Goal: Task Accomplishment & Management: Manage account settings

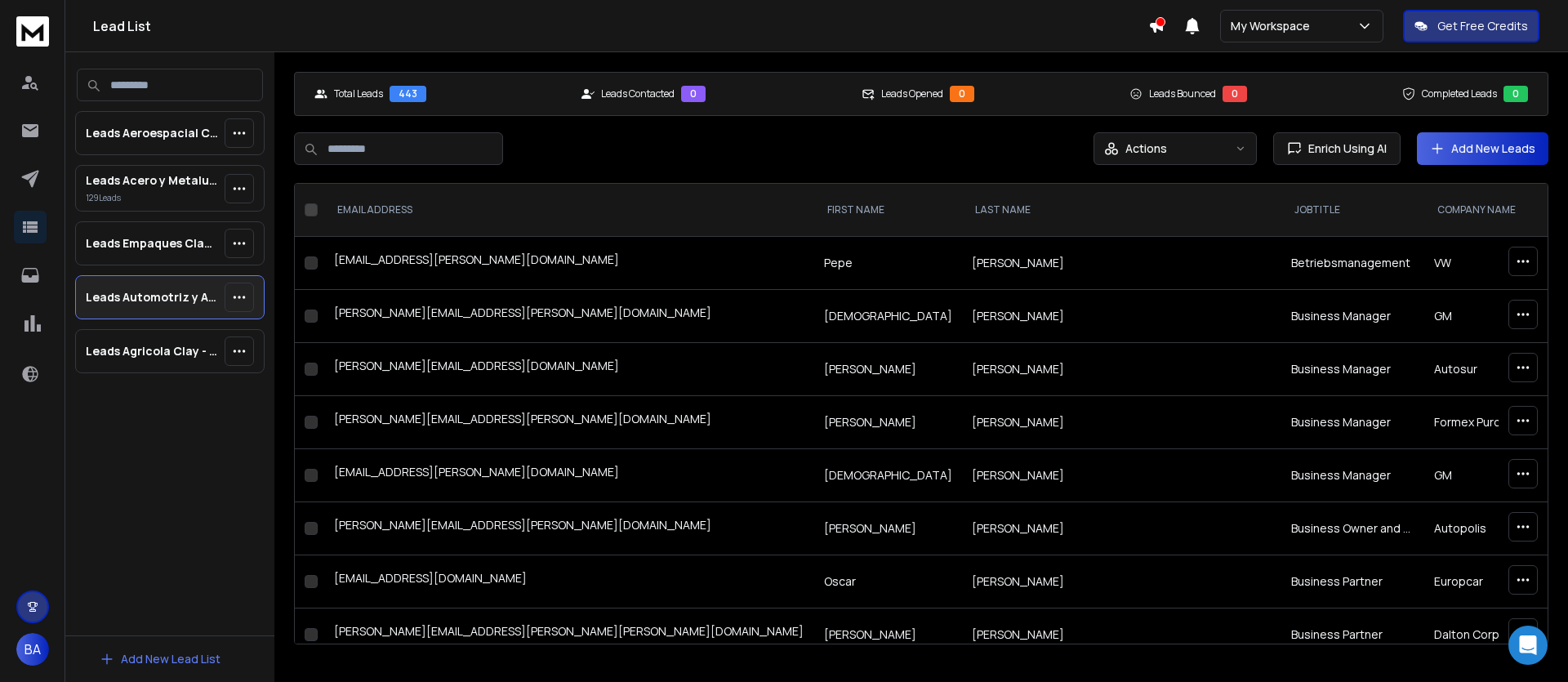
scroll to position [16799, 0]
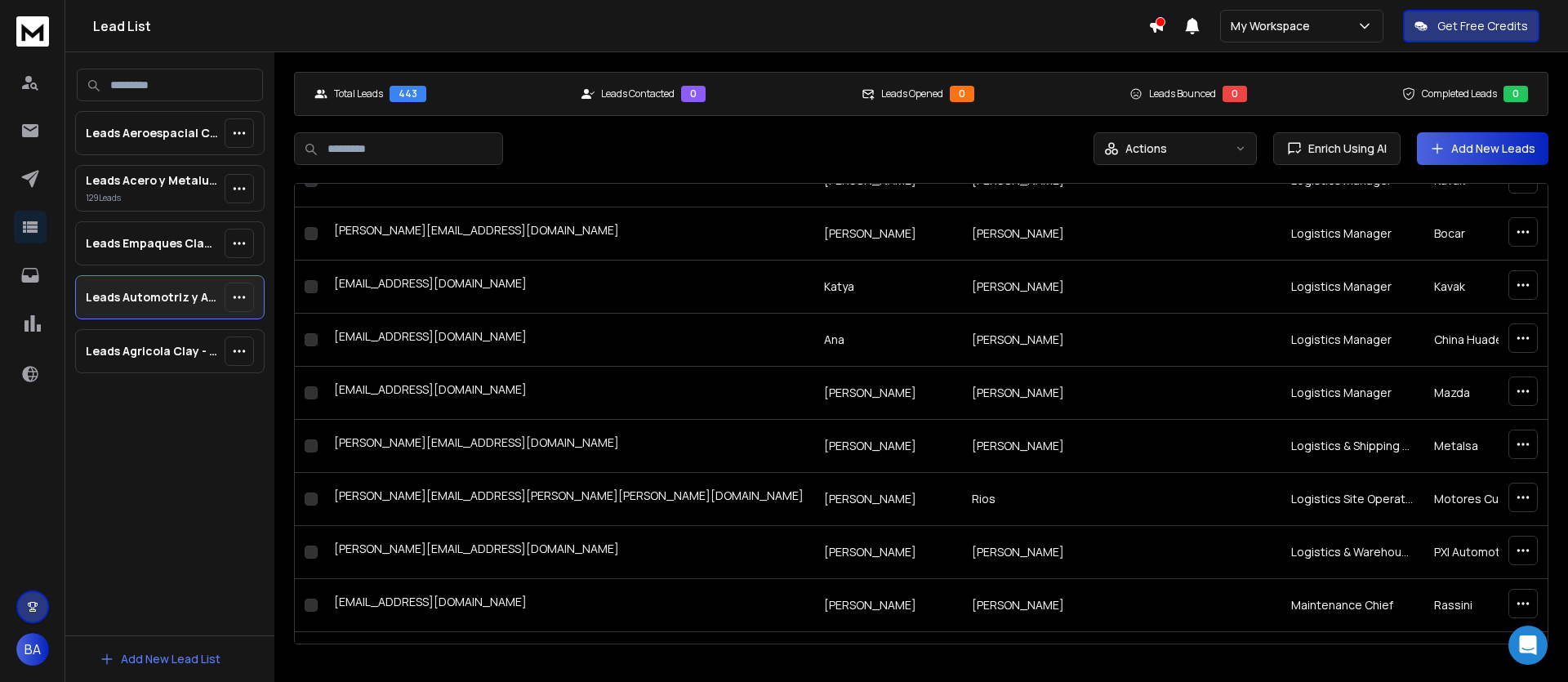
click at [164, 126] on p "Leads Aeroespacial Clay - GT+logistics" at bounding box center [152, 133] width 132 height 17
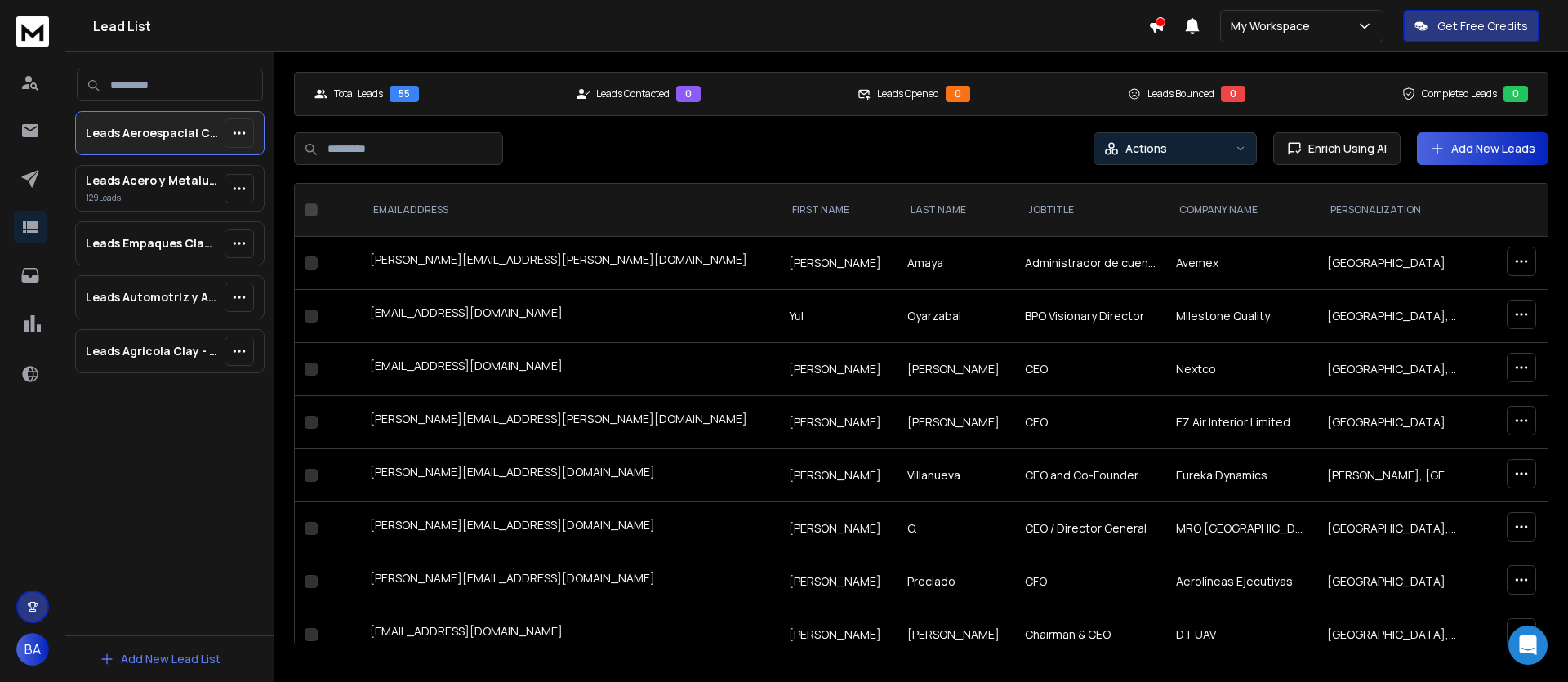
click at [1231, 140] on button "Actions" at bounding box center [1175, 148] width 163 height 33
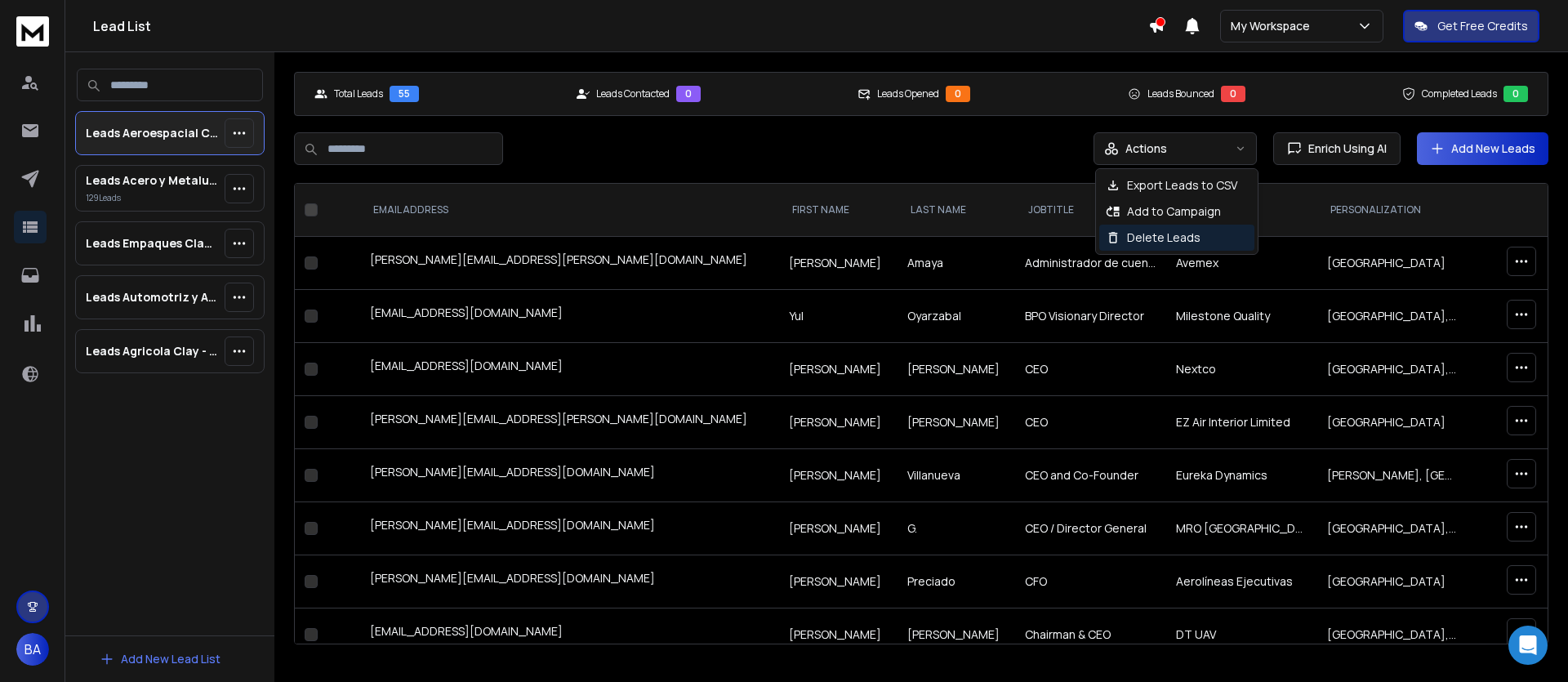
click at [1214, 230] on div "Delete Leads" at bounding box center [1176, 237] width 155 height 26
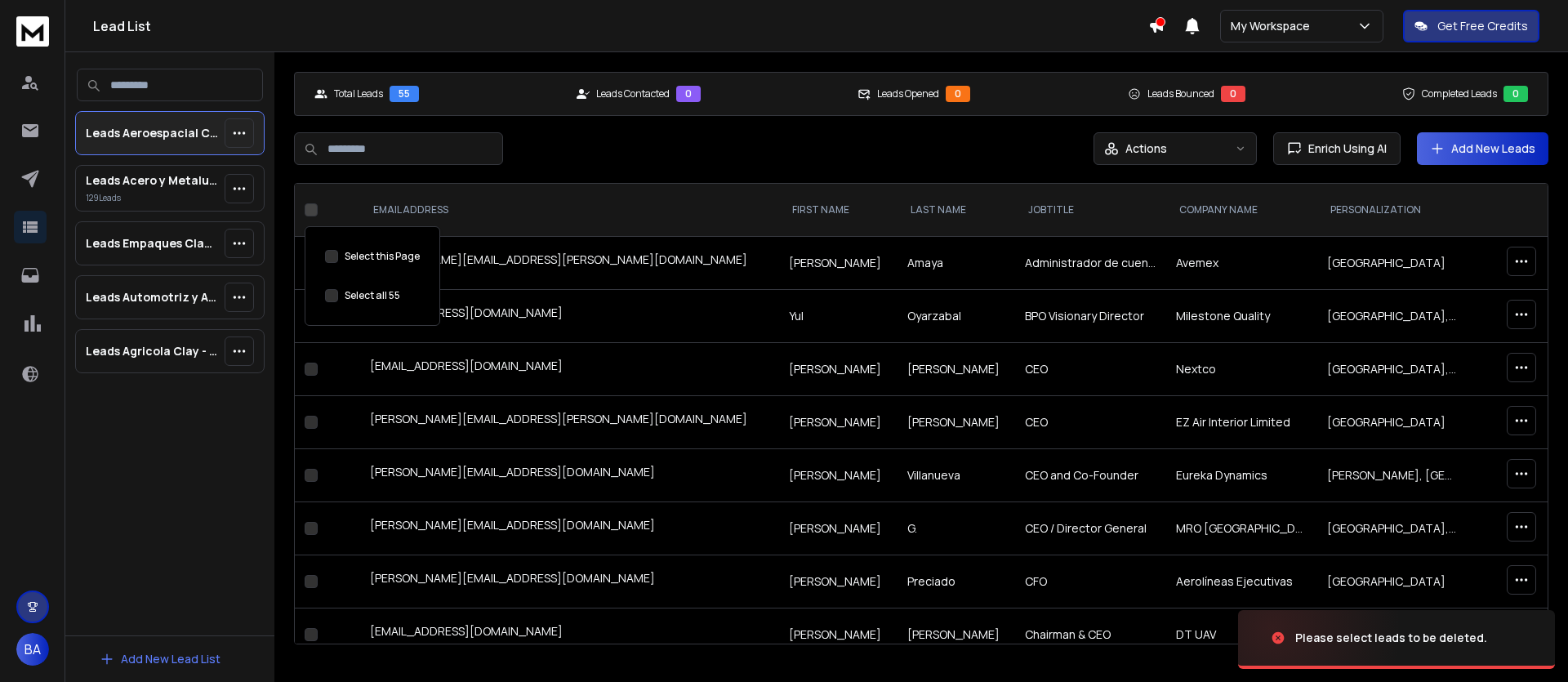
click at [305, 213] on button "Select this Page" at bounding box center [311, 210] width 13 height 13
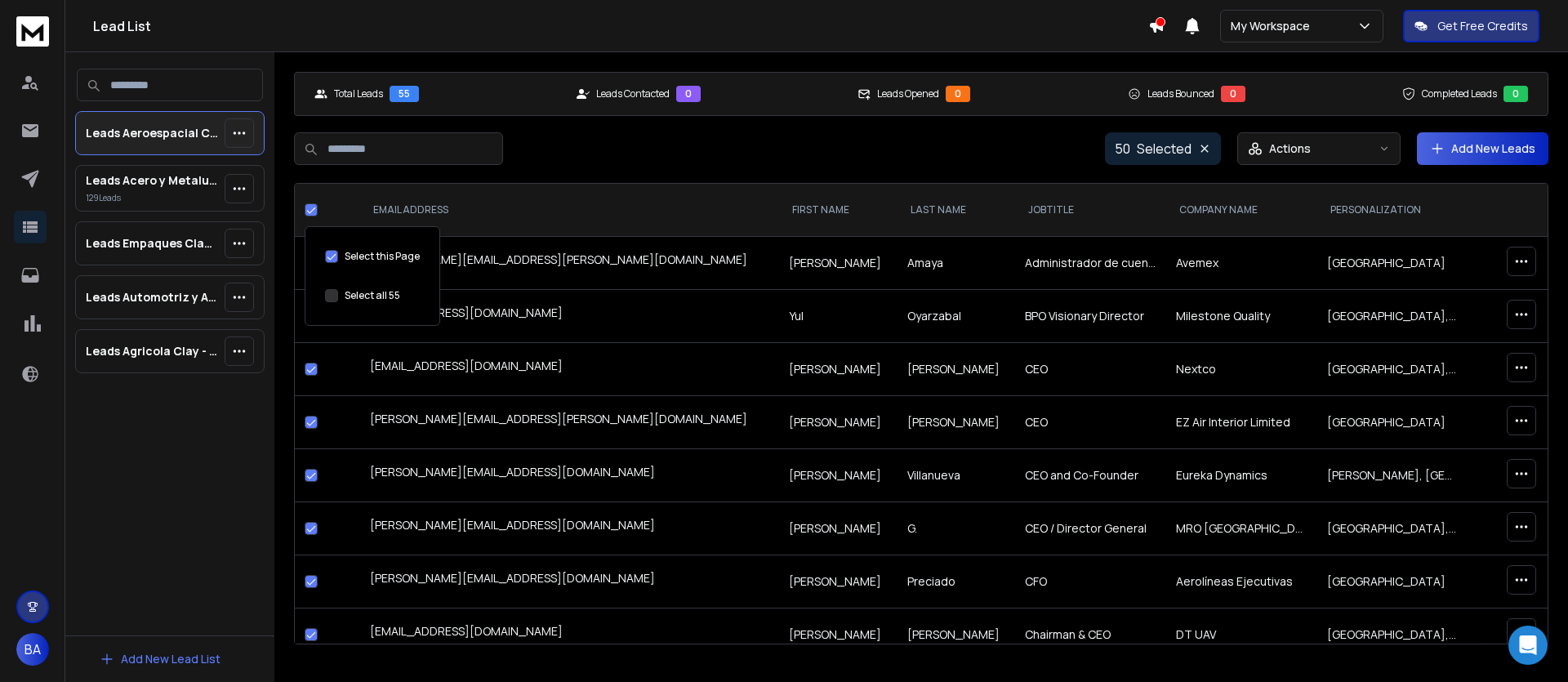
click at [385, 294] on label "Select all 55" at bounding box center [373, 295] width 55 height 13
click at [1294, 148] on p "Actions" at bounding box center [1290, 149] width 42 height 17
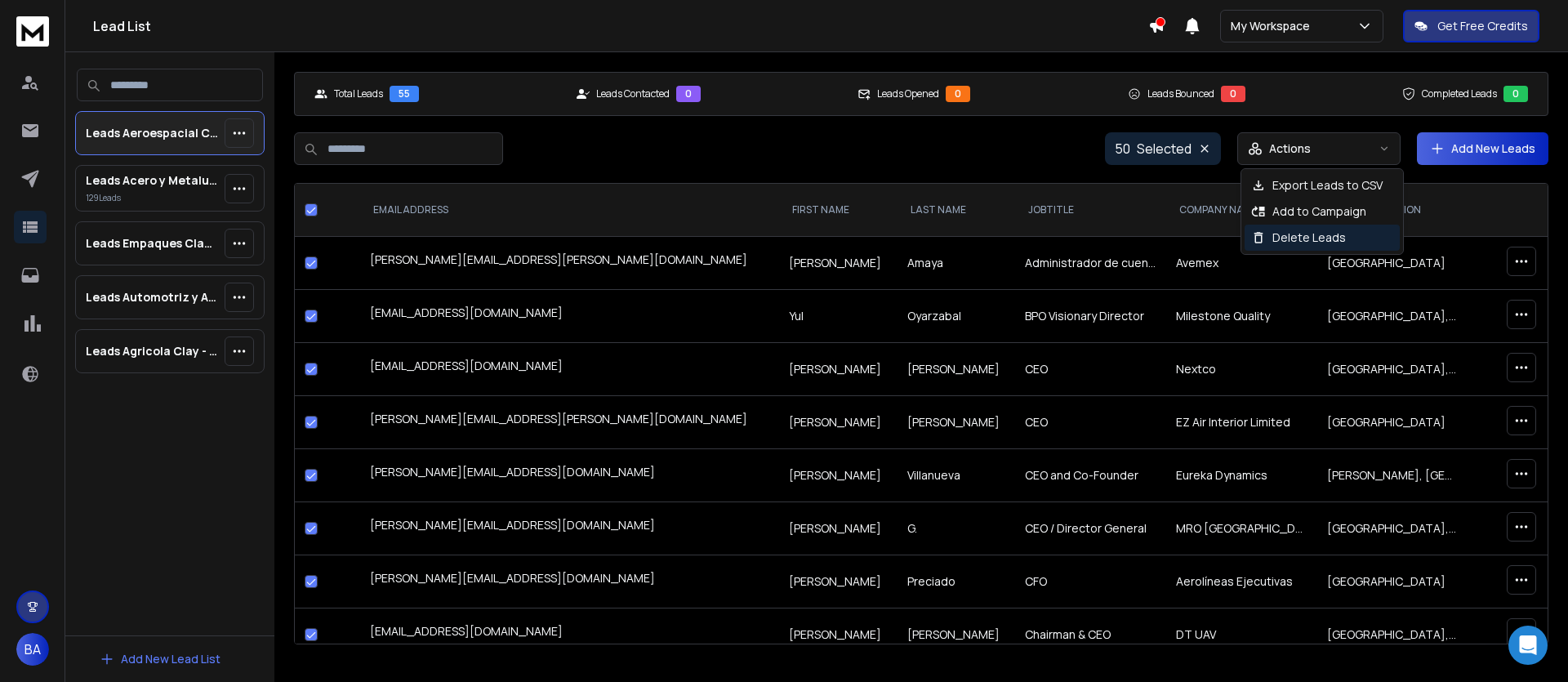
click at [1292, 233] on p "Delete Leads" at bounding box center [1309, 238] width 74 height 17
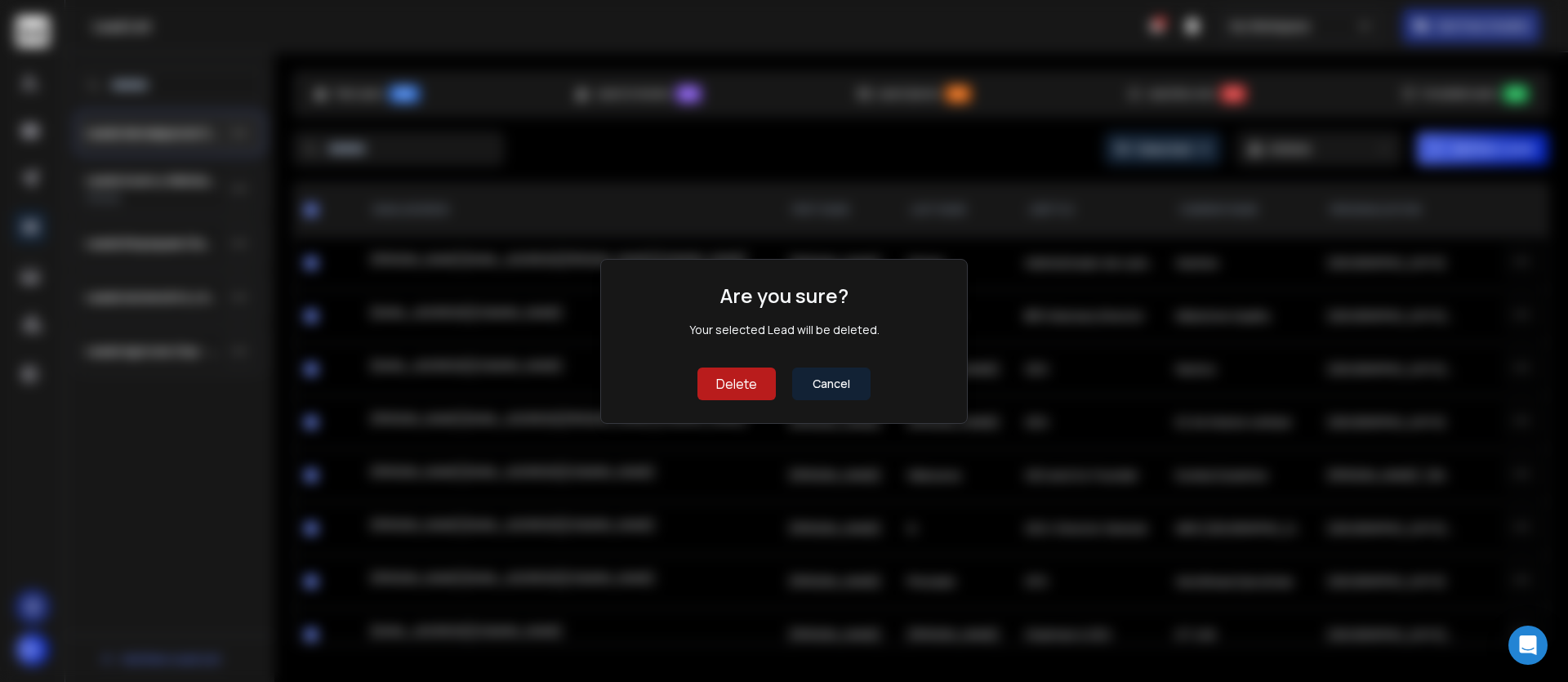
click at [721, 377] on button "Delete" at bounding box center [737, 383] width 79 height 33
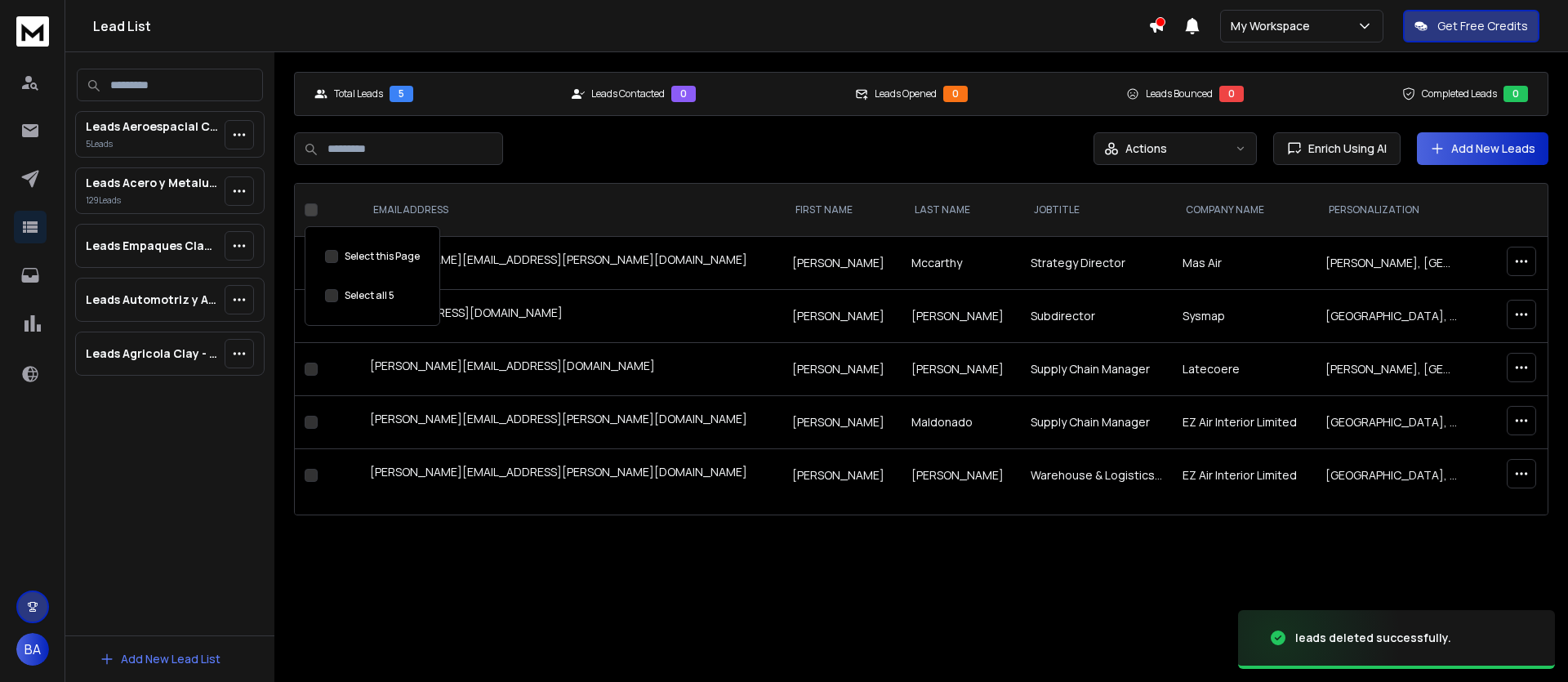
click at [316, 211] on button "Select this Page" at bounding box center [311, 210] width 13 height 13
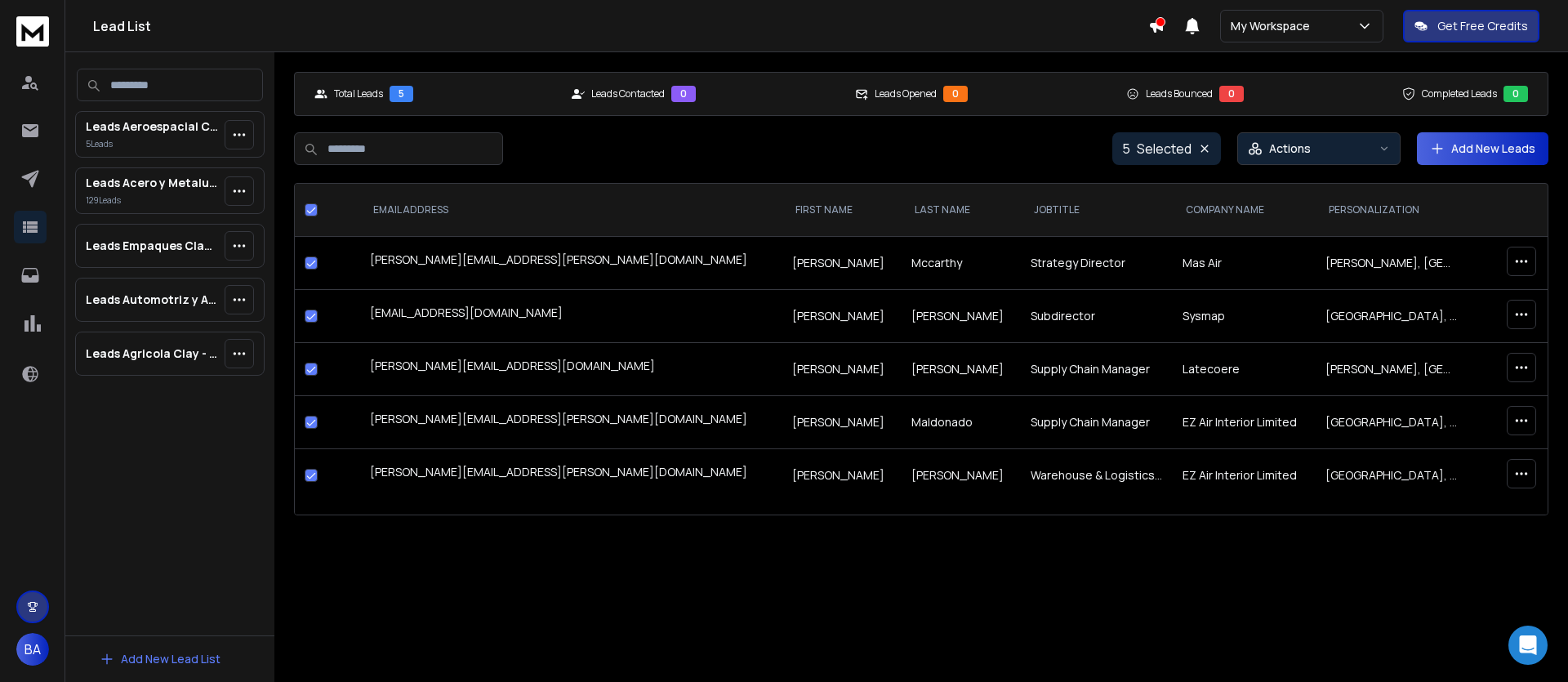
click at [1278, 148] on p "Actions" at bounding box center [1290, 149] width 42 height 17
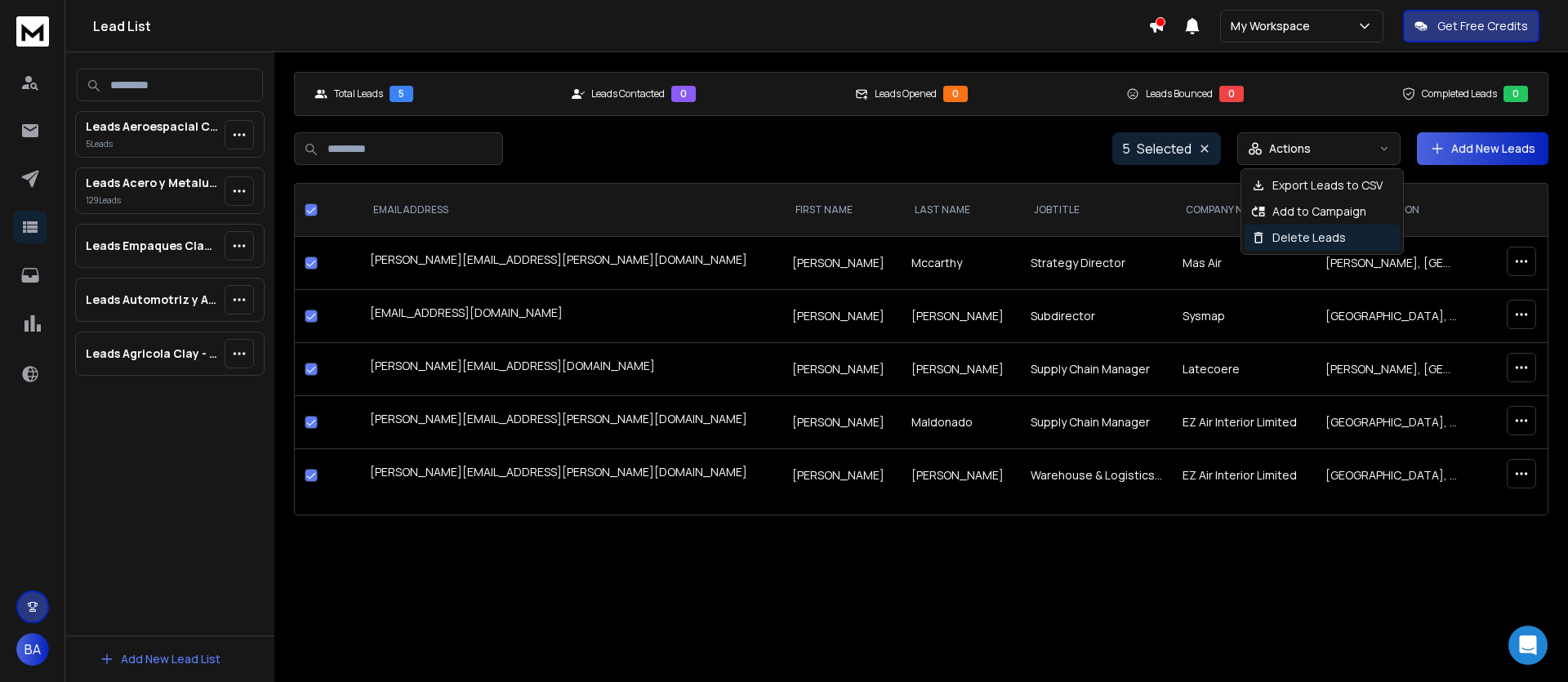
click at [1345, 249] on div "Delete Leads" at bounding box center [1322, 237] width 155 height 26
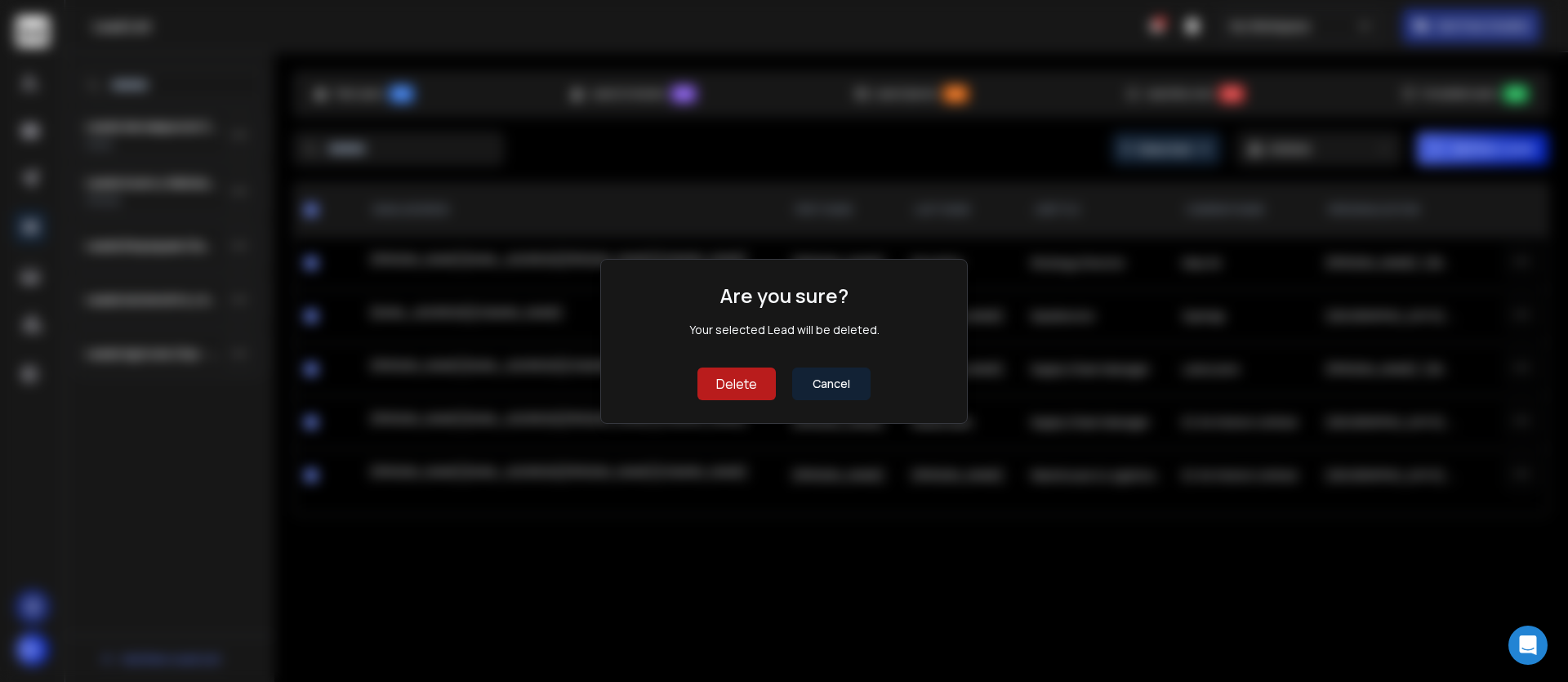
click at [744, 383] on button "Delete" at bounding box center [737, 383] width 79 height 33
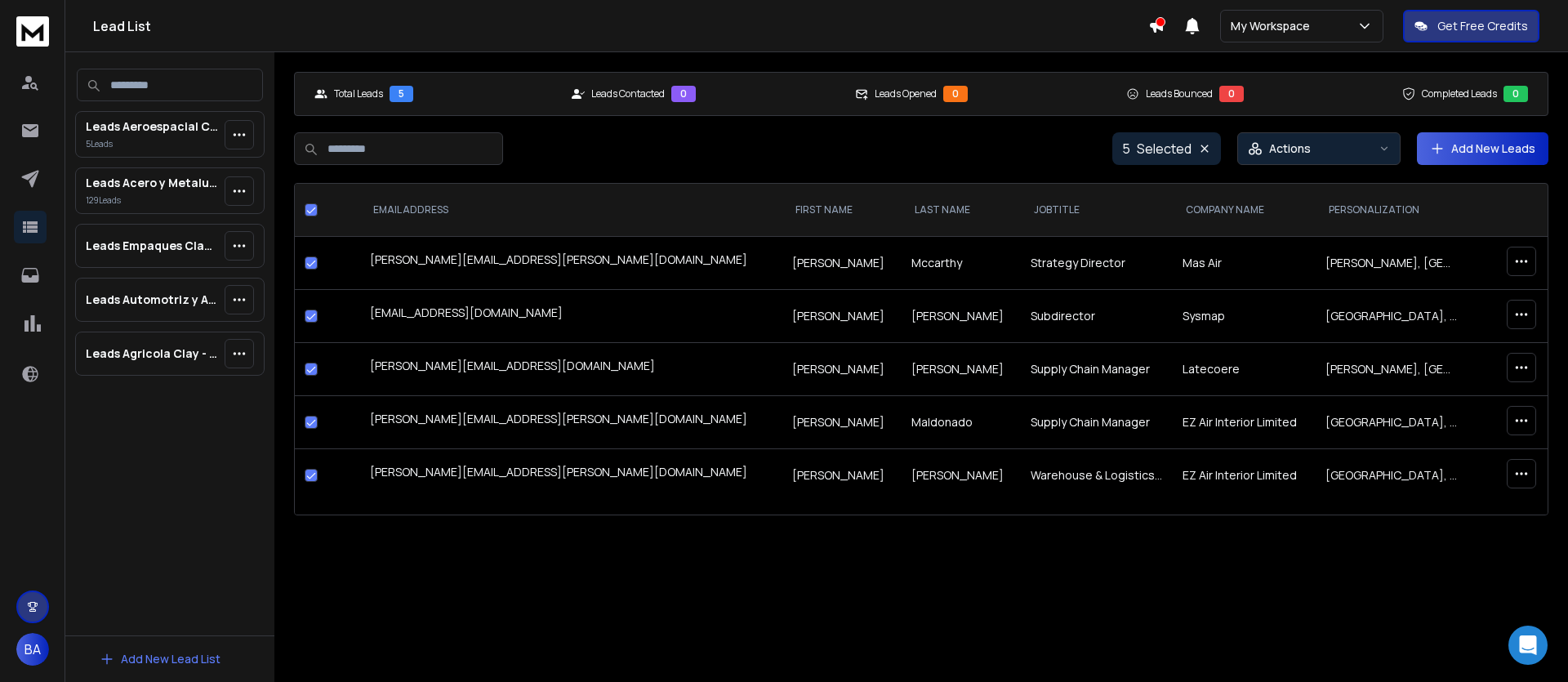
click at [1351, 142] on div "Actions" at bounding box center [1310, 149] width 124 height 17
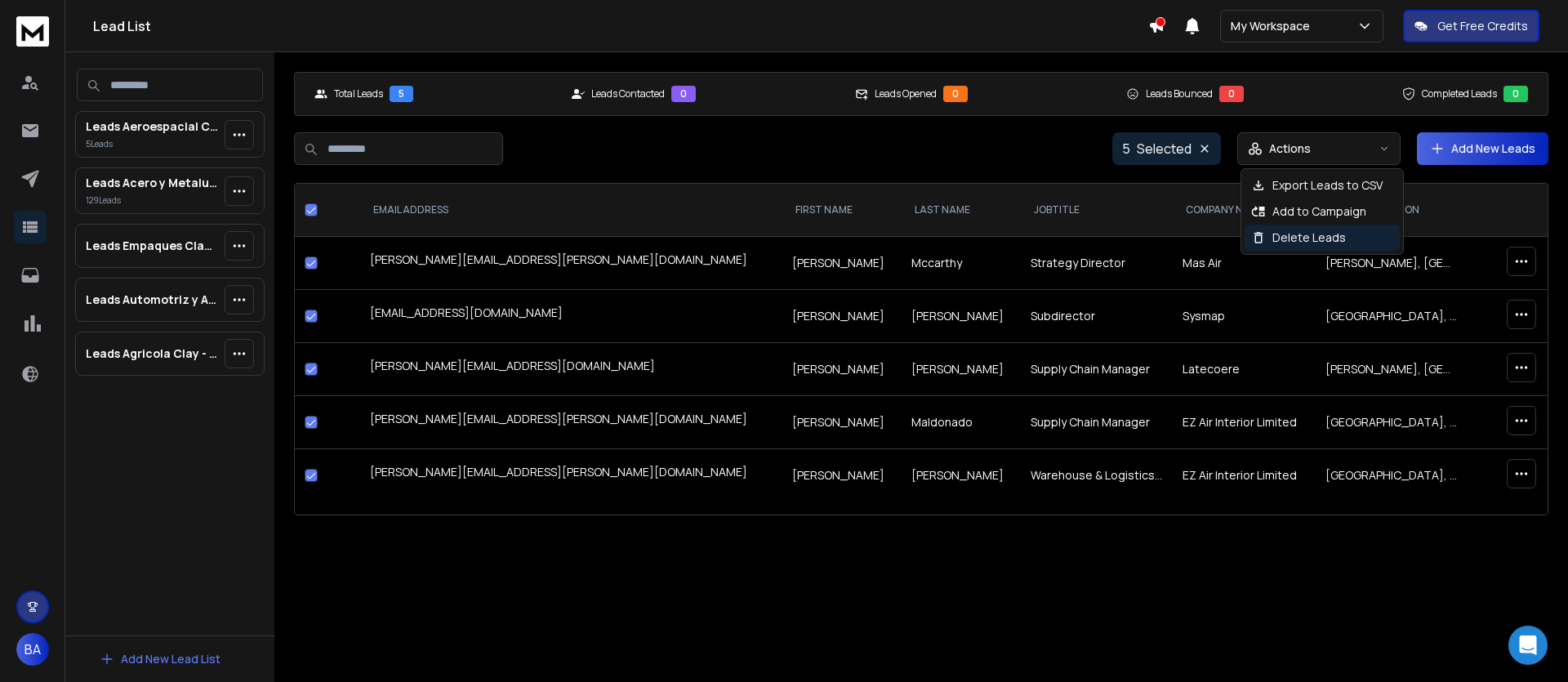
click at [1333, 231] on p "Delete Leads" at bounding box center [1309, 238] width 74 height 17
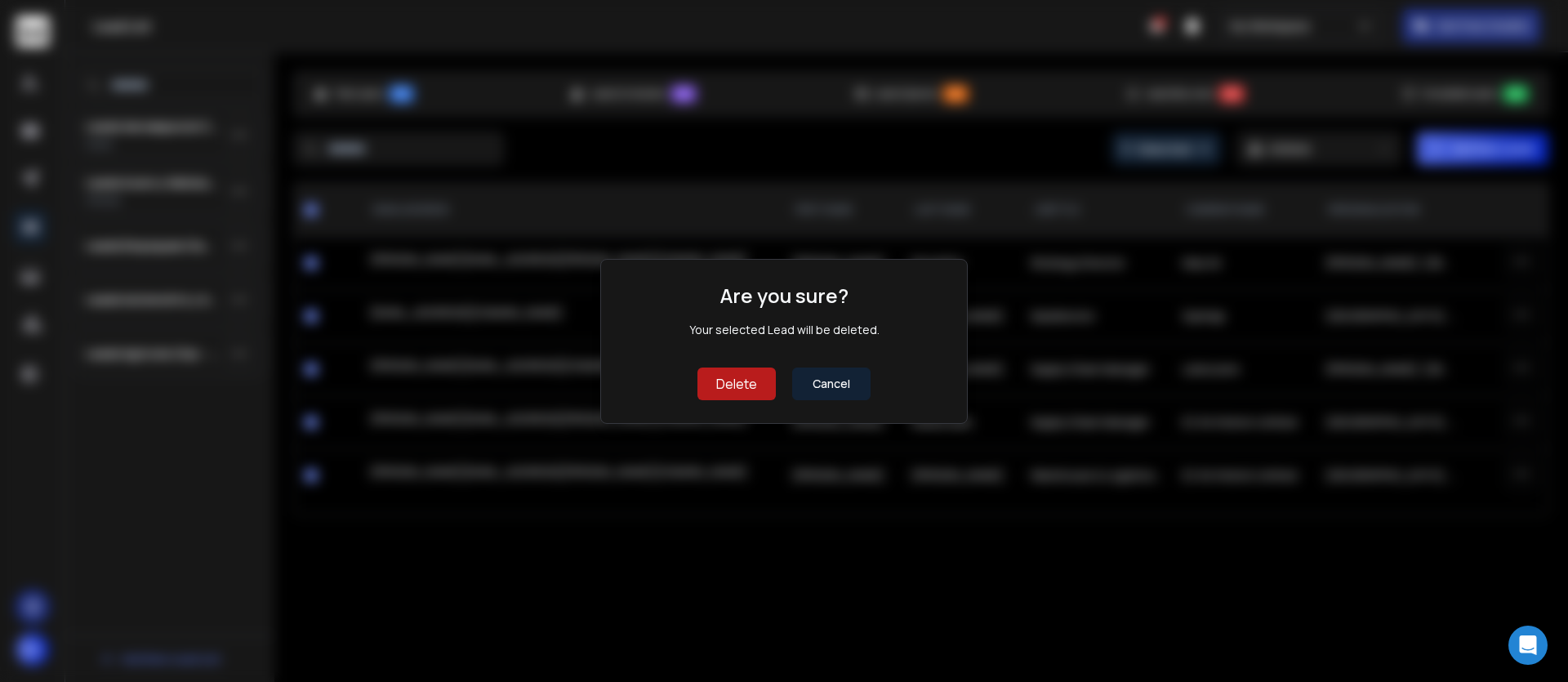
click at [742, 385] on button "Delete" at bounding box center [737, 383] width 79 height 33
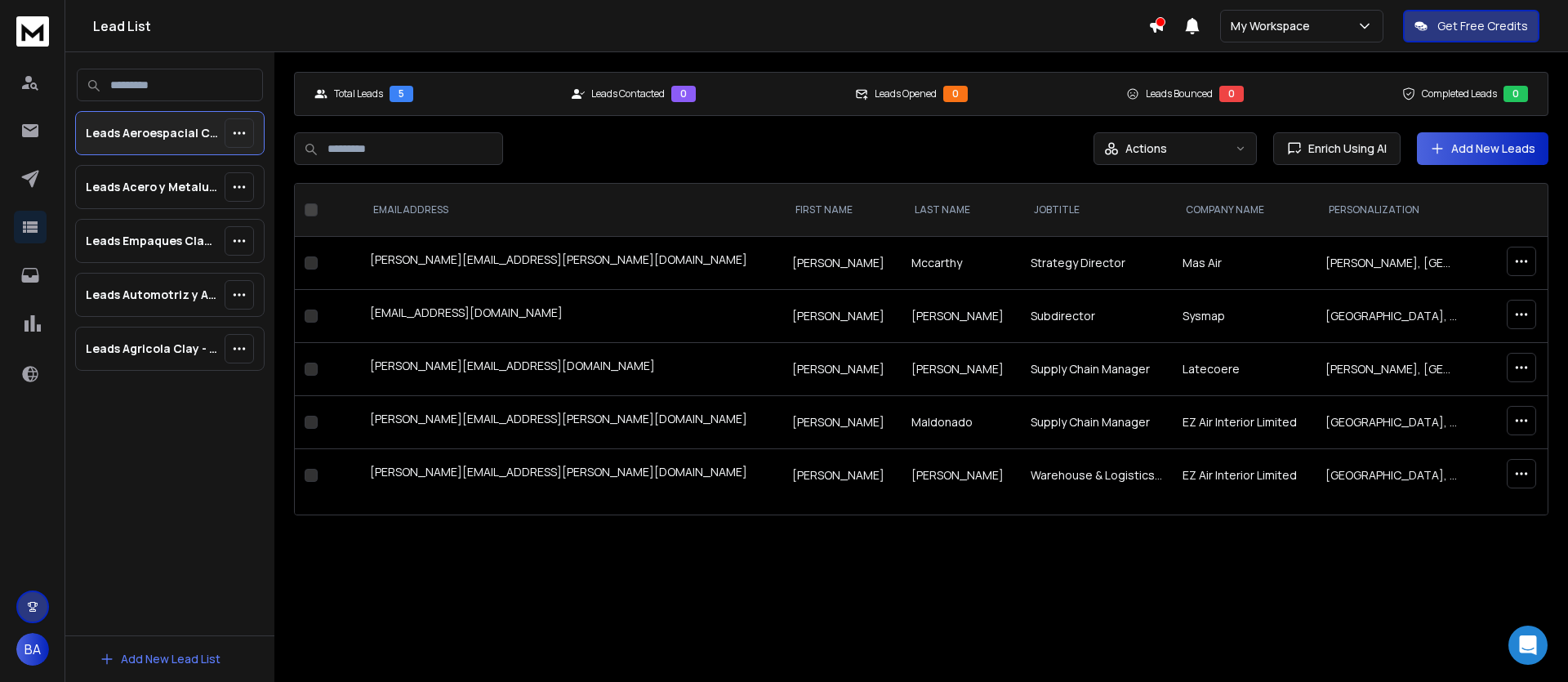
click at [312, 260] on button "button" at bounding box center [311, 263] width 13 height 13
click at [312, 314] on button "button" at bounding box center [311, 316] width 13 height 13
click at [311, 371] on button "button" at bounding box center [311, 369] width 13 height 13
click at [306, 423] on button "button" at bounding box center [311, 423] width 13 height 13
click at [312, 470] on button "button" at bounding box center [311, 475] width 13 height 13
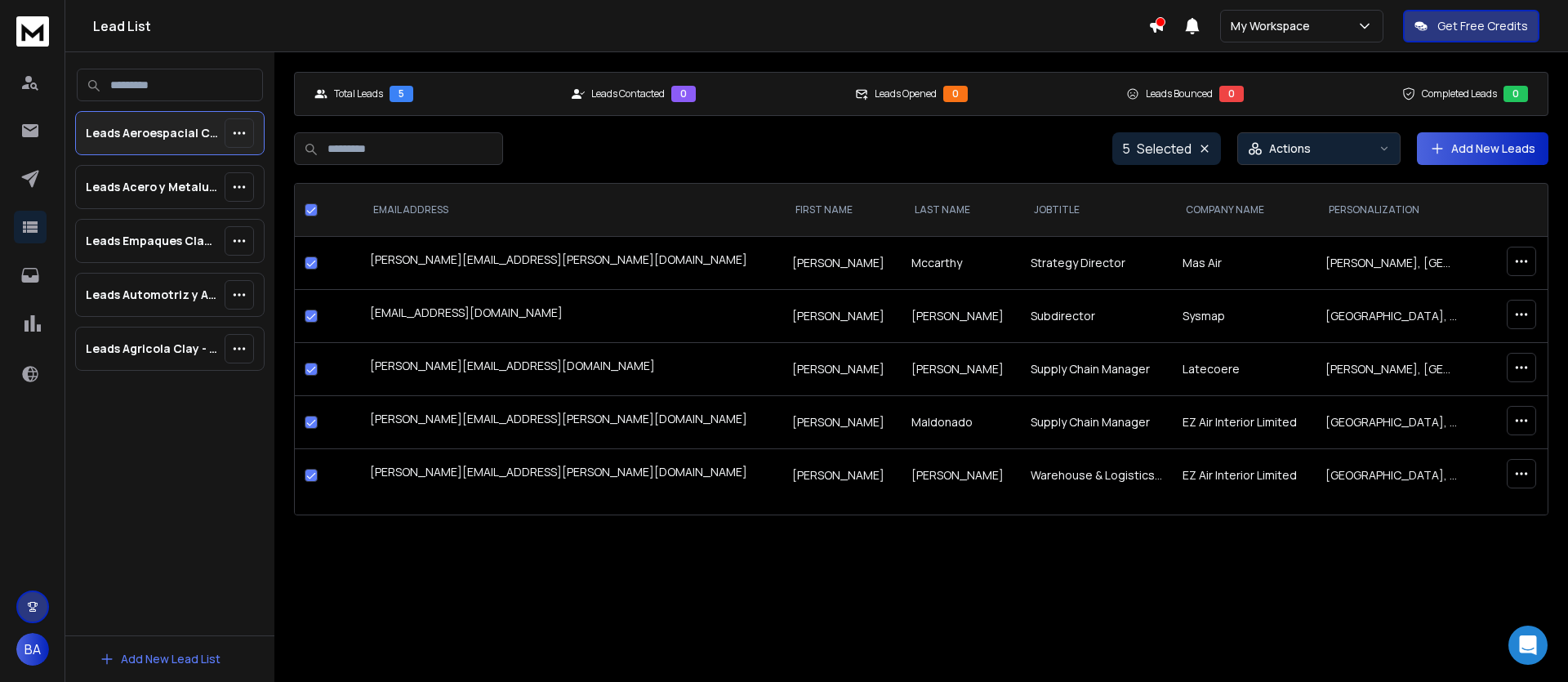
click at [1295, 151] on p "Actions" at bounding box center [1290, 149] width 42 height 17
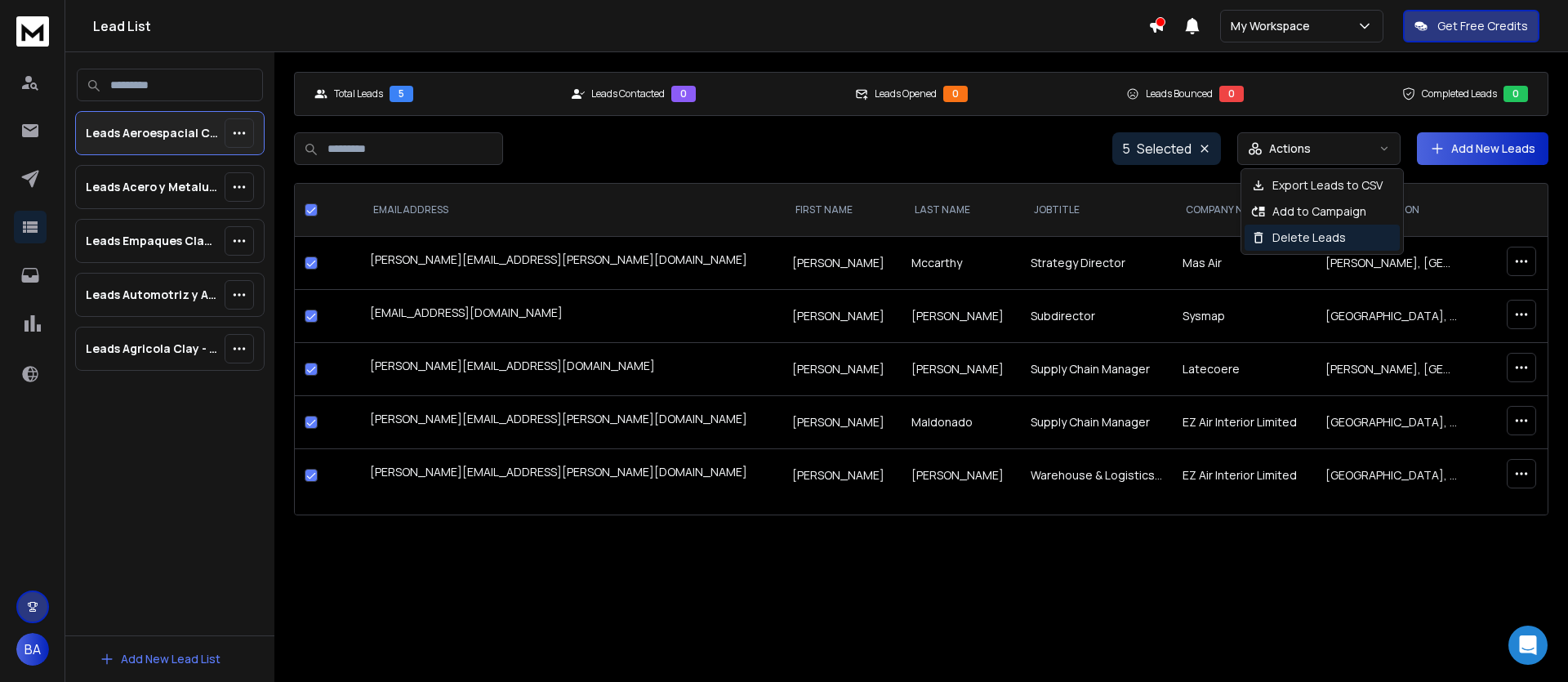
click at [1334, 222] on div "Add to Campaign" at bounding box center [1322, 211] width 155 height 26
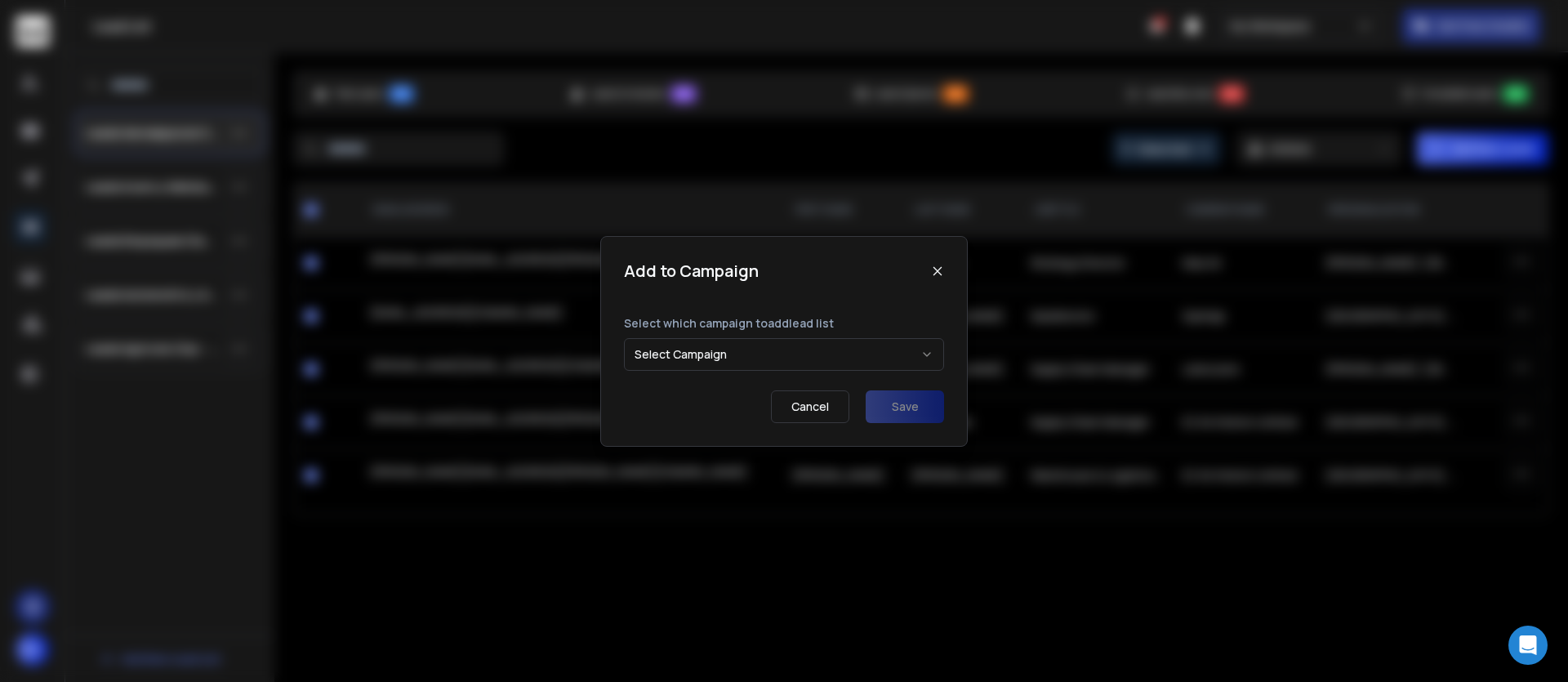
click at [926, 268] on div "Add to Campaign" at bounding box center [784, 270] width 320 height 23
click at [950, 273] on div "Add to Campaign Select which campaign to add lead list Select Campaign Cancel S…" at bounding box center [784, 341] width 368 height 211
click at [941, 274] on icon at bounding box center [938, 270] width 9 height 9
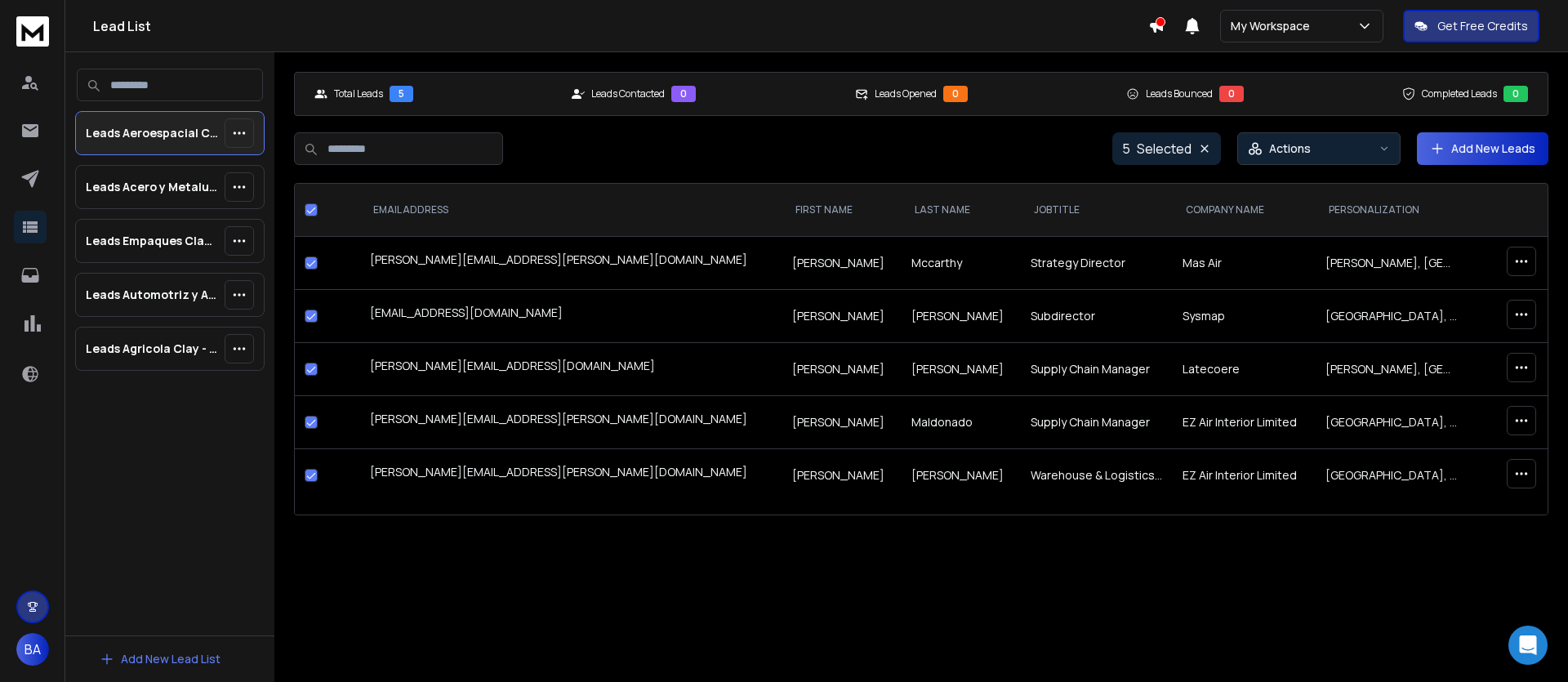
click at [1384, 158] on button "Actions" at bounding box center [1319, 148] width 163 height 33
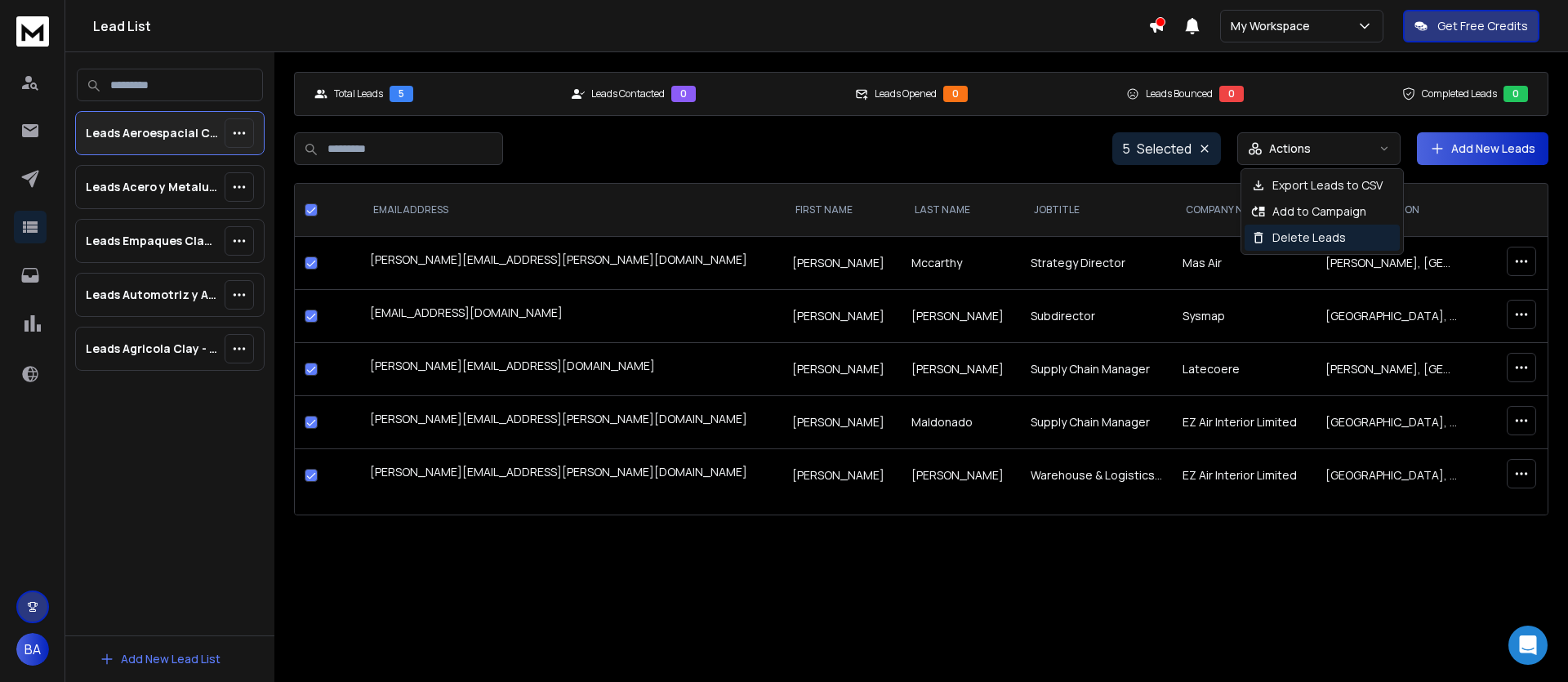
click at [1356, 230] on div "Delete Leads" at bounding box center [1322, 237] width 155 height 26
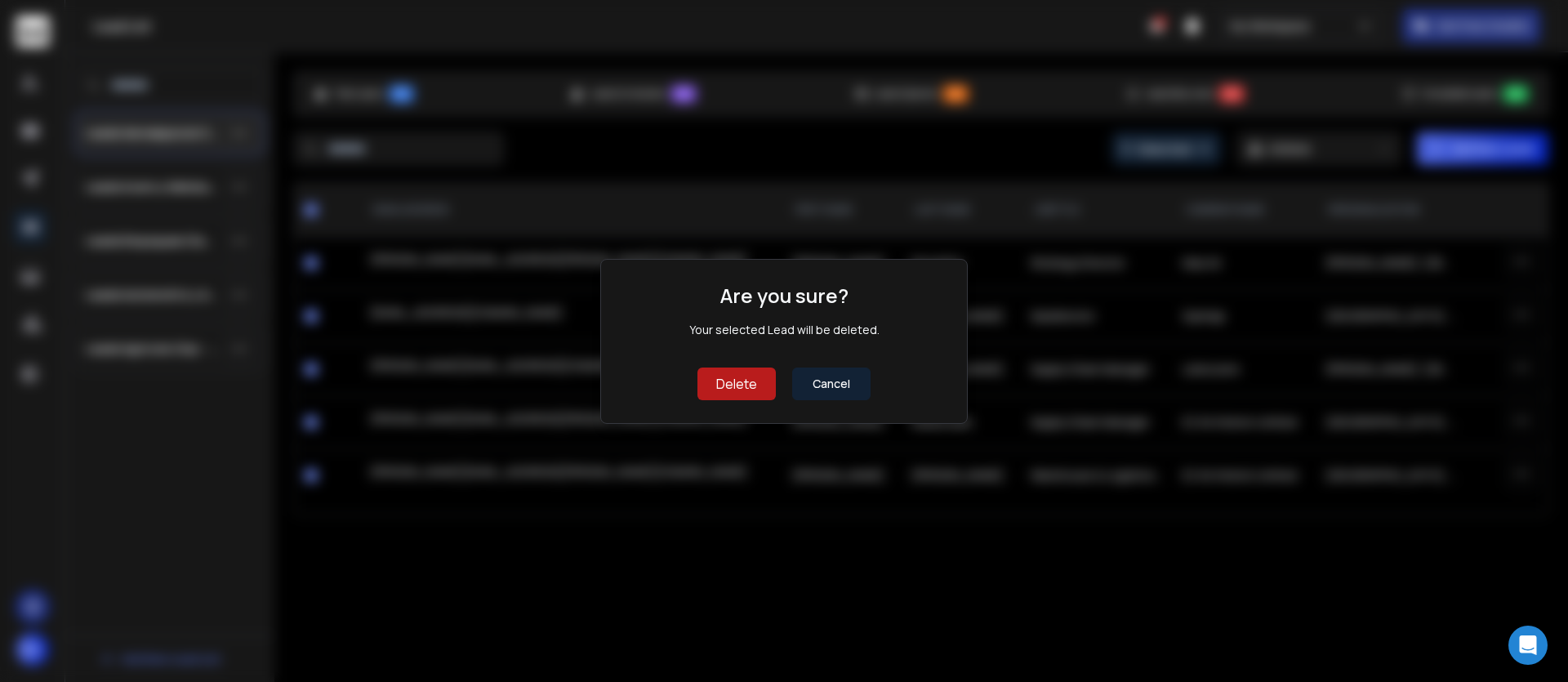
click at [742, 380] on button "Delete" at bounding box center [737, 383] width 79 height 33
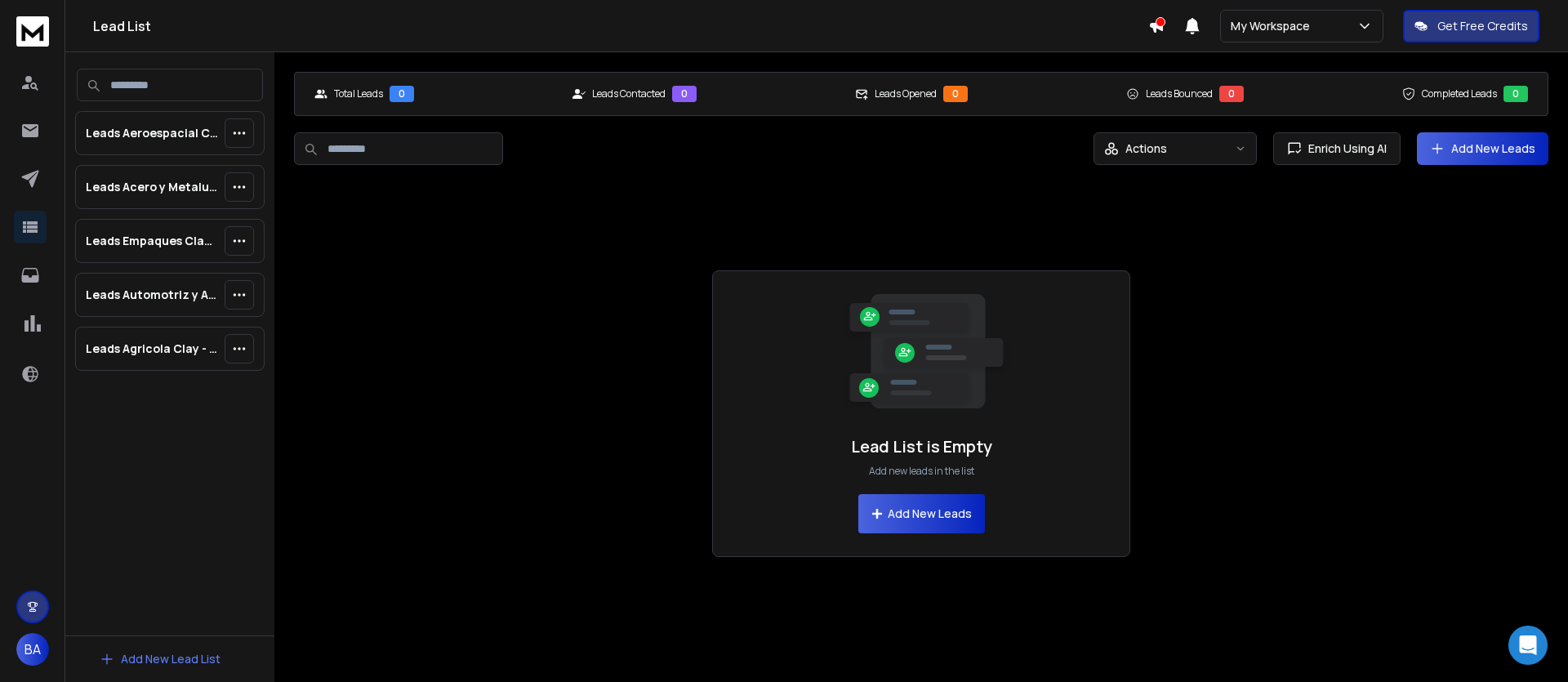
click at [234, 184] on icon "button" at bounding box center [239, 187] width 15 height 15
click at [183, 185] on p "Leads Acero y Metalurgia Clay - GT+logistics" at bounding box center [152, 187] width 132 height 17
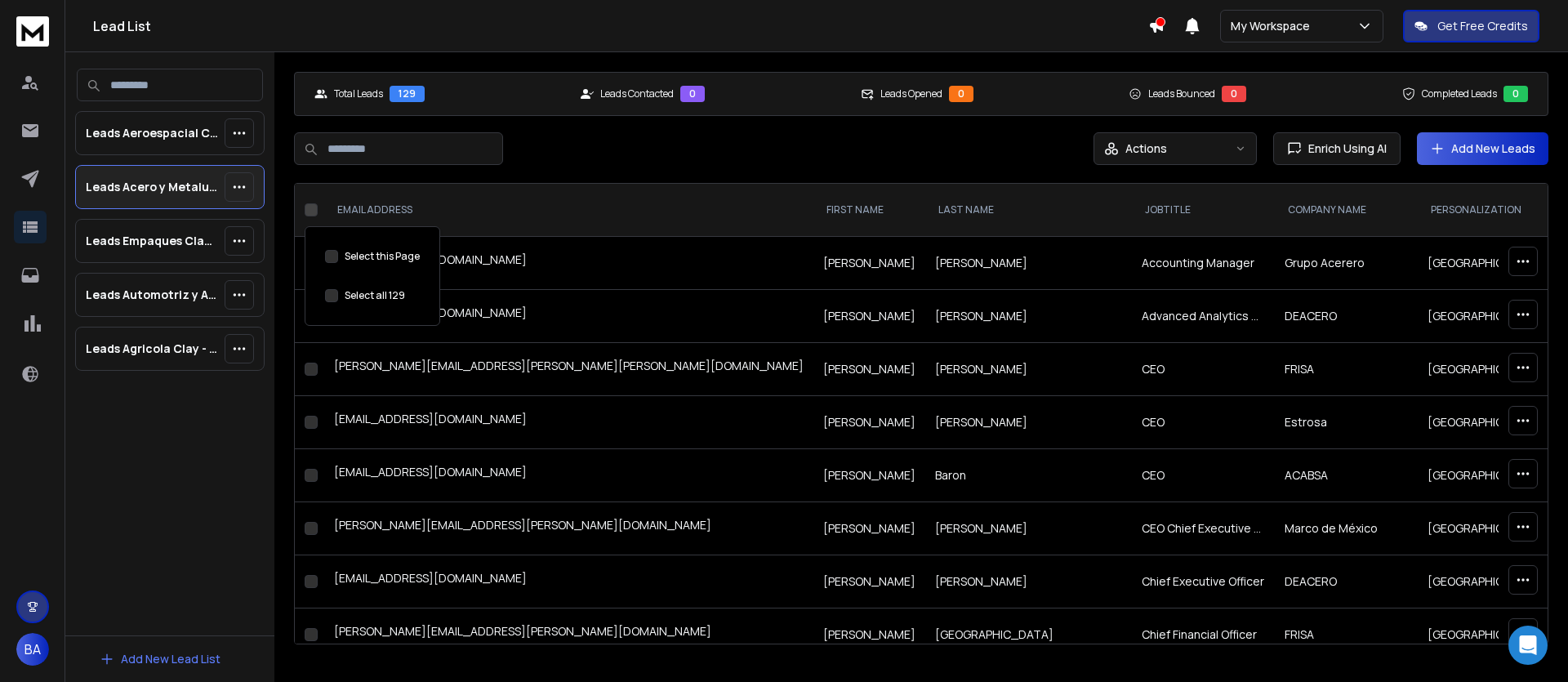
click at [310, 207] on button "Select this Page" at bounding box center [311, 210] width 13 height 13
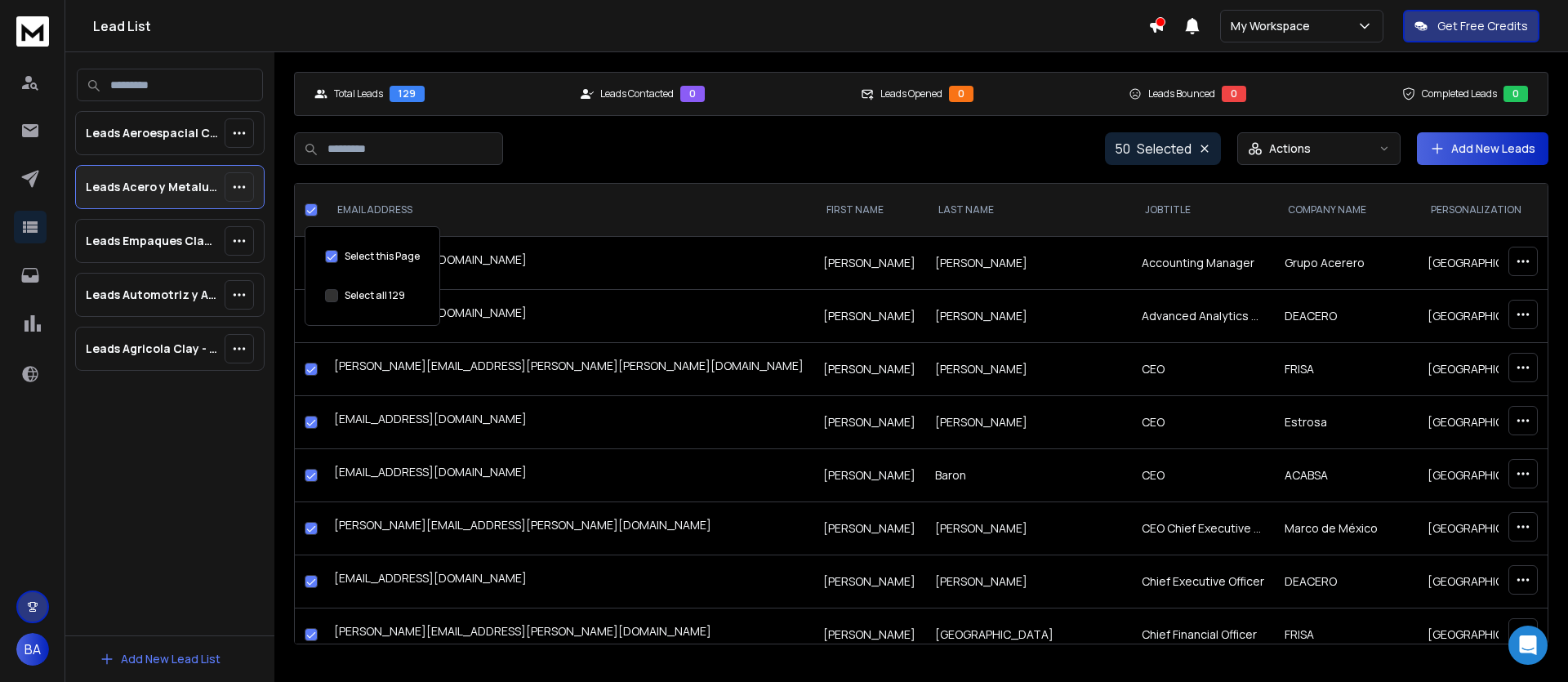
click at [346, 300] on label "Select all 129" at bounding box center [375, 295] width 60 height 13
click at [372, 295] on label "Select all 129" at bounding box center [375, 295] width 60 height 13
click at [333, 294] on button "Select this Page" at bounding box center [332, 295] width 13 height 13
click at [1267, 151] on div "Actions" at bounding box center [1310, 149] width 124 height 17
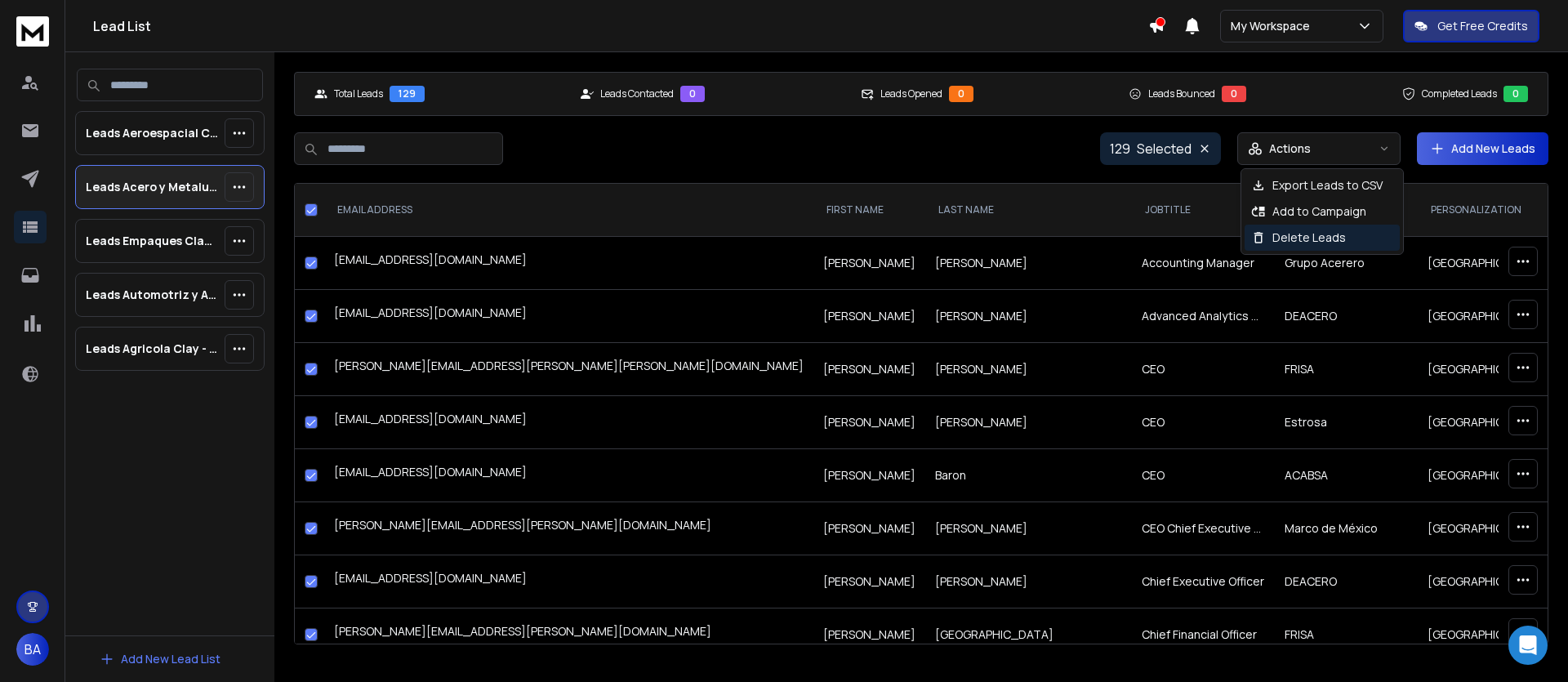
click at [1319, 235] on p "Delete Leads" at bounding box center [1309, 238] width 74 height 17
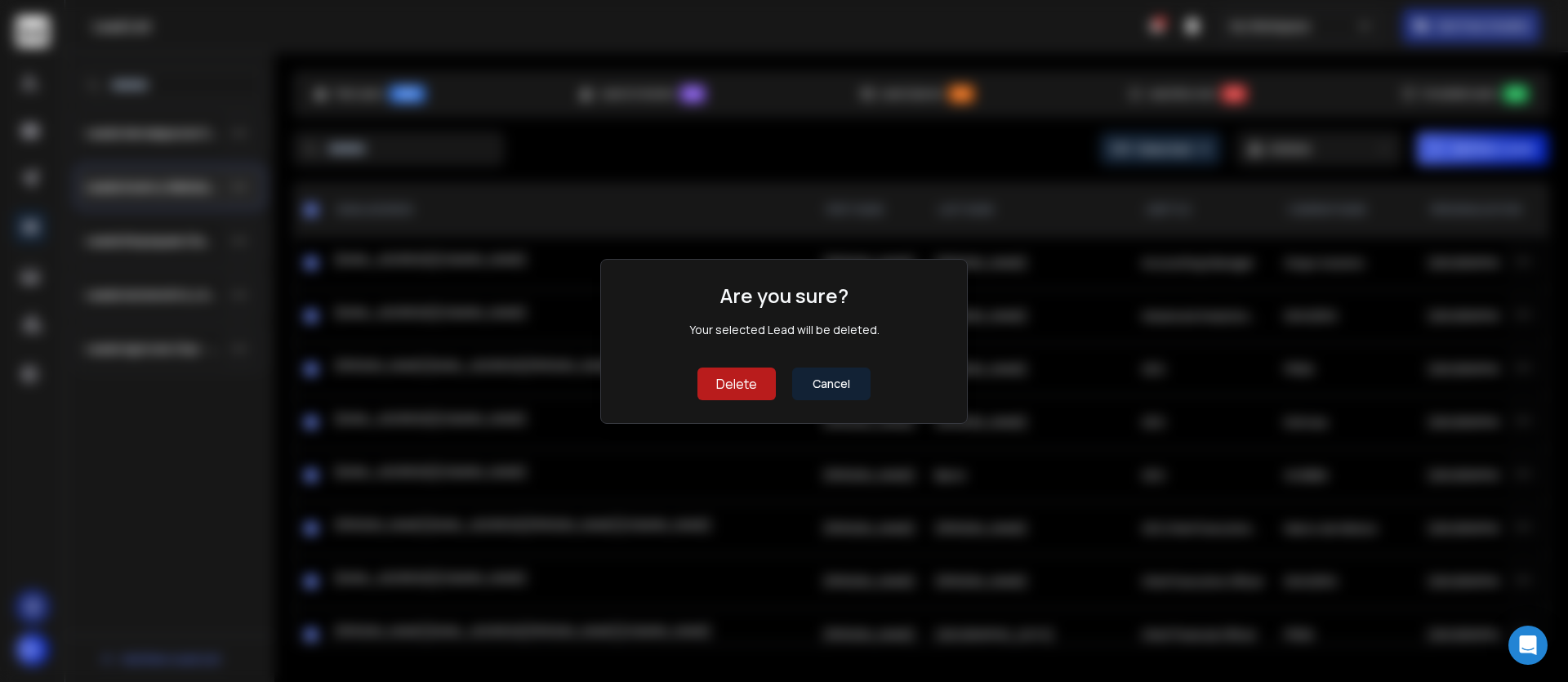
click at [738, 378] on button "Delete" at bounding box center [737, 383] width 79 height 33
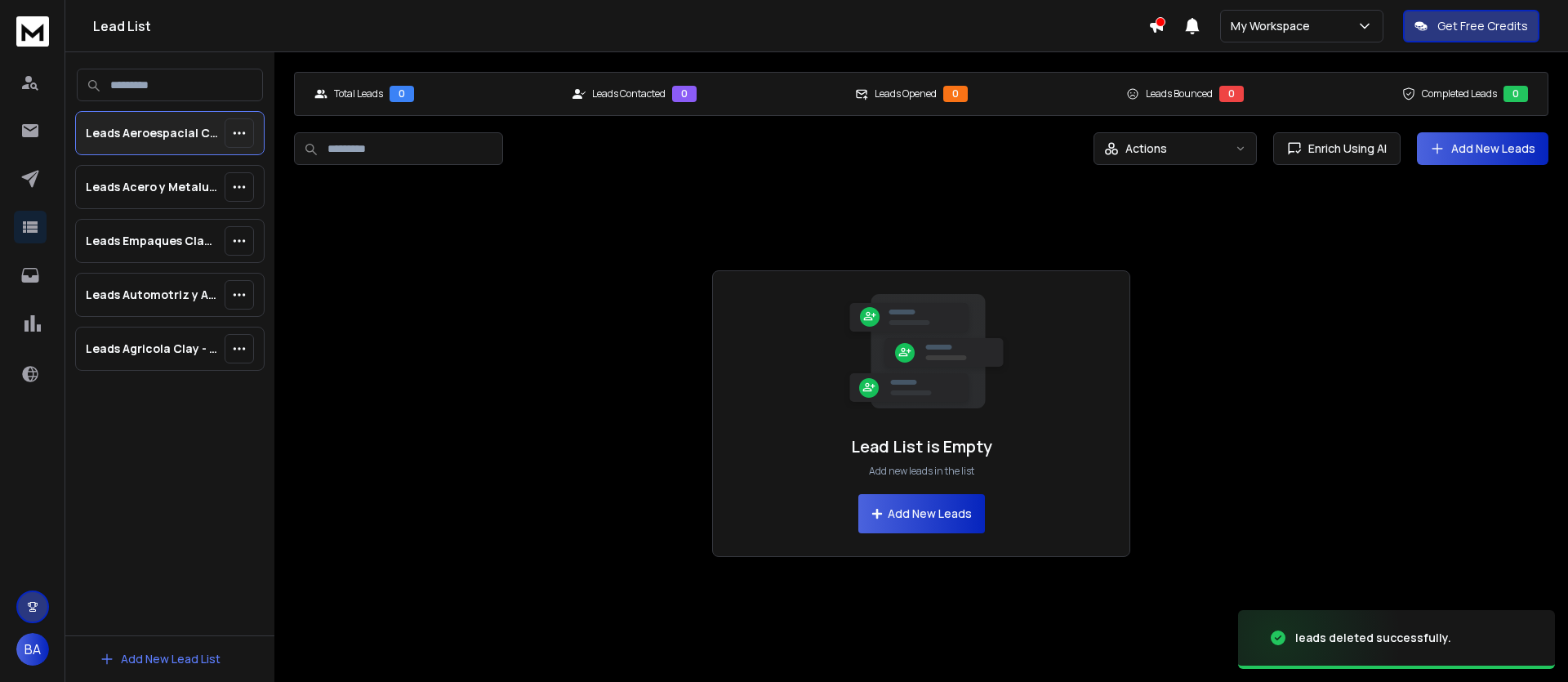
click at [173, 203] on div "Leads Acero y Metalurgia Clay - GT+logistics" at bounding box center [170, 187] width 189 height 44
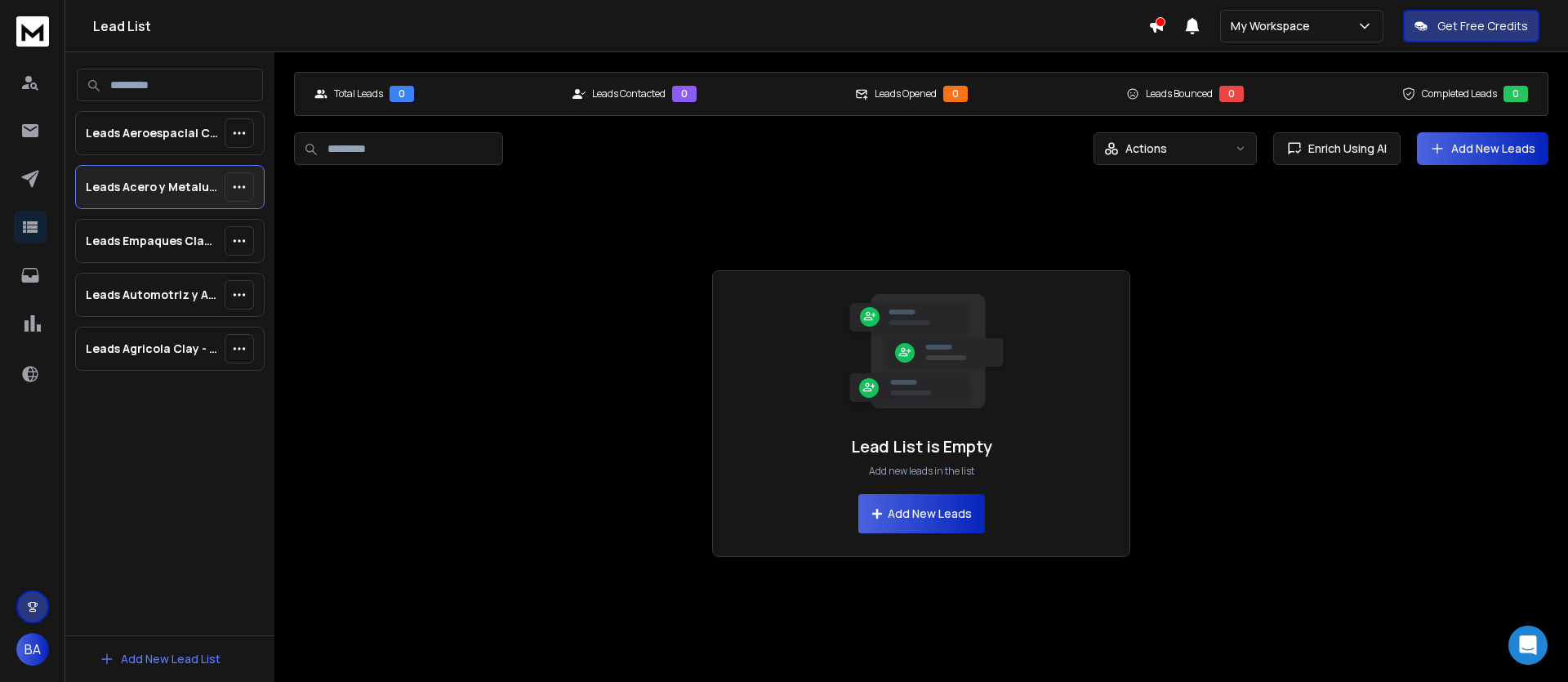
click at [169, 231] on div "Leads Empaques Clay - GT+logistics" at bounding box center [170, 240] width 189 height 44
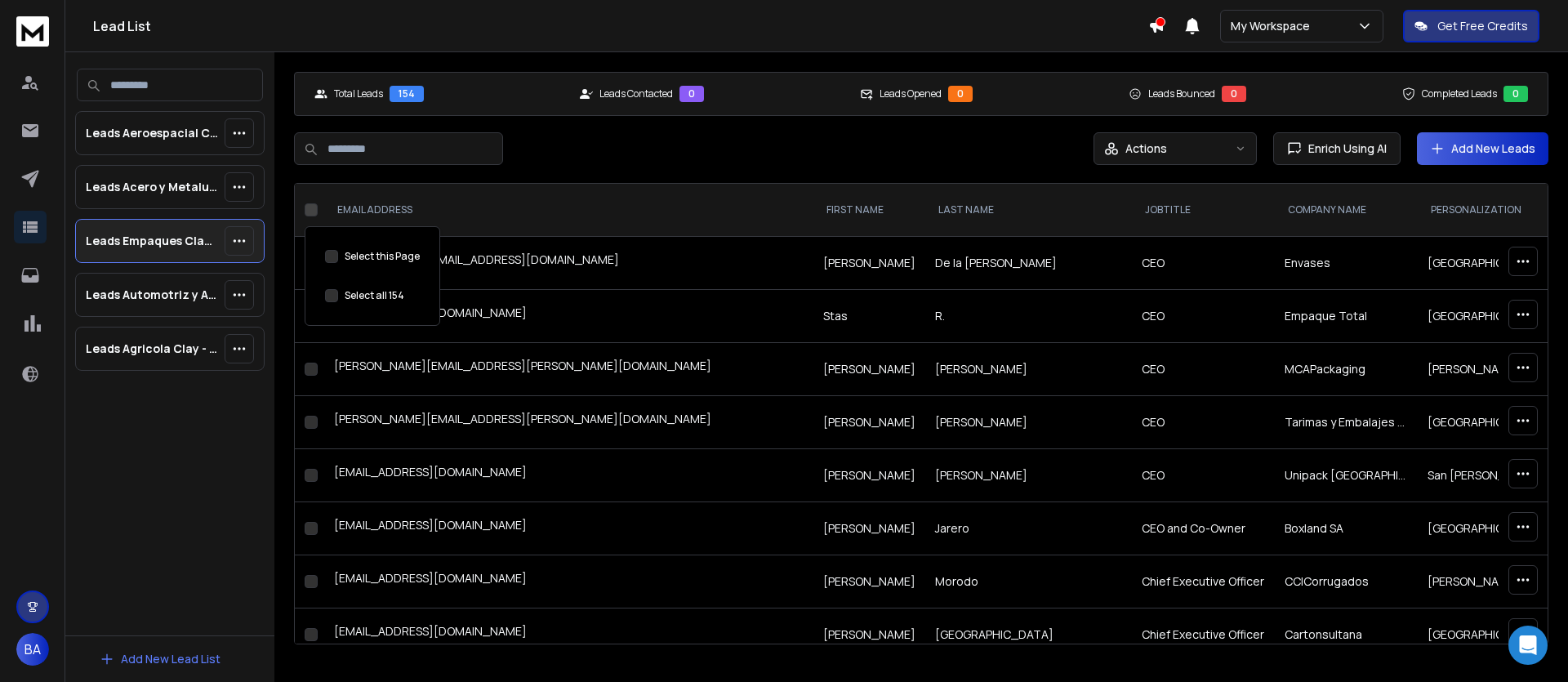
click at [314, 208] on button "Select this Page" at bounding box center [311, 210] width 13 height 13
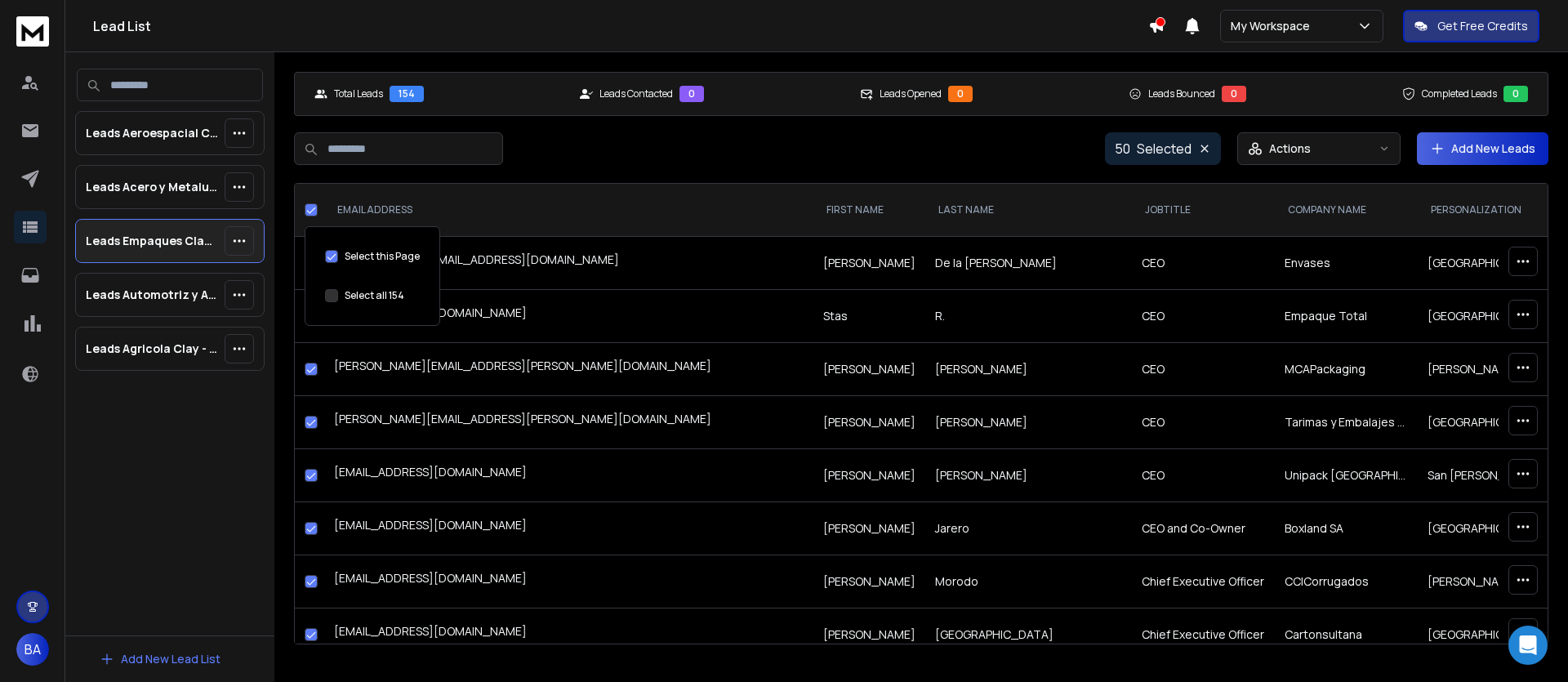
click at [333, 295] on button "Select this Page" at bounding box center [332, 295] width 13 height 13
click at [1308, 155] on p "Actions" at bounding box center [1290, 149] width 42 height 17
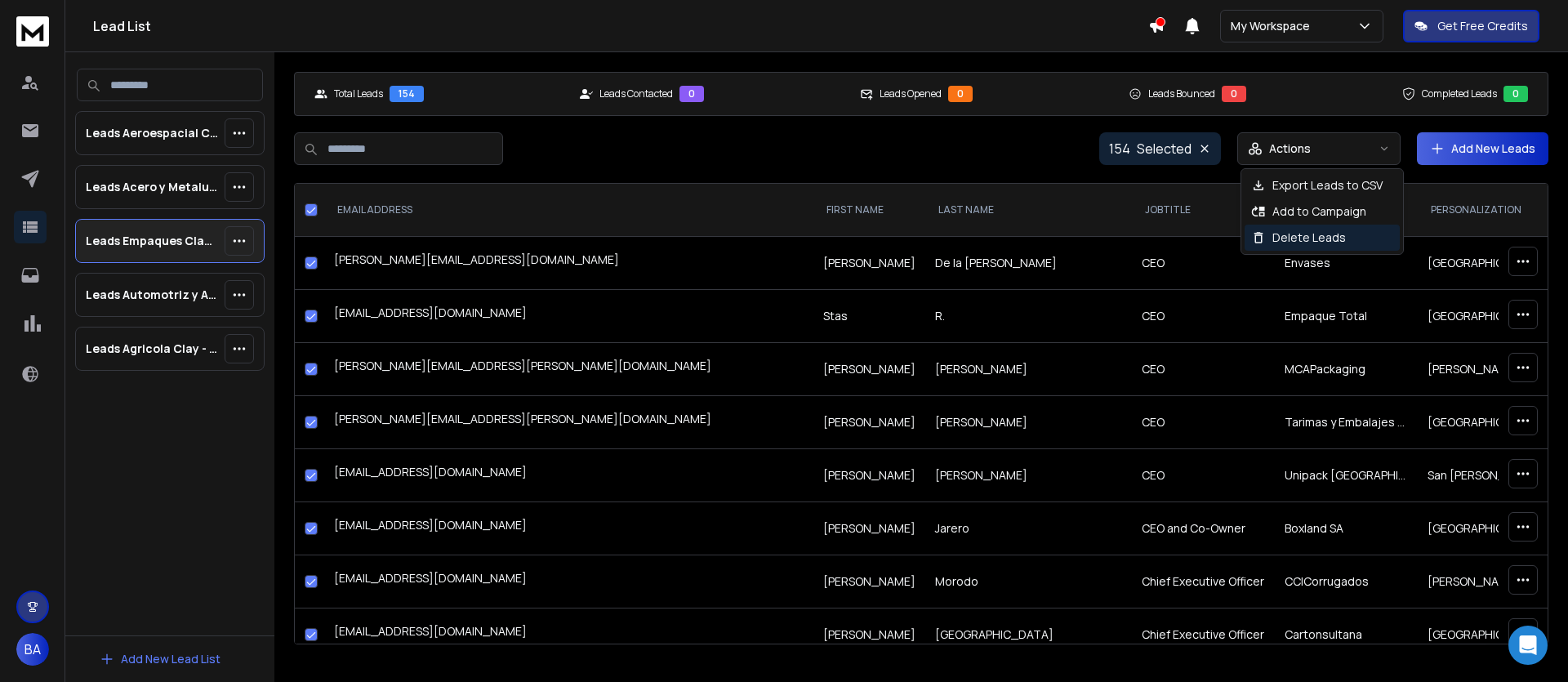
click at [1305, 240] on p "Delete Leads" at bounding box center [1309, 238] width 74 height 17
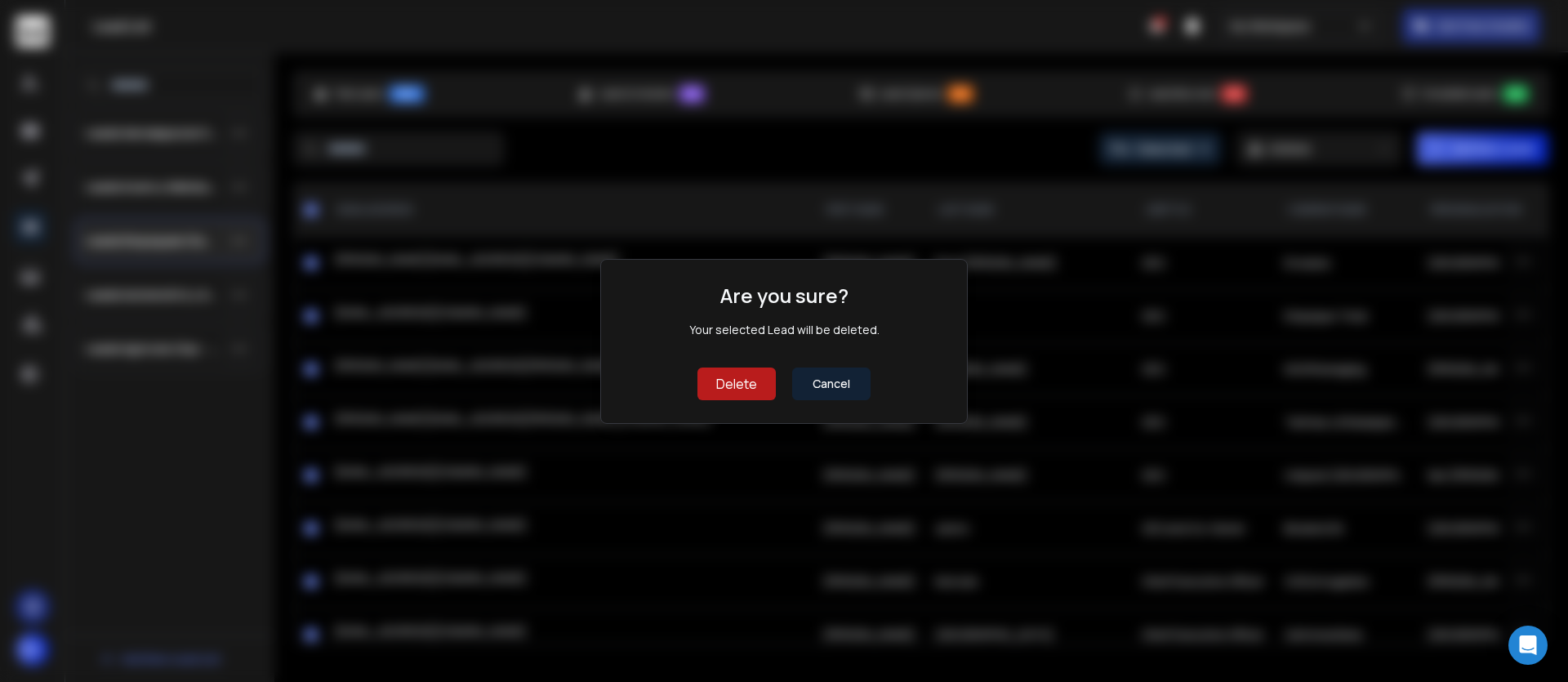
click at [715, 392] on button "Delete" at bounding box center [737, 383] width 79 height 33
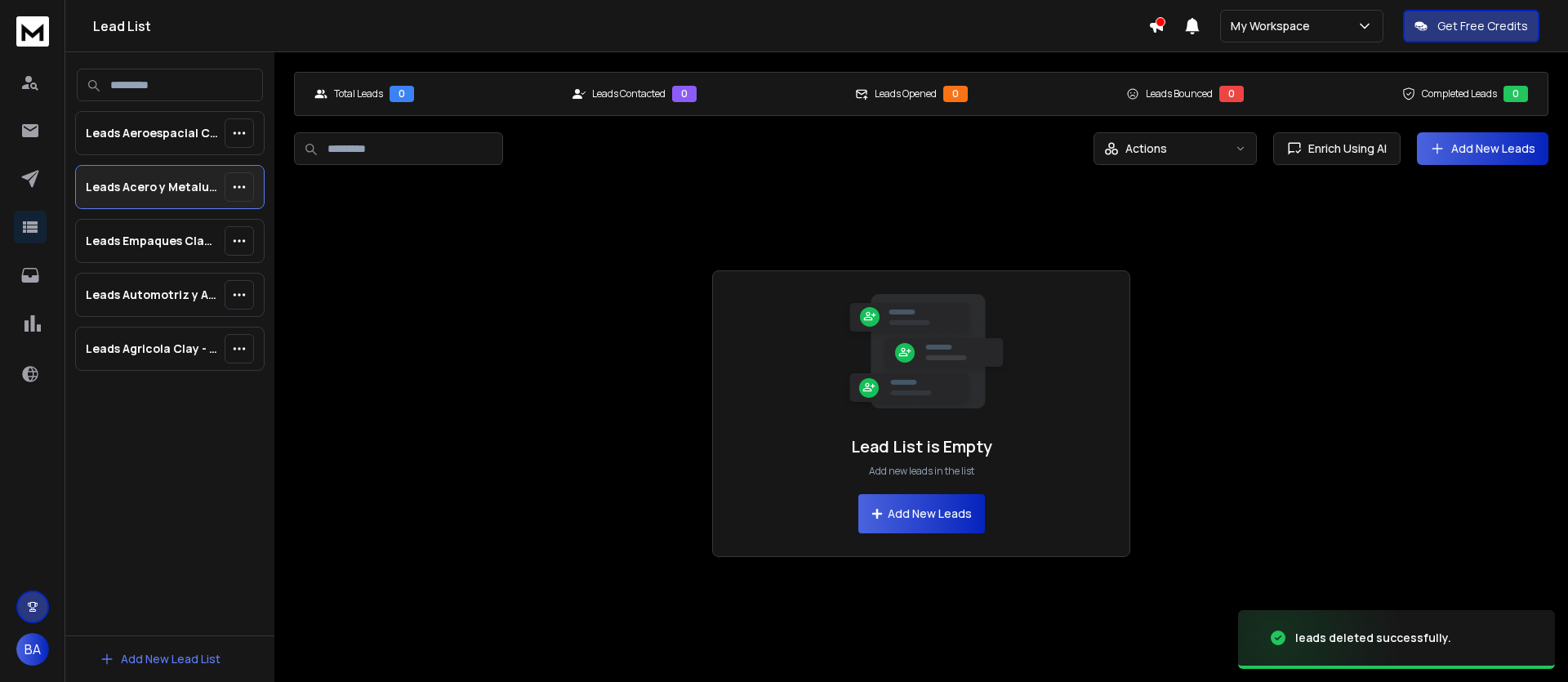
click at [148, 245] on p "Leads Empaques Clay - GT+logistics" at bounding box center [152, 241] width 132 height 17
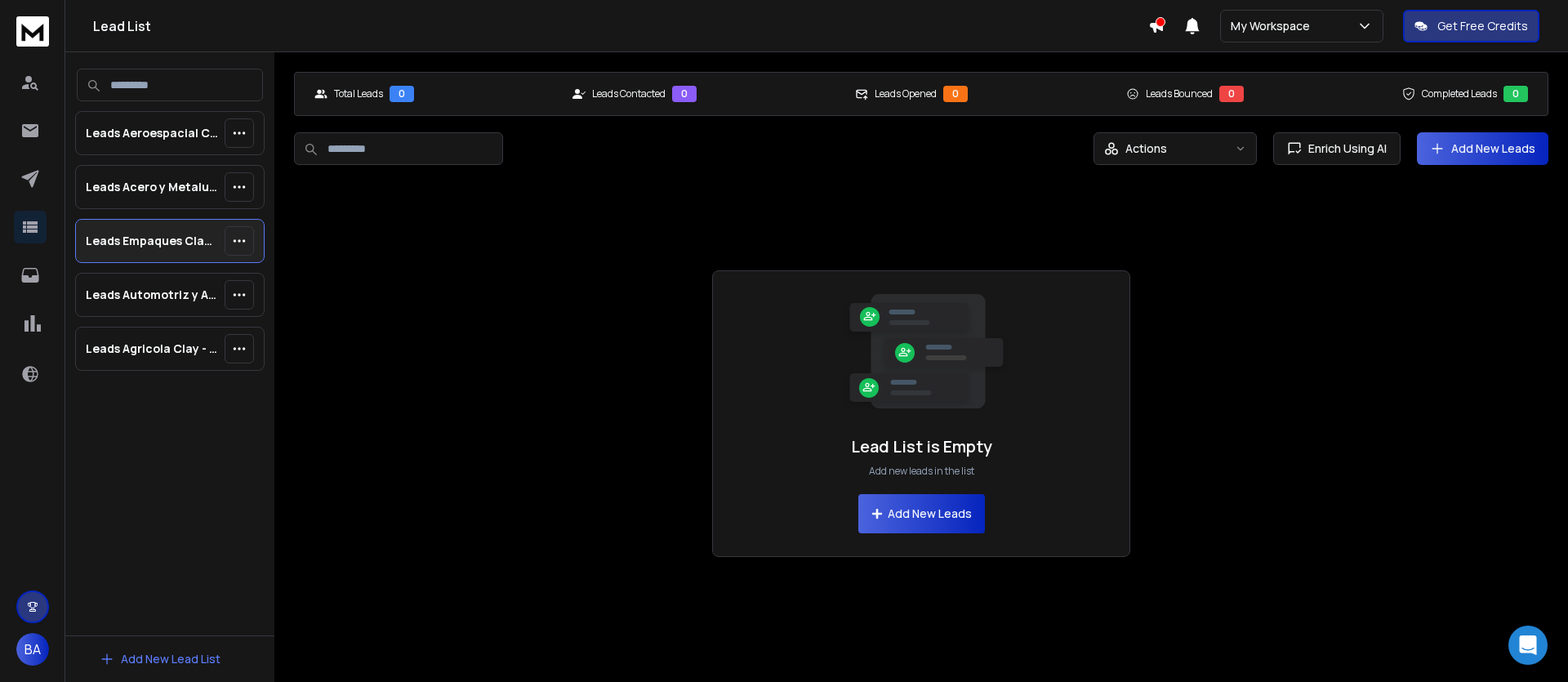
click at [131, 299] on p "Leads Automotriz y Autopartes Clay - GT+logistics" at bounding box center [152, 295] width 132 height 17
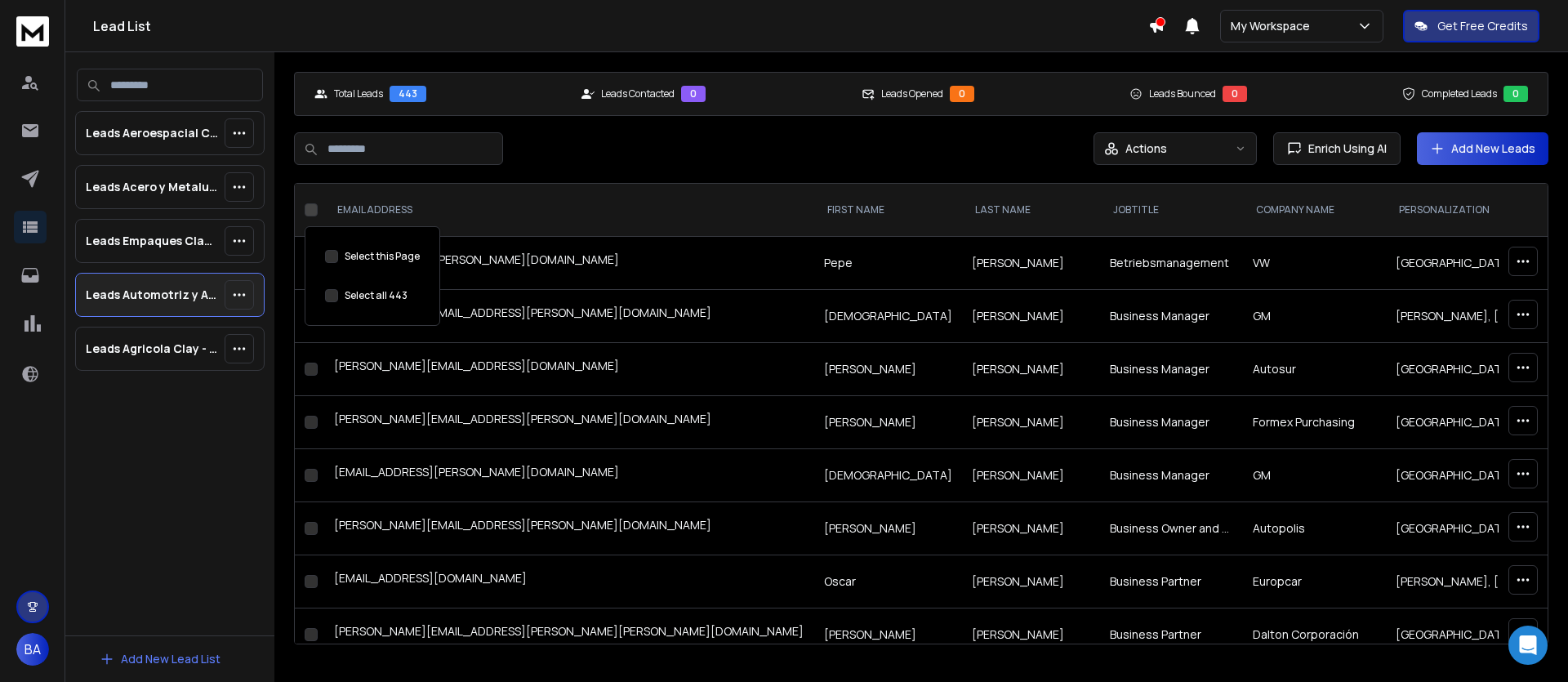
click at [358, 294] on label "Select all 443" at bounding box center [376, 295] width 63 height 13
click at [335, 295] on button "Select this Page" at bounding box center [332, 295] width 13 height 13
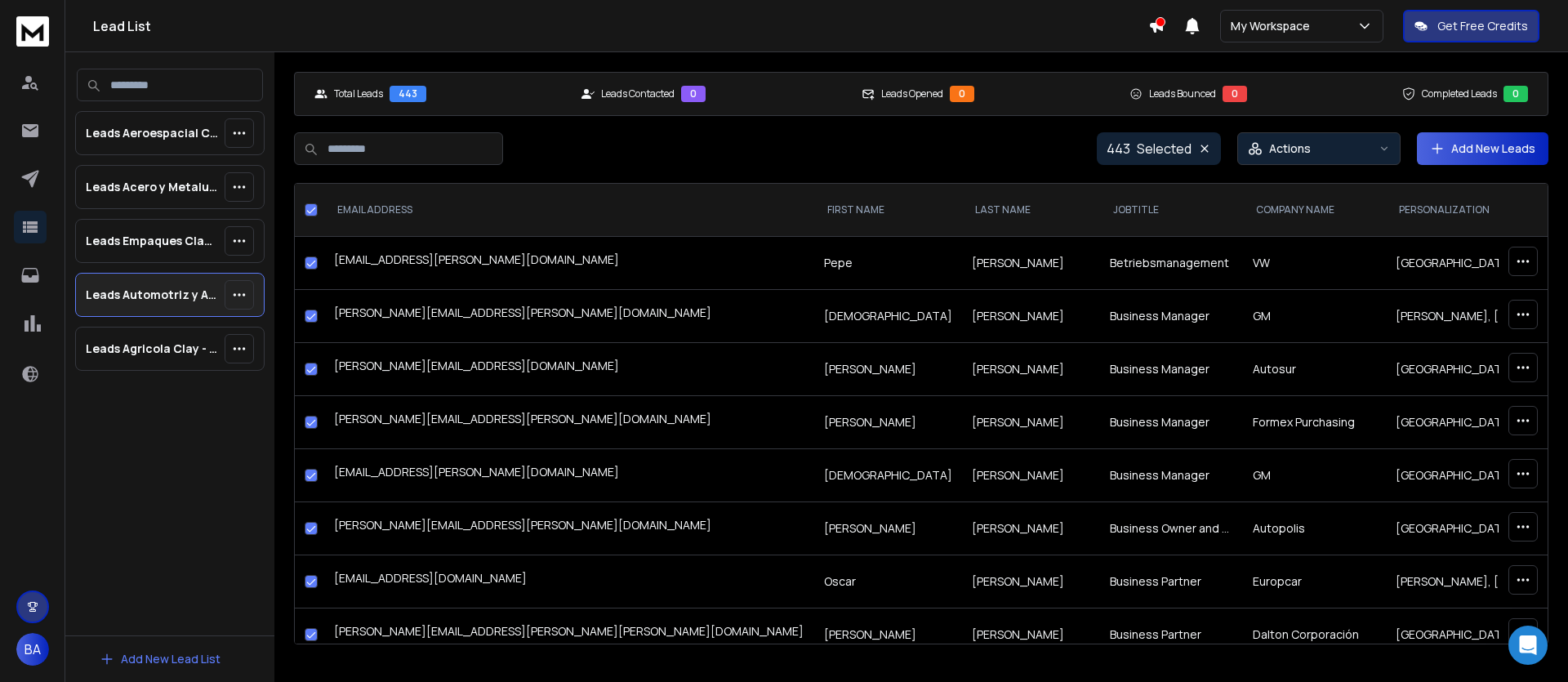
click at [1320, 151] on div "Actions" at bounding box center [1310, 149] width 124 height 17
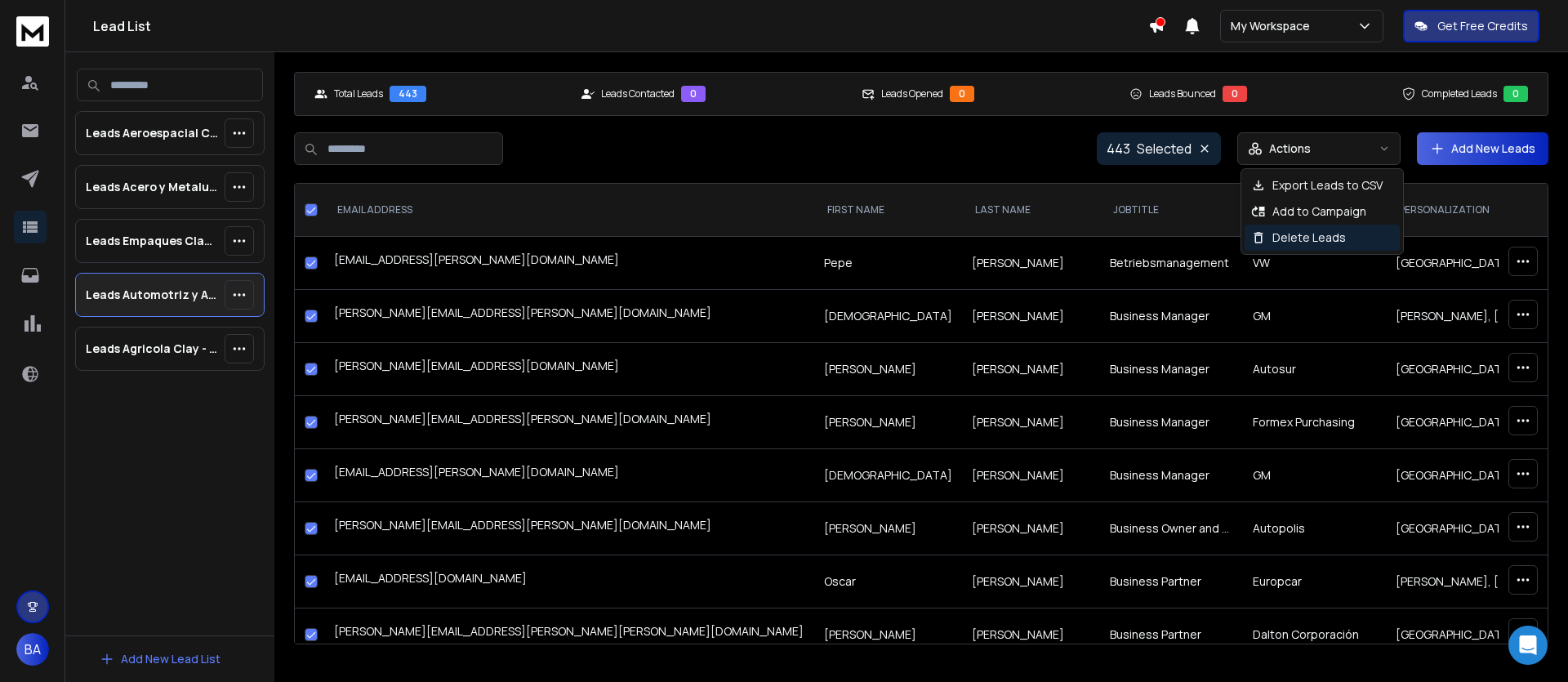
click at [1309, 244] on p "Delete Leads" at bounding box center [1309, 238] width 74 height 17
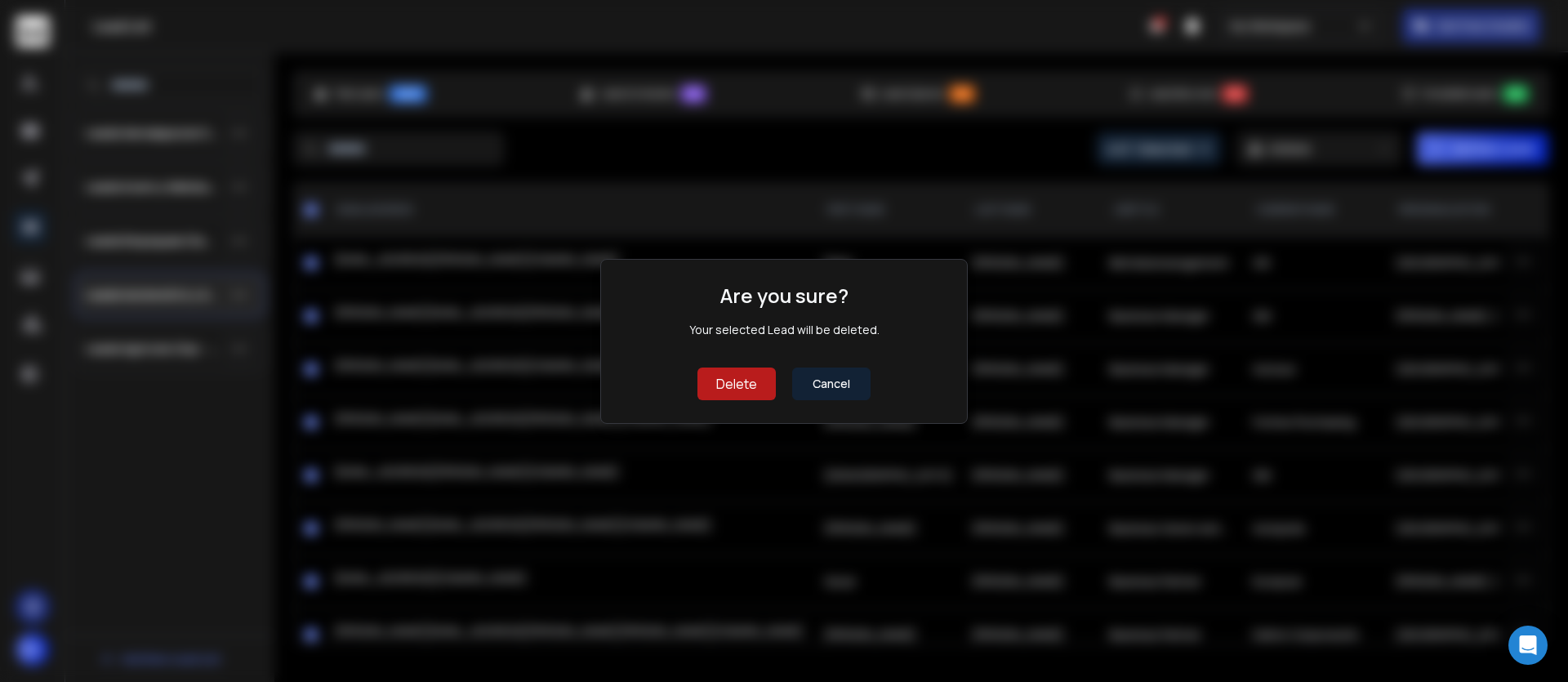
click at [725, 384] on button "Delete" at bounding box center [737, 383] width 79 height 33
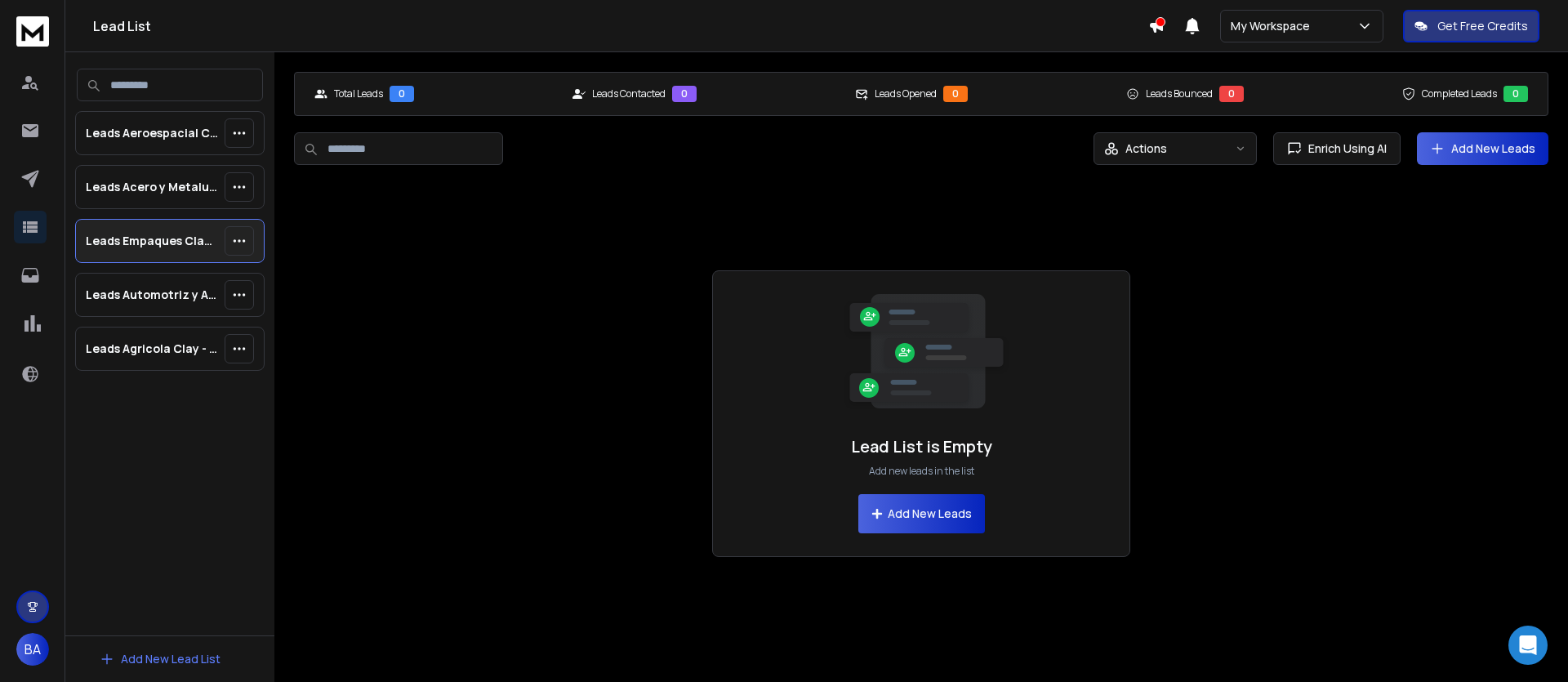
click at [157, 297] on p "Leads Automotriz y Autopartes Clay - GT+logistics" at bounding box center [152, 295] width 132 height 17
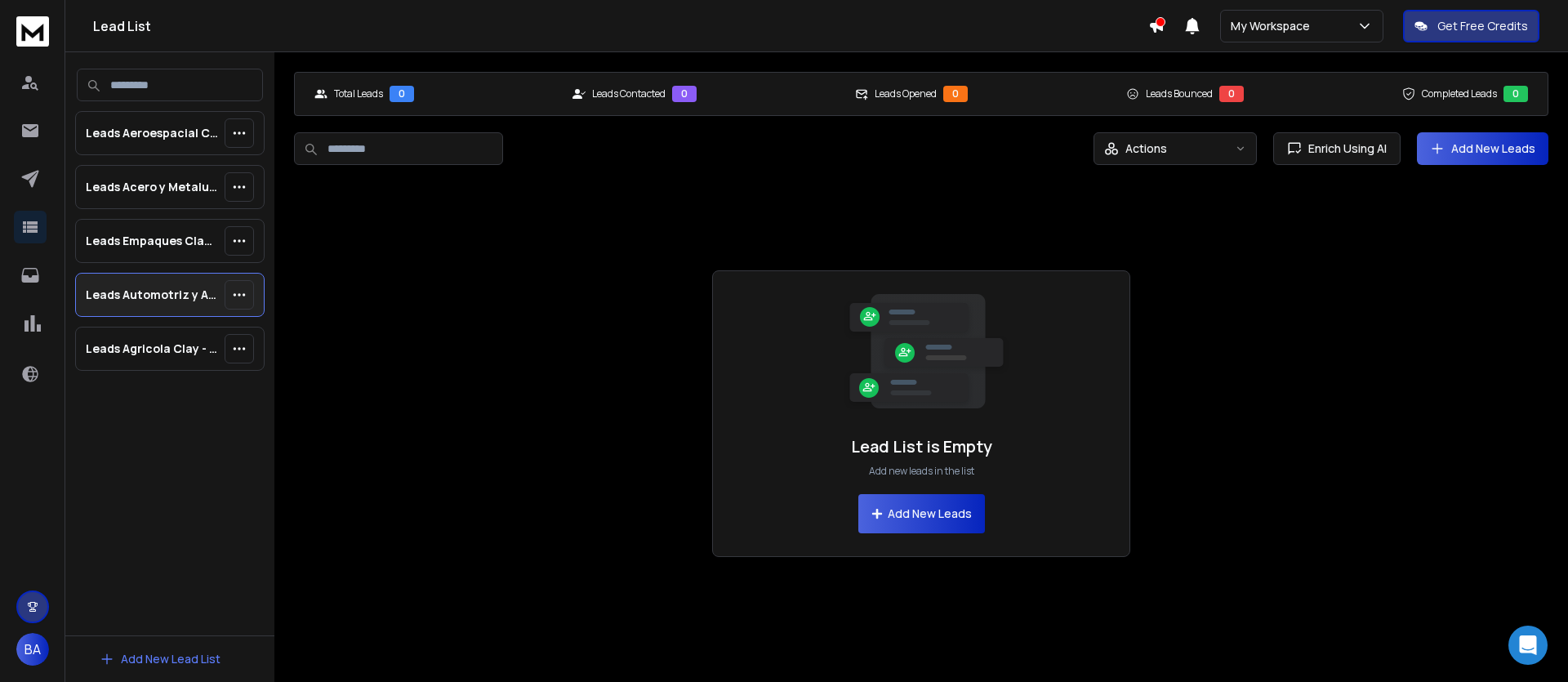
click at [135, 353] on p "Leads Agricola Clay - GT+logistics" at bounding box center [152, 349] width 132 height 17
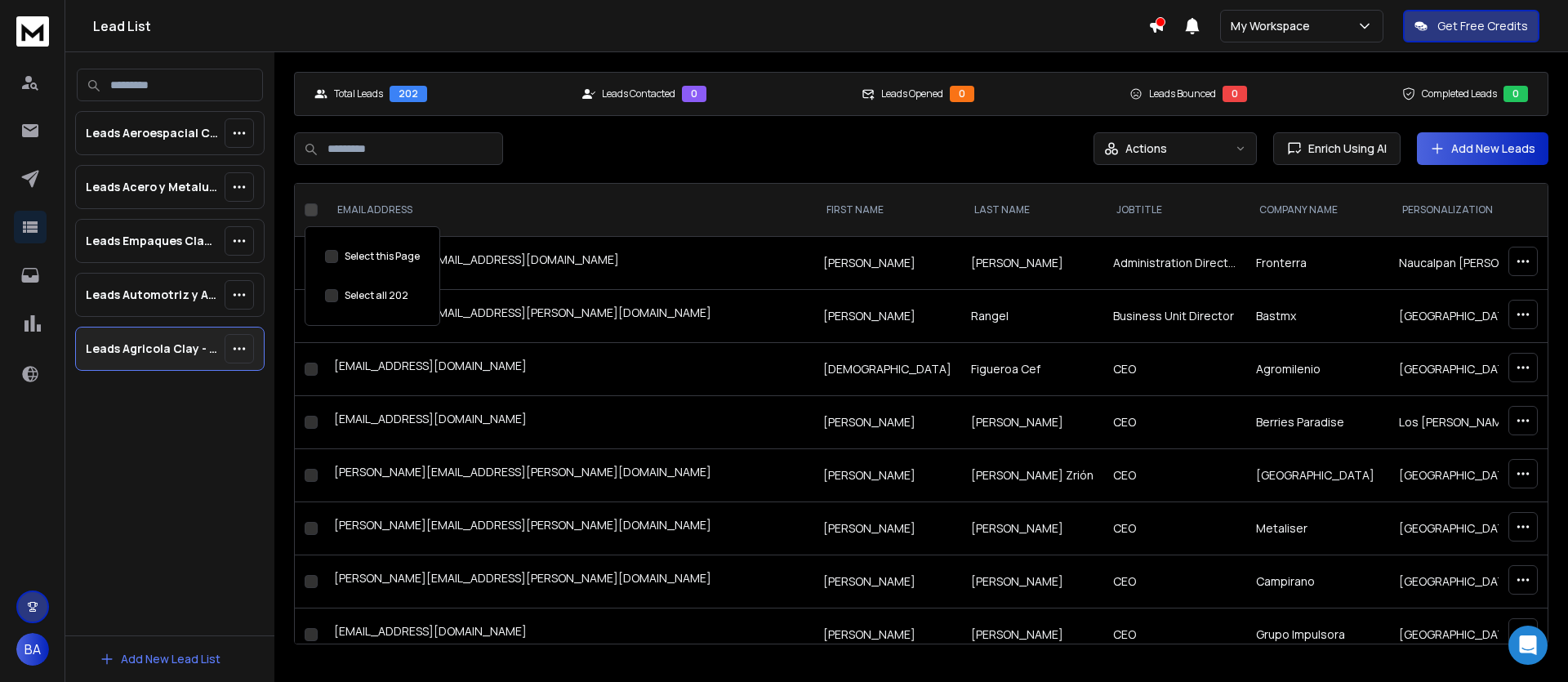
click at [332, 299] on button "Select this Page" at bounding box center [332, 295] width 13 height 13
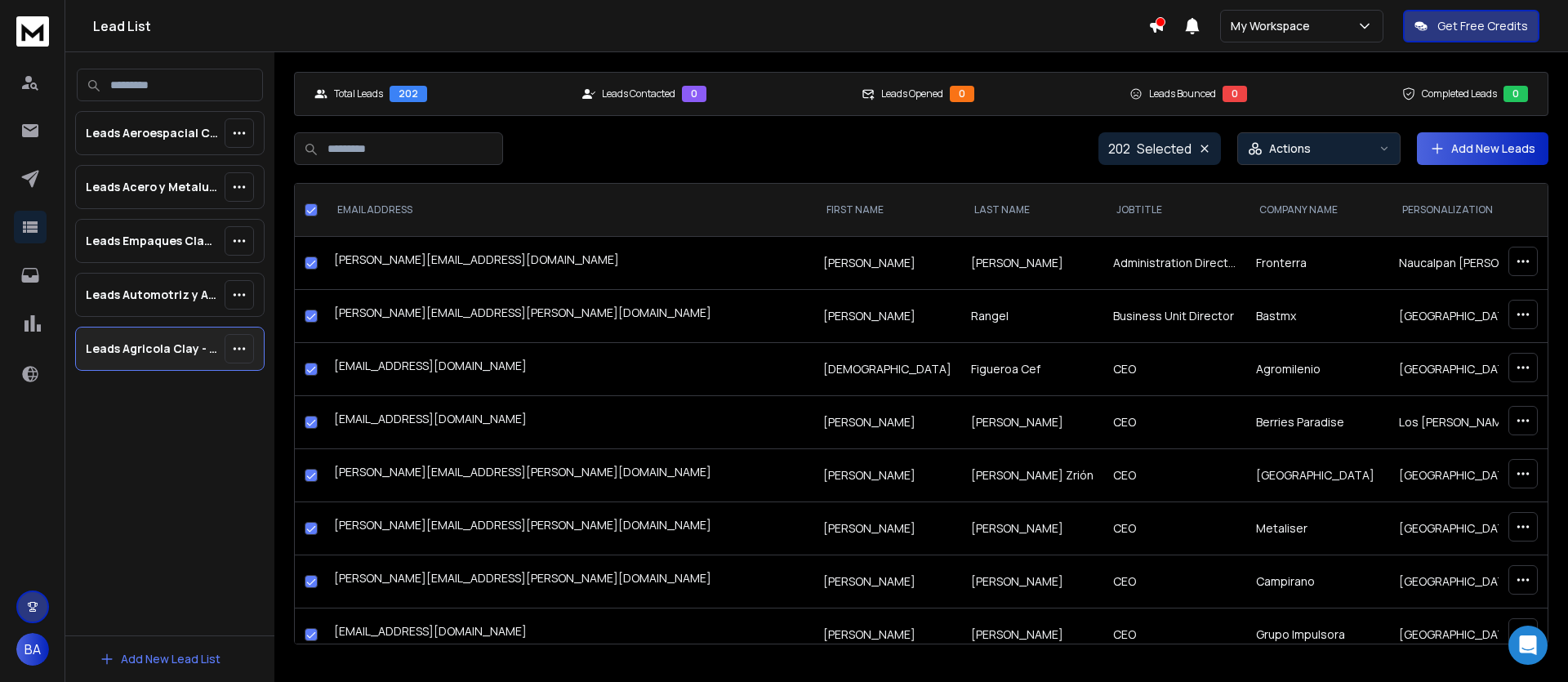
click at [1295, 147] on p "Actions" at bounding box center [1290, 149] width 42 height 17
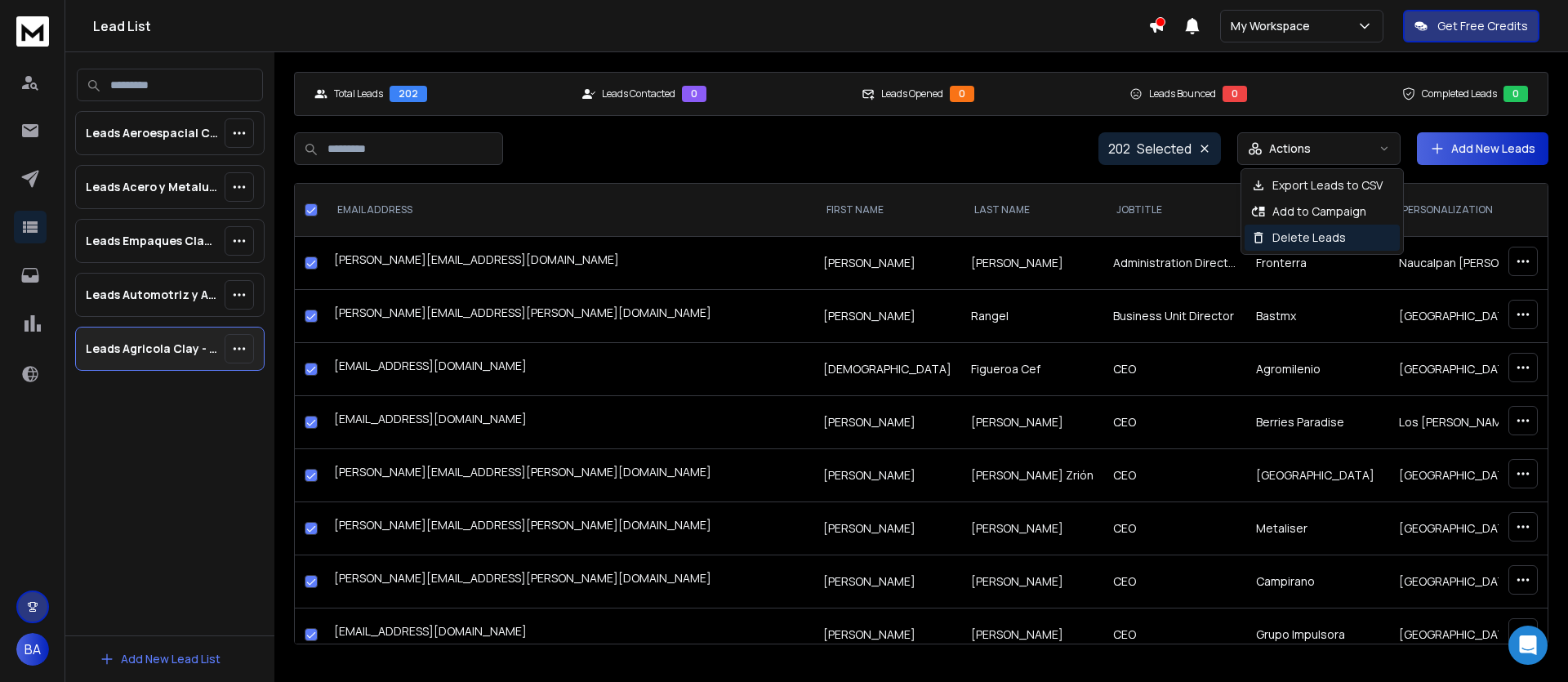
click at [1339, 229] on p "Delete Leads" at bounding box center [1309, 238] width 74 height 17
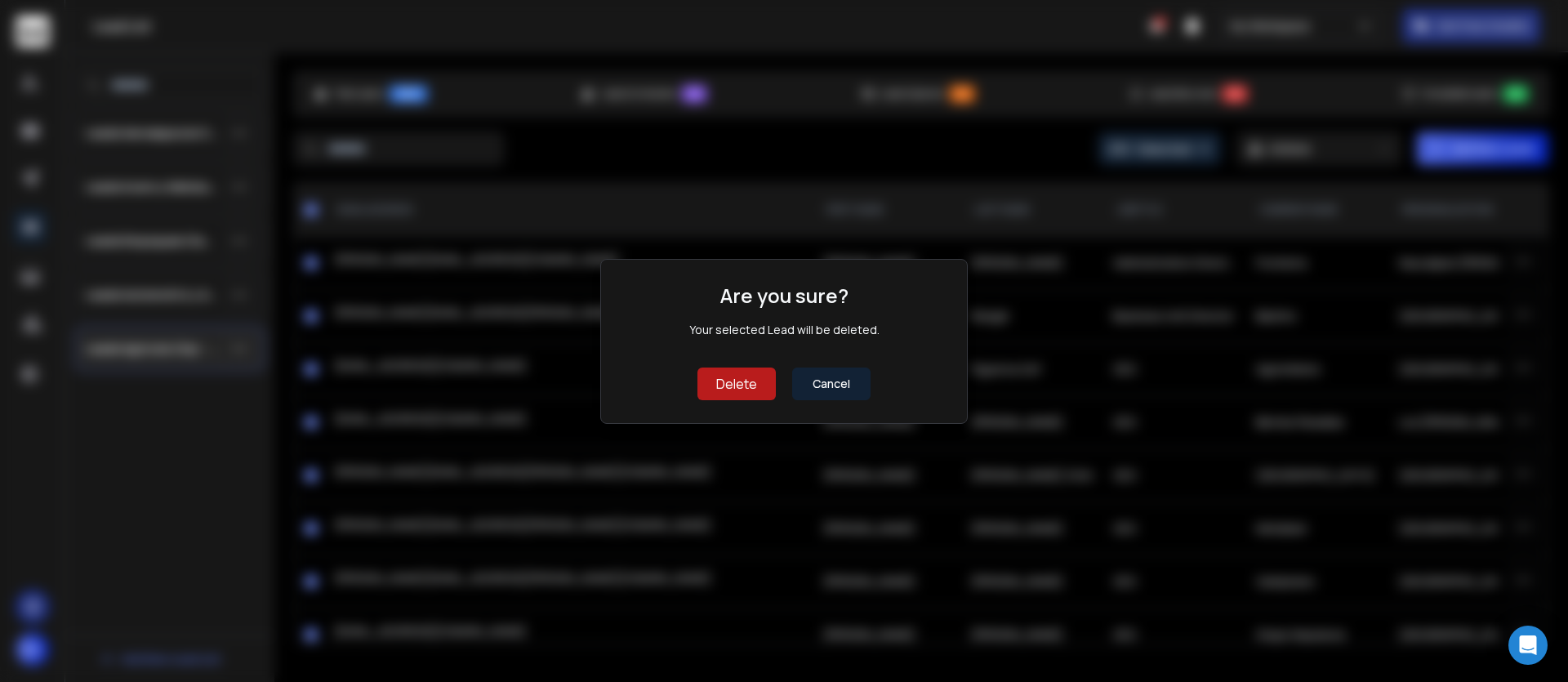
click at [763, 378] on button "Delete" at bounding box center [737, 383] width 79 height 33
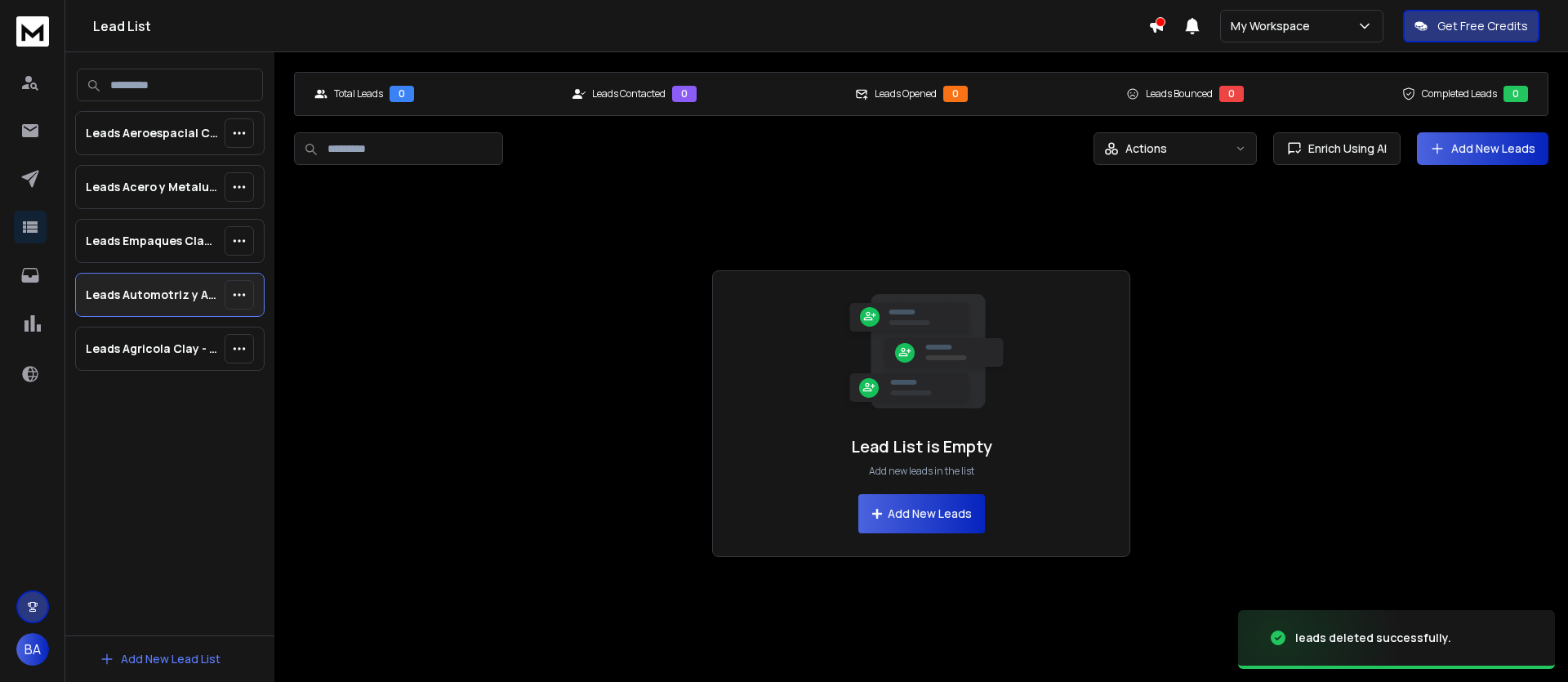
click at [124, 359] on div "Leads Agricola Clay - GT+logistics" at bounding box center [170, 348] width 189 height 44
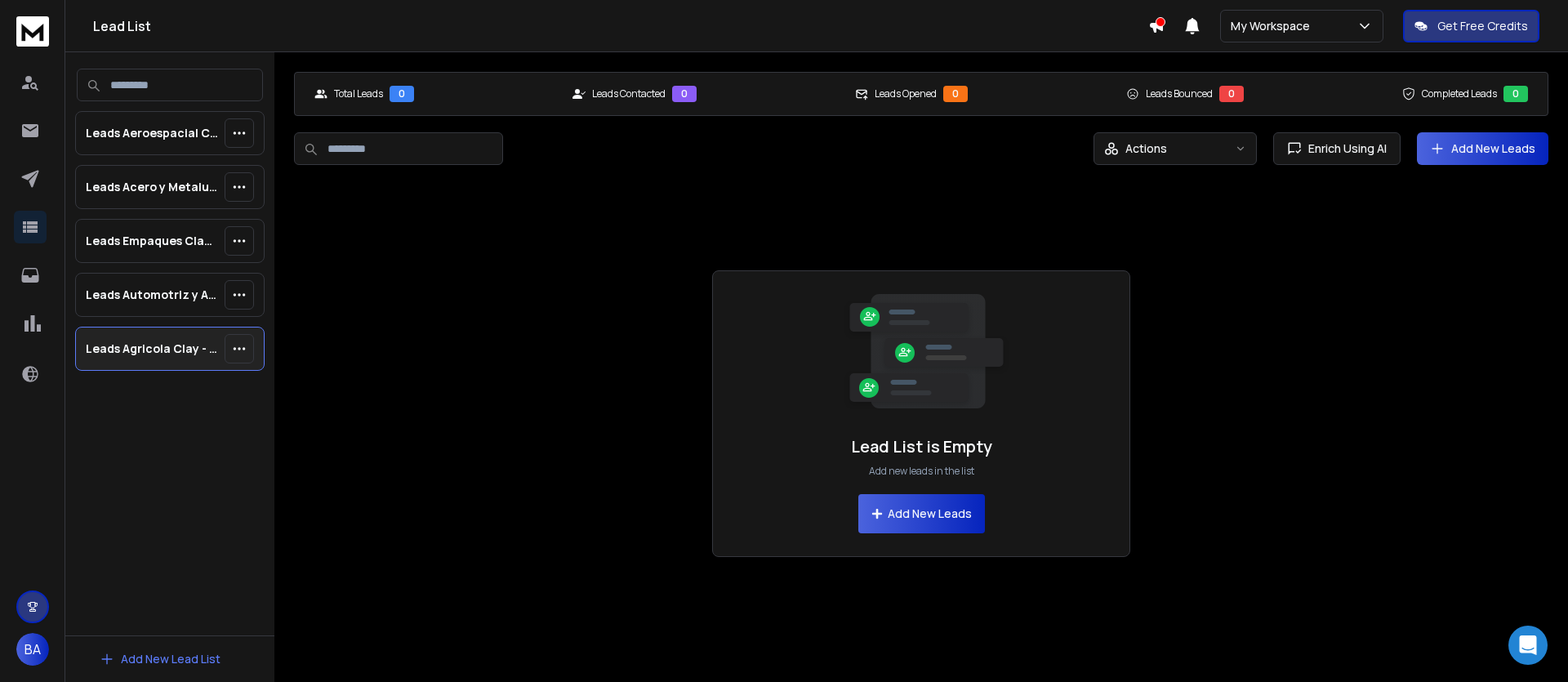
click at [162, 141] on div "Leads Aeroespacial Clay - GT+logistics" at bounding box center [170, 133] width 189 height 44
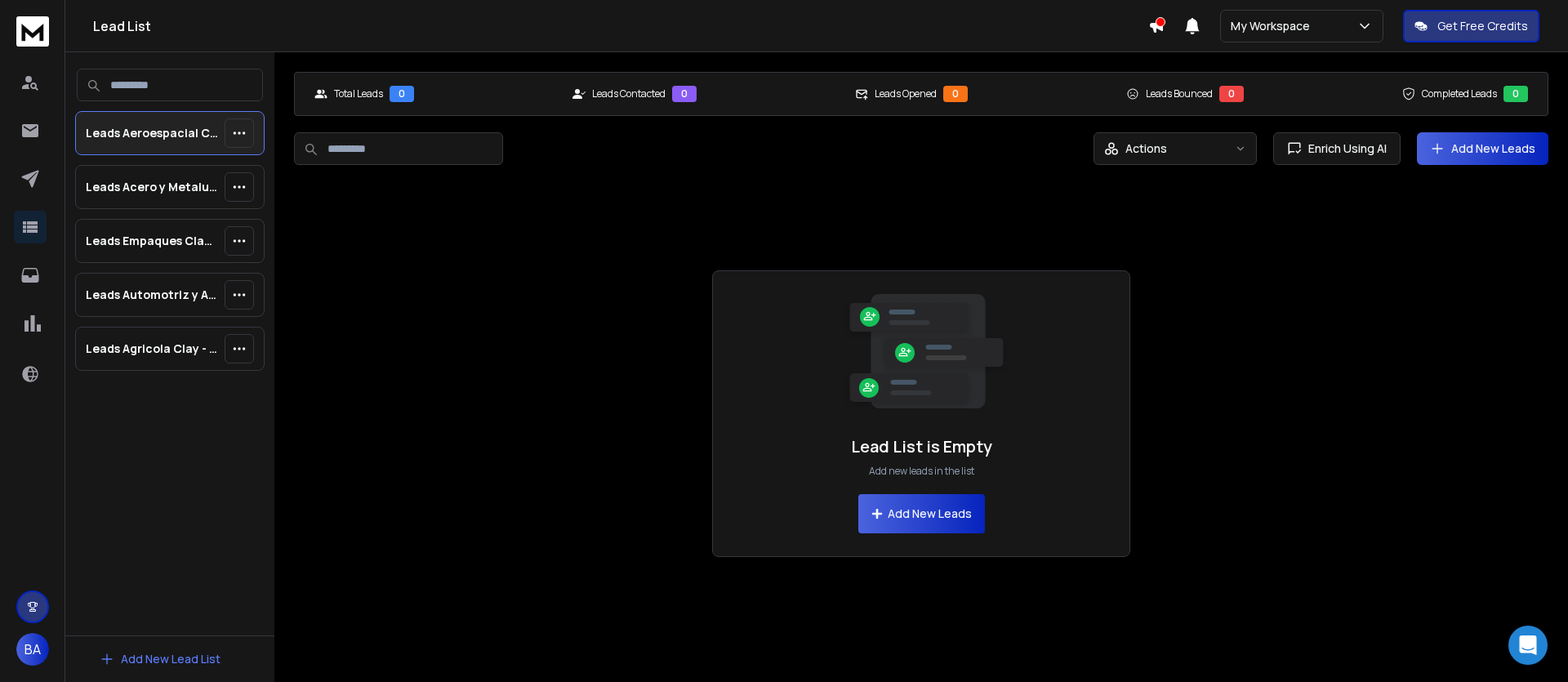
click at [162, 196] on div "Leads Acero y Metalurgia Clay - GT+logistics" at bounding box center [170, 187] width 189 height 44
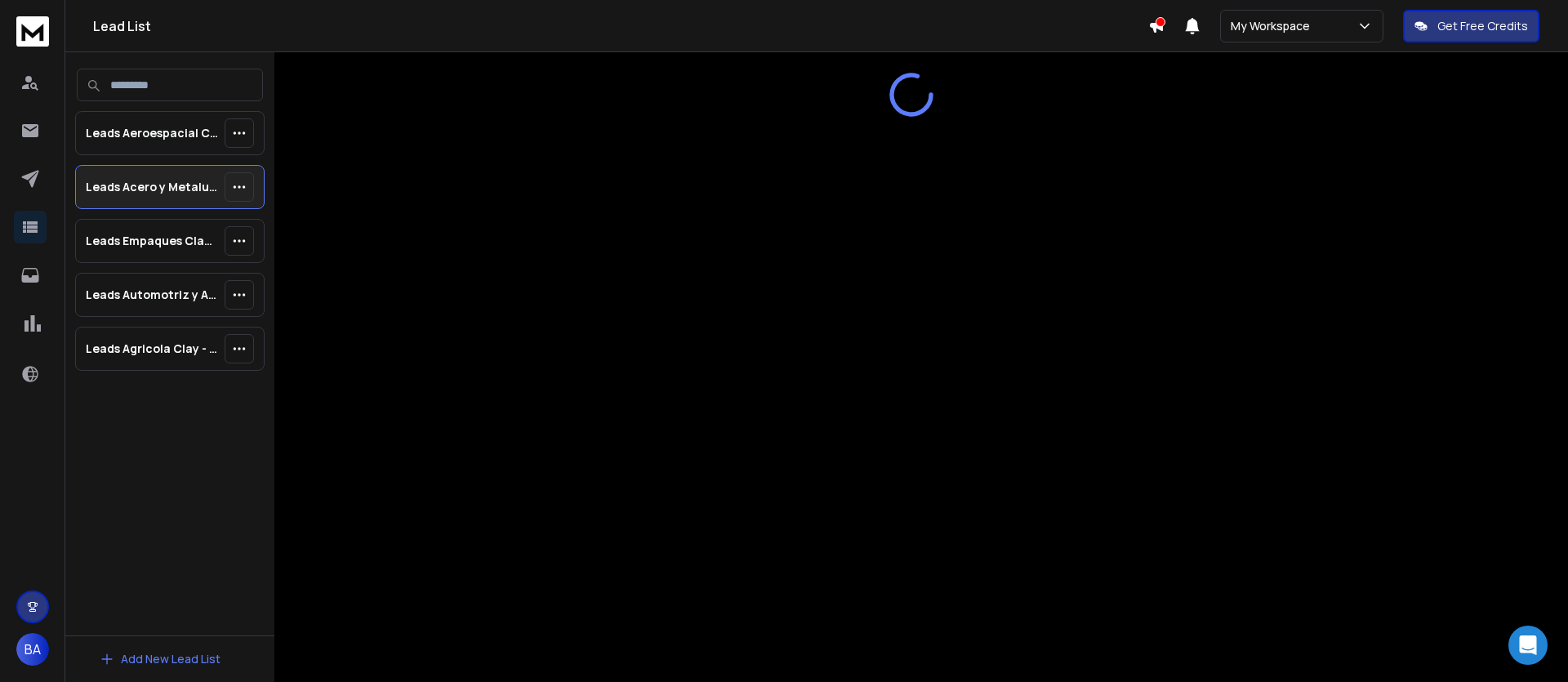
click at [168, 233] on p "Leads Empaques Clay - GT+logistics" at bounding box center [152, 241] width 132 height 17
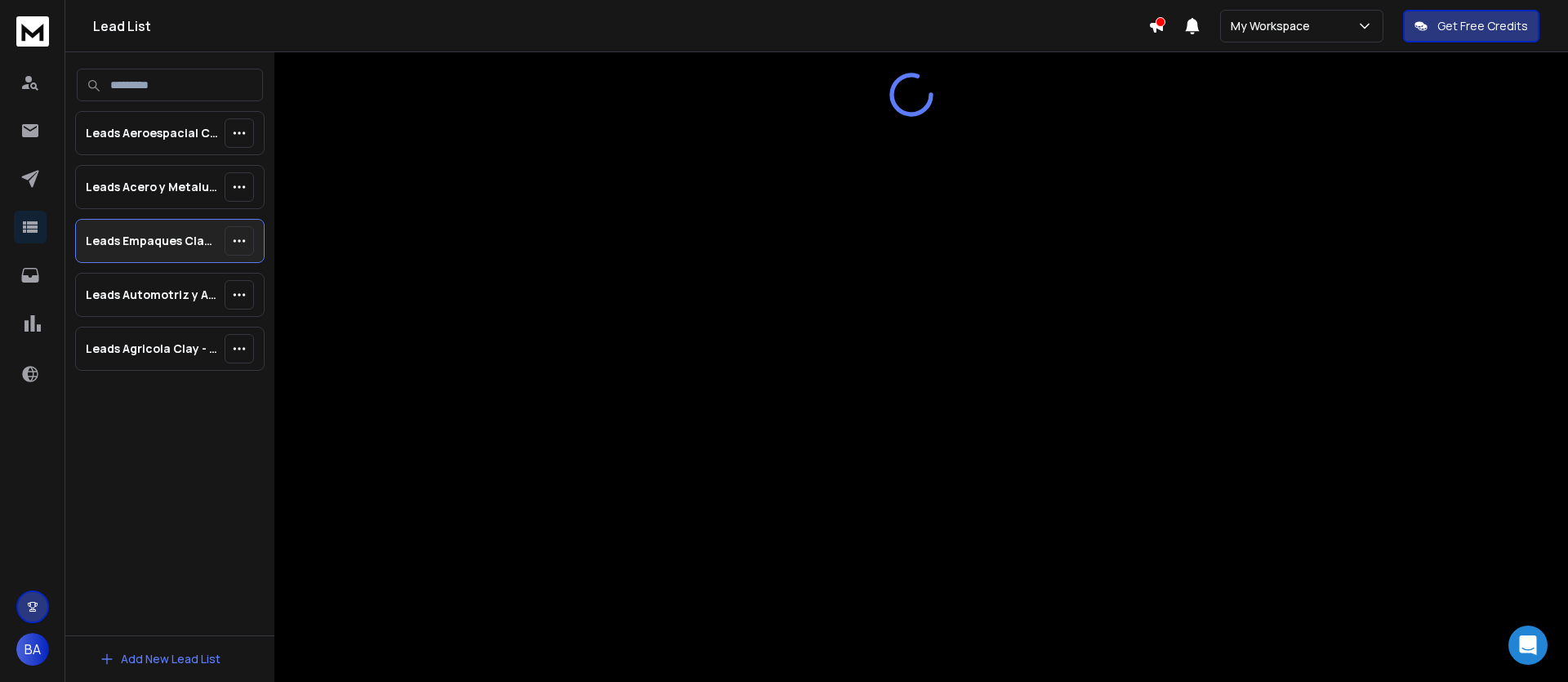
click at [186, 296] on p "Leads Automotriz y Autopartes Clay - GT+logistics" at bounding box center [152, 295] width 132 height 17
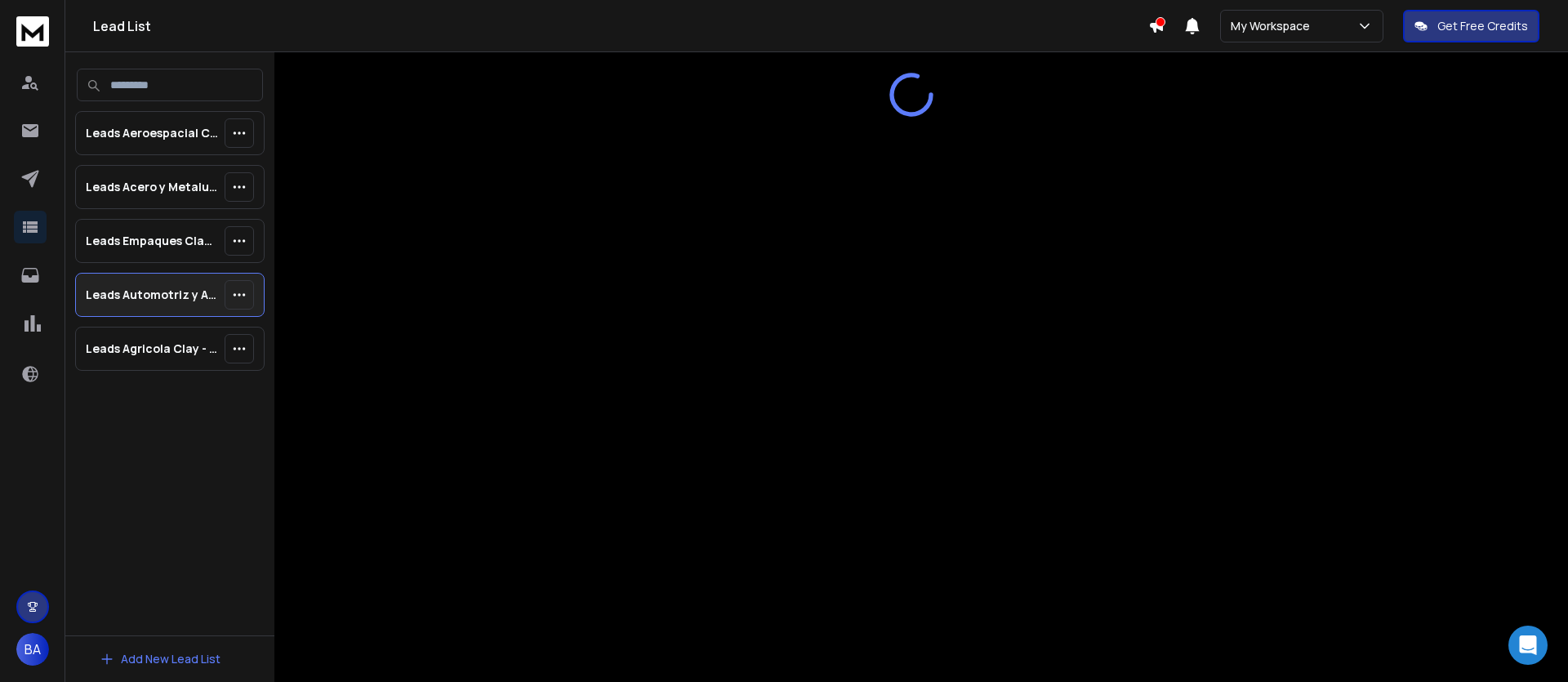
click at [183, 339] on div "Leads Agricola Clay - GT+logistics" at bounding box center [170, 348] width 189 height 44
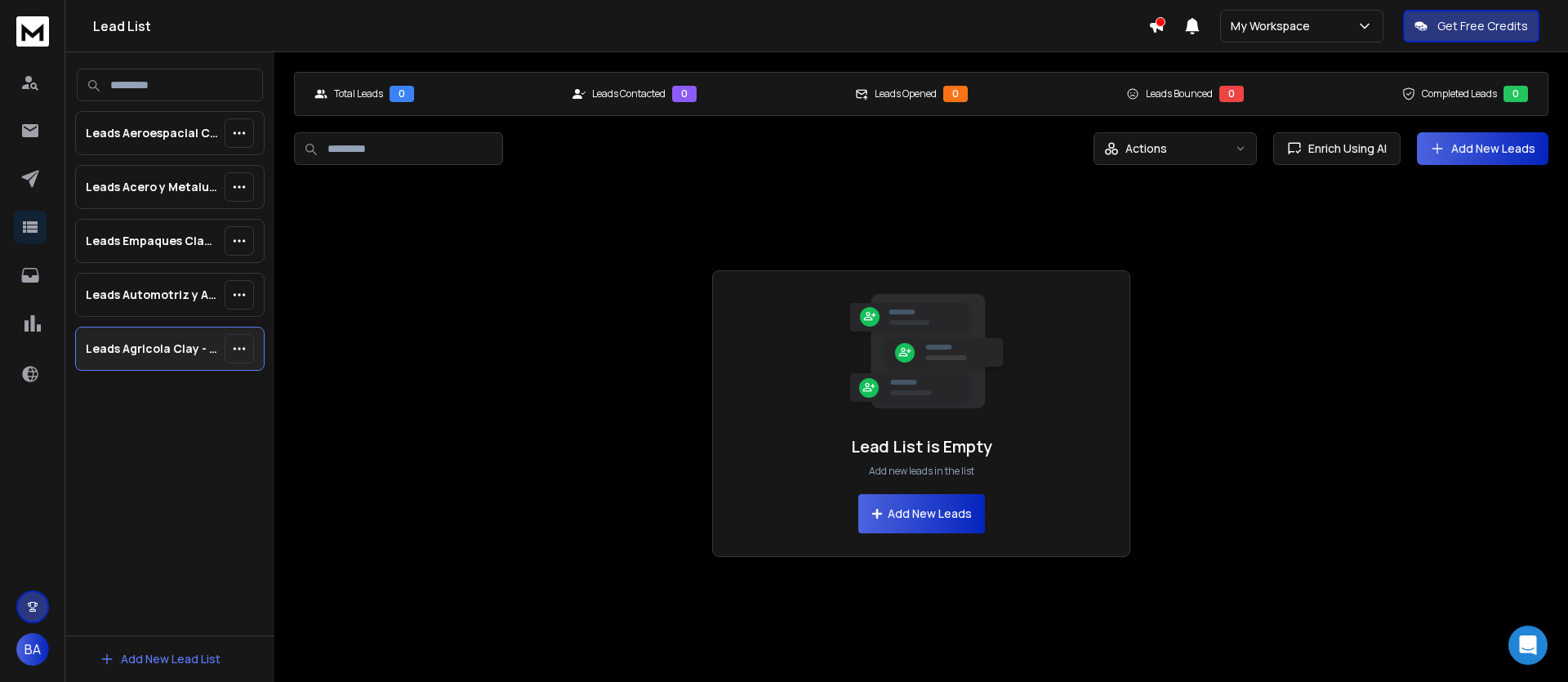
click at [171, 131] on p "Leads Aeroespacial Clay - GT+logistics" at bounding box center [152, 133] width 132 height 17
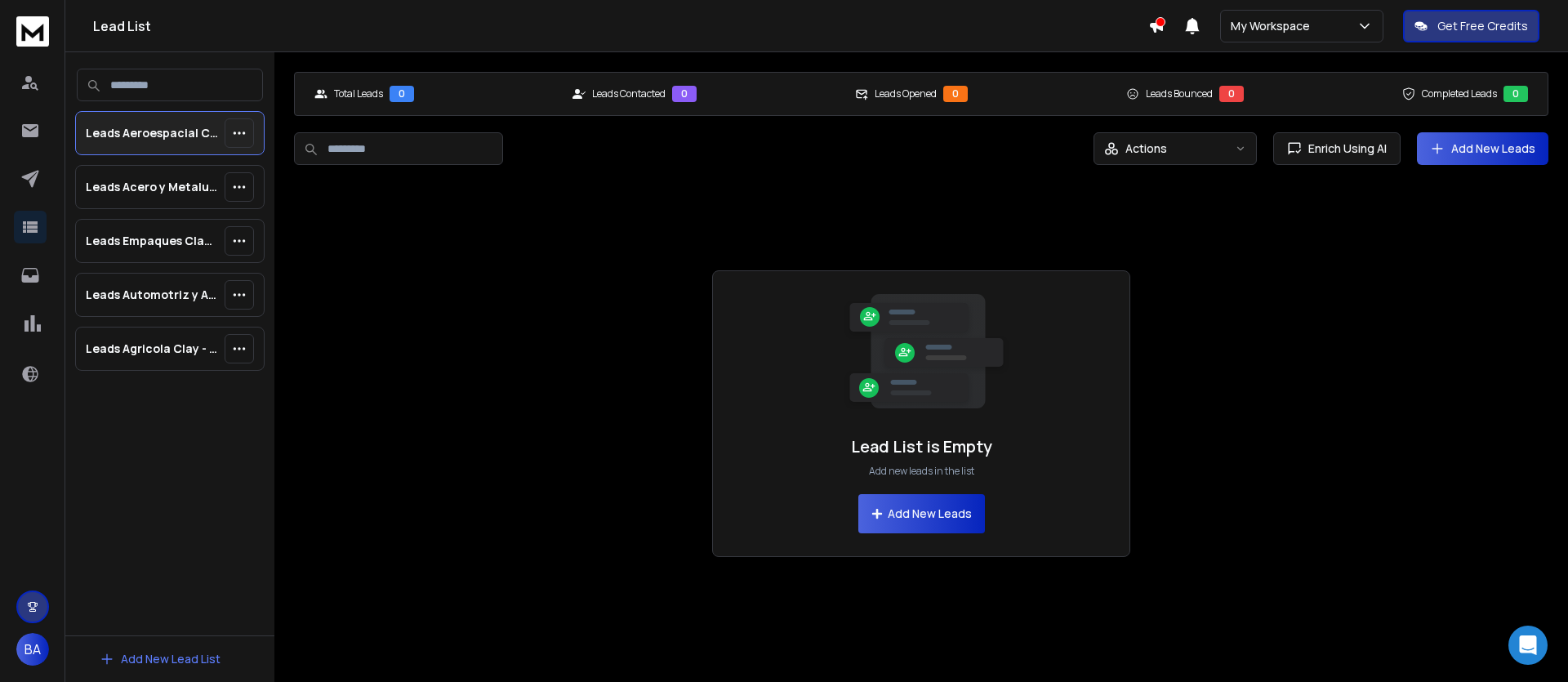
click at [955, 522] on button "Add New Leads" at bounding box center [921, 513] width 126 height 39
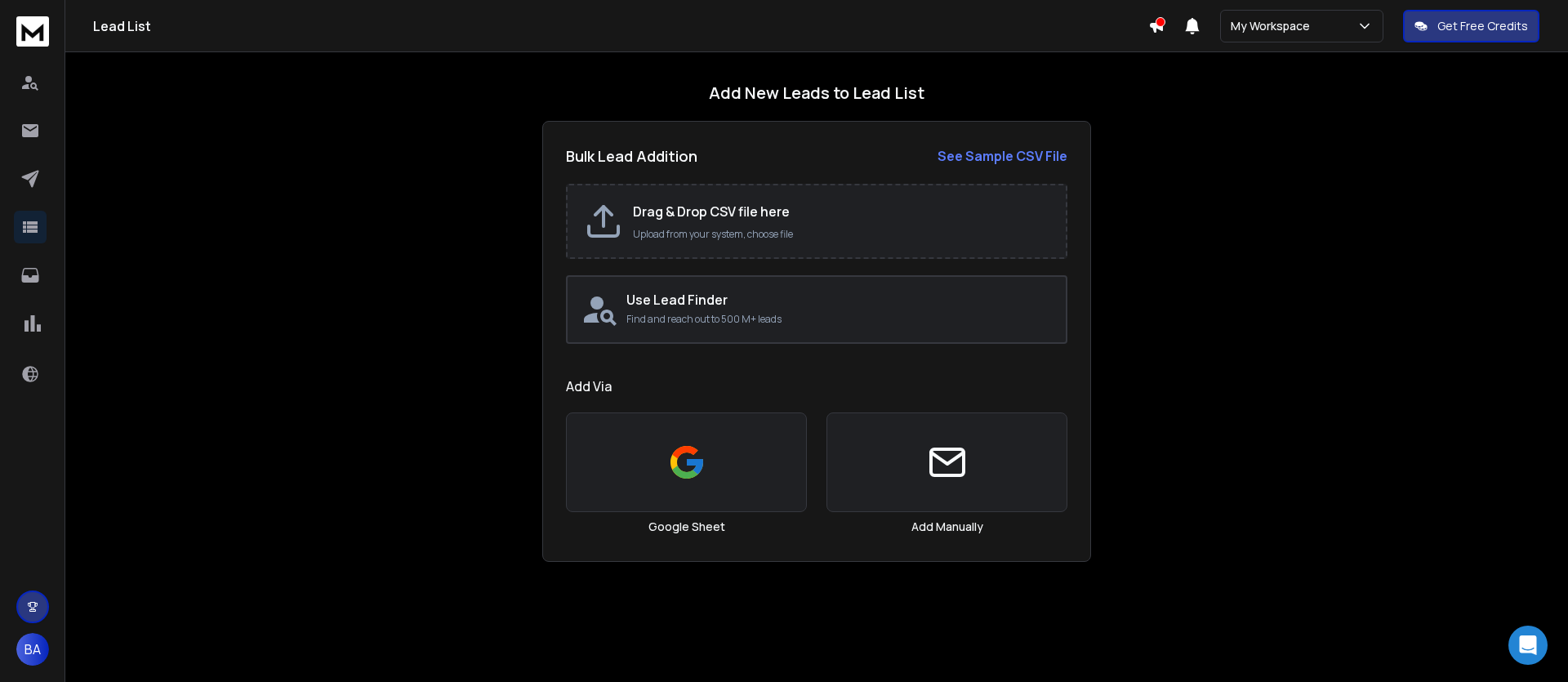
click at [779, 202] on h2 "Drag & Drop CSV file here" at bounding box center [841, 211] width 417 height 19
type input "**********"
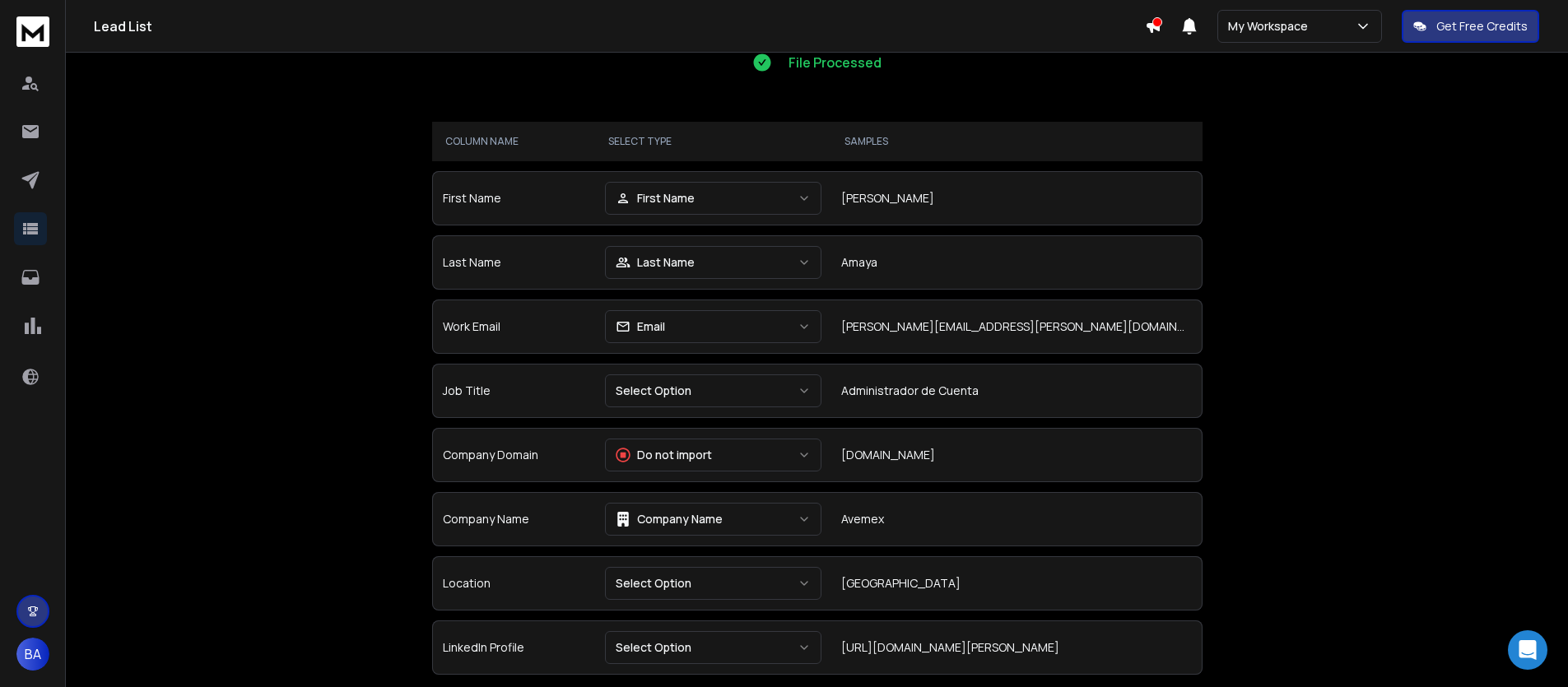
scroll to position [333, 0]
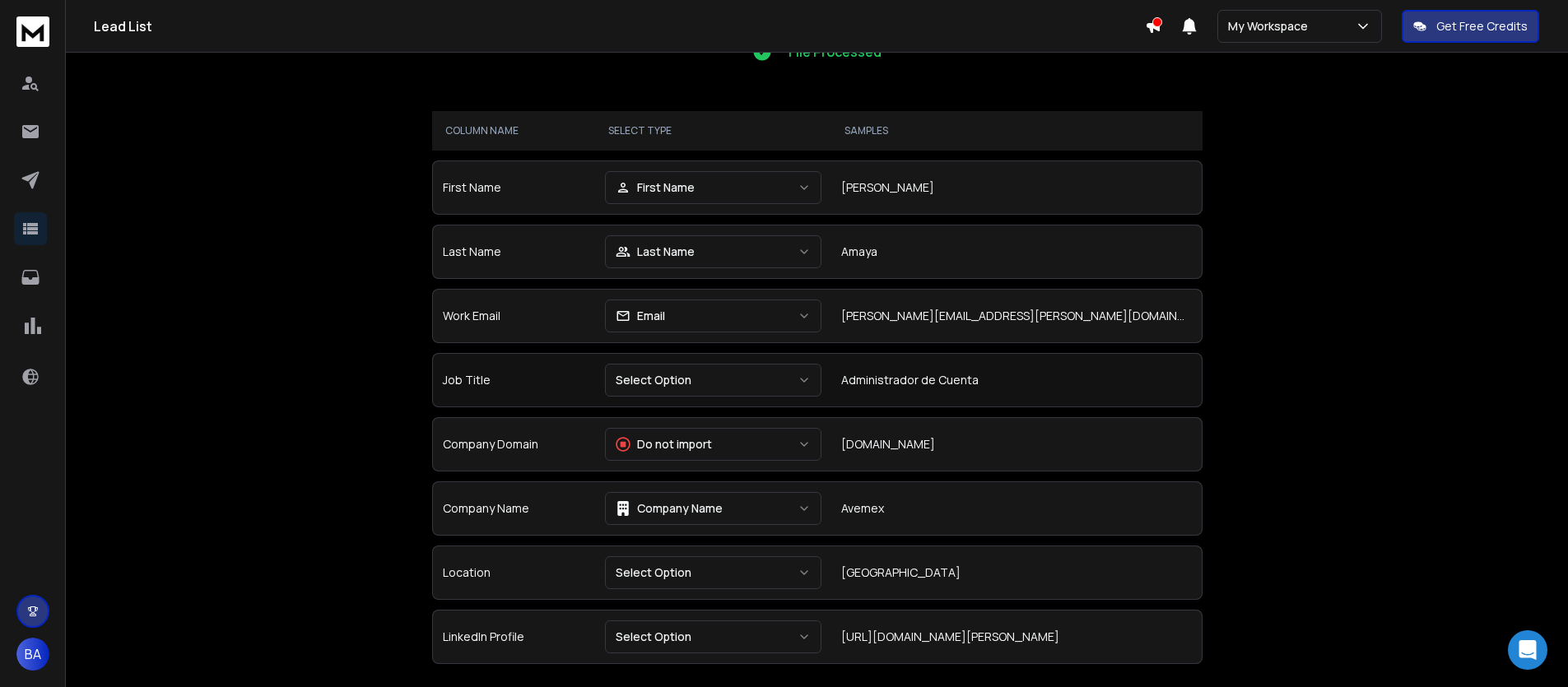
click at [692, 363] on button "Select Option" at bounding box center [713, 379] width 217 height 33
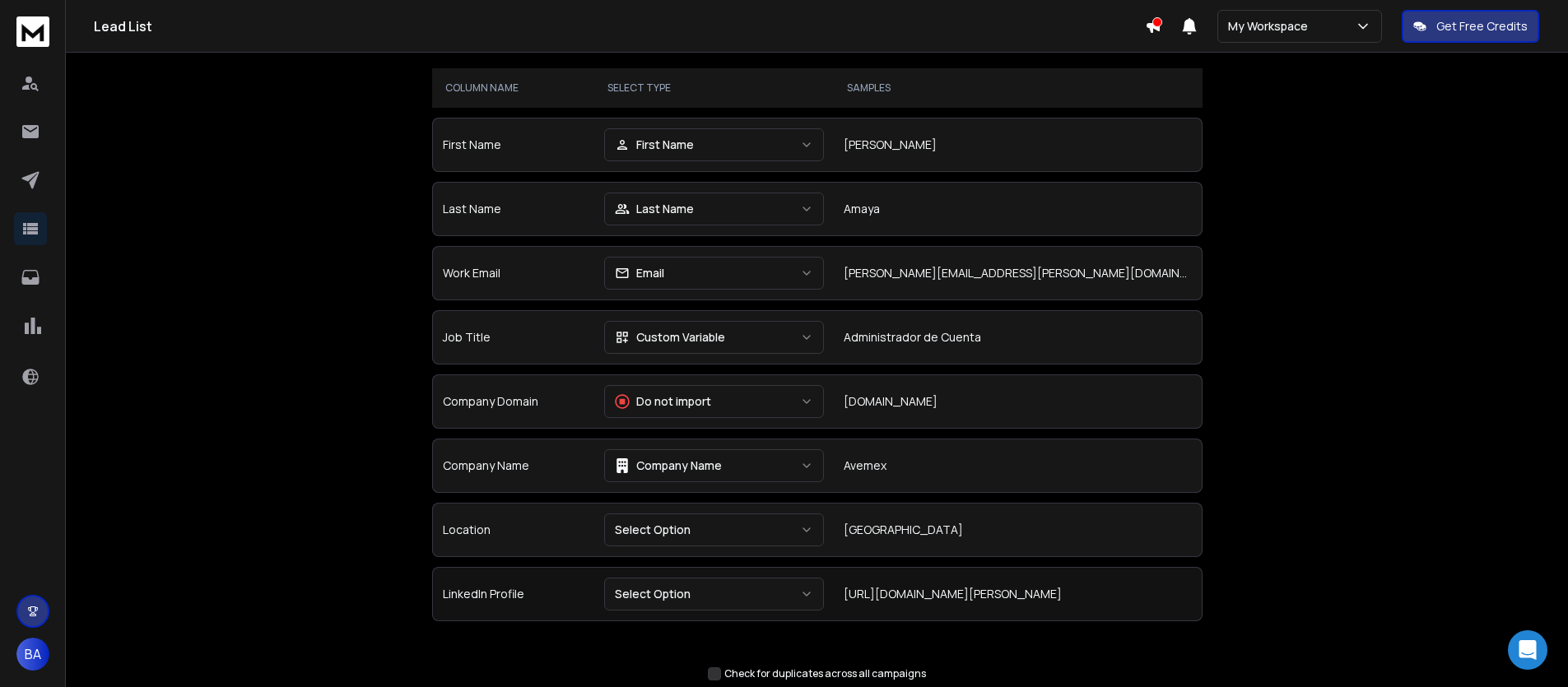
scroll to position [387, 0]
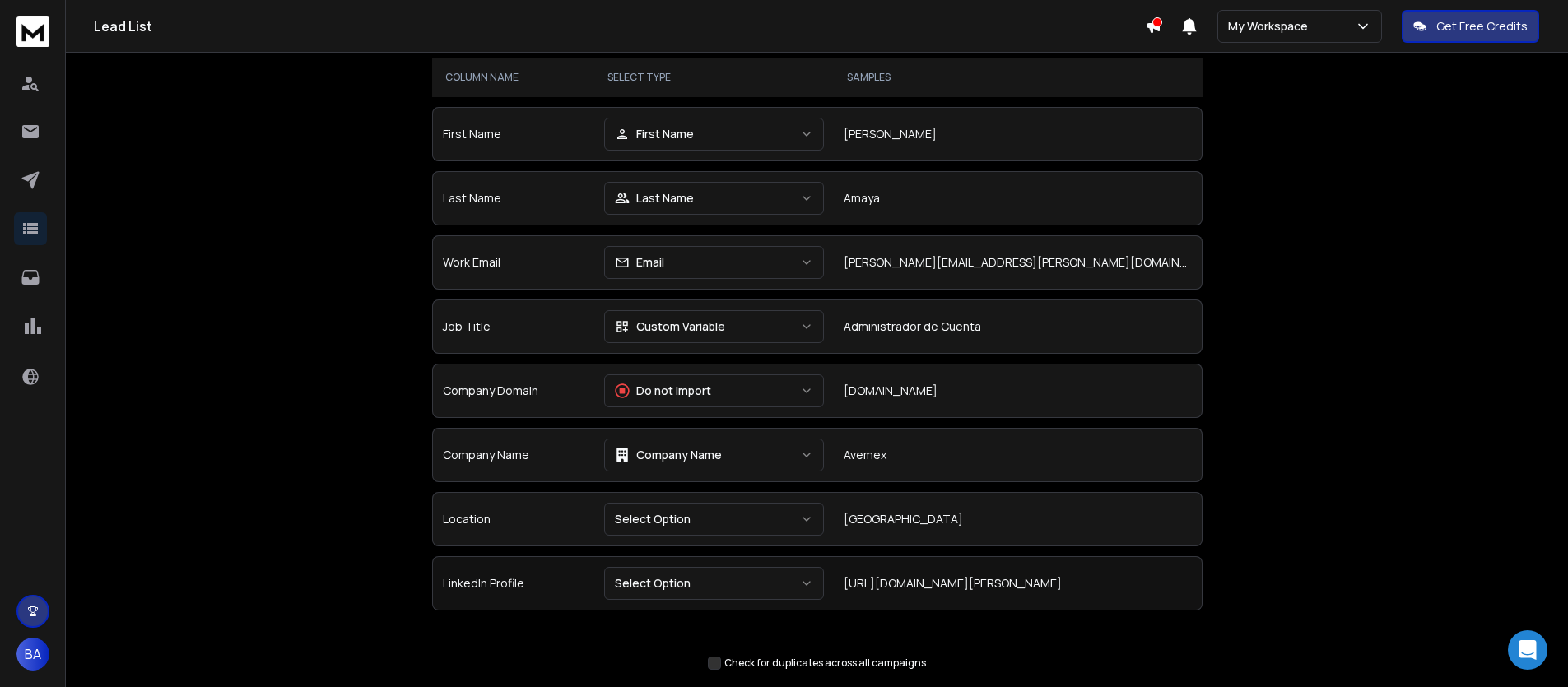
click at [692, 566] on button "Select Option" at bounding box center [714, 582] width 219 height 33
click at [718, 502] on button "Select Option" at bounding box center [714, 518] width 219 height 33
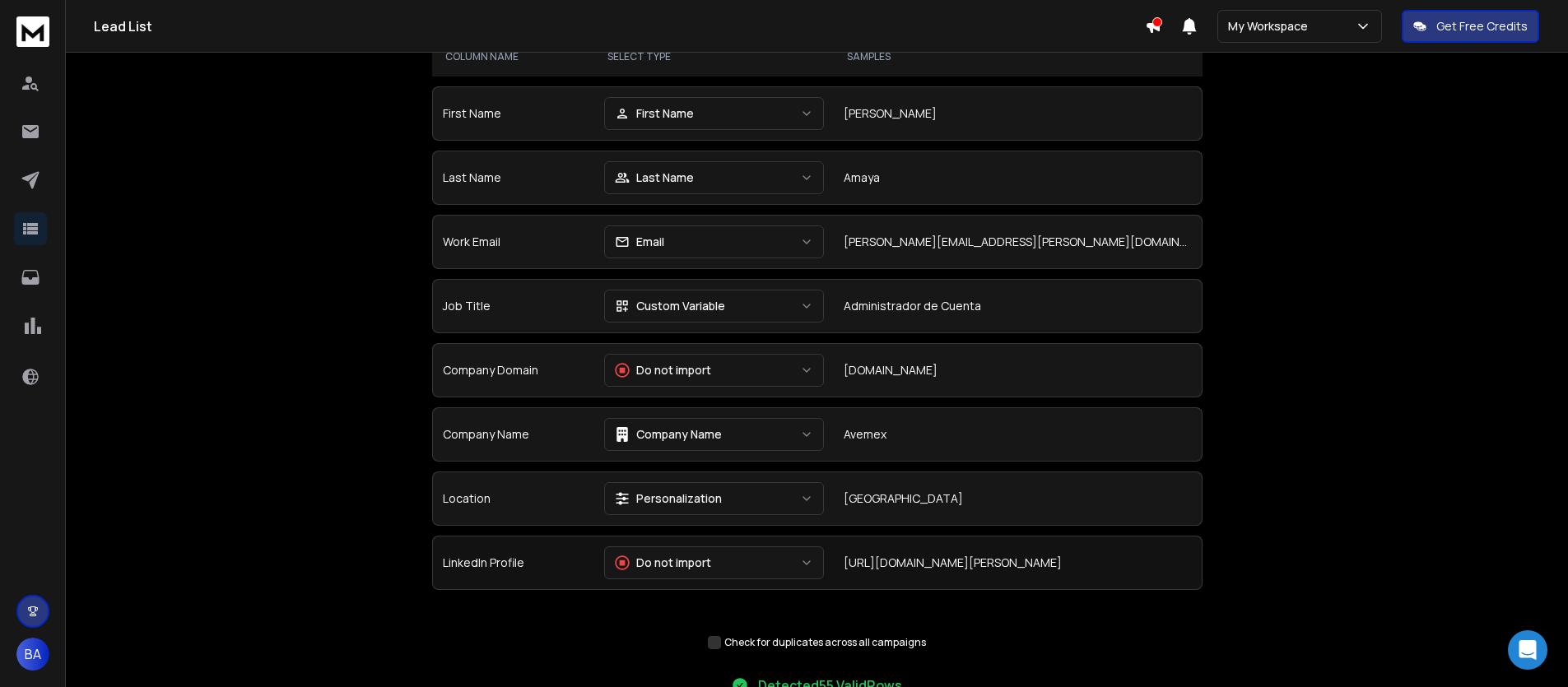
scroll to position [435, 0]
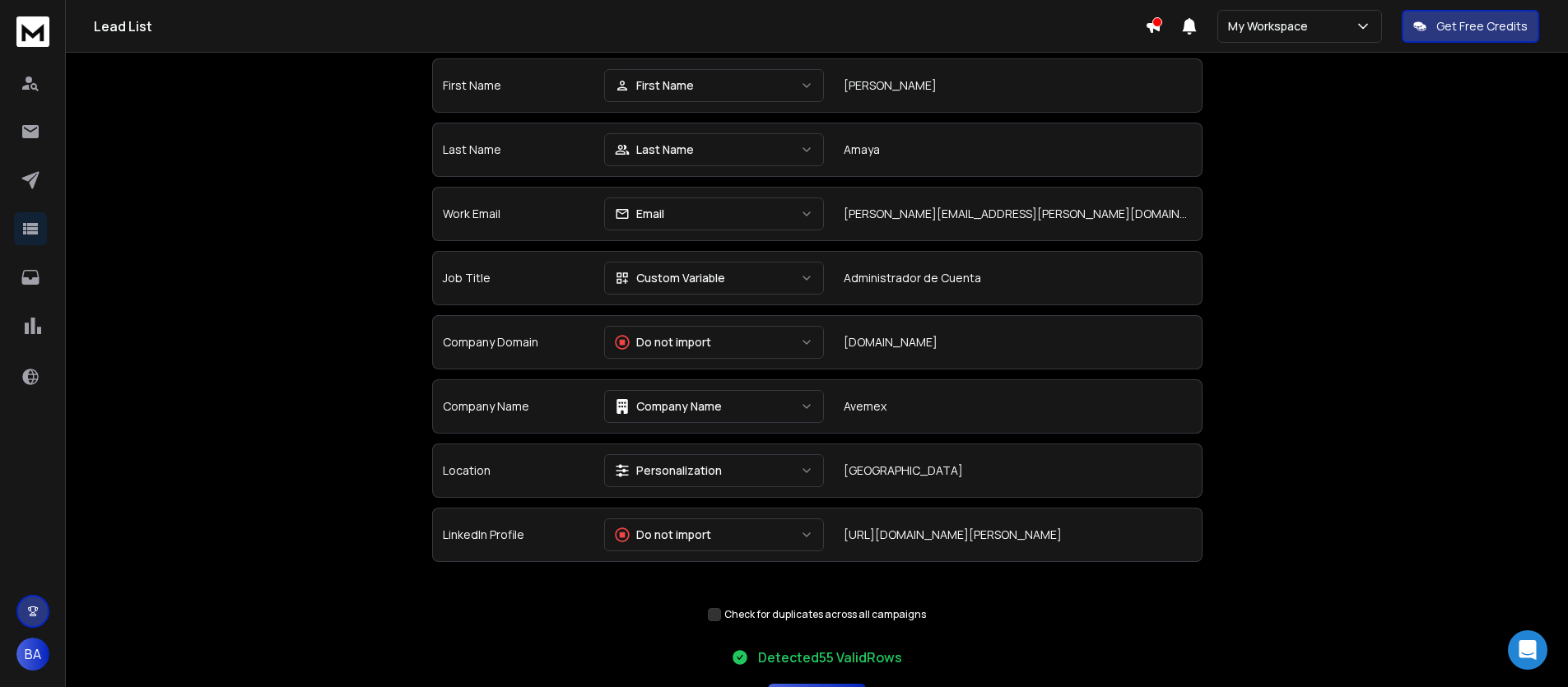
click at [803, 608] on label "Check for duplicates across all campaigns" at bounding box center [825, 615] width 202 height 13
click at [721, 608] on button "Check for duplicates across all campaigns" at bounding box center [714, 615] width 13 height 13
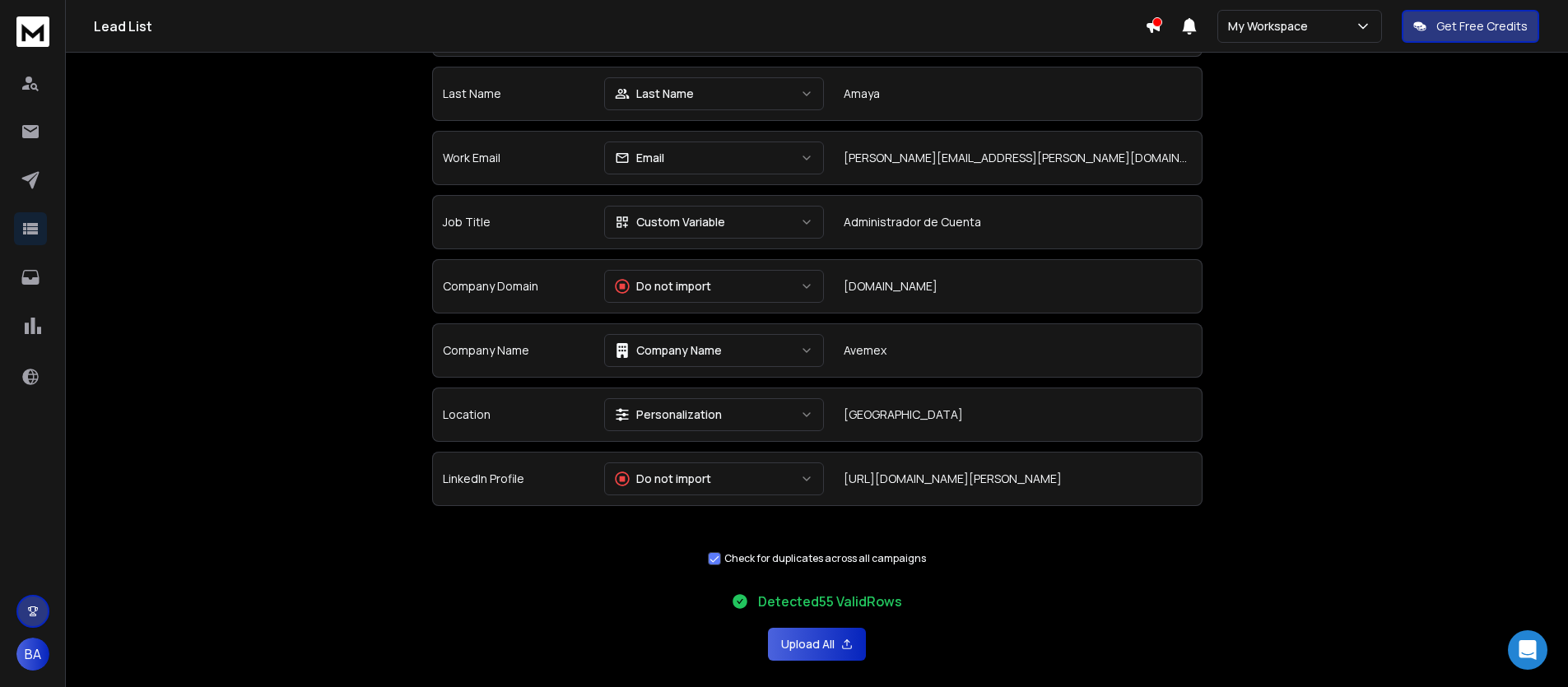
click at [820, 627] on button "Upload All" at bounding box center [816, 643] width 98 height 33
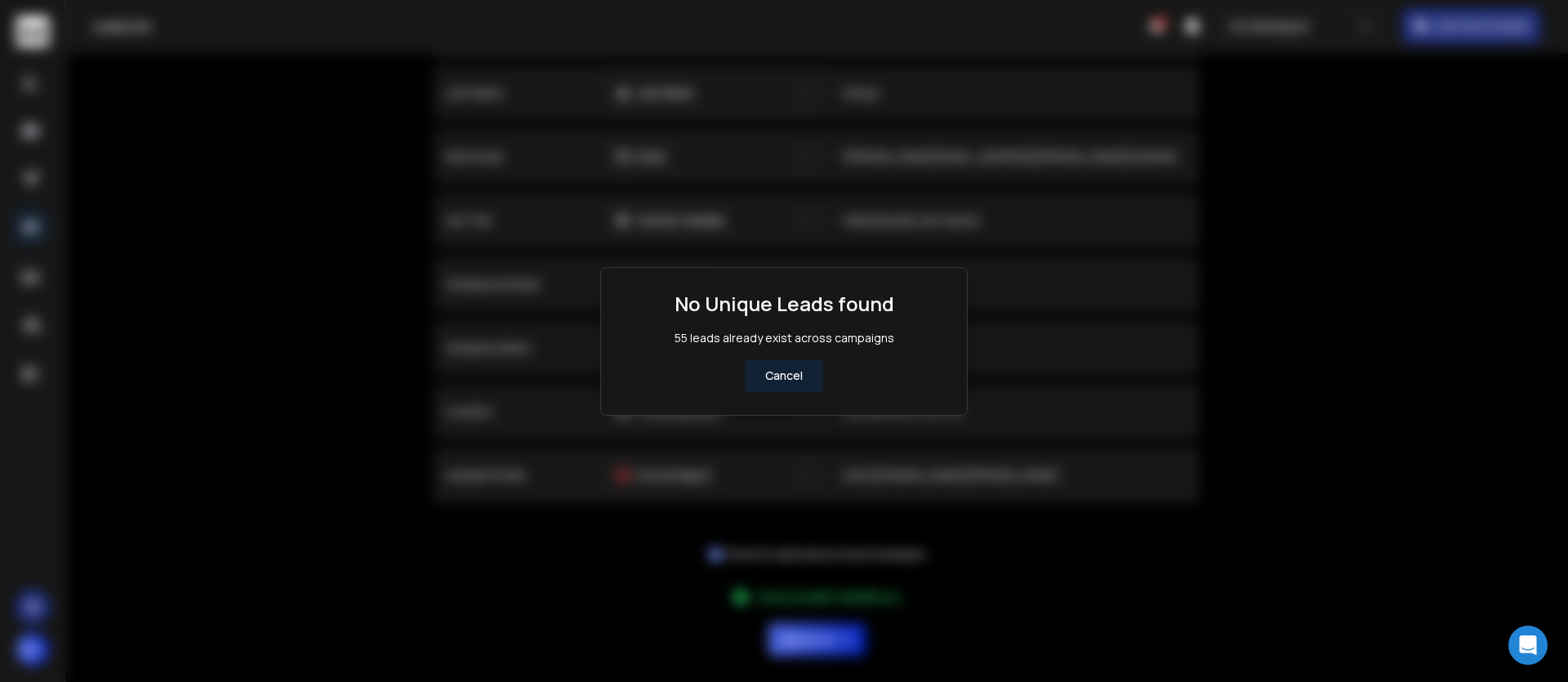
click at [794, 382] on button "Cancel" at bounding box center [784, 375] width 79 height 33
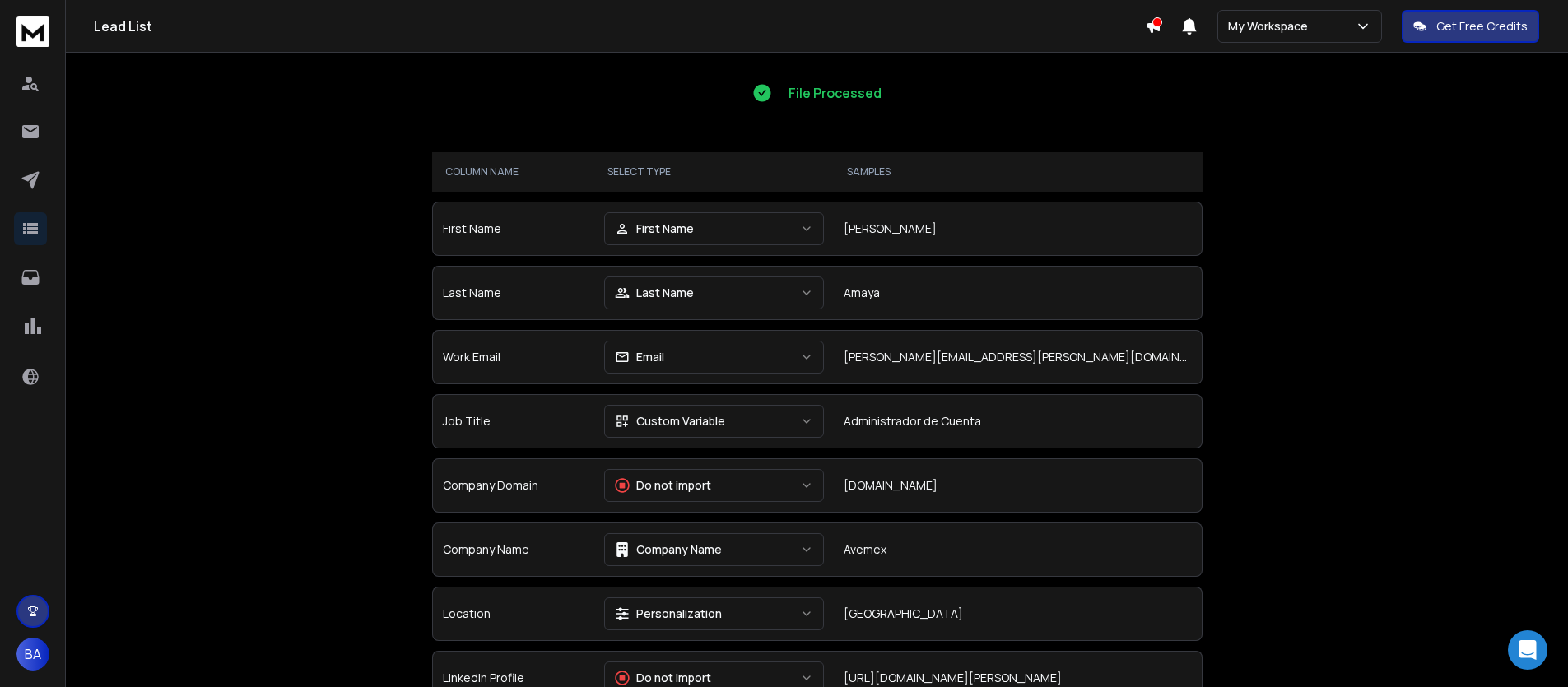
scroll to position [89, 0]
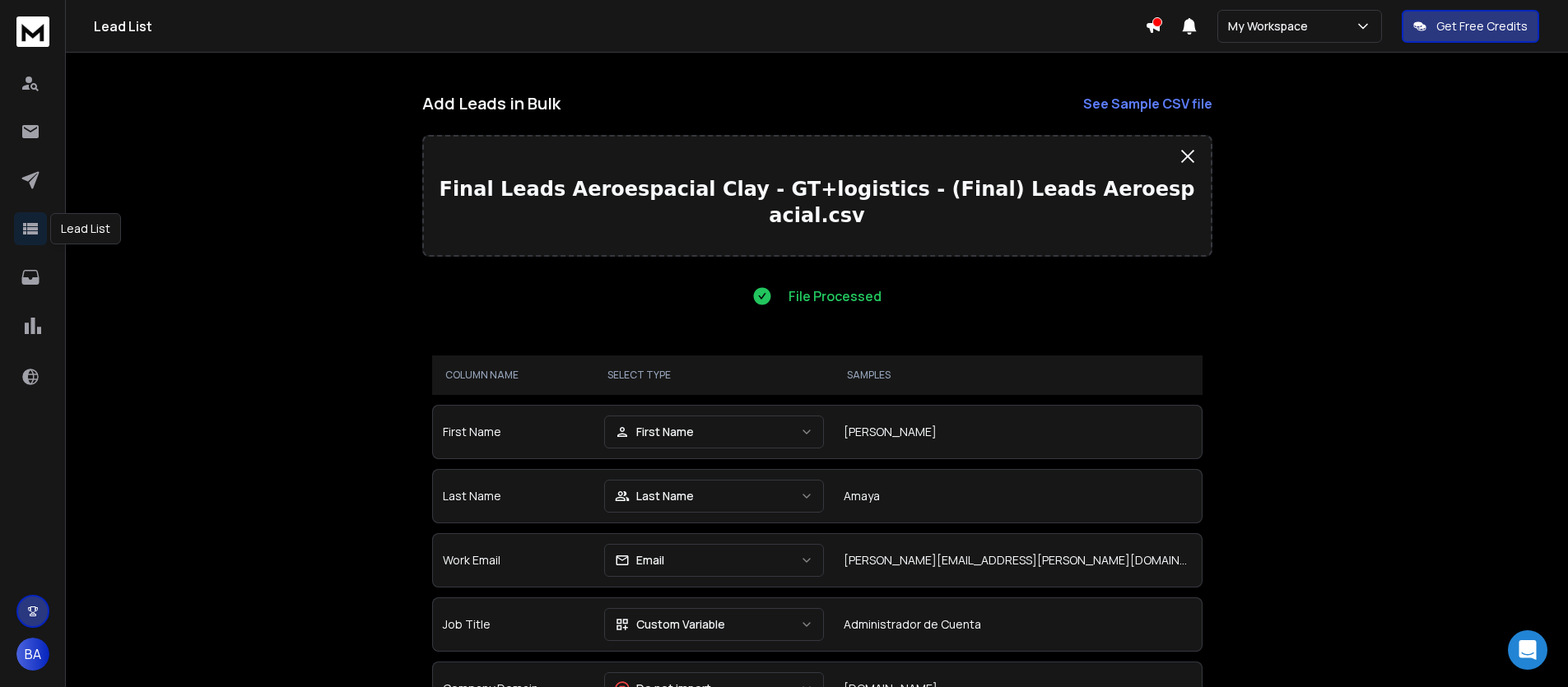
click at [31, 225] on icon at bounding box center [30, 228] width 15 height 12
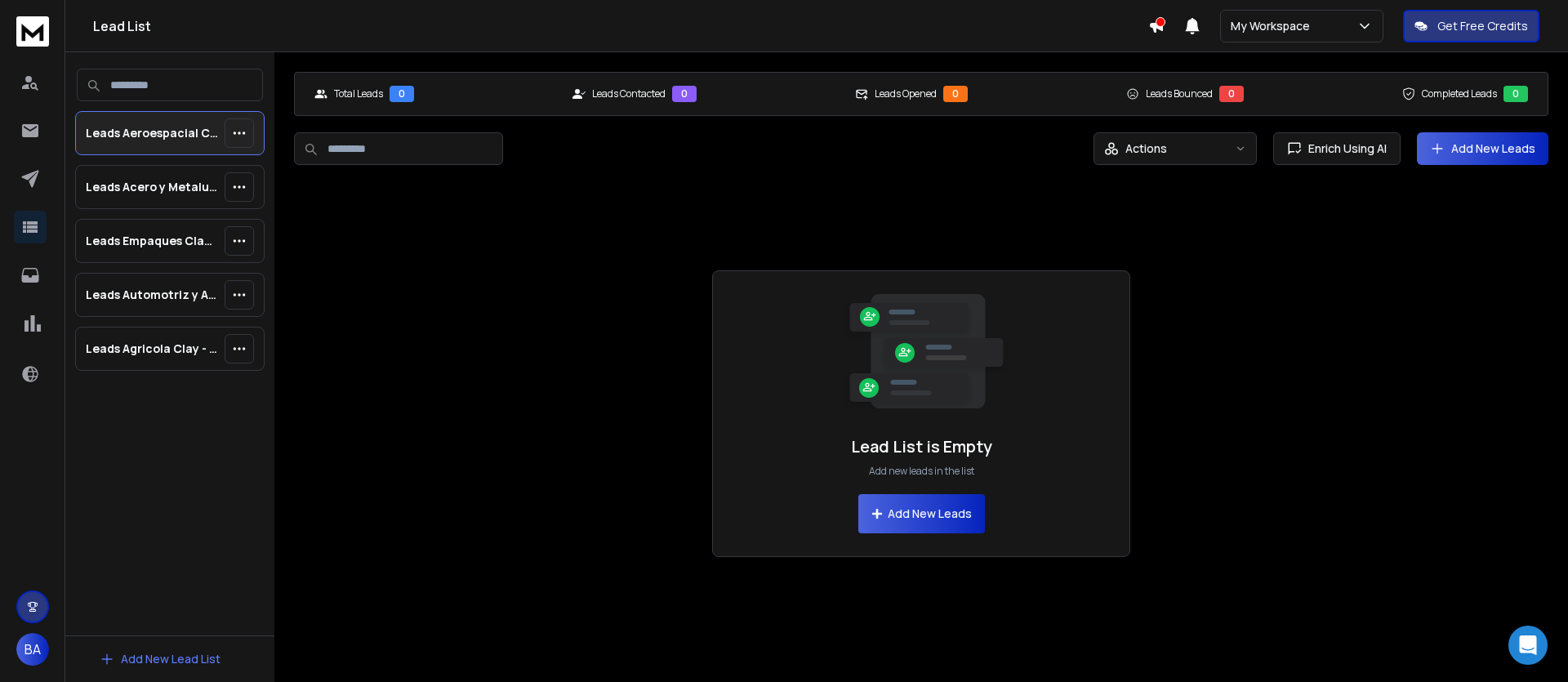
click at [1350, 102] on div "Total Leads 0 Leads Contacted 0 Leads Opened 0 Leads Bounced 0 Completed Leads 0" at bounding box center [921, 94] width 1255 height 44
click at [1251, 150] on button "Actions" at bounding box center [1175, 148] width 163 height 33
click at [1334, 276] on div "Lead List is Empty Add new leads in the list Add New Leads" at bounding box center [921, 413] width 1255 height 286
click at [237, 136] on icon "button" at bounding box center [239, 133] width 15 height 15
click at [194, 164] on p "Edit List Name" at bounding box center [198, 168] width 78 height 17
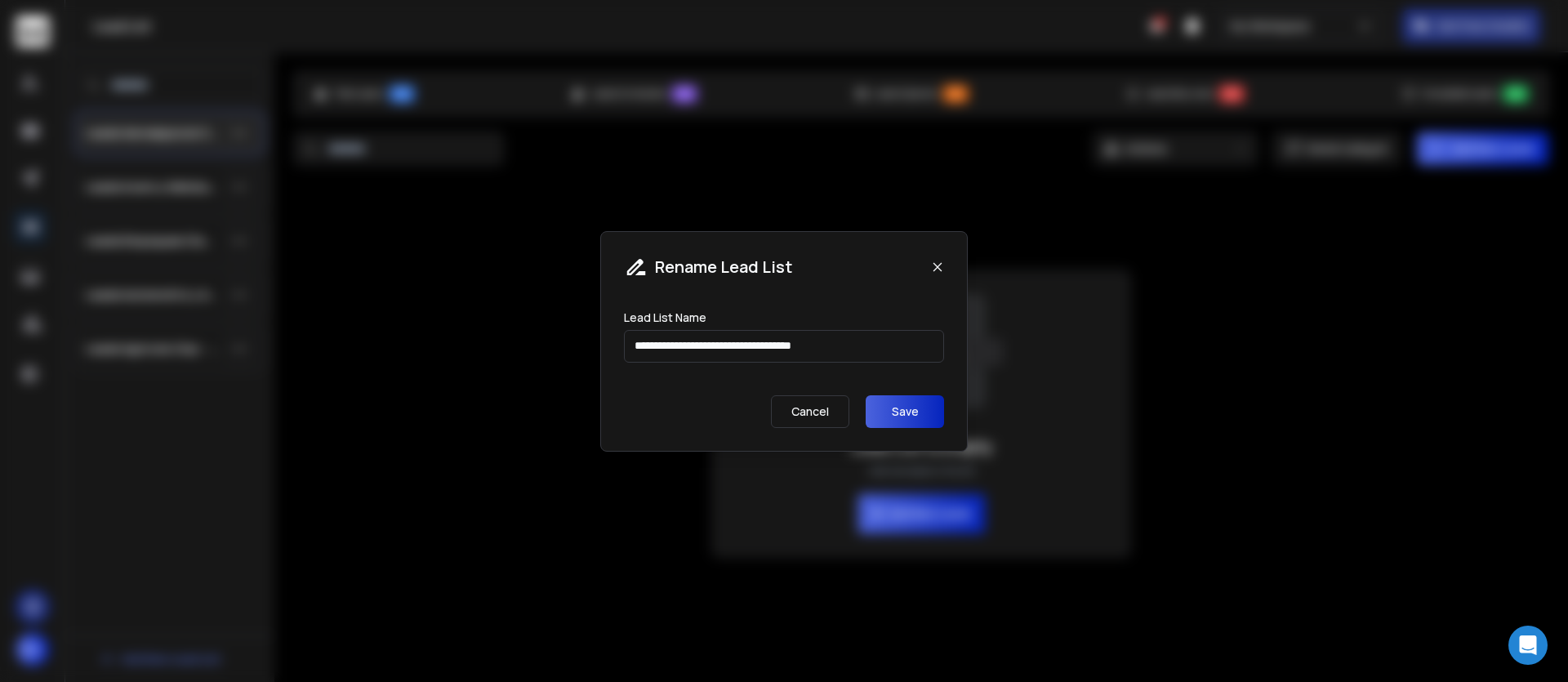
click at [707, 351] on input "**********" at bounding box center [784, 346] width 320 height 33
click at [938, 271] on icon at bounding box center [938, 267] width 13 height 13
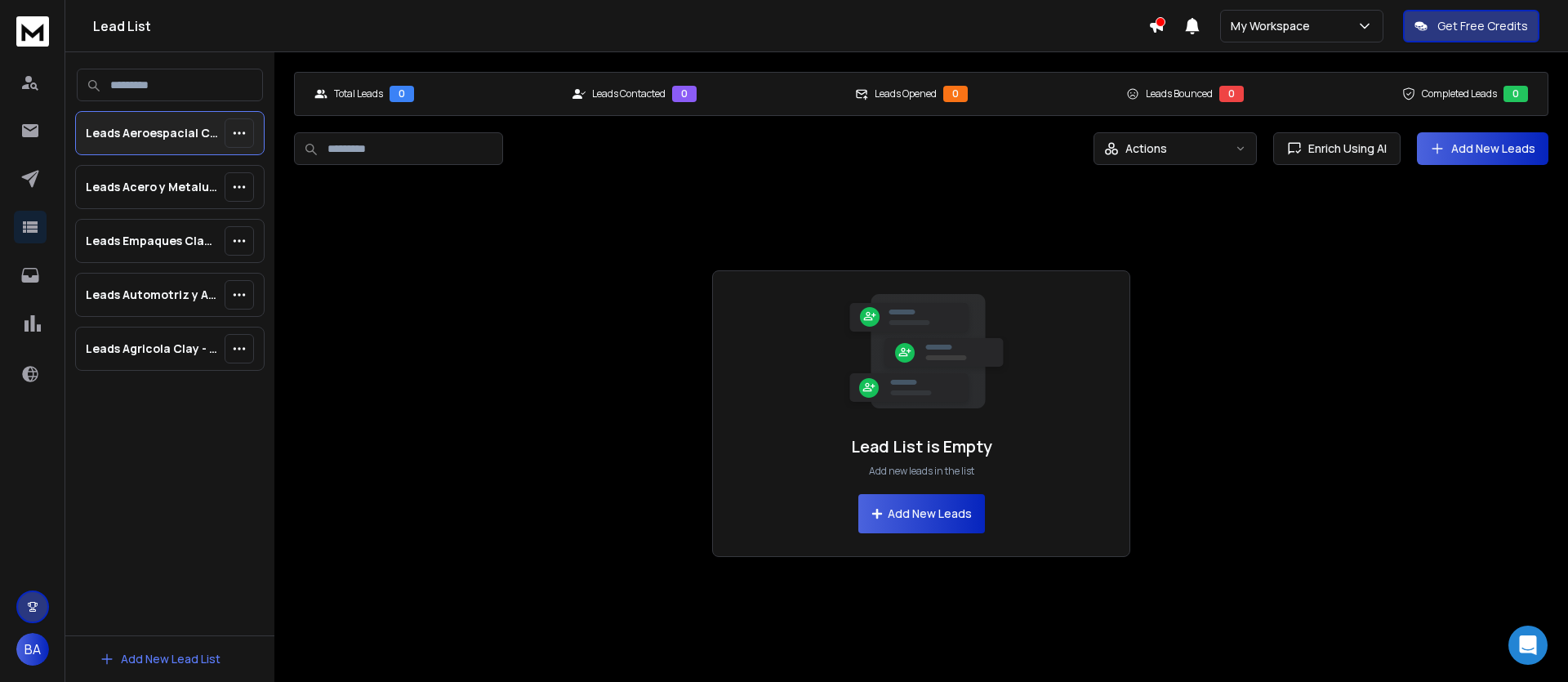
click at [244, 136] on icon "button" at bounding box center [239, 133] width 15 height 15
click at [208, 187] on p "Delete Lead List" at bounding box center [203, 194] width 89 height 17
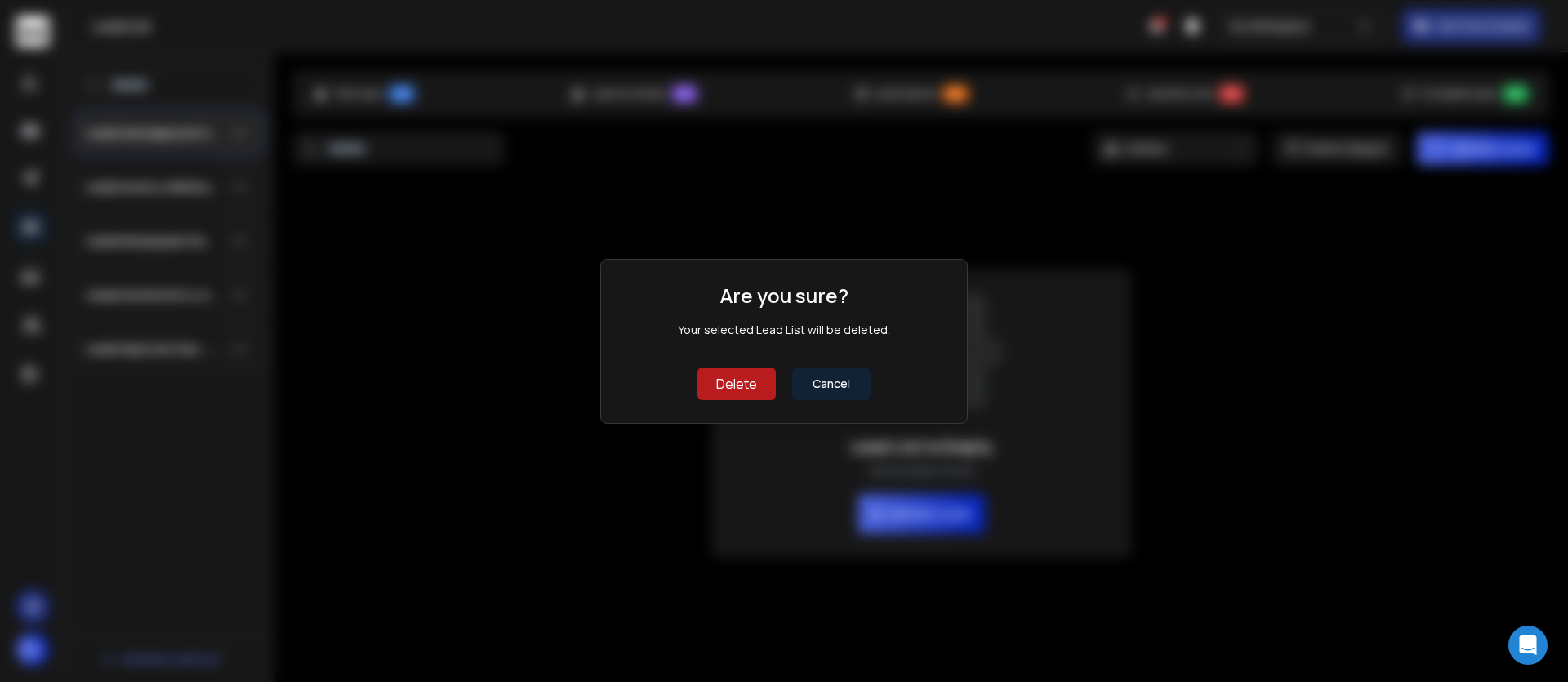
click at [742, 373] on button "Delete" at bounding box center [737, 383] width 79 height 33
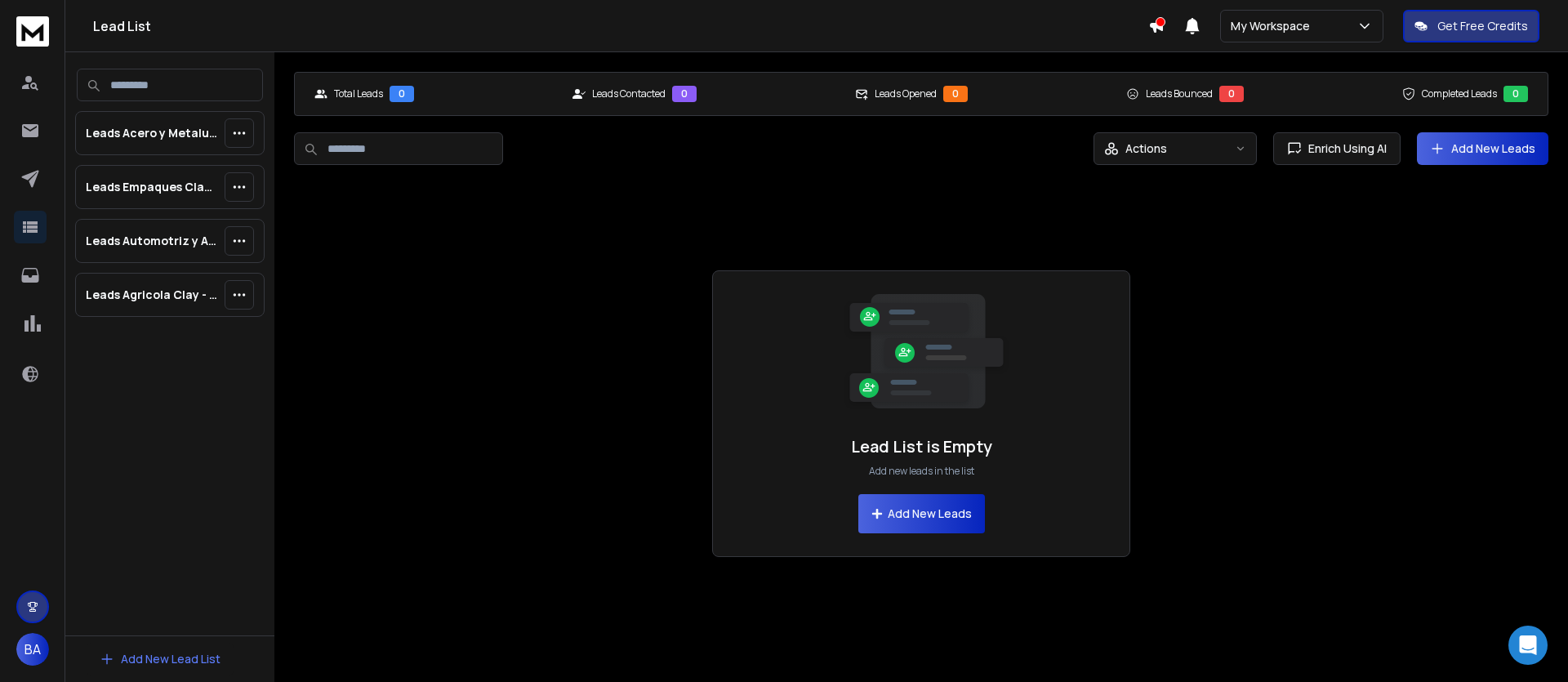
click at [166, 650] on button "Add New Lead List" at bounding box center [160, 659] width 147 height 33
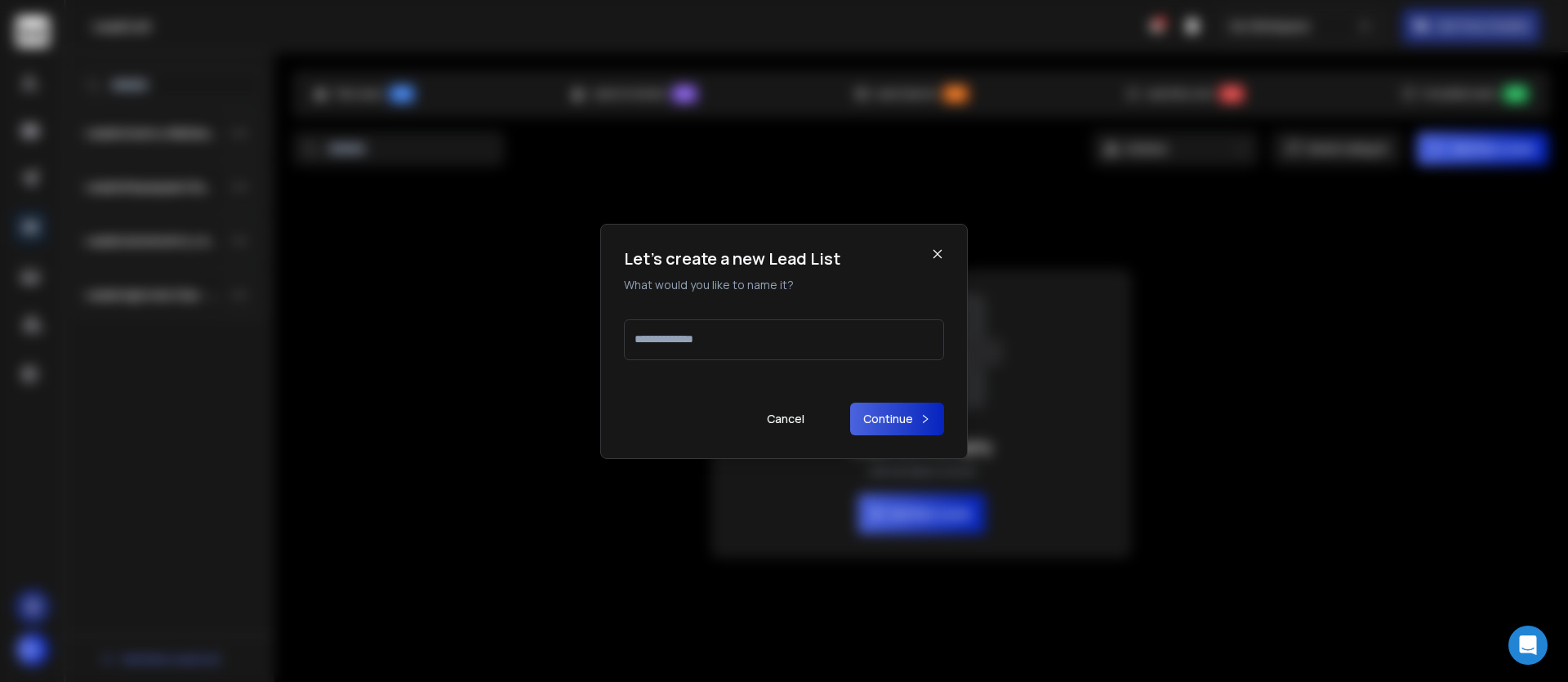
click at [763, 353] on input at bounding box center [784, 339] width 320 height 41
paste input "**********"
type input "**********"
click at [897, 417] on button "Continue" at bounding box center [897, 418] width 94 height 33
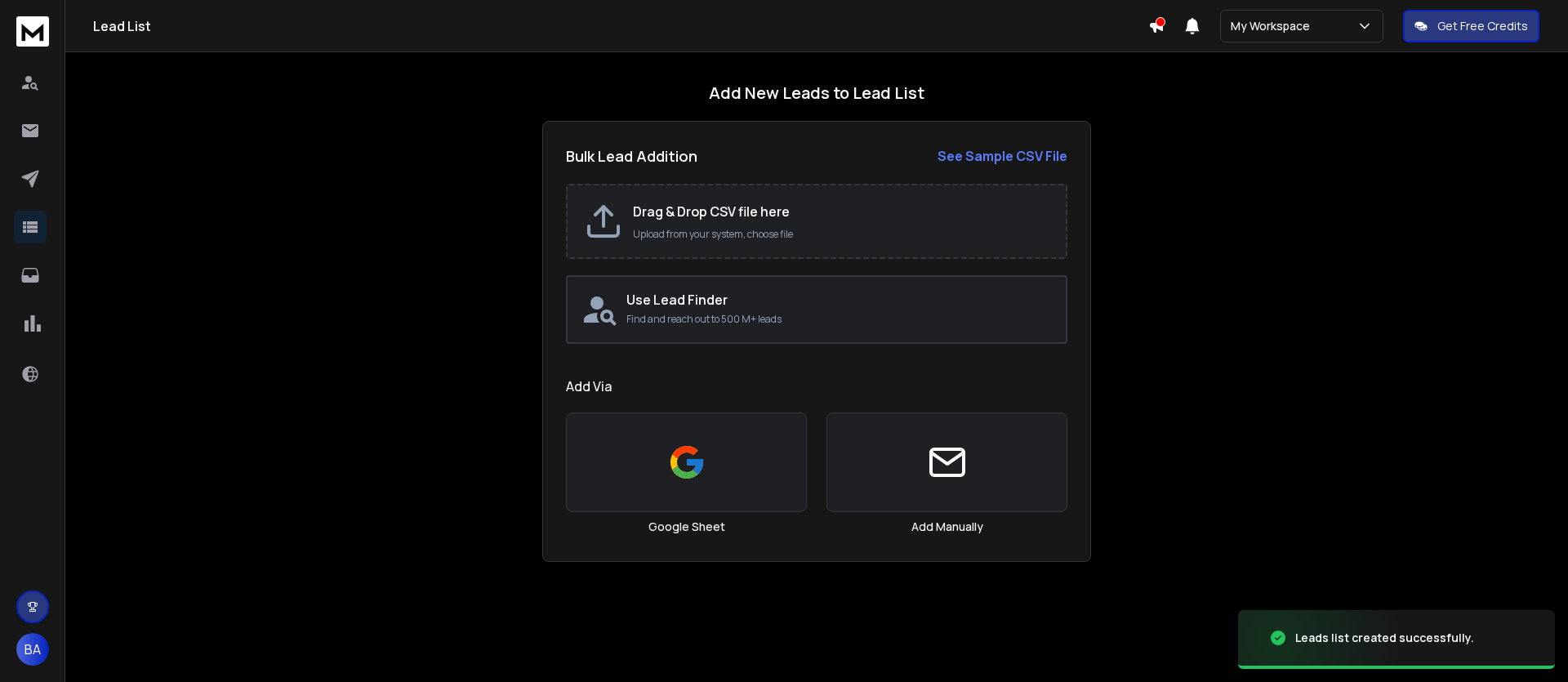
click at [784, 237] on p "Upload from your system, choose file" at bounding box center [841, 234] width 417 height 13
type input "**********"
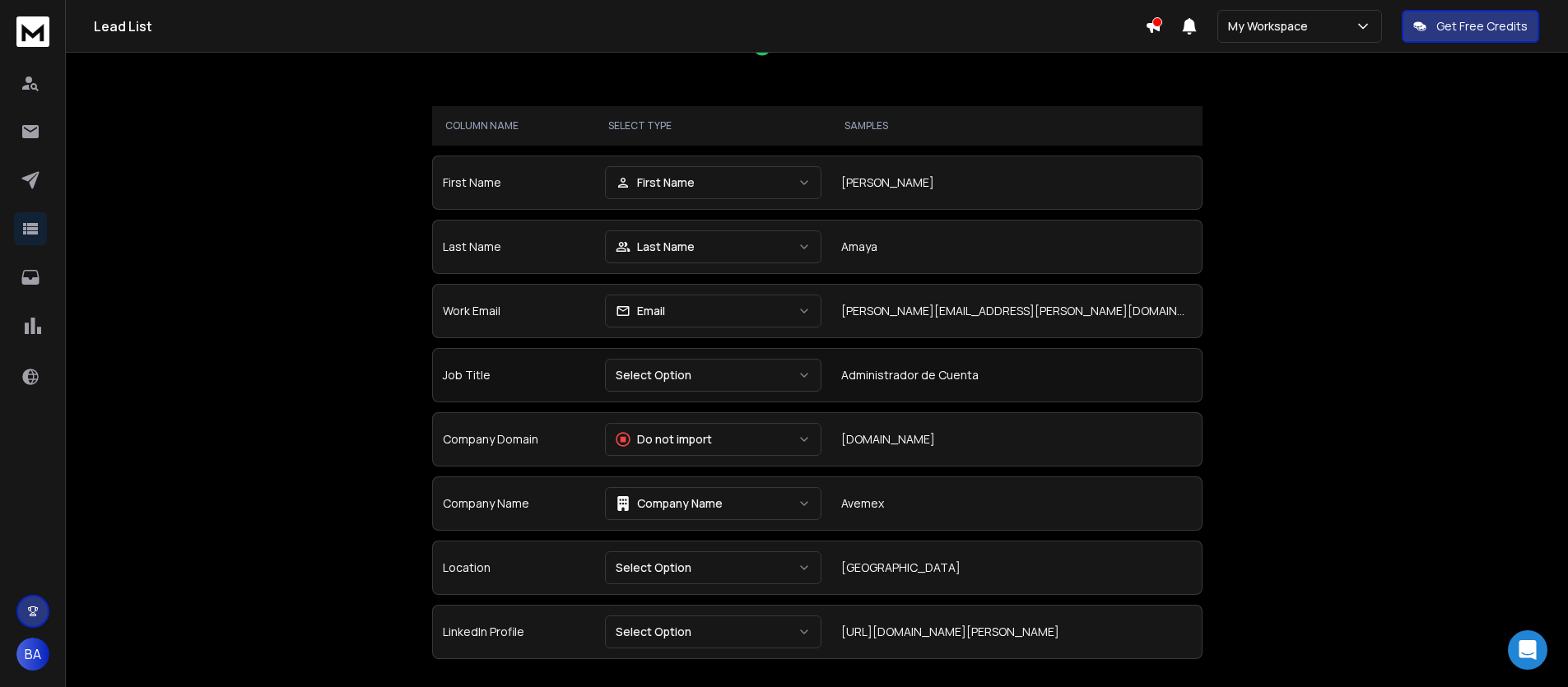
scroll to position [349, 0]
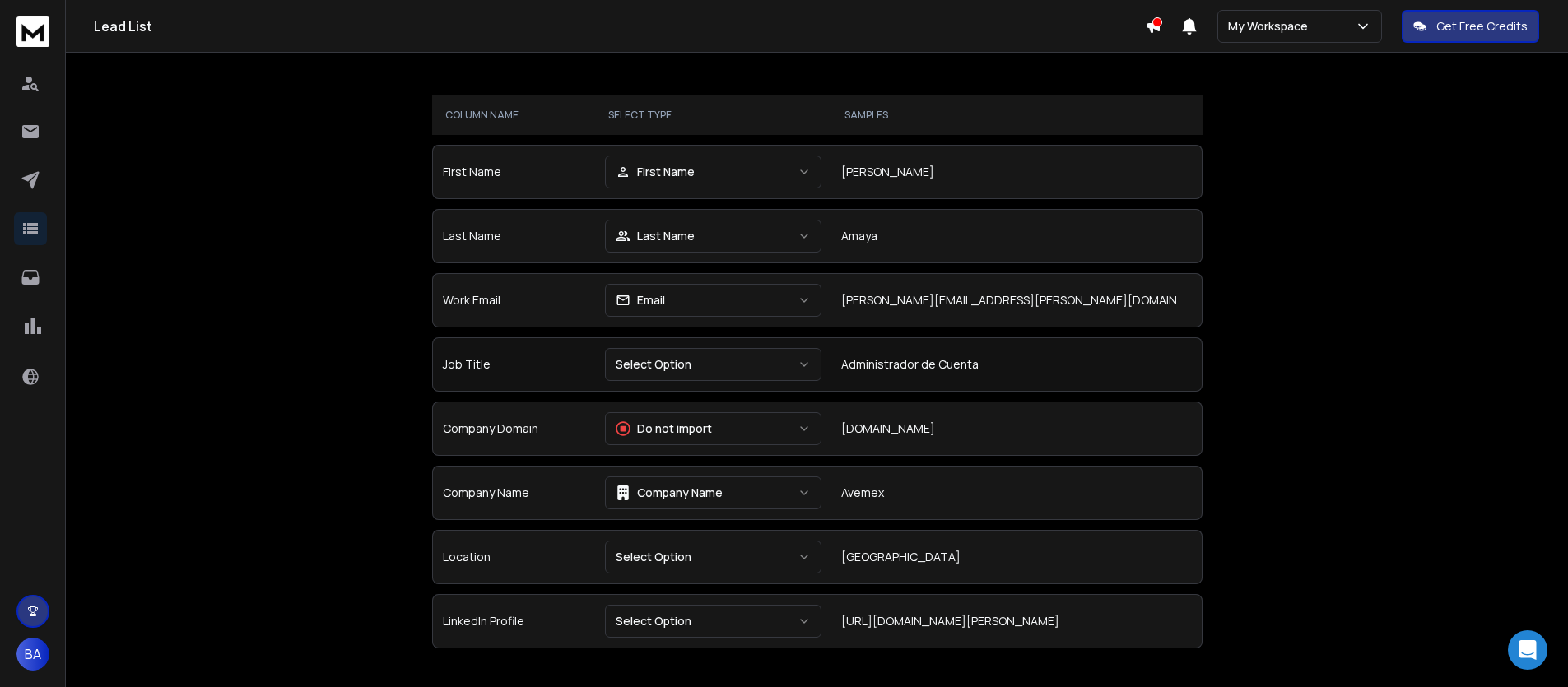
click at [789, 354] on td "Select Option" at bounding box center [713, 364] width 236 height 54
click at [783, 348] on button "Select Option" at bounding box center [713, 364] width 217 height 33
click at [763, 540] on button "Select Option" at bounding box center [714, 556] width 219 height 33
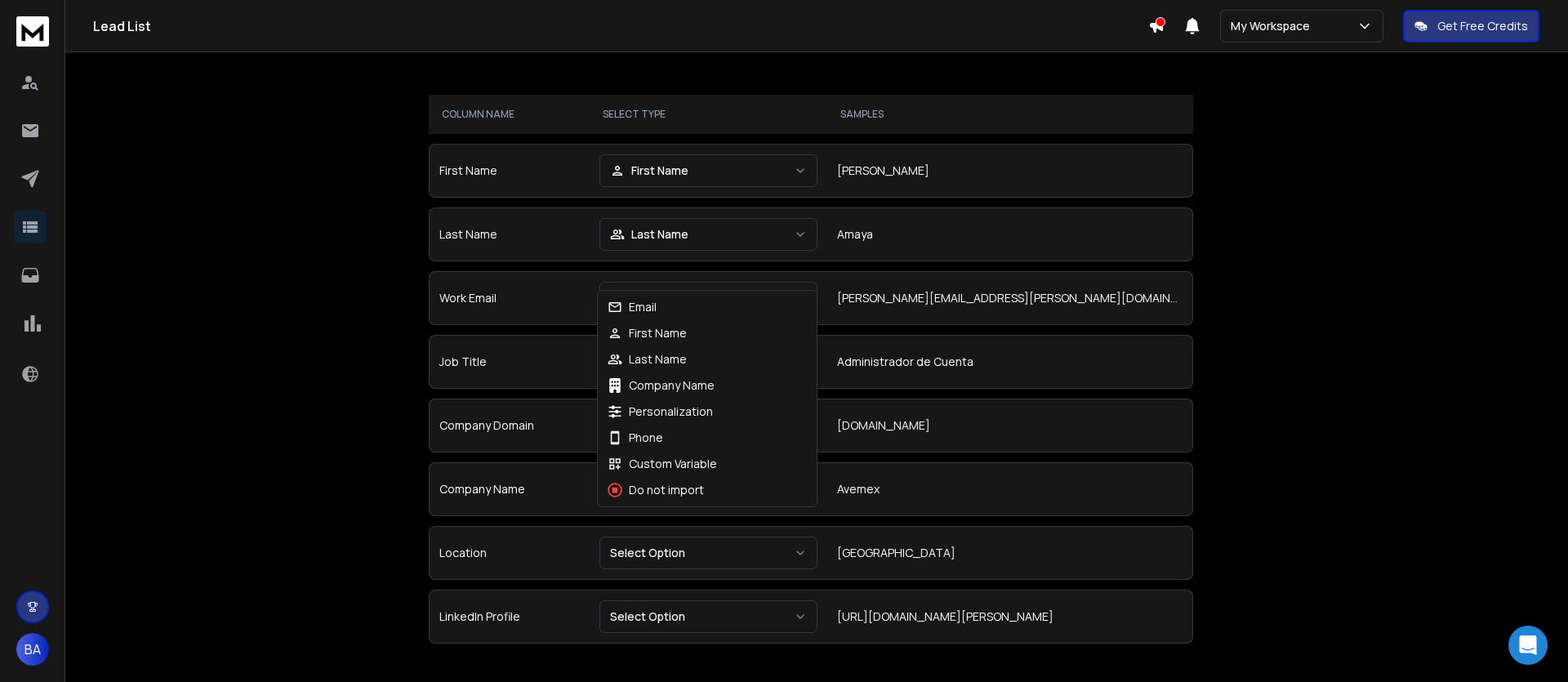
drag, startPoint x: 721, startPoint y: 413, endPoint x: 719, endPoint y: 433, distance: 20.1
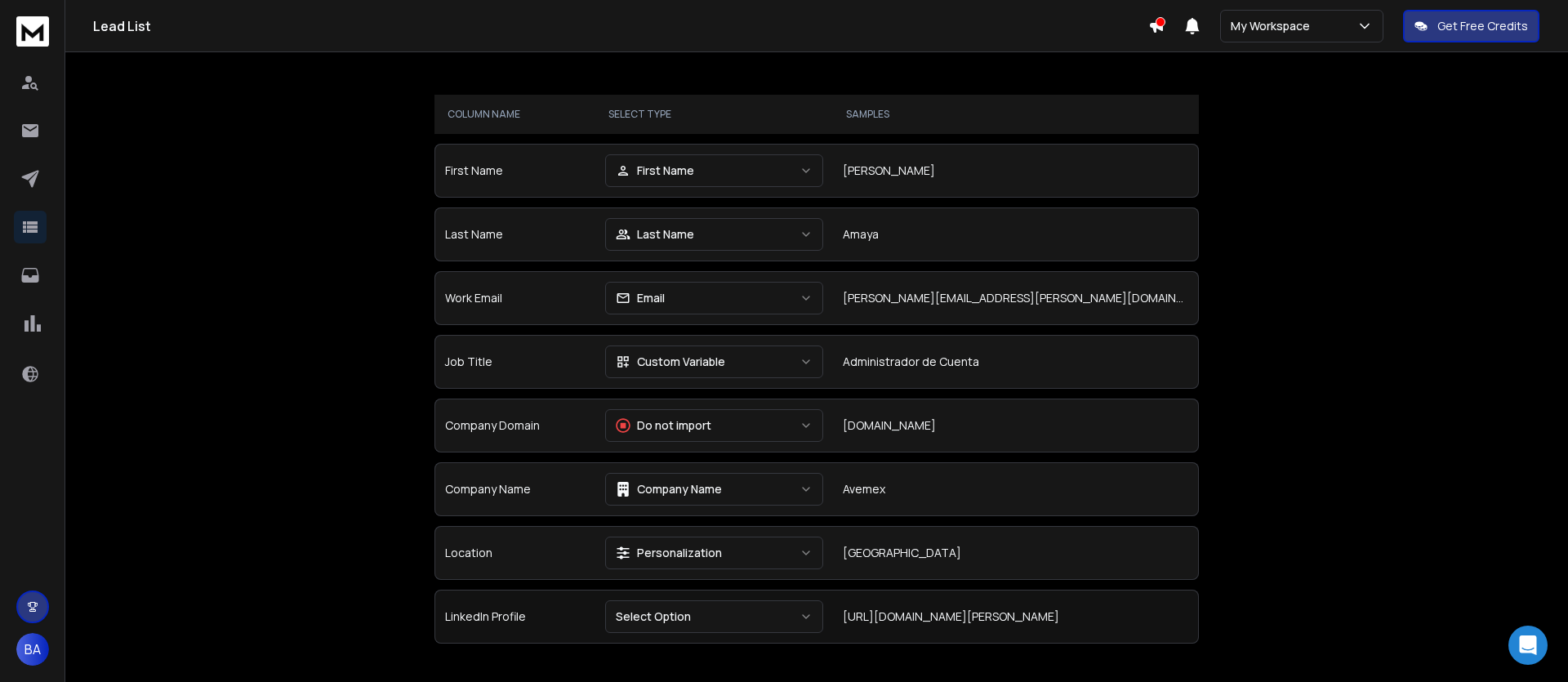
click at [717, 600] on button "Select Option" at bounding box center [714, 616] width 218 height 33
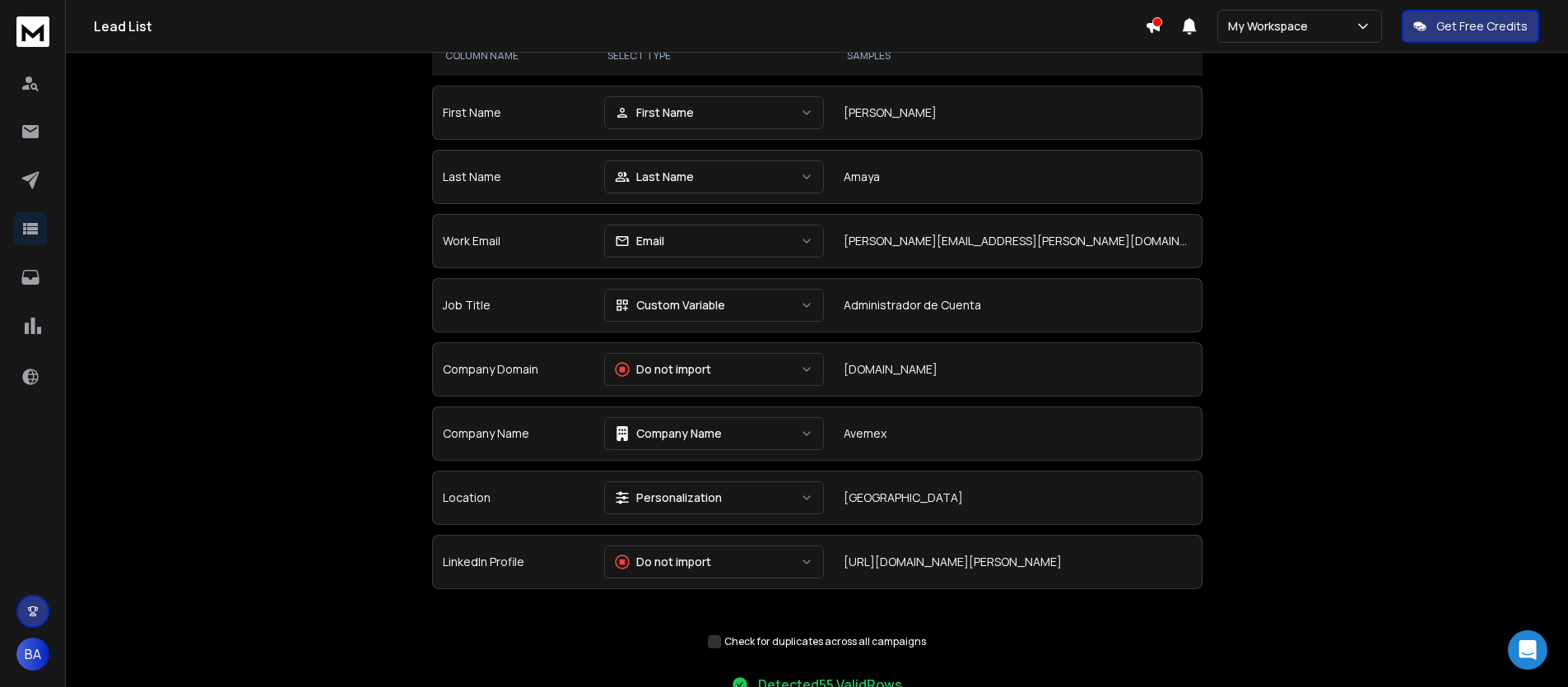
click at [788, 635] on label "Check for duplicates across all campaigns" at bounding box center [825, 641] width 202 height 13
click at [721, 635] on button "Check for duplicates across all campaigns" at bounding box center [714, 641] width 13 height 13
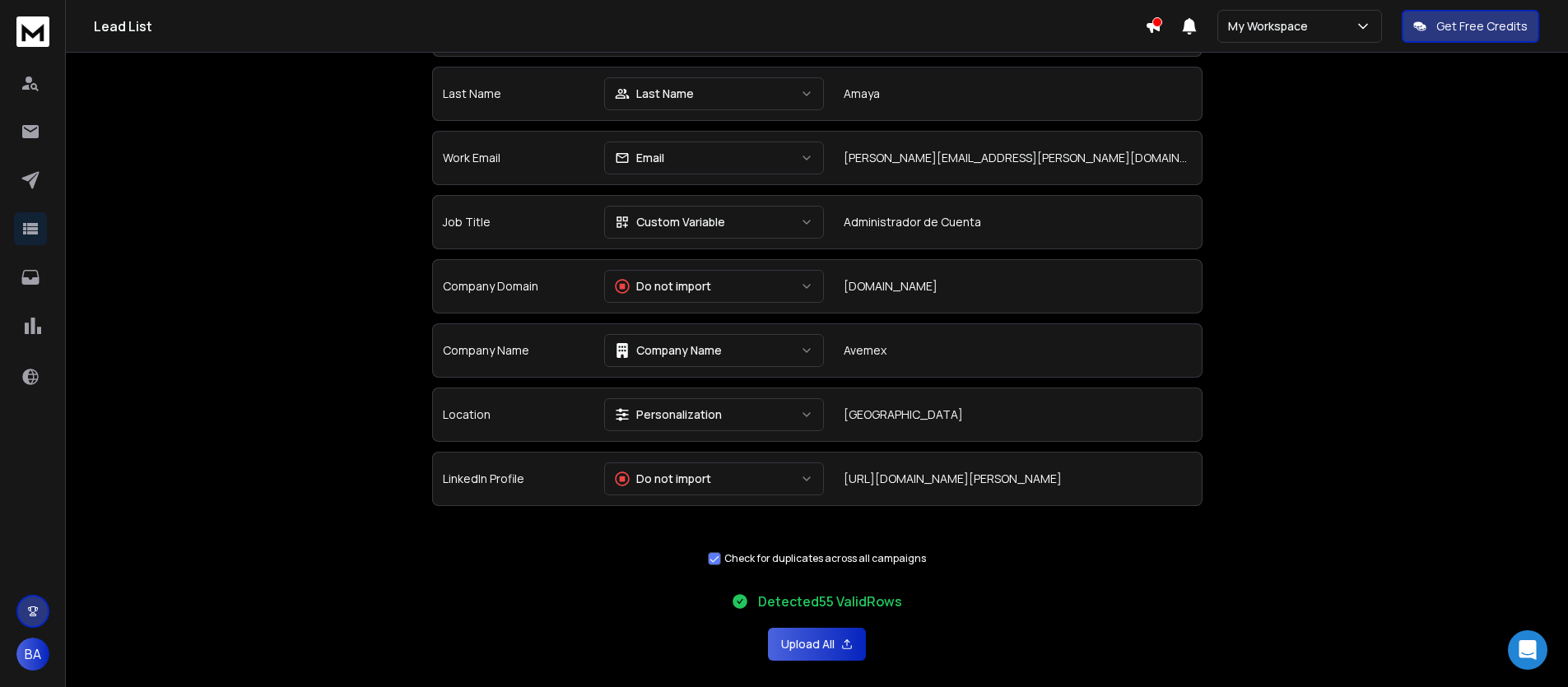
click at [827, 627] on button "Upload All" at bounding box center [816, 643] width 98 height 33
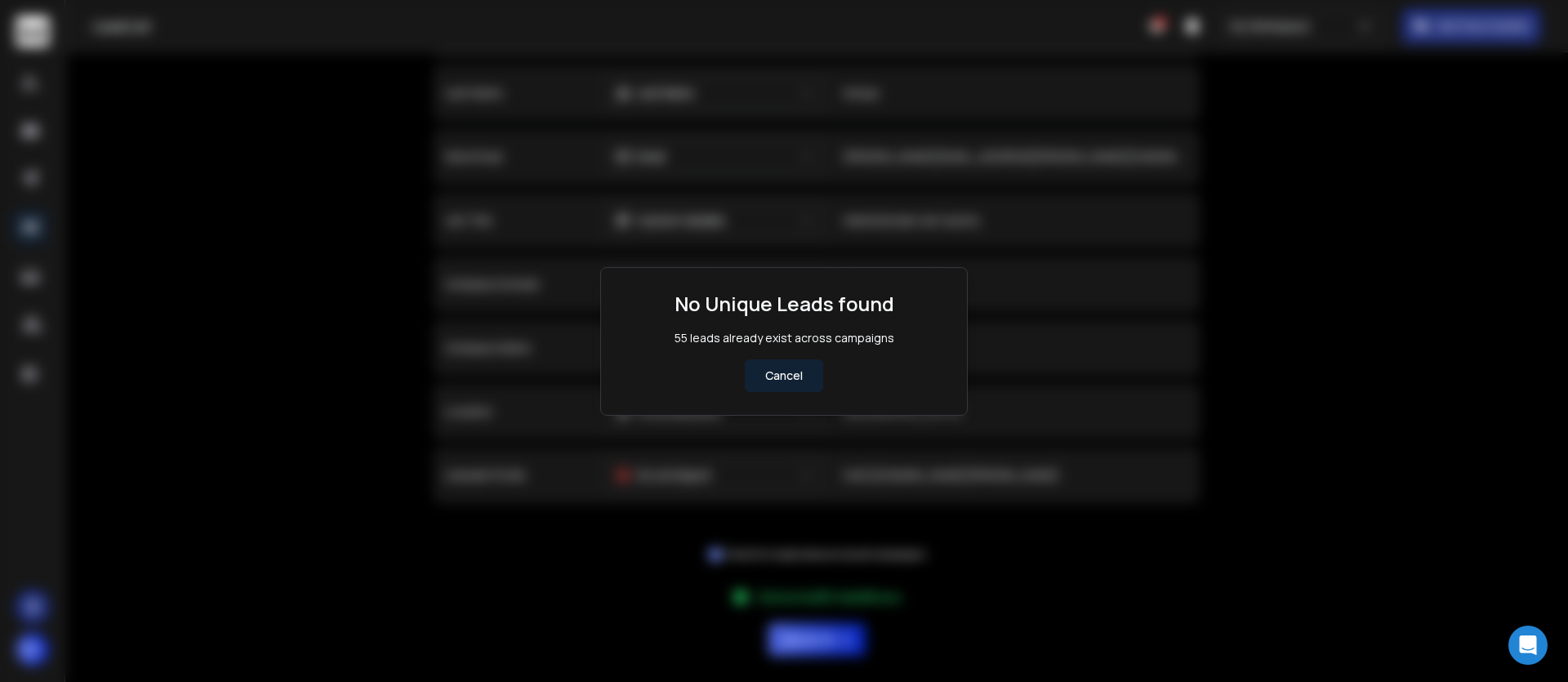
click at [782, 386] on button "Cancel" at bounding box center [784, 375] width 79 height 33
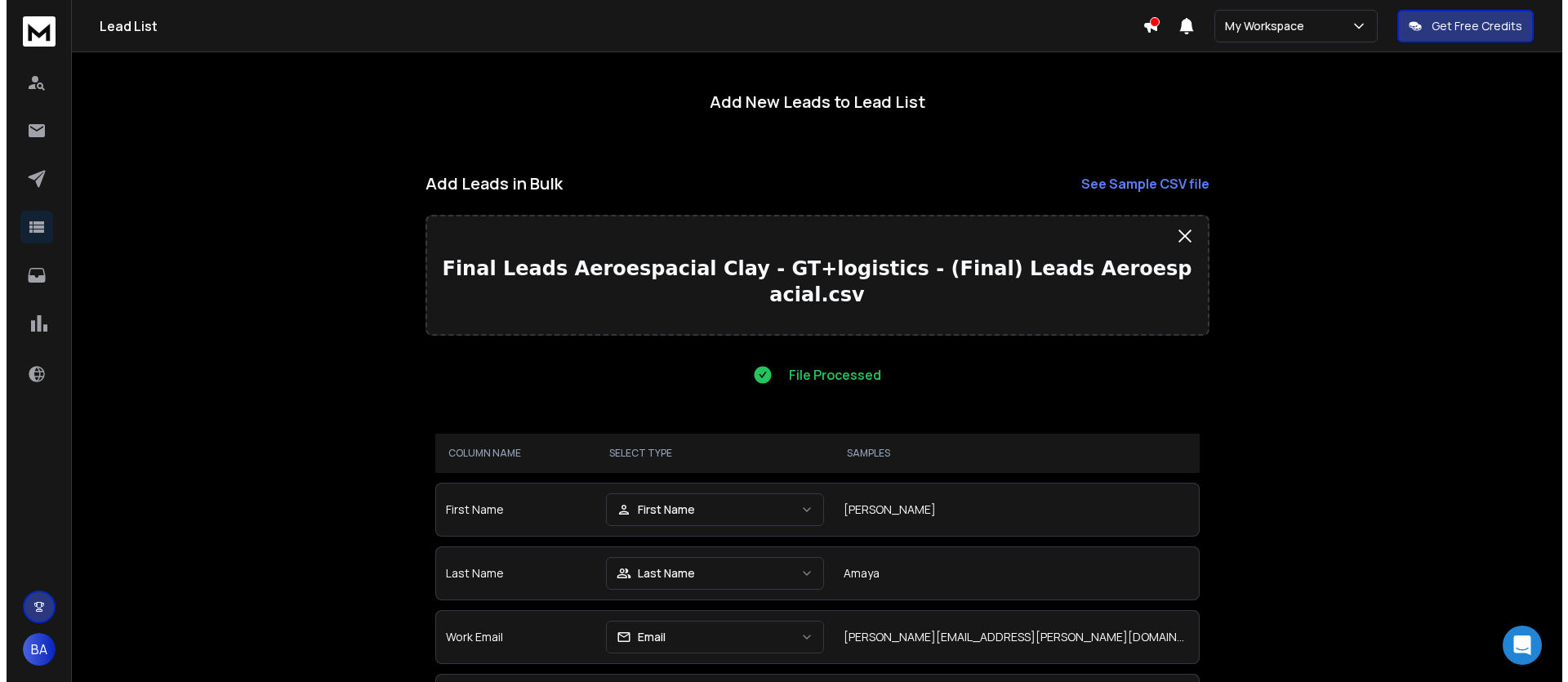
scroll to position [0, 0]
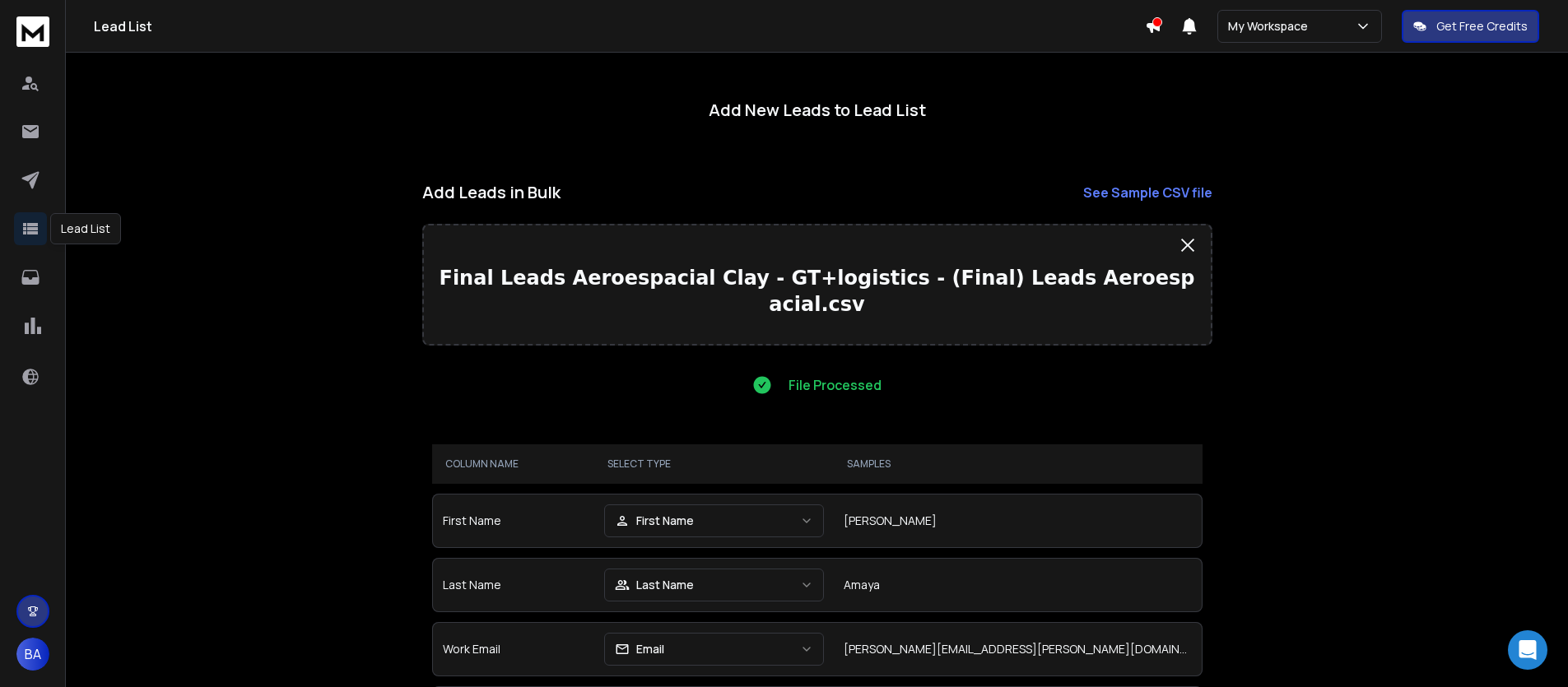
click at [31, 221] on icon at bounding box center [30, 228] width 19 height 19
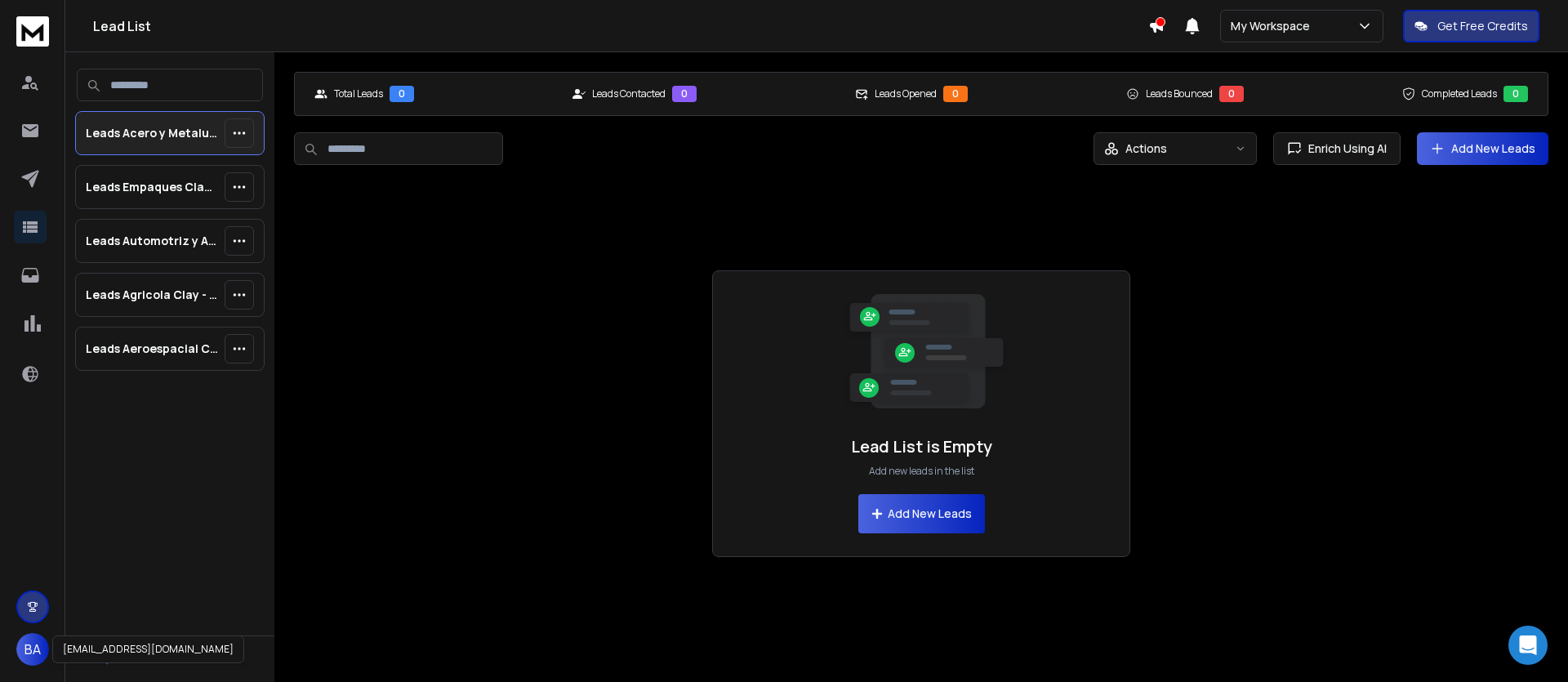
click at [28, 643] on span "BA" at bounding box center [33, 649] width 33 height 33
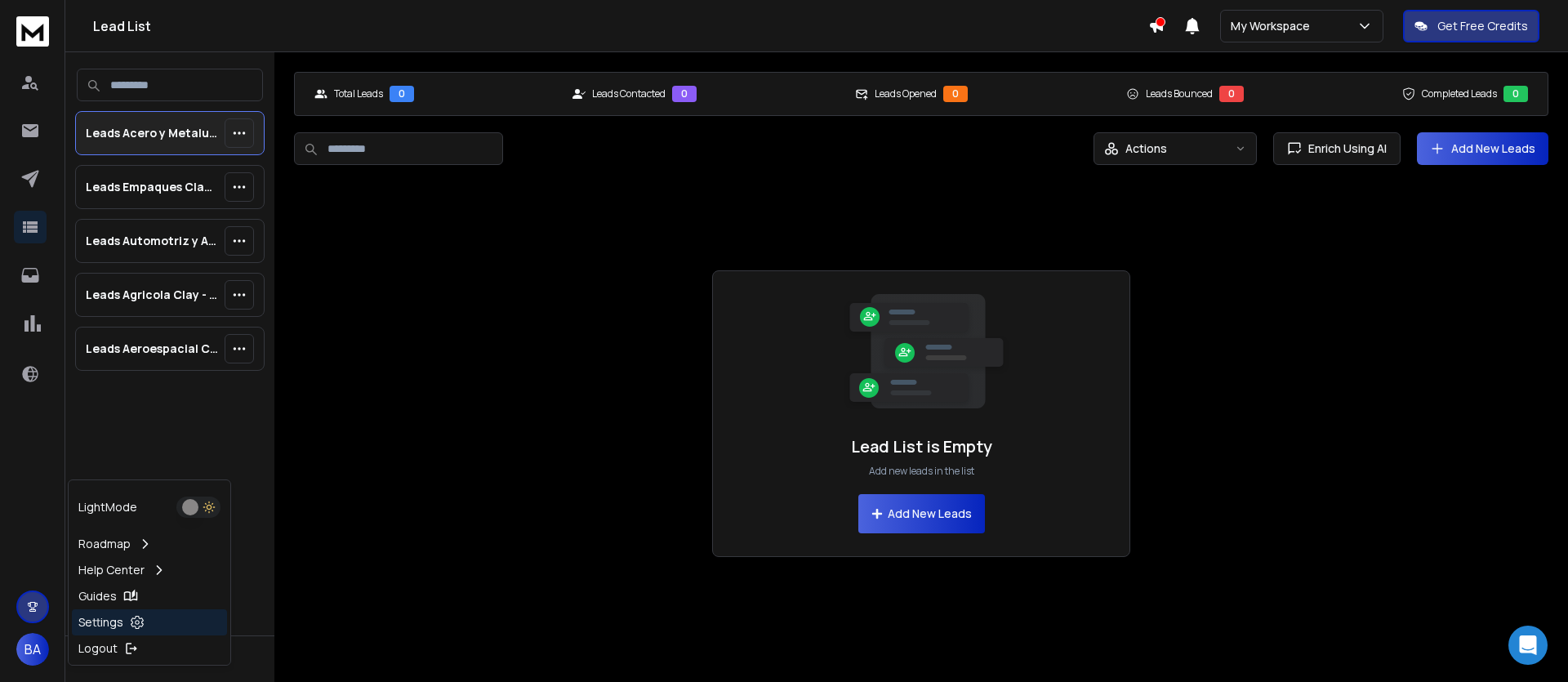
click at [152, 621] on div "Settings" at bounding box center [149, 622] width 155 height 26
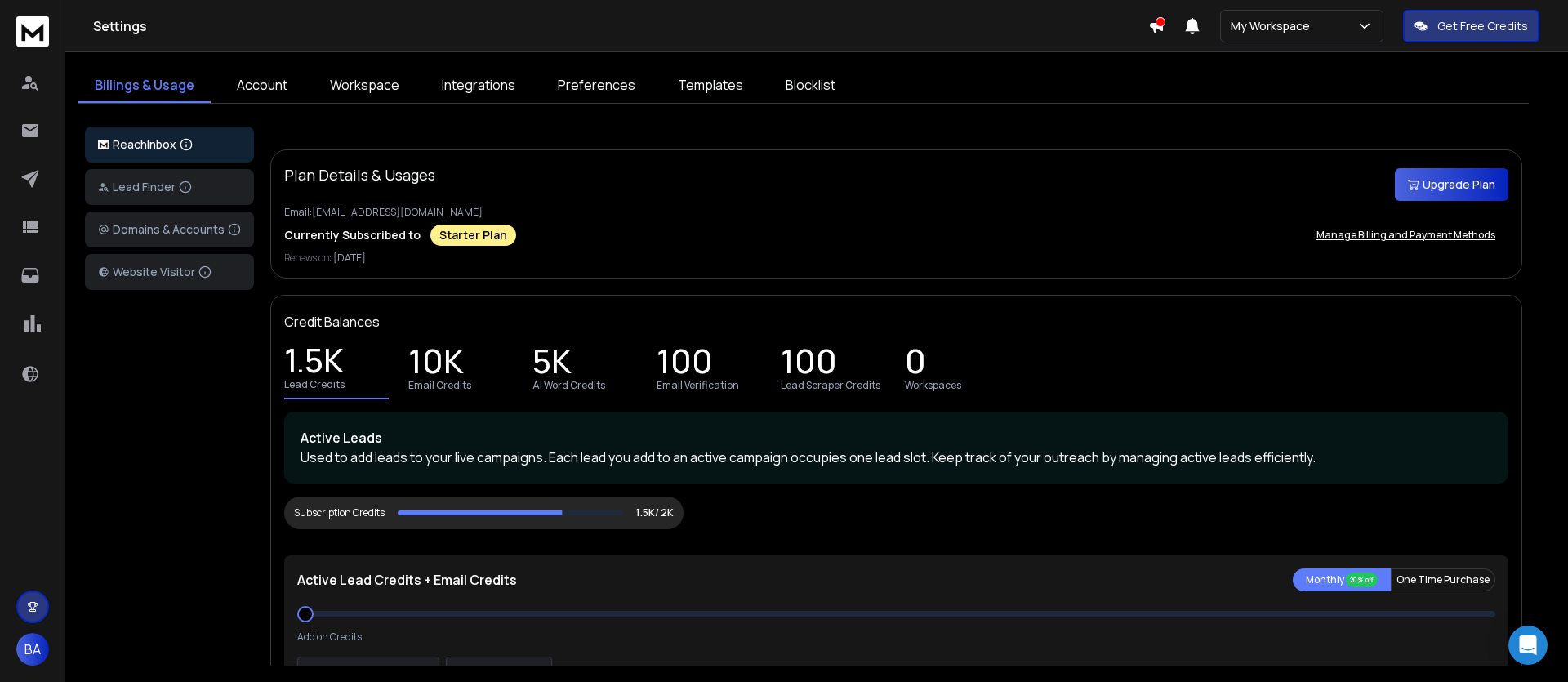
click at [280, 94] on link "Account" at bounding box center [262, 85] width 84 height 34
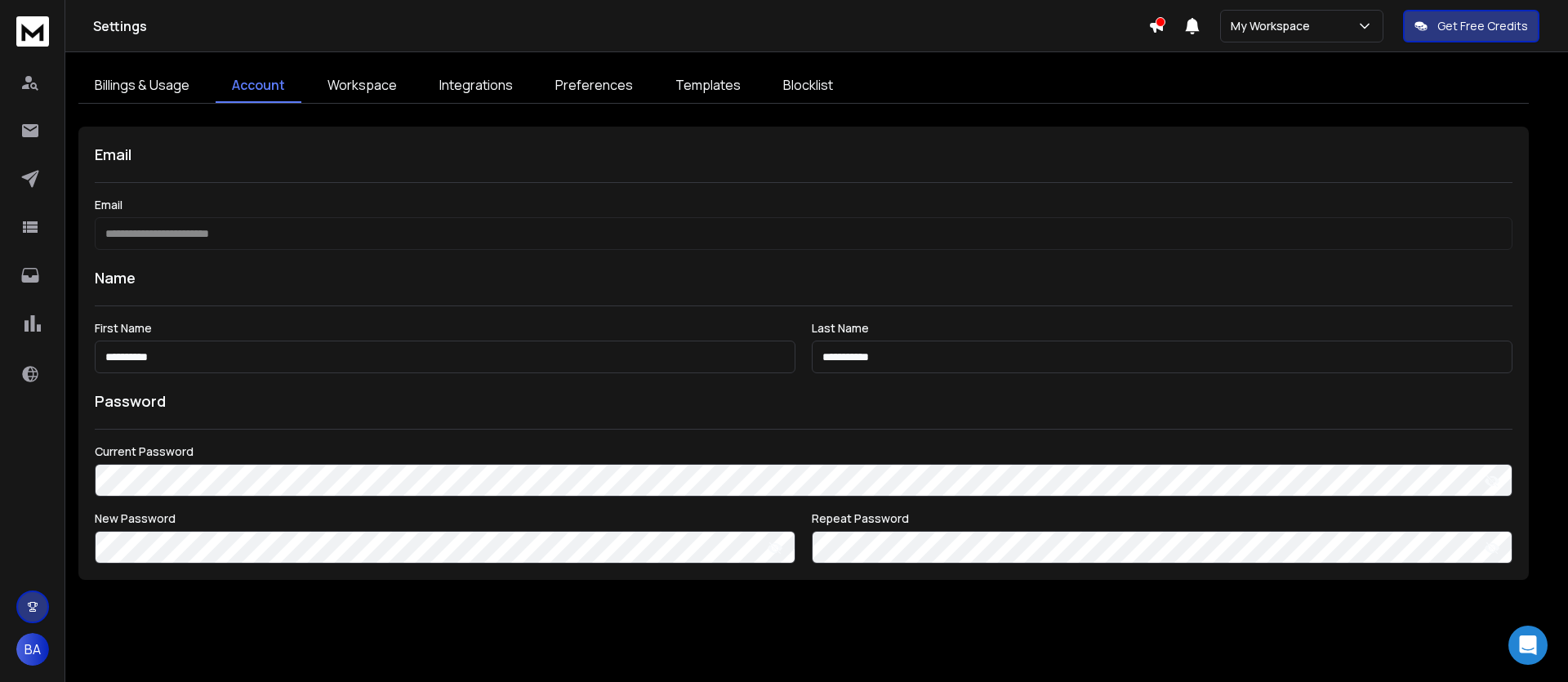
click at [367, 79] on link "Workspace" at bounding box center [362, 85] width 102 height 34
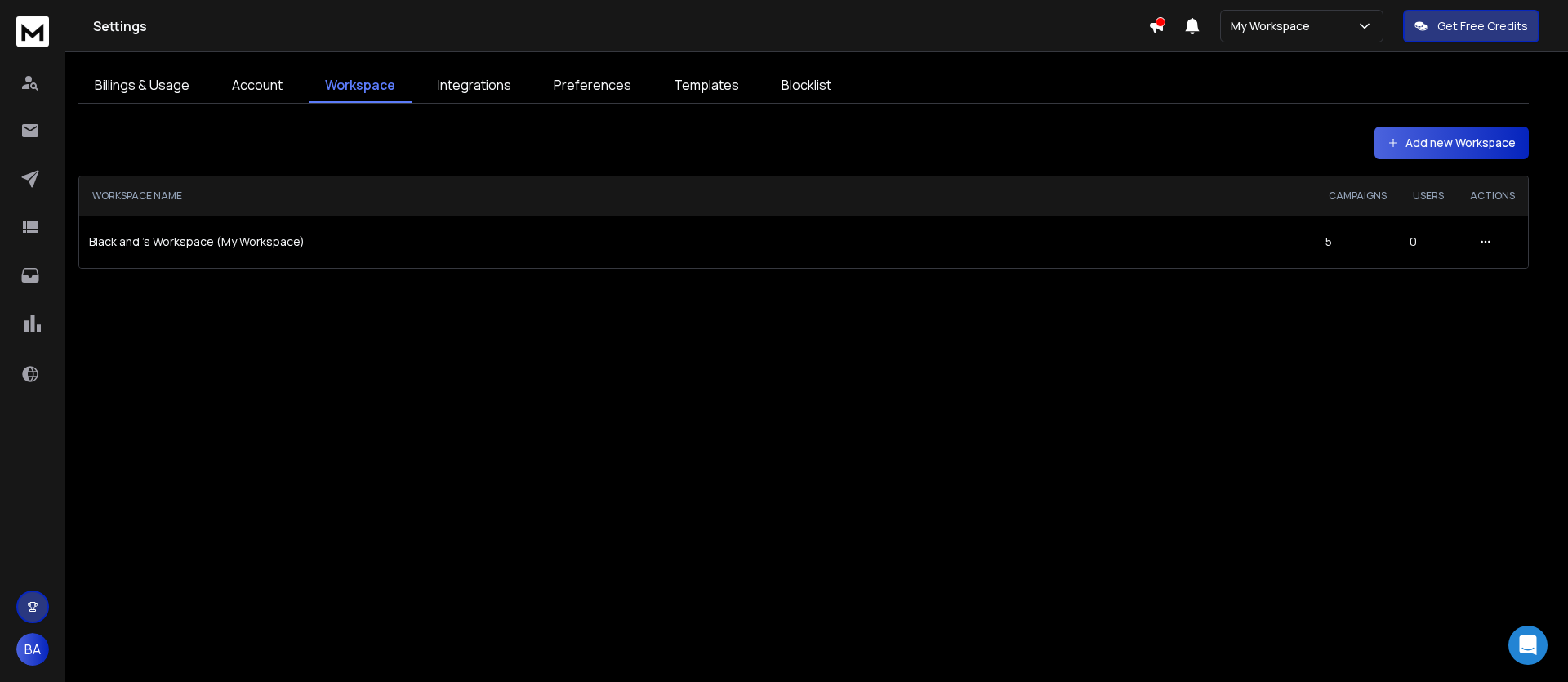
click at [478, 84] on link "Integrations" at bounding box center [474, 85] width 106 height 34
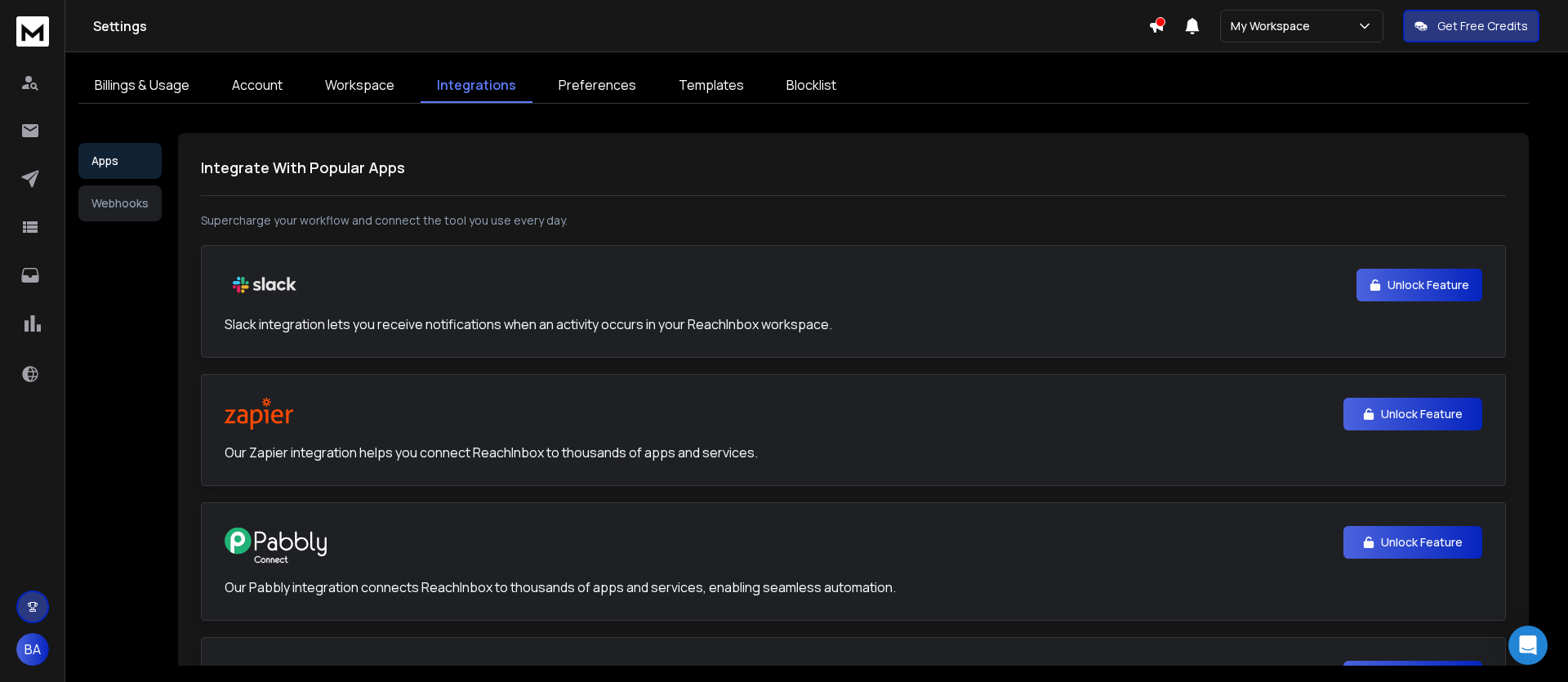
click at [532, 86] on div "Billings & Usage Account Workspace Integrations Preferences Templates Blocklist" at bounding box center [465, 85] width 774 height 34
click at [560, 85] on link "Preferences" at bounding box center [598, 85] width 111 height 34
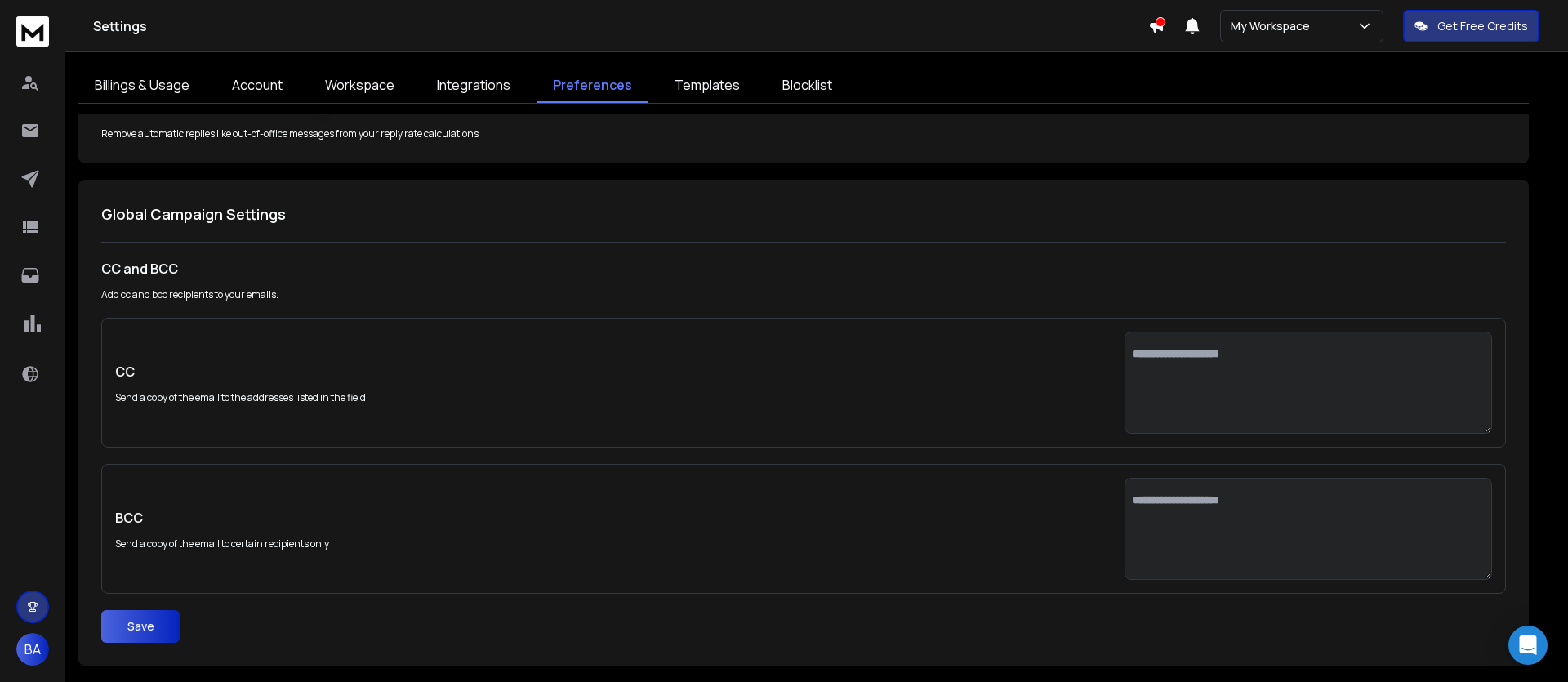
scroll to position [210, 0]
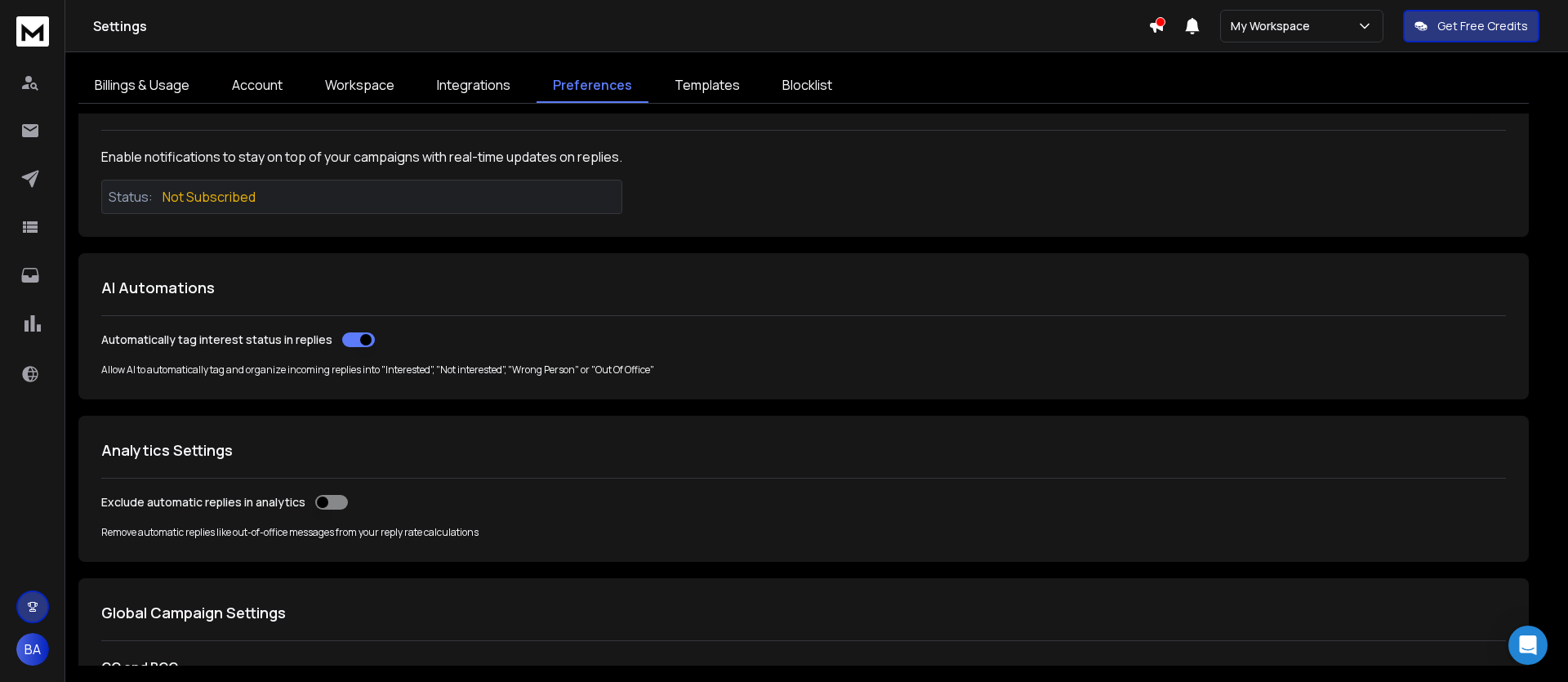
click at [716, 88] on link "Templates" at bounding box center [707, 85] width 98 height 34
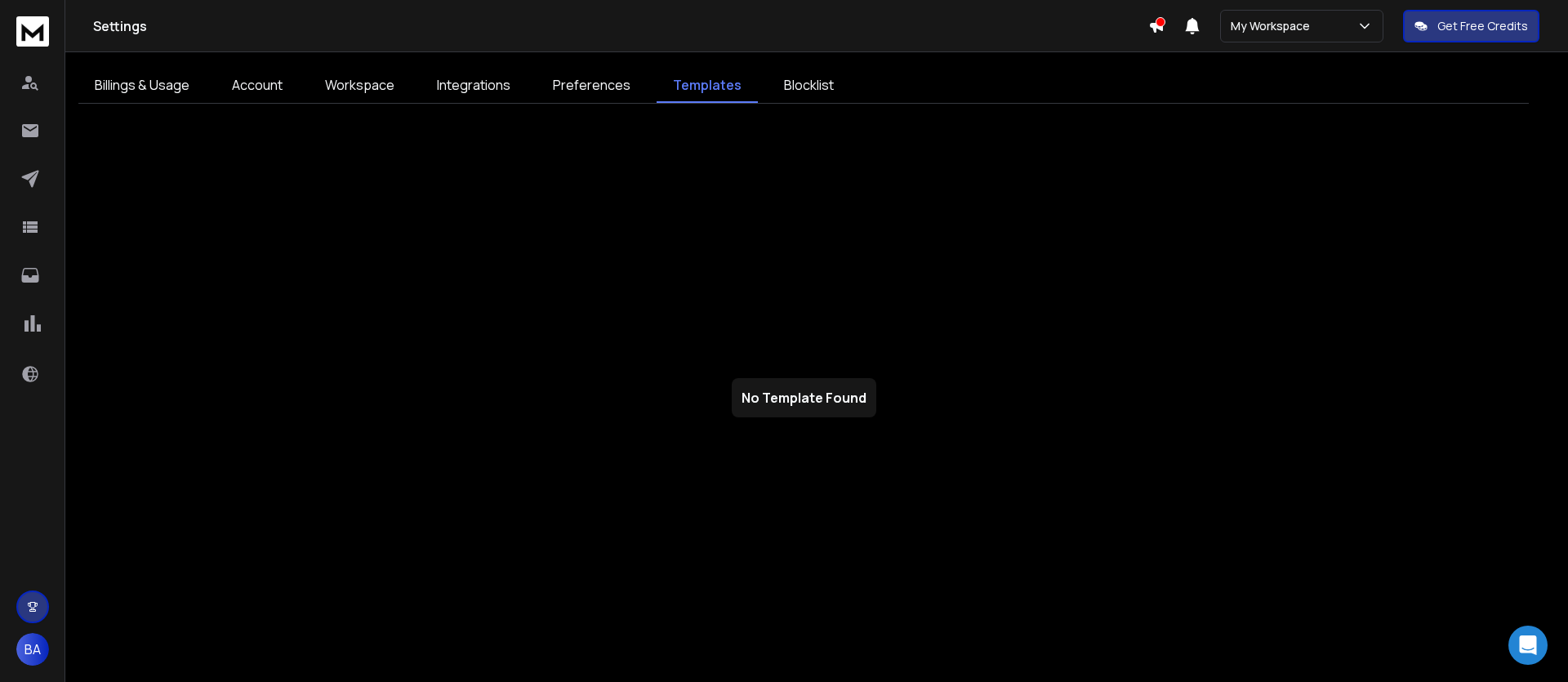
click at [820, 86] on link "Blocklist" at bounding box center [809, 85] width 83 height 34
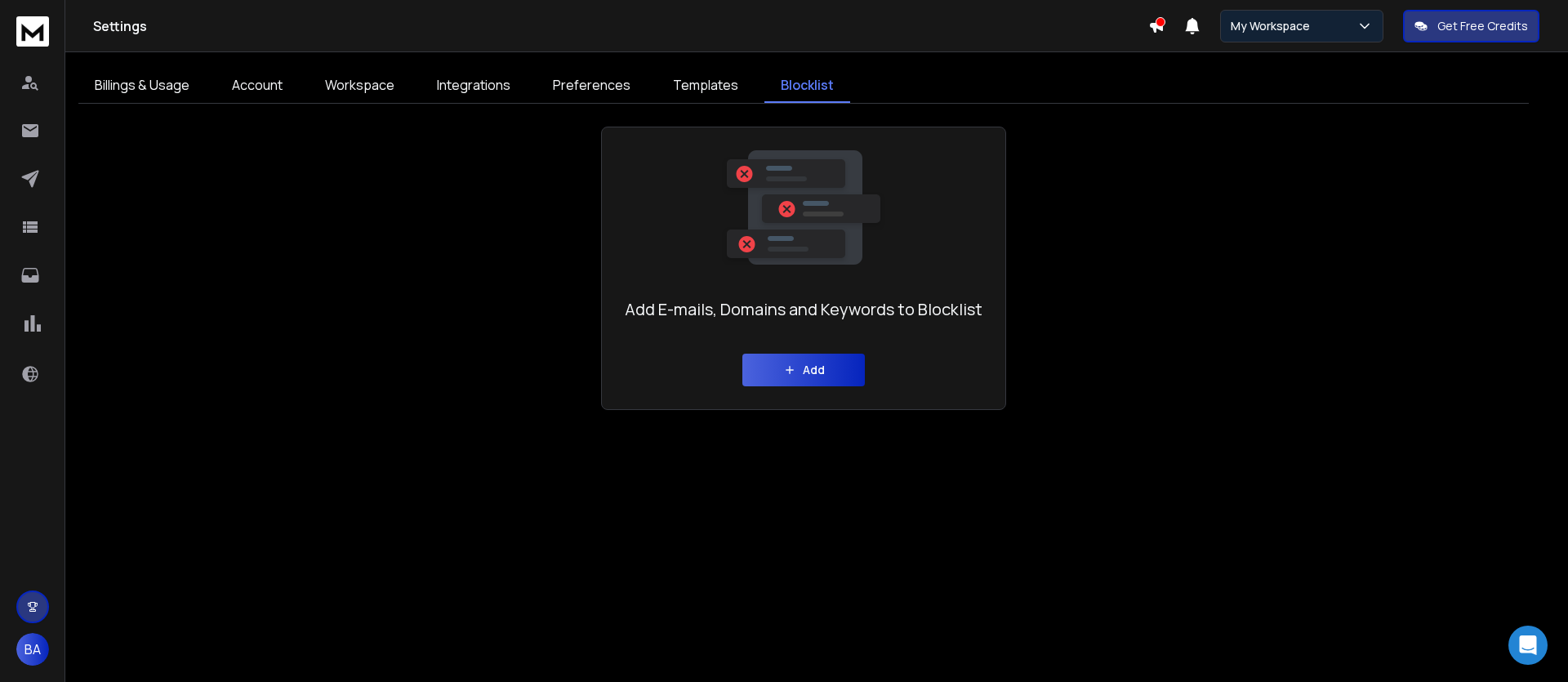
click at [1347, 29] on div "My Workspace" at bounding box center [1302, 26] width 142 height 17
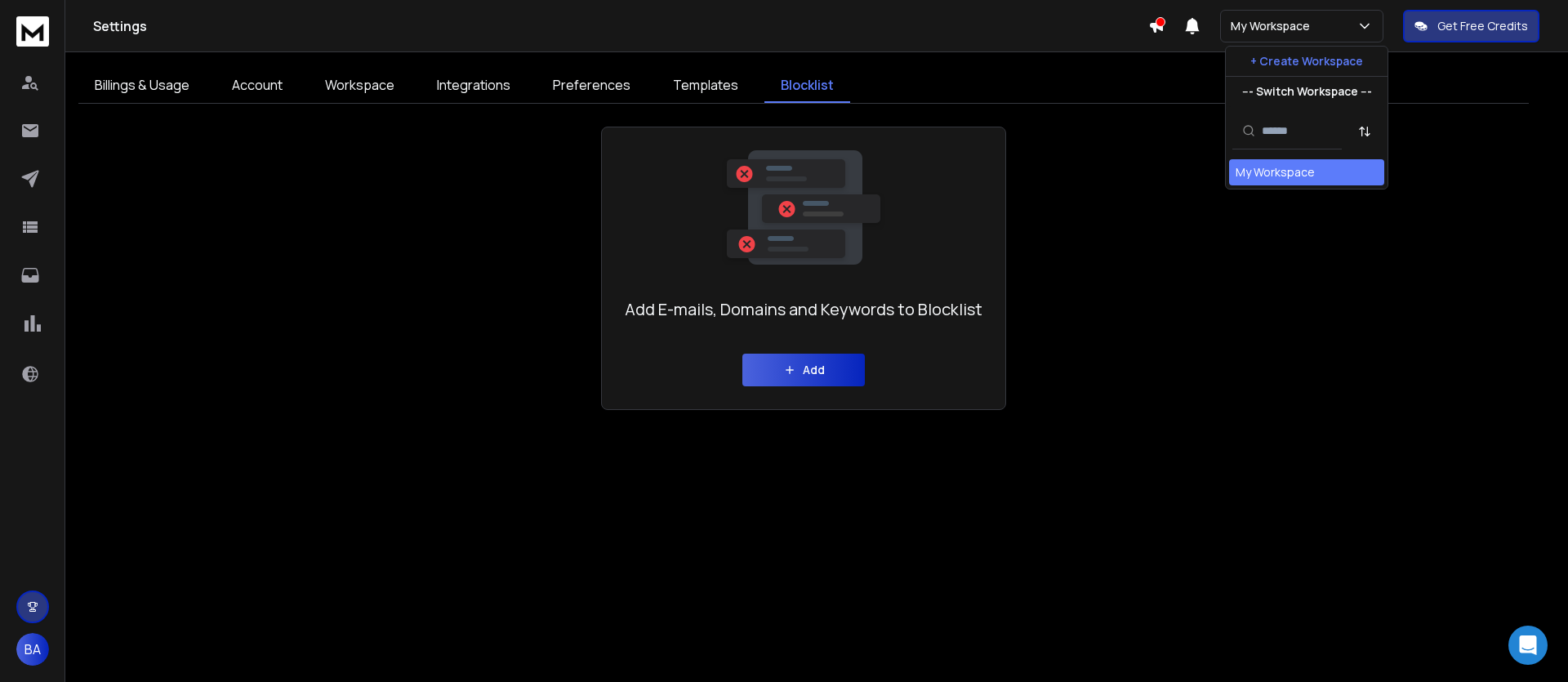
click at [1344, 274] on div "Add E-mails, Domains and Keywords to Blocklist Add" at bounding box center [804, 390] width 1451 height 552
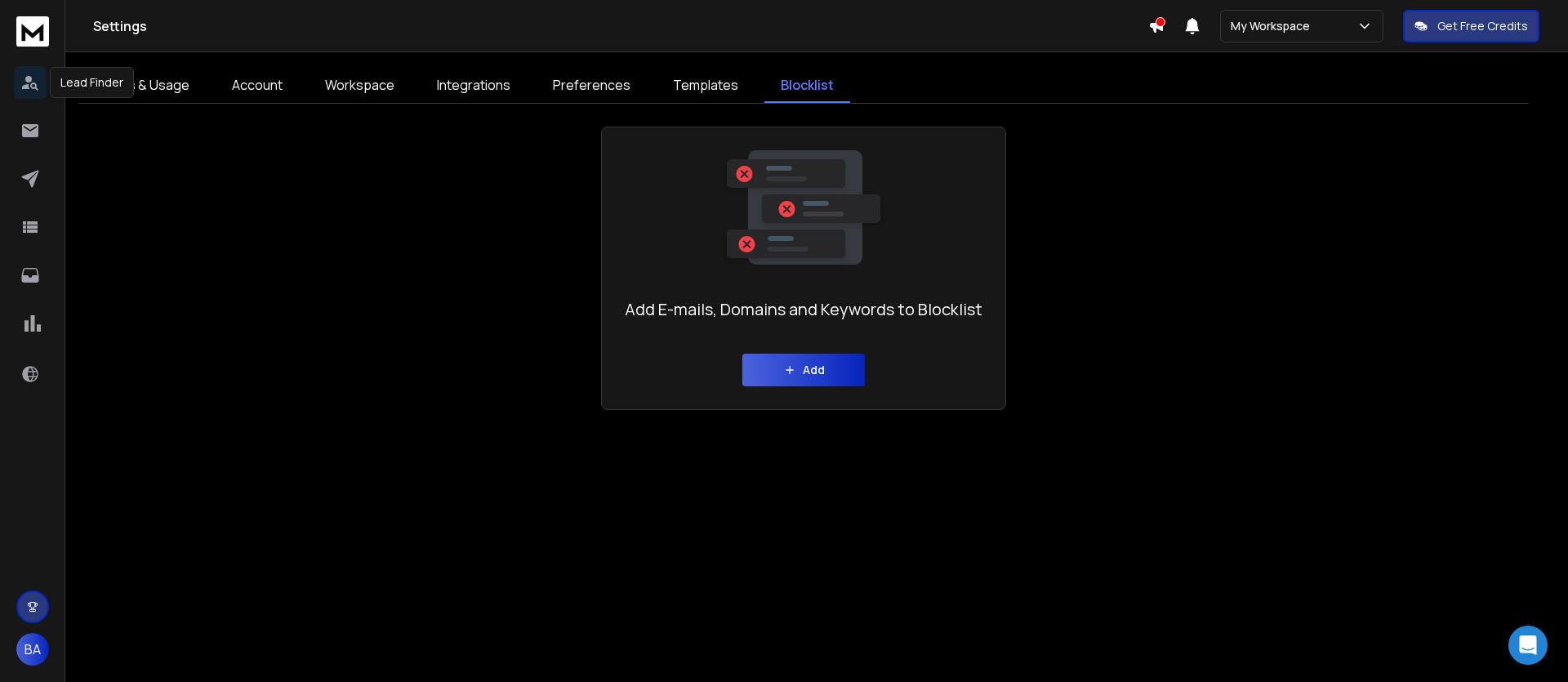
click at [34, 80] on icon at bounding box center [29, 82] width 19 height 19
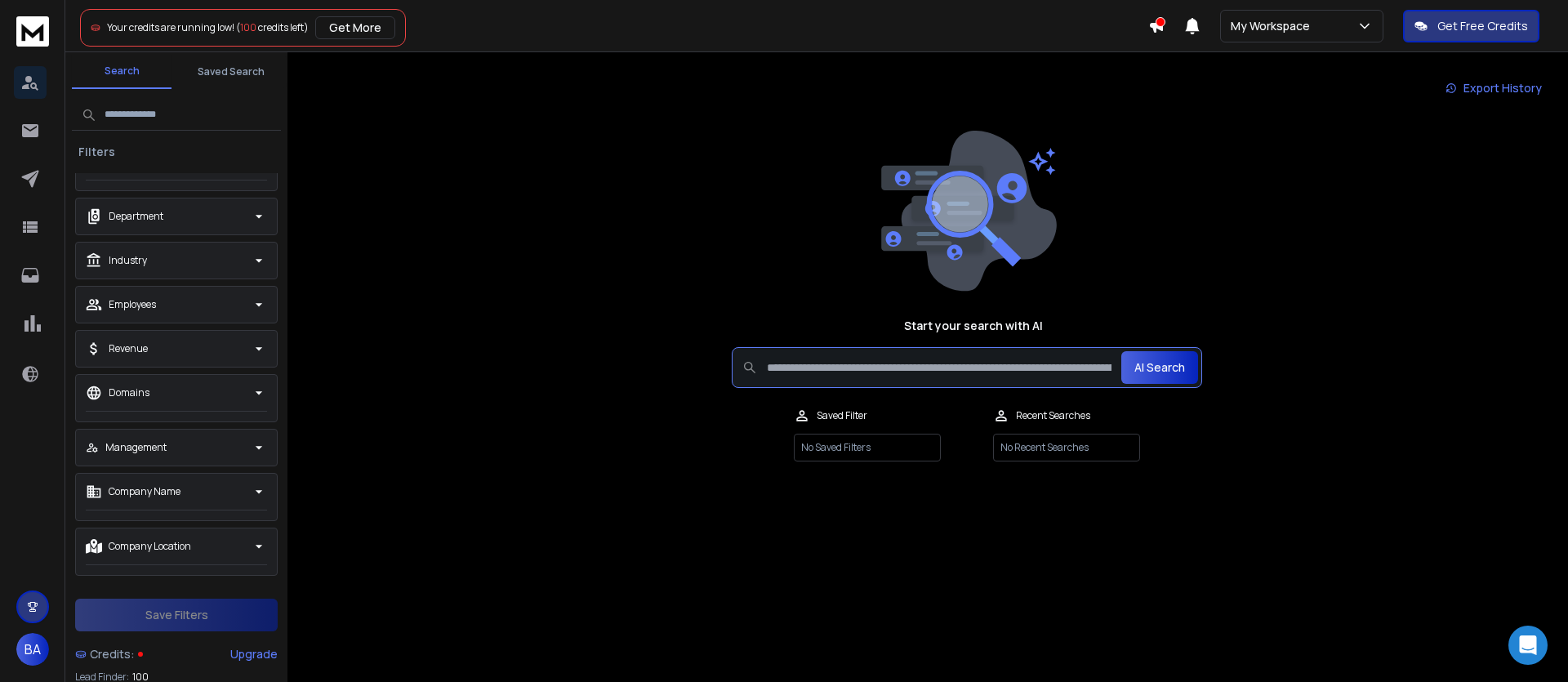
scroll to position [12, 0]
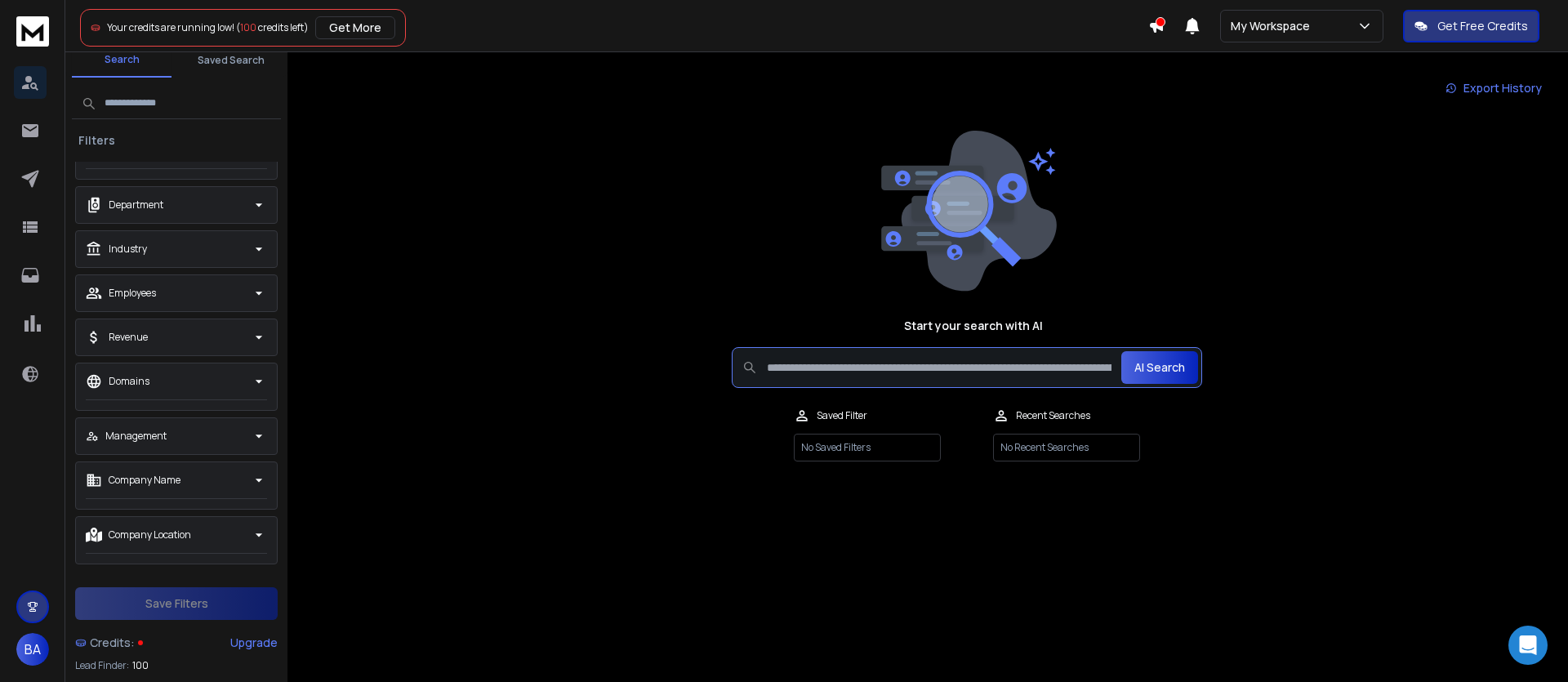
click at [622, 515] on div "Your warmest leads are on your site – Turn visits into conversations Reach Out …" at bounding box center [784, 341] width 1568 height 682
click at [903, 357] on textarea at bounding box center [939, 367] width 345 height 33
click at [863, 450] on p "No Saved Filters" at bounding box center [867, 447] width 147 height 28
click at [886, 365] on textarea at bounding box center [939, 367] width 345 height 33
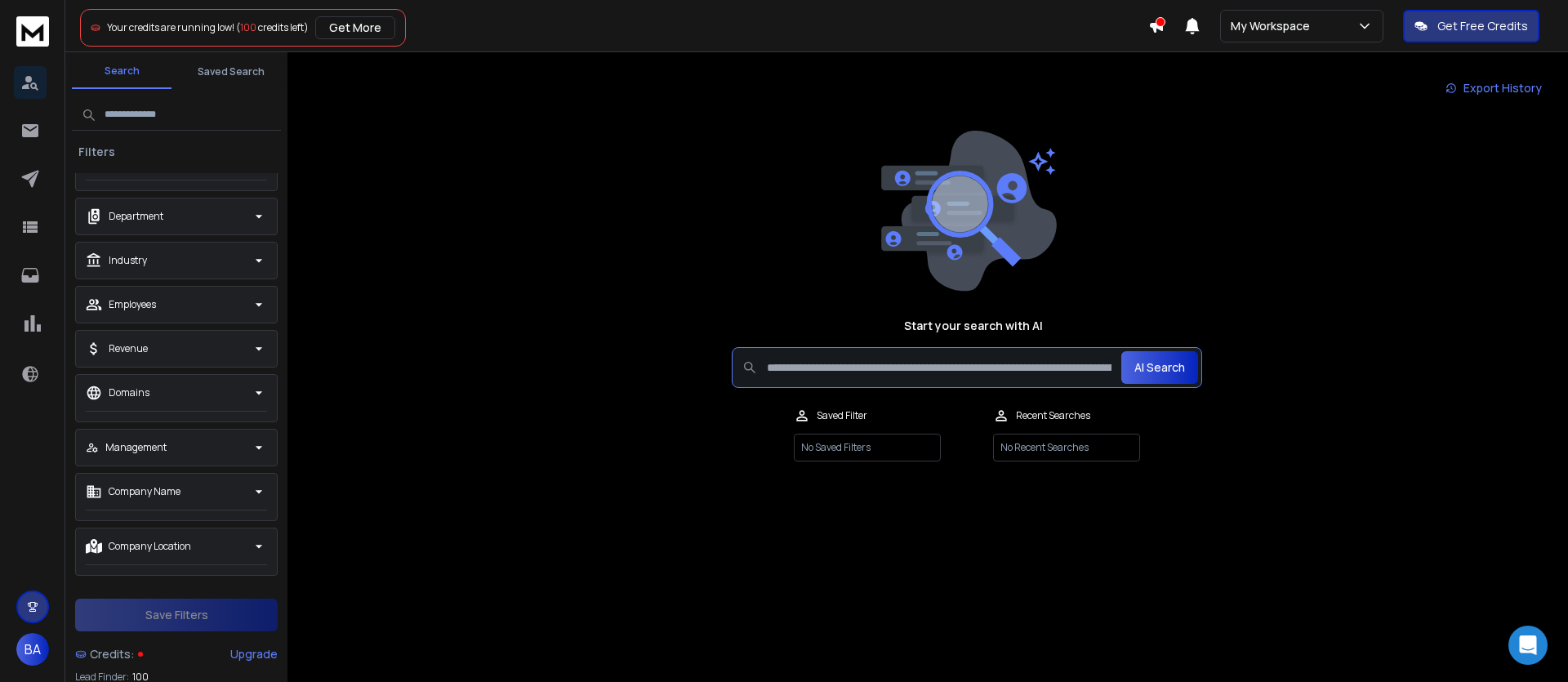
scroll to position [0, 0]
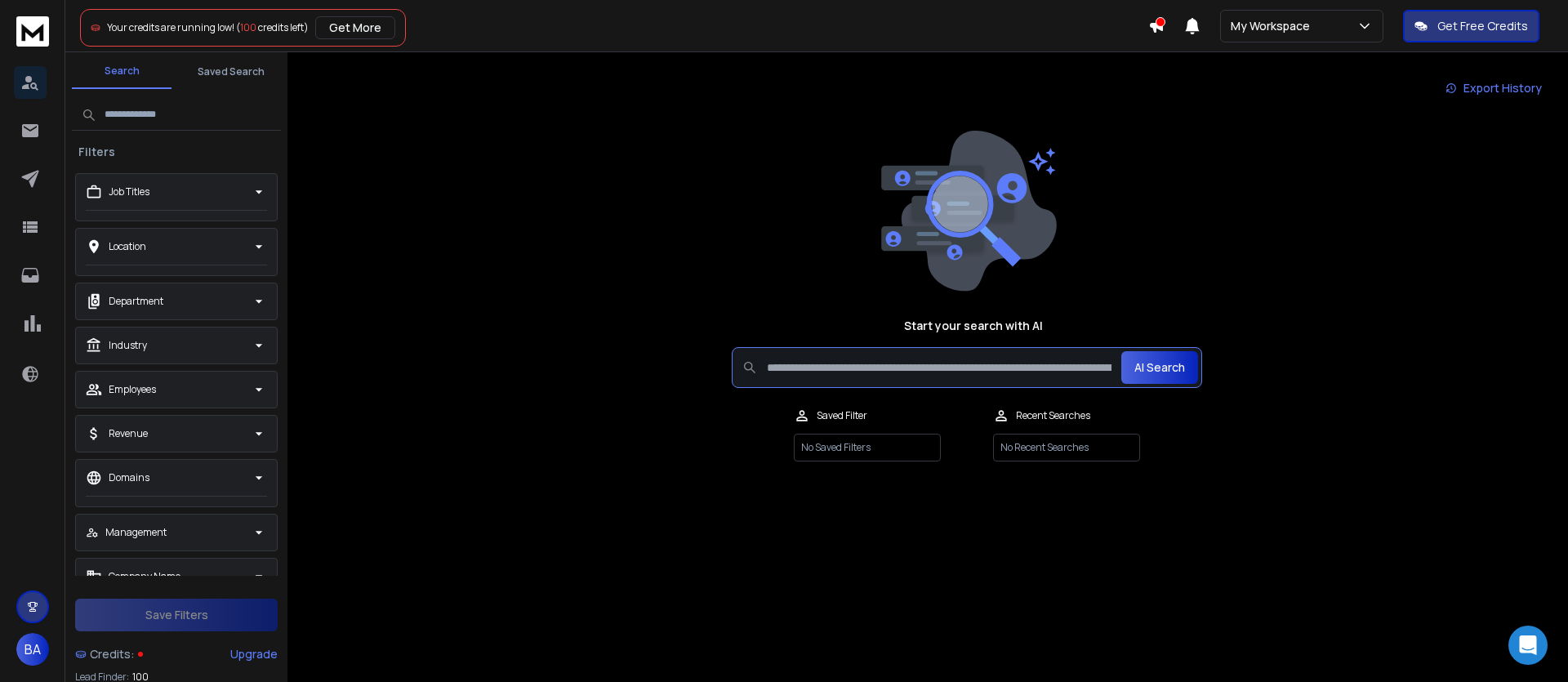
click at [210, 115] on input at bounding box center [177, 114] width 209 height 33
click at [848, 374] on textarea at bounding box center [939, 367] width 345 height 33
paste textarea "**********"
type textarea "**********"
click at [1179, 373] on button "AI Search" at bounding box center [1160, 367] width 77 height 33
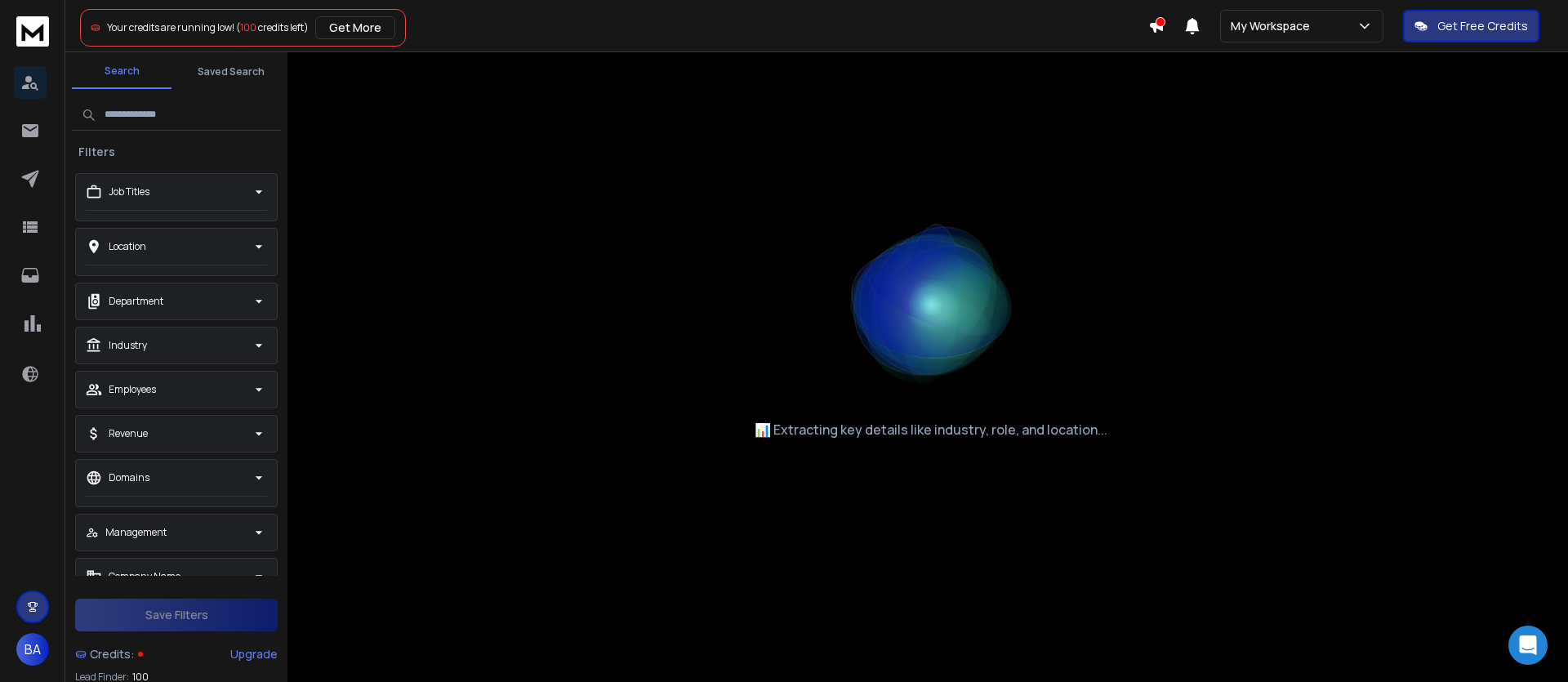
type input "*****"
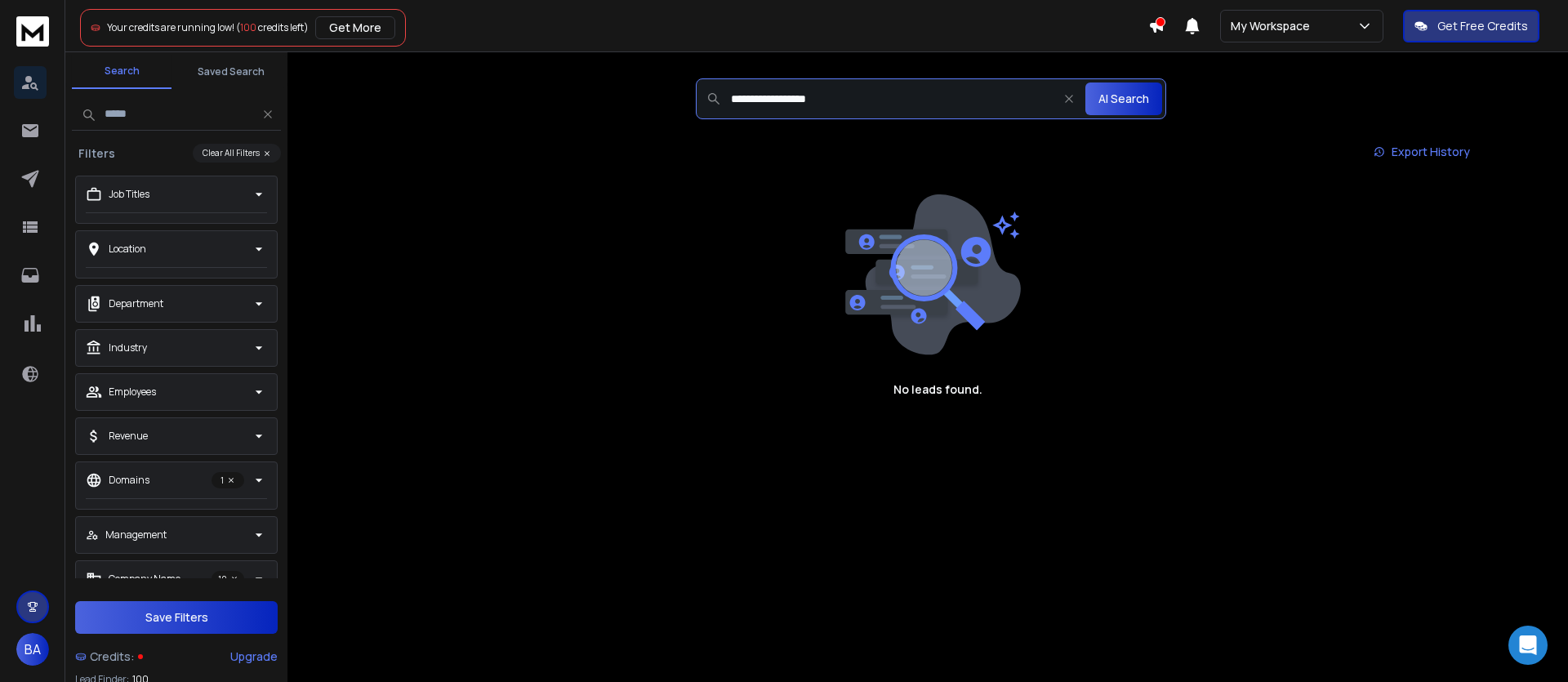
scroll to position [85, 0]
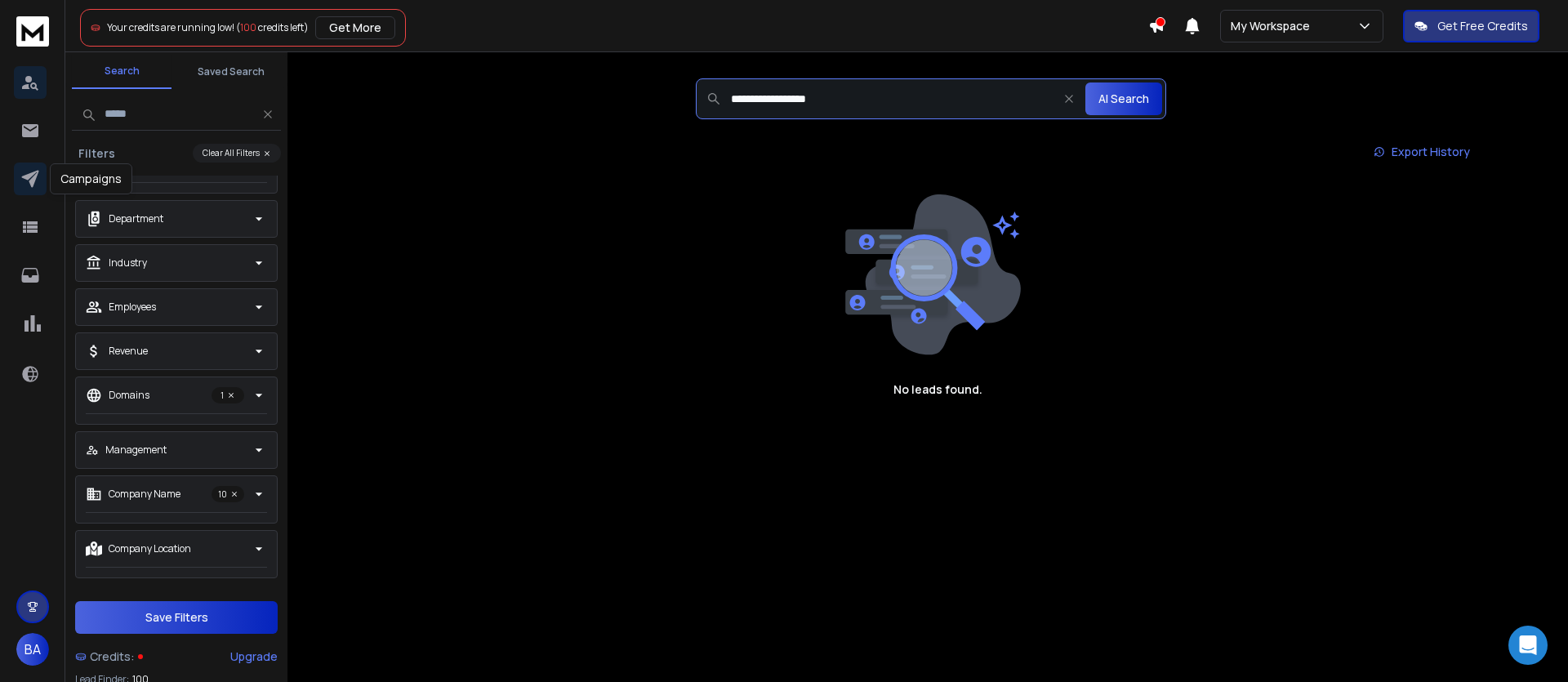
click at [42, 168] on link at bounding box center [30, 178] width 33 height 33
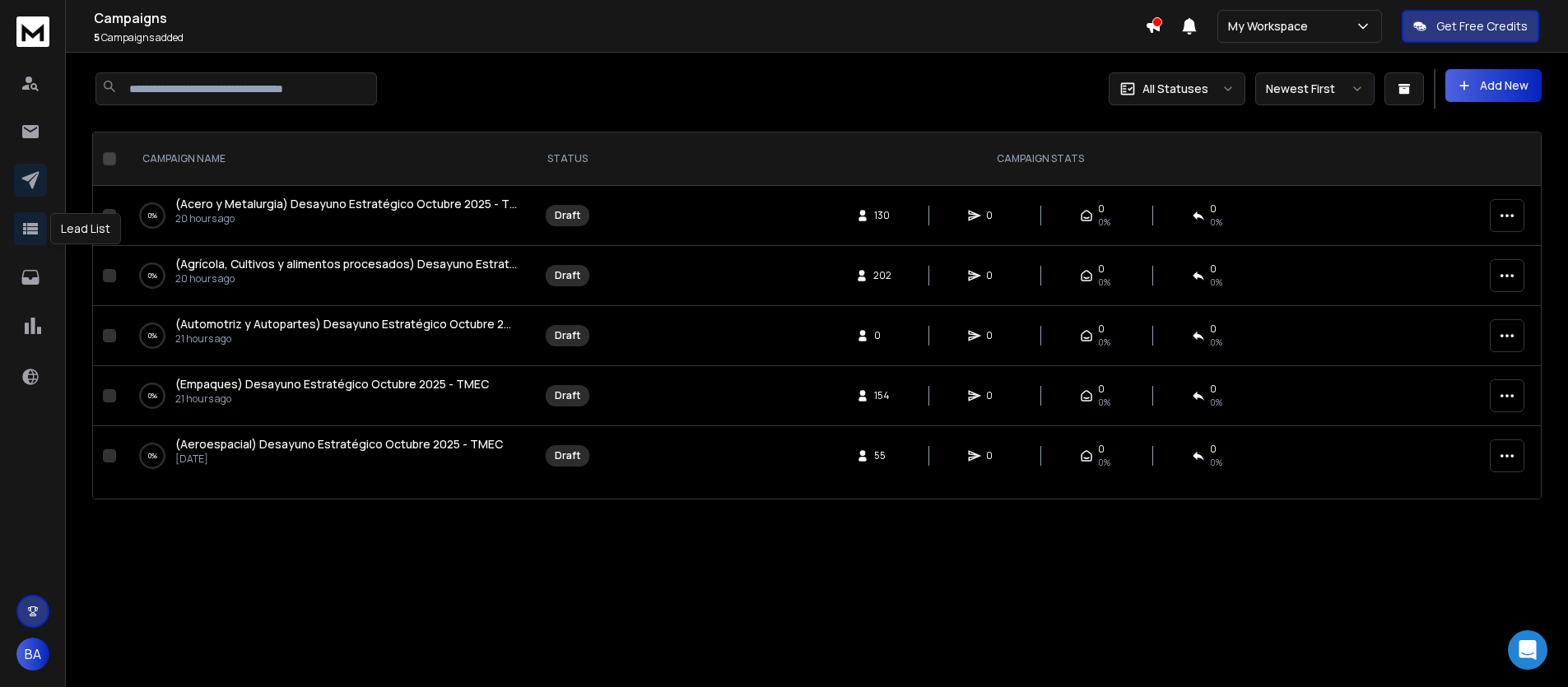
click at [38, 229] on icon at bounding box center [30, 228] width 19 height 19
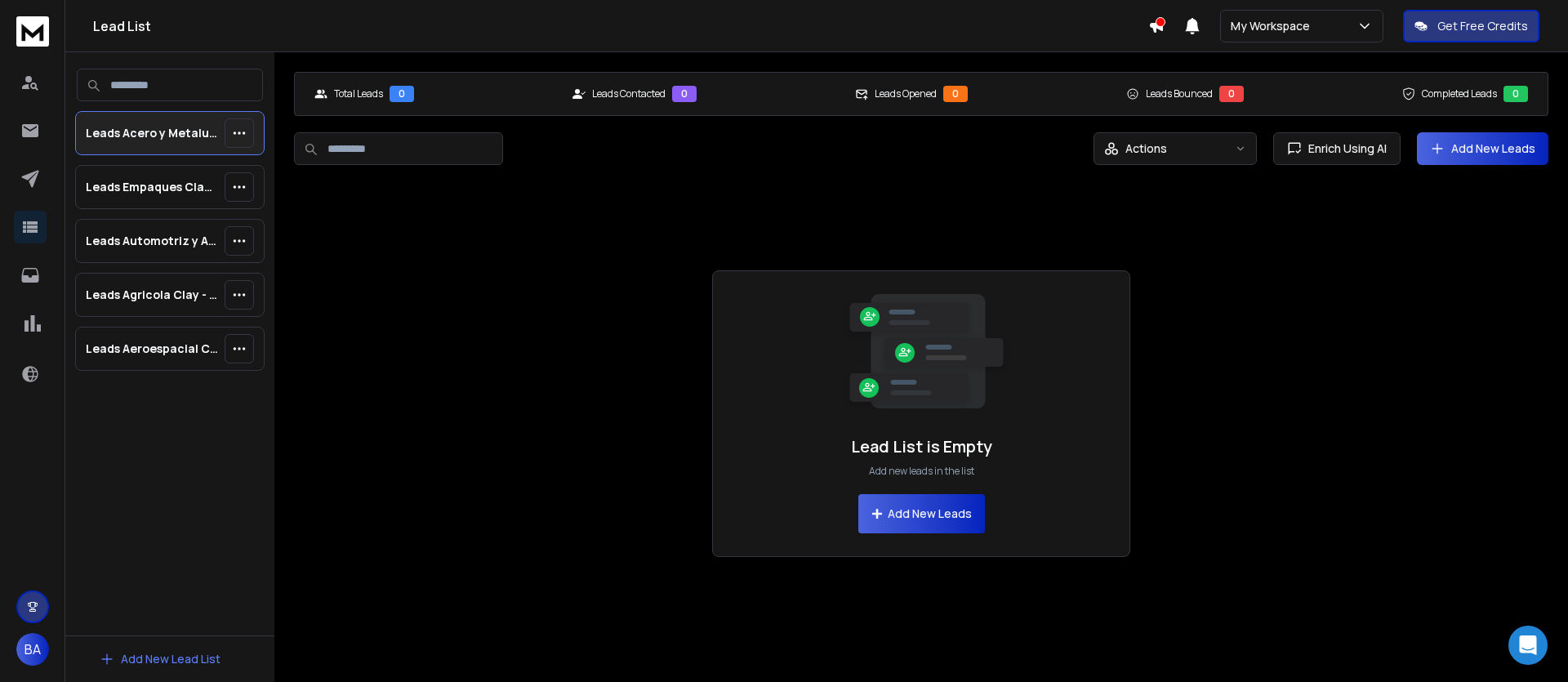
click at [163, 183] on p "Leads Empaques Clay - GT+logistics" at bounding box center [152, 187] width 132 height 17
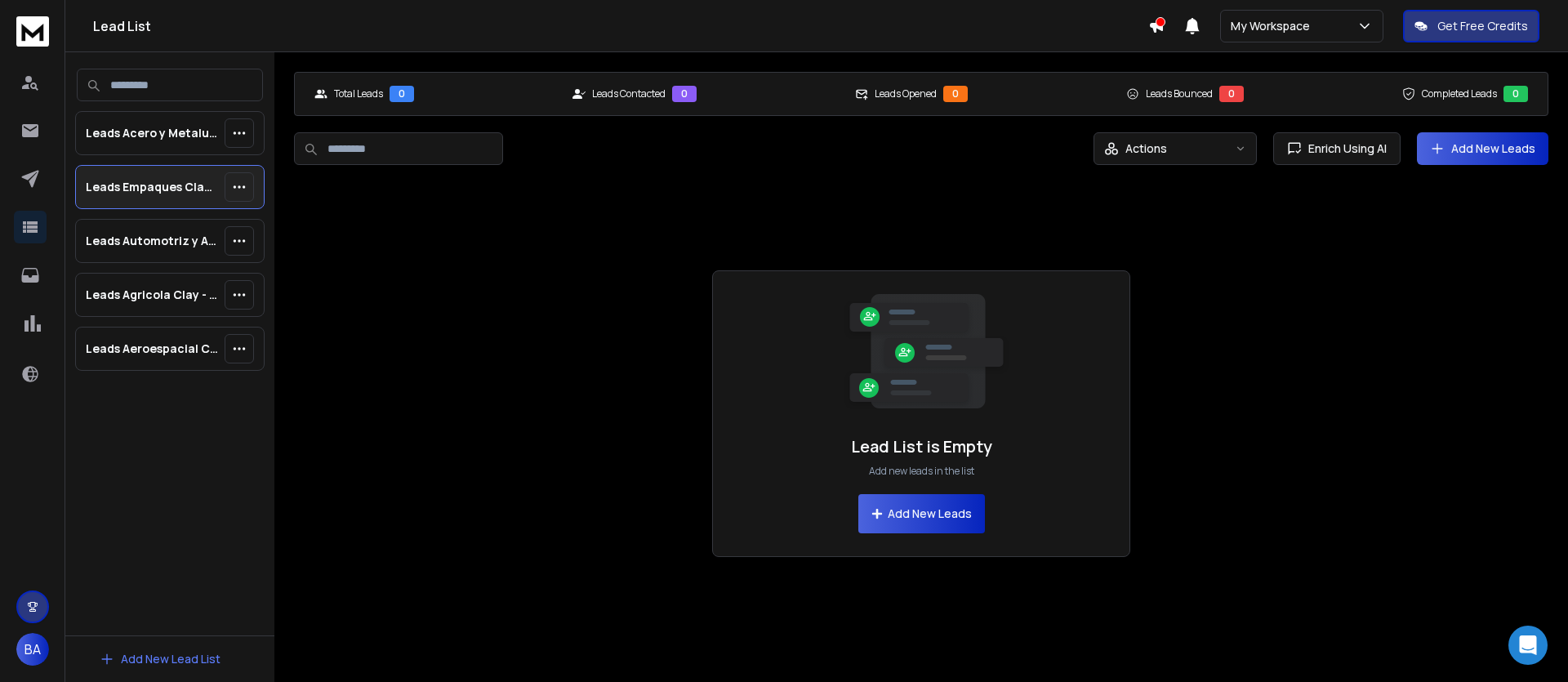
click at [167, 234] on p "Leads Automotriz y Autopartes Clay - GT+logistics" at bounding box center [152, 241] width 132 height 17
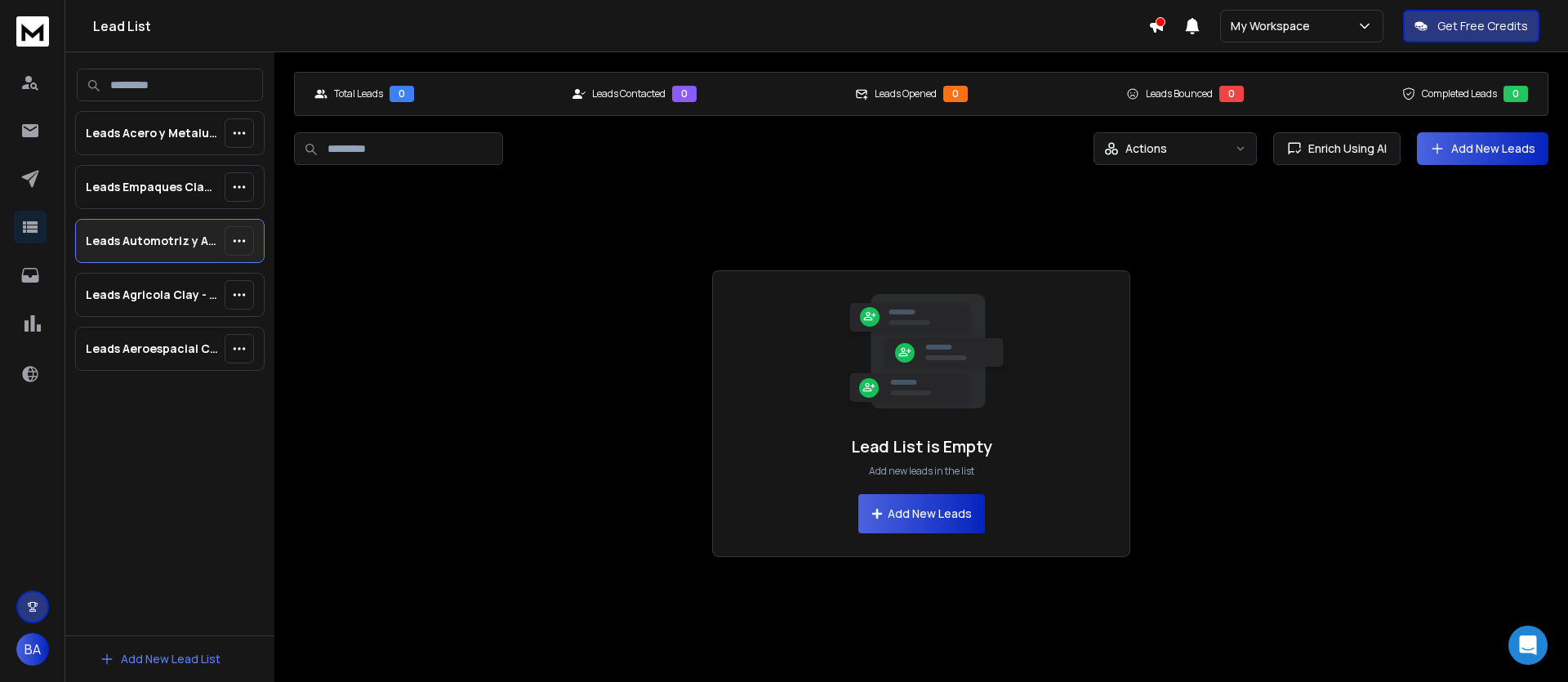
click at [166, 296] on p "Leads Agricola Clay - GT+logistics" at bounding box center [152, 295] width 132 height 17
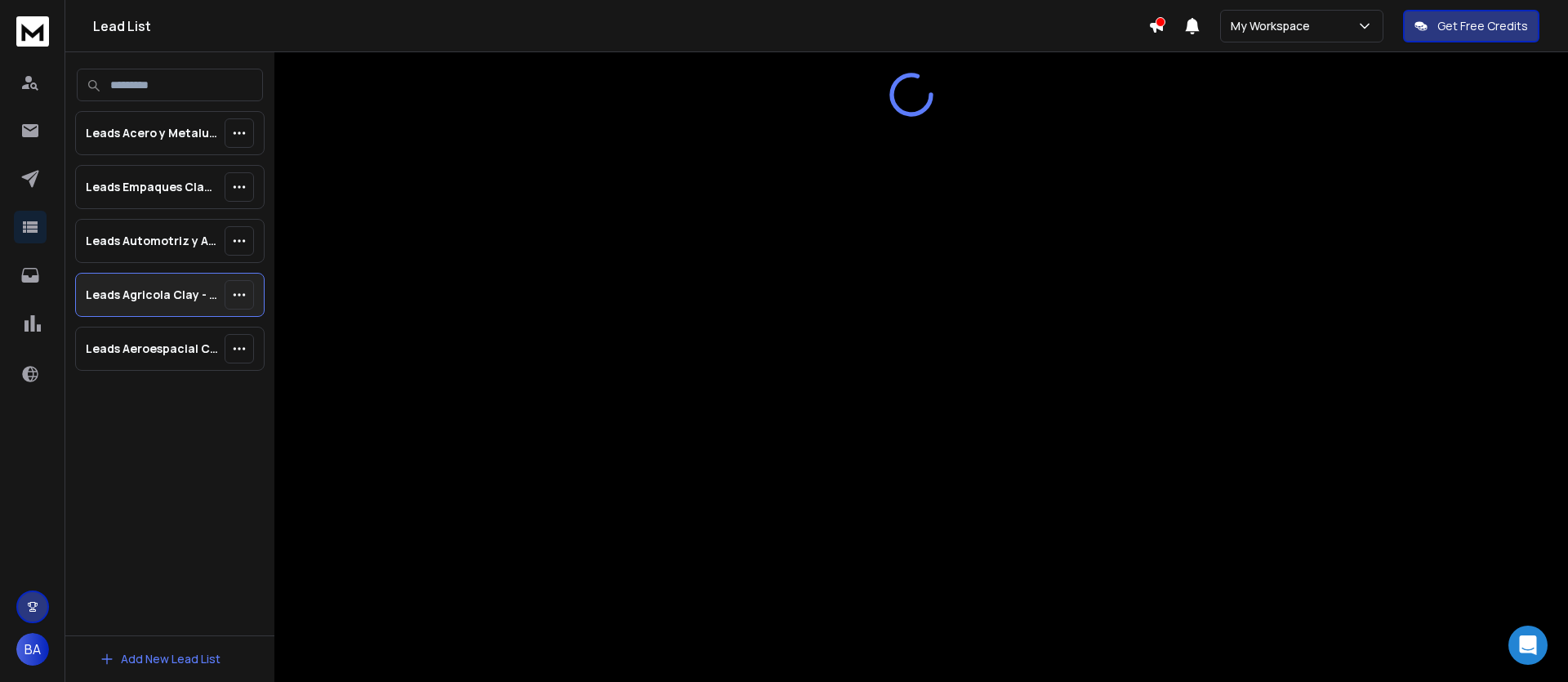
click at [162, 339] on div "Leads Aeroespacial Clay - GT+logistics" at bounding box center [170, 348] width 189 height 44
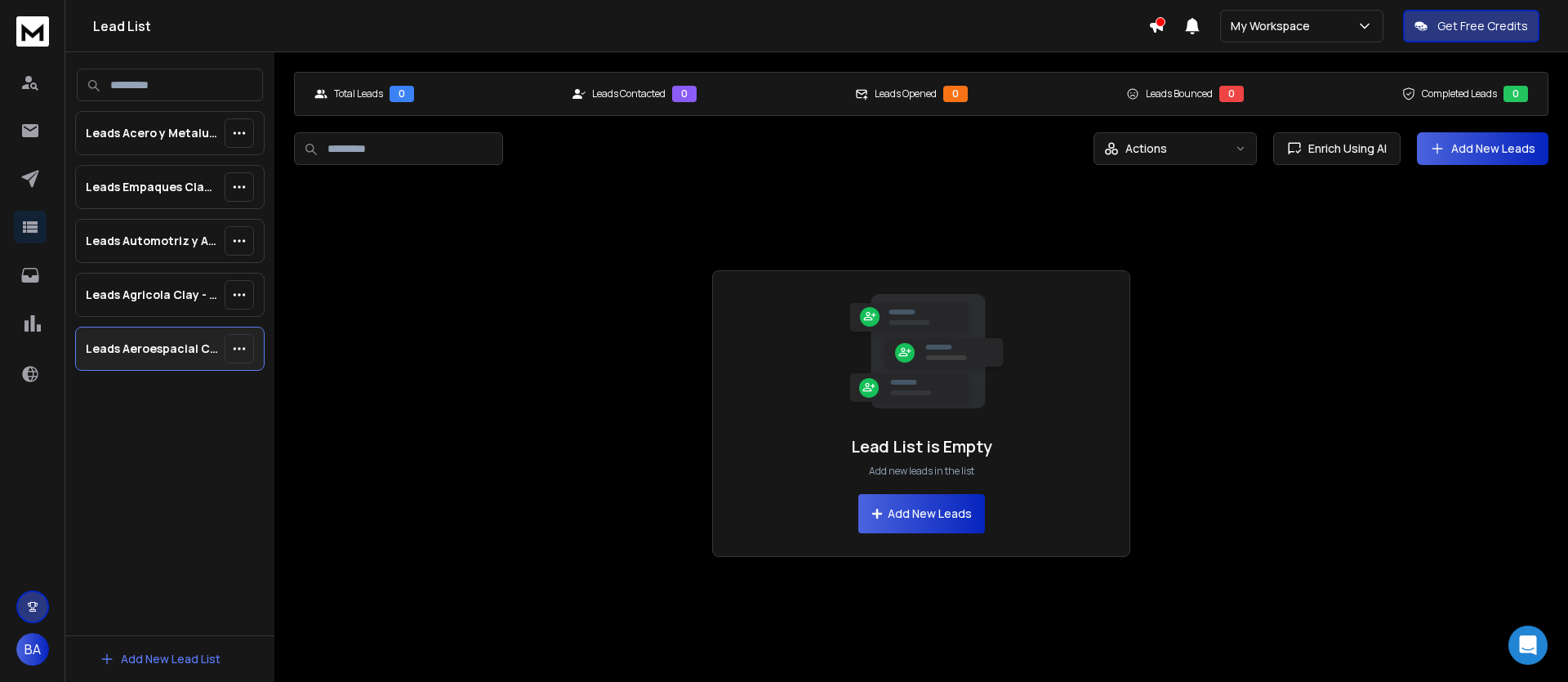
click at [241, 341] on icon "button" at bounding box center [239, 349] width 15 height 15
click at [156, 479] on div "Leads Acero y Metalurgia Clay - GT+logistics Leads Empaques Clay - GT+logistics…" at bounding box center [170, 364] width 209 height 505
click at [1226, 154] on div "Actions" at bounding box center [1166, 149] width 124 height 17
click at [1306, 245] on div "Lead List is Empty Add new leads in the list Add New Leads" at bounding box center [921, 413] width 1255 height 461
click at [1364, 38] on button "My Workspace" at bounding box center [1302, 26] width 163 height 33
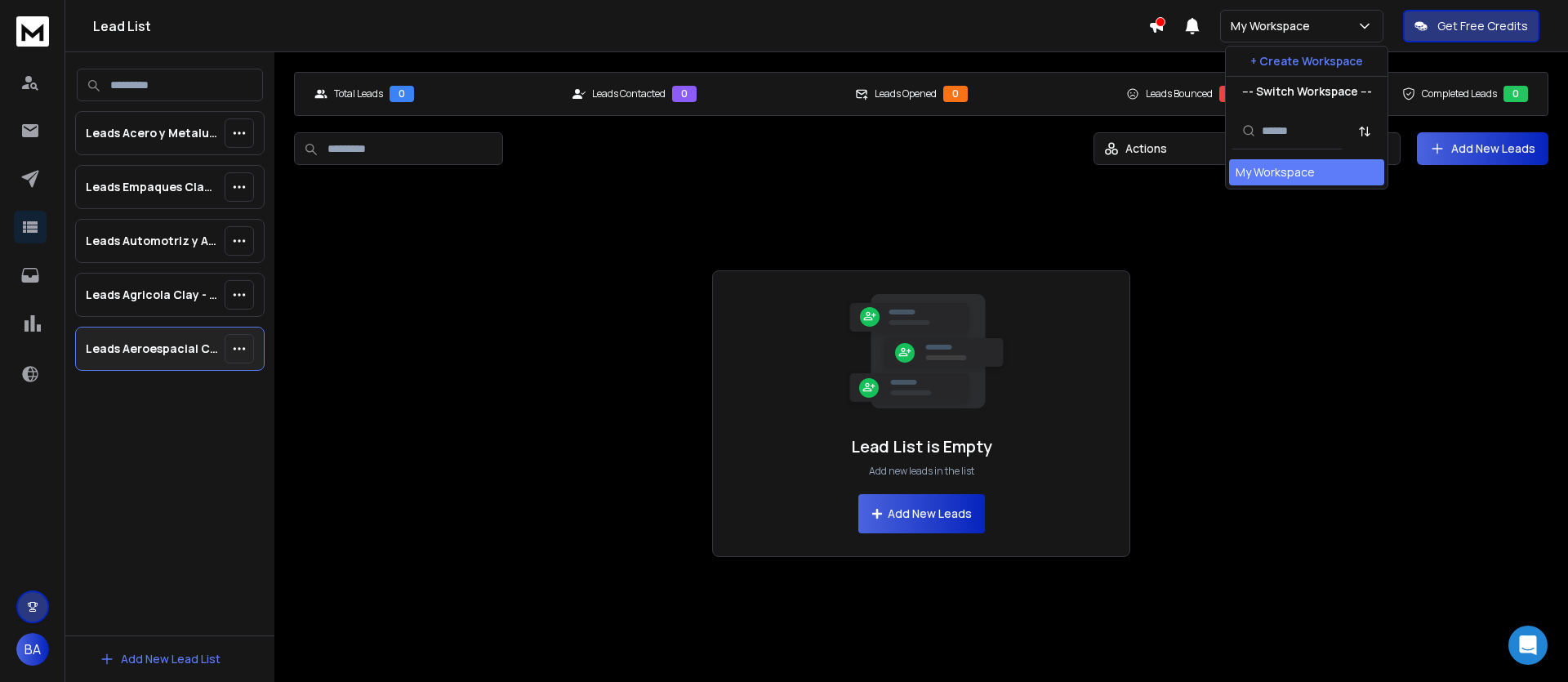
click at [1376, 264] on div "Lead List is Empty Add new leads in the list Add New Leads" at bounding box center [921, 413] width 1255 height 461
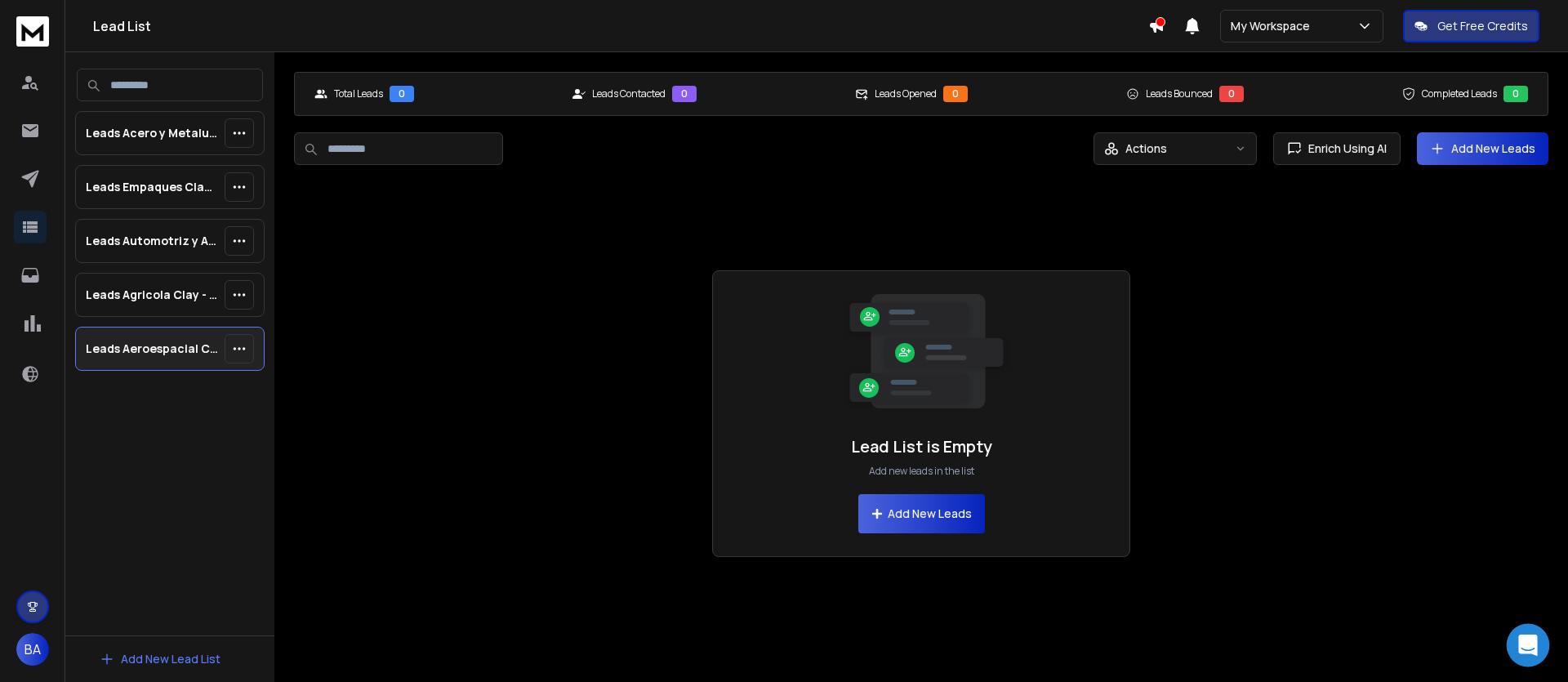
click at [1537, 645] on div "Open Intercom Messenger" at bounding box center [1529, 645] width 44 height 44
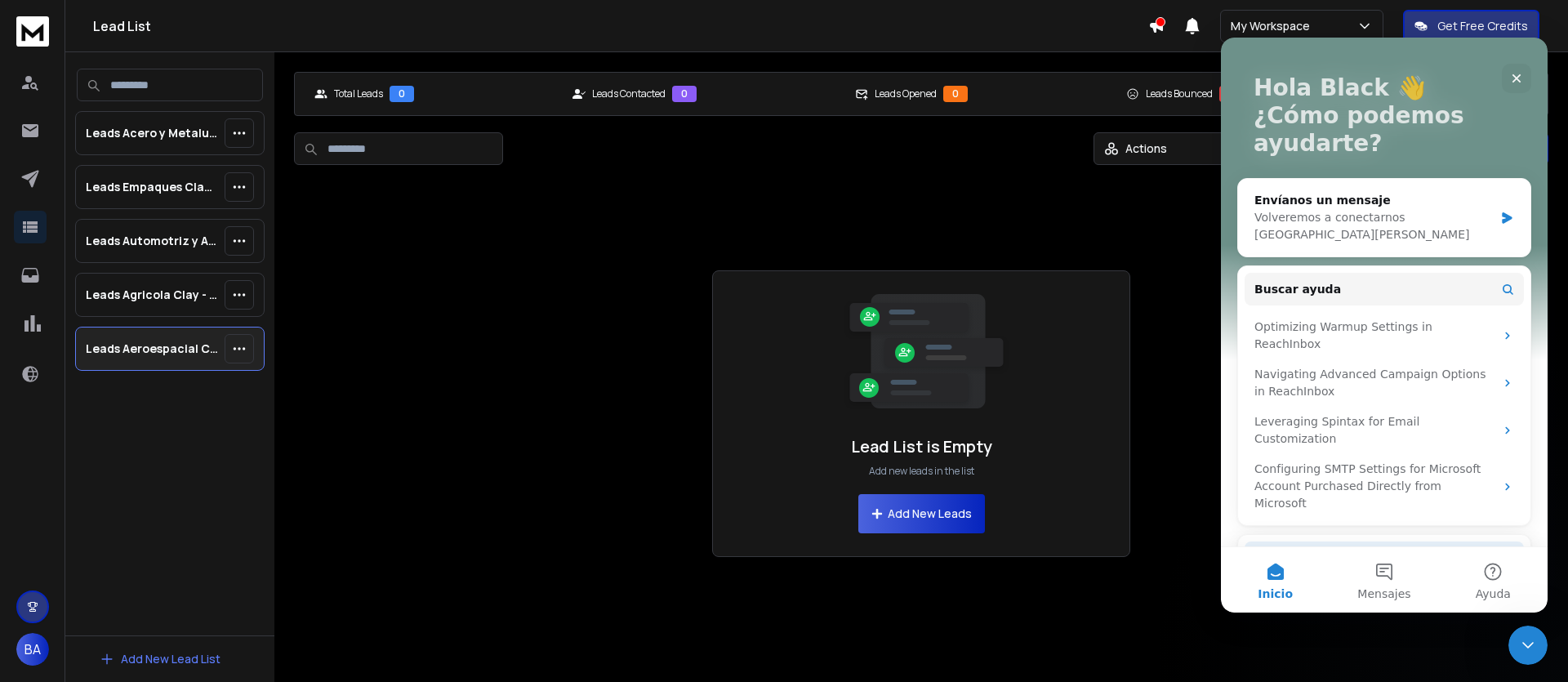
scroll to position [82, 0]
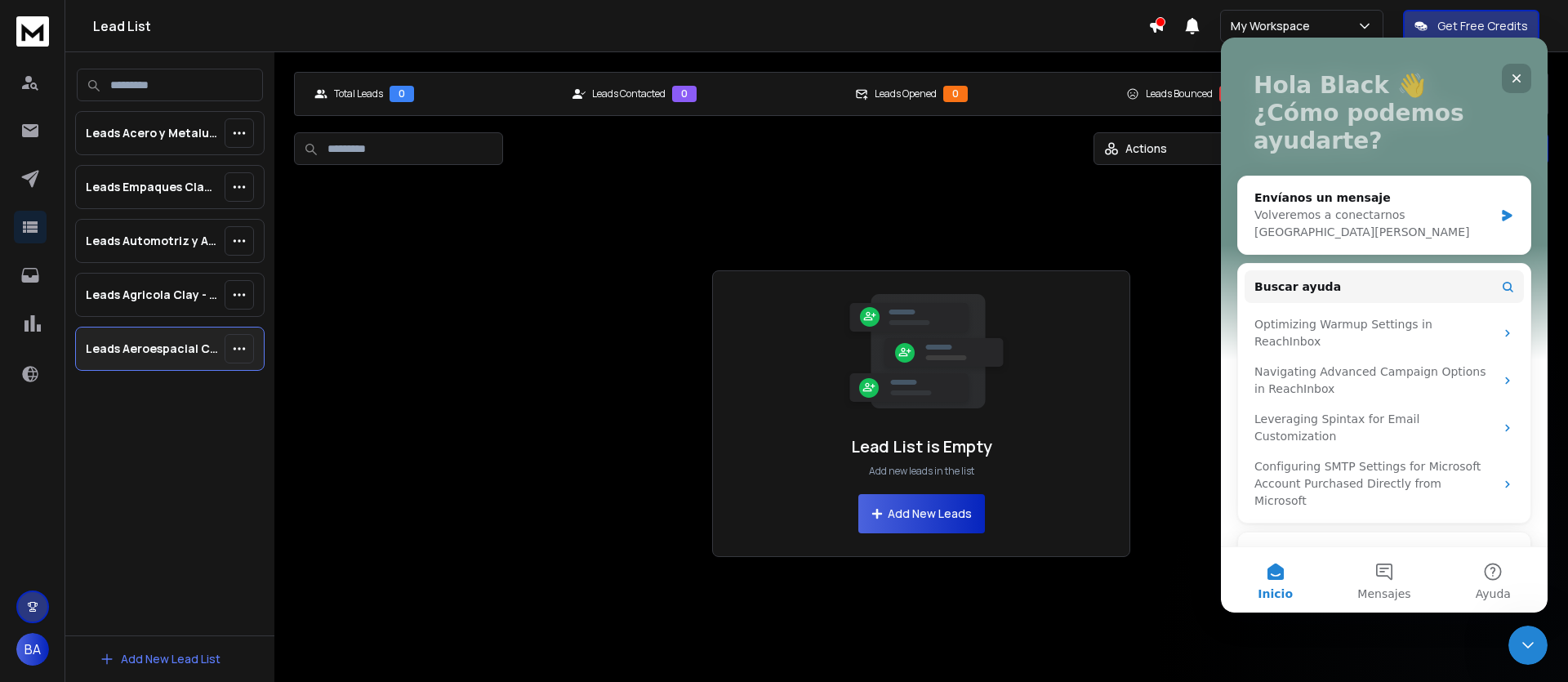
click at [1518, 76] on icon "Cerrar" at bounding box center [1517, 79] width 9 height 9
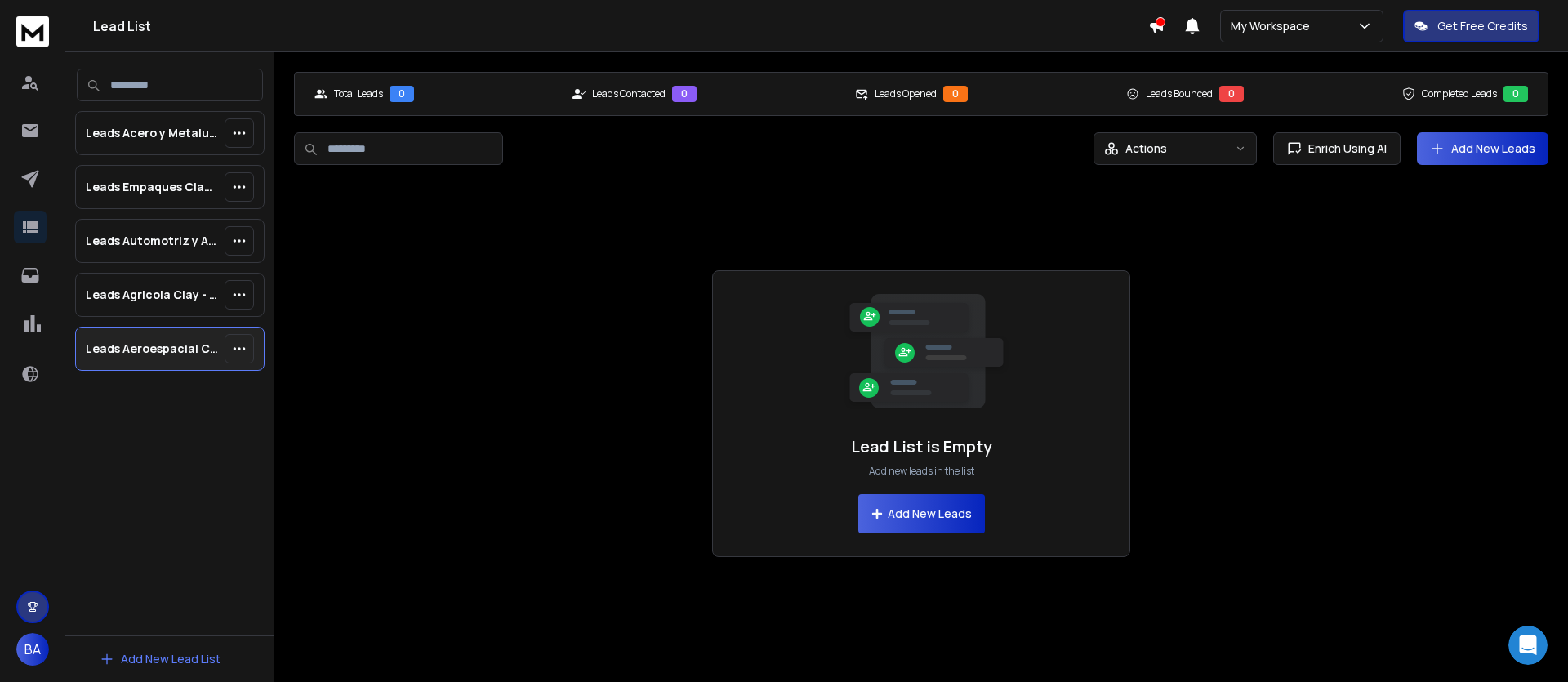
scroll to position [0, 0]
click at [193, 344] on p "Leads Aeroespacial Clay - GT+logistics" at bounding box center [152, 349] width 132 height 17
click at [234, 349] on icon "button" at bounding box center [239, 348] width 13 height 3
click at [167, 341] on p "Leads Aeroespacial Clay - GT+logistics" at bounding box center [152, 349] width 132 height 17
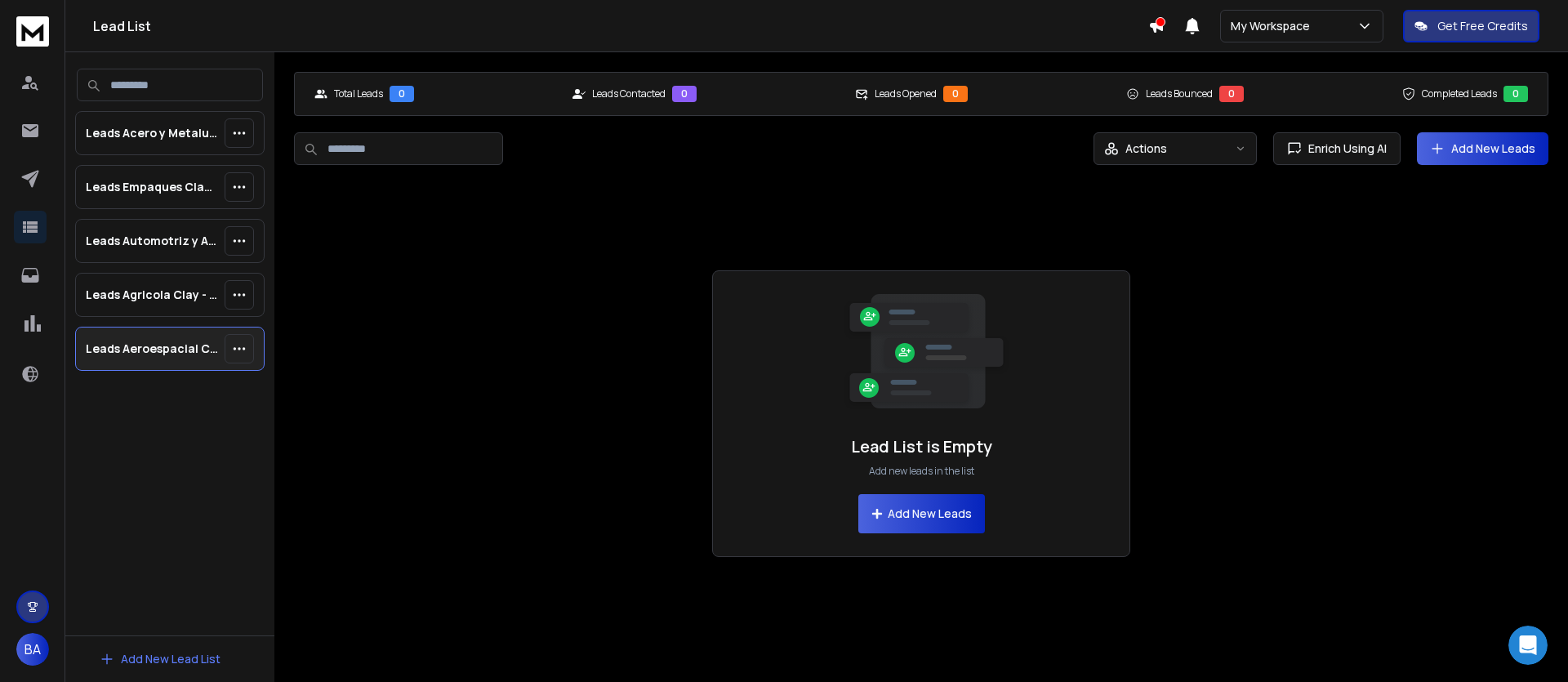
click at [697, 321] on div "Lead List is Empty Add new leads in the list Add New Leads" at bounding box center [921, 413] width 1255 height 286
click at [889, 519] on button "Add New Leads" at bounding box center [921, 513] width 126 height 39
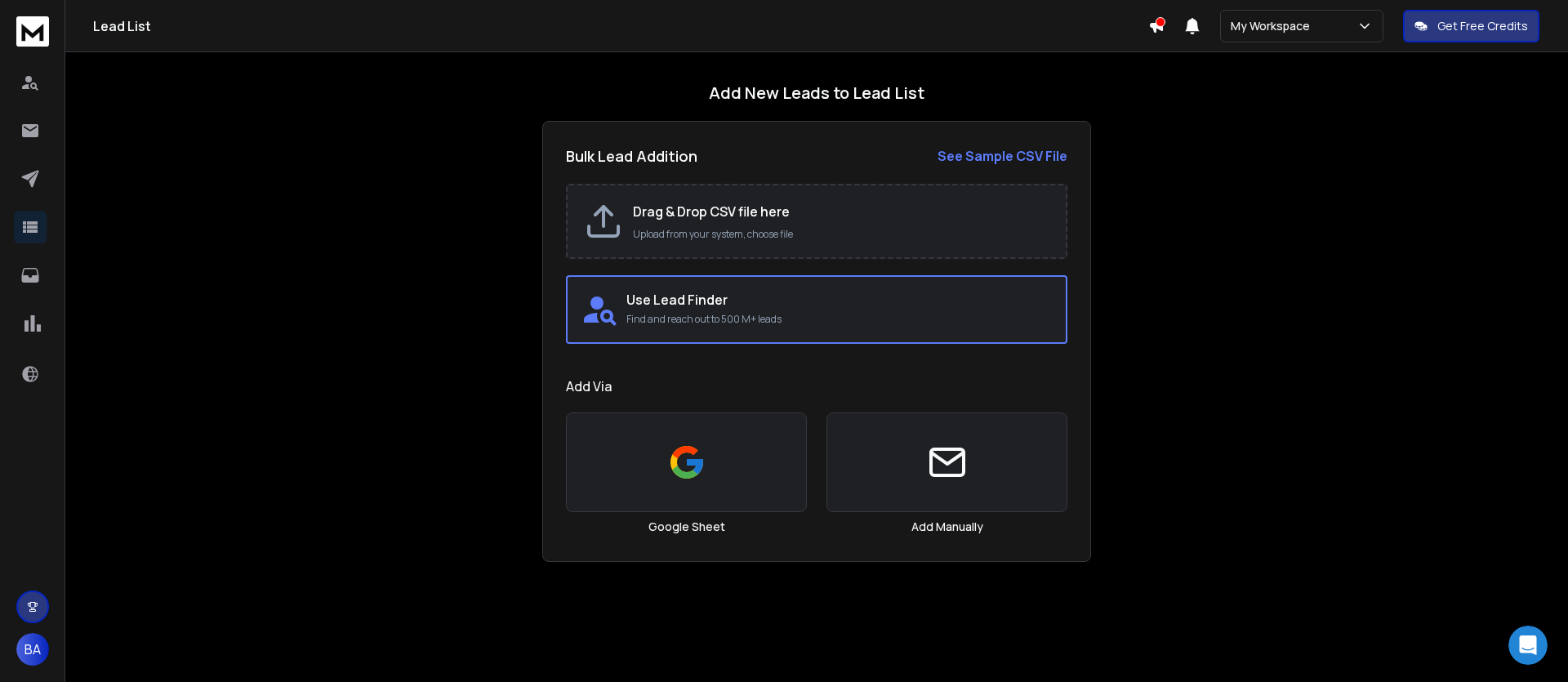
click at [788, 290] on h2 "Use Lead Finder" at bounding box center [839, 299] width 426 height 19
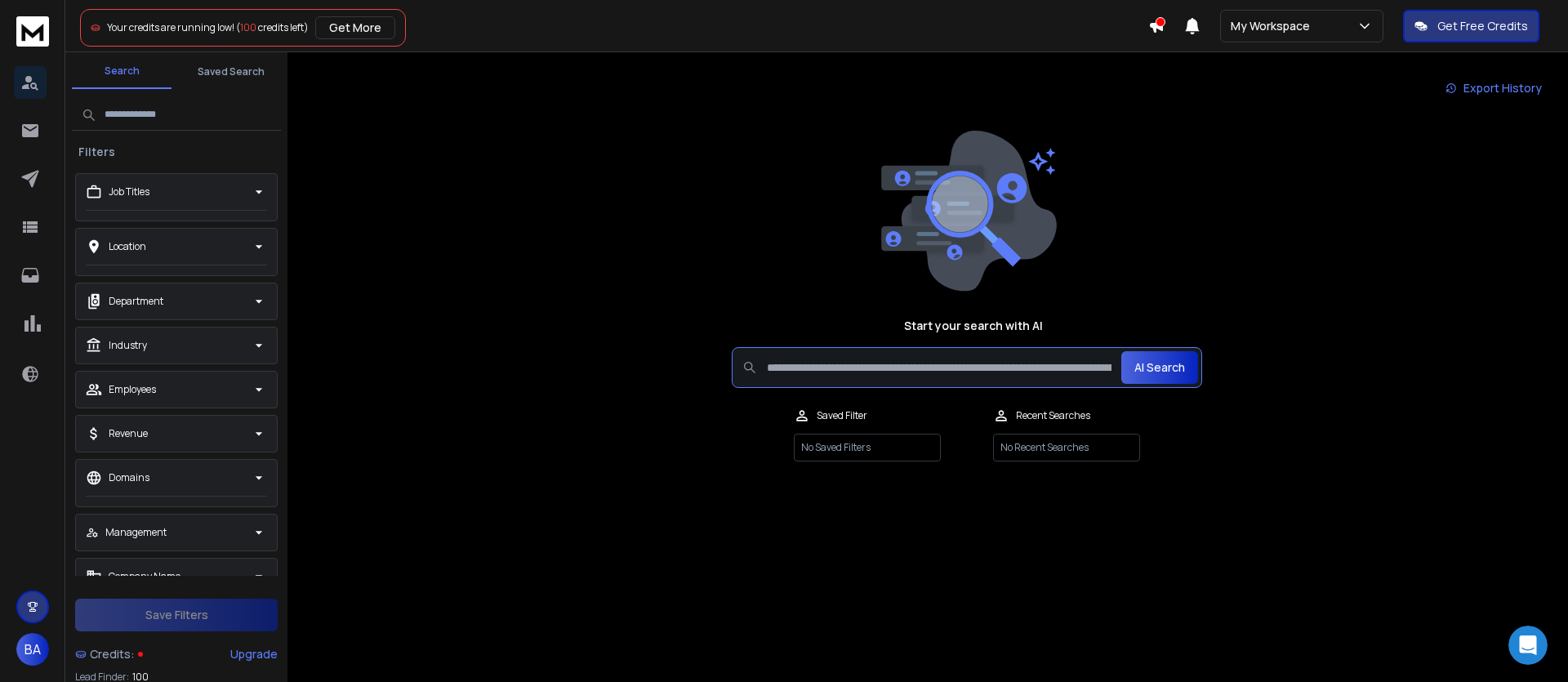
click at [810, 358] on textarea at bounding box center [939, 367] width 345 height 33
paste textarea "**********"
type textarea "**********"
click at [1173, 371] on button "AI Search" at bounding box center [1160, 367] width 77 height 33
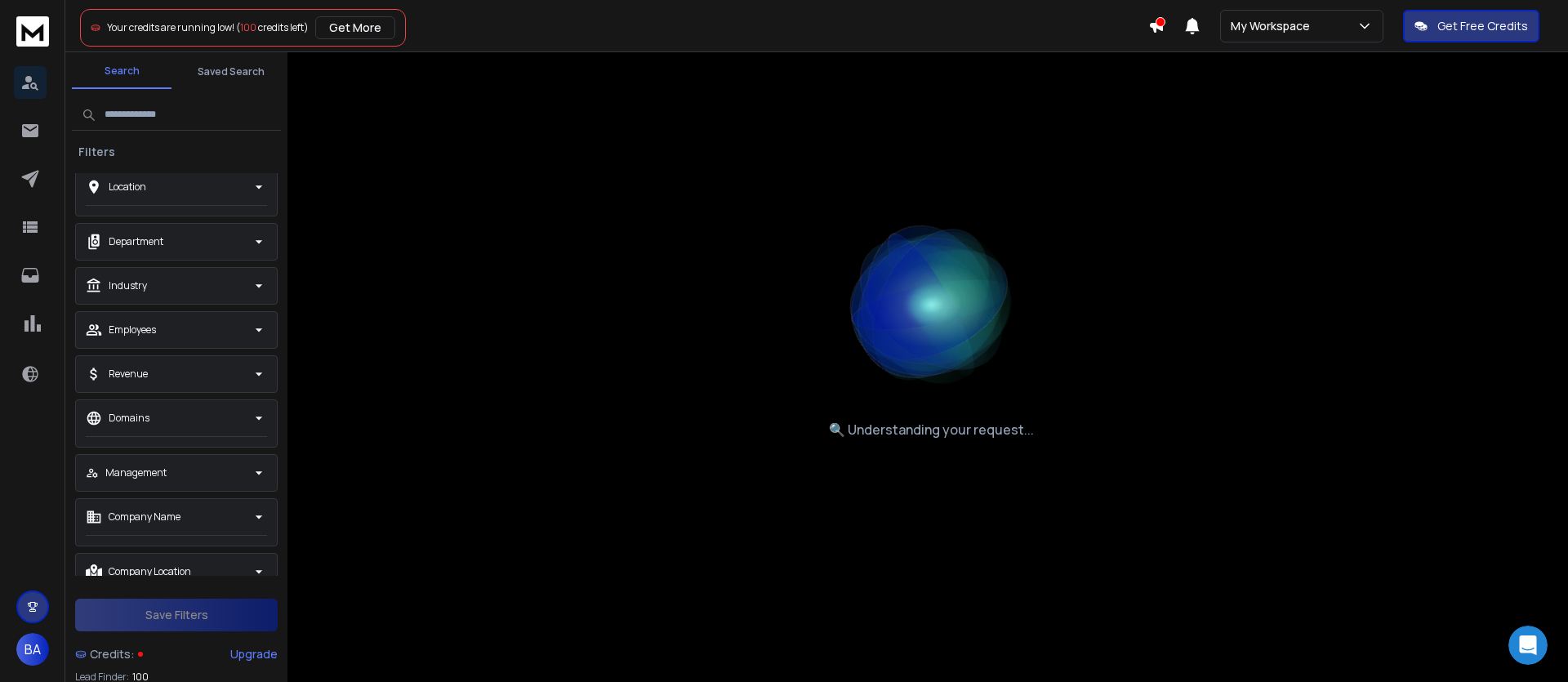
scroll to position [85, 0]
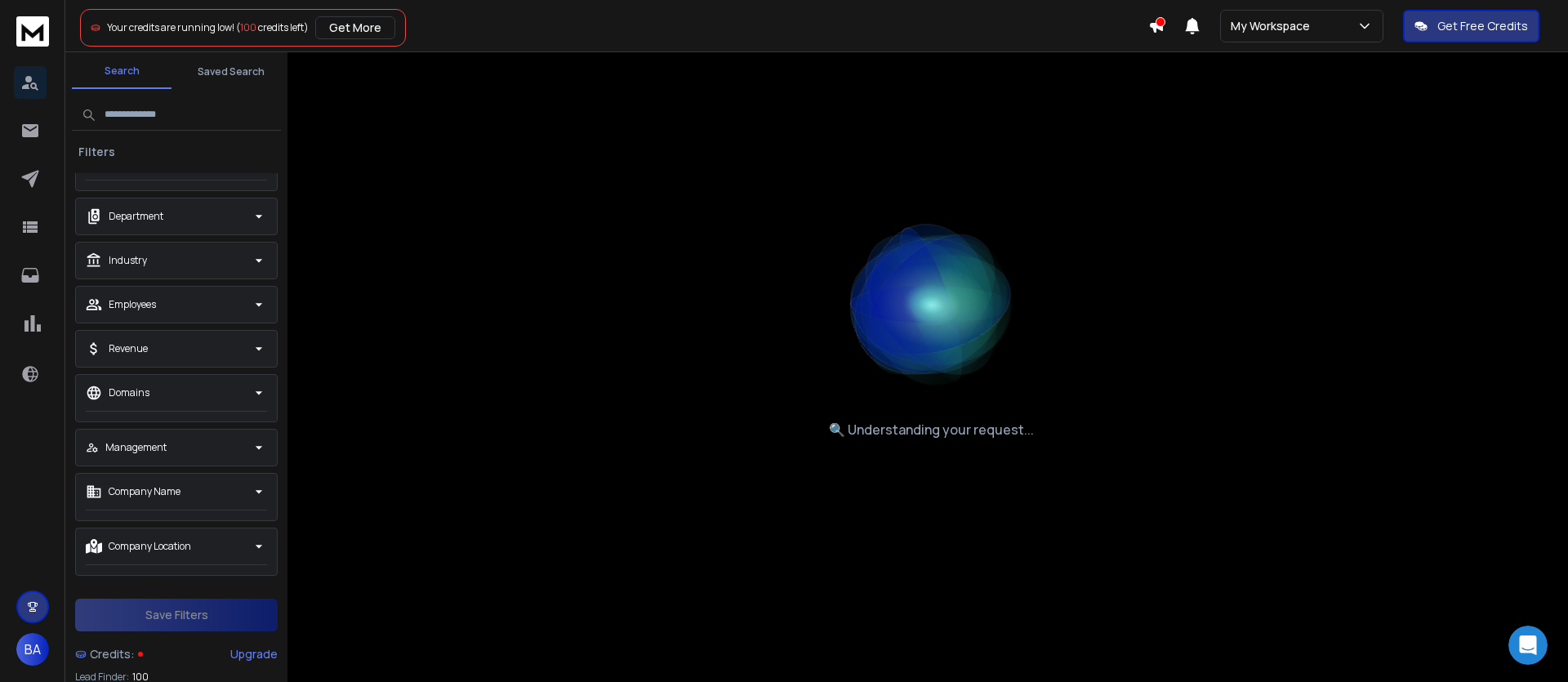
type input "********"
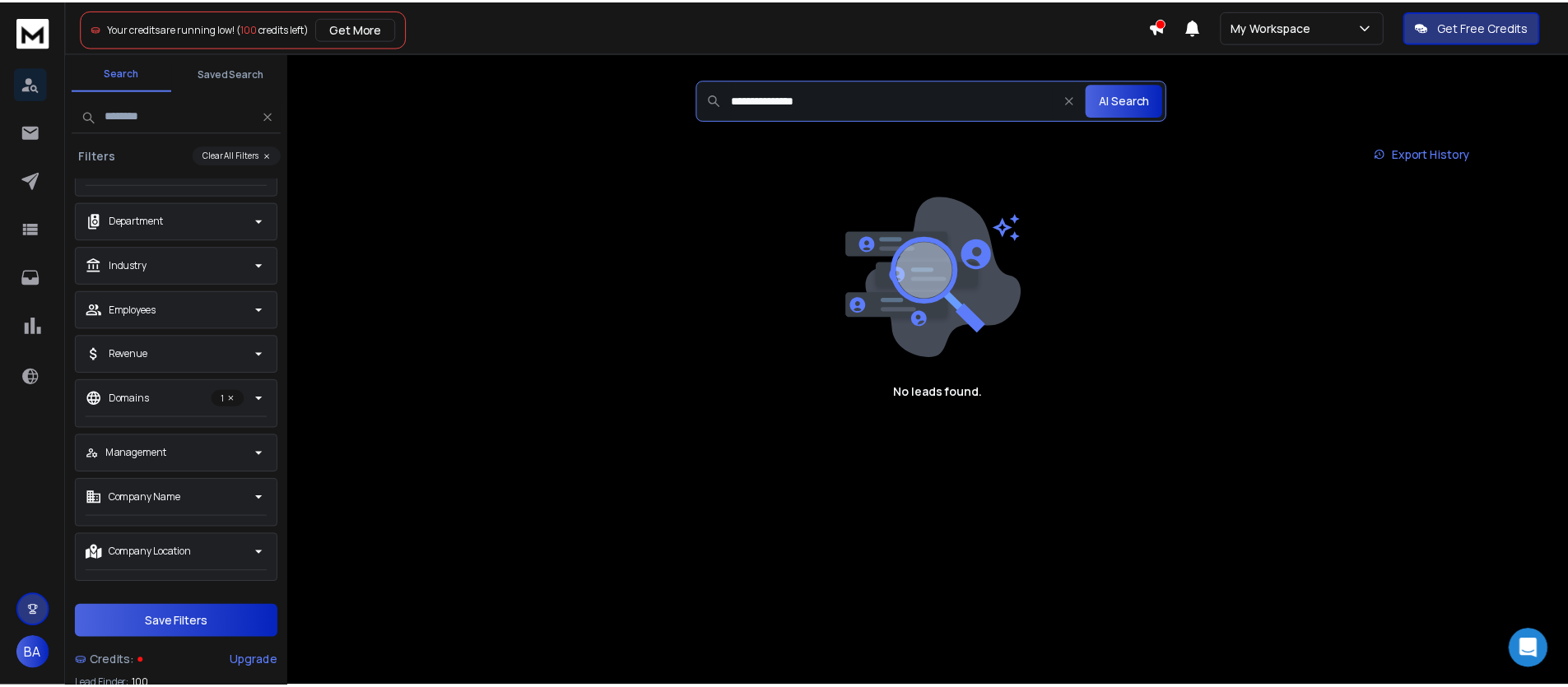
scroll to position [0, 0]
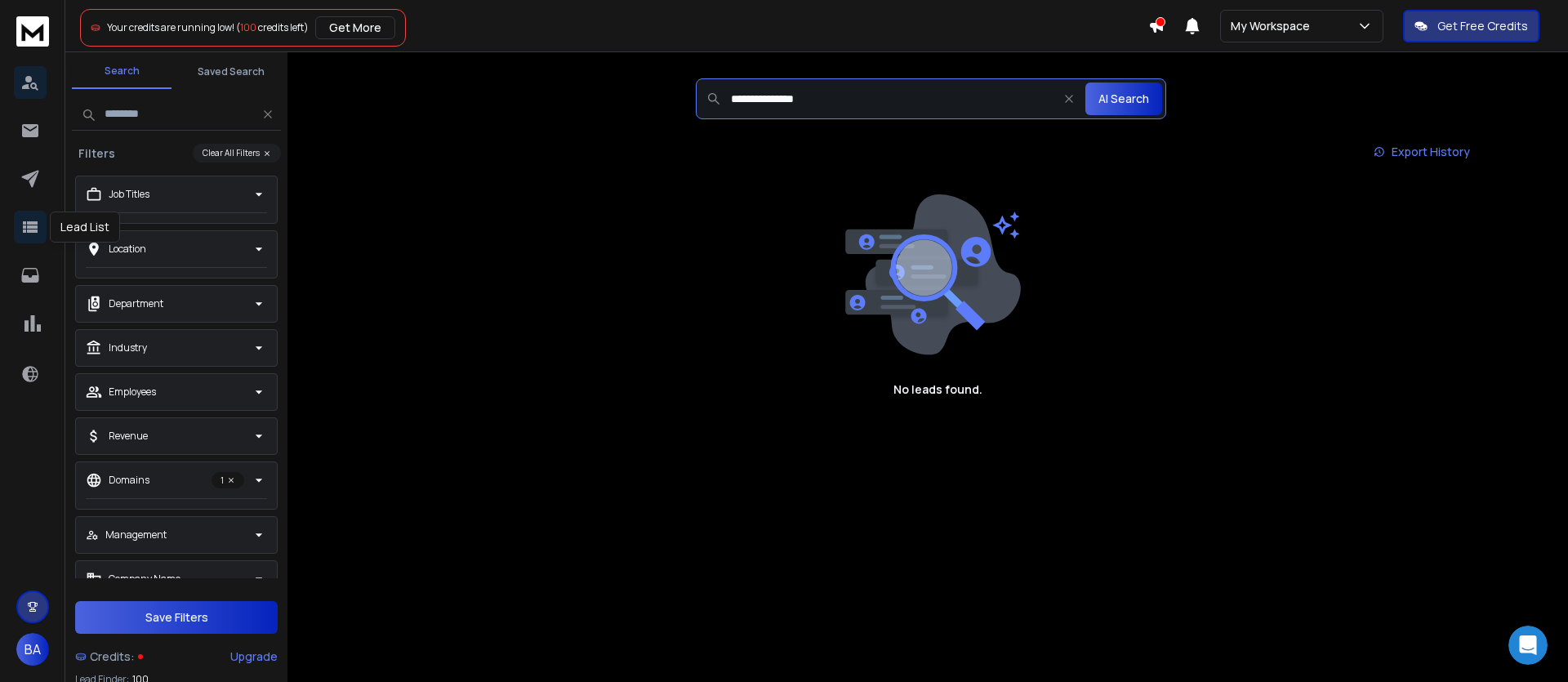
click at [32, 236] on icon at bounding box center [29, 227] width 19 height 19
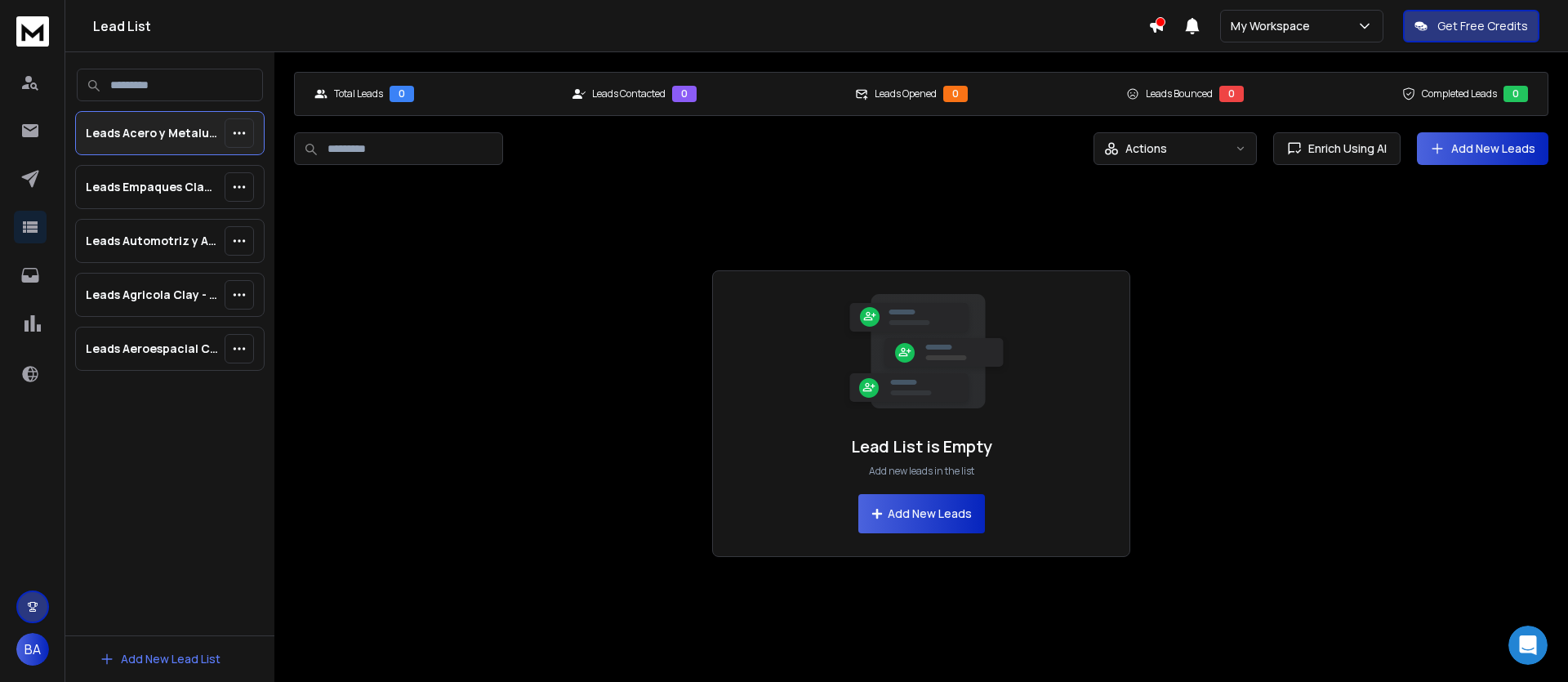
click at [153, 354] on p "Leads Aeroespacial Clay - GT+logistics" at bounding box center [152, 349] width 132 height 17
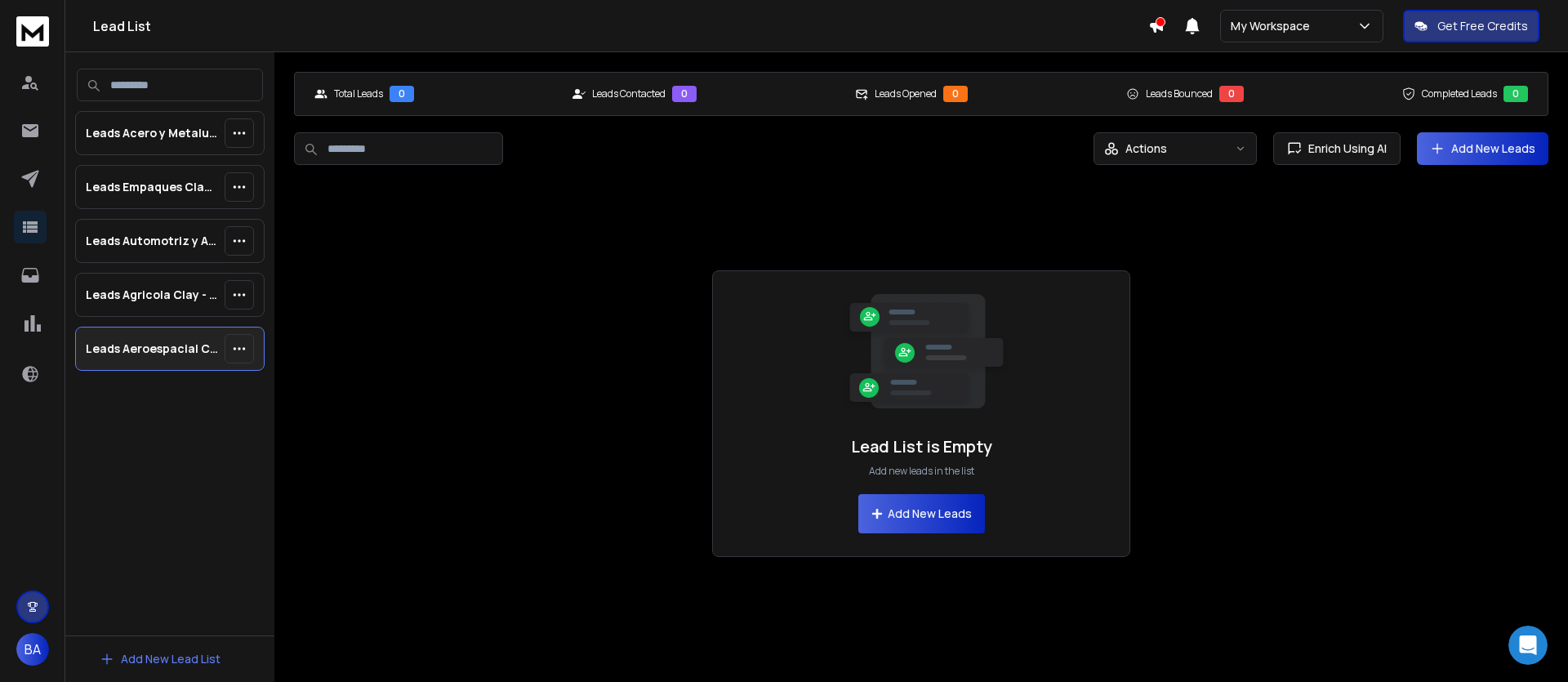
click at [324, 221] on div "Lead List is Empty Add new leads in the list Add New Leads" at bounding box center [921, 413] width 1255 height 461
click at [1224, 141] on div "Actions" at bounding box center [1166, 149] width 124 height 17
click at [1334, 319] on div "Lead List is Empty Add new leads in the list Add New Leads" at bounding box center [921, 413] width 1255 height 286
click at [672, 402] on div "Lead List is Empty Add new leads in the list Add New Leads" at bounding box center [921, 413] width 1255 height 286
click at [923, 520] on button "Add New Leads" at bounding box center [921, 513] width 126 height 39
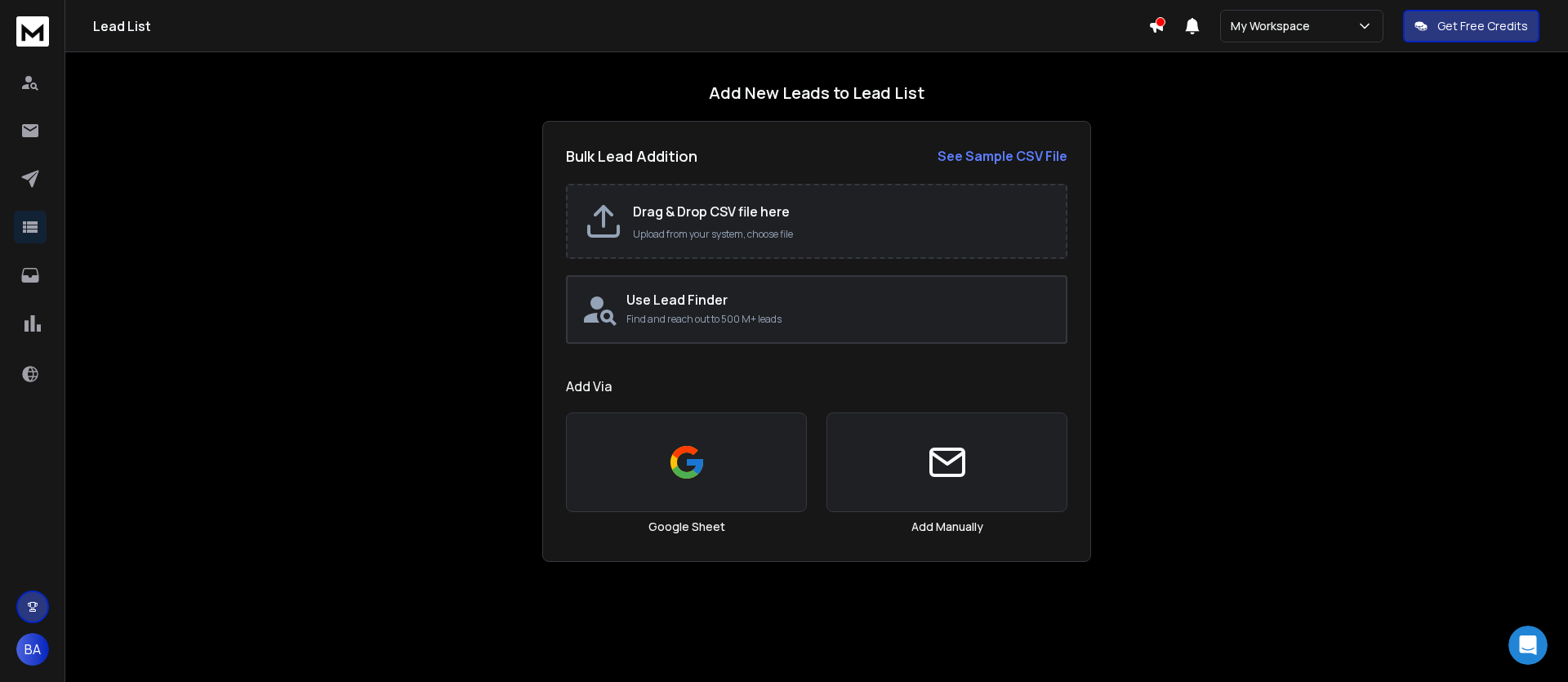
click at [771, 198] on div "Drag & Drop CSV file here Upload from your system, choose file" at bounding box center [816, 222] width 501 height 75
type input "**********"
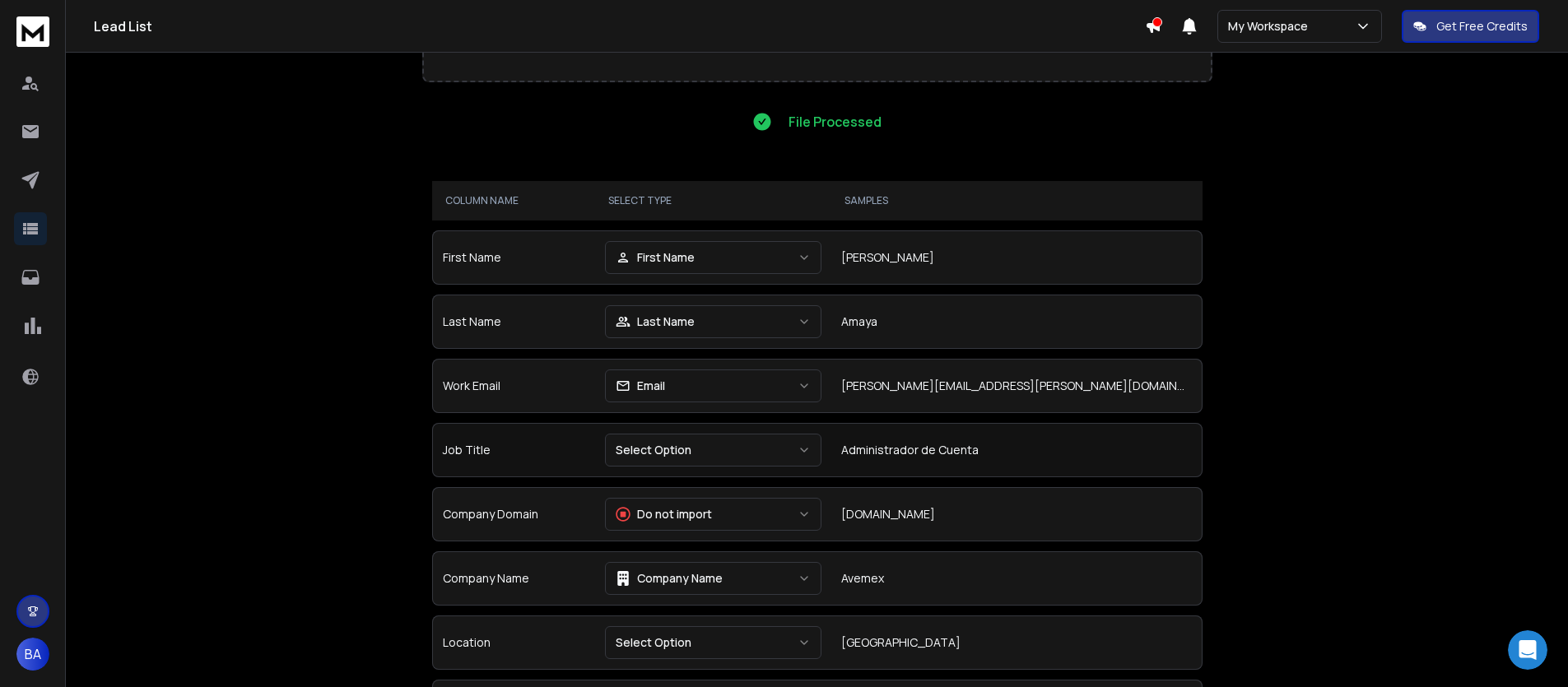
scroll to position [491, 0]
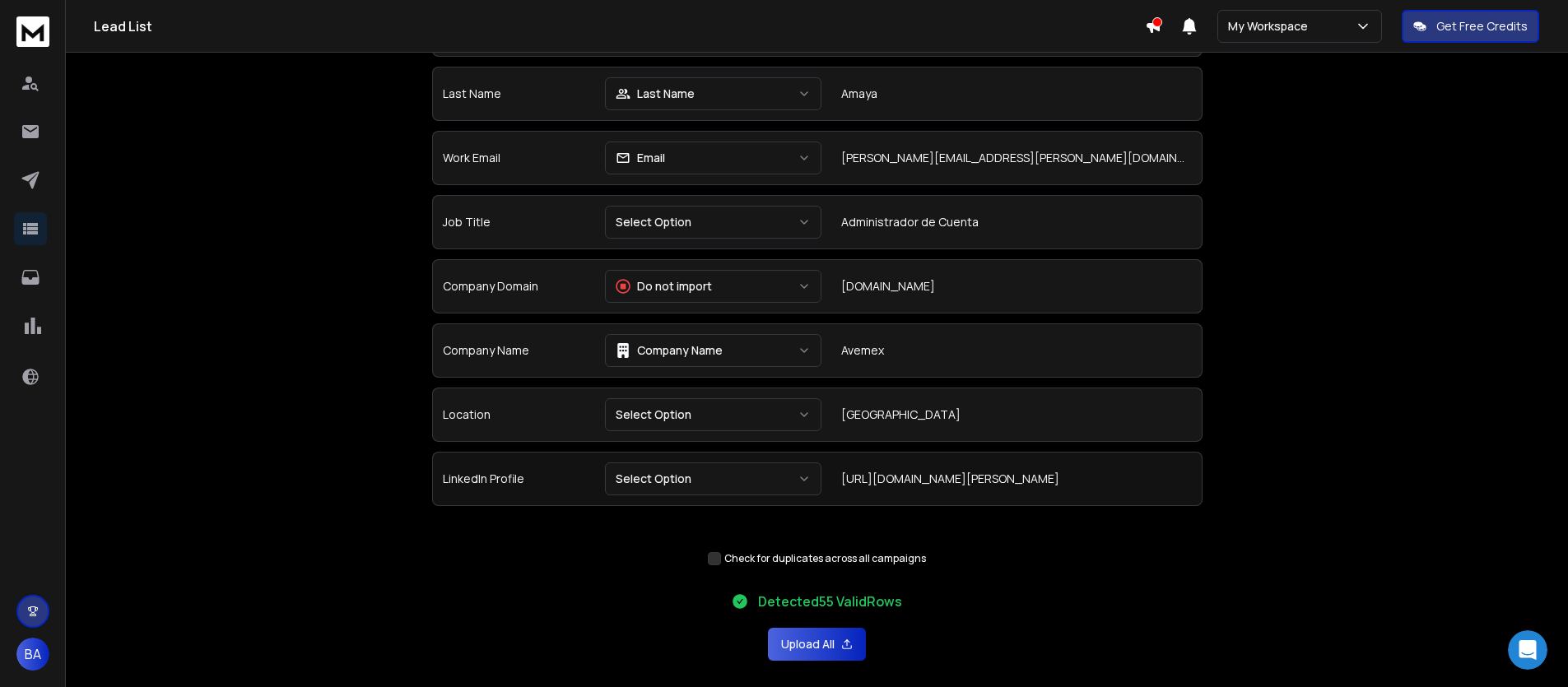
click at [649, 462] on button "Select Option" at bounding box center [713, 478] width 217 height 33
click at [705, 398] on button "Select Option" at bounding box center [713, 414] width 217 height 33
click at [734, 334] on button "Do not import" at bounding box center [719, 350] width 217 height 33
click at [687, 470] on div "Personalization" at bounding box center [669, 479] width 107 height 17
click at [696, 406] on div "Do not import" at bounding box center [664, 415] width 96 height 17
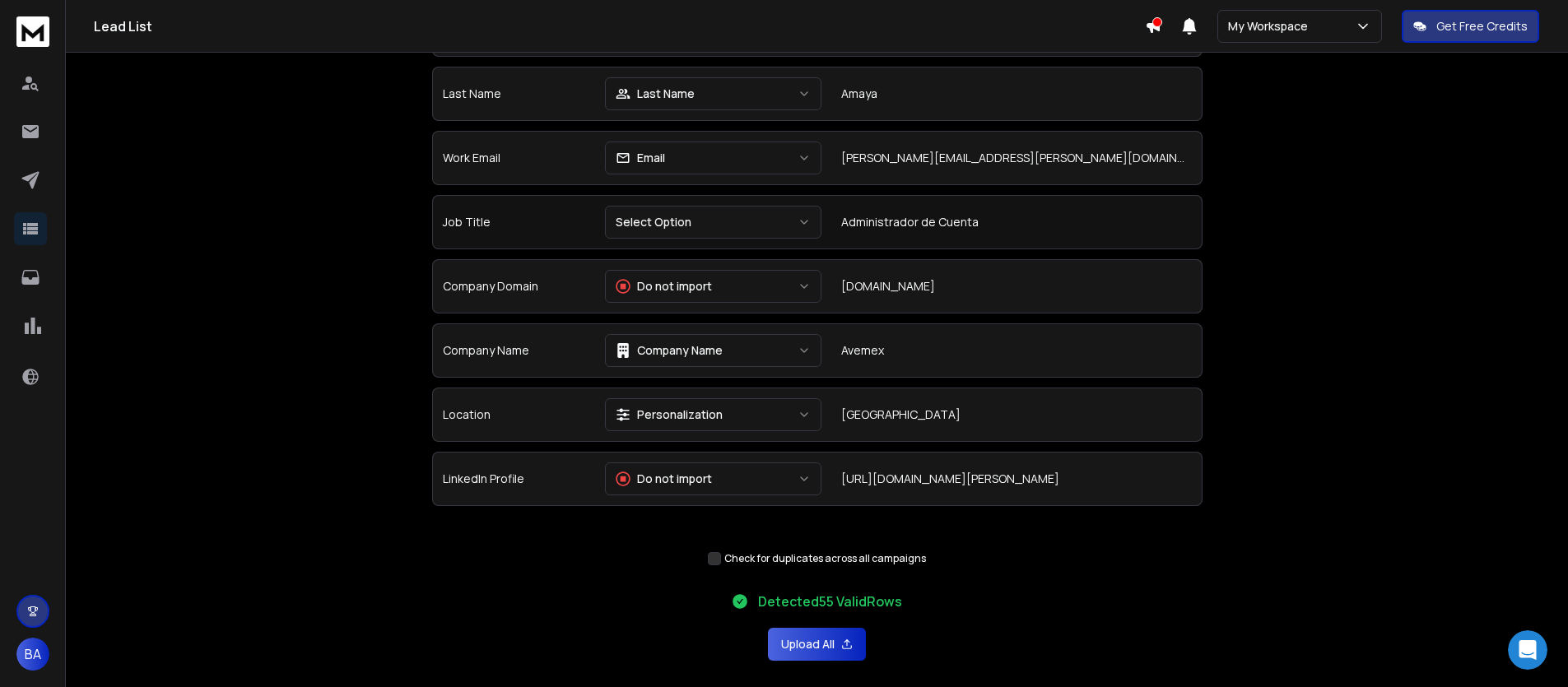
click at [706, 206] on button "Select Option" at bounding box center [713, 222] width 217 height 33
click label "Check for duplicates across all campaigns"
click button "Check for duplicates across all campaigns"
click button "Upload All"
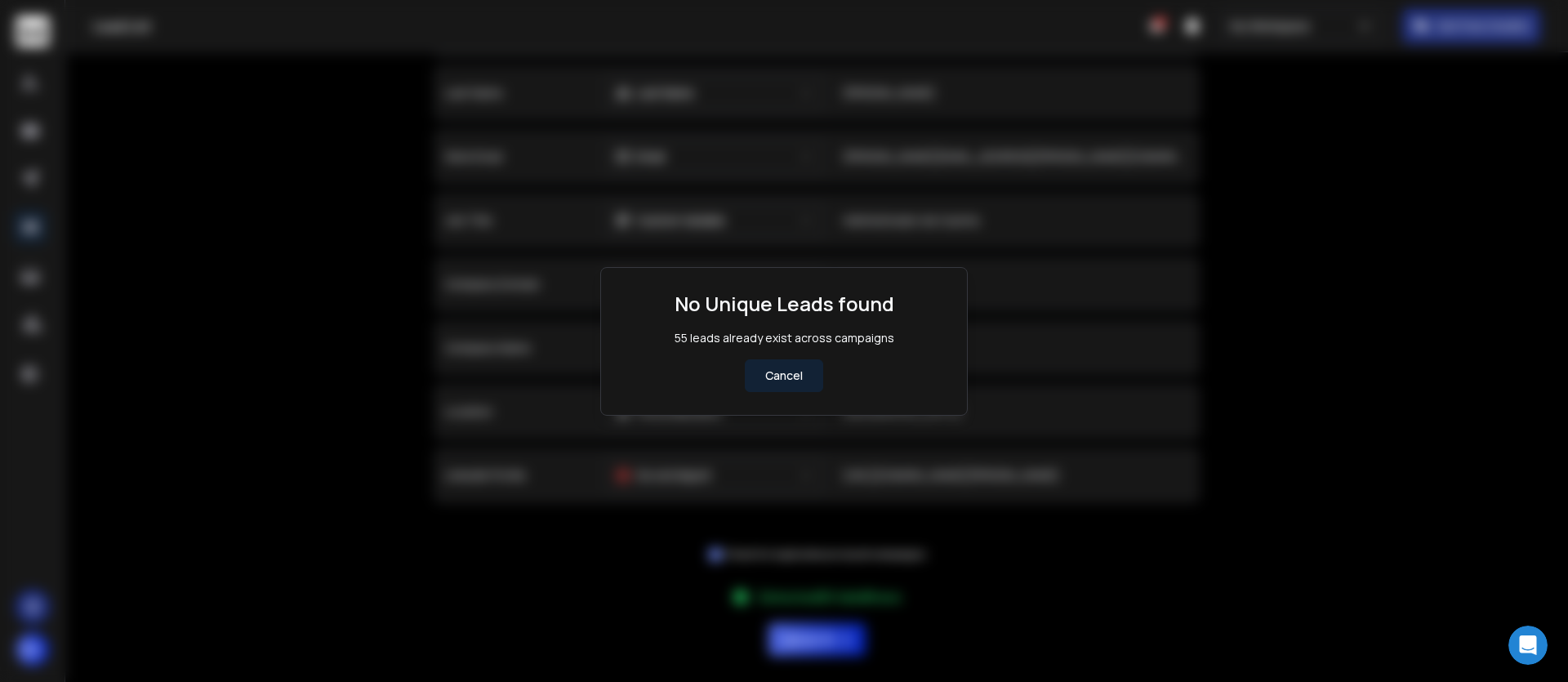
click button "Cancel"
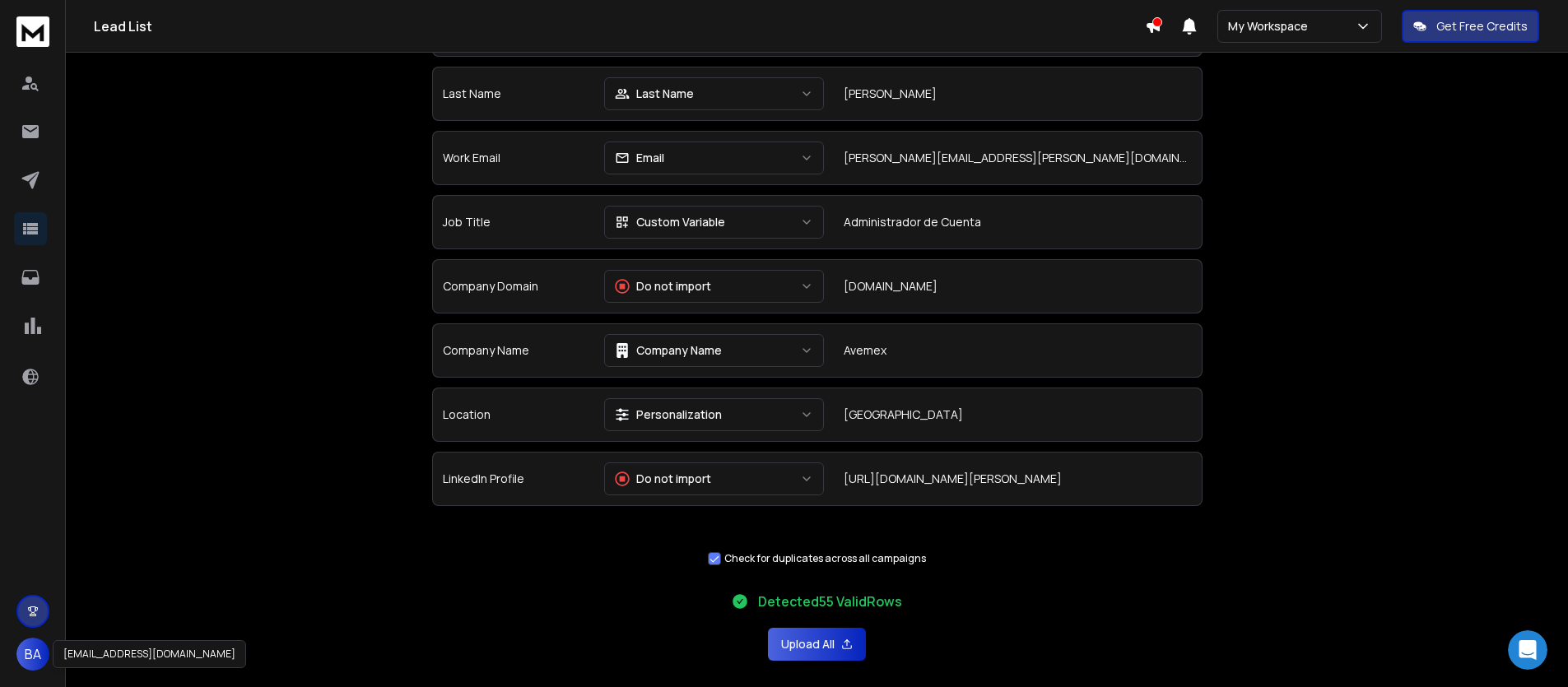
click span "BA"
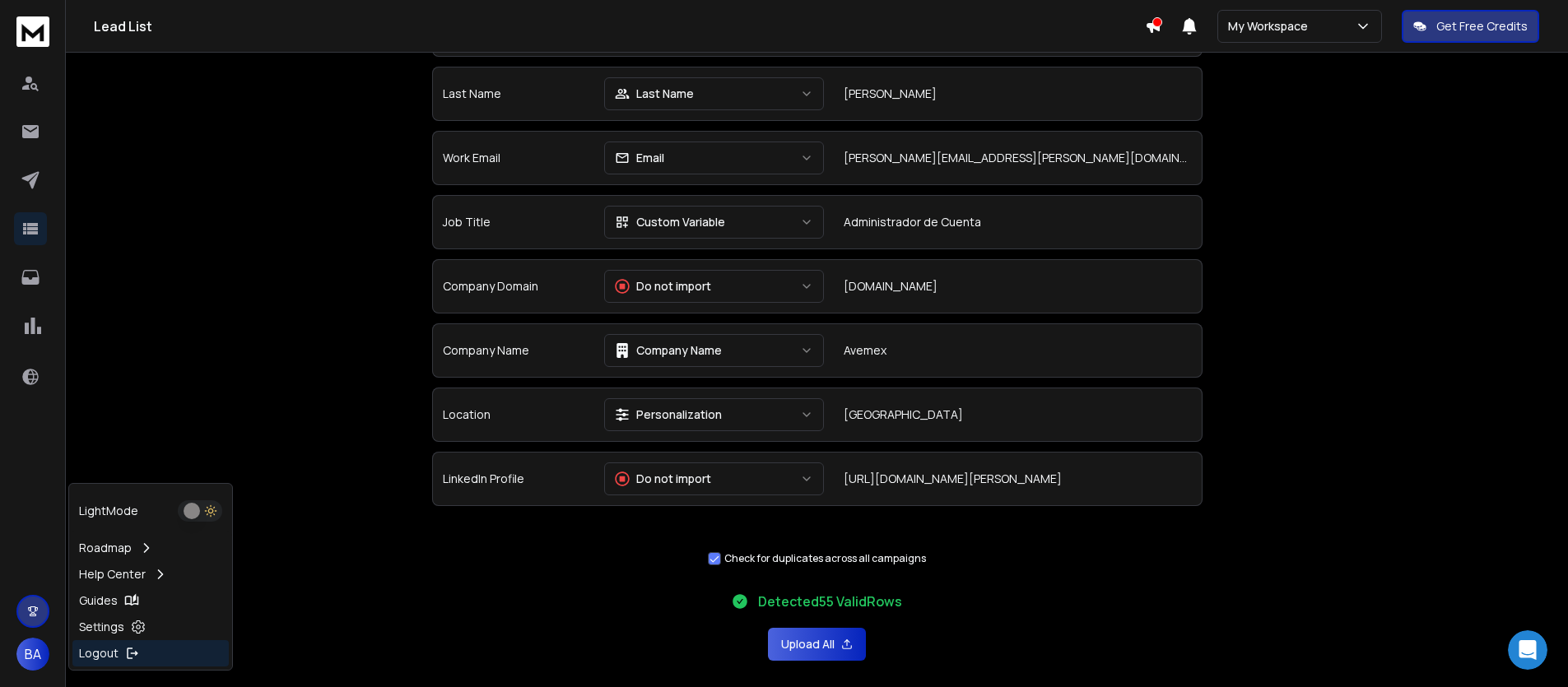
click p "Logout"
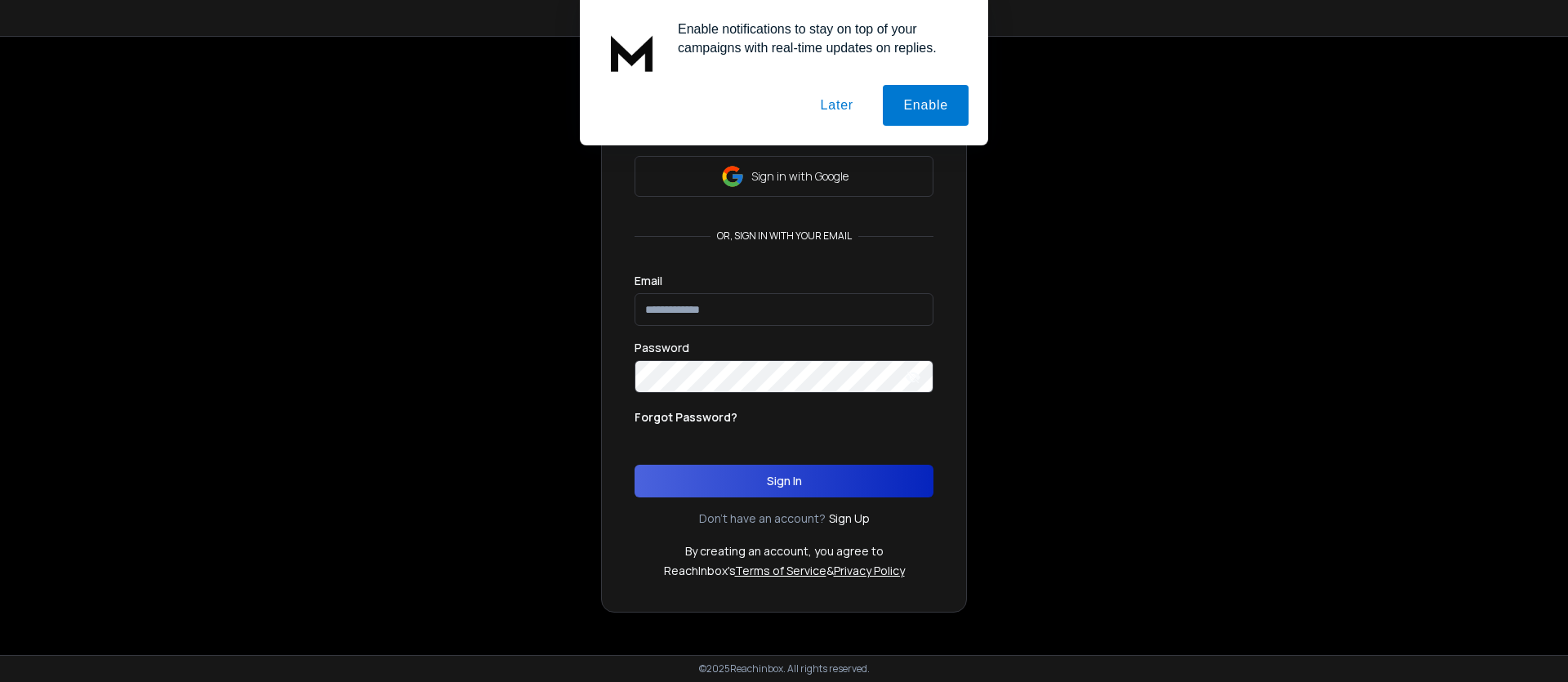
type input "**********"
click at [732, 461] on form "**********" at bounding box center [784, 386] width 299 height 222
click at [731, 468] on button "Sign In" at bounding box center [784, 480] width 299 height 33
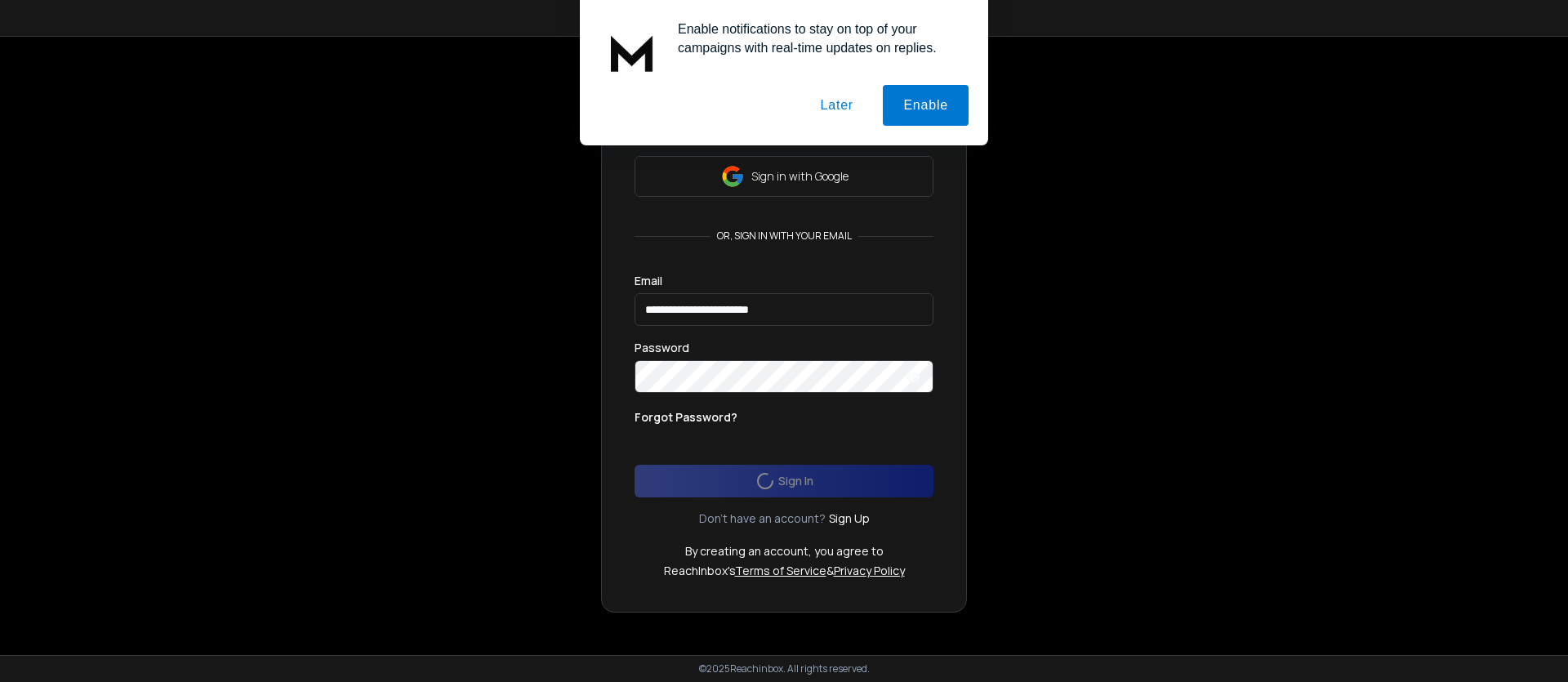
click at [846, 99] on button "Later" at bounding box center [836, 105] width 74 height 41
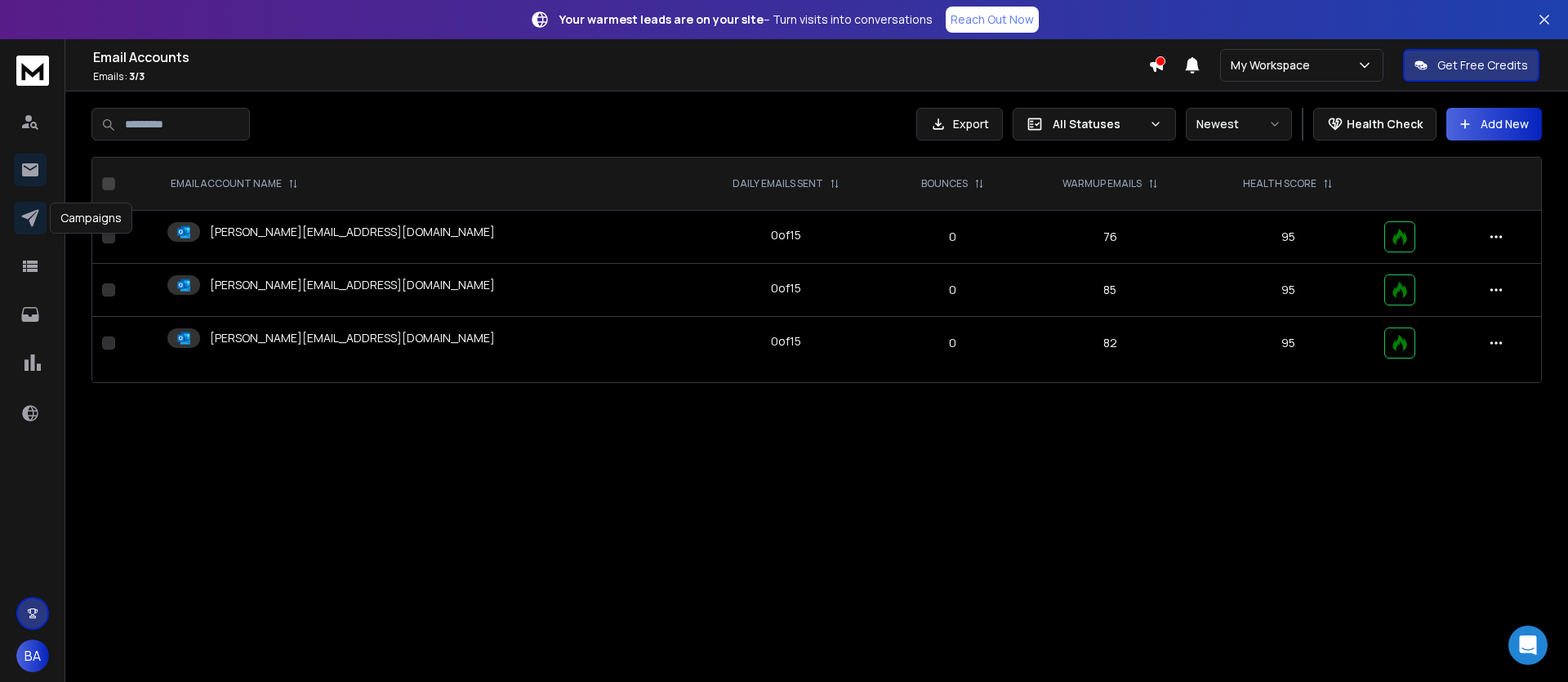
click at [27, 220] on icon at bounding box center [29, 218] width 19 height 19
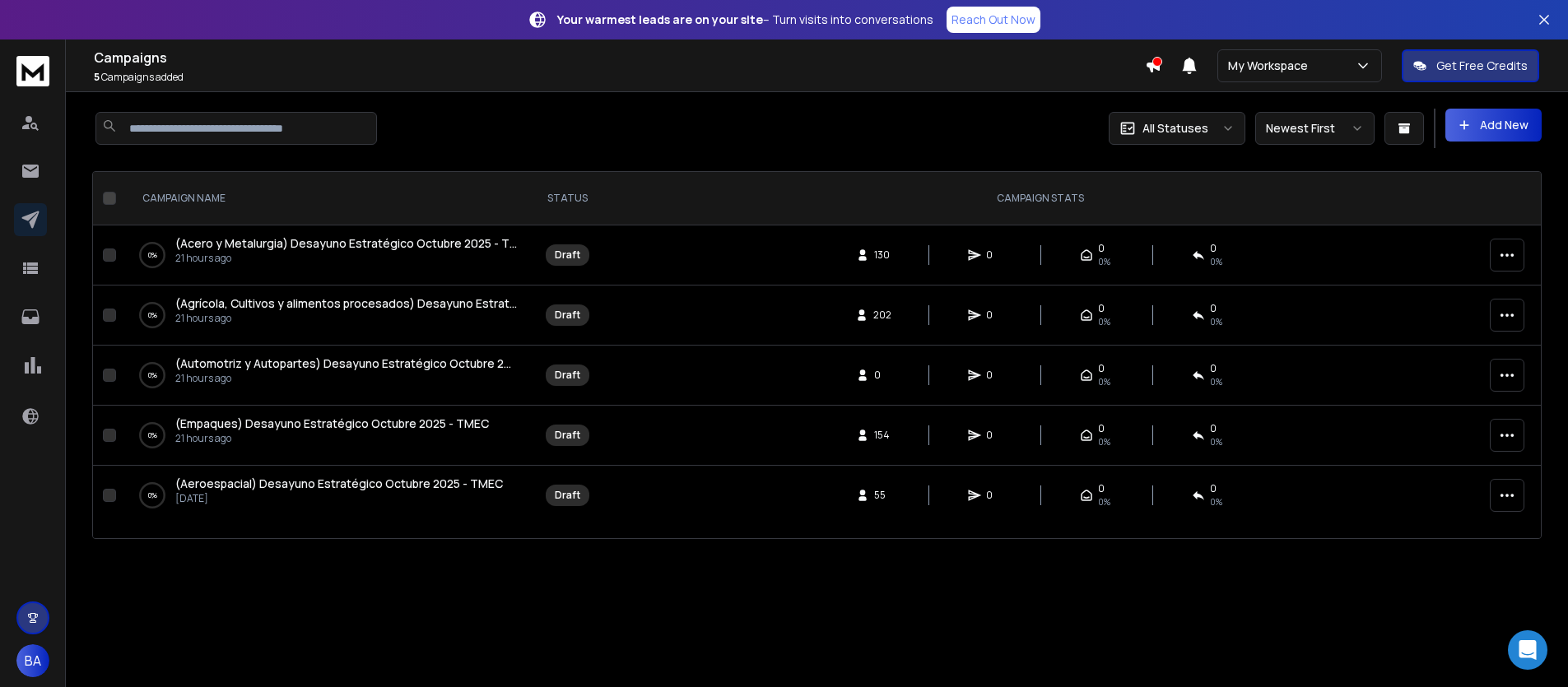
click at [309, 250] on span "(Acero y Metalurgia) Desayuno Estratégico Octubre 2025 - TMEC" at bounding box center [354, 243] width 358 height 16
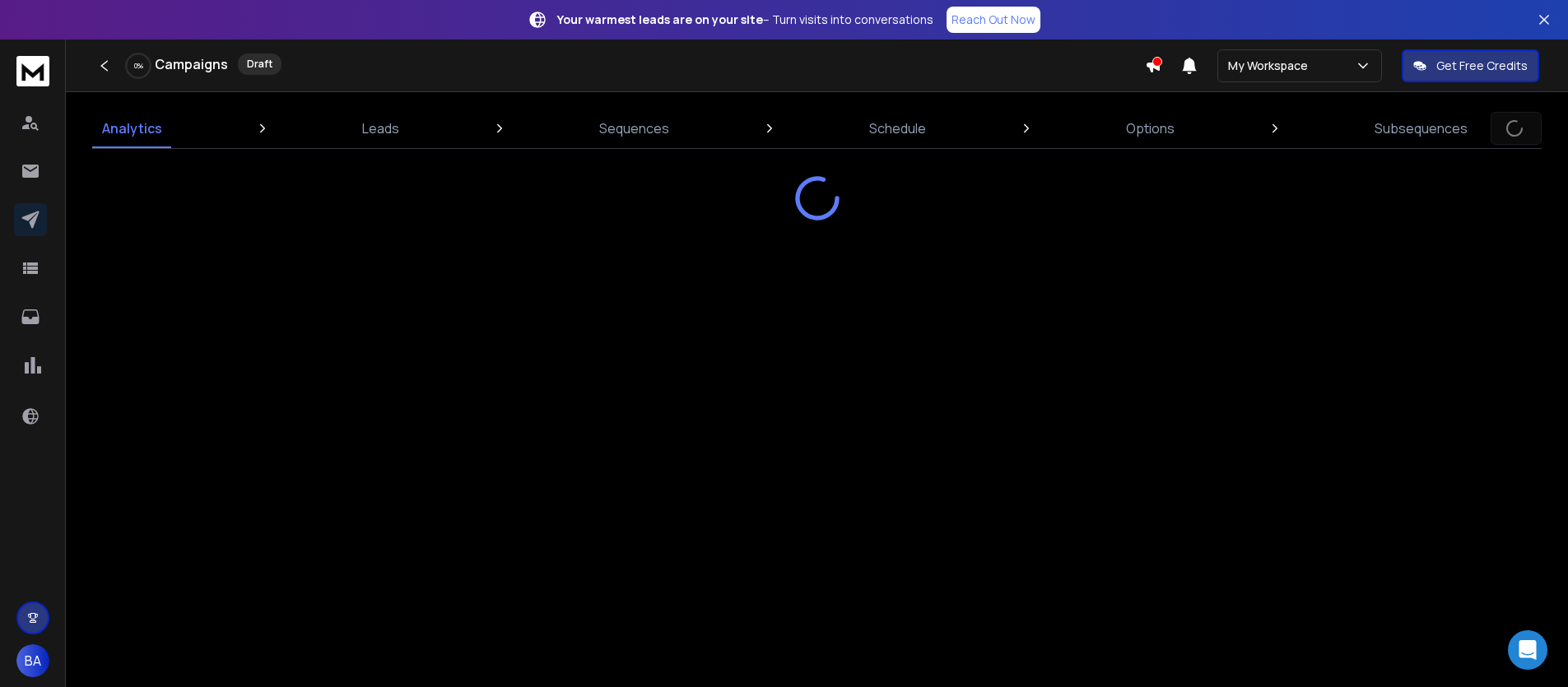
click at [416, 124] on div "Analytics Leads Sequences Schedule Options Subsequences" at bounding box center [784, 128] width 1385 height 40
click at [407, 129] on link "Leads" at bounding box center [380, 128] width 57 height 40
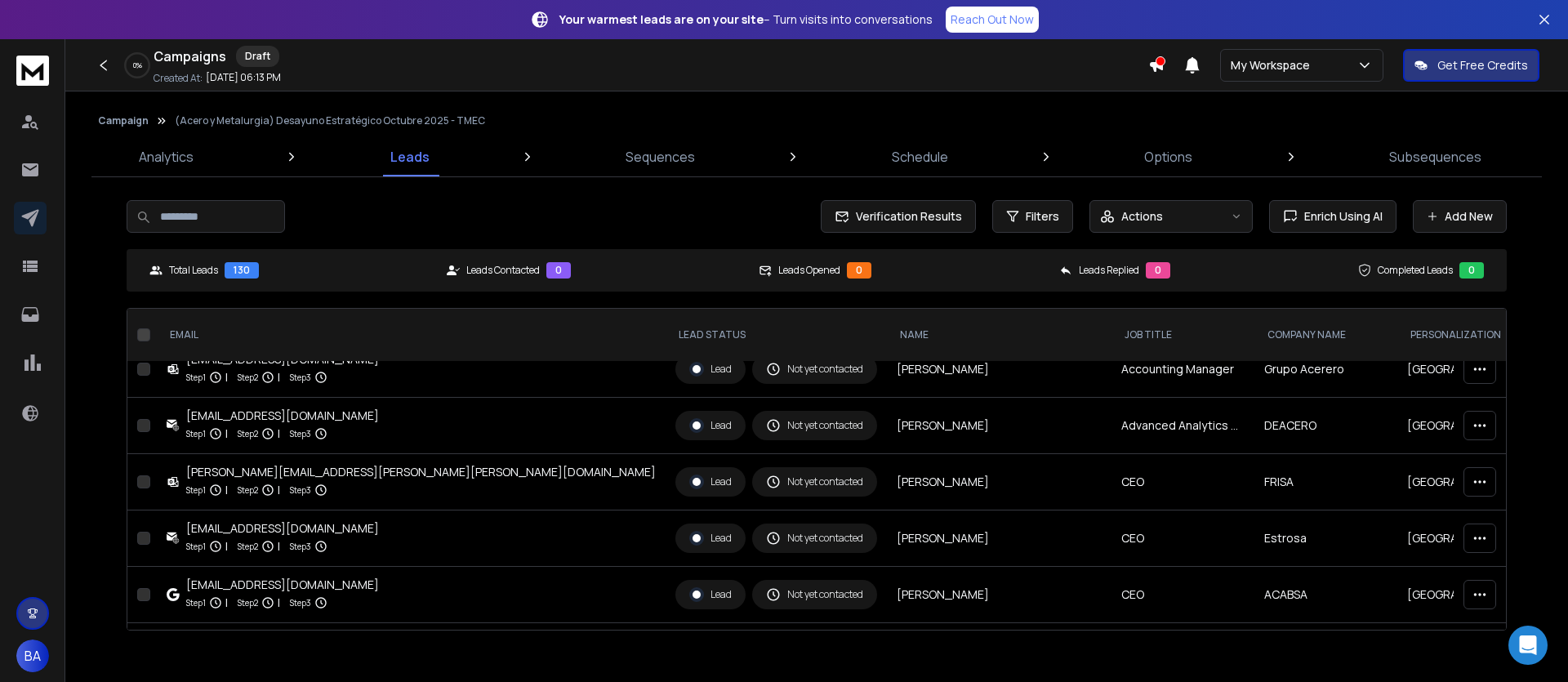
scroll to position [45, 0]
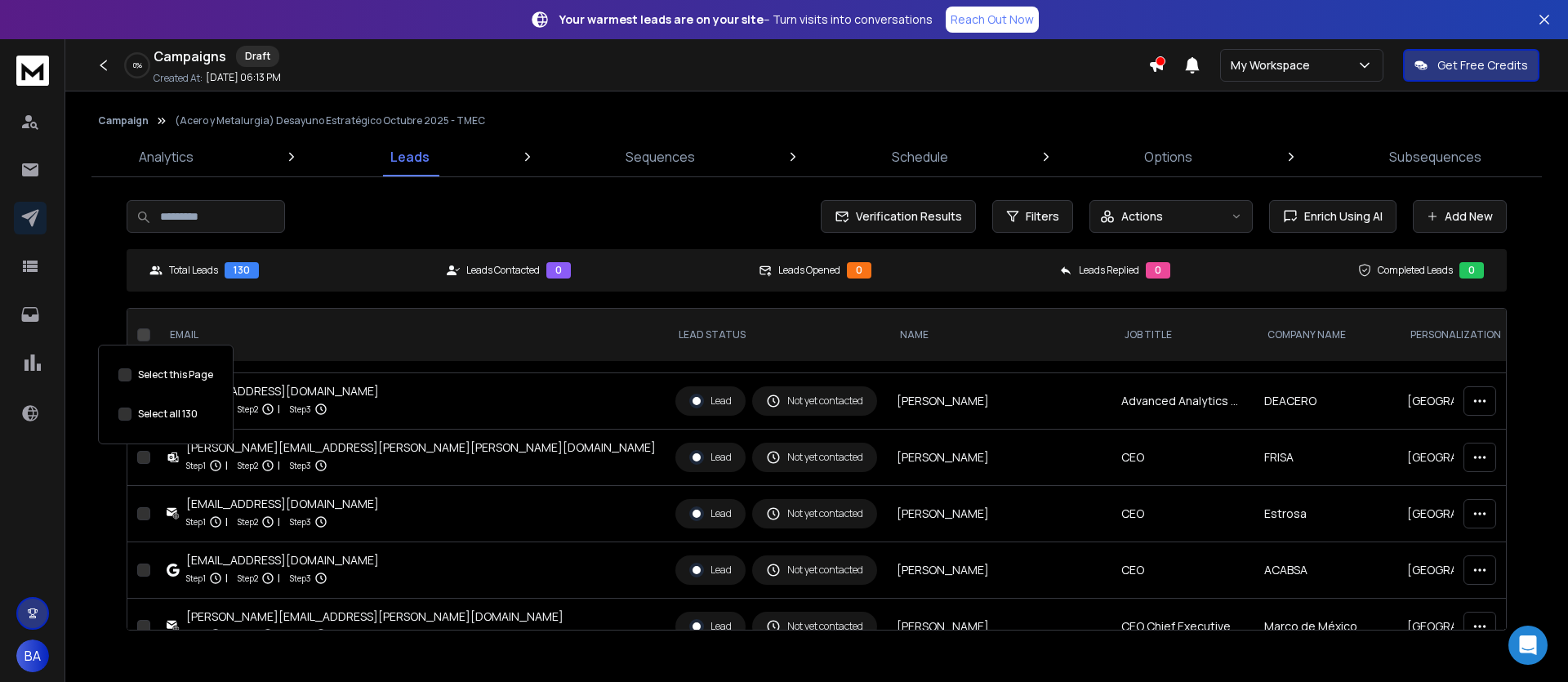
click at [149, 331] on button "Select this Page" at bounding box center [144, 335] width 13 height 13
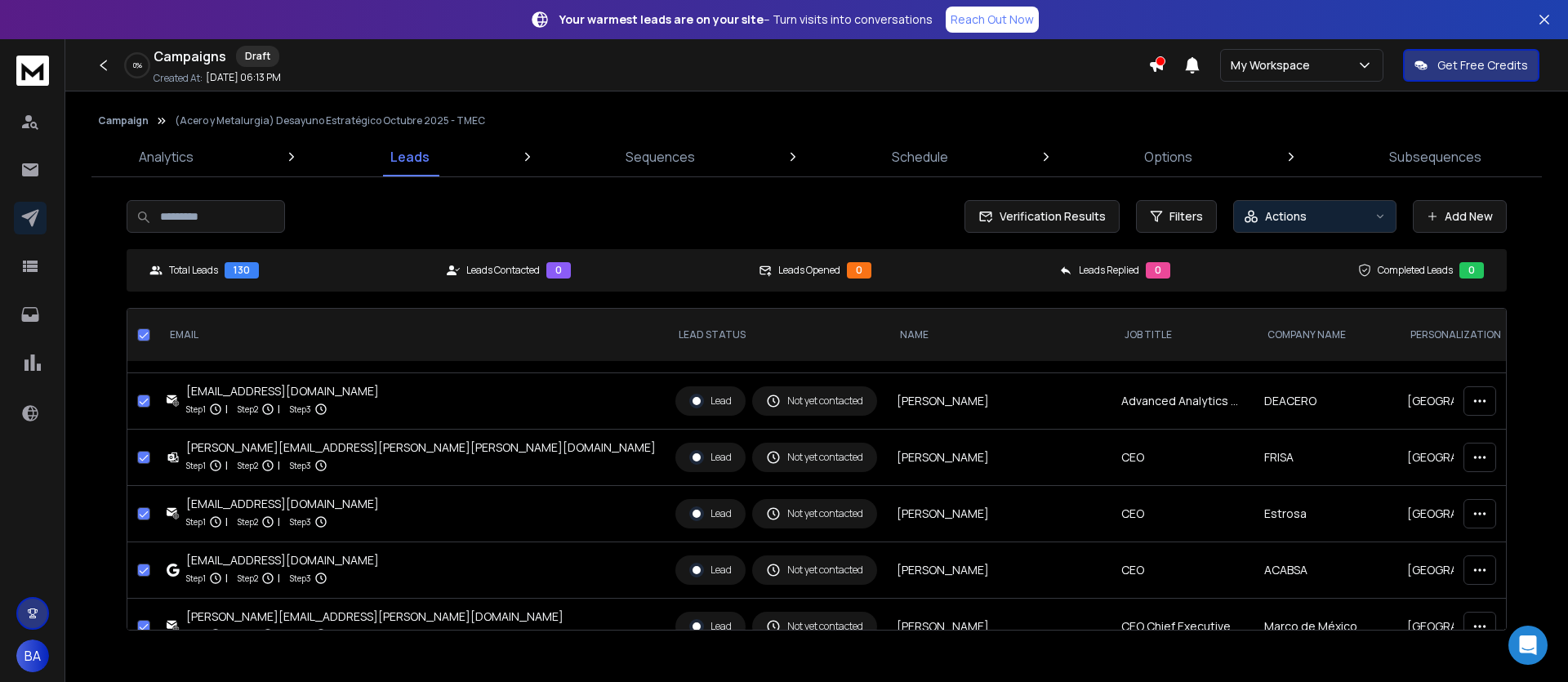
click at [1368, 227] on button "Actions" at bounding box center [1314, 216] width 163 height 33
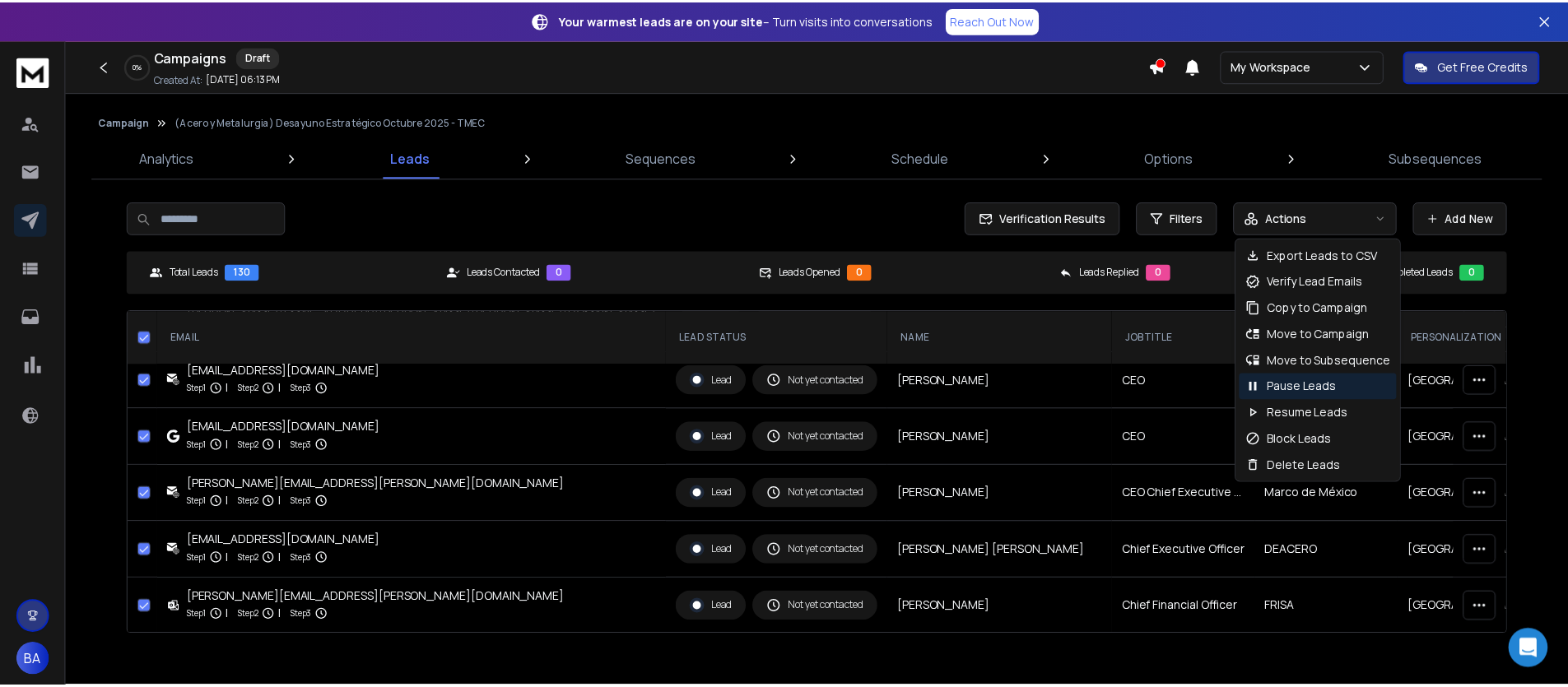
scroll to position [204, 0]
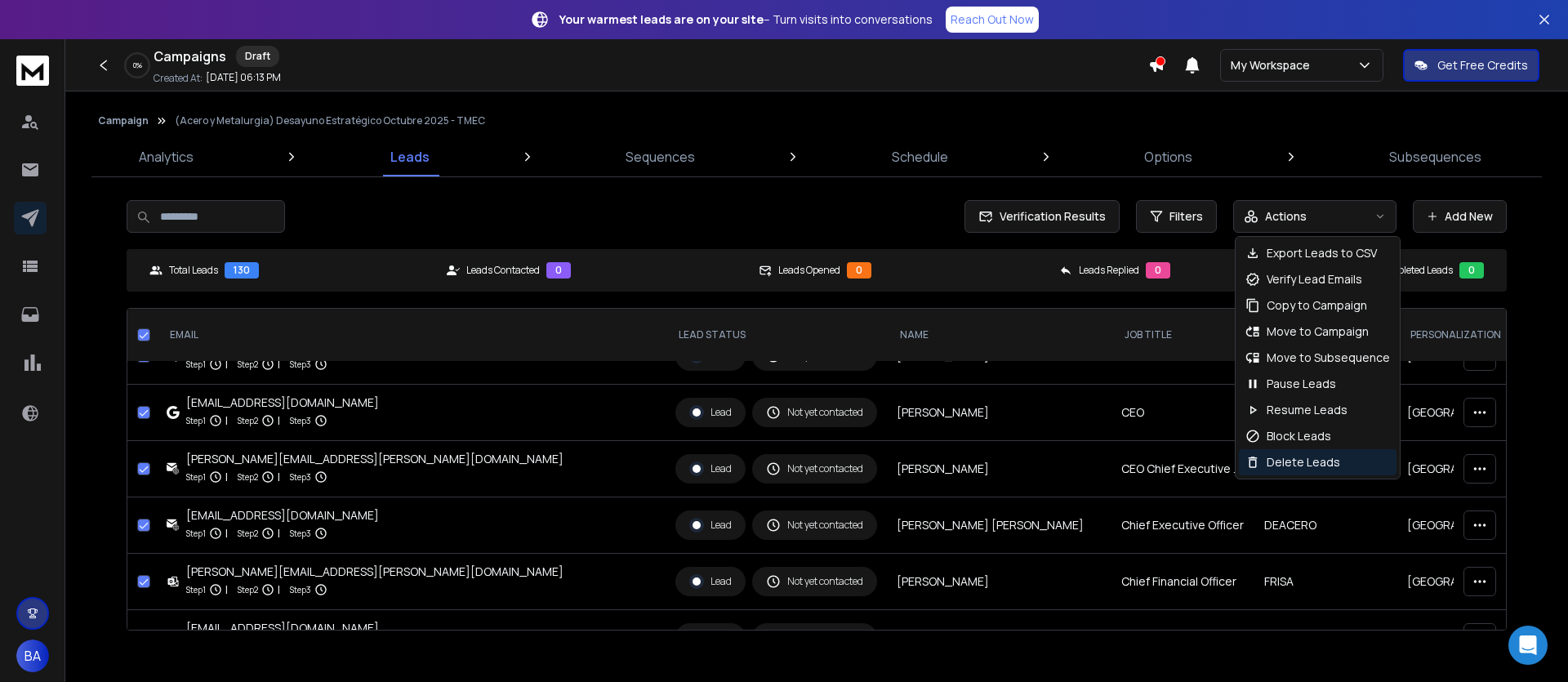
click at [1319, 464] on p "Delete Leads" at bounding box center [1303, 462] width 74 height 17
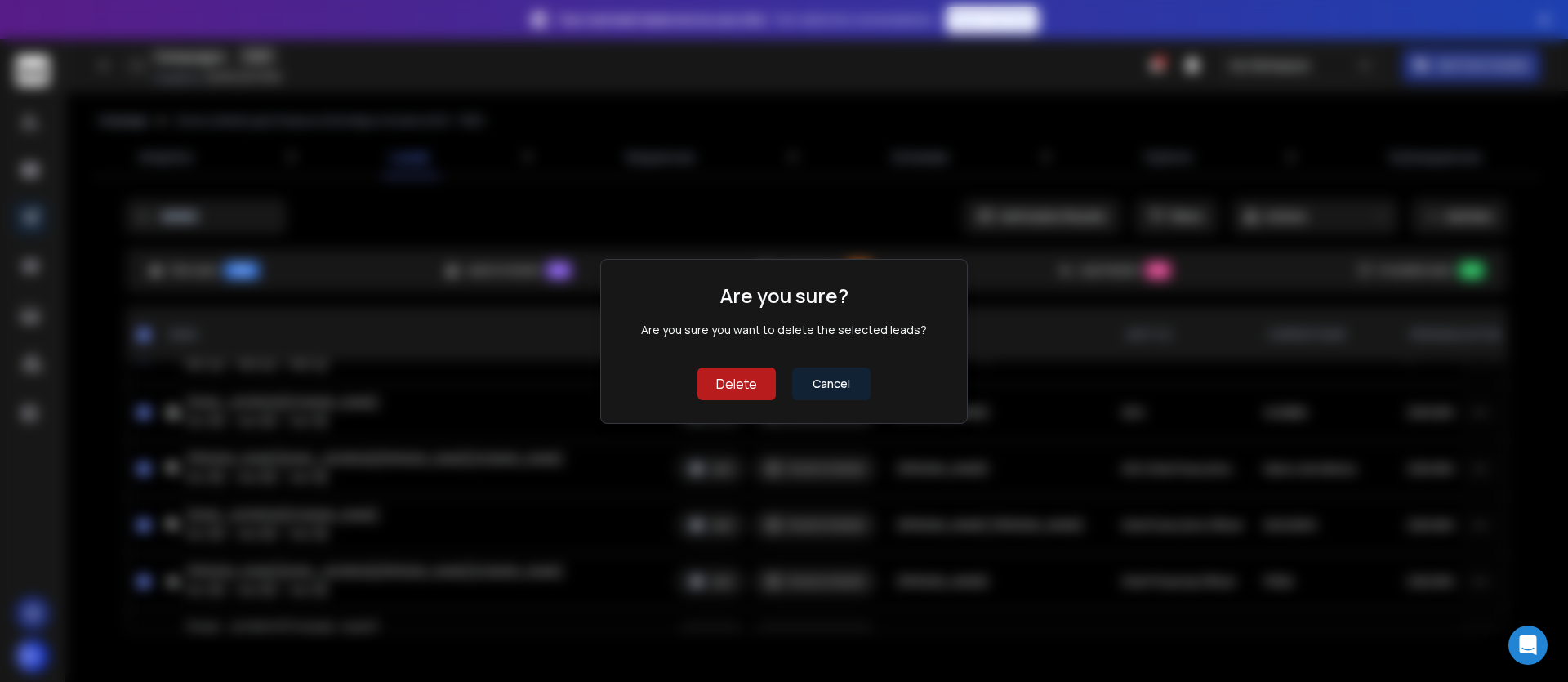
click at [753, 378] on button "Delete" at bounding box center [737, 383] width 79 height 33
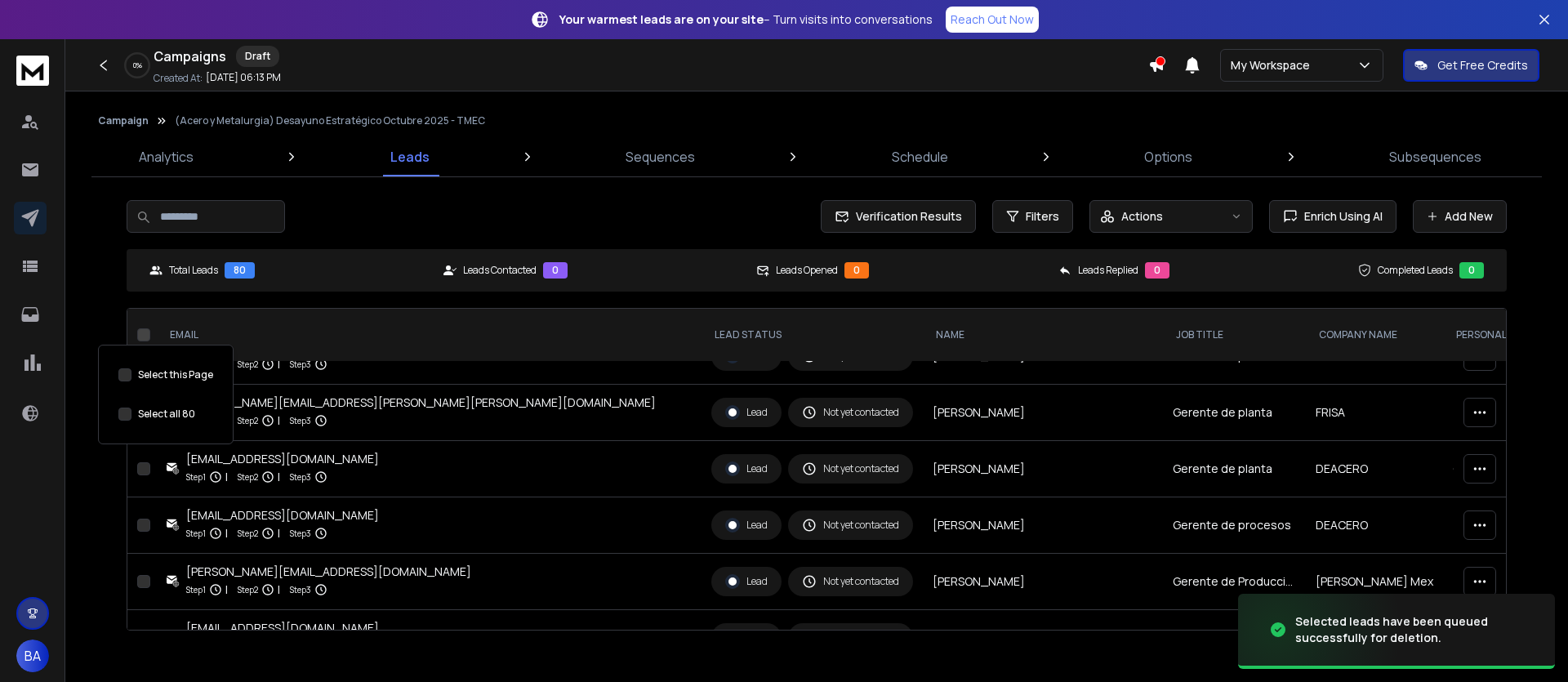
click at [146, 403] on div "Select all 80" at bounding box center [165, 413] width 95 height 33
click at [148, 413] on label "Select all 80" at bounding box center [167, 414] width 57 height 13
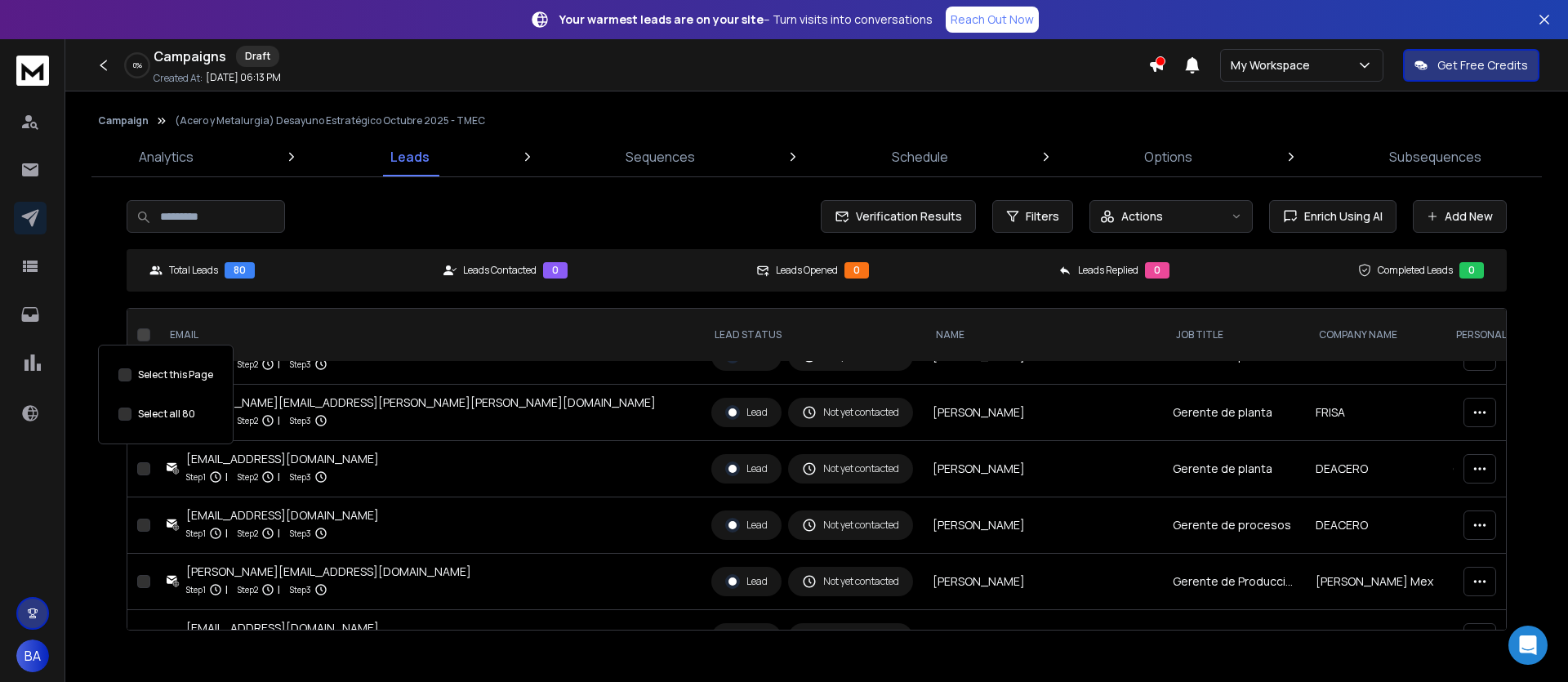
click at [122, 413] on button "Select this Page" at bounding box center [125, 414] width 13 height 13
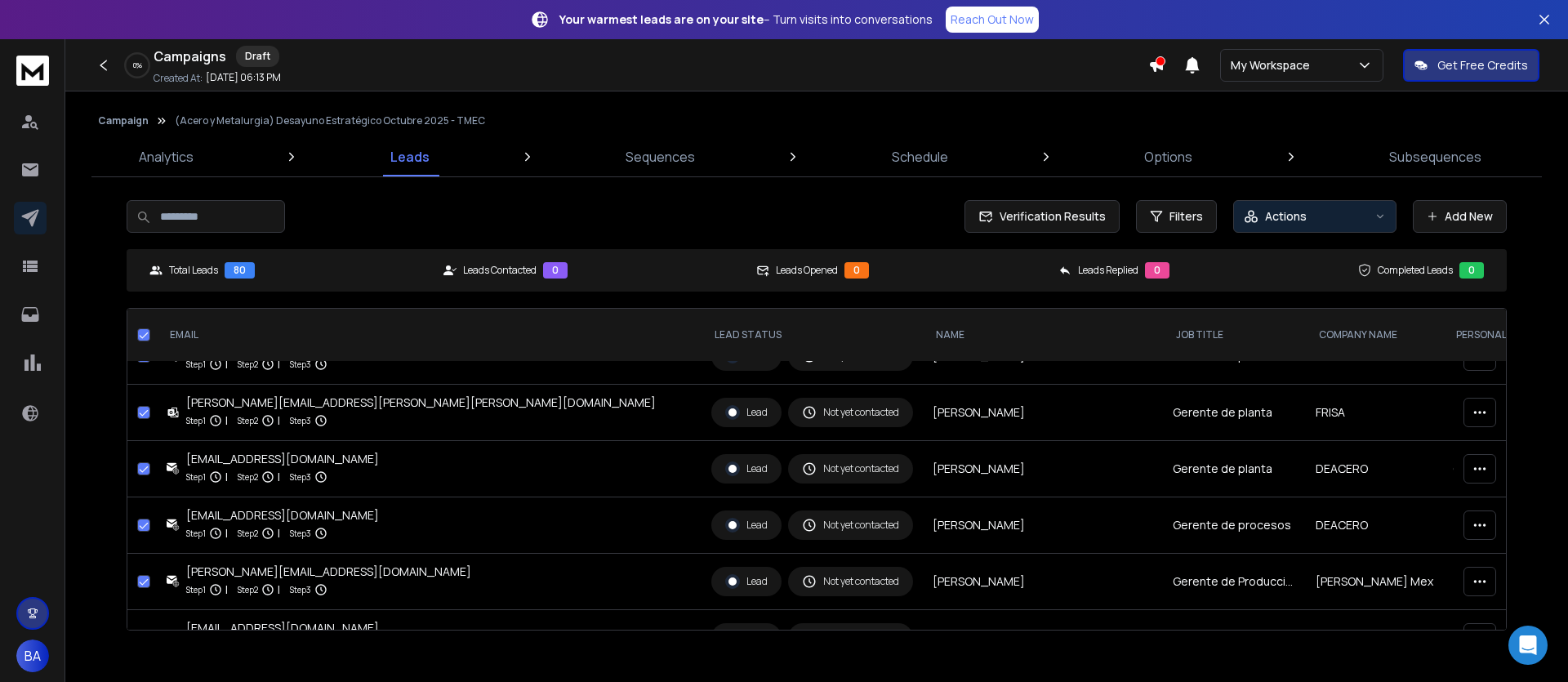
click at [1349, 223] on div "Actions" at bounding box center [1306, 217] width 124 height 17
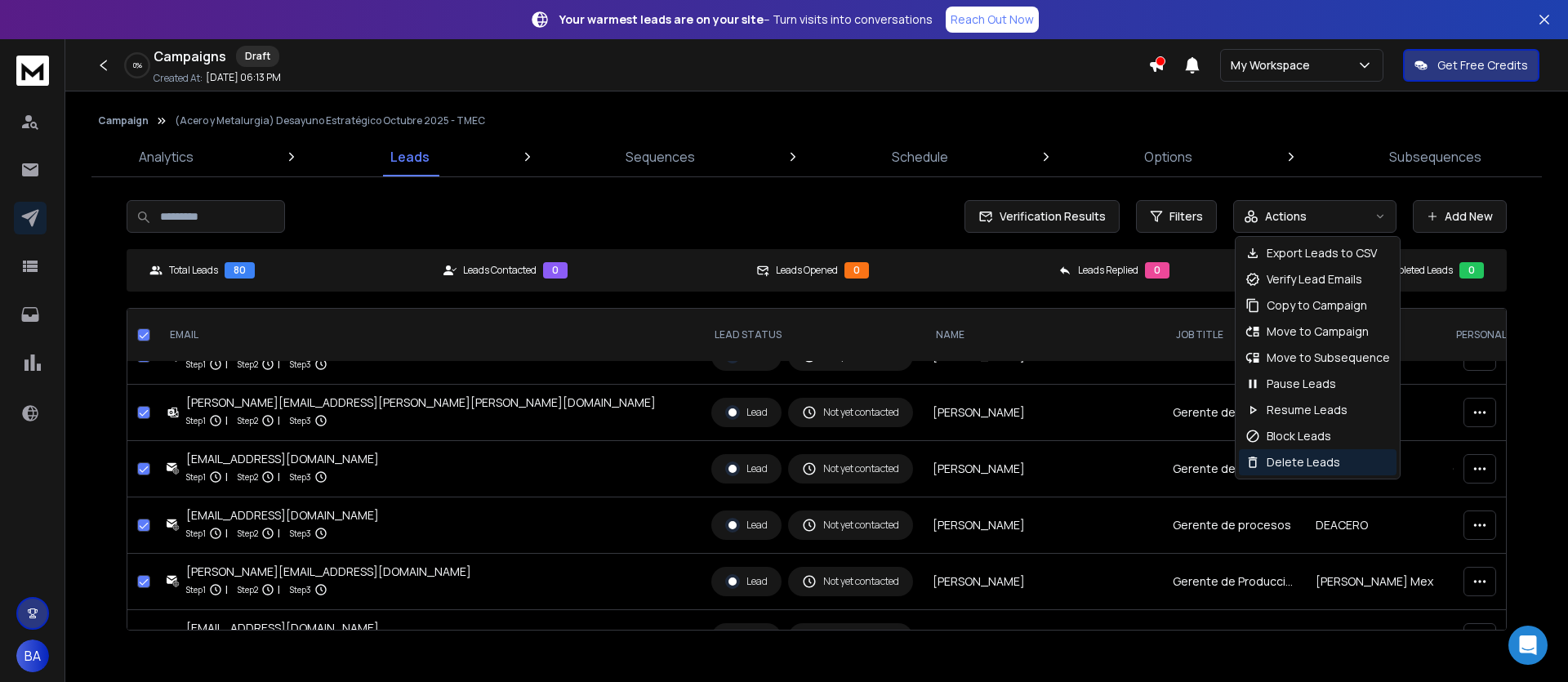
click at [1321, 454] on p "Delete Leads" at bounding box center [1303, 462] width 74 height 17
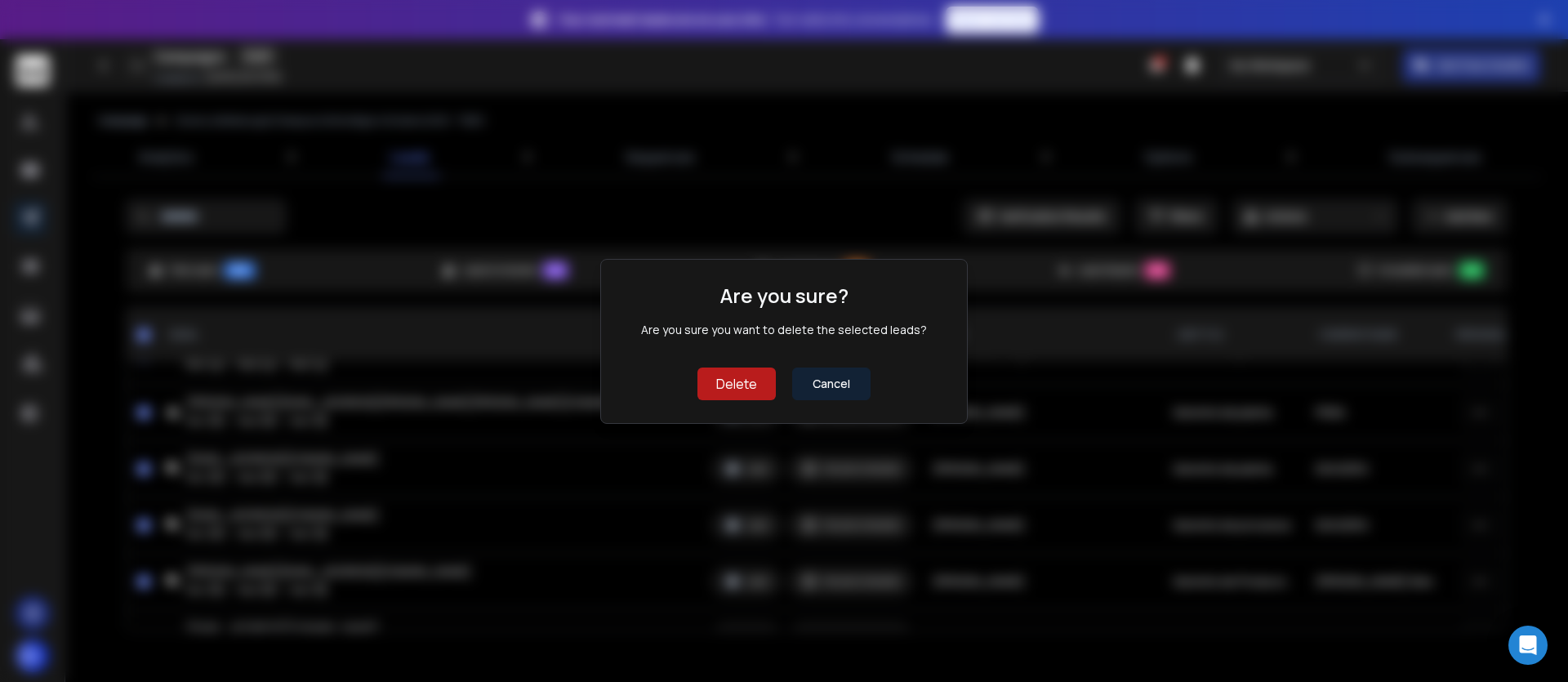
click at [733, 387] on button "Delete" at bounding box center [737, 383] width 79 height 33
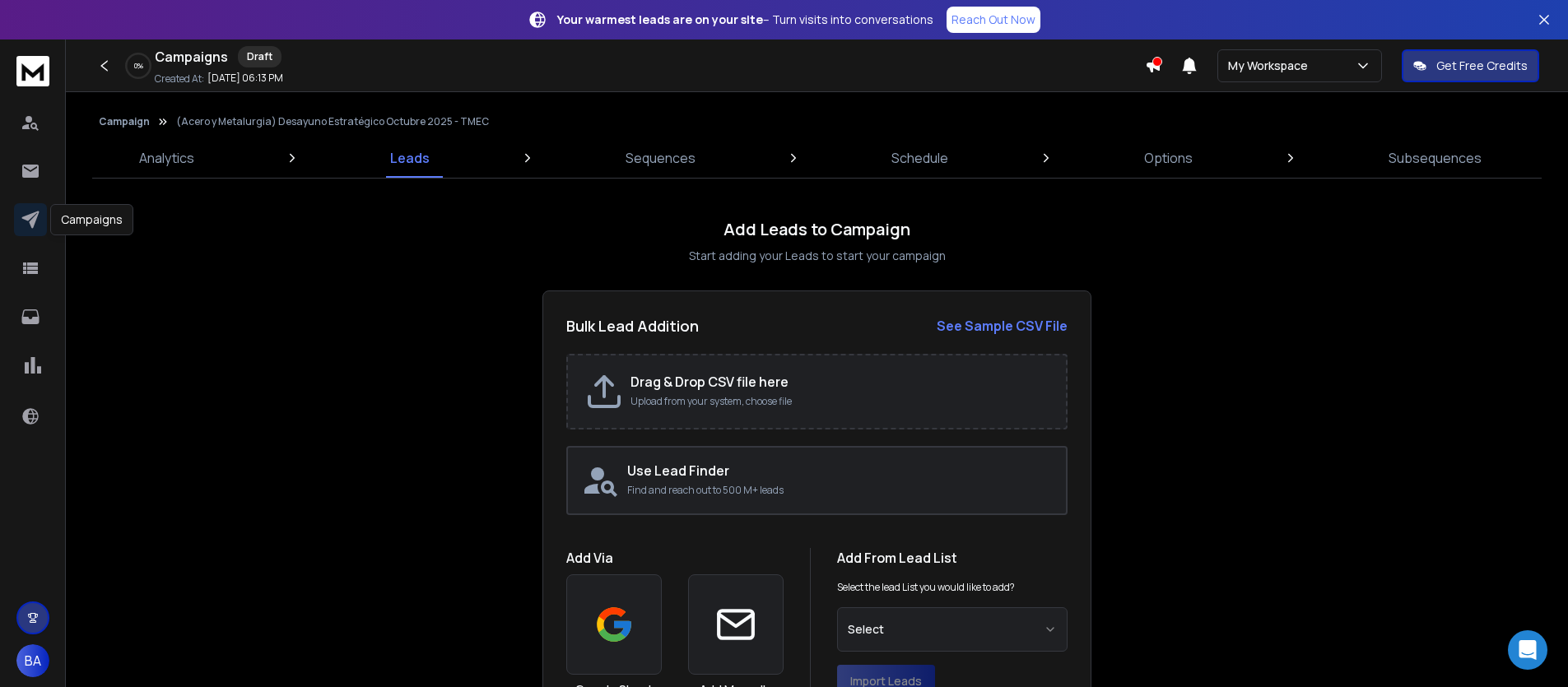
click at [20, 219] on icon at bounding box center [30, 219] width 19 height 19
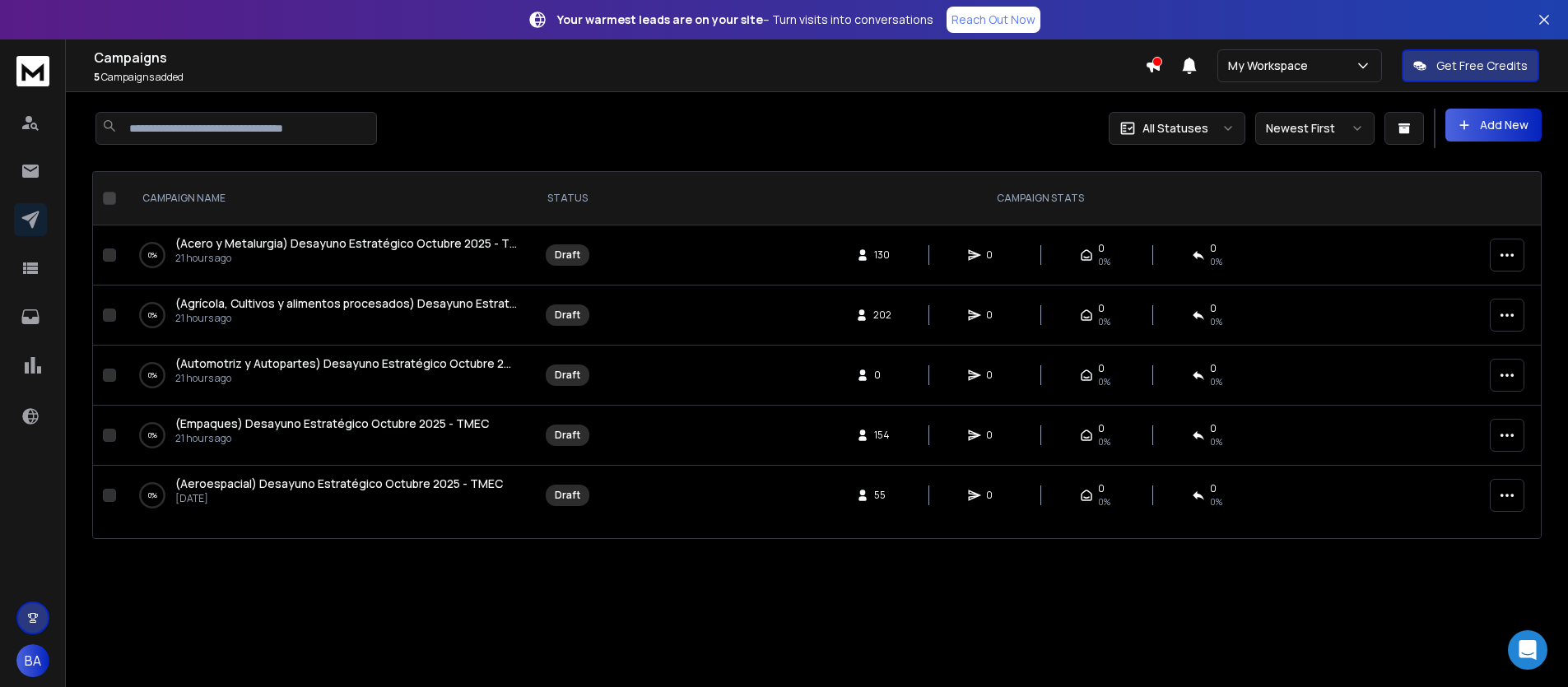
click at [343, 251] on link "(Acero y Metalurgia) Desayuno Estratégico Octubre 2025 - TMEC" at bounding box center [347, 244] width 342 height 17
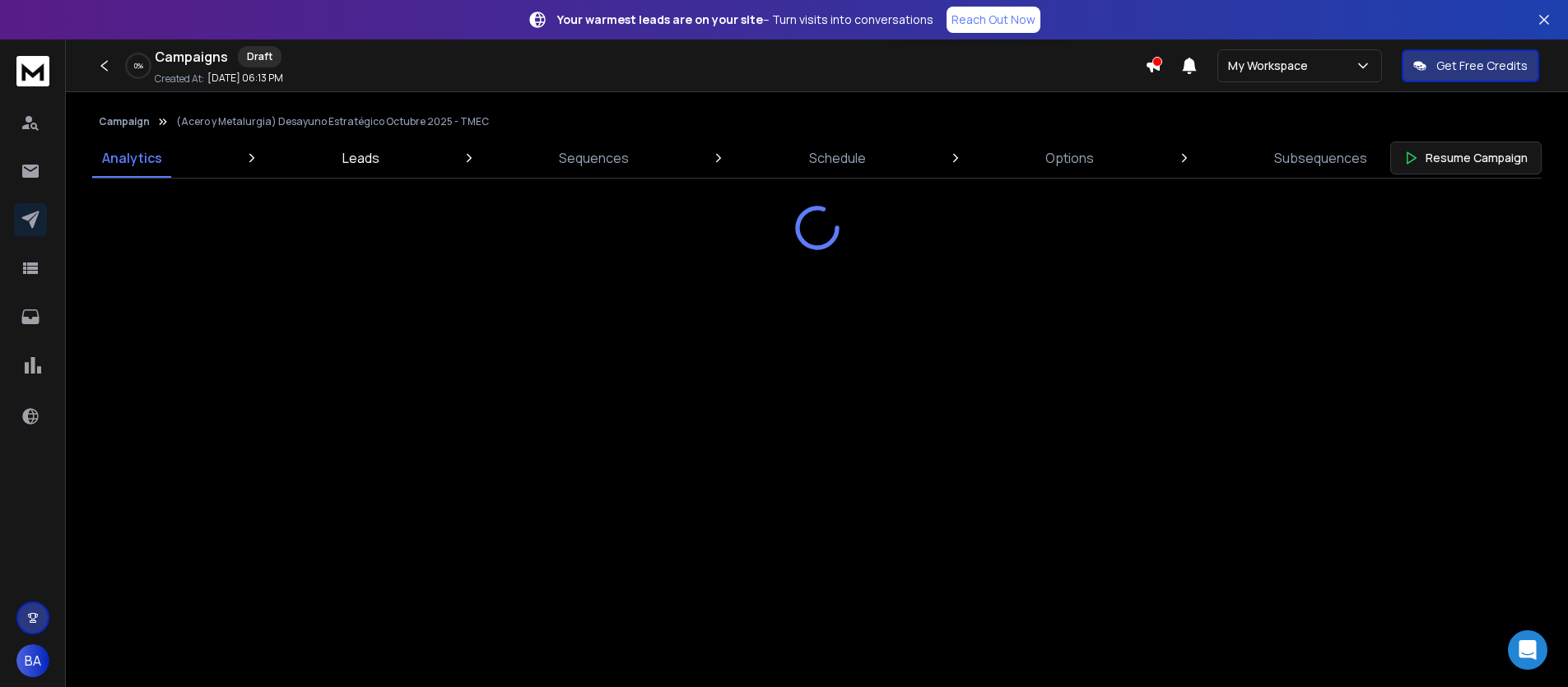
click at [350, 165] on div "Analytics Leads Sequences Schedule Options Subsequences" at bounding box center [734, 158] width 1285 height 40
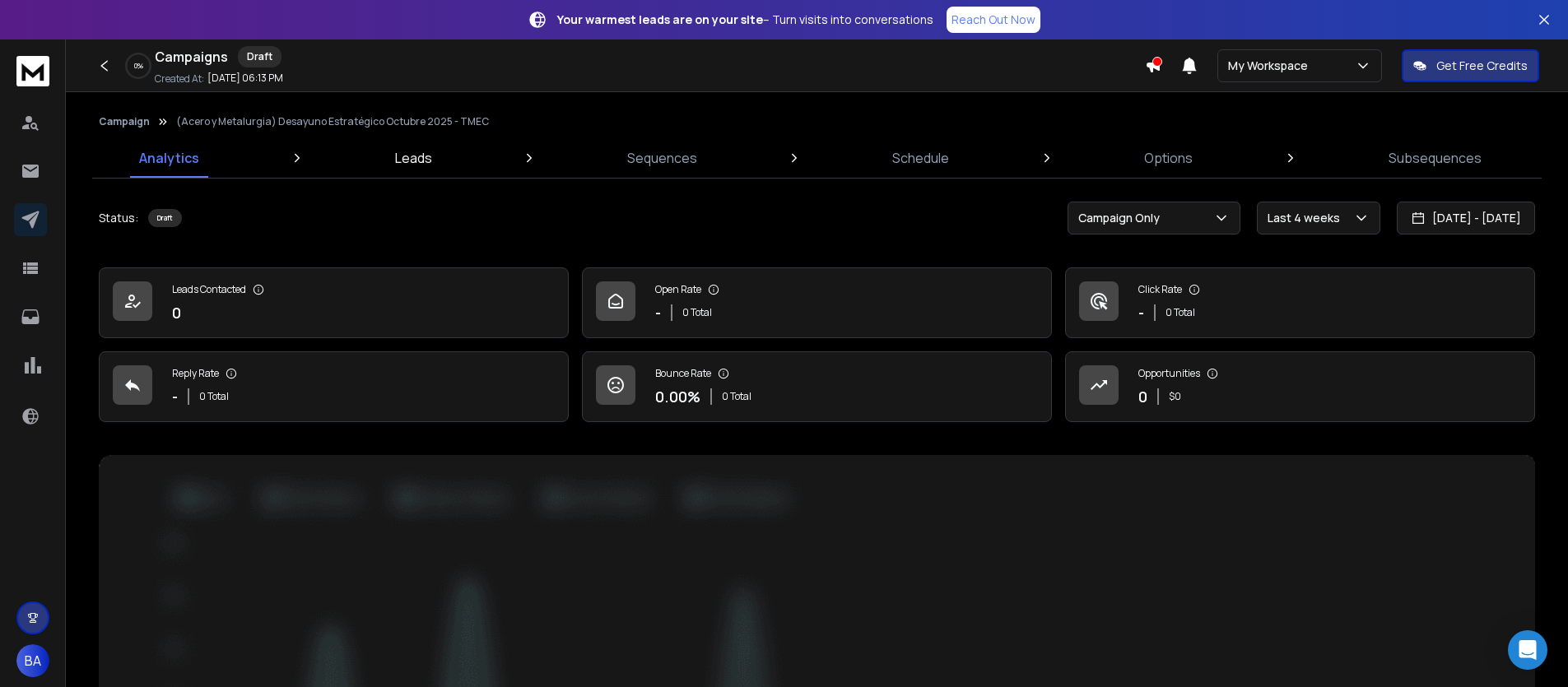
click at [425, 168] on link "Leads" at bounding box center [413, 158] width 57 height 40
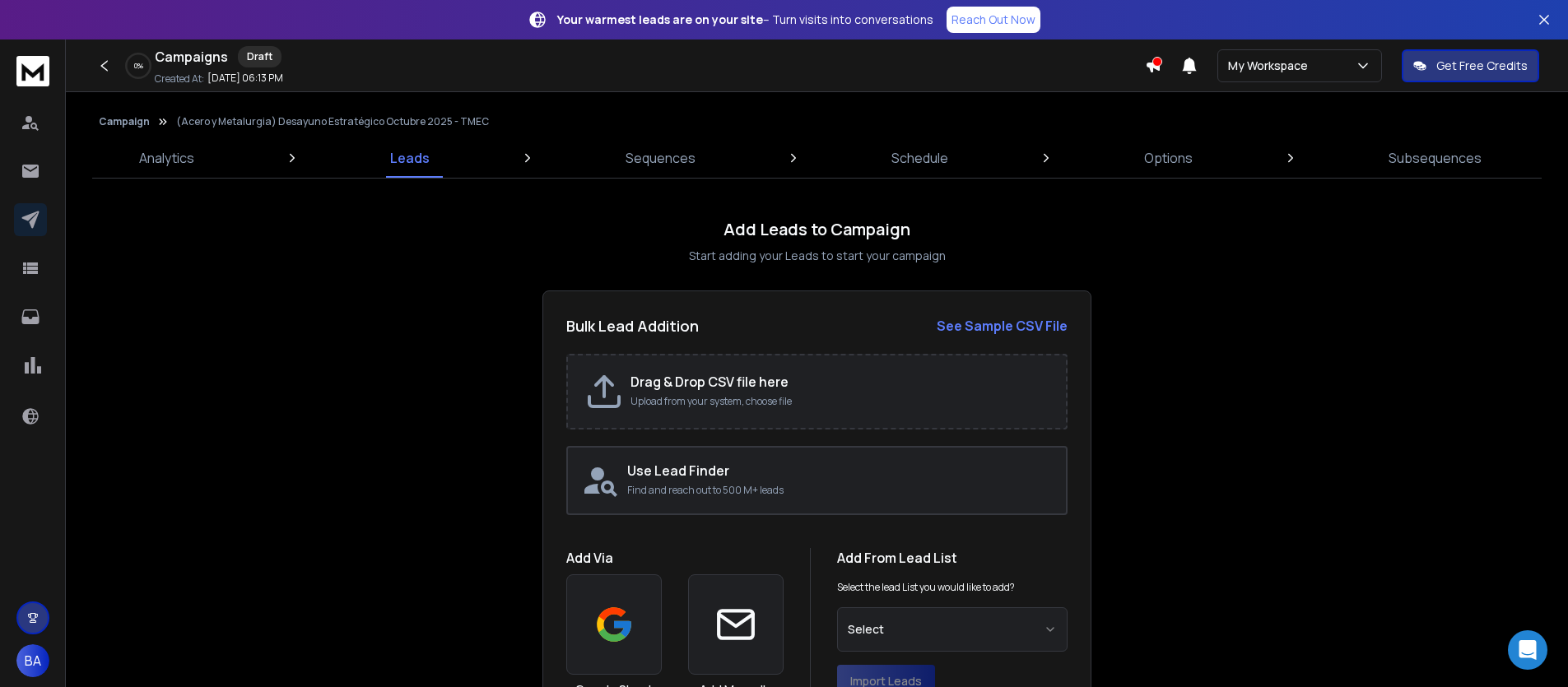
scroll to position [11, 0]
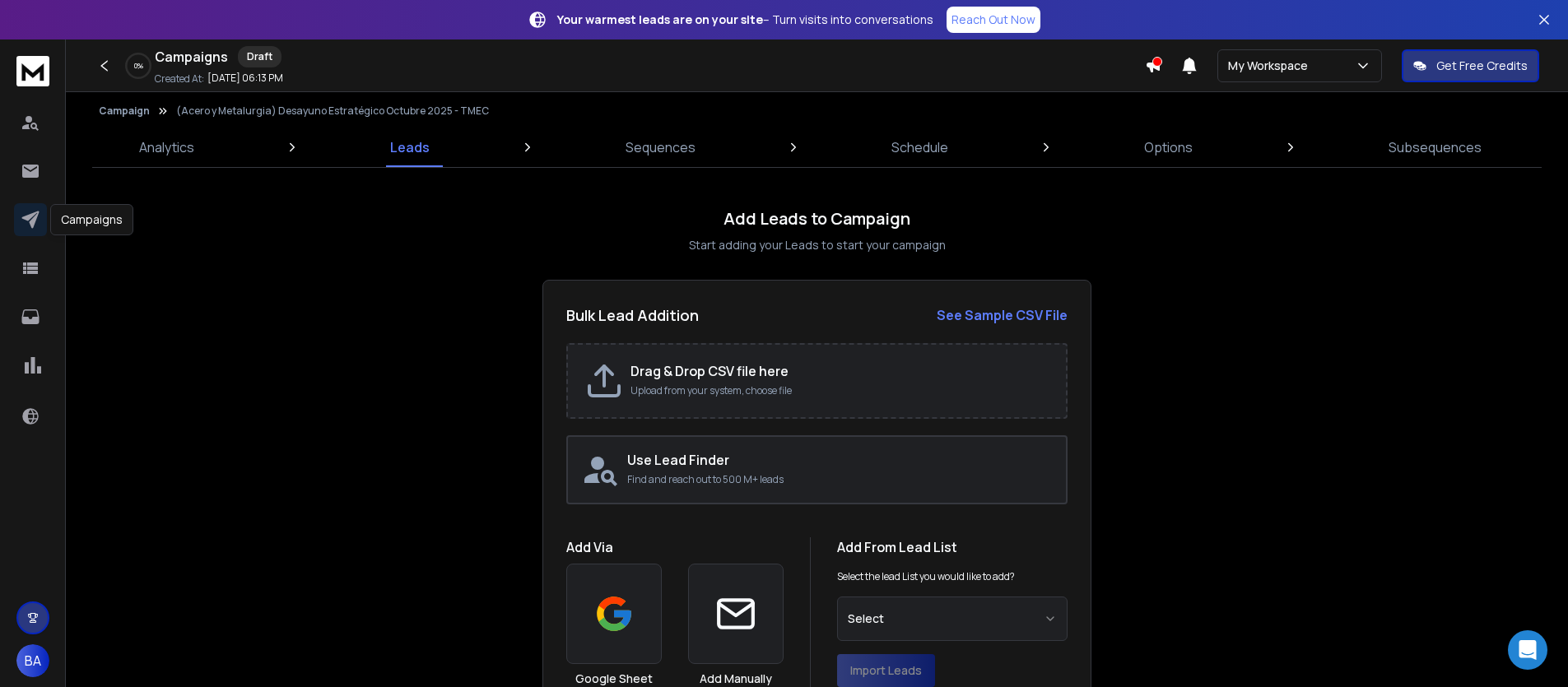
click at [30, 219] on icon at bounding box center [30, 219] width 17 height 17
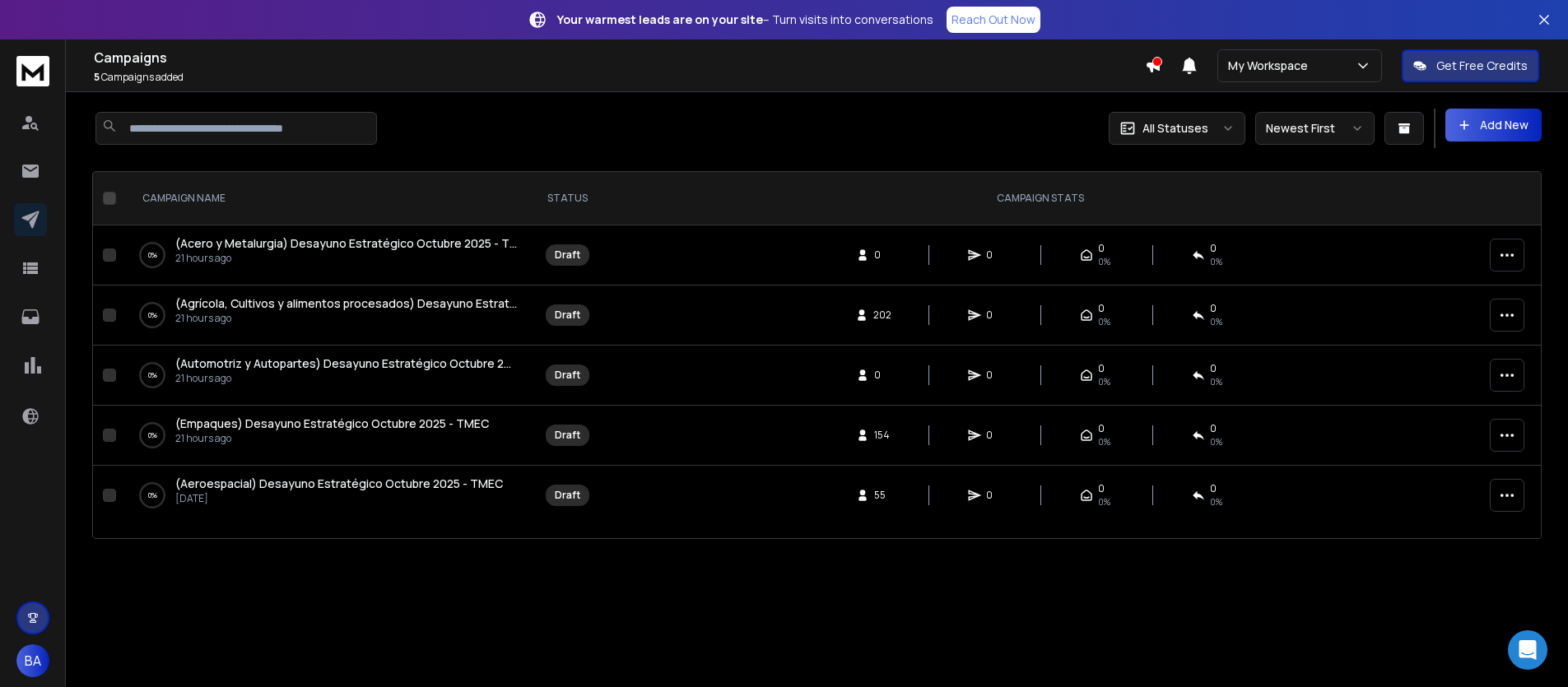
click at [292, 304] on span "(Agrícola, Cultivos y alimentos procesados) Desayuno Estratégico 2025 - TMEC" at bounding box center [394, 303] width 438 height 16
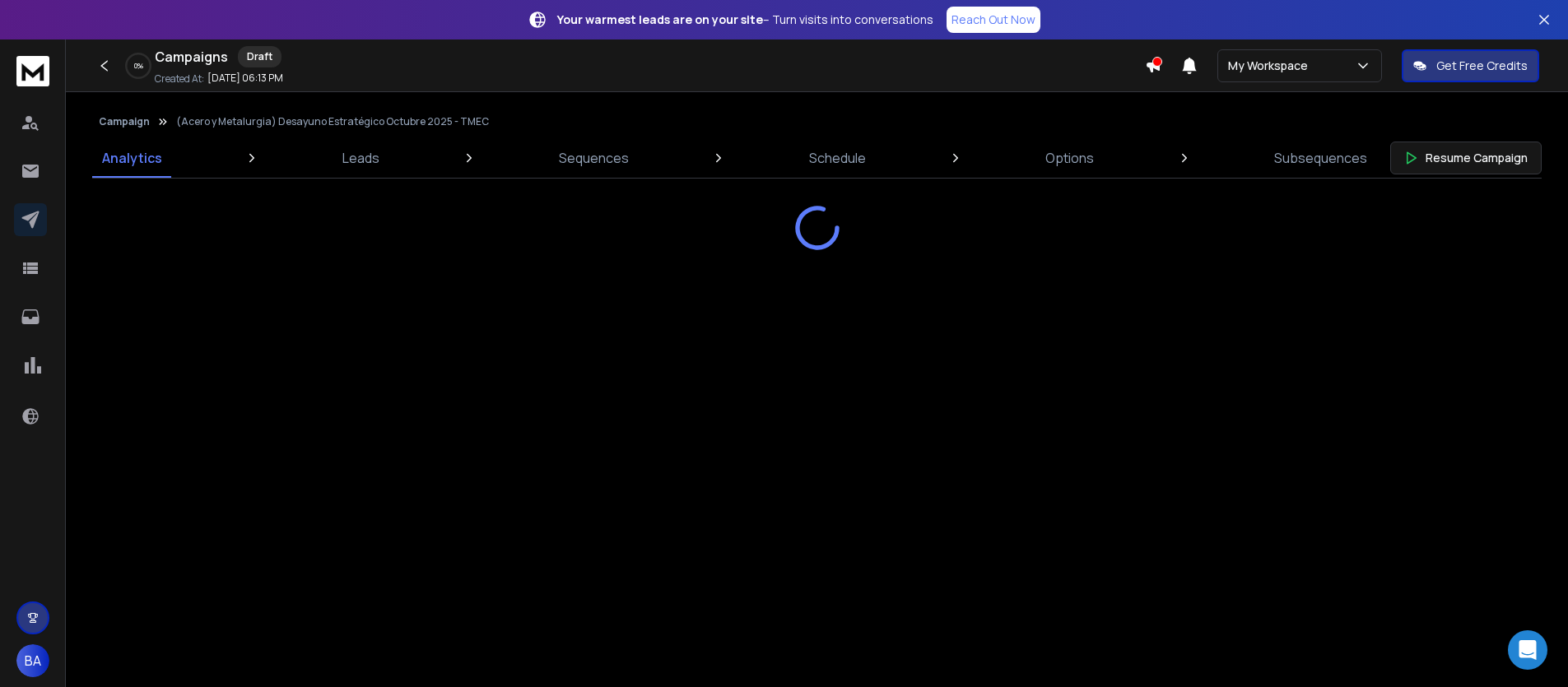
click at [392, 158] on div "Analytics Leads Sequences Schedule Options Subsequences" at bounding box center [734, 158] width 1285 height 40
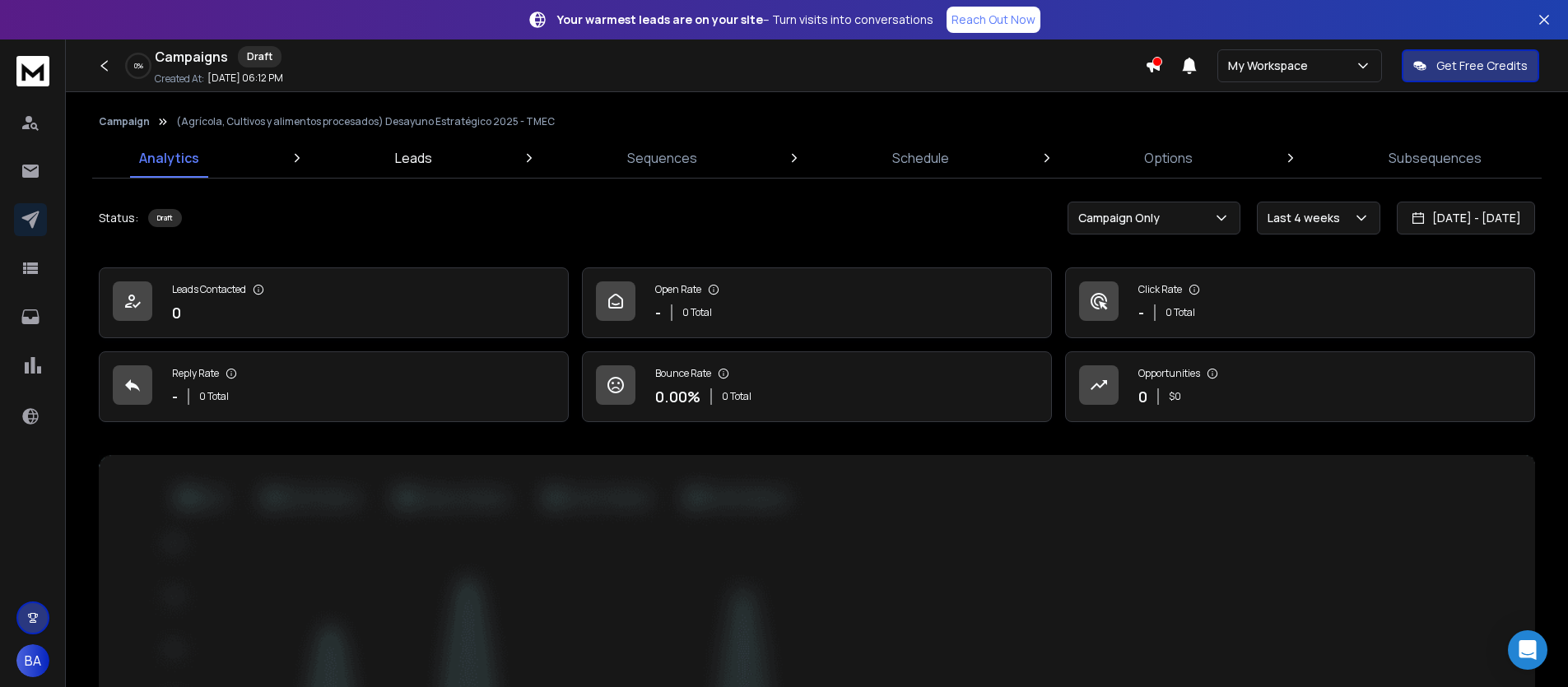
click at [419, 159] on p "Leads" at bounding box center [413, 158] width 37 height 19
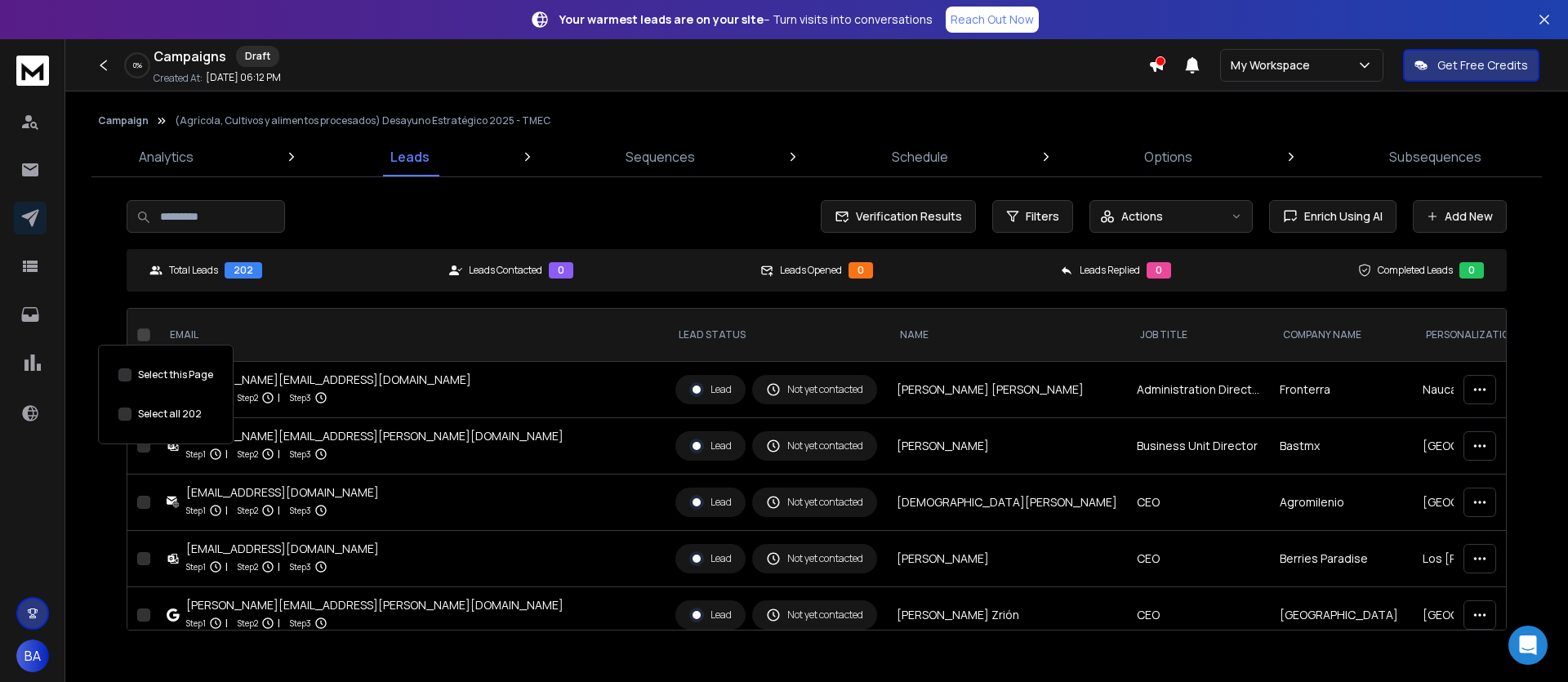
click at [151, 413] on label "Select all 202" at bounding box center [170, 414] width 64 height 13
click at [130, 416] on button "Select this Page" at bounding box center [125, 414] width 13 height 13
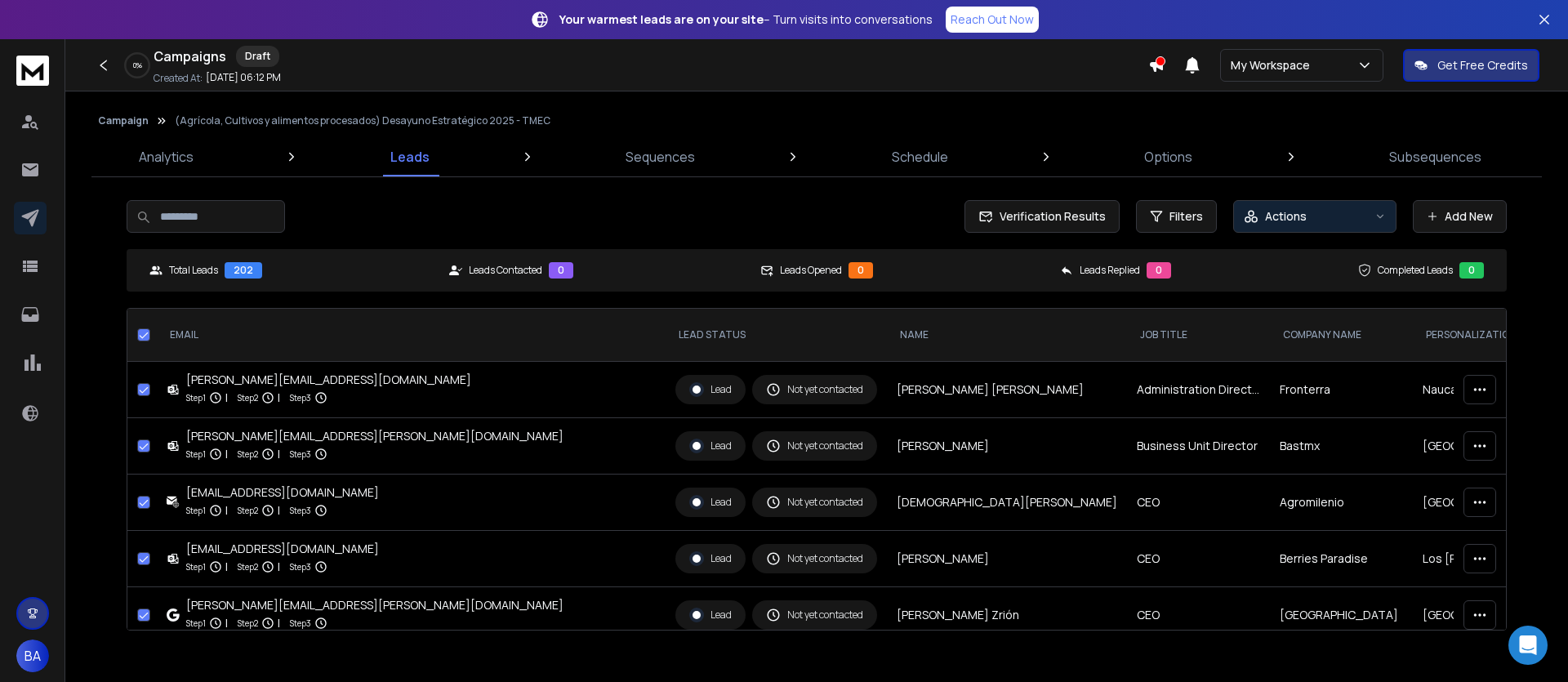
click at [1258, 210] on icon "button" at bounding box center [1252, 217] width 15 height 15
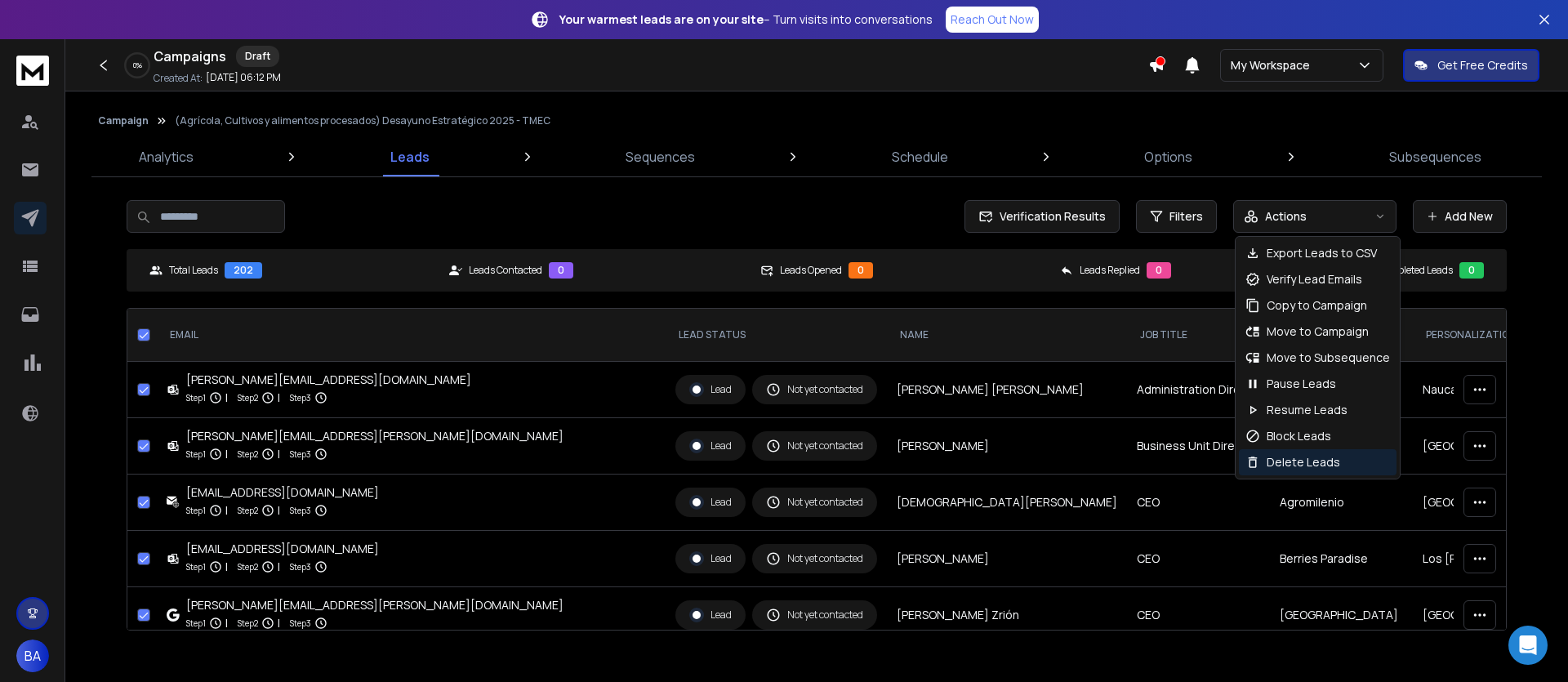
click at [1334, 466] on p "Delete Leads" at bounding box center [1303, 462] width 74 height 17
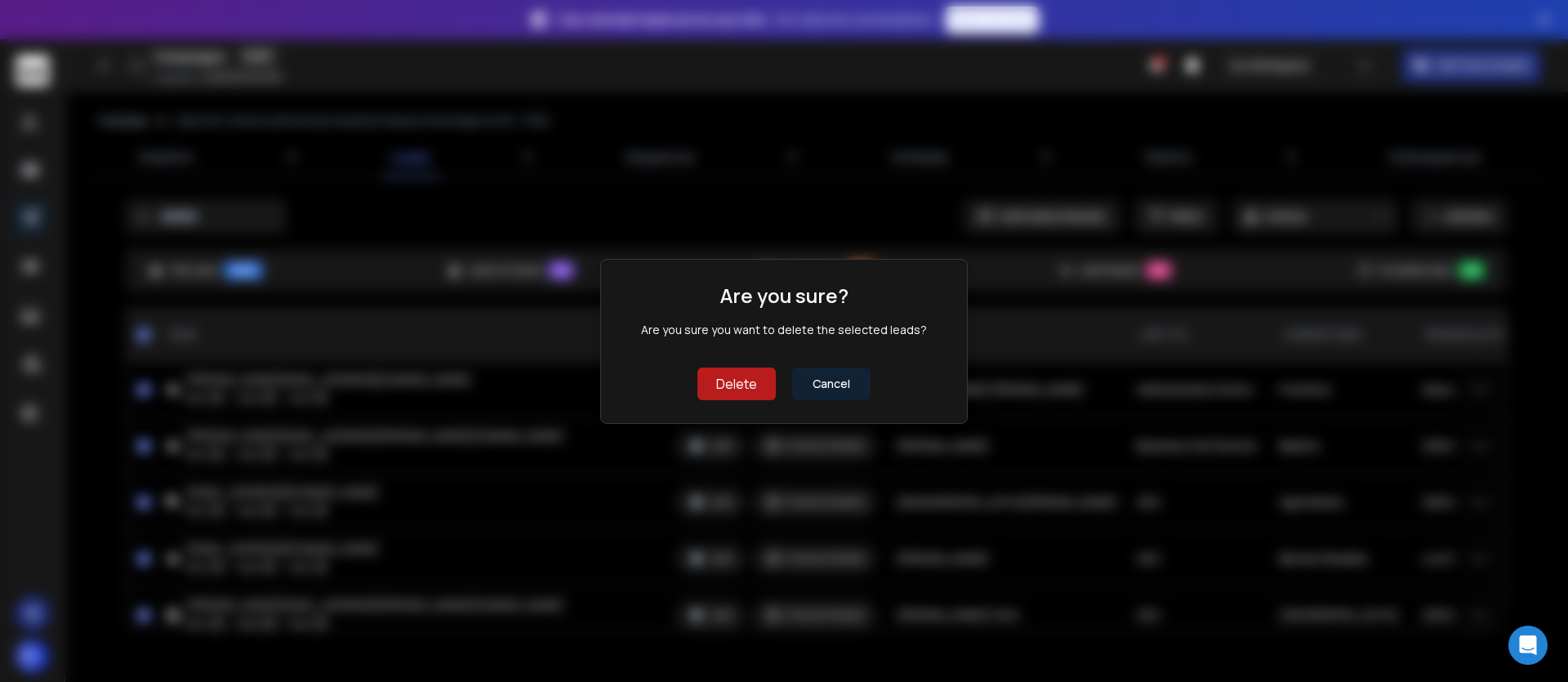
click at [743, 389] on button "Delete" at bounding box center [737, 383] width 79 height 33
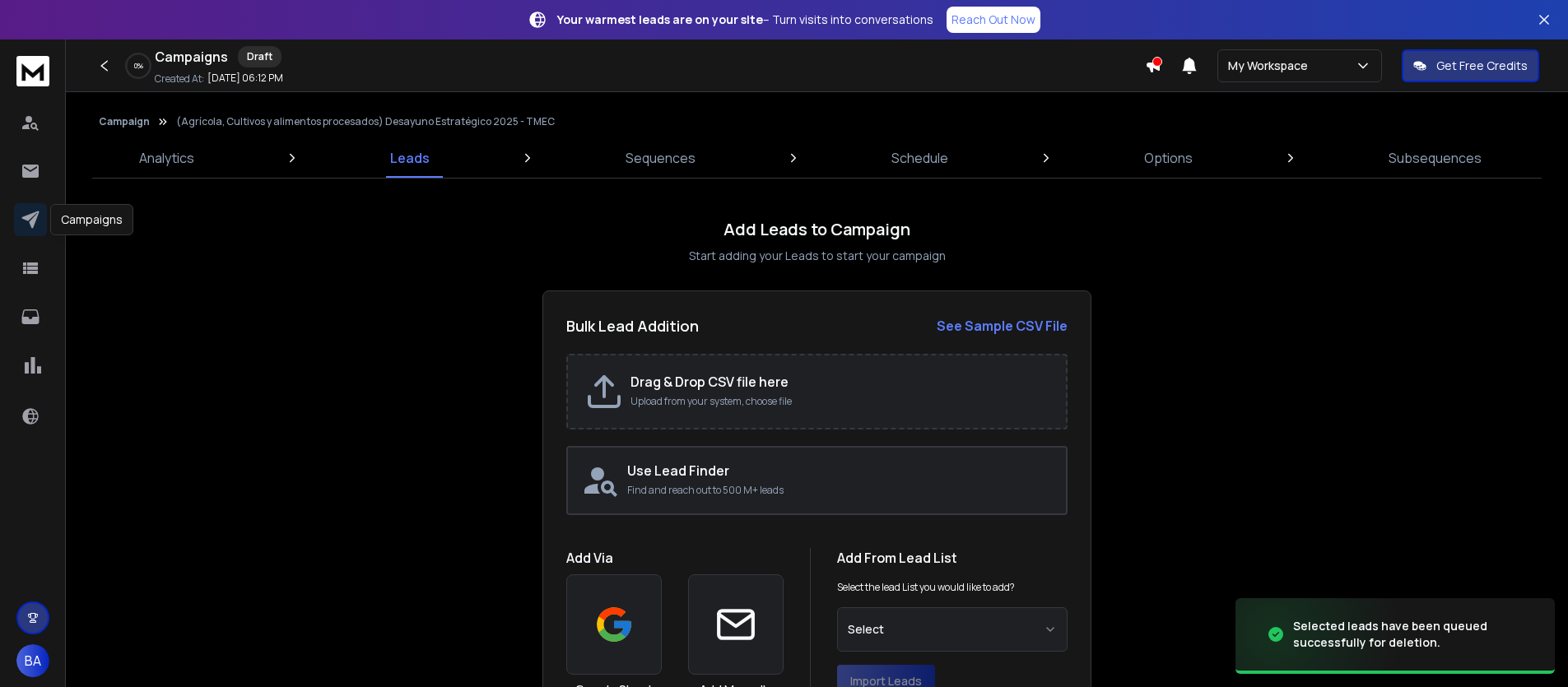
click at [24, 219] on icon at bounding box center [30, 219] width 17 height 17
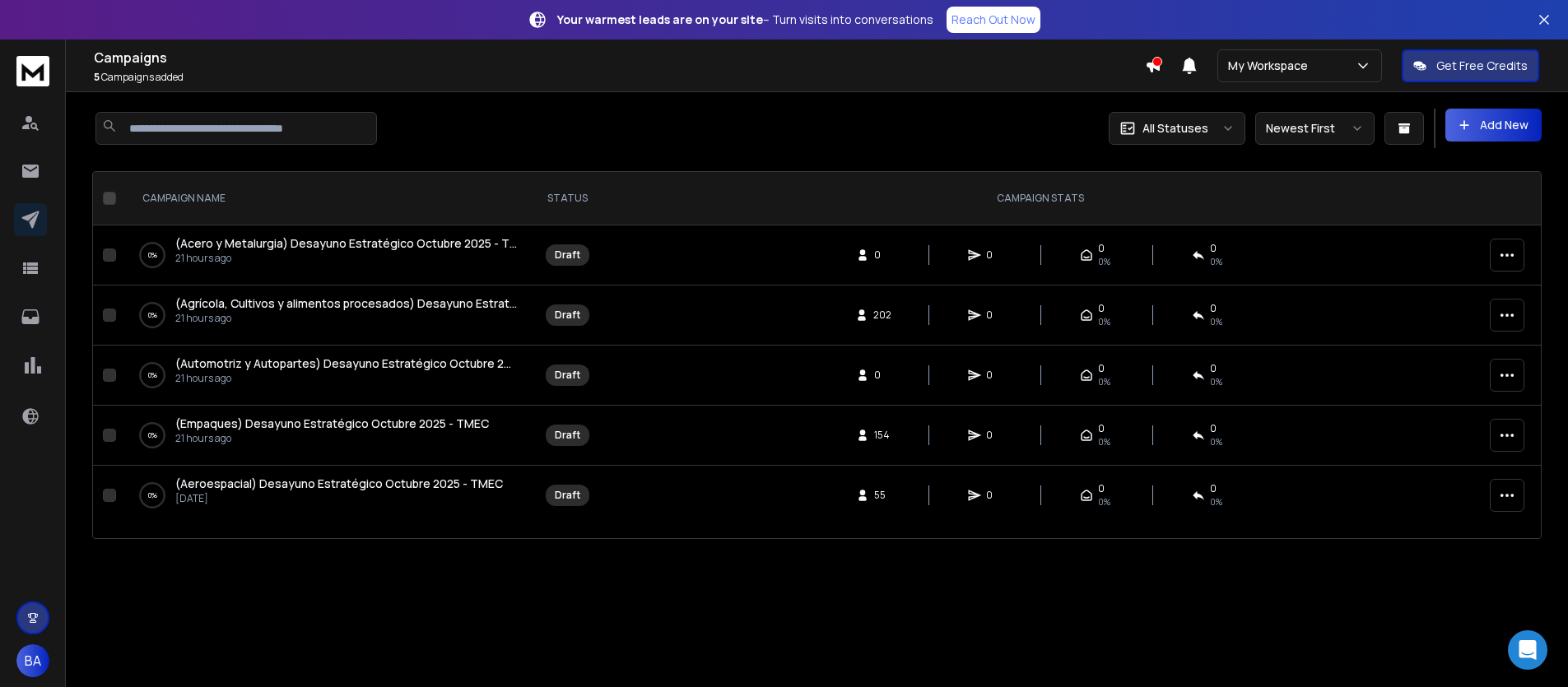
click at [302, 421] on span "(Empaques) Desayuno Estratégico Octubre 2025 - TMEC" at bounding box center [332, 423] width 314 height 16
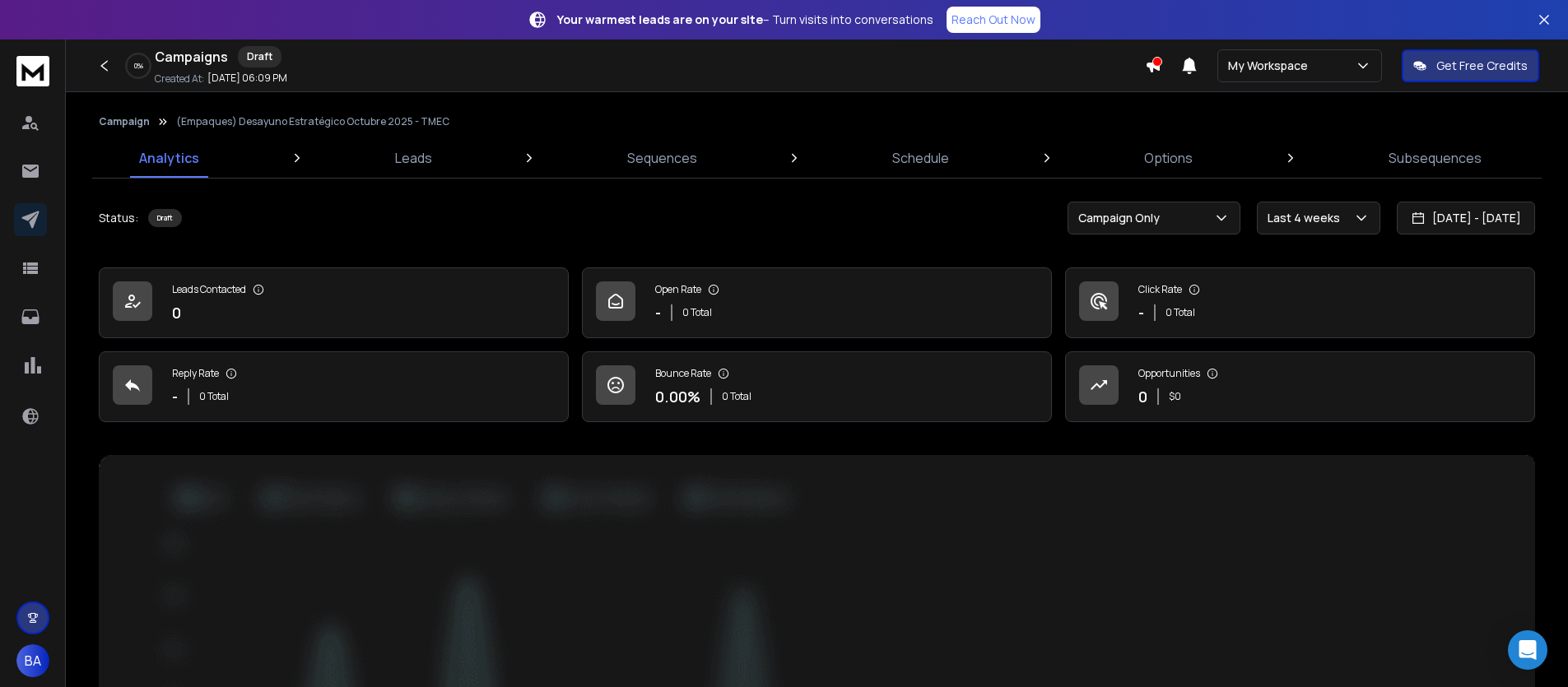
click at [457, 160] on div "Analytics Leads Sequences Schedule Options Subsequences" at bounding box center [810, 158] width 1436 height 40
click at [434, 162] on link "Leads" at bounding box center [413, 158] width 57 height 40
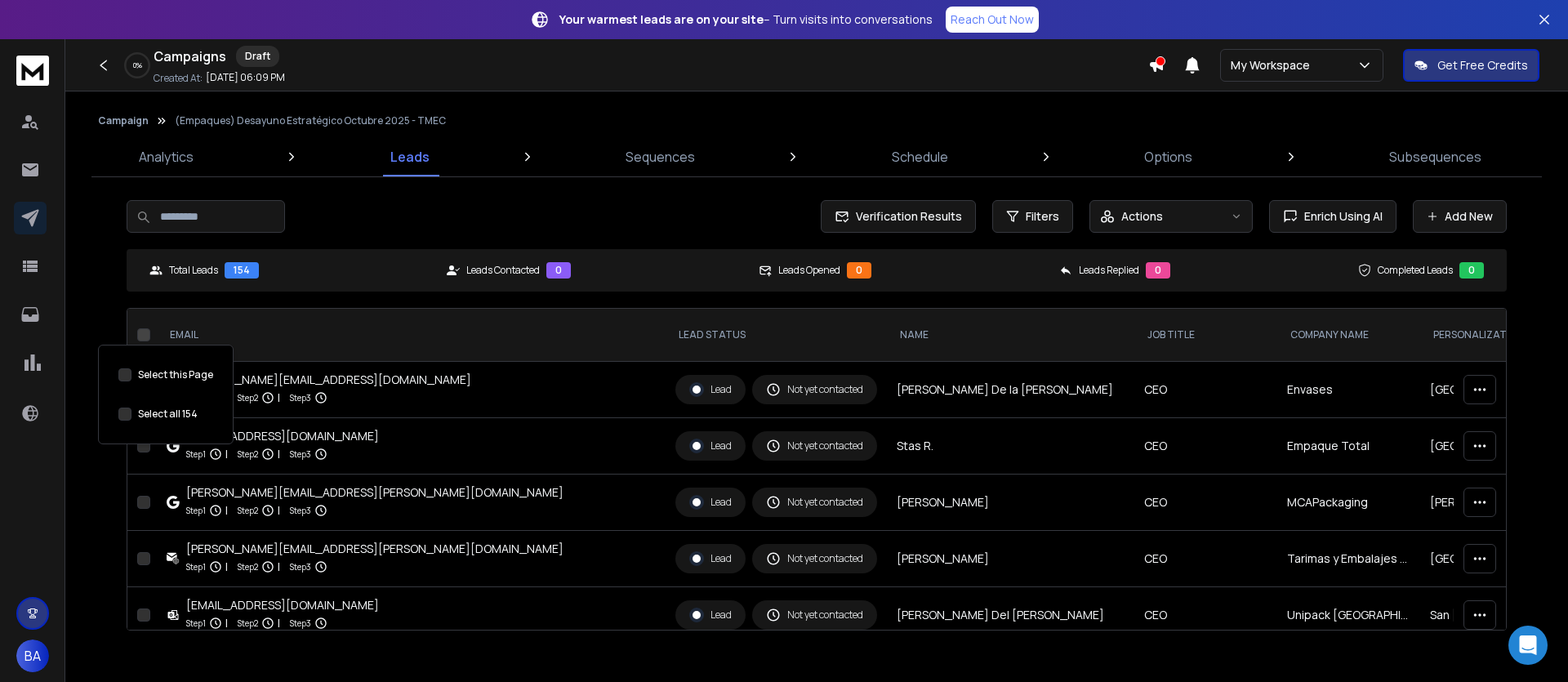
click at [147, 336] on button "Select this Page" at bounding box center [144, 335] width 13 height 13
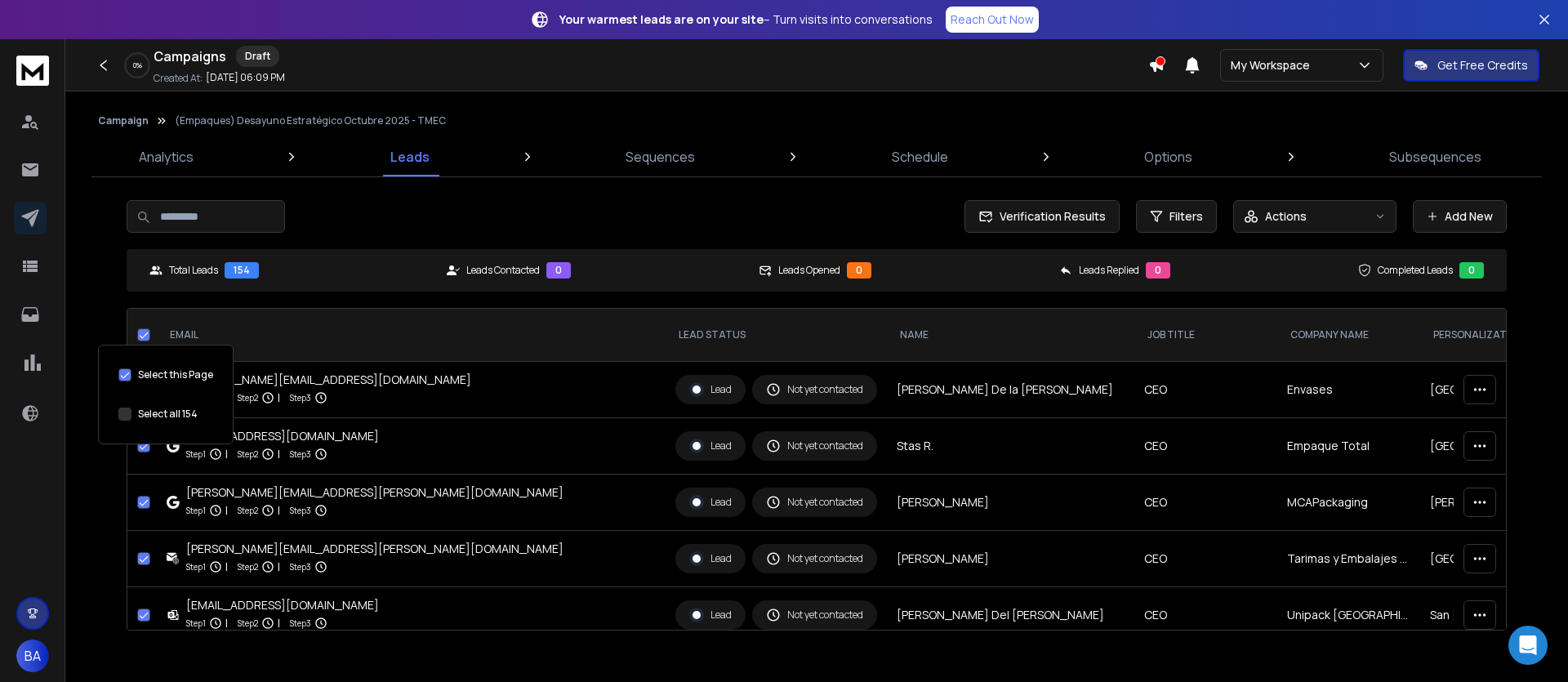
click at [150, 414] on label "Select all 154" at bounding box center [167, 414] width 59 height 13
click at [130, 415] on button "Select this Page" at bounding box center [125, 414] width 13 height 13
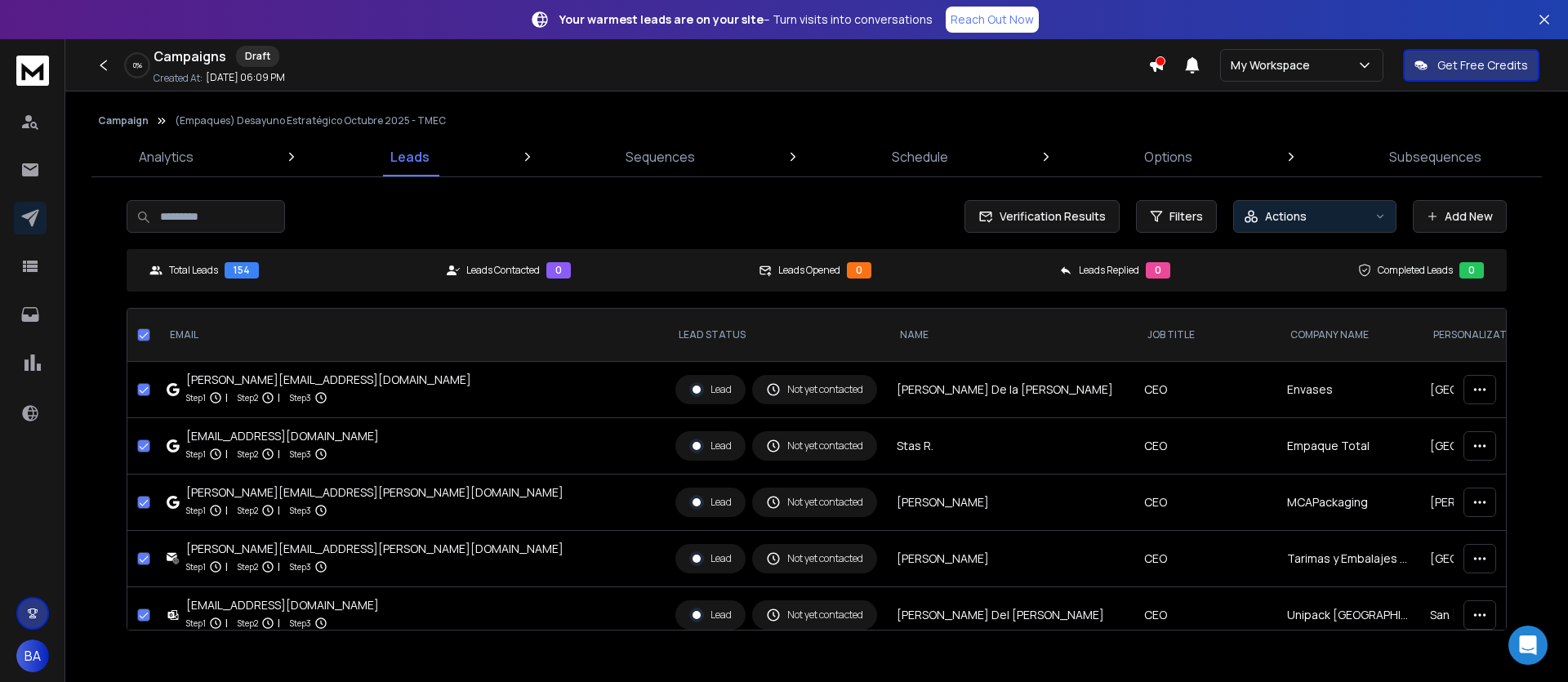
click at [1368, 221] on div "Actions" at bounding box center [1306, 217] width 124 height 17
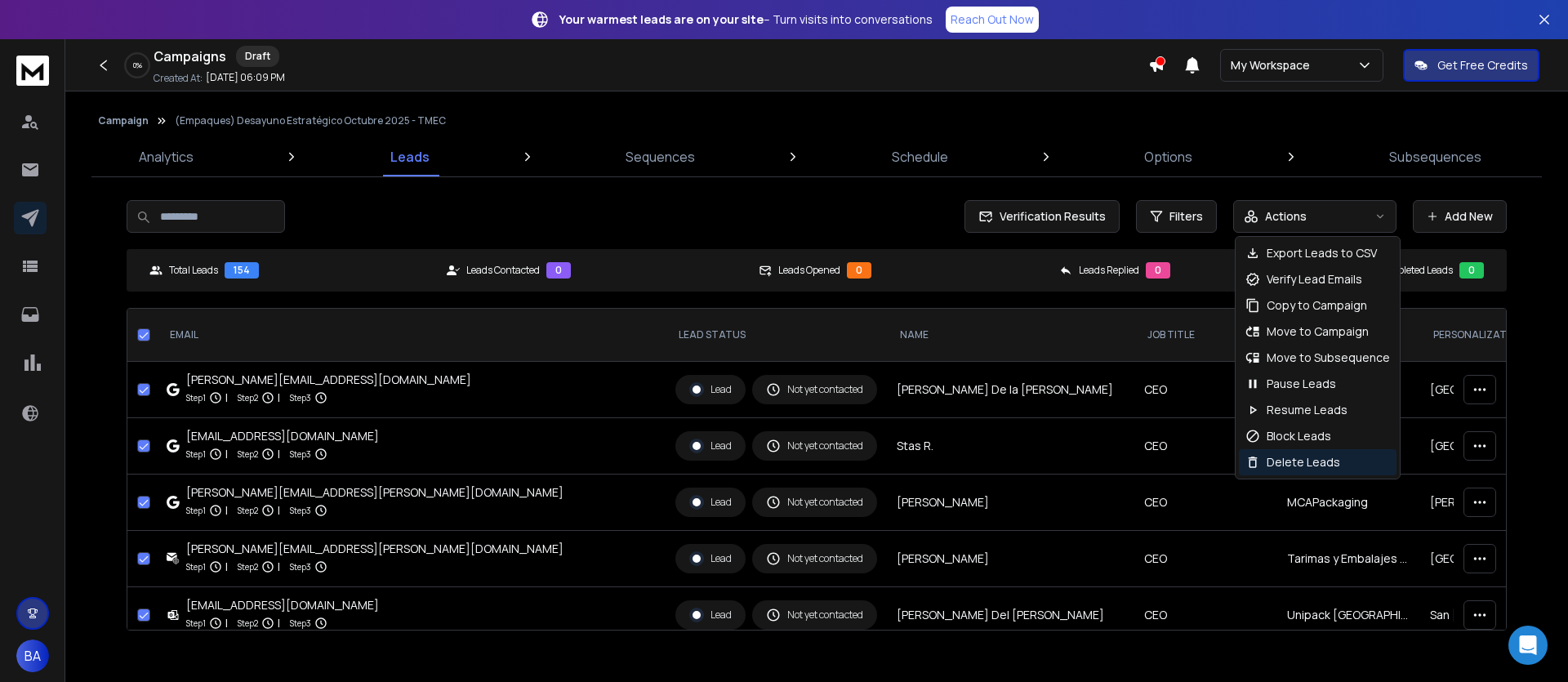
click at [1305, 459] on p "Delete Leads" at bounding box center [1303, 462] width 74 height 17
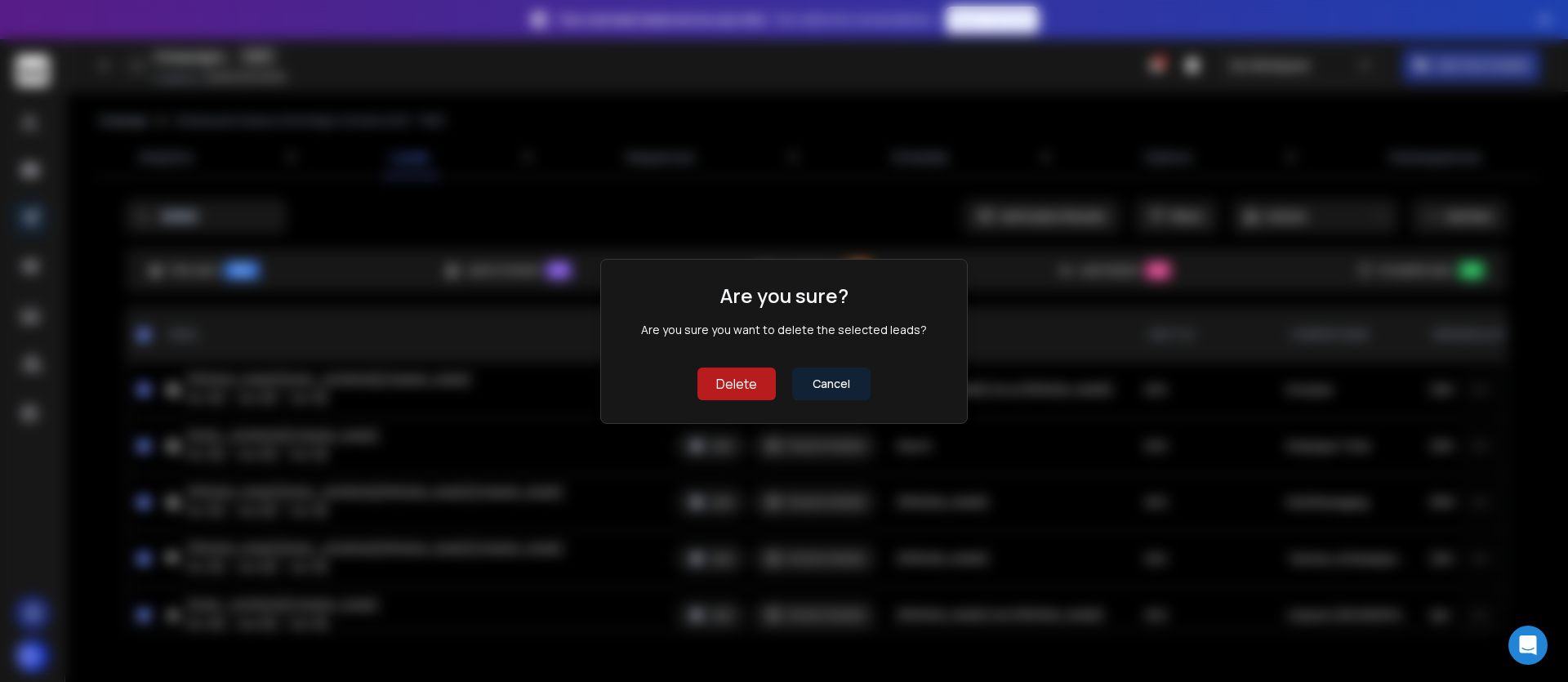
click at [754, 388] on button "Delete" at bounding box center [737, 383] width 79 height 33
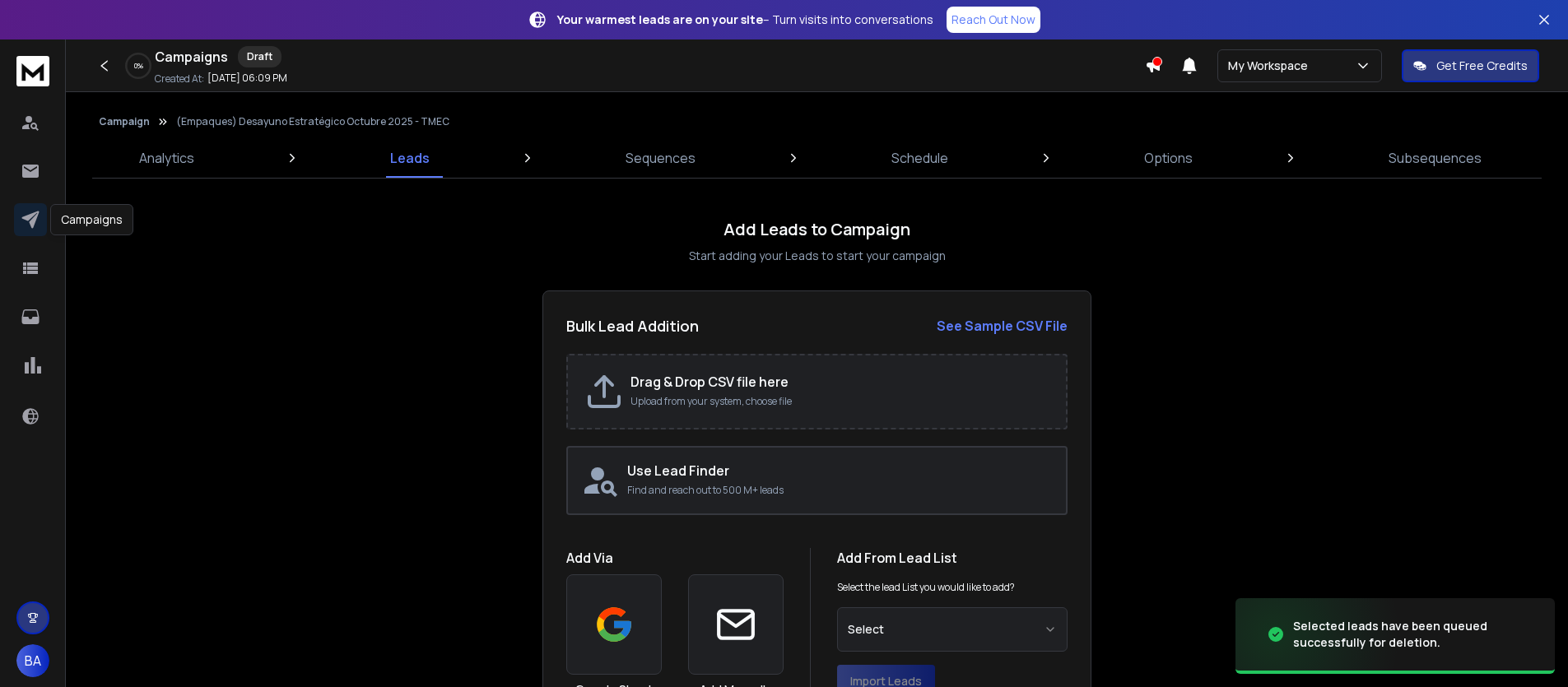
click at [25, 214] on icon at bounding box center [30, 219] width 19 height 19
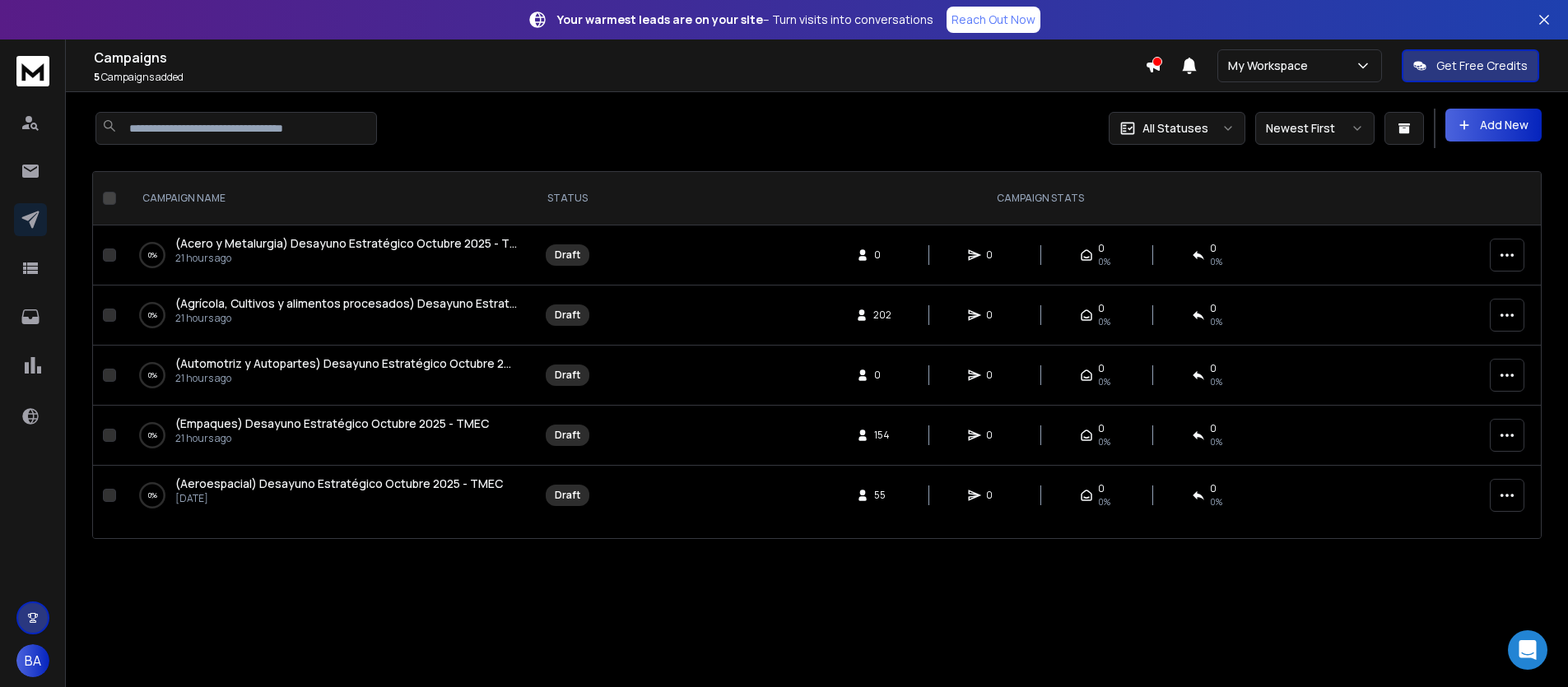
click at [342, 429] on span "(Empaques) Desayuno Estratégico Octubre 2025 - TMEC" at bounding box center [332, 423] width 314 height 16
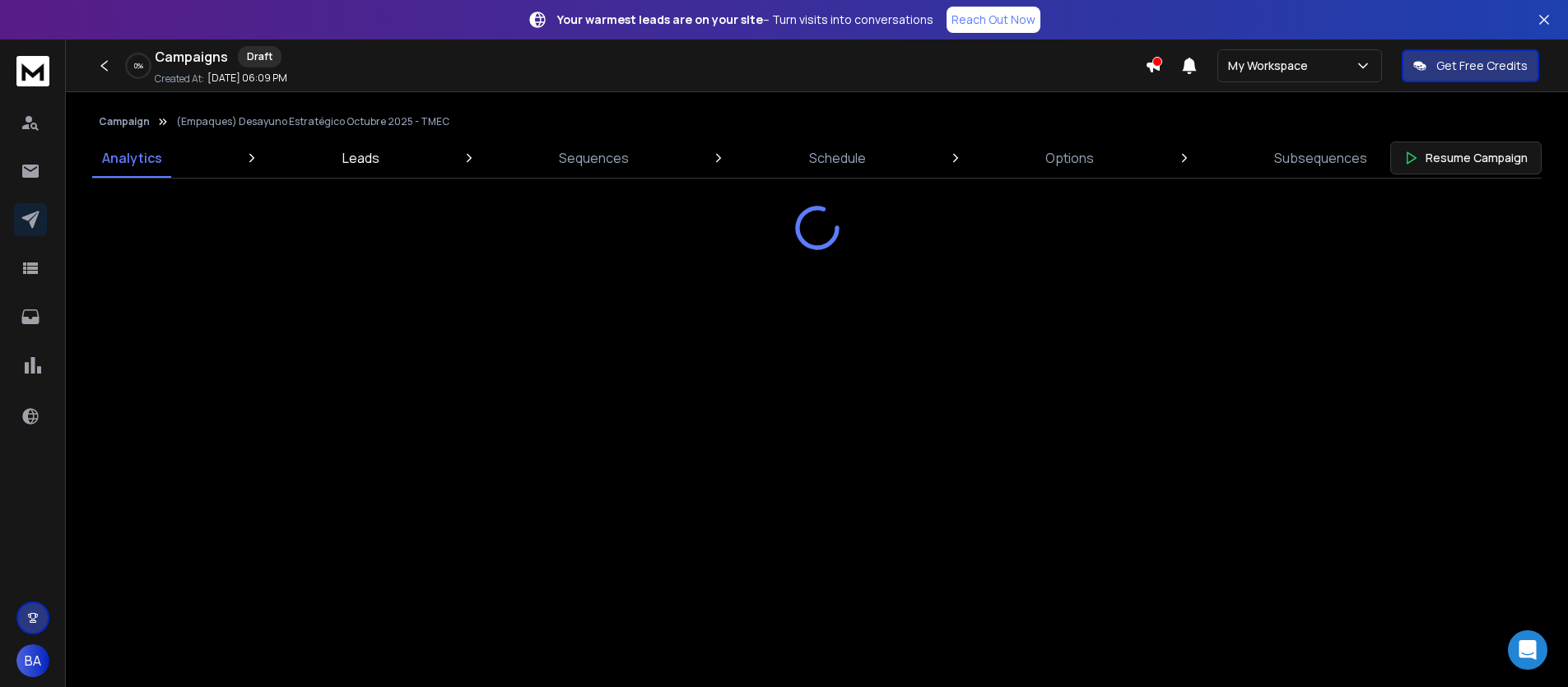
click at [367, 150] on p "Leads" at bounding box center [361, 158] width 37 height 19
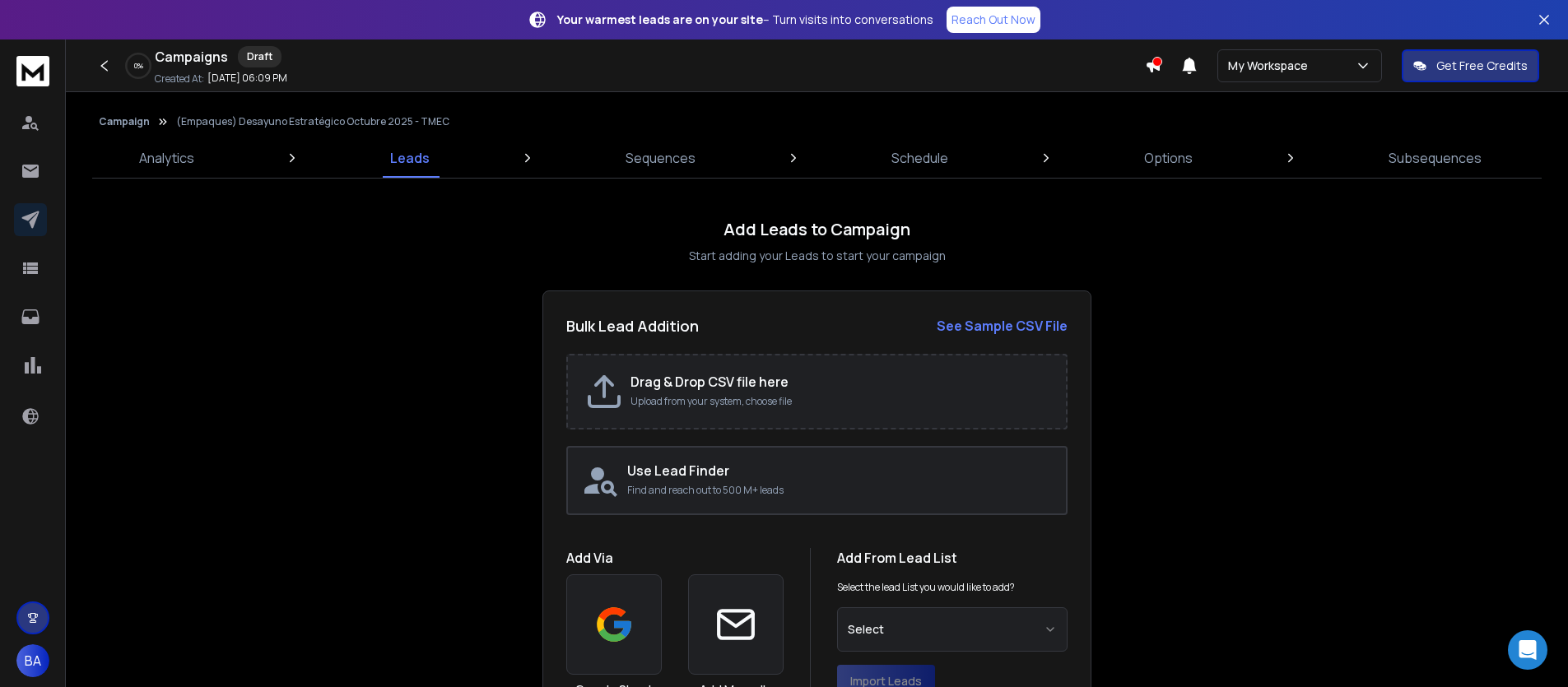
click at [114, 121] on button "Campaign" at bounding box center [124, 122] width 51 height 13
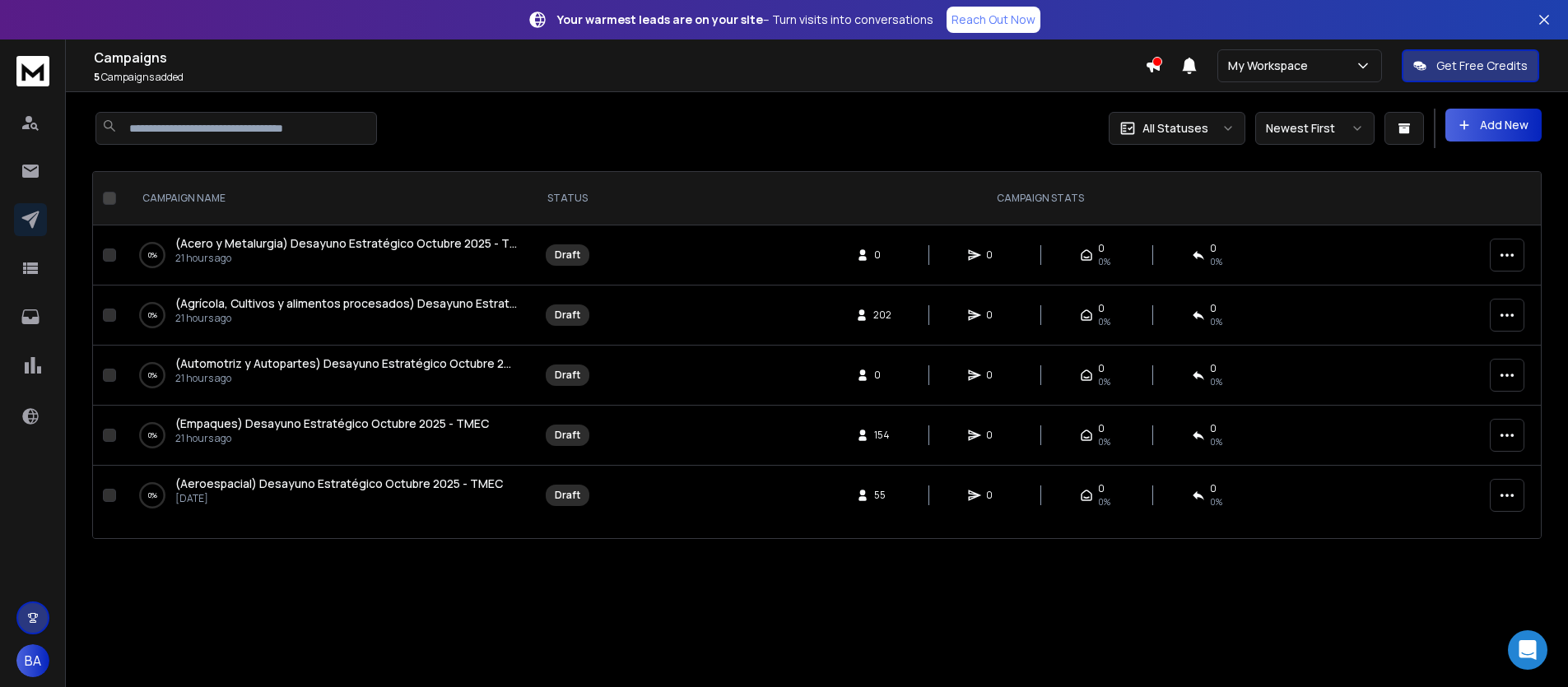
click at [250, 498] on p "[DATE]" at bounding box center [339, 498] width 327 height 13
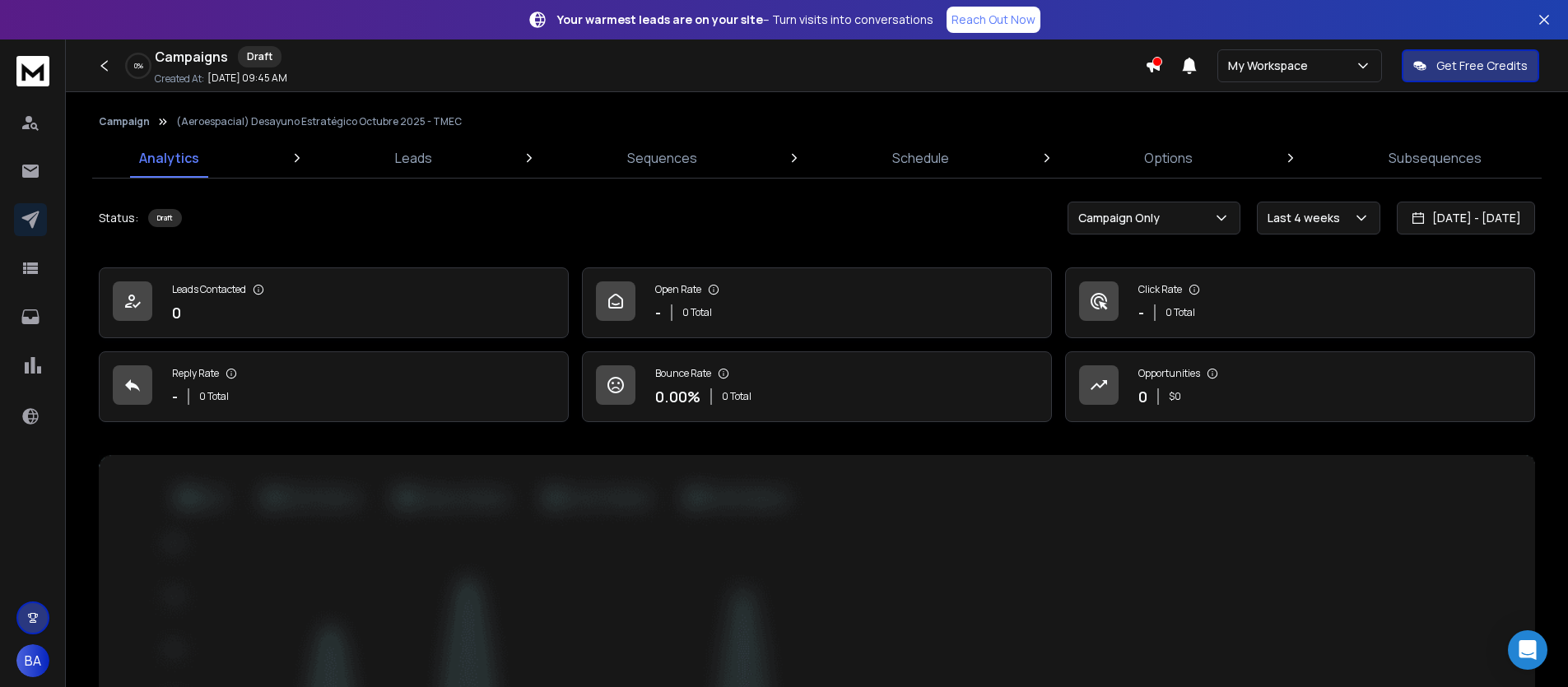
click at [376, 167] on div "Analytics Leads Sequences Schedule Options Subsequences" at bounding box center [810, 158] width 1436 height 40
click at [396, 165] on p "Leads" at bounding box center [413, 158] width 37 height 19
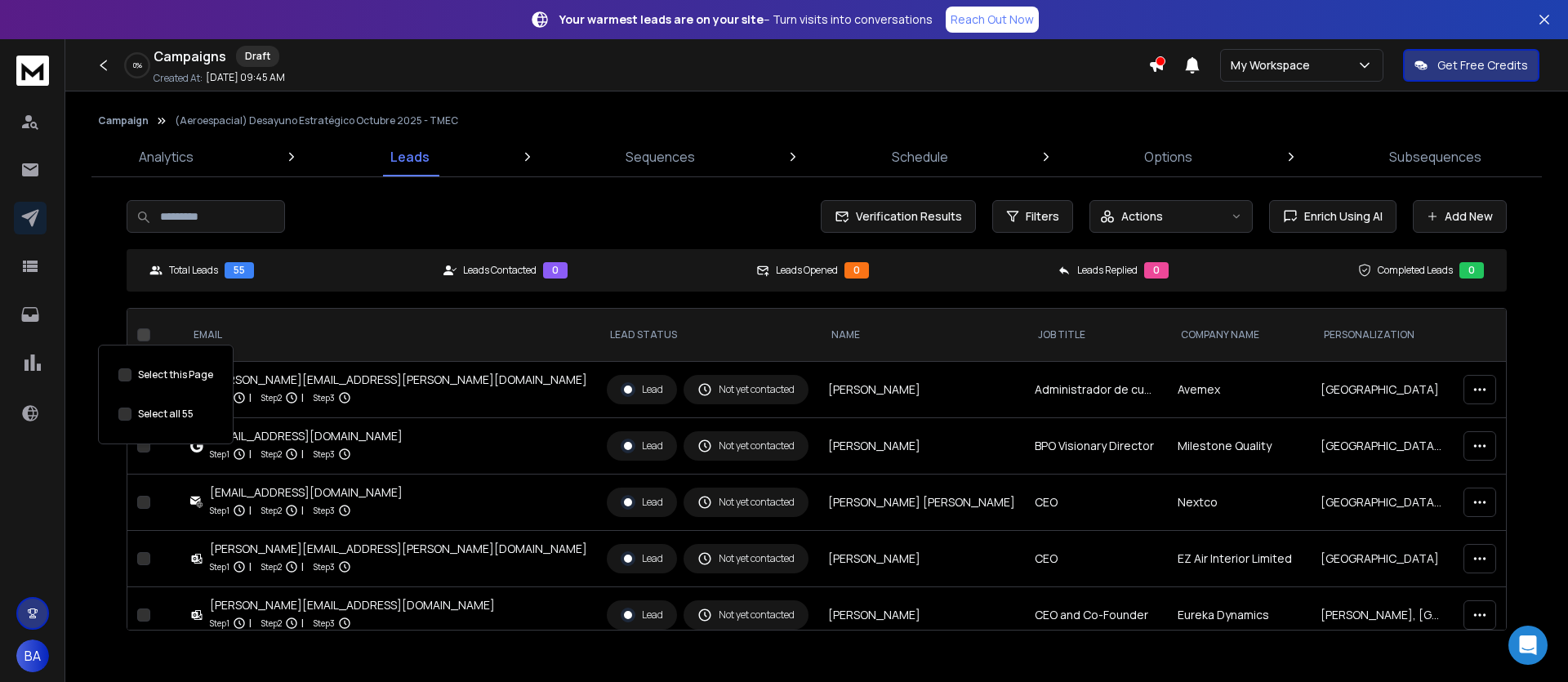
click at [150, 331] on button "Select this Page" at bounding box center [144, 335] width 13 height 13
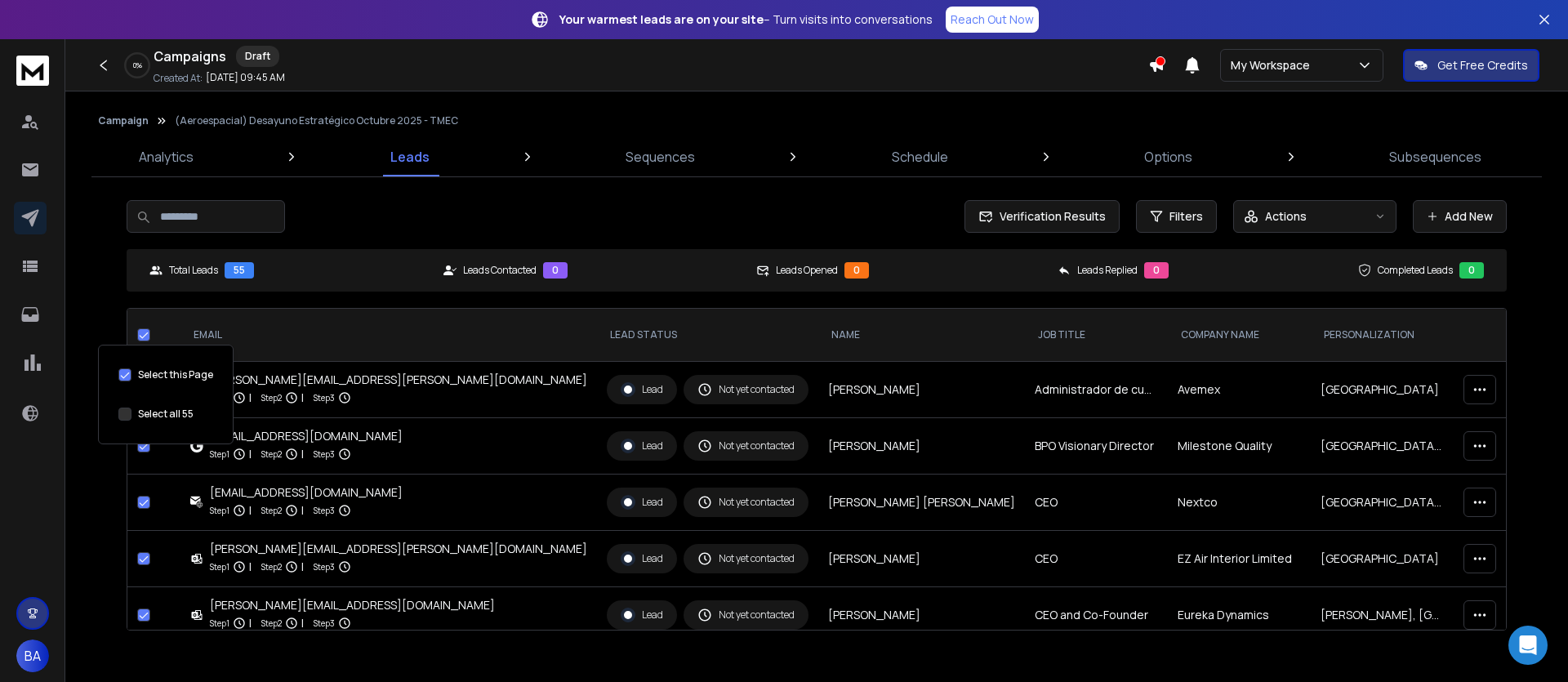
click at [128, 416] on button "Select this Page" at bounding box center [125, 414] width 13 height 13
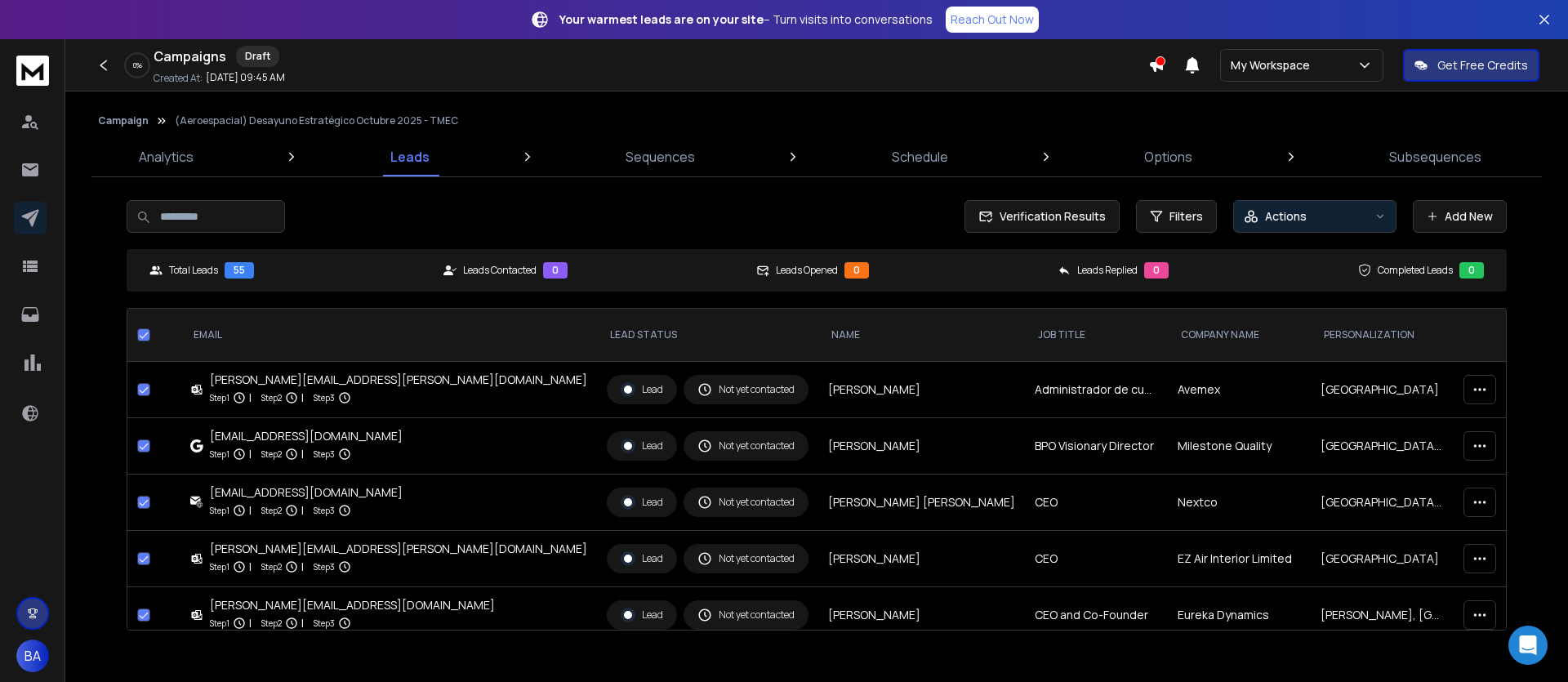
click at [1357, 210] on div "Actions" at bounding box center [1306, 217] width 124 height 17
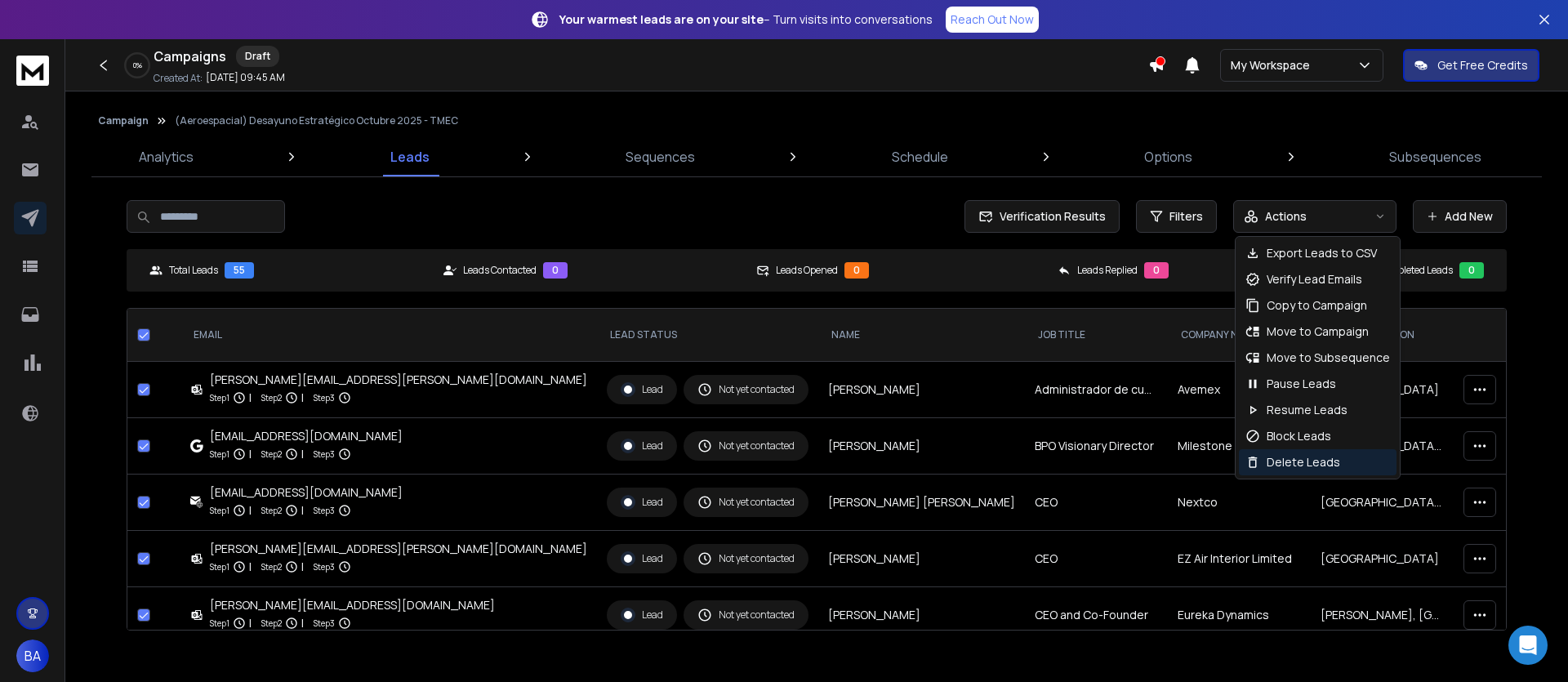
click at [1320, 459] on p "Delete Leads" at bounding box center [1303, 462] width 74 height 17
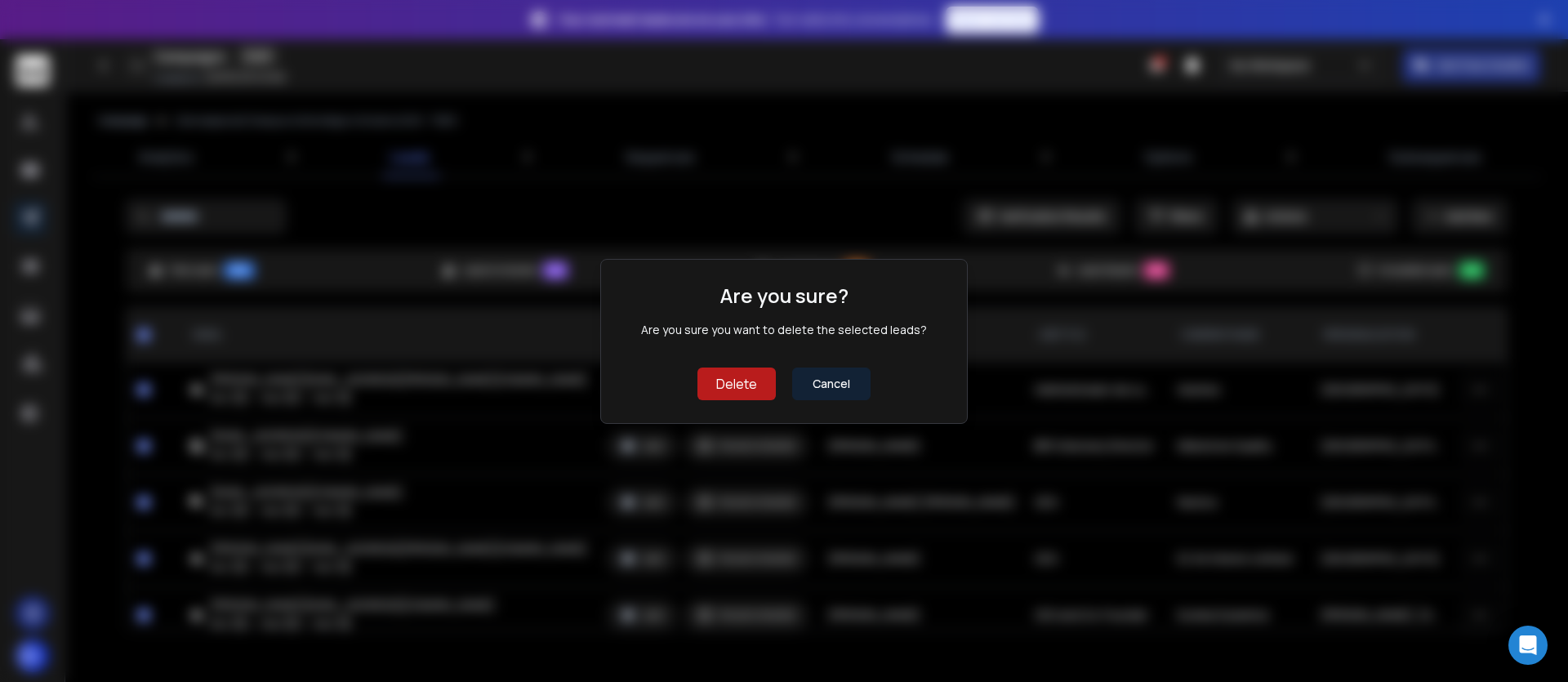
click at [758, 373] on button "Delete" at bounding box center [737, 383] width 79 height 33
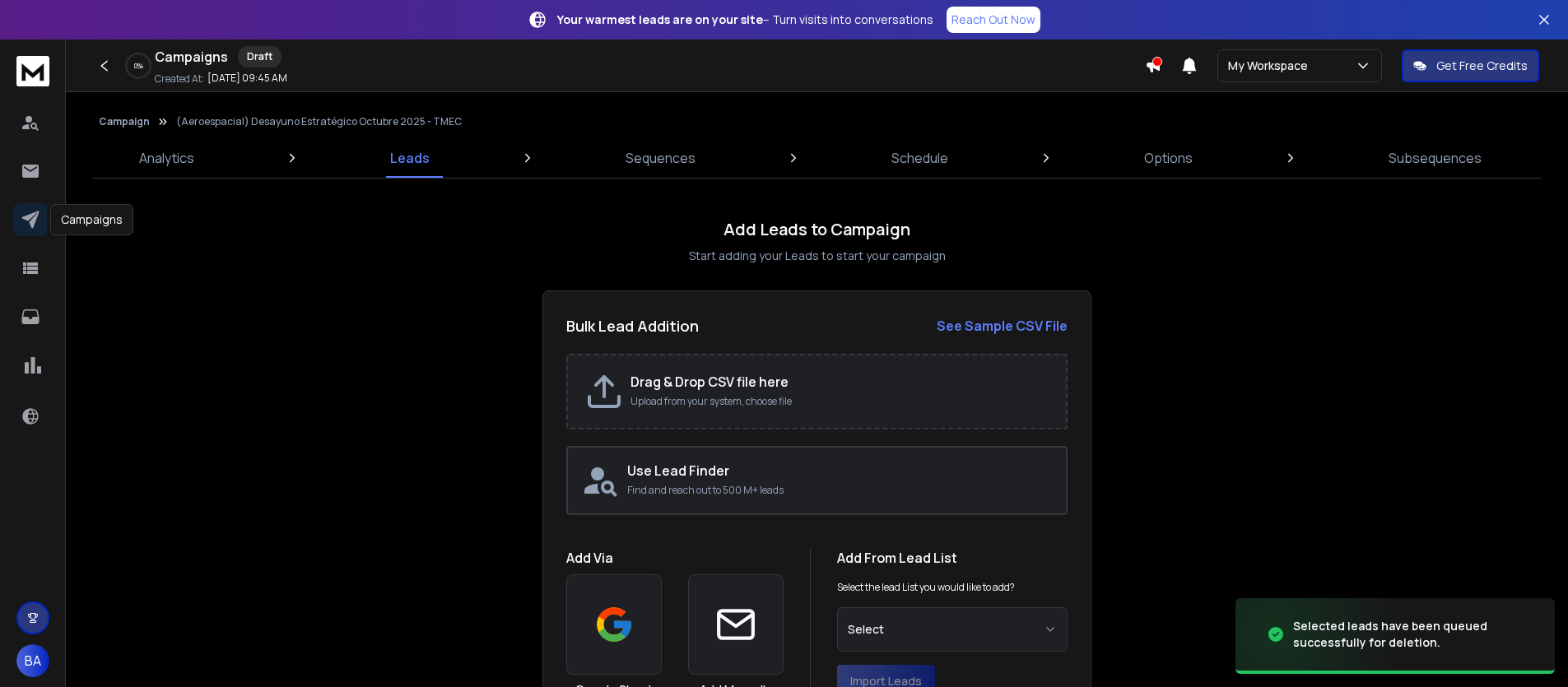
click at [37, 212] on icon at bounding box center [30, 219] width 17 height 17
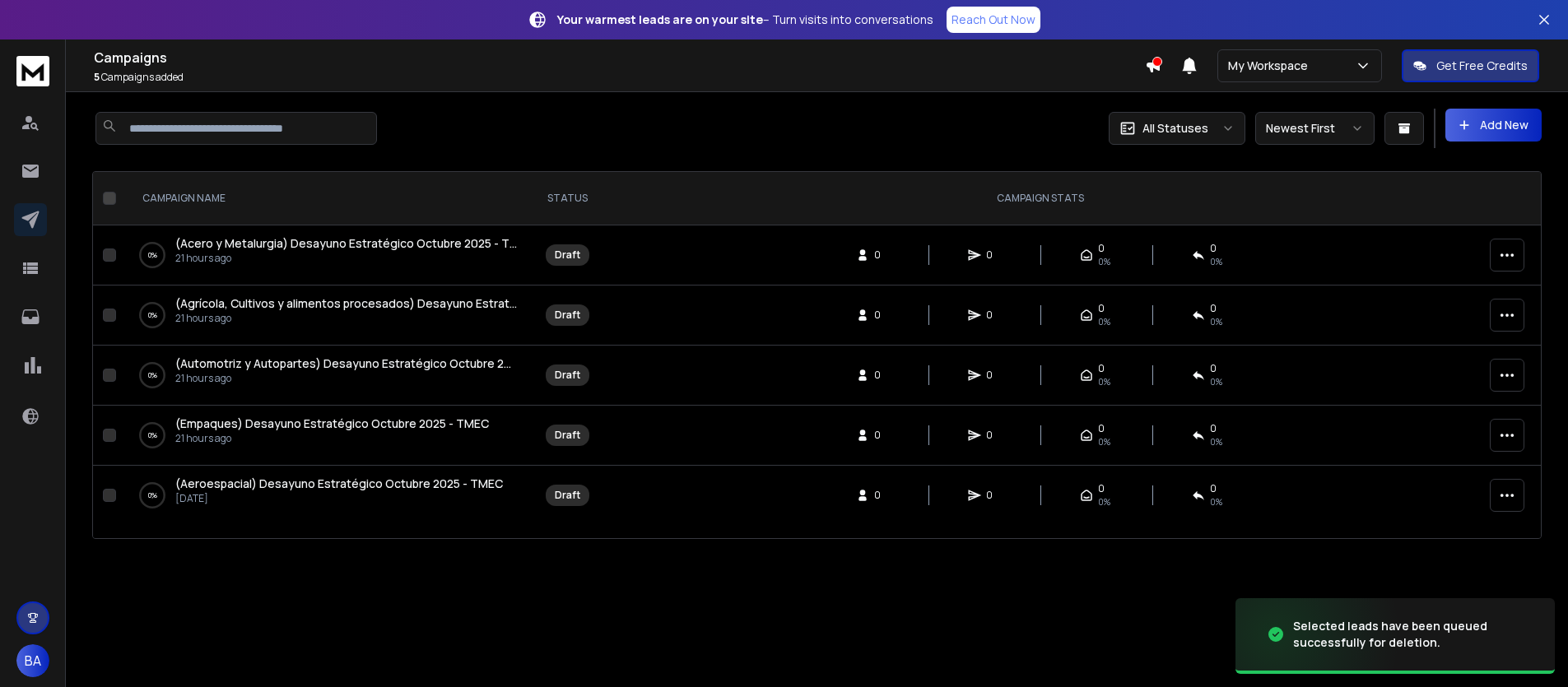
click at [35, 73] on img at bounding box center [33, 71] width 33 height 30
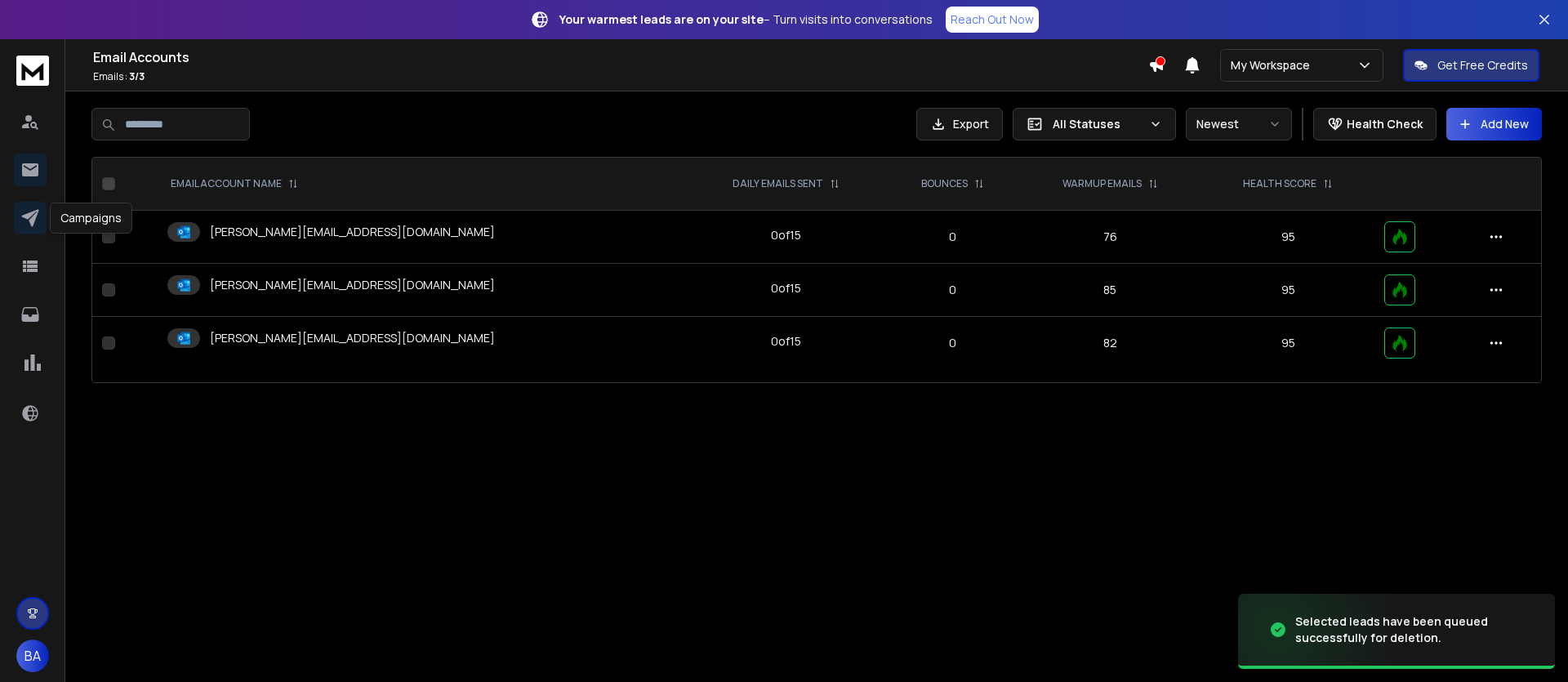
click at [15, 218] on link at bounding box center [30, 218] width 33 height 33
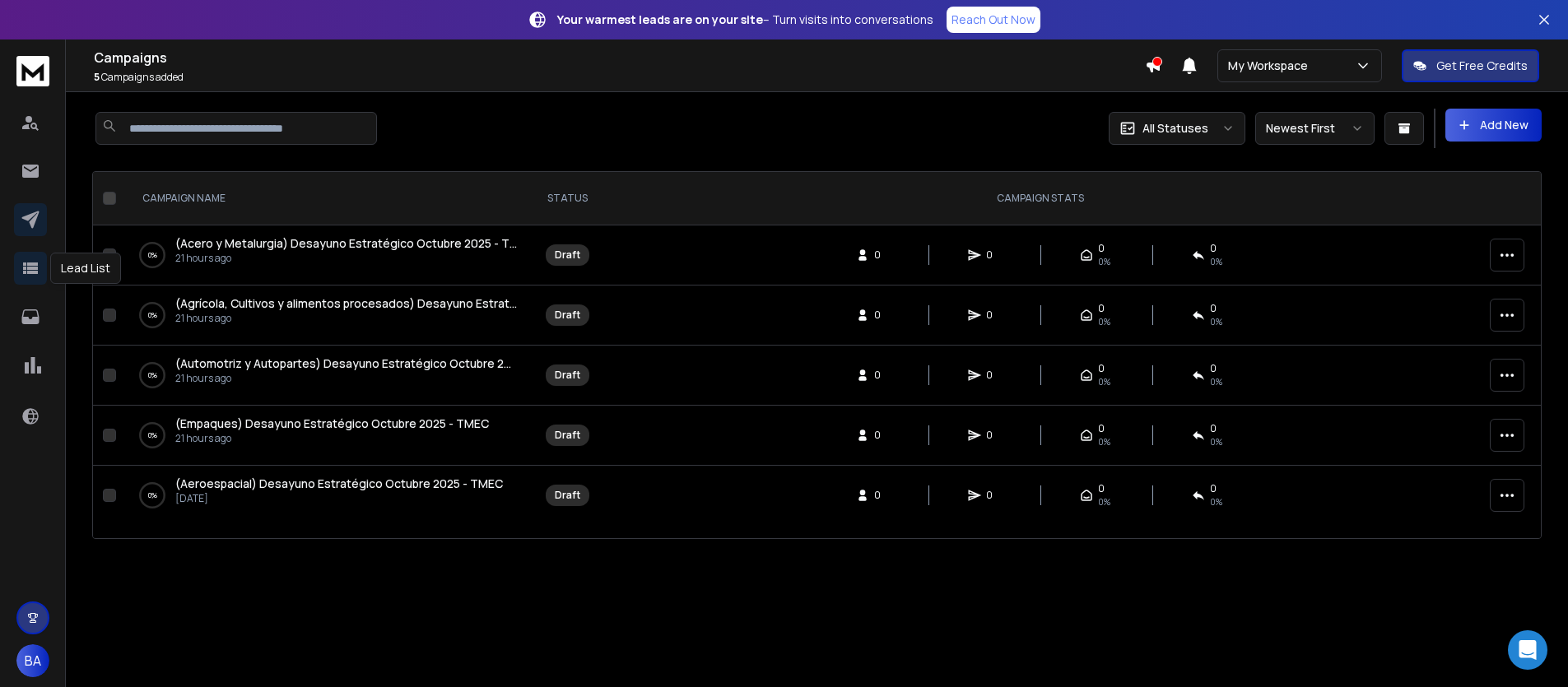
click at [30, 276] on icon at bounding box center [30, 267] width 19 height 19
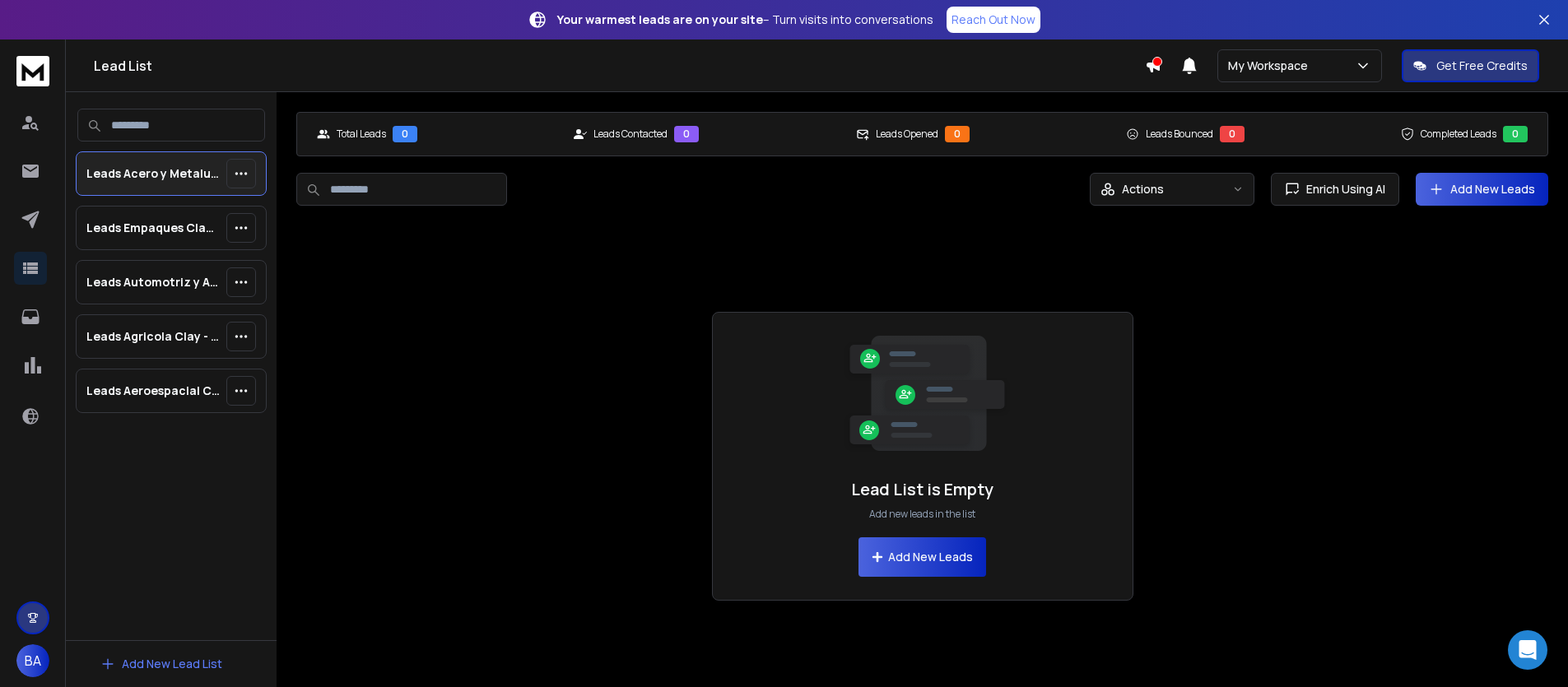
click at [162, 398] on p "Leads Aeroespacial Clay - GT+logistics" at bounding box center [153, 391] width 133 height 17
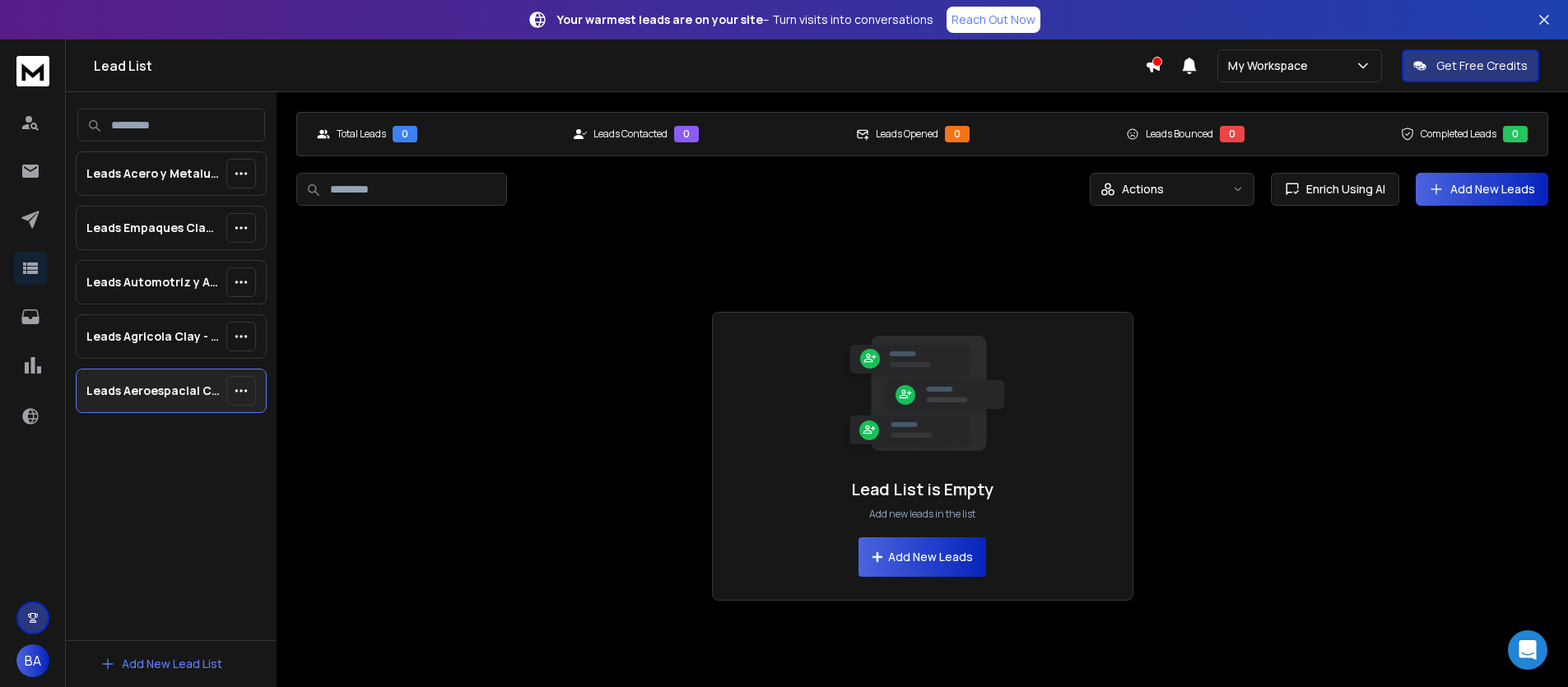
click at [940, 556] on button "Add New Leads" at bounding box center [922, 556] width 127 height 40
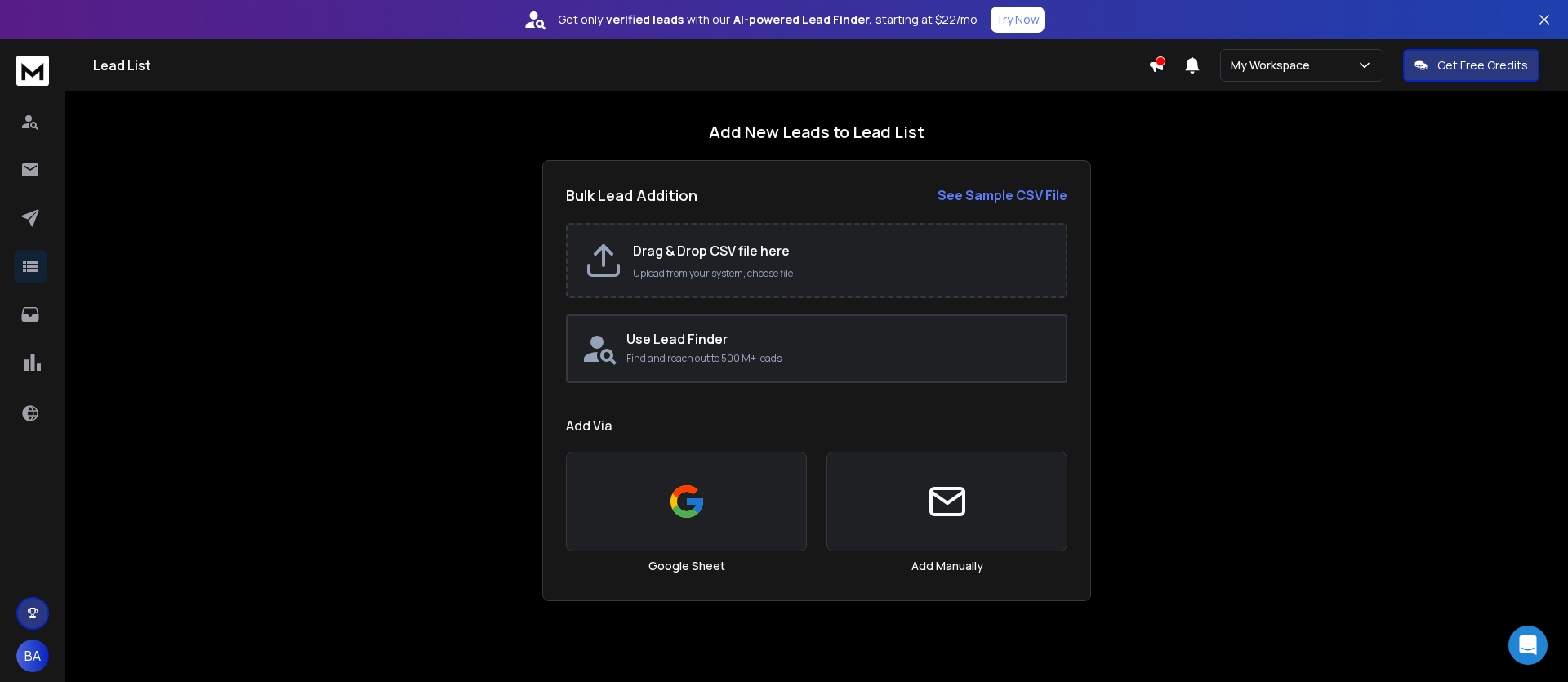
click at [707, 263] on div "Drag & Drop CSV file here Upload from your system, choose file" at bounding box center [841, 260] width 417 height 39
type input "**********"
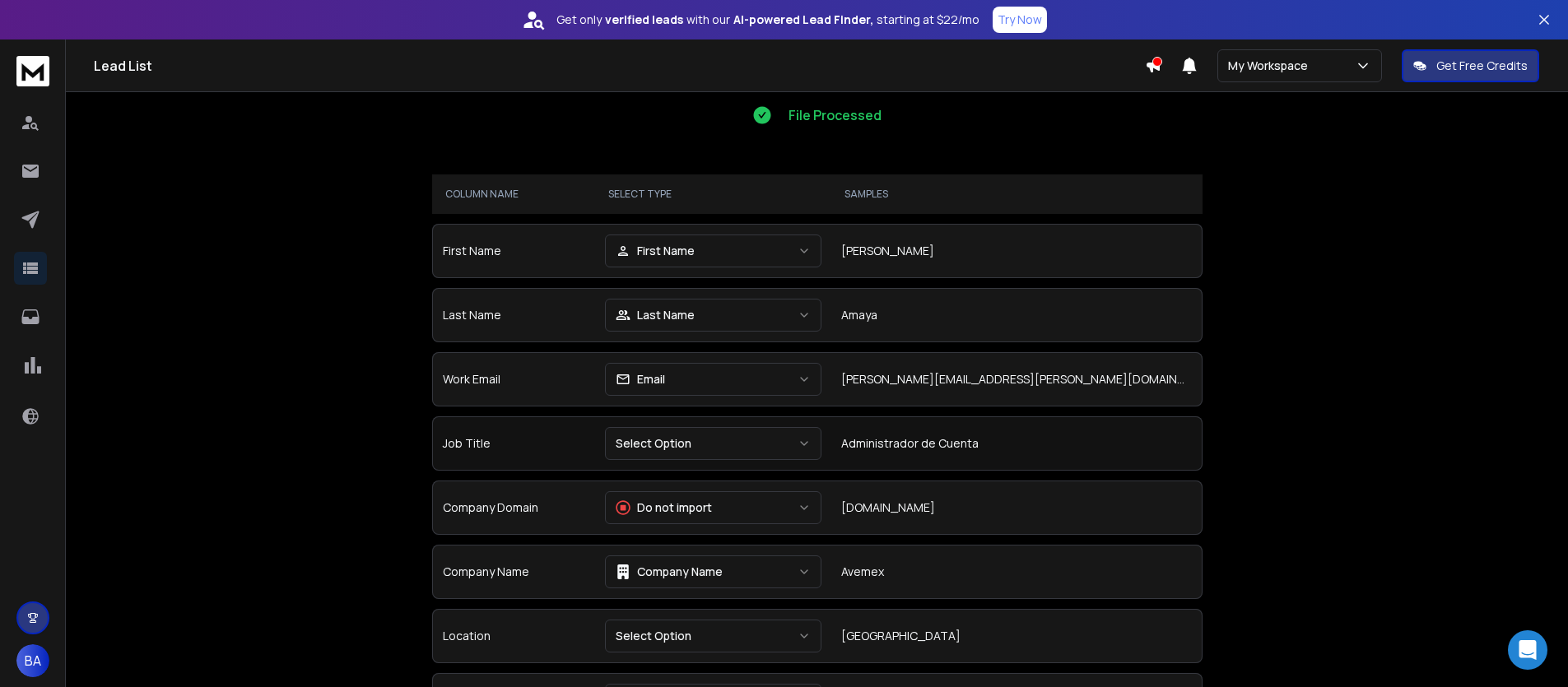
scroll to position [320, 0]
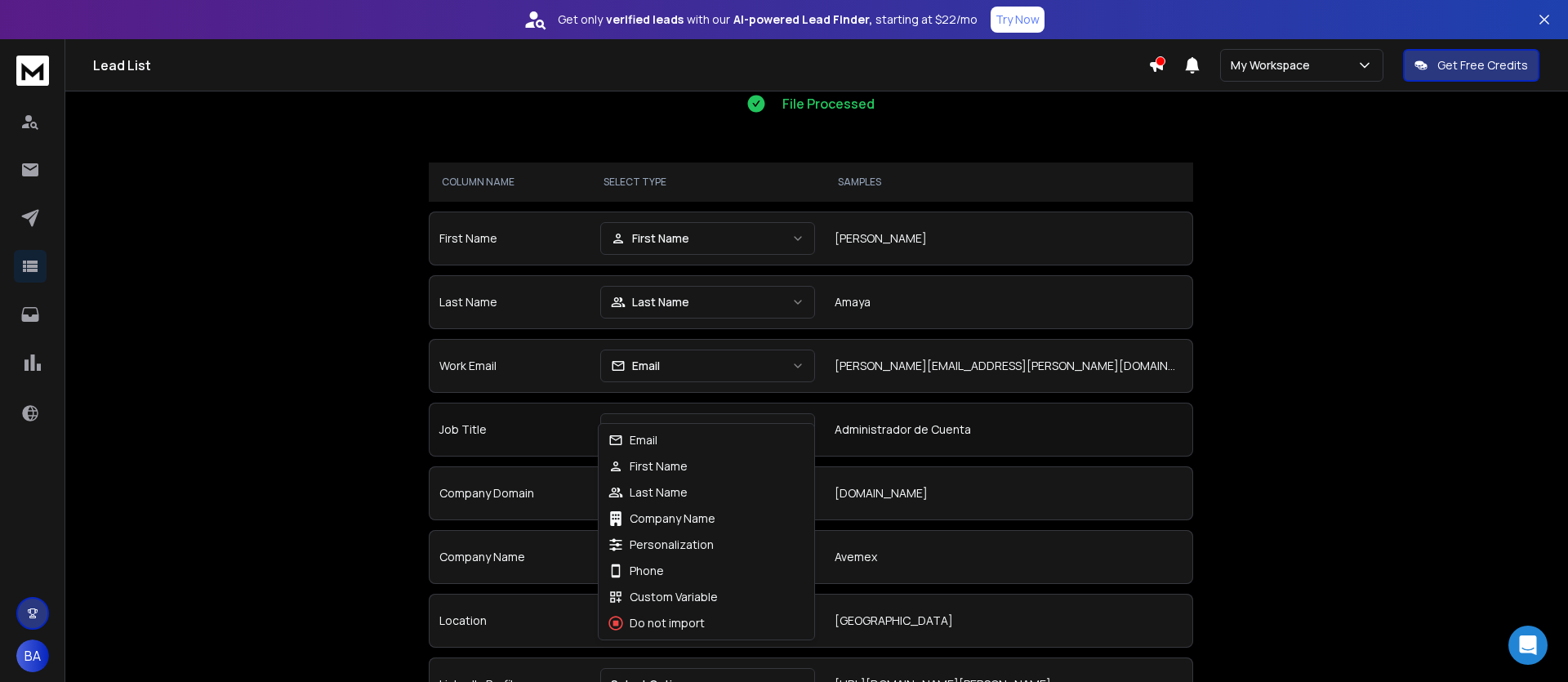
click at [729, 413] on button "Select Option" at bounding box center [707, 429] width 215 height 33
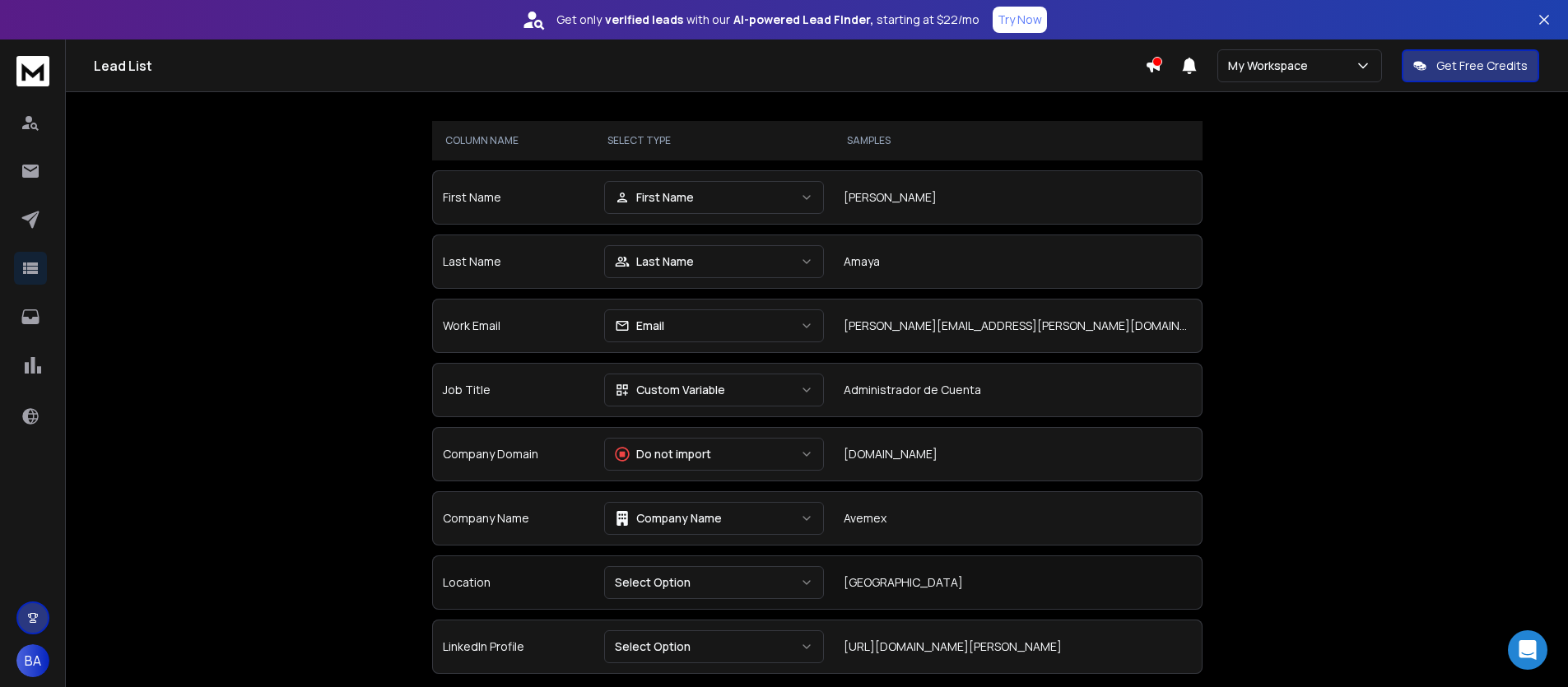
scroll to position [373, 0]
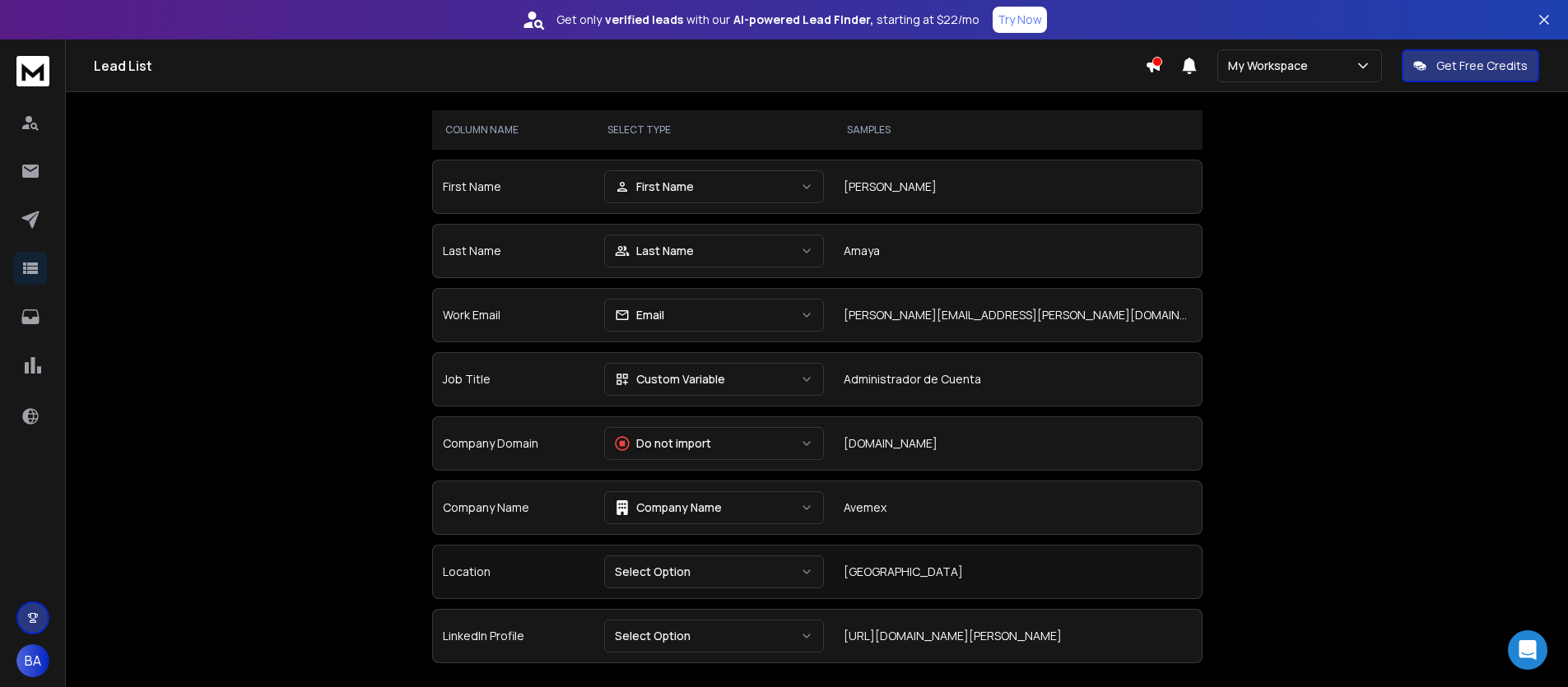
click at [722, 556] on button "Select Option" at bounding box center [714, 572] width 219 height 33
click at [691, 620] on button "Select Option" at bounding box center [714, 636] width 219 height 33
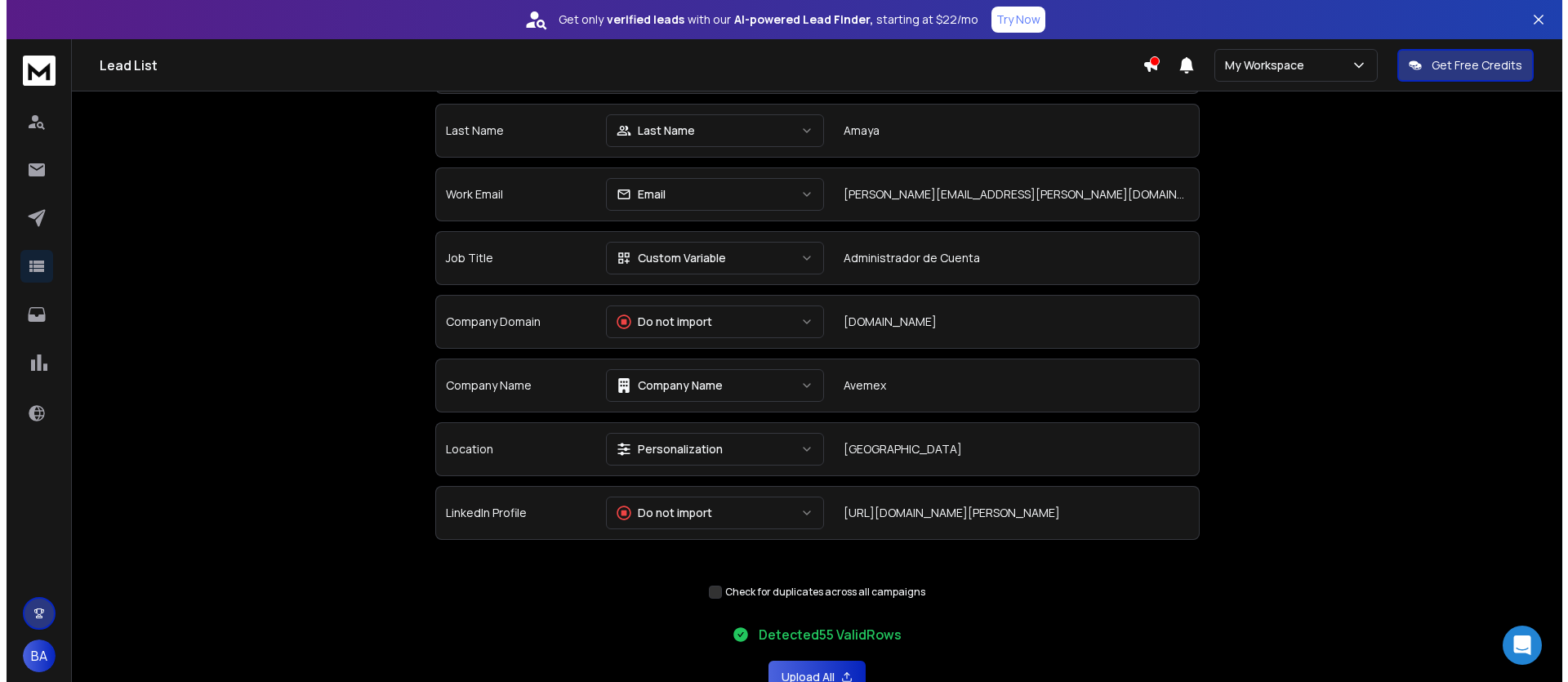
scroll to position [526, 0]
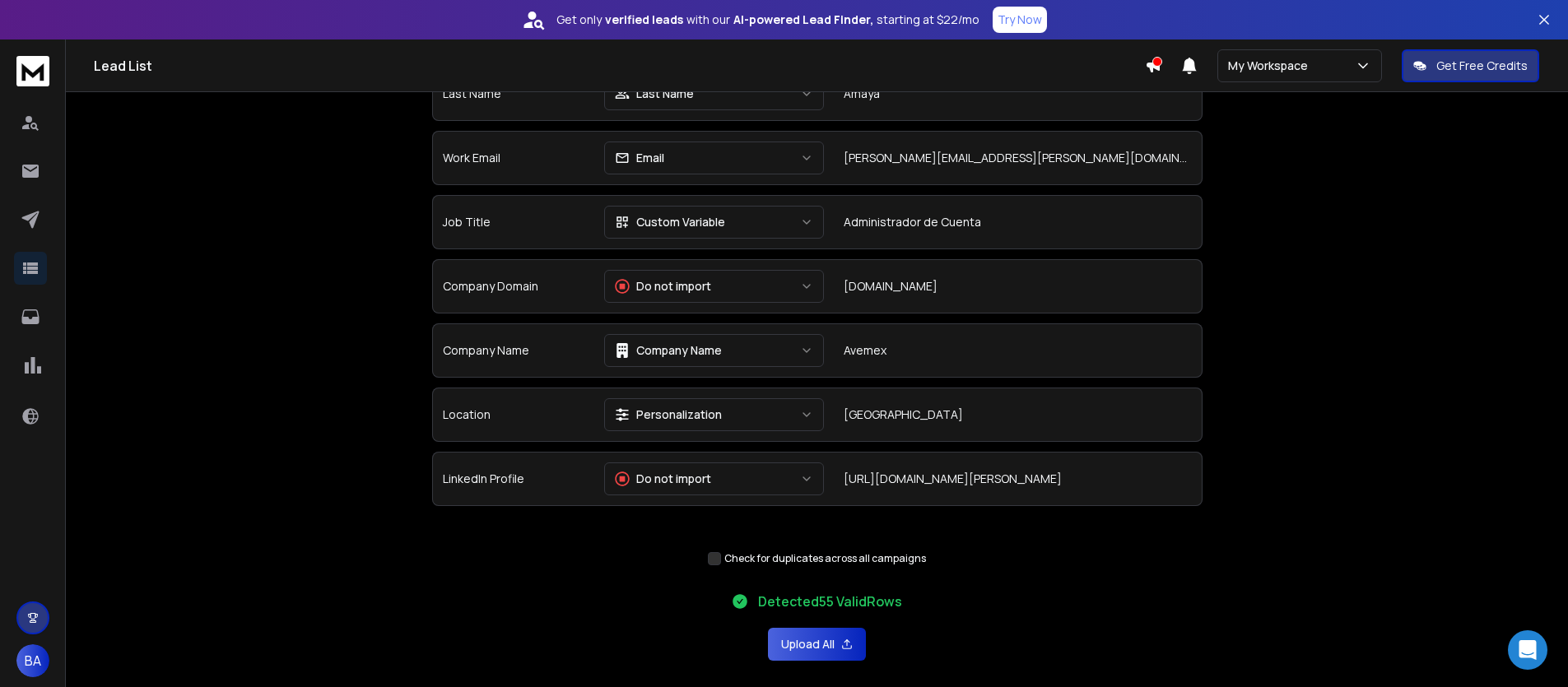
click at [782, 552] on label "Check for duplicates across all campaigns" at bounding box center [825, 559] width 202 height 13
click at [721, 552] on button "Check for duplicates across all campaigns" at bounding box center [714, 559] width 13 height 13
click at [810, 627] on button "Upload All" at bounding box center [816, 643] width 98 height 33
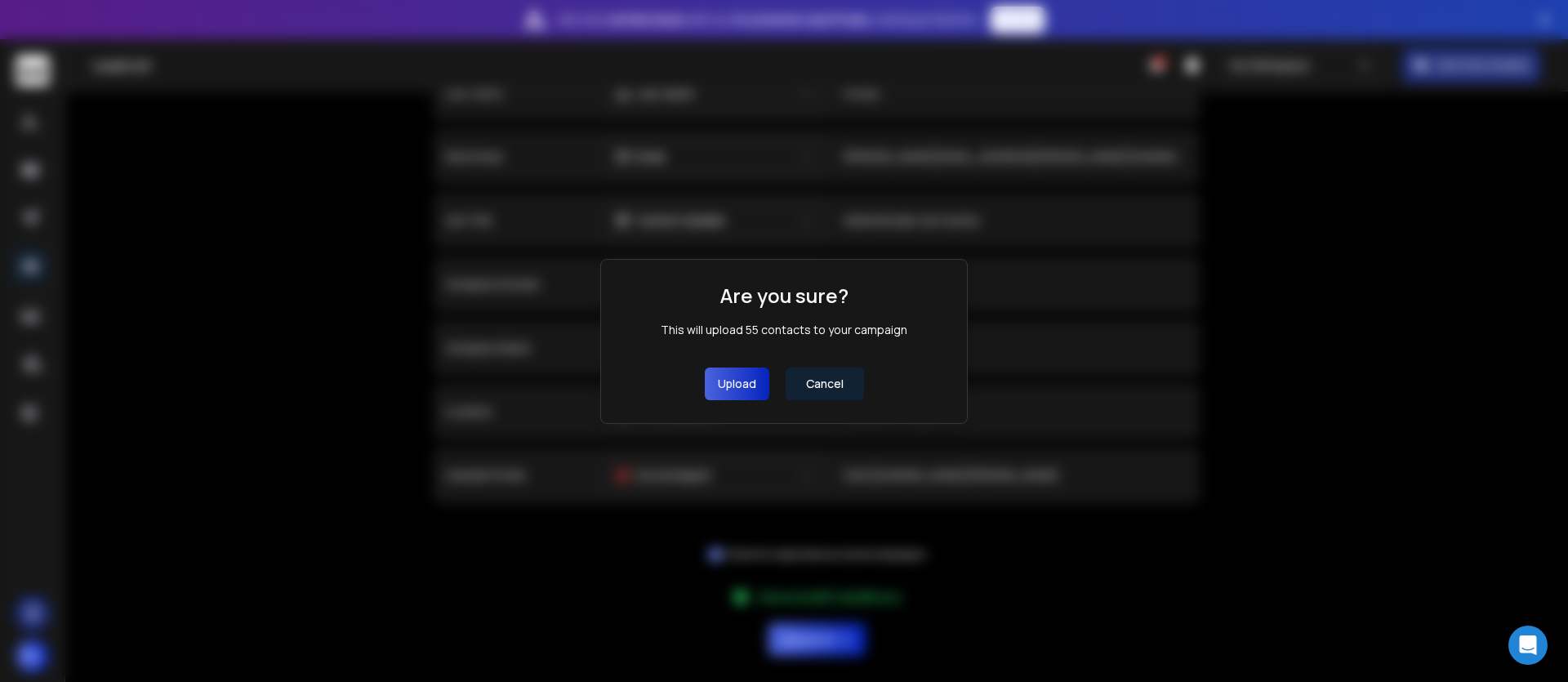
click at [753, 387] on button "Upload" at bounding box center [737, 383] width 64 height 33
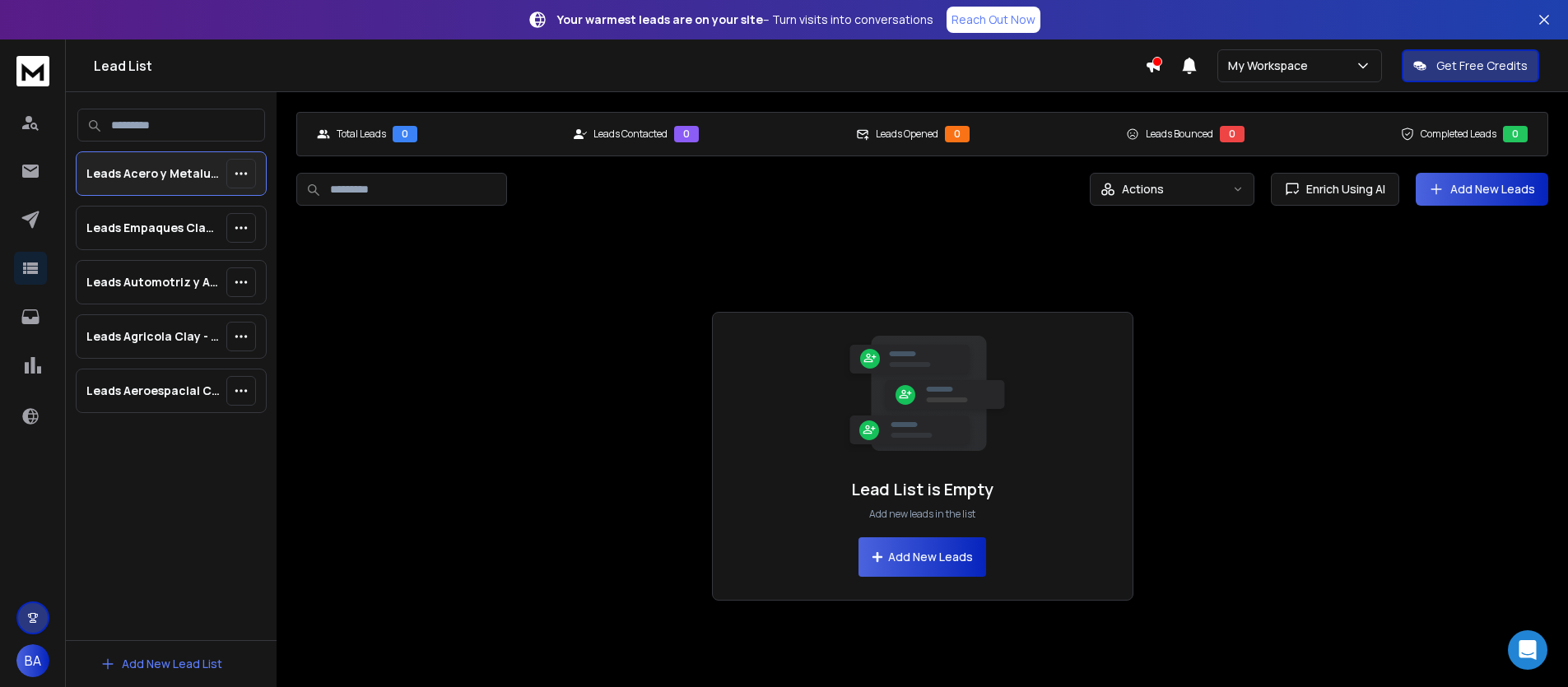
click at [958, 546] on button "Add New Leads" at bounding box center [922, 556] width 127 height 40
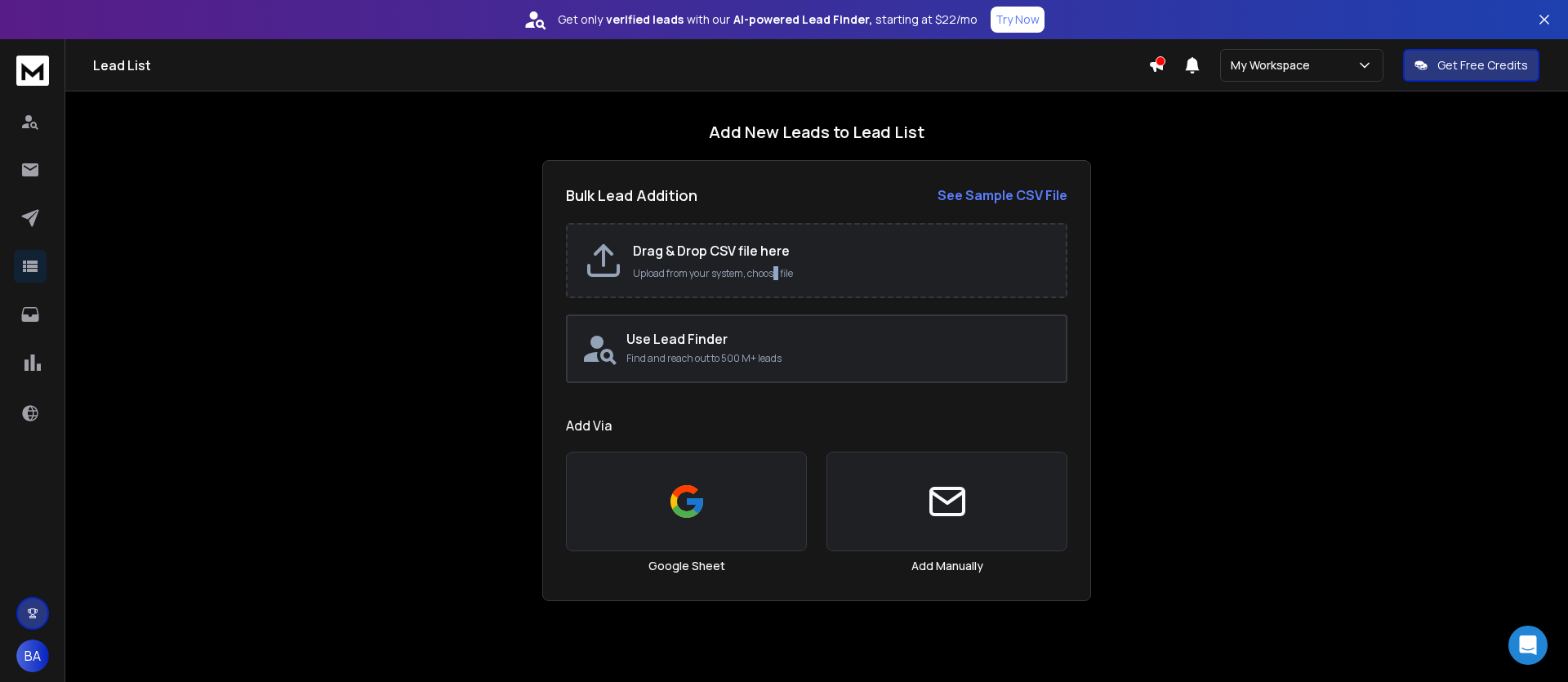
click at [779, 277] on p "Upload from your system, choose file" at bounding box center [841, 274] width 417 height 13
type input "**********"
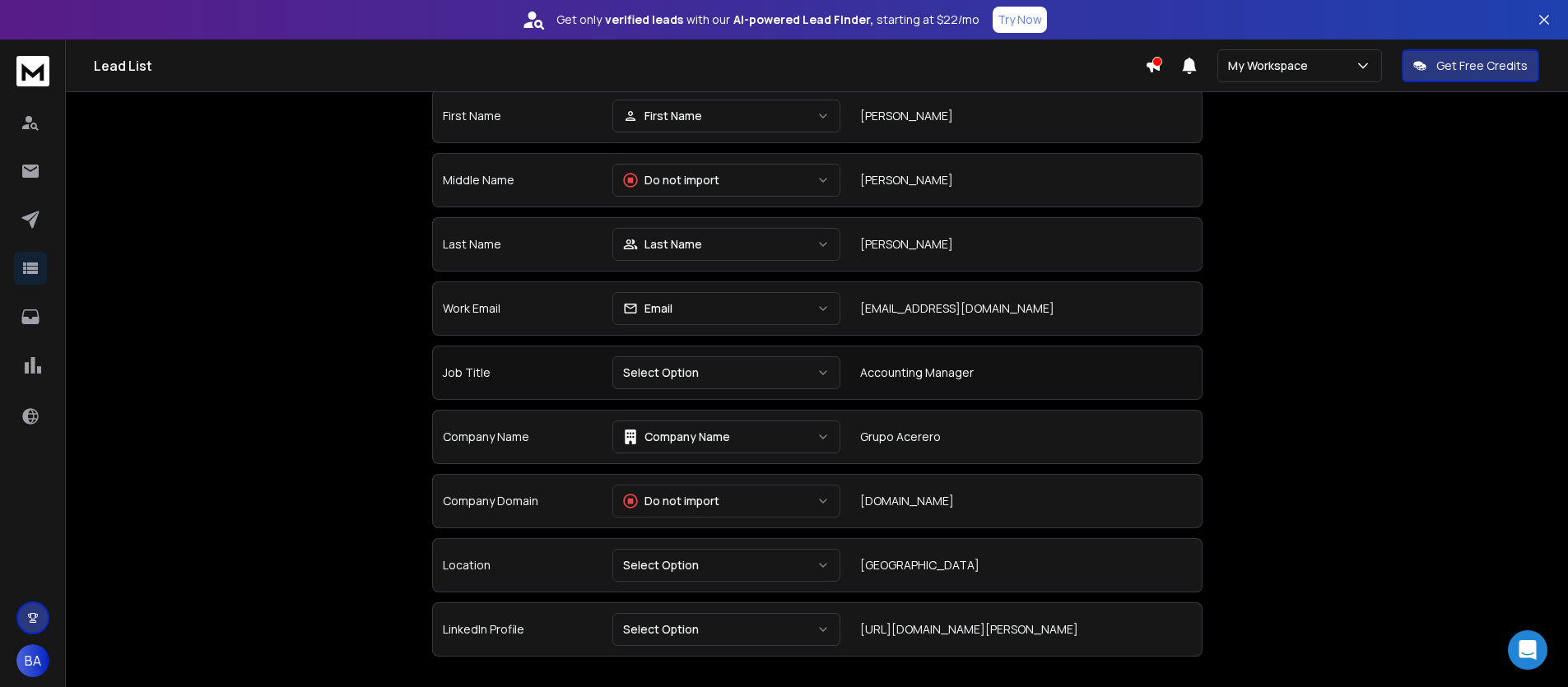
scroll to position [455, 0]
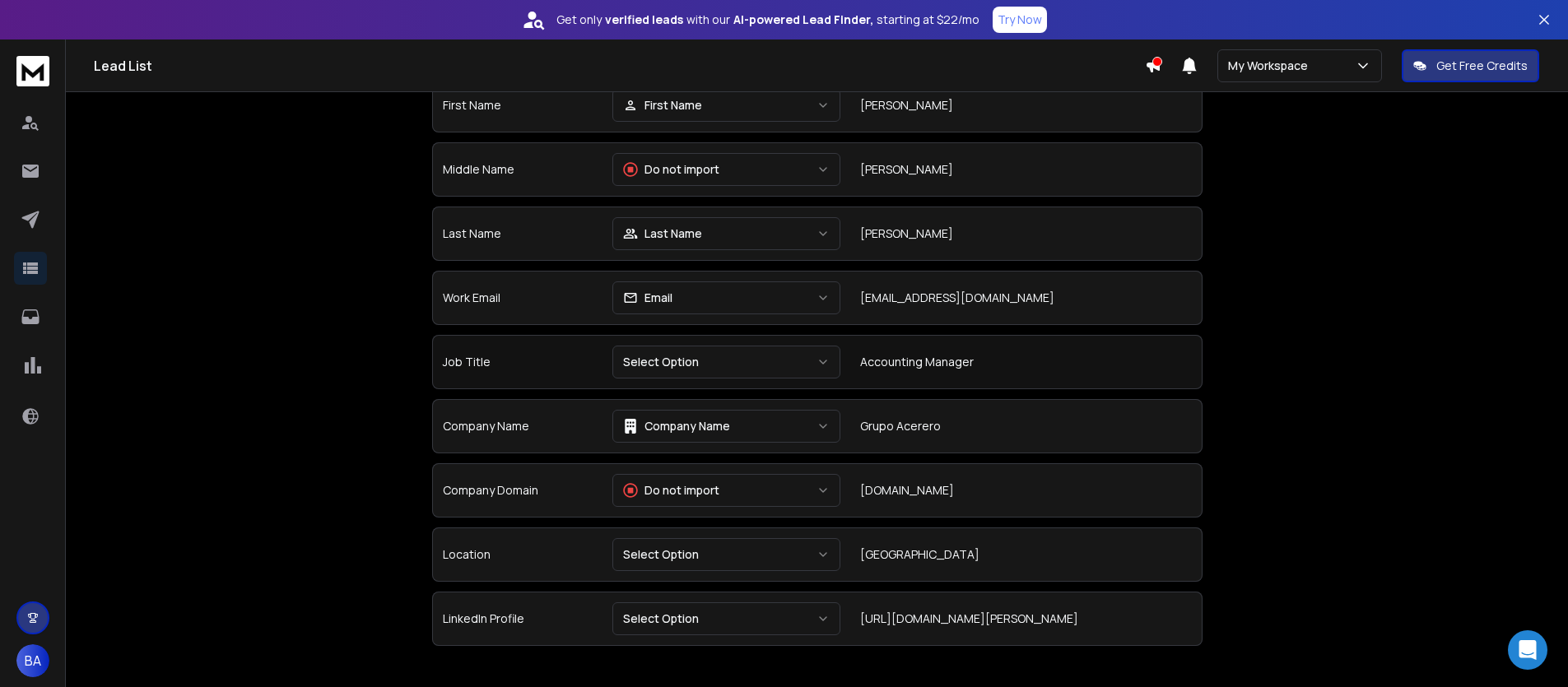
click at [767, 357] on button "Select Option" at bounding box center [726, 362] width 228 height 33
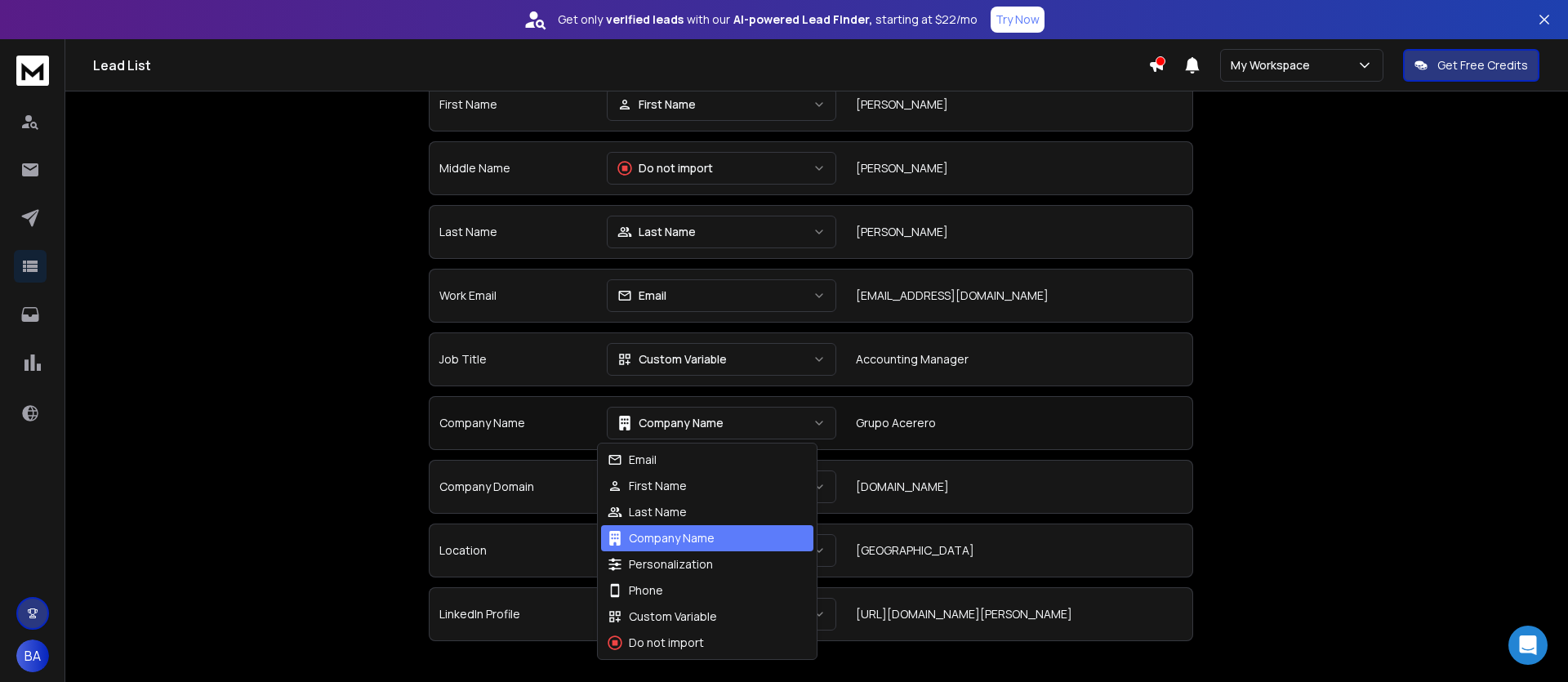
click at [715, 422] on button "Company Name" at bounding box center [722, 423] width 229 height 33
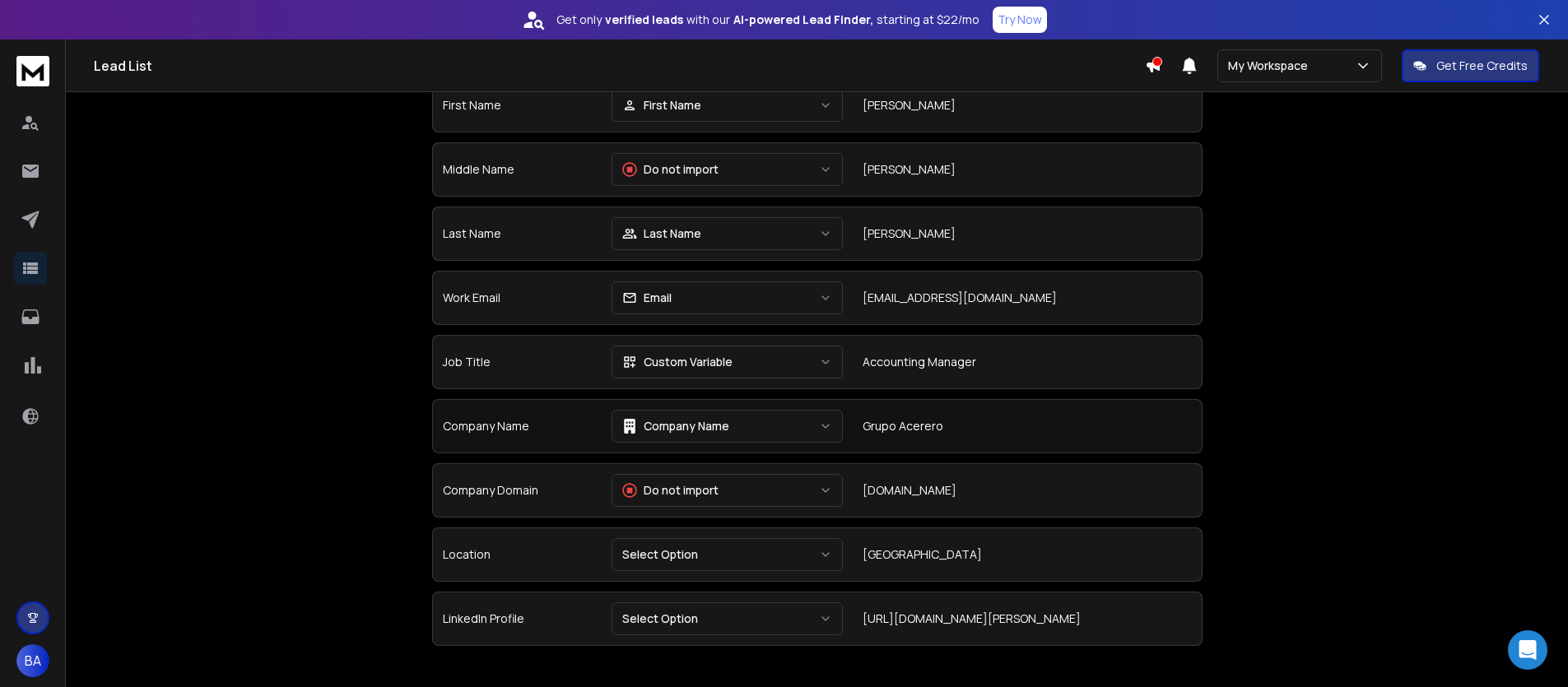
click at [536, 448] on td "Company Name" at bounding box center [517, 426] width 170 height 54
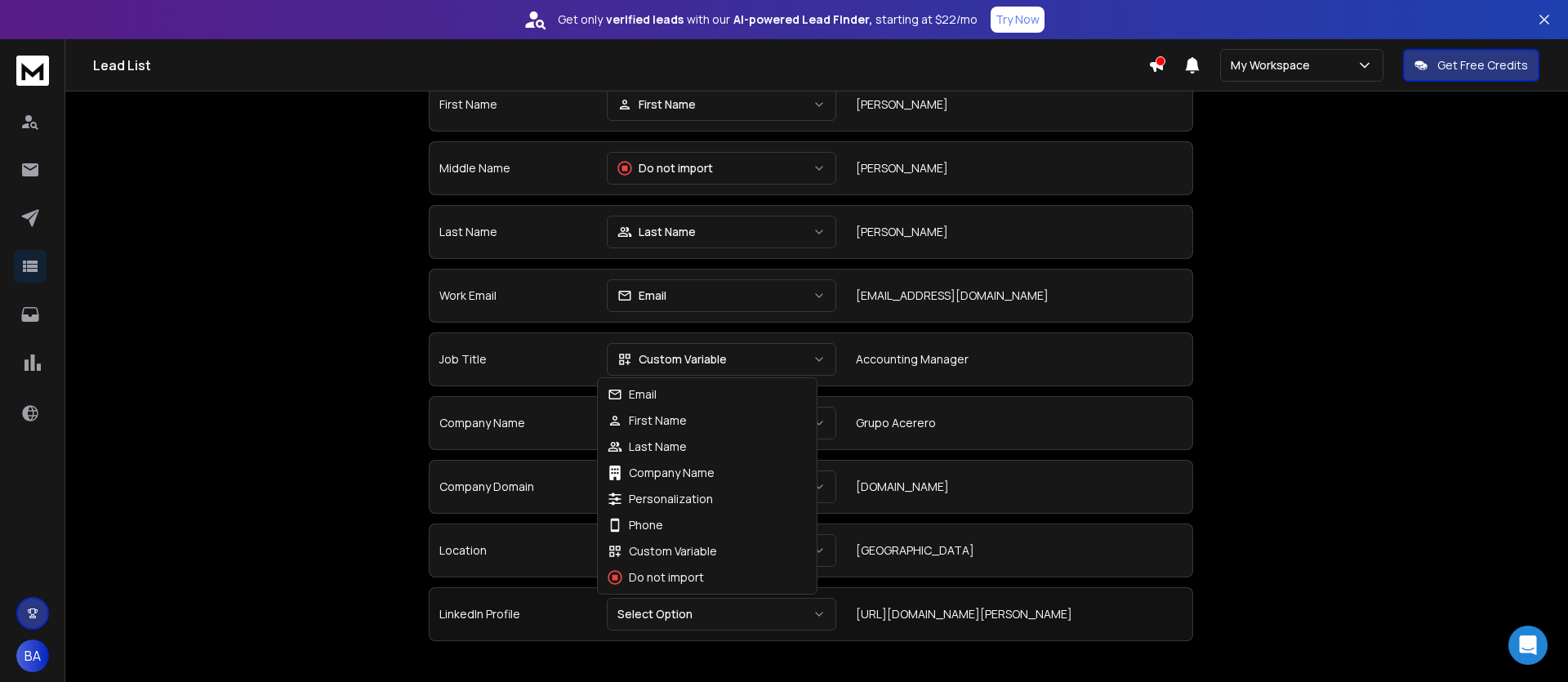
click at [750, 619] on button "Select Option" at bounding box center [722, 613] width 229 height 33
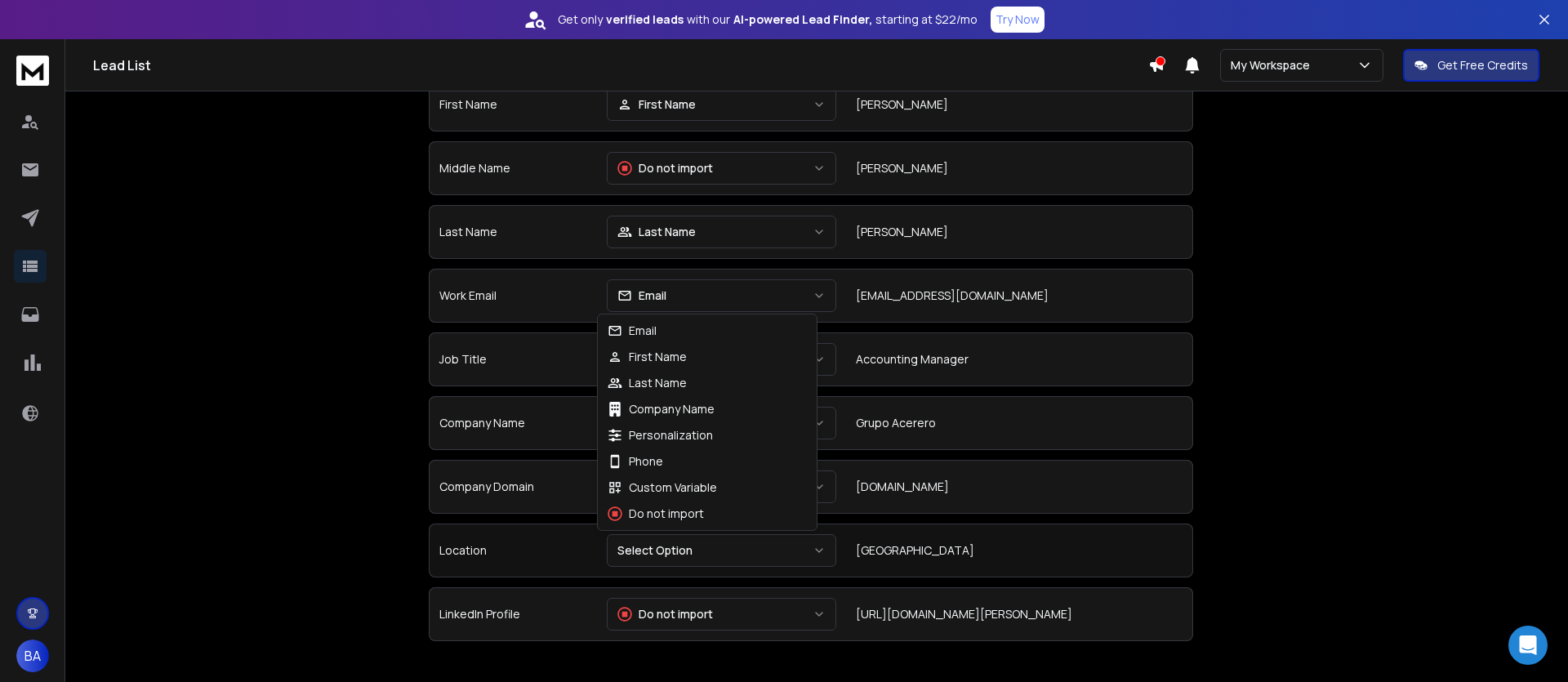
click at [672, 561] on button "Select Option" at bounding box center [722, 550] width 229 height 33
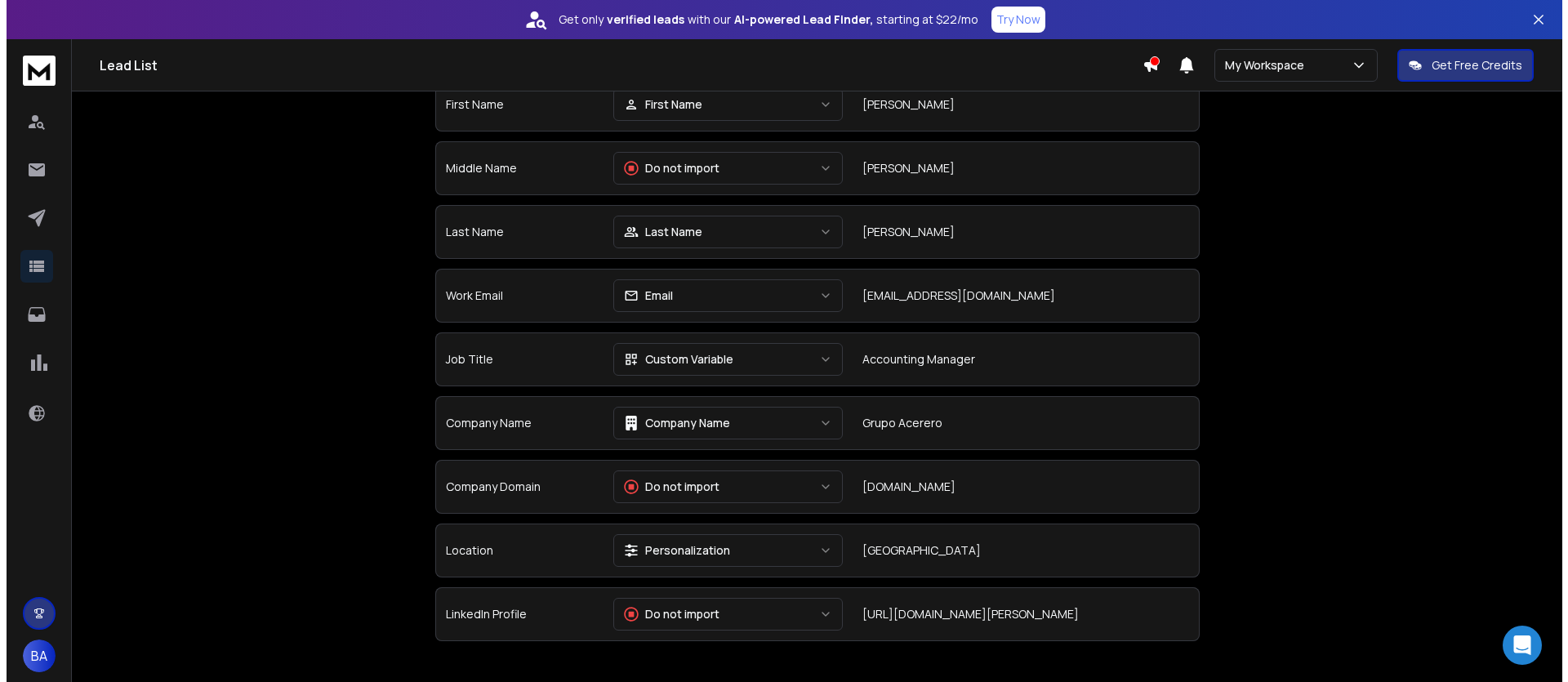
scroll to position [617, 0]
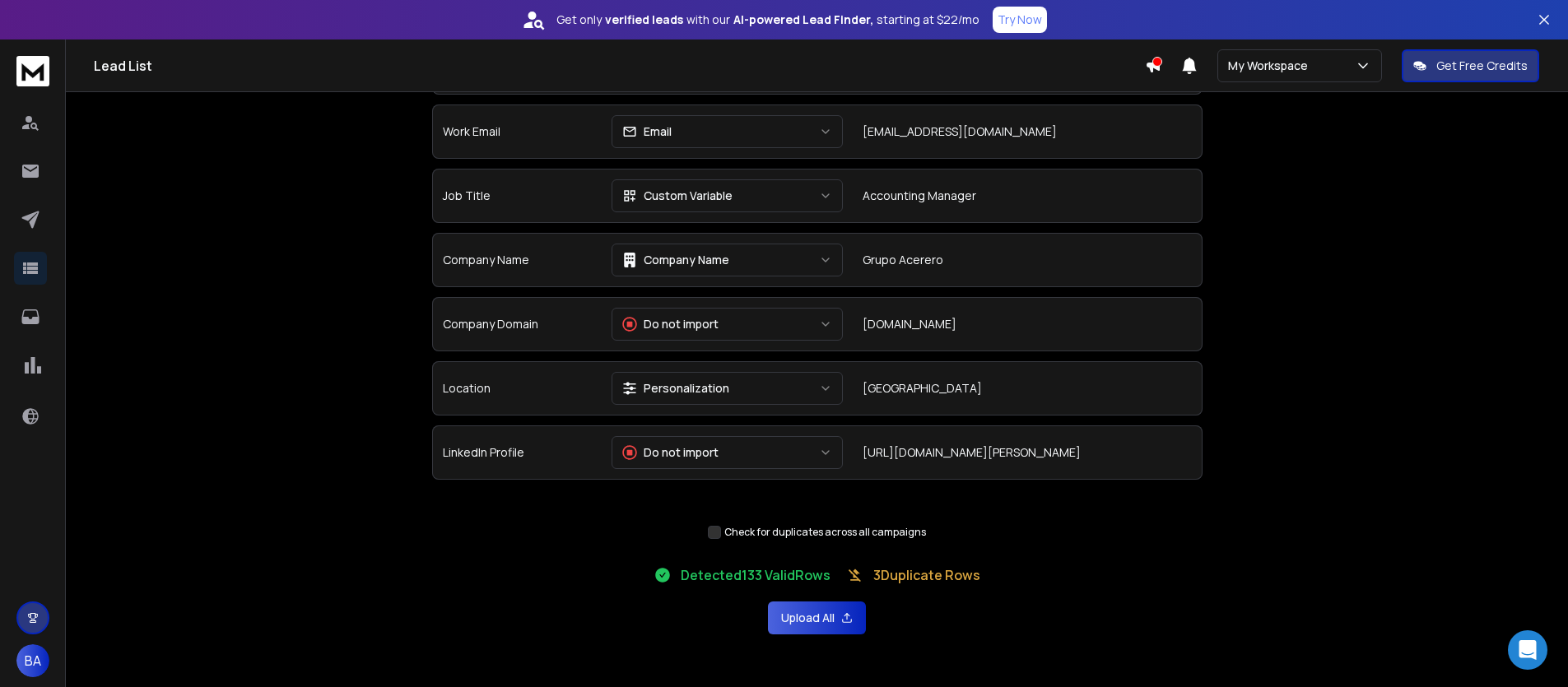
click at [788, 530] on label "Check for duplicates across all campaigns" at bounding box center [825, 532] width 202 height 13
click at [721, 530] on button "Check for duplicates across all campaigns" at bounding box center [714, 532] width 13 height 13
click at [816, 620] on button "Upload All" at bounding box center [816, 617] width 98 height 33
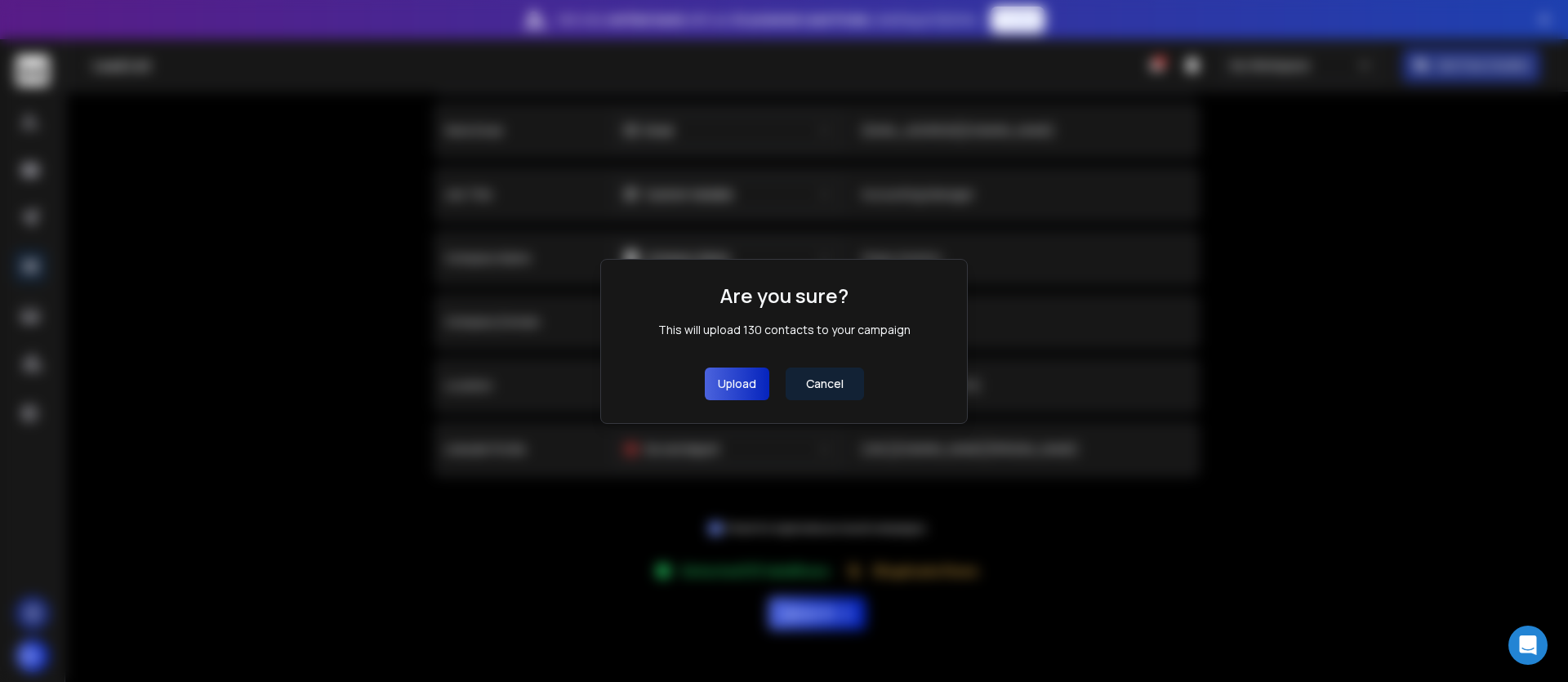
click at [746, 386] on button "Upload" at bounding box center [737, 383] width 64 height 33
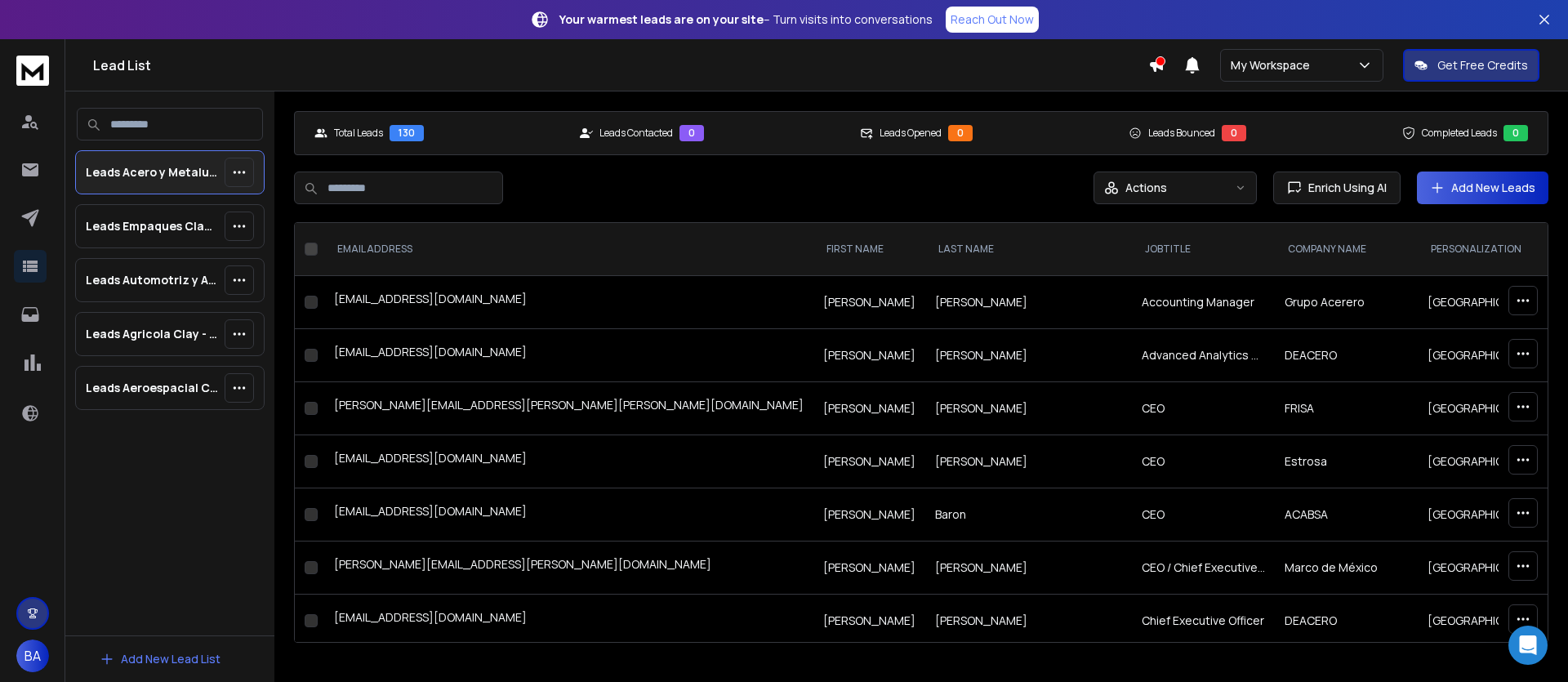
click at [179, 233] on p "Leads Empaques Clay - GT+logistics" at bounding box center [152, 226] width 132 height 17
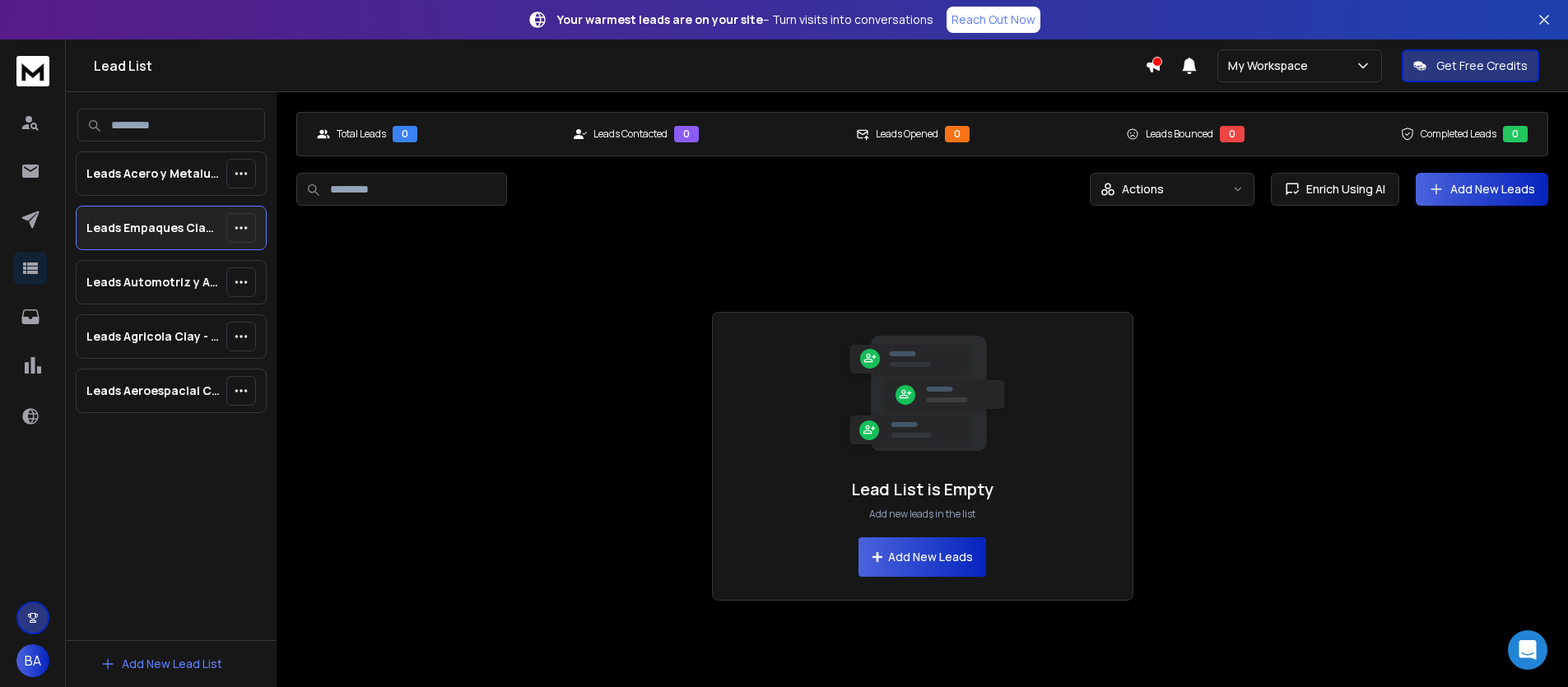
click at [913, 556] on button "Add New Leads" at bounding box center [922, 556] width 127 height 40
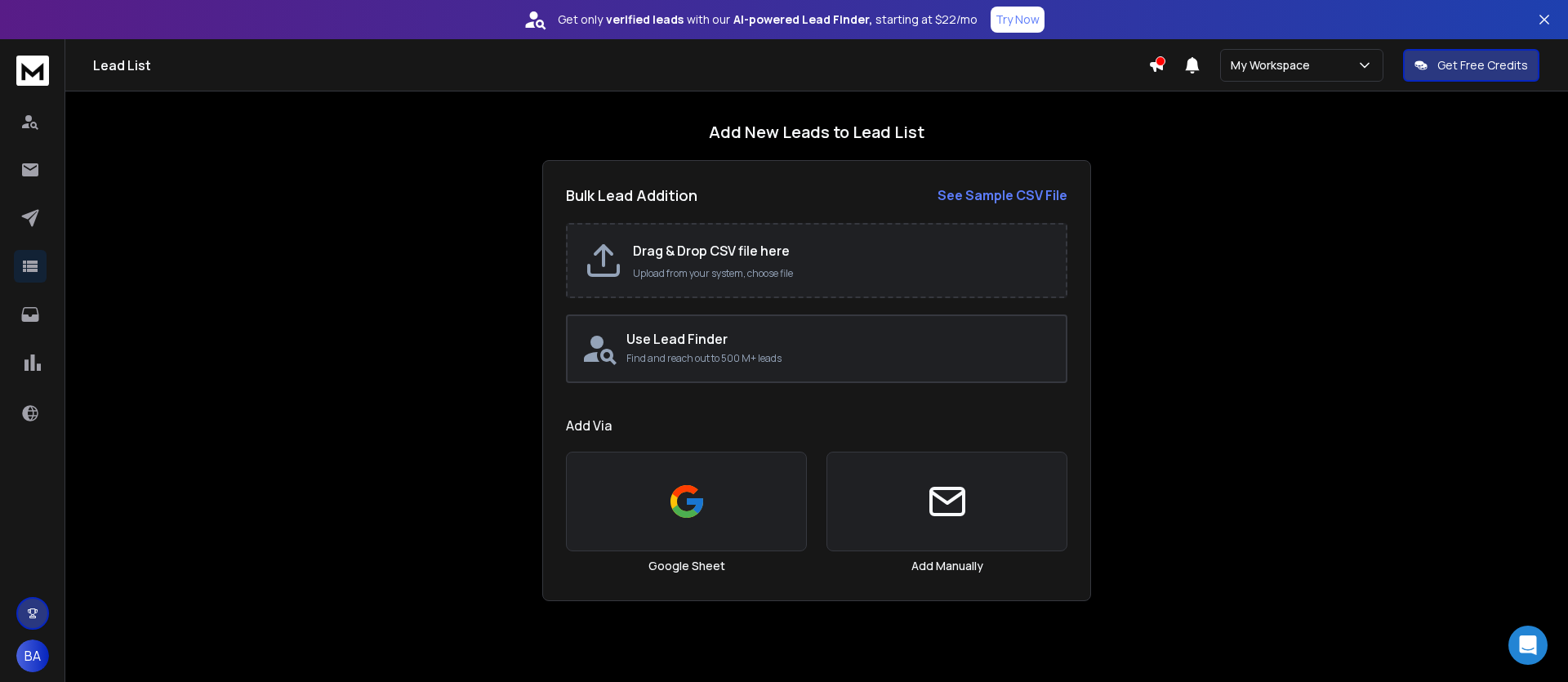
click at [736, 250] on h2 "Drag & Drop CSV file here" at bounding box center [841, 250] width 417 height 19
type input "**********"
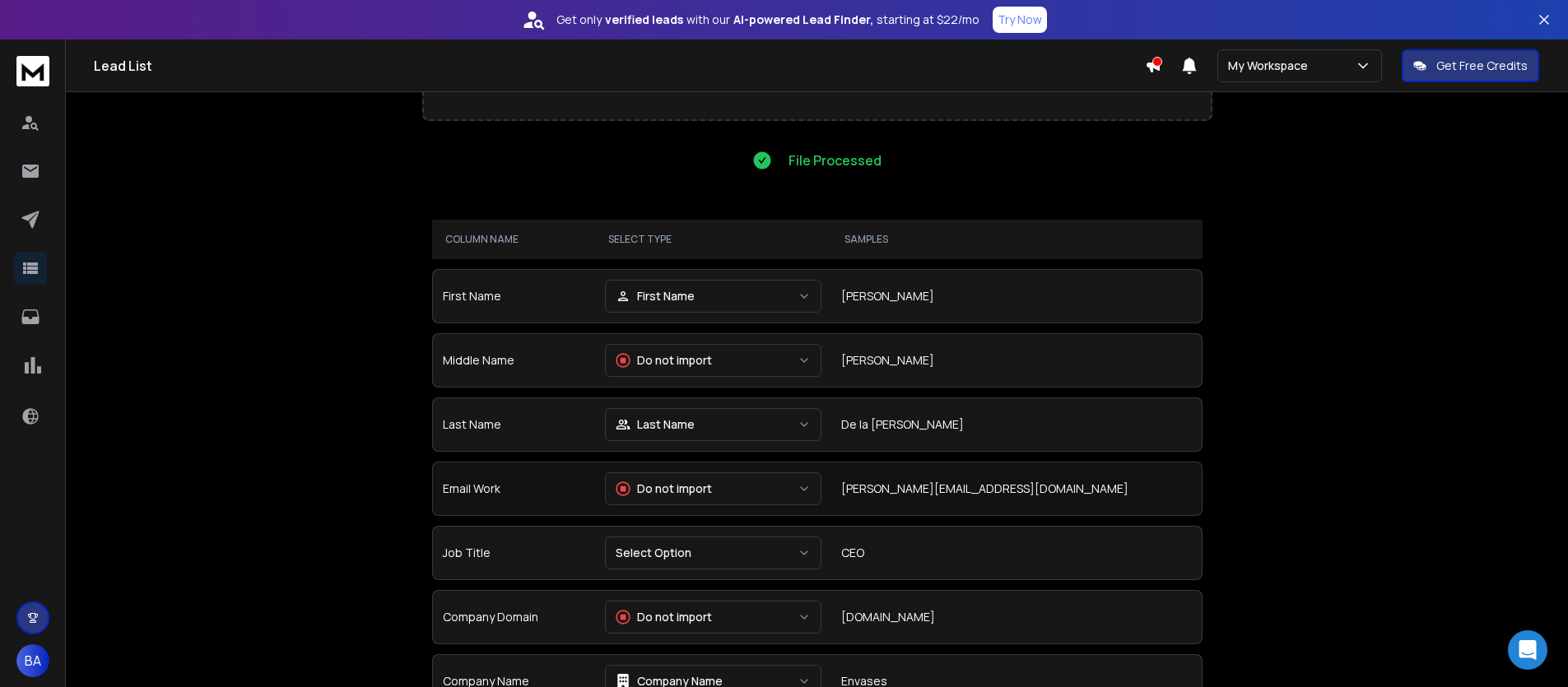
scroll to position [286, 0]
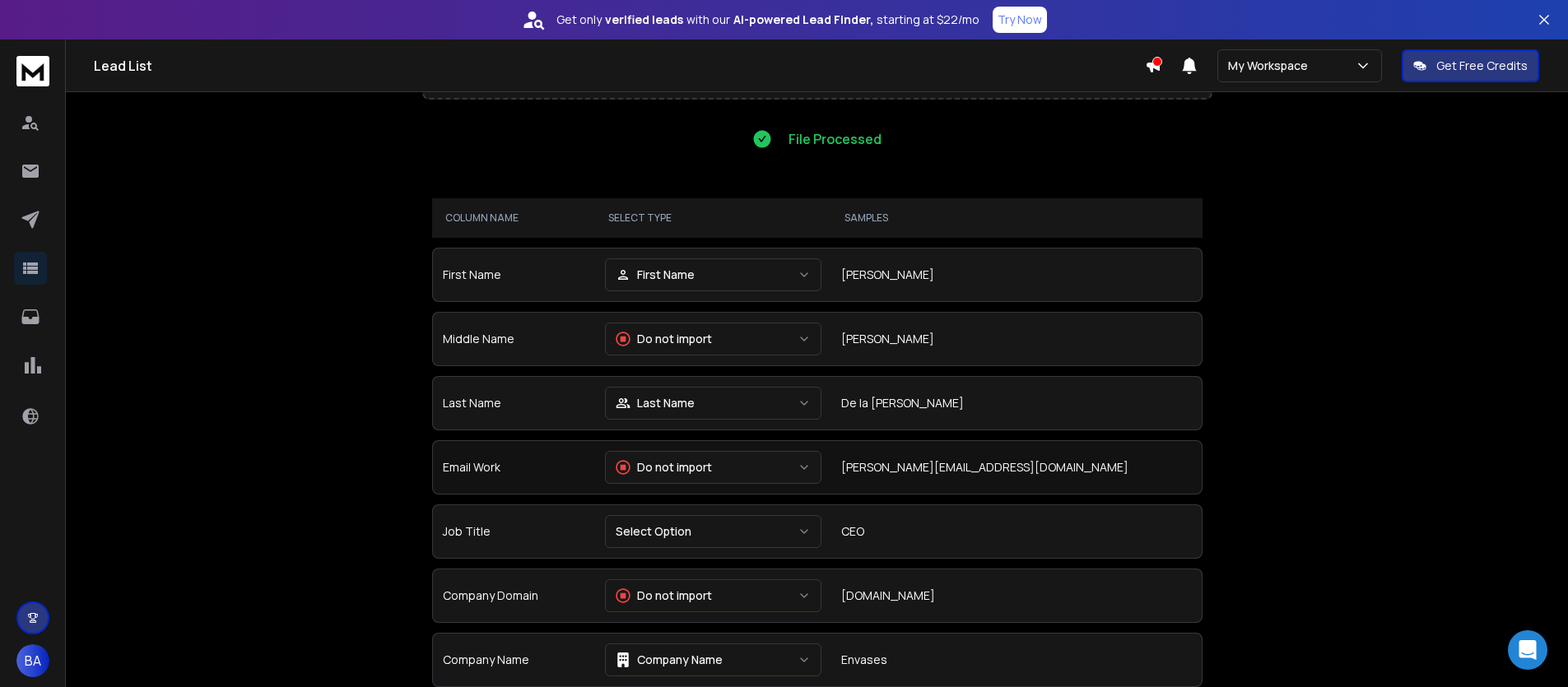
click at [729, 451] on button "Do not import" at bounding box center [713, 467] width 217 height 33
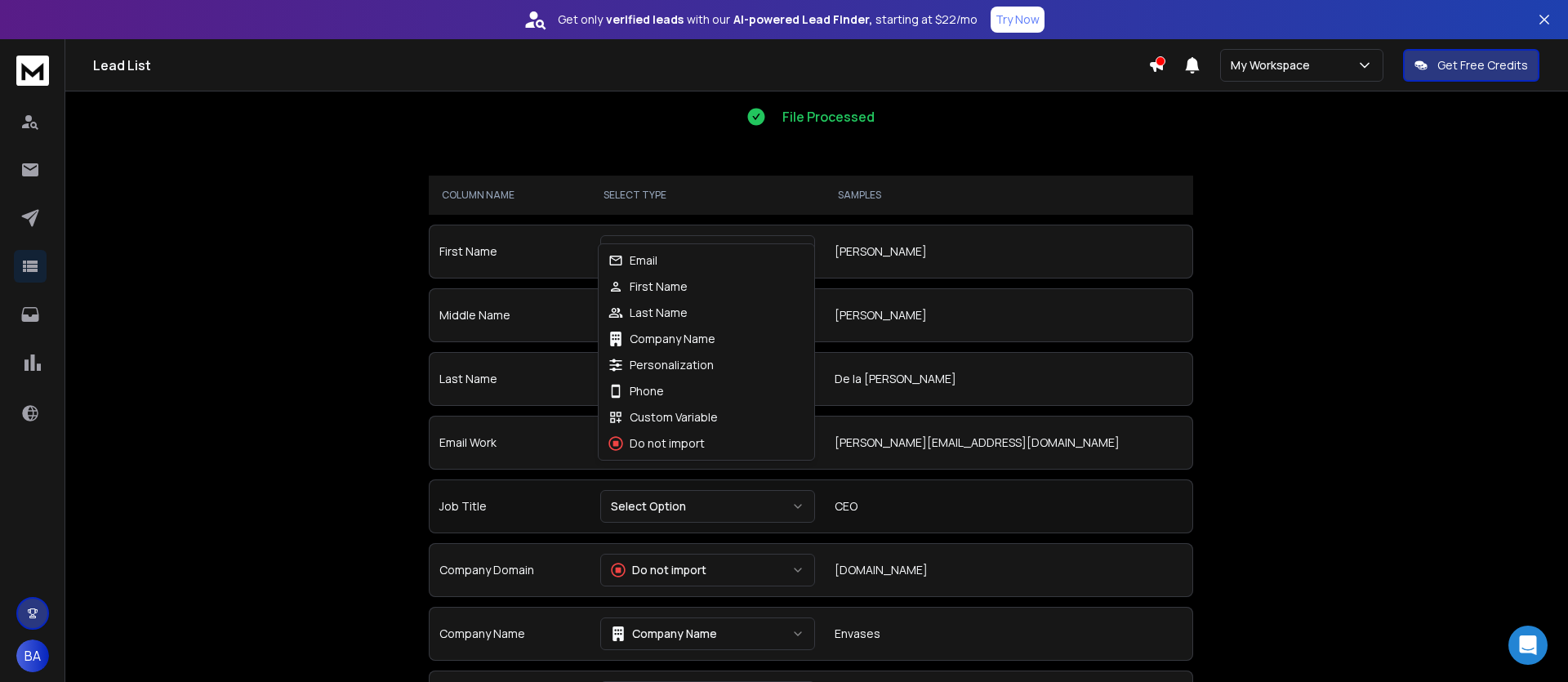
click at [708, 490] on button "Select Option" at bounding box center [707, 505] width 215 height 33
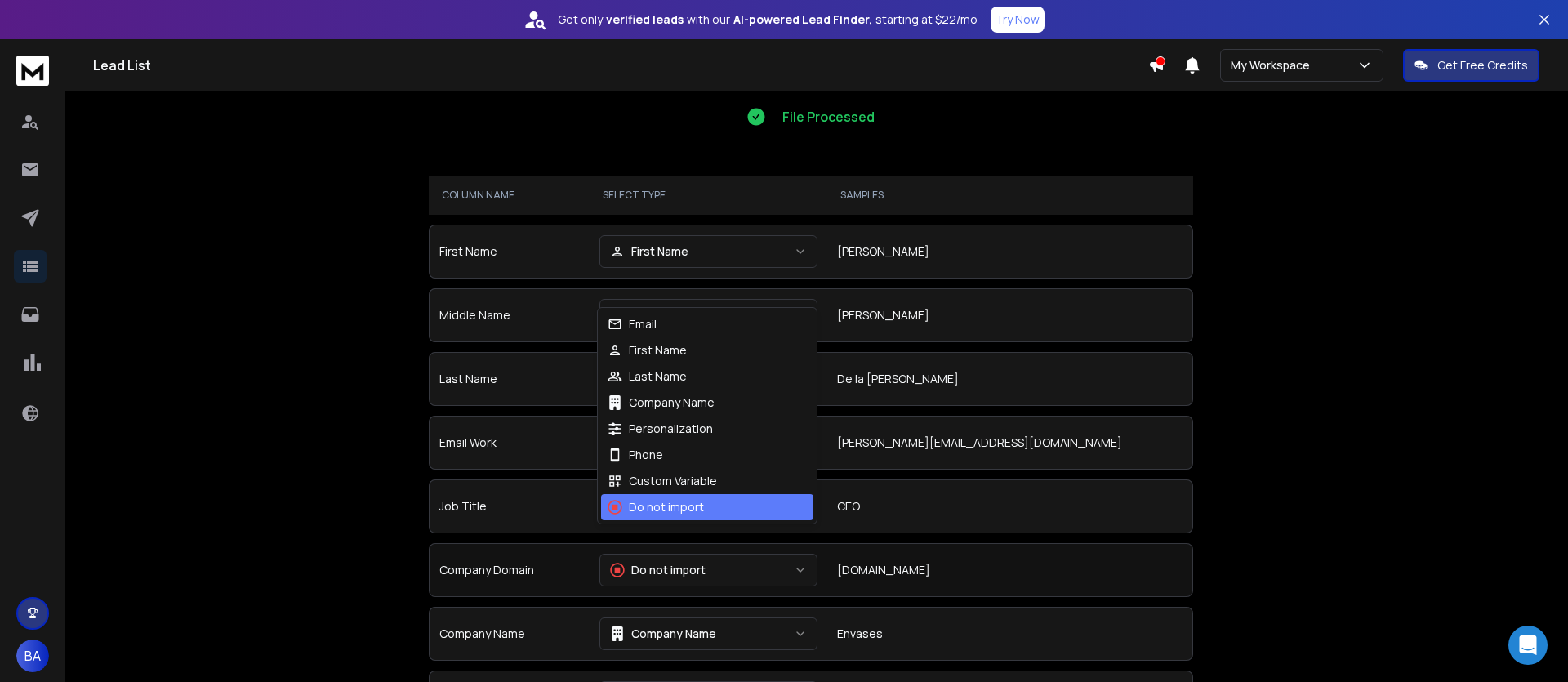
click at [686, 561] on div "Do not import" at bounding box center [658, 570] width 95 height 17
click at [355, 567] on div "Add New Leads to Lead List Add Leads in Bulk See Sample CSV file Final Leads Em…" at bounding box center [778, 364] width 1556 height 1259
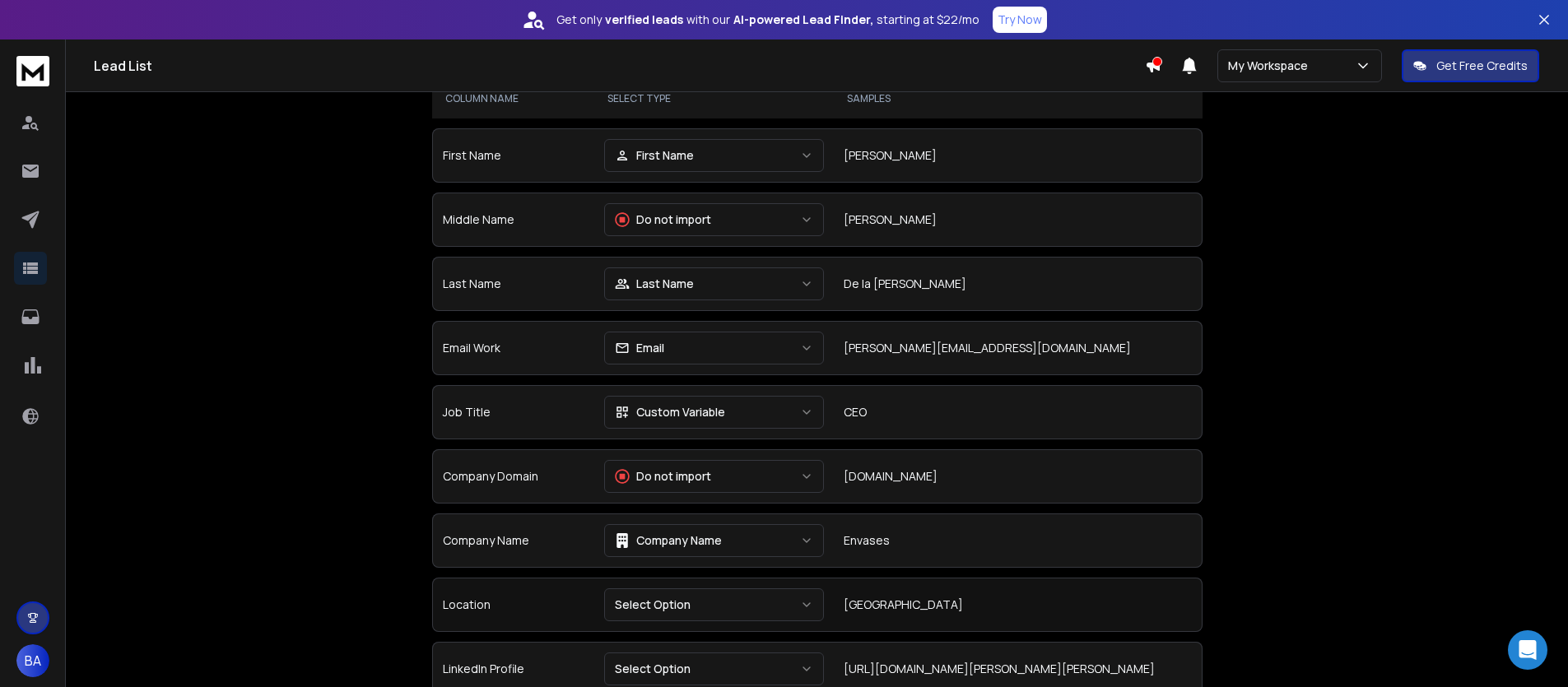
scroll to position [420, 0]
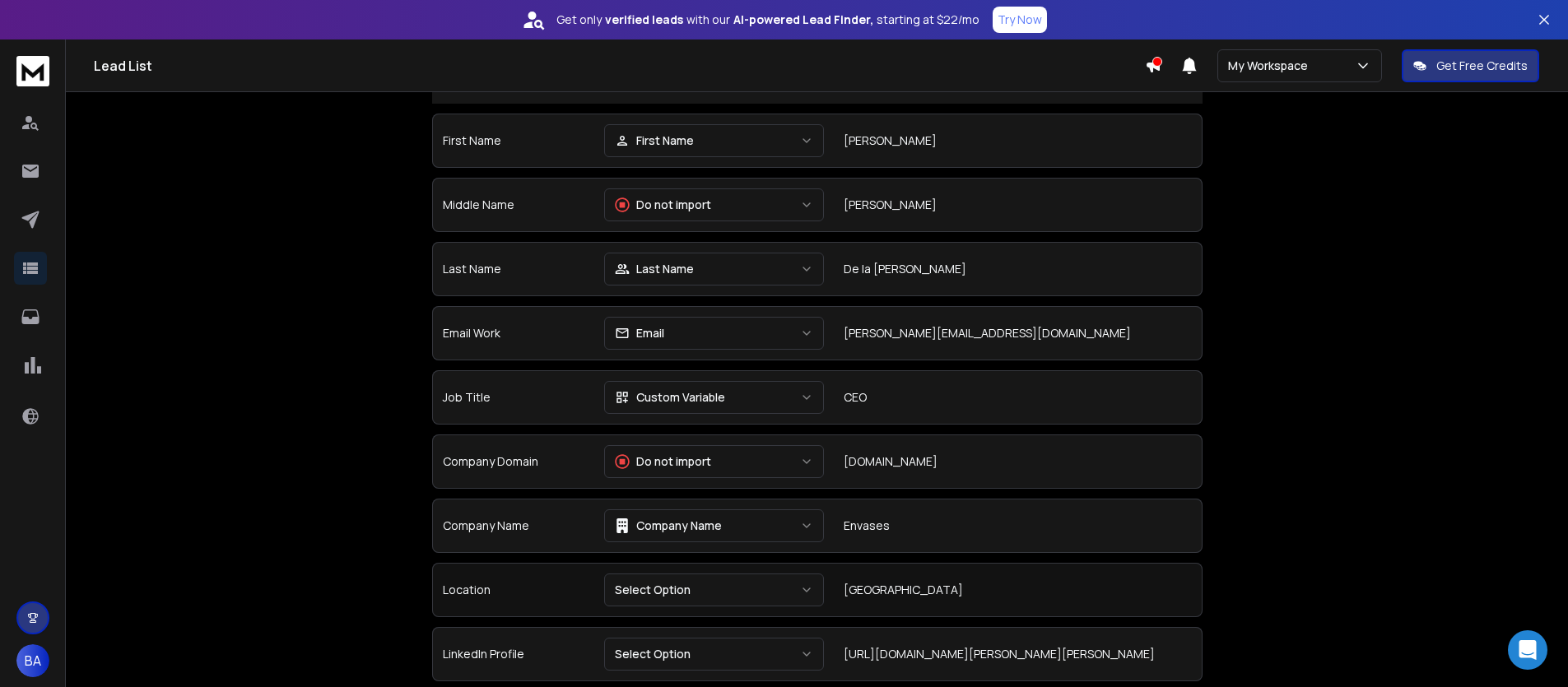
click at [659, 573] on button "Select Option" at bounding box center [714, 589] width 219 height 33
click at [676, 637] on button "Select Option" at bounding box center [714, 653] width 219 height 33
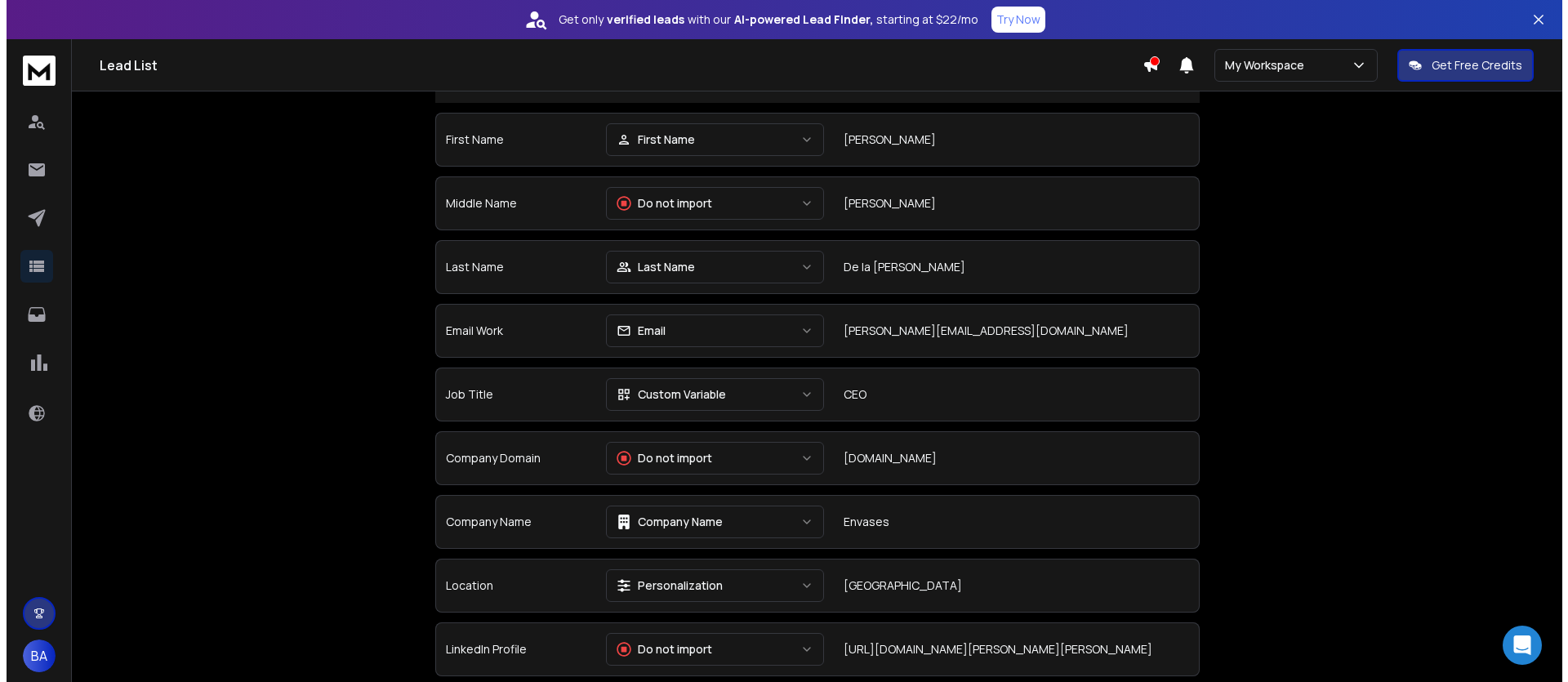
scroll to position [590, 0]
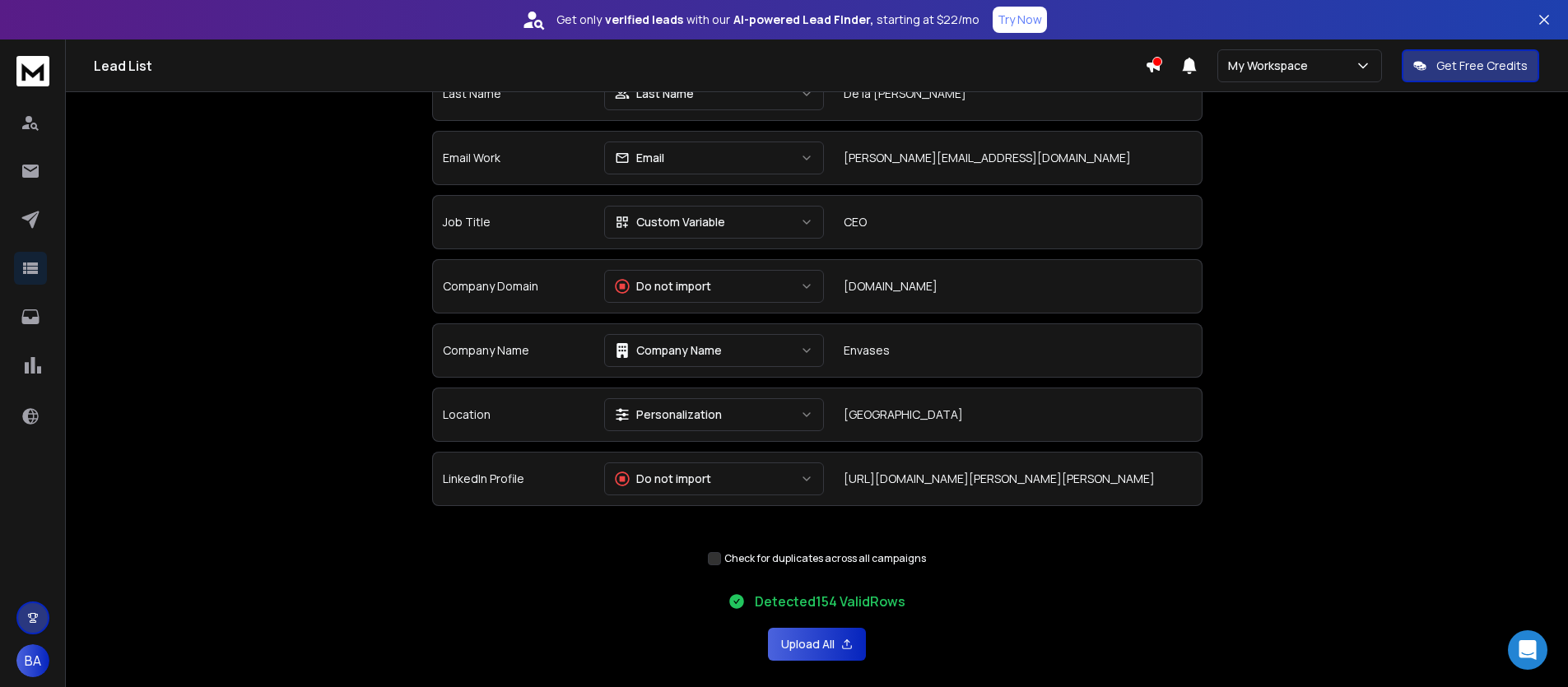
click at [762, 542] on div "Check for duplicates across all campaigns" at bounding box center [816, 558] width 218 height 33
click at [764, 552] on label "Check for duplicates across all campaigns" at bounding box center [825, 559] width 202 height 13
click at [721, 552] on button "Check for duplicates across all campaigns" at bounding box center [714, 559] width 13 height 13
click at [783, 627] on button "Upload All" at bounding box center [816, 643] width 98 height 33
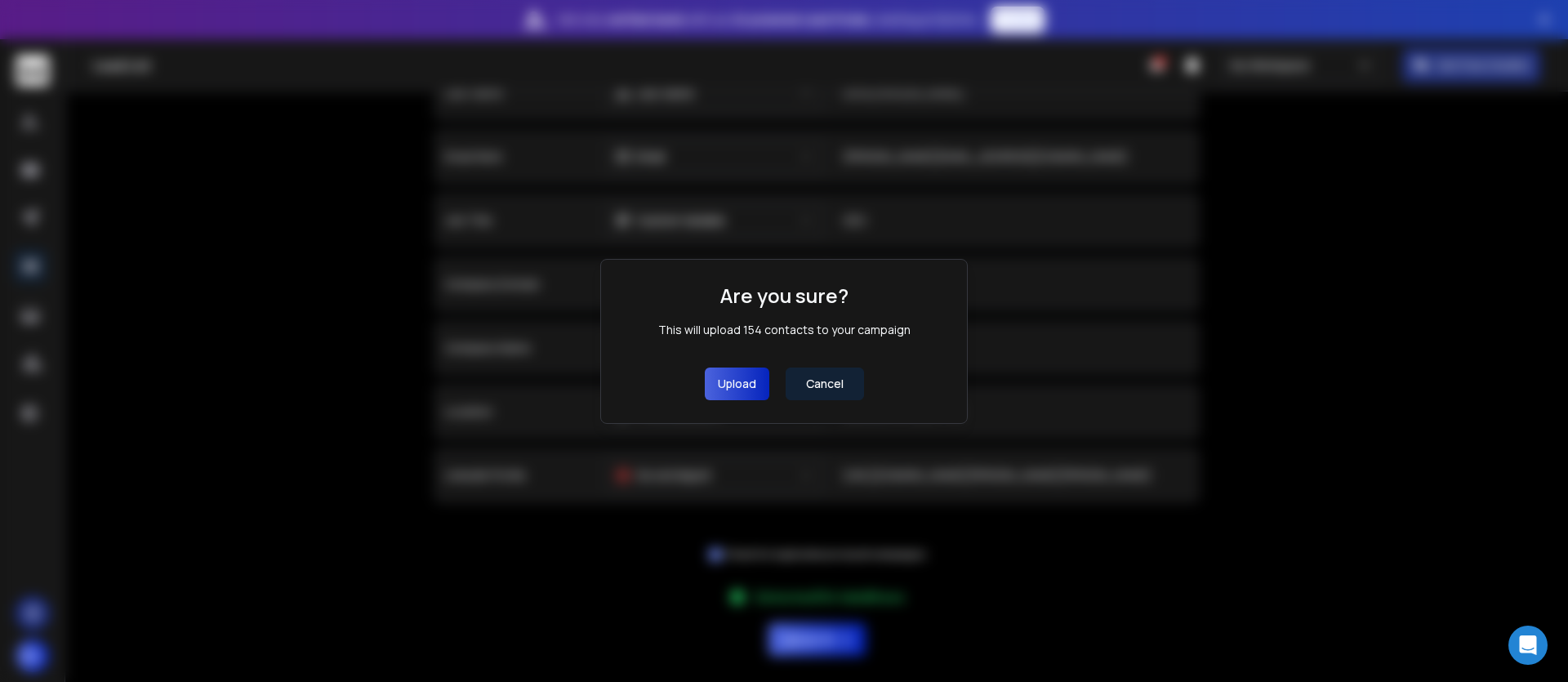
click at [749, 375] on button "Upload" at bounding box center [737, 383] width 64 height 33
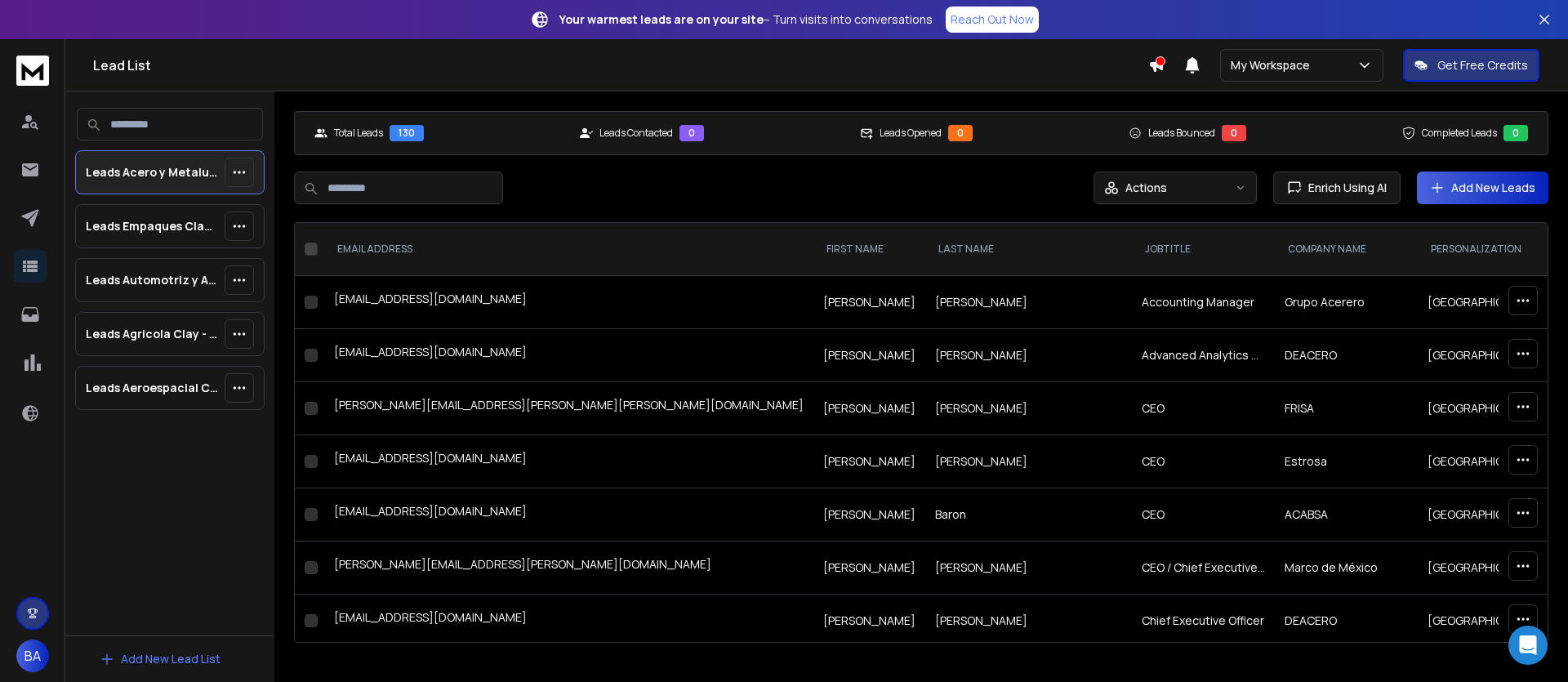
click at [172, 272] on p "Leads Automotriz y Autopartes Clay - GT+logistics" at bounding box center [152, 280] width 132 height 17
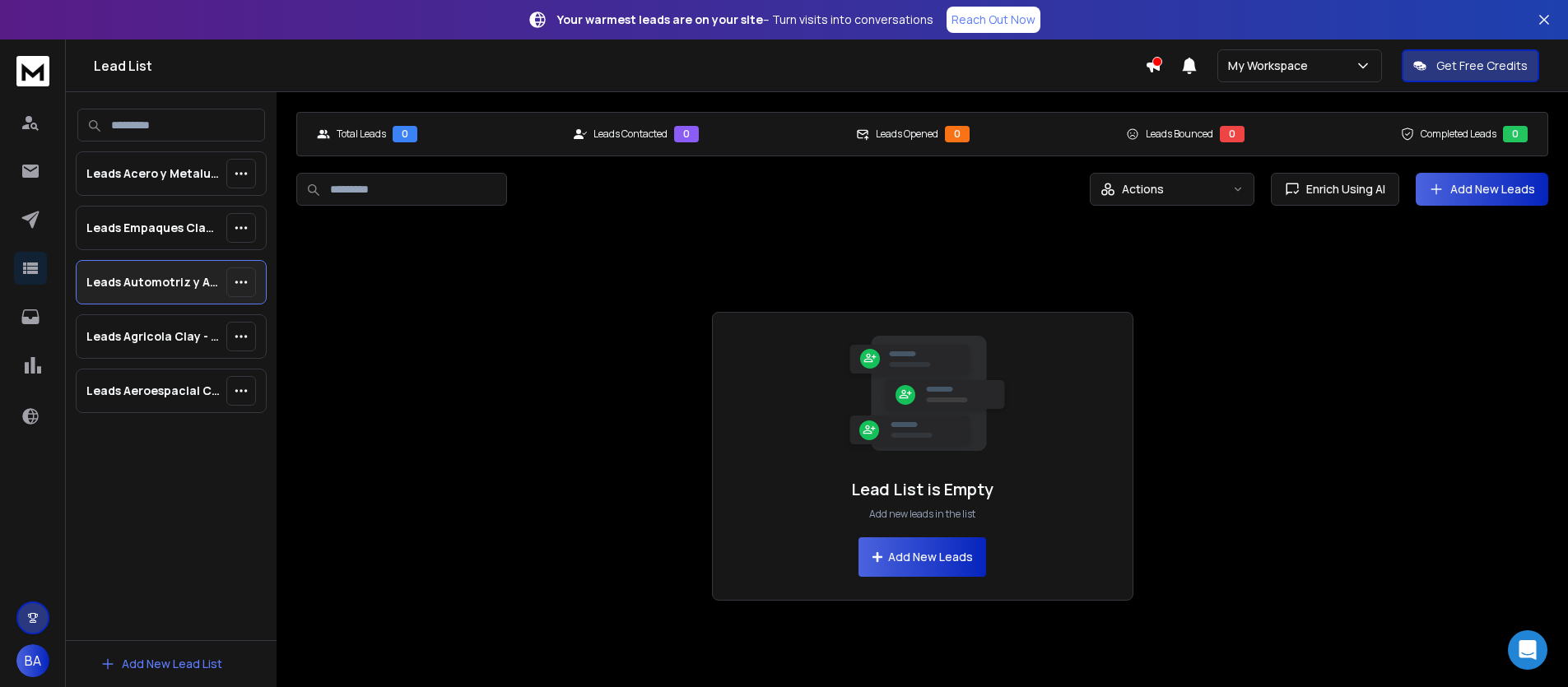
click at [907, 534] on div "Lead List is Empty Add new leads in the list Add New Leads" at bounding box center [922, 456] width 175 height 241
click at [907, 545] on button "Add New Leads" at bounding box center [922, 556] width 127 height 40
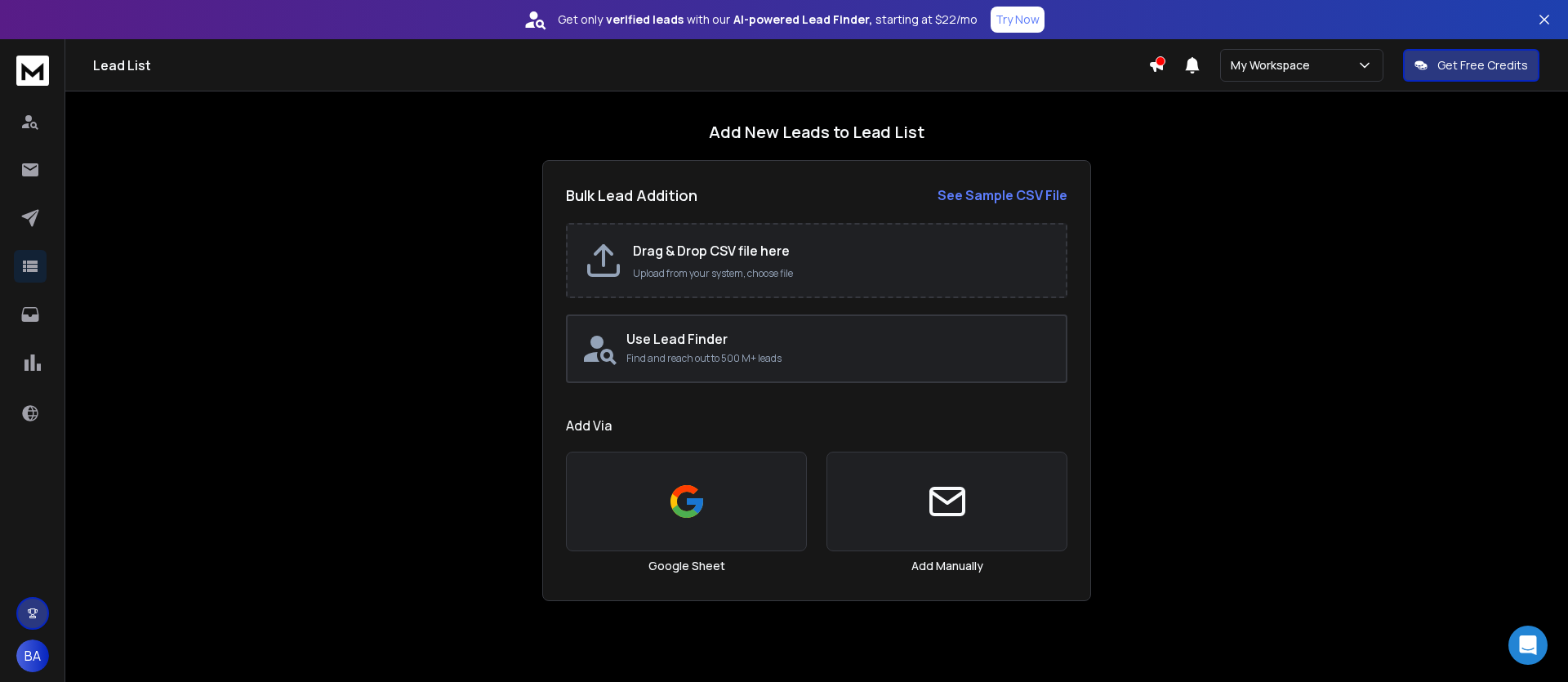
click at [717, 283] on div "Drag & Drop CSV file here Upload from your system, choose file" at bounding box center [816, 260] width 501 height 75
type input "**********"
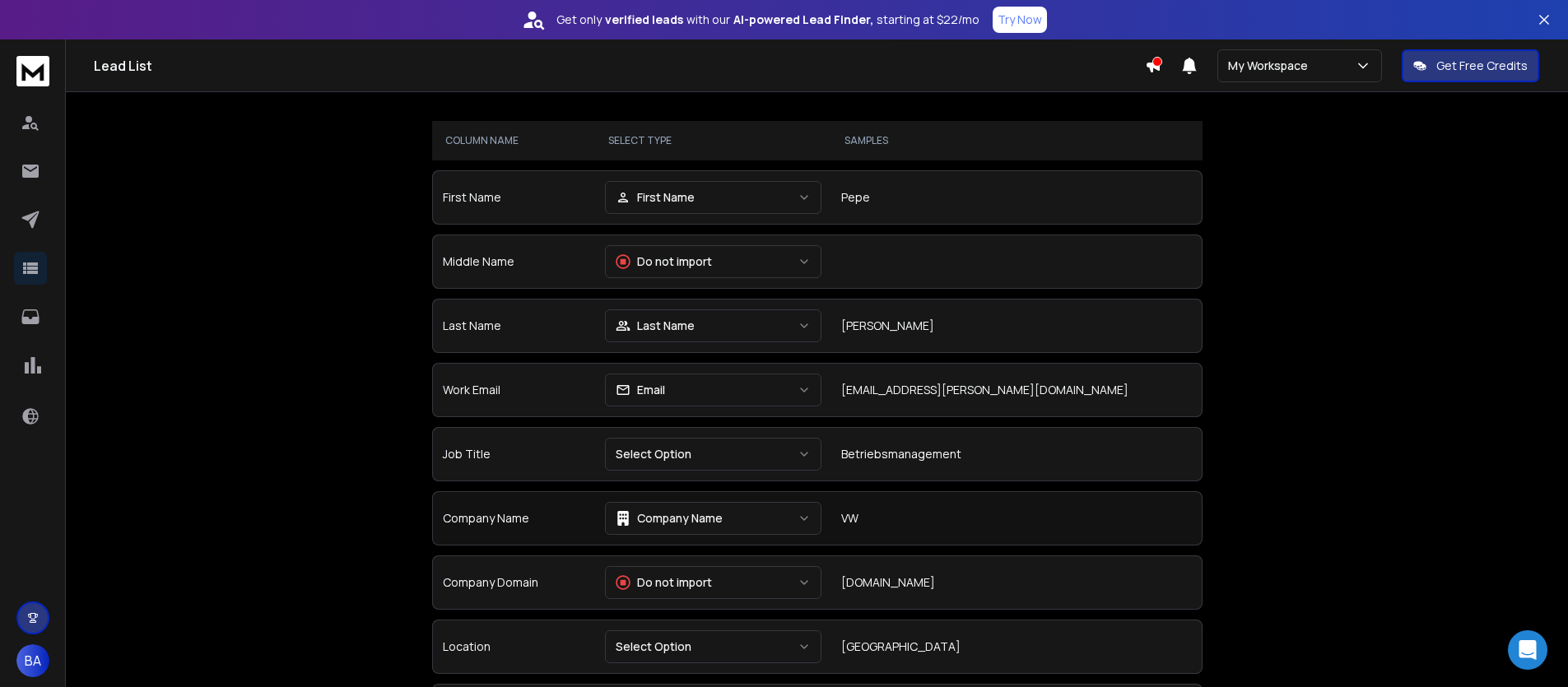
scroll to position [384, 0]
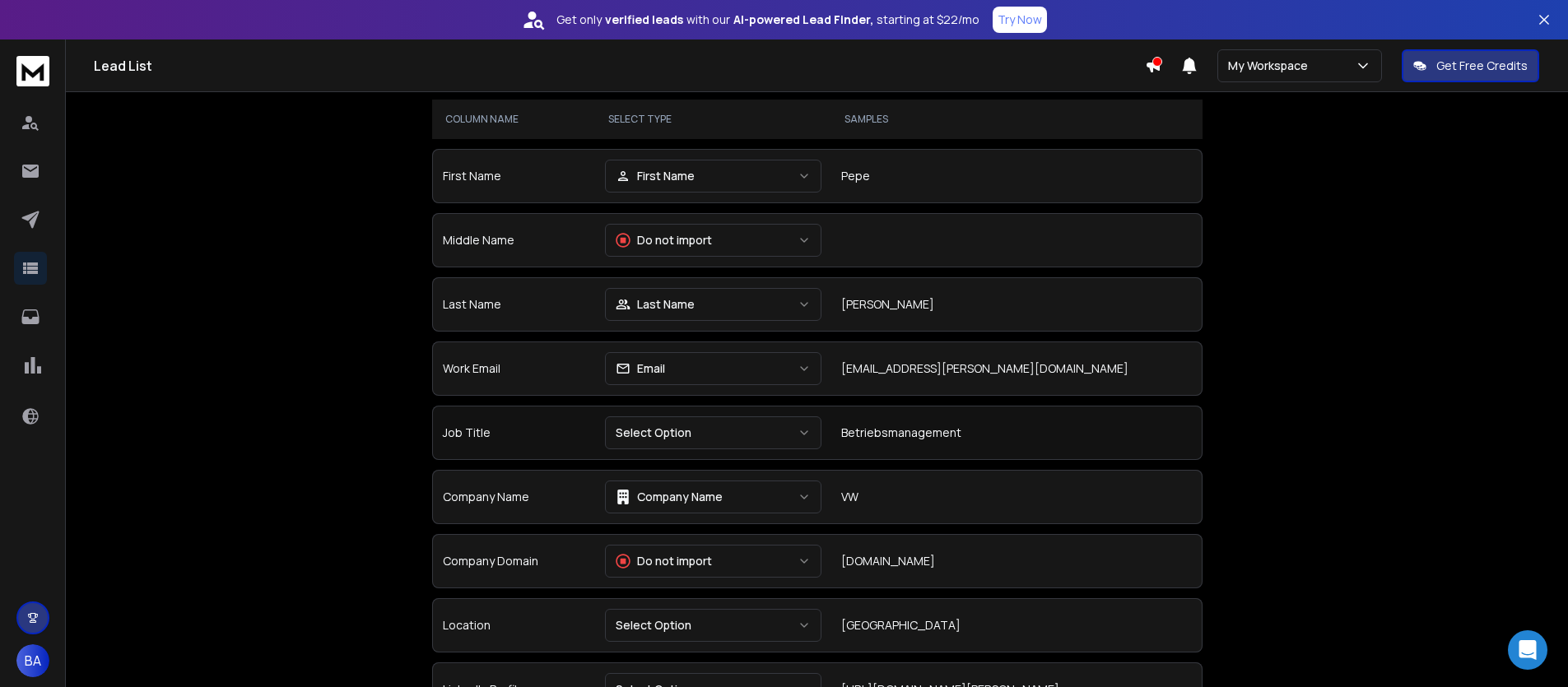
click at [707, 438] on button "Select Option" at bounding box center [713, 432] width 217 height 33
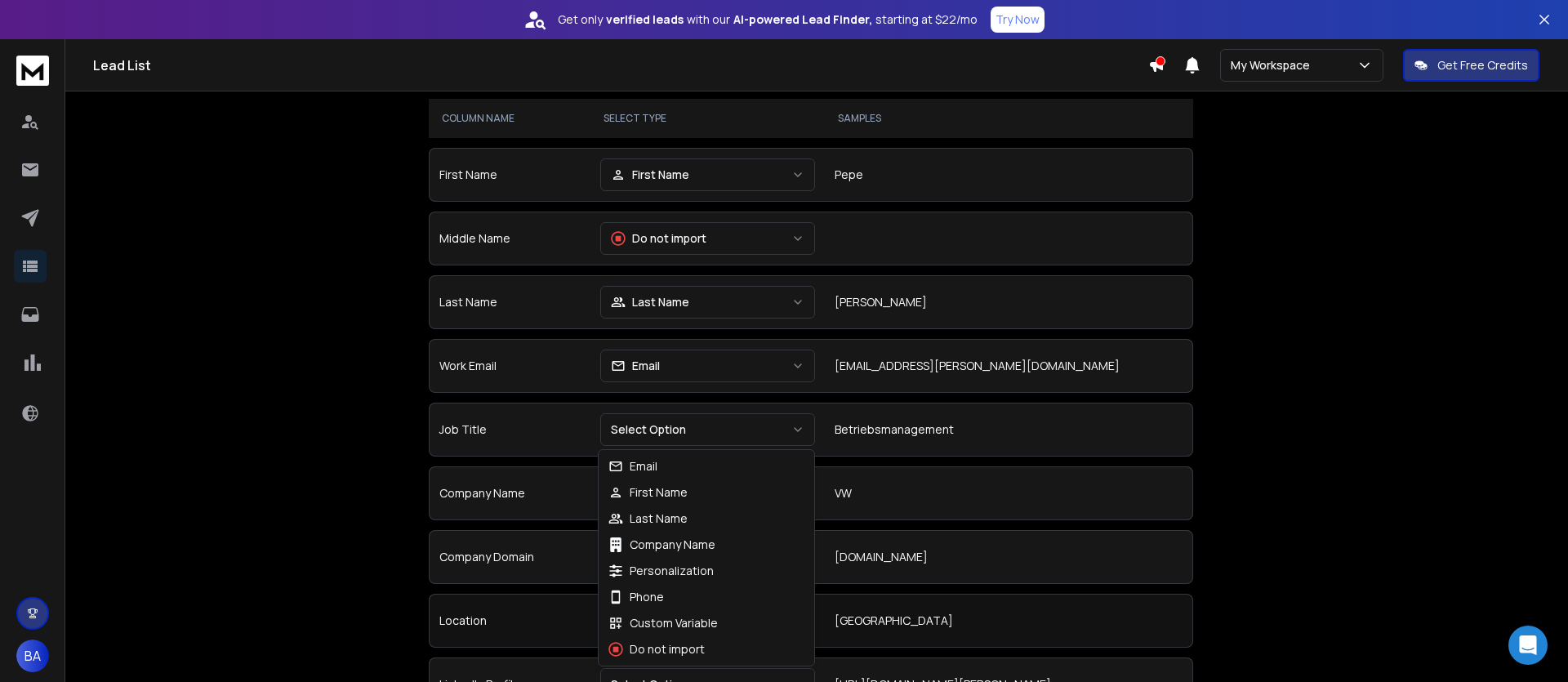
click at [703, 609] on button "Select Option" at bounding box center [707, 620] width 215 height 33
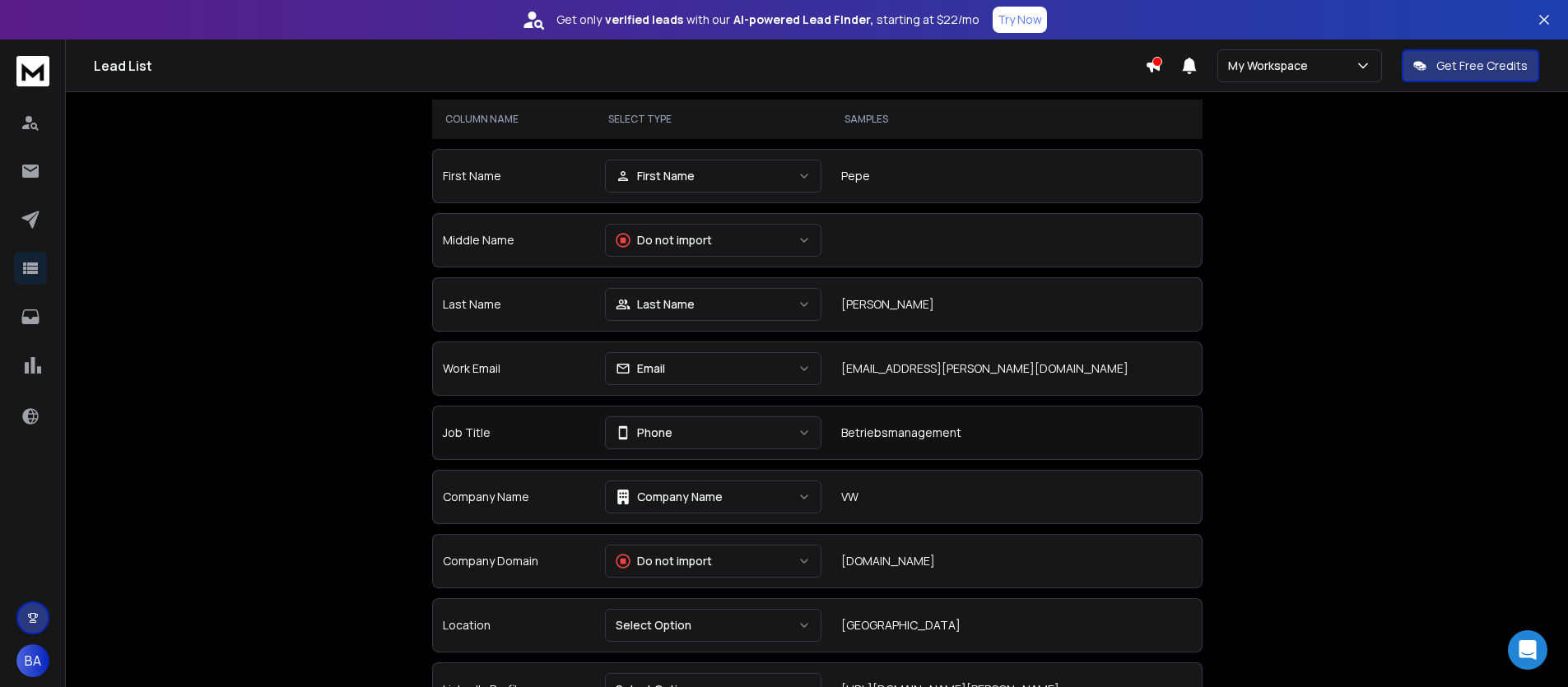
click at [480, 405] on td "Job Title" at bounding box center [513, 432] width 163 height 54
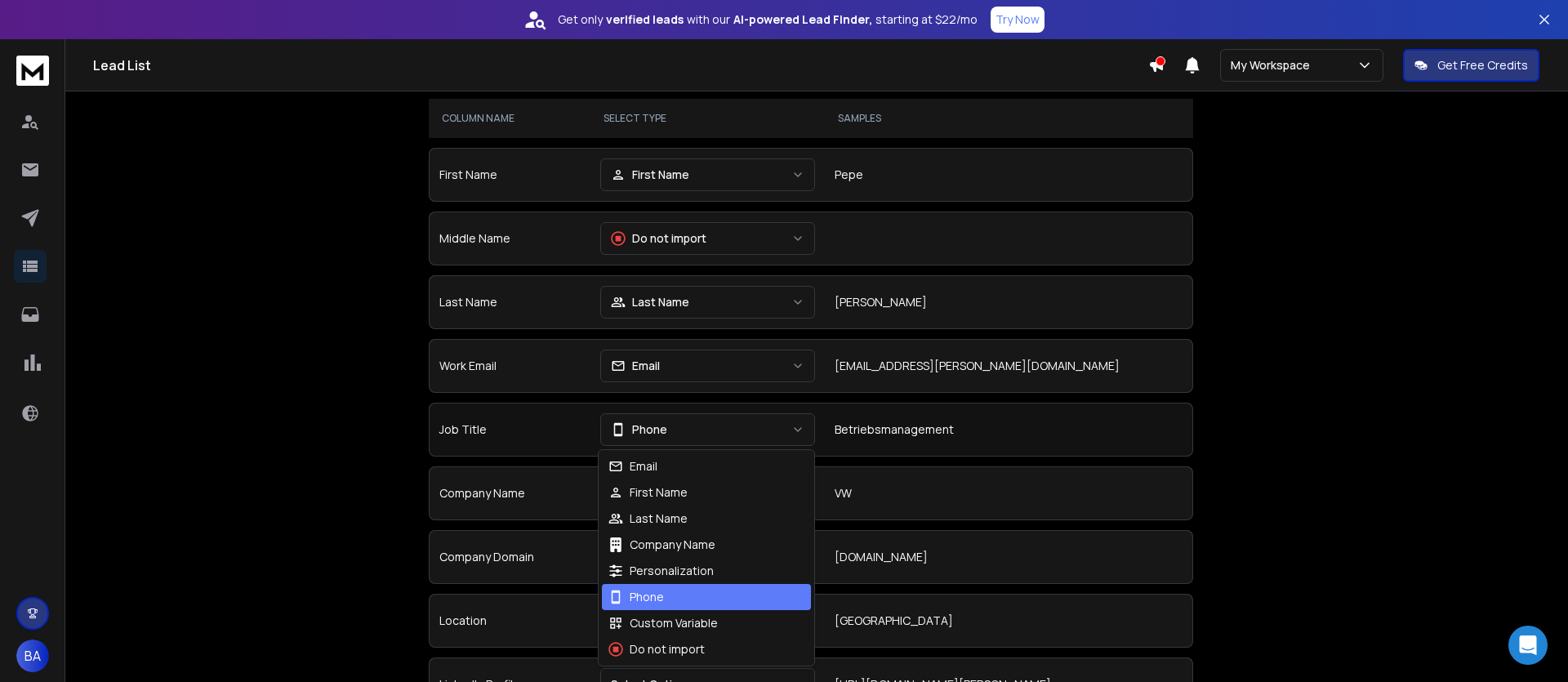
click at [676, 419] on button "Phone" at bounding box center [707, 429] width 215 height 33
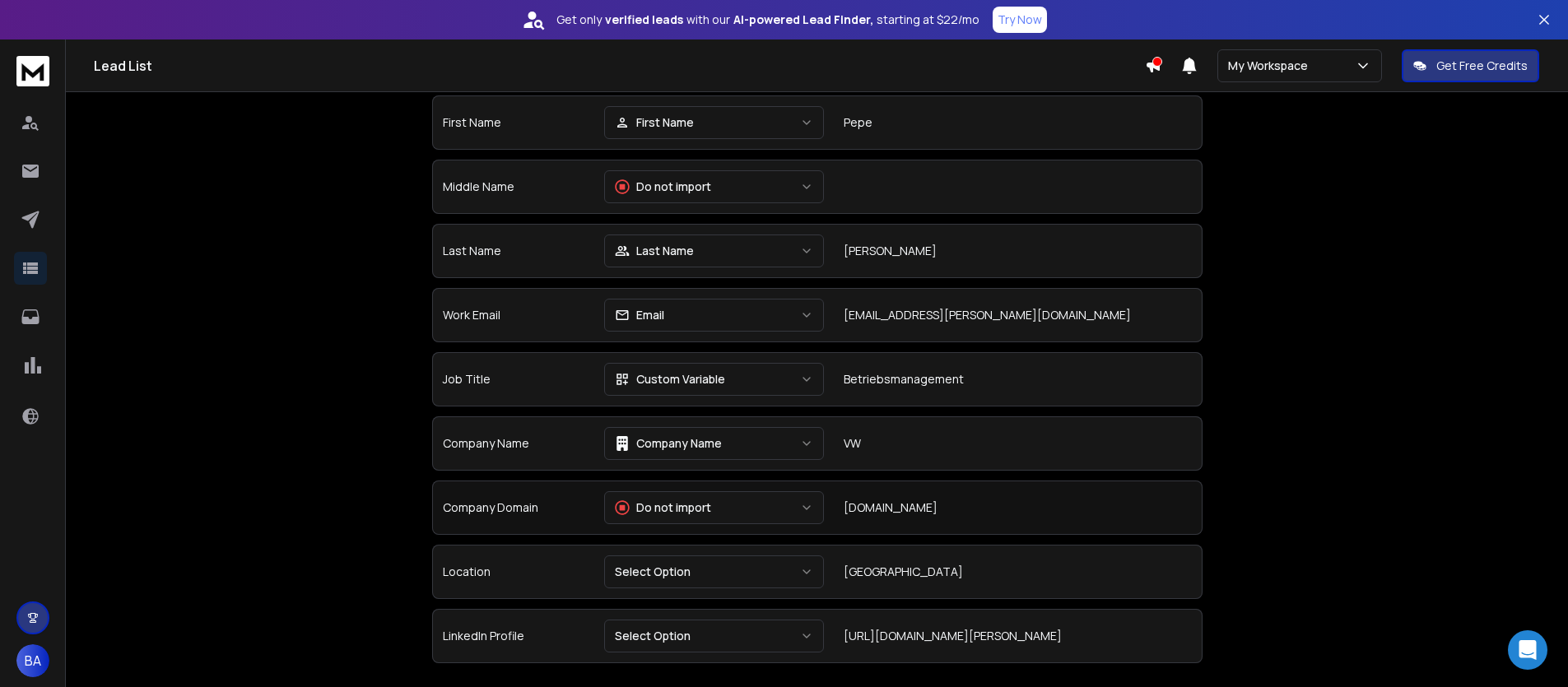
scroll to position [459, 0]
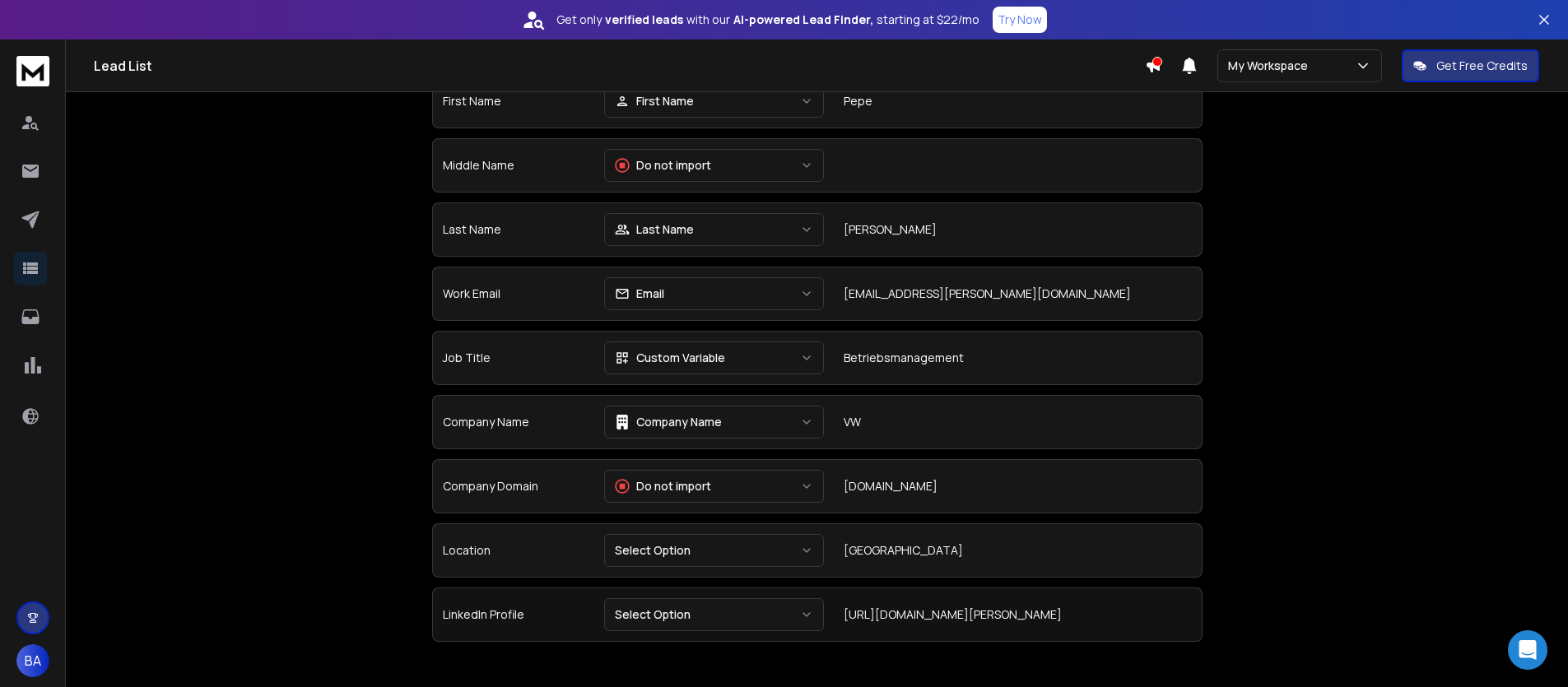
click at [678, 620] on button "Select Option" at bounding box center [714, 614] width 219 height 33
click at [649, 556] on button "Select Option" at bounding box center [714, 550] width 219 height 33
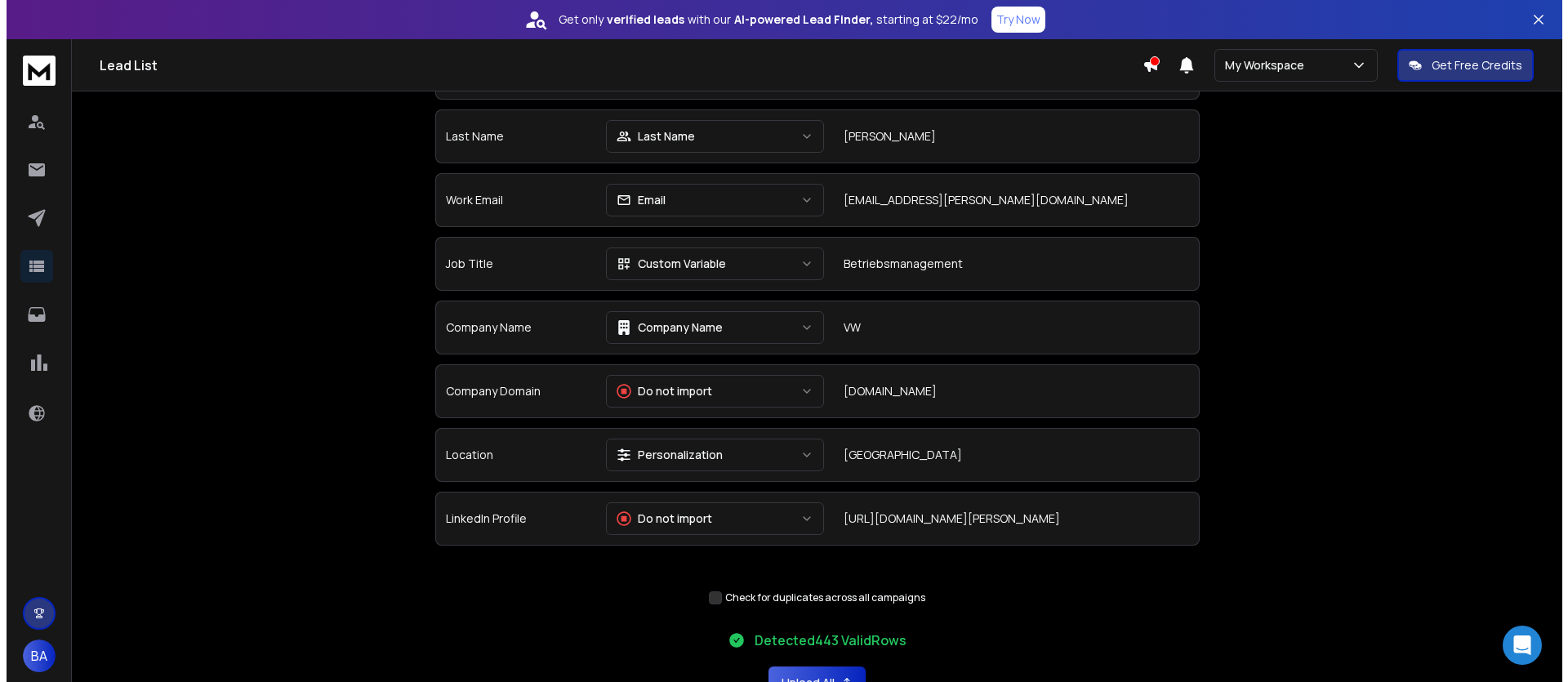
scroll to position [617, 0]
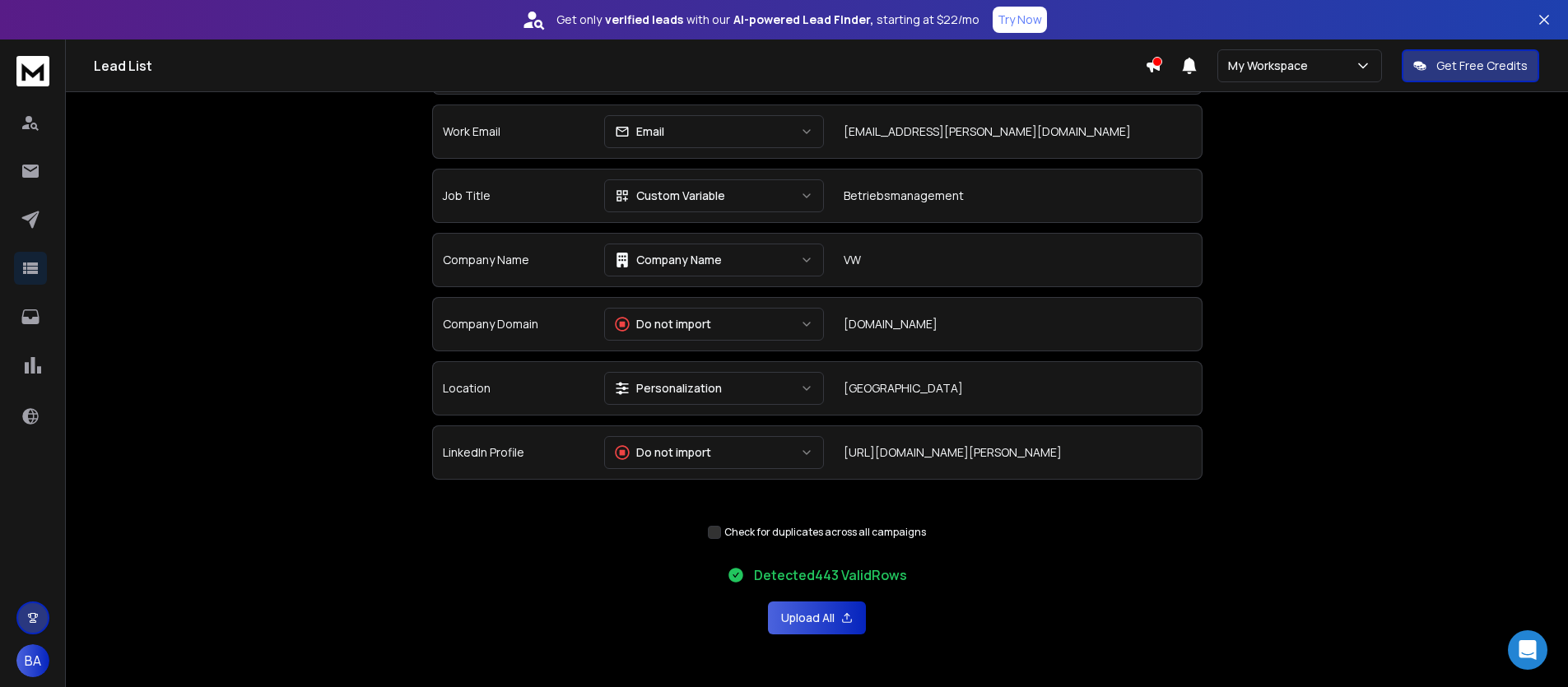
click at [793, 529] on label "Check for duplicates across all campaigns" at bounding box center [825, 532] width 202 height 13
click at [721, 529] on button "Check for duplicates across all campaigns" at bounding box center [714, 532] width 13 height 13
click at [807, 631] on button "Upload All" at bounding box center [816, 617] width 98 height 33
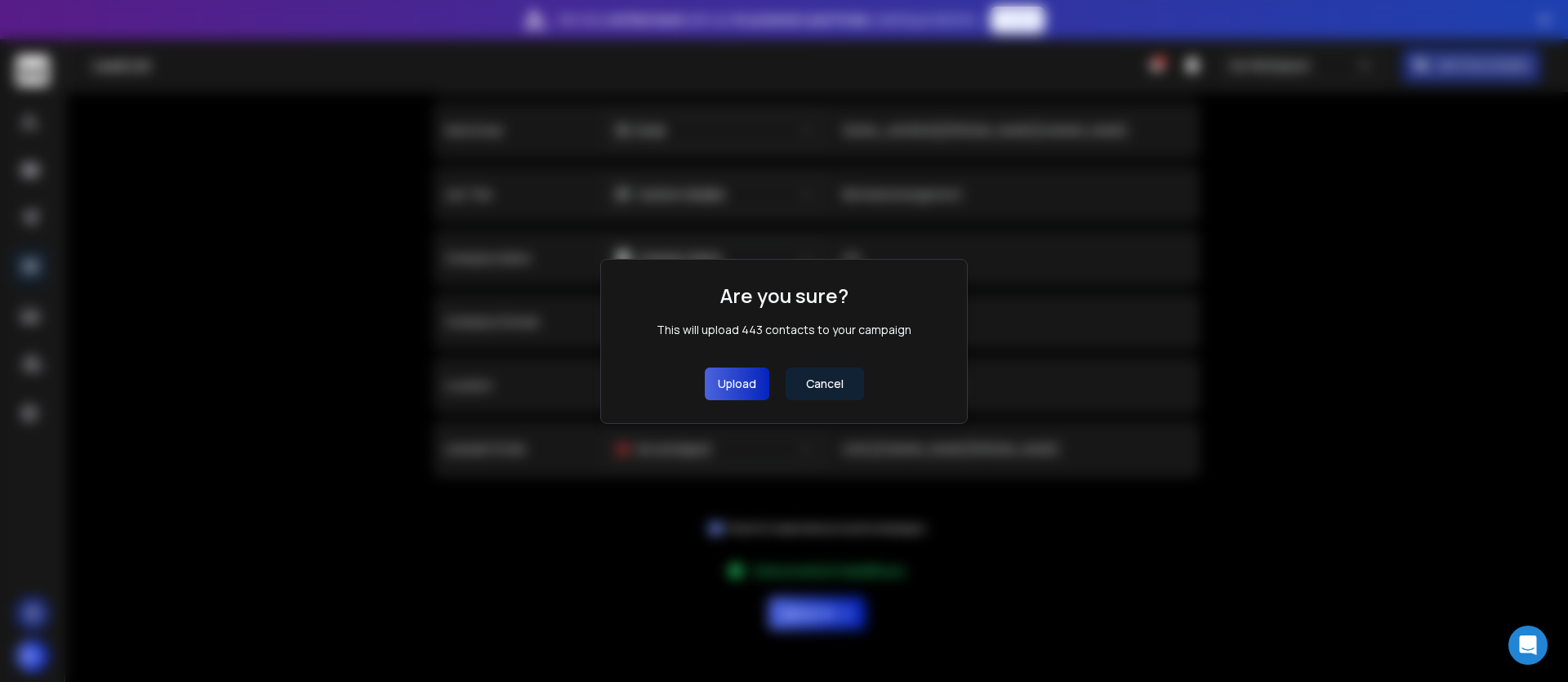
click at [716, 376] on button "Upload" at bounding box center [737, 383] width 64 height 33
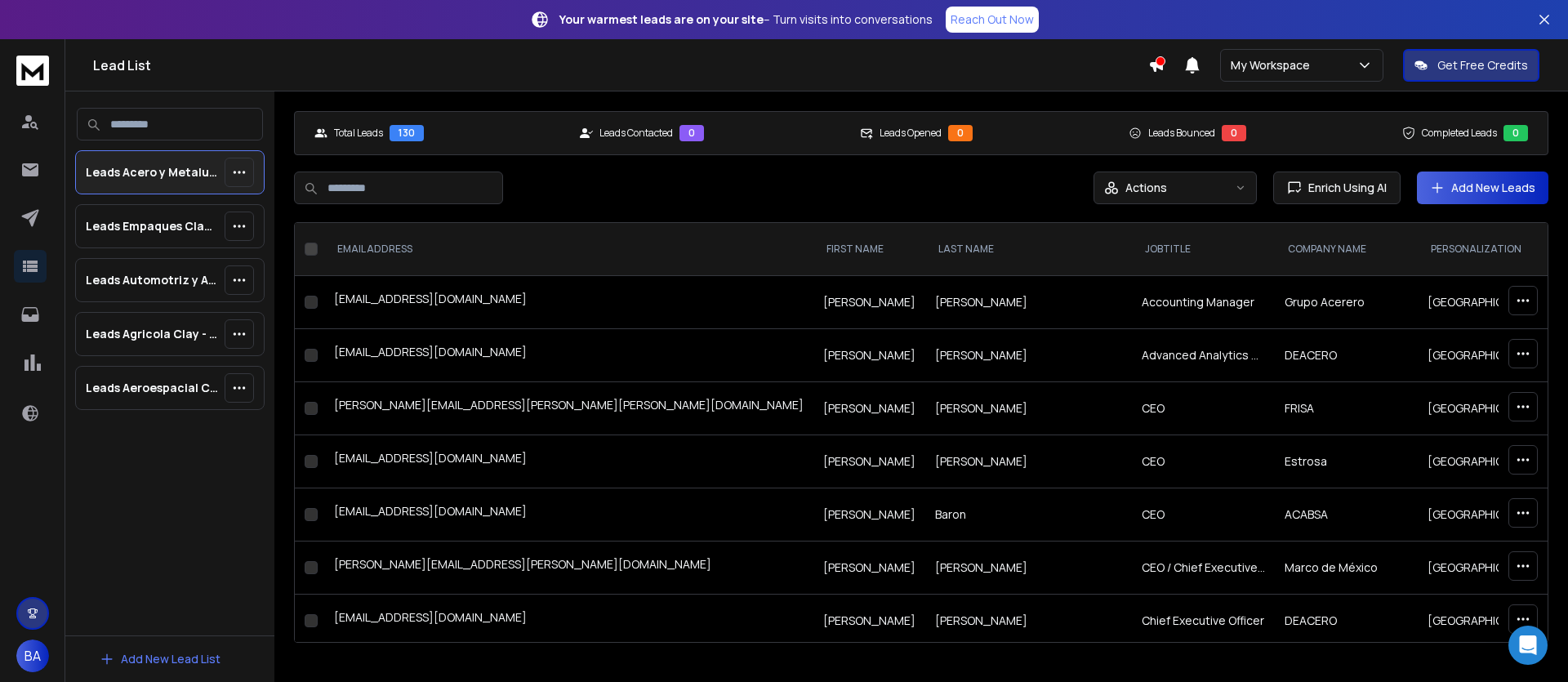
click at [125, 338] on p "Leads Agricola Clay - GT+logistics" at bounding box center [152, 334] width 132 height 17
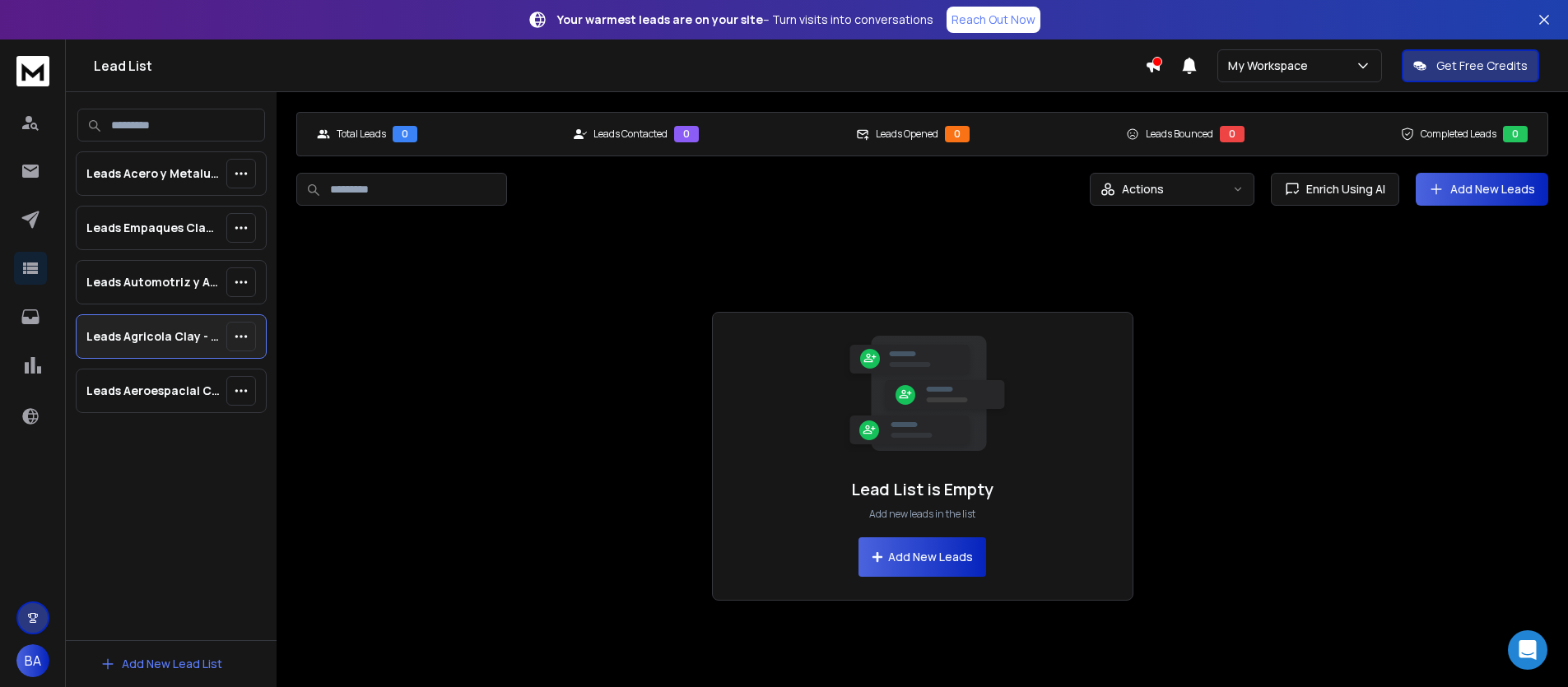
click at [930, 557] on button "Add New Leads" at bounding box center [922, 556] width 127 height 40
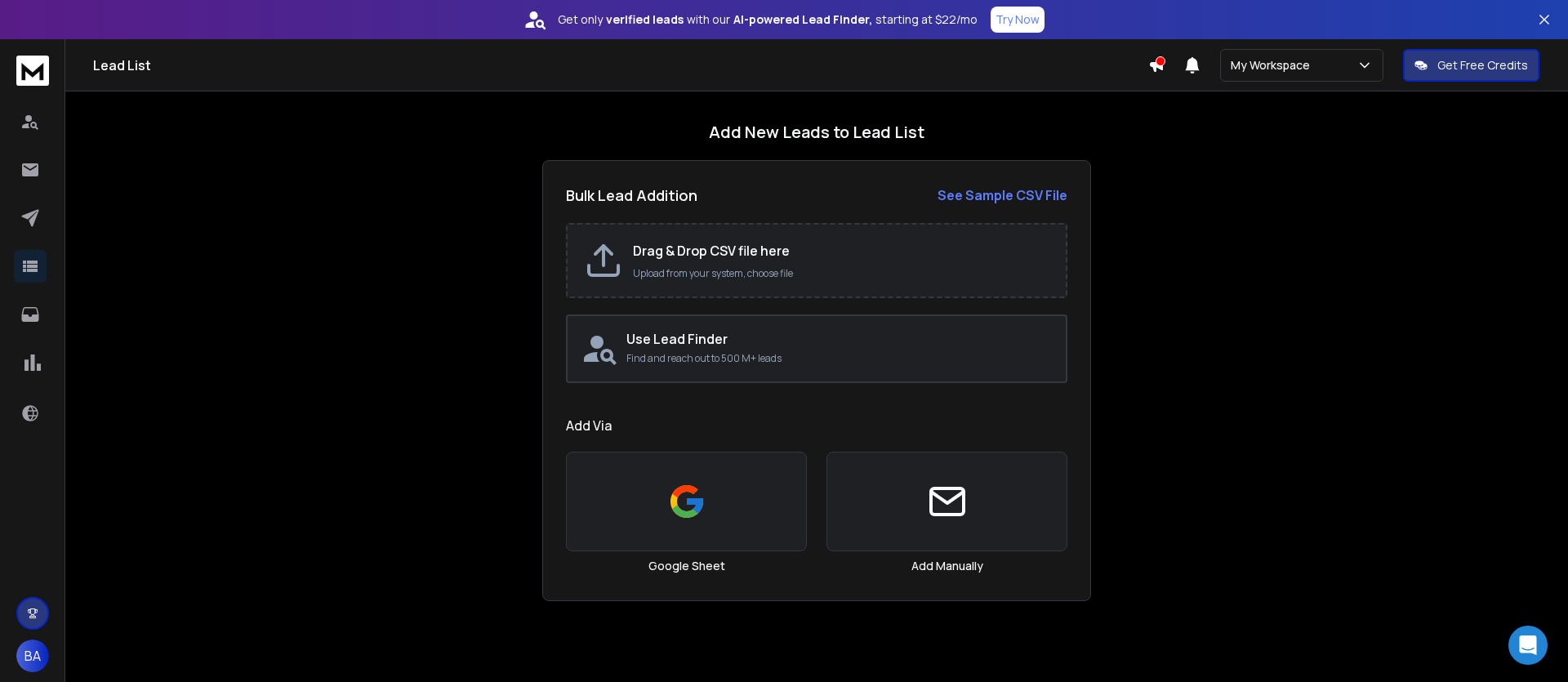
click at [715, 259] on h2 "Drag & Drop CSV file here" at bounding box center [841, 250] width 417 height 19
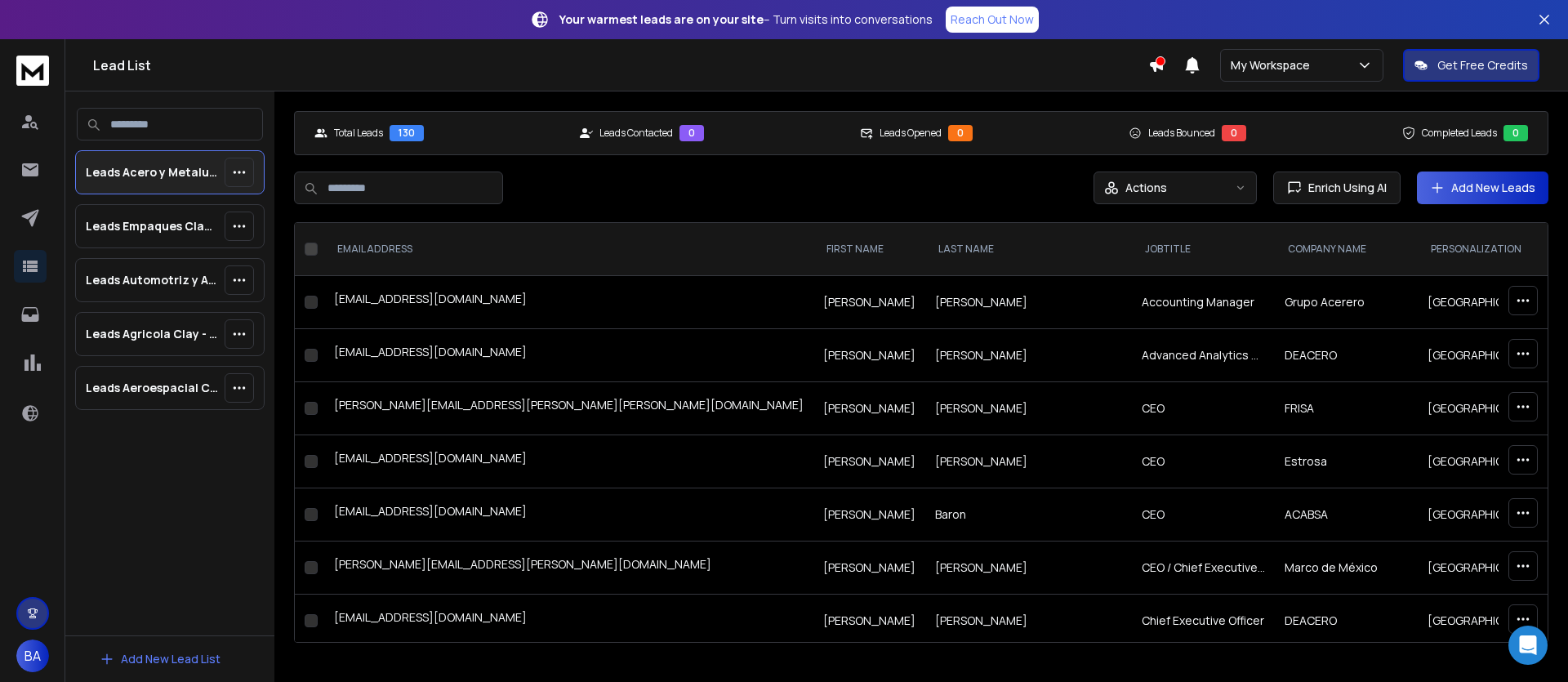
click at [165, 327] on p "Leads Agricola Clay - GT+logistics" at bounding box center [152, 334] width 132 height 17
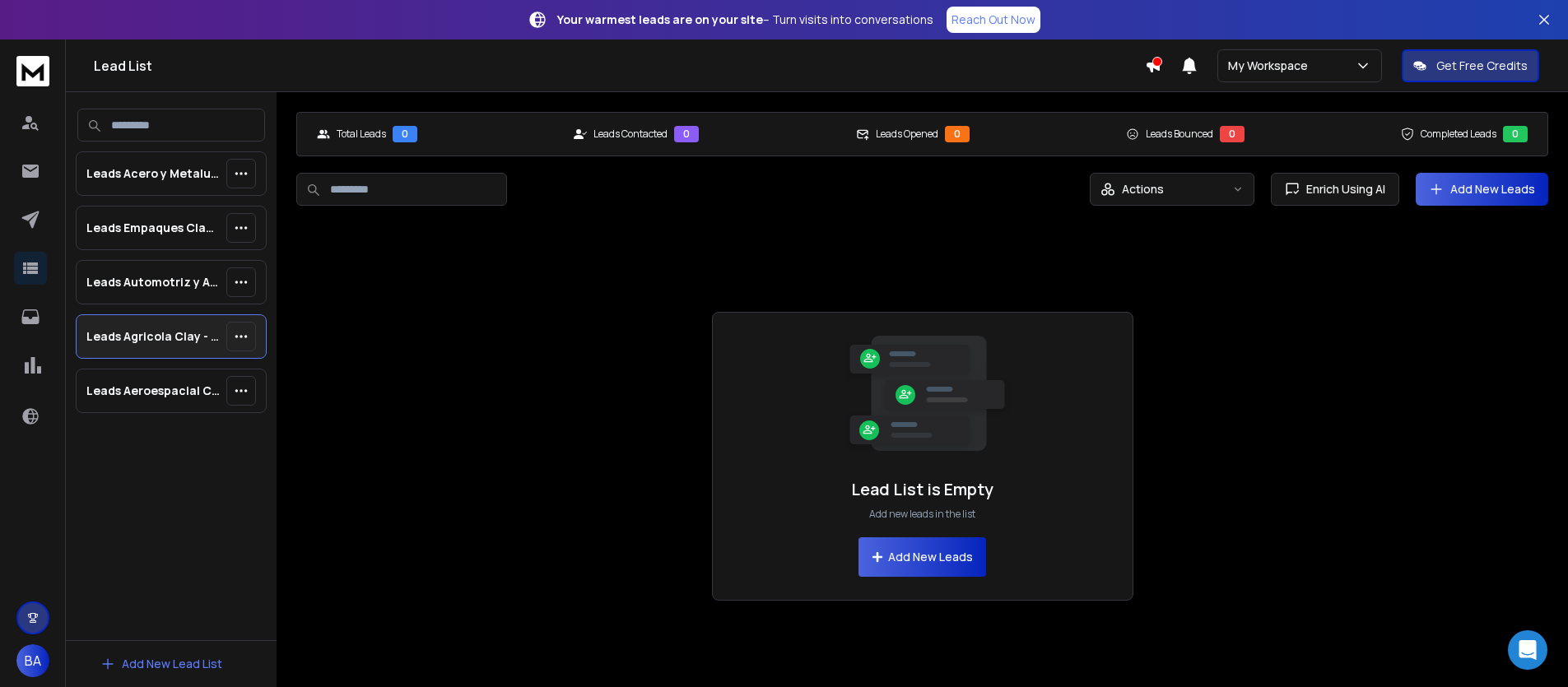
scroll to position [11, 0]
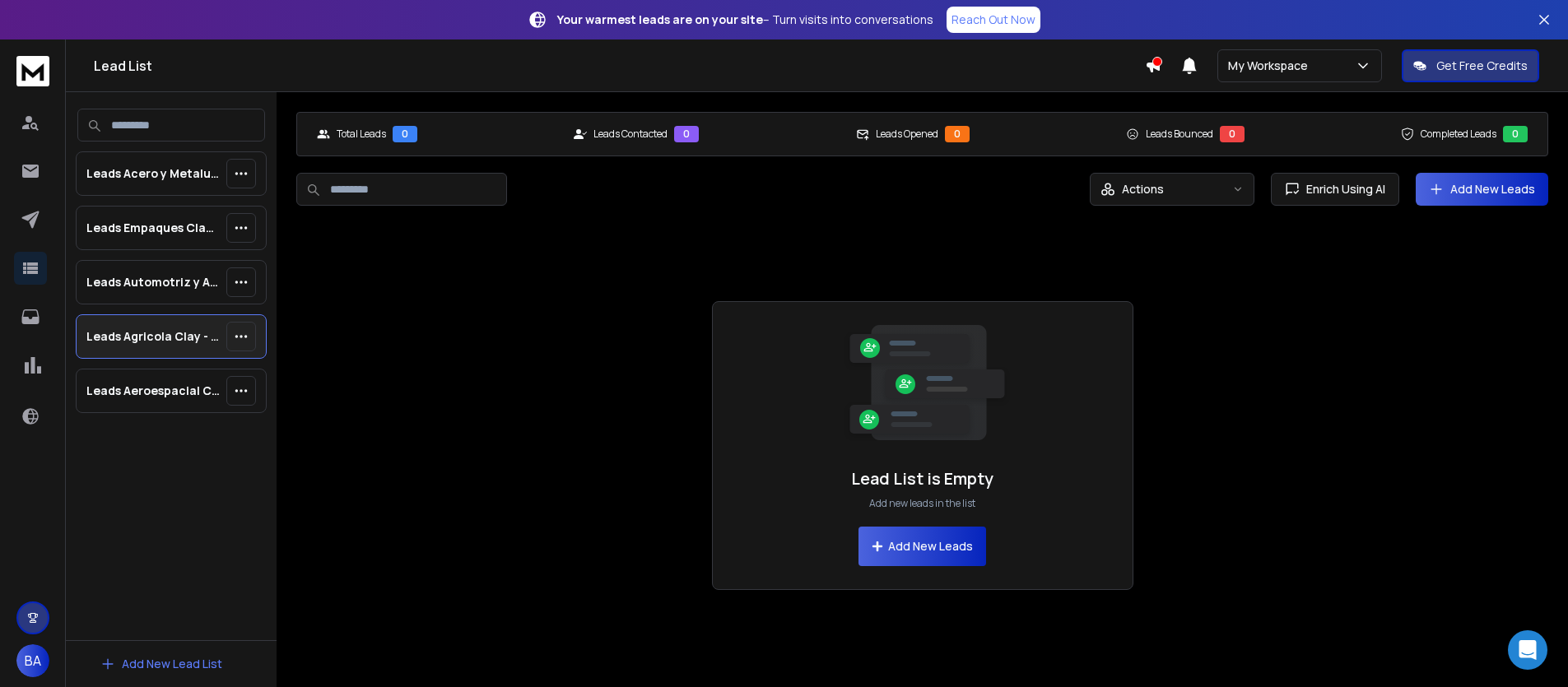
click at [912, 532] on button "Add New Leads" at bounding box center [922, 545] width 127 height 40
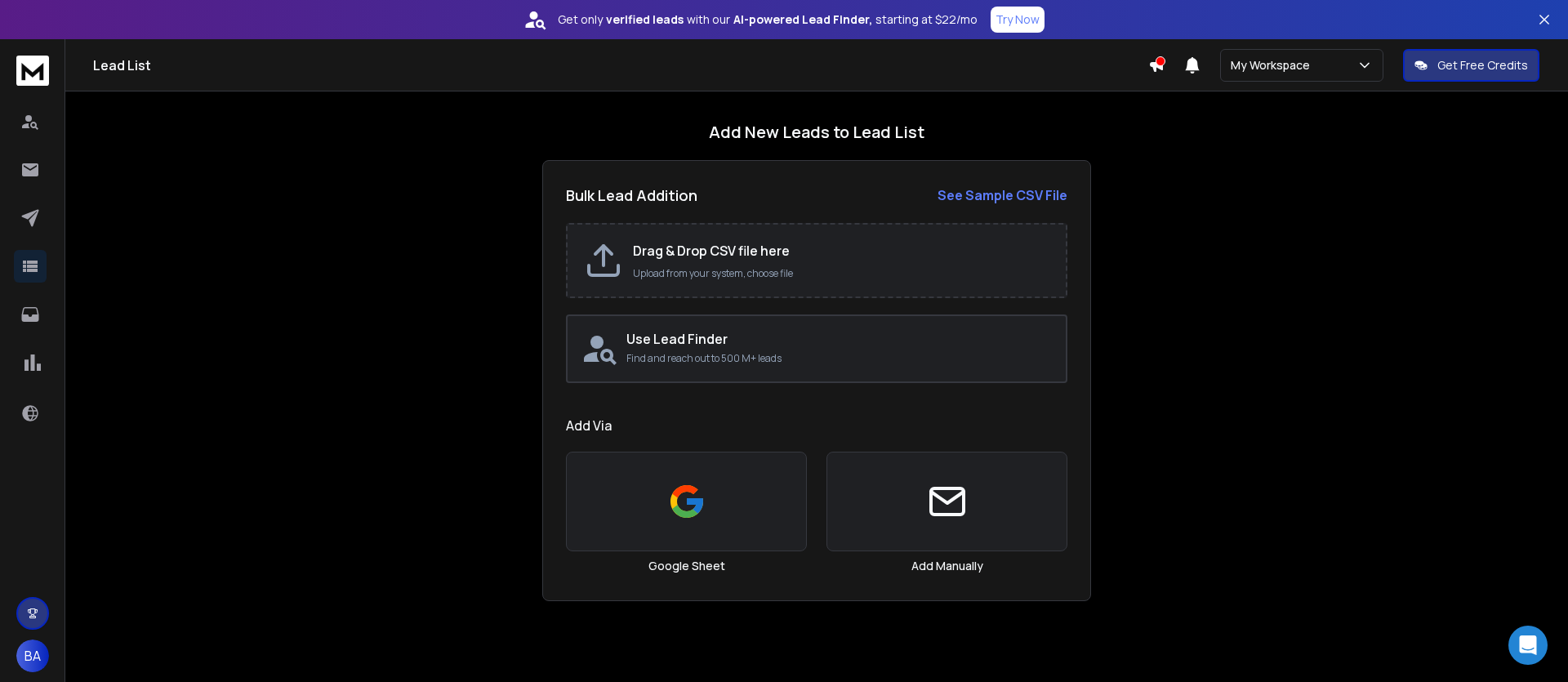
click at [775, 274] on p "Upload from your system, choose file" at bounding box center [841, 274] width 417 height 13
type input "**********"
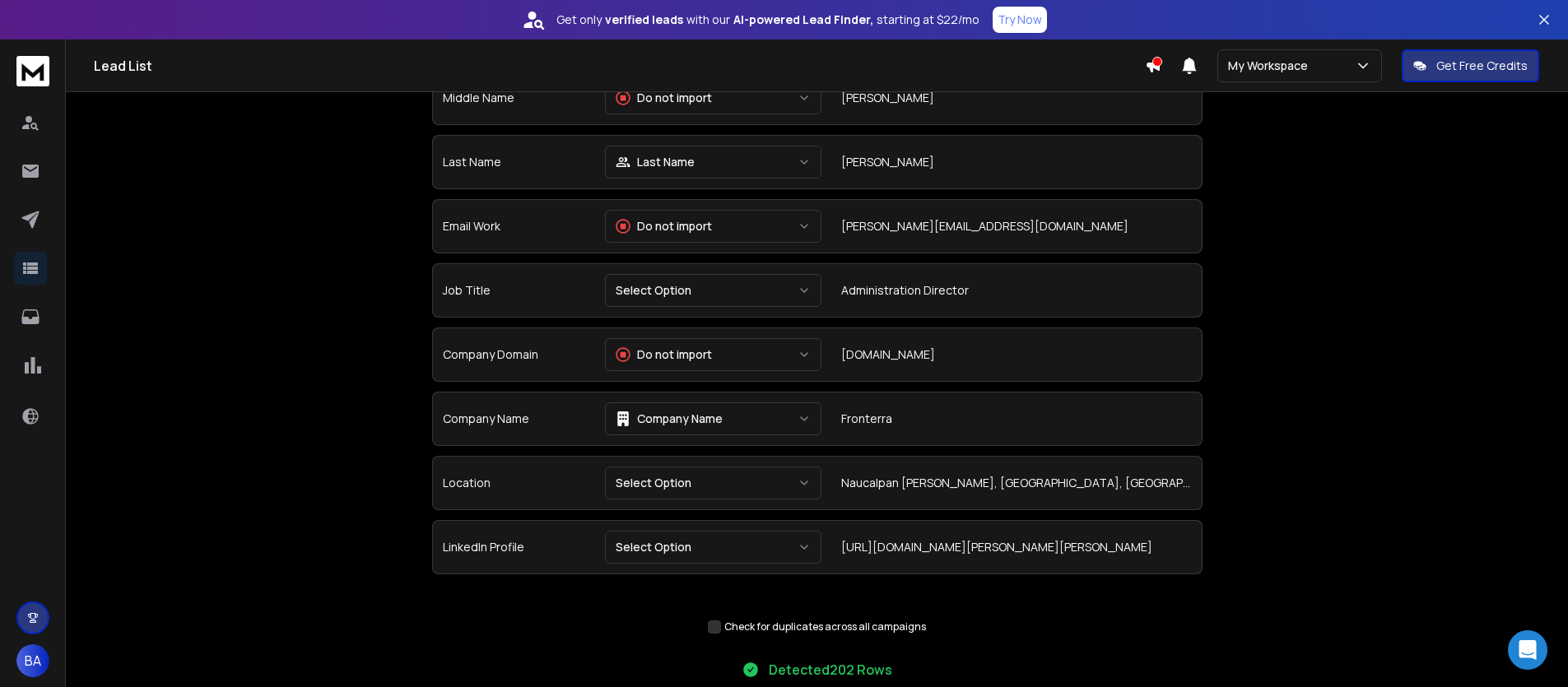
scroll to position [585, 0]
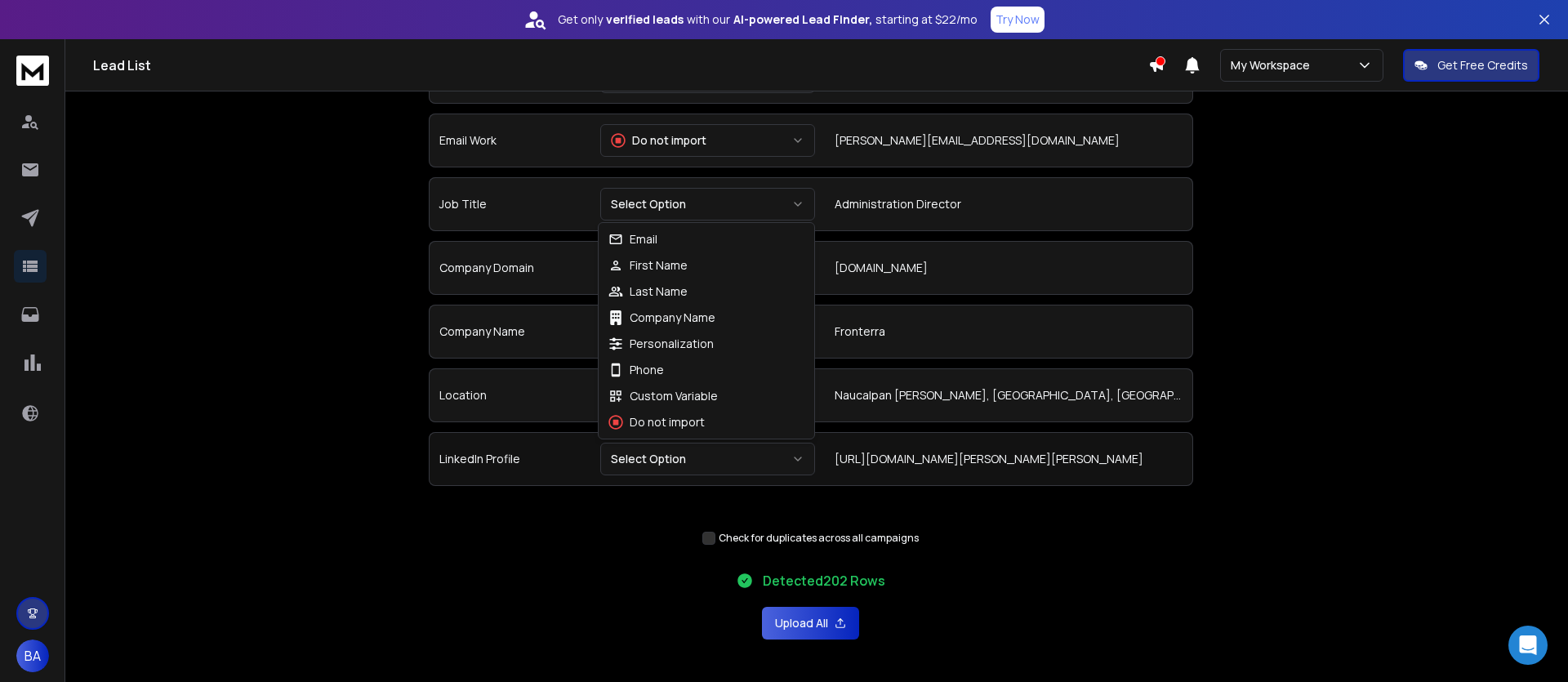
click at [752, 455] on button "Select Option" at bounding box center [707, 459] width 215 height 33
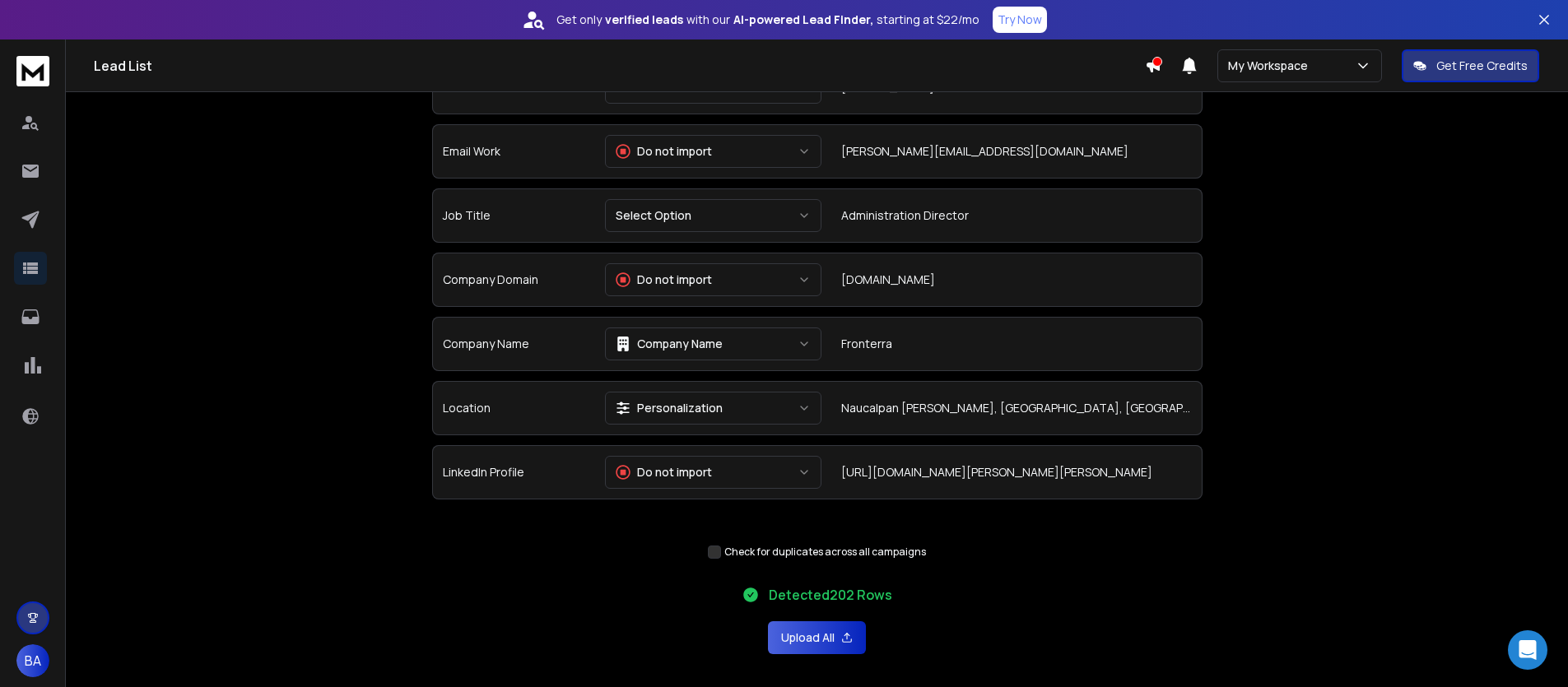
scroll to position [554, 0]
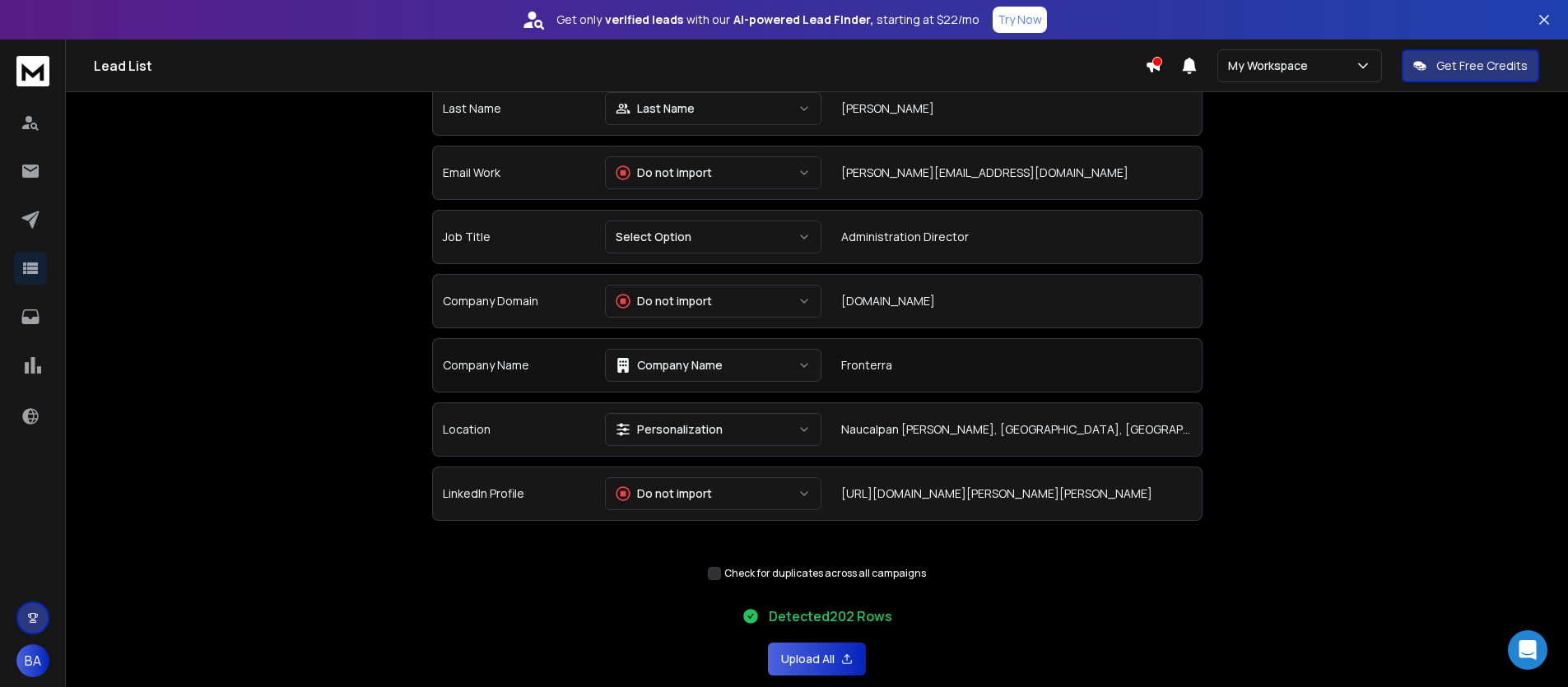
click at [731, 370] on button "Company Name" at bounding box center [713, 365] width 217 height 33
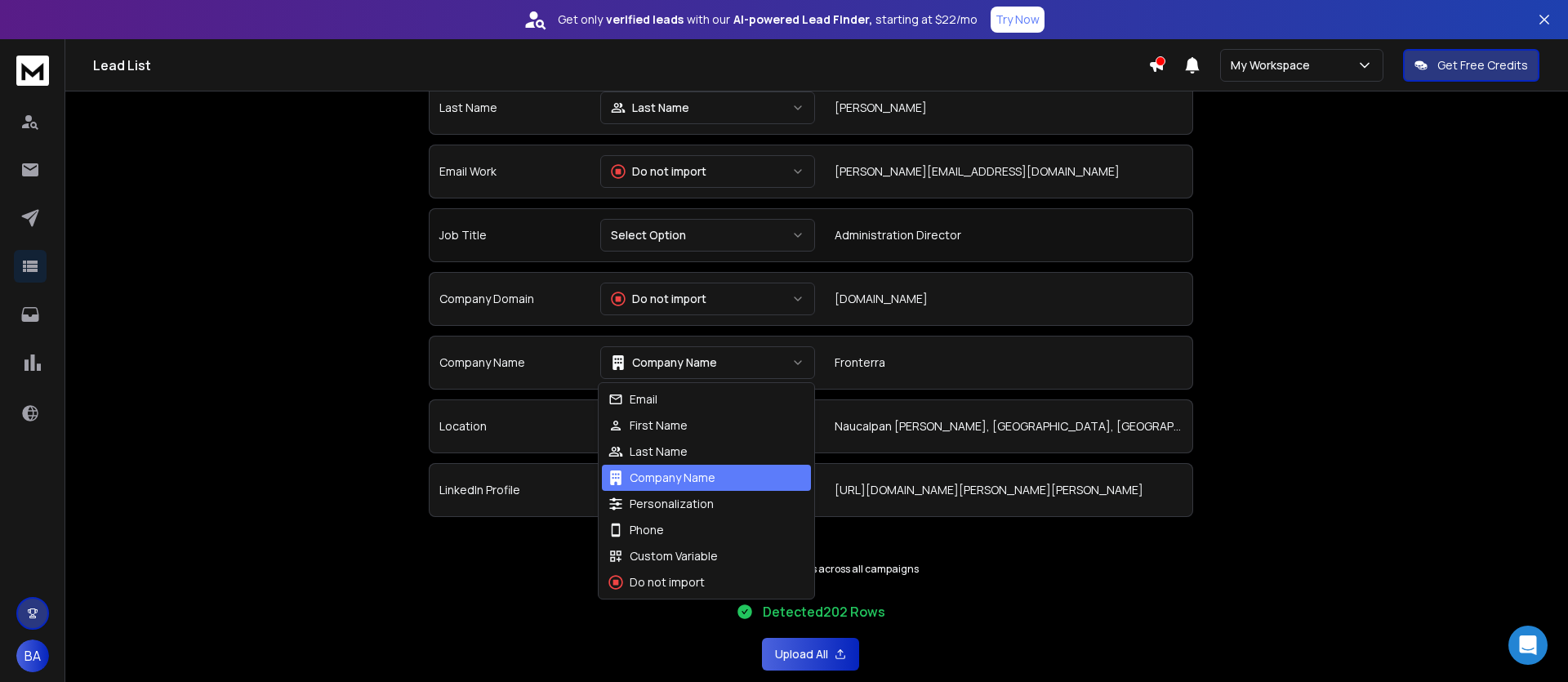
click at [715, 229] on button "Select Option" at bounding box center [707, 234] width 215 height 33
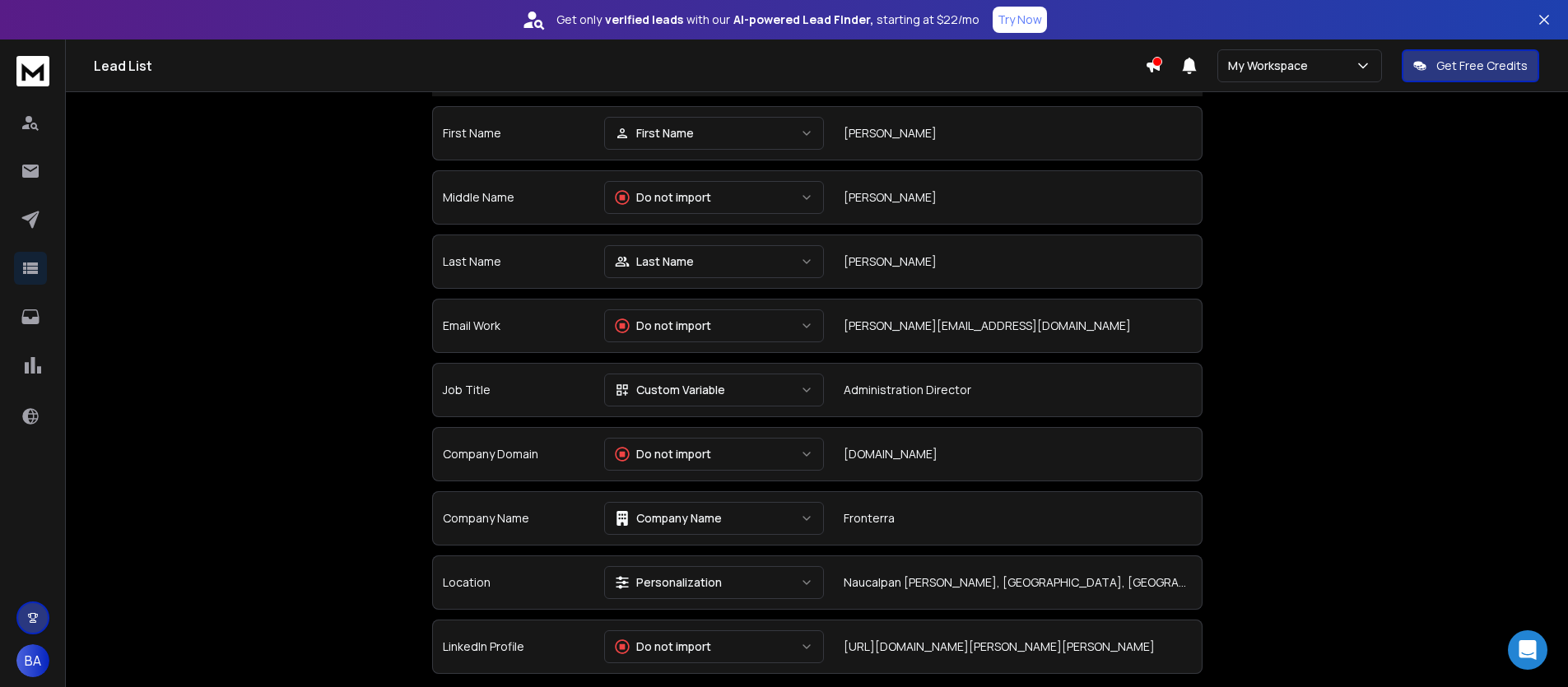
scroll to position [316, 0]
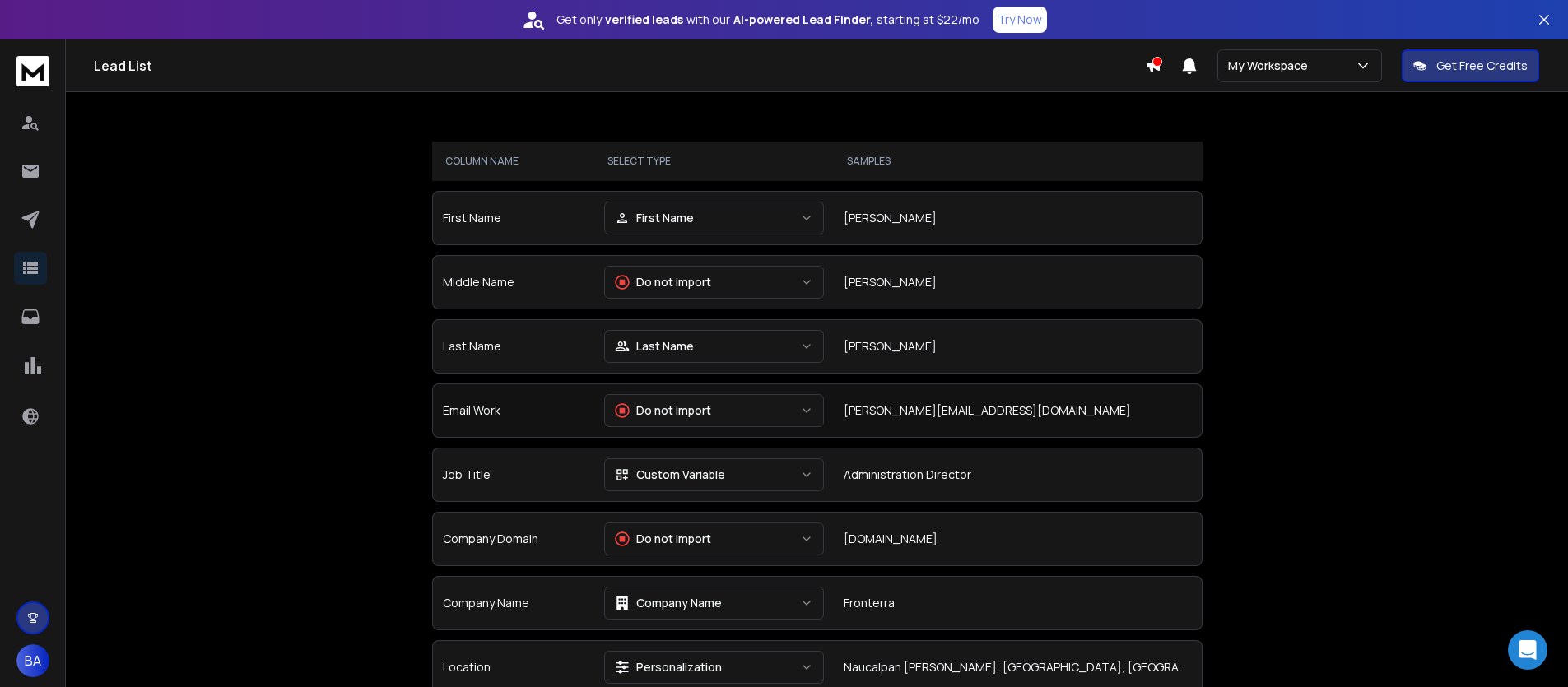
click at [727, 404] on button "Do not import" at bounding box center [714, 410] width 219 height 33
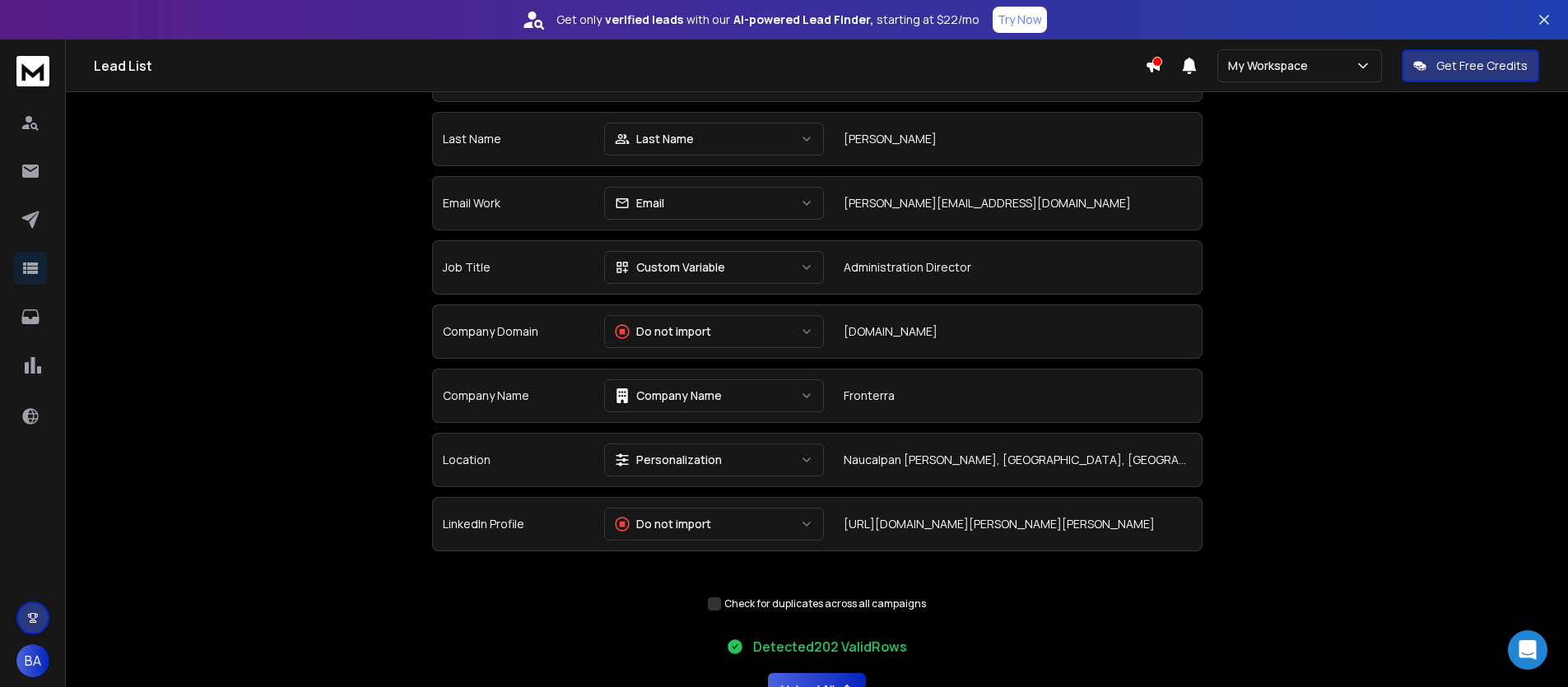
scroll to position [547, 0]
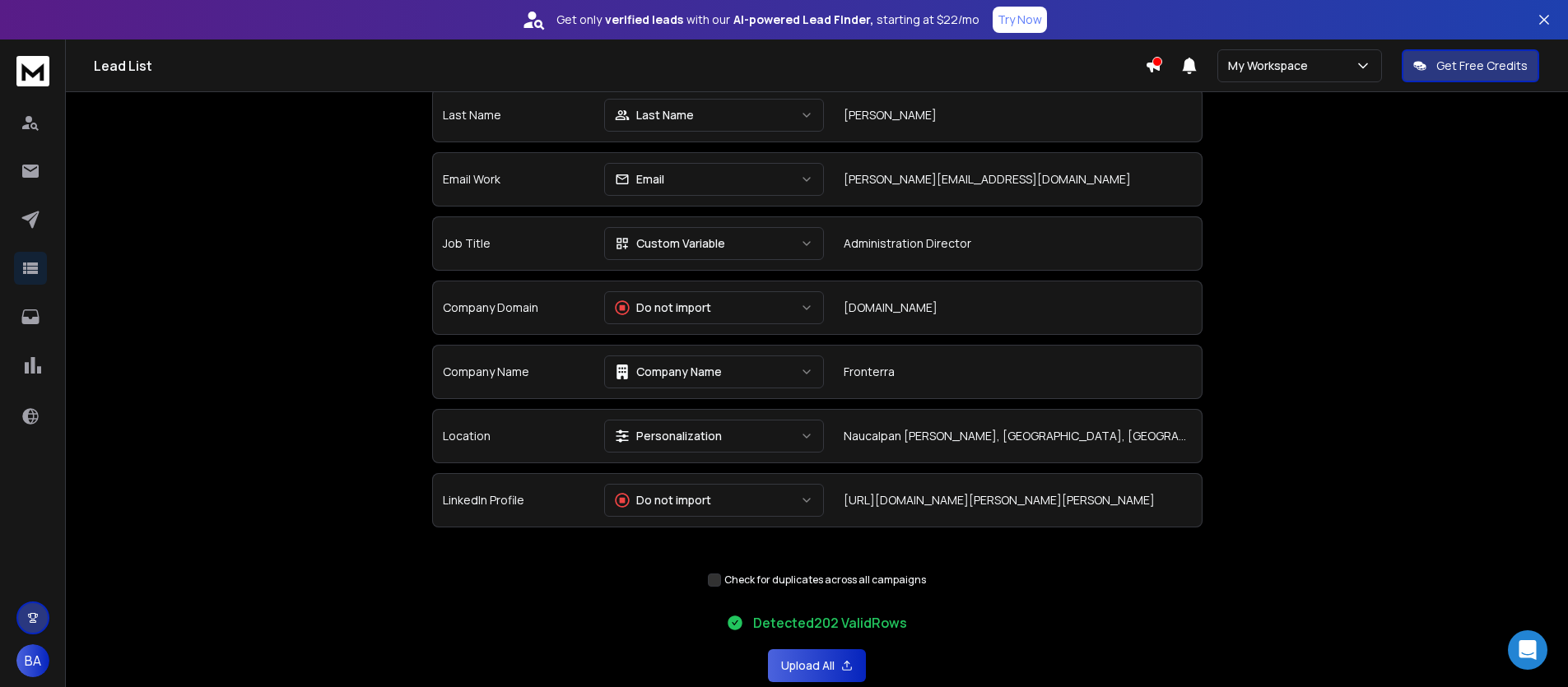
click at [779, 578] on label "Check for duplicates across all campaigns" at bounding box center [825, 580] width 202 height 13
click at [721, 578] on button "Check for duplicates across all campaigns" at bounding box center [714, 580] width 13 height 13
click at [833, 652] on button "Upload All" at bounding box center [816, 665] width 98 height 33
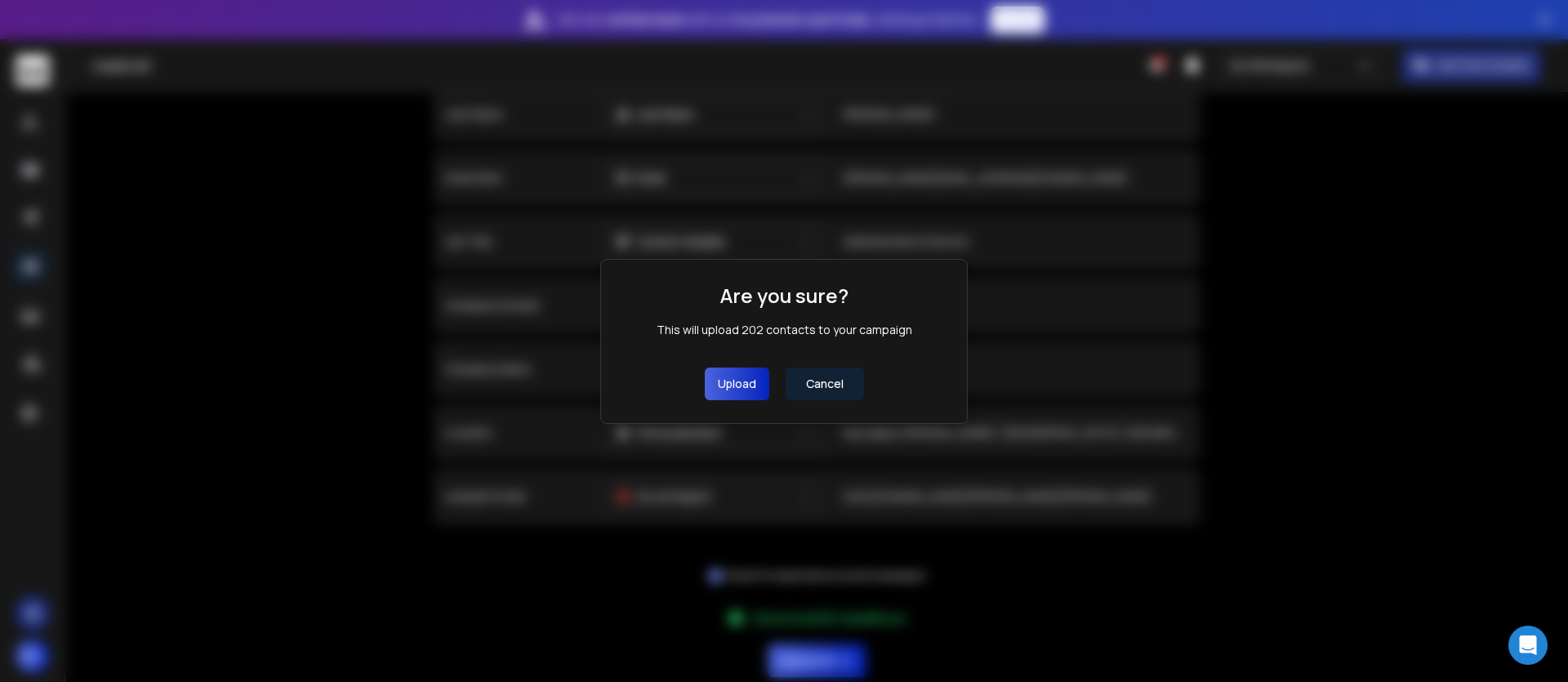
click at [739, 377] on button "Upload" at bounding box center [737, 383] width 64 height 33
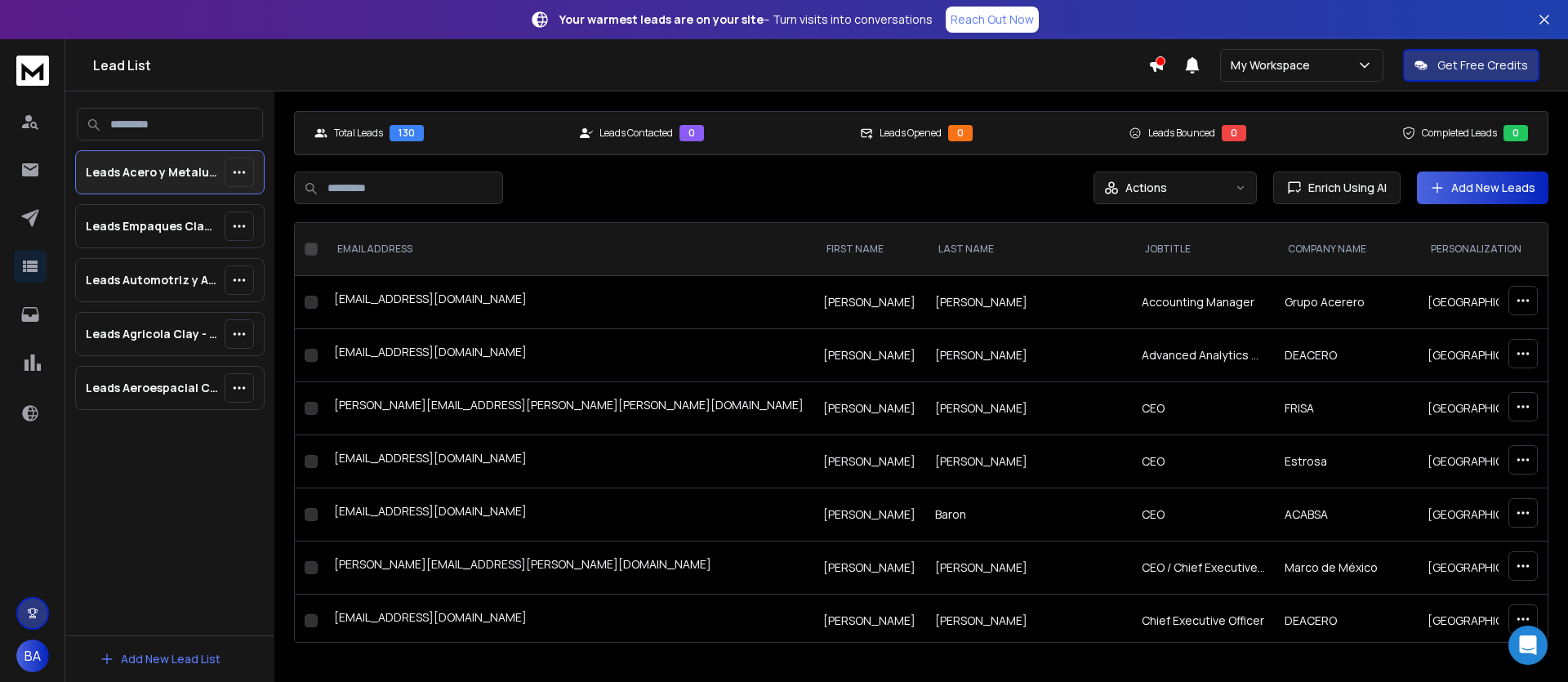
click at [167, 391] on p "Leads Aeroespacial Clay - GT+logistics" at bounding box center [152, 388] width 132 height 17
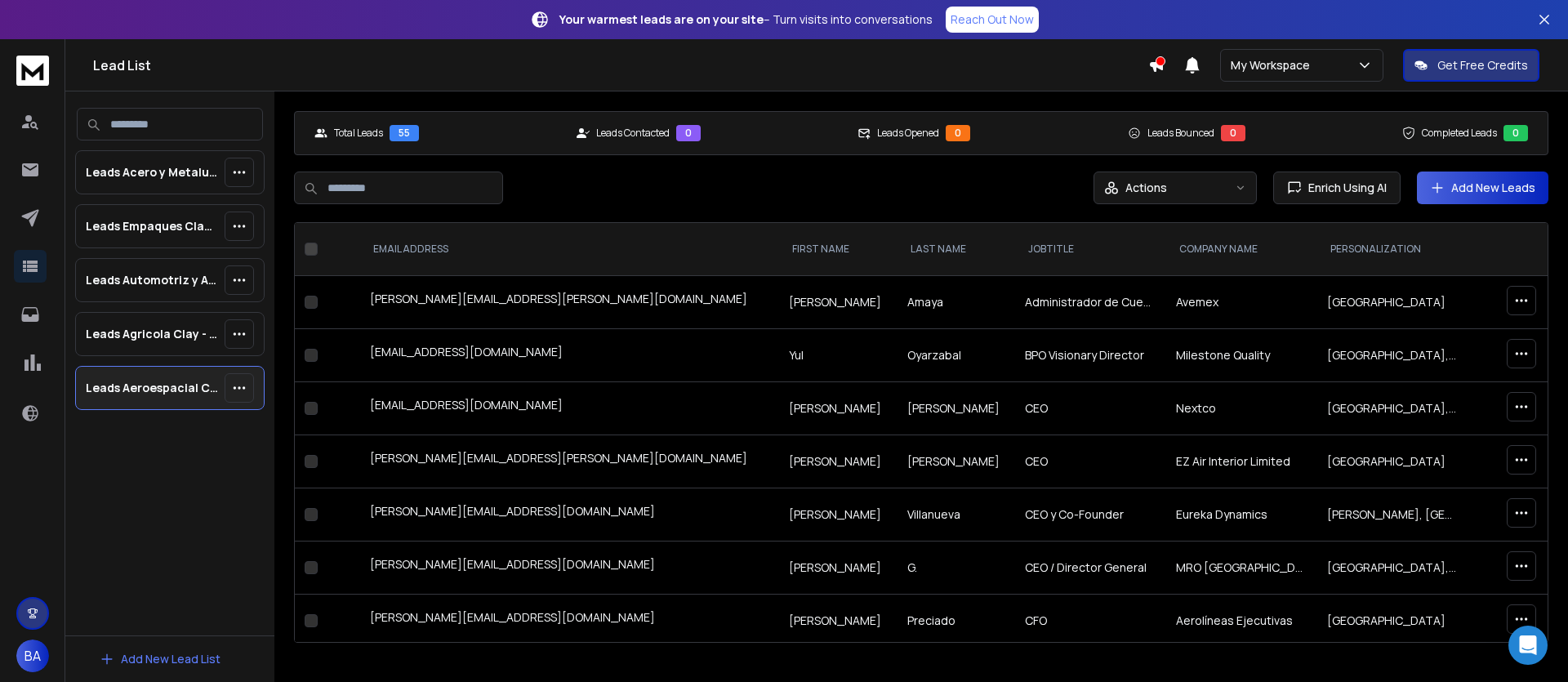
click at [165, 339] on p "Leads Agricola Clay - GT+logistics" at bounding box center [152, 334] width 132 height 17
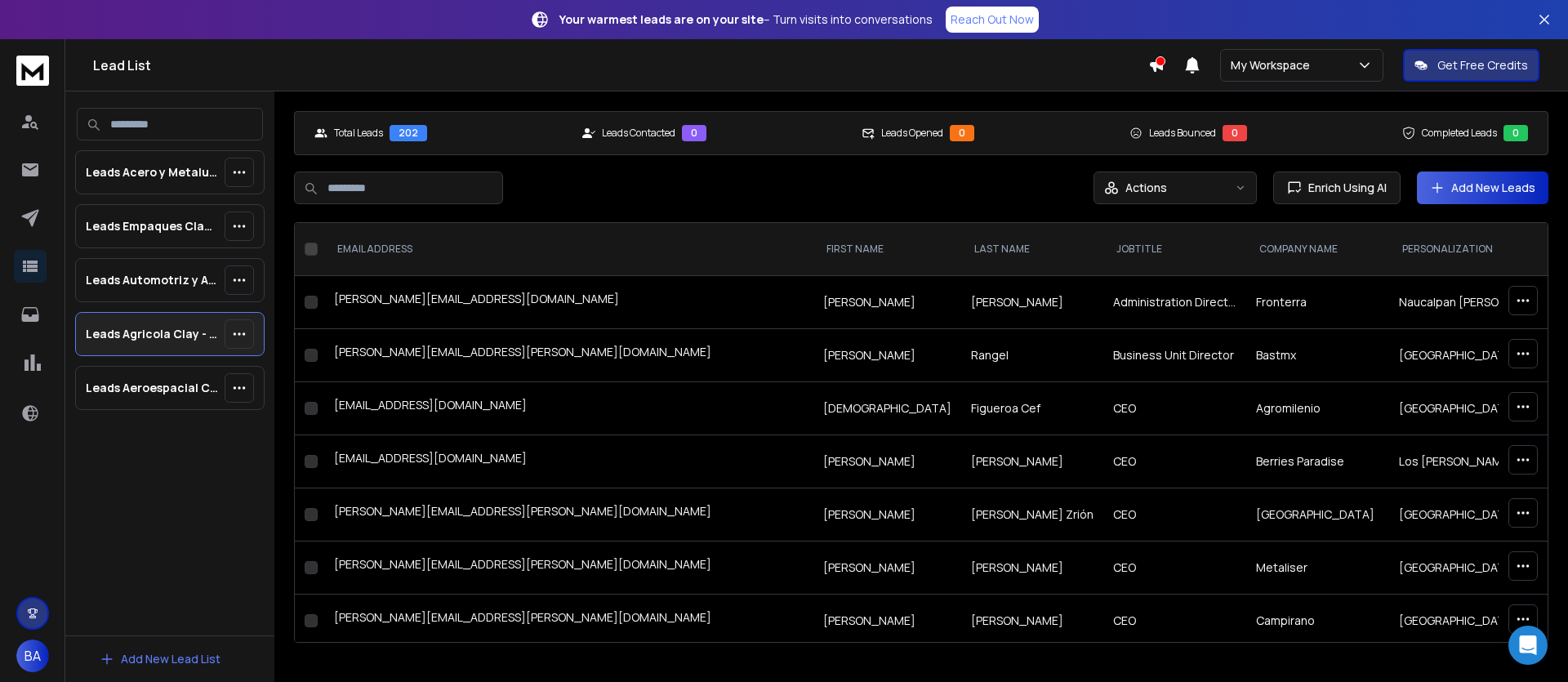
click at [159, 392] on p "Leads Aeroespacial Clay - GT+logistics" at bounding box center [152, 388] width 132 height 17
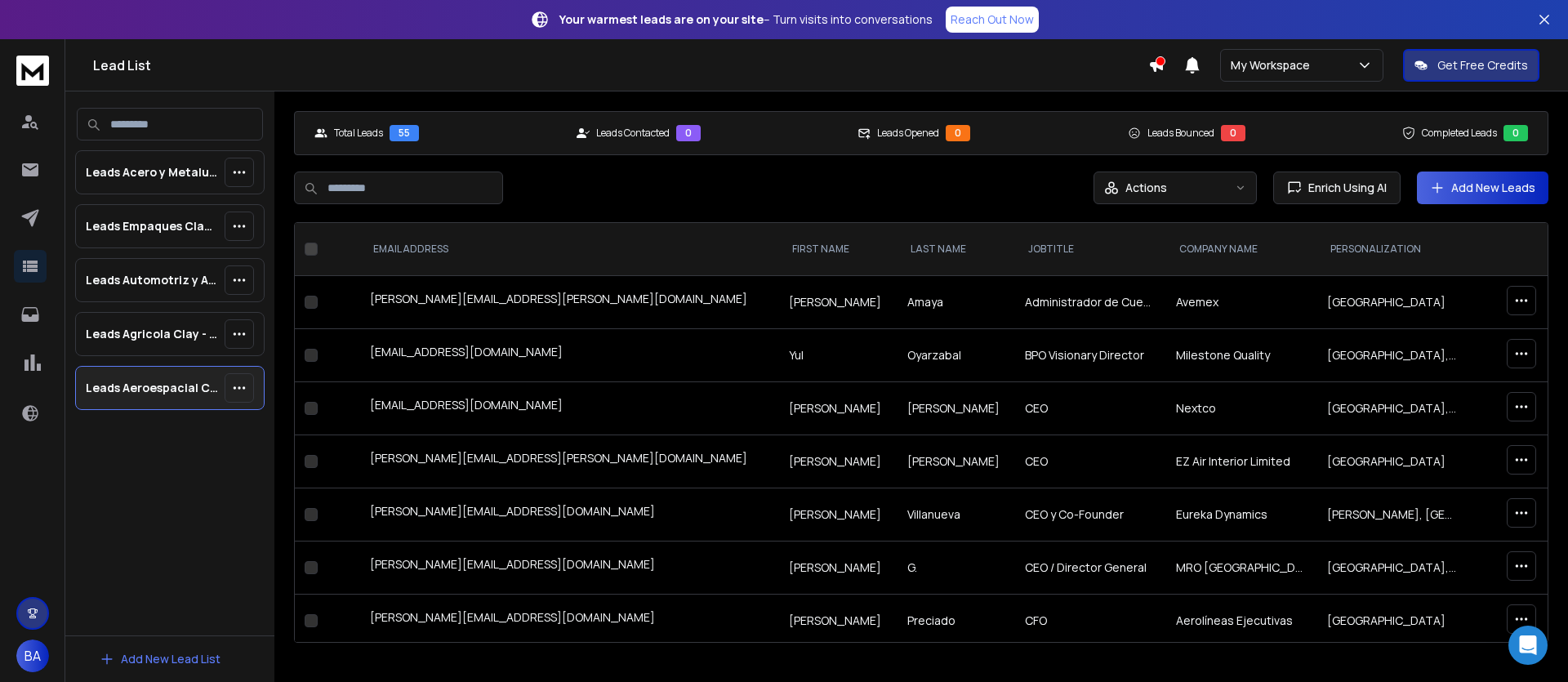
click at [165, 333] on p "Leads Agricola Clay - GT+logistics" at bounding box center [152, 334] width 132 height 17
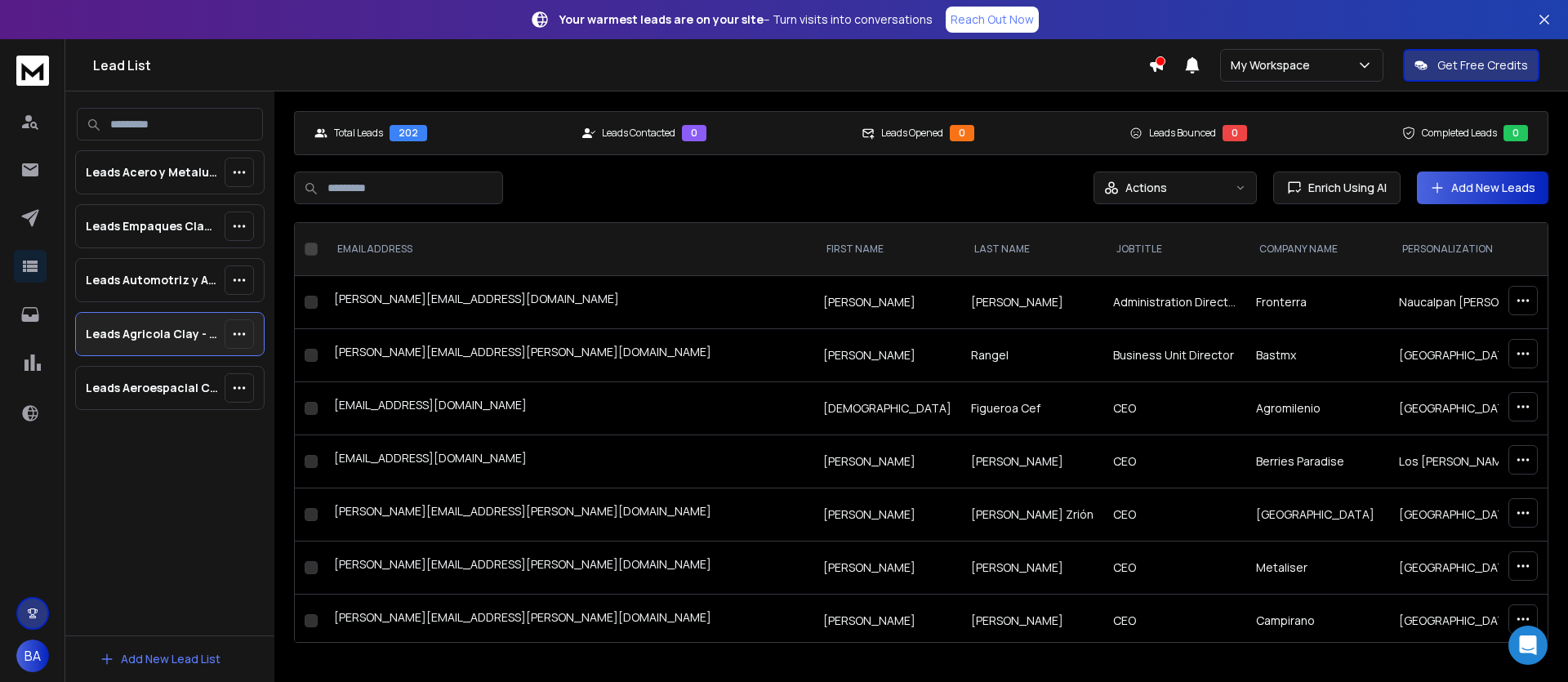
click at [150, 281] on p "Leads Automotriz y Autopartes Clay - GT+logistics" at bounding box center [152, 280] width 132 height 17
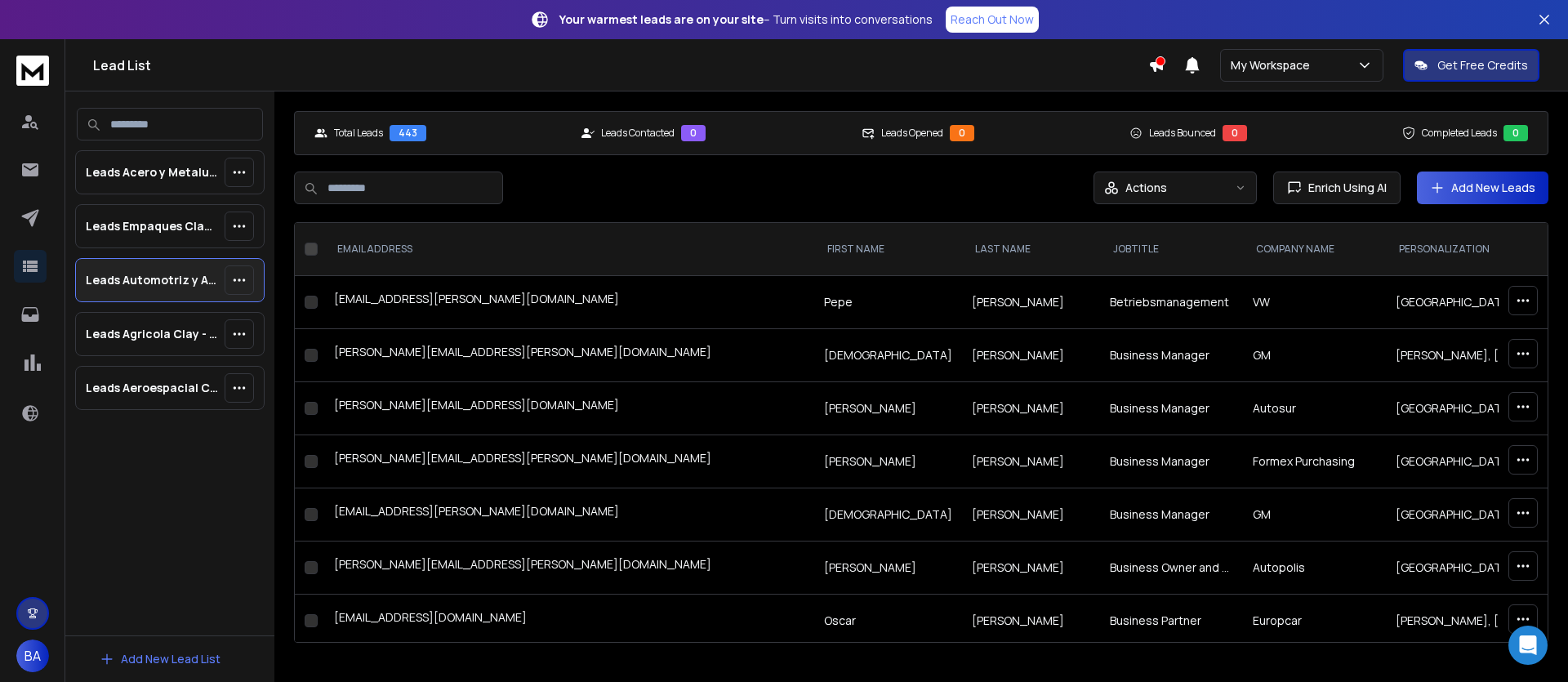
click at [136, 240] on div "Leads Empaques Clay - GT+logistics" at bounding box center [170, 226] width 189 height 44
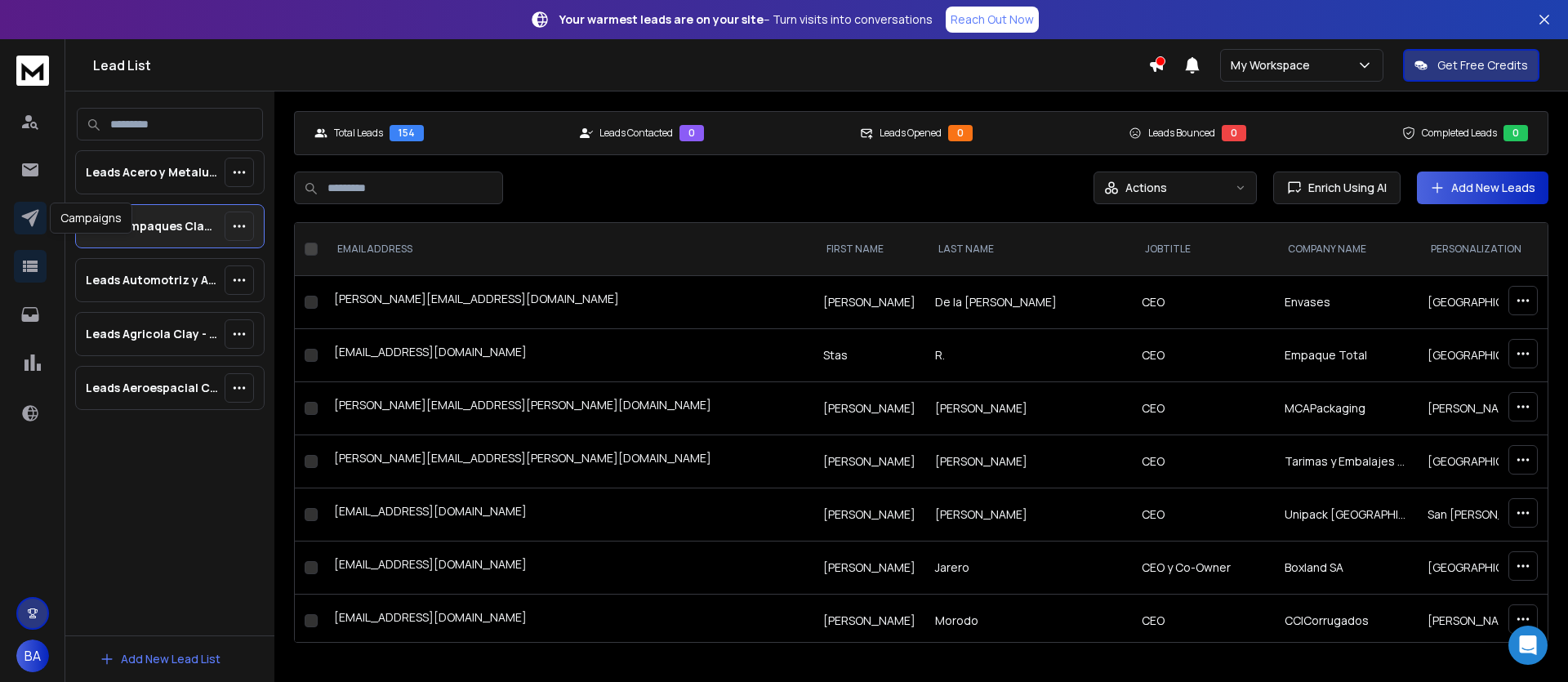
click at [35, 219] on icon at bounding box center [29, 218] width 19 height 19
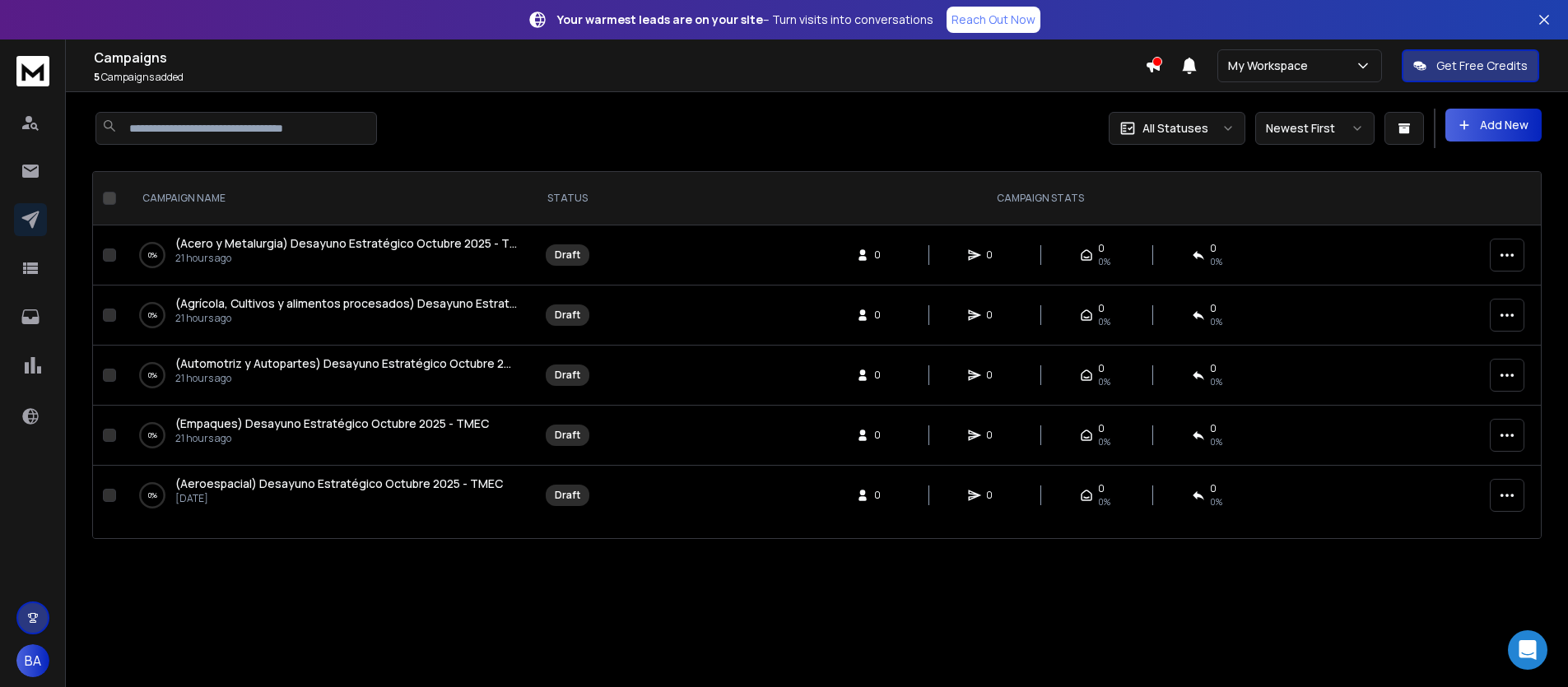
click at [377, 244] on span "(Acero y Metalurgia) Desayuno Estratégico Octubre 2025 - TMEC" at bounding box center [354, 243] width 358 height 16
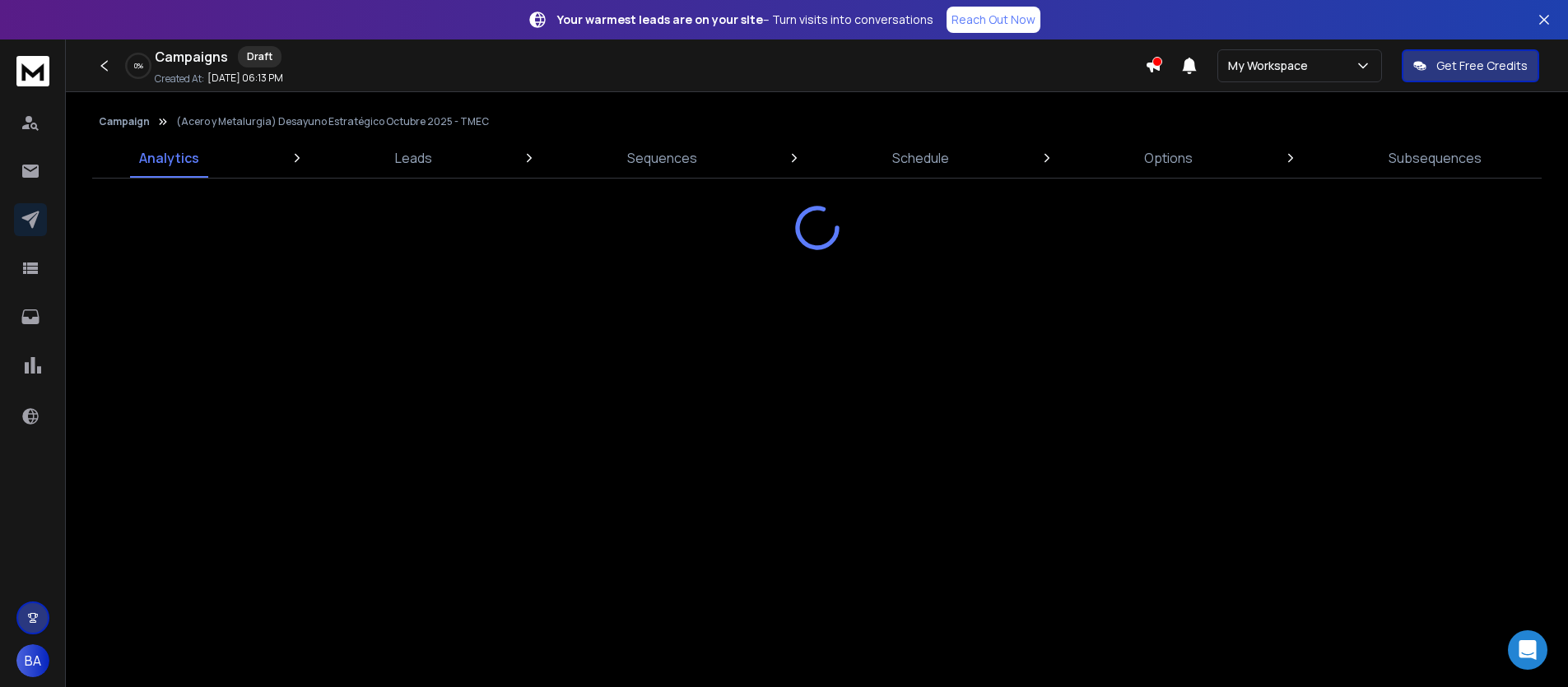
click at [367, 166] on div "Analytics Leads Sequences Schedule Options Subsequences" at bounding box center [810, 158] width 1436 height 40
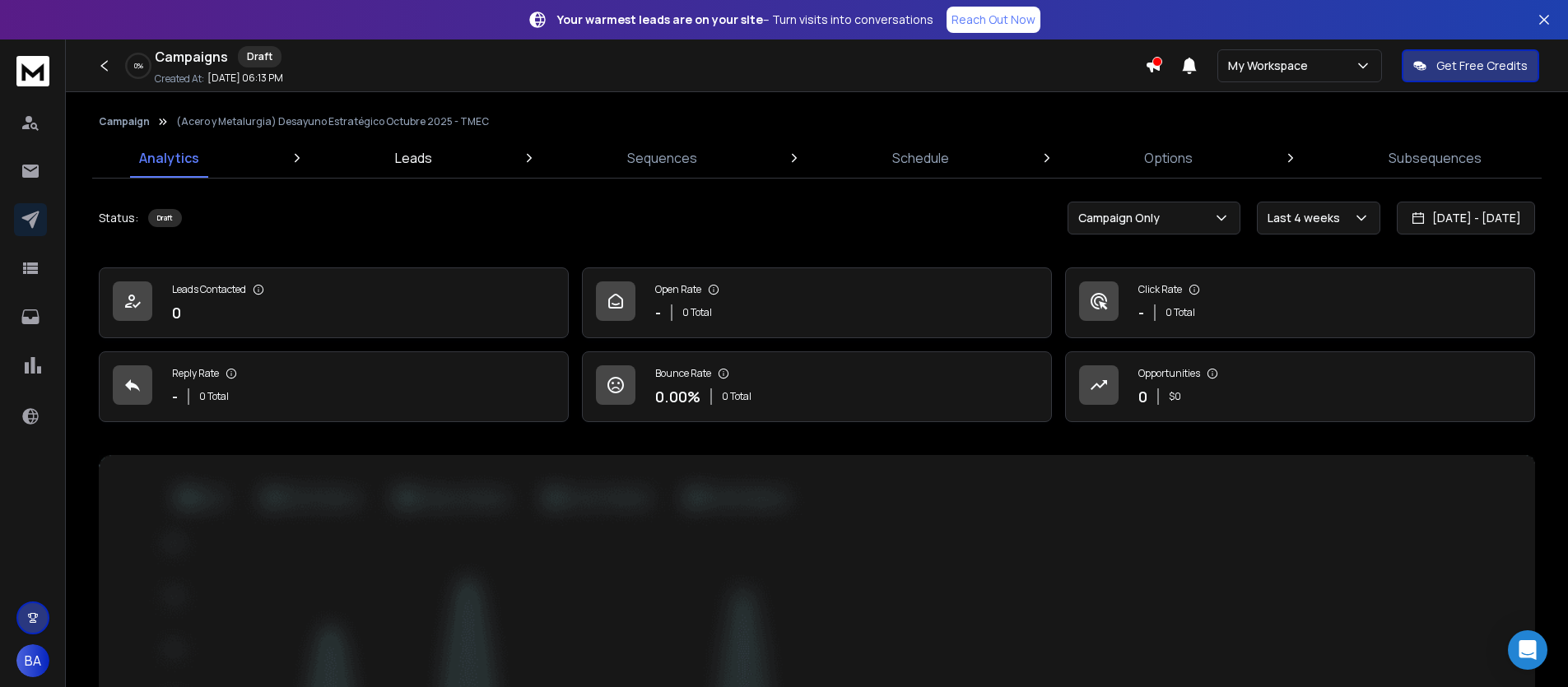
click at [436, 165] on link "Leads" at bounding box center [413, 158] width 57 height 40
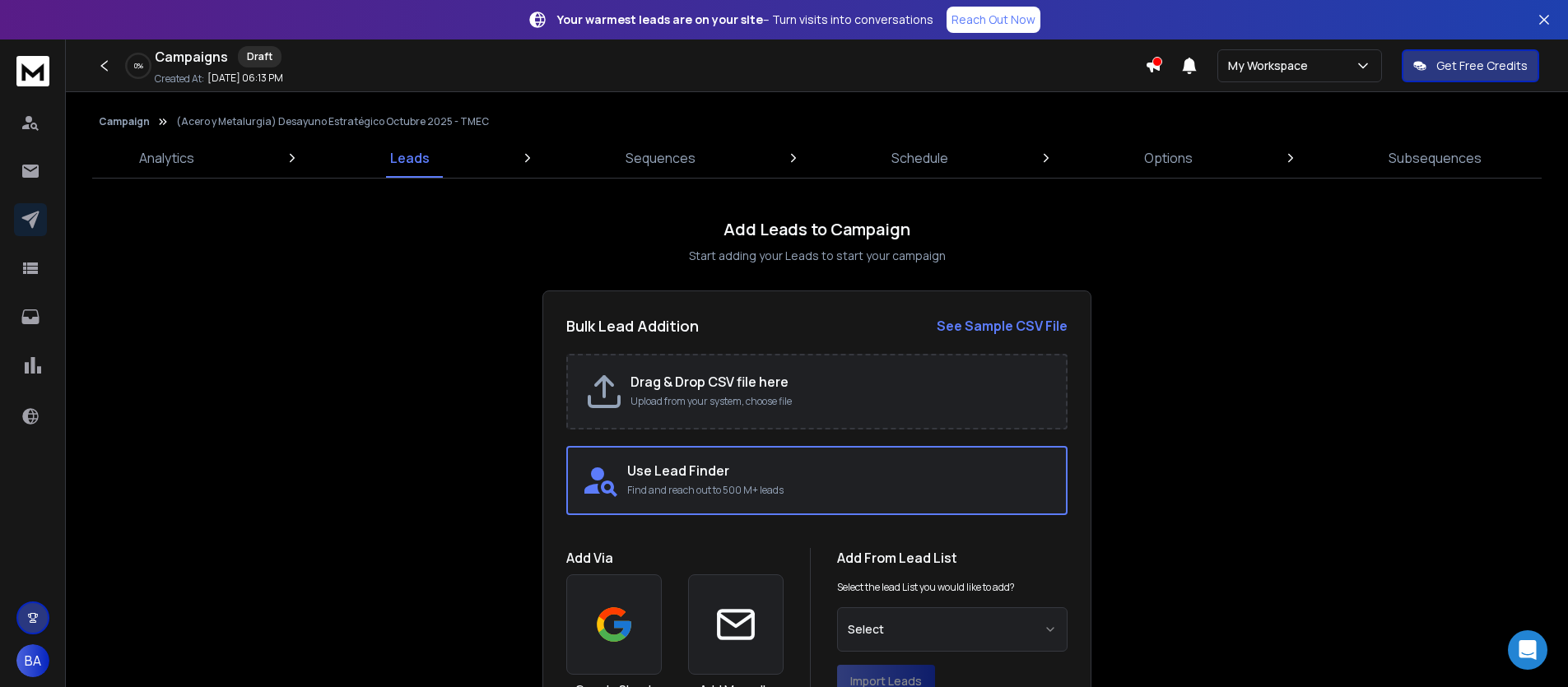
scroll to position [61, 0]
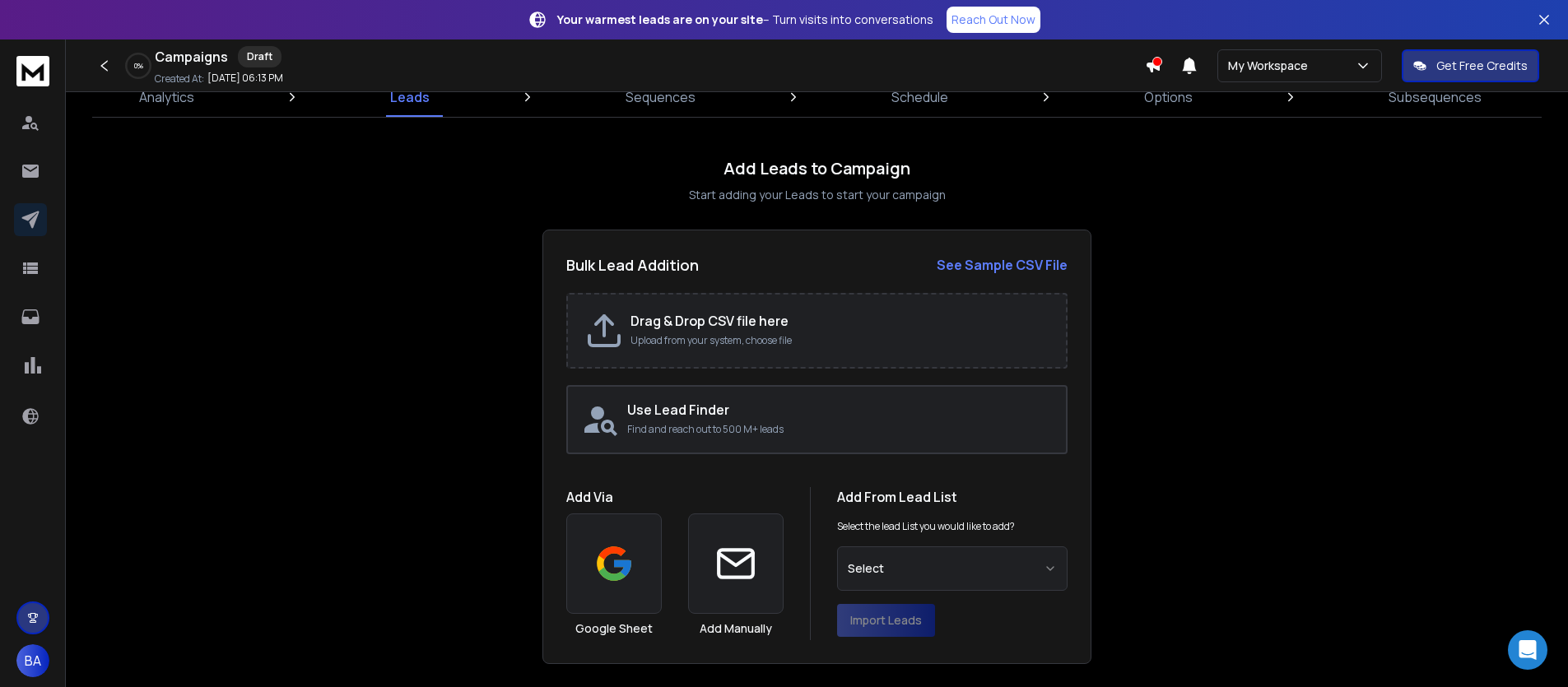
click at [975, 554] on button "Select" at bounding box center [951, 568] width 230 height 45
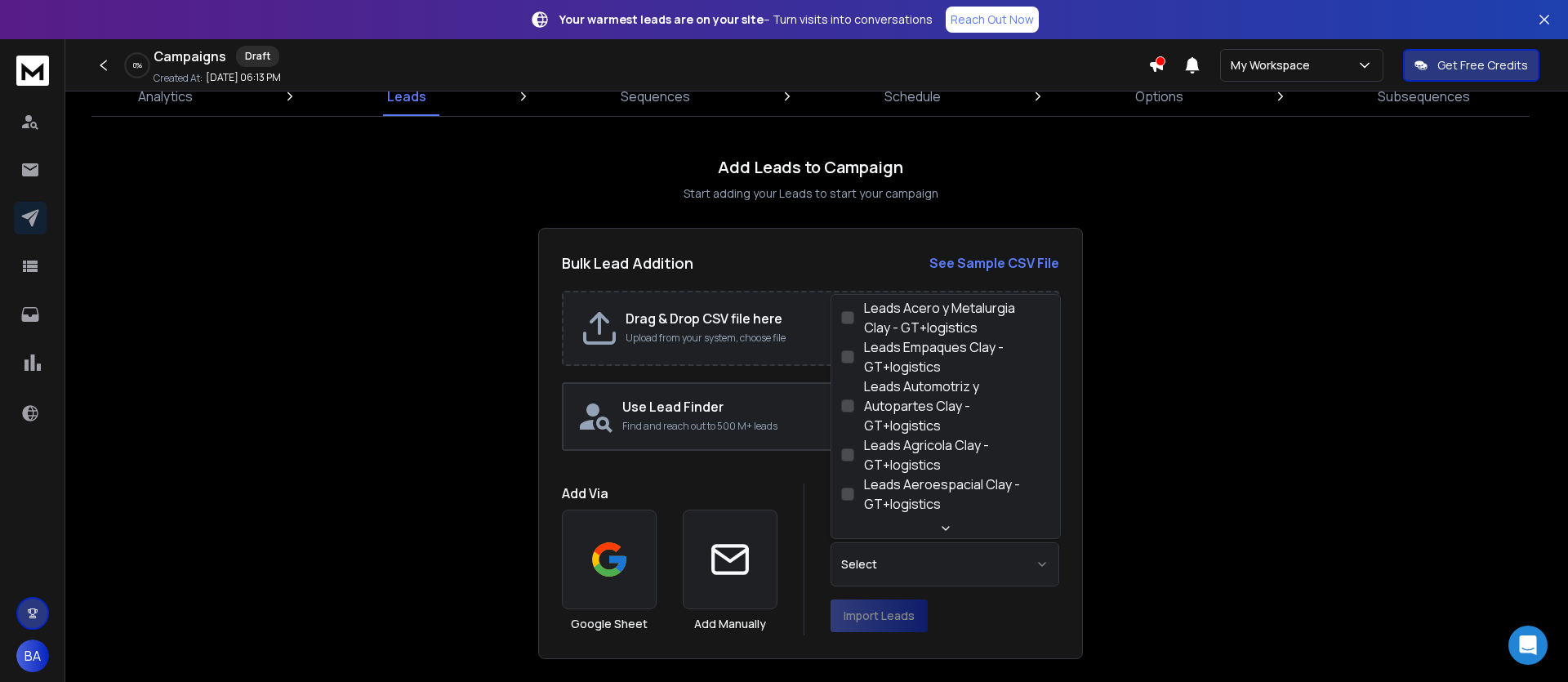
click at [950, 500] on div "Leads Aeroespacial Clay - GT+logistics" at bounding box center [952, 494] width 177 height 39
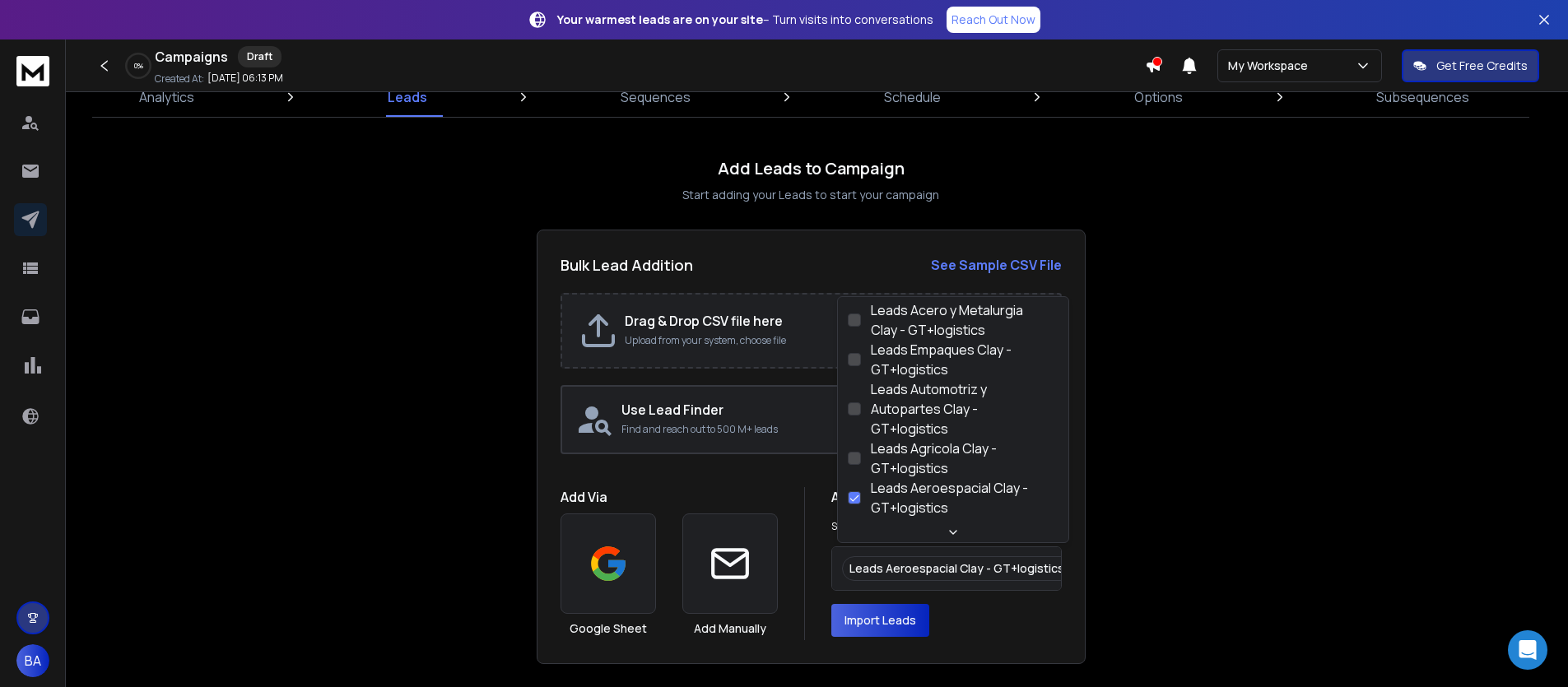
click at [886, 627] on button "Import Leads" at bounding box center [880, 620] width 98 height 33
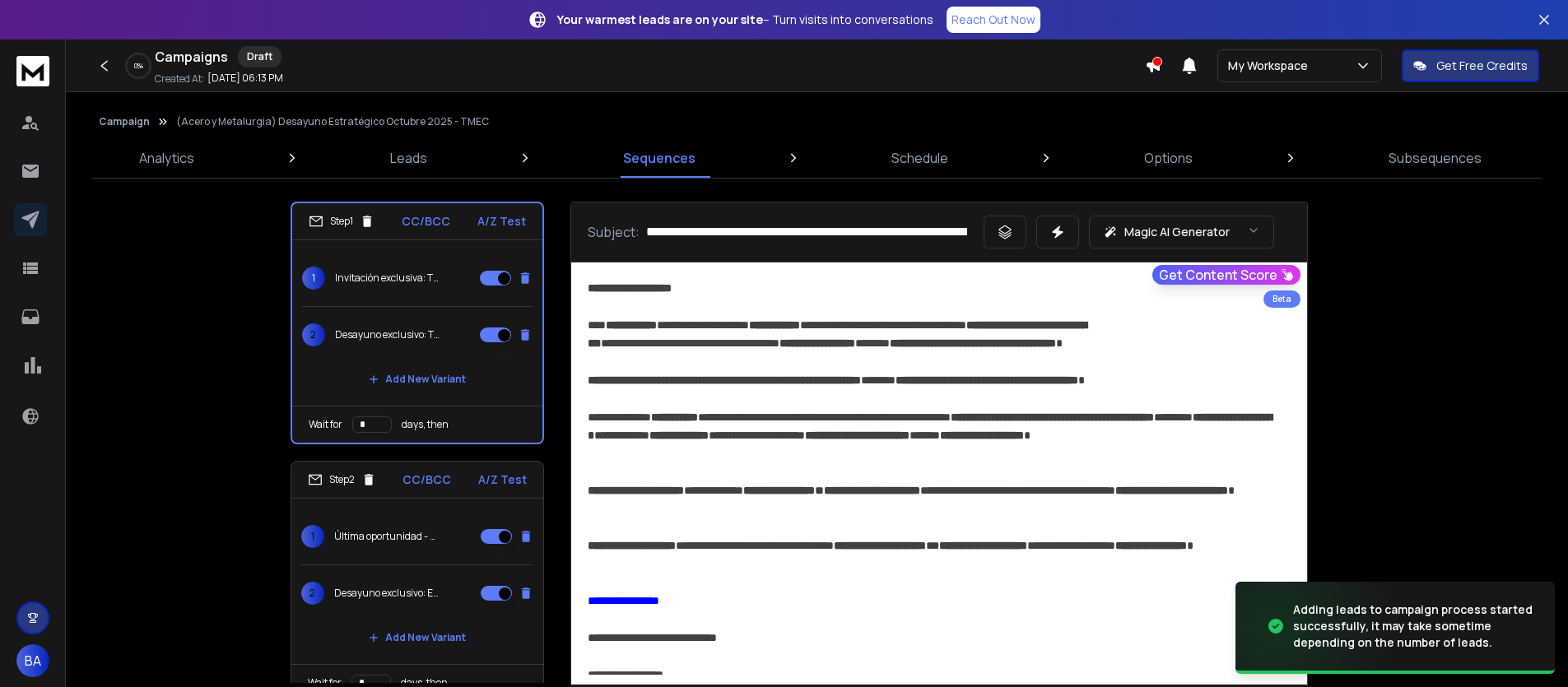
click at [122, 120] on button "Campaign" at bounding box center [124, 122] width 51 height 13
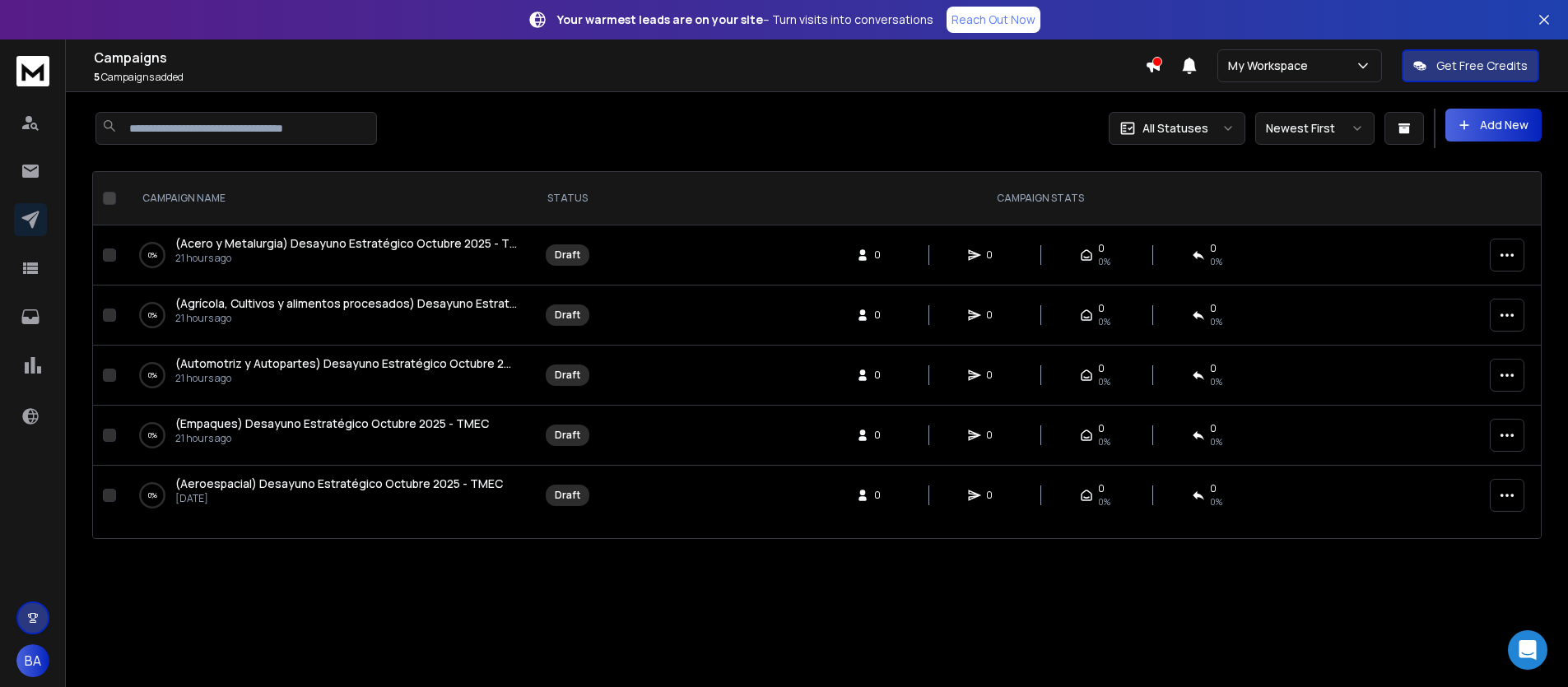
click at [321, 314] on p "21 hours ago" at bounding box center [347, 319] width 342 height 13
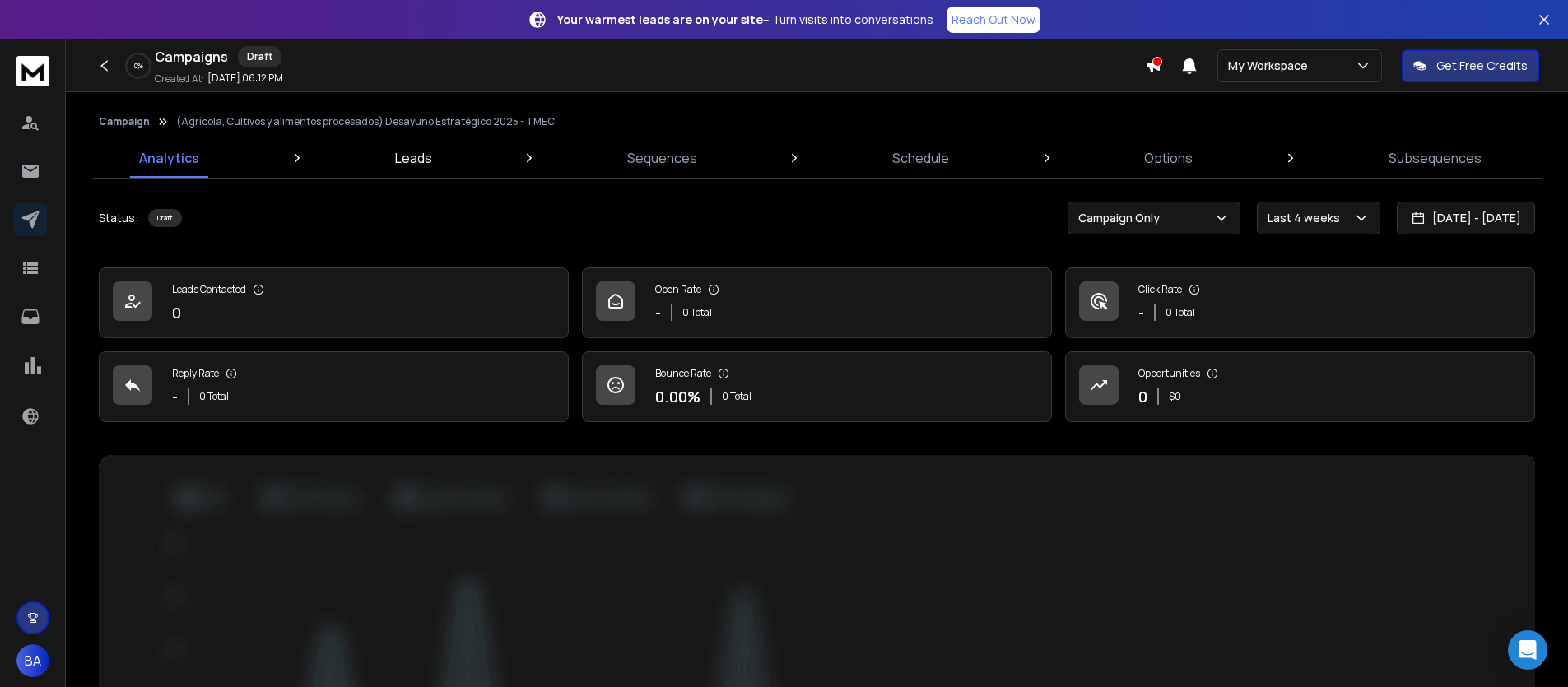
click at [415, 166] on p "Leads" at bounding box center [413, 158] width 37 height 19
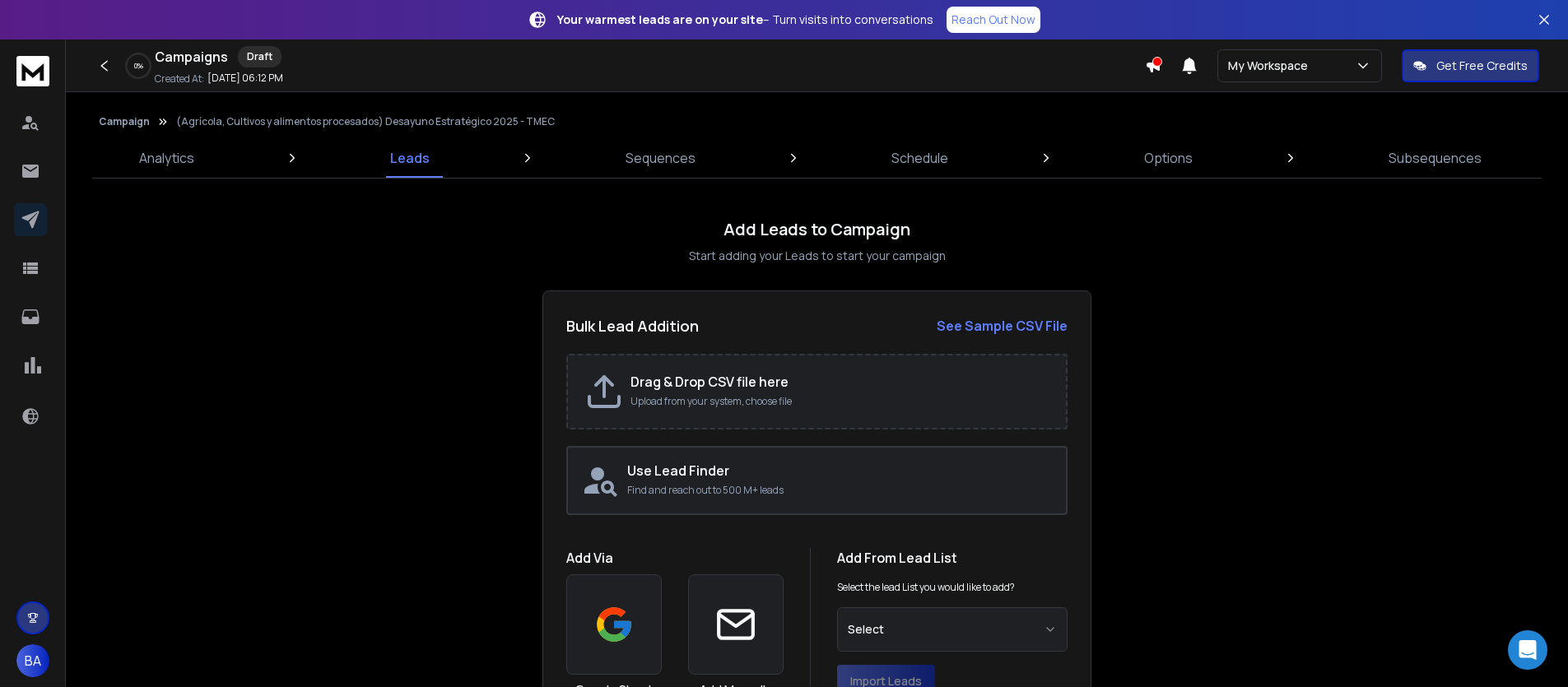
click at [796, 377] on h2 "Drag & Drop CSV file here" at bounding box center [839, 381] width 419 height 19
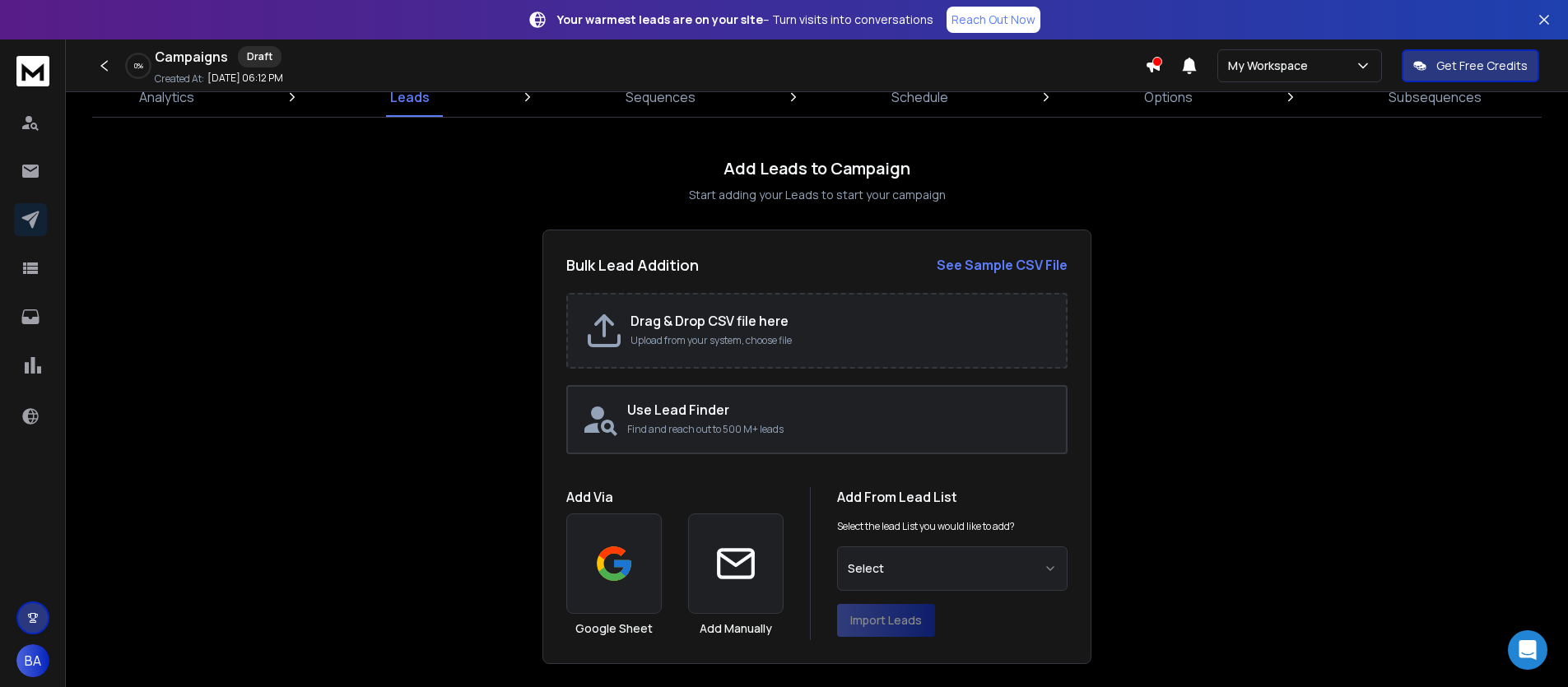
click at [1009, 573] on button "Select" at bounding box center [951, 568] width 230 height 45
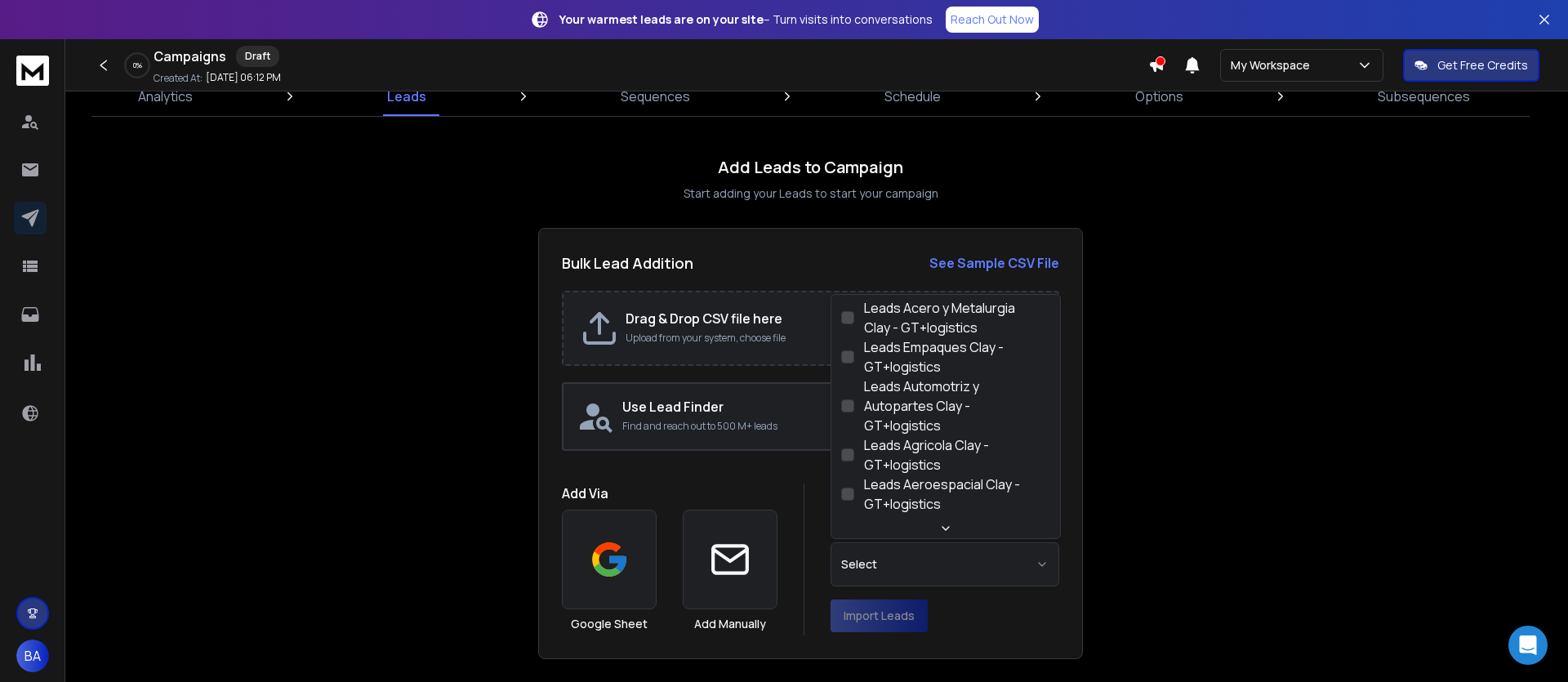
click at [928, 440] on div "Leads Agricola Clay - GT+logistics" at bounding box center [952, 454] width 177 height 39
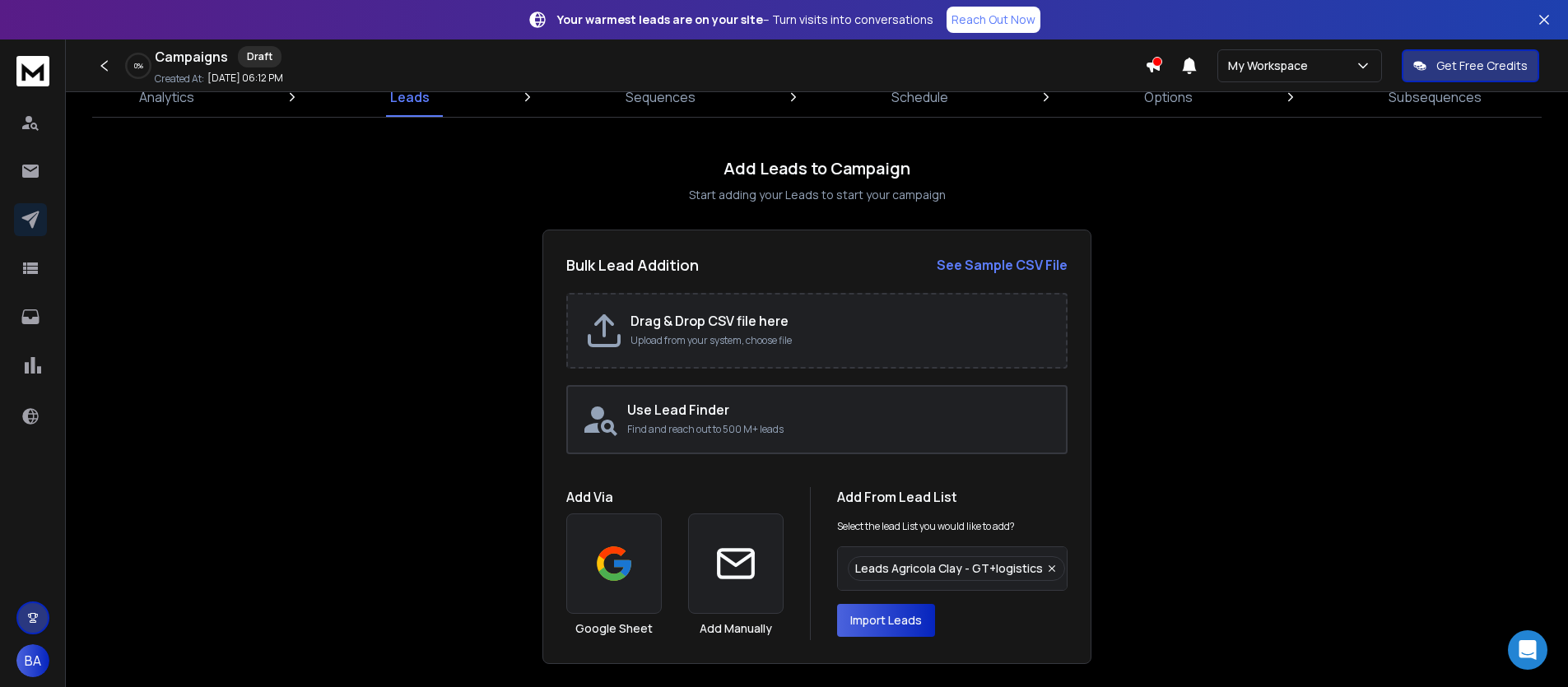
click at [886, 613] on button "Import Leads" at bounding box center [886, 620] width 98 height 33
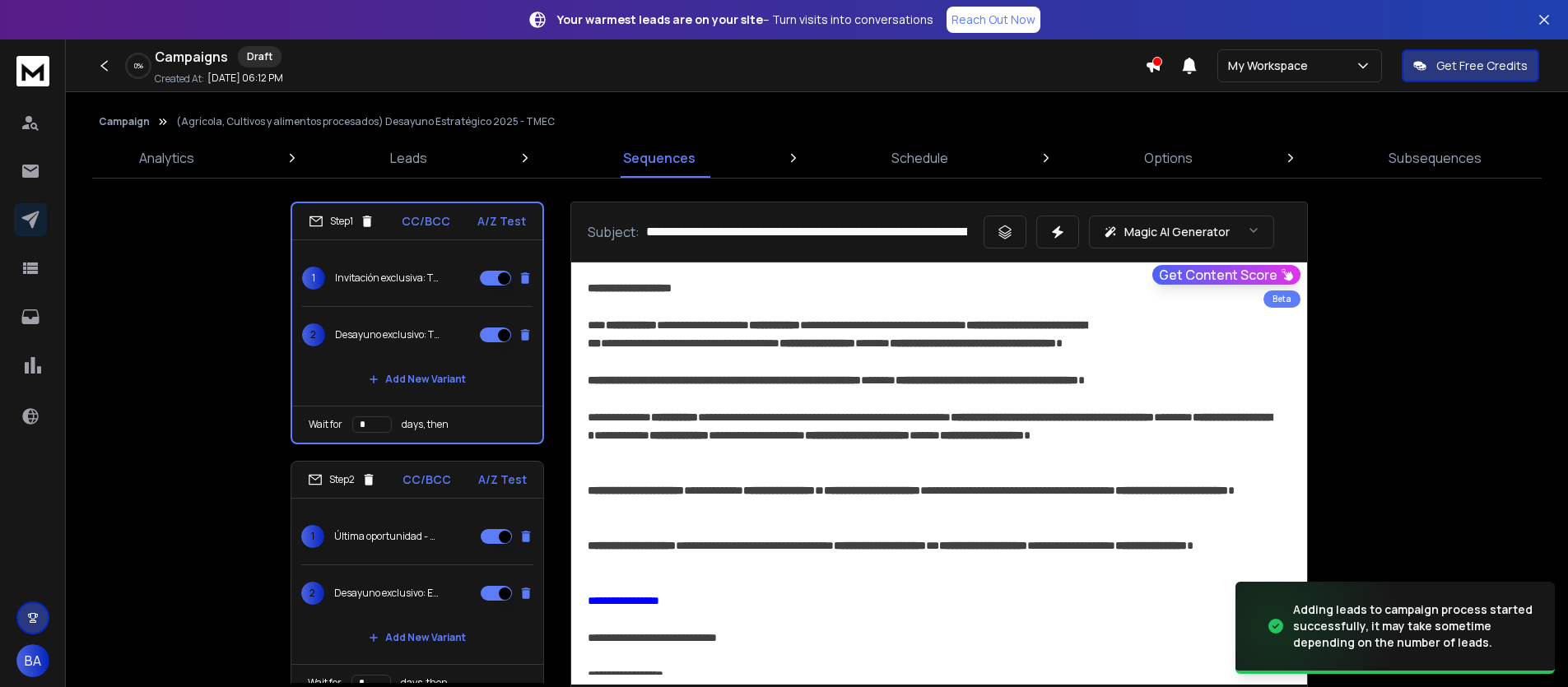
click at [142, 112] on div "Campaign (Agrícola, Cultivos y alimentos procesados) Desayuno Estratégico 2025 …" at bounding box center [816, 121] width 1449 height 26
click at [141, 119] on button "Campaign" at bounding box center [124, 122] width 51 height 13
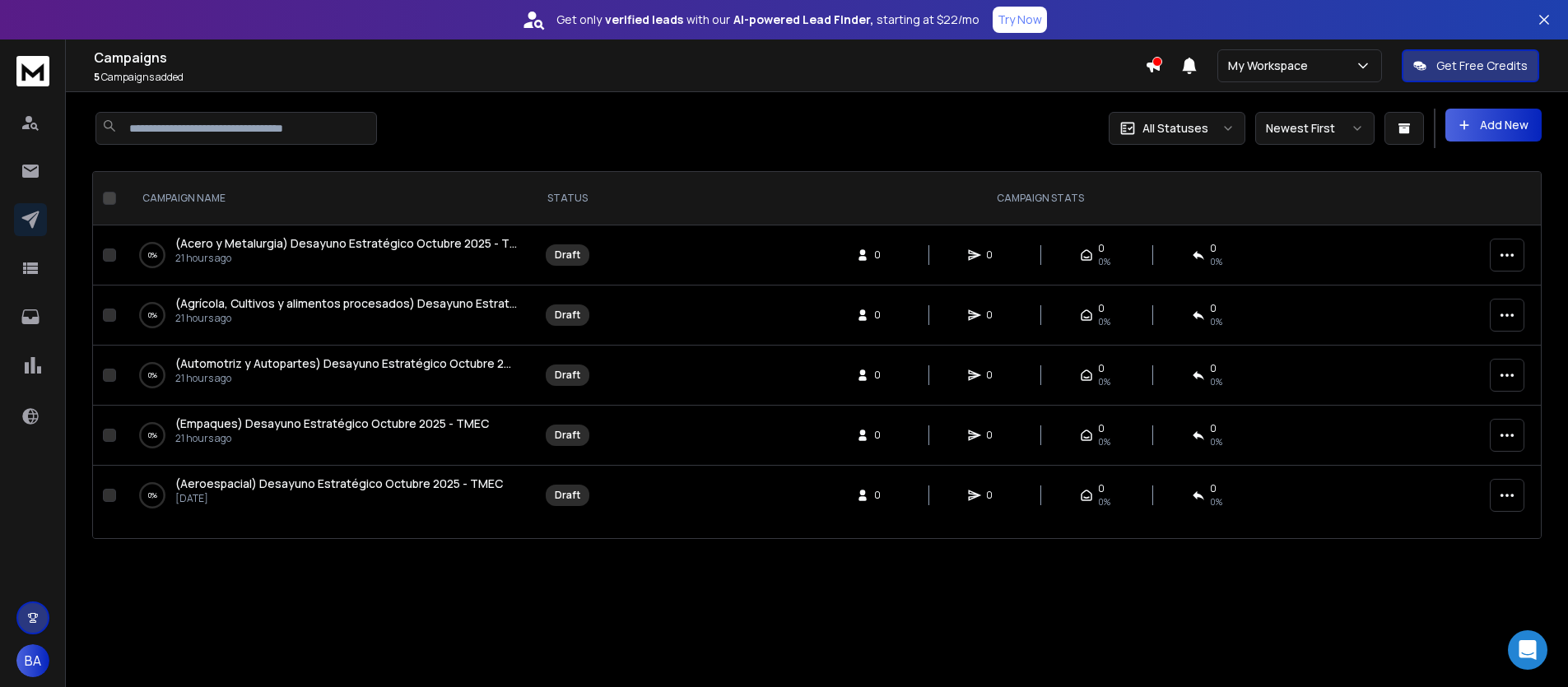
click at [384, 260] on p "21 hours ago" at bounding box center [347, 259] width 342 height 13
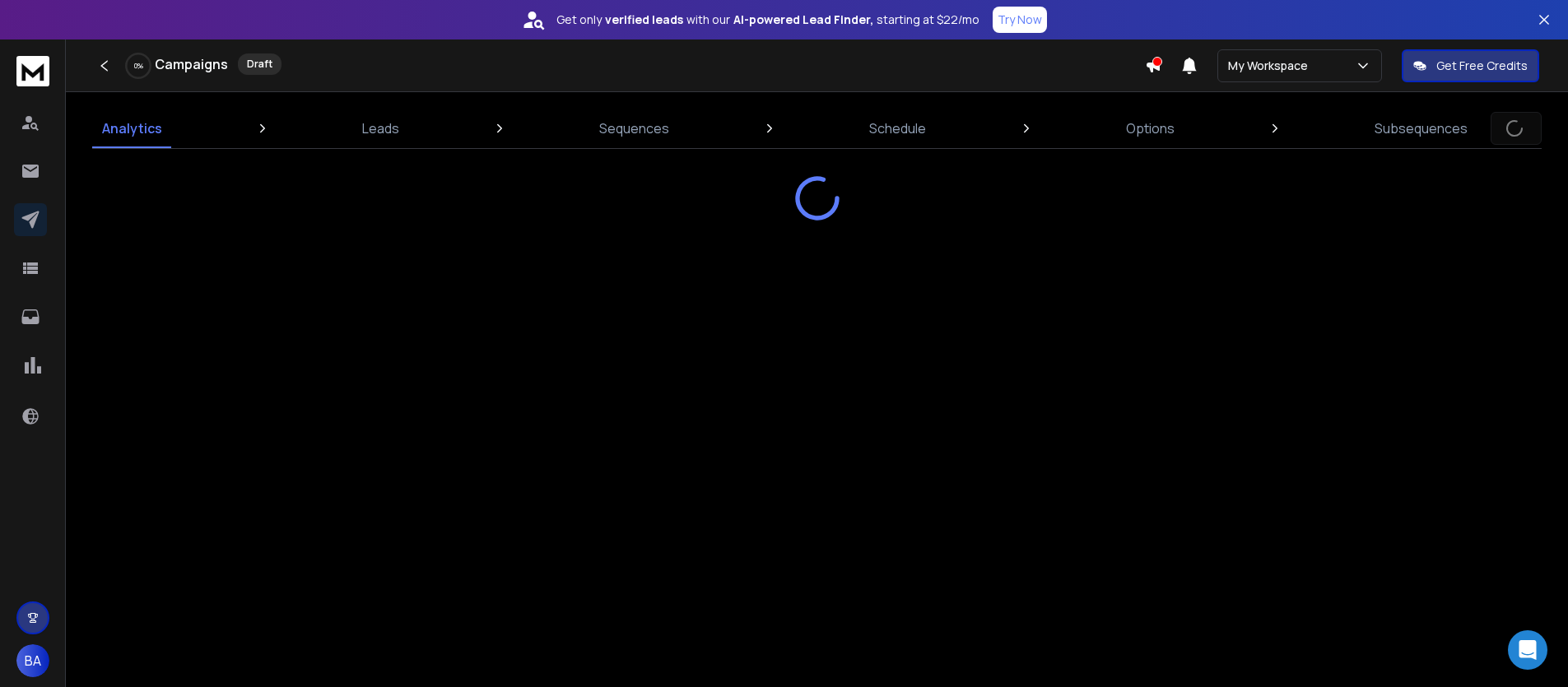
click at [420, 132] on div "Analytics Leads Sequences Schedule Options Subsequences" at bounding box center [784, 128] width 1385 height 40
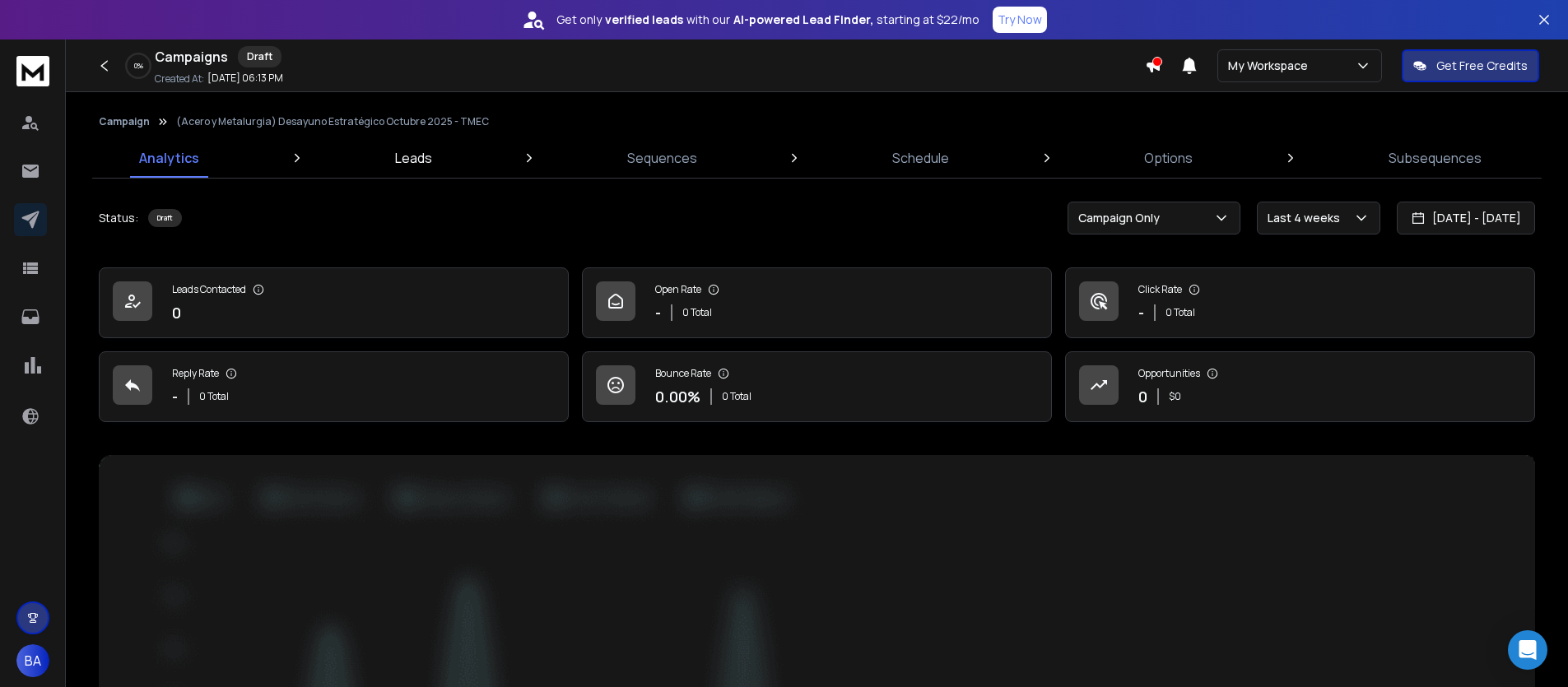
click at [419, 145] on link "Leads" at bounding box center [413, 158] width 57 height 40
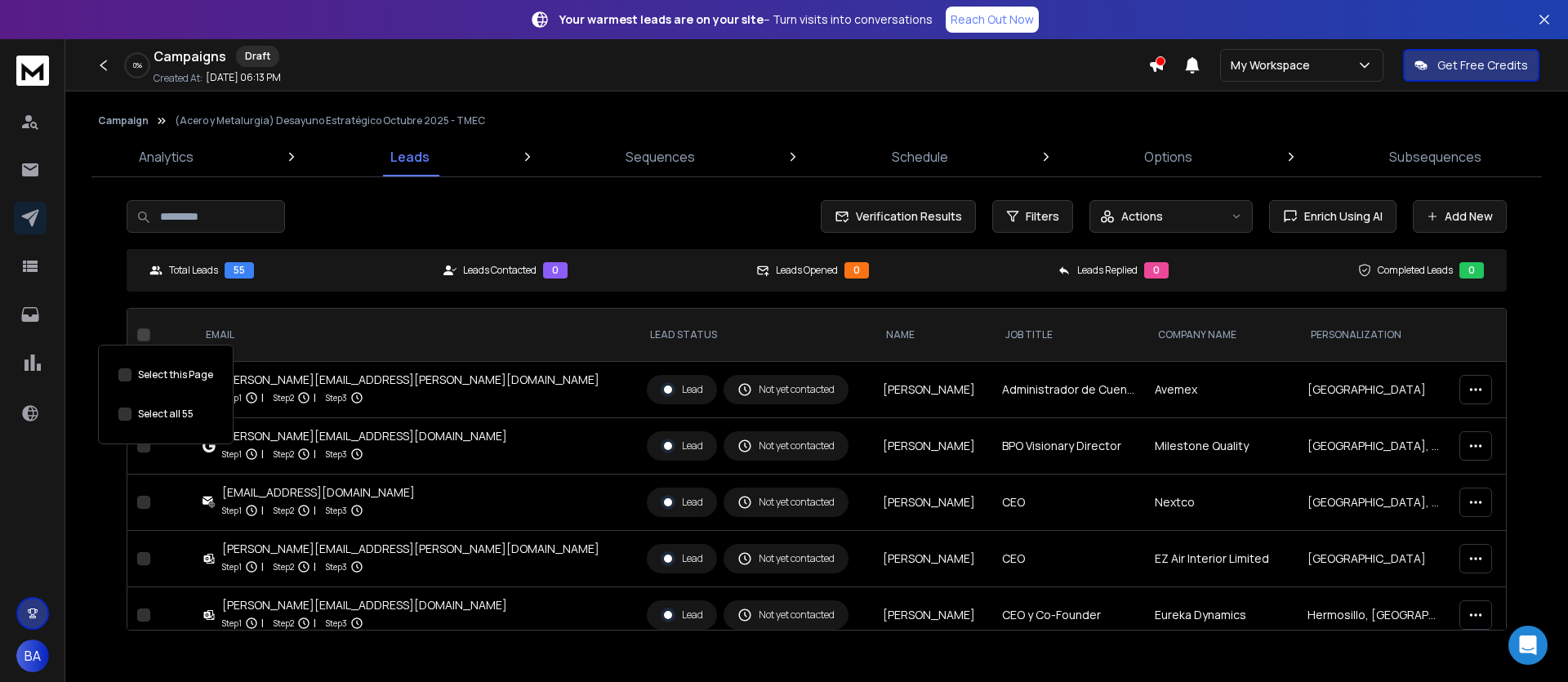
click at [144, 341] on button "Select this Page" at bounding box center [144, 335] width 13 height 13
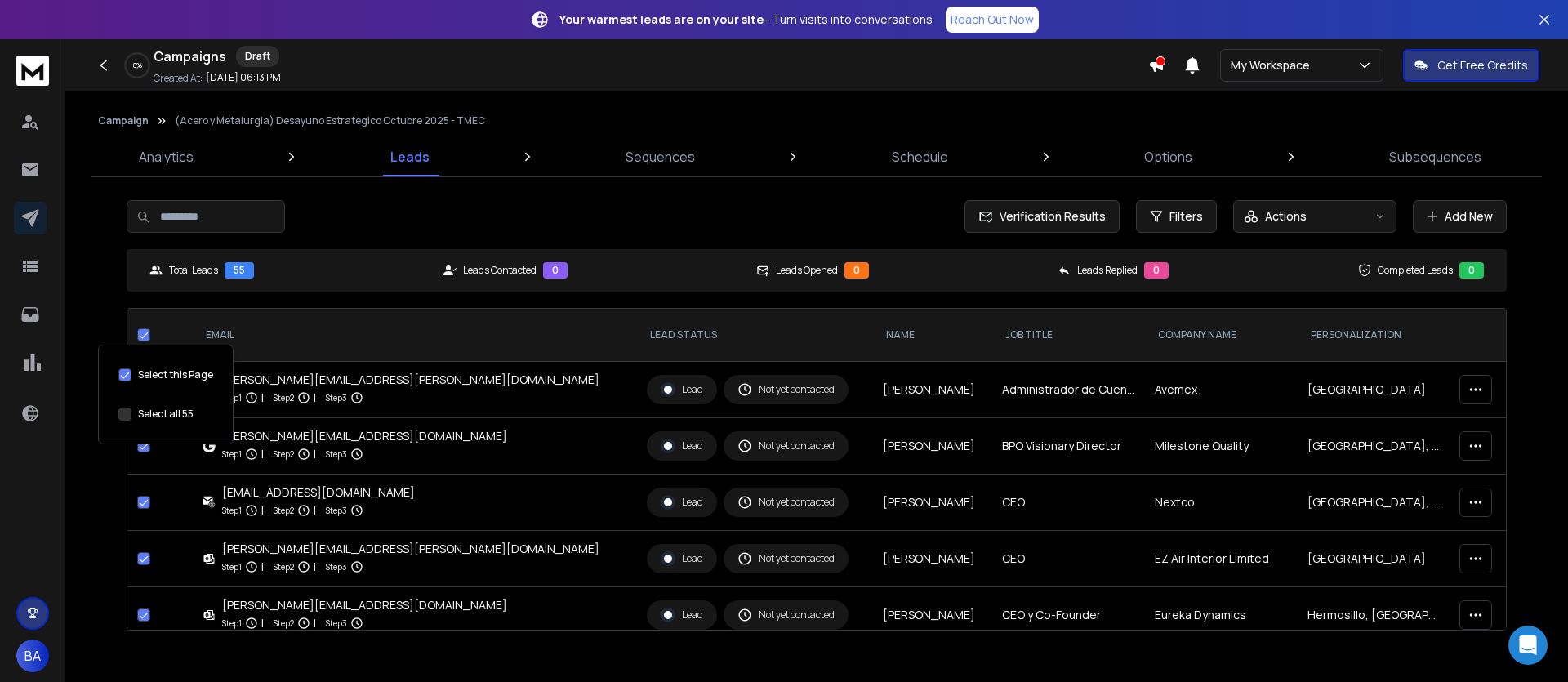
click at [150, 411] on label "Select all 55" at bounding box center [166, 414] width 55 height 13
click at [122, 417] on button "Select this Page" at bounding box center [125, 414] width 13 height 13
click at [1346, 216] on div "Actions" at bounding box center [1306, 217] width 124 height 17
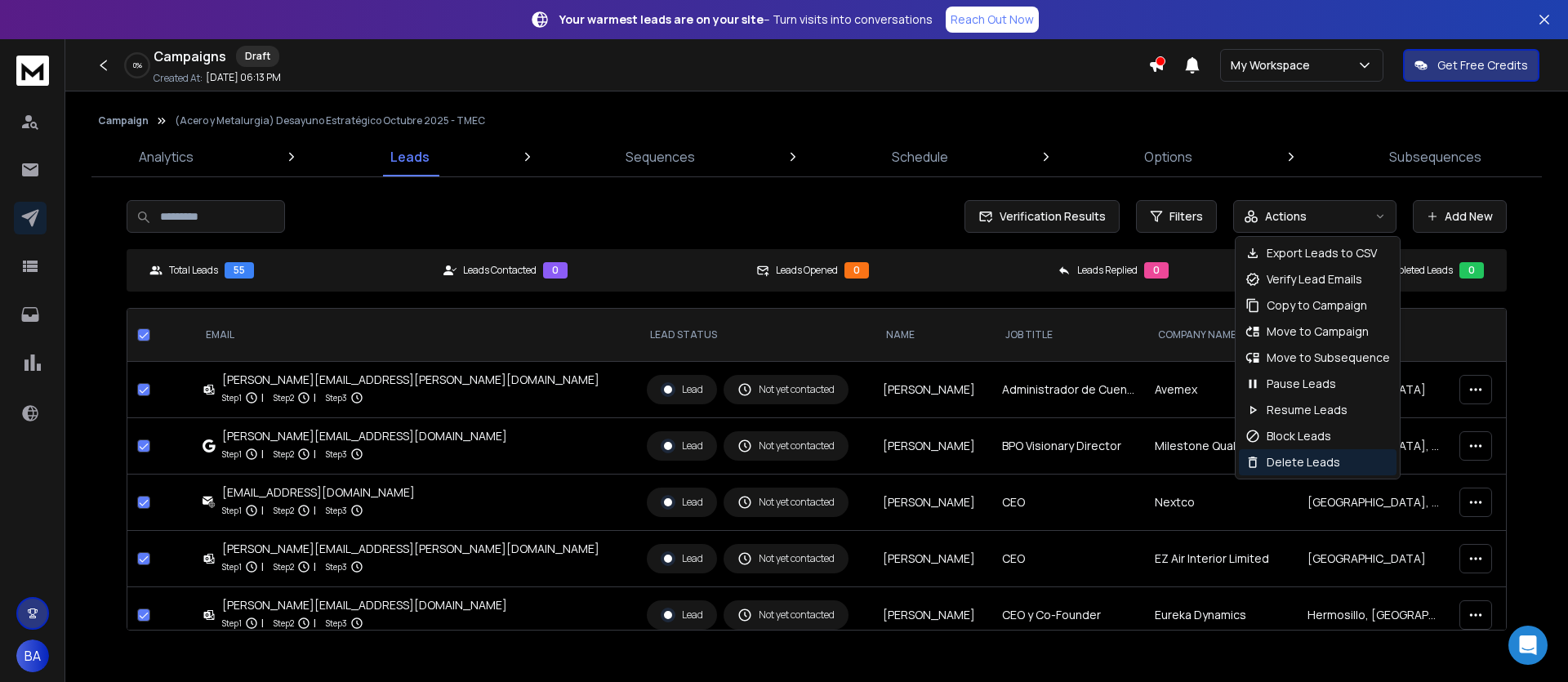
click at [1319, 471] on div "Delete Leads" at bounding box center [1318, 462] width 157 height 26
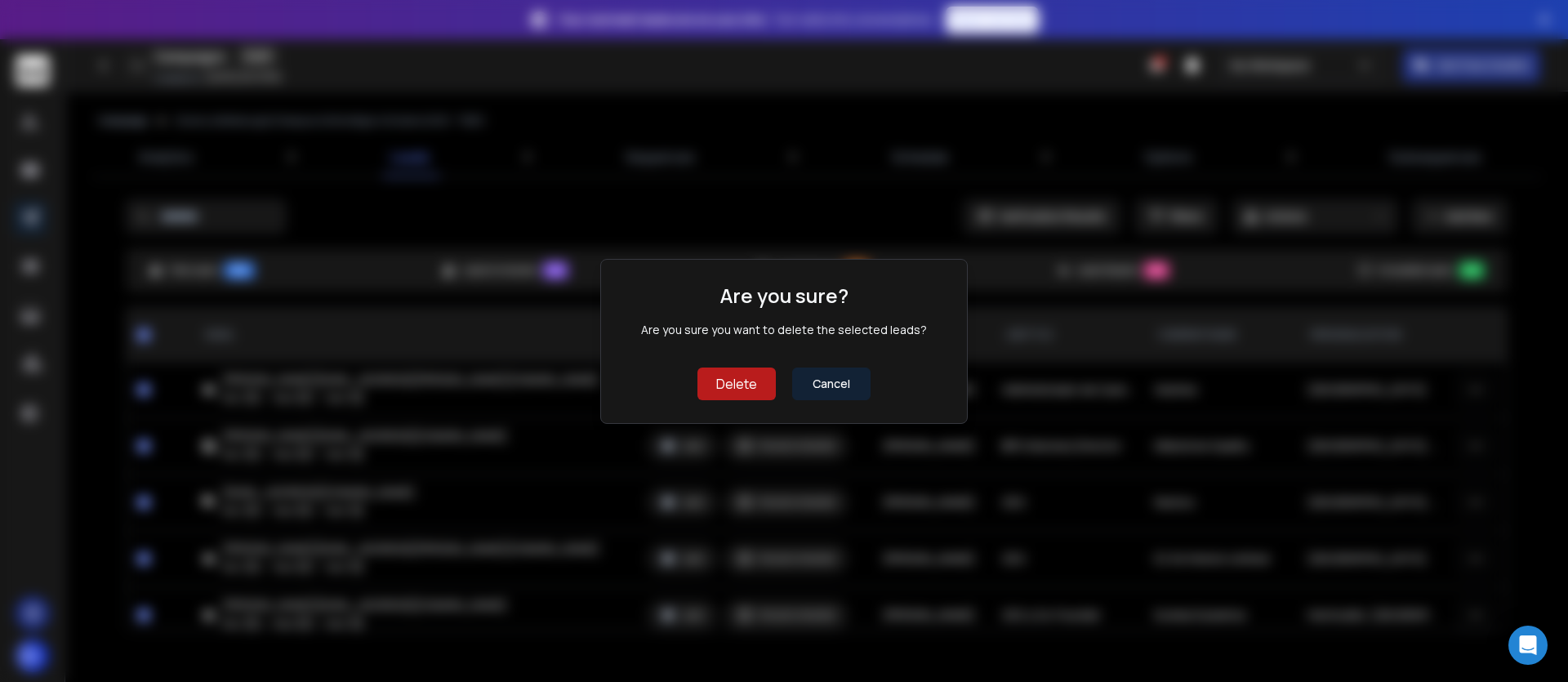
click at [707, 381] on button "Delete" at bounding box center [737, 383] width 79 height 33
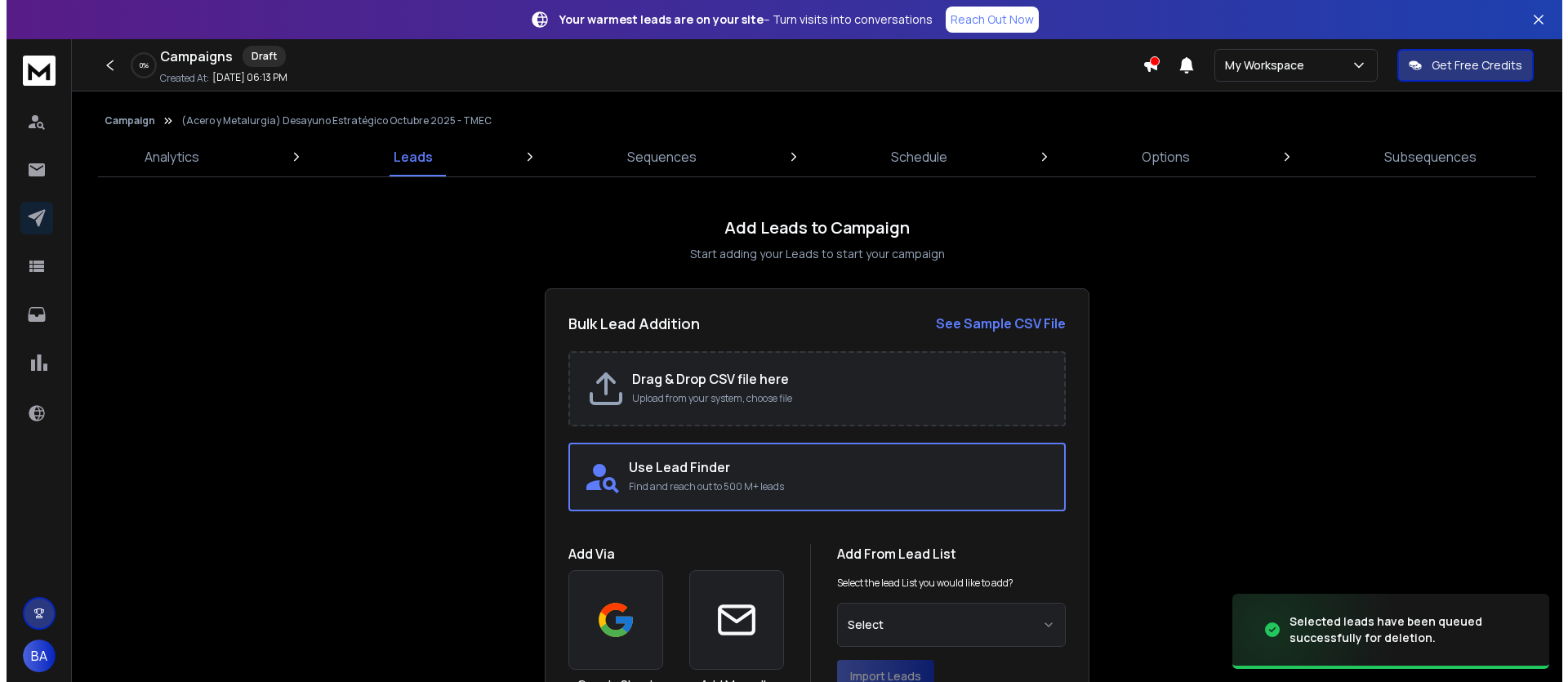
scroll to position [60, 0]
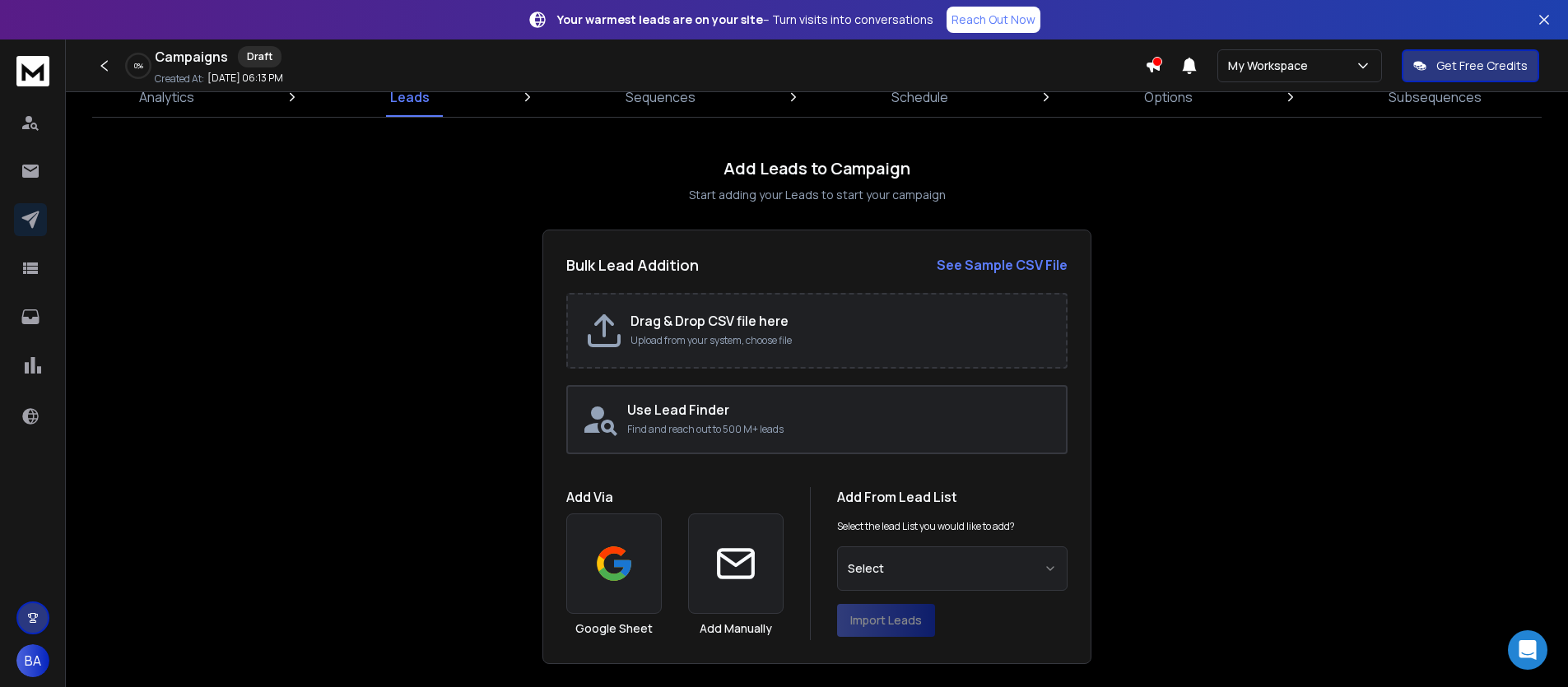
click at [1055, 562] on icon "button" at bounding box center [1050, 568] width 13 height 13
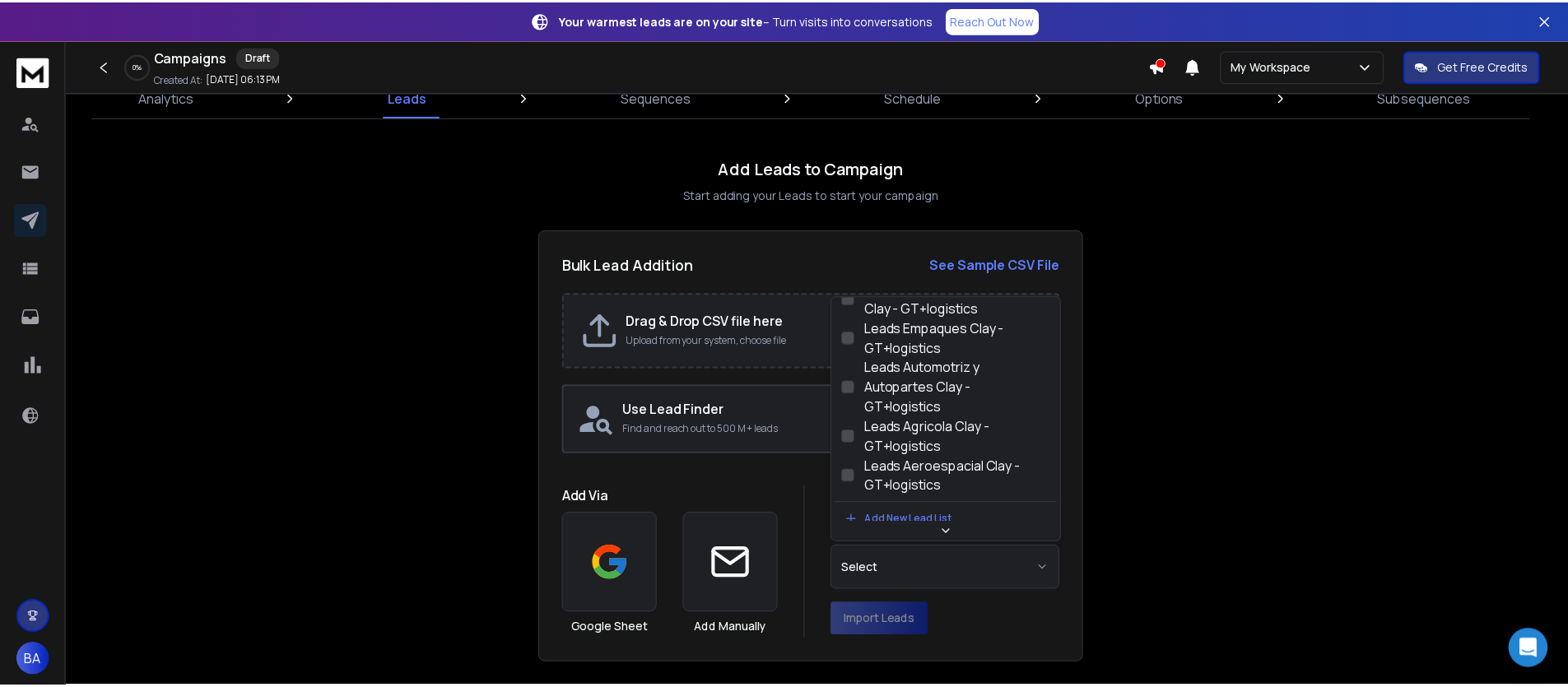
scroll to position [0, 0]
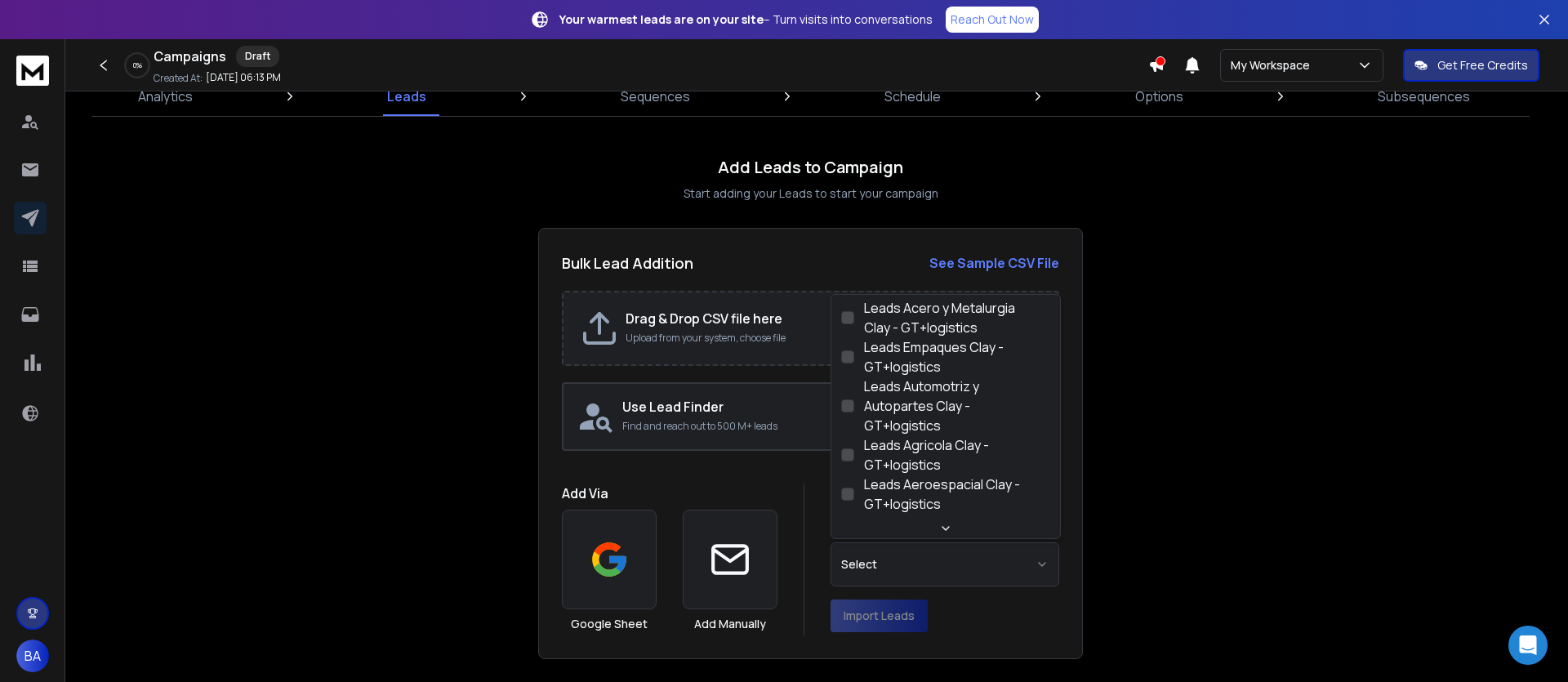
click at [924, 305] on div "Leads Acero y Metalurgia Clay - GT+logistics" at bounding box center [952, 317] width 177 height 39
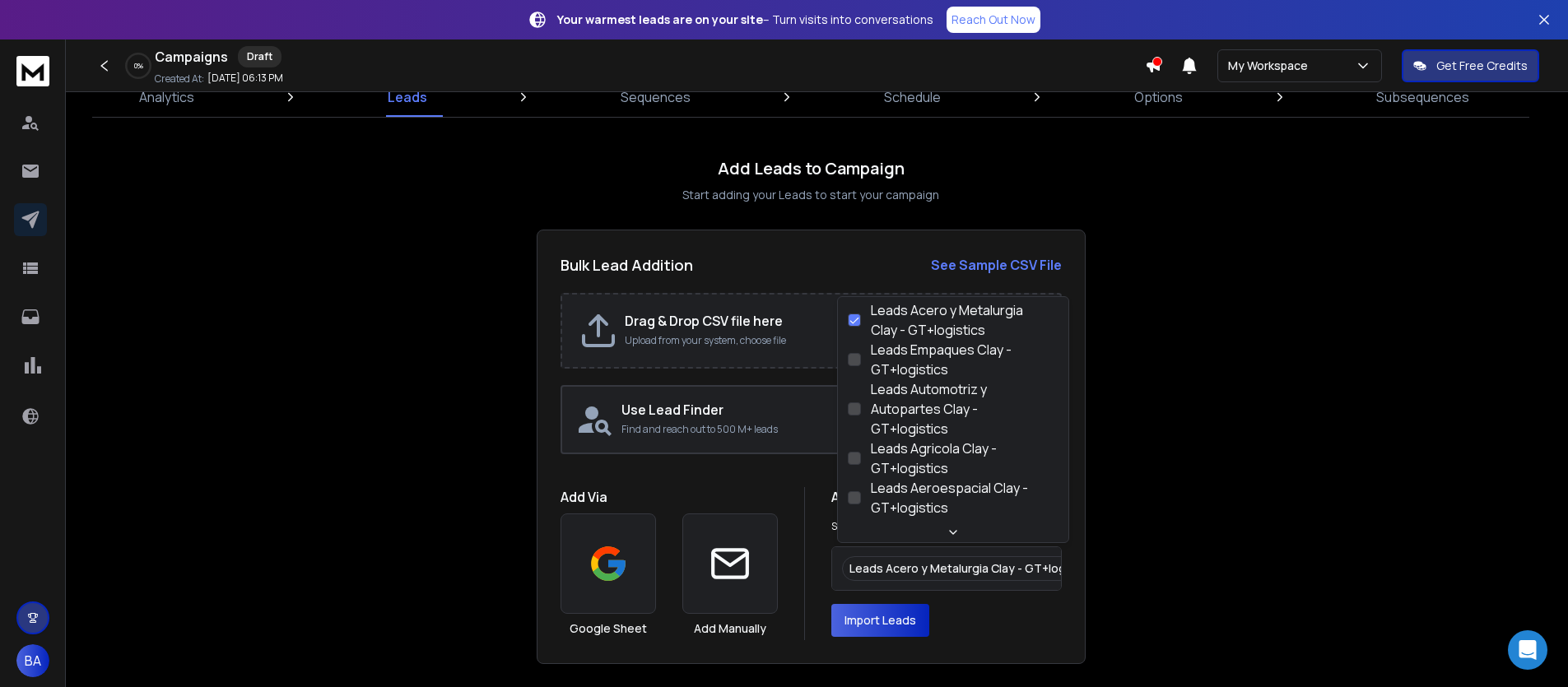
click at [905, 625] on button "Import Leads" at bounding box center [880, 620] width 98 height 33
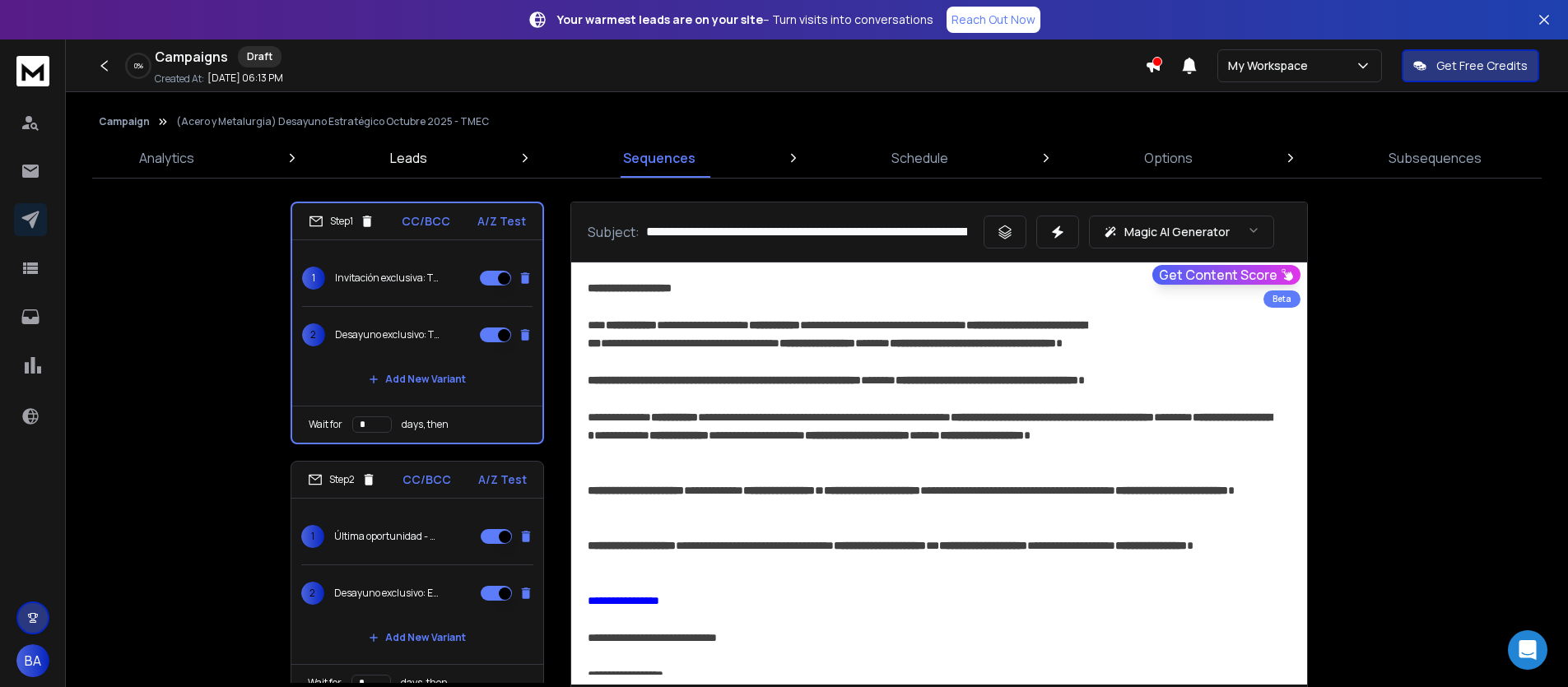
click at [393, 158] on p "Leads" at bounding box center [408, 158] width 37 height 19
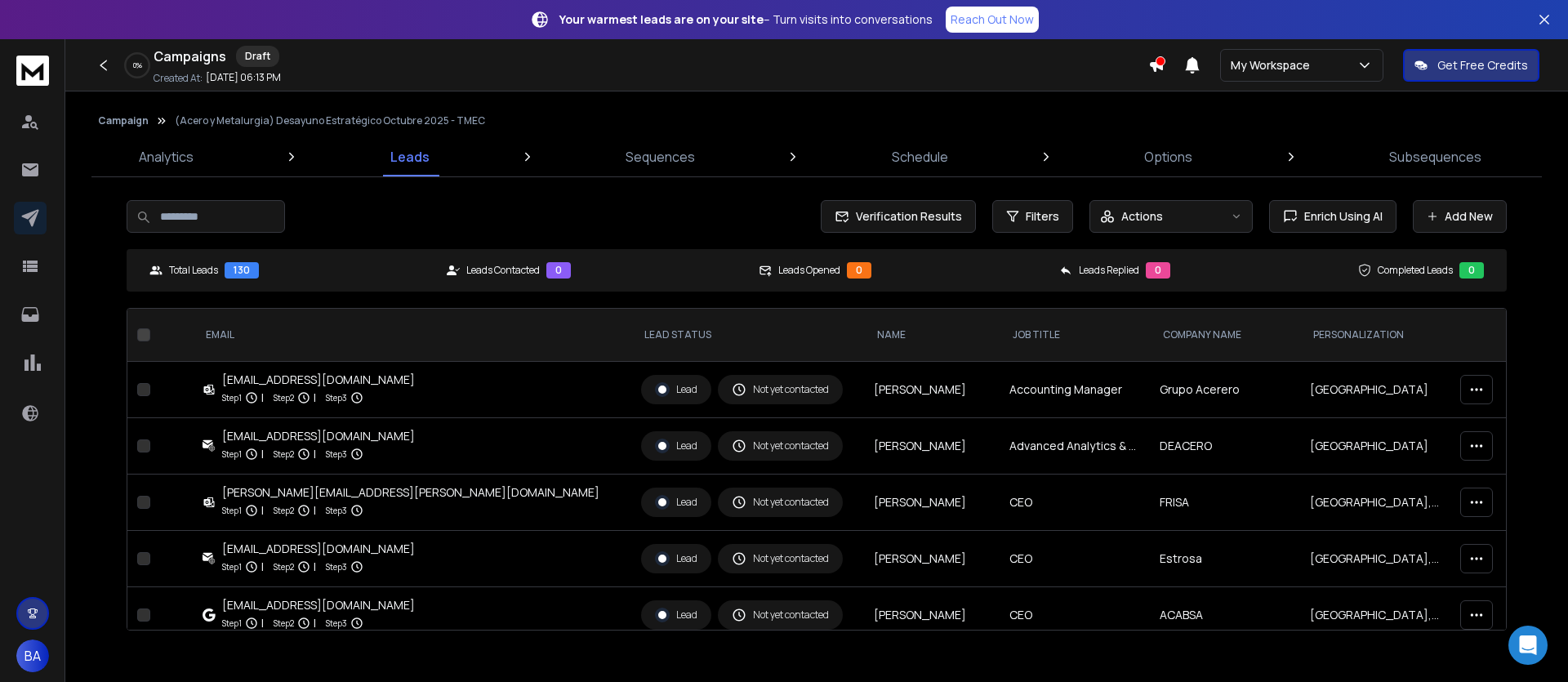
click at [128, 121] on button "Campaign" at bounding box center [123, 121] width 50 height 13
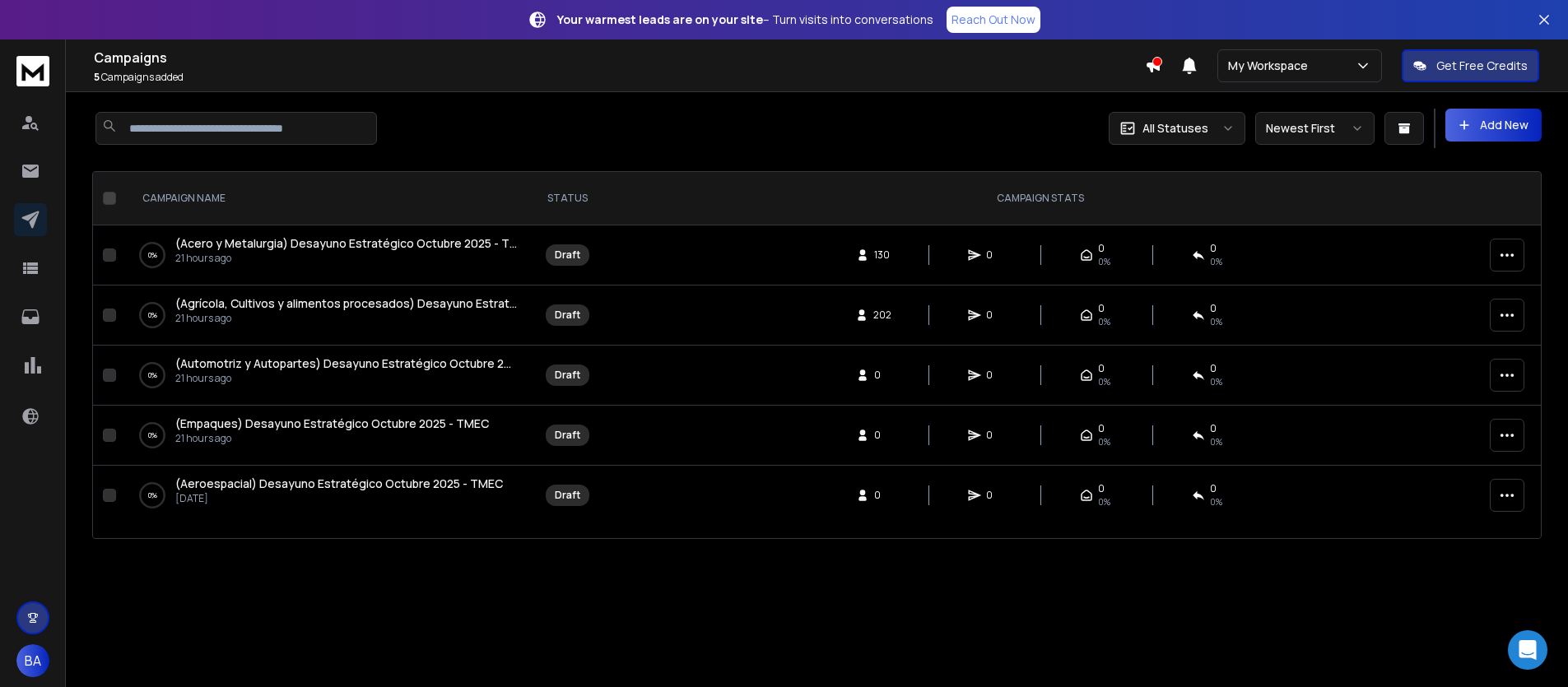
click at [326, 488] on span "(Aeroespacial) Desayuno Estratégico Octubre 2025 - TMEC" at bounding box center [339, 483] width 327 height 16
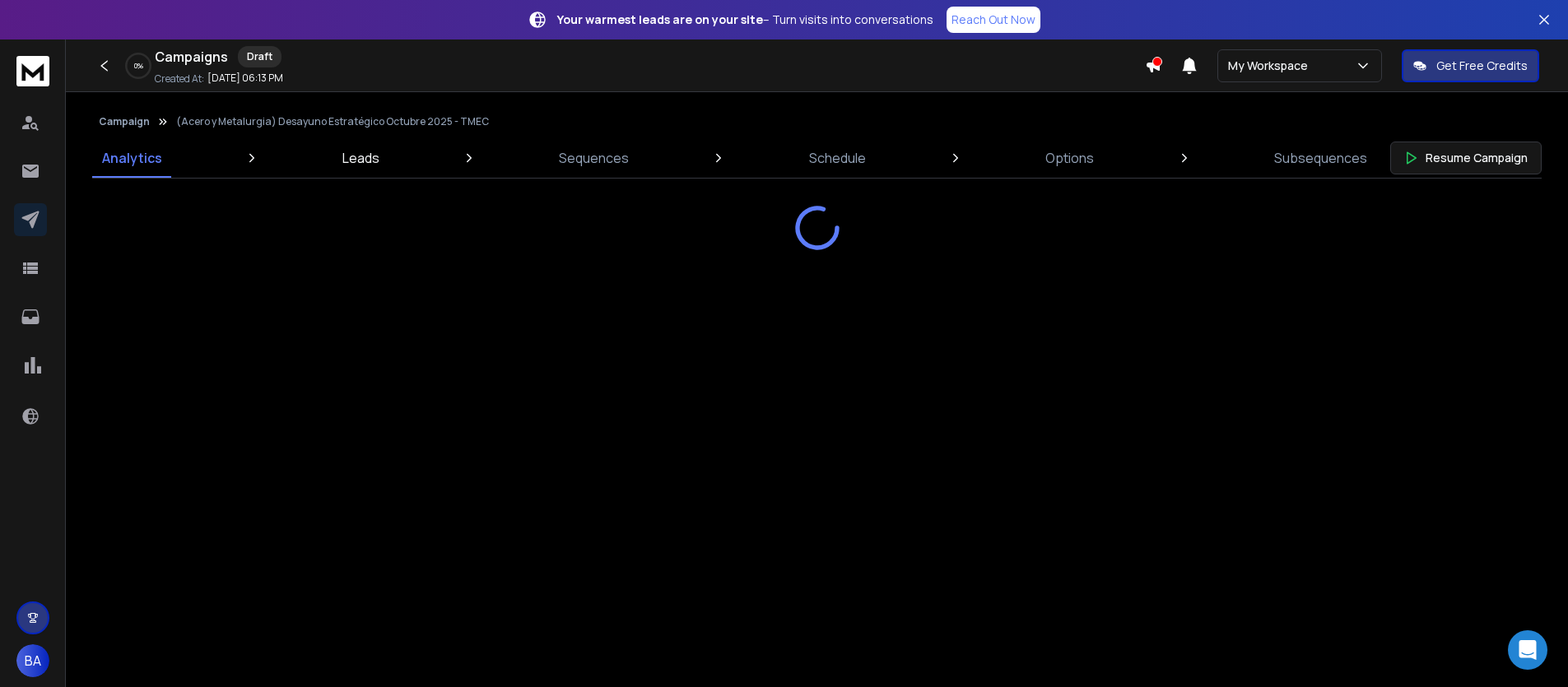
click at [365, 163] on p "Leads" at bounding box center [361, 158] width 37 height 19
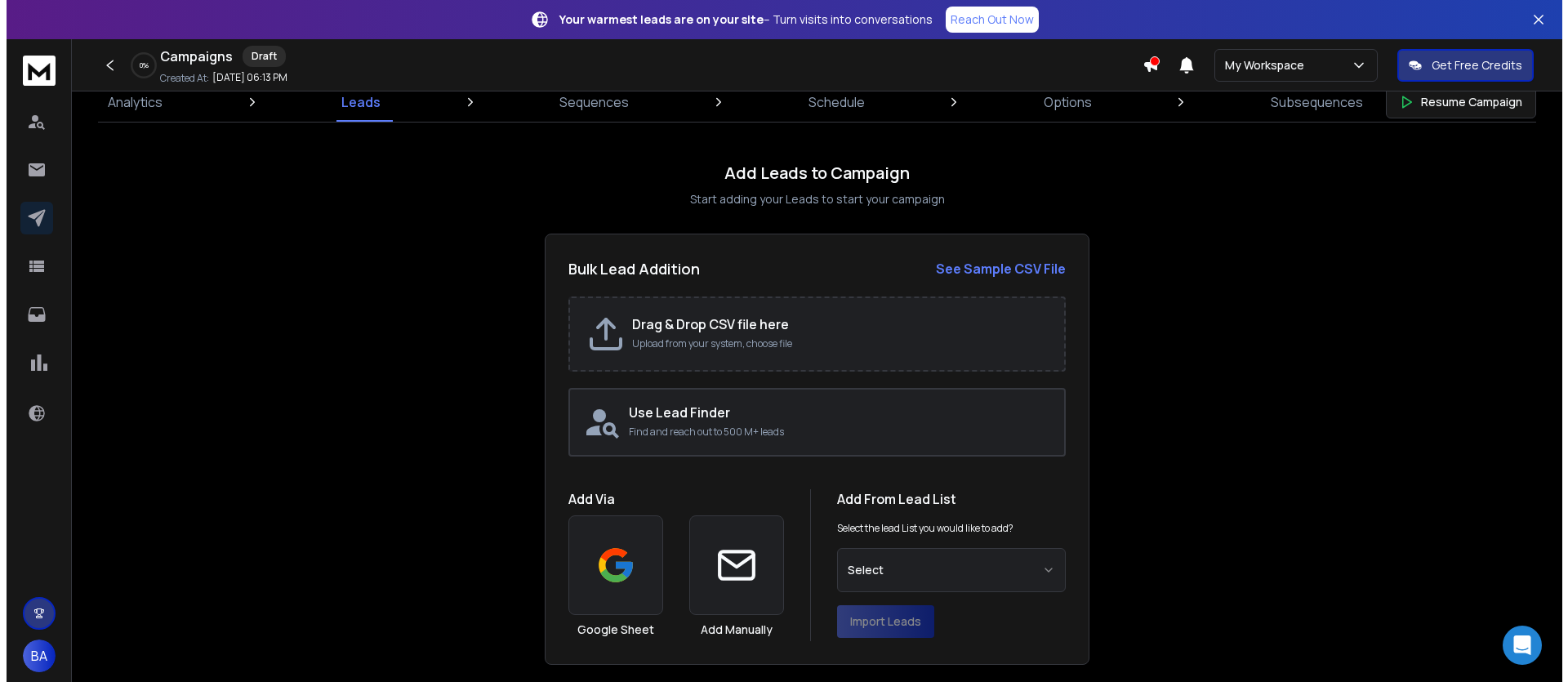
scroll to position [60, 0]
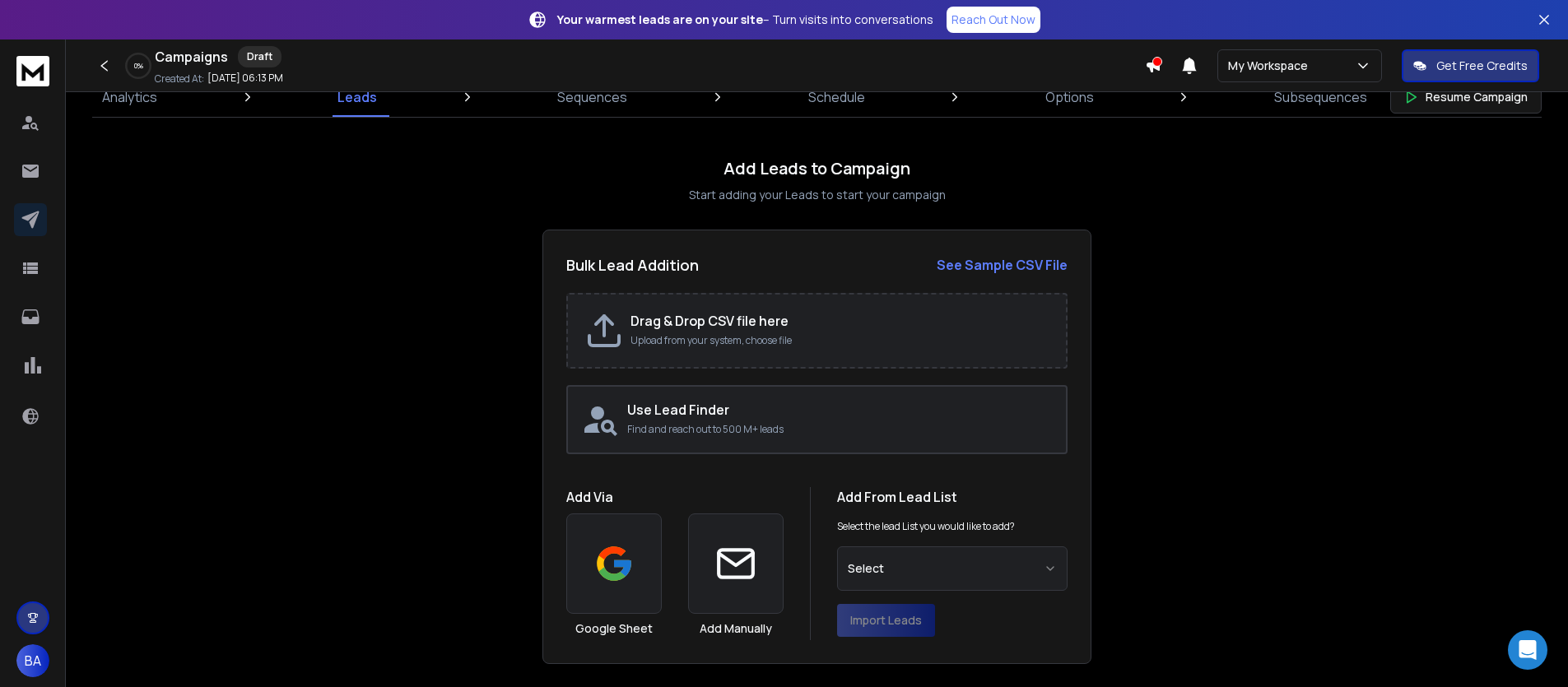
click at [963, 545] on body "Your warmest leads are on your site – Turn visits into conversations Reach Out …" at bounding box center [784, 282] width 1568 height 687
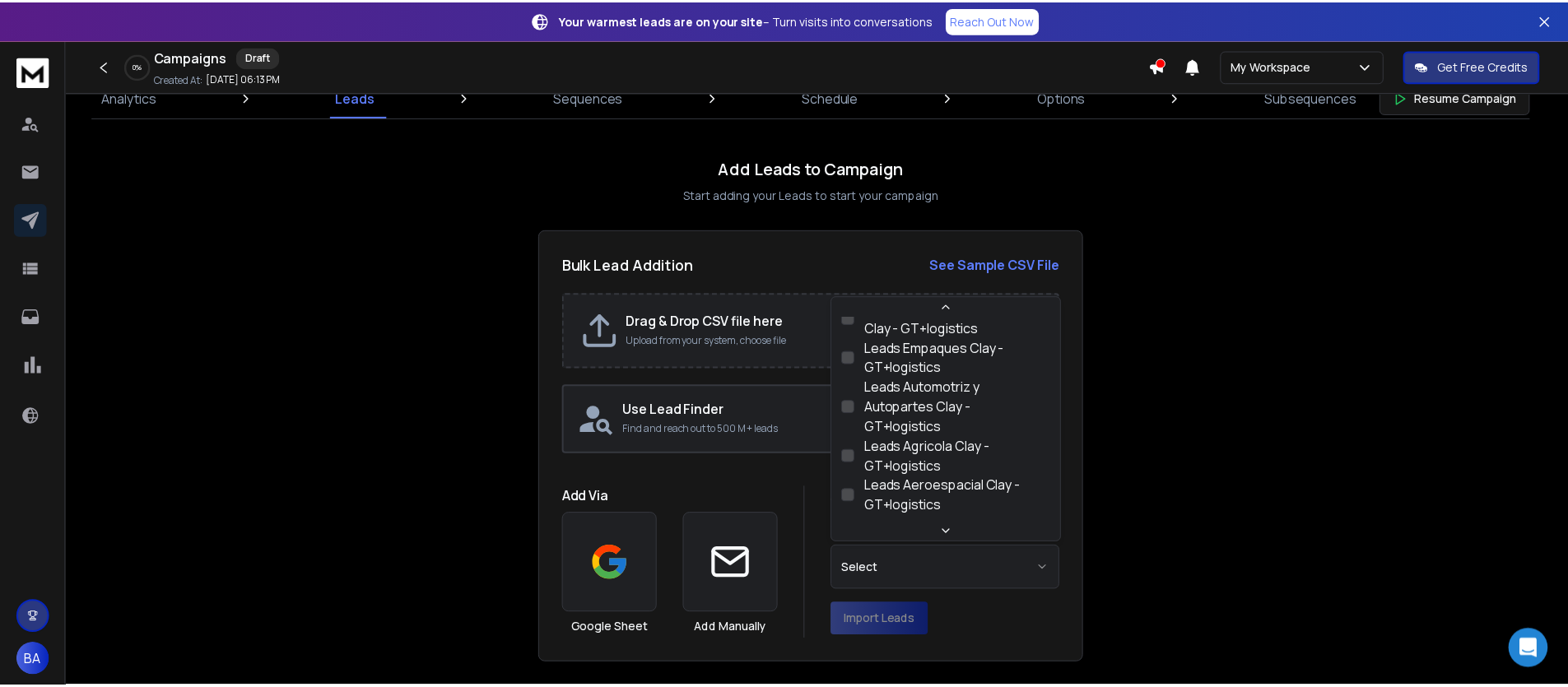
scroll to position [44, 0]
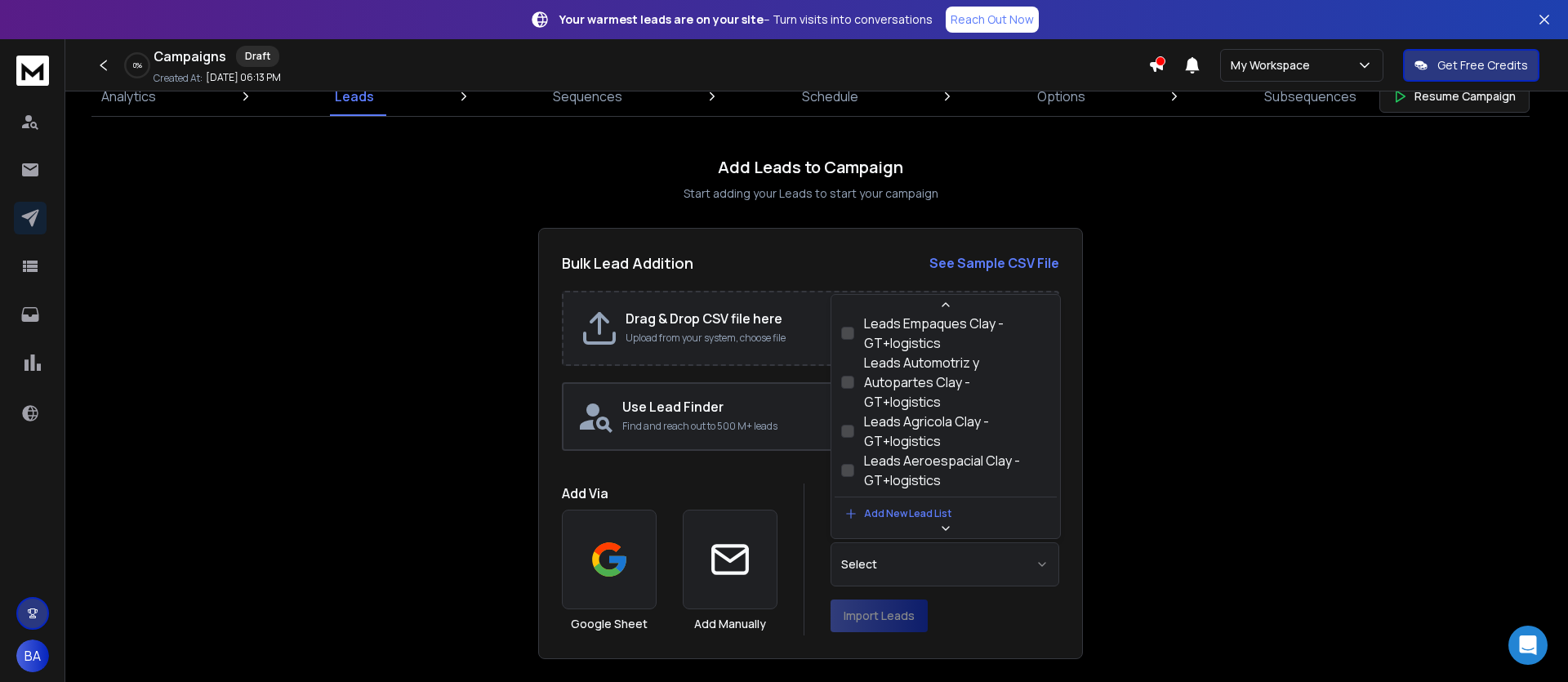
click at [959, 475] on div "Leads Aeroespacial Clay - GT+logistics" at bounding box center [952, 470] width 177 height 39
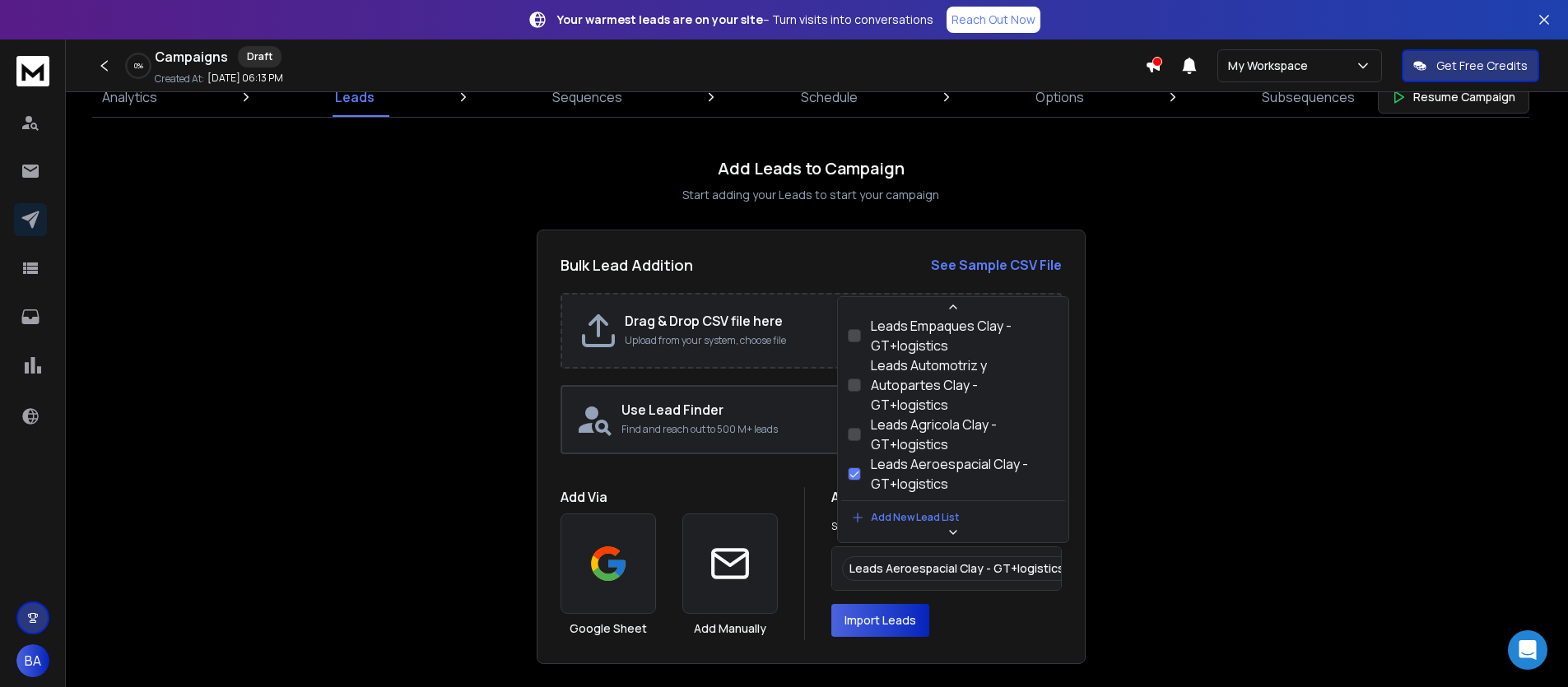
click at [862, 626] on button "Import Leads" at bounding box center [880, 620] width 98 height 33
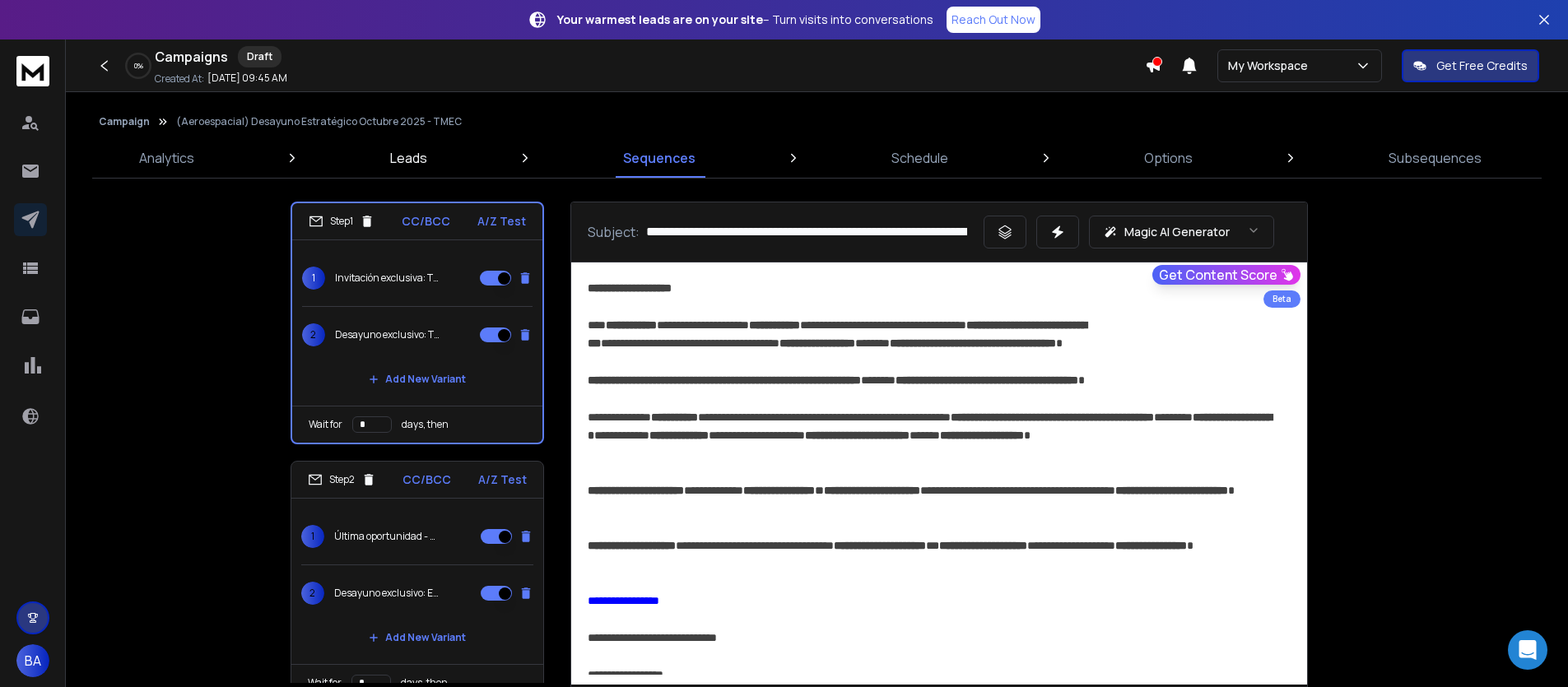
click at [427, 153] on p "Leads" at bounding box center [408, 158] width 37 height 19
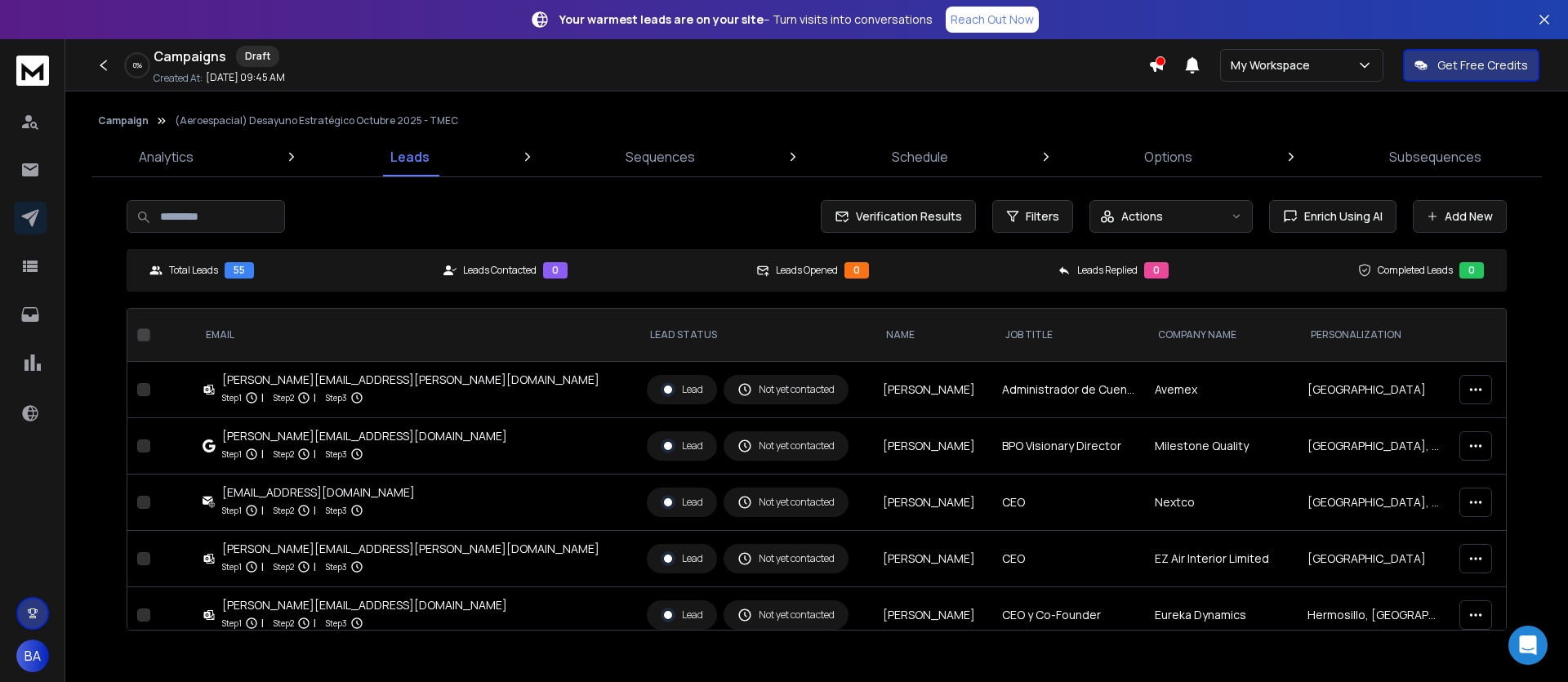
click at [117, 117] on button "Campaign" at bounding box center [123, 121] width 50 height 13
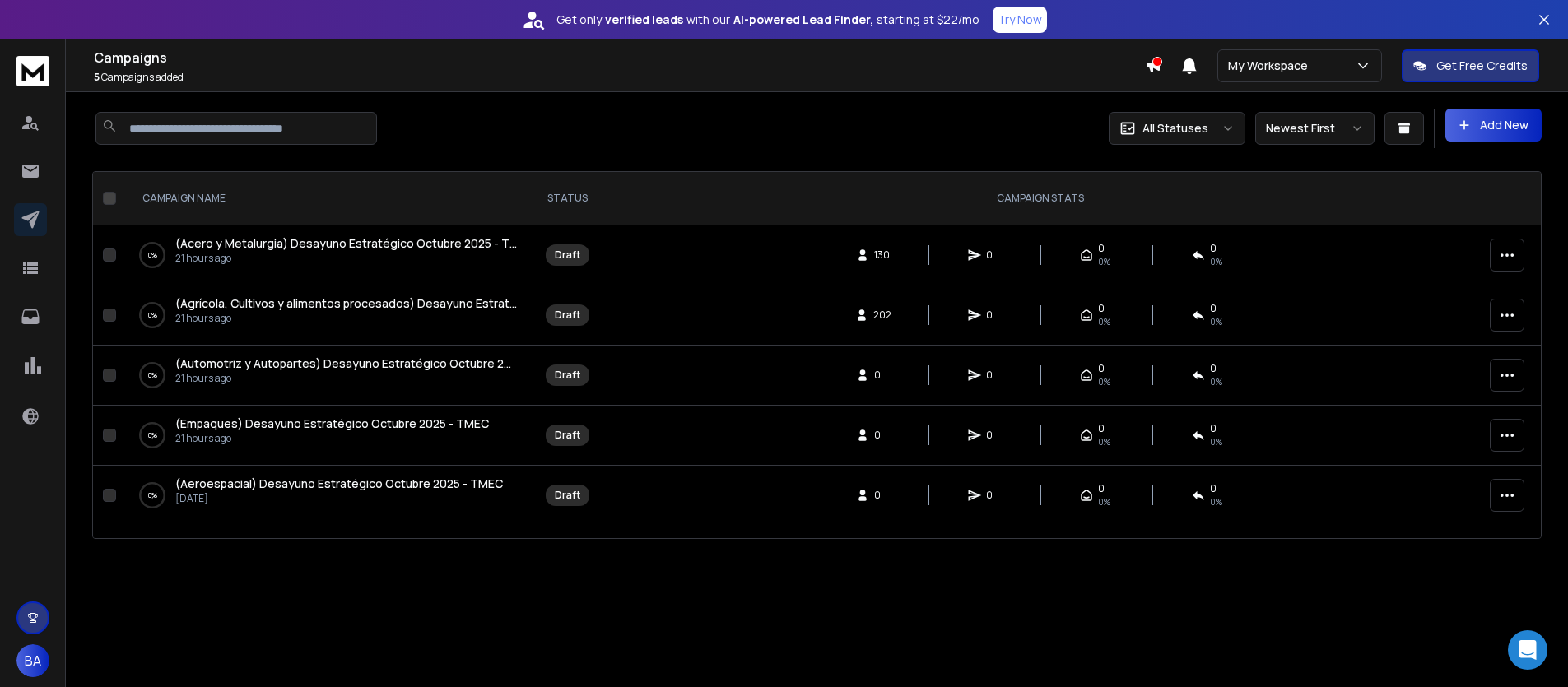
click at [374, 491] on p "[DATE]" at bounding box center [339, 498] width 327 height 13
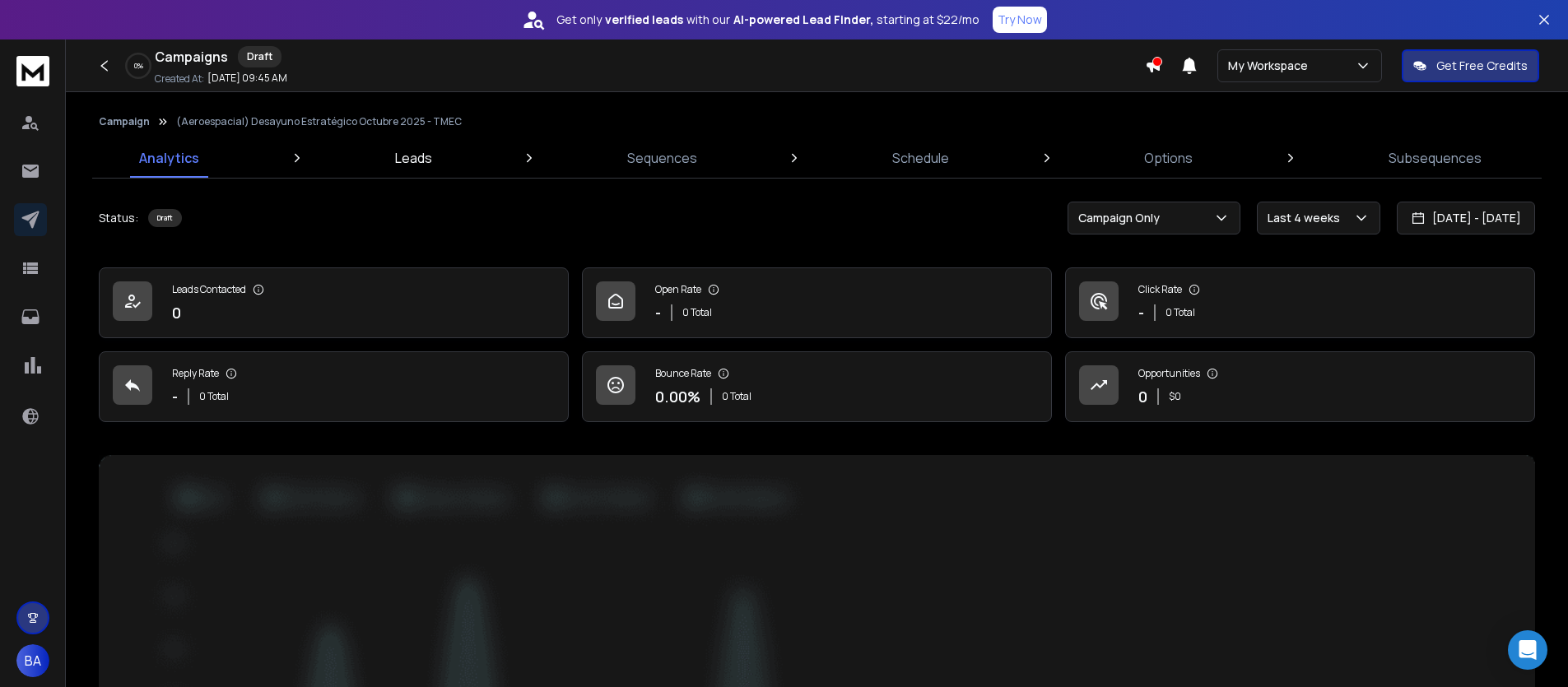
click at [407, 159] on p "Leads" at bounding box center [413, 158] width 37 height 19
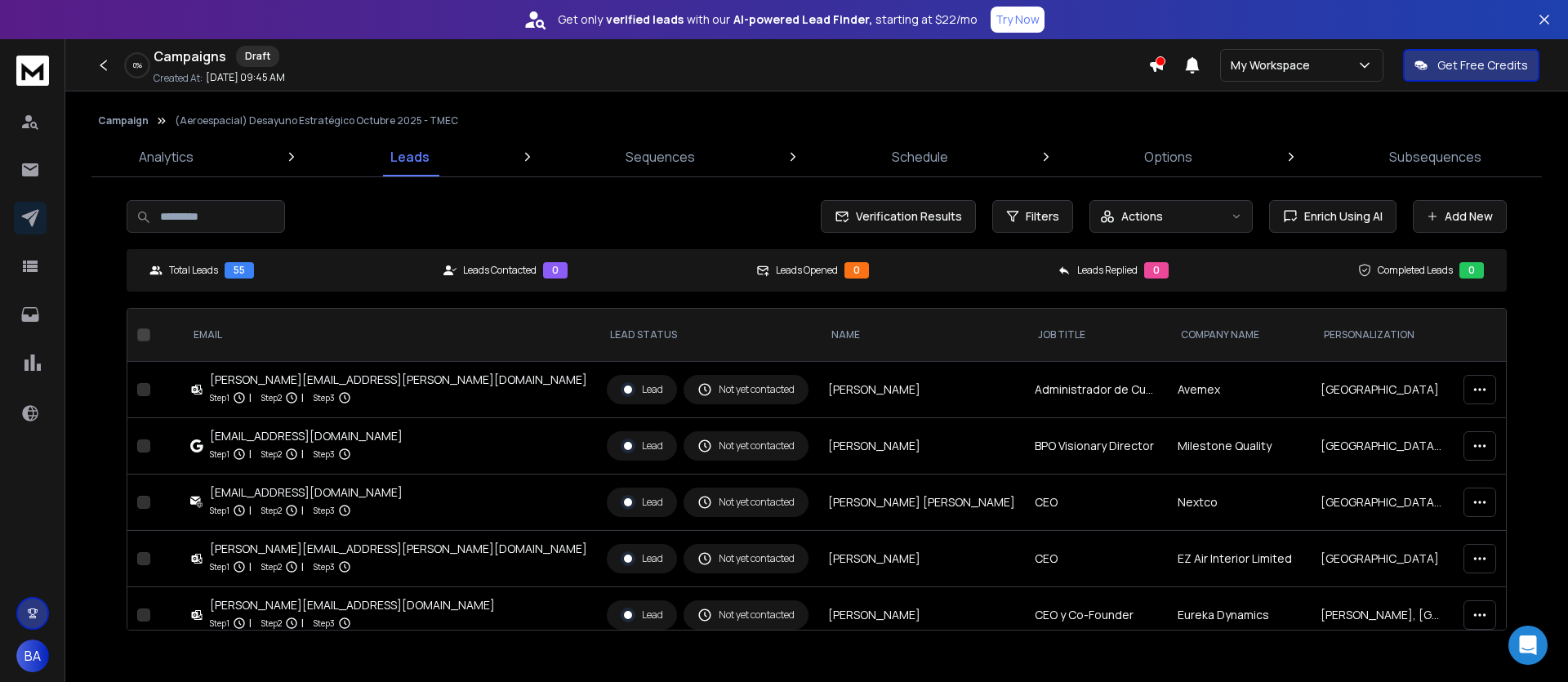
click at [120, 115] on button "Campaign" at bounding box center [123, 121] width 50 height 13
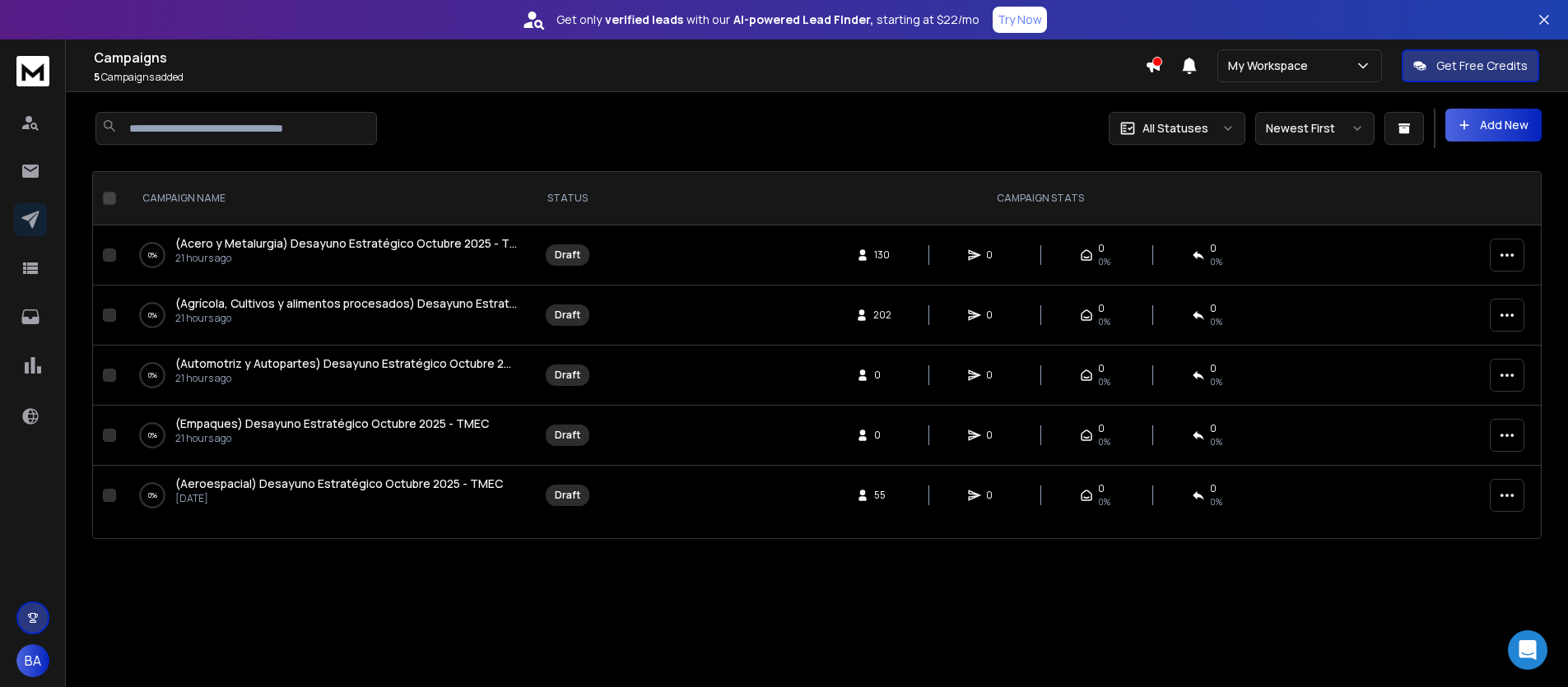
click at [357, 314] on p "21 hours ago" at bounding box center [347, 319] width 342 height 13
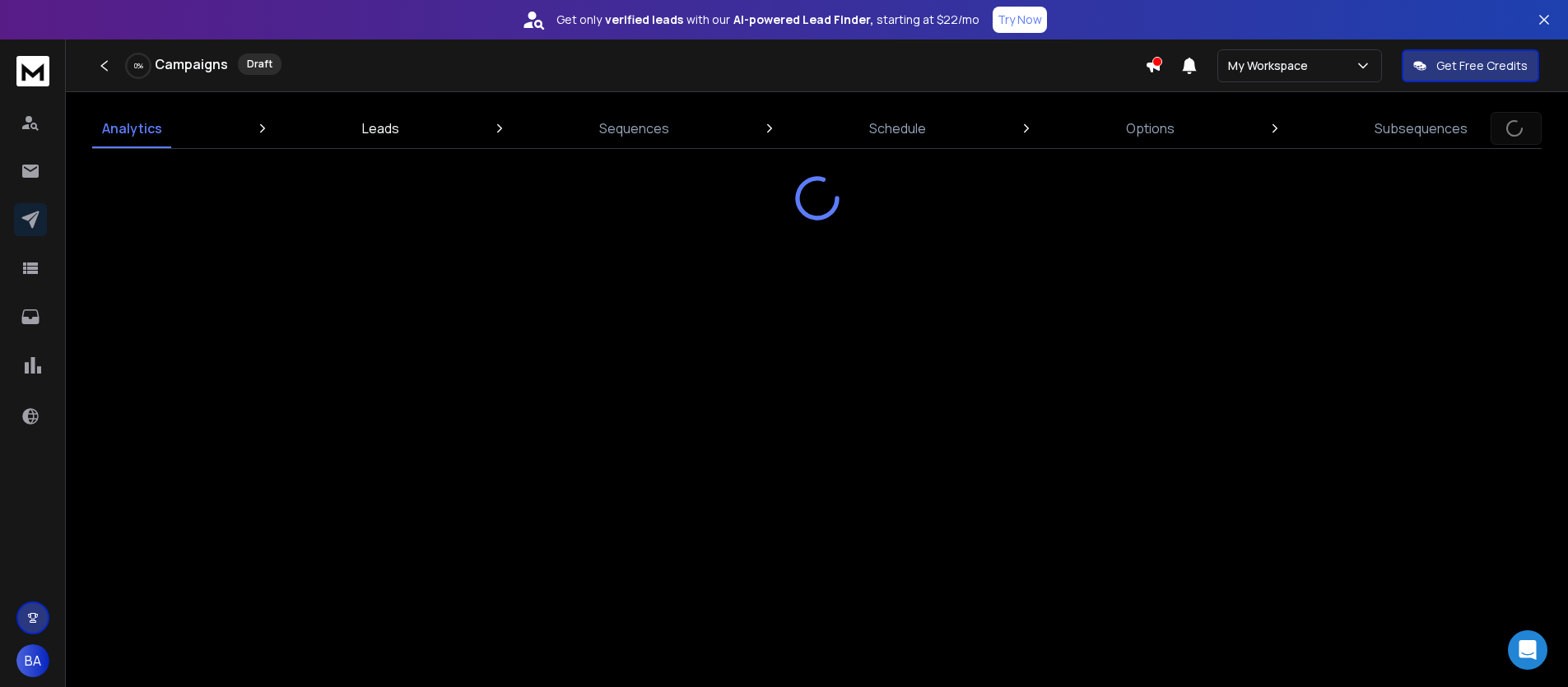
click at [390, 135] on p "Leads" at bounding box center [380, 127] width 37 height 19
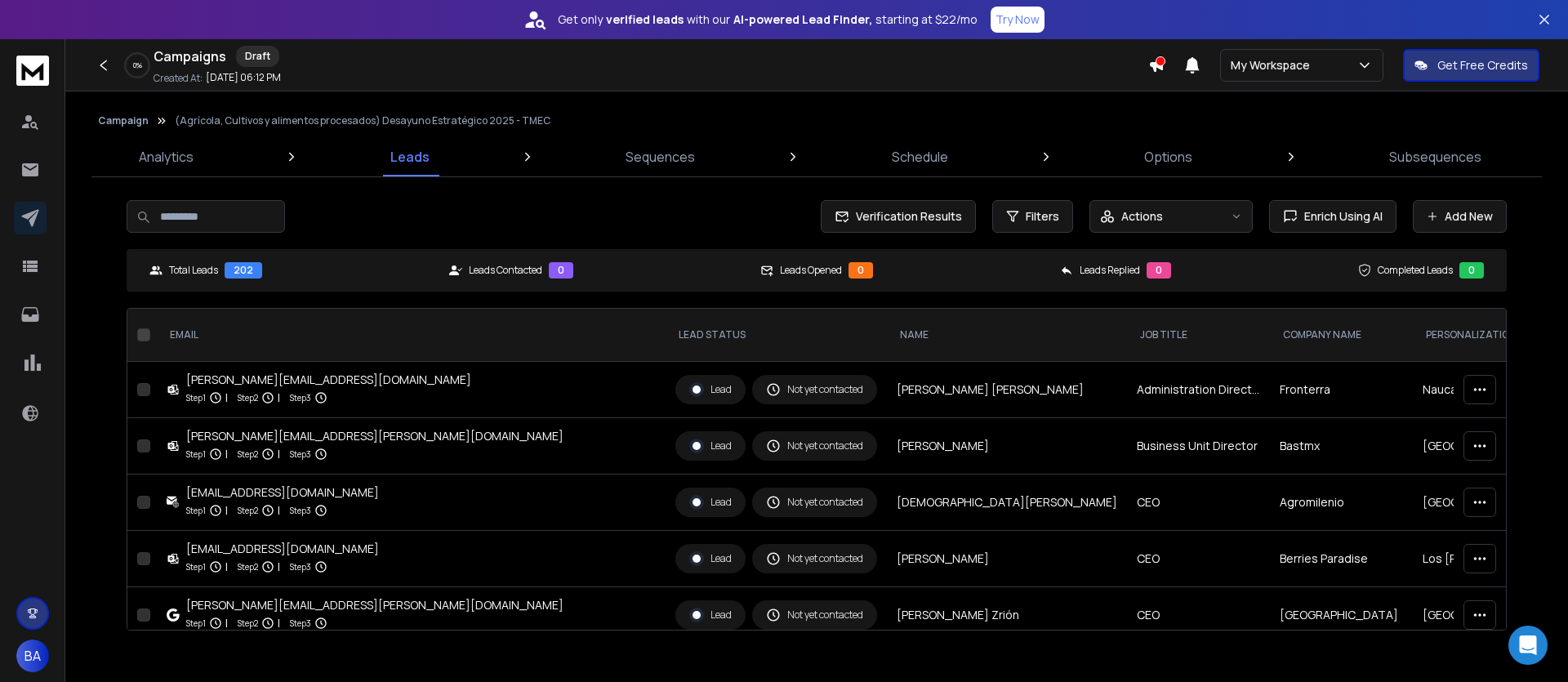
click at [129, 125] on button "Campaign" at bounding box center [123, 121] width 50 height 13
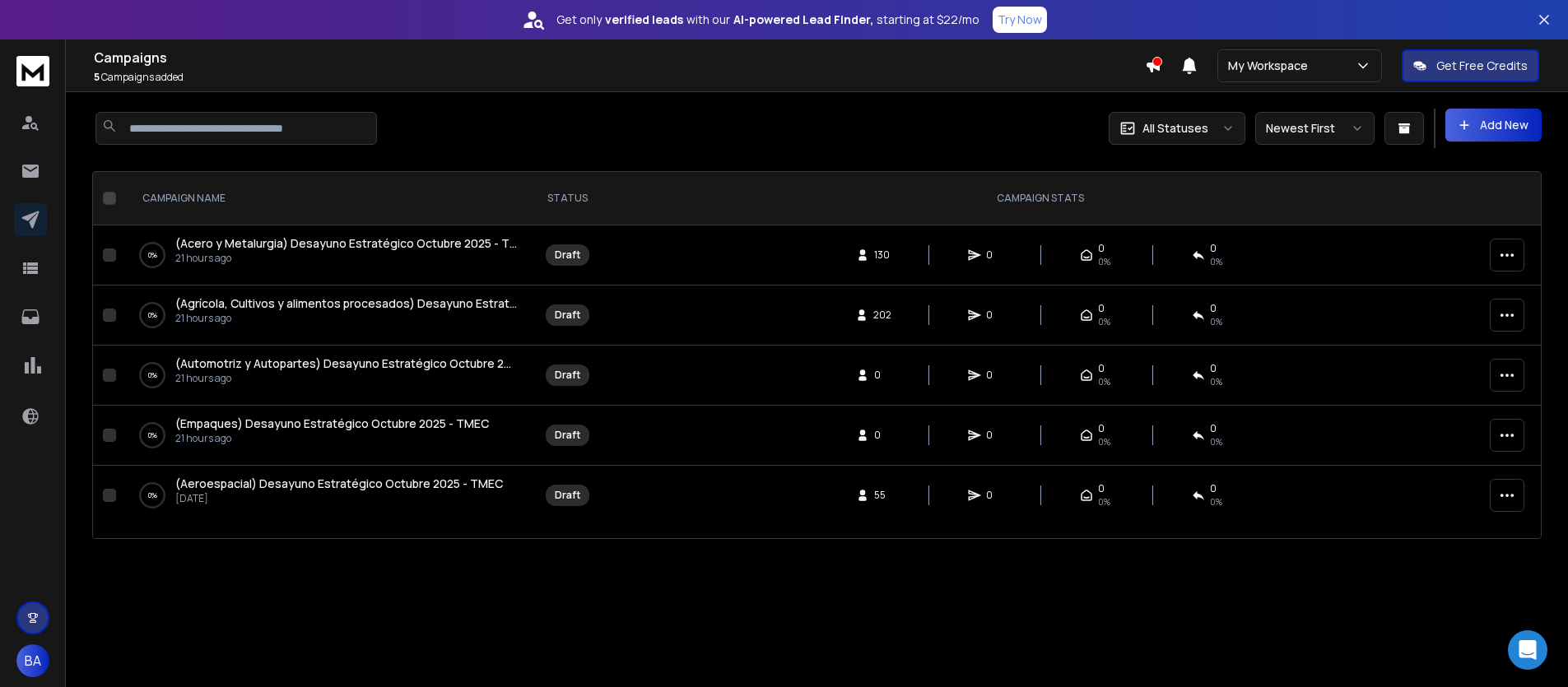
click at [414, 362] on span "(Automotriz y Autopartes) Desayuno Estratégico Octubre 2025 - TMEC" at bounding box center [371, 362] width 391 height 16
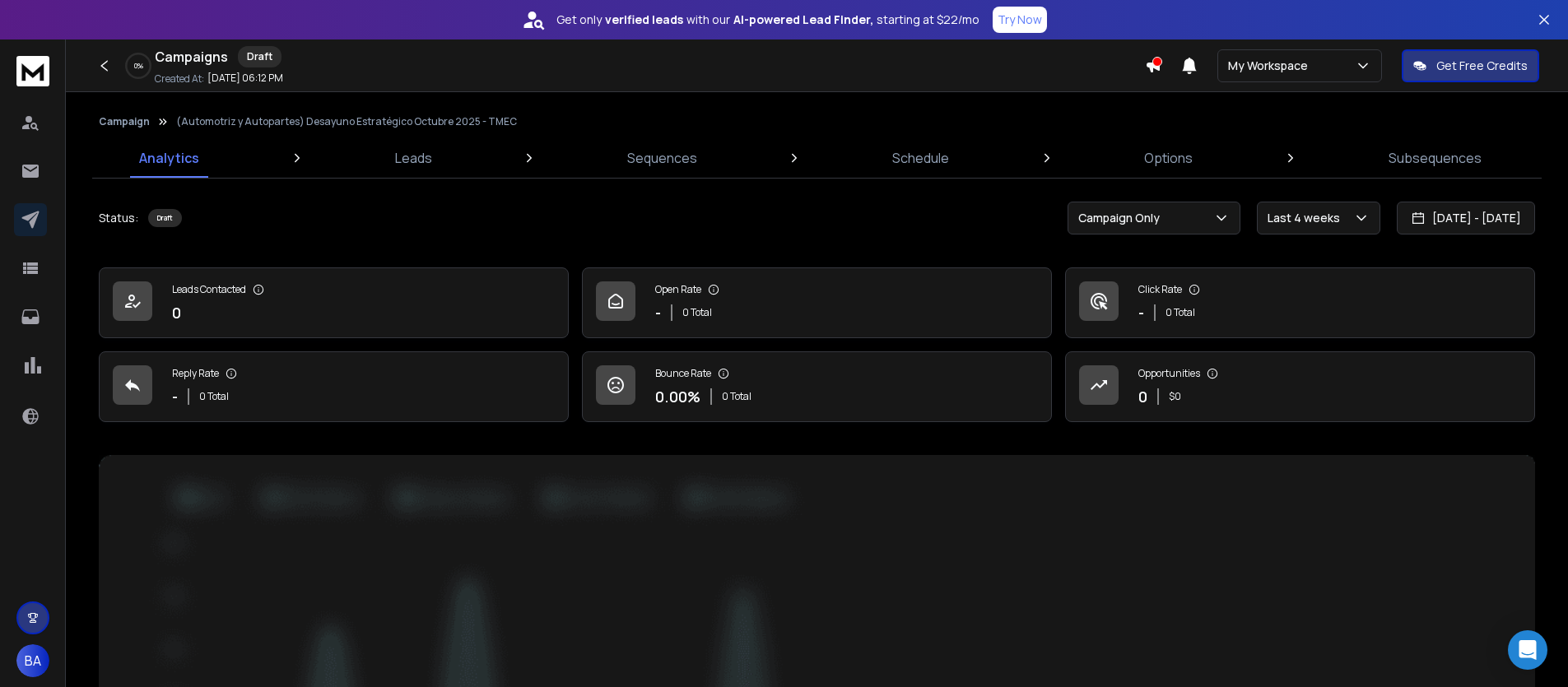
click at [375, 161] on div "Analytics Leads Sequences Schedule Options Subsequences" at bounding box center [810, 158] width 1436 height 40
click at [406, 163] on p "Leads" at bounding box center [413, 158] width 37 height 19
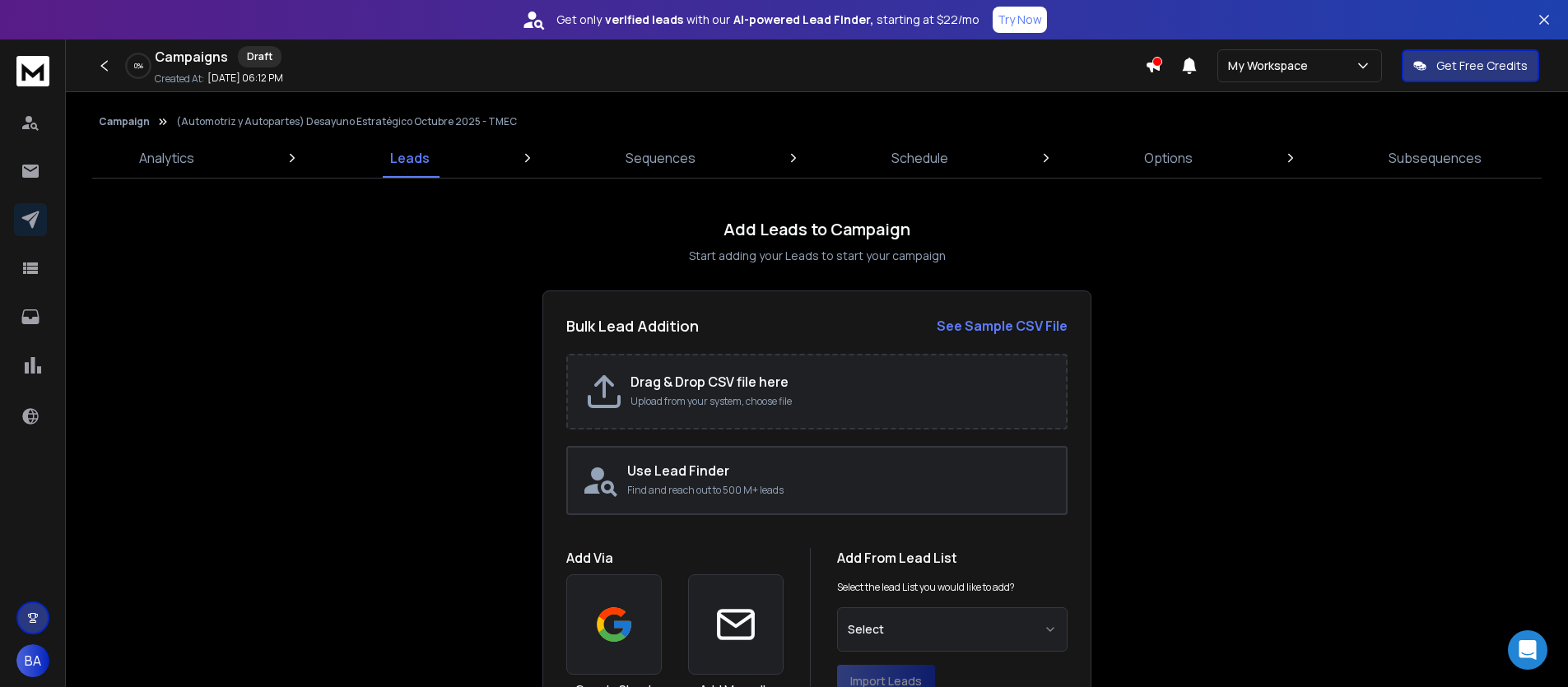
scroll to position [43, 0]
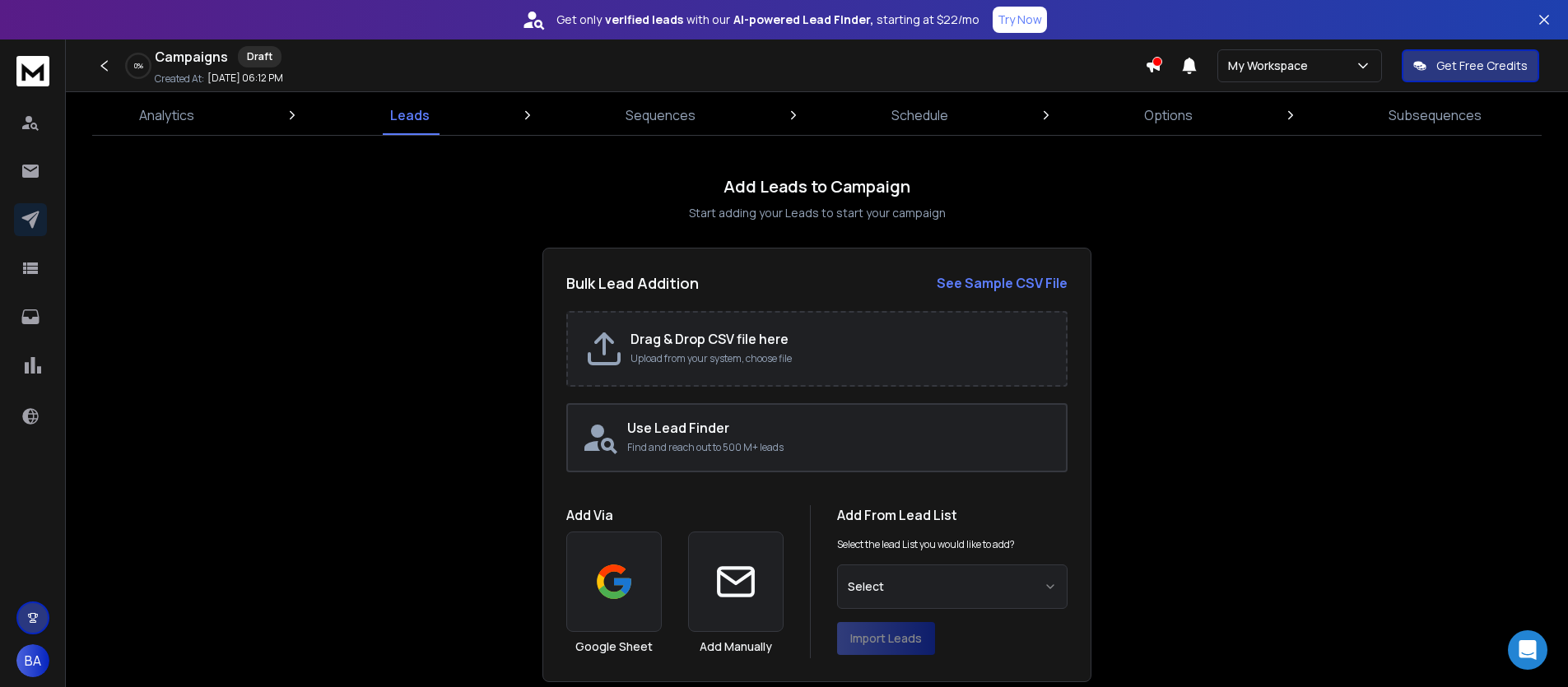
click at [995, 572] on button "Select" at bounding box center [951, 586] width 230 height 45
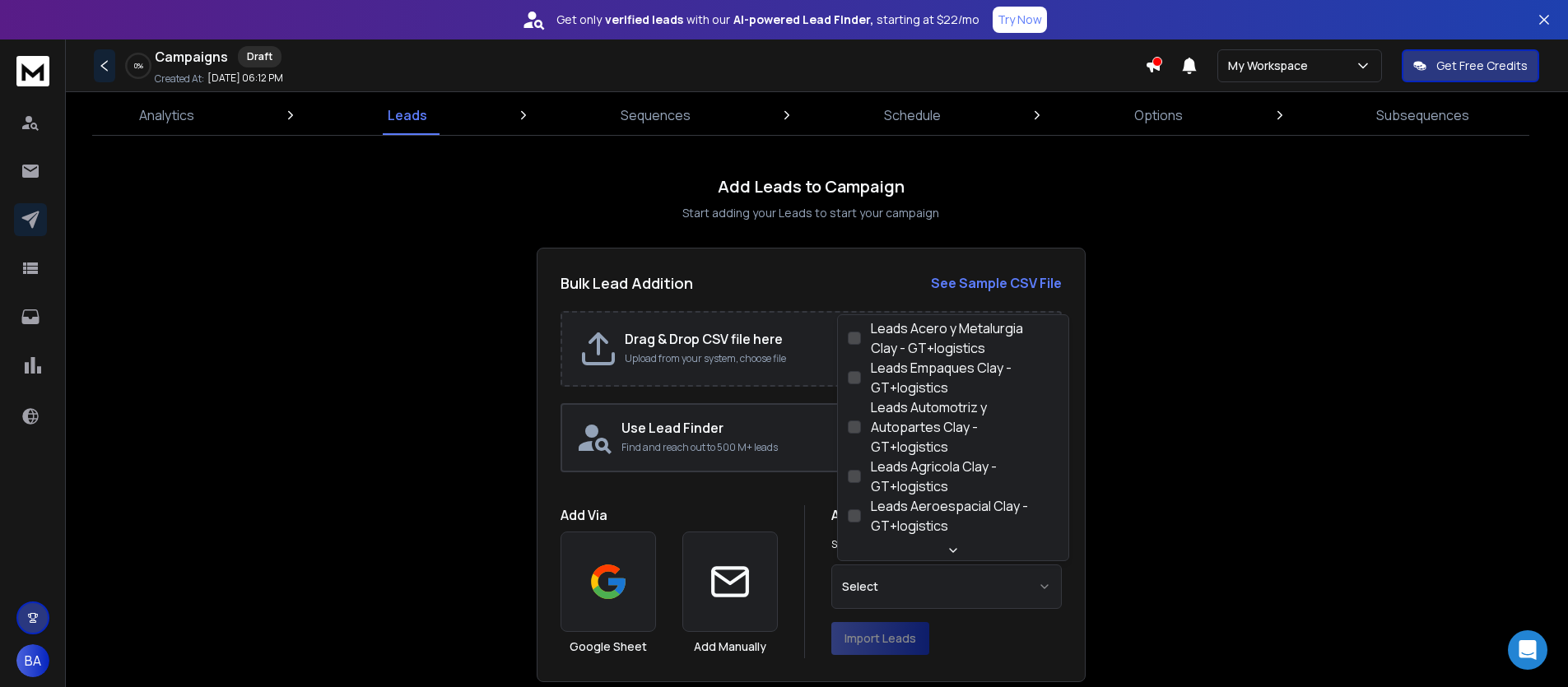
click at [110, 67] on icon at bounding box center [105, 66] width 15 height 15
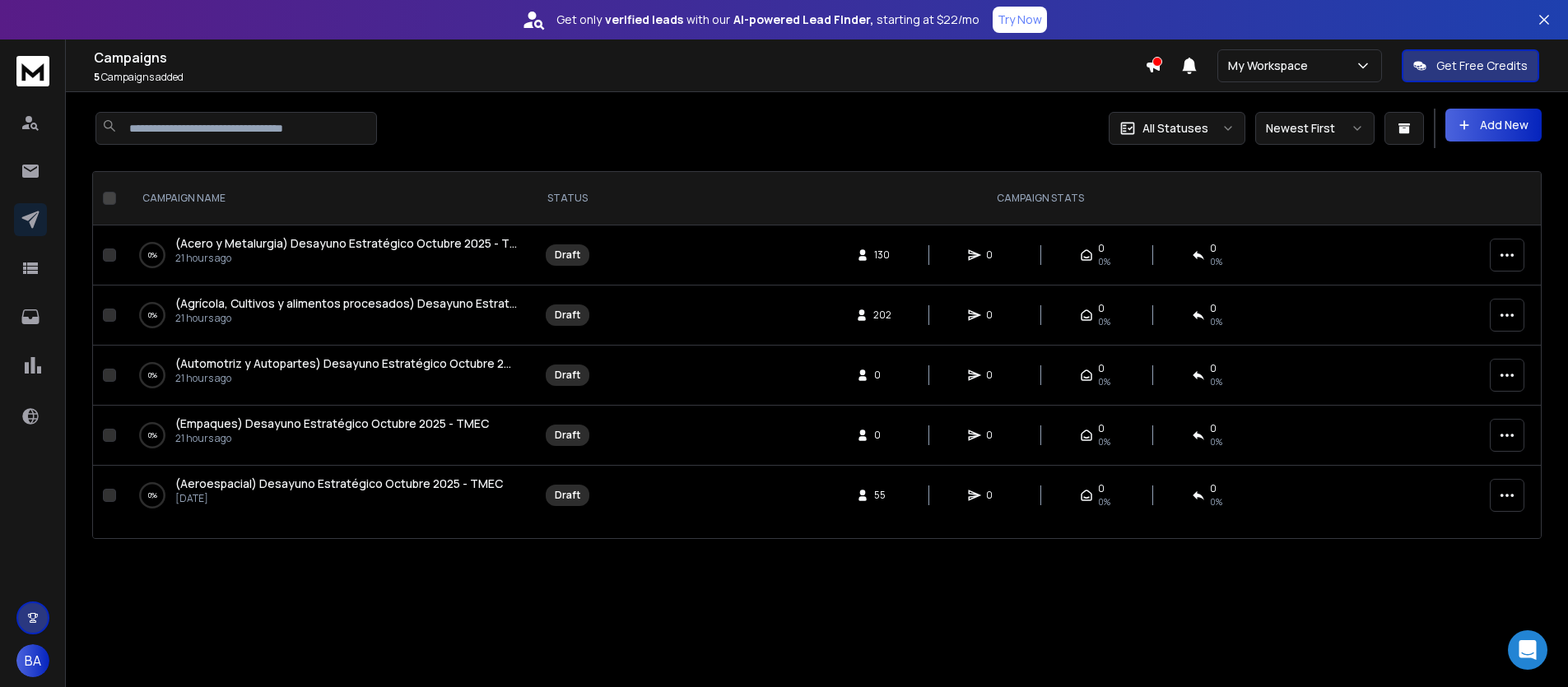
click at [446, 378] on p "21 hours ago" at bounding box center [347, 378] width 342 height 13
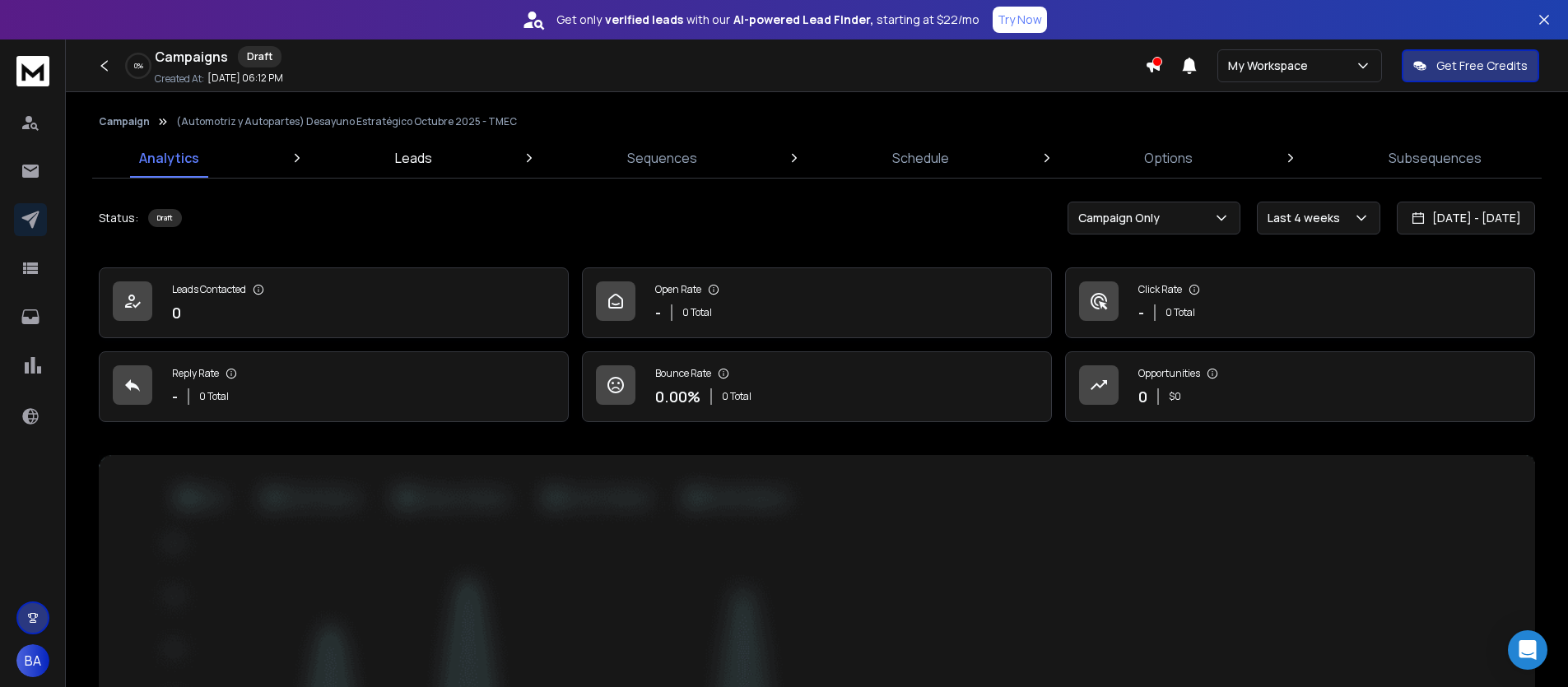
click at [433, 152] on link "Leads" at bounding box center [413, 158] width 57 height 40
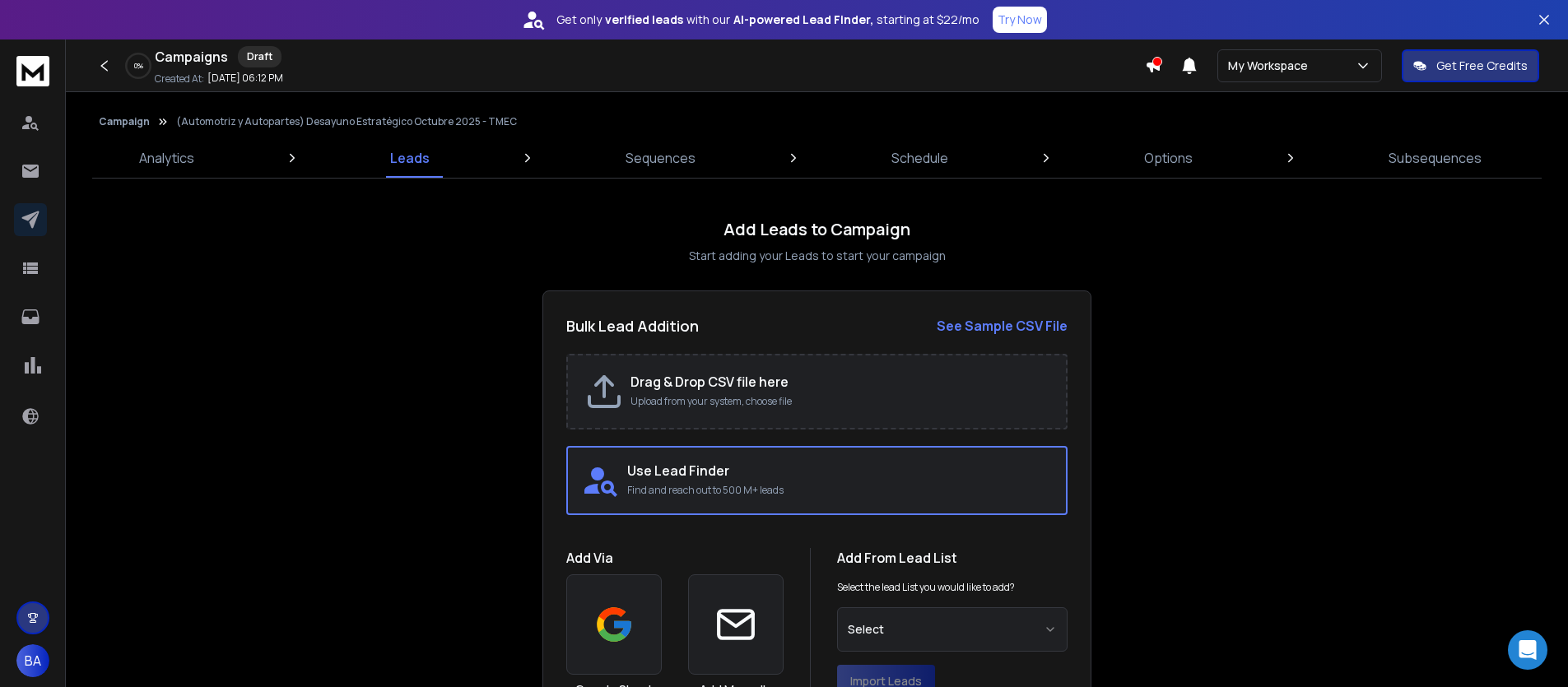
scroll to position [61, 0]
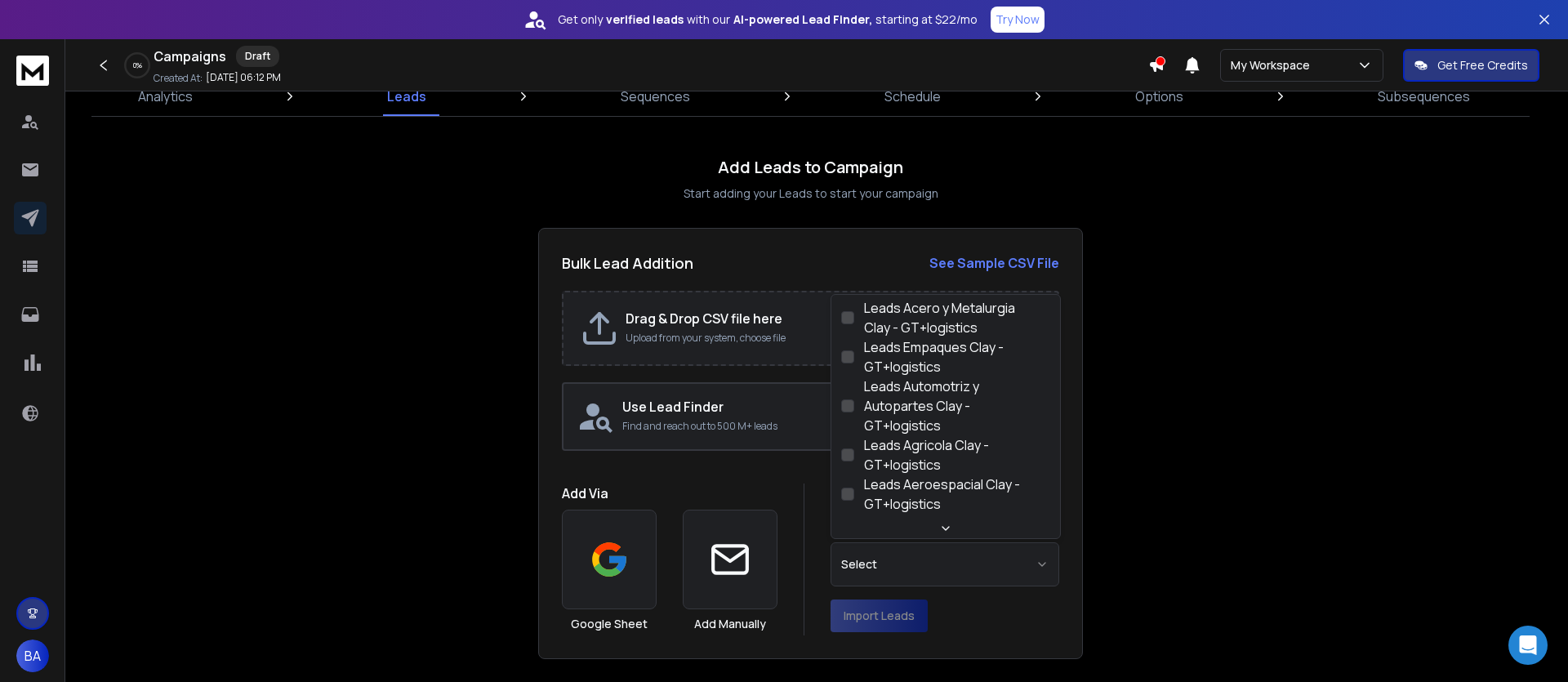
click at [962, 390] on div "Leads Automotriz y Autopartes Clay - GT+logistics" at bounding box center [952, 406] width 177 height 59
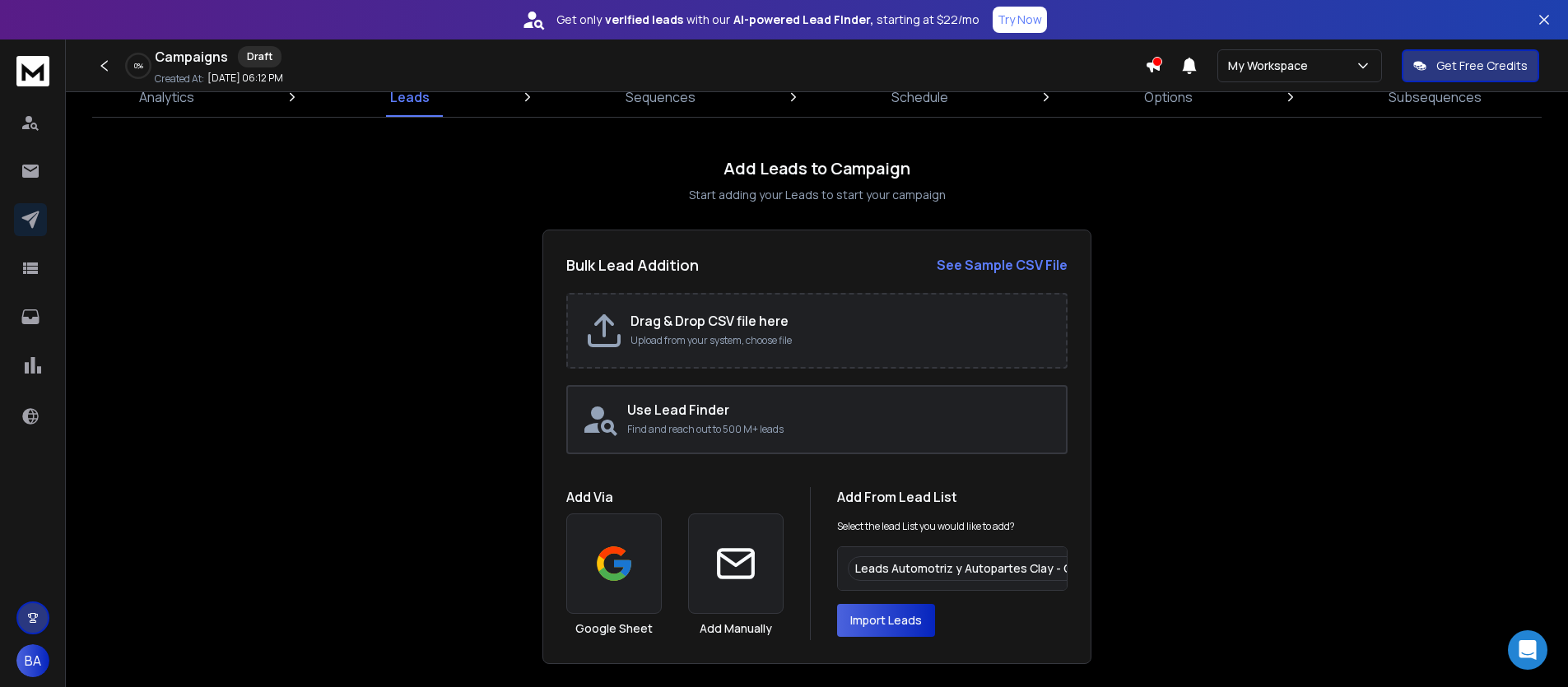
click at [905, 620] on button "Import Leads" at bounding box center [886, 620] width 98 height 33
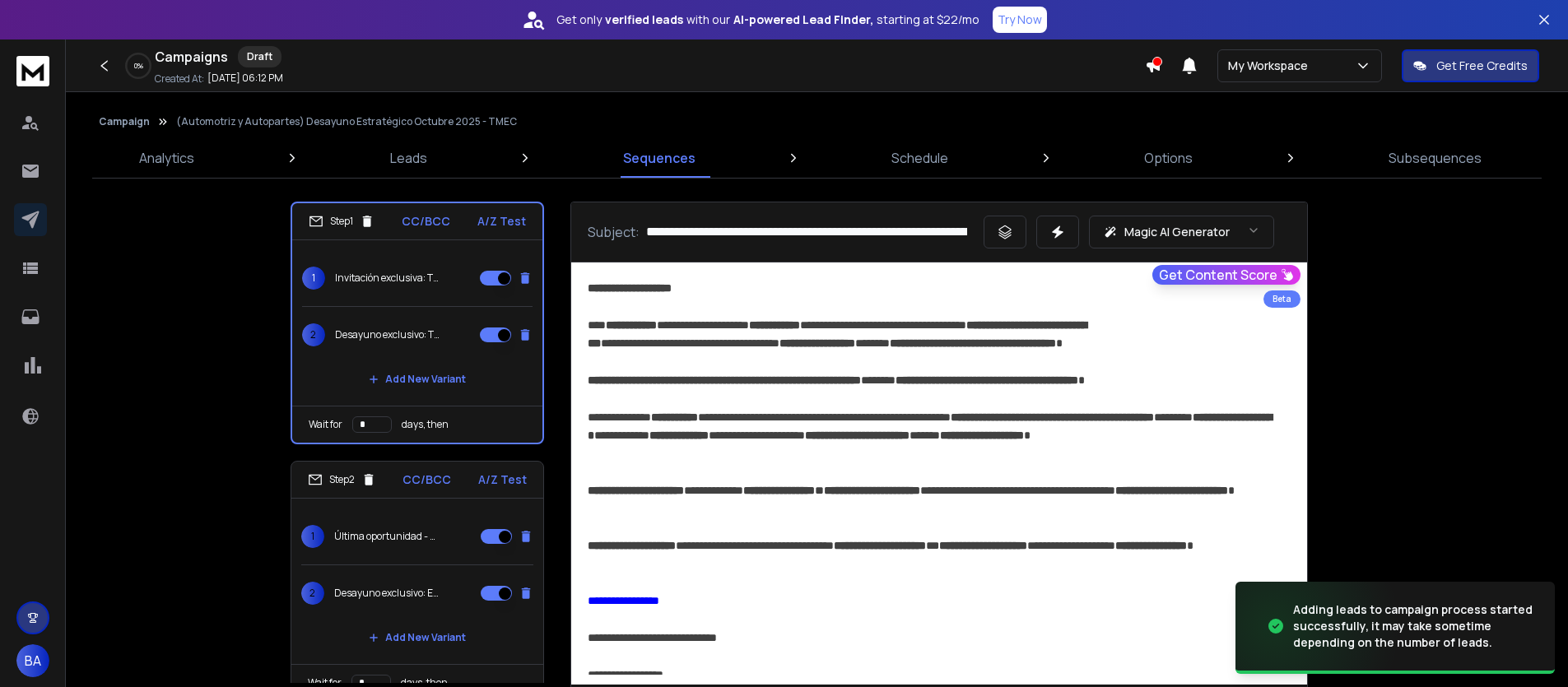
click at [380, 148] on div "Analytics Leads Sequences Schedule Options Subsequences" at bounding box center [810, 158] width 1436 height 40
click at [403, 156] on p "Leads" at bounding box center [408, 158] width 37 height 19
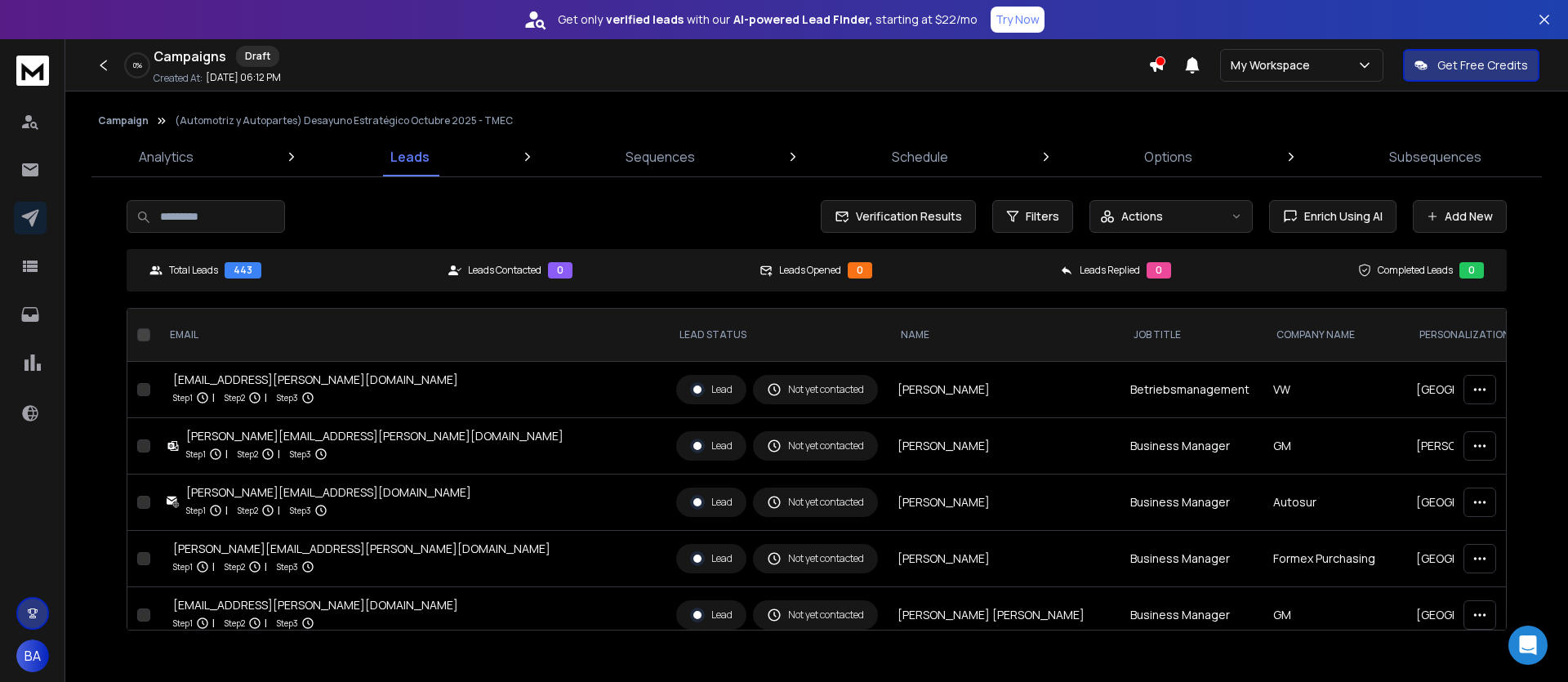
click at [113, 119] on button "Campaign" at bounding box center [123, 121] width 50 height 13
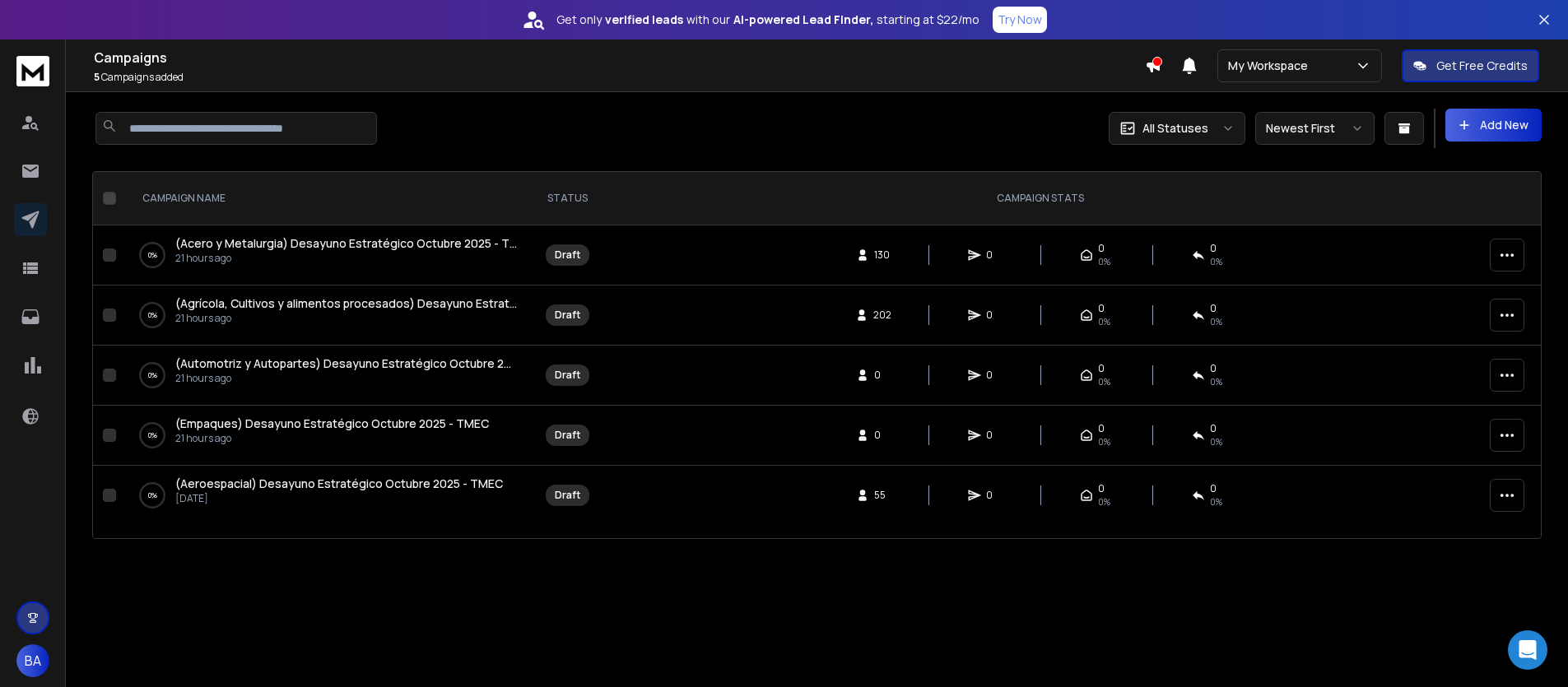
click at [321, 432] on p "21 hours ago" at bounding box center [332, 438] width 314 height 13
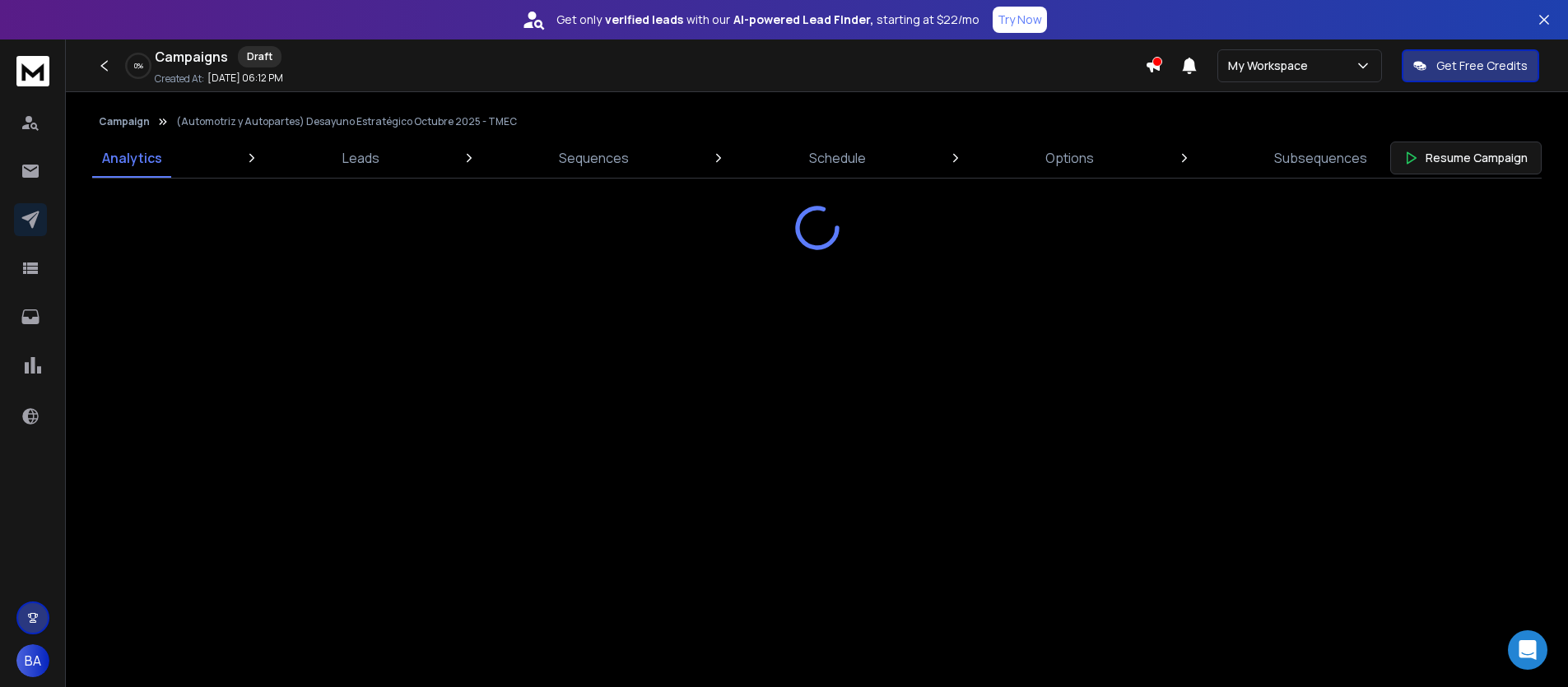
click at [369, 152] on div "Analytics Leads Sequences Schedule Options Subsequences" at bounding box center [734, 158] width 1285 height 40
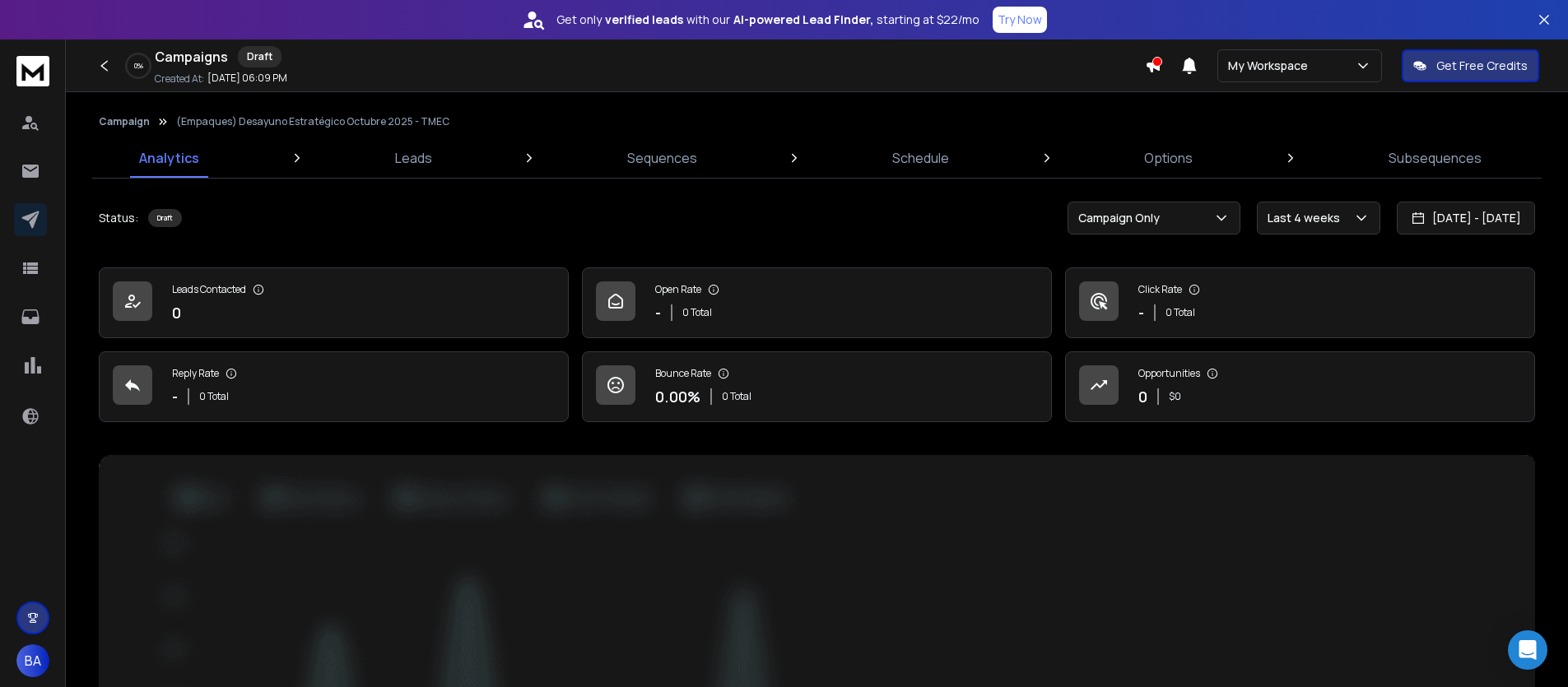
click at [374, 168] on div "Analytics Leads Sequences Schedule Options Subsequences" at bounding box center [810, 158] width 1436 height 40
click at [396, 164] on p "Leads" at bounding box center [413, 158] width 37 height 19
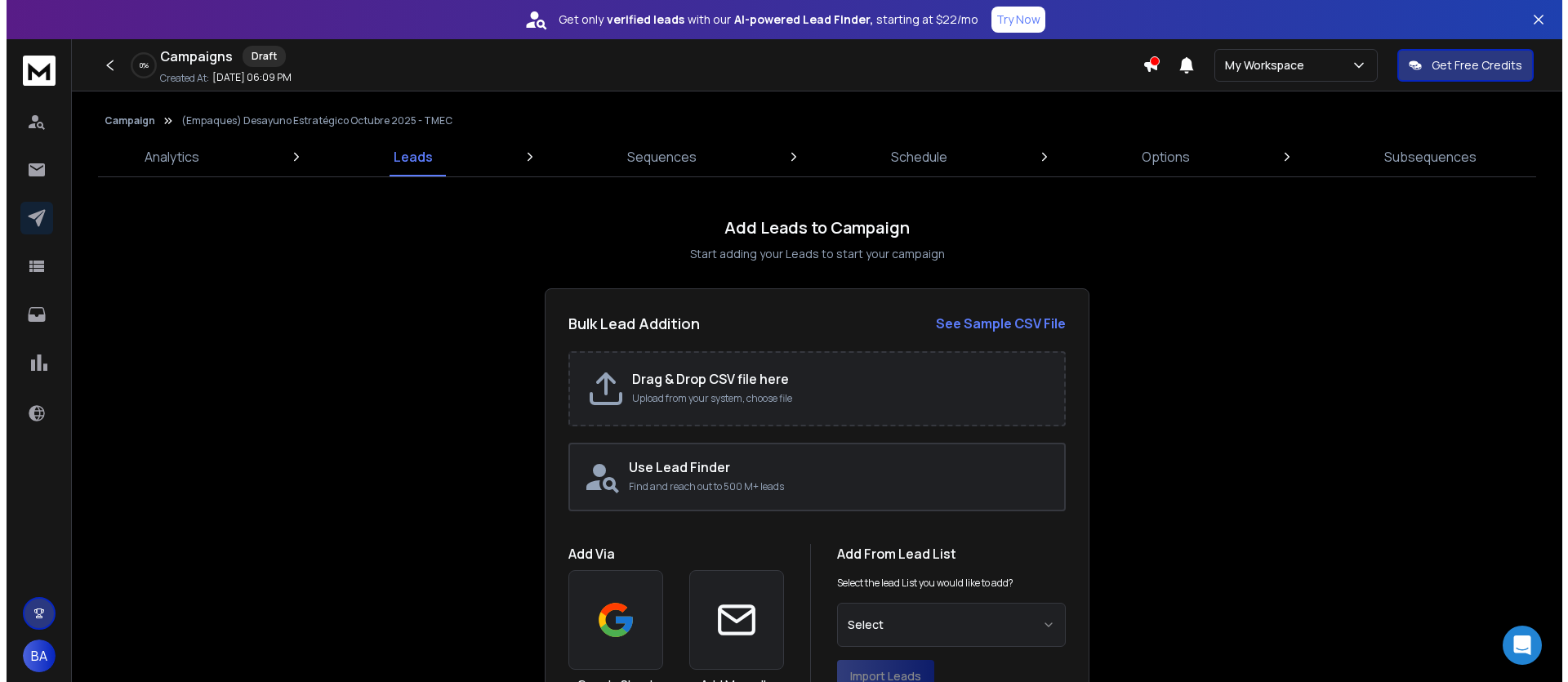
scroll to position [60, 0]
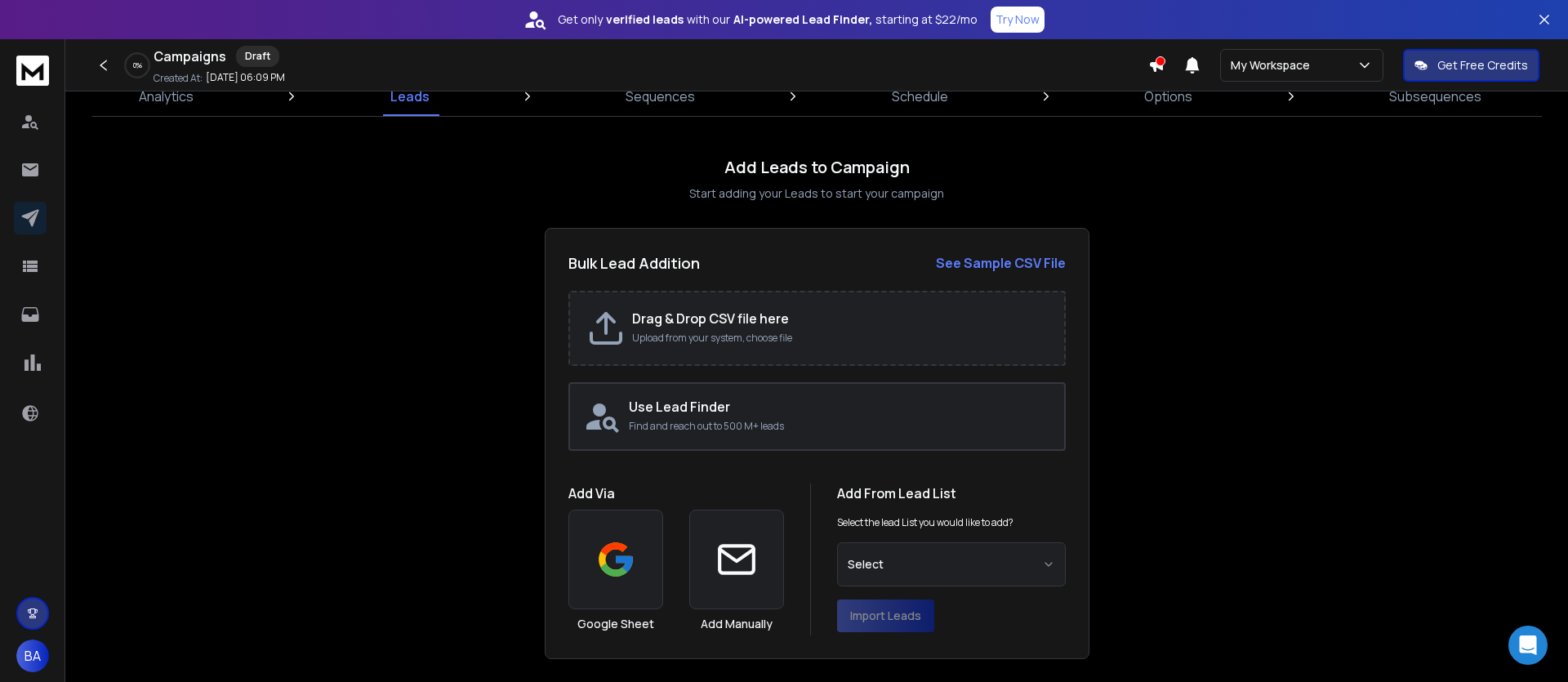
click at [959, 549] on button "Select" at bounding box center [951, 564] width 229 height 44
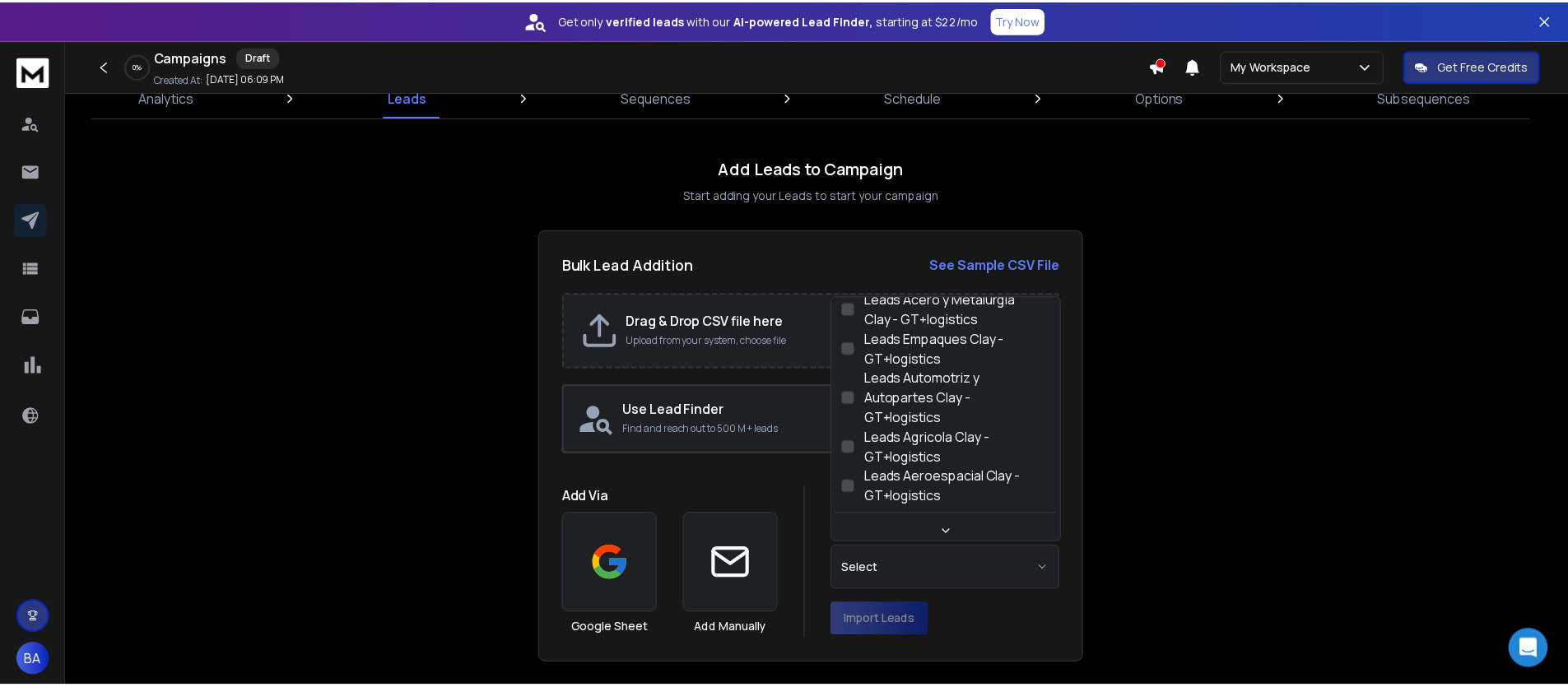
scroll to position [0, 0]
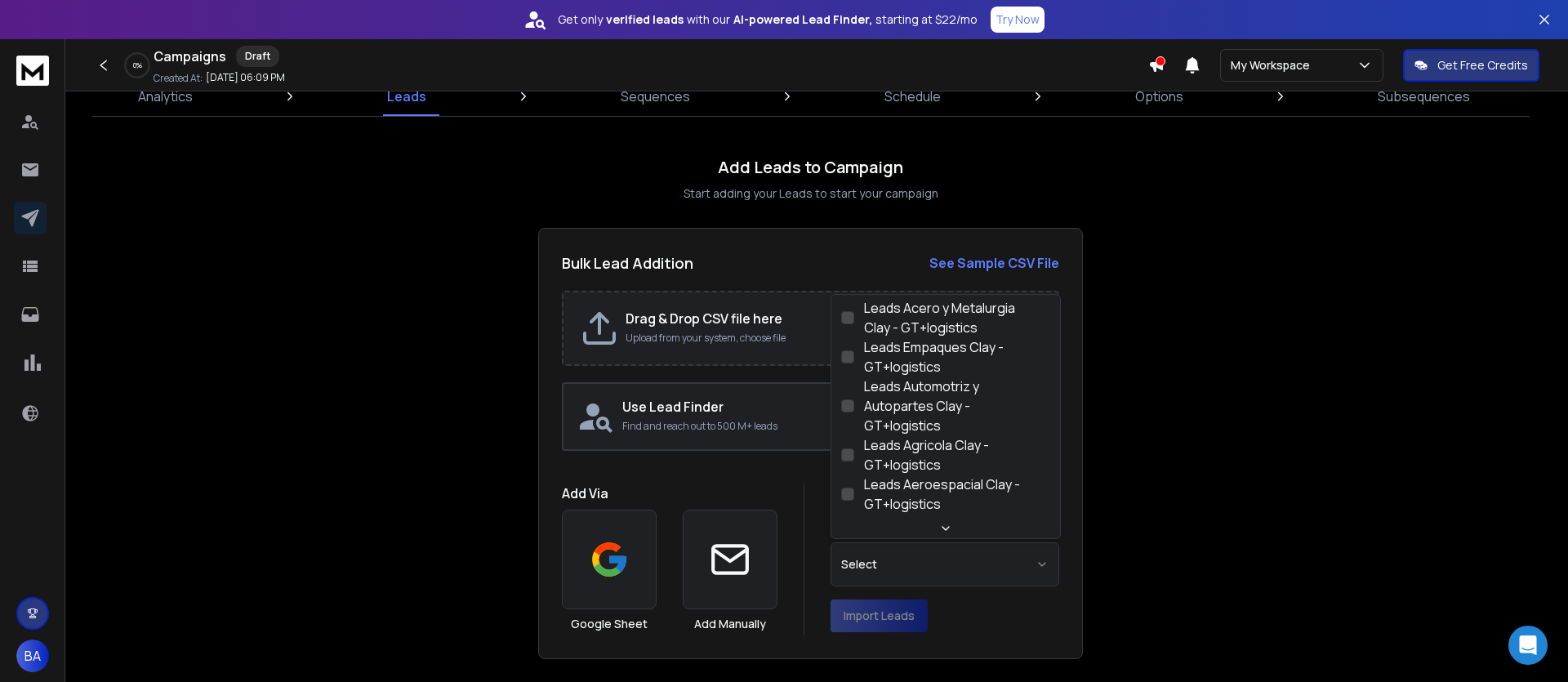
click at [965, 355] on div "Leads Empaques Clay - GT+logistics" at bounding box center [952, 356] width 177 height 39
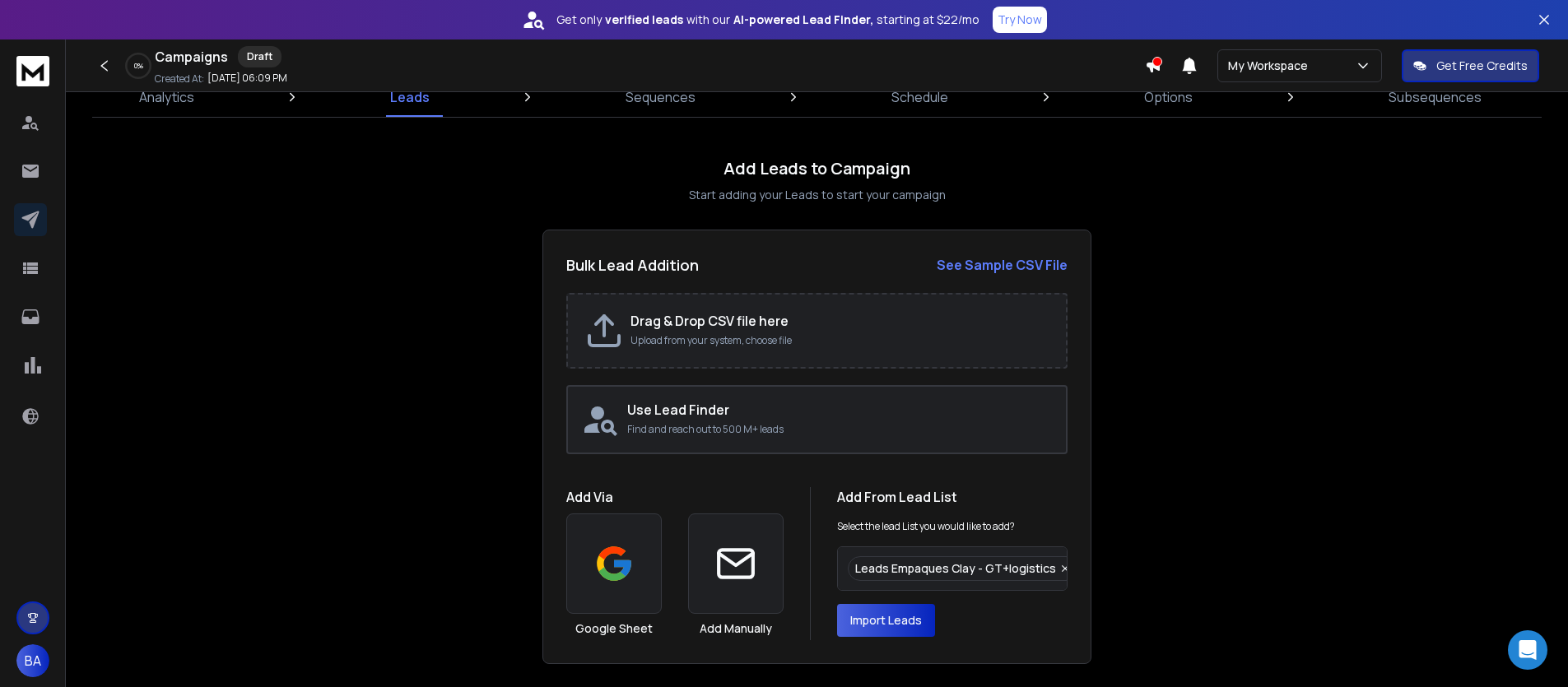
click at [904, 619] on button "Import Leads" at bounding box center [886, 620] width 98 height 33
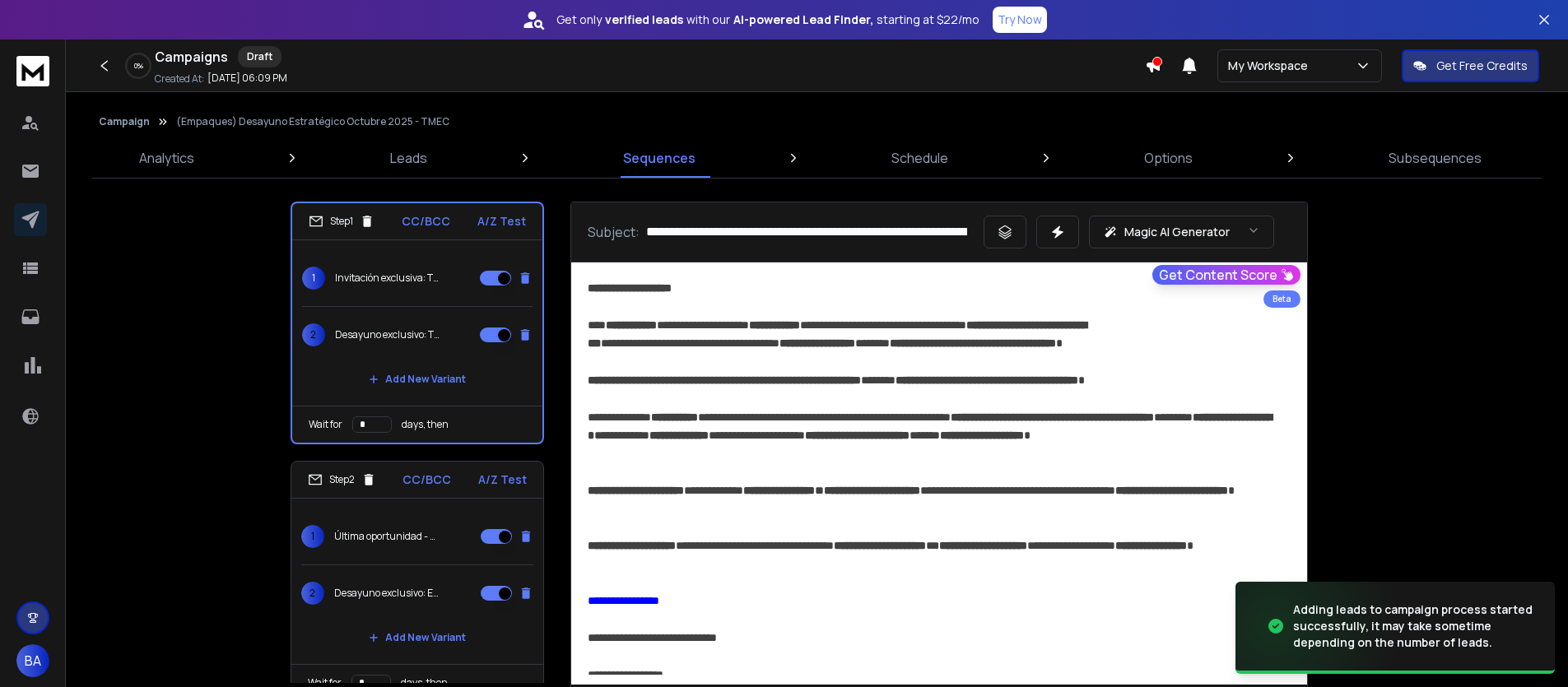
click at [212, 117] on p "(Empaques) Desayuno Estratégico Octubre 2025 - TMEC" at bounding box center [313, 122] width 273 height 13
click at [141, 121] on button "Campaign" at bounding box center [124, 122] width 51 height 13
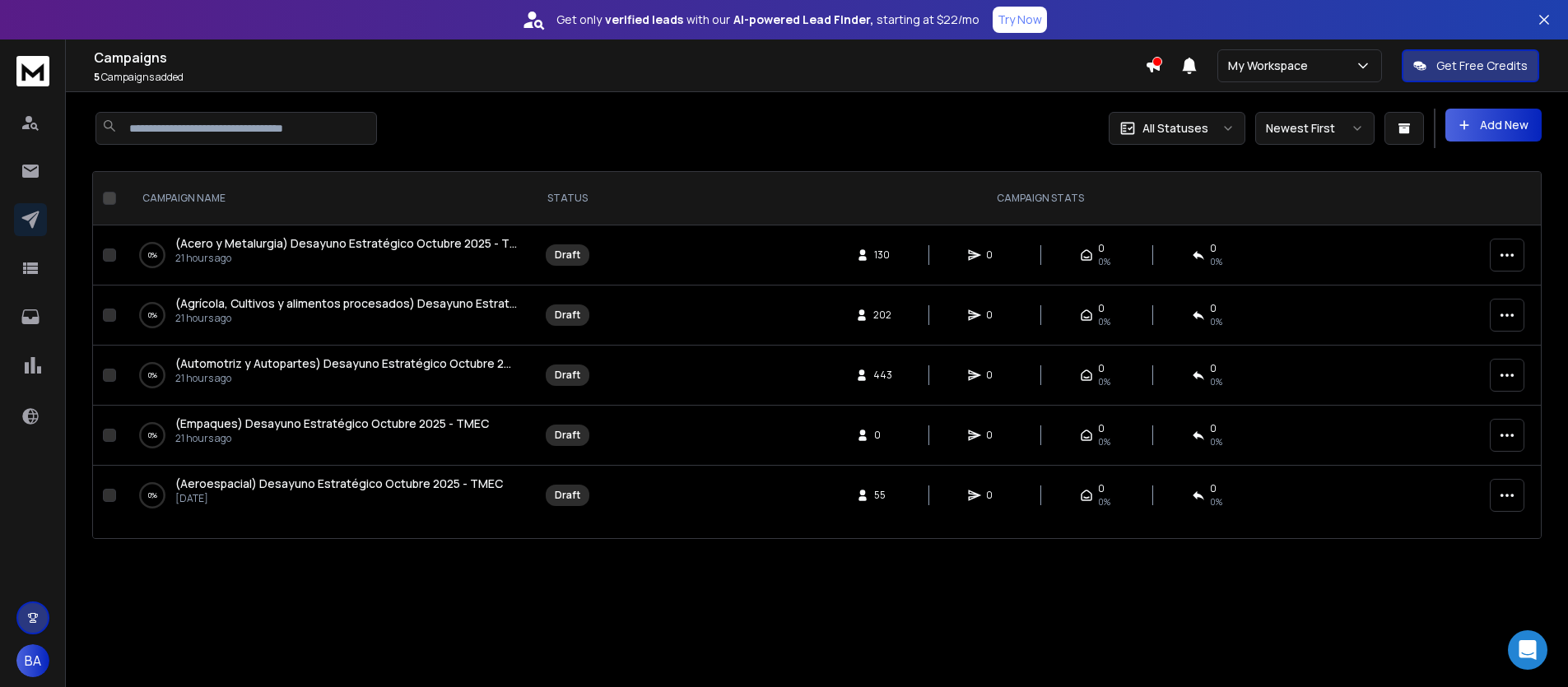
click at [409, 428] on span "(Empaques) Desayuno Estratégico Octubre 2025 - TMEC" at bounding box center [332, 423] width 314 height 16
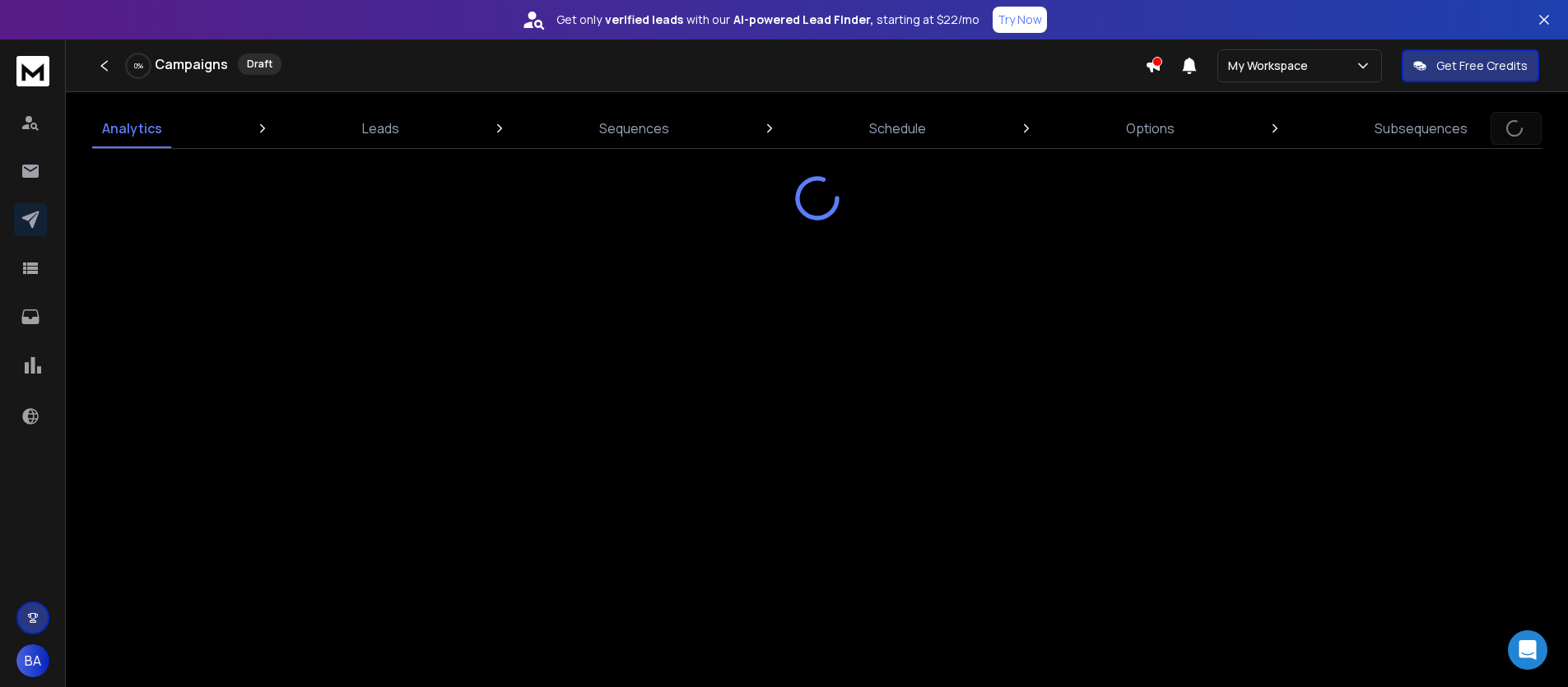
click at [342, 109] on div "Analytics Leads Sequences Schedule Options Subsequences" at bounding box center [784, 128] width 1385 height 40
click at [350, 115] on div "Analytics Leads Sequences Schedule Options Subsequences" at bounding box center [784, 128] width 1385 height 40
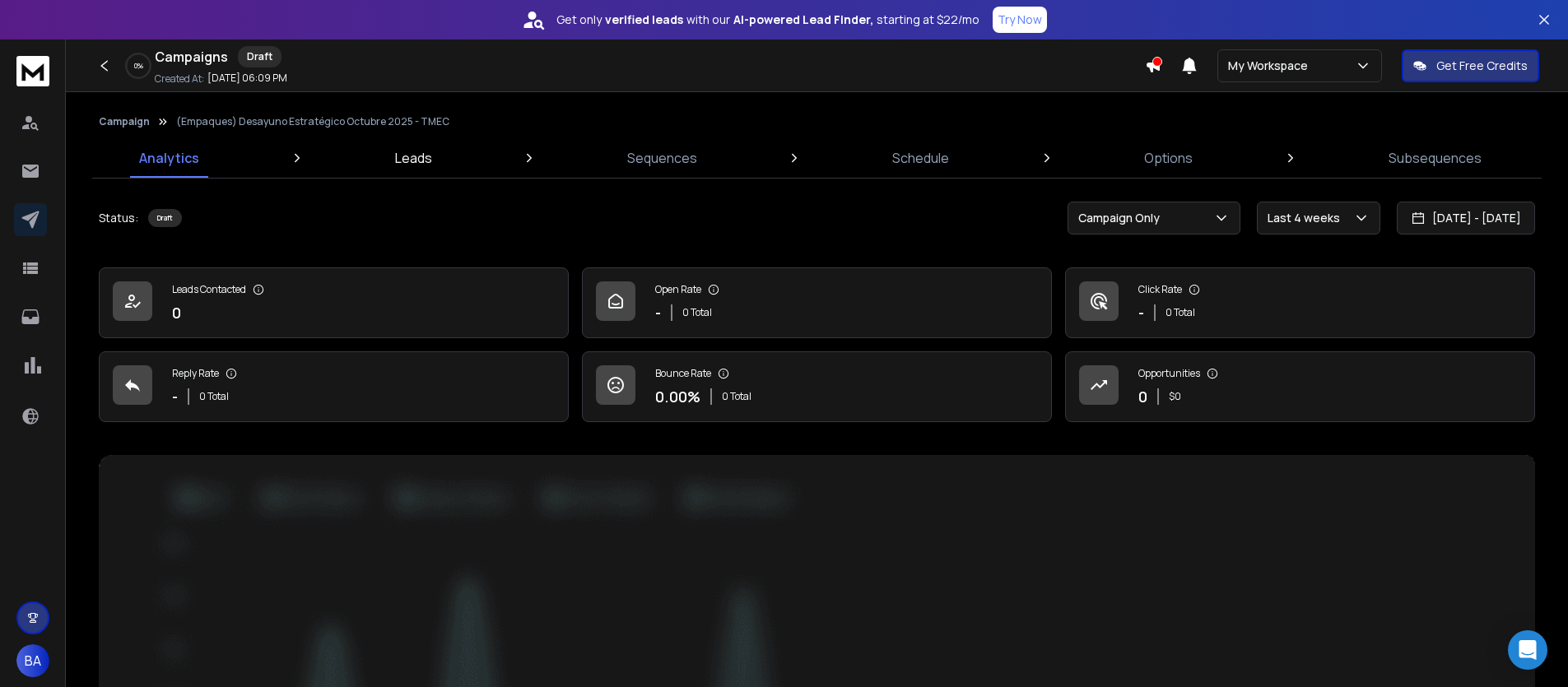
click at [401, 157] on p "Leads" at bounding box center [413, 158] width 37 height 19
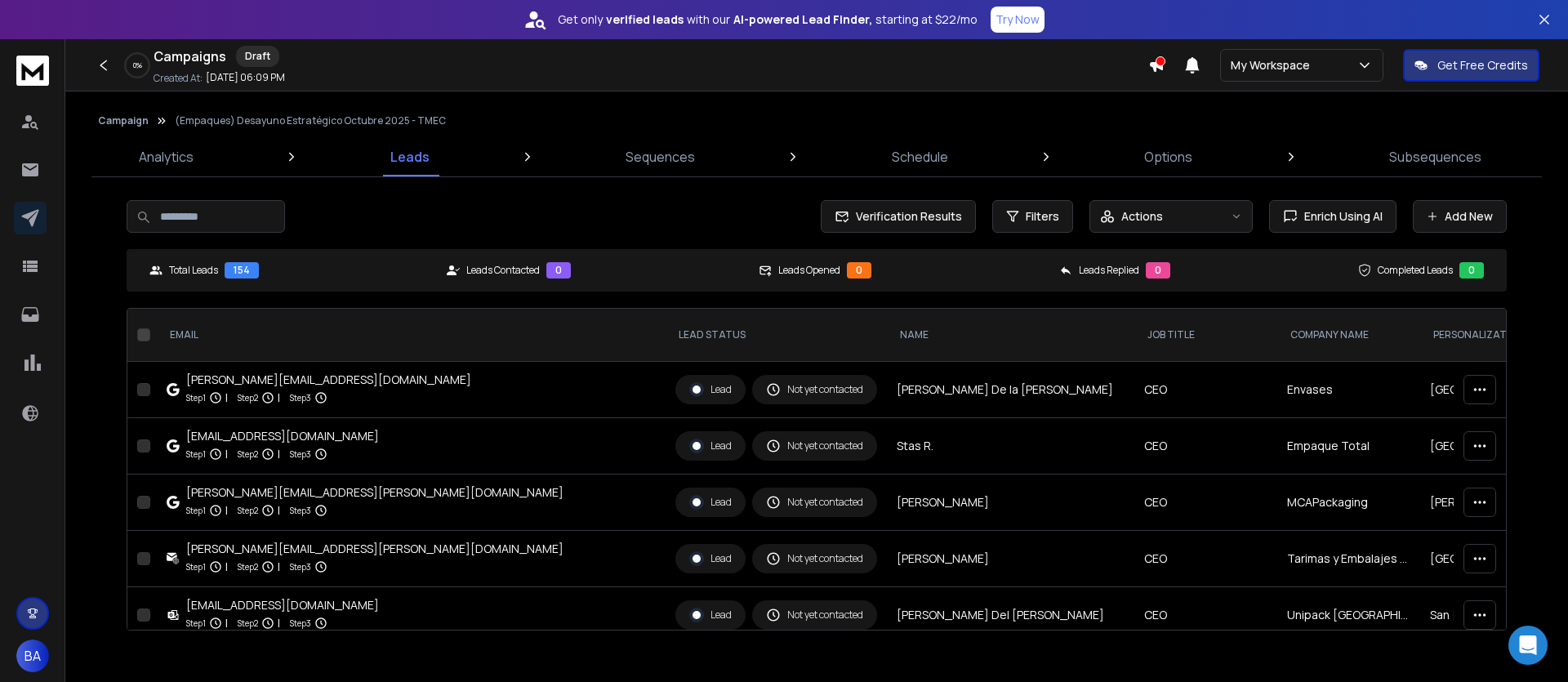
click at [130, 117] on button "Campaign" at bounding box center [123, 121] width 50 height 13
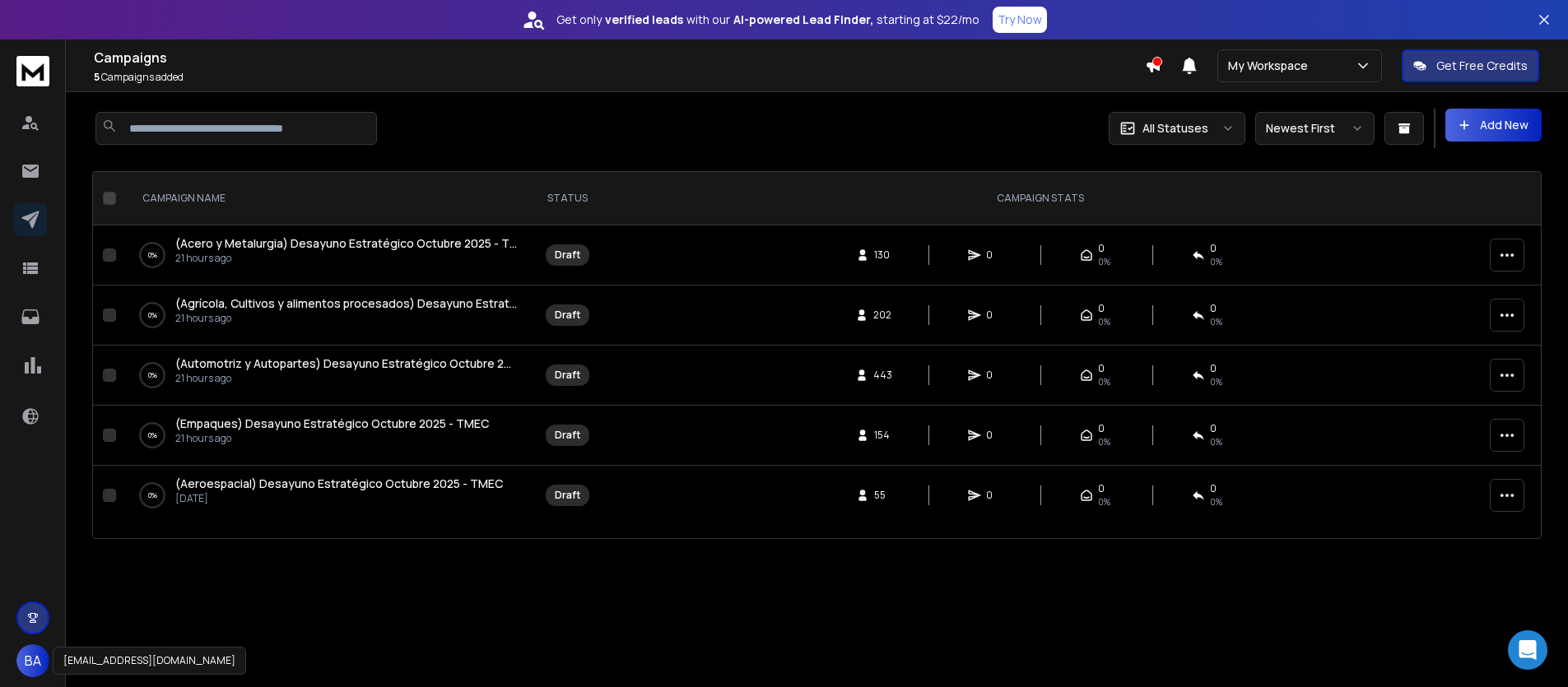
click at [27, 671] on span "BA" at bounding box center [33, 660] width 33 height 33
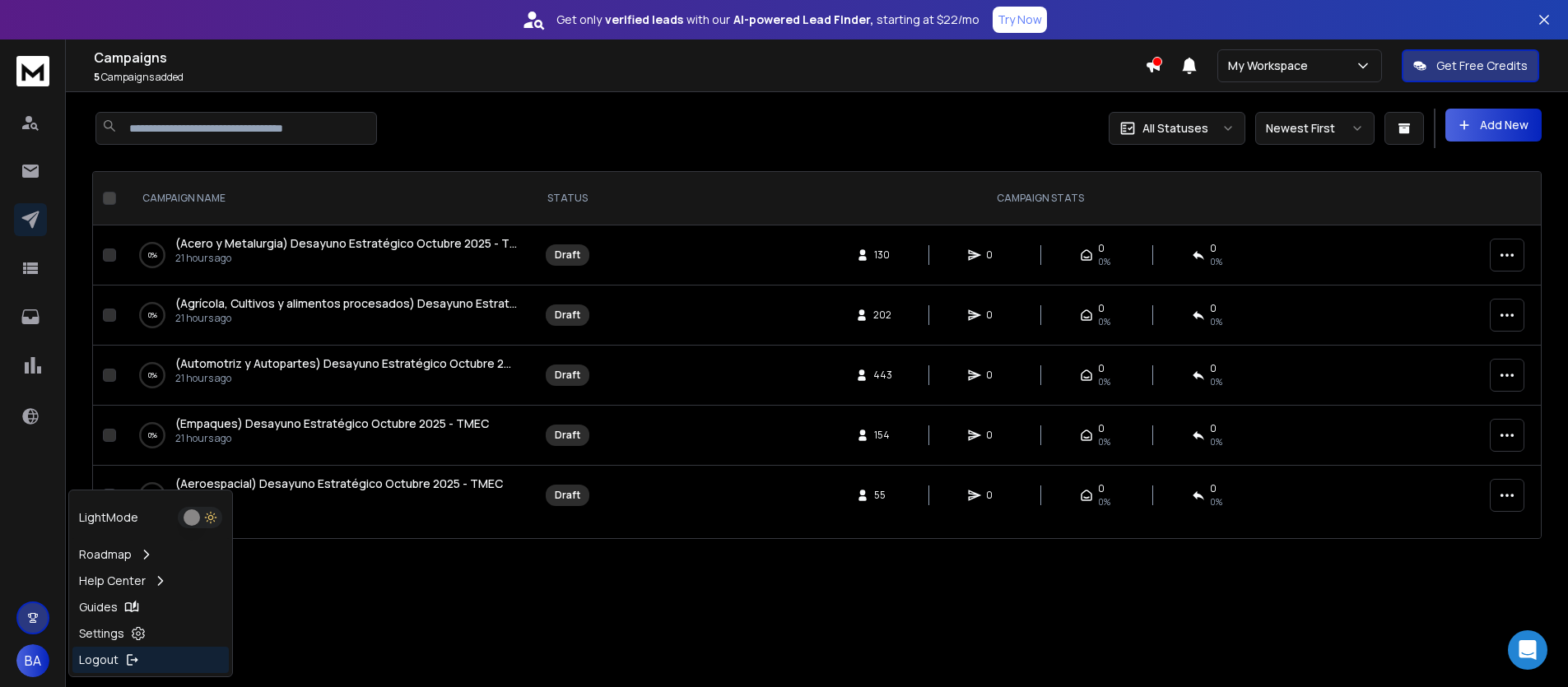
click at [76, 657] on div "Logout" at bounding box center [150, 659] width 156 height 26
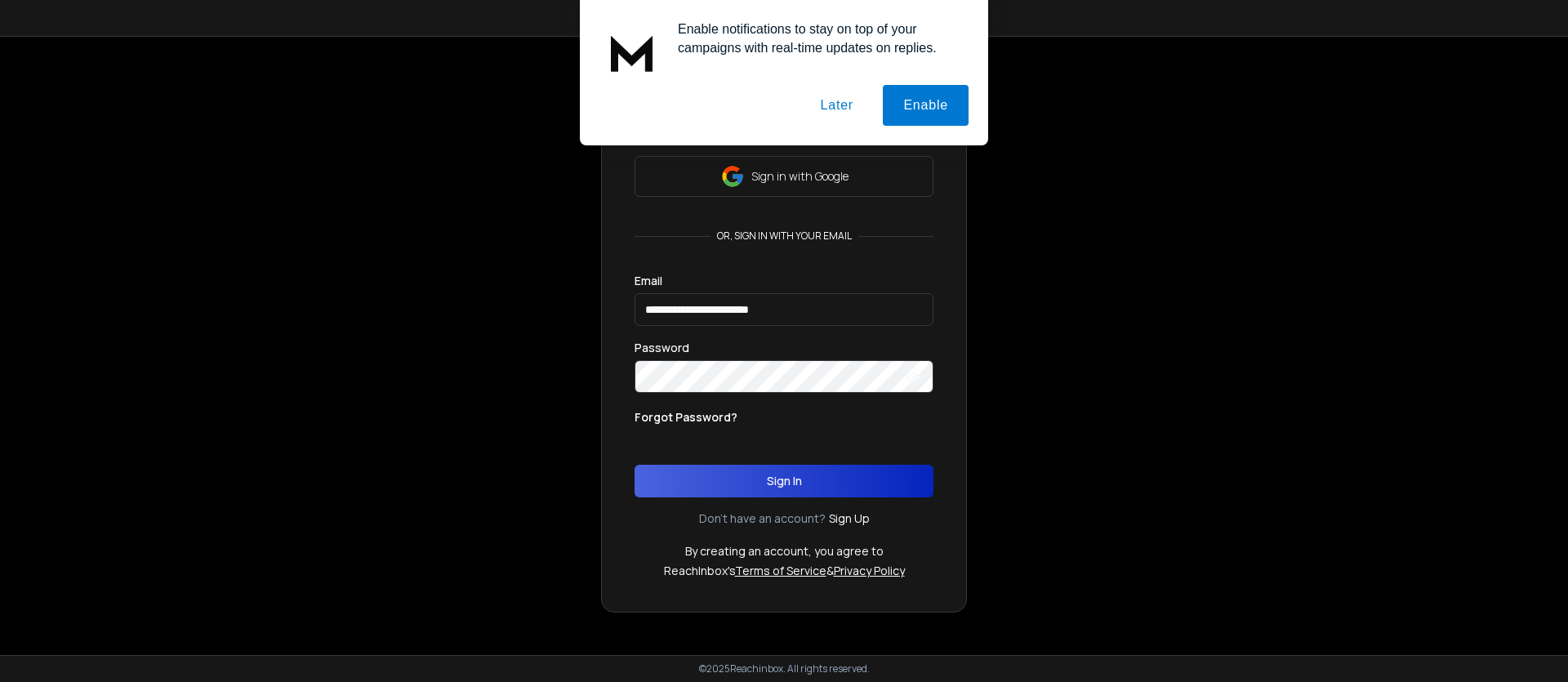
click at [828, 289] on div "**********" at bounding box center [784, 300] width 299 height 50
click at [821, 315] on input "**********" at bounding box center [784, 309] width 299 height 33
type input "**********"
click at [656, 481] on button "Sign In" at bounding box center [784, 480] width 299 height 33
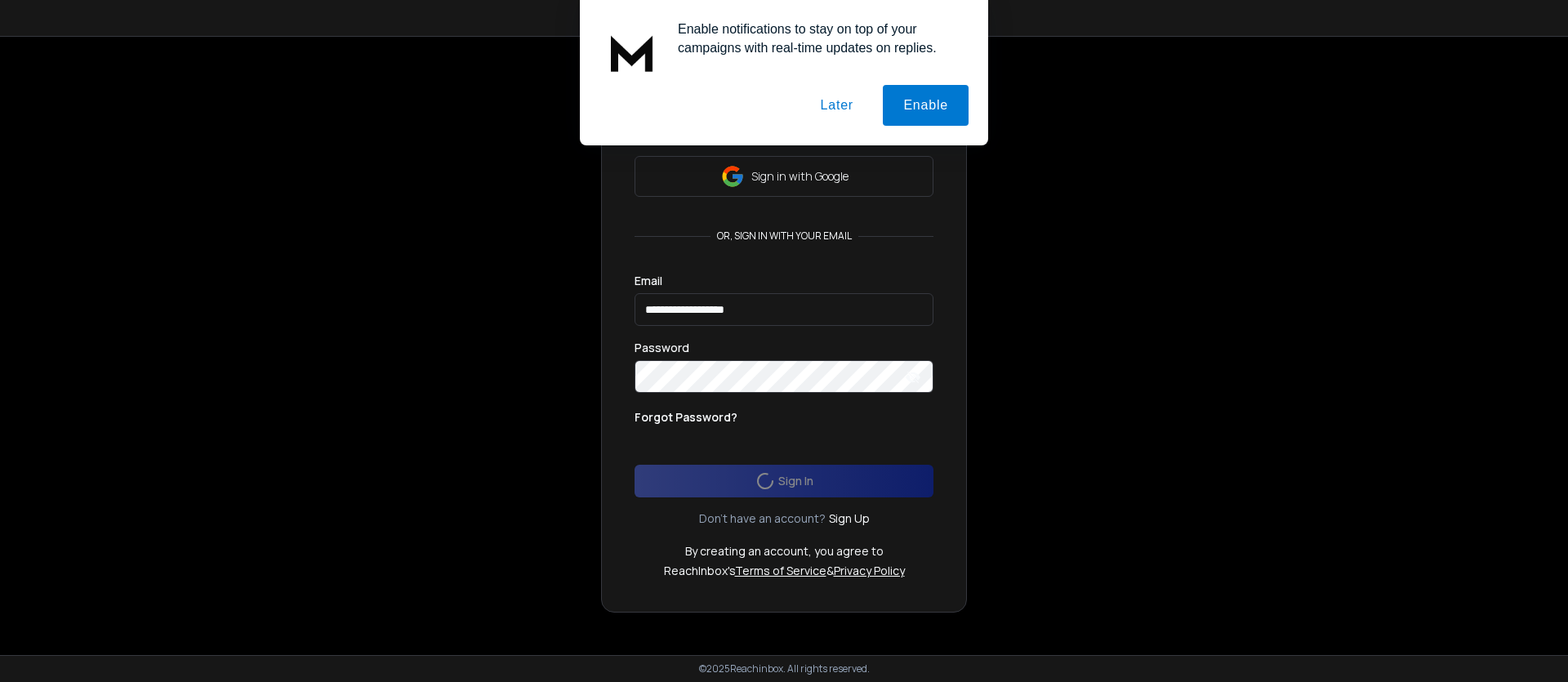
click at [842, 96] on button "Later" at bounding box center [836, 105] width 74 height 41
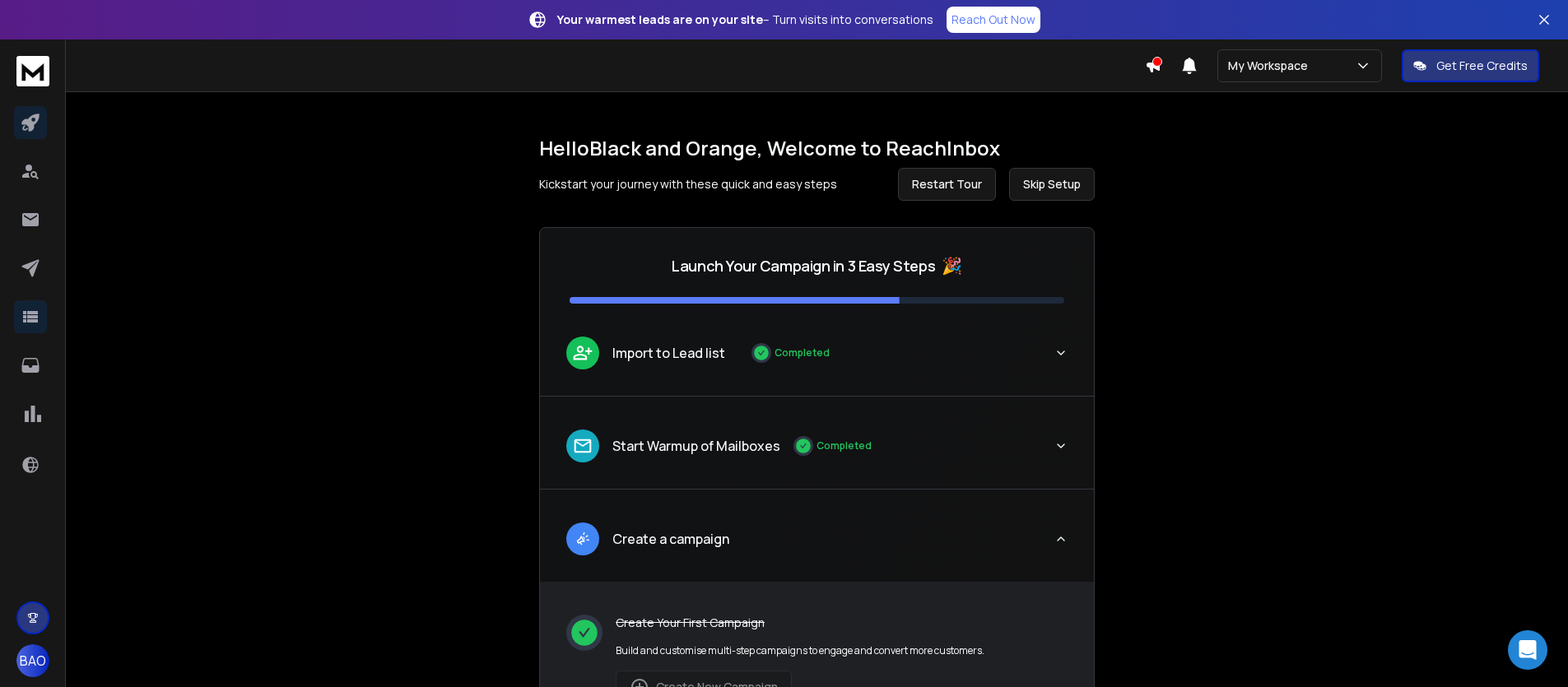
click at [32, 319] on icon at bounding box center [30, 316] width 19 height 19
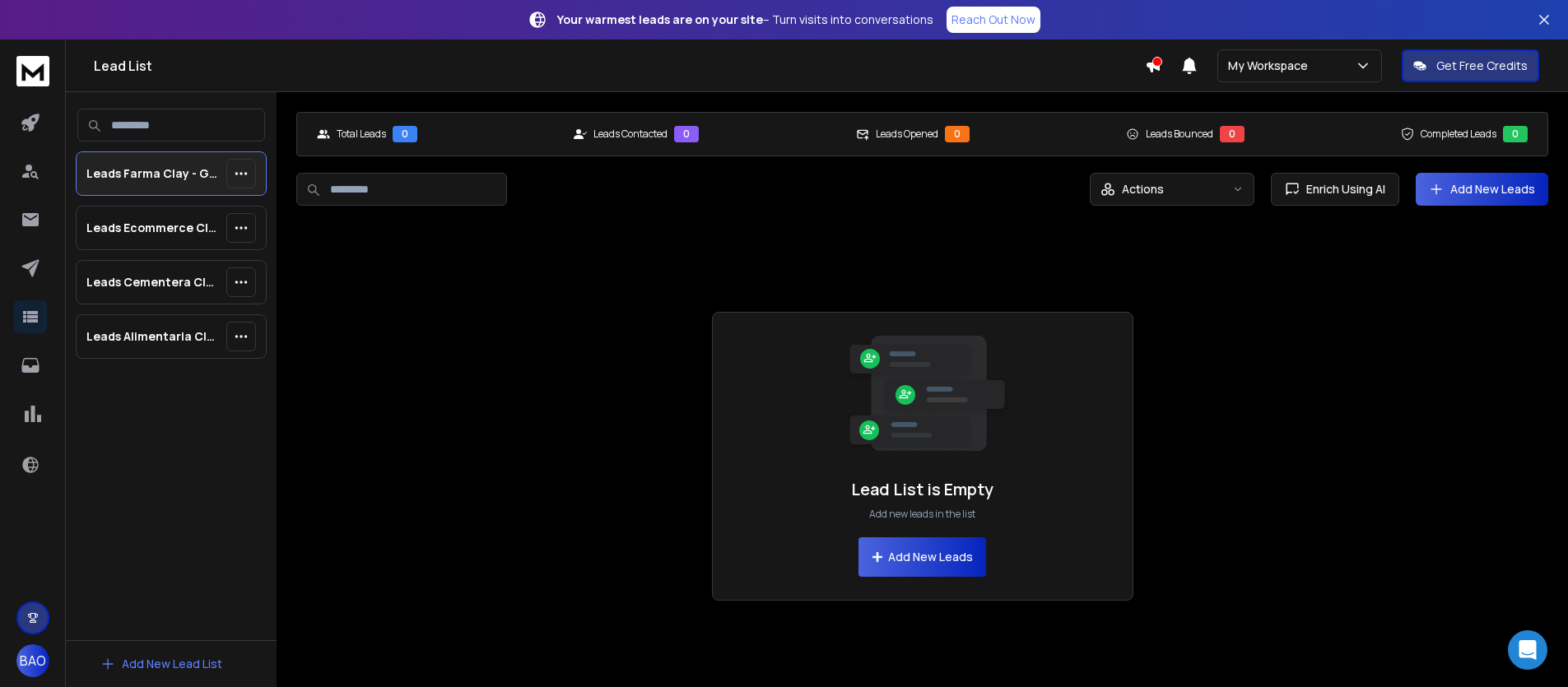
click at [913, 565] on button "Add New Leads" at bounding box center [922, 556] width 127 height 40
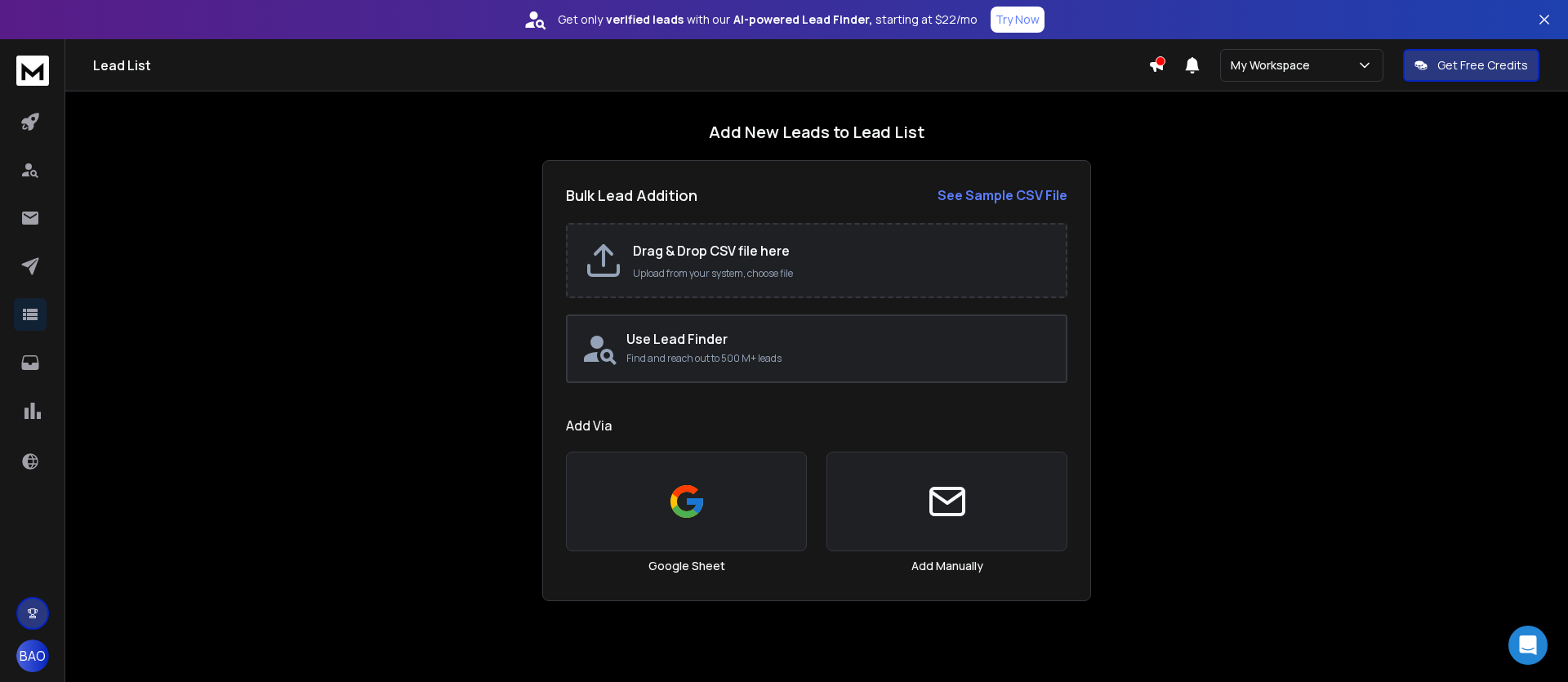
click at [735, 277] on p "Upload from your system, choose file" at bounding box center [841, 274] width 417 height 13
type input "**********"
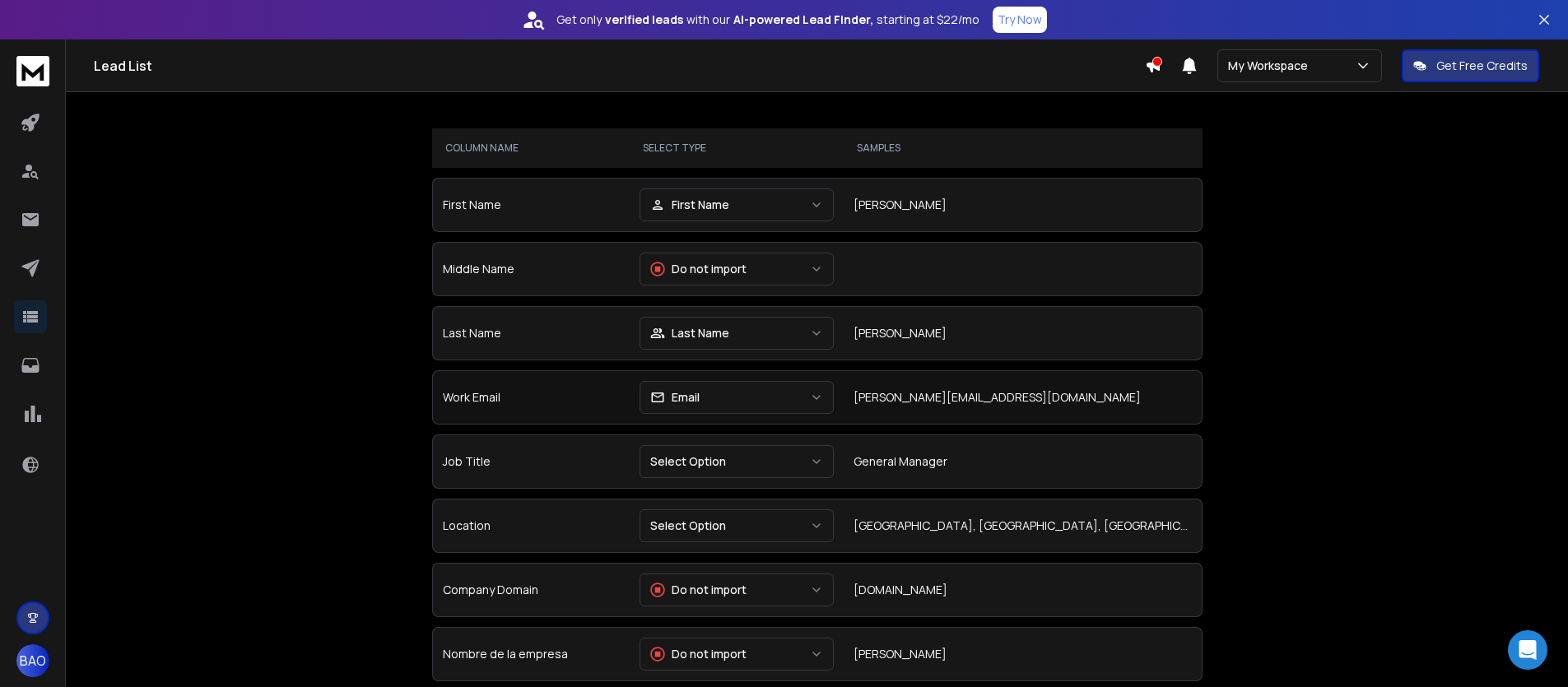
scroll to position [339, 0]
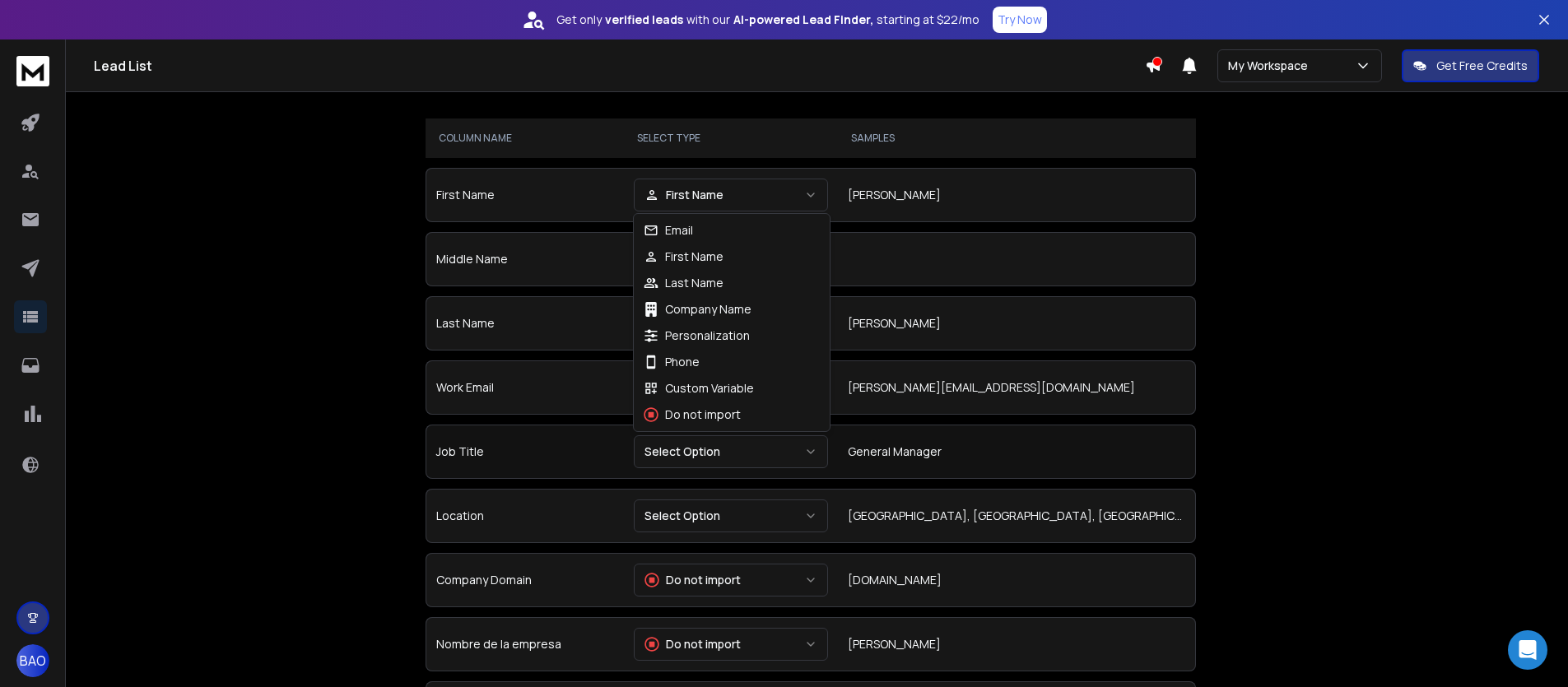
click at [741, 459] on button "Select Option" at bounding box center [730, 451] width 194 height 33
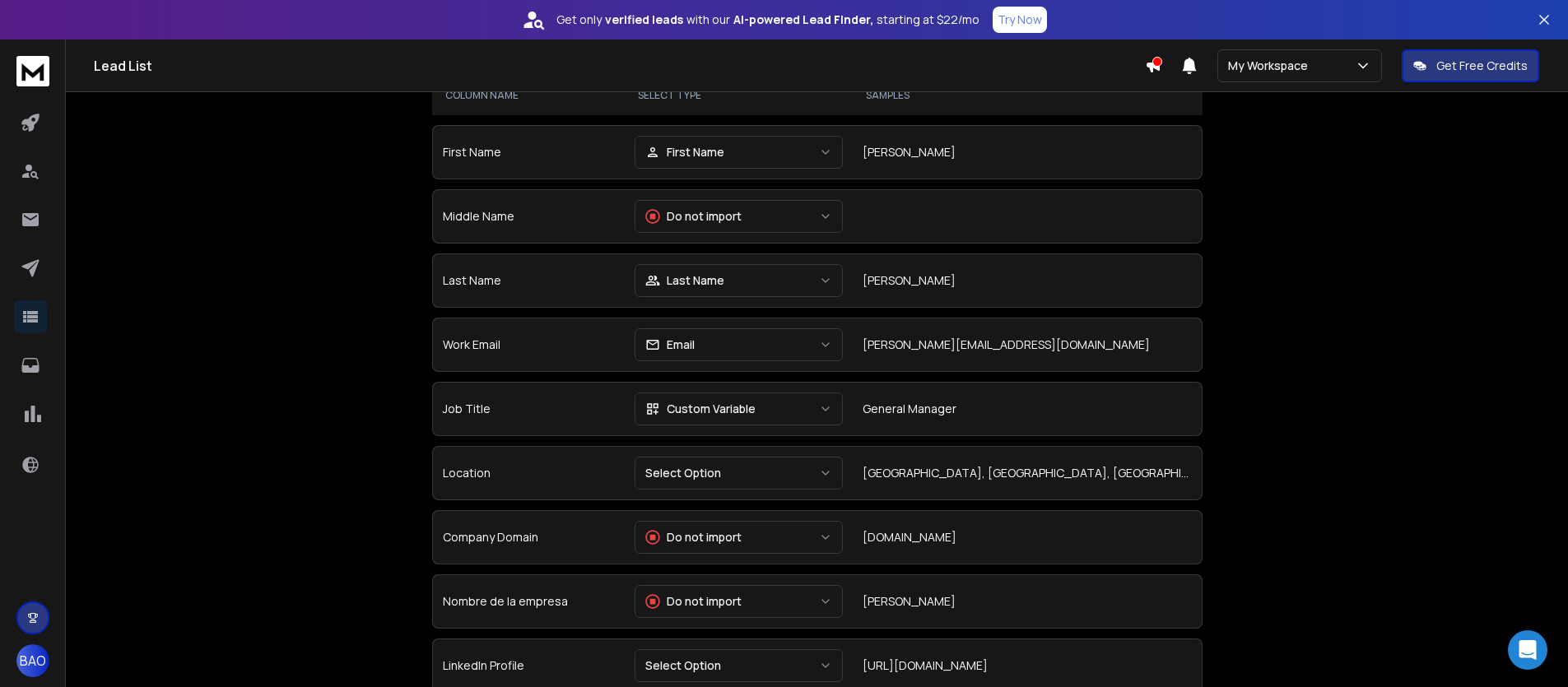
scroll to position [403, 0]
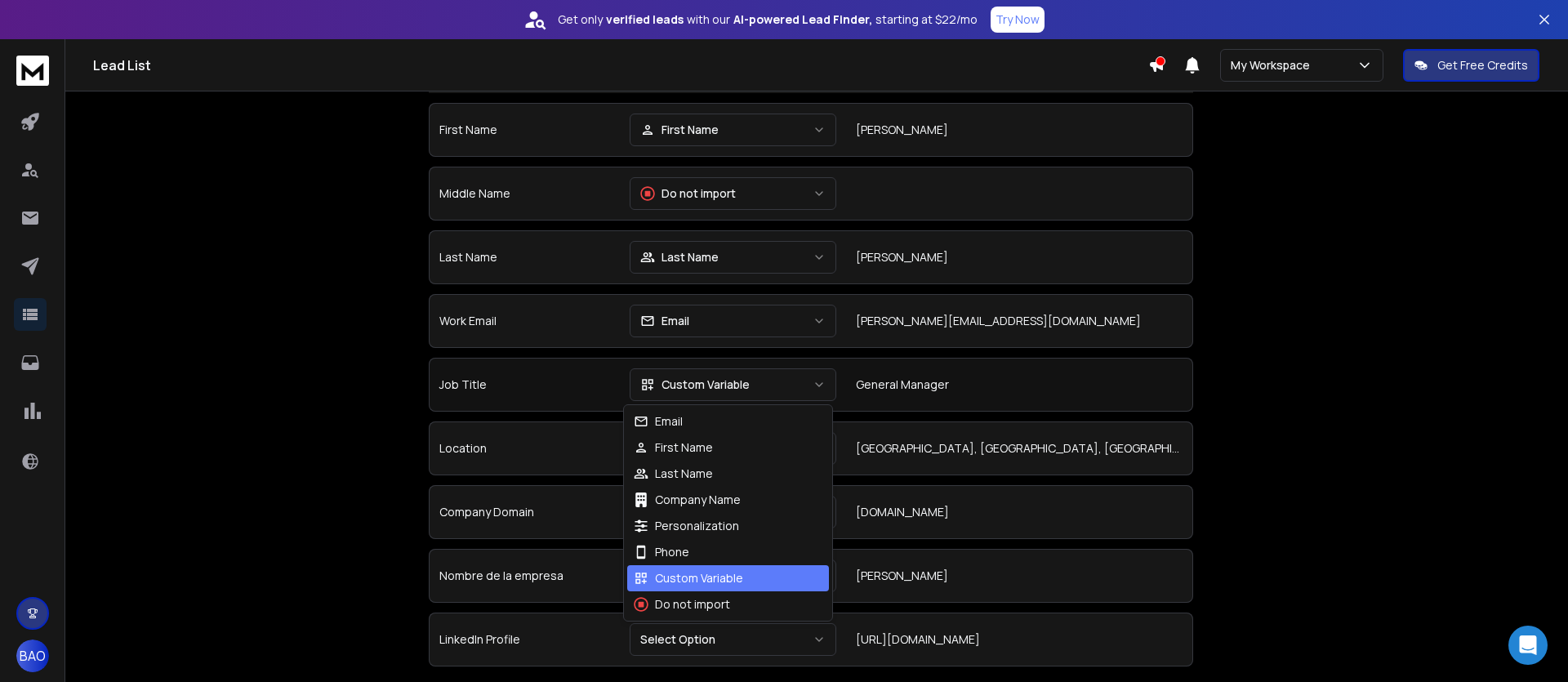
click at [747, 386] on button "Custom Variable" at bounding box center [733, 384] width 206 height 33
click at [348, 510] on div "Add New Leads to Lead List Add Leads in Bulk See Sample CSV file Final Leads Fa…" at bounding box center [772, 255] width 1544 height 1233
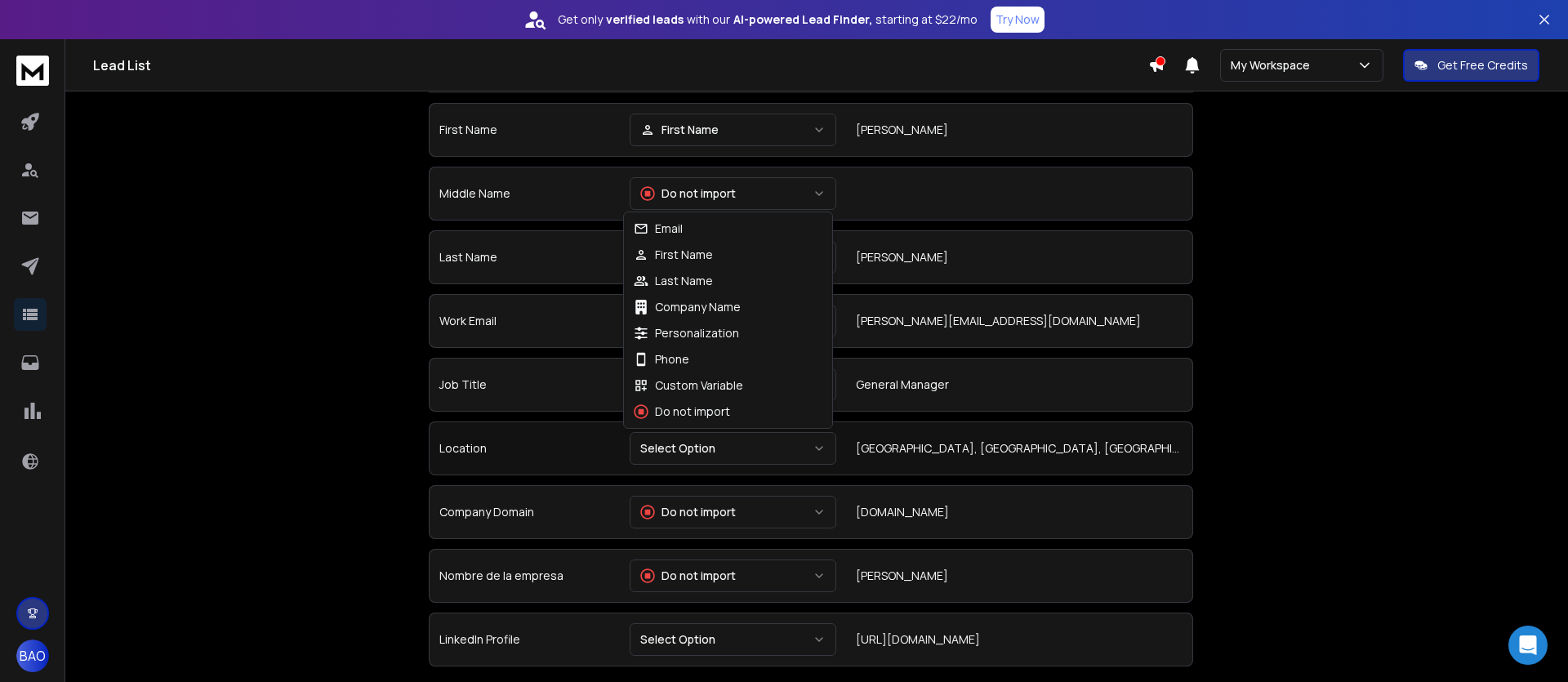
click at [787, 449] on button "Select Option" at bounding box center [733, 448] width 206 height 33
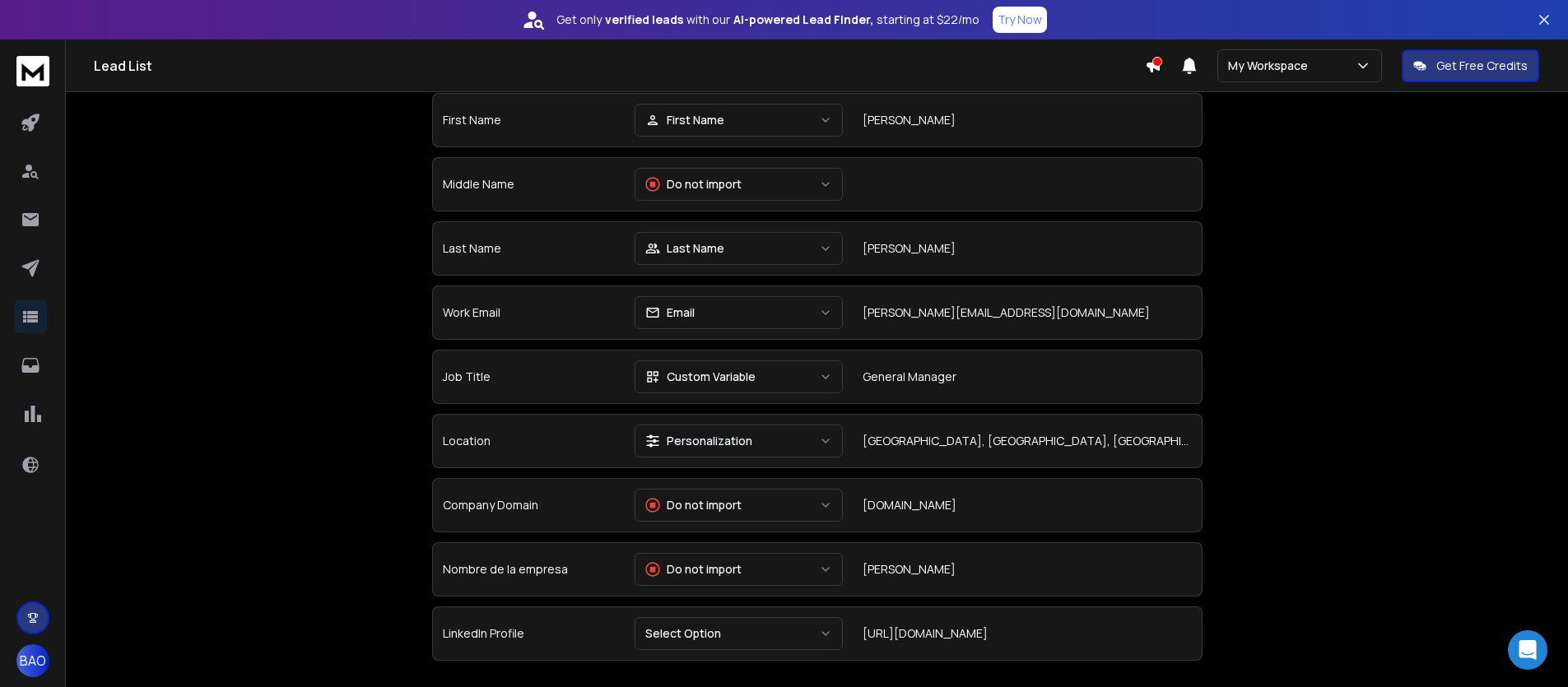
scroll to position [424, 0]
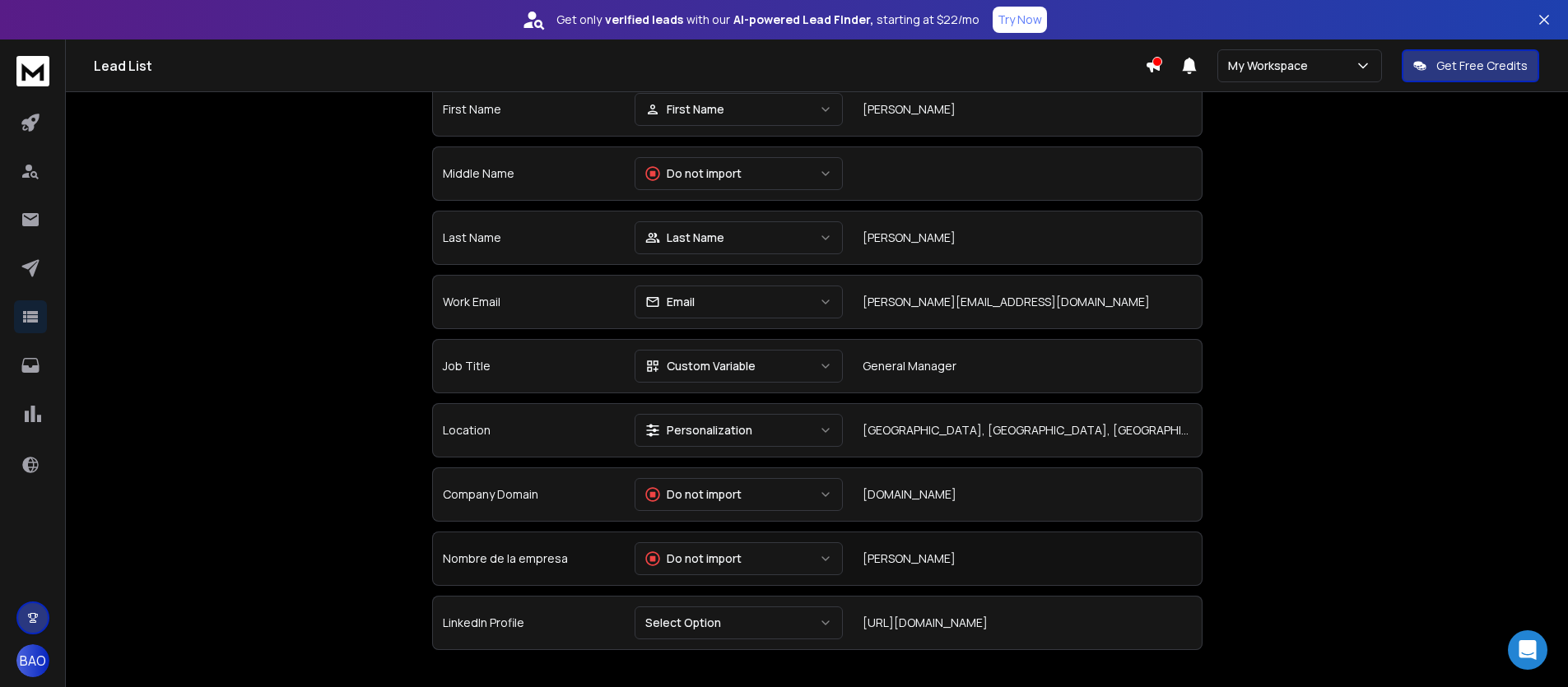
click at [709, 561] on div "Do not import" at bounding box center [693, 559] width 96 height 17
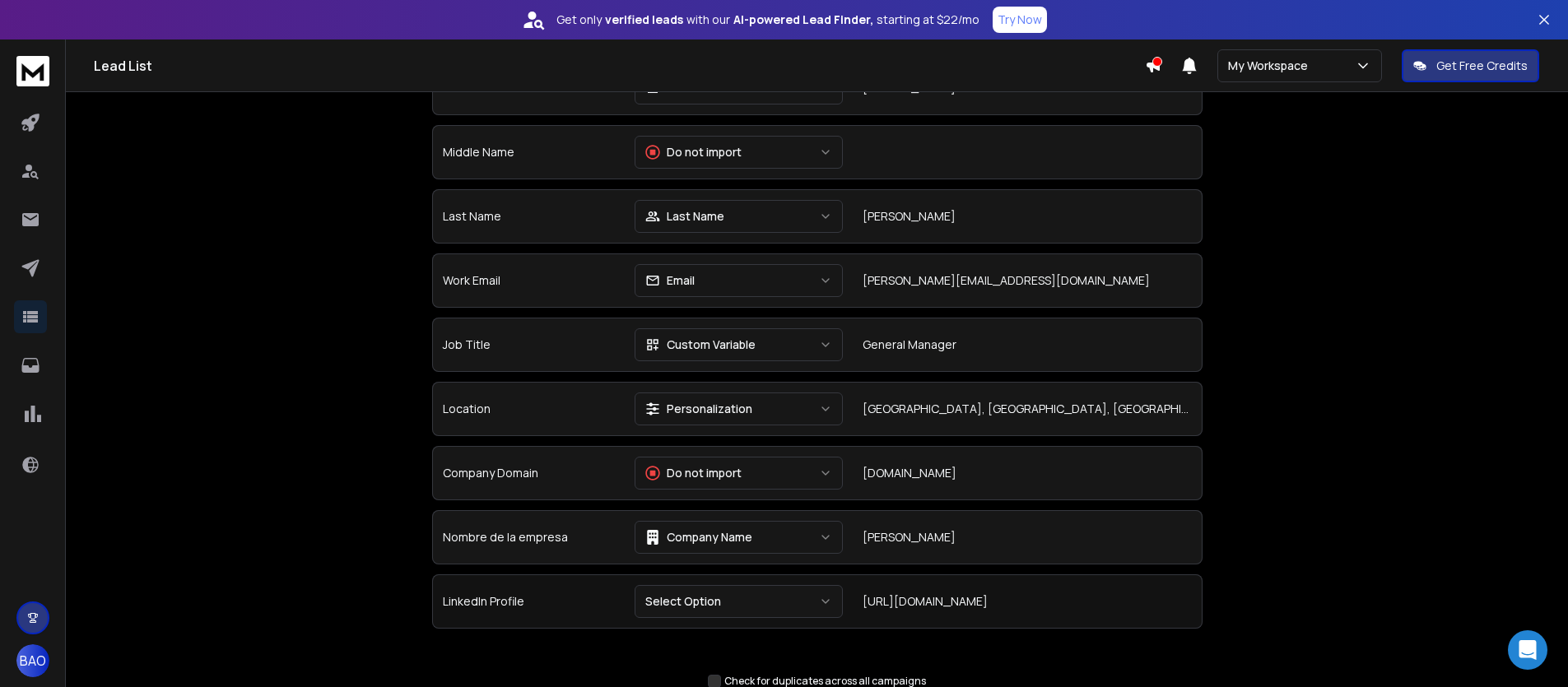
scroll to position [456, 0]
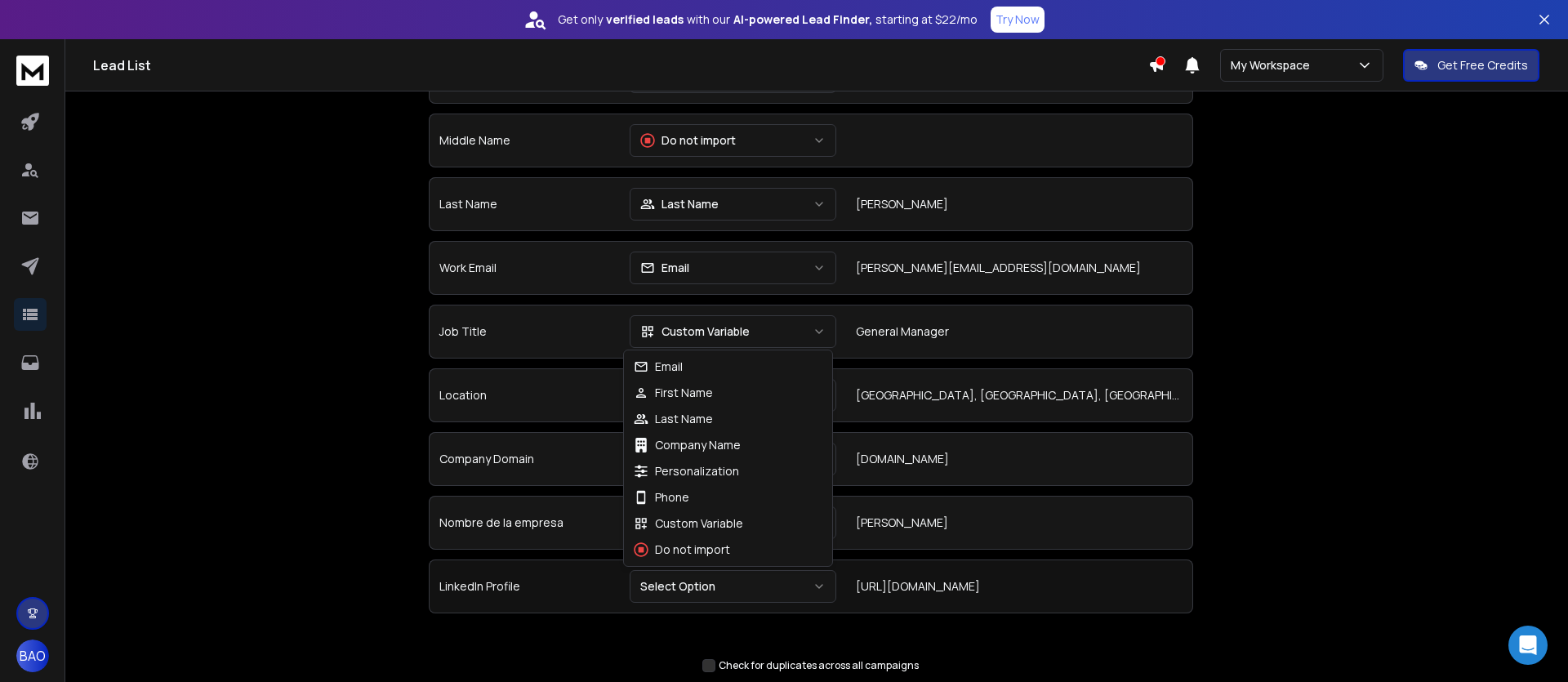
click at [750, 597] on button "Select Option" at bounding box center [733, 586] width 206 height 33
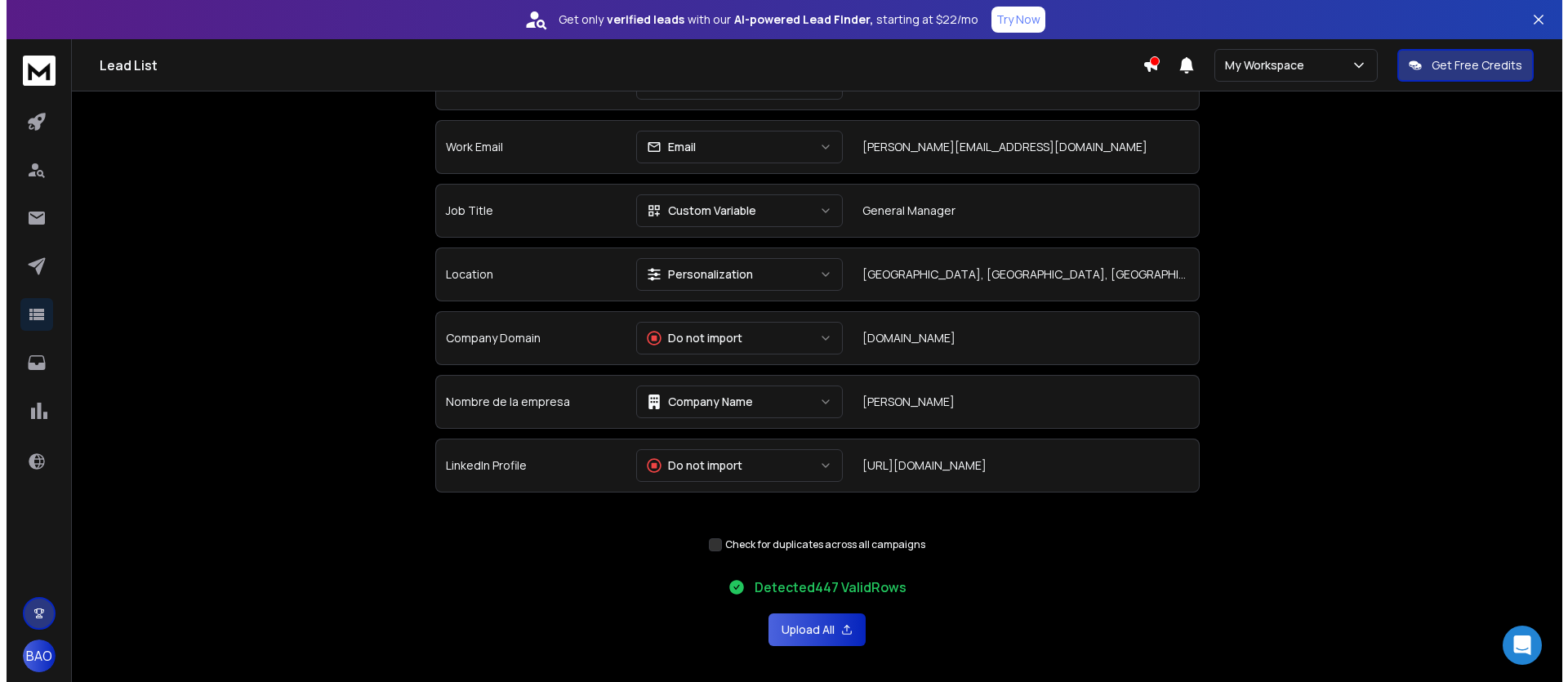
scroll to position [590, 0]
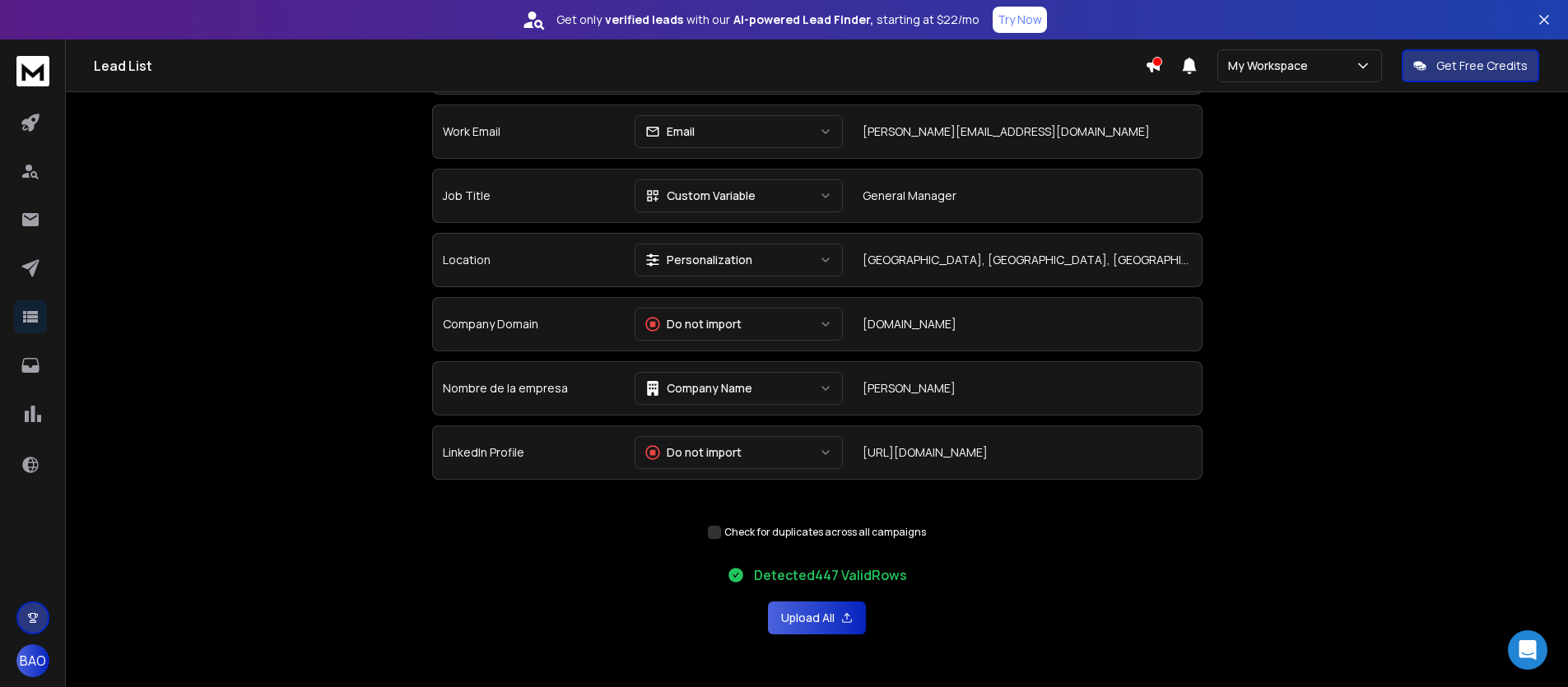
click at [765, 541] on div "Check for duplicates across all campaigns" at bounding box center [816, 532] width 218 height 33
click at [774, 530] on label "Check for duplicates across all campaigns" at bounding box center [825, 532] width 202 height 13
click at [721, 530] on button "Check for duplicates across all campaigns" at bounding box center [714, 532] width 13 height 13
click at [813, 621] on button "Upload All" at bounding box center [816, 617] width 98 height 33
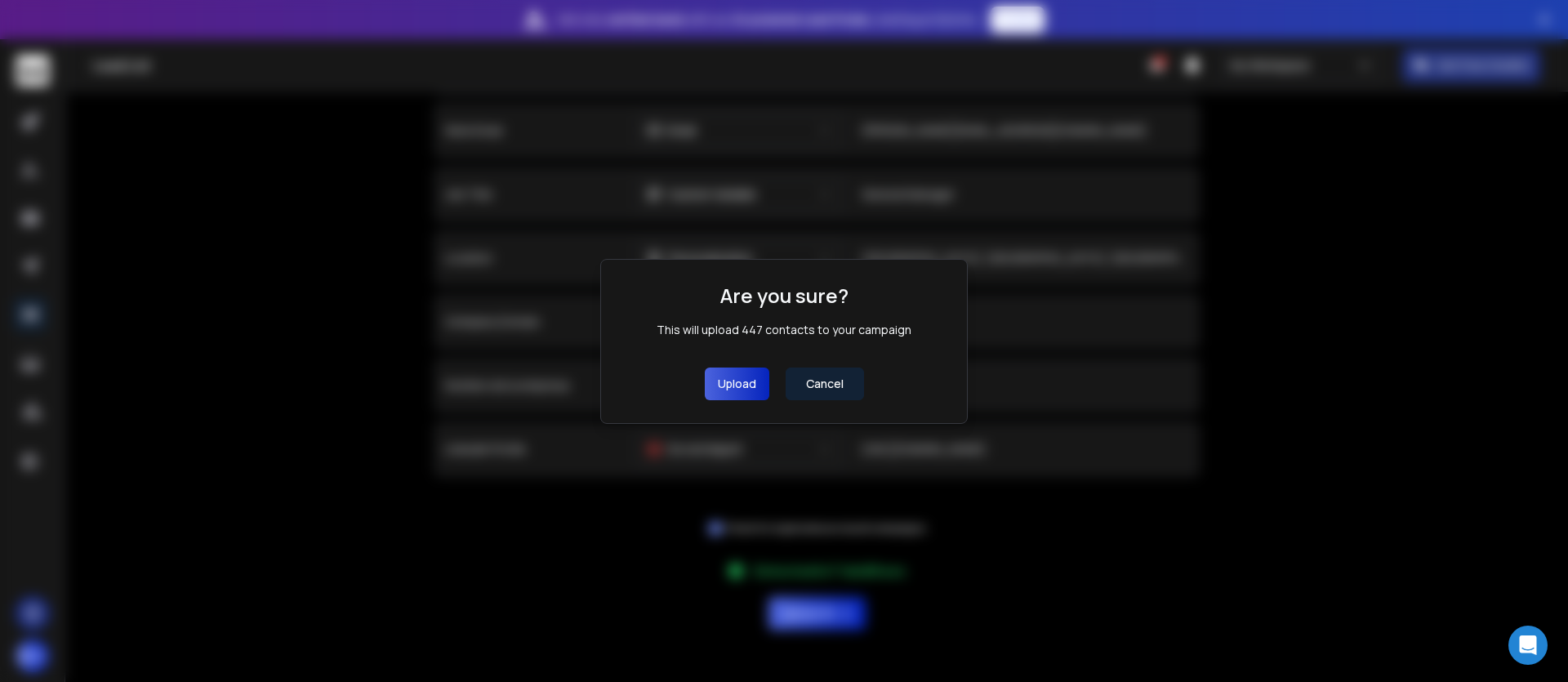
click at [746, 391] on button "Upload" at bounding box center [737, 383] width 64 height 33
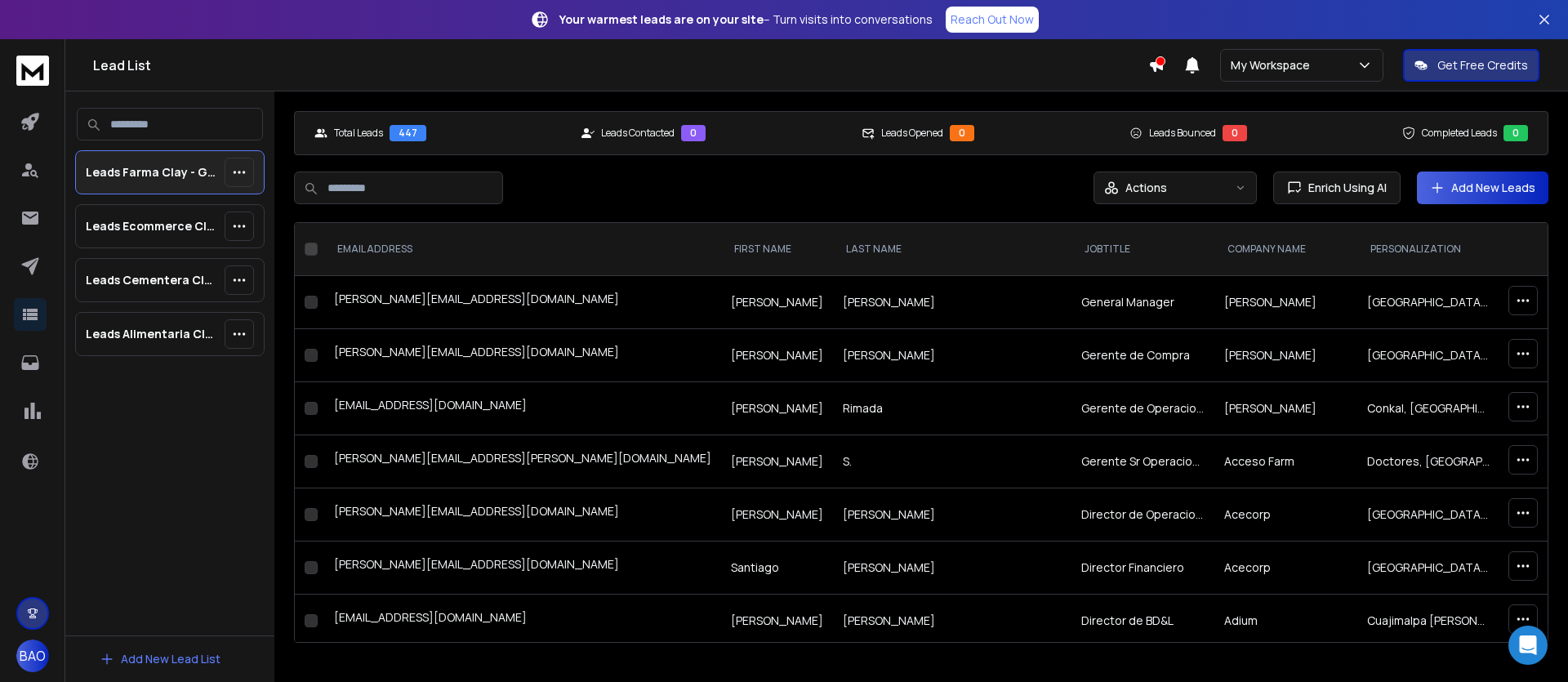
click at [164, 229] on p "Leads Ecommerce Clay - GT+plastics" at bounding box center [152, 226] width 132 height 17
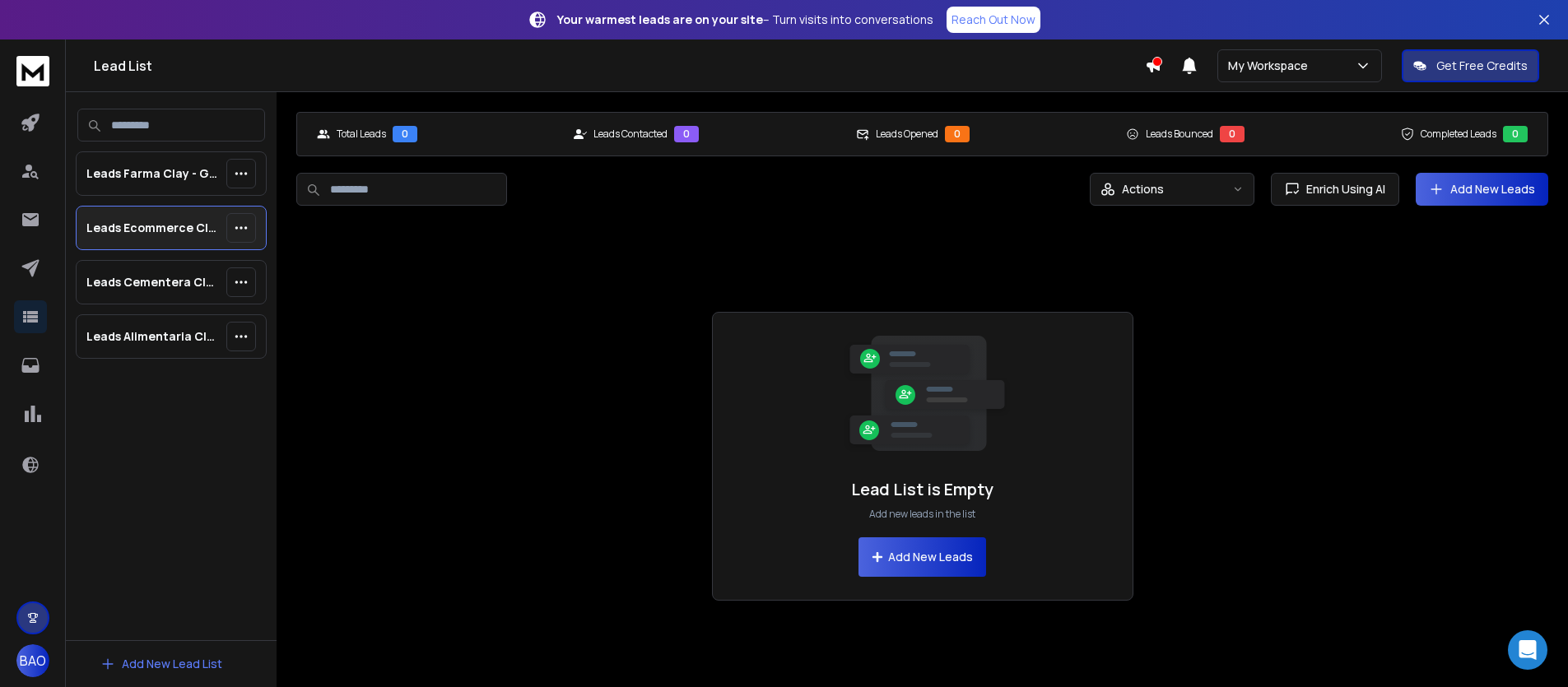
click at [936, 561] on button "Add New Leads" at bounding box center [922, 556] width 127 height 40
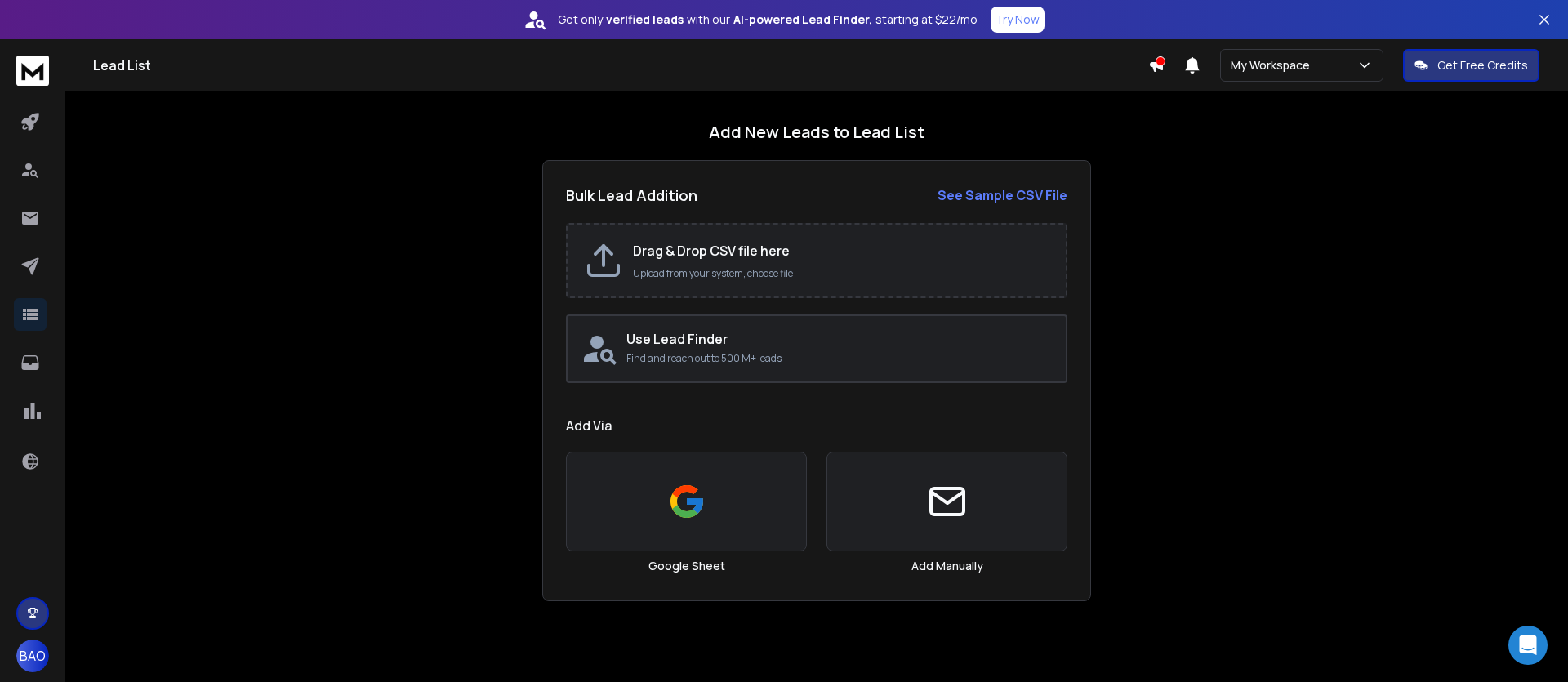
click at [776, 267] on p "Upload from your system, choose file" at bounding box center [841, 274] width 417 height 13
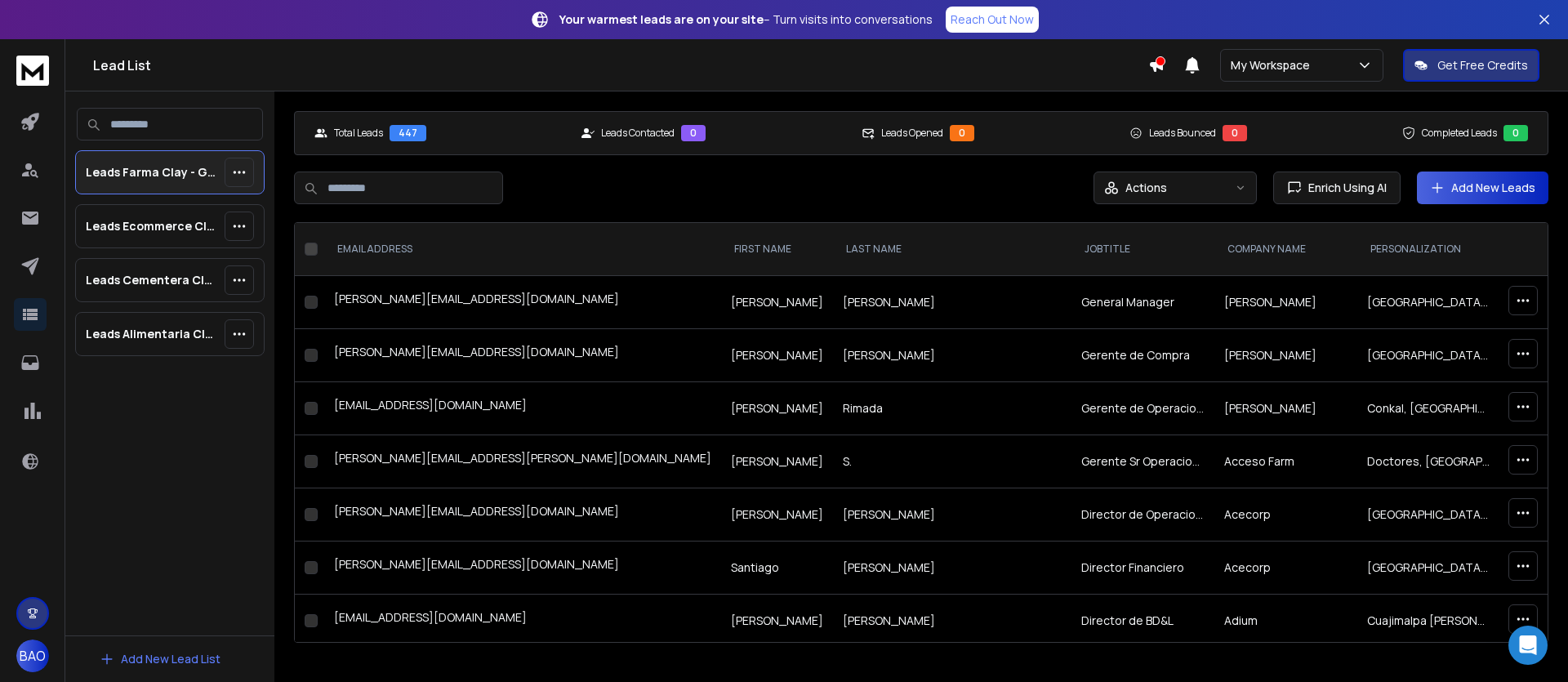
click at [177, 228] on p "Leads Ecommerce Clay - GT+plastics" at bounding box center [152, 226] width 132 height 17
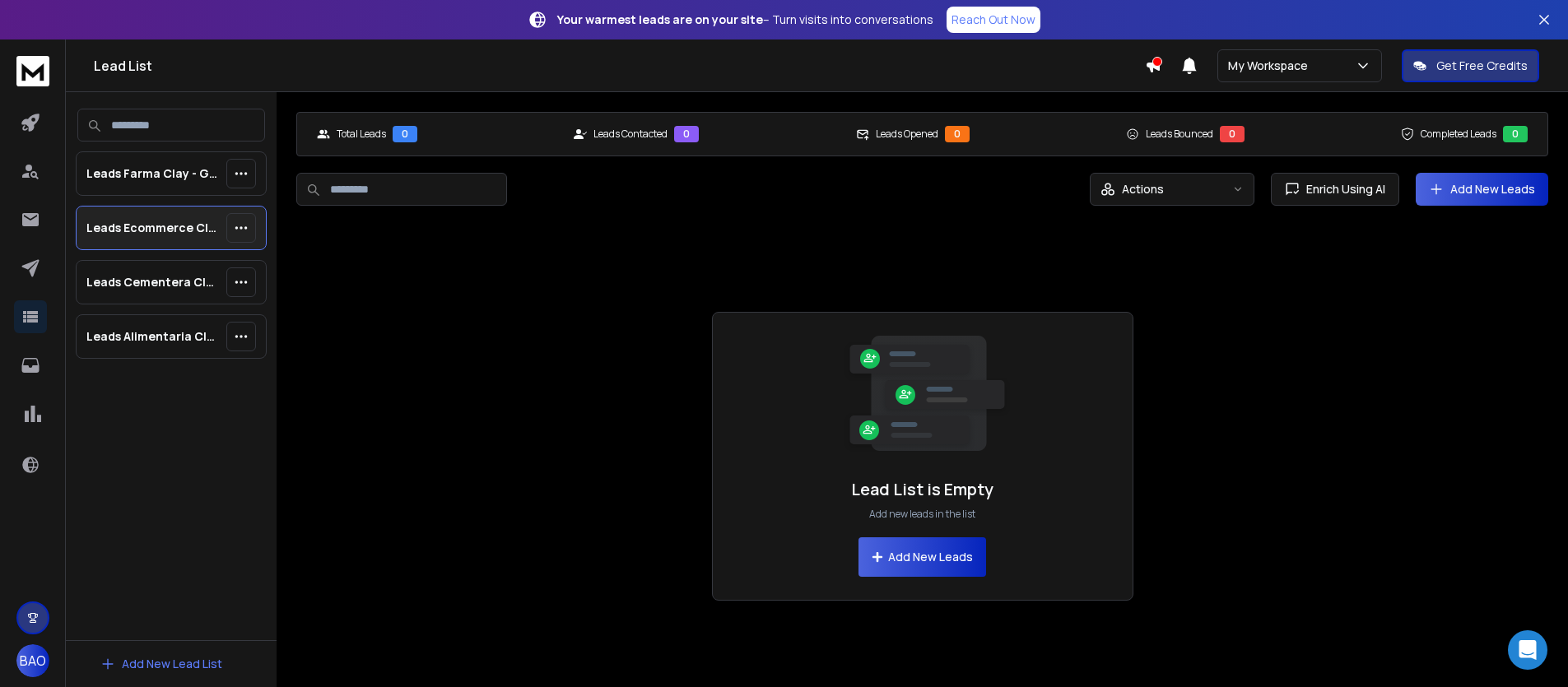
click at [876, 540] on button "Add New Leads" at bounding box center [922, 556] width 127 height 40
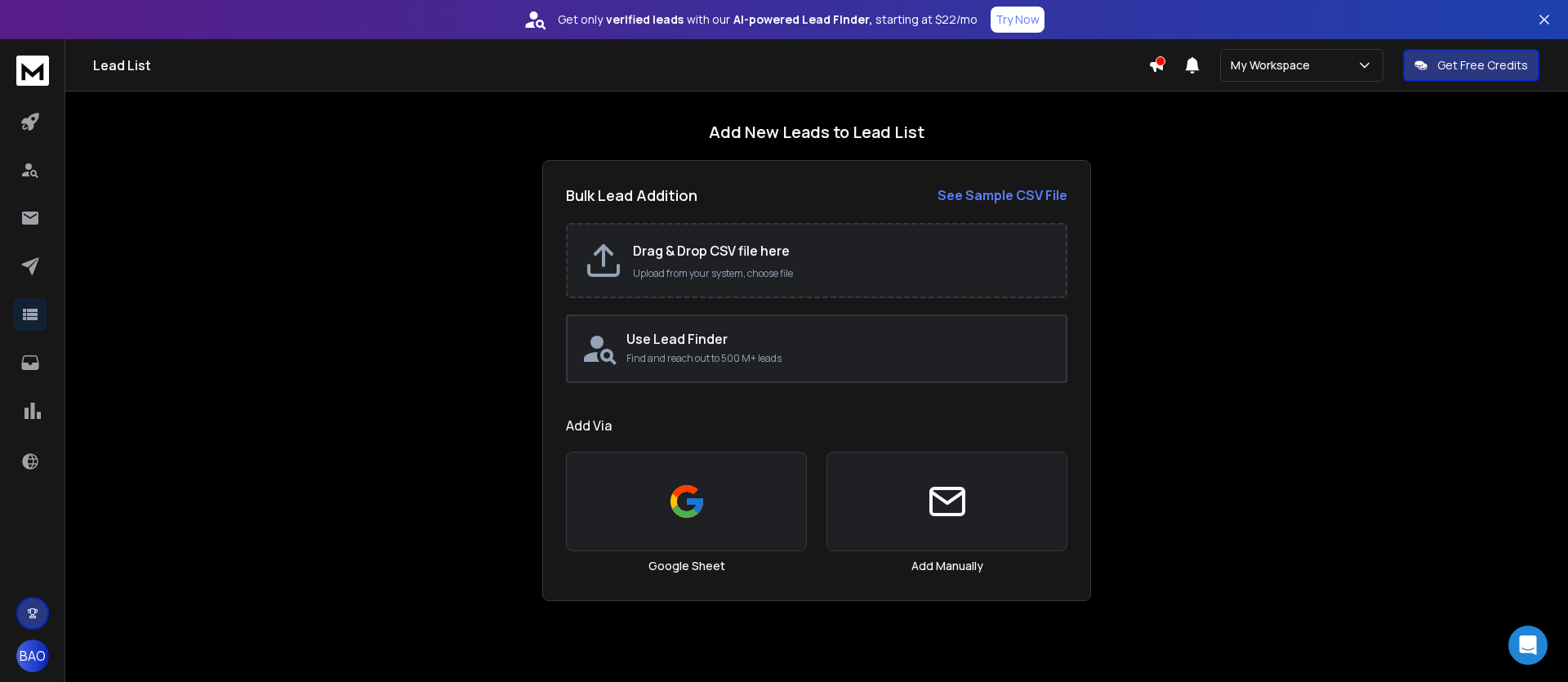
click at [758, 213] on div "Bulk Lead Addition See Sample CSV File Drag & Drop CSV file here Upload from yo…" at bounding box center [816, 284] width 501 height 199
click at [774, 248] on h2 "Drag & Drop CSV file here" at bounding box center [841, 250] width 417 height 19
type input "**********"
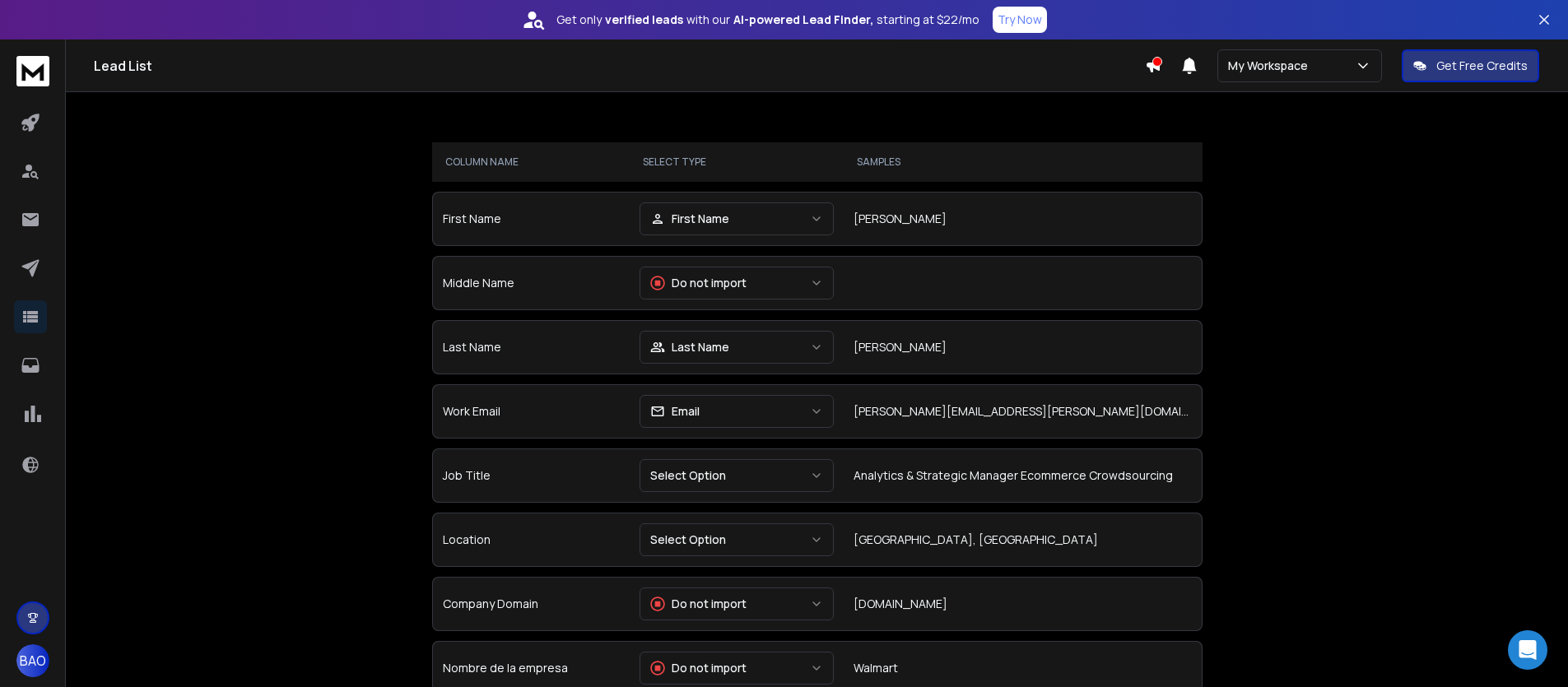
scroll to position [362, 0]
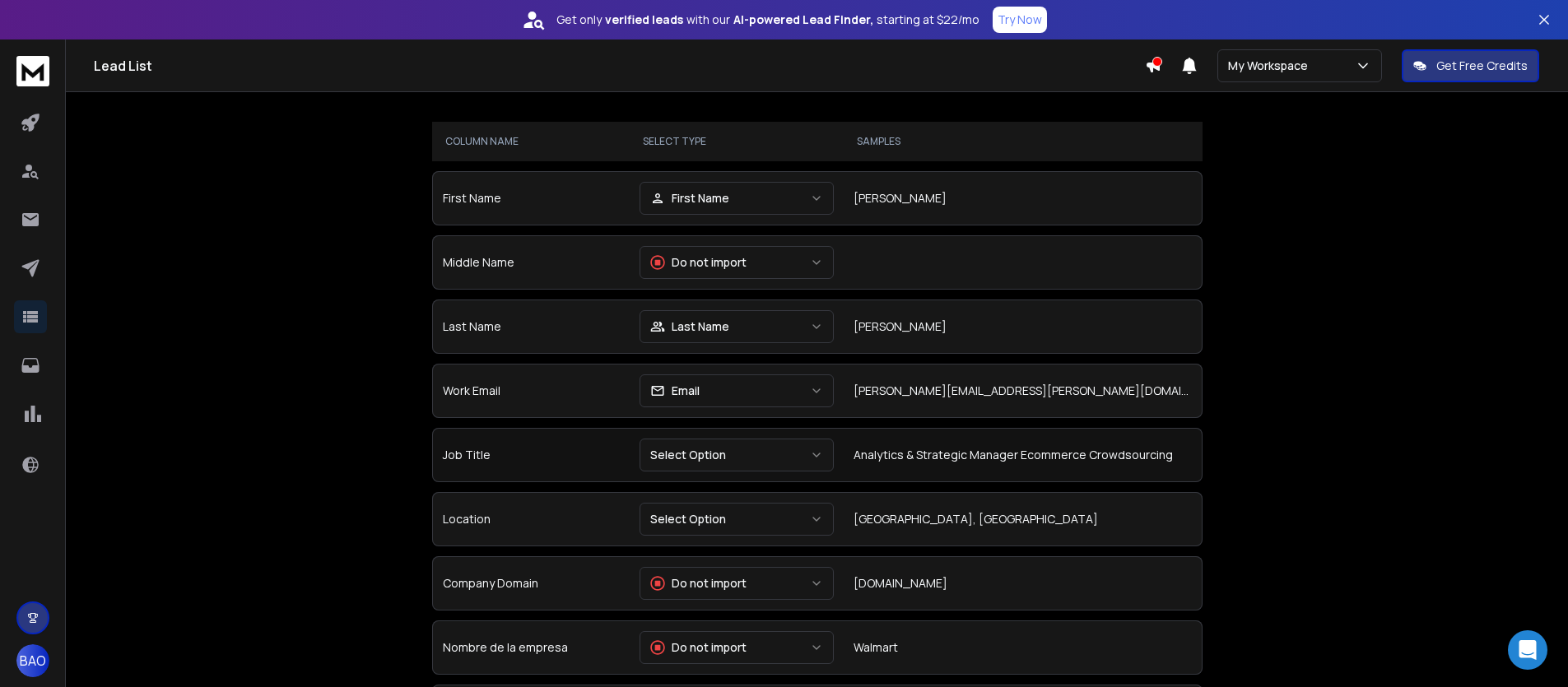
click at [734, 438] on button "Select Option" at bounding box center [736, 454] width 194 height 33
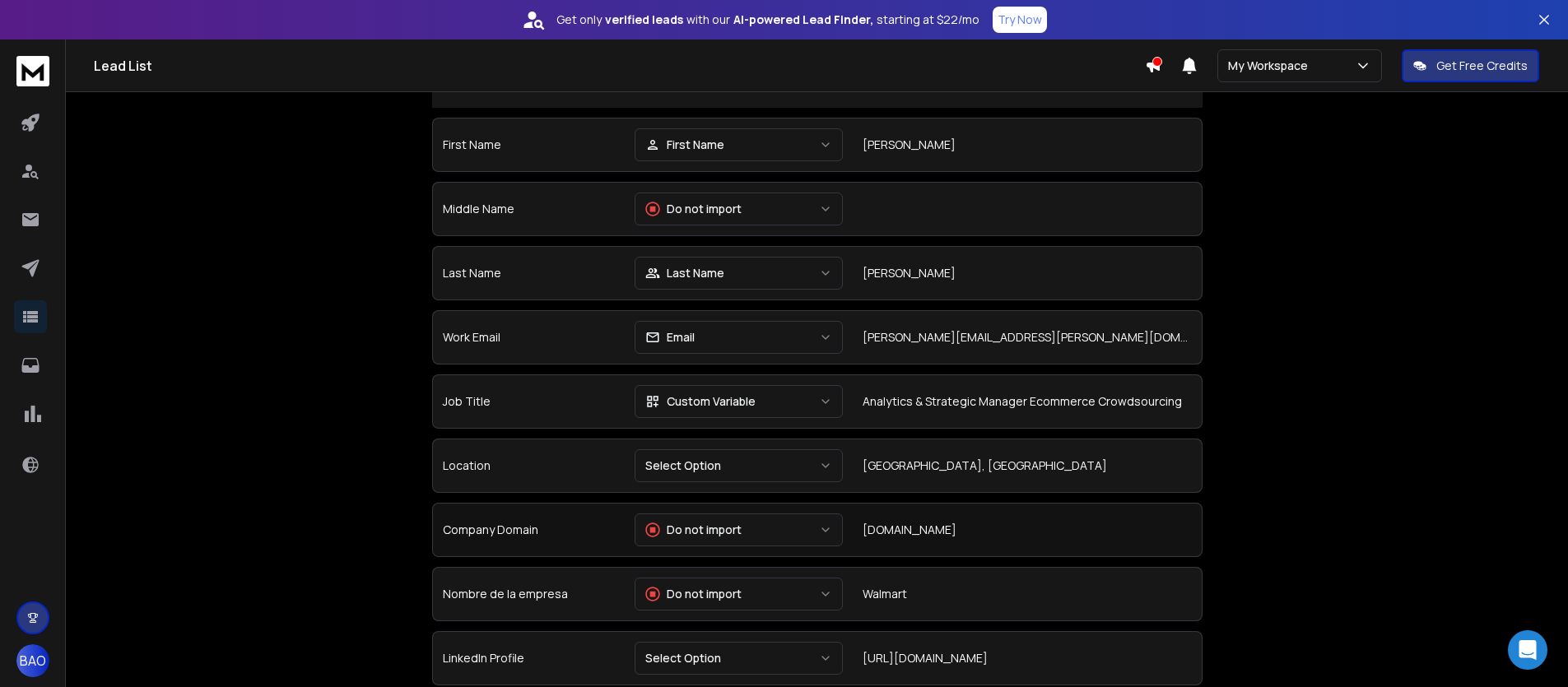
scroll to position [426, 0]
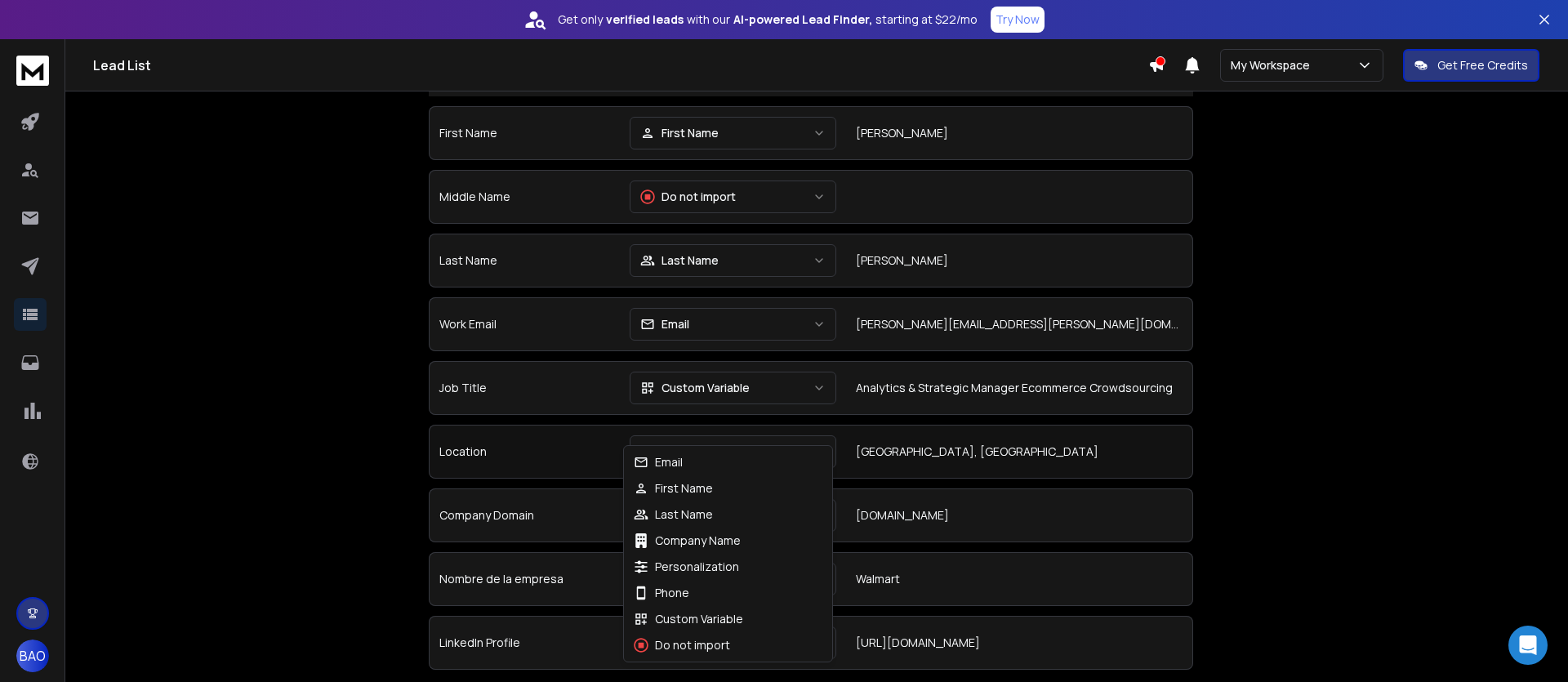
click at [731, 435] on button "Select Option" at bounding box center [733, 451] width 206 height 33
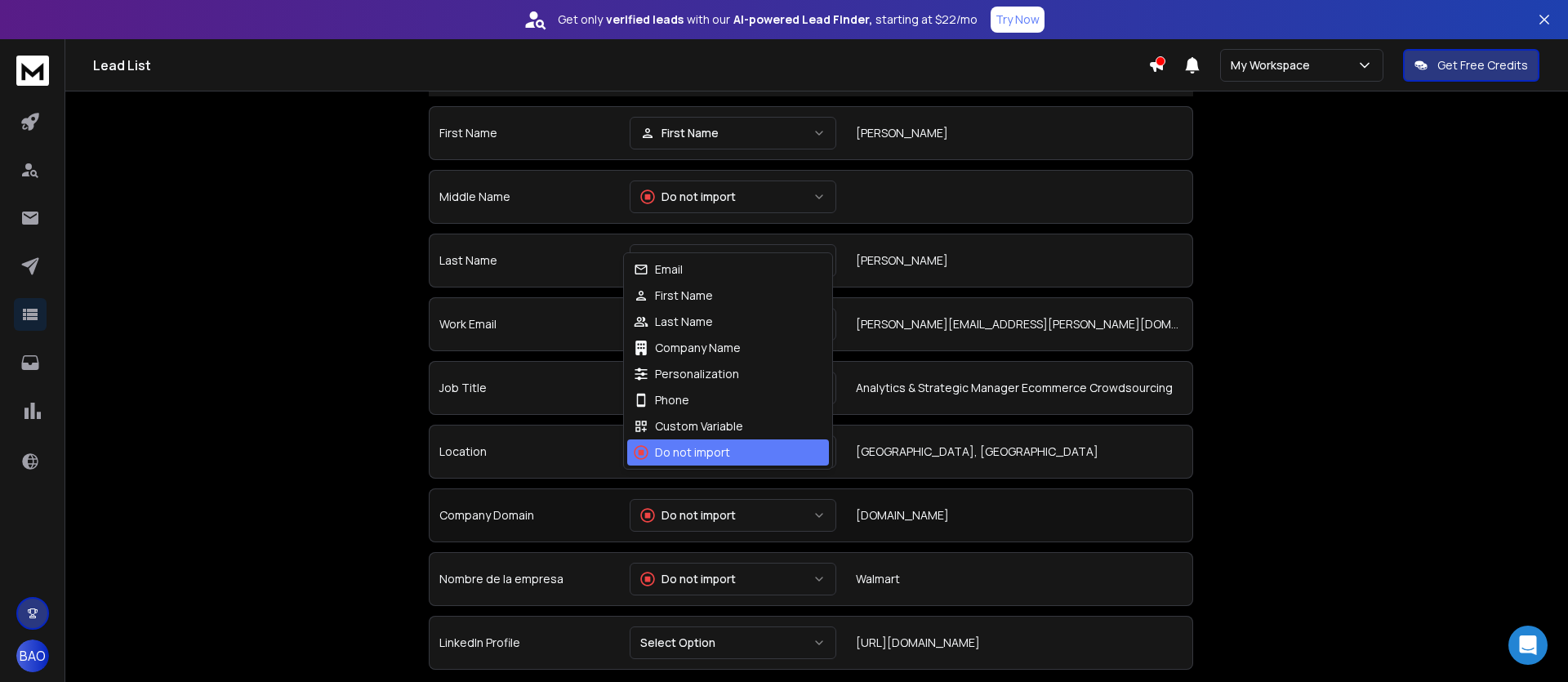
click at [697, 499] on button "Do not import" at bounding box center [733, 515] width 206 height 33
click at [708, 571] on div "Do not import" at bounding box center [688, 579] width 95 height 17
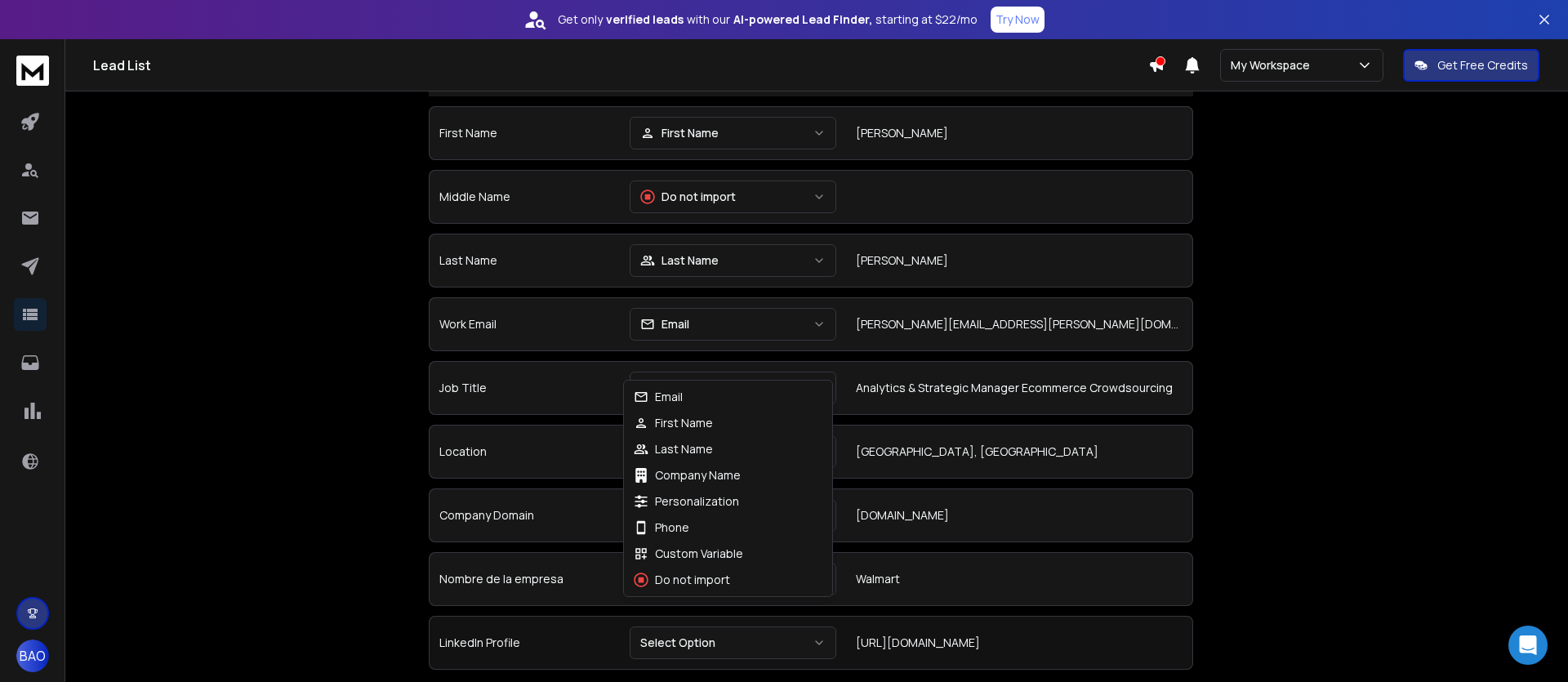
click at [733, 626] on button "Select Option" at bounding box center [733, 642] width 206 height 33
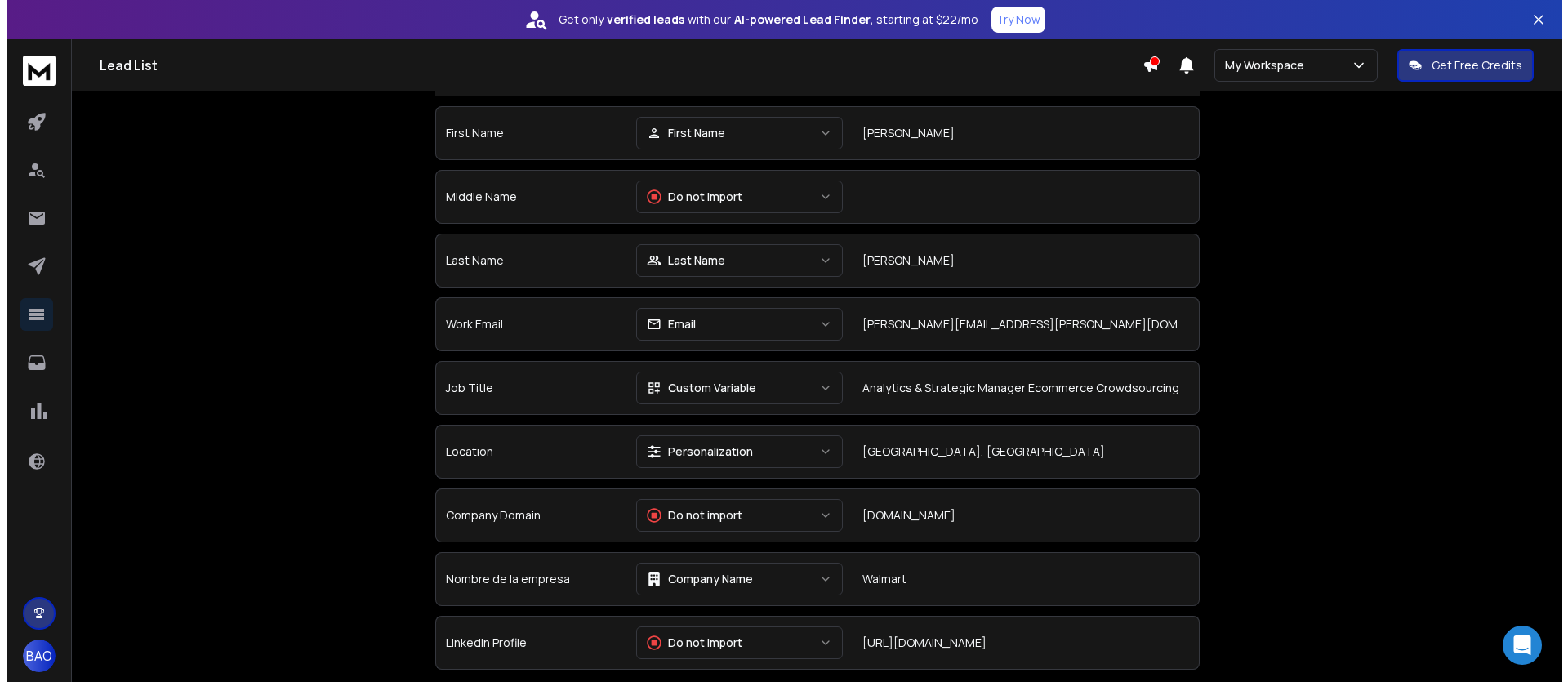
scroll to position [590, 0]
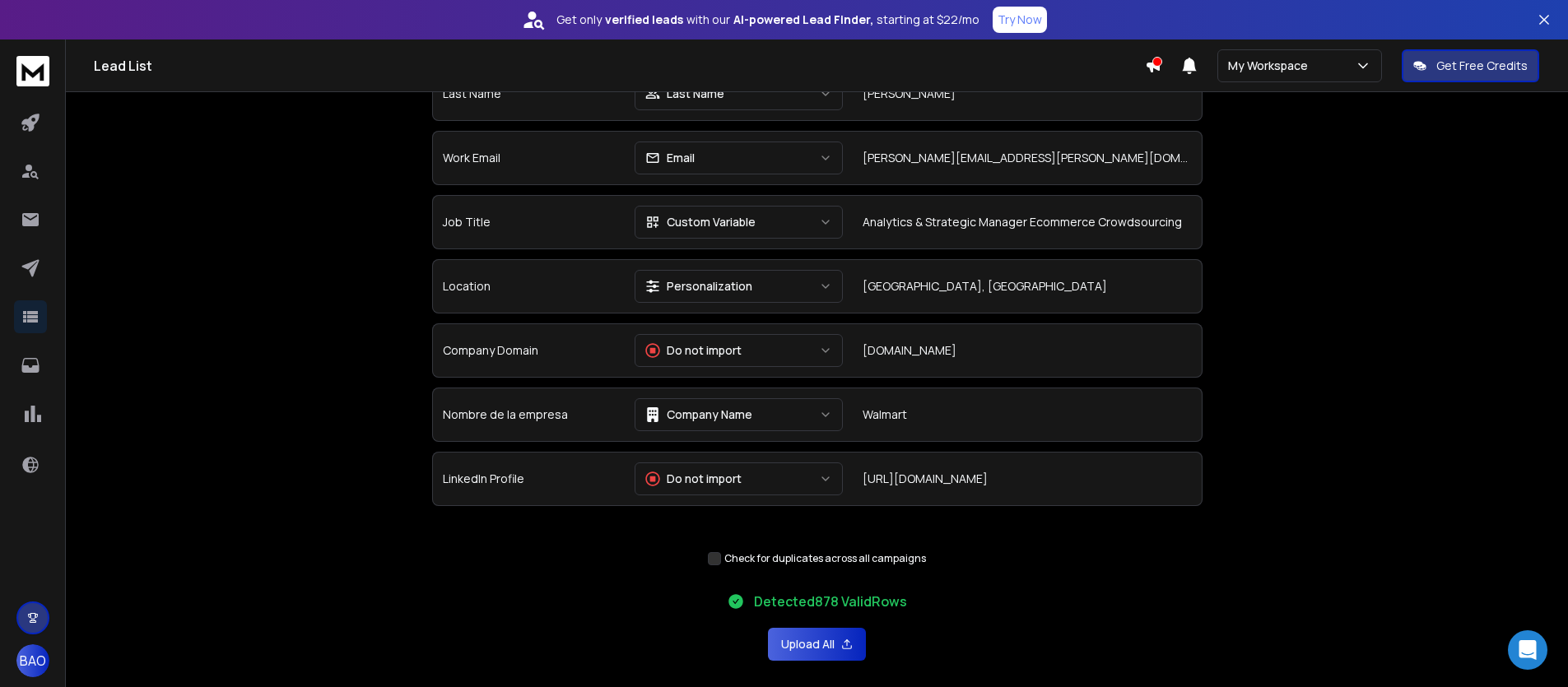
click at [814, 552] on label "Check for duplicates across all campaigns" at bounding box center [825, 559] width 202 height 13
click at [721, 552] on button "Check for duplicates across all campaigns" at bounding box center [714, 559] width 13 height 13
click at [827, 627] on button "Upload All" at bounding box center [816, 643] width 98 height 33
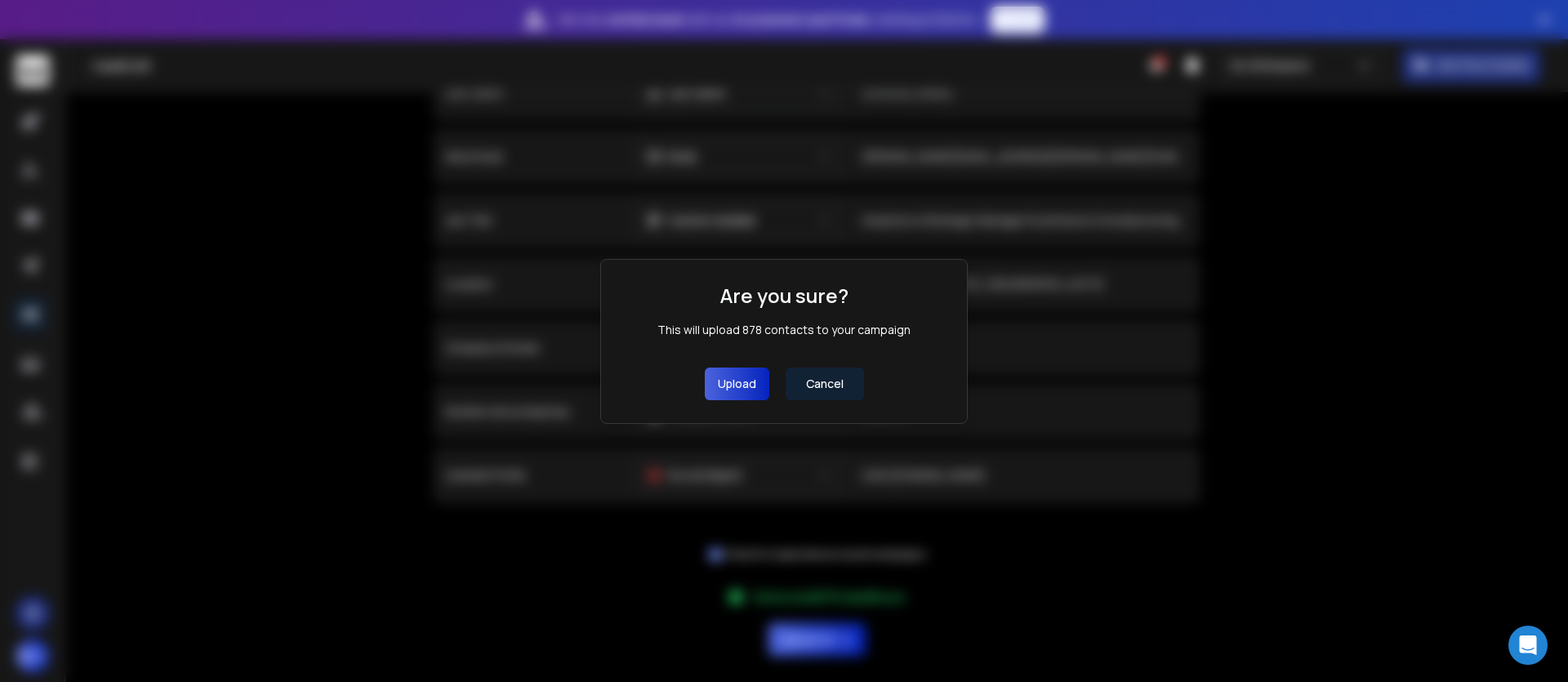
click at [764, 383] on button "Upload" at bounding box center [737, 383] width 64 height 33
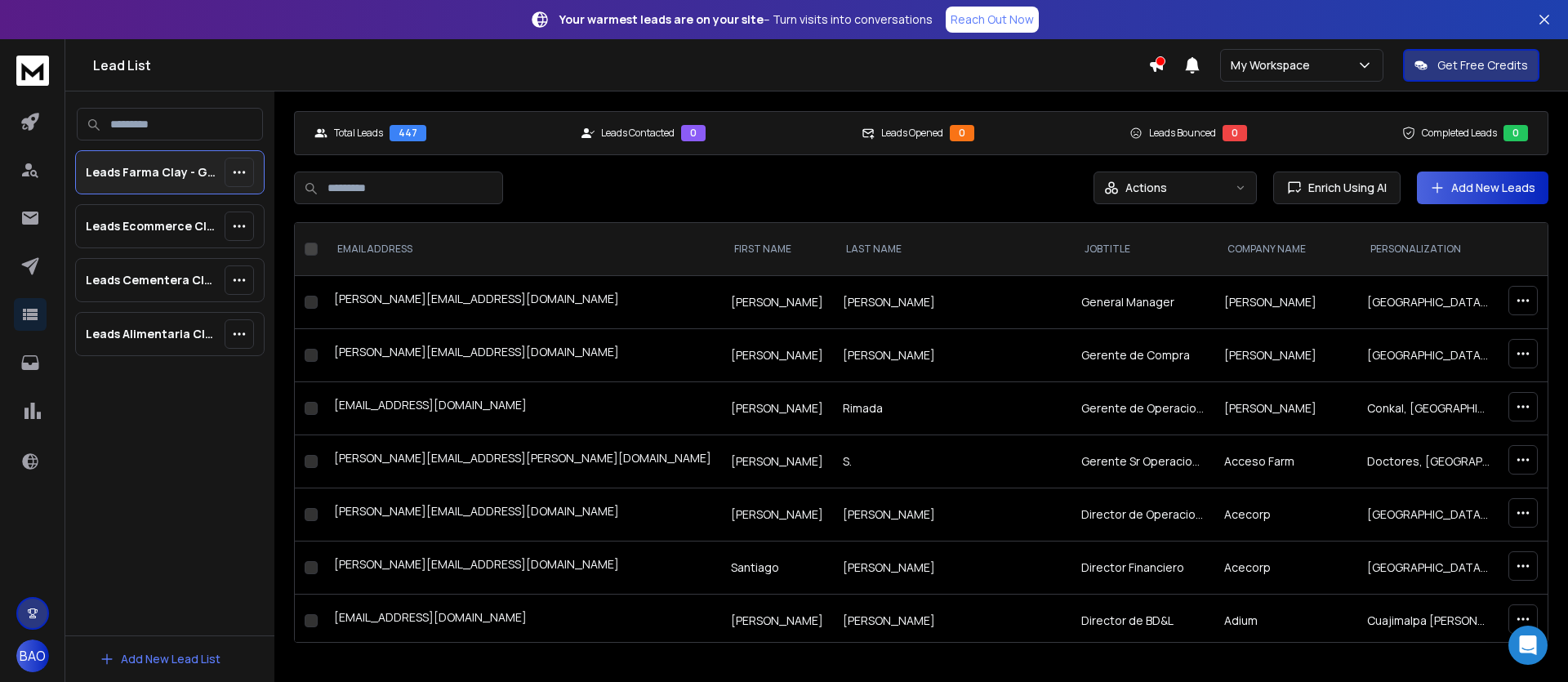
click at [143, 224] on p "Leads Ecommerce Clay - GT+plastics" at bounding box center [152, 226] width 132 height 17
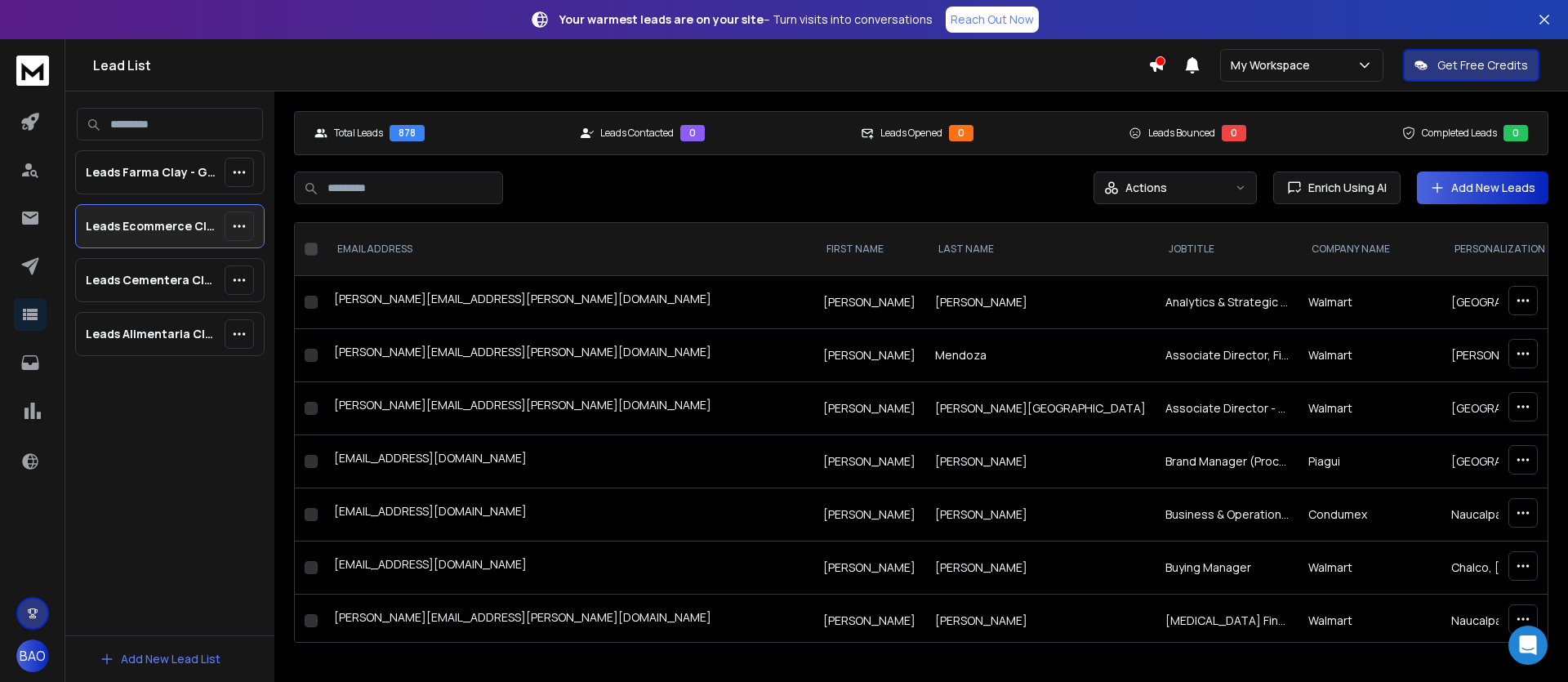
click at [177, 280] on p "Leads Cementera Clay - GT+plastics" at bounding box center [152, 280] width 132 height 17
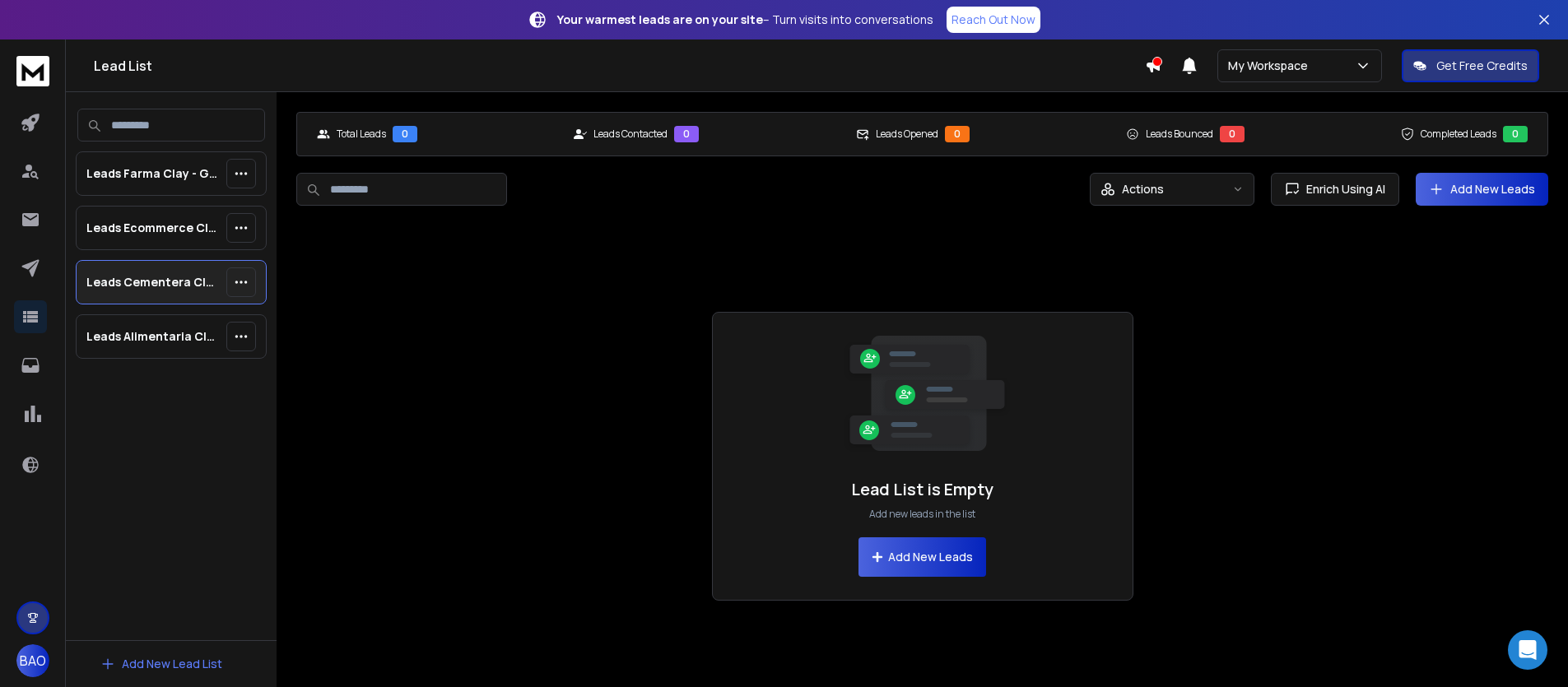
click at [895, 555] on button "Add New Leads" at bounding box center [922, 556] width 127 height 40
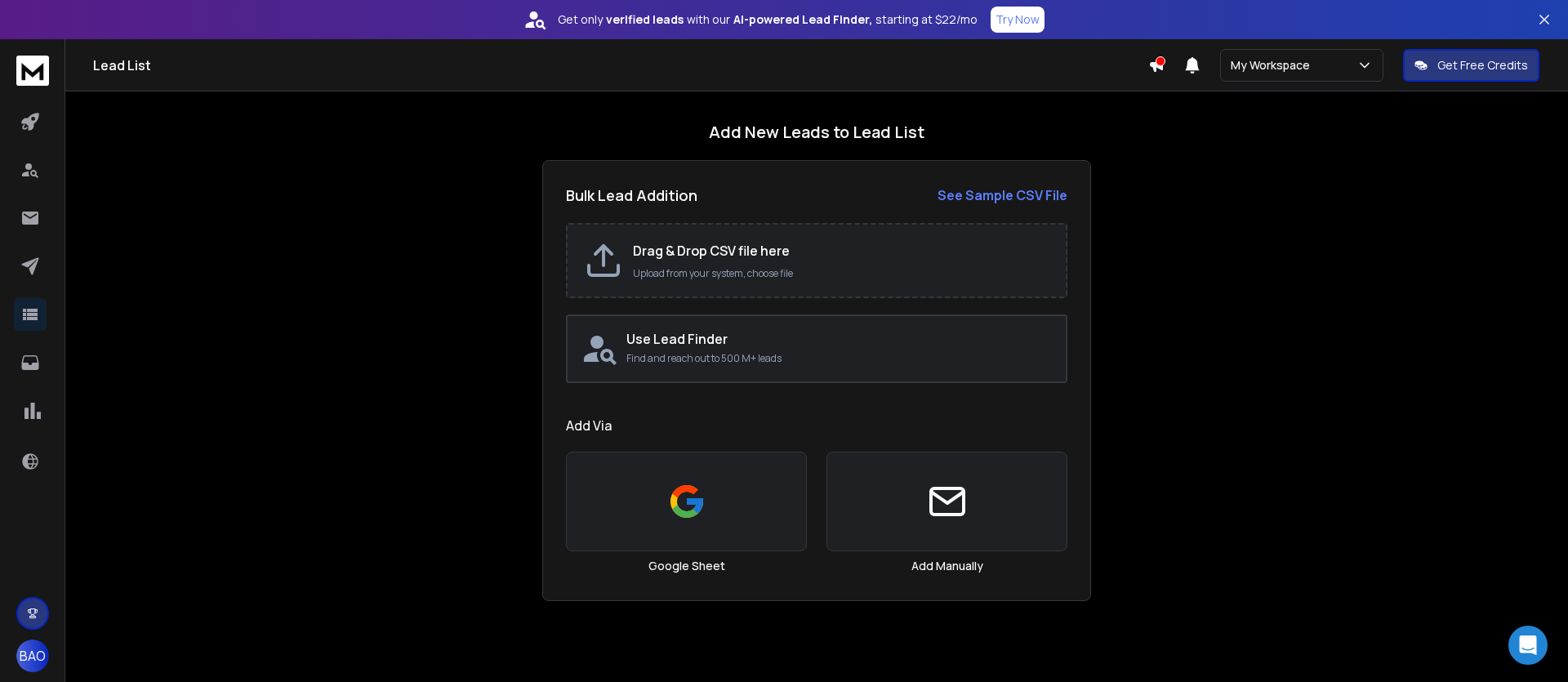
click at [771, 271] on p "Upload from your system, choose file" at bounding box center [841, 274] width 417 height 13
type input "**********"
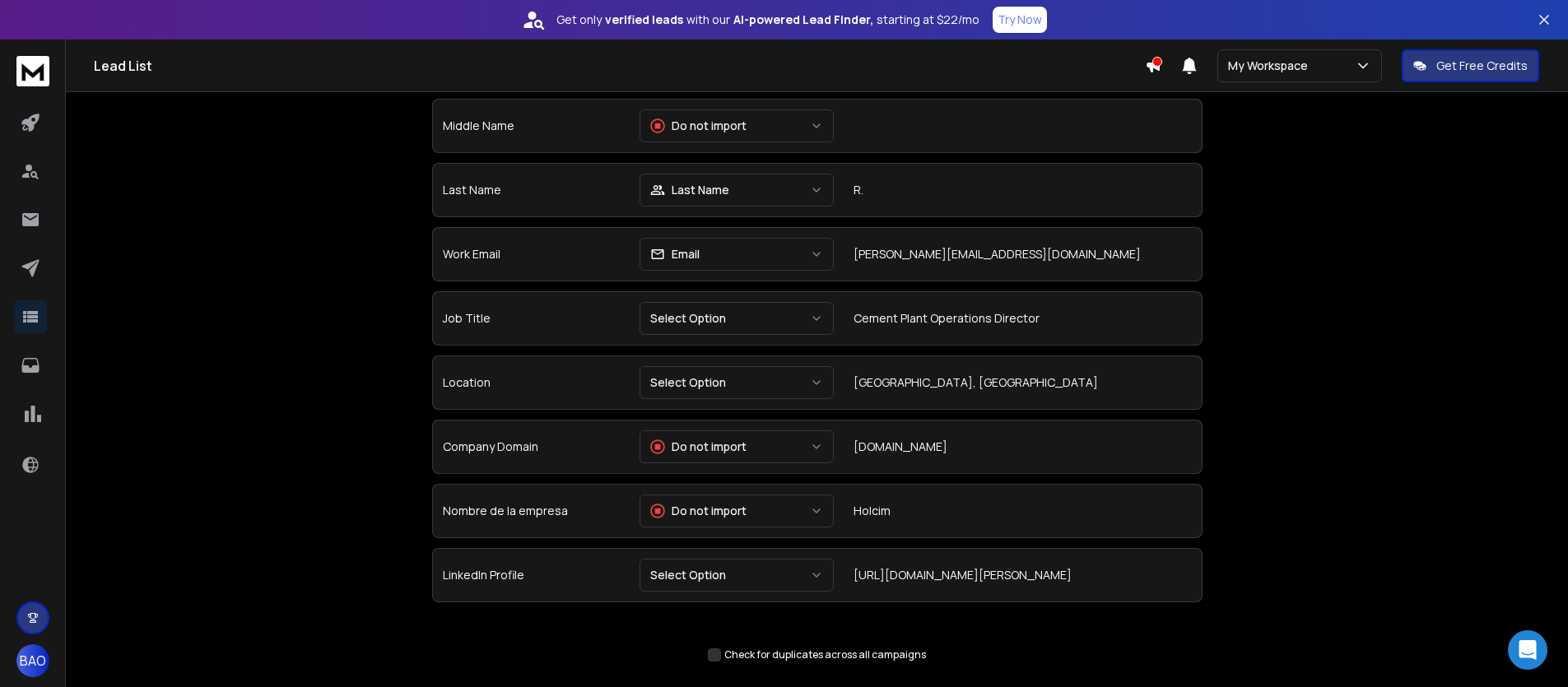
scroll to position [594, 0]
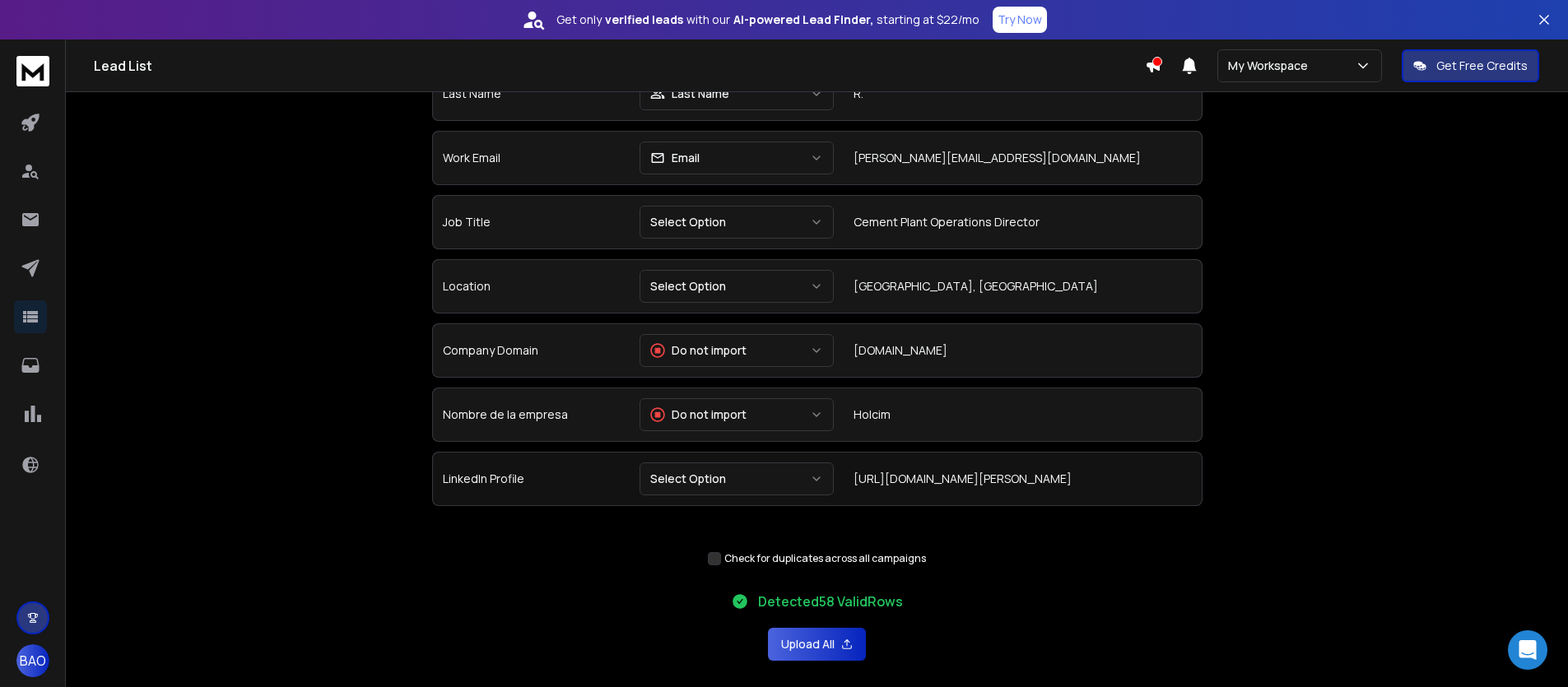
click at [694, 470] on td "Select Option" at bounding box center [736, 479] width 214 height 54
click at [695, 462] on button "Select Option" at bounding box center [736, 478] width 194 height 33
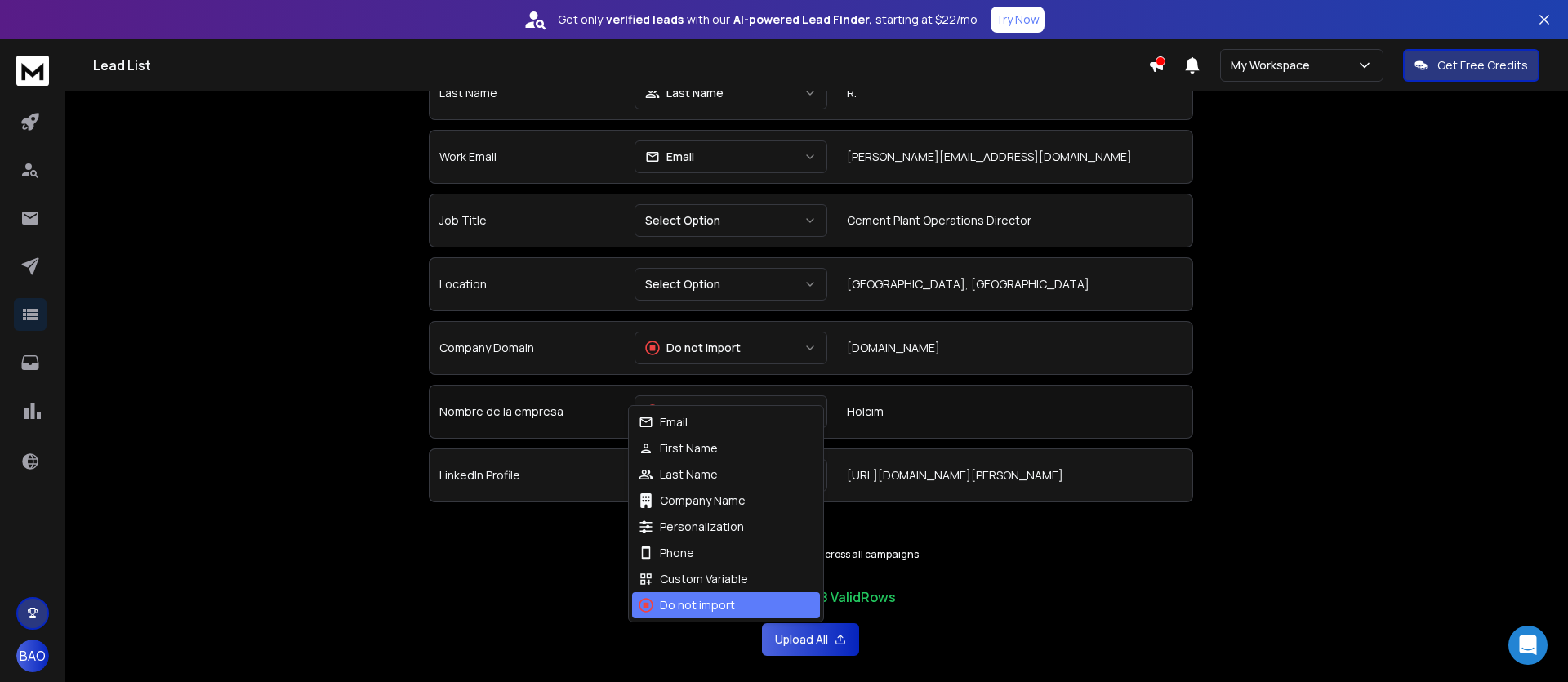
click at [687, 403] on div "Do not import" at bounding box center [693, 412] width 95 height 17
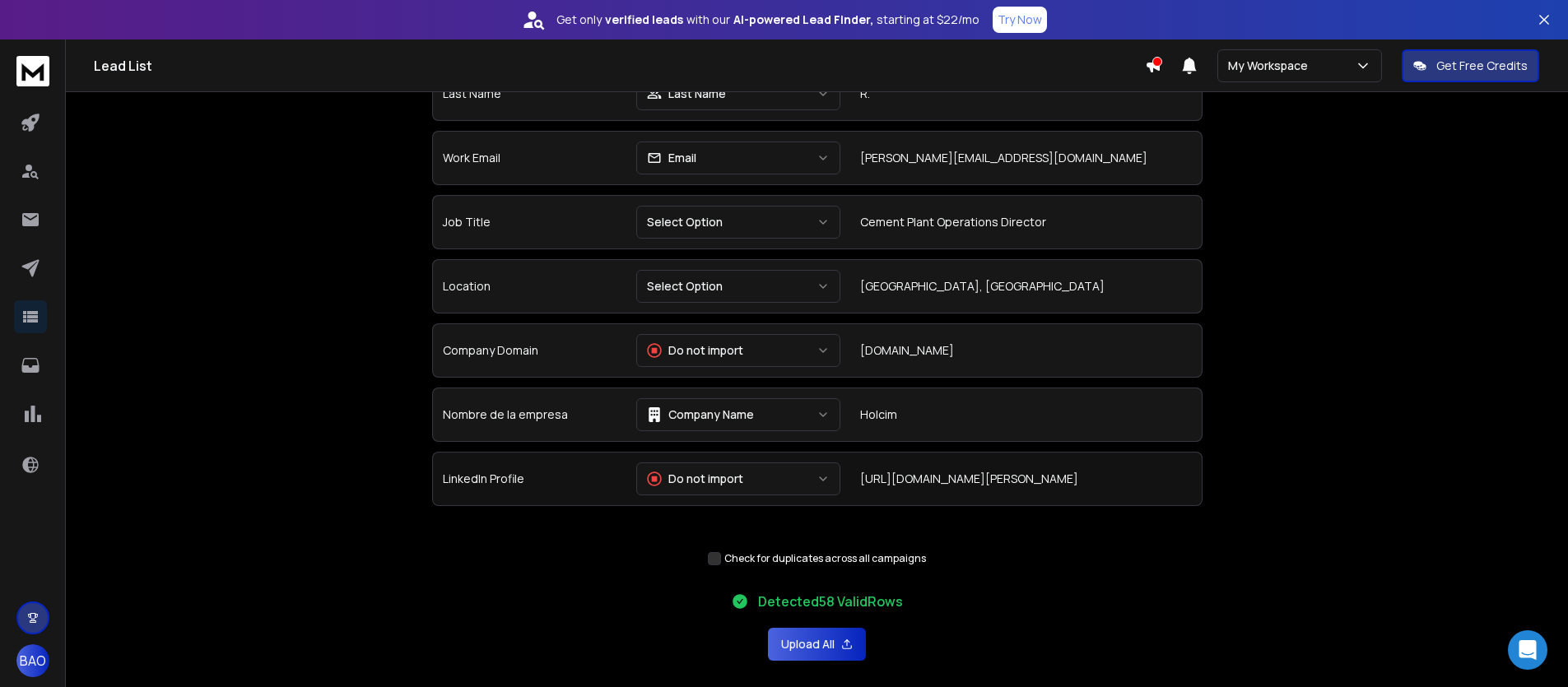
click at [640, 462] on button "Do not import" at bounding box center [738, 478] width 204 height 33
click at [549, 452] on td "LinkedIn Profile" at bounding box center [529, 479] width 194 height 54
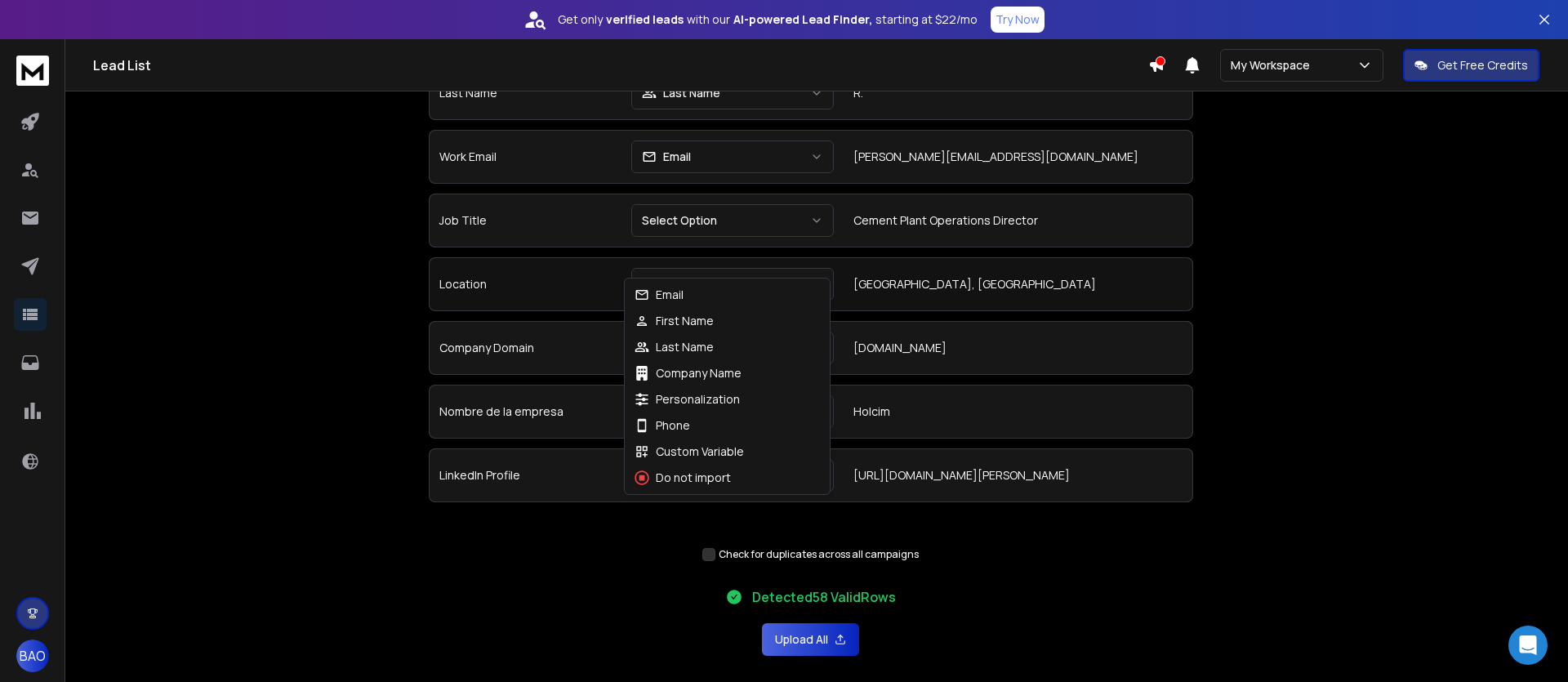
click at [722, 268] on button "Select Option" at bounding box center [733, 284] width 203 height 33
drag, startPoint x: 722, startPoint y: 385, endPoint x: 720, endPoint y: 394, distance: 9.2
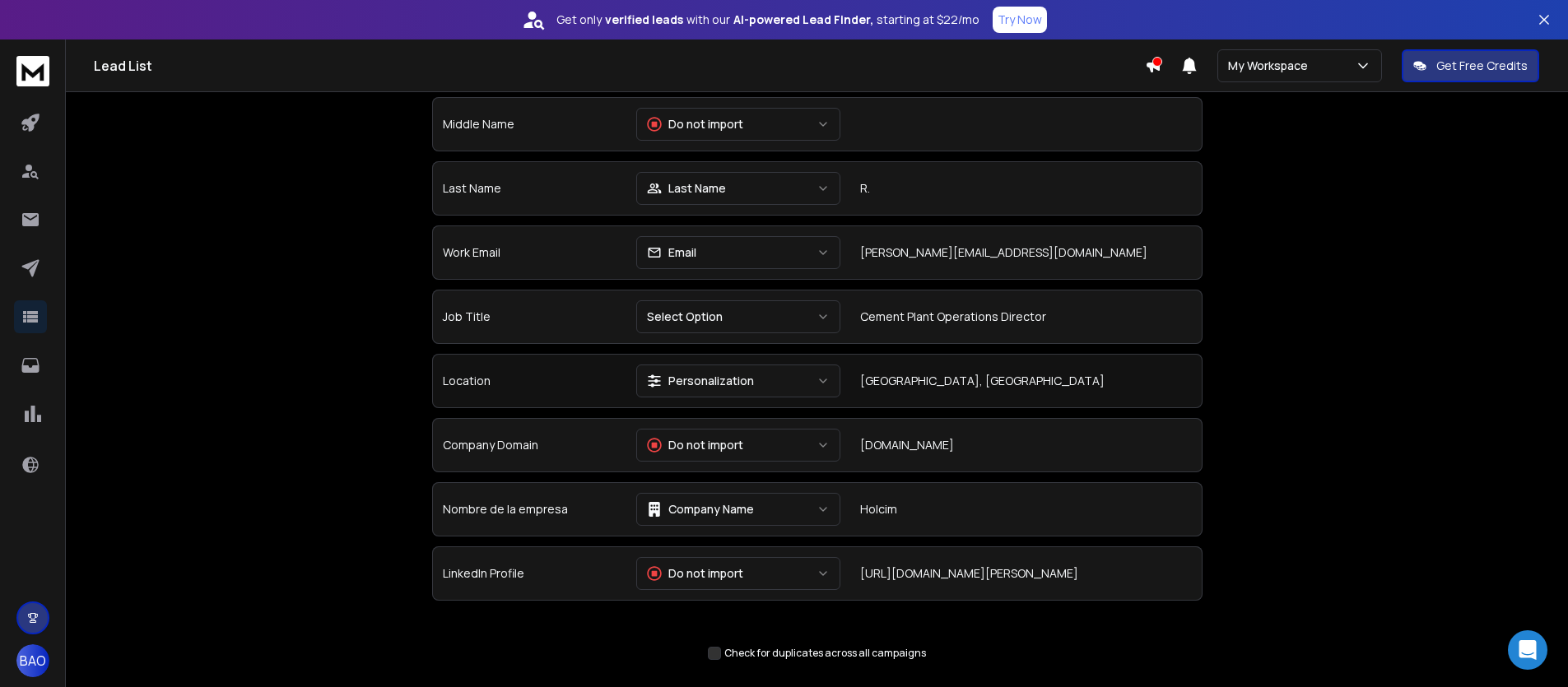
scroll to position [479, 0]
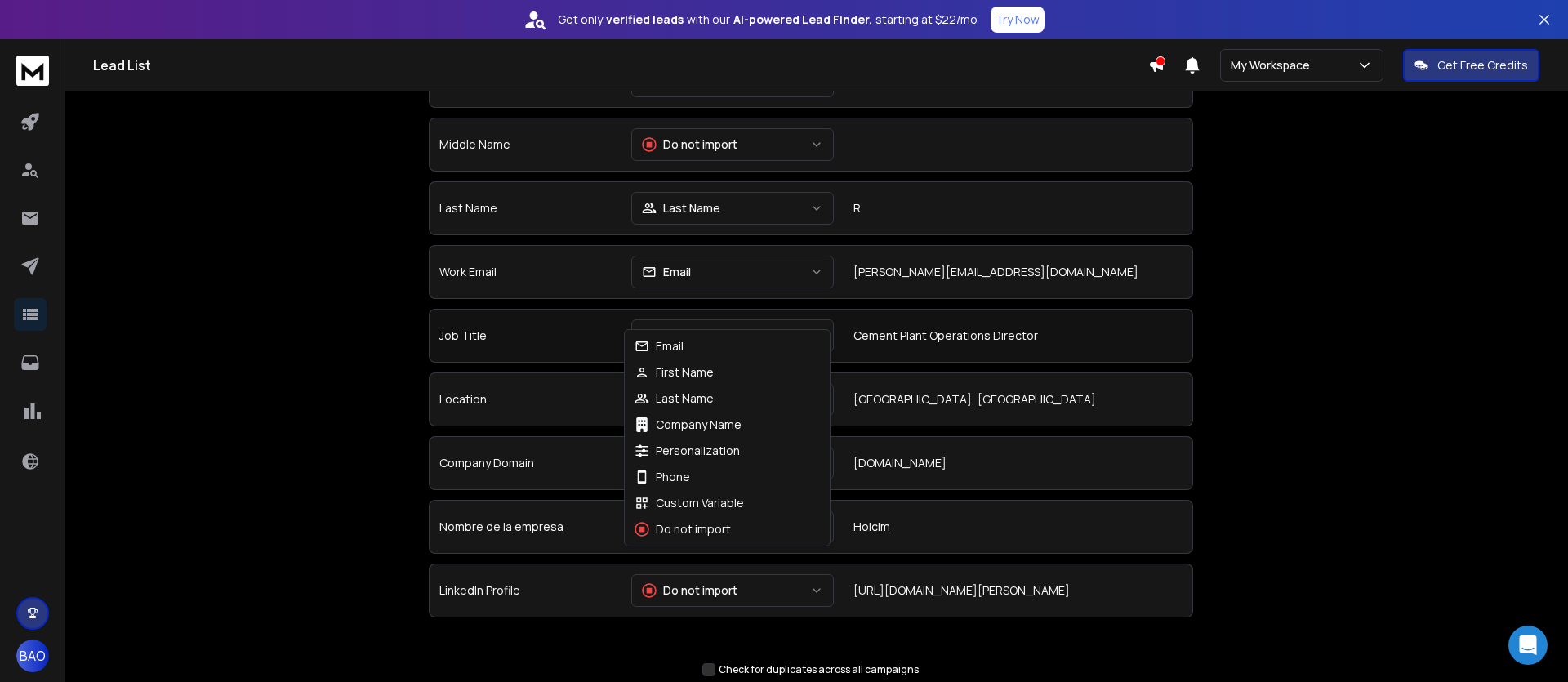
click at [718, 319] on button "Select Option" at bounding box center [733, 335] width 203 height 33
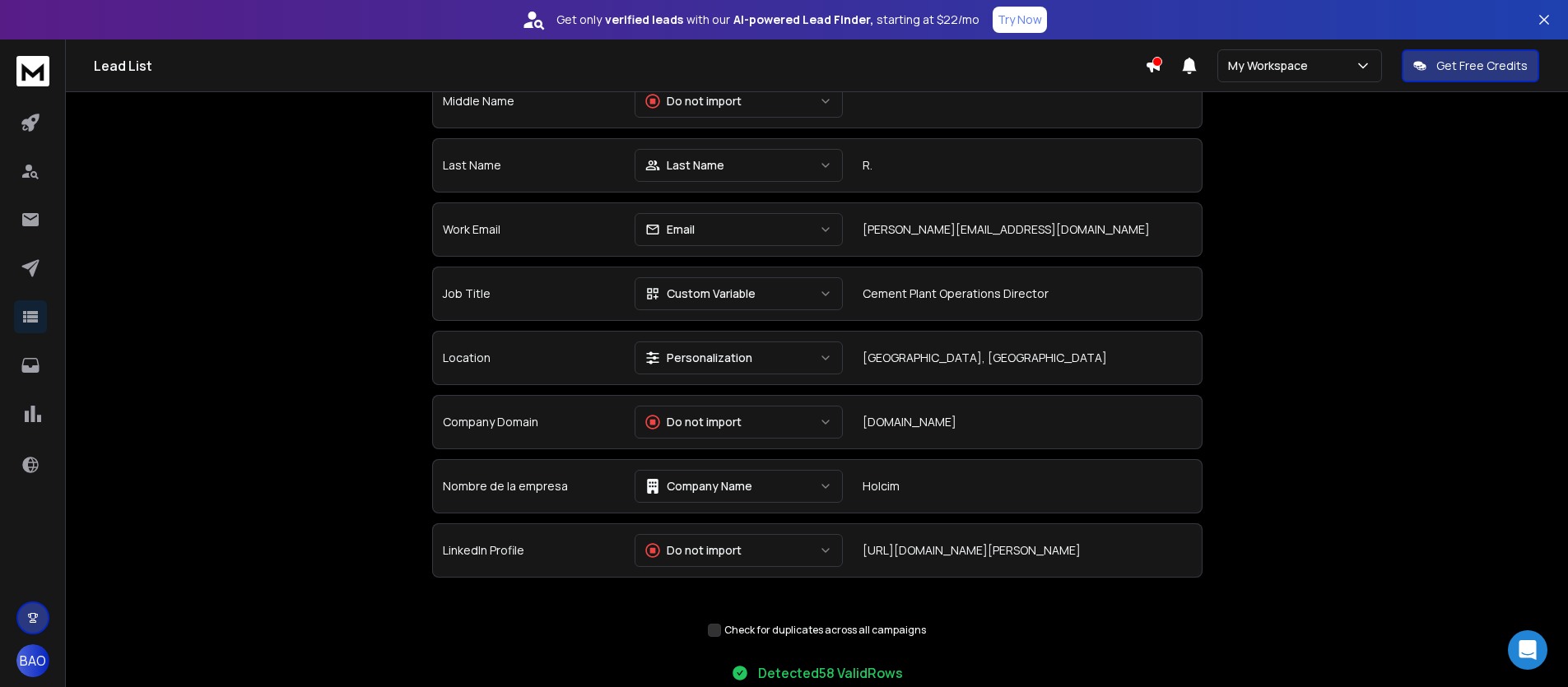
scroll to position [541, 0]
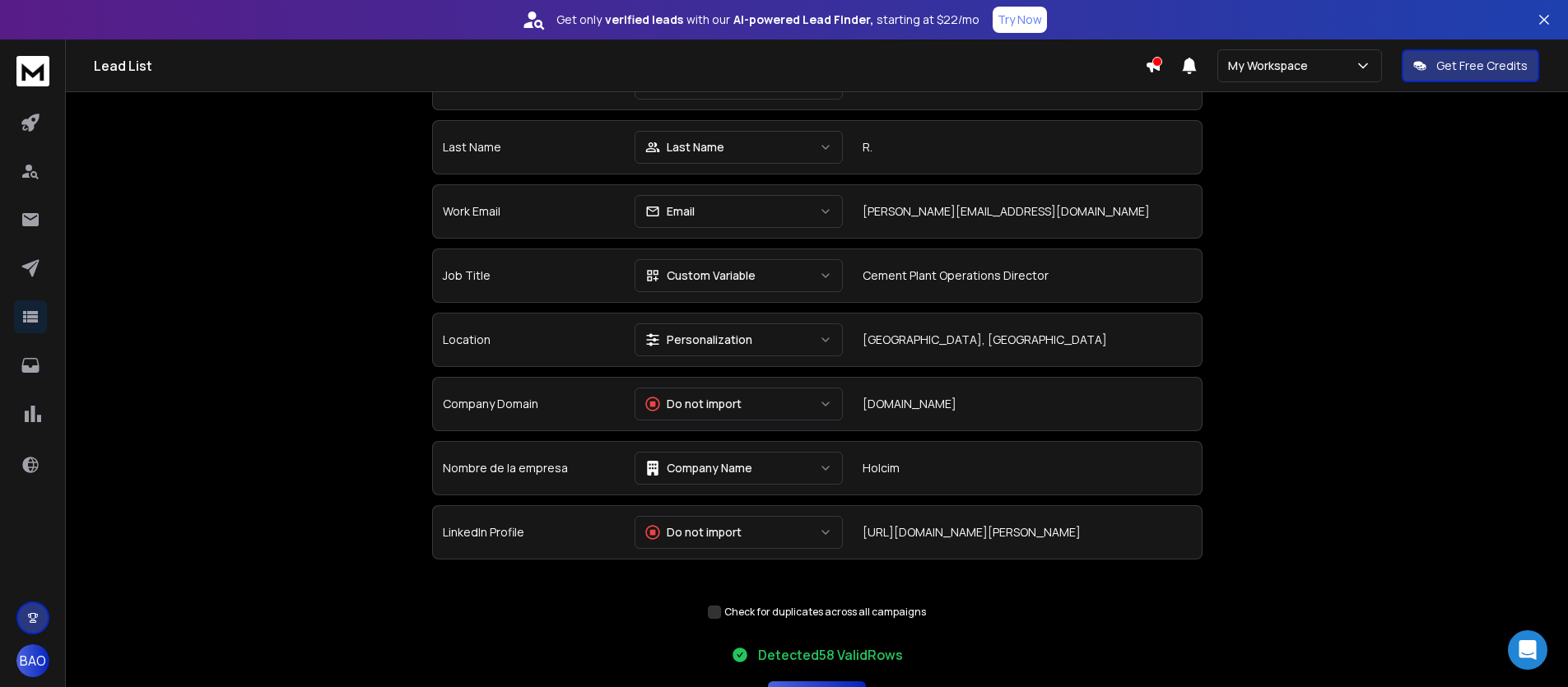
click at [747, 595] on div "Check for duplicates across all campaigns" at bounding box center [816, 611] width 218 height 33
click at [752, 605] on label "Check for duplicates across all campaigns" at bounding box center [825, 612] width 202 height 13
click at [721, 605] on button "Check for duplicates across all campaigns" at bounding box center [714, 612] width 13 height 13
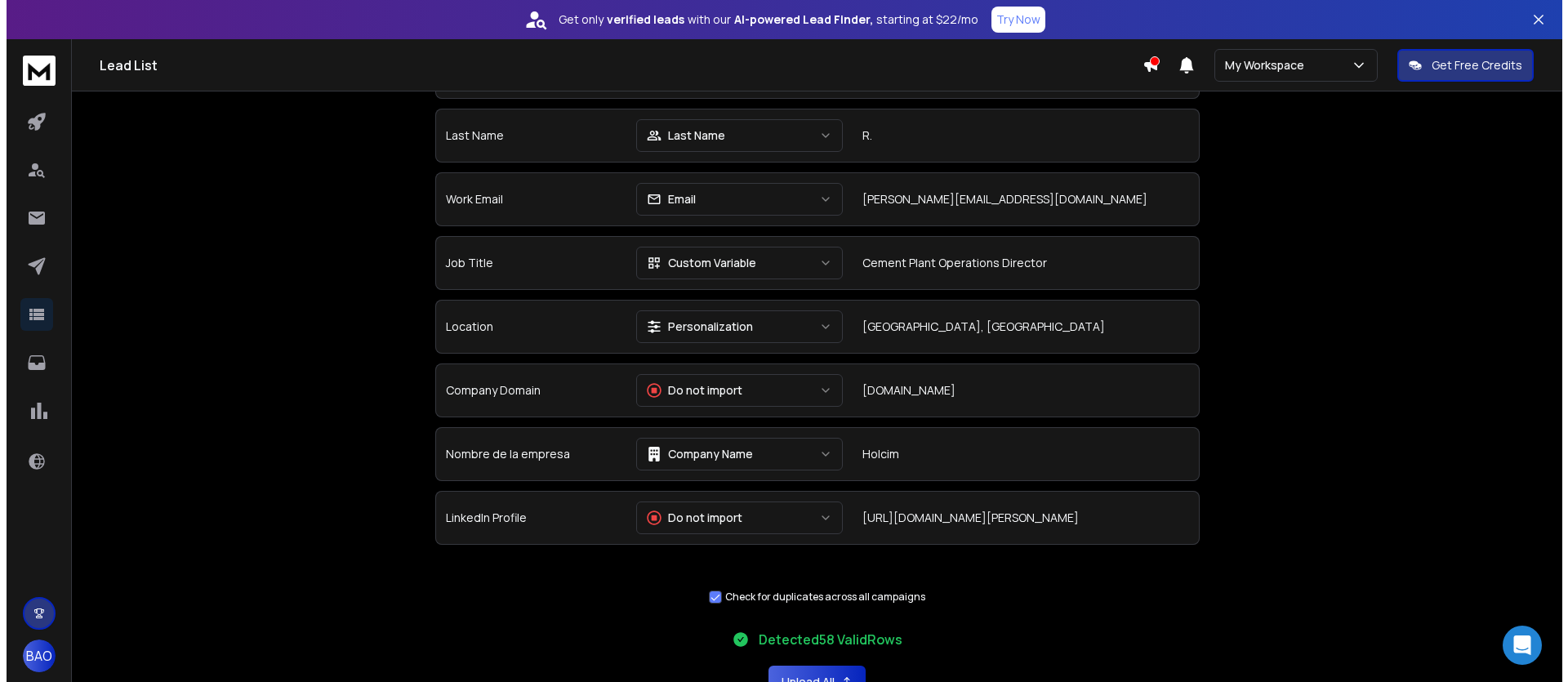
scroll to position [569, 0]
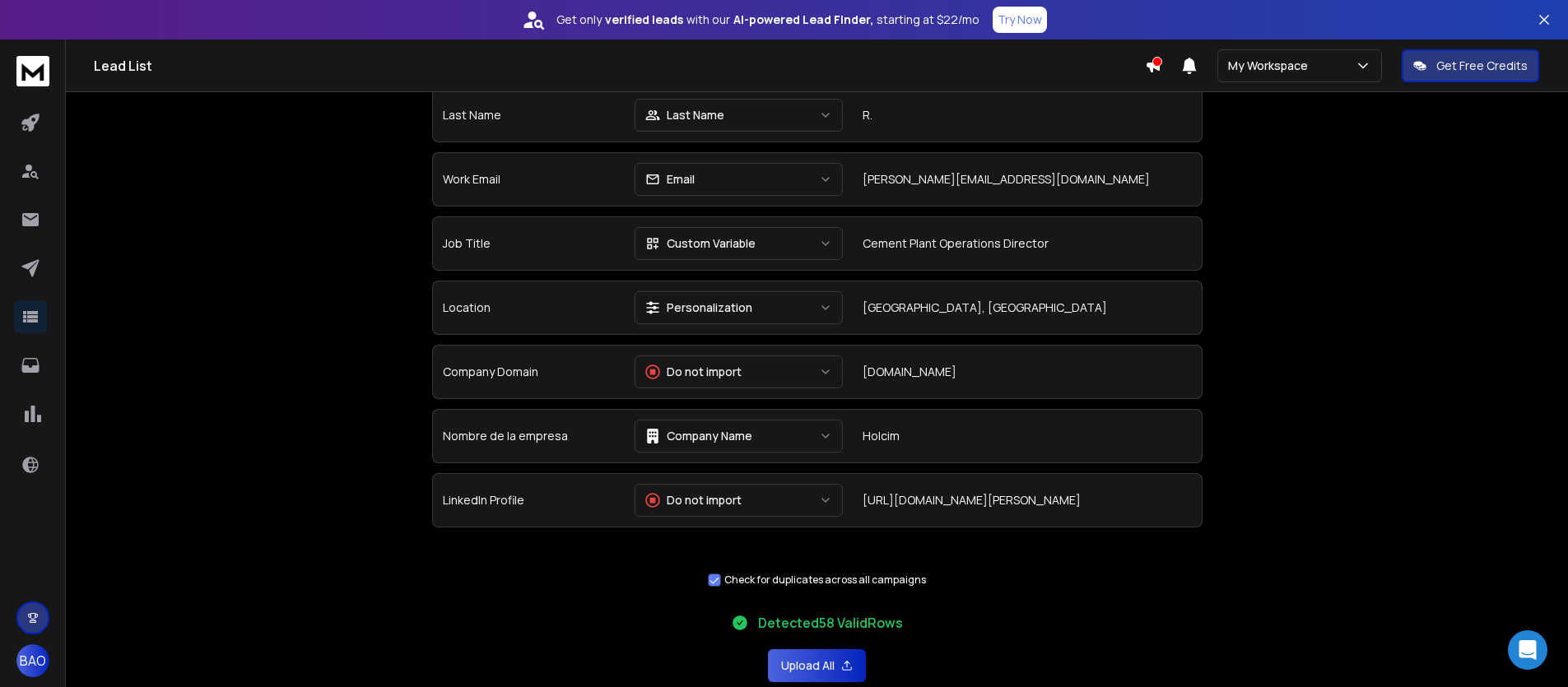
click at [839, 649] on button "Upload All" at bounding box center [816, 665] width 98 height 33
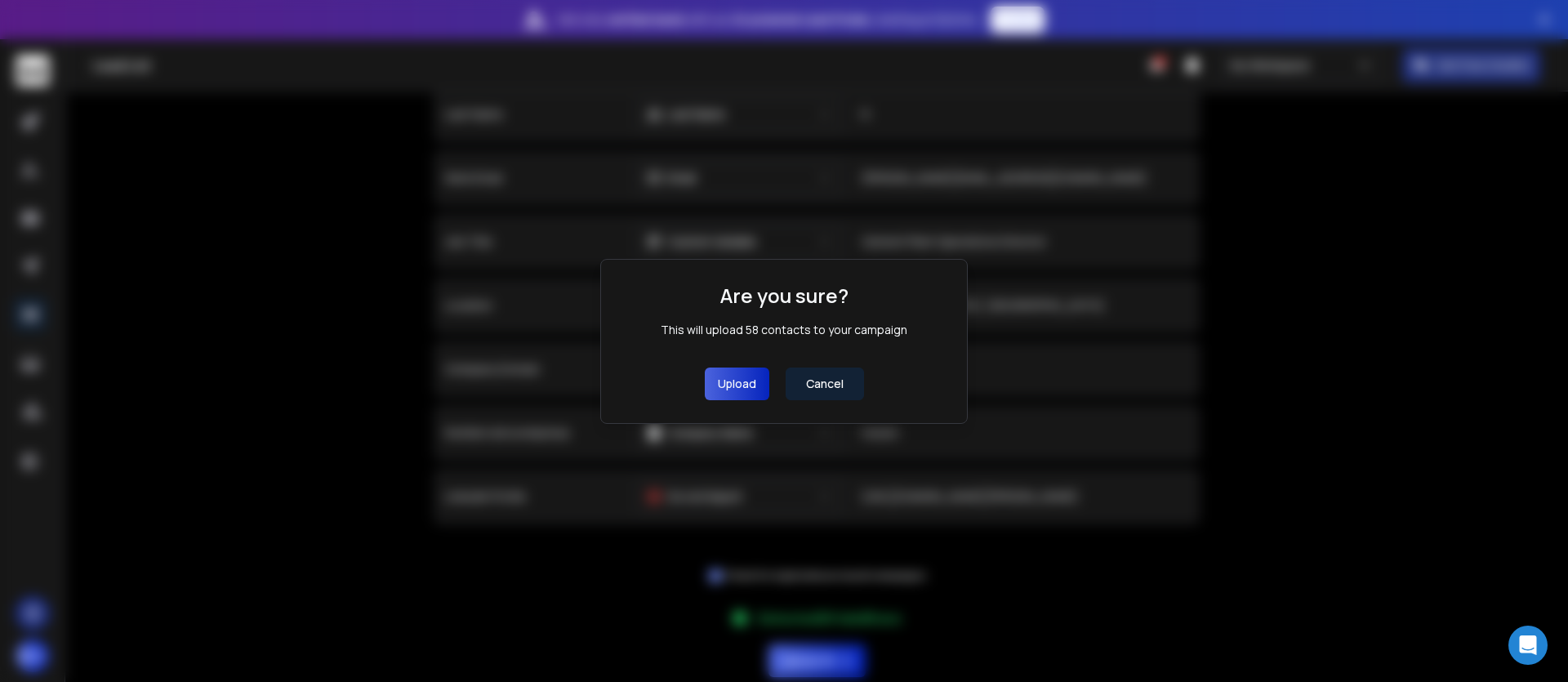
click at [738, 393] on button "Upload" at bounding box center [737, 383] width 64 height 33
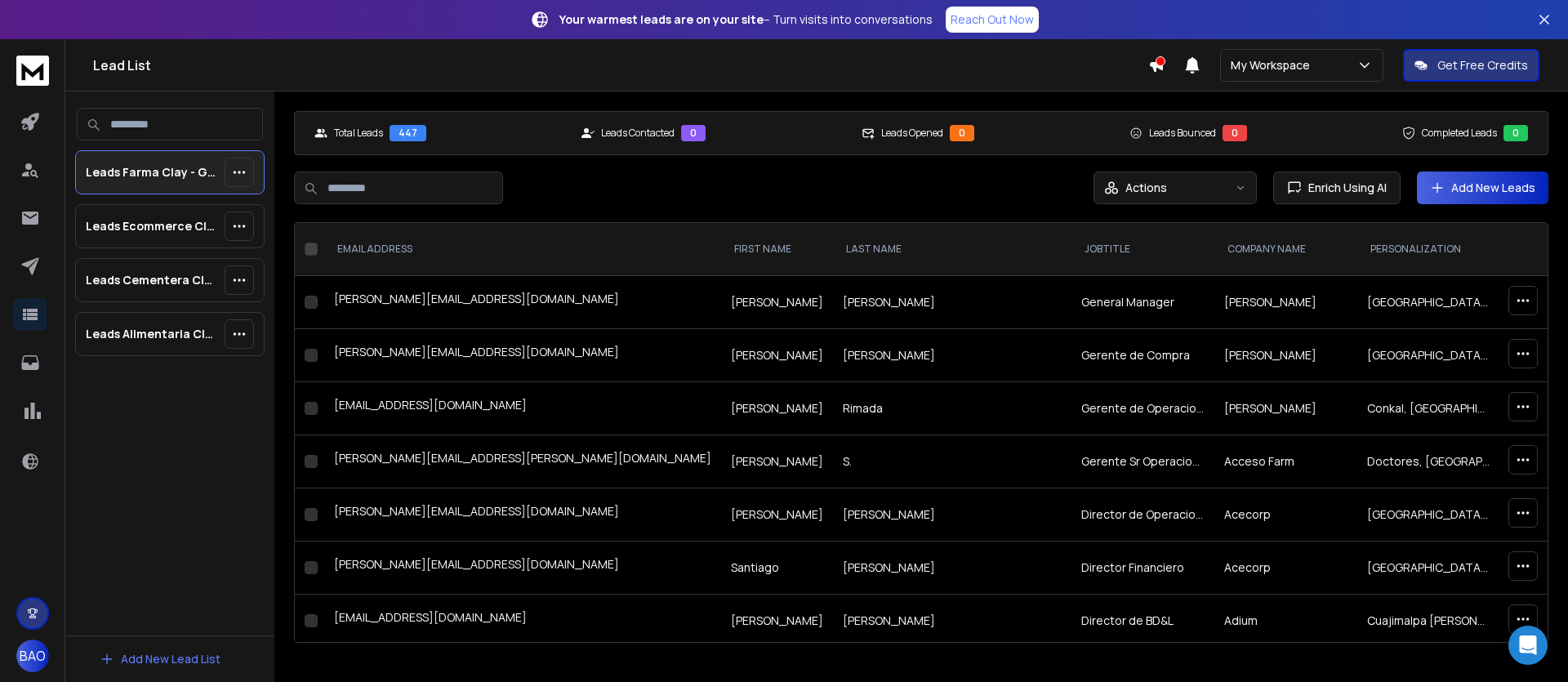
click at [151, 341] on p "Leads Alimentaria Clay - GT+plastics" at bounding box center [152, 334] width 132 height 17
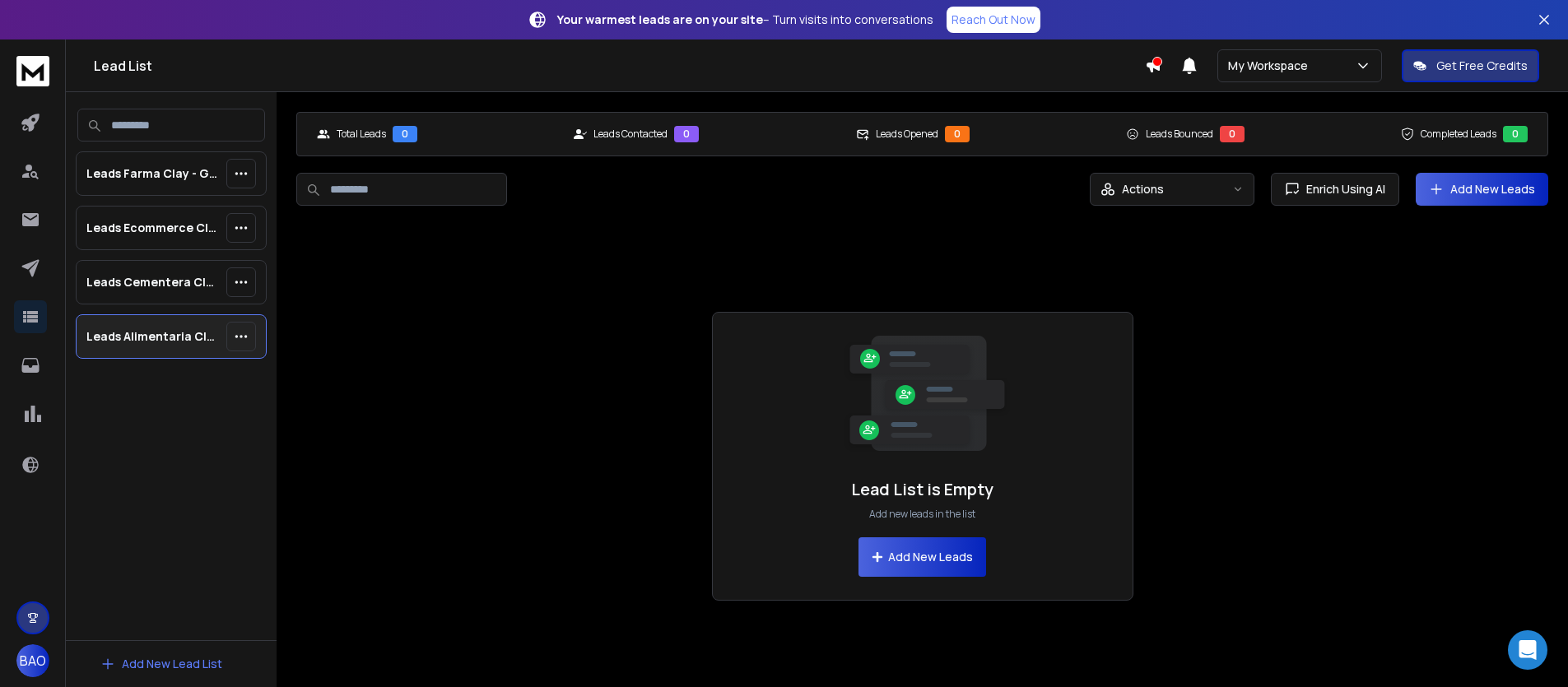
click at [924, 557] on button "Add New Leads" at bounding box center [922, 556] width 127 height 40
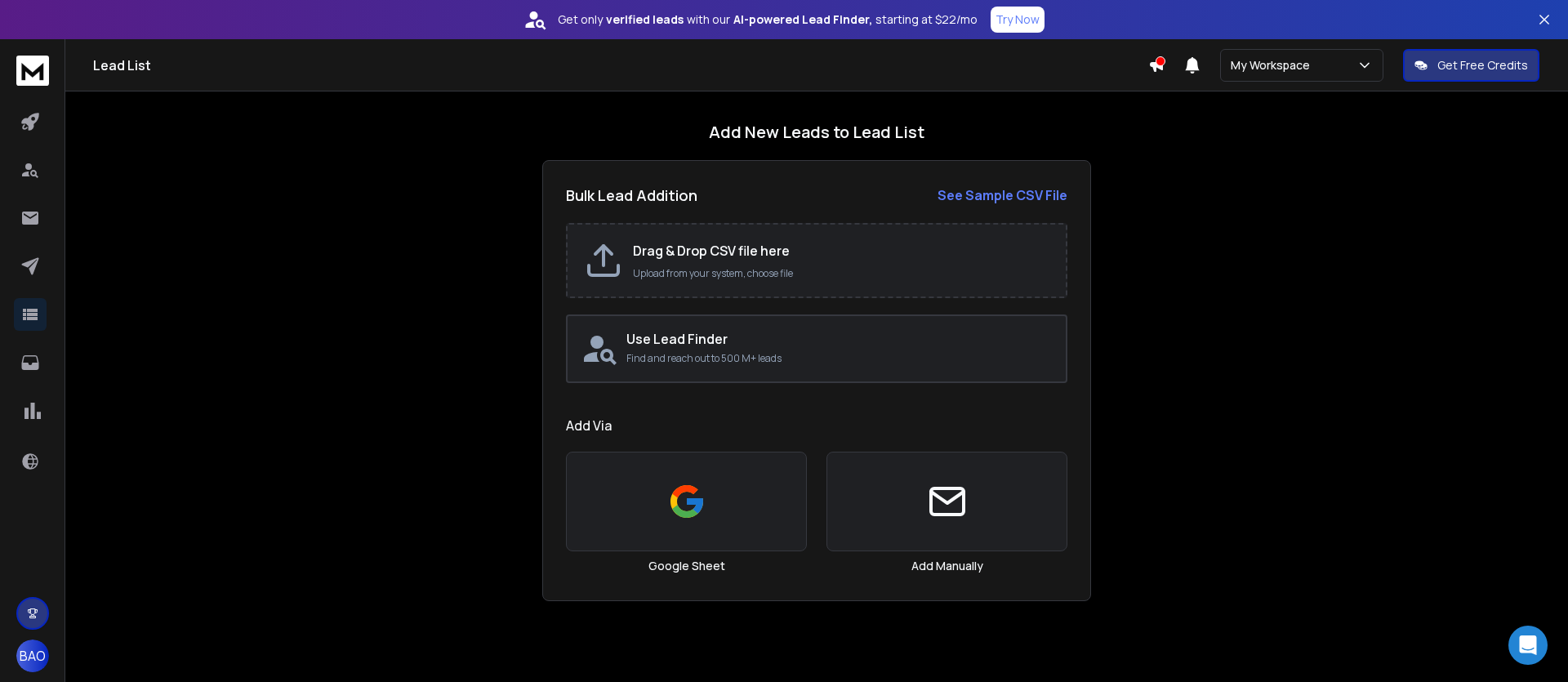
click at [722, 259] on h2 "Drag & Drop CSV file here" at bounding box center [841, 250] width 417 height 19
type input "**********"
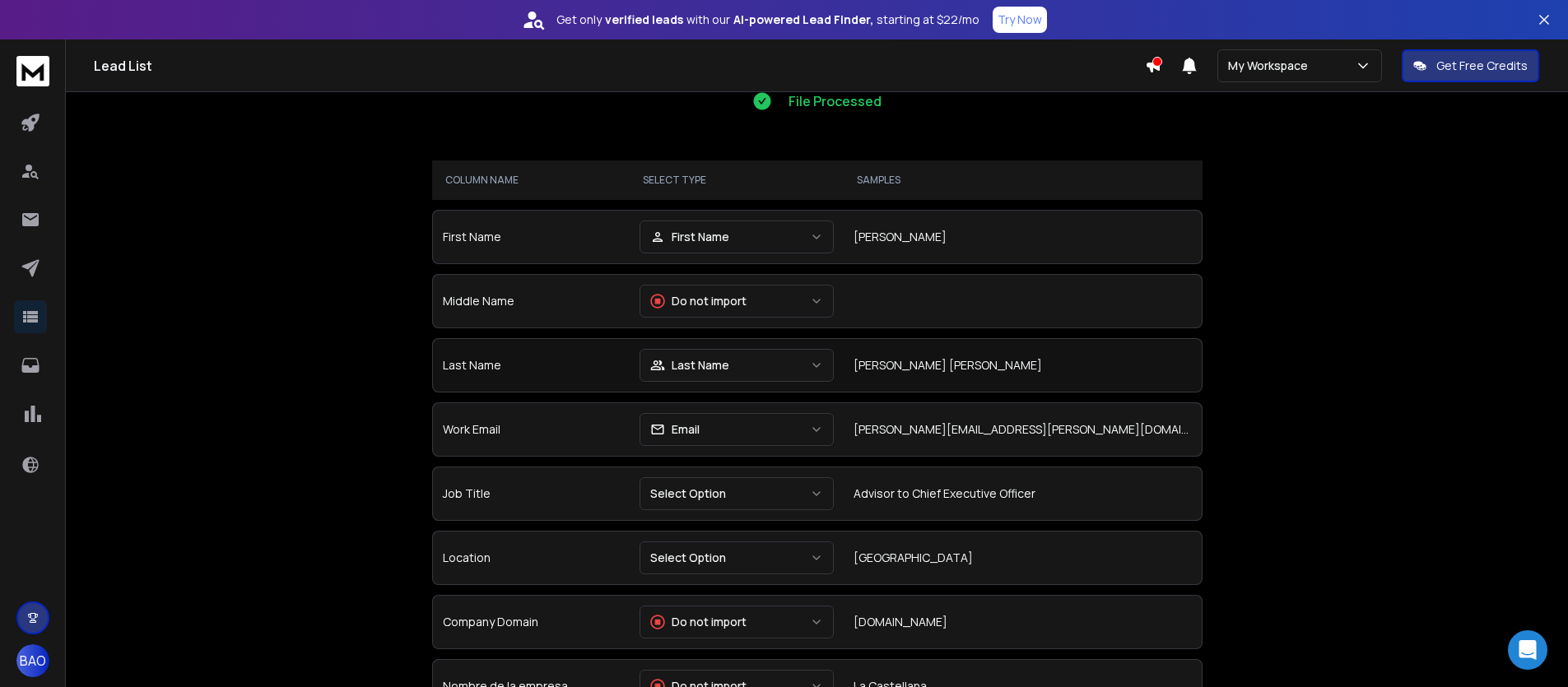
scroll to position [334, 0]
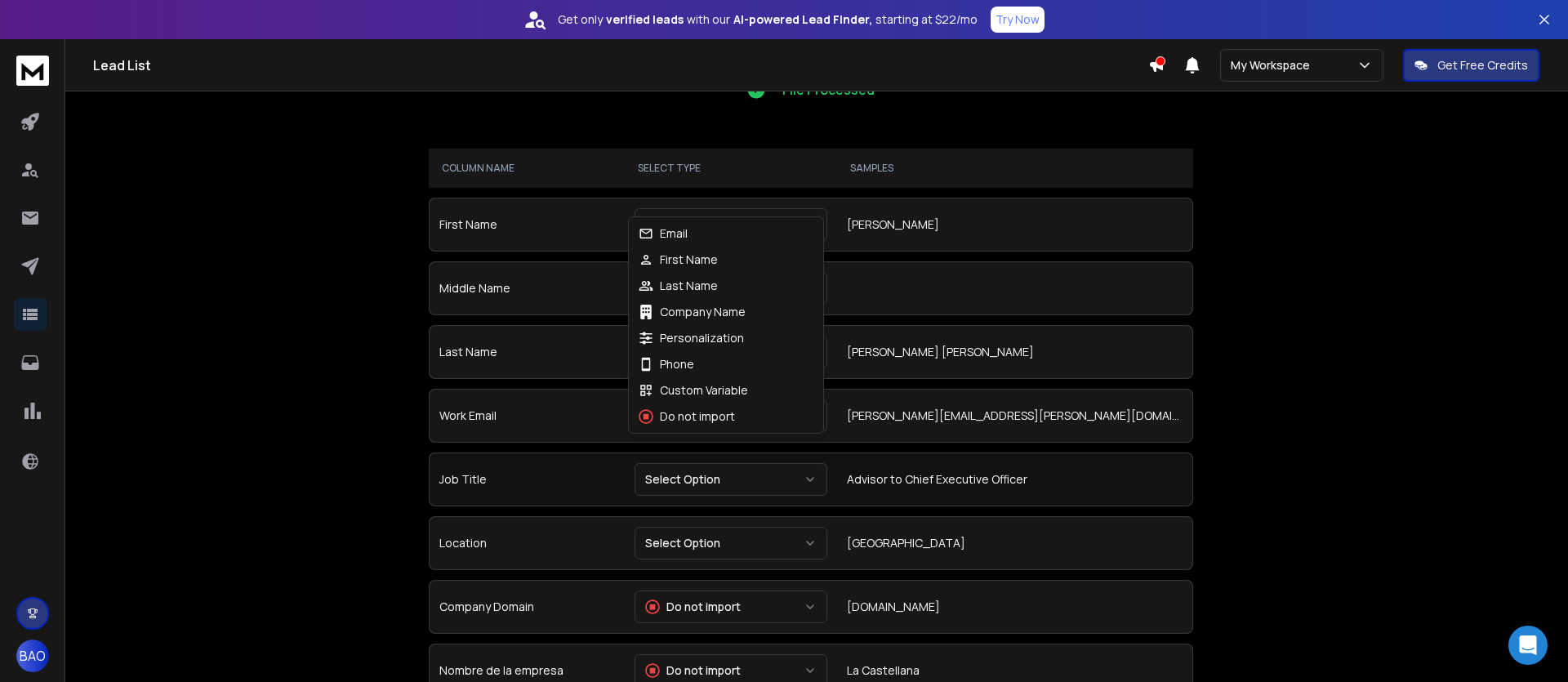
click at [716, 463] on button "Select Option" at bounding box center [731, 479] width 193 height 33
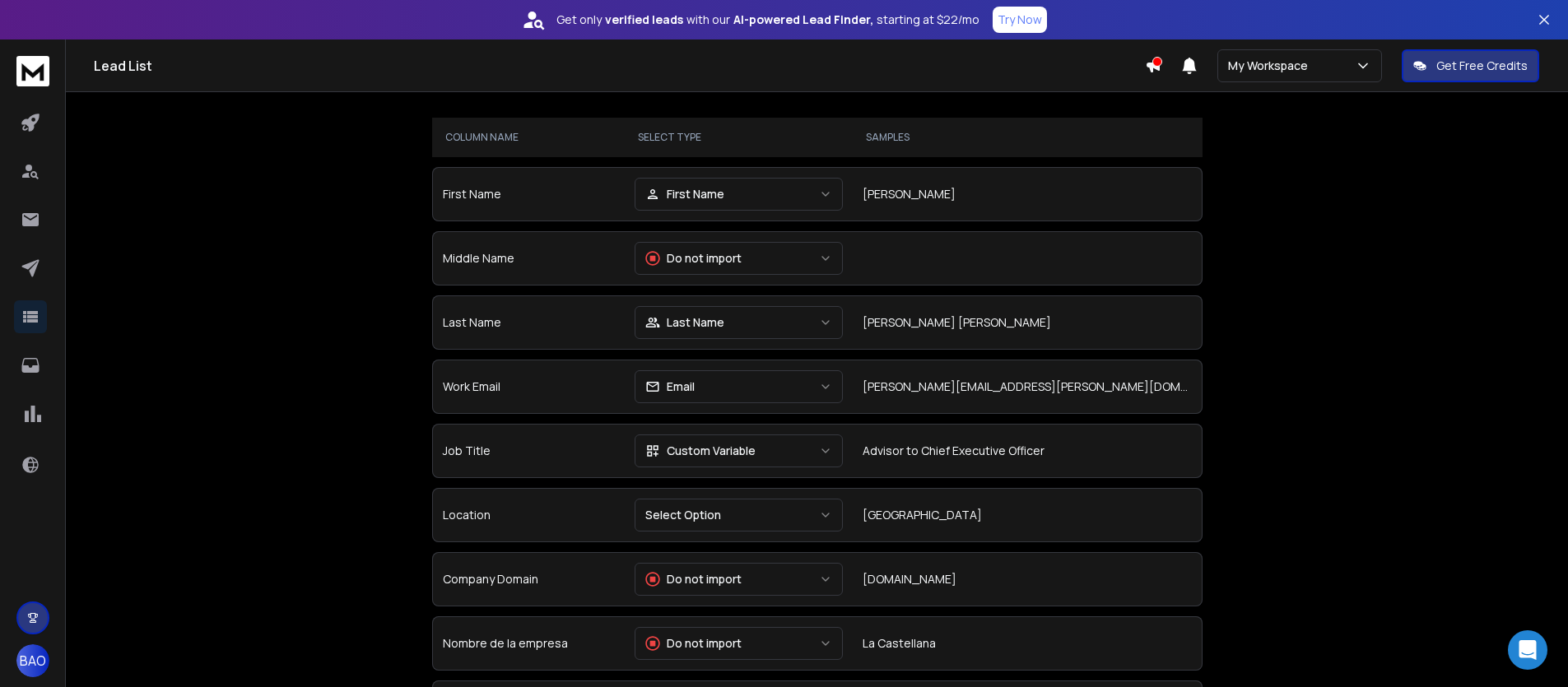
scroll to position [377, 0]
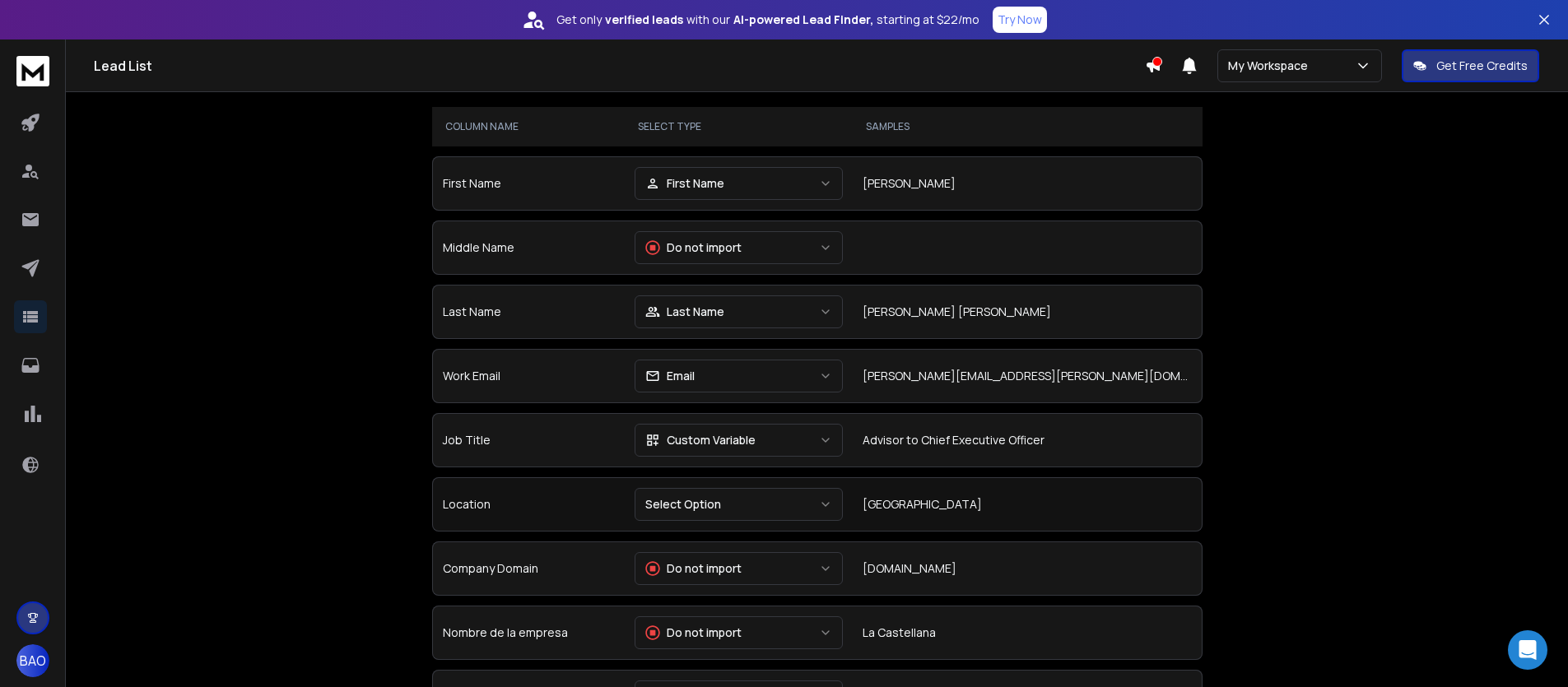
click at [716, 488] on button "Select Option" at bounding box center [738, 504] width 207 height 33
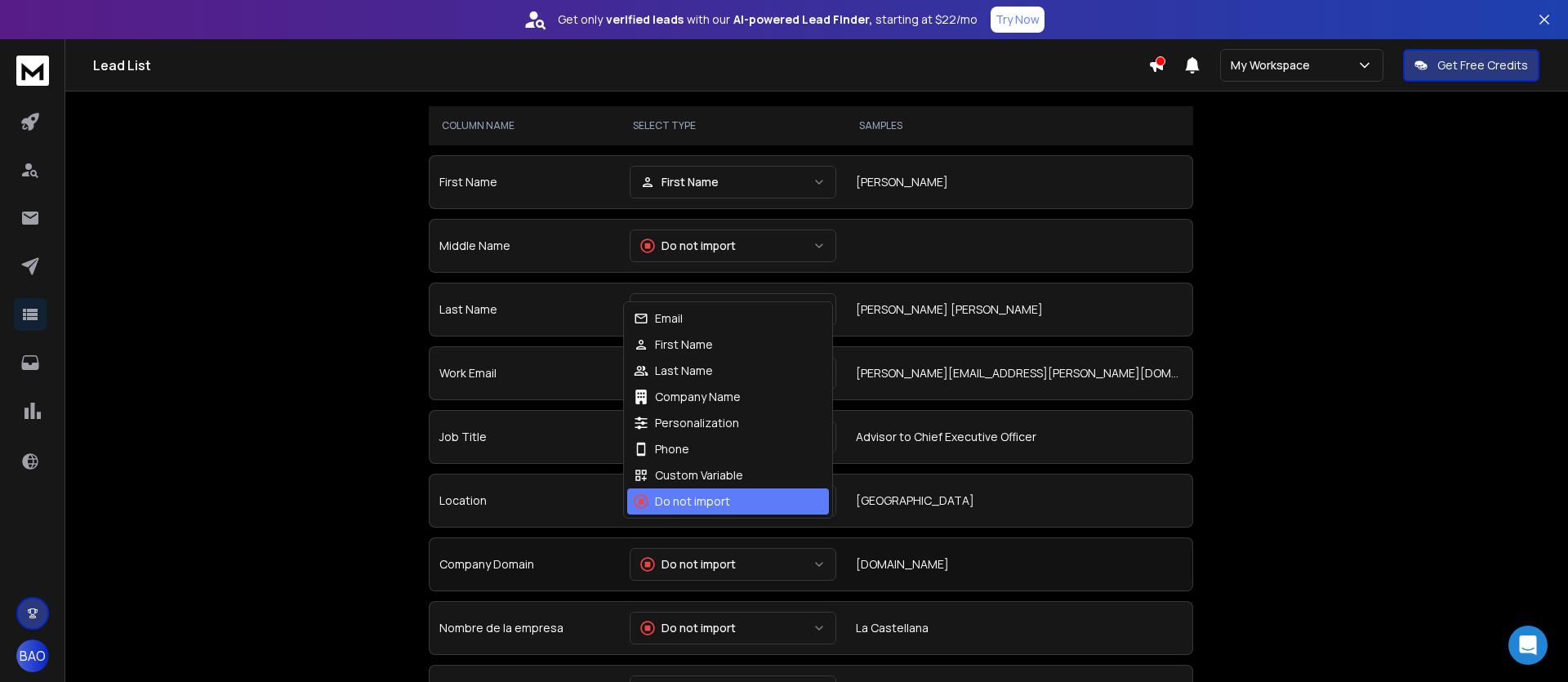
click at [735, 548] on button "Do not import" at bounding box center [733, 564] width 206 height 33
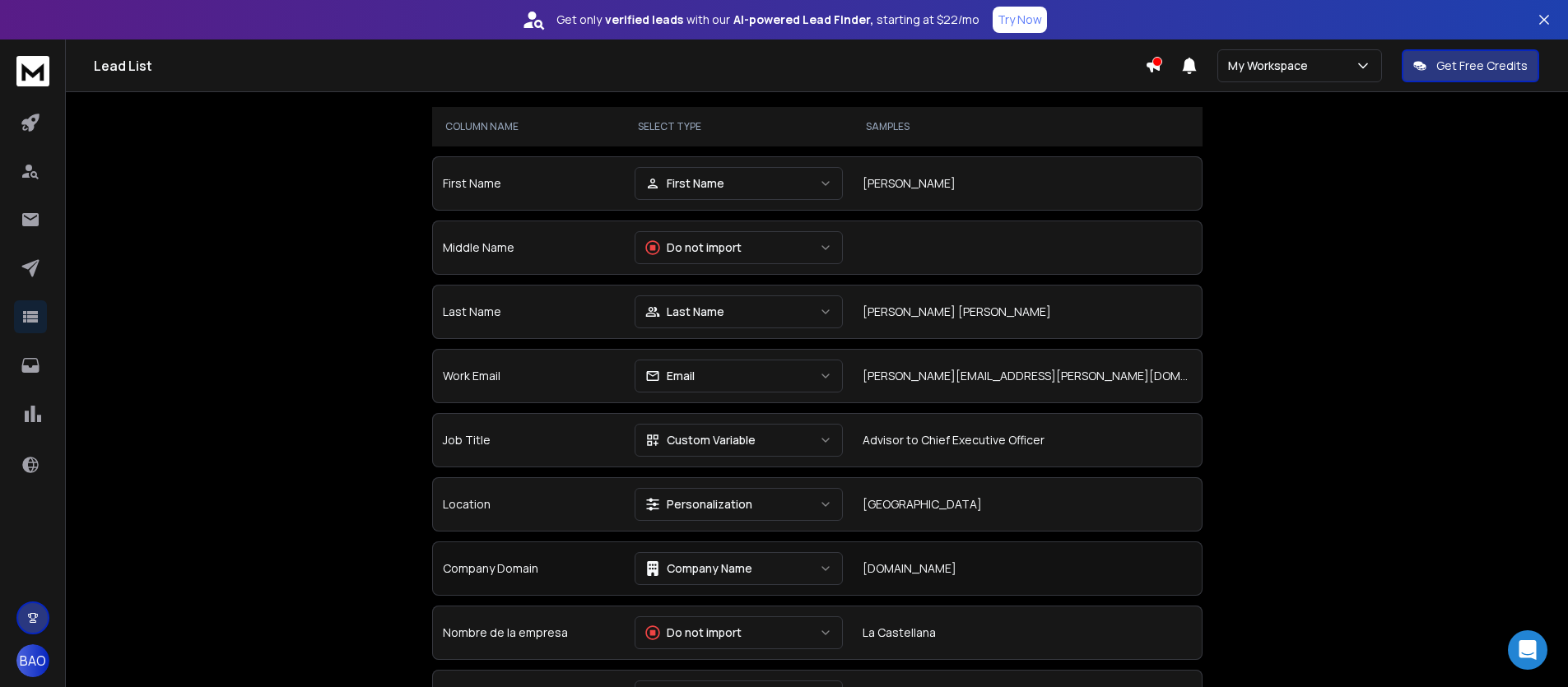
scroll to position [388, 0]
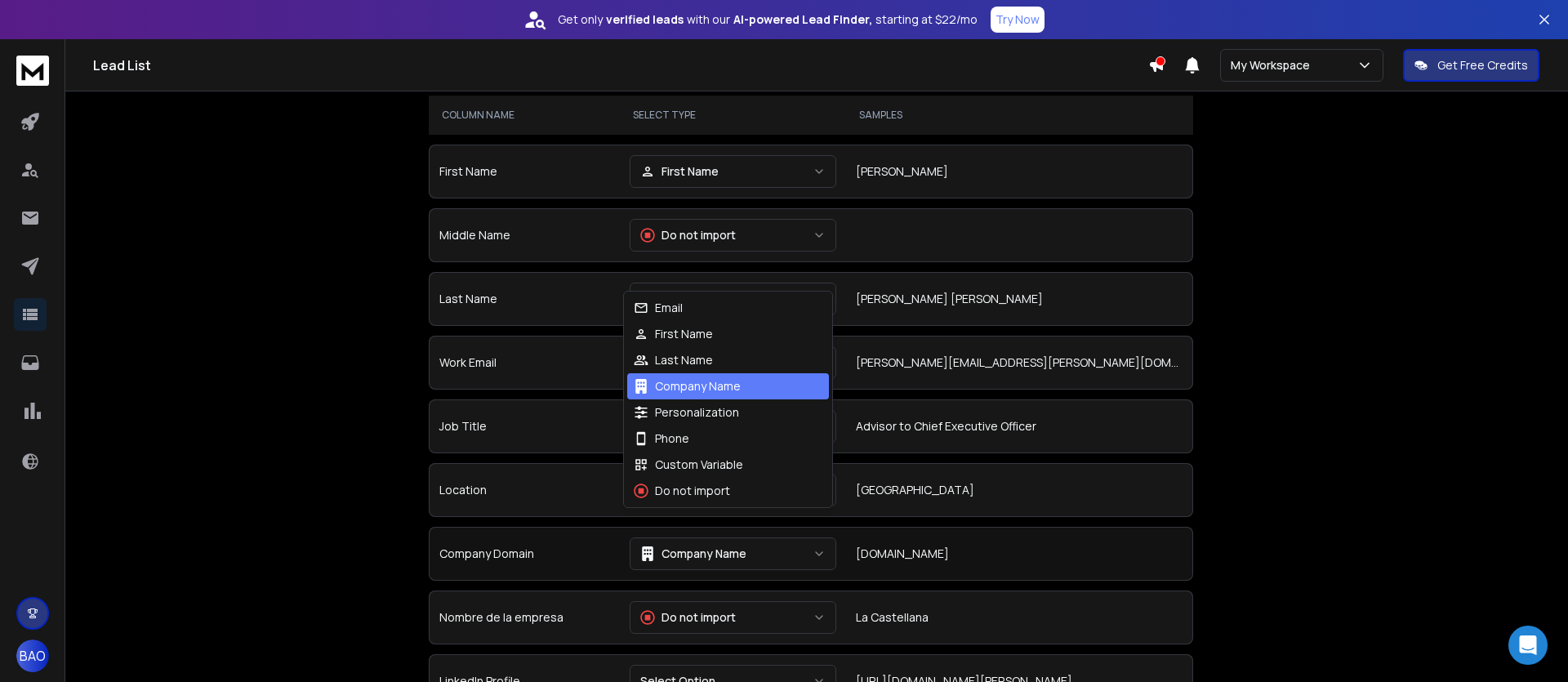
click at [725, 546] on div "Company Name" at bounding box center [693, 554] width 106 height 17
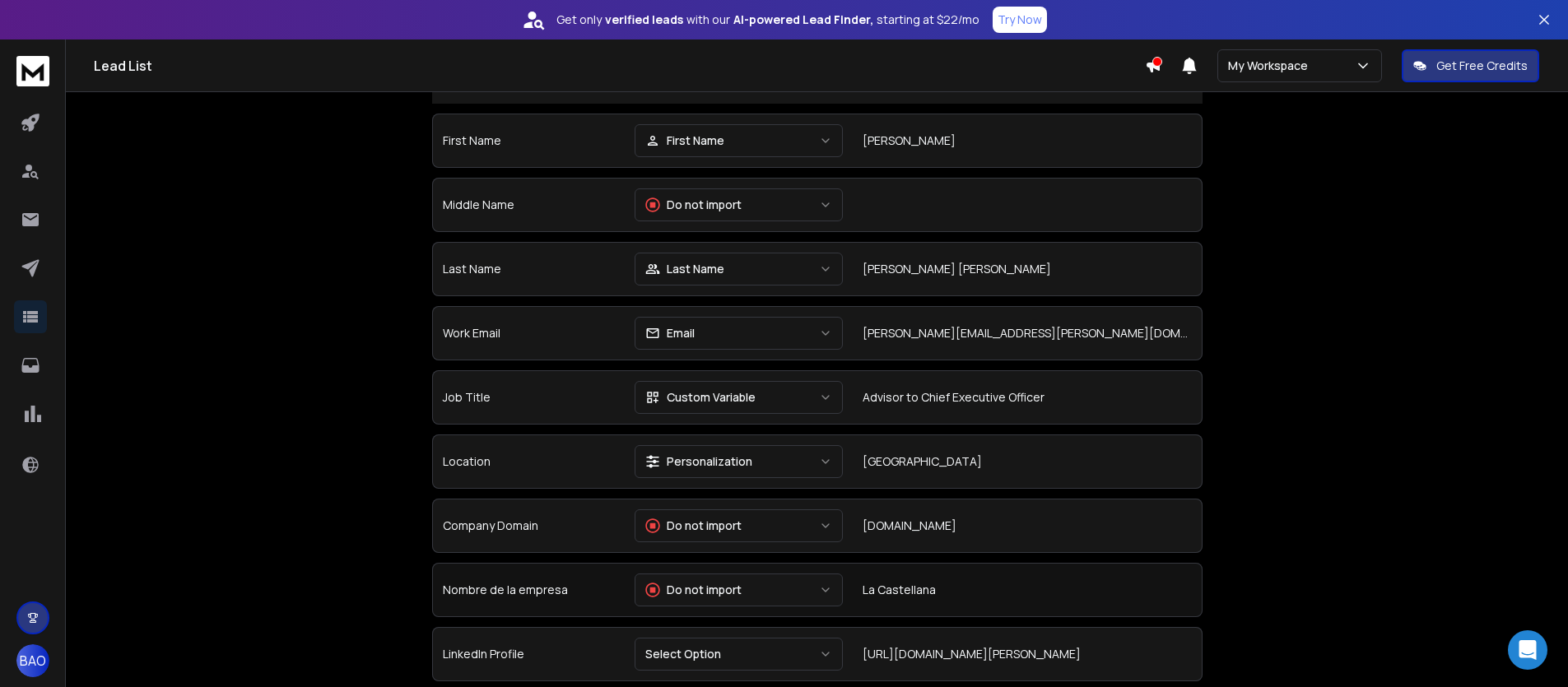
scroll to position [430, 0]
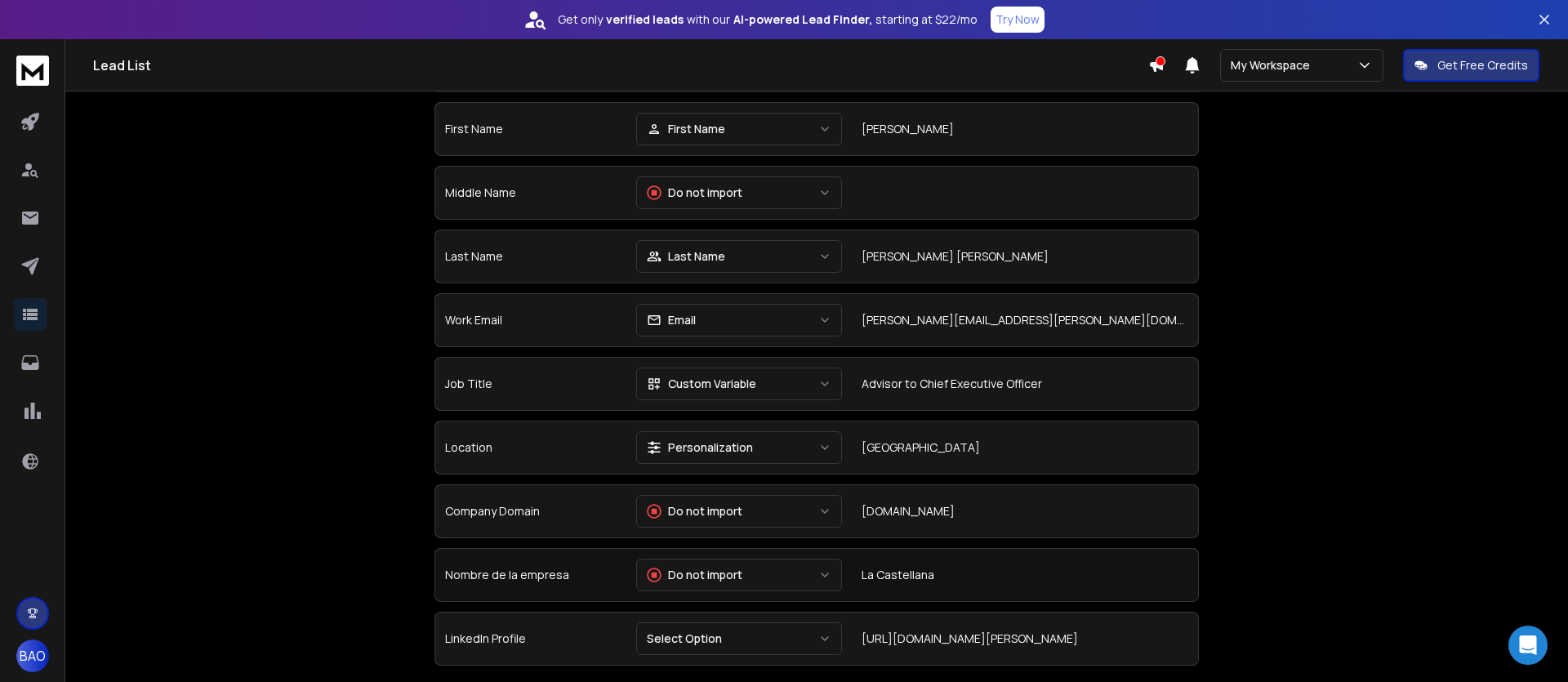
click at [717, 558] on button "Do not import" at bounding box center [739, 574] width 206 height 33
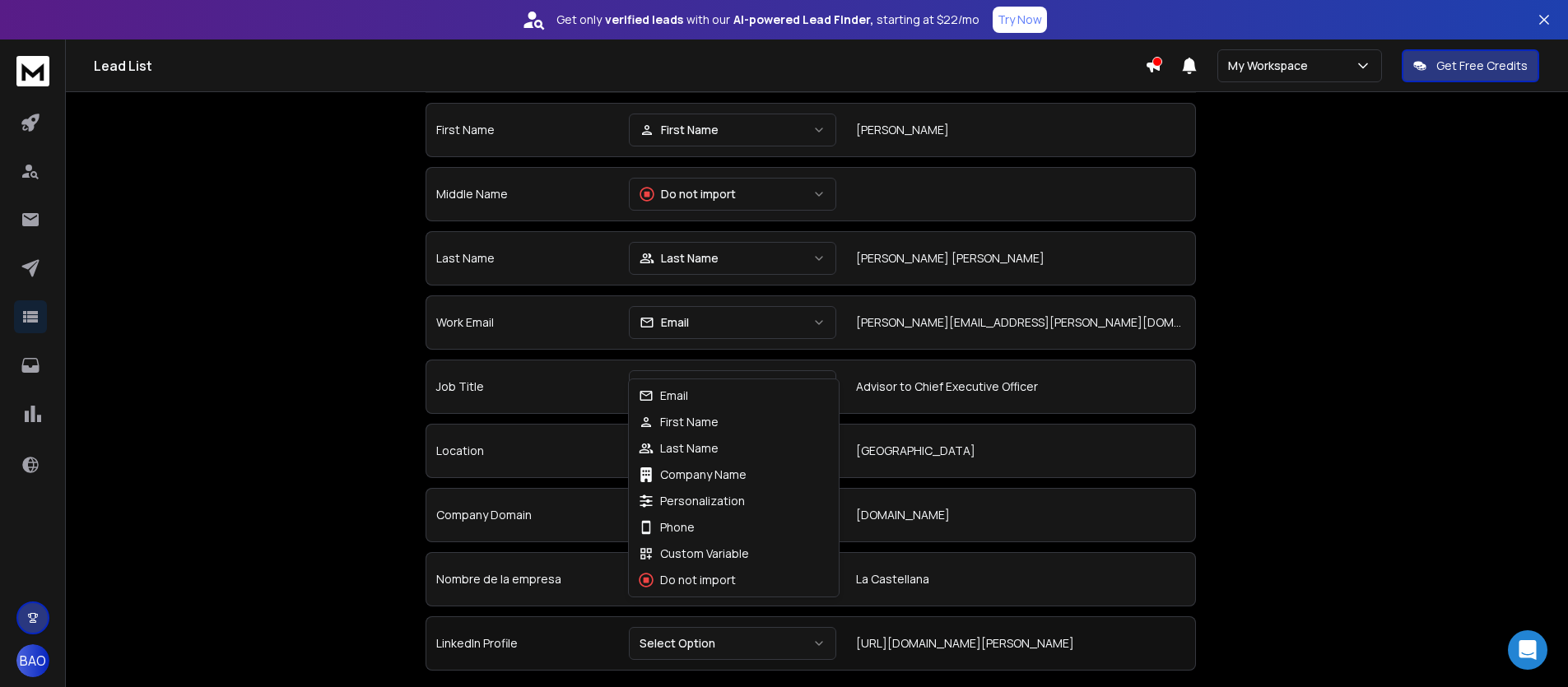
click at [703, 626] on button "Select Option" at bounding box center [732, 642] width 207 height 33
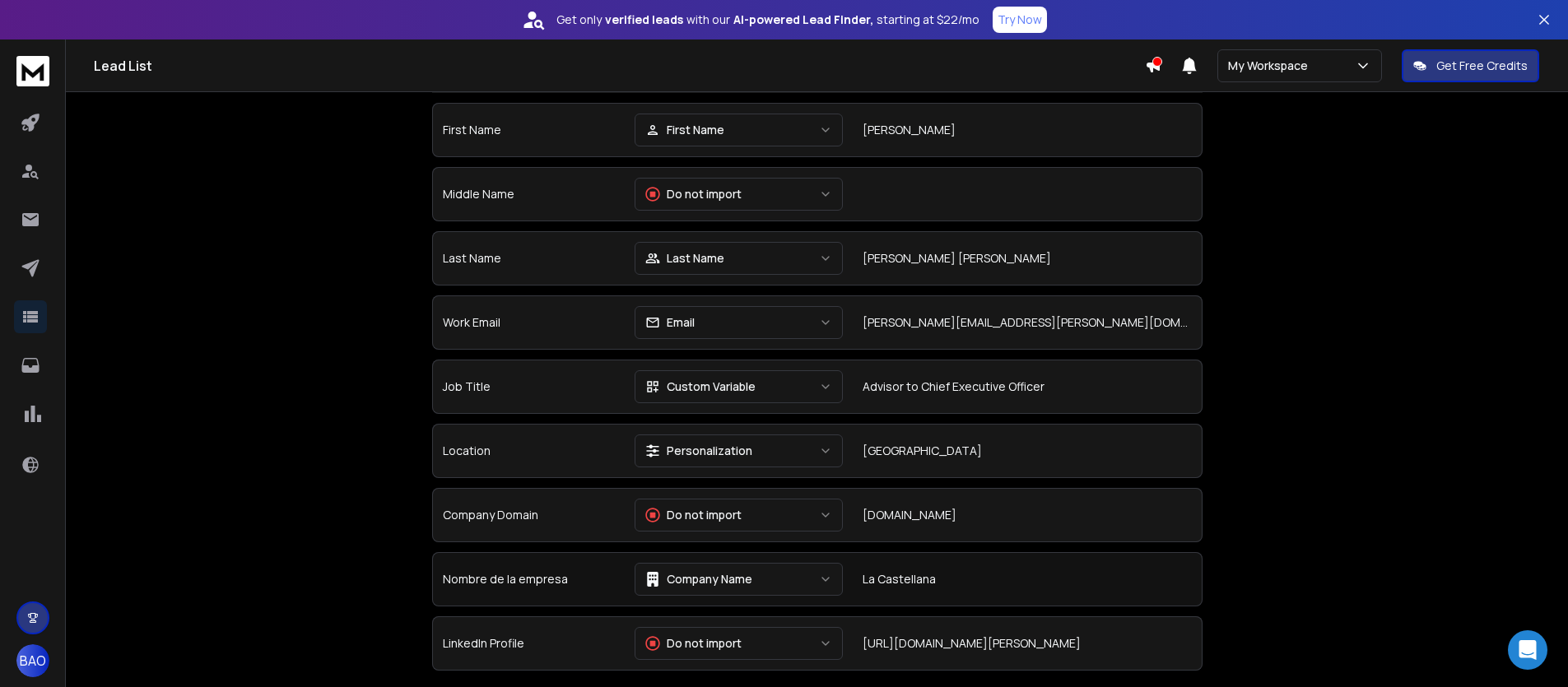
scroll to position [594, 0]
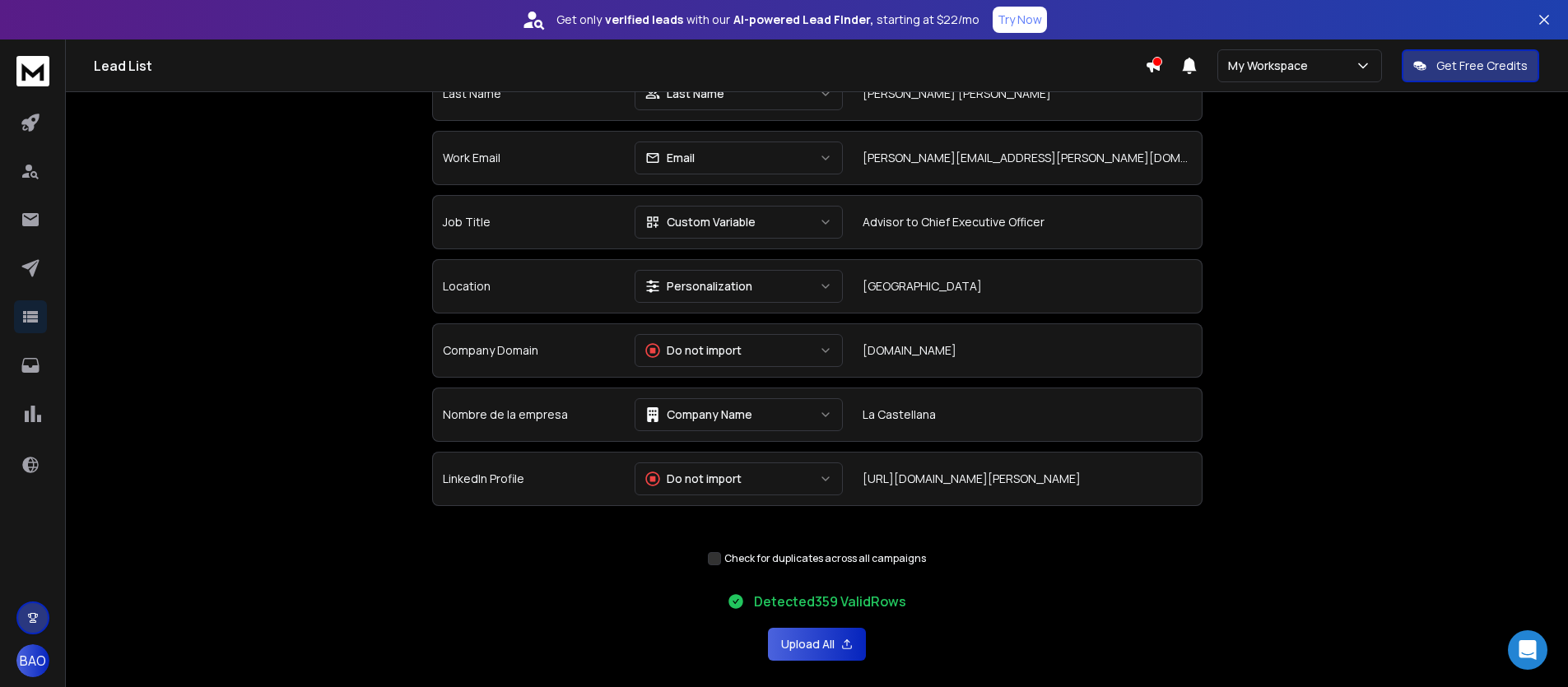
click at [854, 542] on div "Check for duplicates across all campaigns" at bounding box center [816, 558] width 218 height 33
click at [858, 552] on label "Check for duplicates across all campaigns" at bounding box center [825, 559] width 202 height 13
click at [721, 552] on button "Check for duplicates across all campaigns" at bounding box center [714, 559] width 13 height 13
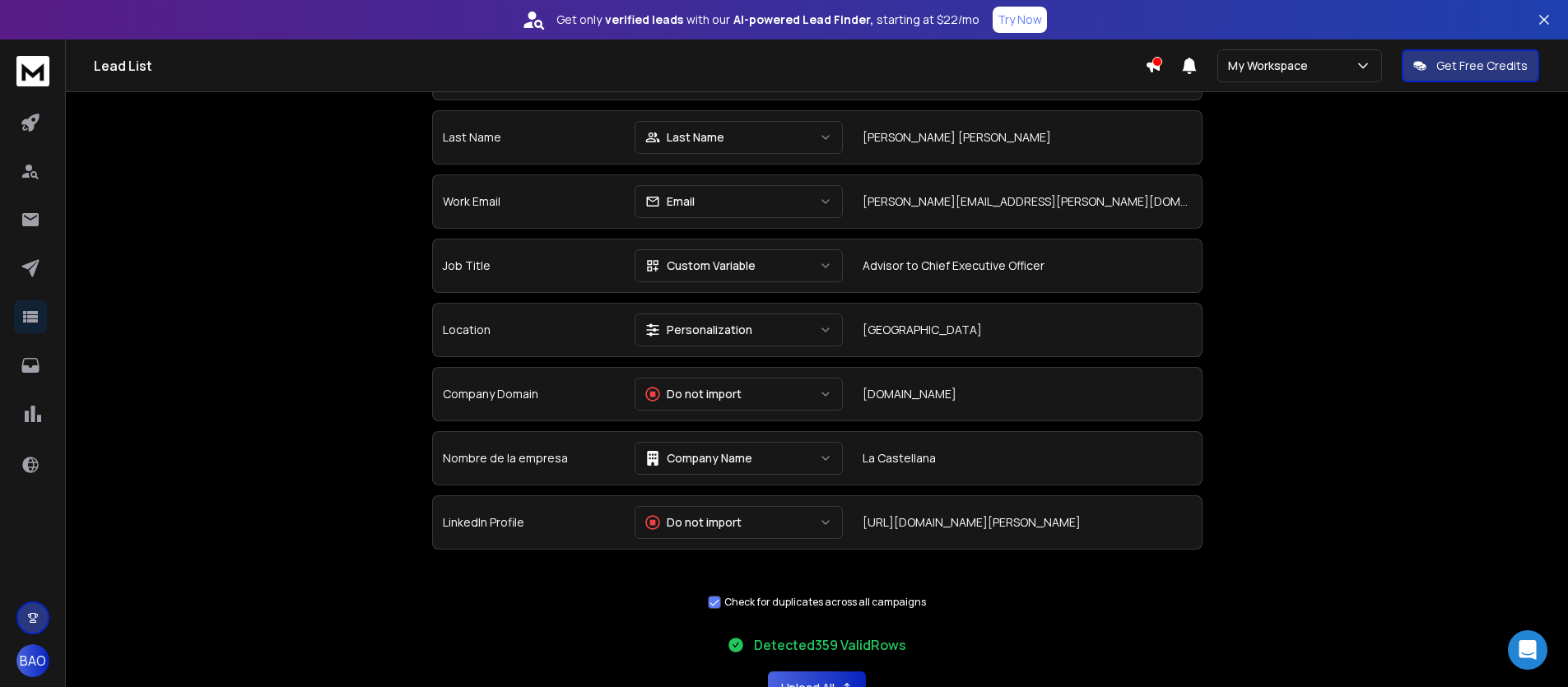
scroll to position [561, 0]
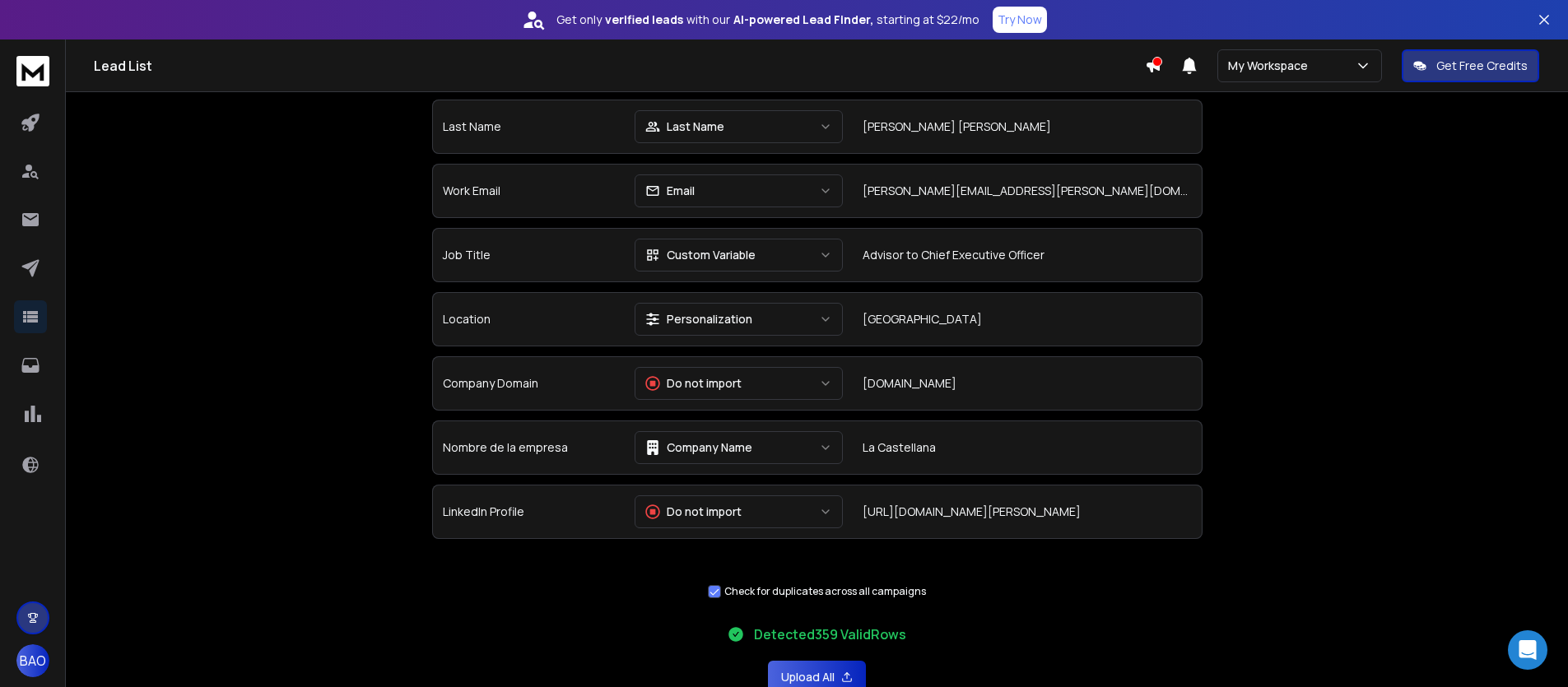
click at [800, 660] on button "Upload All" at bounding box center [816, 676] width 98 height 33
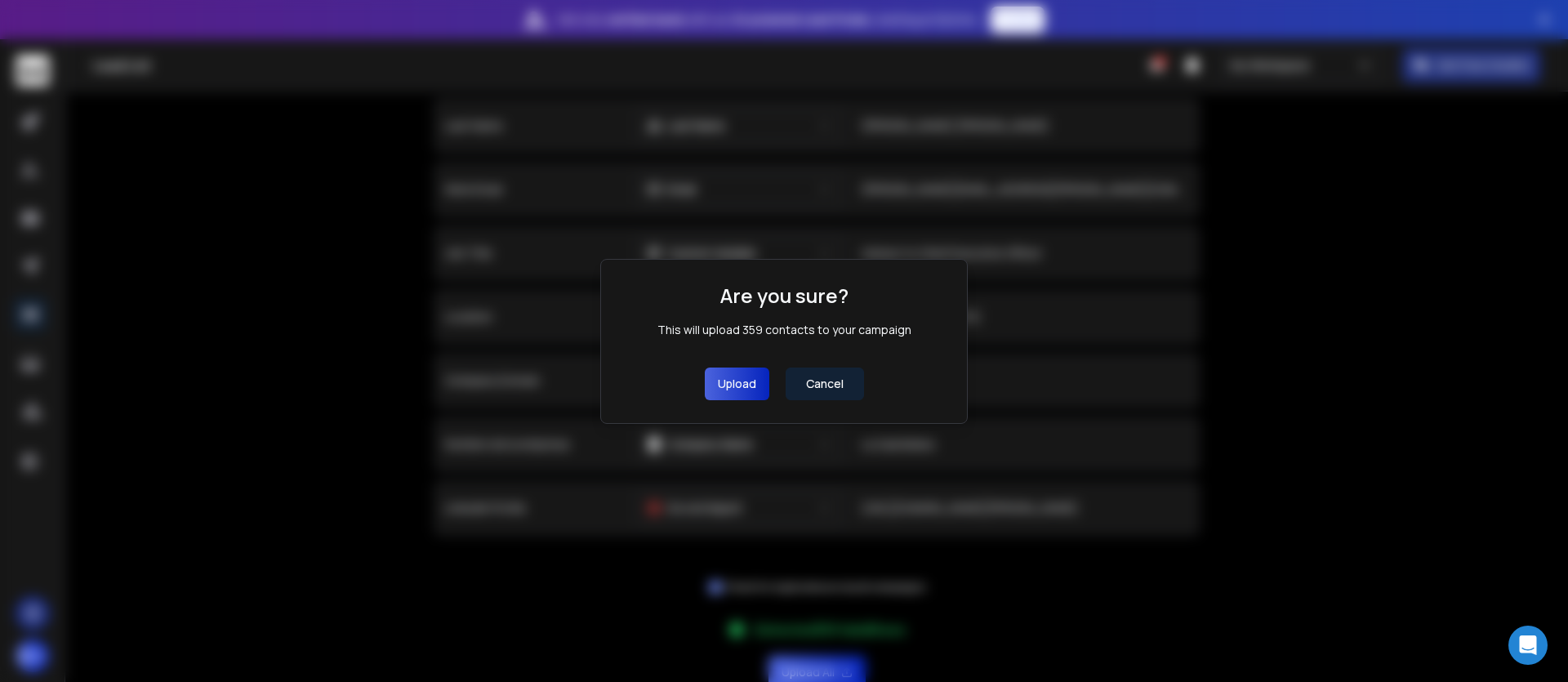
click at [736, 370] on button "Upload" at bounding box center [737, 383] width 64 height 33
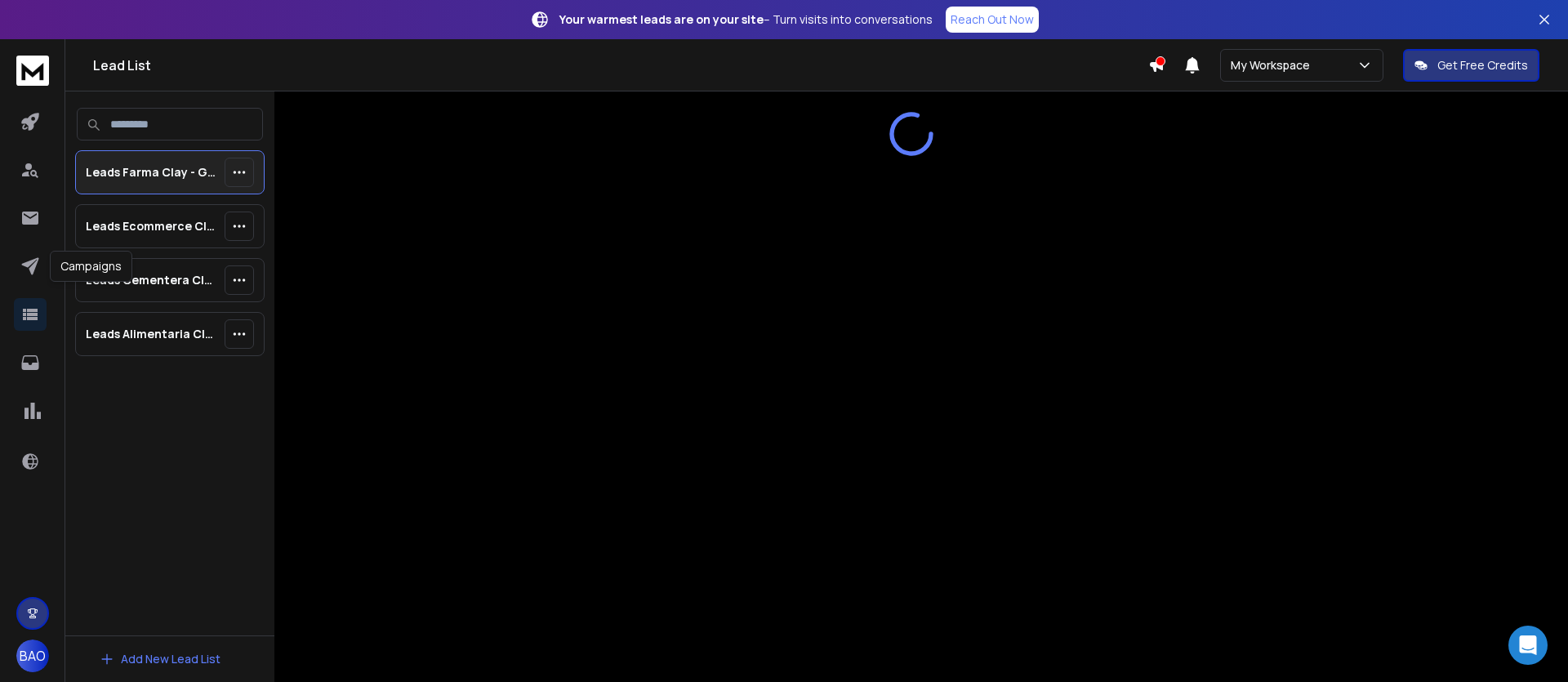
click at [37, 261] on icon at bounding box center [29, 265] width 17 height 17
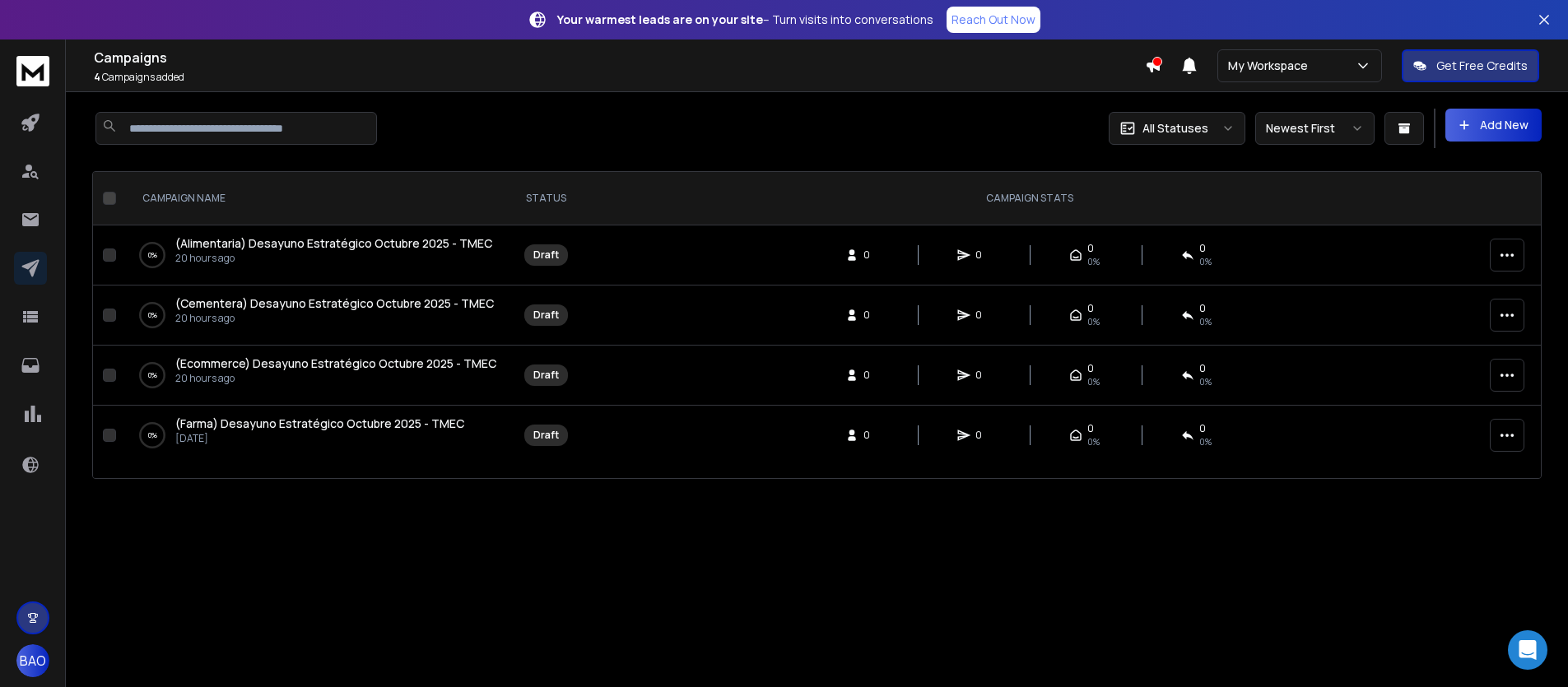
click at [356, 256] on p "20 hours ago" at bounding box center [334, 259] width 317 height 13
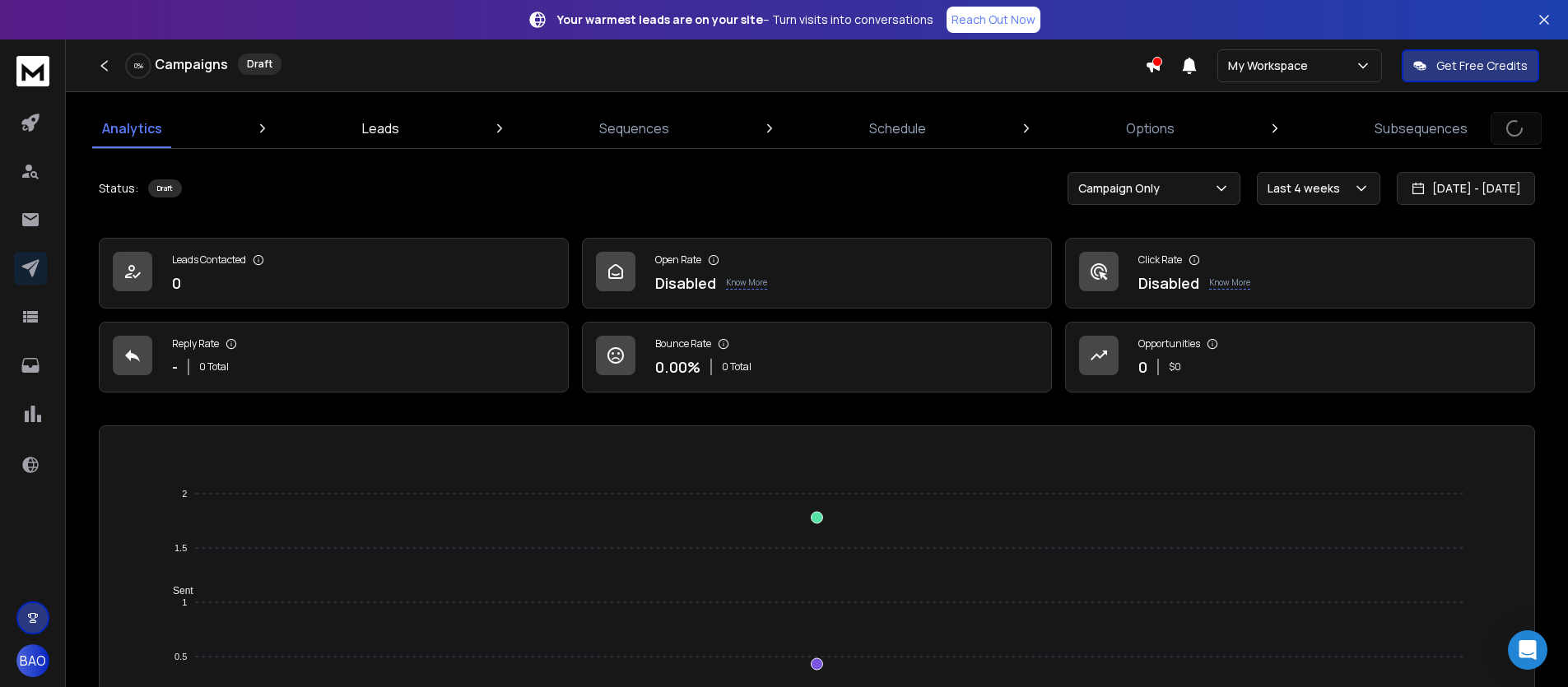
click at [407, 123] on link "Leads" at bounding box center [380, 128] width 57 height 40
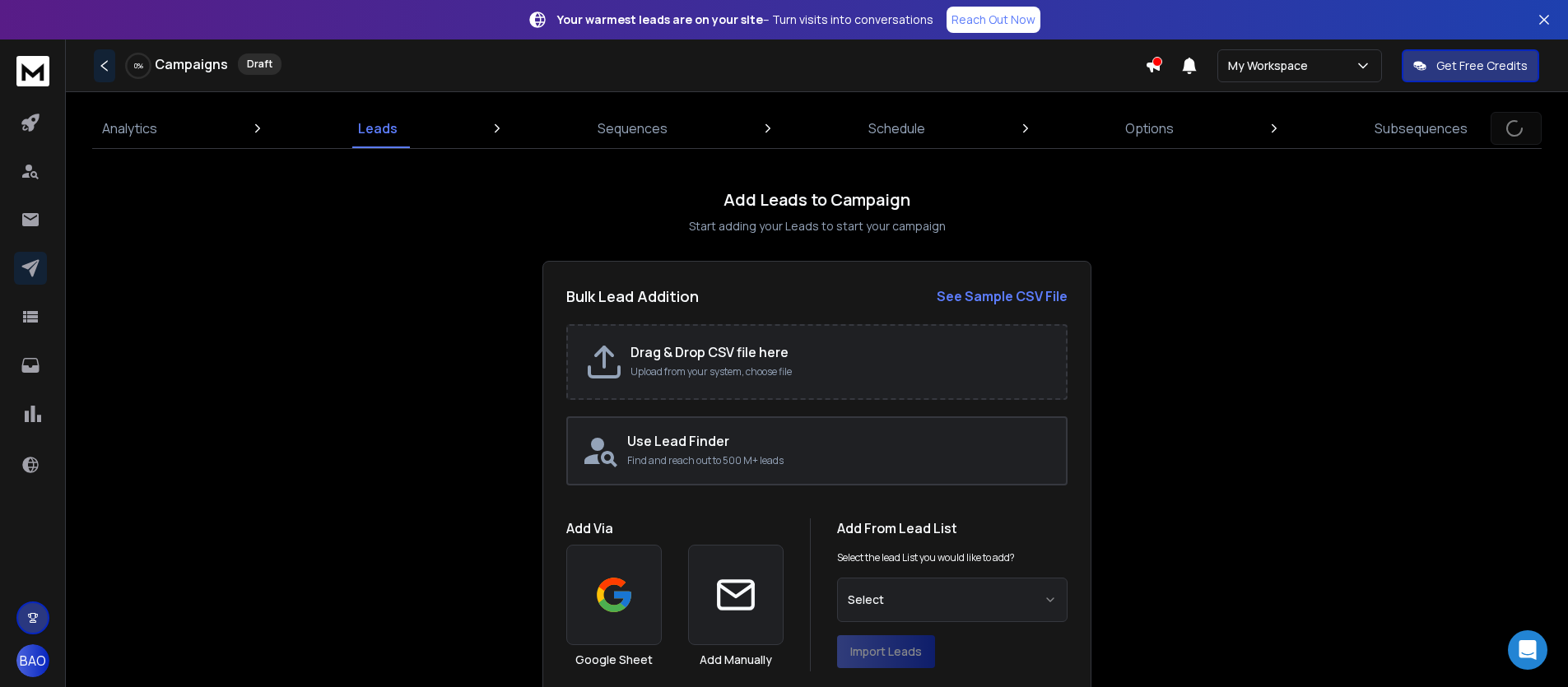
click at [109, 72] on icon at bounding box center [105, 66] width 15 height 15
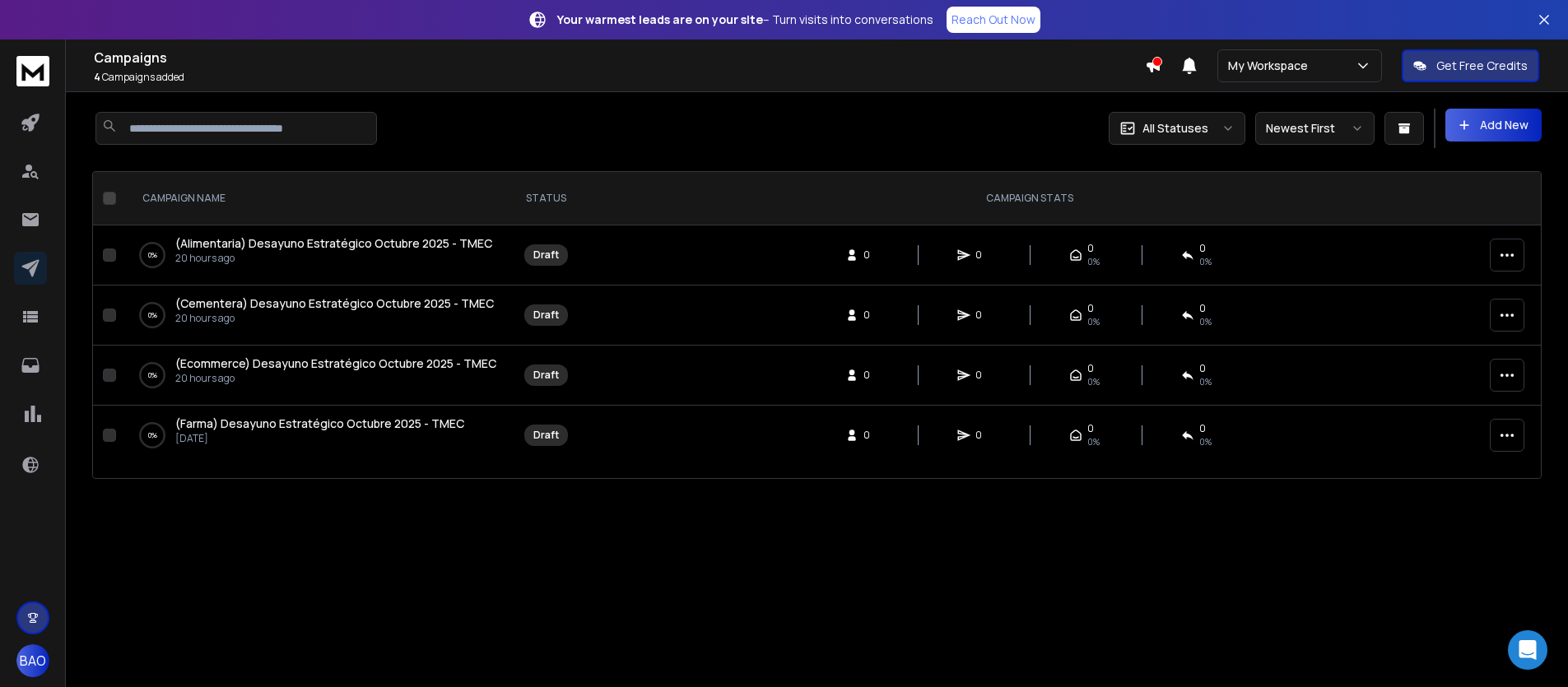
click at [348, 261] on p "20 hours ago" at bounding box center [334, 259] width 317 height 13
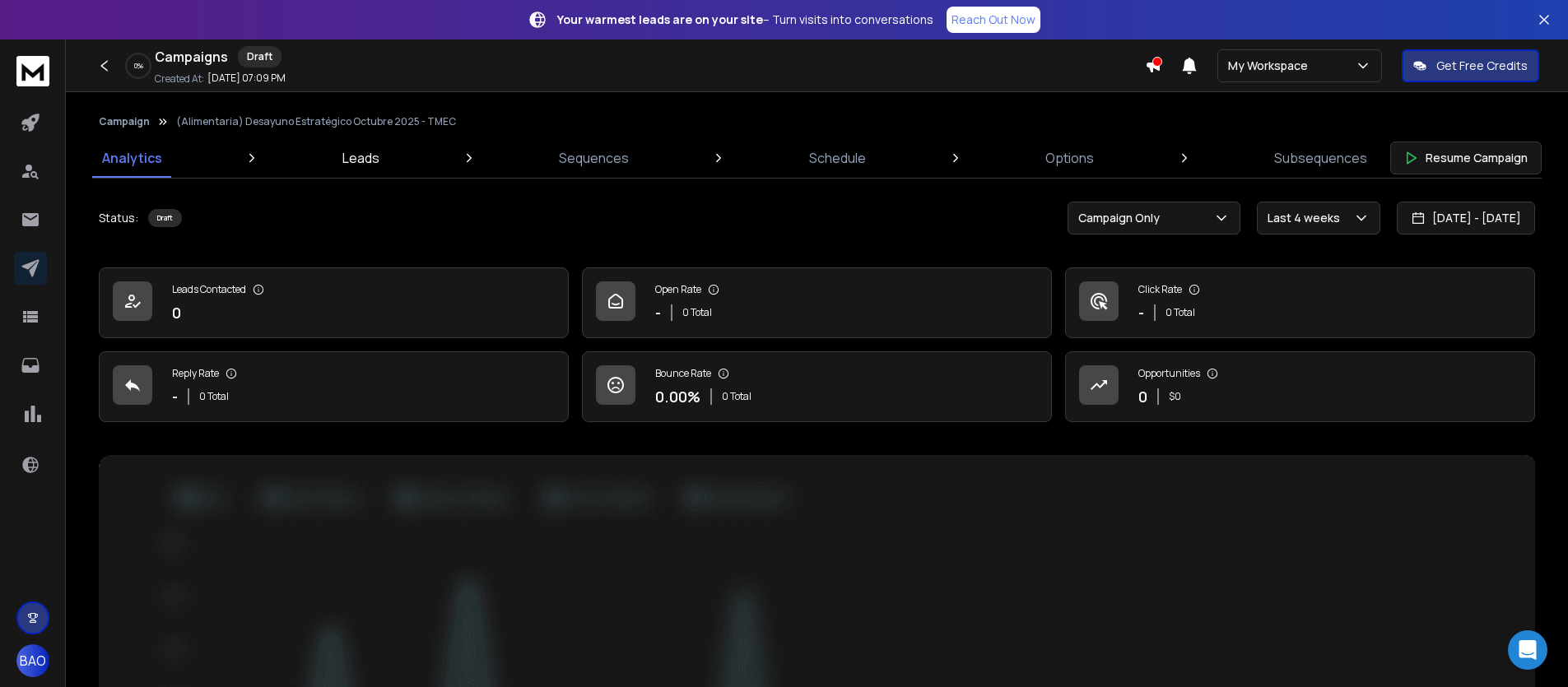
click at [373, 151] on p "Leads" at bounding box center [361, 158] width 37 height 19
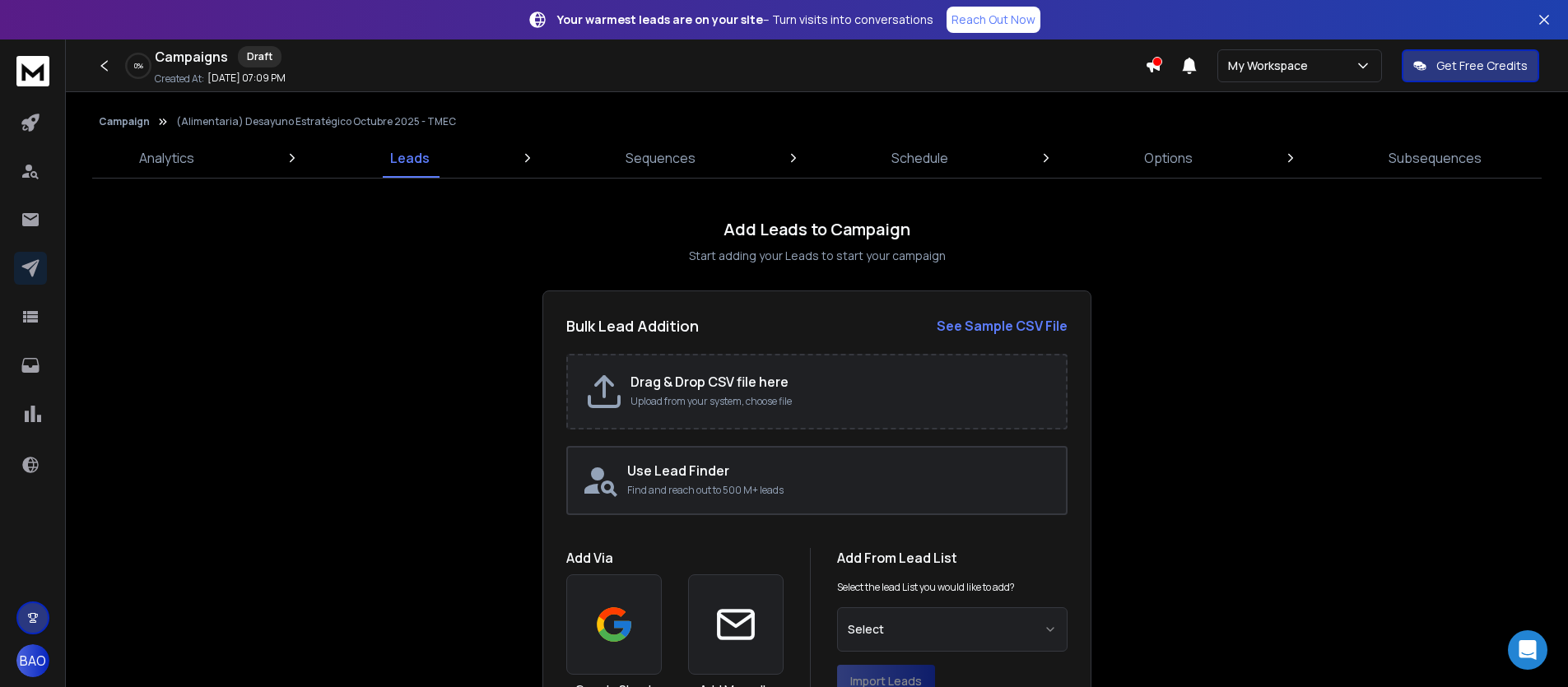
click at [816, 389] on h2 "Drag & Drop CSV file here" at bounding box center [839, 381] width 419 height 19
click at [97, 115] on div "Campaign (Alimentaria) Desayuno Estratégico Octubre 2025 - TMEC" at bounding box center [816, 121] width 1449 height 26
click at [107, 119] on button "Campaign" at bounding box center [124, 122] width 51 height 13
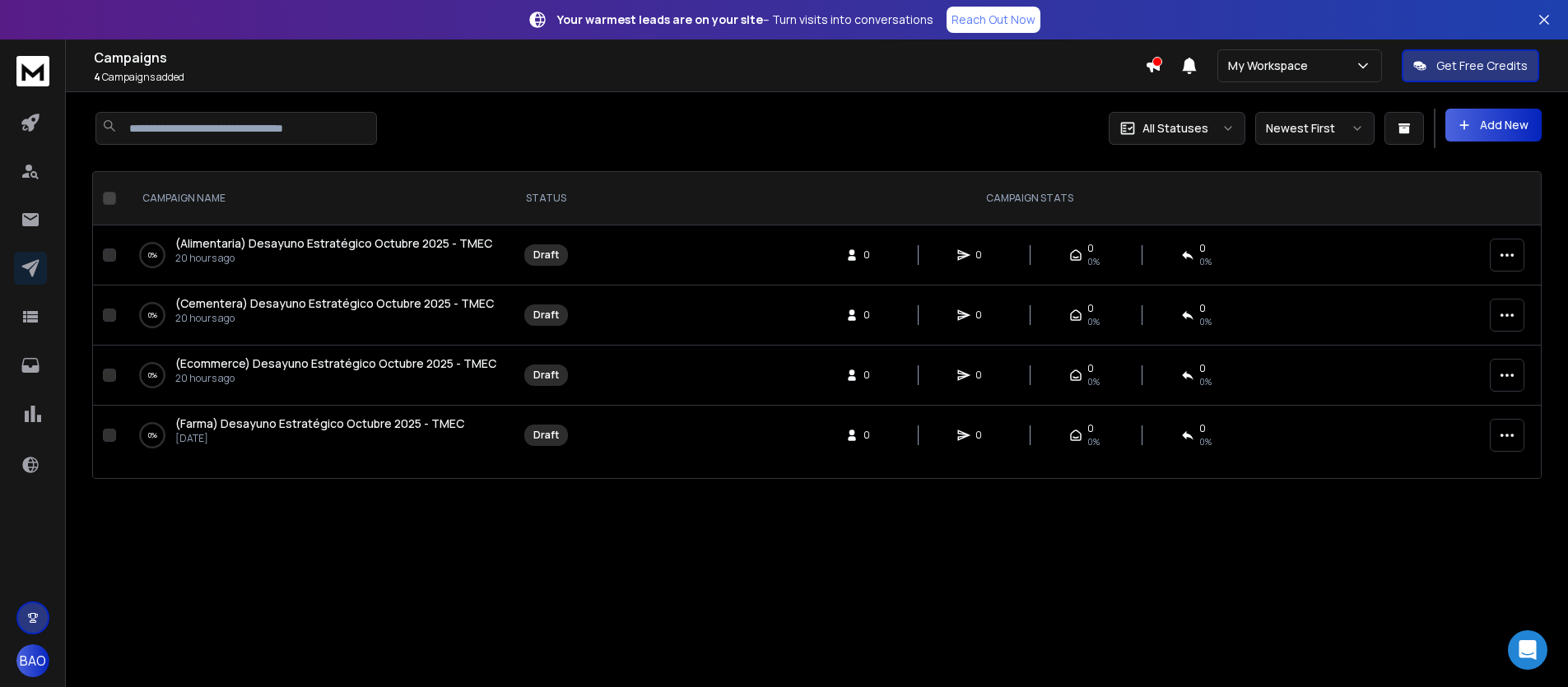
click at [352, 244] on span "(Alimentaria) Desayuno Estratégico Octubre 2025 - TMEC" at bounding box center [334, 243] width 317 height 16
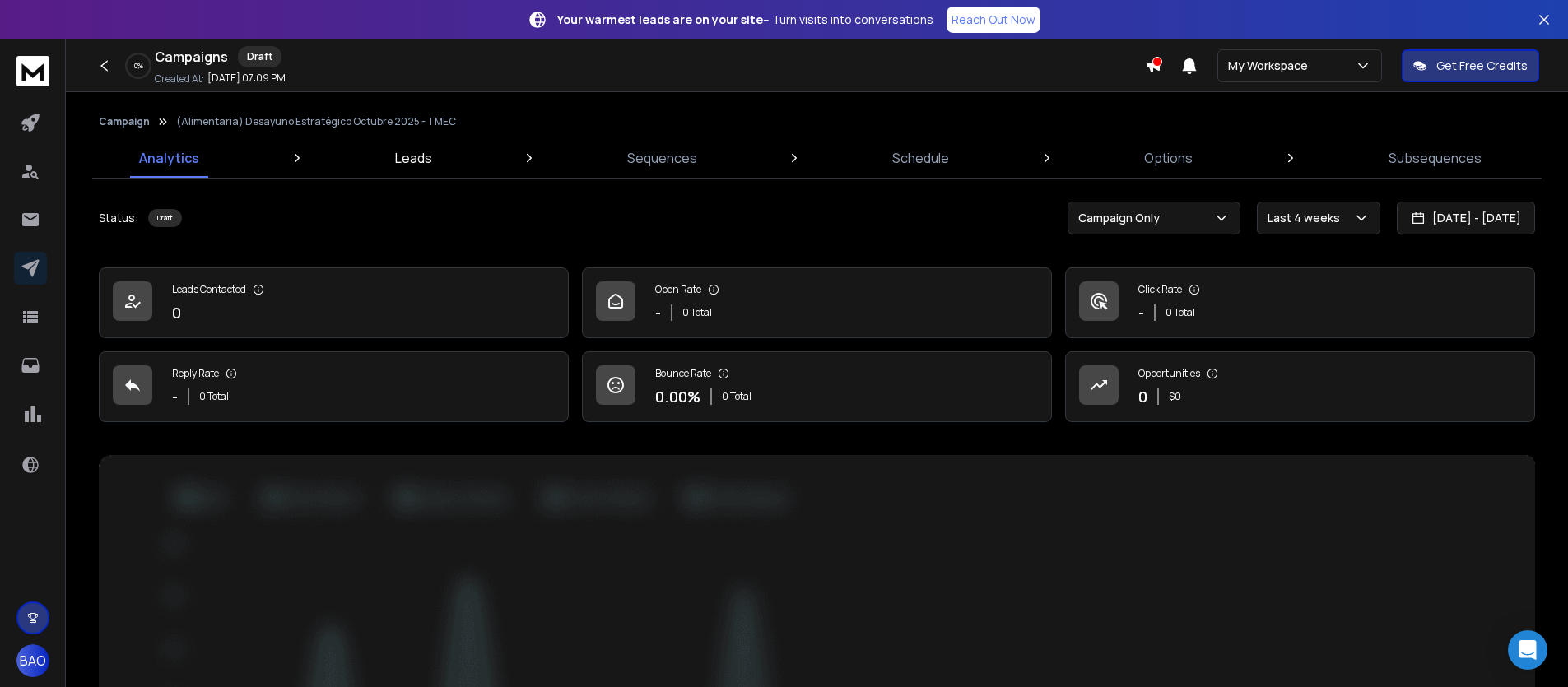
click at [415, 152] on p "Leads" at bounding box center [413, 158] width 37 height 19
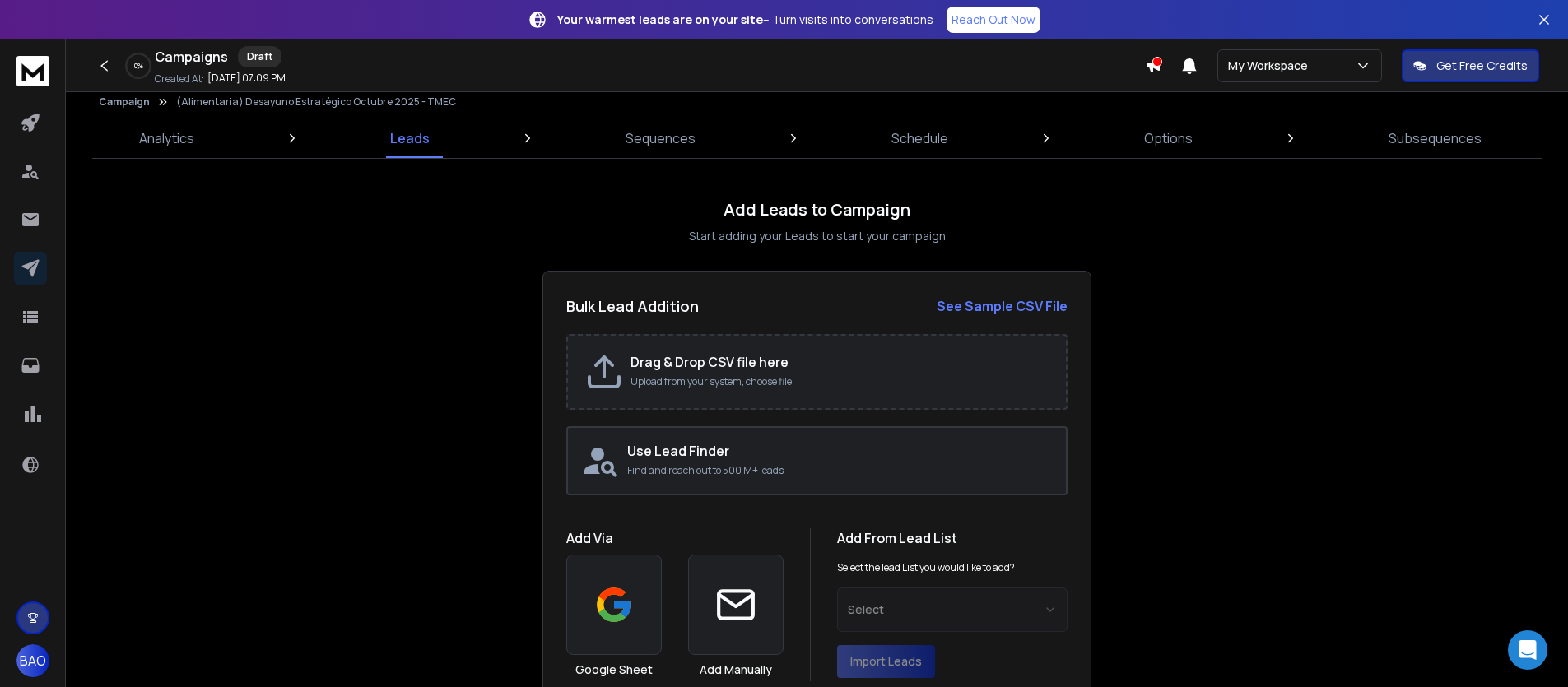
scroll to position [61, 0]
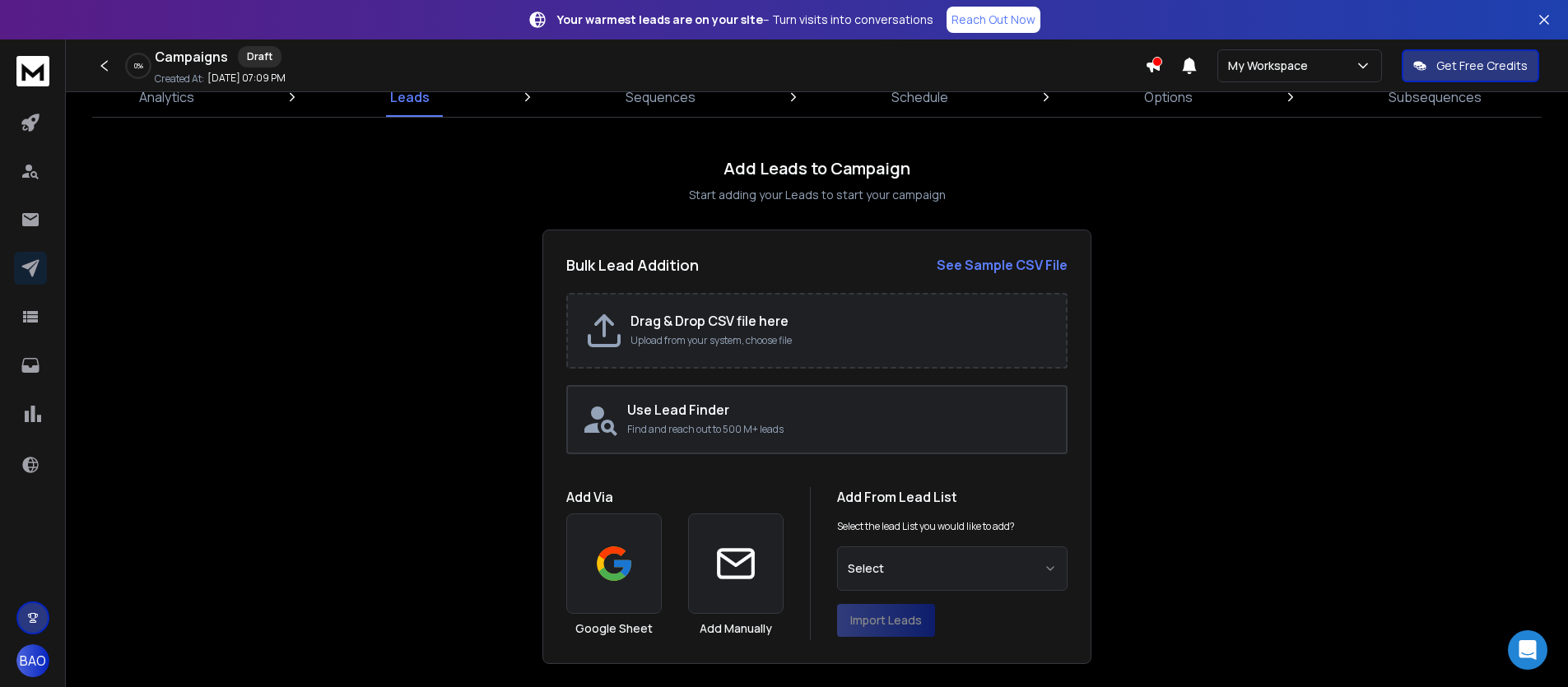
click at [1045, 565] on icon "button" at bounding box center [1050, 568] width 13 height 13
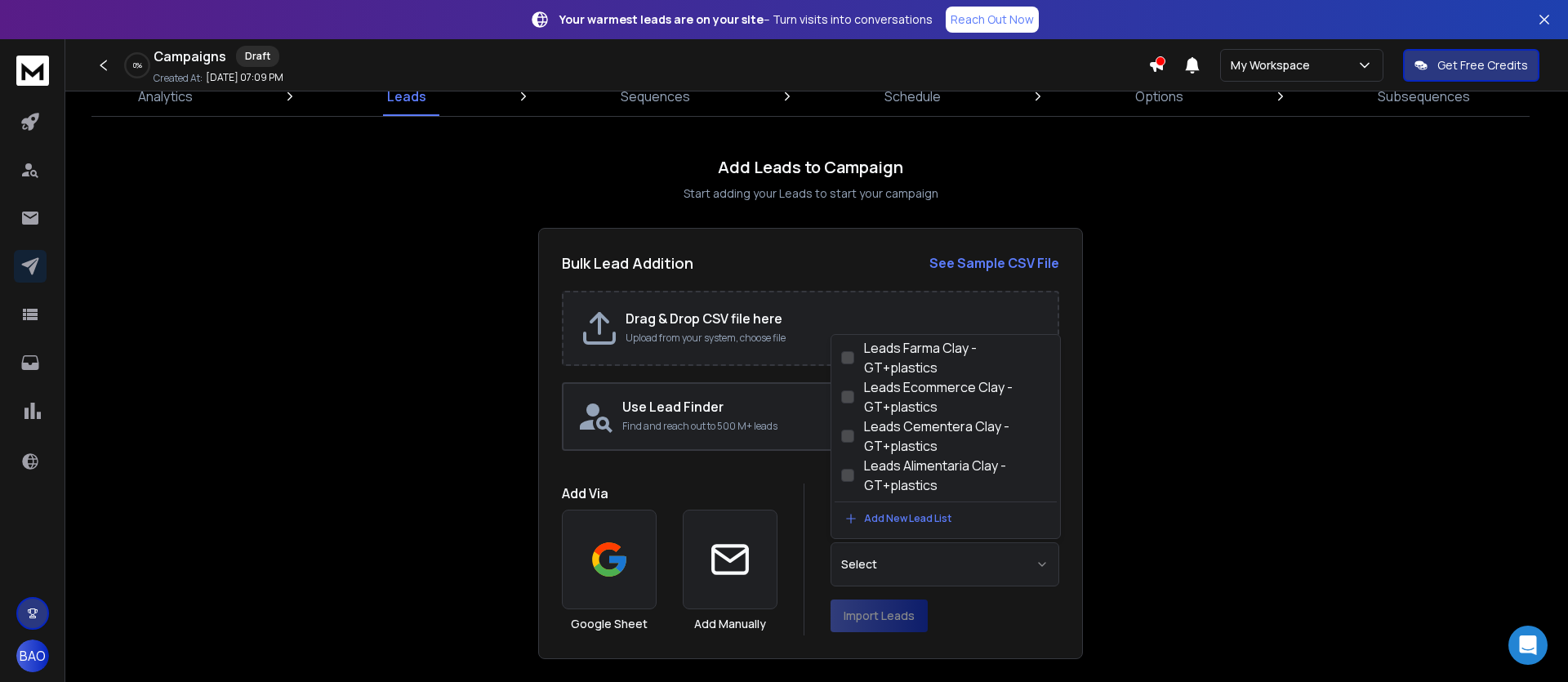
click at [948, 461] on div "Leads Alimentaria Clay - GT+plastics" at bounding box center [952, 474] width 177 height 39
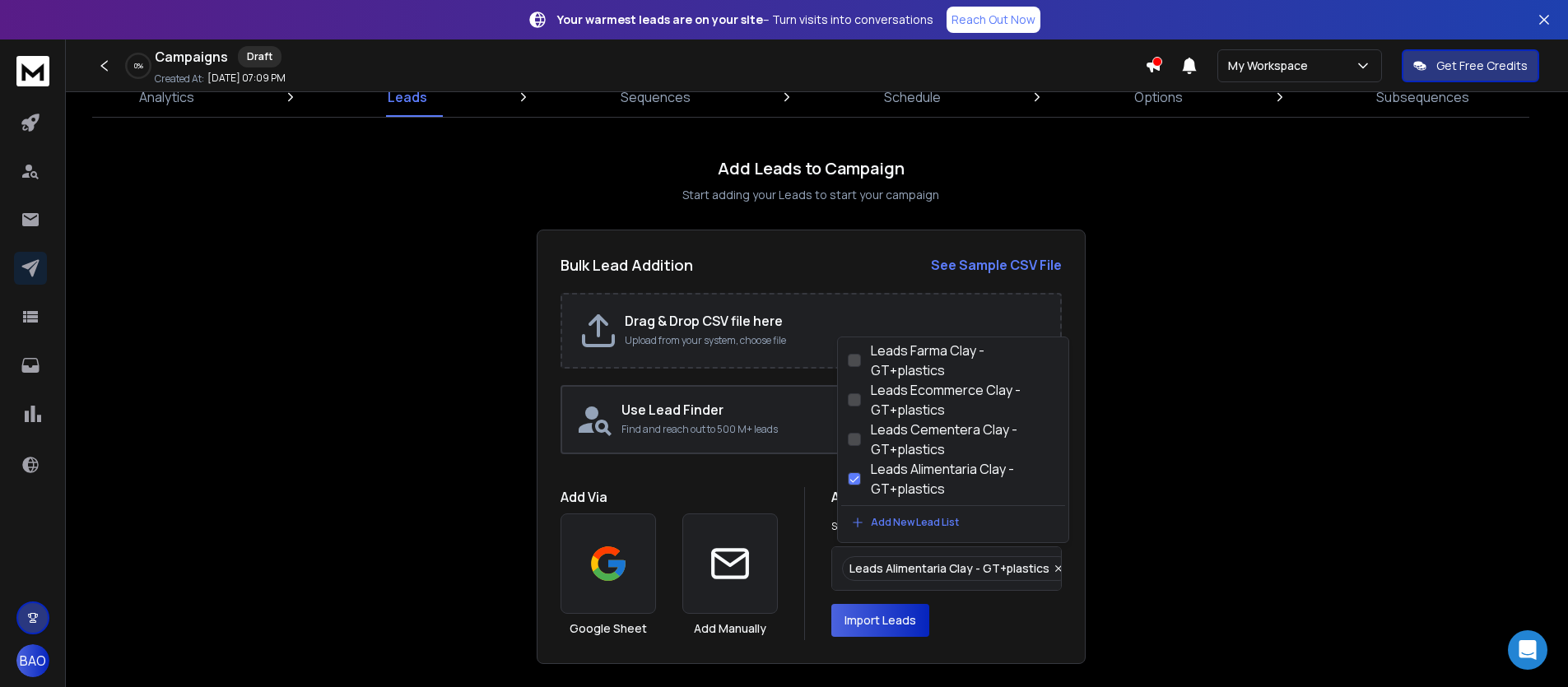
click at [950, 617] on div "Select the lead List you would like to add? Leads Alimentaria Clay - GT+plastic…" at bounding box center [946, 578] width 230 height 117
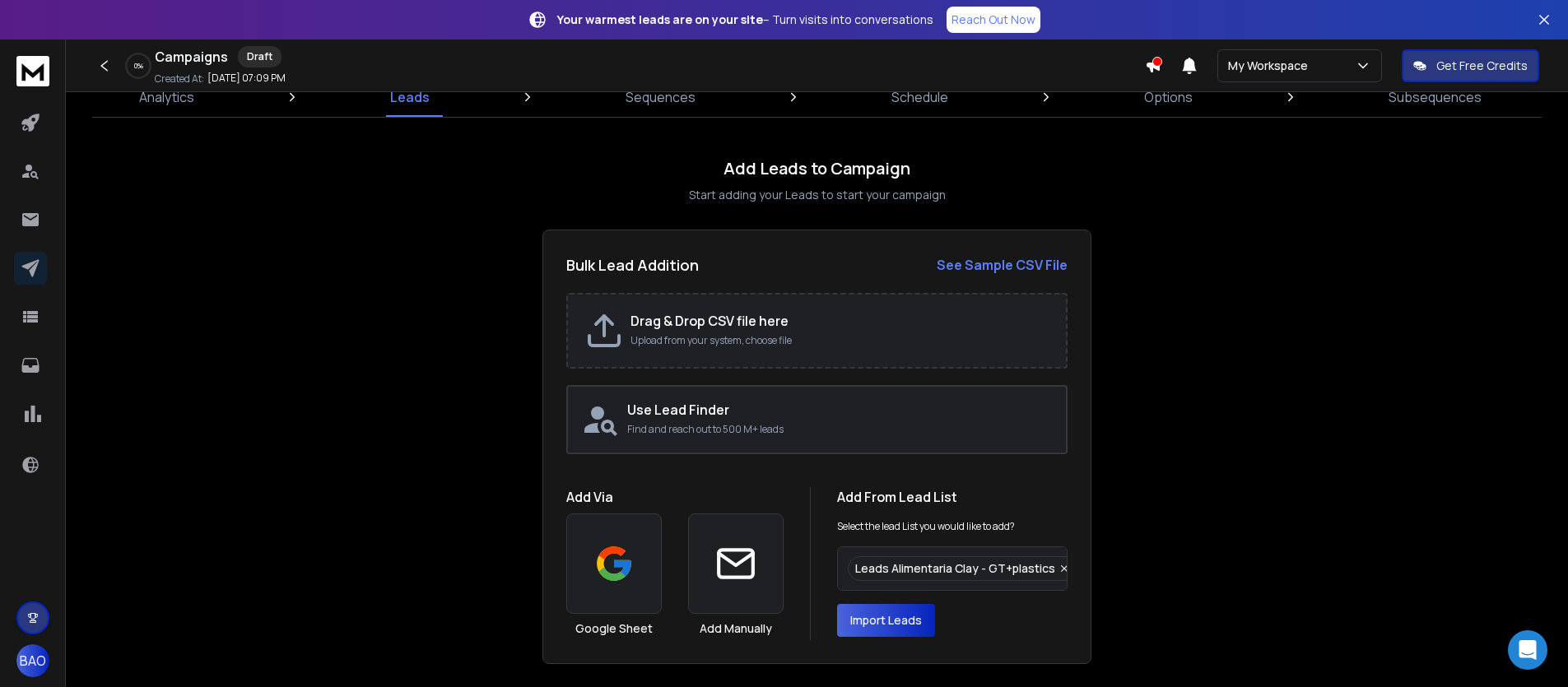
click at [913, 620] on button "Import Leads" at bounding box center [886, 620] width 98 height 33
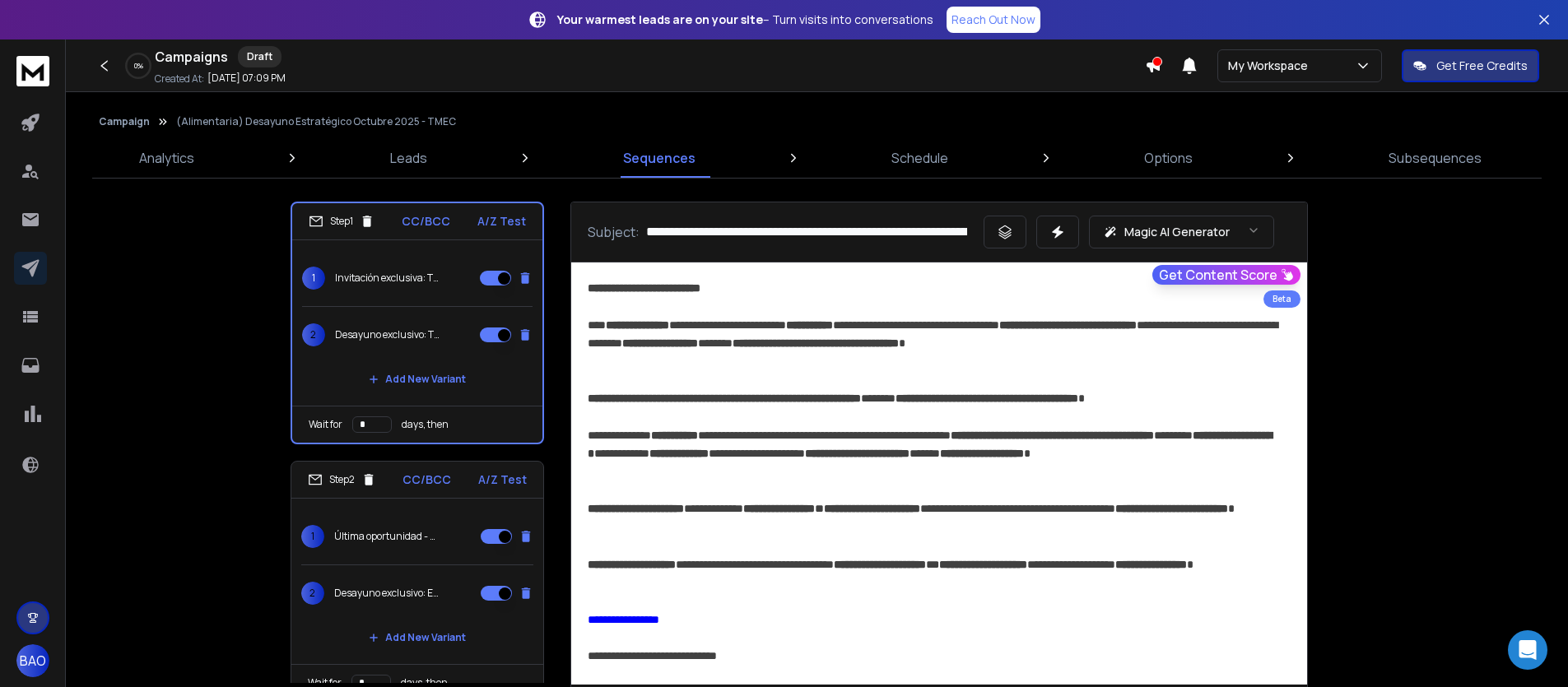
scroll to position [82, 0]
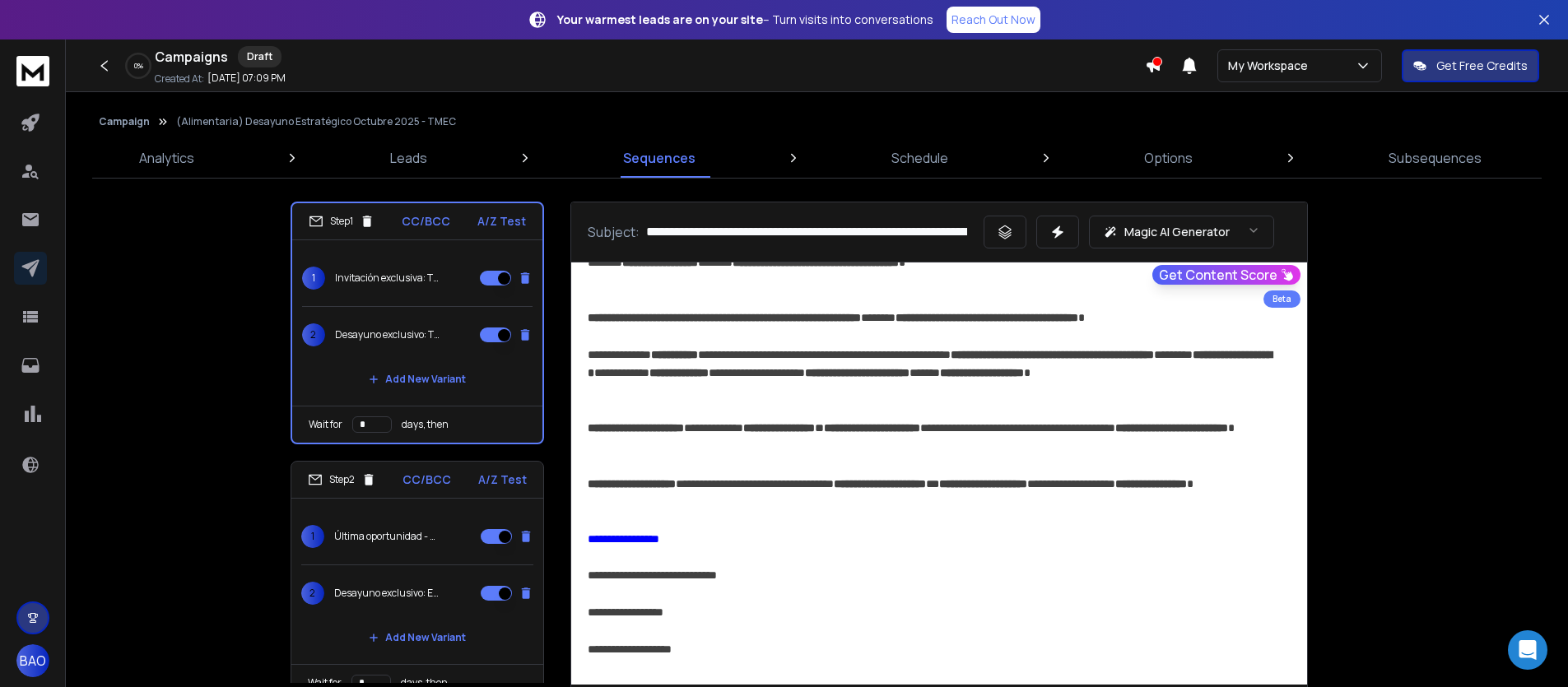
click at [143, 109] on div "Campaign (Alimentaria) Desayuno Estratégico Octubre 2025 - TMEC" at bounding box center [816, 121] width 1449 height 26
click at [137, 118] on button "Campaign" at bounding box center [124, 122] width 51 height 13
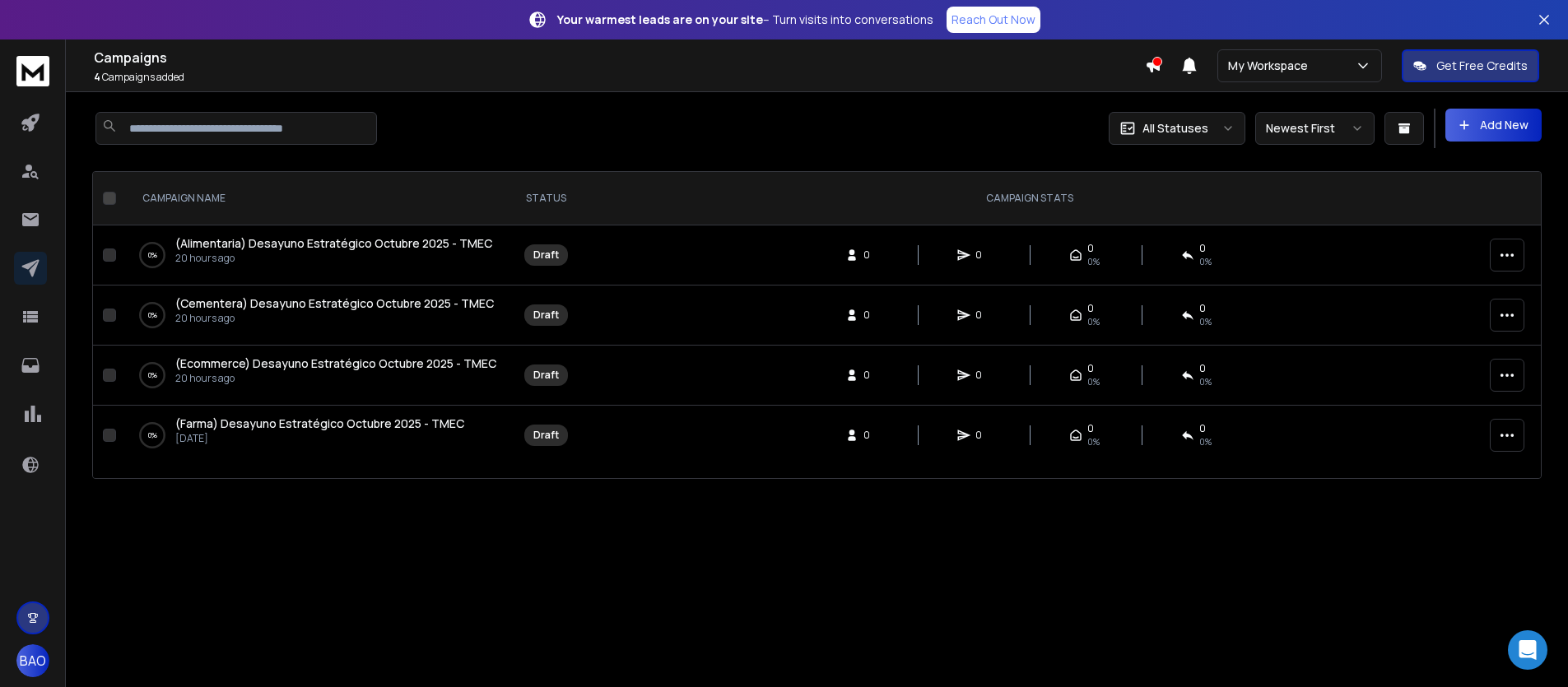
click at [308, 305] on span "(Cementera) Desayuno Estratégico Octubre 2025 - TMEC" at bounding box center [335, 303] width 319 height 16
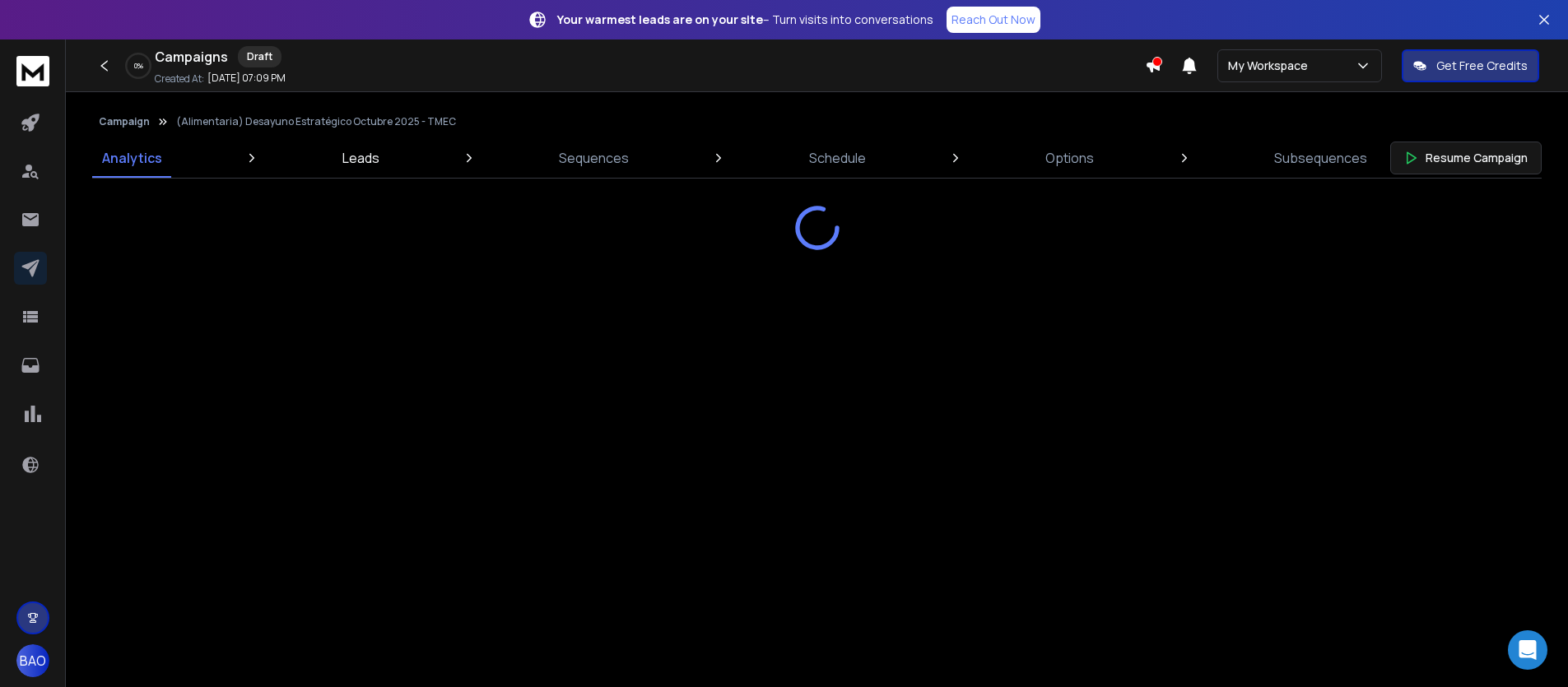
click at [371, 169] on link "Leads" at bounding box center [360, 158] width 57 height 40
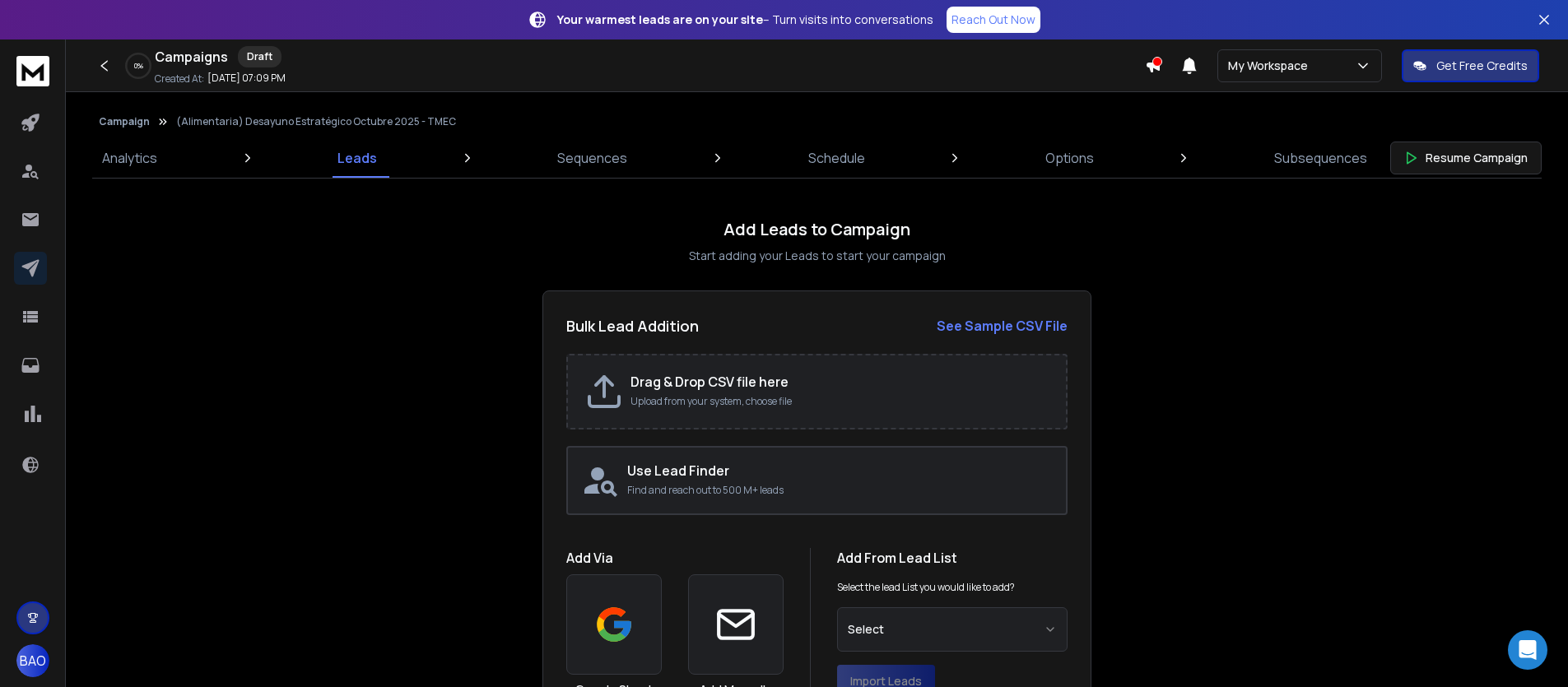
click at [121, 126] on button "Campaign" at bounding box center [124, 122] width 51 height 13
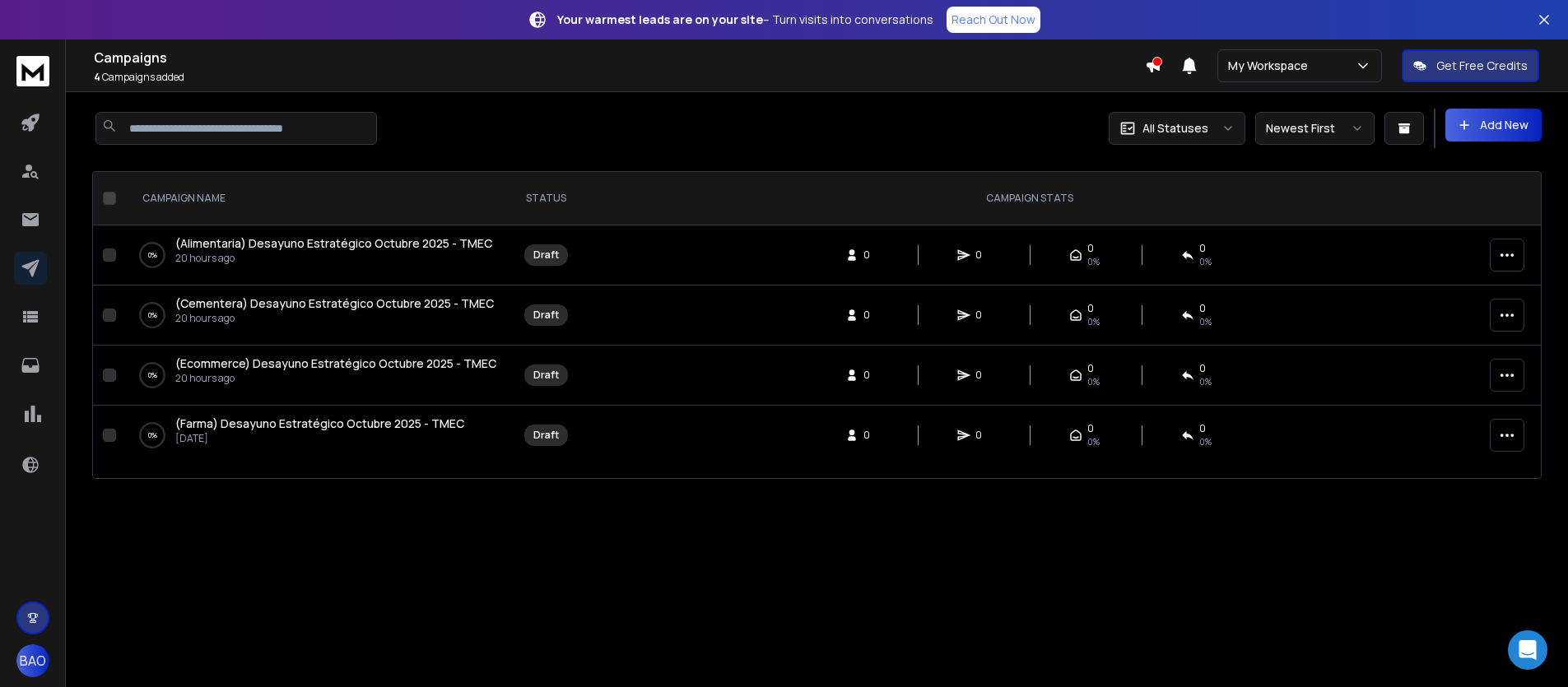
click at [280, 307] on span "(Cementera) Desayuno Estratégico Octubre 2025 - TMEC" at bounding box center [335, 303] width 319 height 16
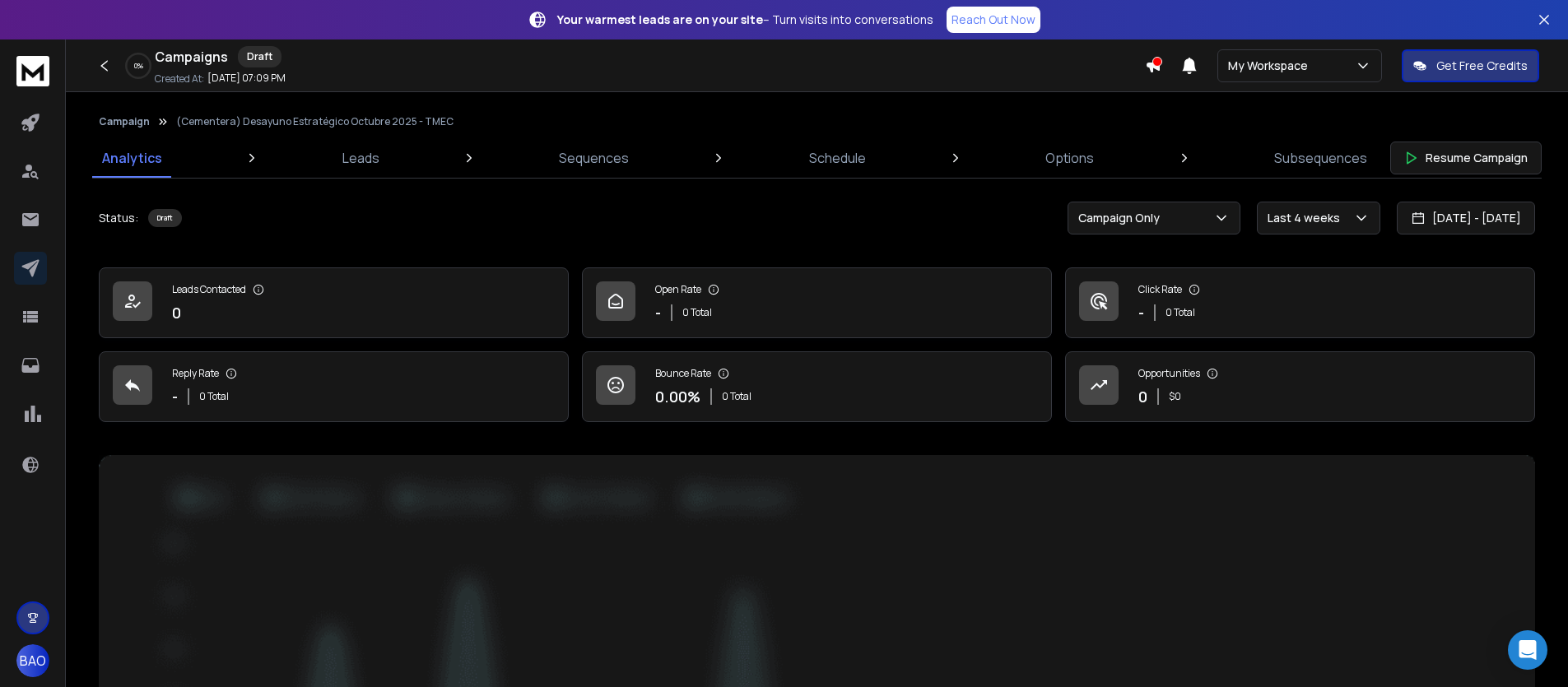
click at [390, 149] on div "Analytics Leads Sequences Schedule Options Subsequences" at bounding box center [734, 158] width 1285 height 40
click at [383, 155] on link "Leads" at bounding box center [360, 158] width 57 height 40
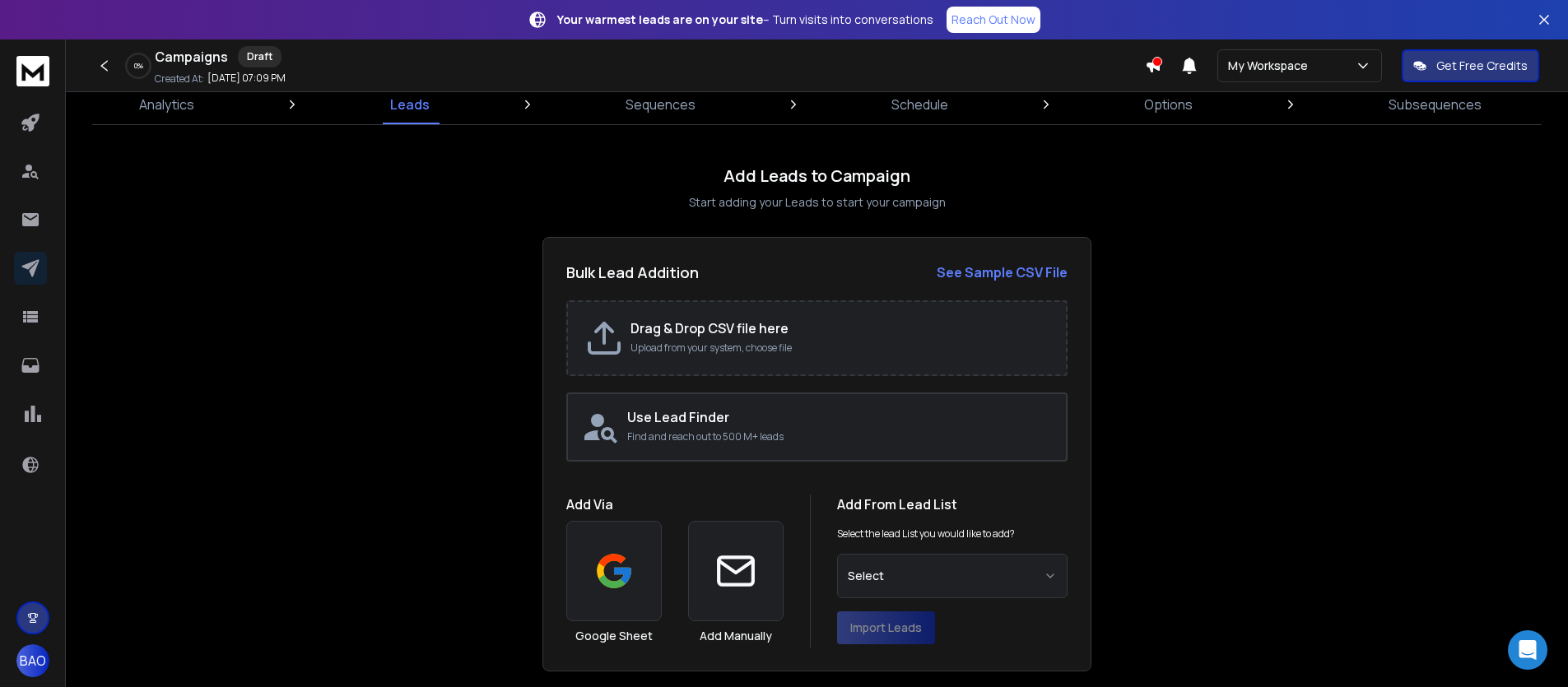
scroll to position [61, 0]
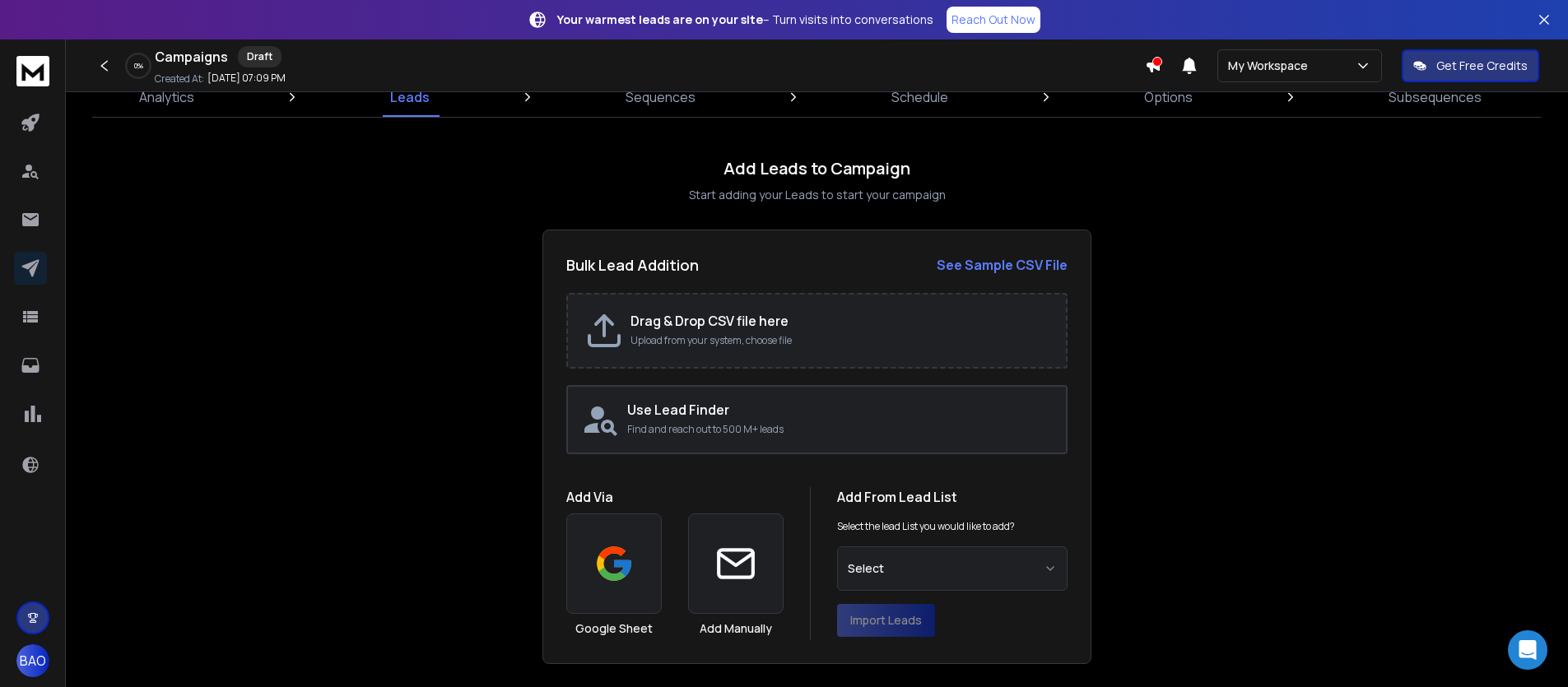
click at [997, 563] on button "Select" at bounding box center [951, 568] width 230 height 45
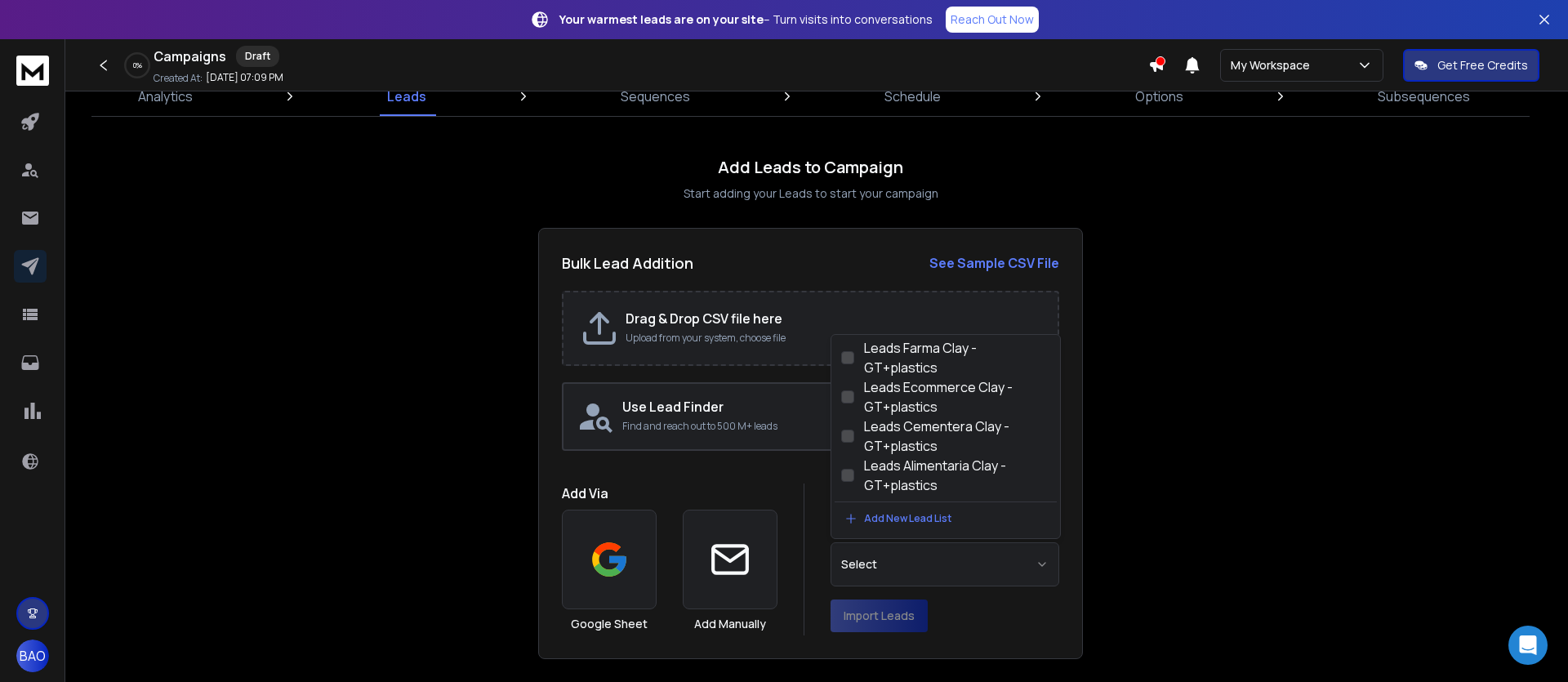
click at [919, 434] on div "Leads Cementera Clay - GT+plastics" at bounding box center [952, 436] width 177 height 39
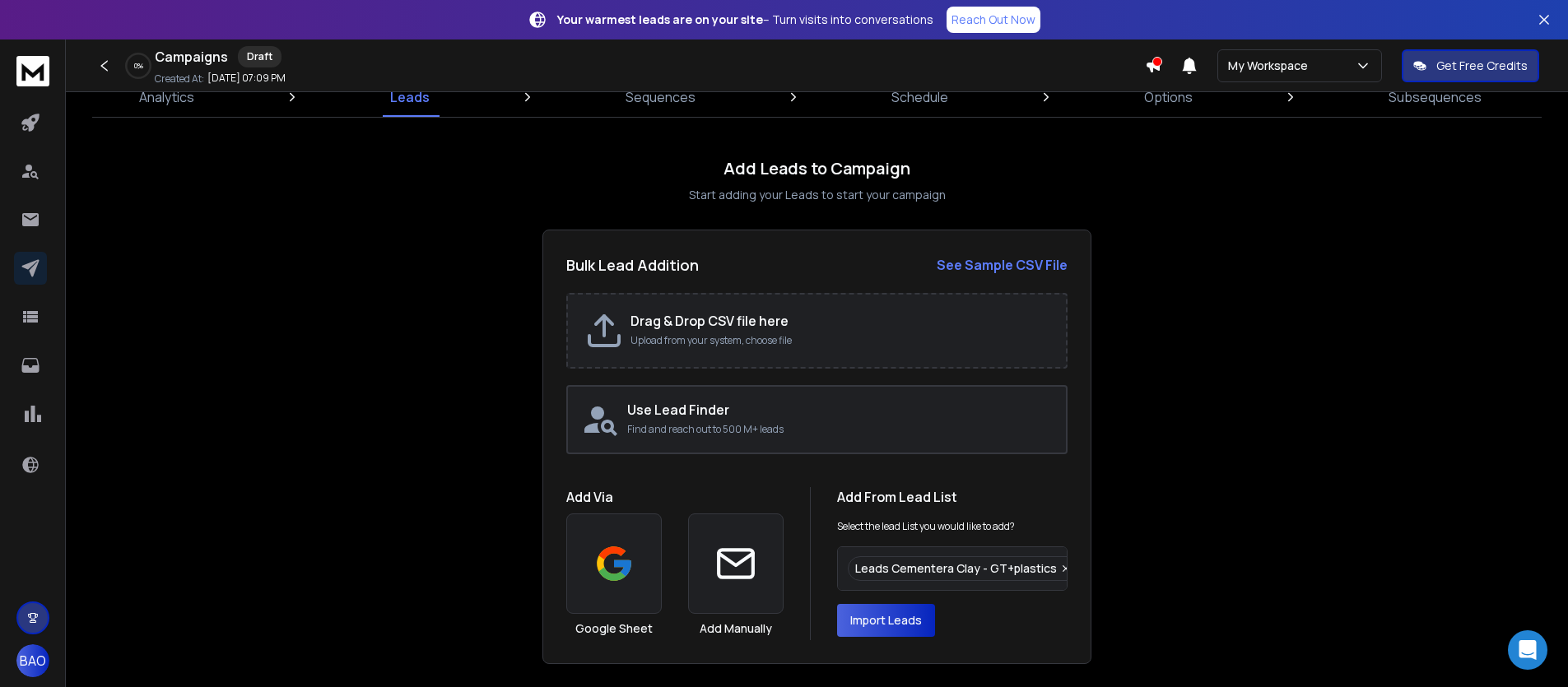
click at [886, 622] on button "Import Leads" at bounding box center [886, 620] width 98 height 33
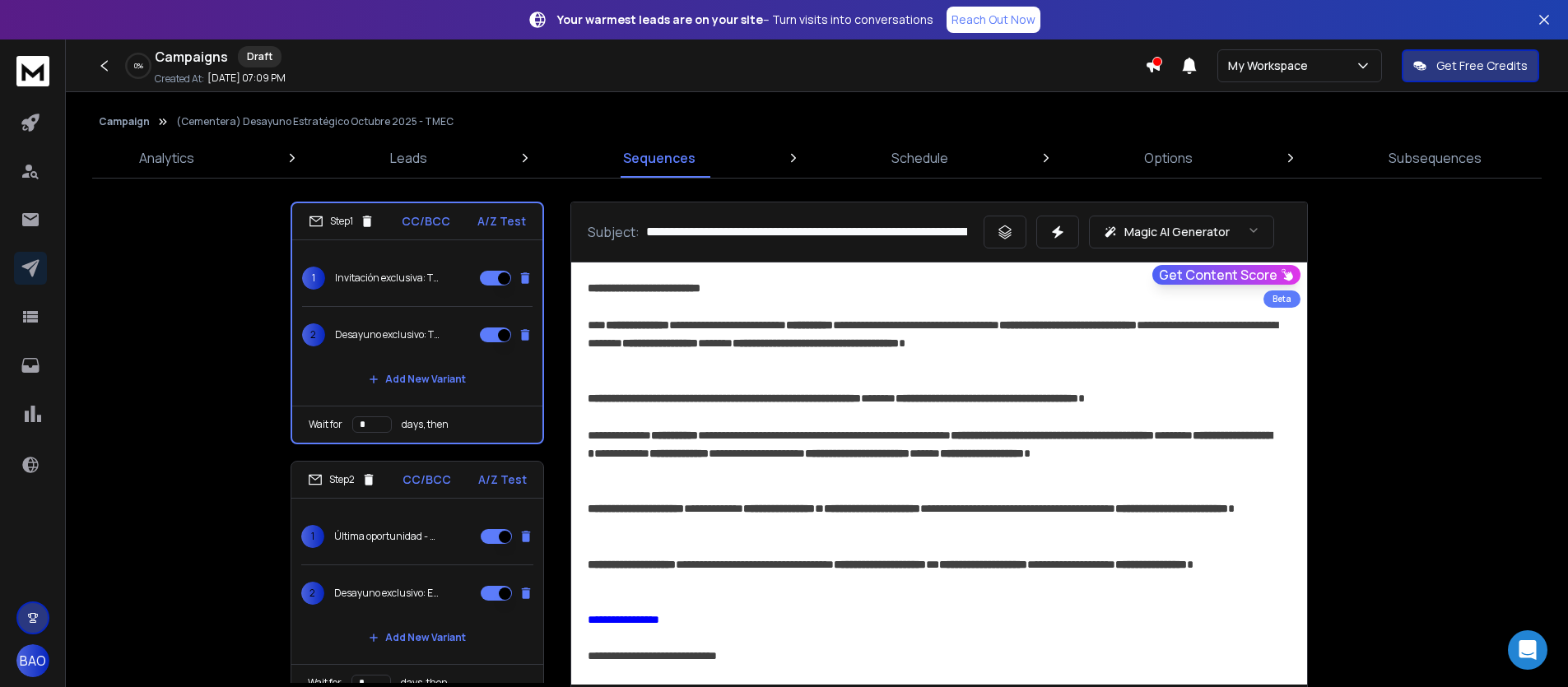
click at [128, 115] on button "Campaign" at bounding box center [124, 122] width 51 height 13
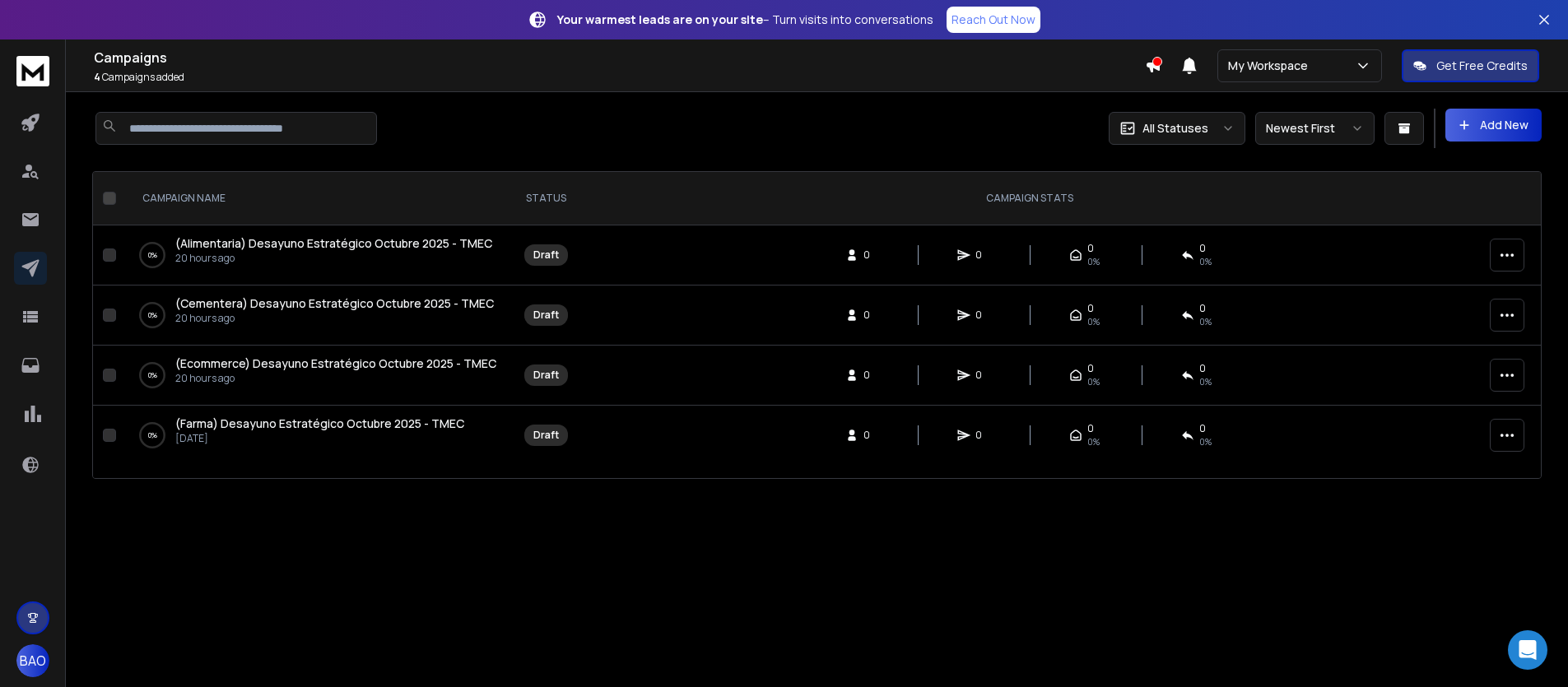
click at [317, 368] on span "(Ecommerce) Desayuno Estratégico Octubre 2025 - TMEC" at bounding box center [336, 362] width 321 height 16
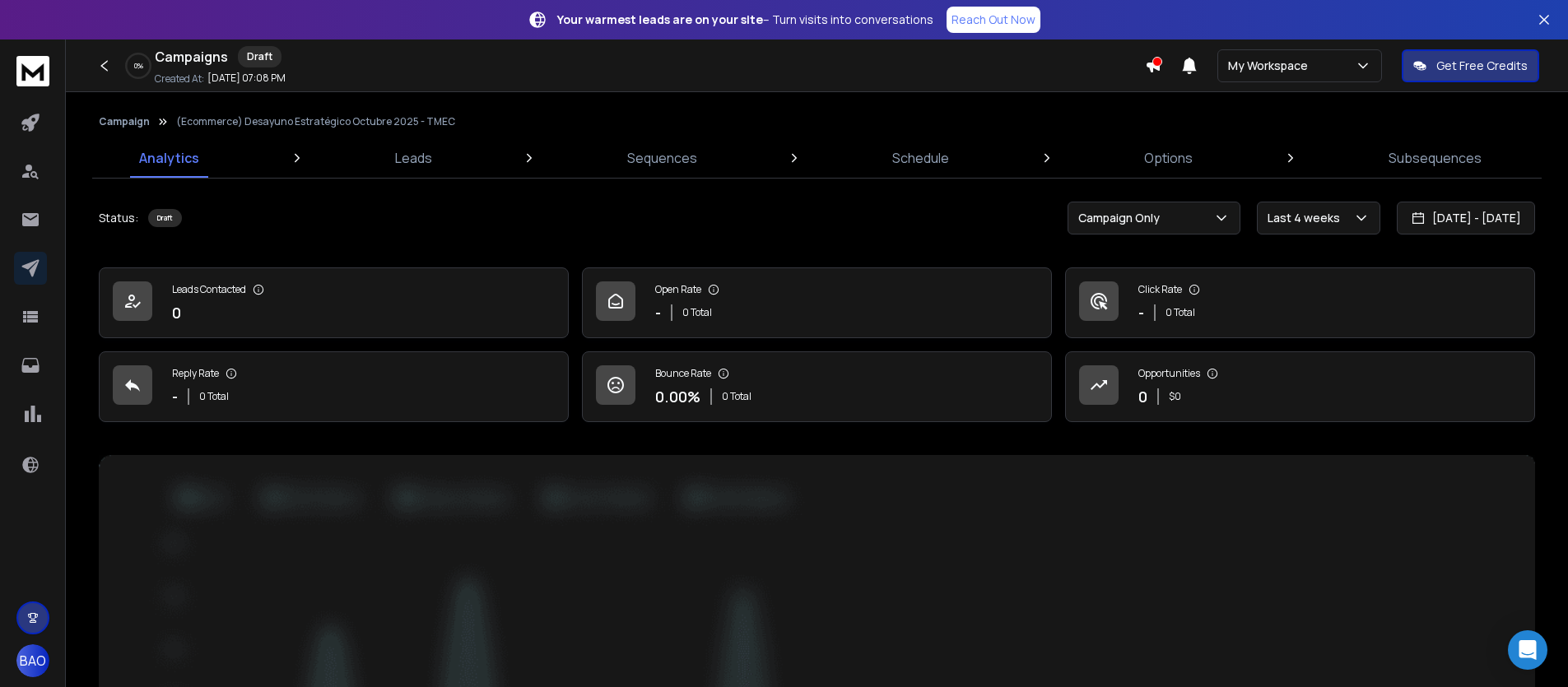
click at [382, 164] on div "Analytics Leads Sequences Schedule Options Subsequences" at bounding box center [810, 158] width 1436 height 40
click at [391, 167] on link "Leads" at bounding box center [413, 158] width 57 height 40
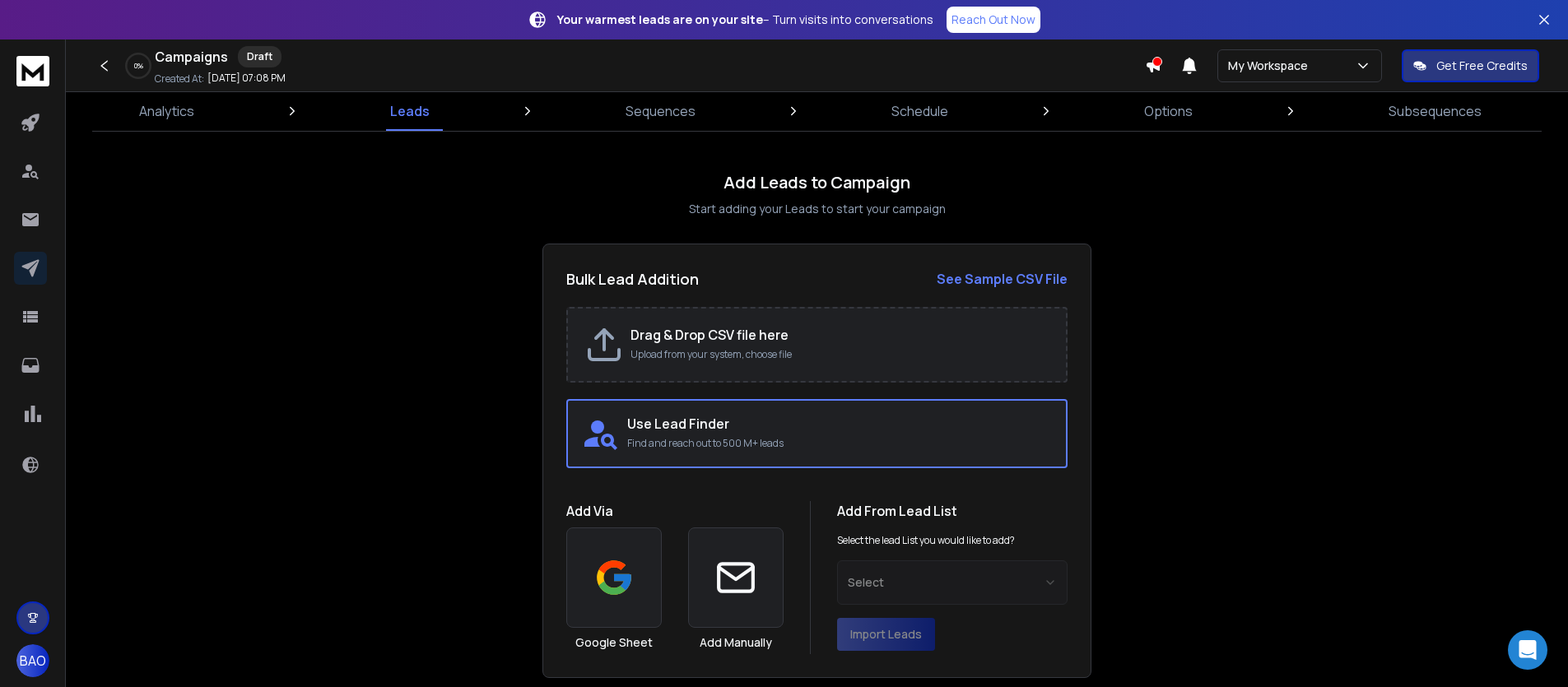
scroll to position [61, 0]
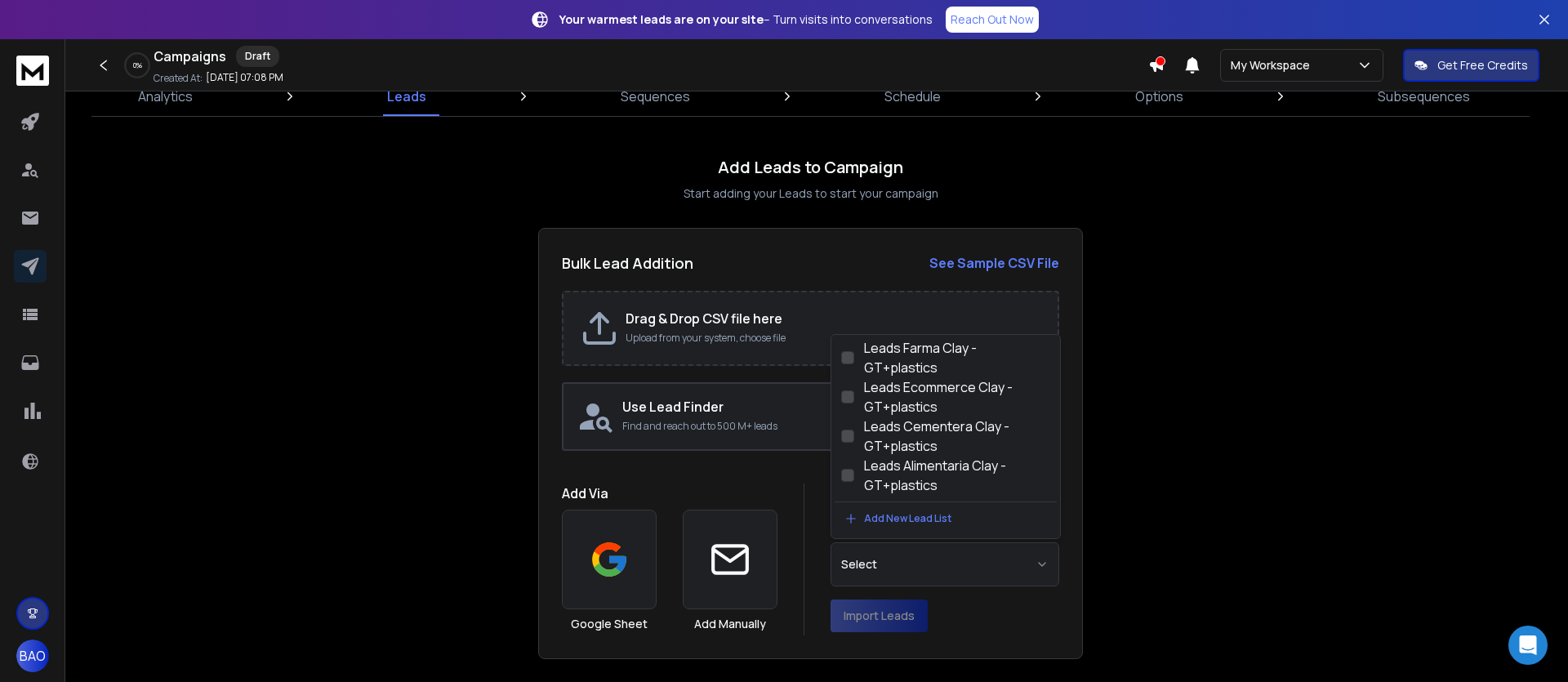
click at [1010, 568] on button "Select" at bounding box center [944, 564] width 229 height 44
click at [959, 392] on div "Leads Ecommerce Clay - GT+plastics" at bounding box center [952, 397] width 177 height 39
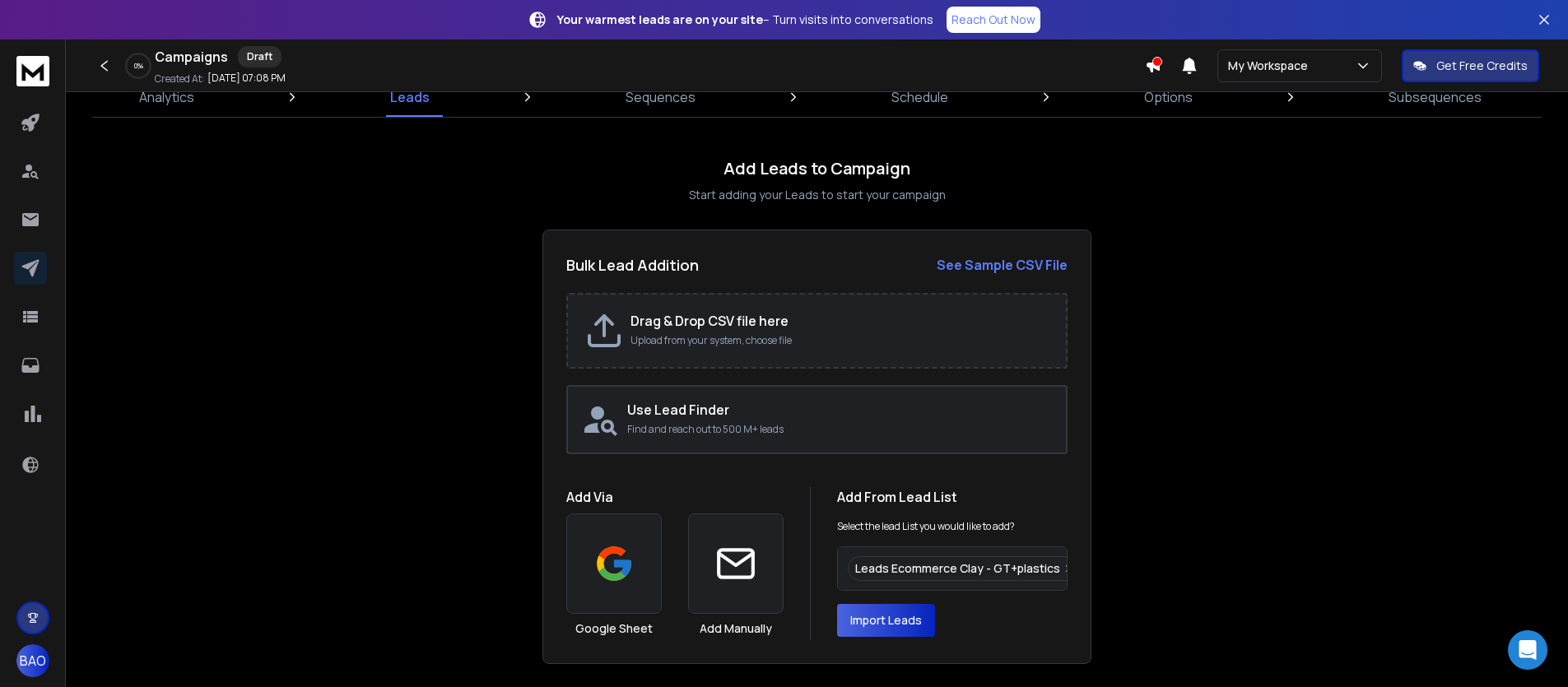
click at [905, 625] on button "Import Leads" at bounding box center [886, 620] width 98 height 33
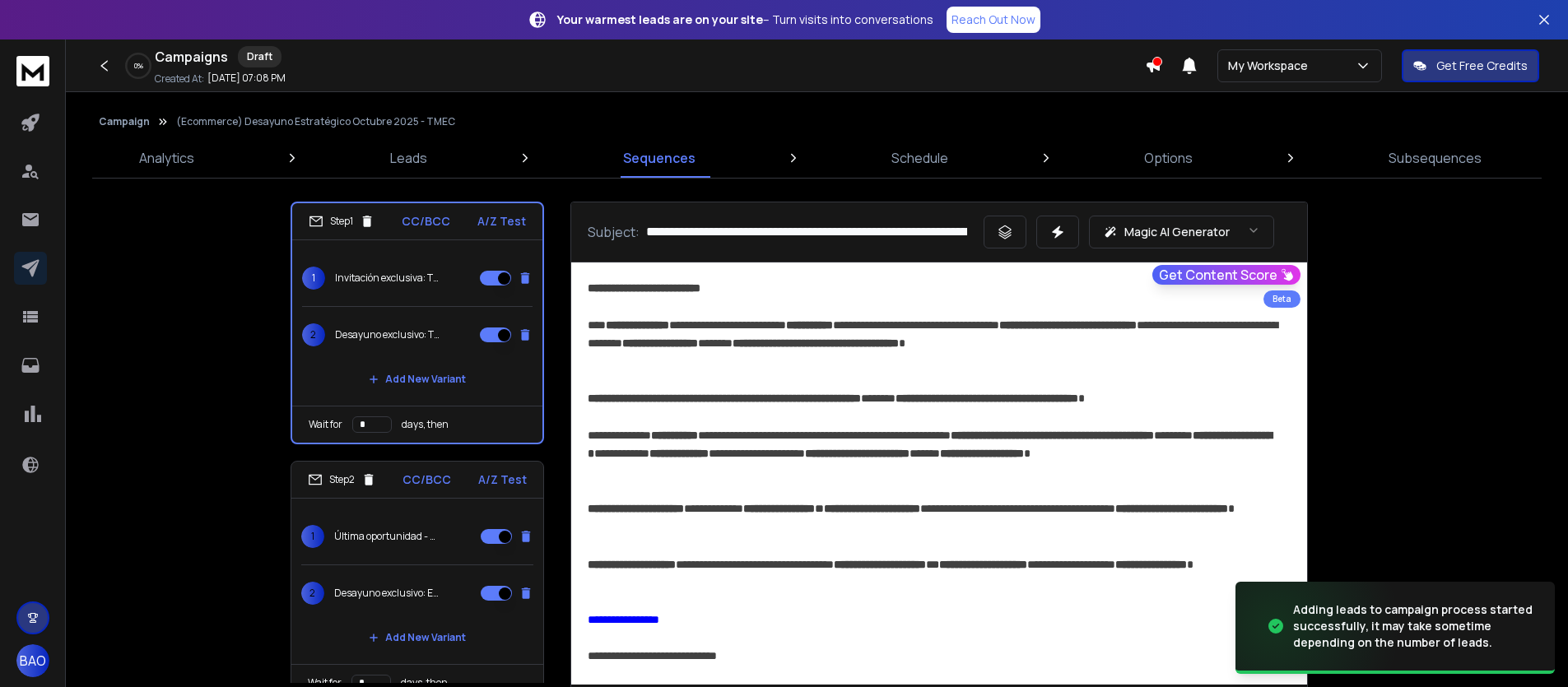
click at [139, 116] on button "Campaign" at bounding box center [124, 122] width 51 height 13
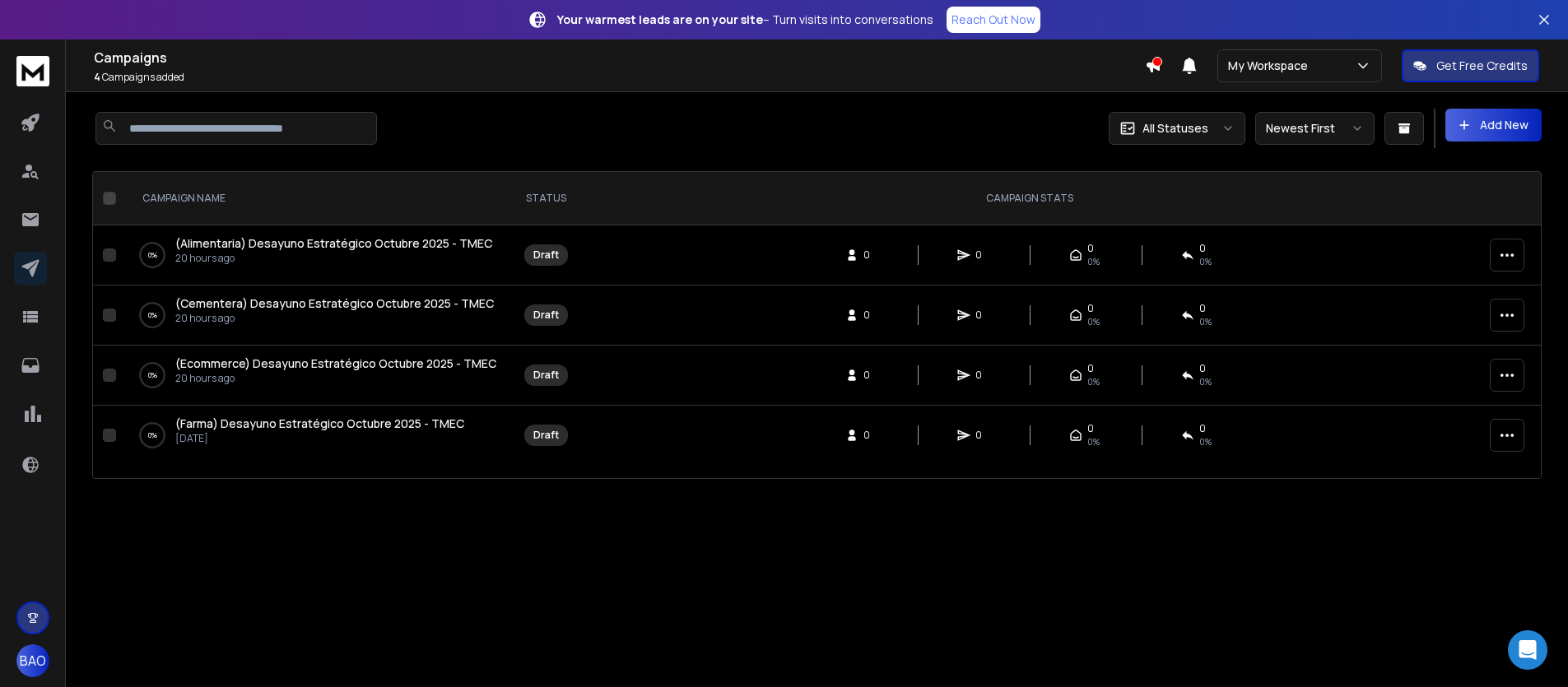
click at [371, 441] on p "[DATE]" at bounding box center [320, 438] width 288 height 13
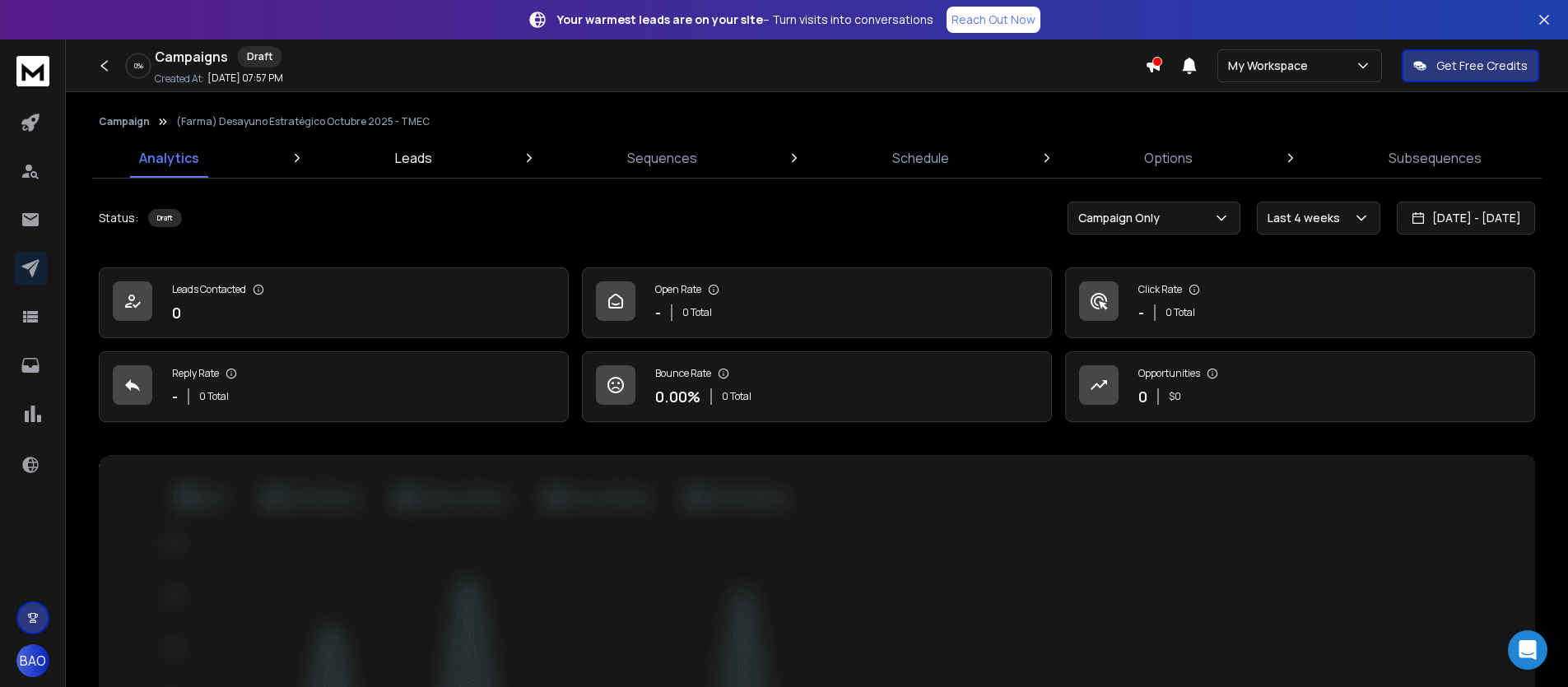
click at [423, 163] on p "Leads" at bounding box center [413, 158] width 37 height 19
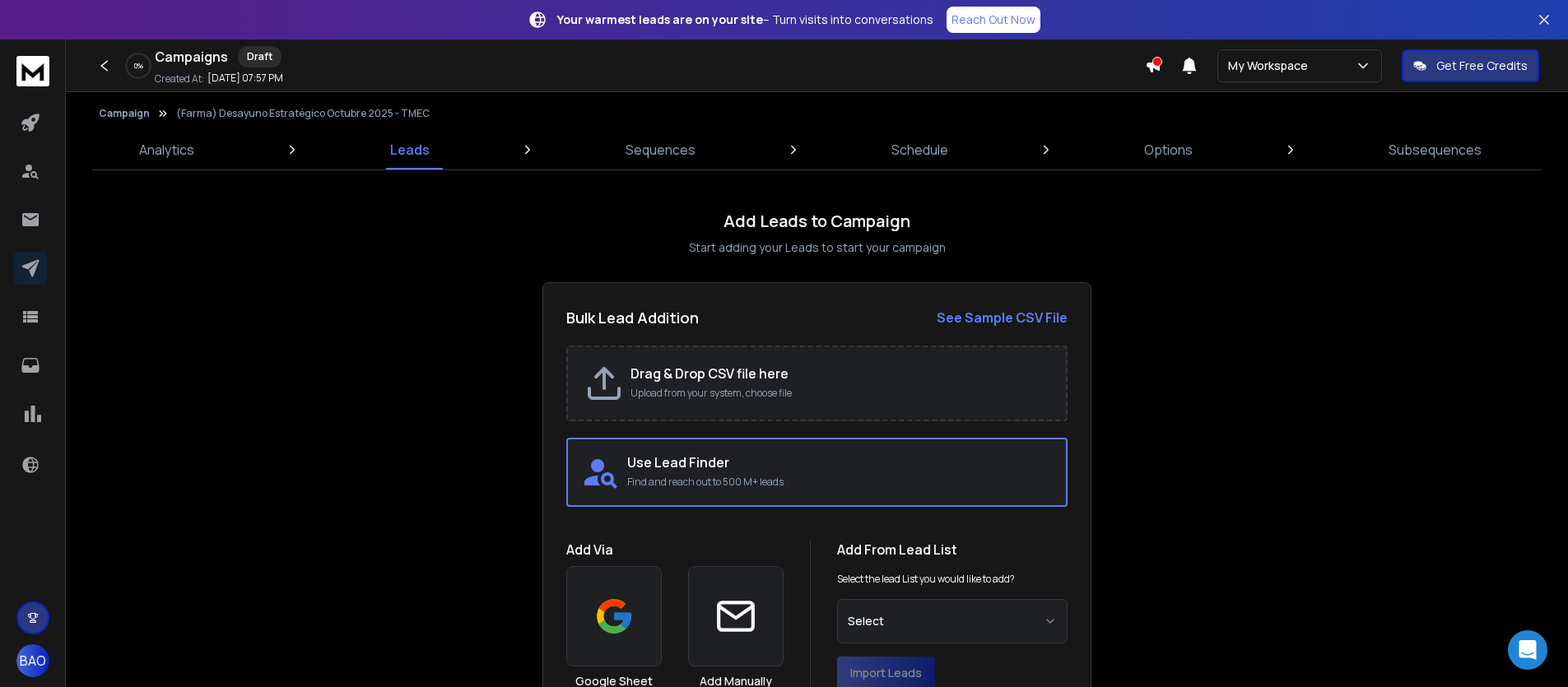
scroll to position [61, 0]
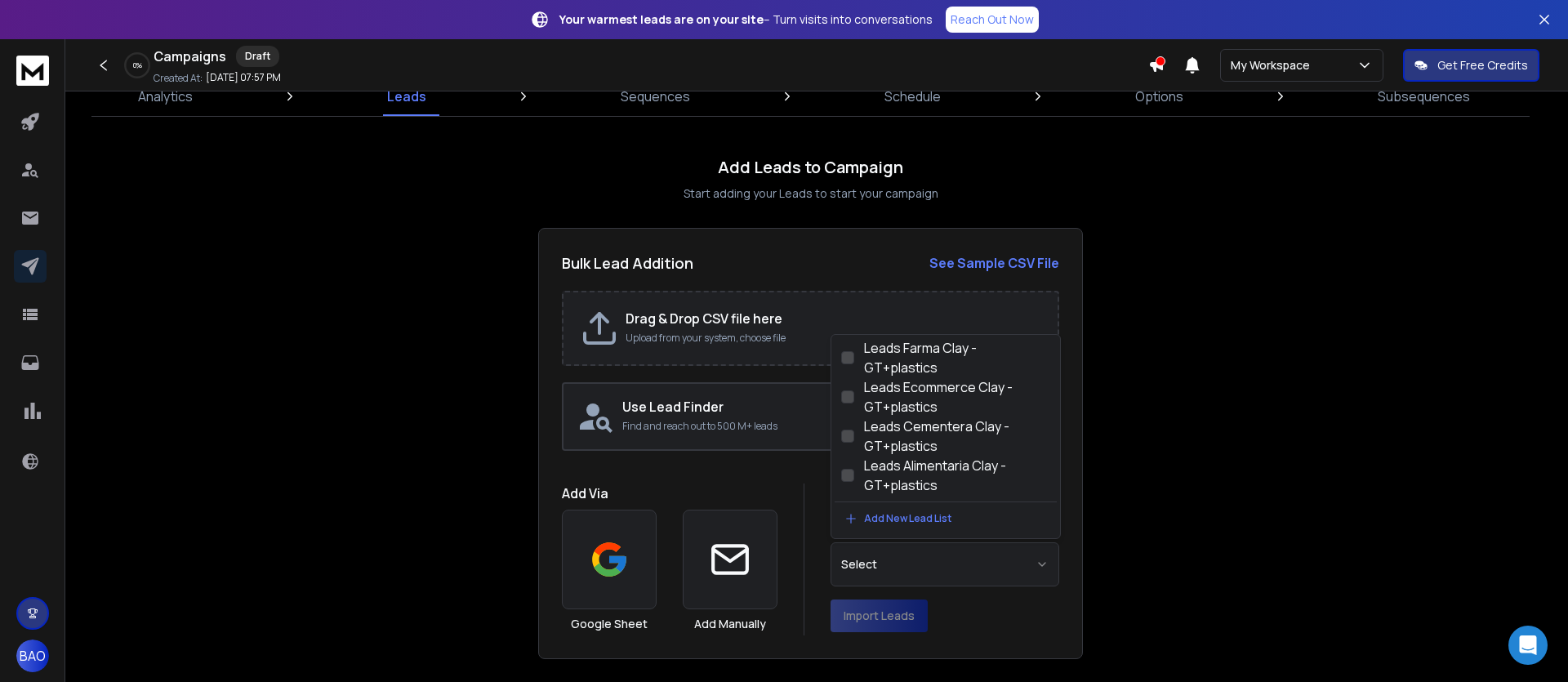
click at [949, 558] on button "Select" at bounding box center [944, 564] width 229 height 44
click at [963, 362] on div "Leads Farma Clay - GT+plastics" at bounding box center [952, 357] width 177 height 39
drag, startPoint x: 1196, startPoint y: 485, endPoint x: 1188, endPoint y: 486, distance: 8.1
click at [1196, 485] on div "Add Leads to Campaign Start adding your Leads to start your campaign Bulk Lead …" at bounding box center [810, 399] width 1425 height 520
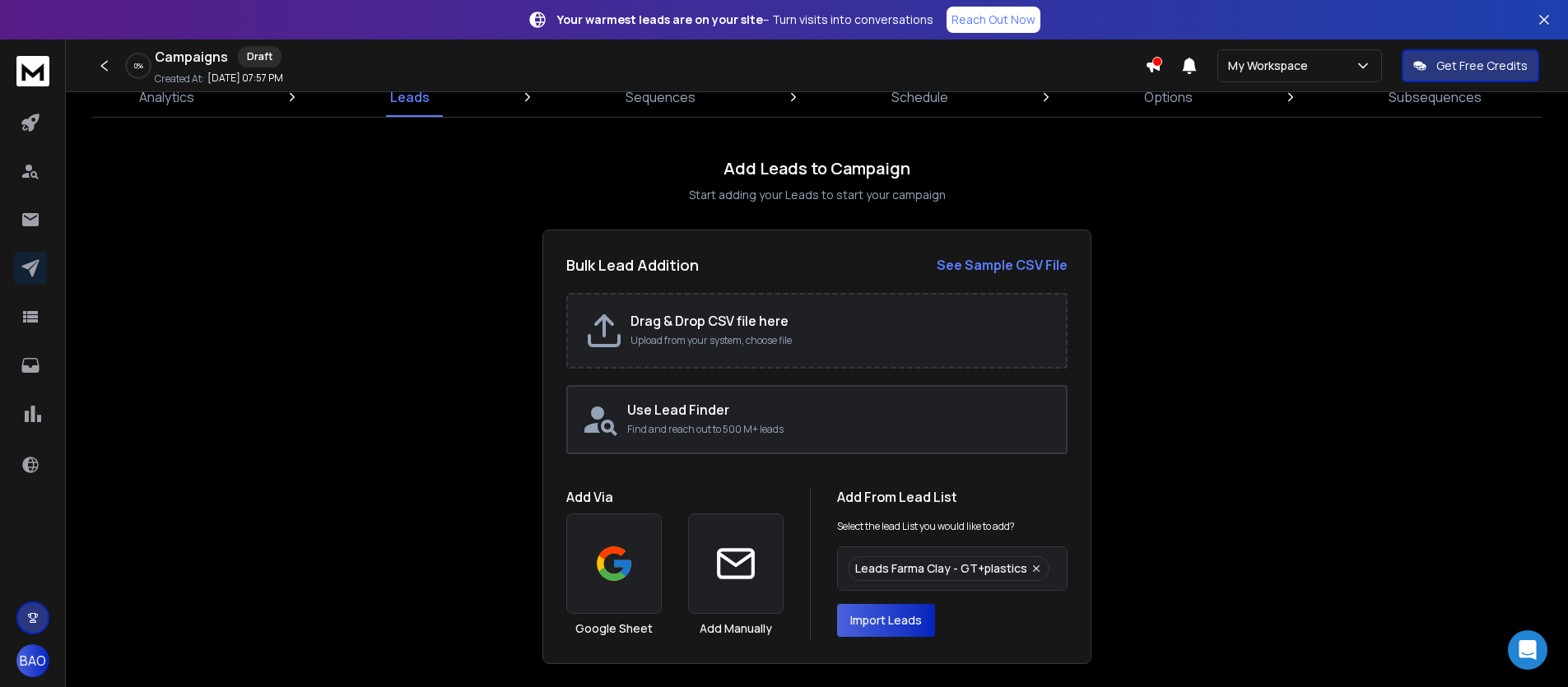
click at [903, 616] on button "Import Leads" at bounding box center [886, 620] width 98 height 33
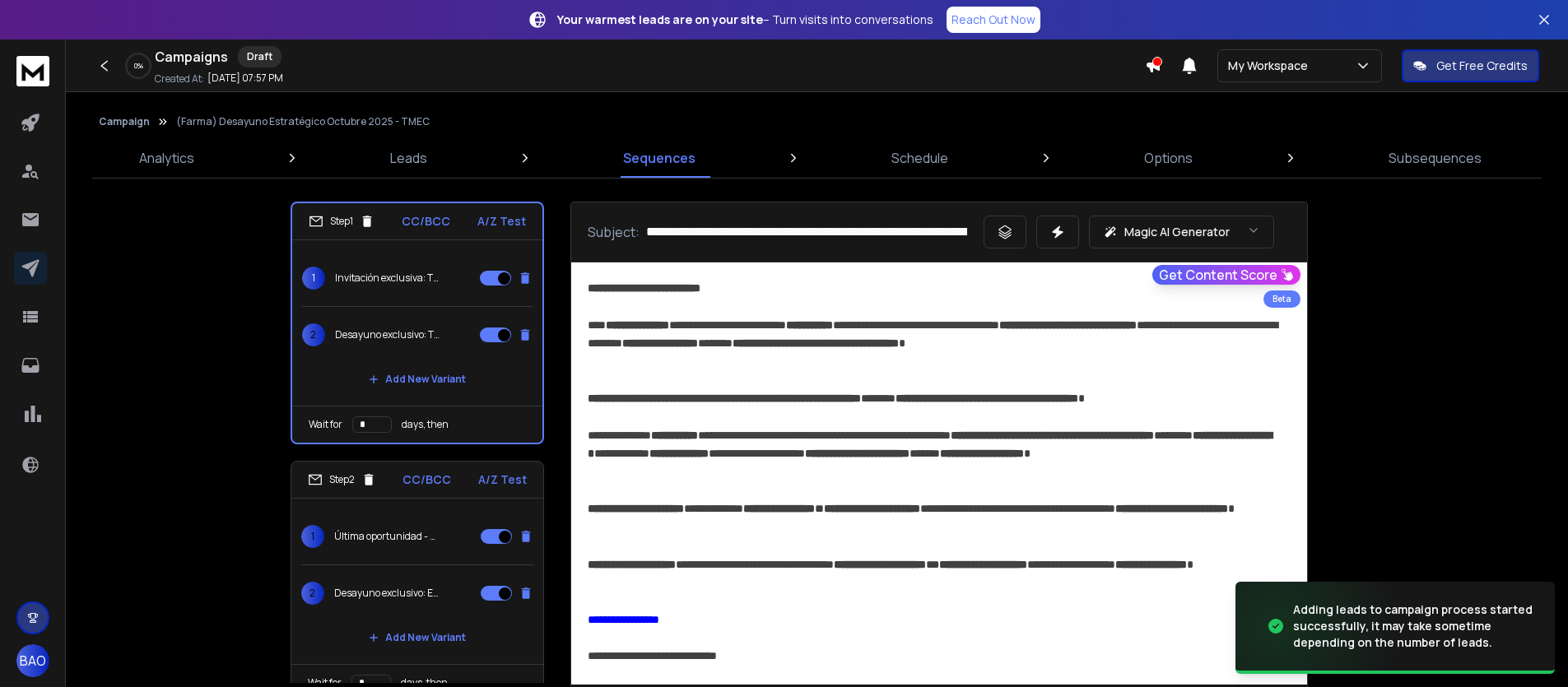
click at [214, 125] on p "(Farma) Desayuno Estratégico Octubre 2025 - TMEC" at bounding box center [303, 122] width 253 height 13
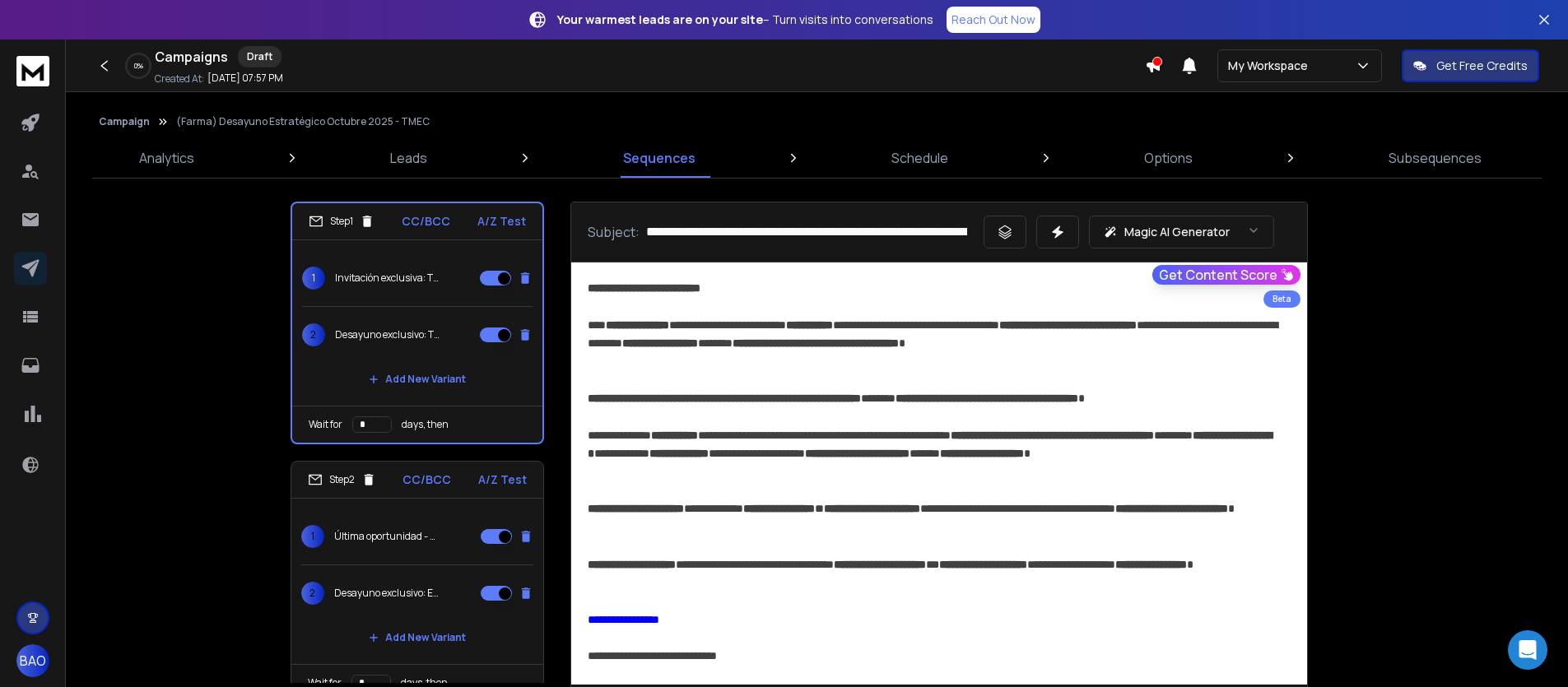
click at [127, 120] on button "Campaign" at bounding box center [124, 122] width 51 height 13
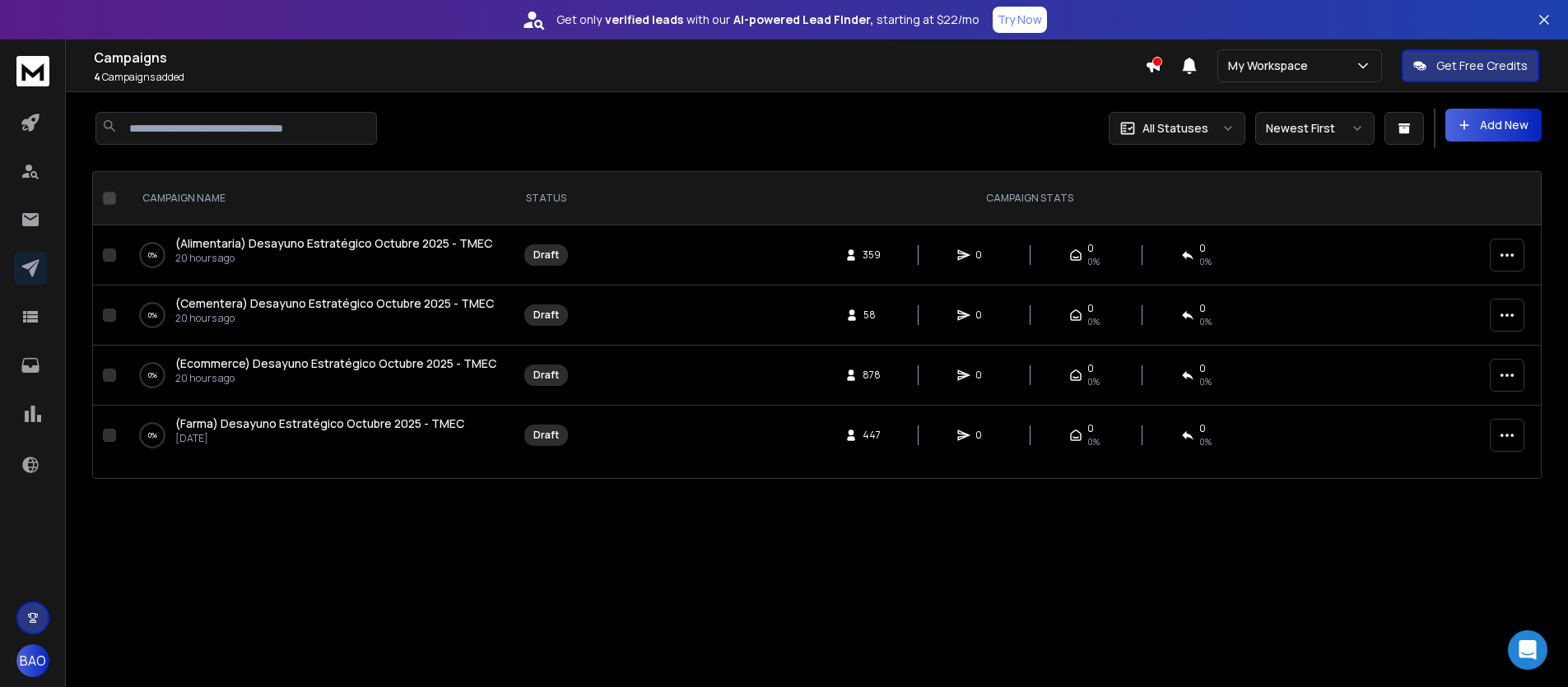
click at [248, 244] on span "(Alimentaria) Desayuno Estratégico Octubre 2025 - TMEC" at bounding box center [334, 243] width 317 height 16
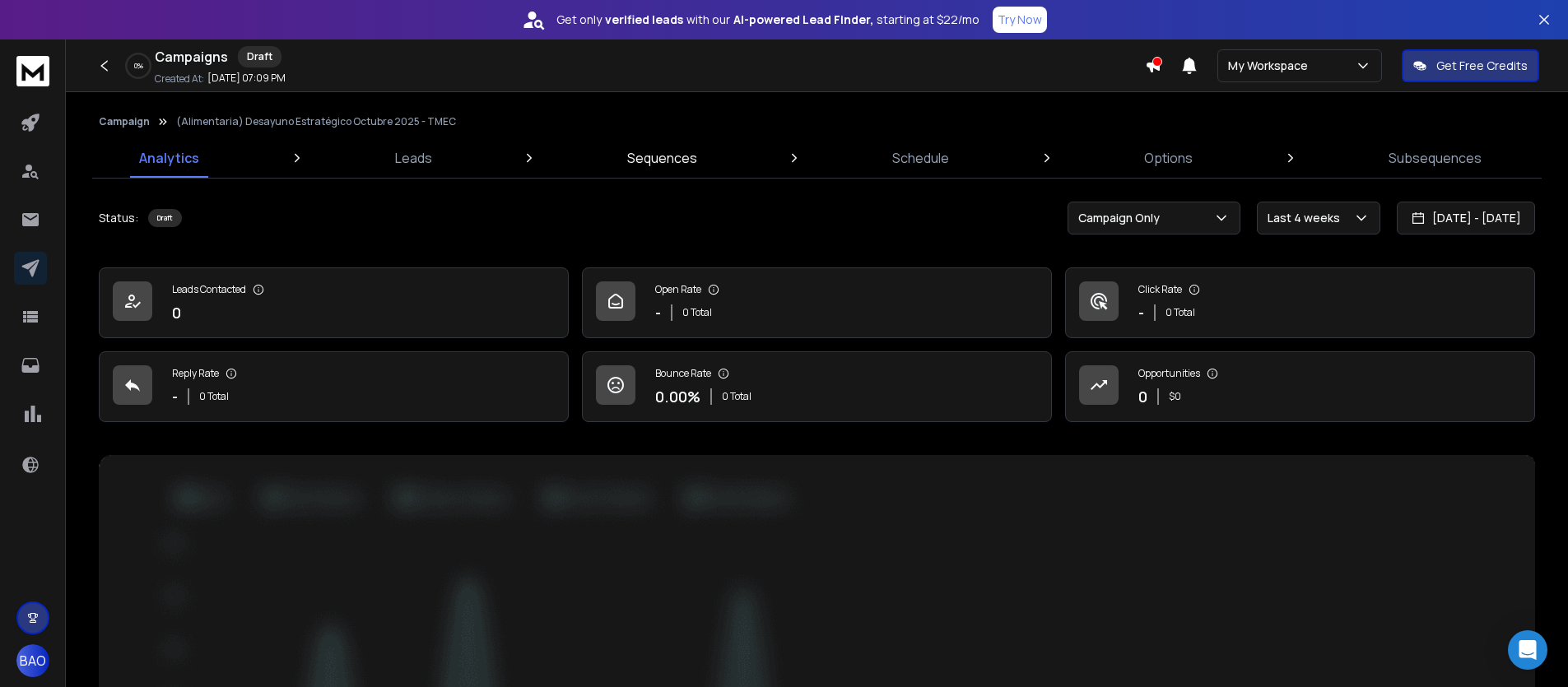
click at [687, 158] on p "Sequences" at bounding box center [661, 158] width 70 height 19
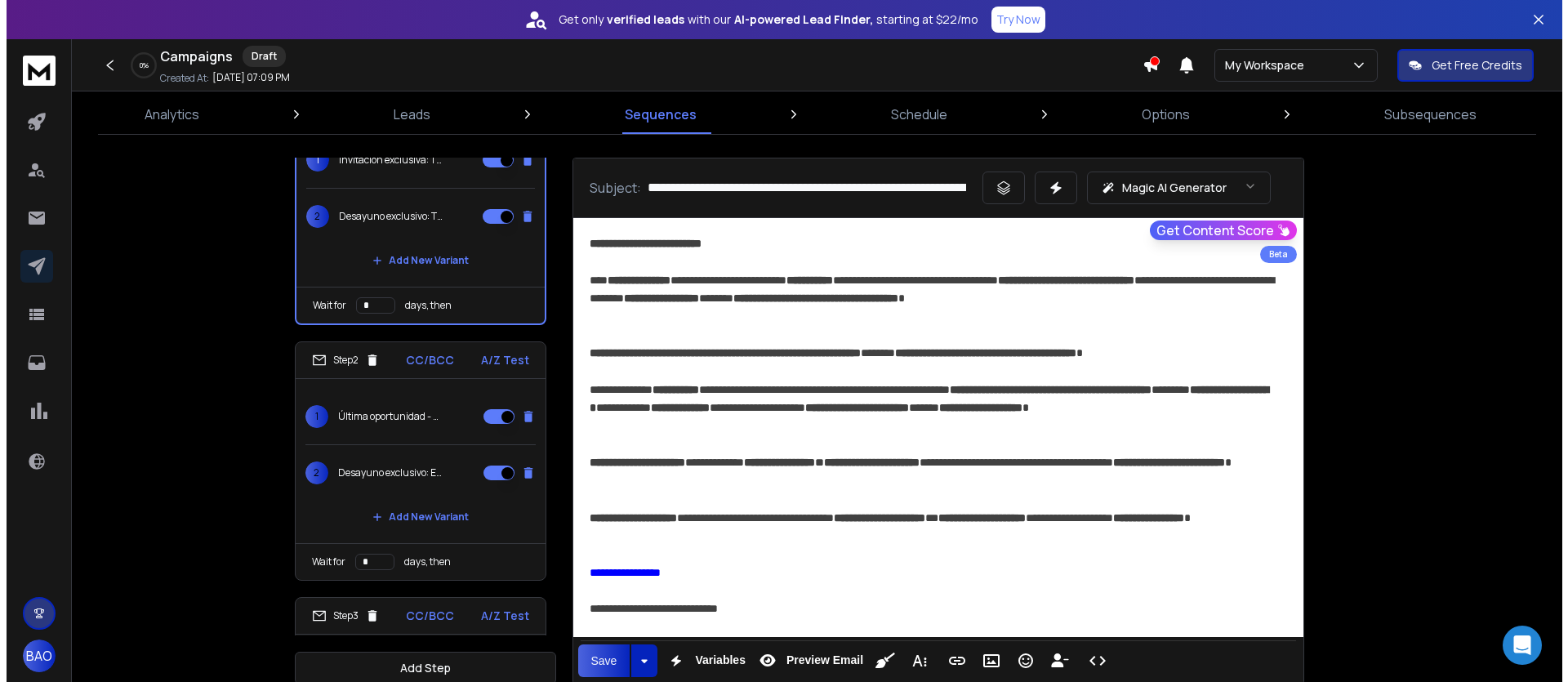
scroll to position [53, 0]
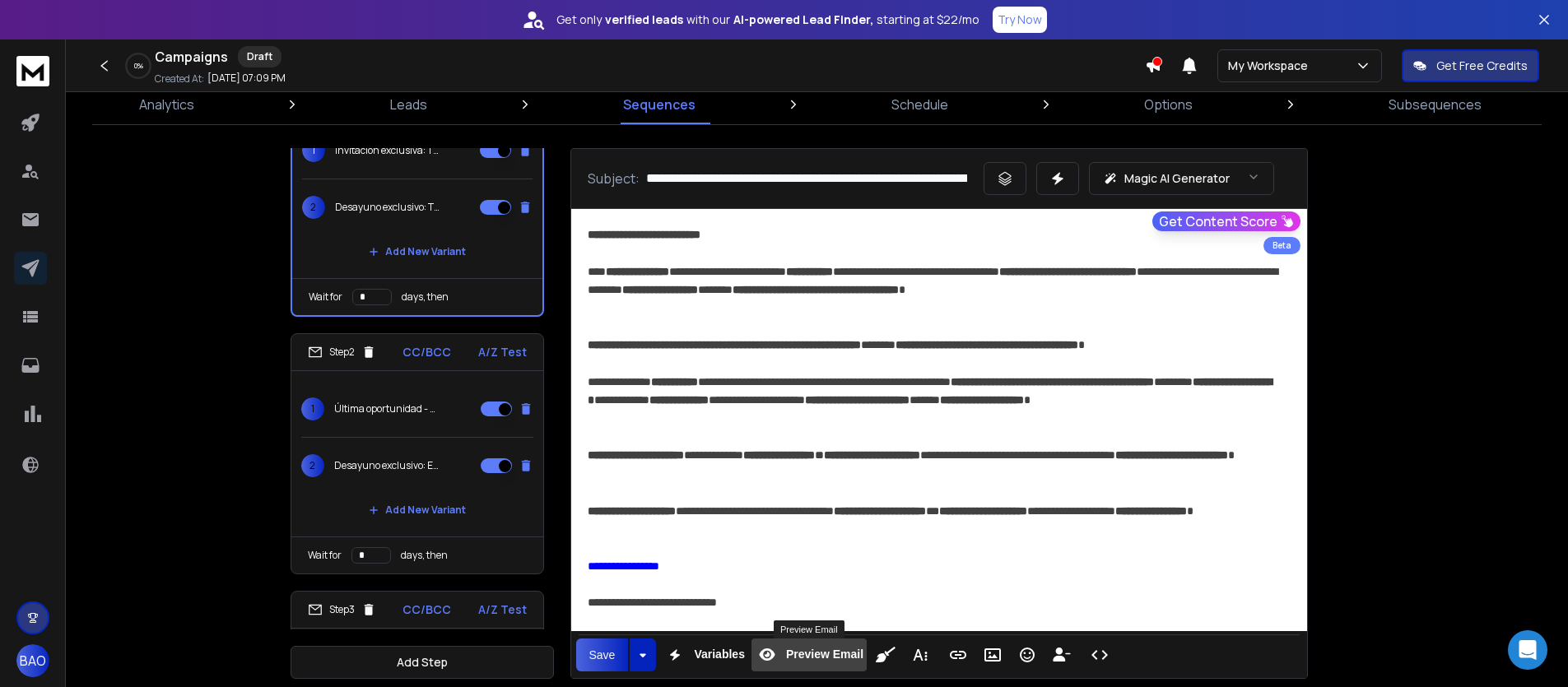
click at [823, 657] on span "Preview Email" at bounding box center [825, 654] width 84 height 14
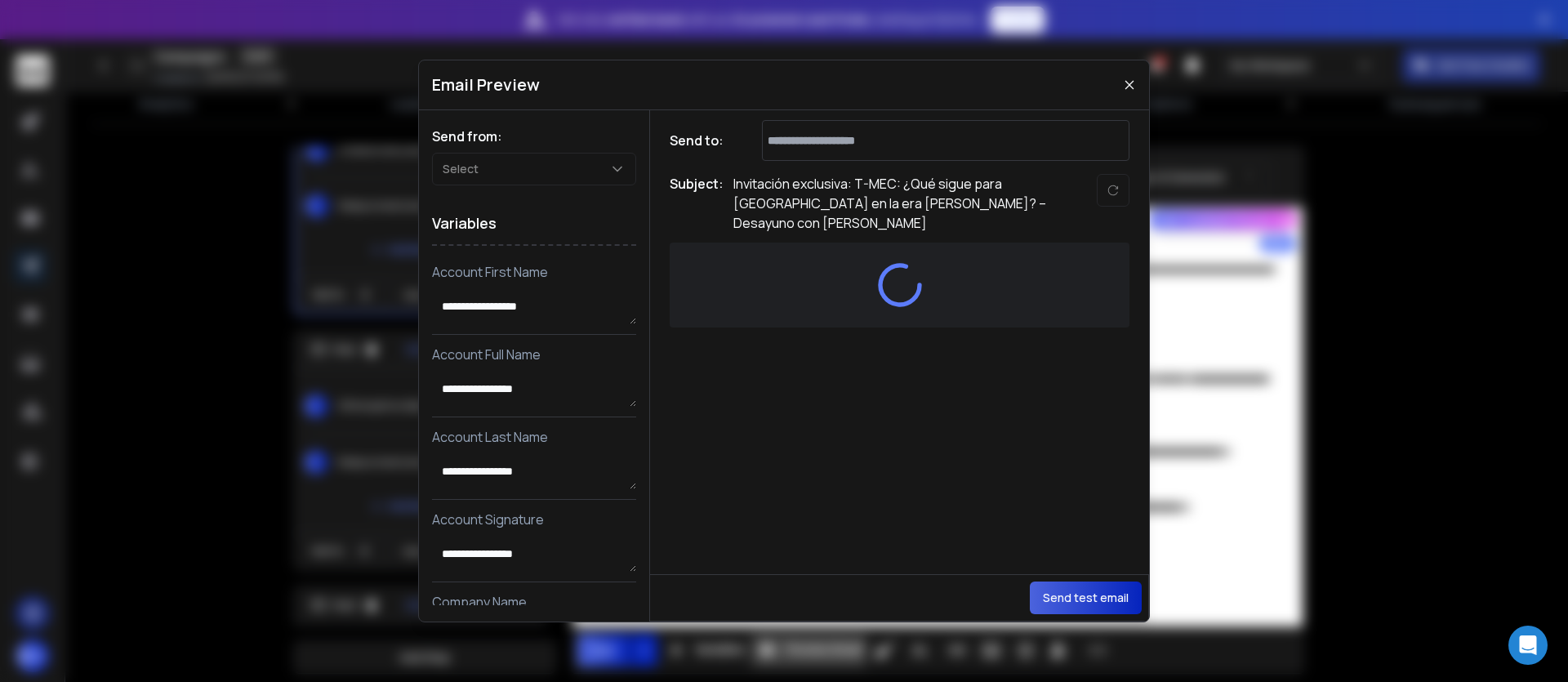
type textarea "**********"
type textarea "******"
type textarea "**********"
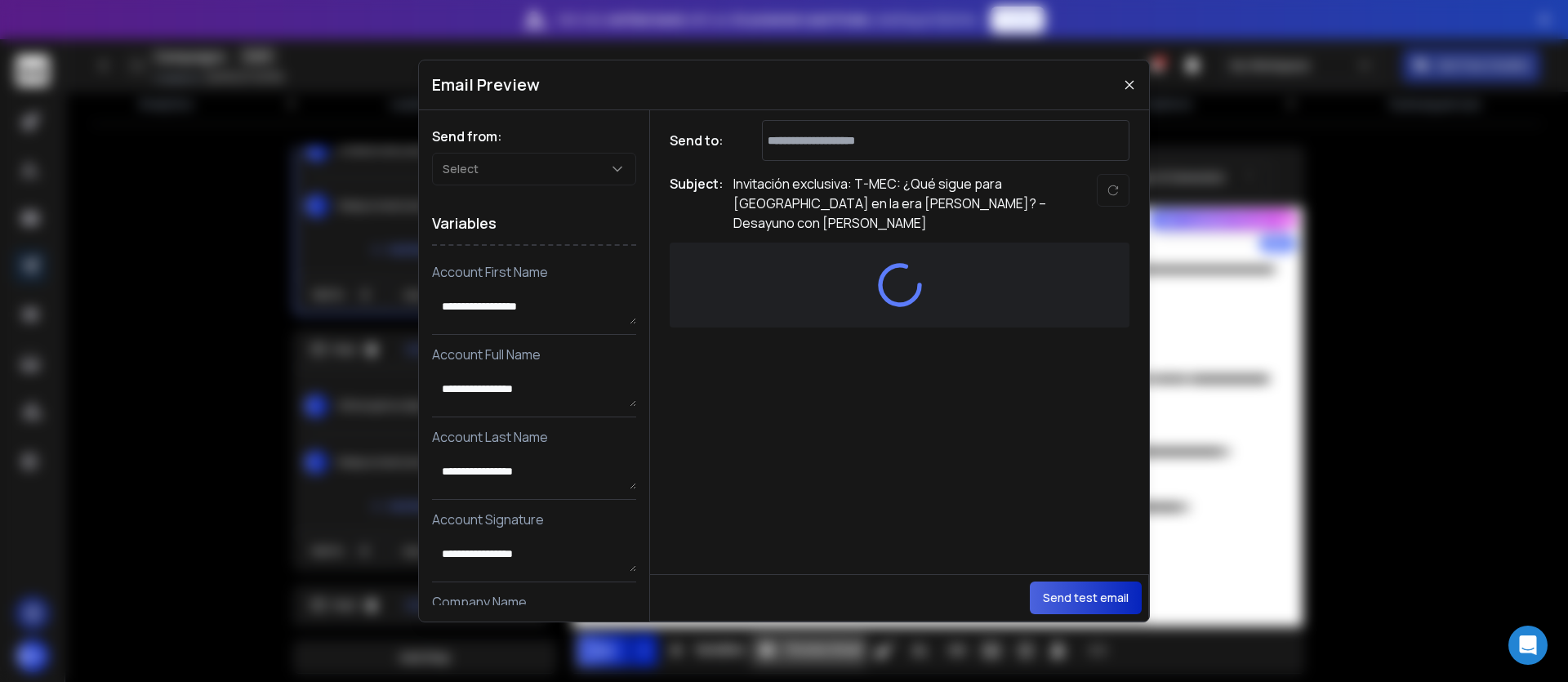
type textarea "**********"
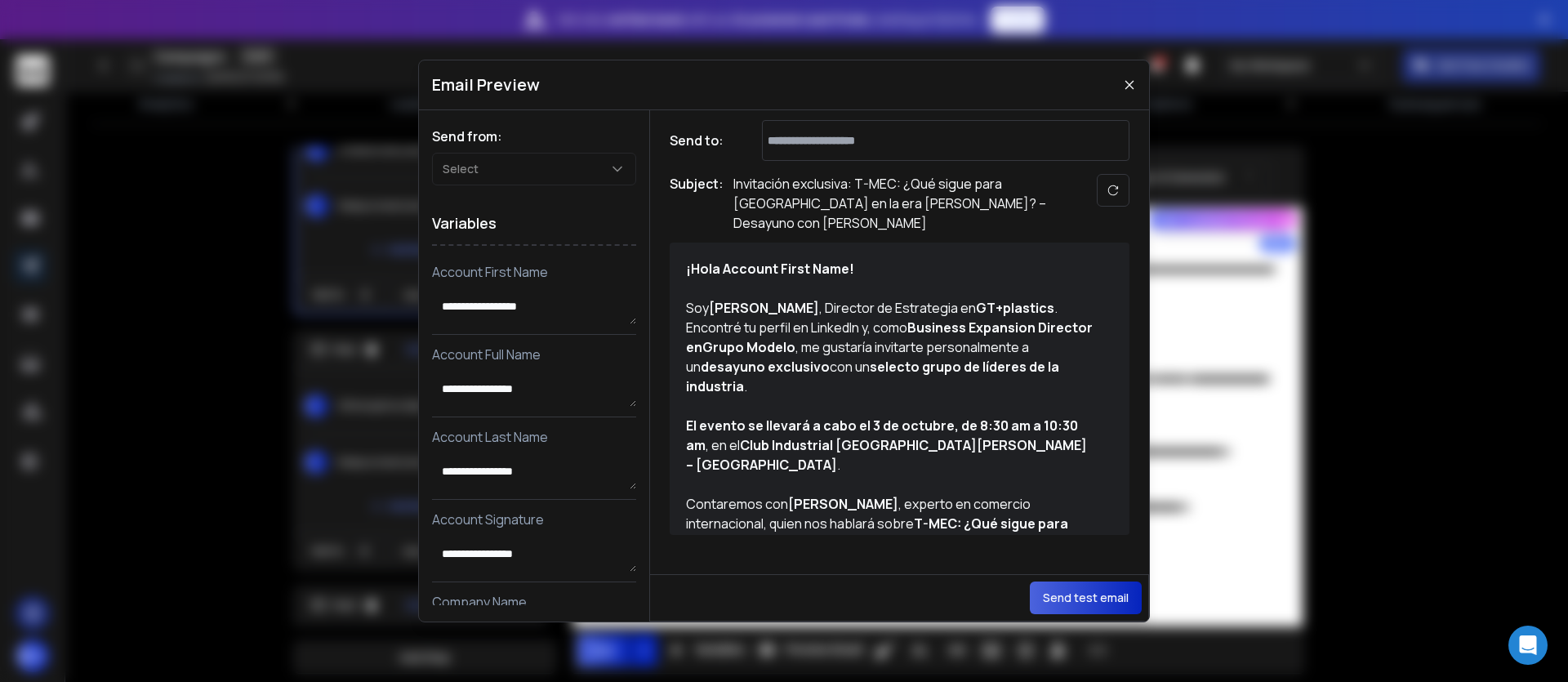
type textarea "*****"
type textarea "**********"
type textarea "*********"
type textarea "**********"
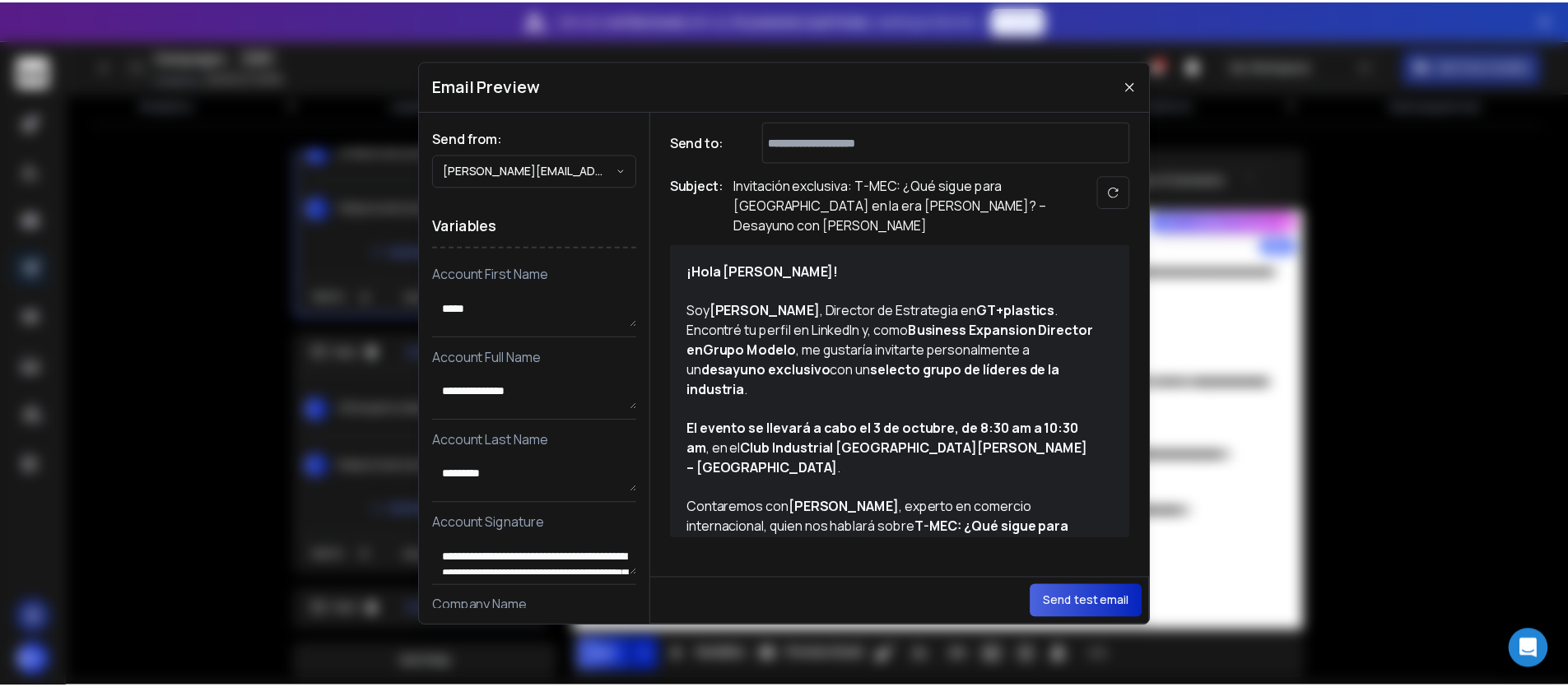
scroll to position [11, 0]
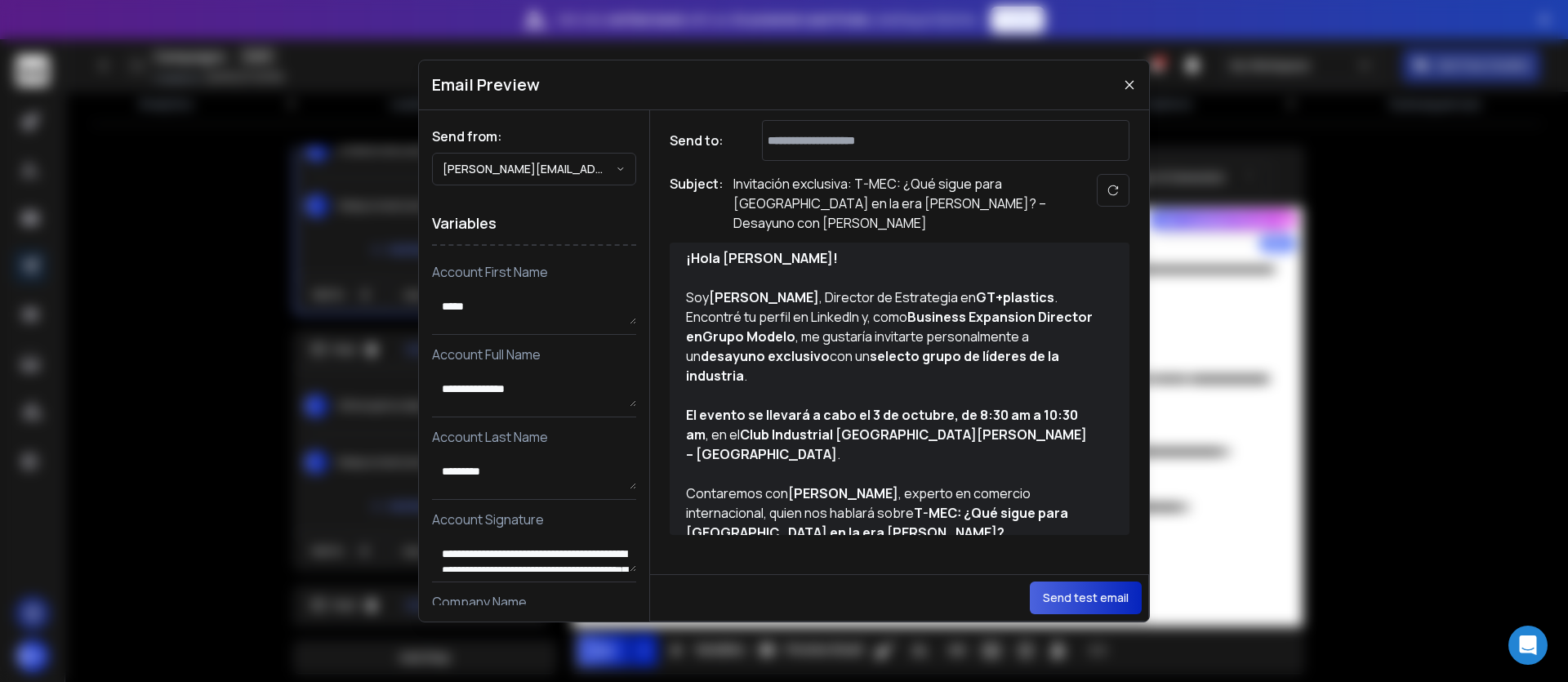
click at [1154, 323] on div "**********" at bounding box center [784, 341] width 1568 height 594
click at [1131, 95] on div "Email Preview" at bounding box center [784, 85] width 730 height 49
click at [1130, 85] on icon at bounding box center [1129, 85] width 9 height 9
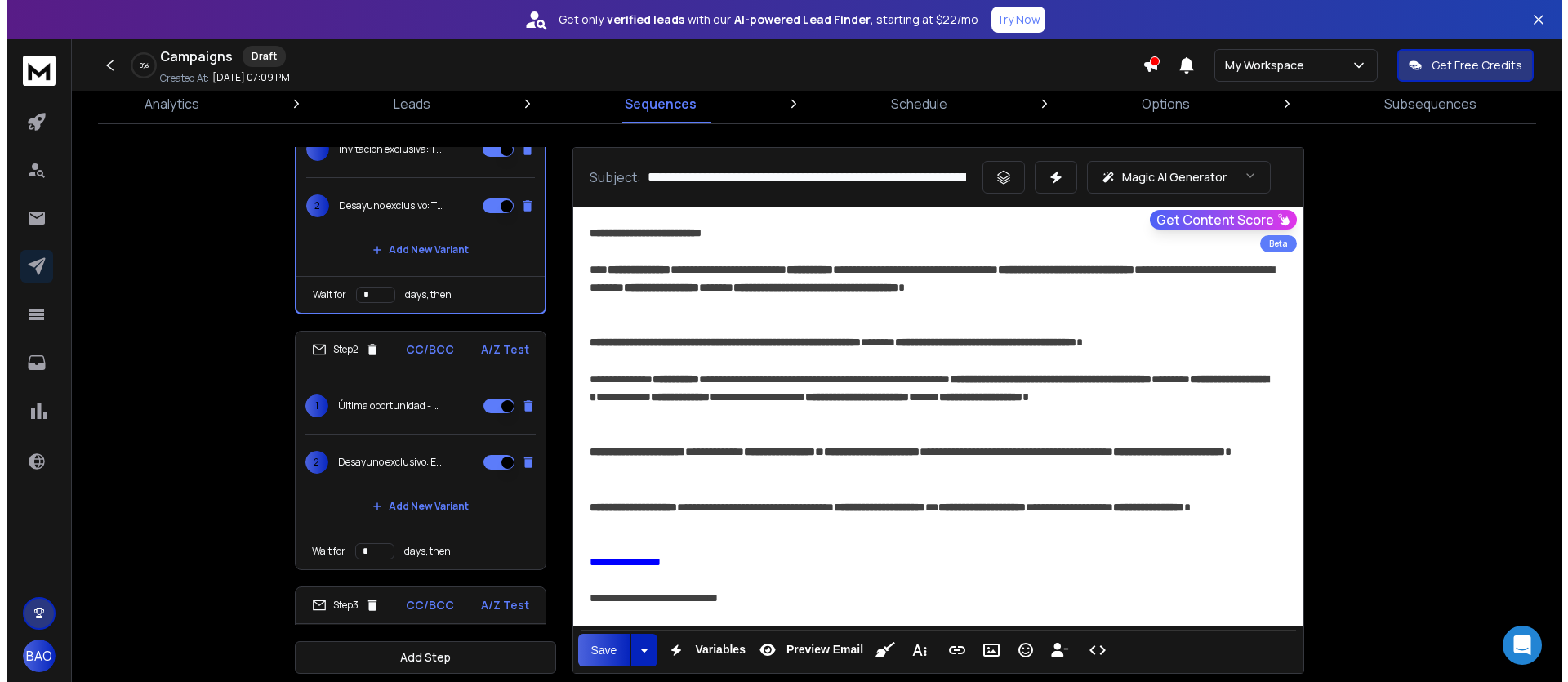
scroll to position [0, 0]
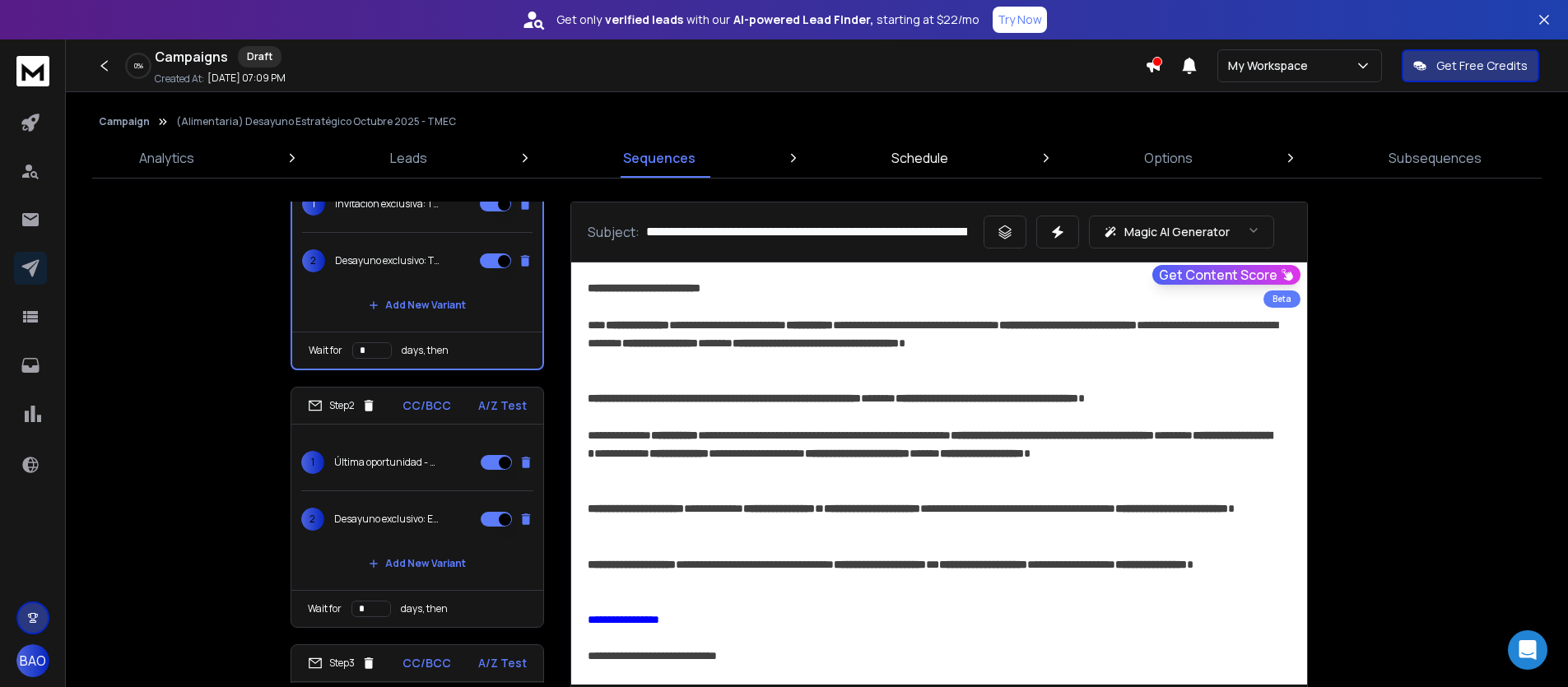
click at [908, 156] on p "Schedule" at bounding box center [919, 158] width 57 height 19
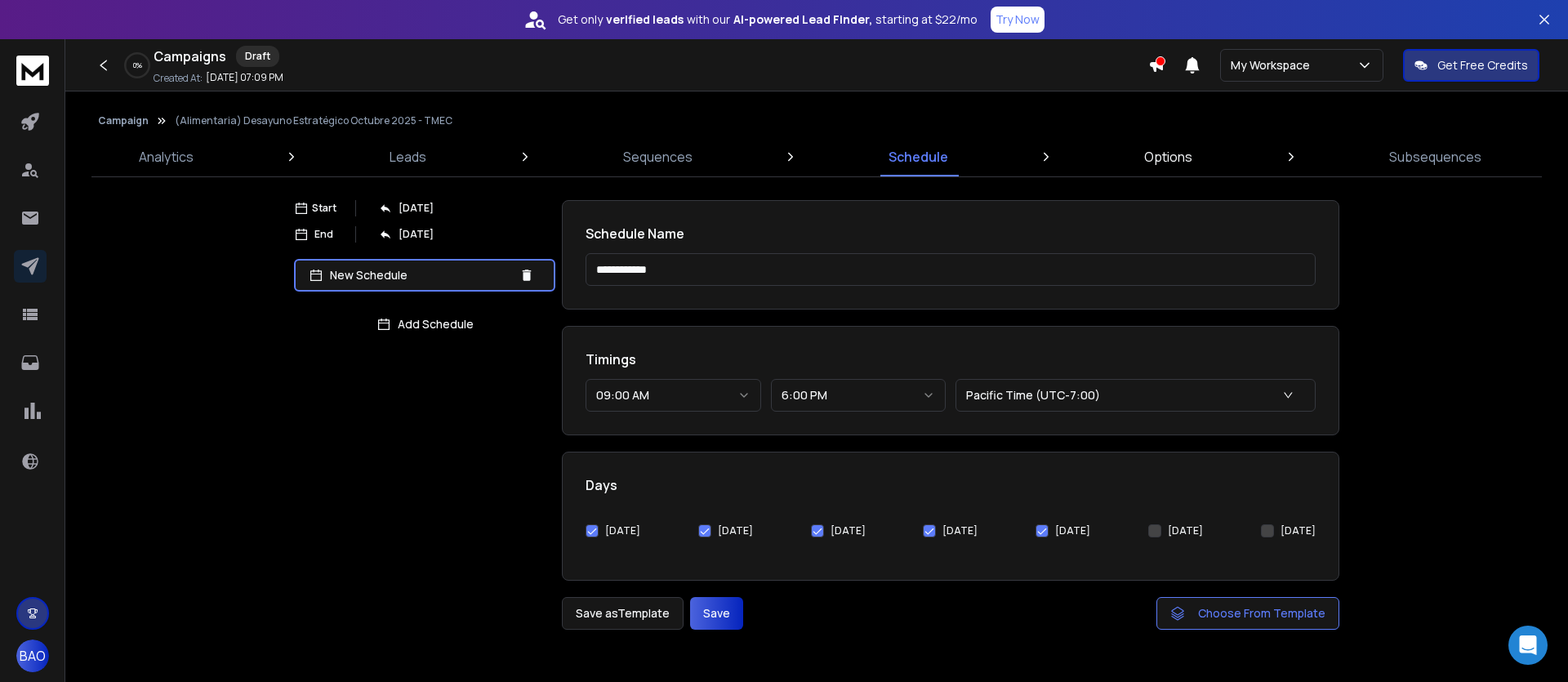
click at [1185, 157] on p "Options" at bounding box center [1169, 156] width 49 height 19
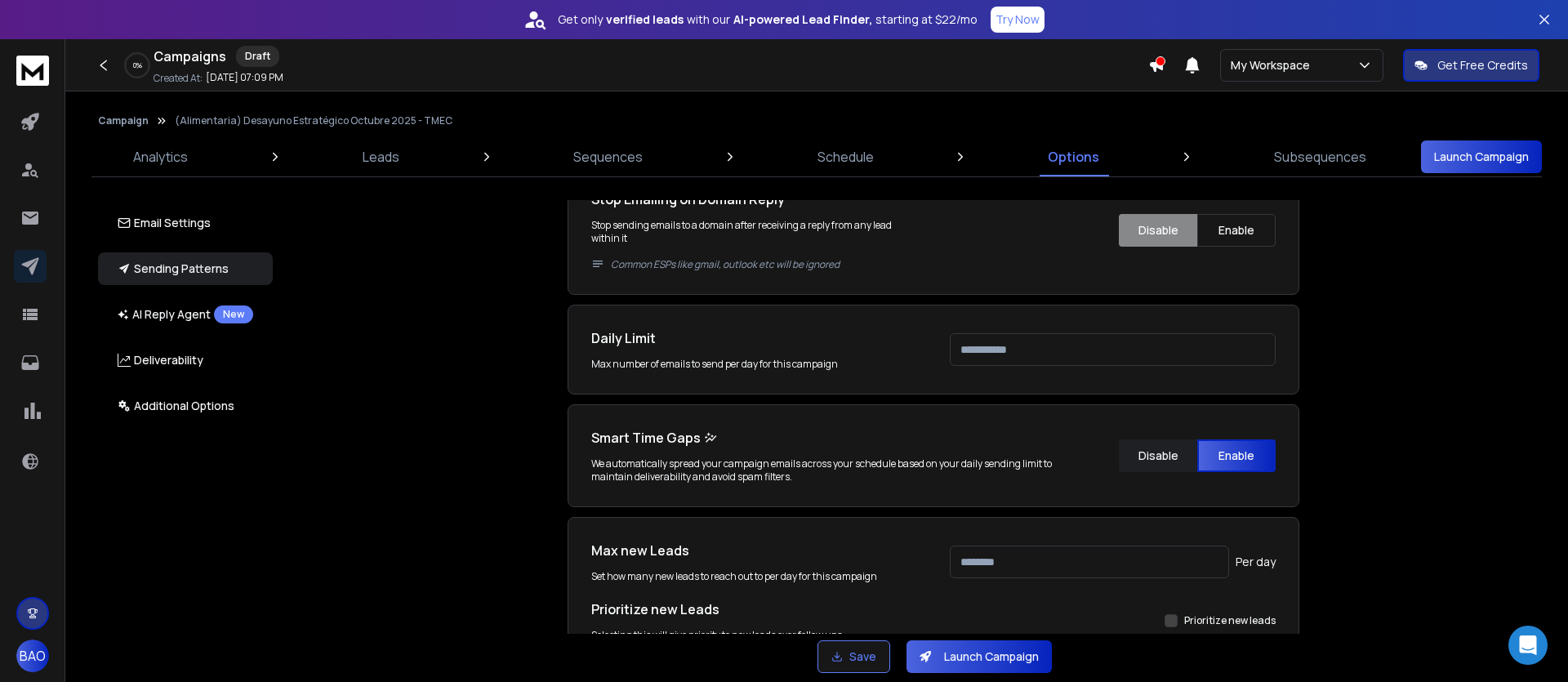
scroll to position [340, 0]
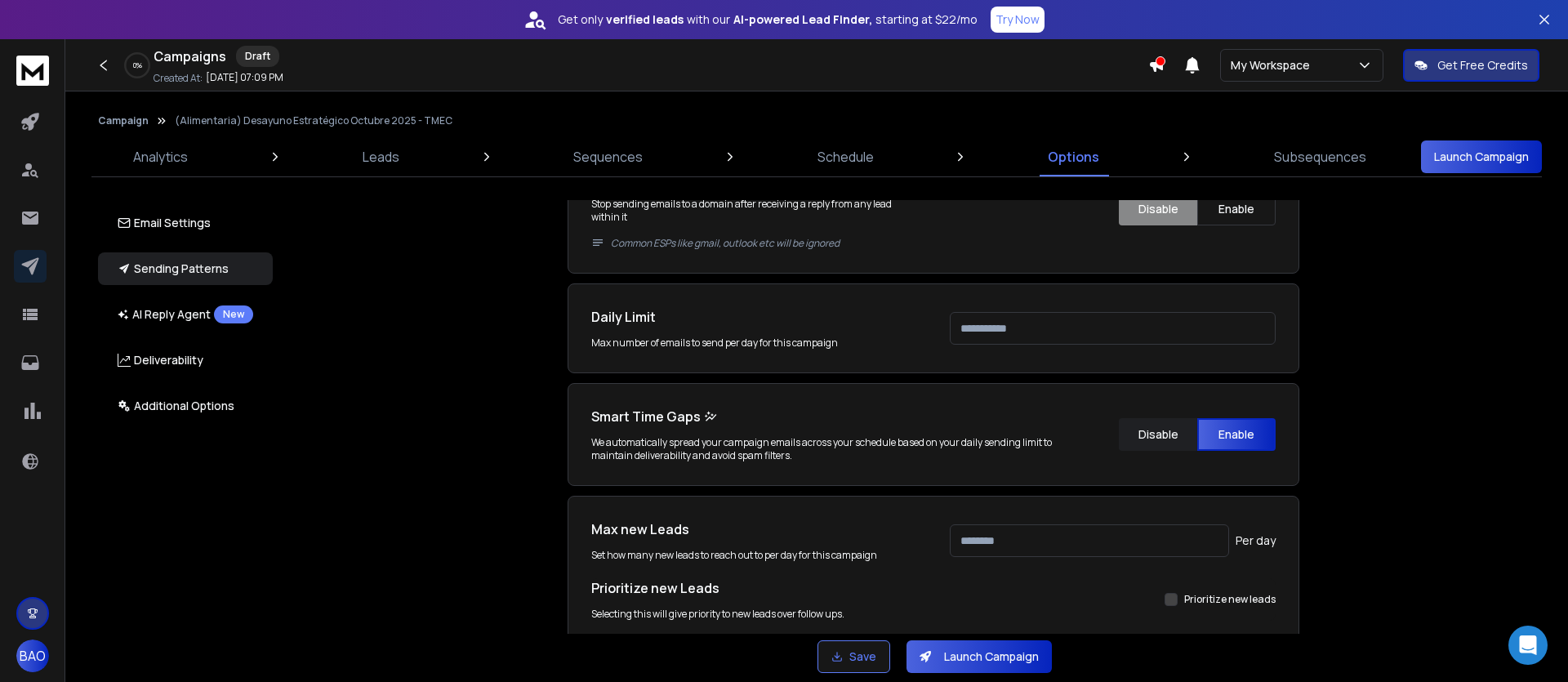
drag, startPoint x: 951, startPoint y: 320, endPoint x: 1015, endPoint y: 326, distance: 64.3
click at [1015, 326] on input "***" at bounding box center [1113, 328] width 326 height 33
click at [878, 337] on div "Max number of emails to send per day for this campaign" at bounding box center [753, 343] width 326 height 13
drag, startPoint x: 1003, startPoint y: 327, endPoint x: 900, endPoint y: 331, distance: 103.1
click at [900, 331] on div "Daily Limit Max number of emails to send per day for this campaign ***" at bounding box center [933, 328] width 685 height 43
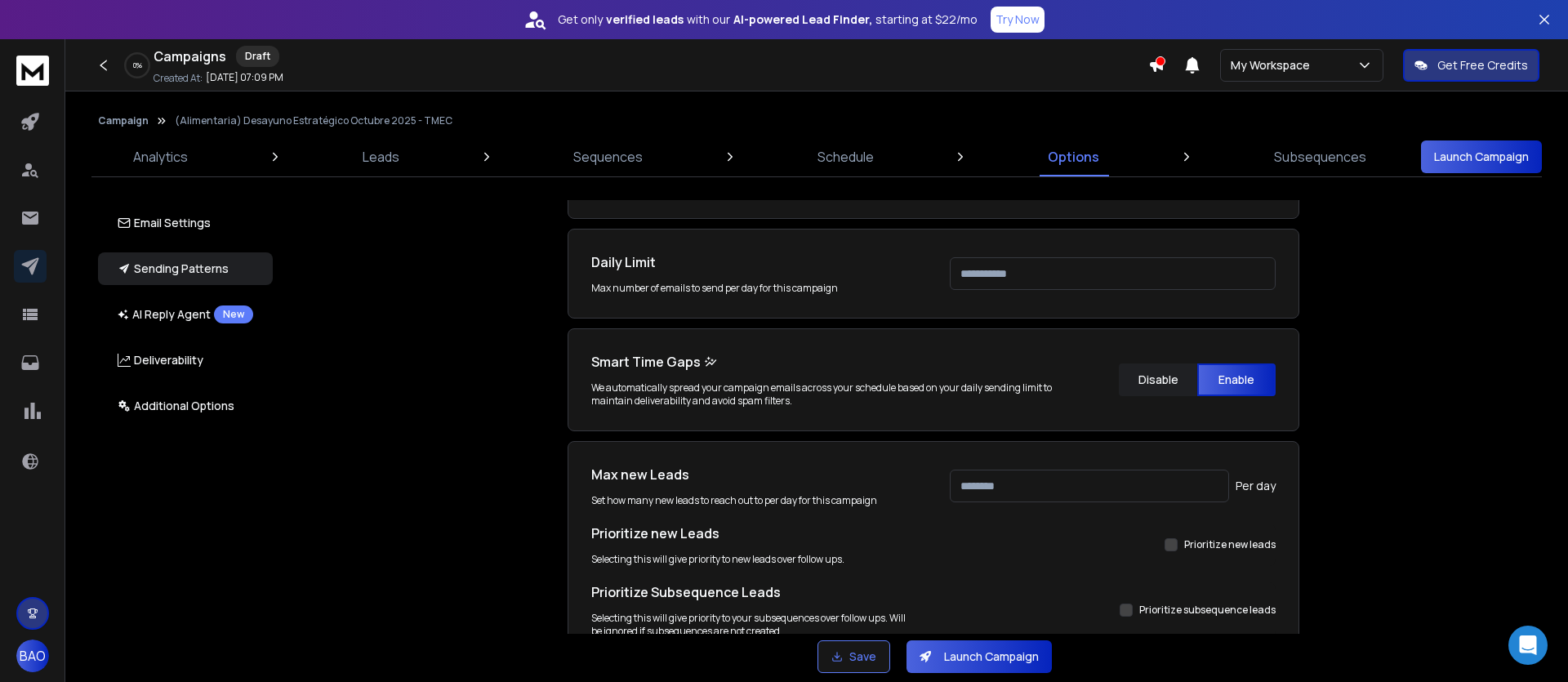
scroll to position [384, 0]
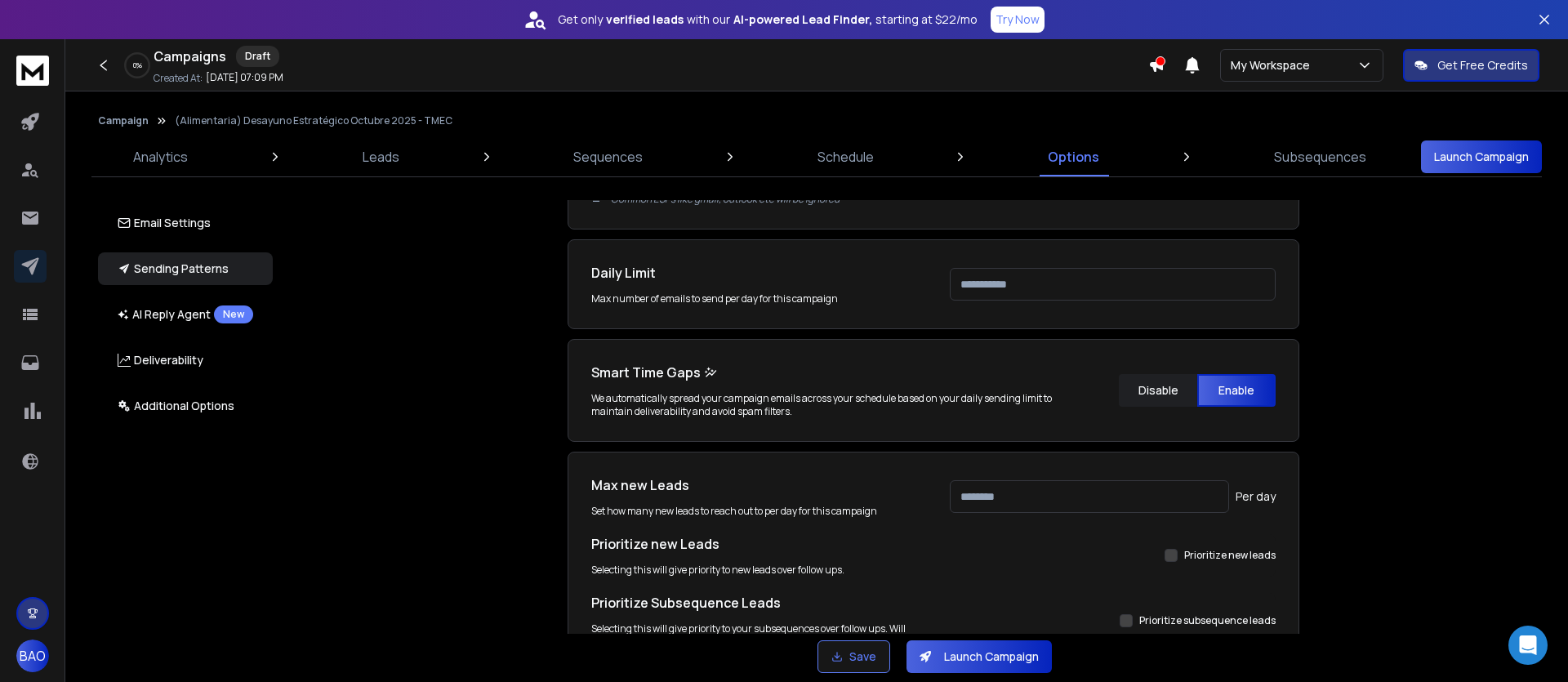
click at [846, 403] on div "We automatically spread your campaign emails across your schedule based on your…" at bounding box center [838, 404] width 495 height 26
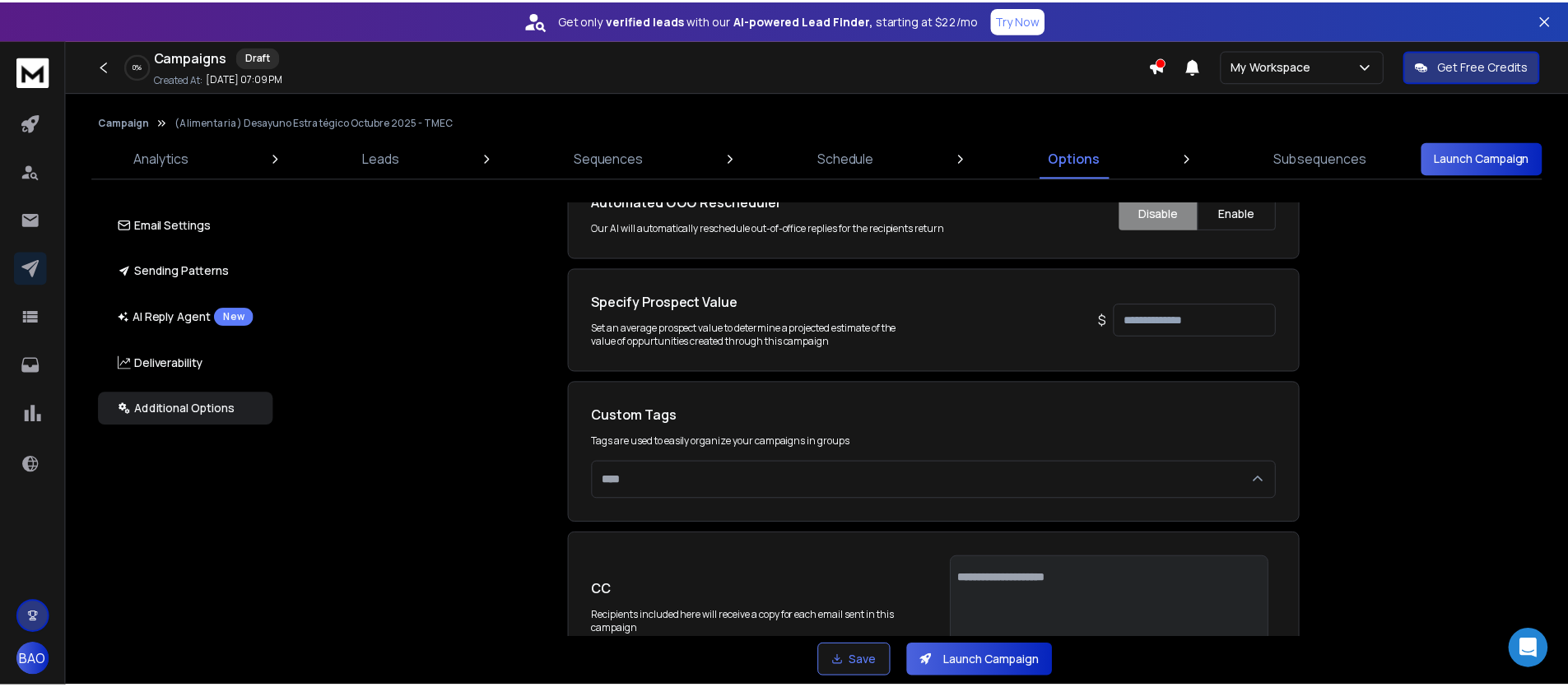
scroll to position [2844, 0]
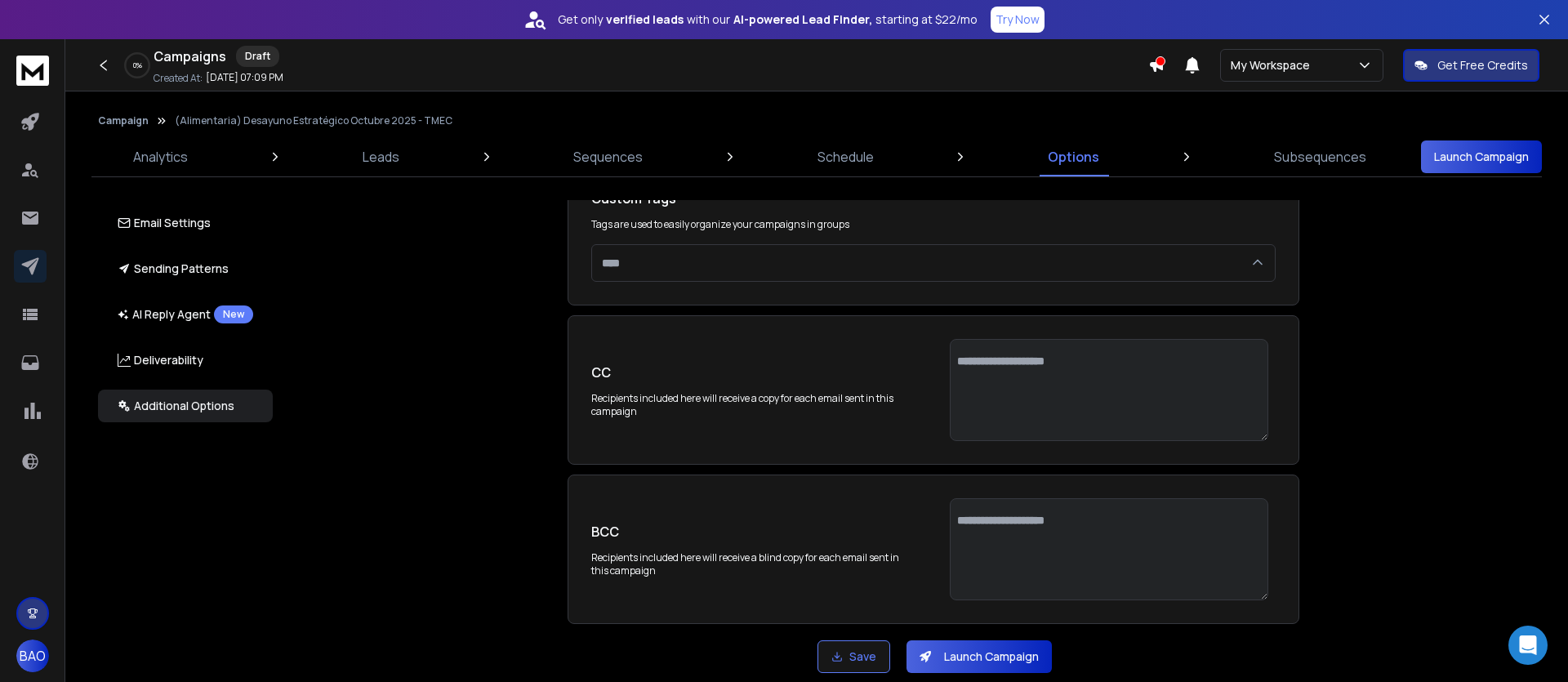
click at [352, 148] on div "Analytics Leads Sequences Schedule Options Subsequences" at bounding box center [749, 156] width 1317 height 39
click at [620, 151] on p "Sequences" at bounding box center [608, 156] width 69 height 19
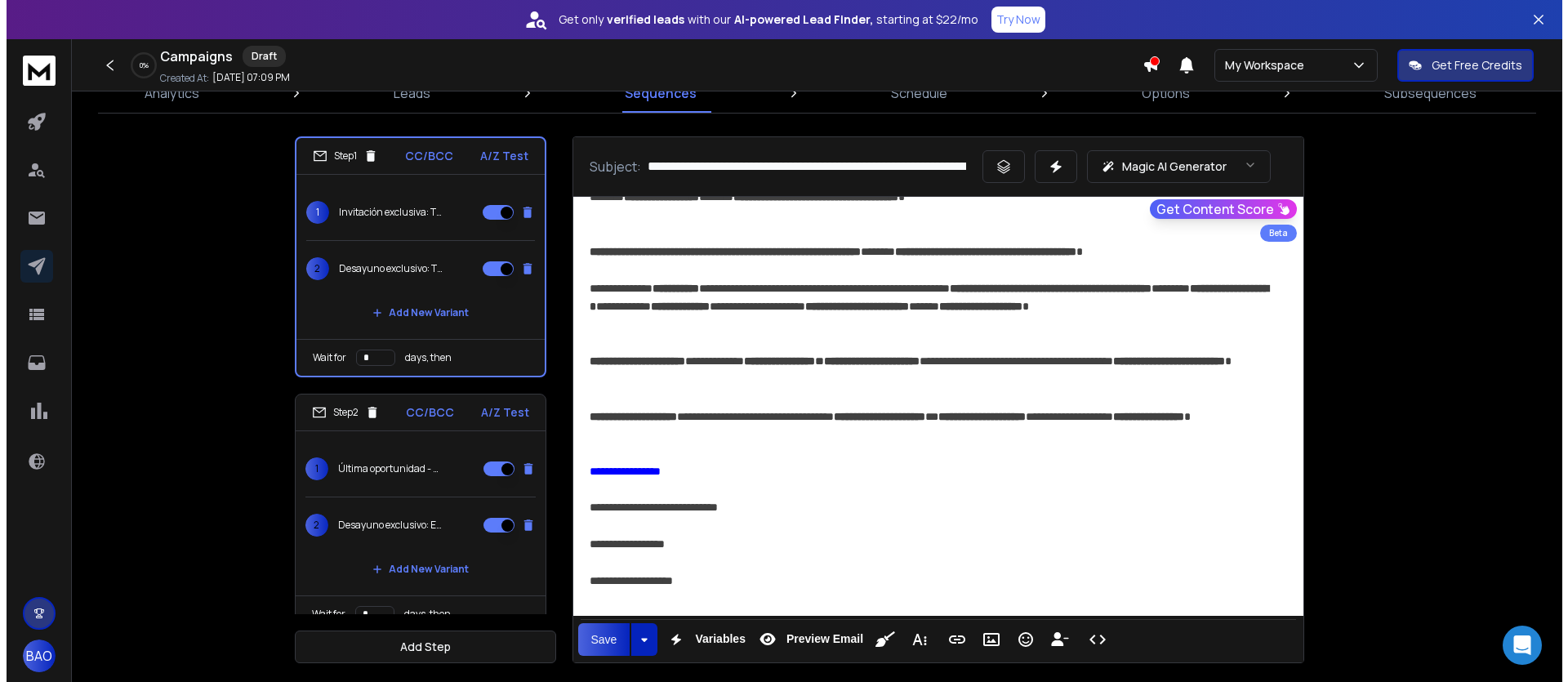
scroll to position [68, 0]
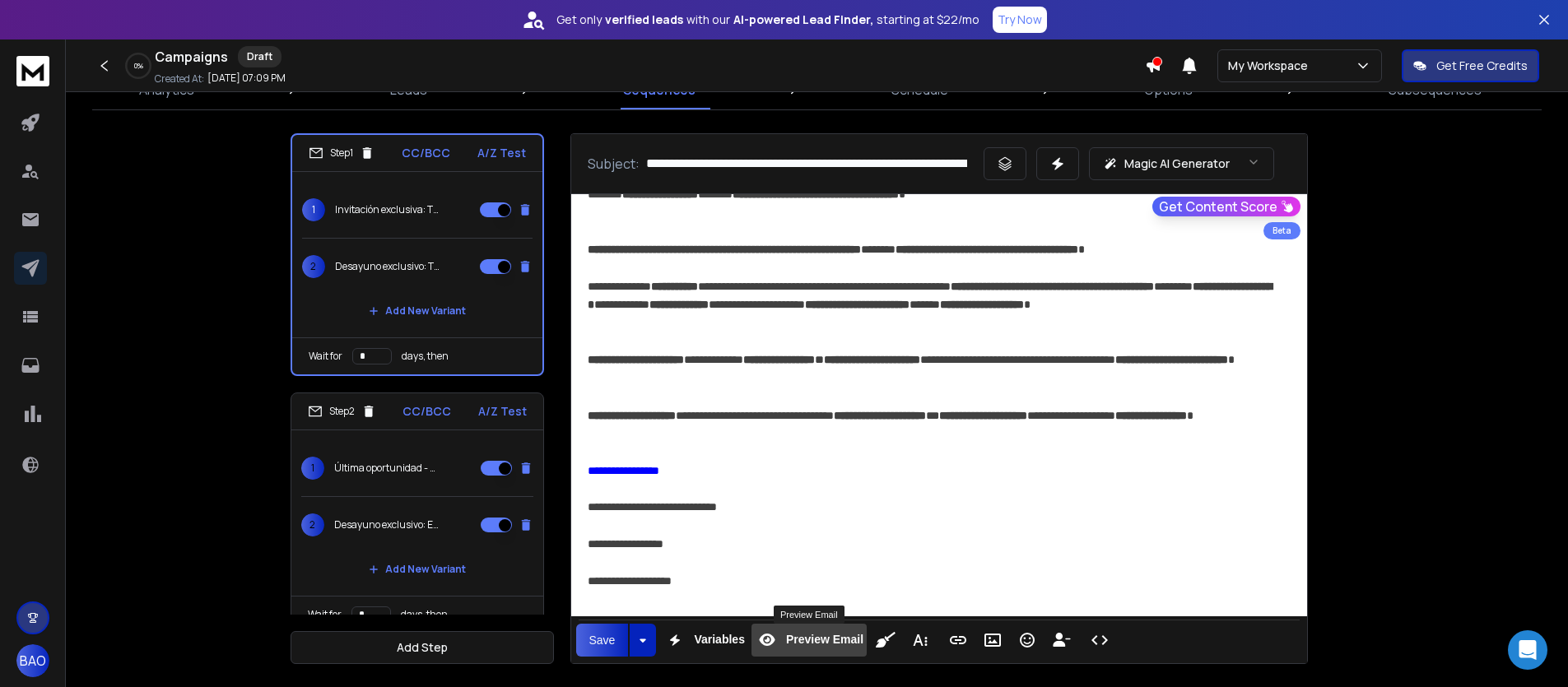
click at [794, 647] on div "Preview Email" at bounding box center [809, 639] width 116 height 27
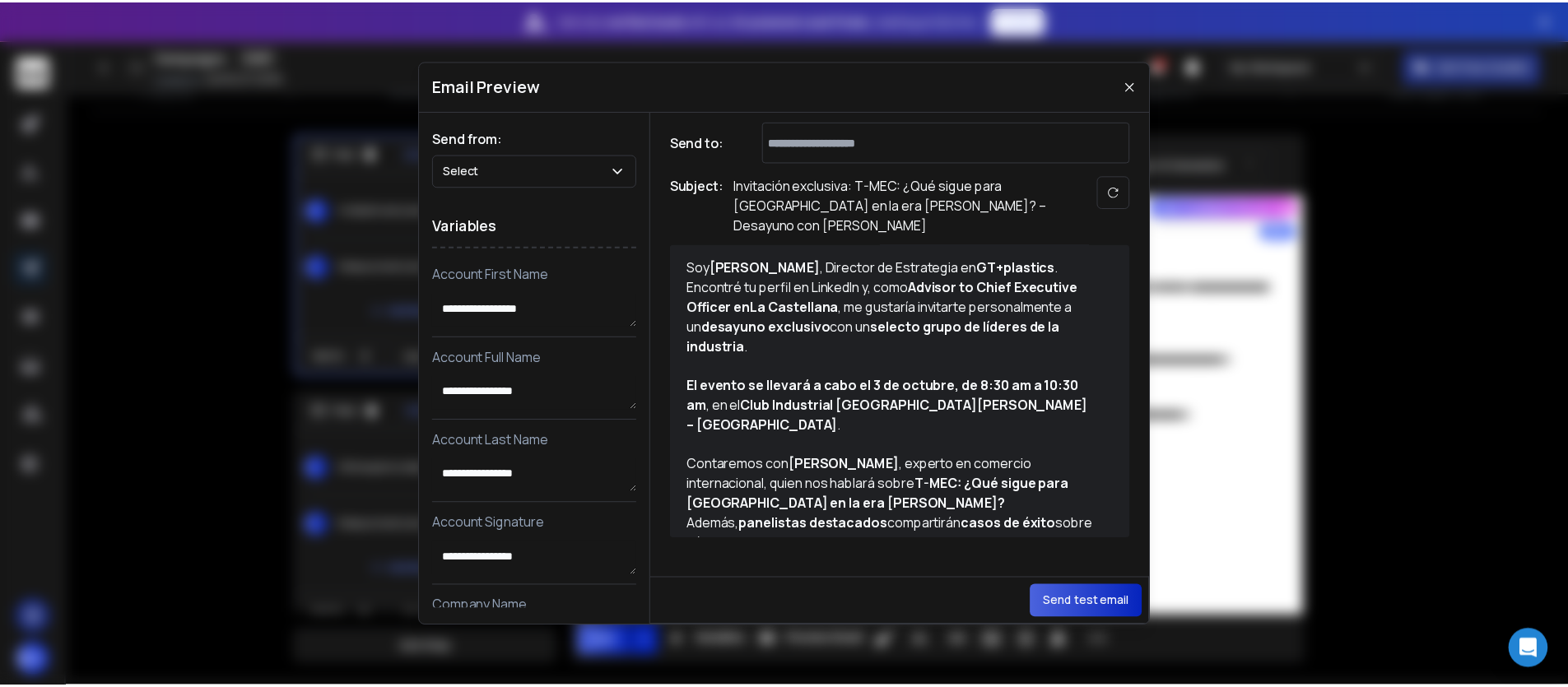
scroll to position [53, 0]
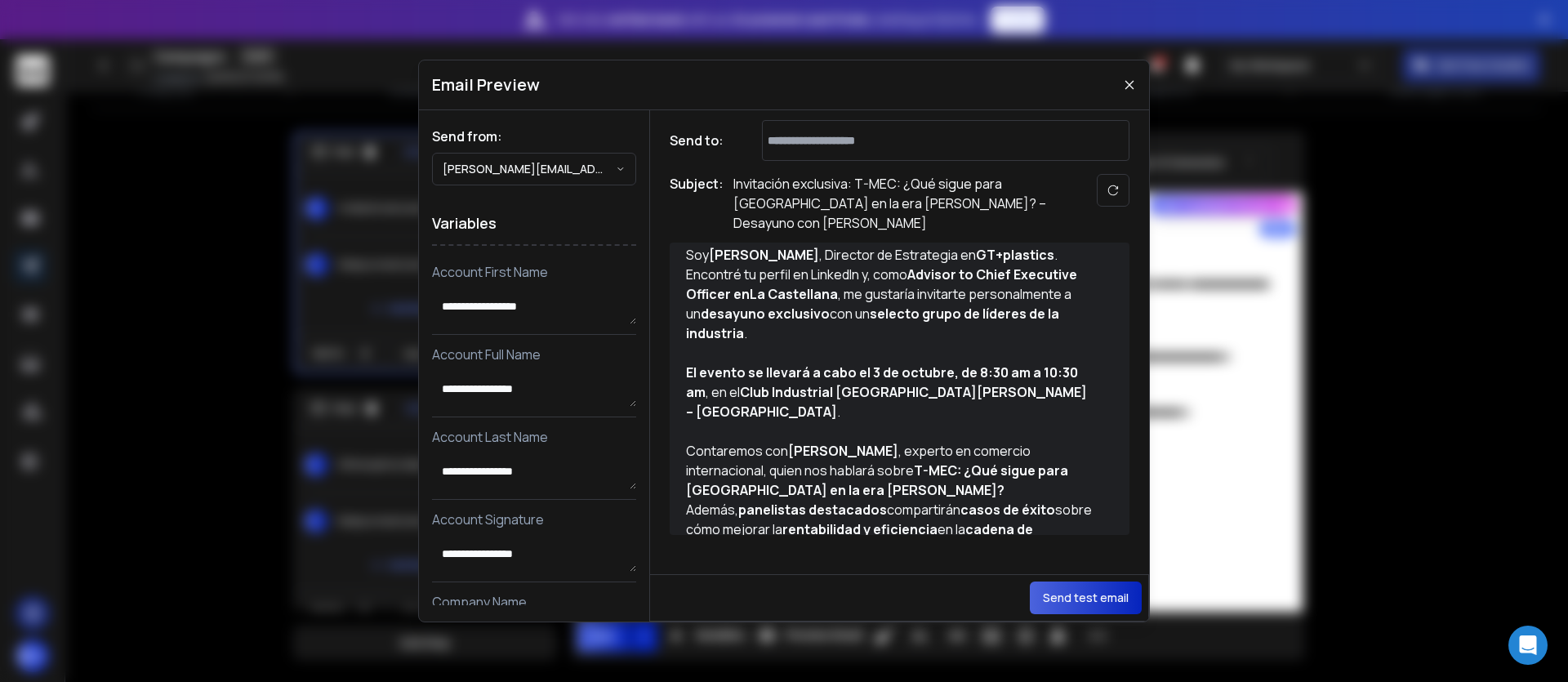
click at [1126, 88] on icon at bounding box center [1130, 85] width 13 height 13
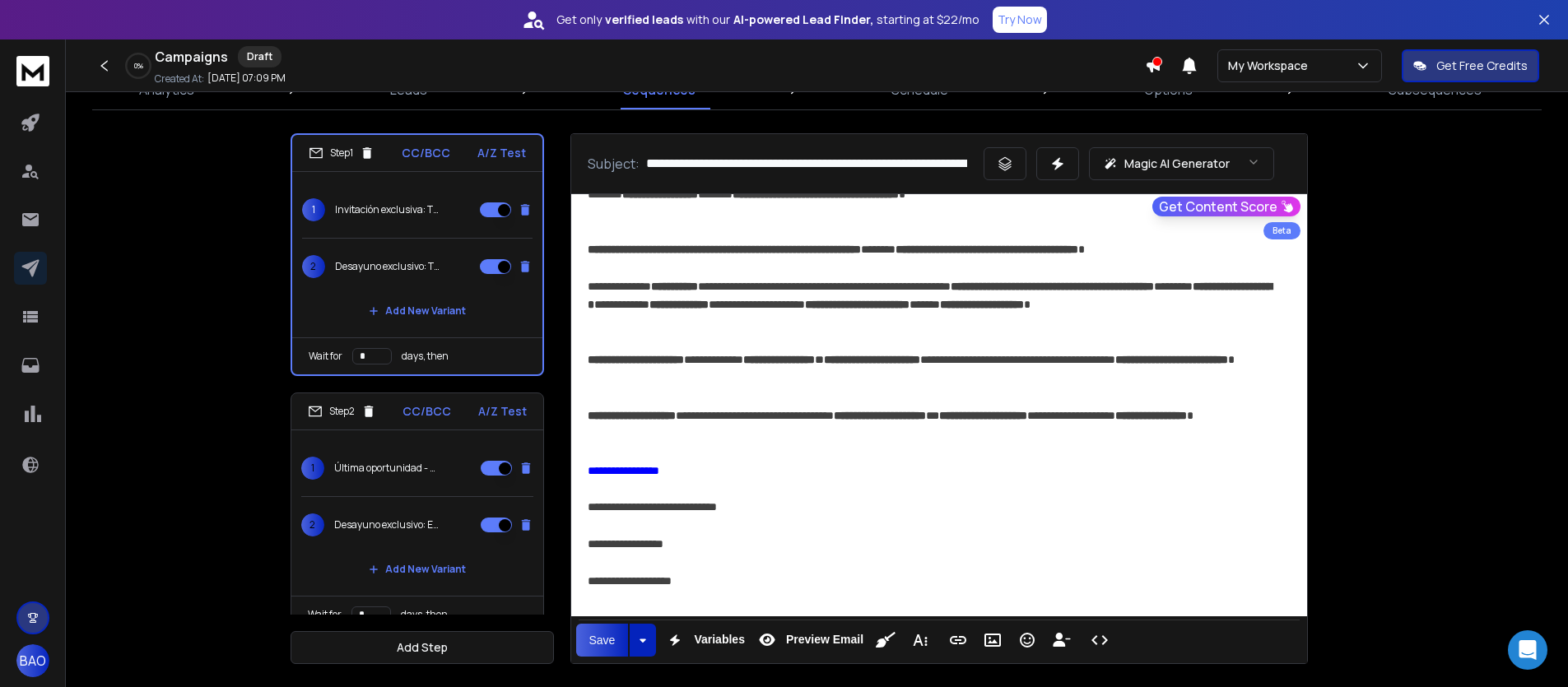
click at [389, 276] on div "2 Desayuno exclusivo: T-MEC y su impacto para [GEOGRAPHIC_DATA] en la era [PERS…" at bounding box center [371, 266] width 138 height 23
type input "**********"
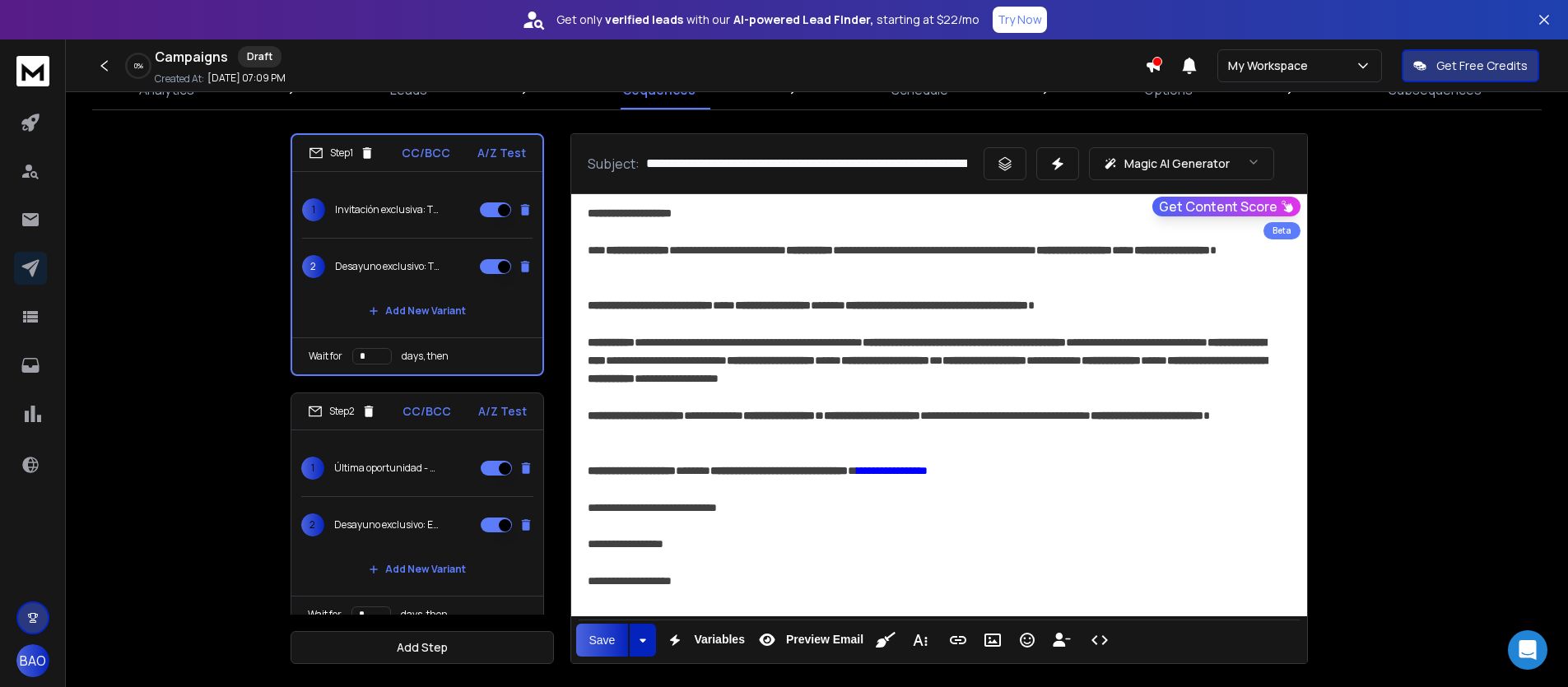
scroll to position [0, 0]
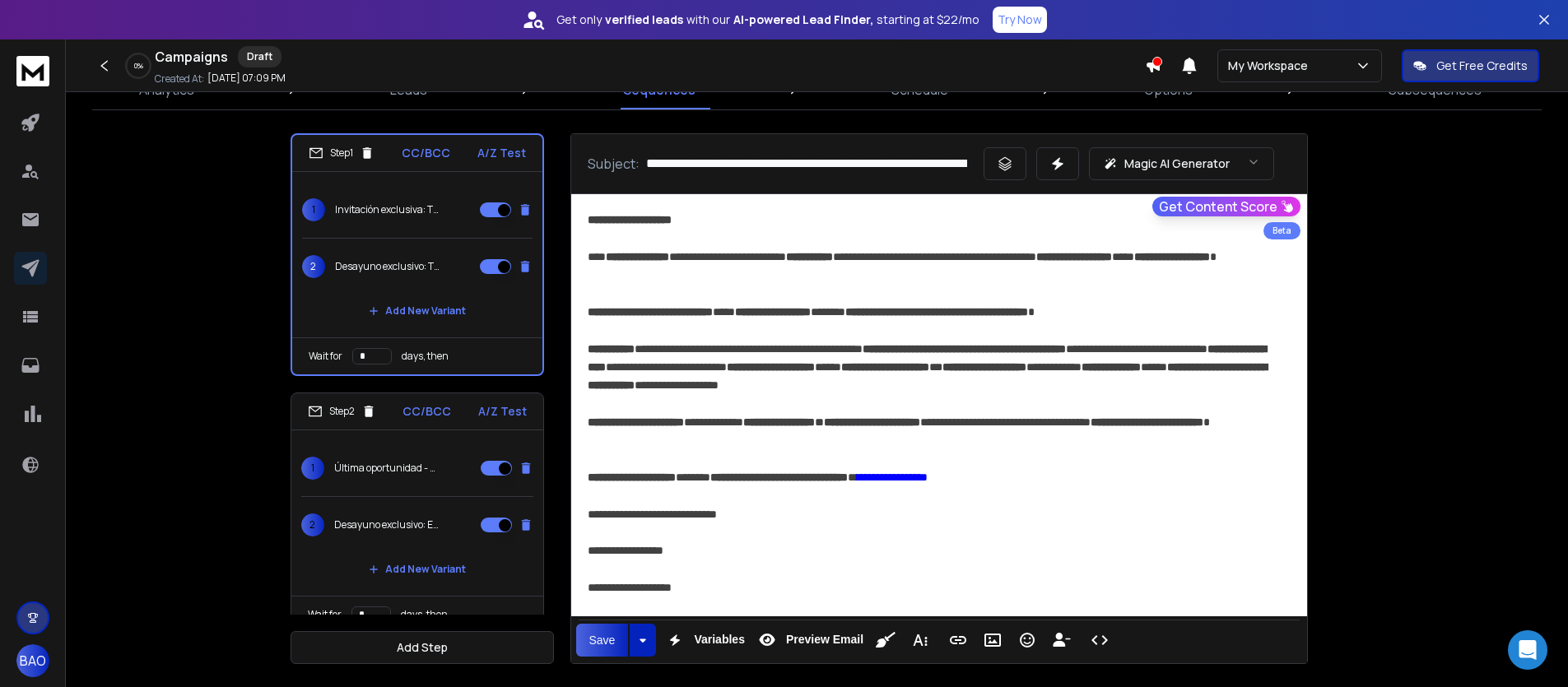
click at [928, 483] on link "**********" at bounding box center [892, 477] width 71 height 12
click at [909, 518] on icon "button" at bounding box center [919, 515] width 19 height 19
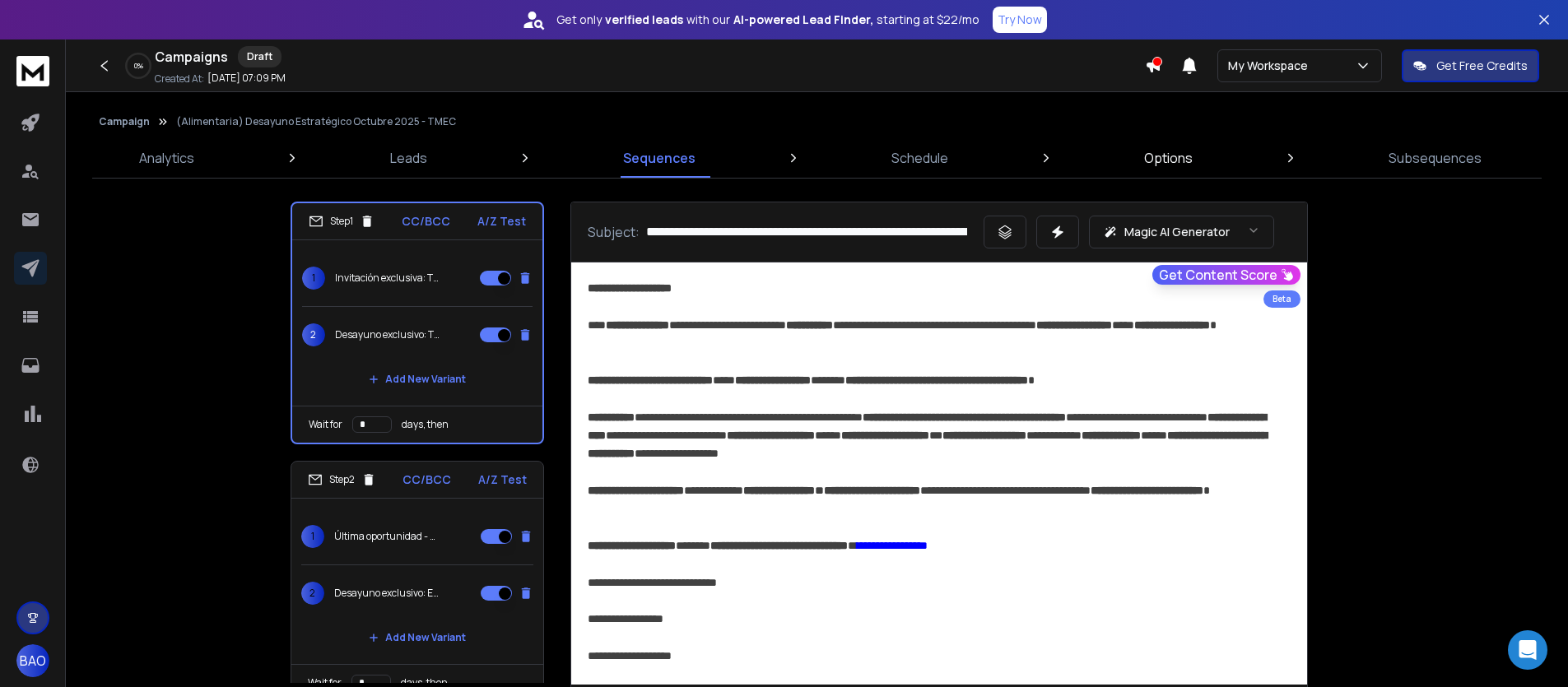
click at [1190, 159] on p "Options" at bounding box center [1168, 158] width 49 height 19
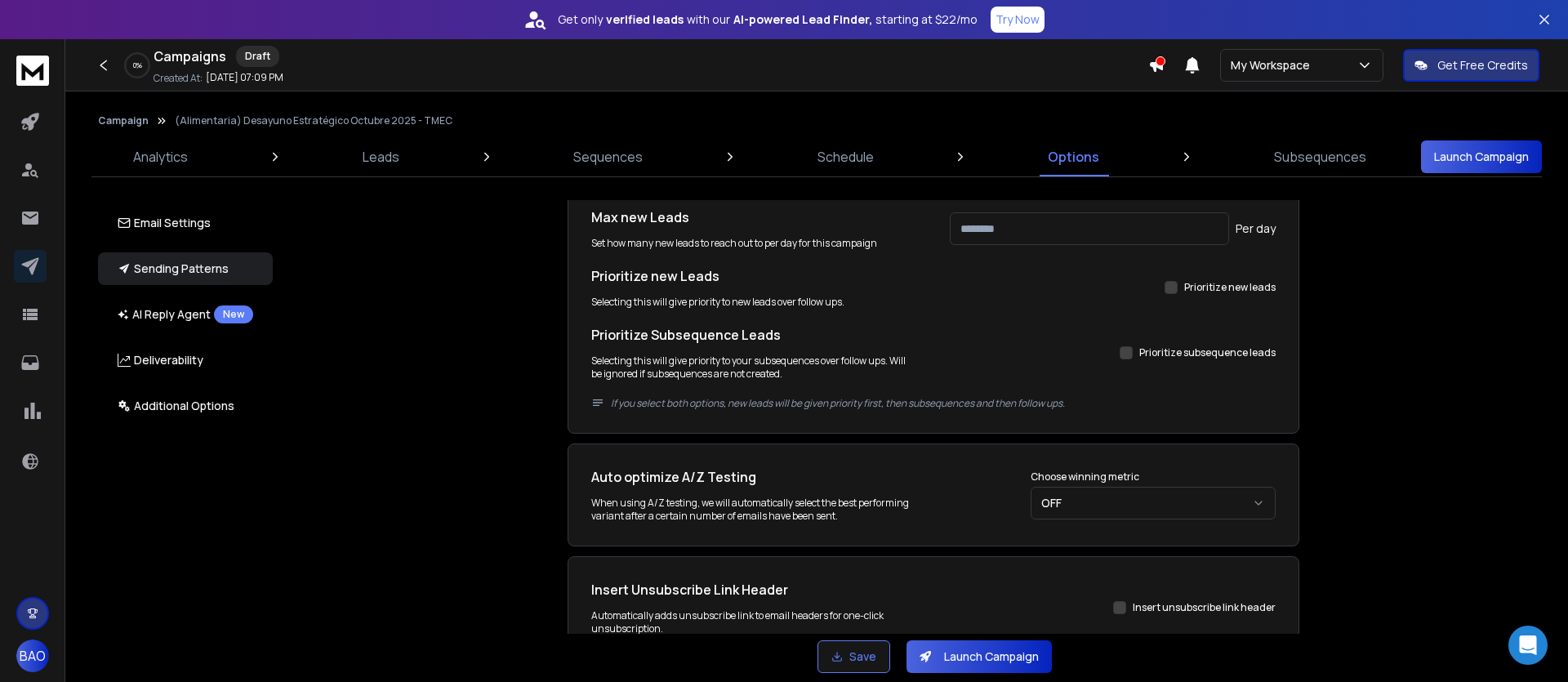
scroll to position [673, 0]
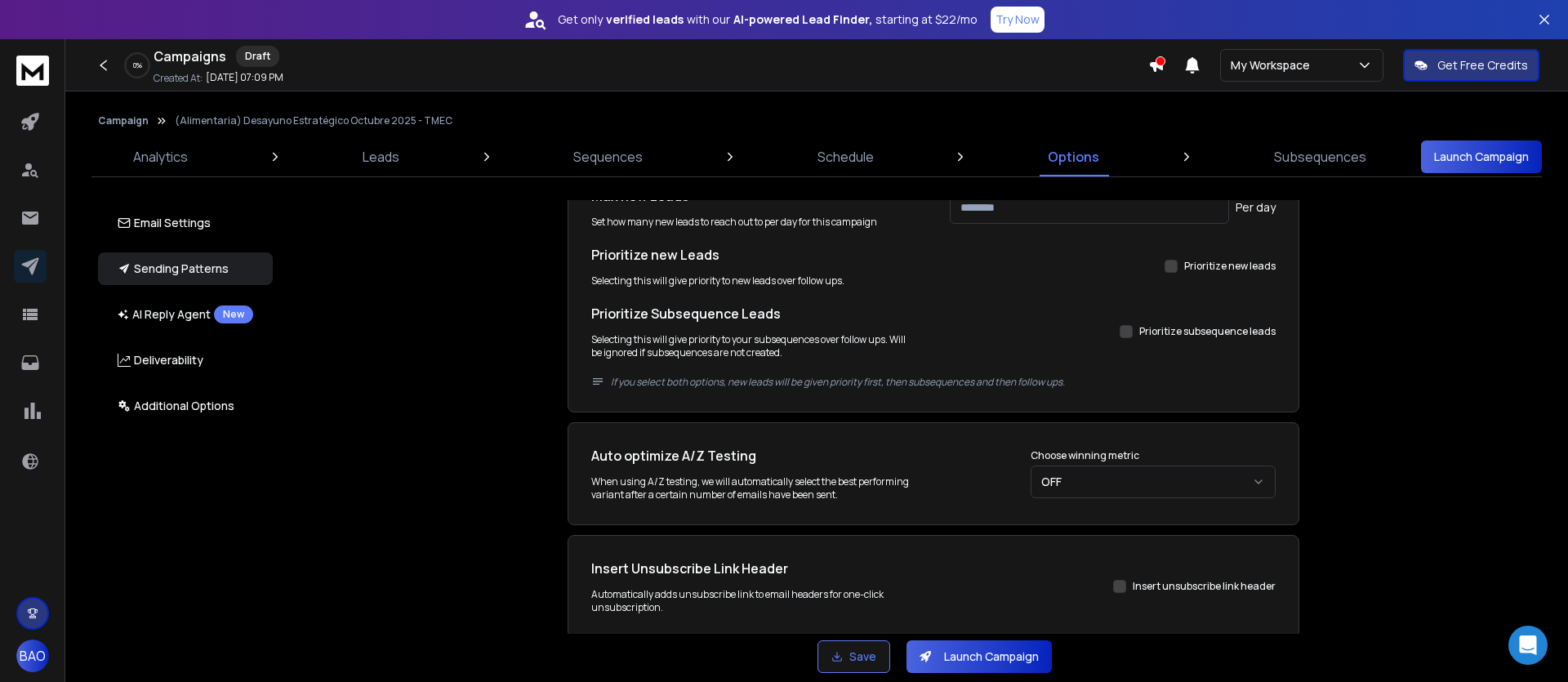
click at [1113, 479] on button "OFF" at bounding box center [1153, 481] width 245 height 33
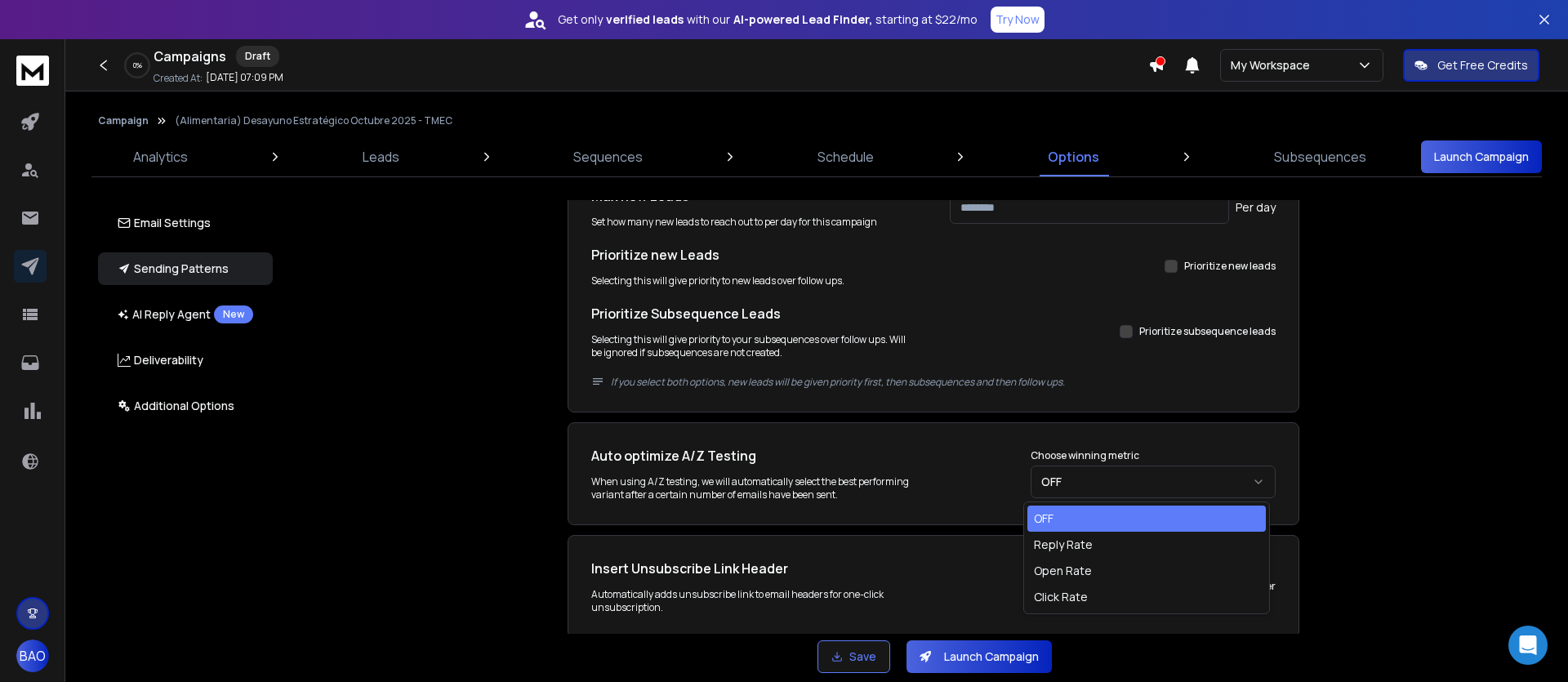
select select "*********"
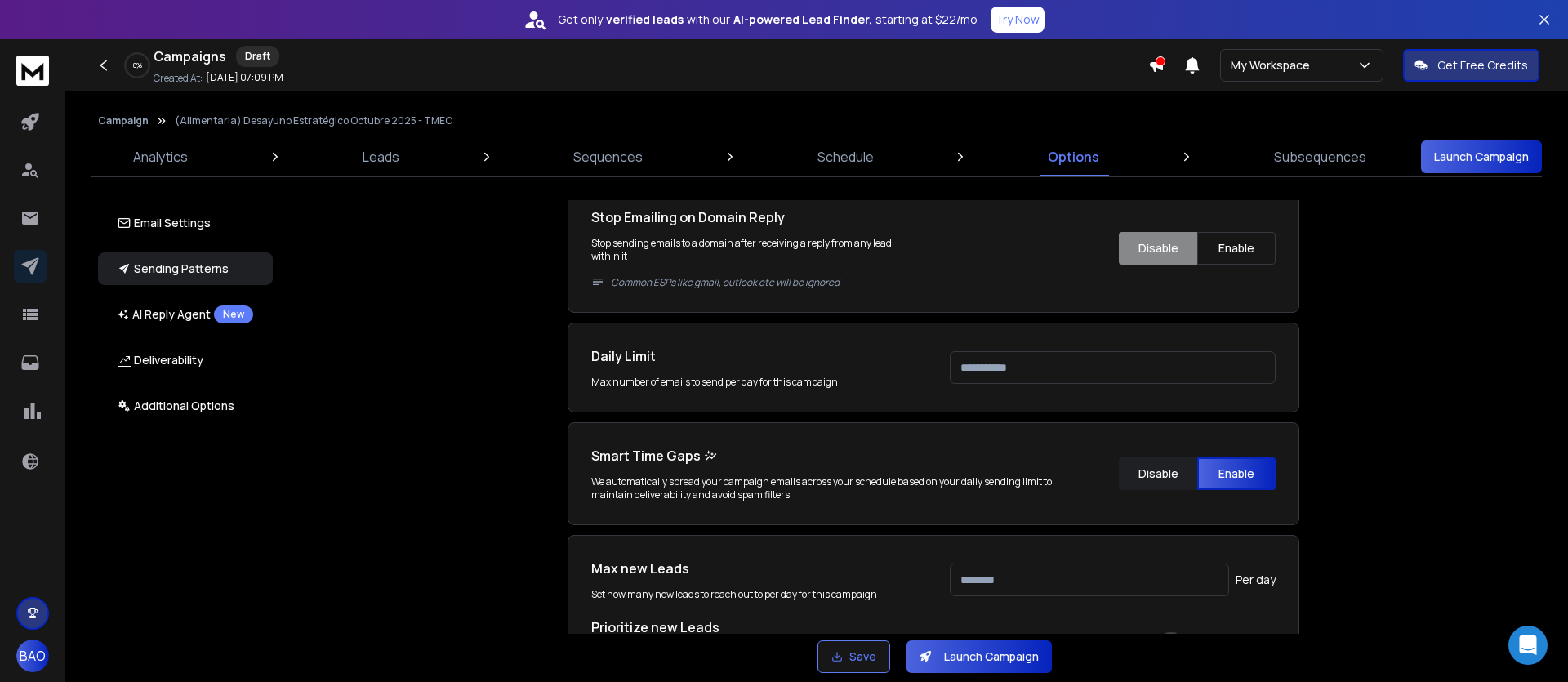
scroll to position [0, 0]
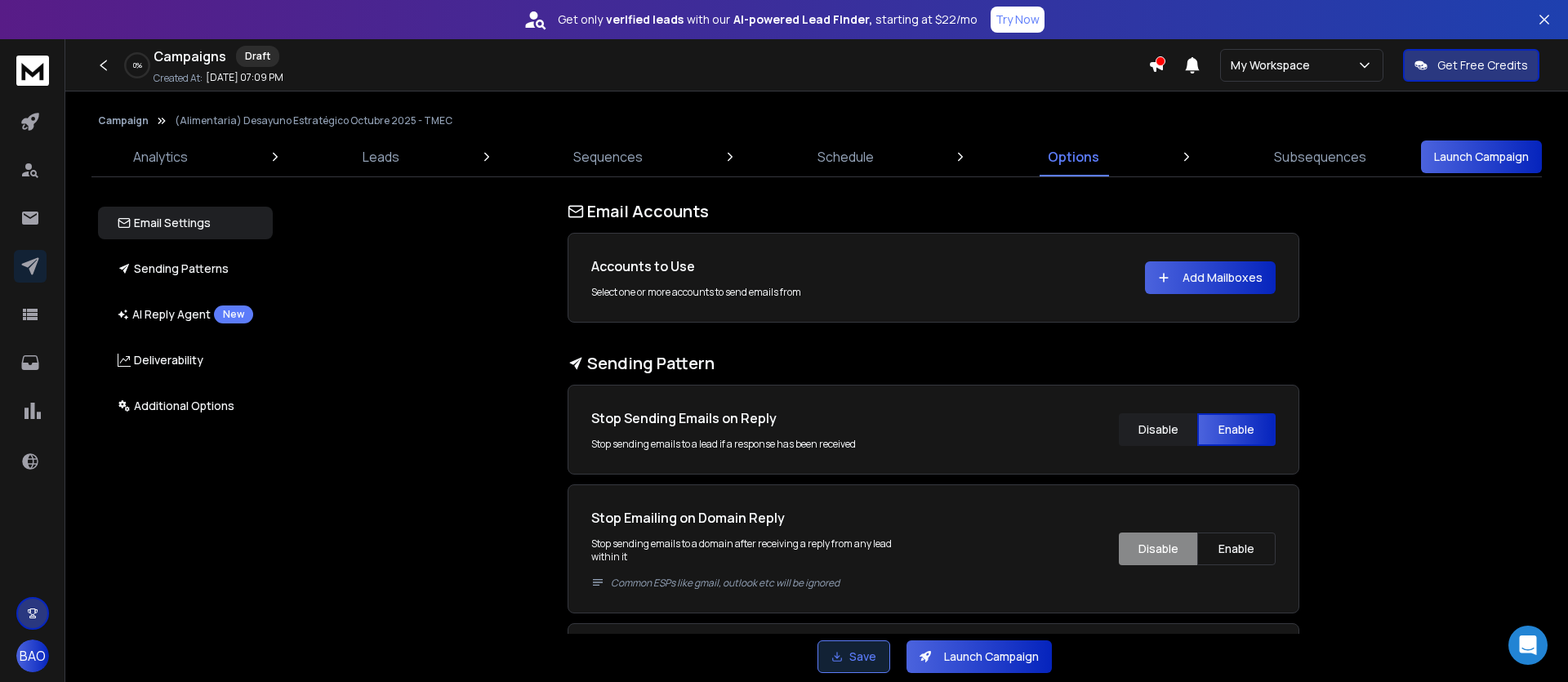
click at [847, 650] on button "Save" at bounding box center [854, 656] width 73 height 33
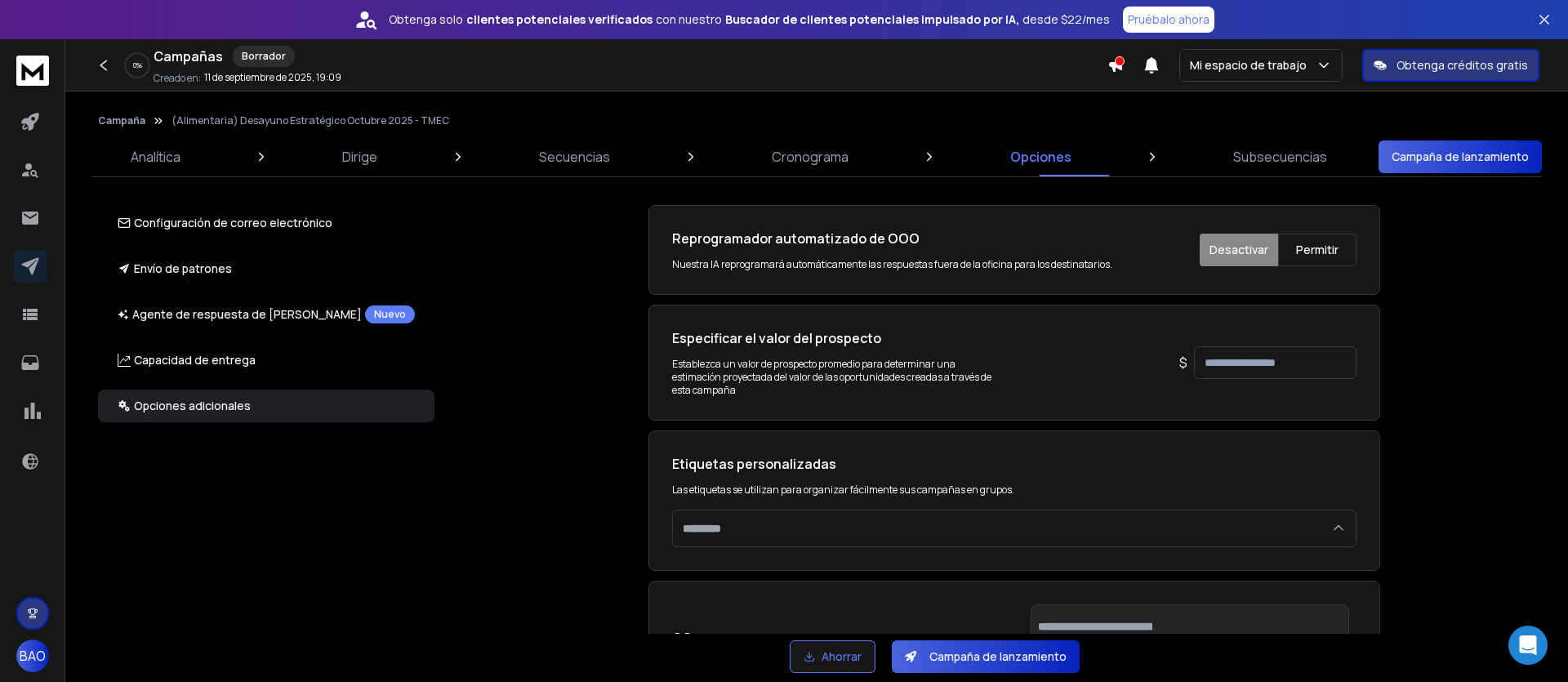
scroll to position [2786, 0]
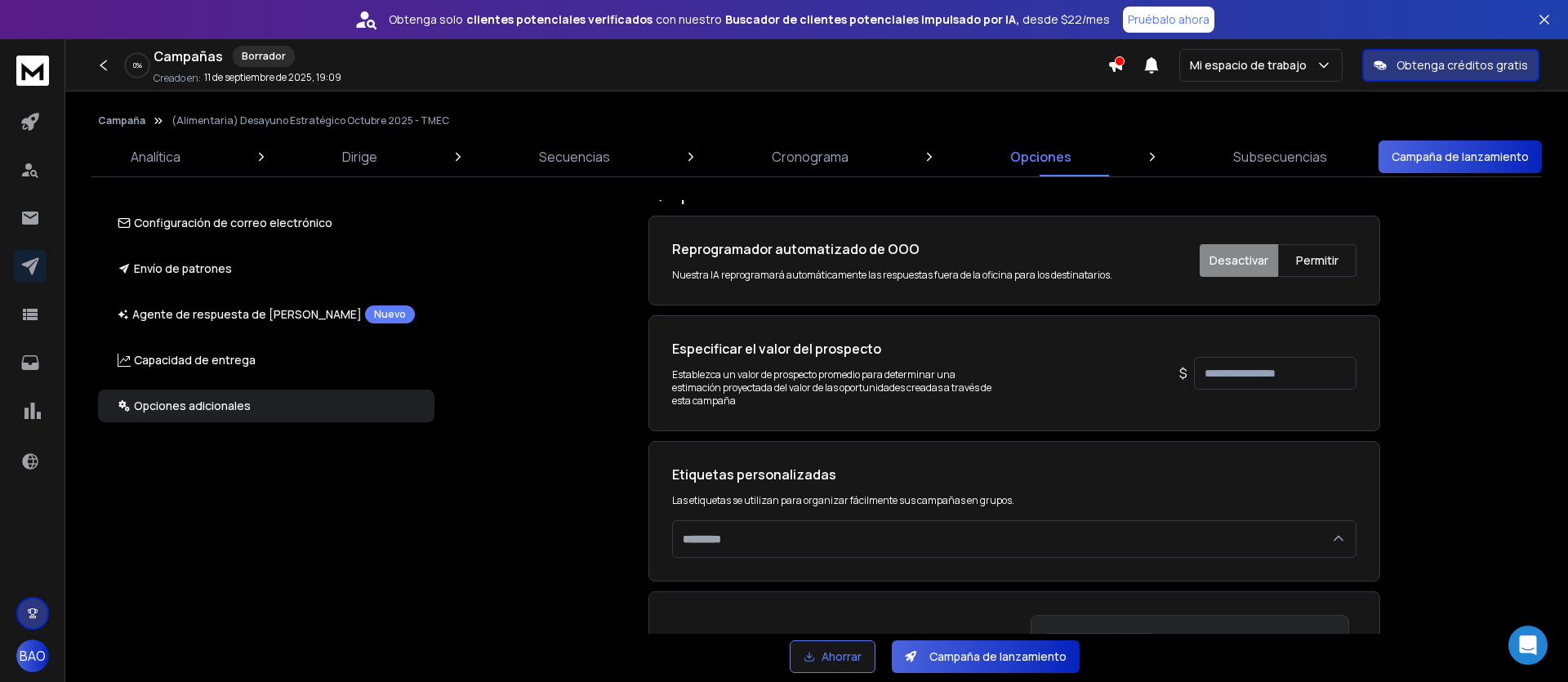
drag, startPoint x: 1180, startPoint y: 396, endPoint x: 1126, endPoint y: 402, distance: 54.3
click at [1126, 389] on div "$ ***" at bounding box center [1193, 372] width 326 height 33
click at [973, 408] on div "Especificar el valor del prospecto Establezca un valor de prospecto promedio pa…" at bounding box center [1015, 373] width 685 height 69
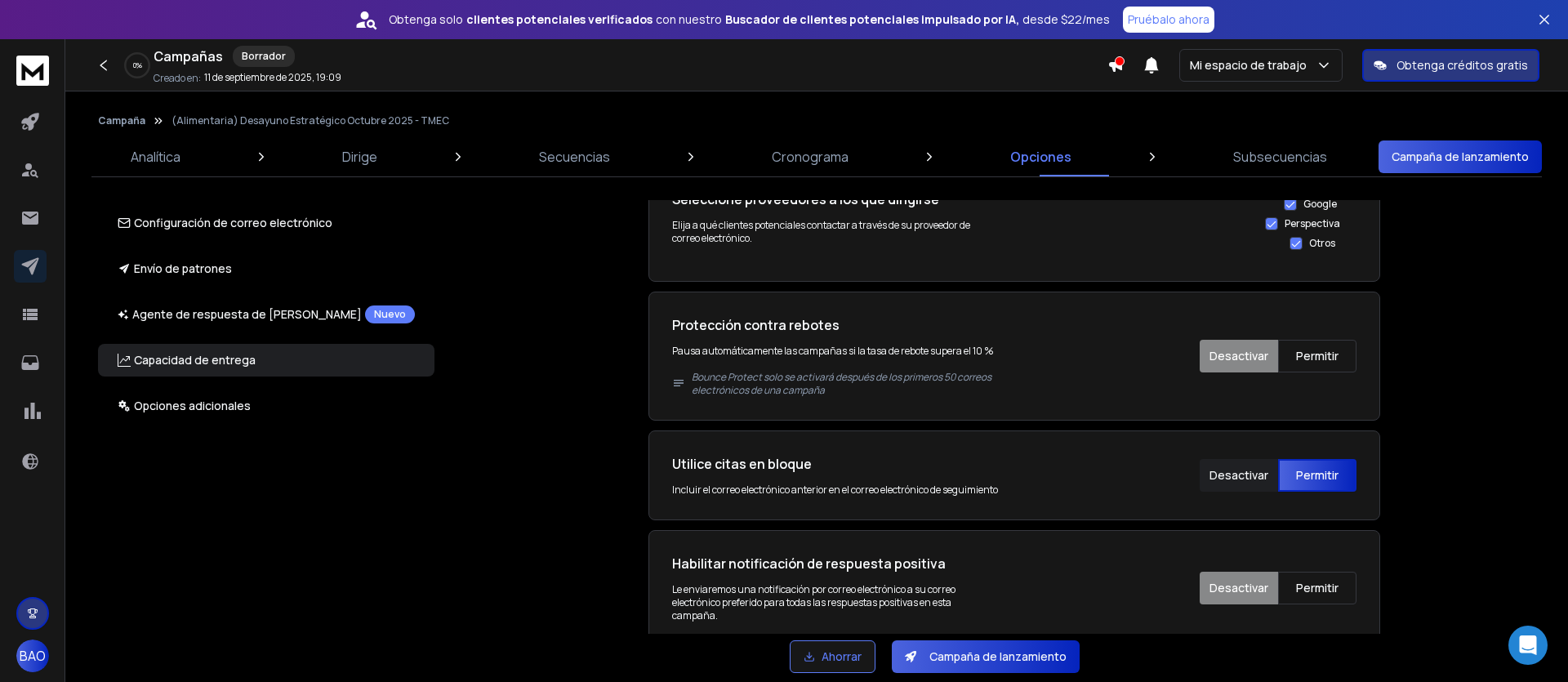
scroll to position [2271, 0]
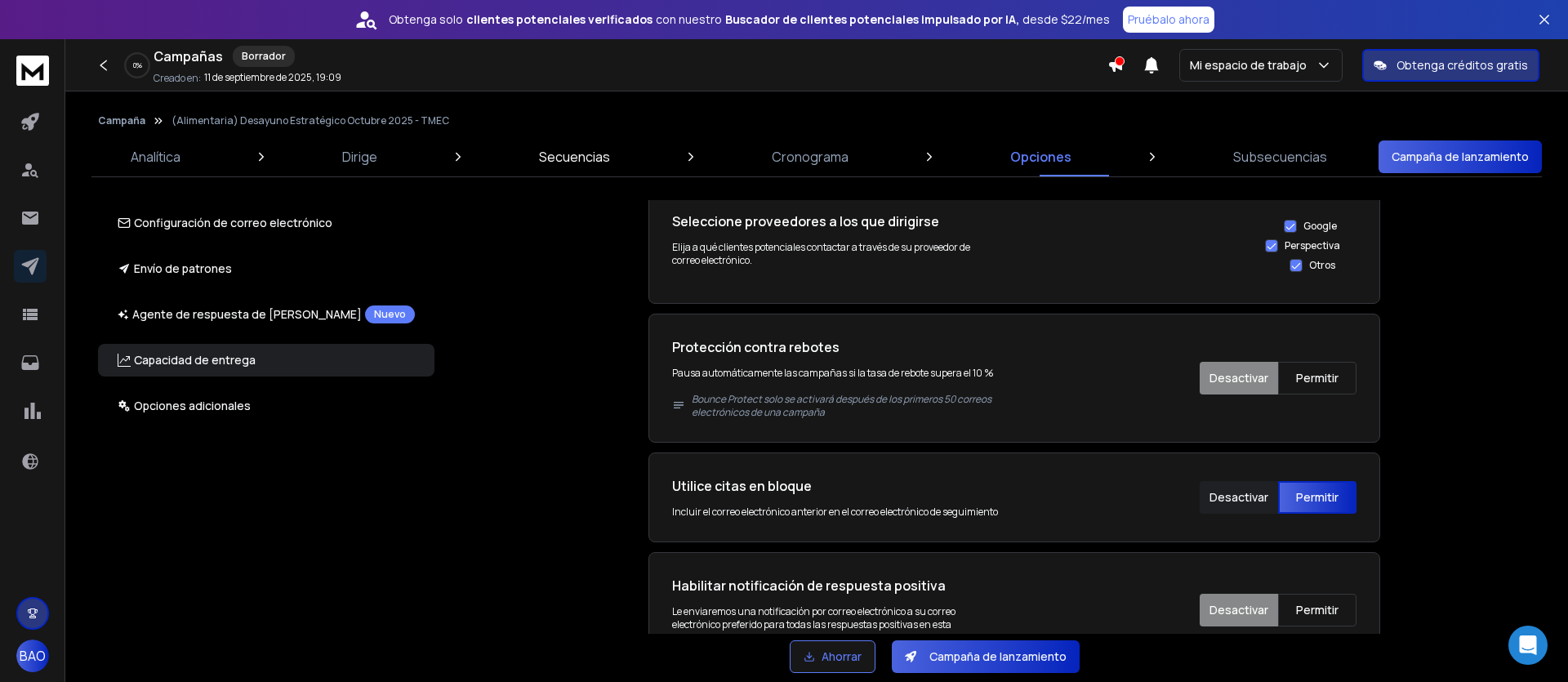
click at [601, 156] on font "Secuencias" at bounding box center [574, 156] width 71 height 18
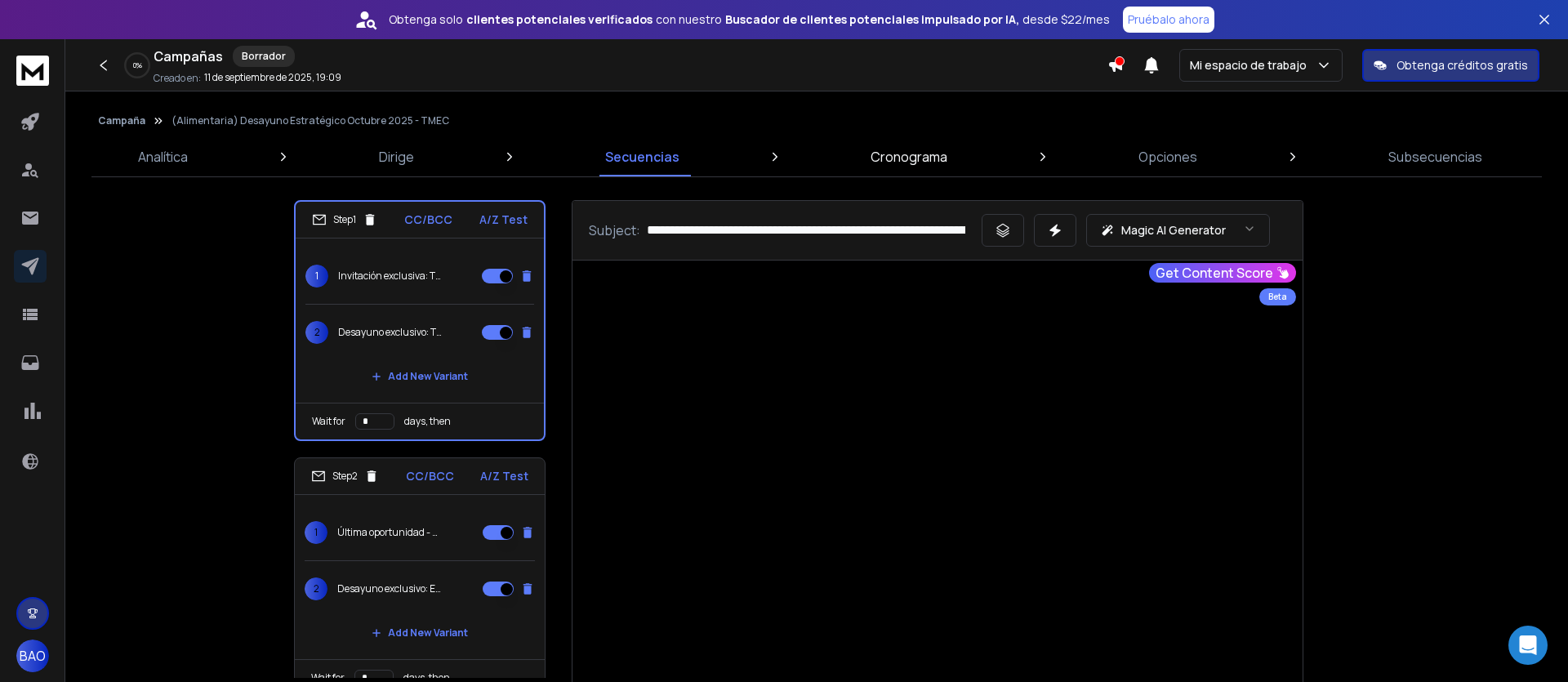
click at [873, 162] on font "Cronograma" at bounding box center [909, 156] width 77 height 18
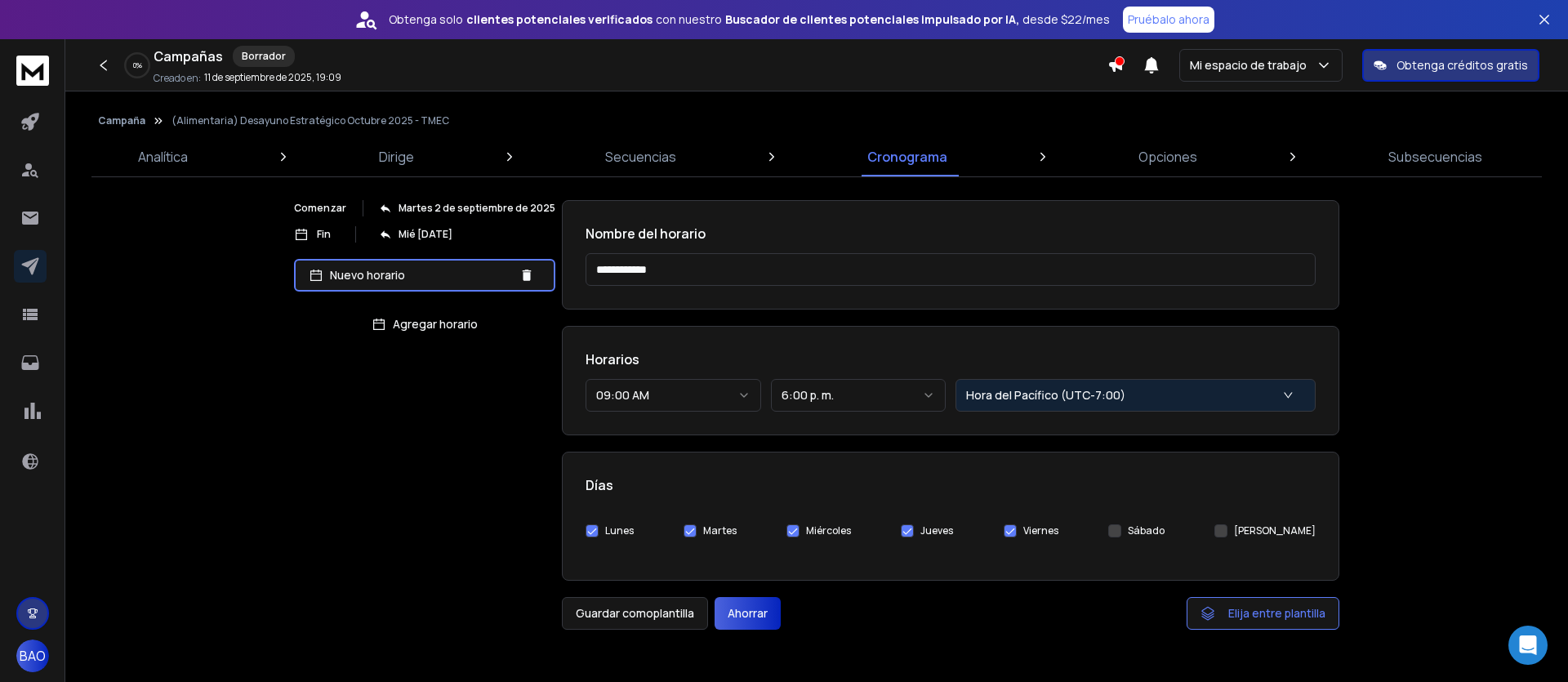
click at [1077, 391] on font "Hora del Pacífico (UTC-7:00)" at bounding box center [1046, 394] width 159 height 16
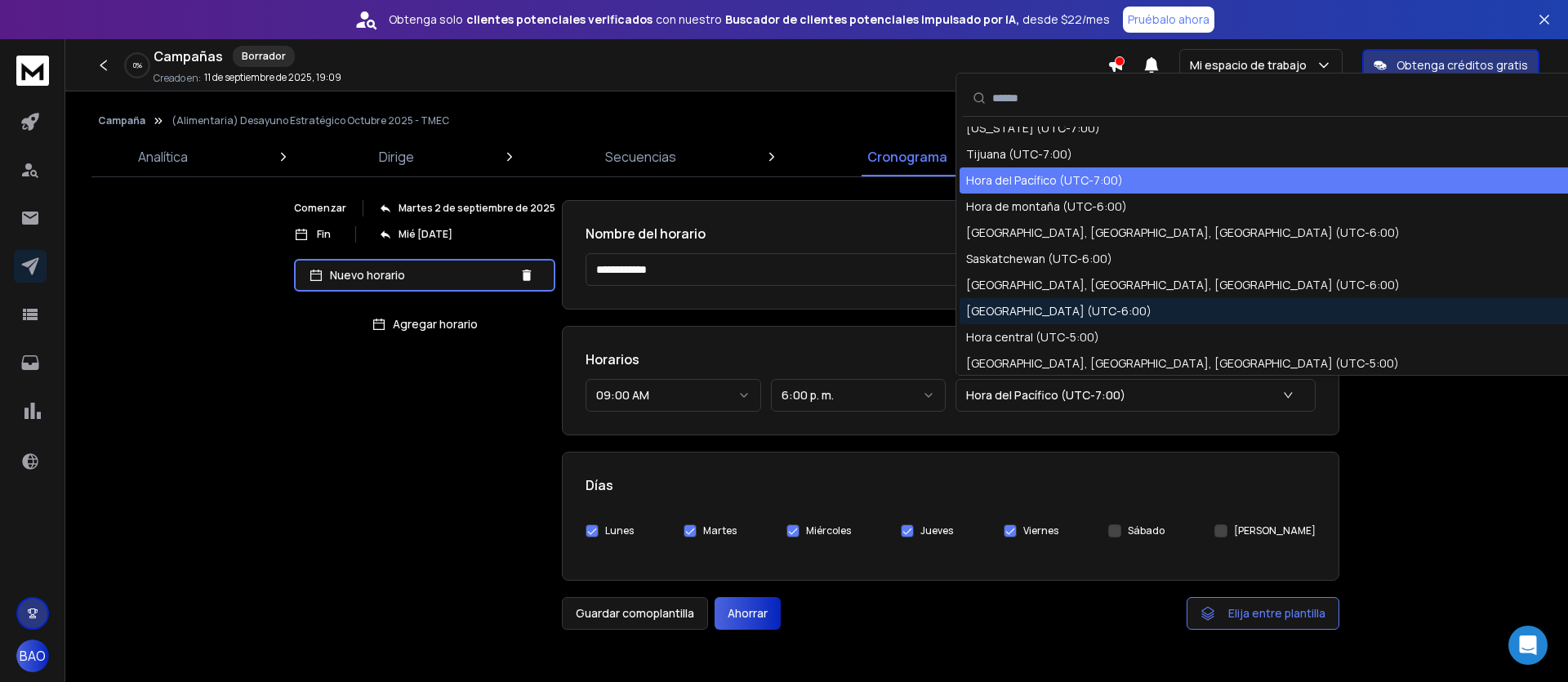
scroll to position [137, 0]
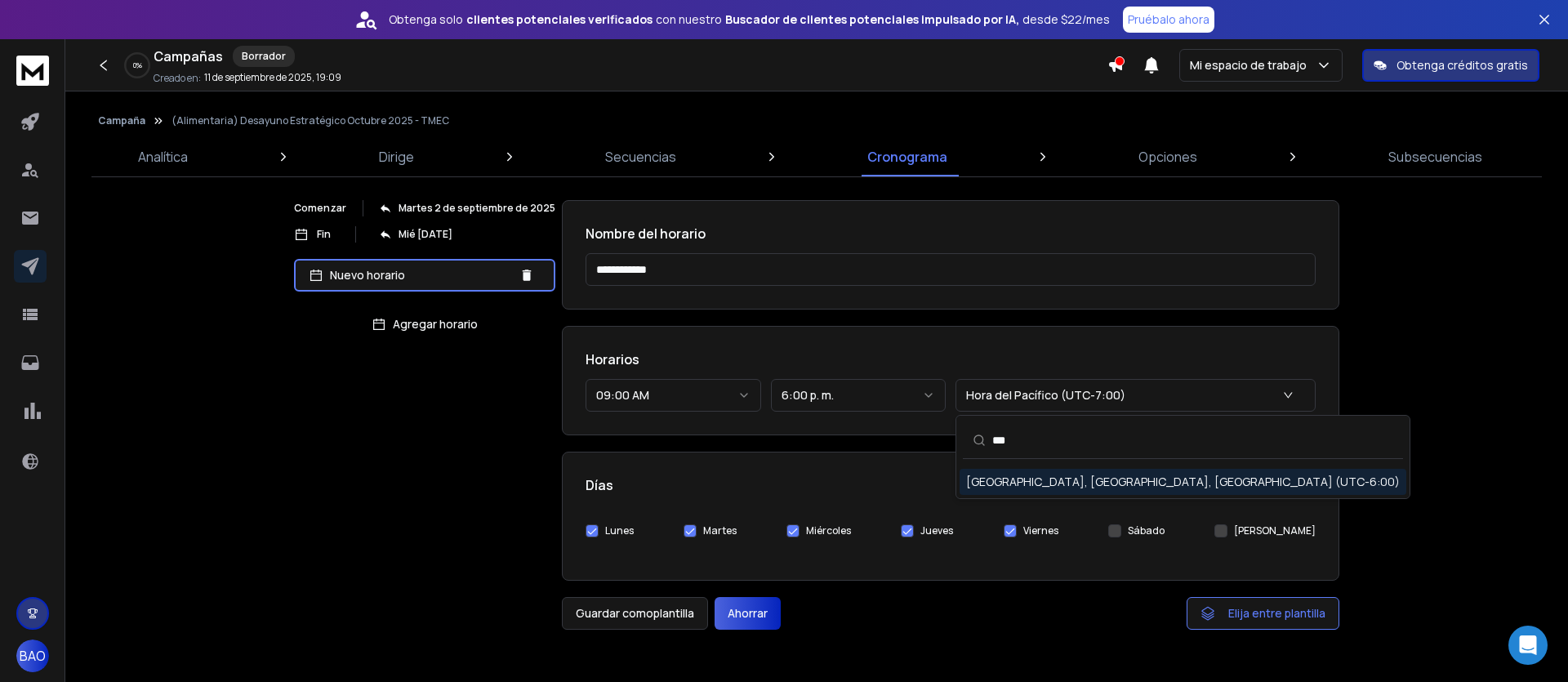
type input "***"
click at [1097, 475] on font "[GEOGRAPHIC_DATA], [GEOGRAPHIC_DATA], [GEOGRAPHIC_DATA] (UTC-6:00)" at bounding box center [1183, 481] width 434 height 16
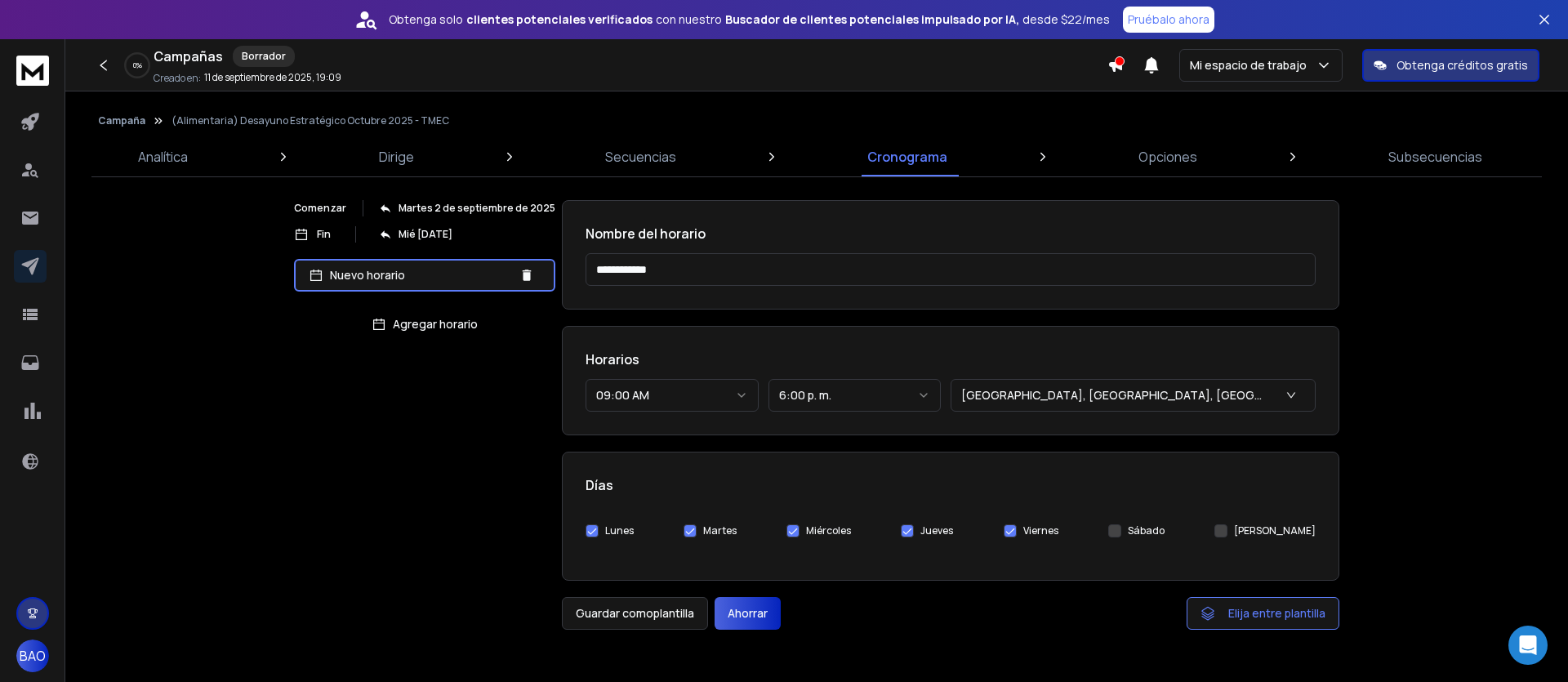
click at [741, 274] on input "**********" at bounding box center [951, 269] width 730 height 33
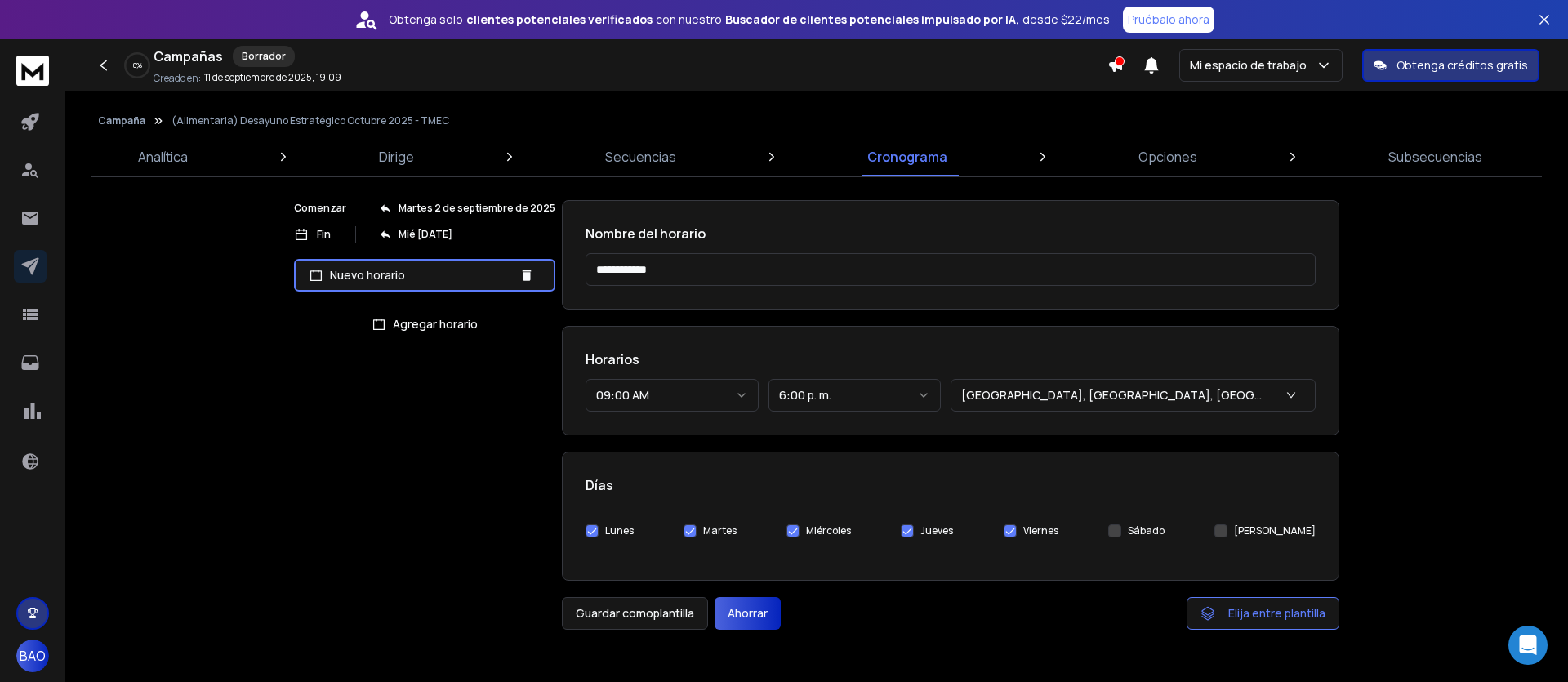
click at [664, 277] on input "**********" at bounding box center [951, 269] width 730 height 33
type input "**********"
click at [308, 515] on div "**********" at bounding box center [816, 414] width 1046 height 429
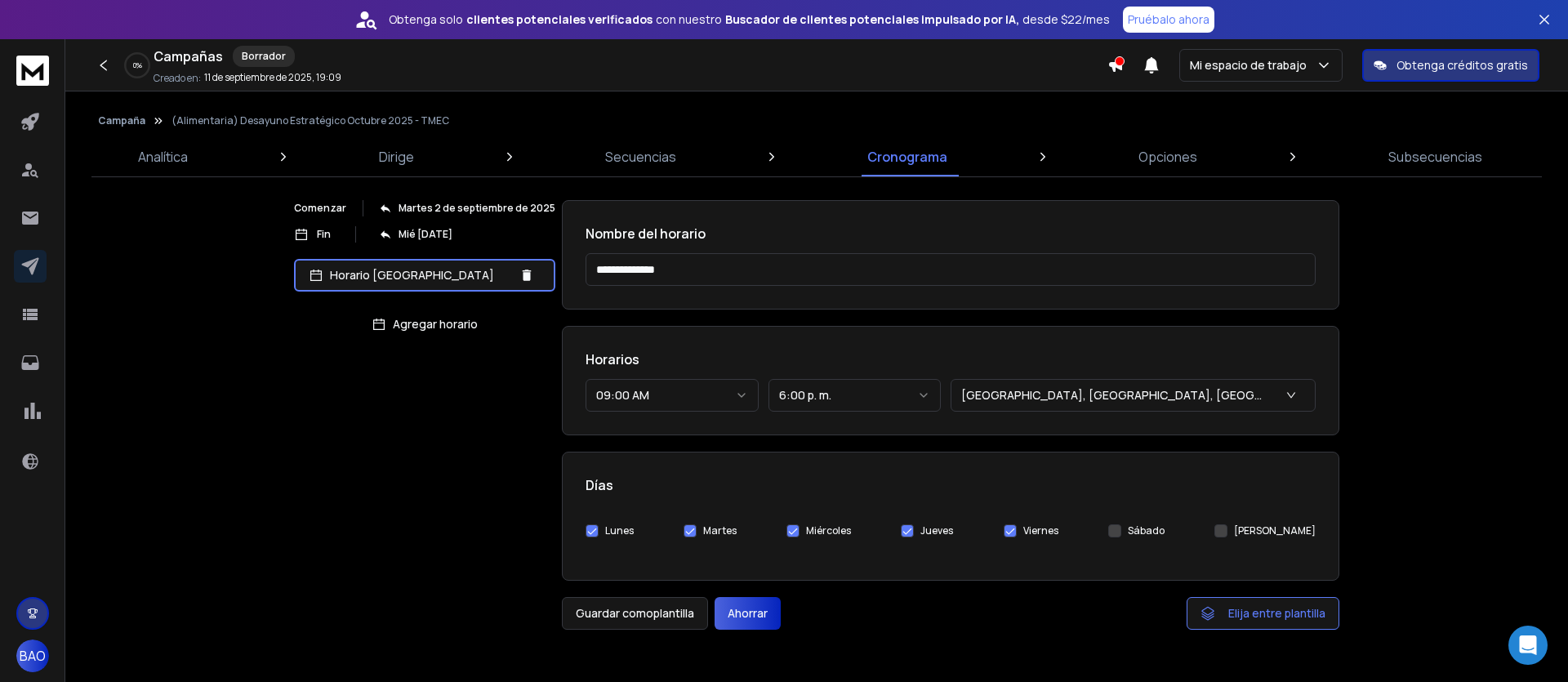
click at [858, 405] on button "6:00 p. m." at bounding box center [855, 395] width 173 height 33
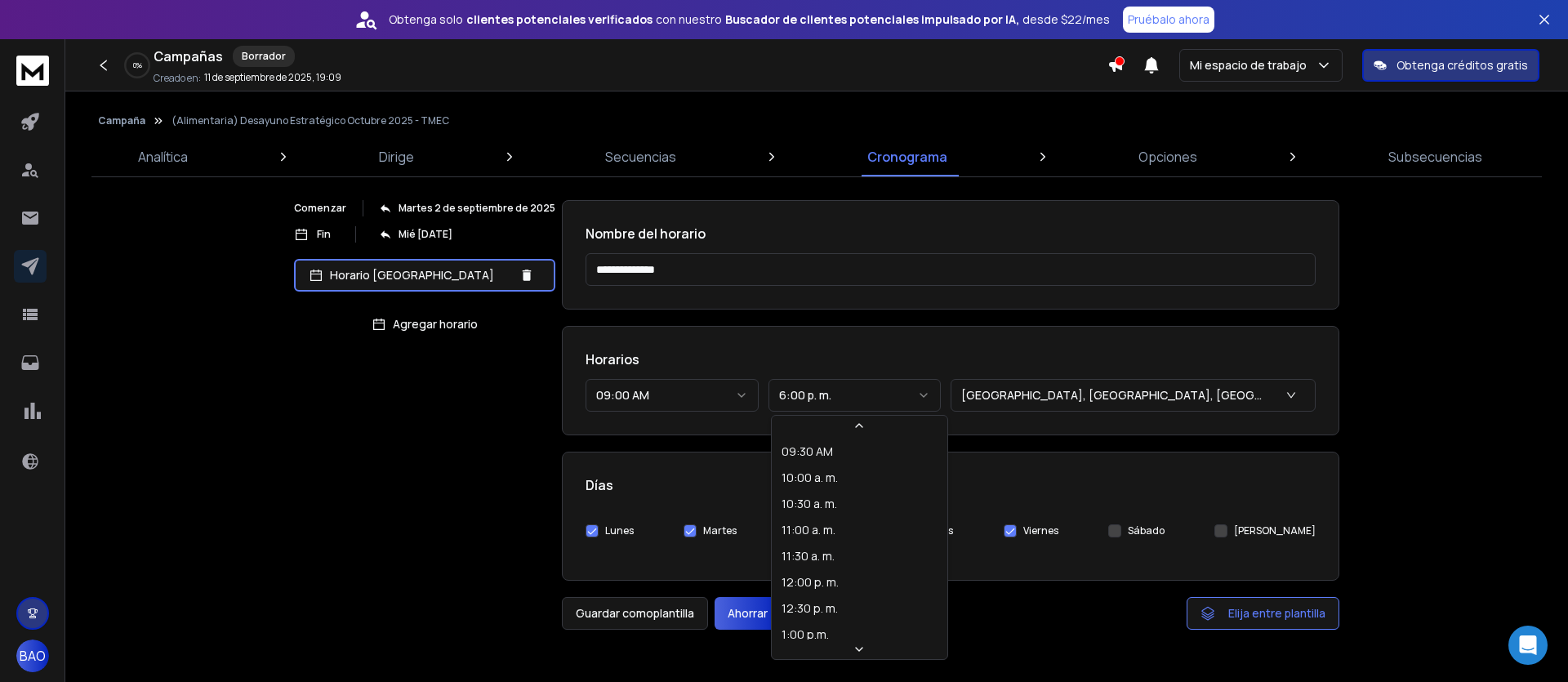
scroll to position [269, 0]
click at [851, 402] on button "6:00 p. m." at bounding box center [855, 395] width 173 height 33
select select "********"
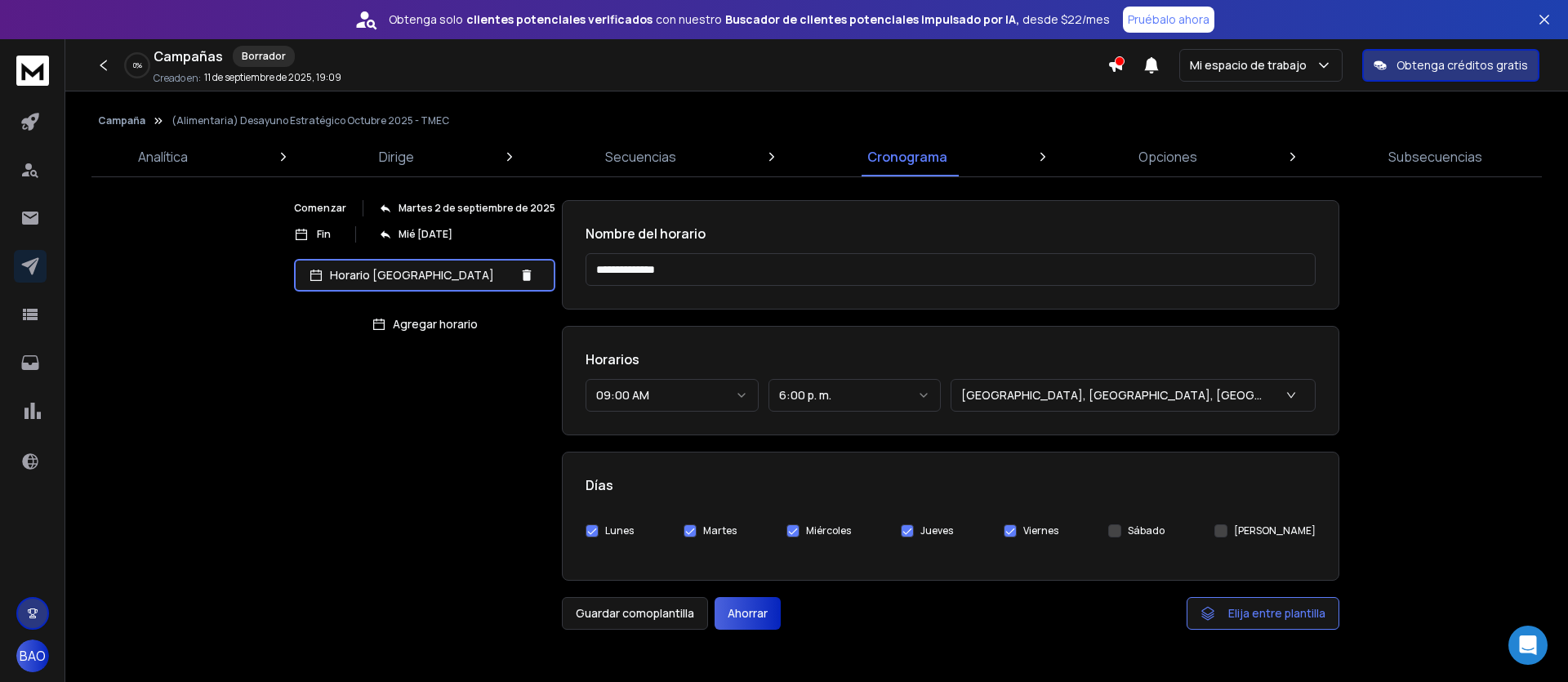
click at [380, 494] on div "**********" at bounding box center [816, 414] width 1046 height 429
click at [722, 270] on input "**********" at bounding box center [951, 269] width 730 height 33
click at [713, 274] on input "**********" at bounding box center [951, 269] width 730 height 33
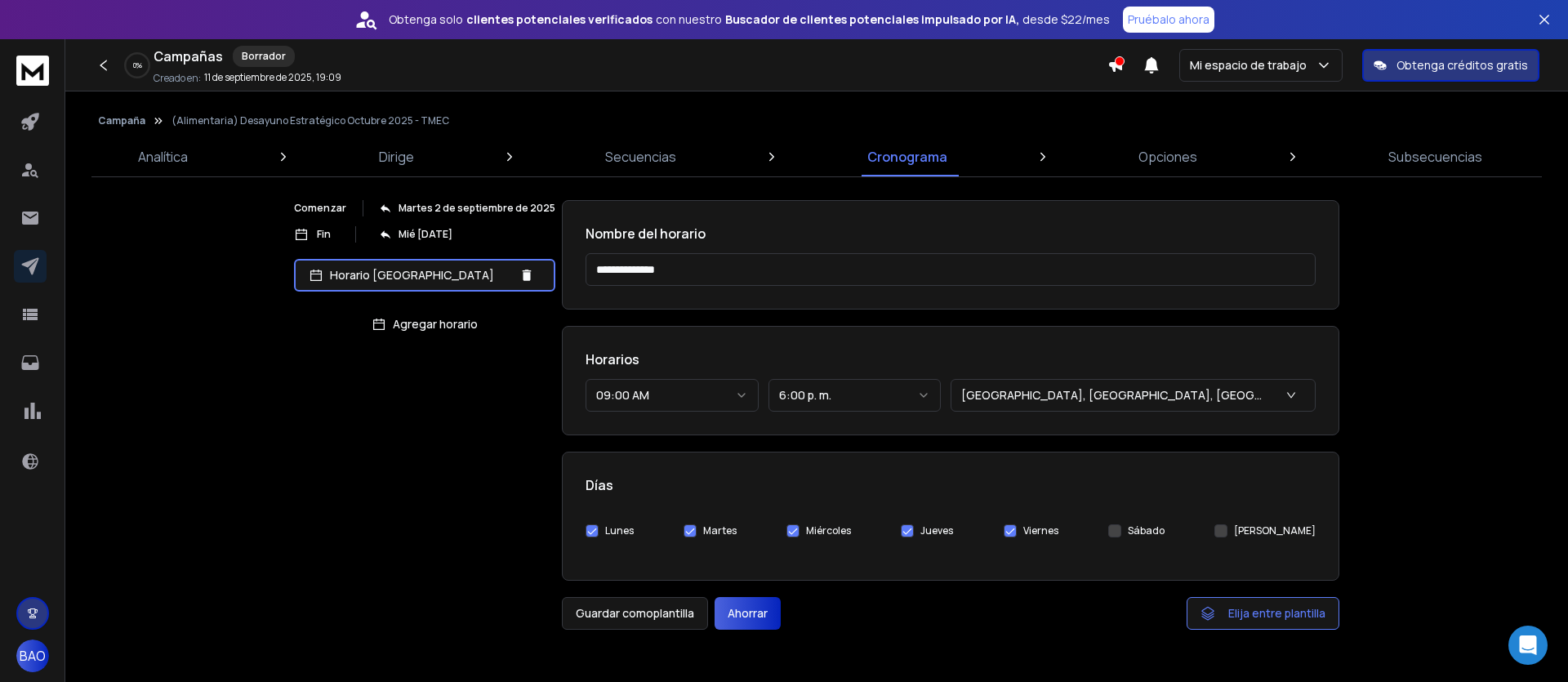
click at [713, 274] on input "**********" at bounding box center [951, 269] width 730 height 33
click at [712, 271] on input "**********" at bounding box center [951, 269] width 730 height 33
click at [712, 269] on input "**********" at bounding box center [951, 269] width 730 height 33
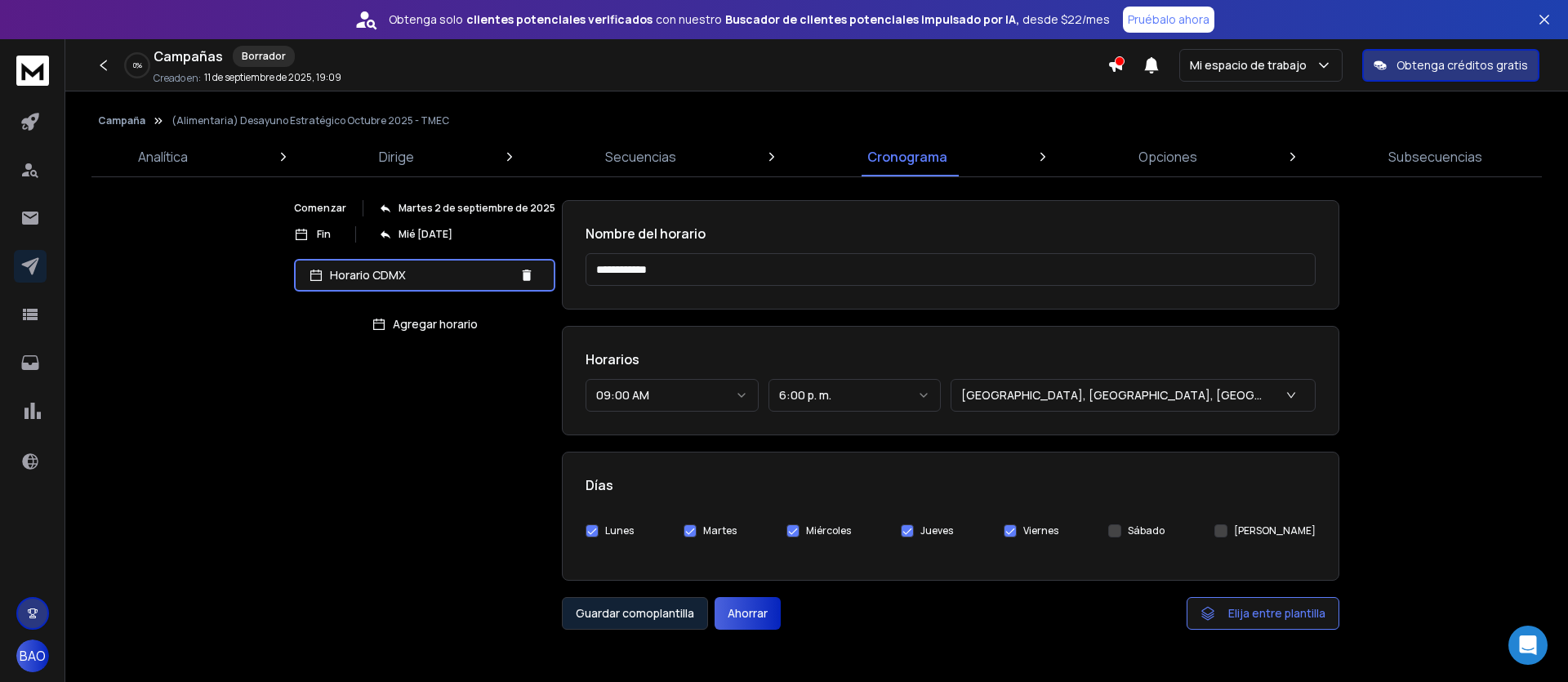
type input "**********"
click at [665, 607] on font "plantilla" at bounding box center [674, 613] width 41 height 16
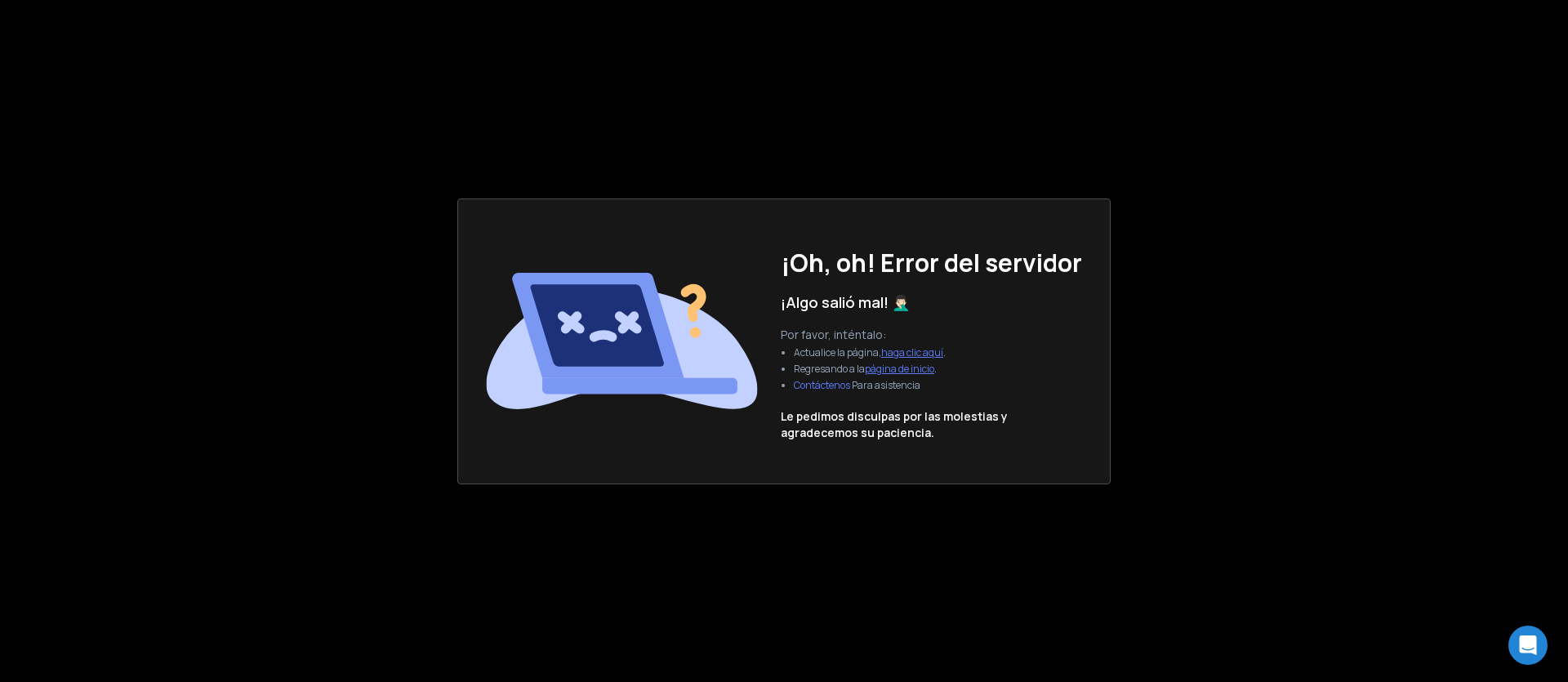
click at [910, 351] on font "haga clic aquí" at bounding box center [913, 352] width 62 height 14
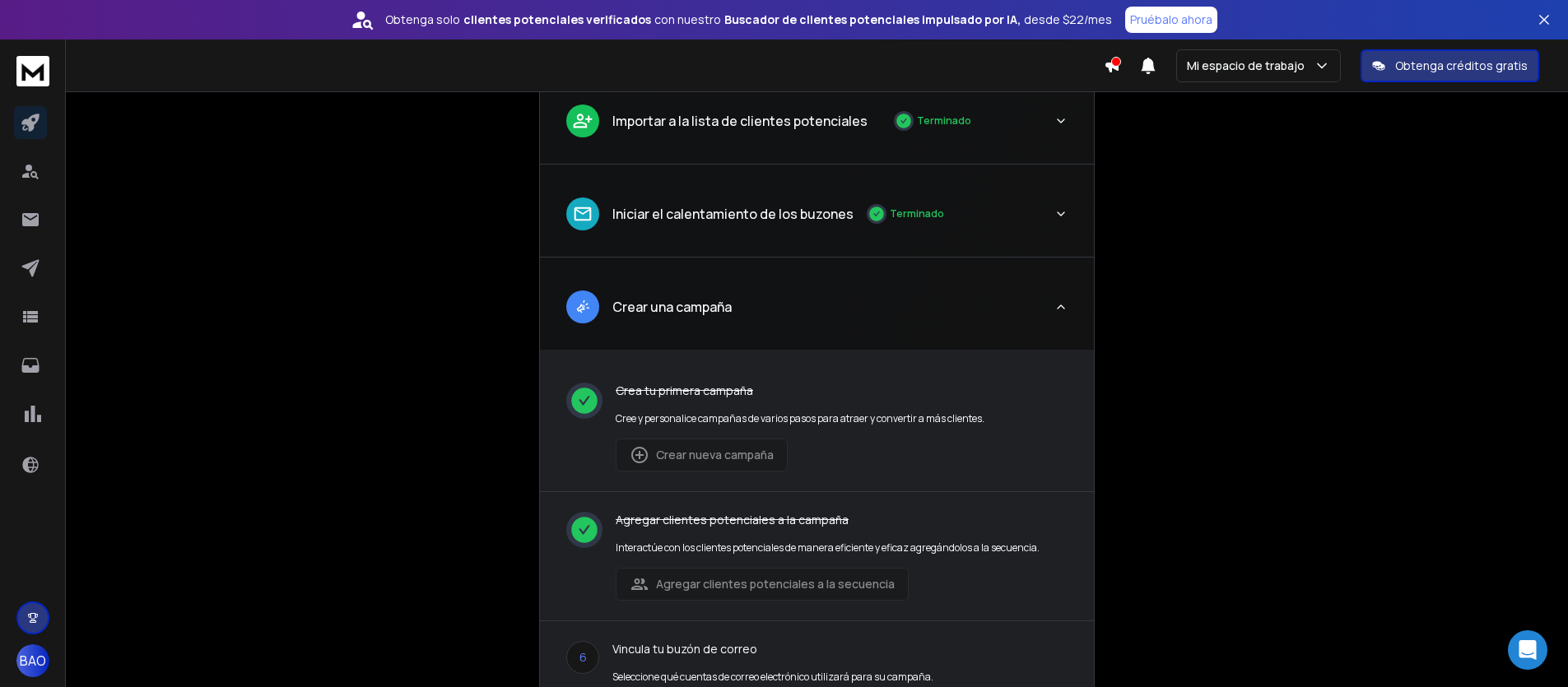
scroll to position [317, 0]
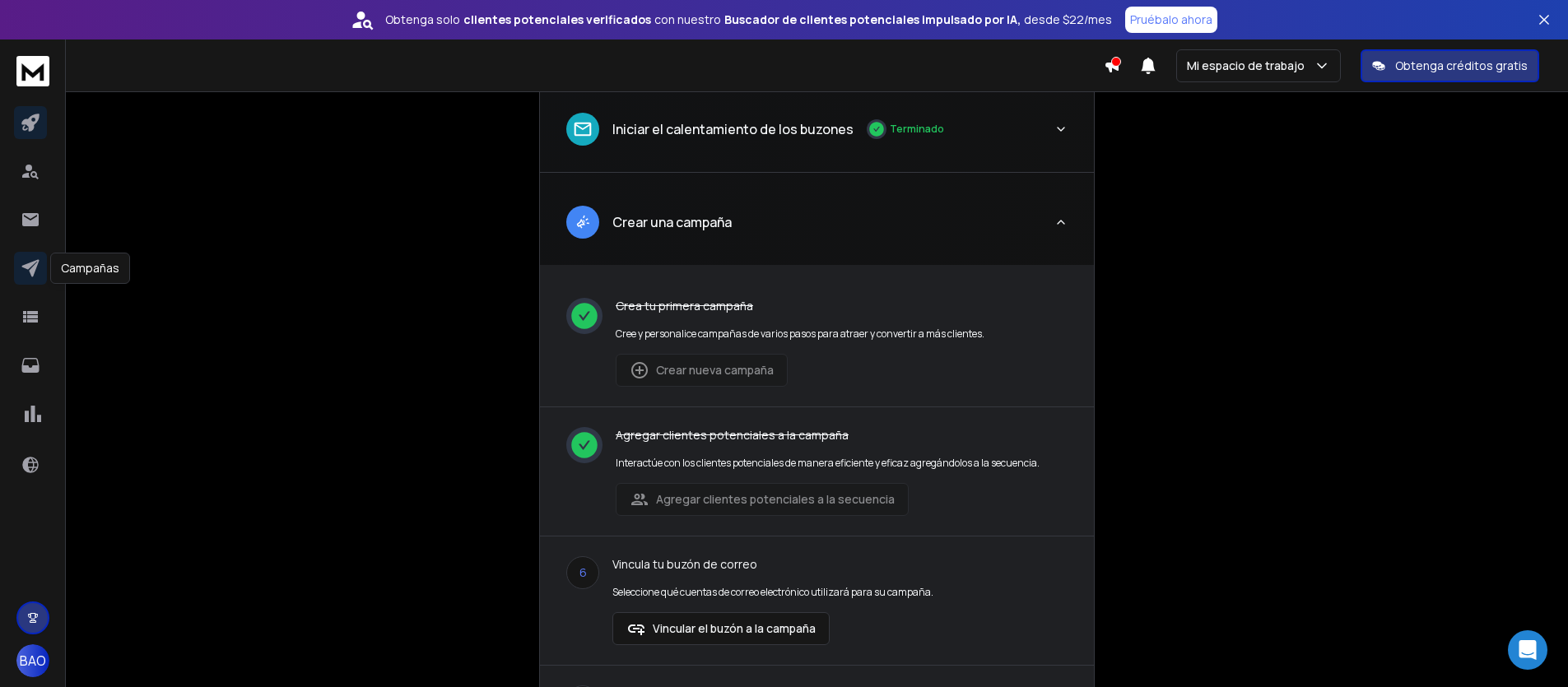
click at [30, 263] on icon at bounding box center [30, 267] width 17 height 17
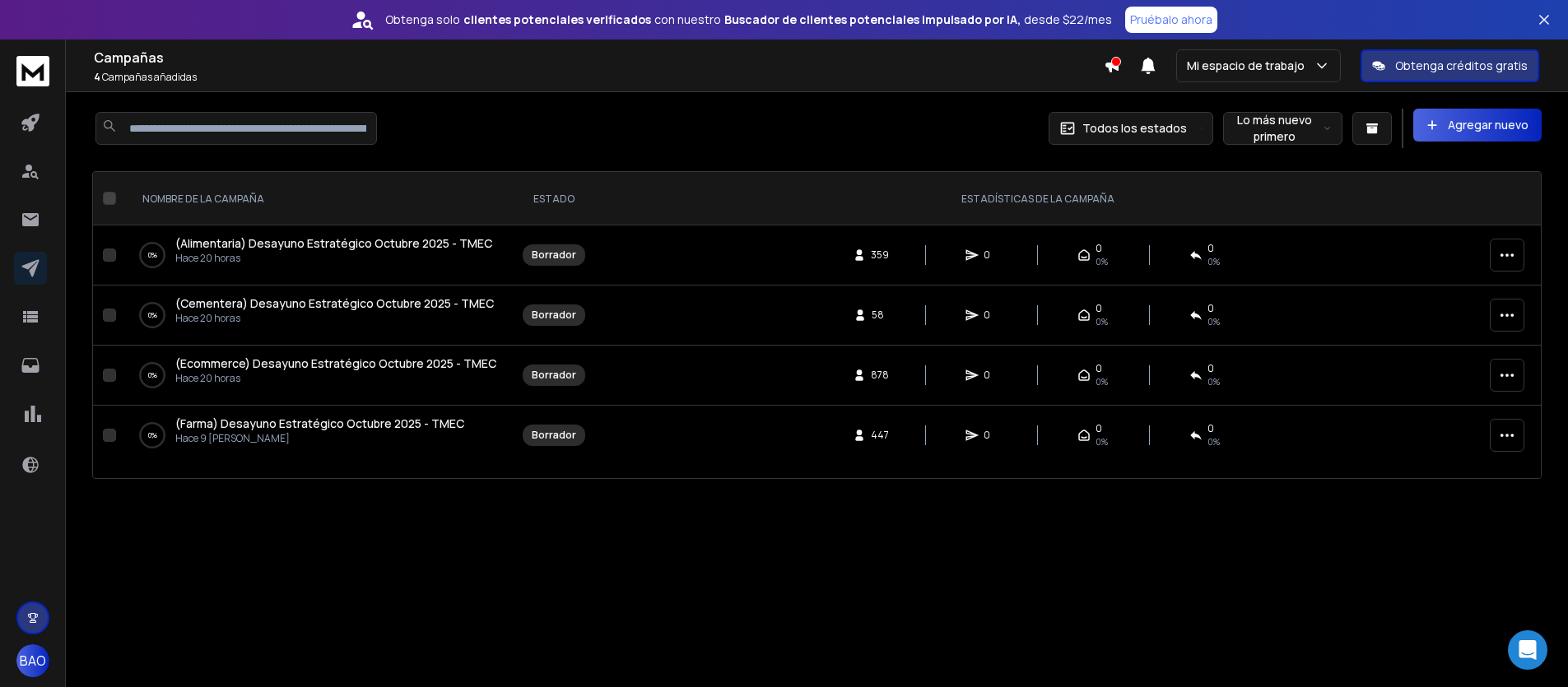
click at [246, 244] on font "(Alimentaria) Desayuno Estratégico Octubre 2025 - TMEC" at bounding box center [334, 243] width 317 height 16
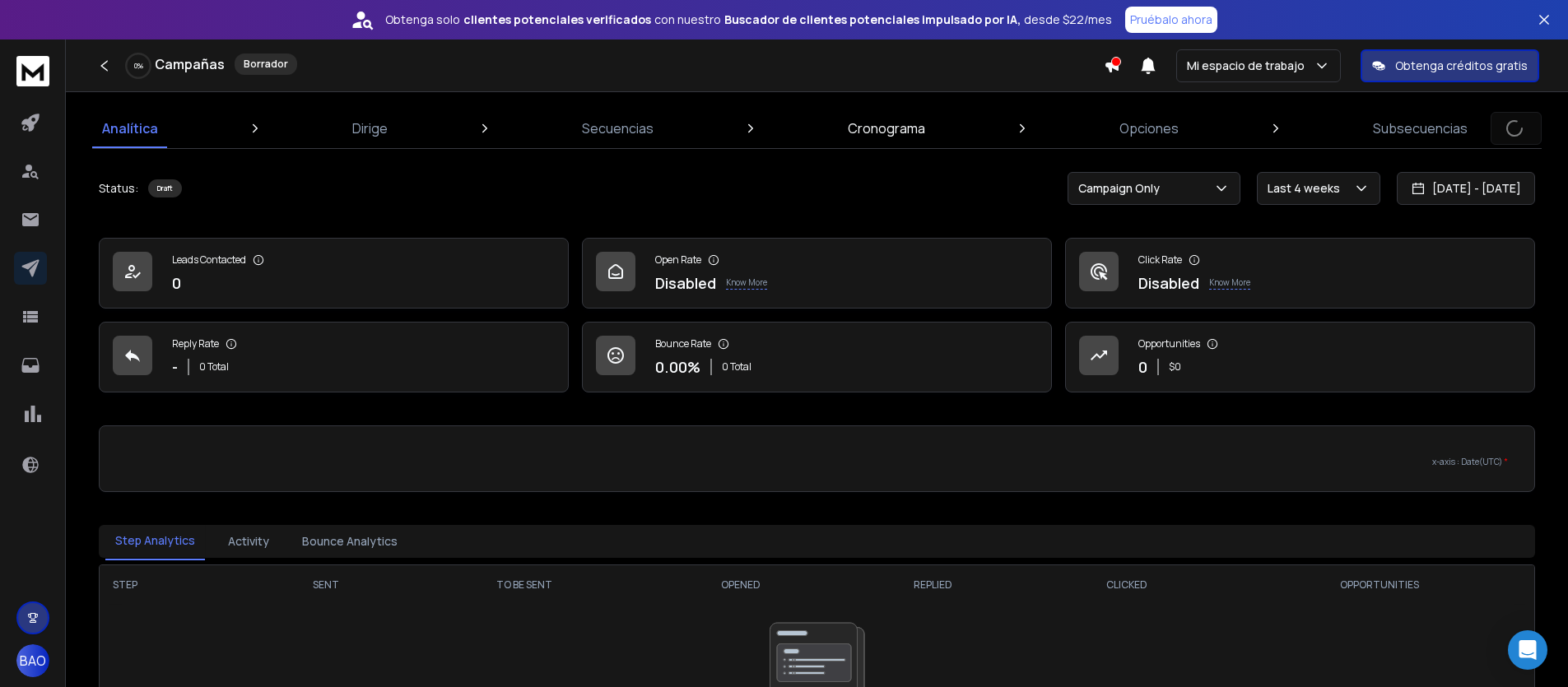
click at [887, 131] on font "Cronograma" at bounding box center [886, 127] width 78 height 18
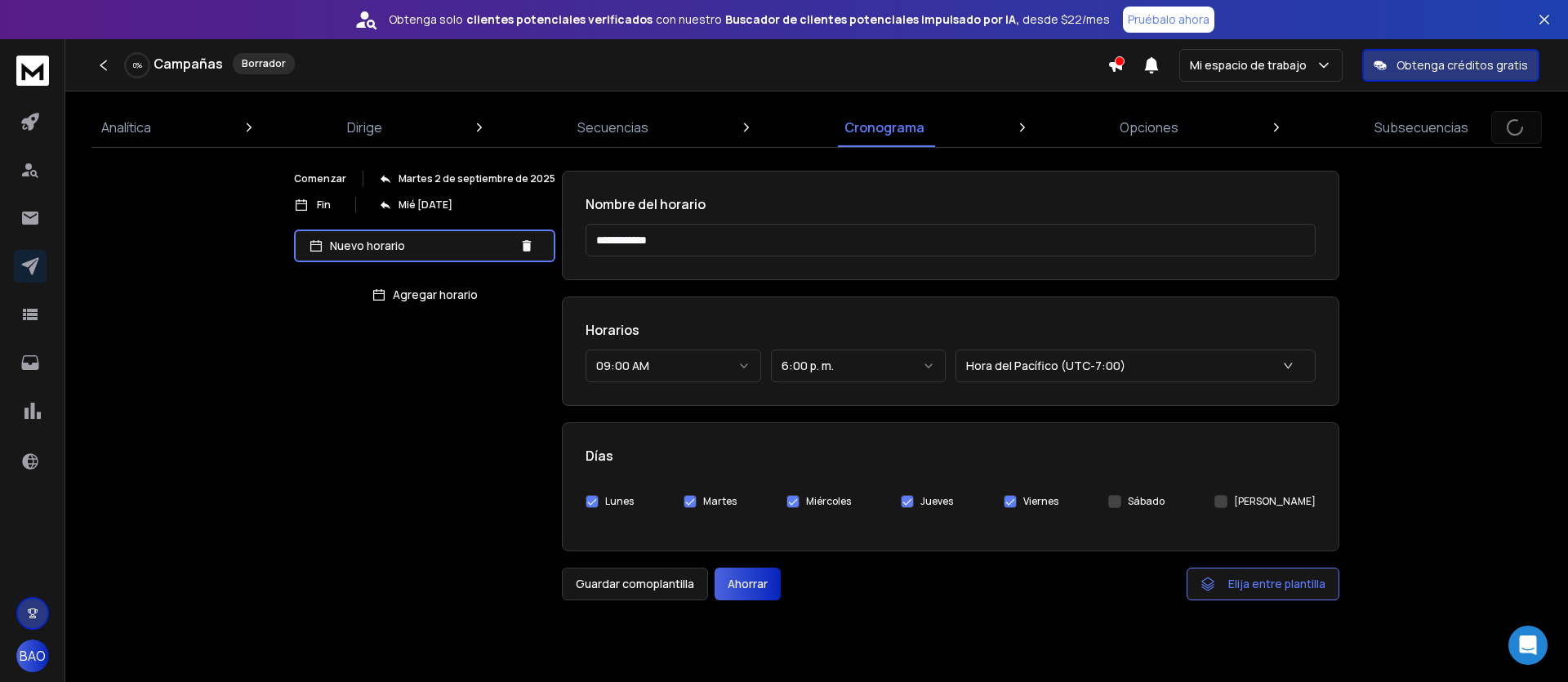
click at [453, 300] on font "Agregar horario" at bounding box center [434, 294] width 85 height 16
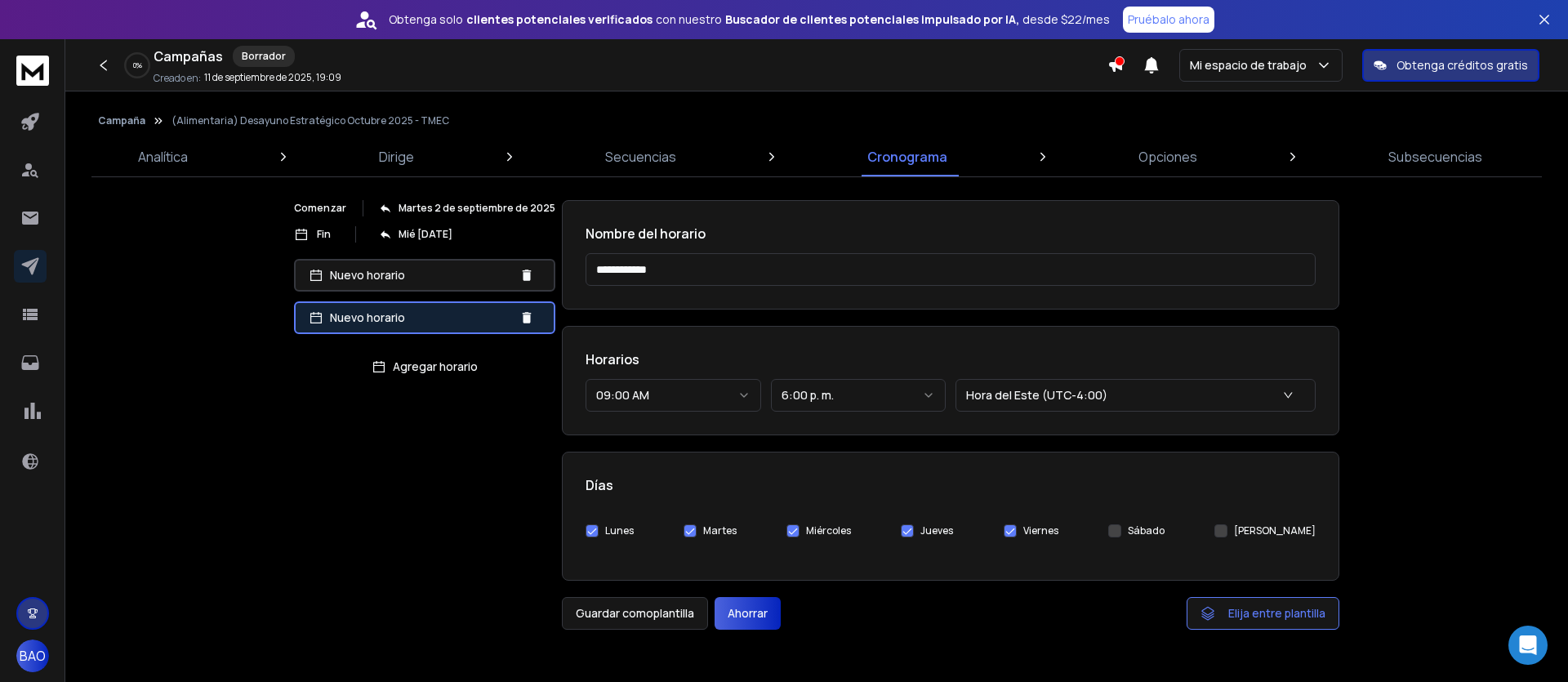
drag, startPoint x: 532, startPoint y: 302, endPoint x: 530, endPoint y: 314, distance: 12.2
click at [532, 305] on div "Nuevo horario" at bounding box center [424, 317] width 261 height 33
click at [527, 318] on icon at bounding box center [527, 318] width 9 height 12
select select "********"
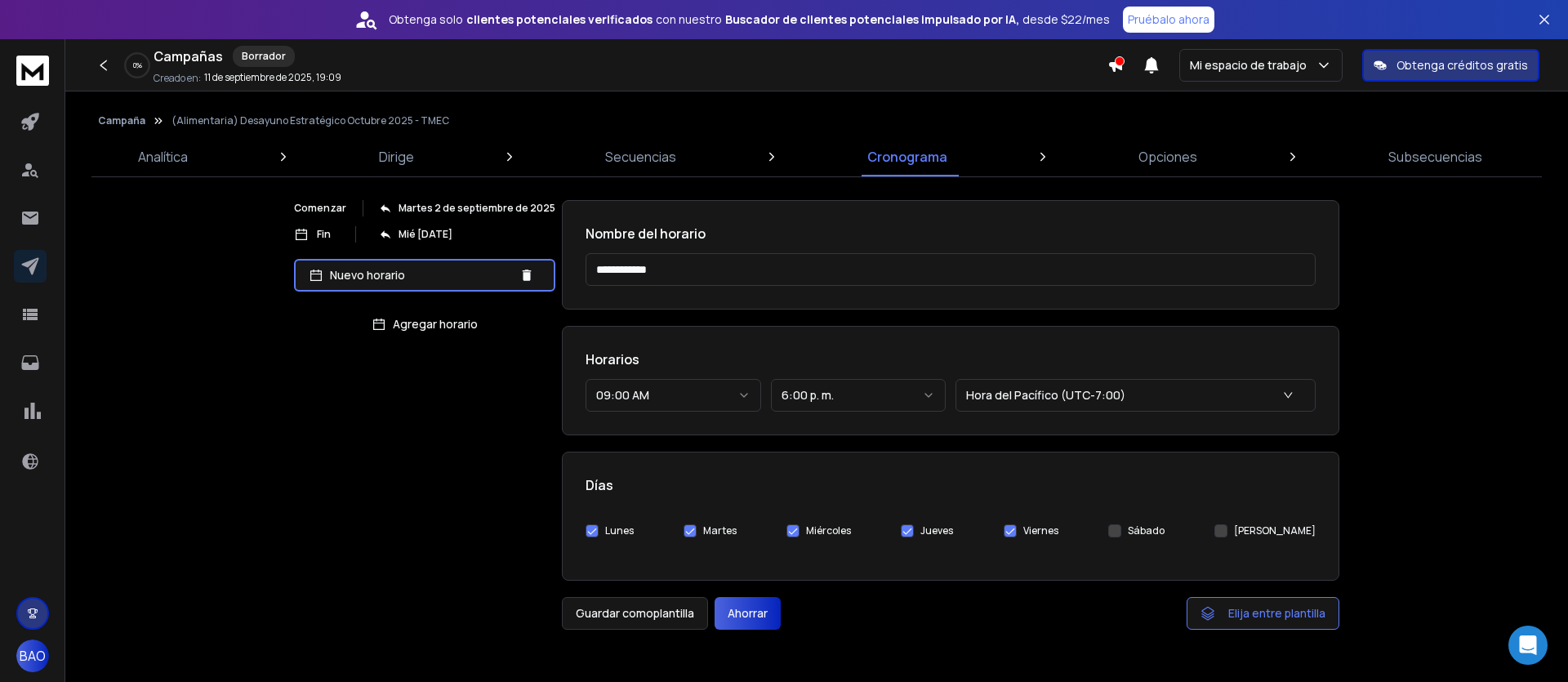
click at [453, 234] on font "Mié [DATE]" at bounding box center [425, 233] width 54 height 14
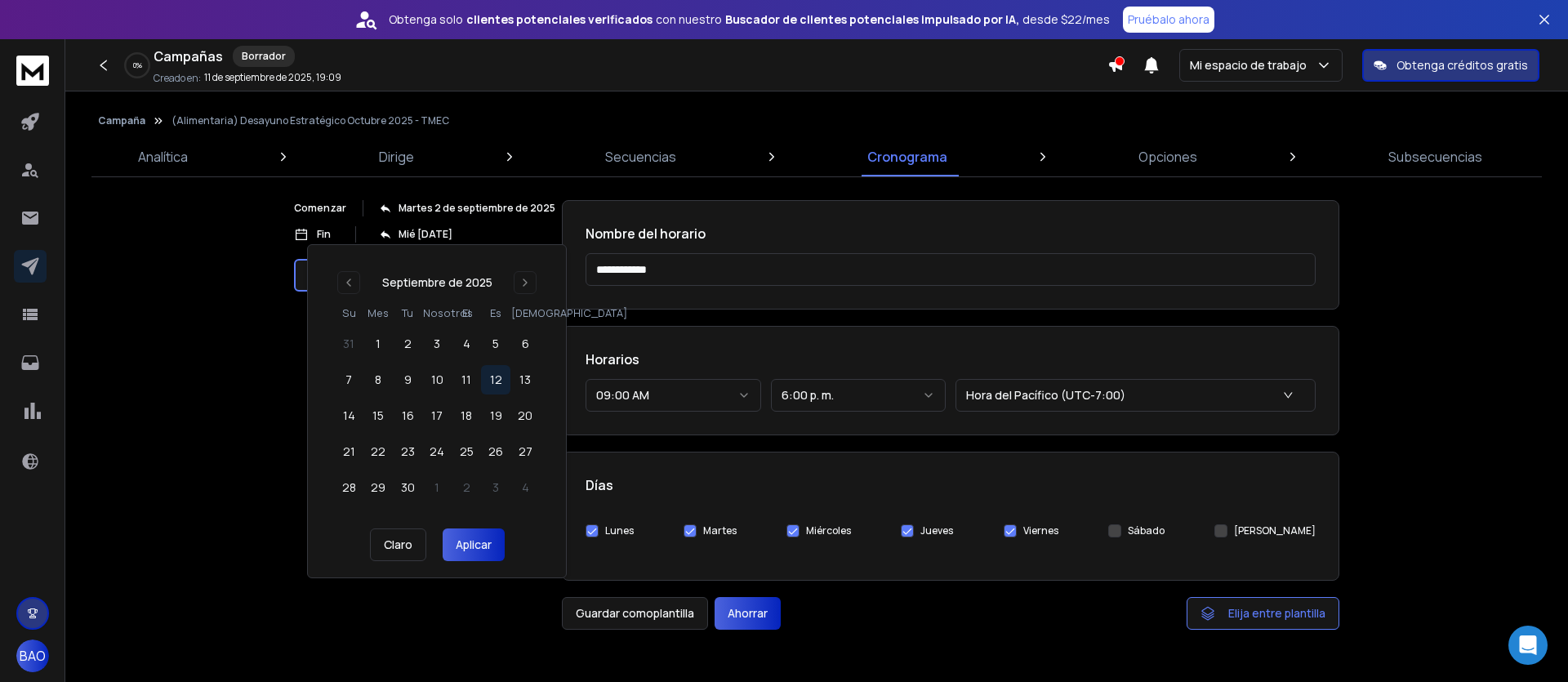
click at [465, 210] on font "Martes 2 de septiembre de 2025" at bounding box center [476, 208] width 157 height 14
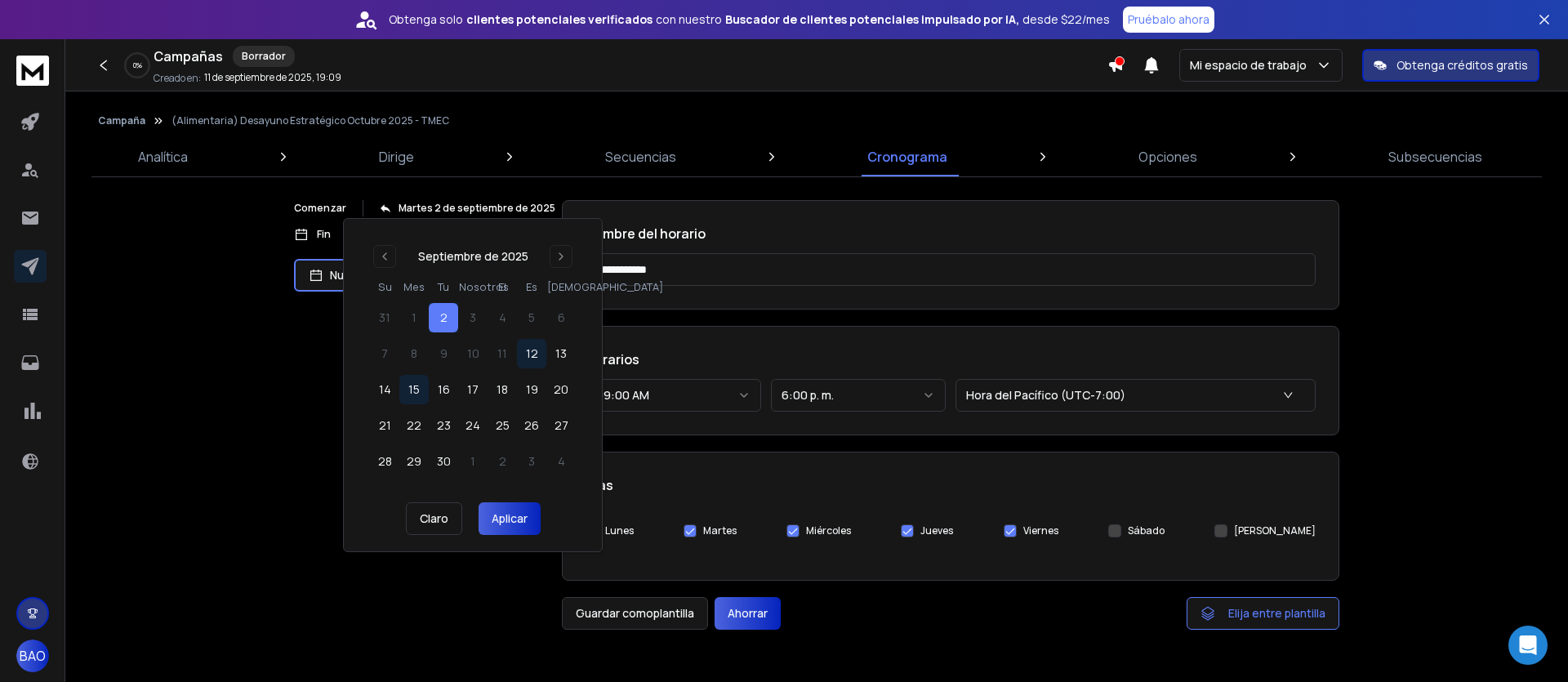
click at [407, 387] on button "15" at bounding box center [414, 389] width 29 height 29
click at [289, 377] on div "**********" at bounding box center [816, 414] width 1451 height 443
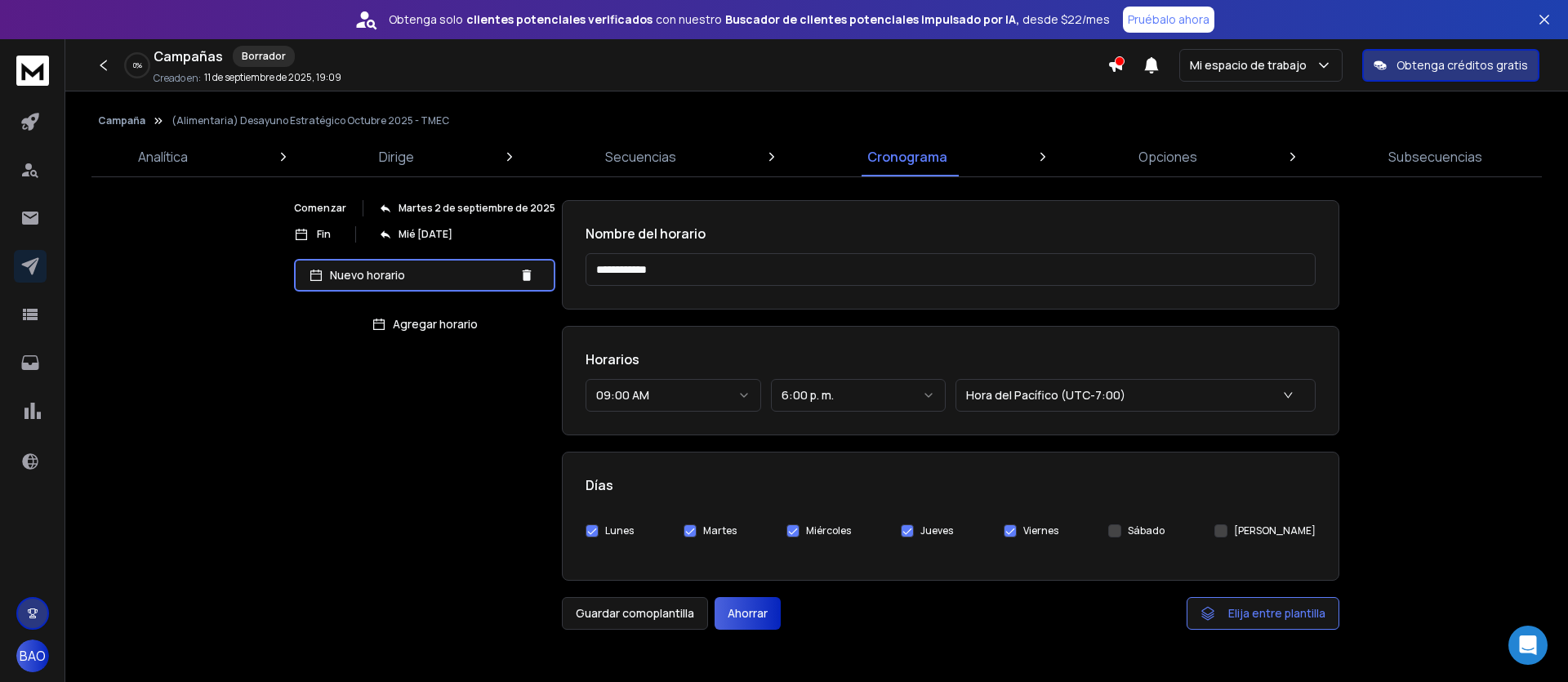
click at [453, 233] on font "Mié [DATE]" at bounding box center [425, 233] width 54 height 14
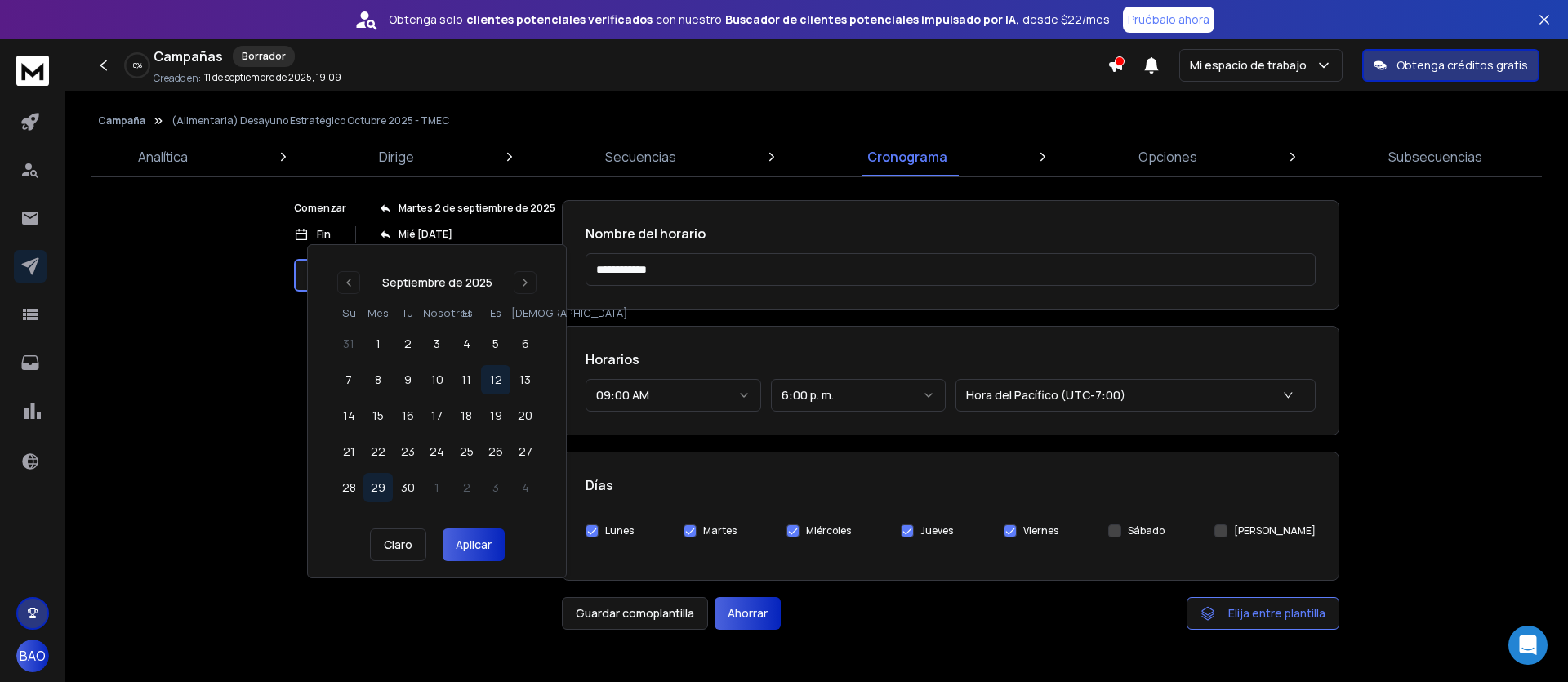
click at [371, 493] on font "29" at bounding box center [378, 487] width 15 height 16
click at [204, 462] on div "**********" at bounding box center [816, 414] width 1451 height 443
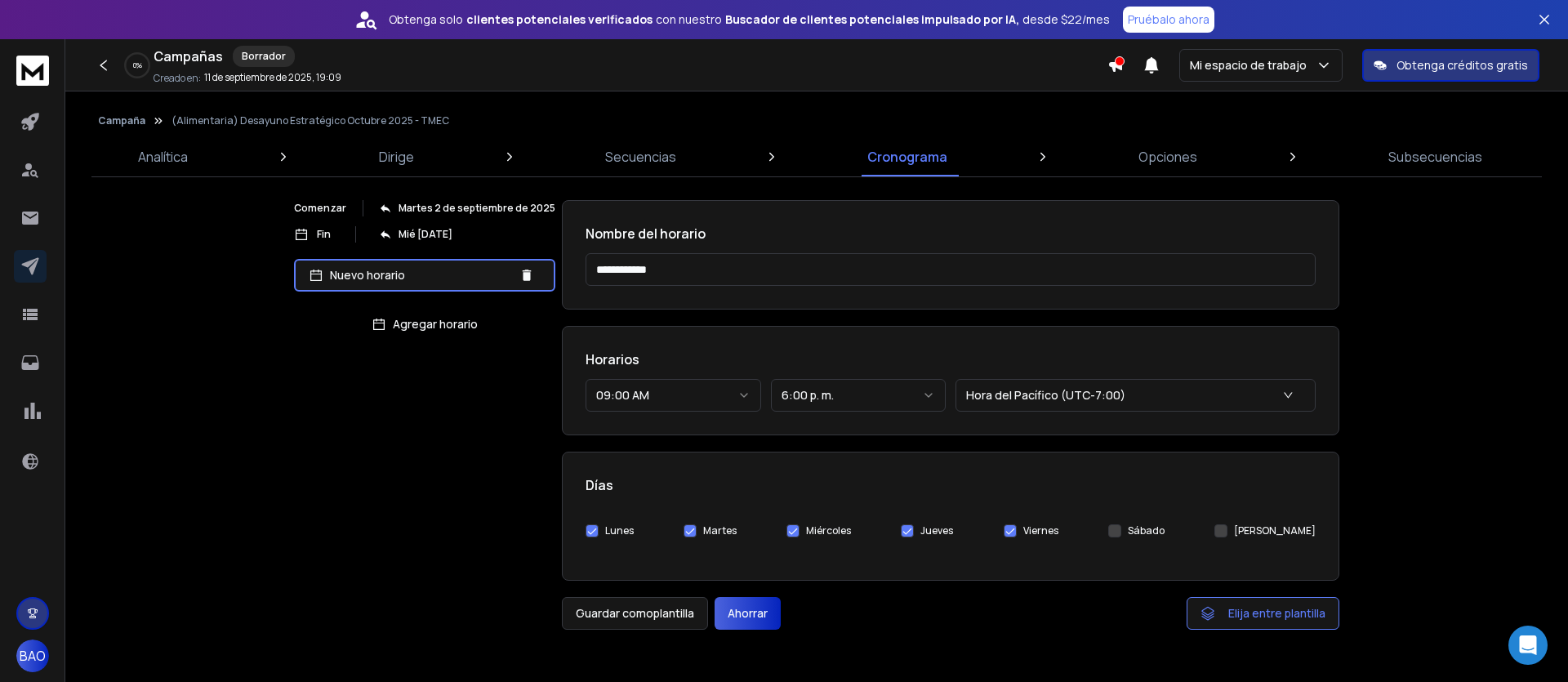
click at [449, 228] on font "Mié [DATE]" at bounding box center [425, 233] width 54 height 14
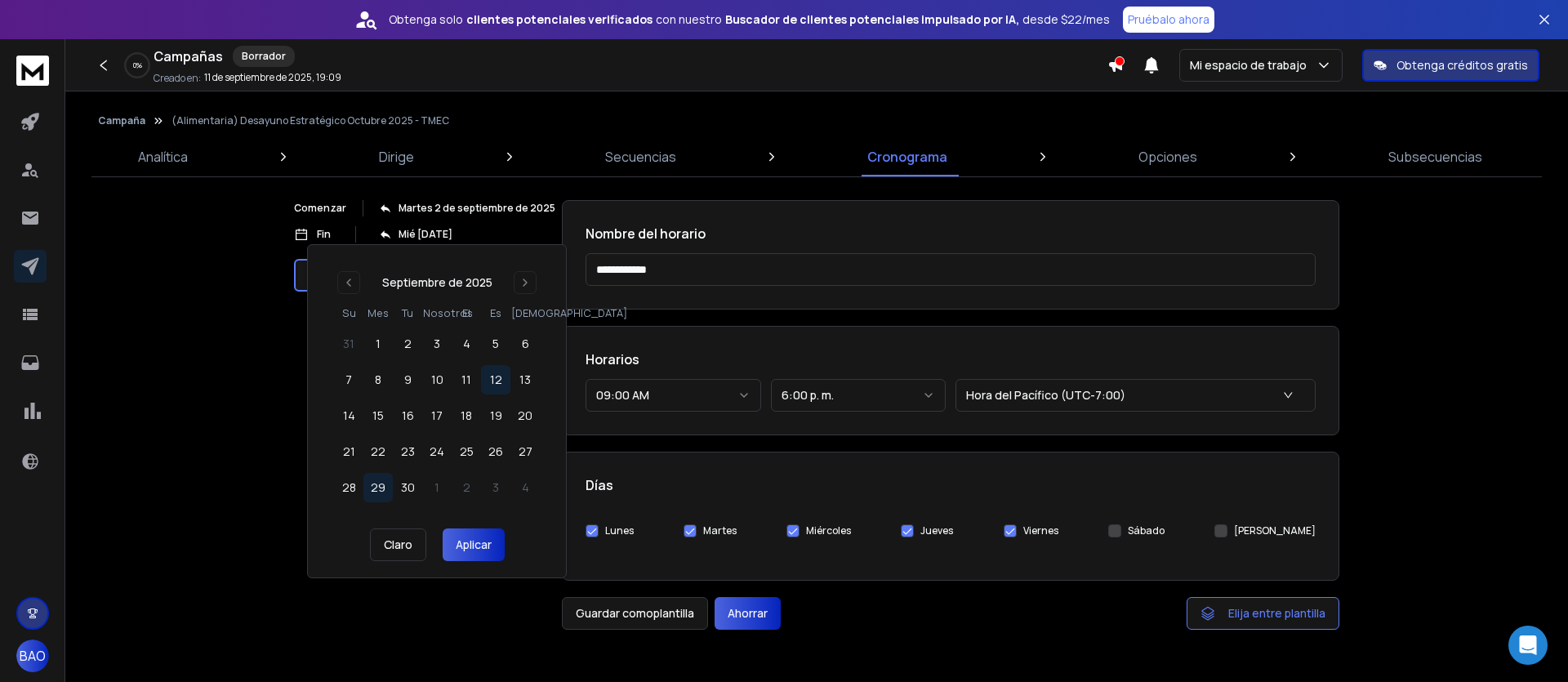
click at [383, 480] on font "29" at bounding box center [378, 487] width 15 height 16
click at [237, 431] on div "**********" at bounding box center [816, 414] width 1451 height 443
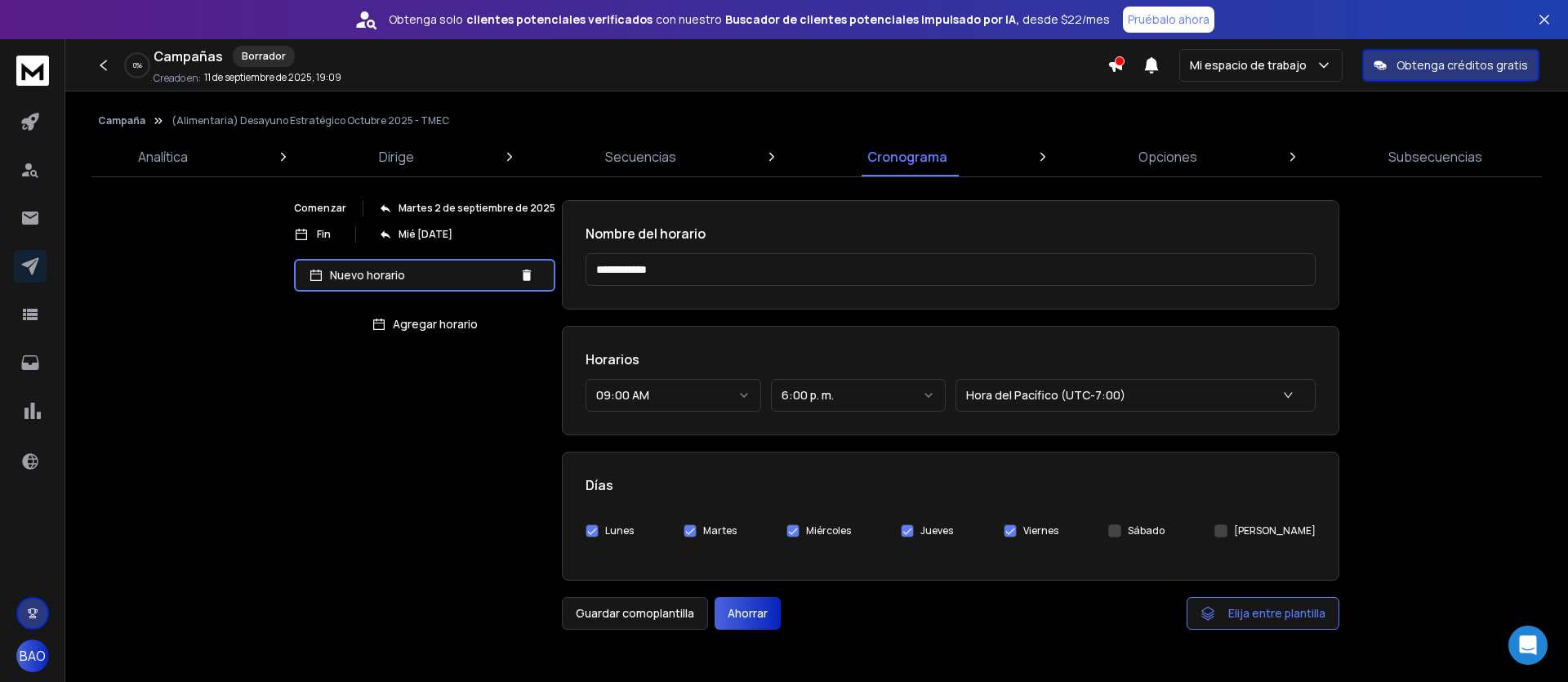
click at [503, 192] on div "**********" at bounding box center [816, 372] width 1451 height 528
click at [506, 203] on font "Martes 2 de septiembre de 2025" at bounding box center [476, 208] width 157 height 14
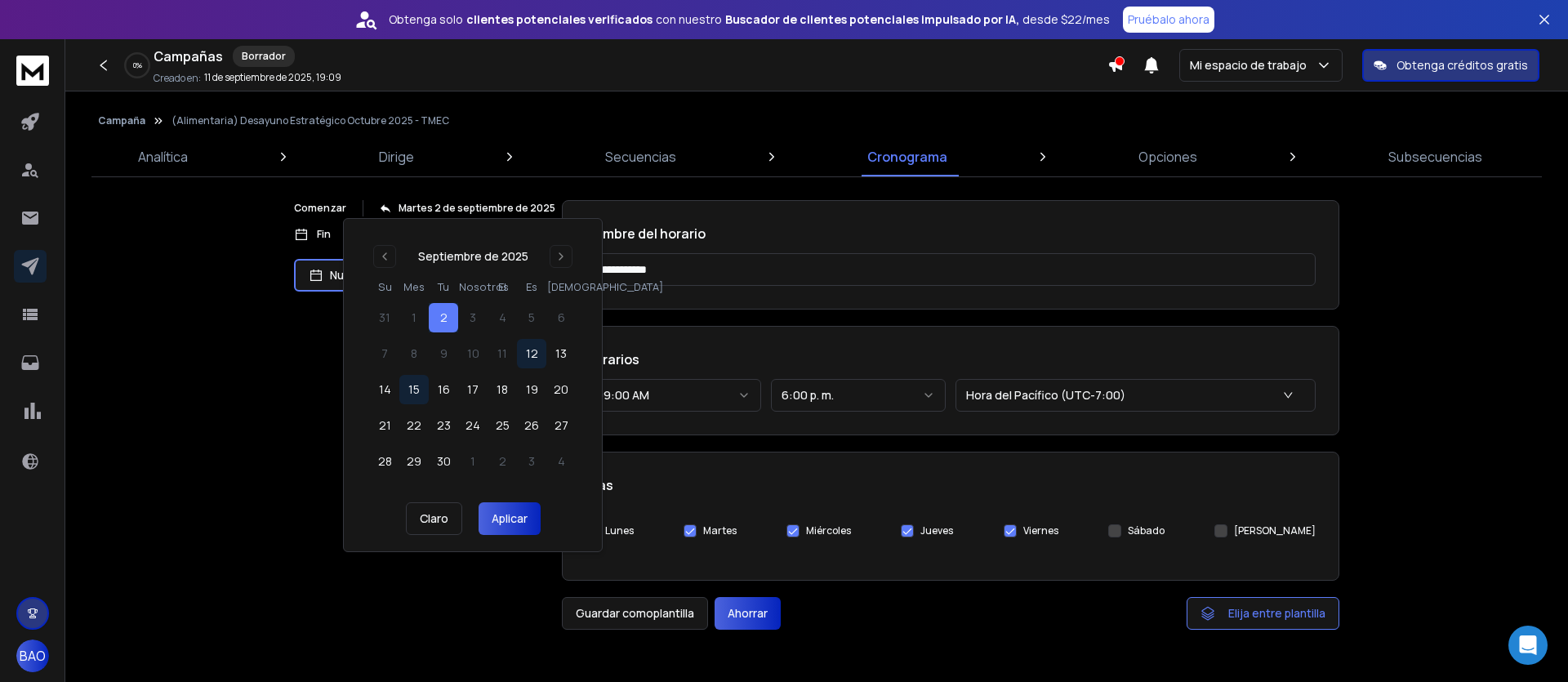
click at [404, 388] on button "15" at bounding box center [414, 389] width 29 height 29
click at [511, 522] on font "Aplicar" at bounding box center [509, 518] width 36 height 16
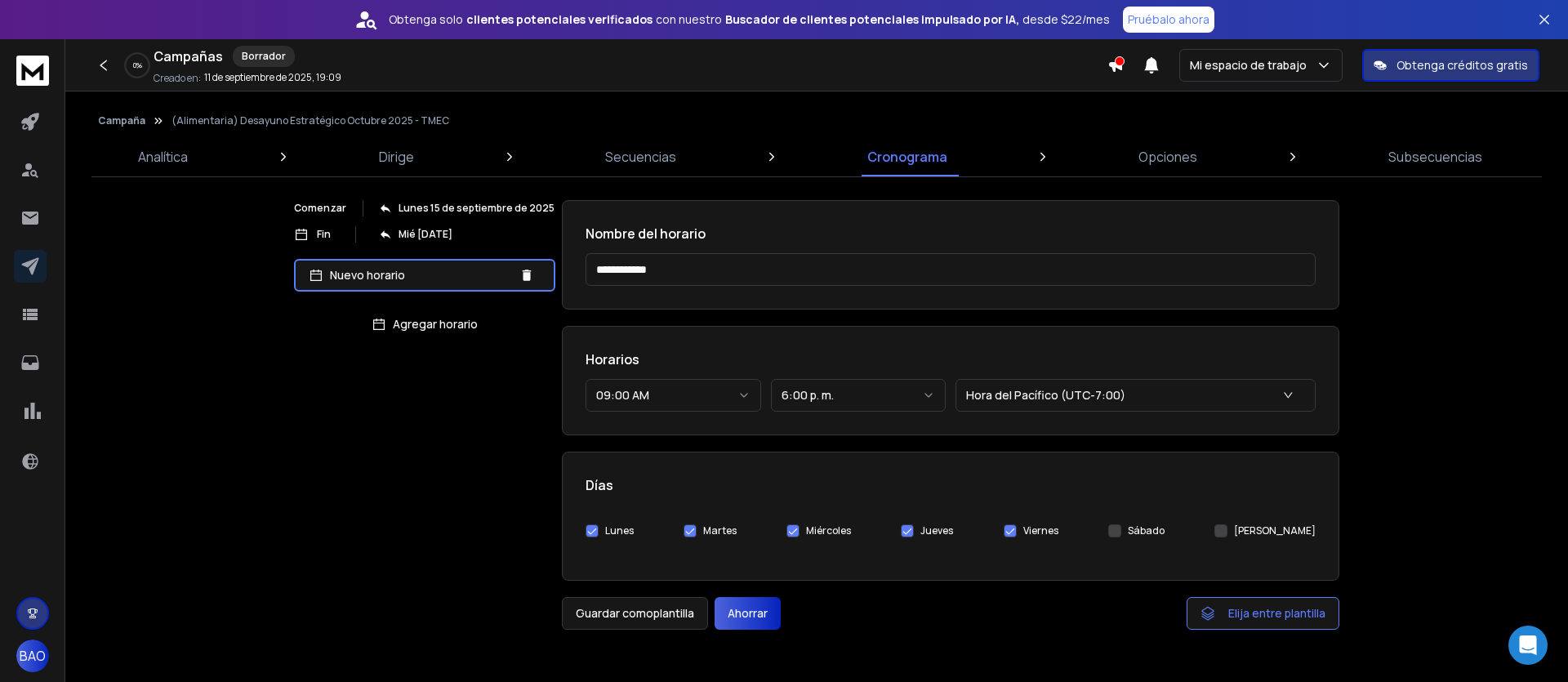
click at [429, 229] on font "Mié [DATE]" at bounding box center [425, 233] width 54 height 14
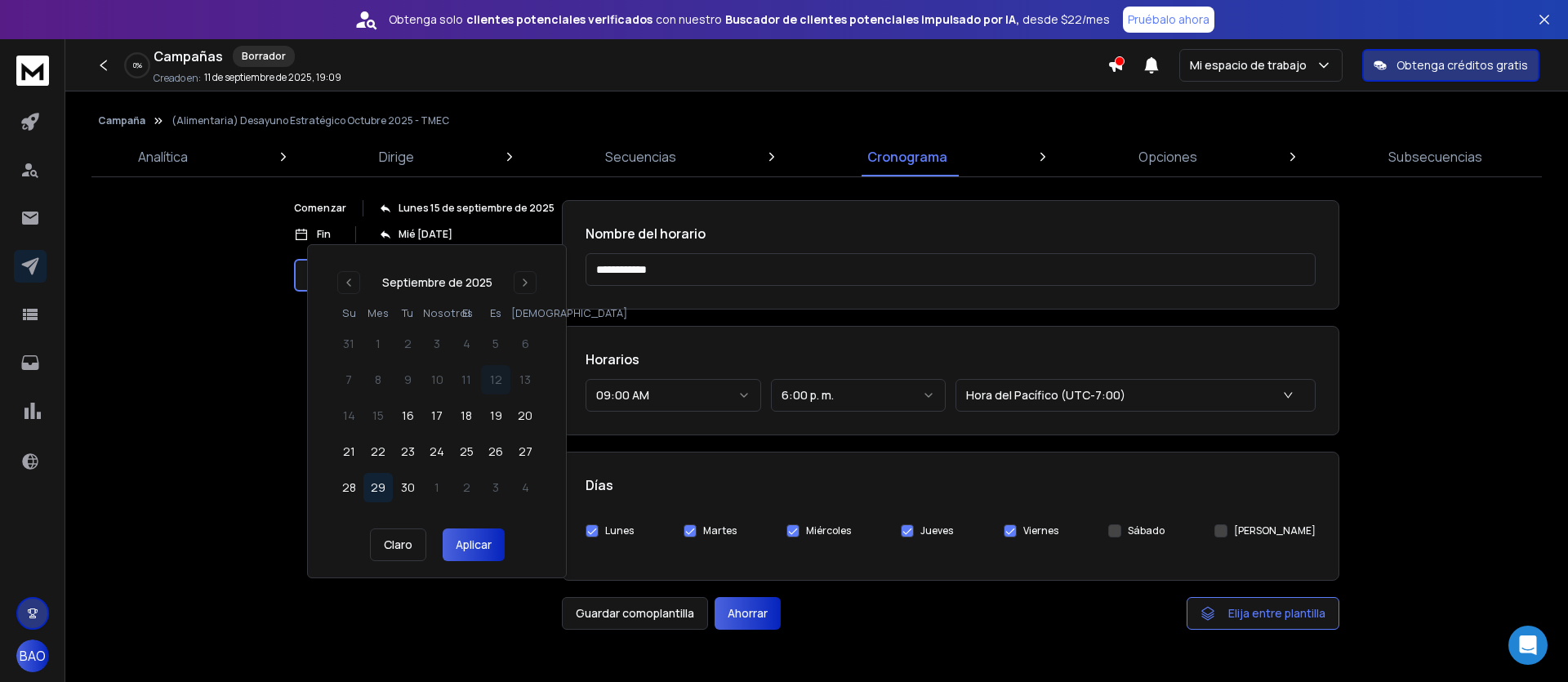
click at [380, 476] on button "29" at bounding box center [378, 487] width 29 height 29
click at [486, 541] on font "Aplicar" at bounding box center [473, 544] width 36 height 16
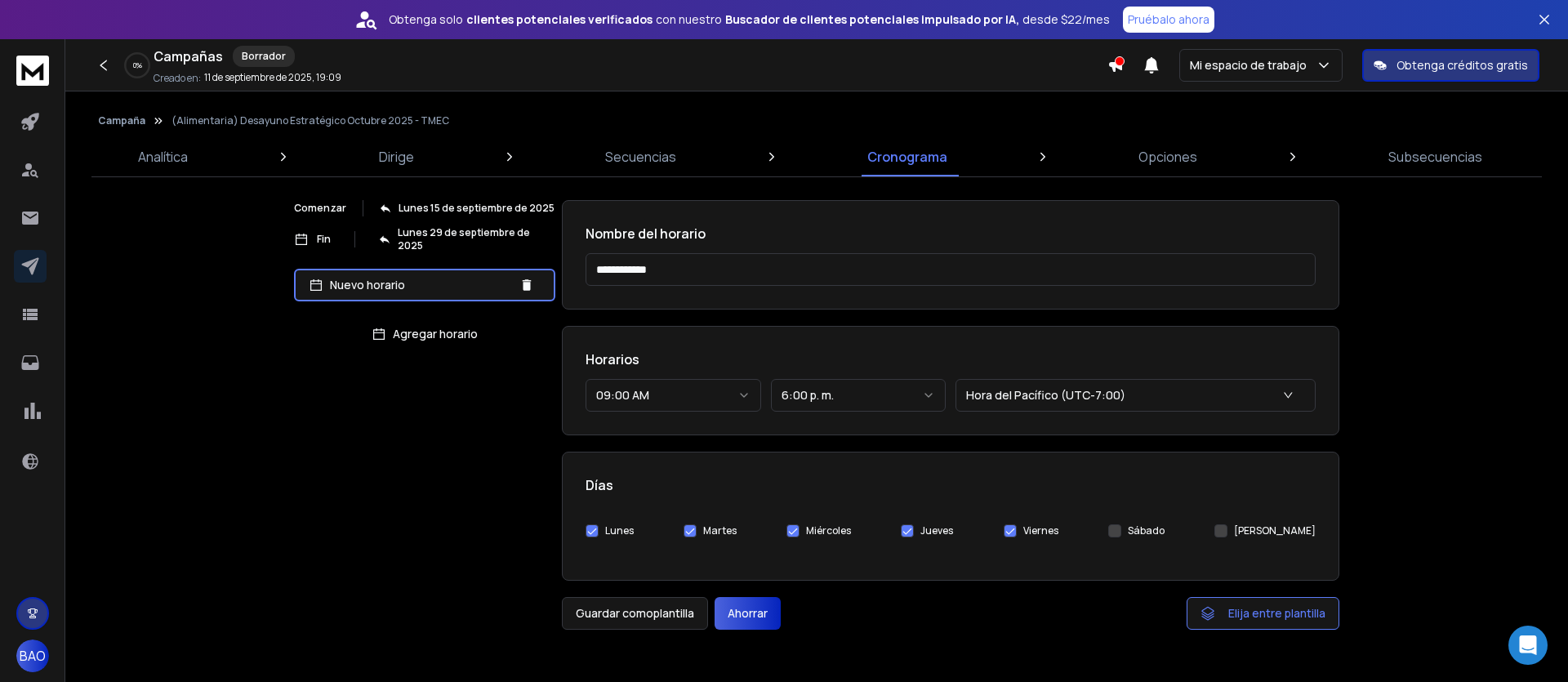
drag, startPoint x: 752, startPoint y: 273, endPoint x: 710, endPoint y: 274, distance: 42.0
click at [710, 274] on input "**********" at bounding box center [951, 269] width 730 height 33
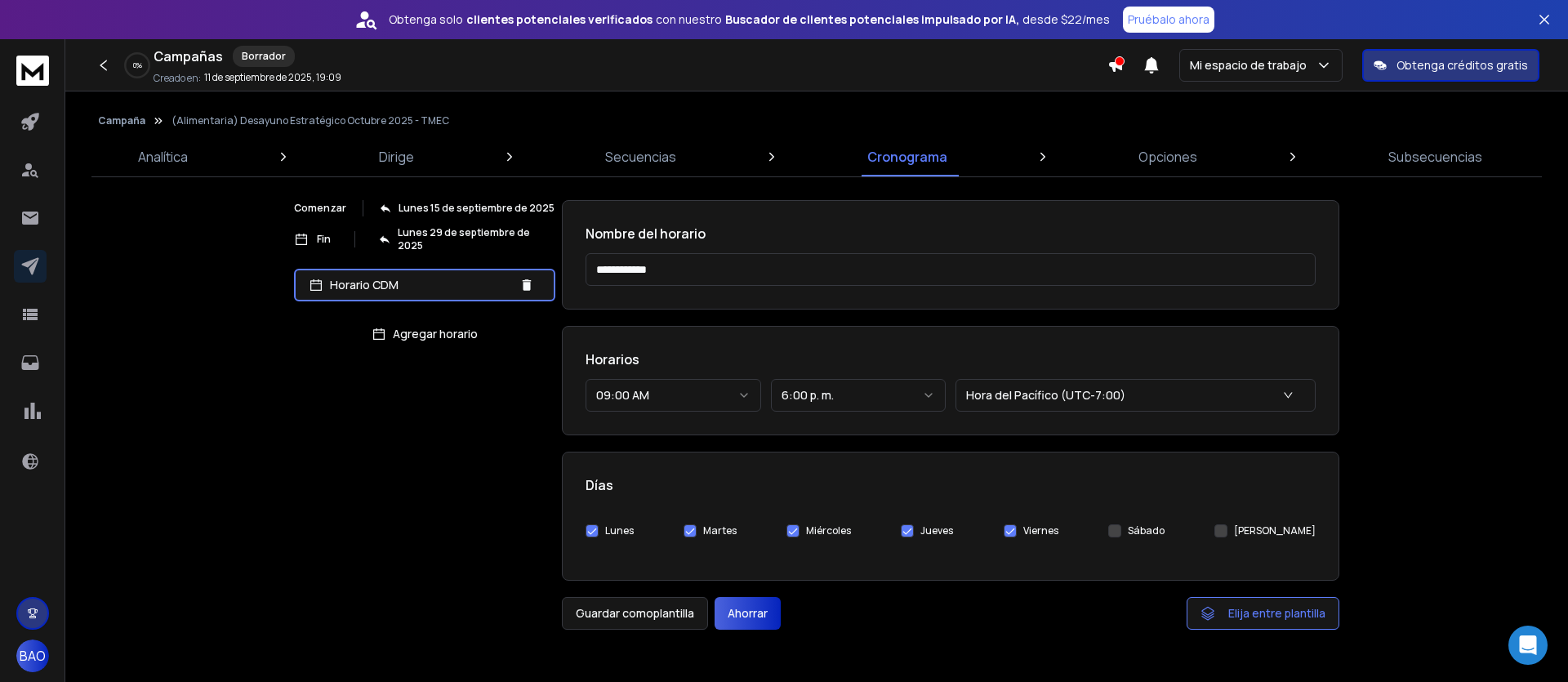
type input "**********"
click at [676, 387] on button "09:00 AM" at bounding box center [674, 395] width 176 height 33
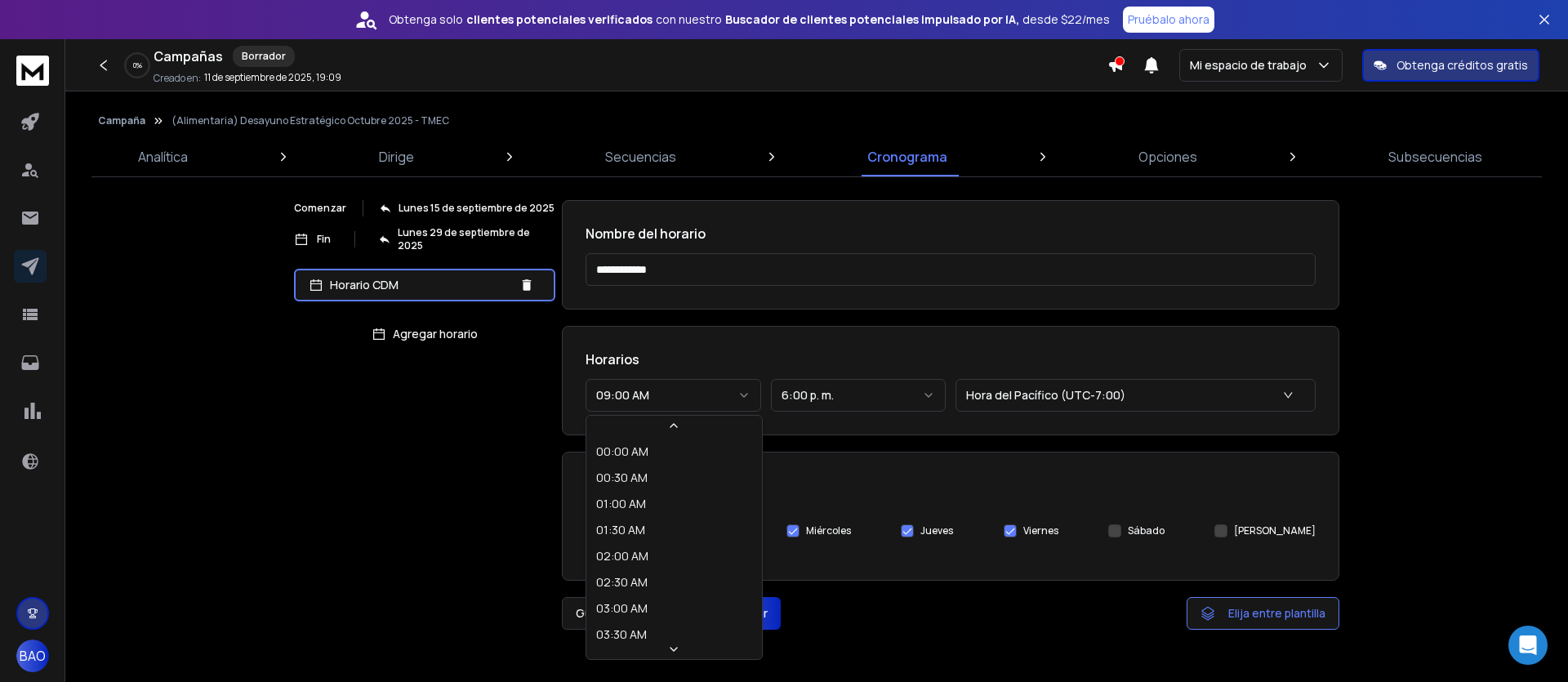
scroll to position [295, 0]
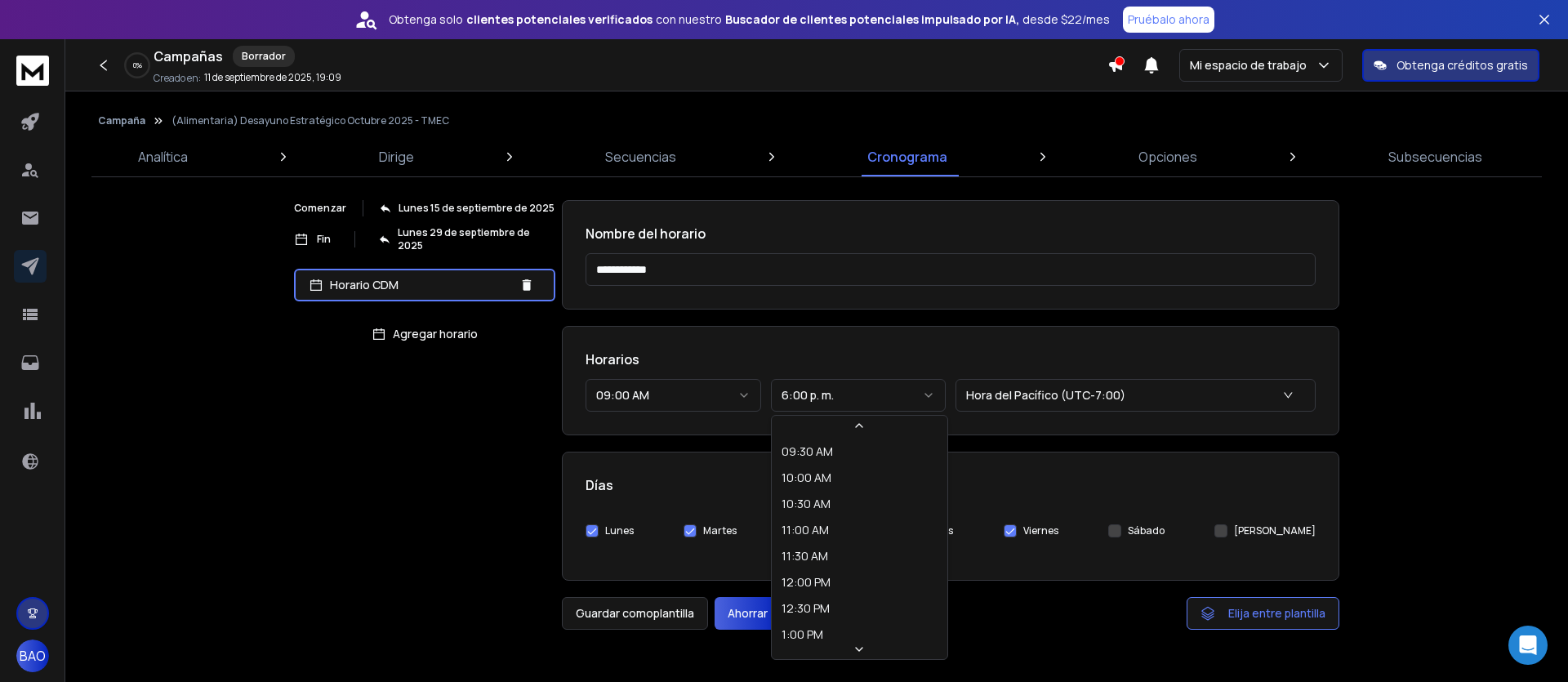
click at [805, 394] on font "6:00 p. m." at bounding box center [808, 394] width 52 height 16
select select "********"
drag, startPoint x: 840, startPoint y: 575, endPoint x: 870, endPoint y: 553, distance: 37.2
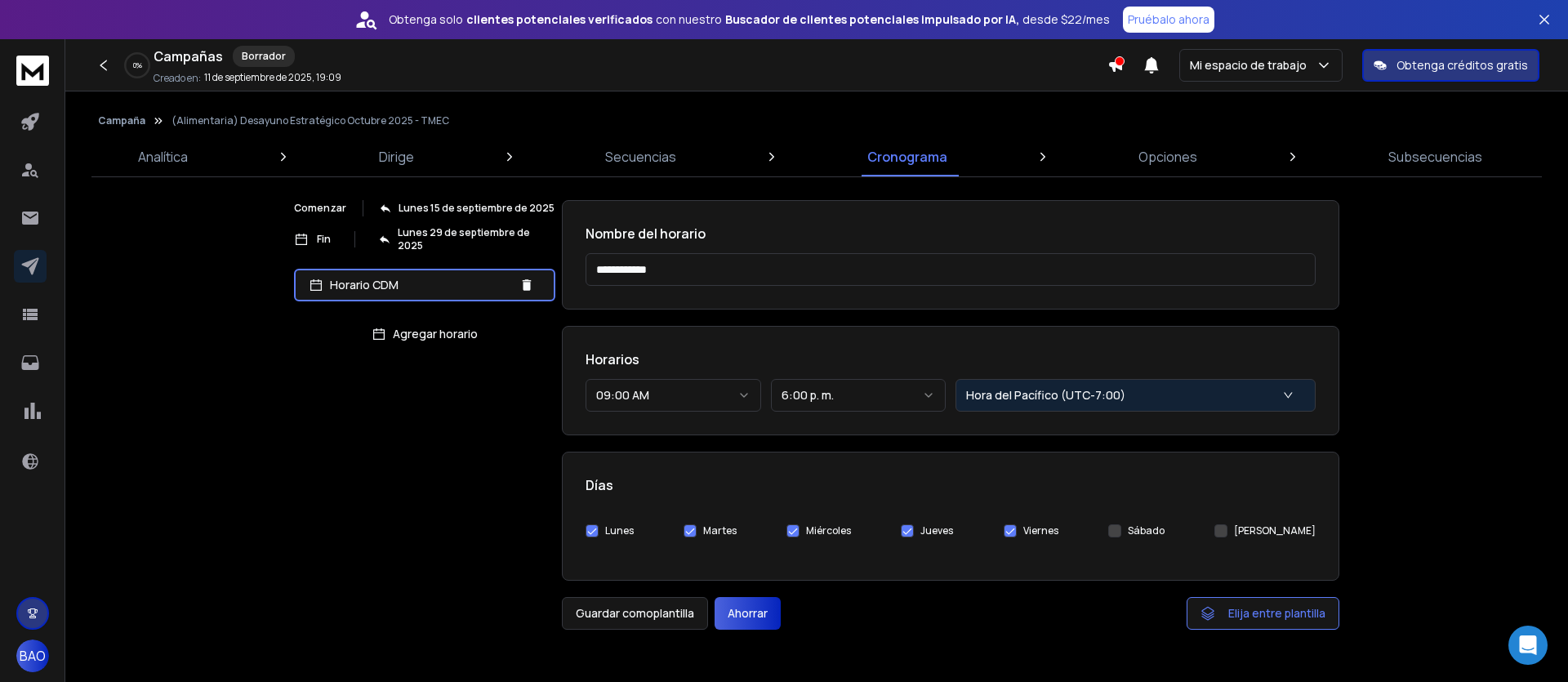
click at [1116, 397] on font "Hora del Pacífico (UTC-7:00)" at bounding box center [1046, 394] width 159 height 16
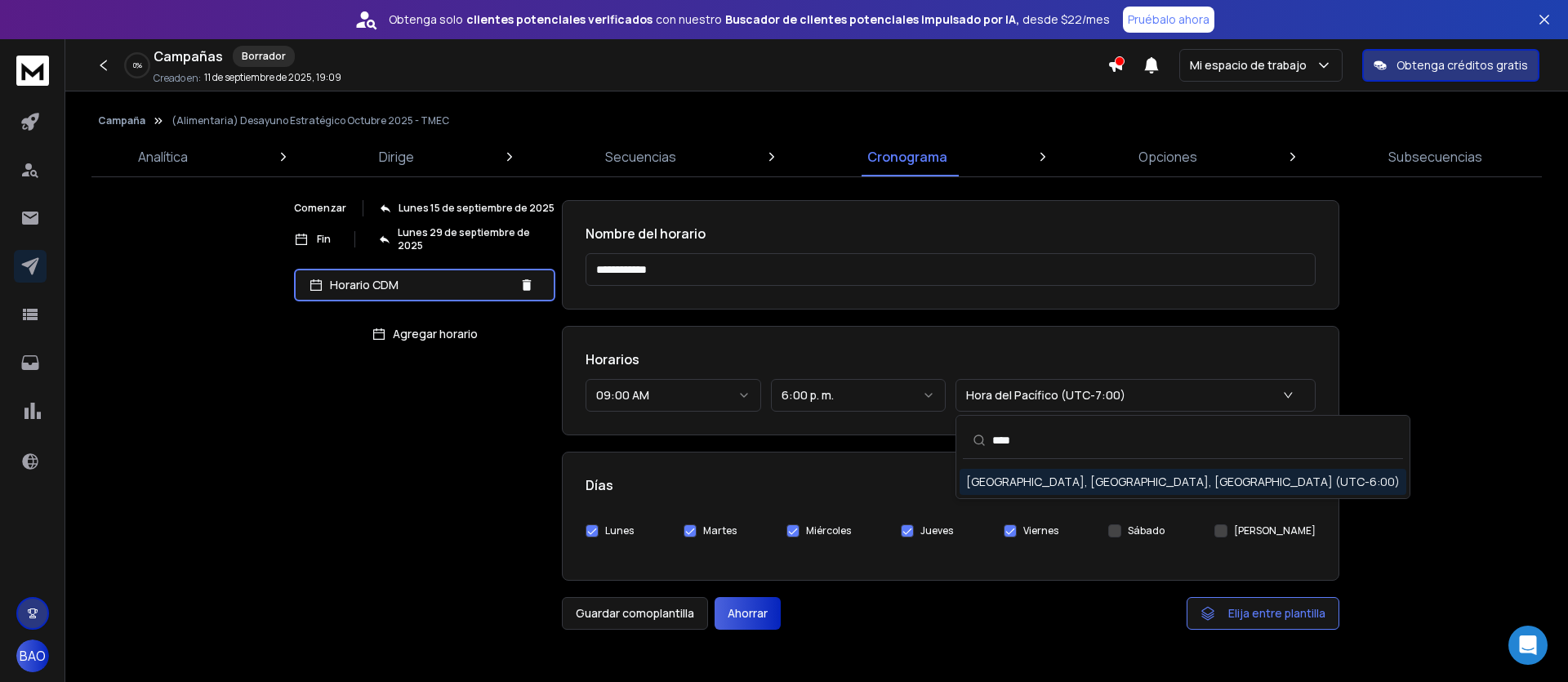
type input "****"
click at [1144, 488] on font "[GEOGRAPHIC_DATA], [GEOGRAPHIC_DATA], [GEOGRAPHIC_DATA] (UTC-6:00)" at bounding box center [1183, 481] width 434 height 16
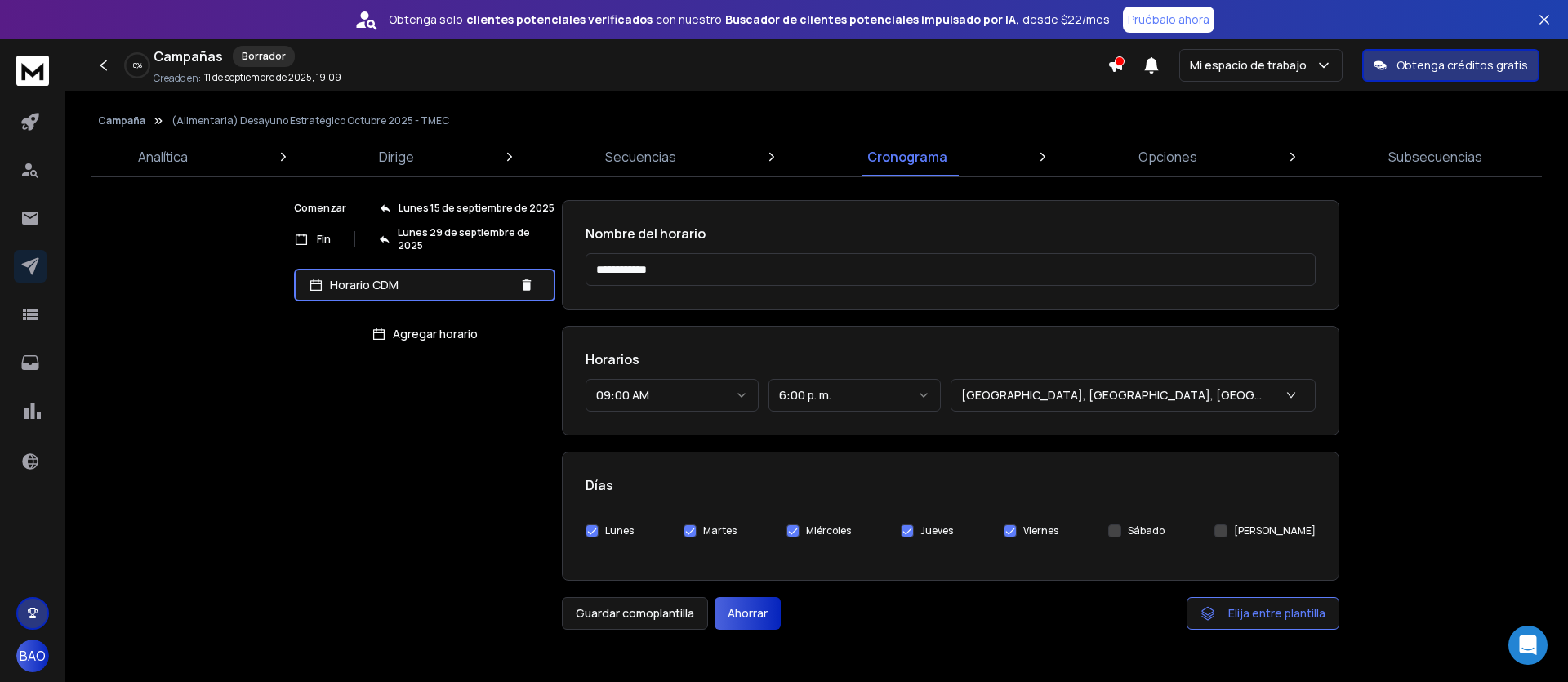
click at [1052, 624] on div "Guardar como plantilla [PERSON_NAME] entre plantilla" at bounding box center [950, 613] width 778 height 33
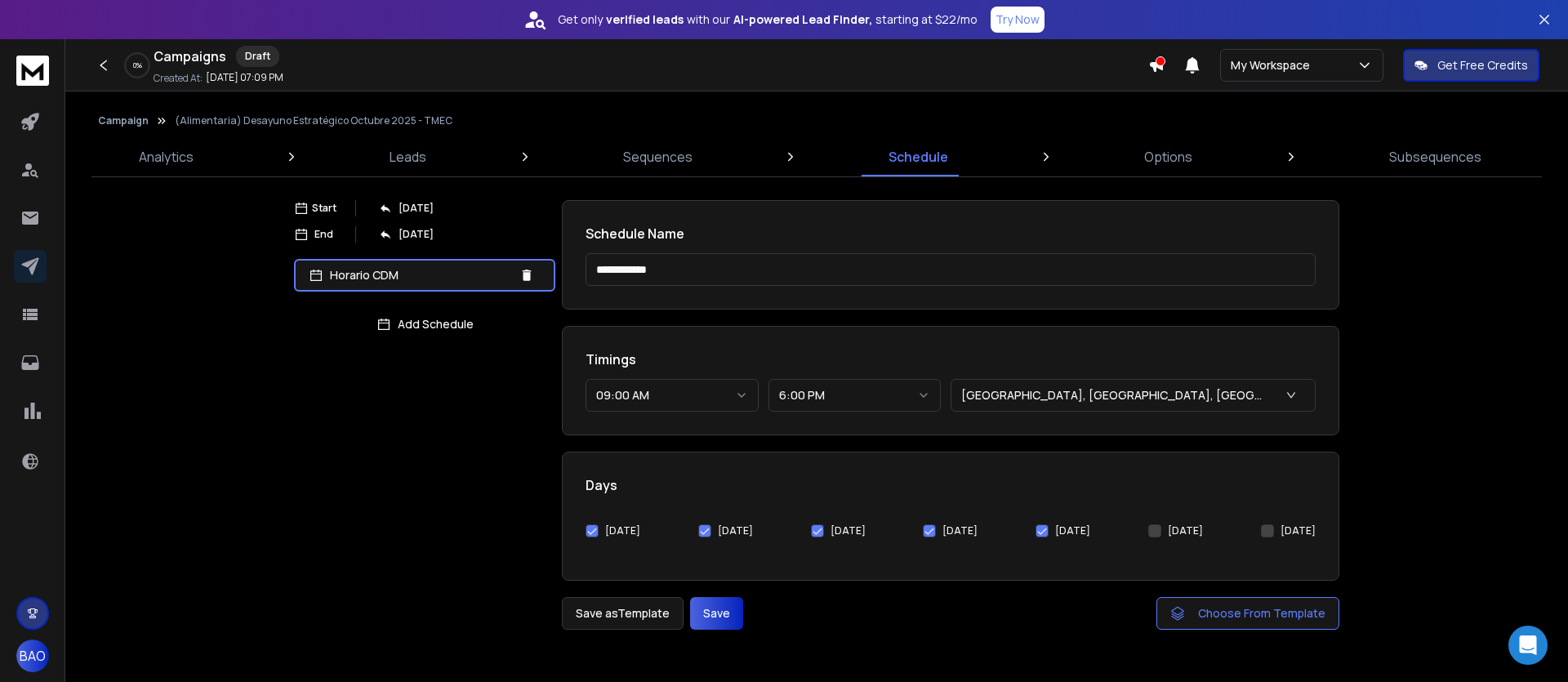
click at [728, 614] on button "Save" at bounding box center [716, 613] width 53 height 33
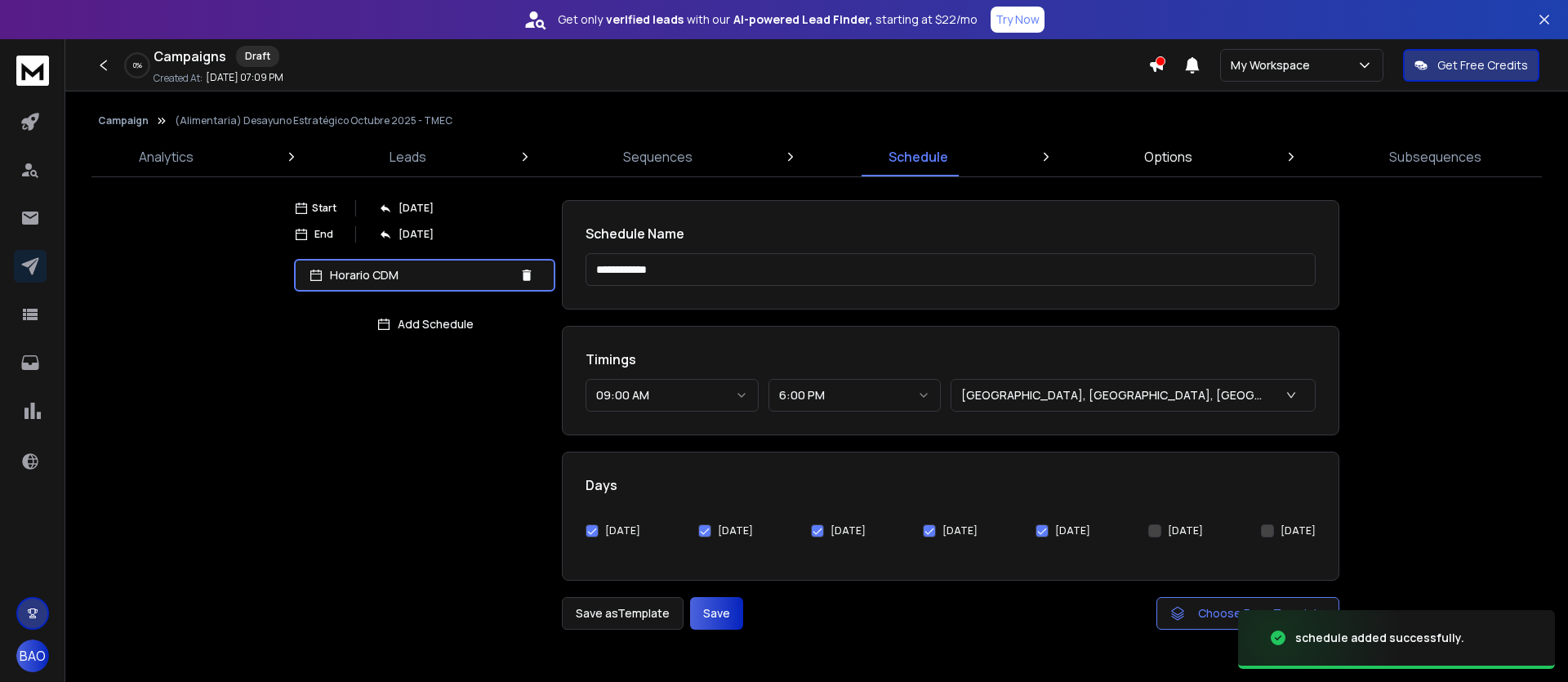
click at [1194, 151] on link "Options" at bounding box center [1168, 156] width 68 height 39
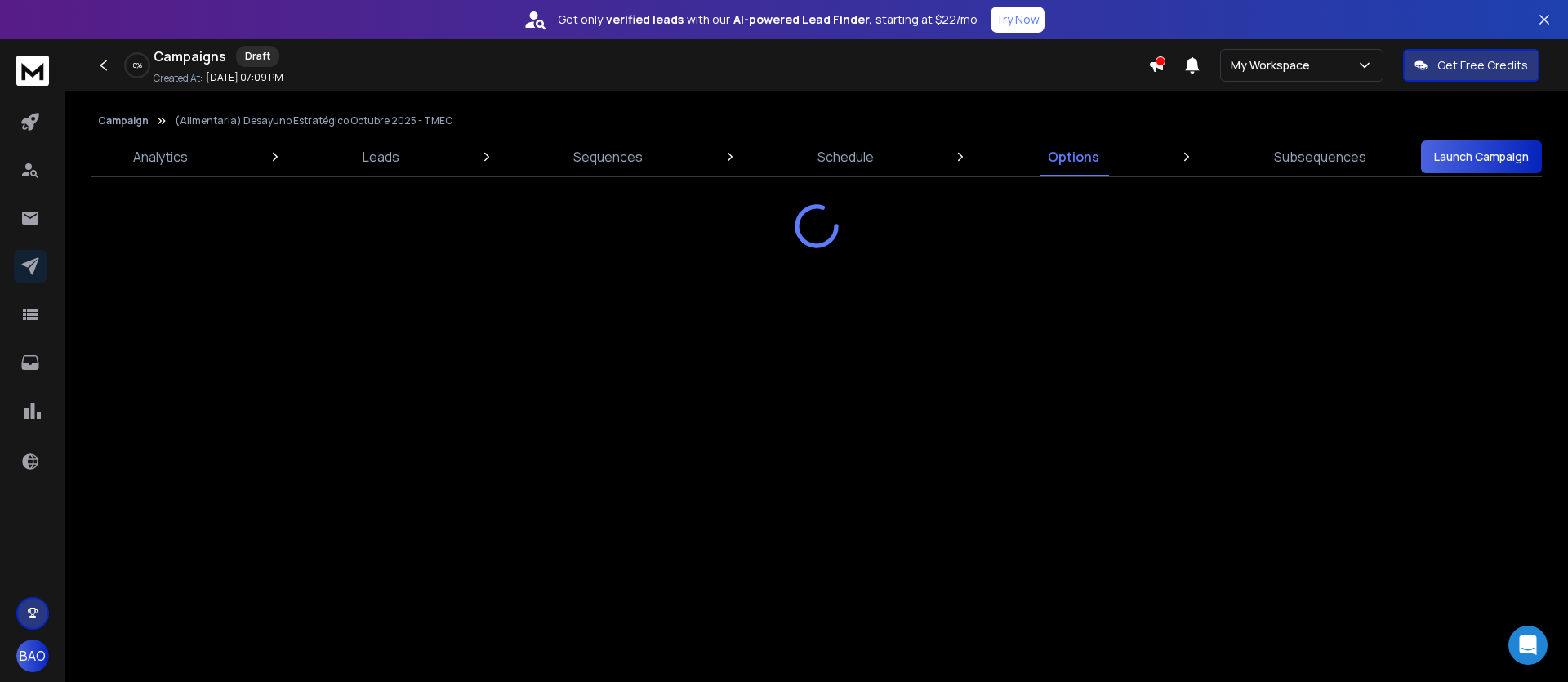
select select "*********"
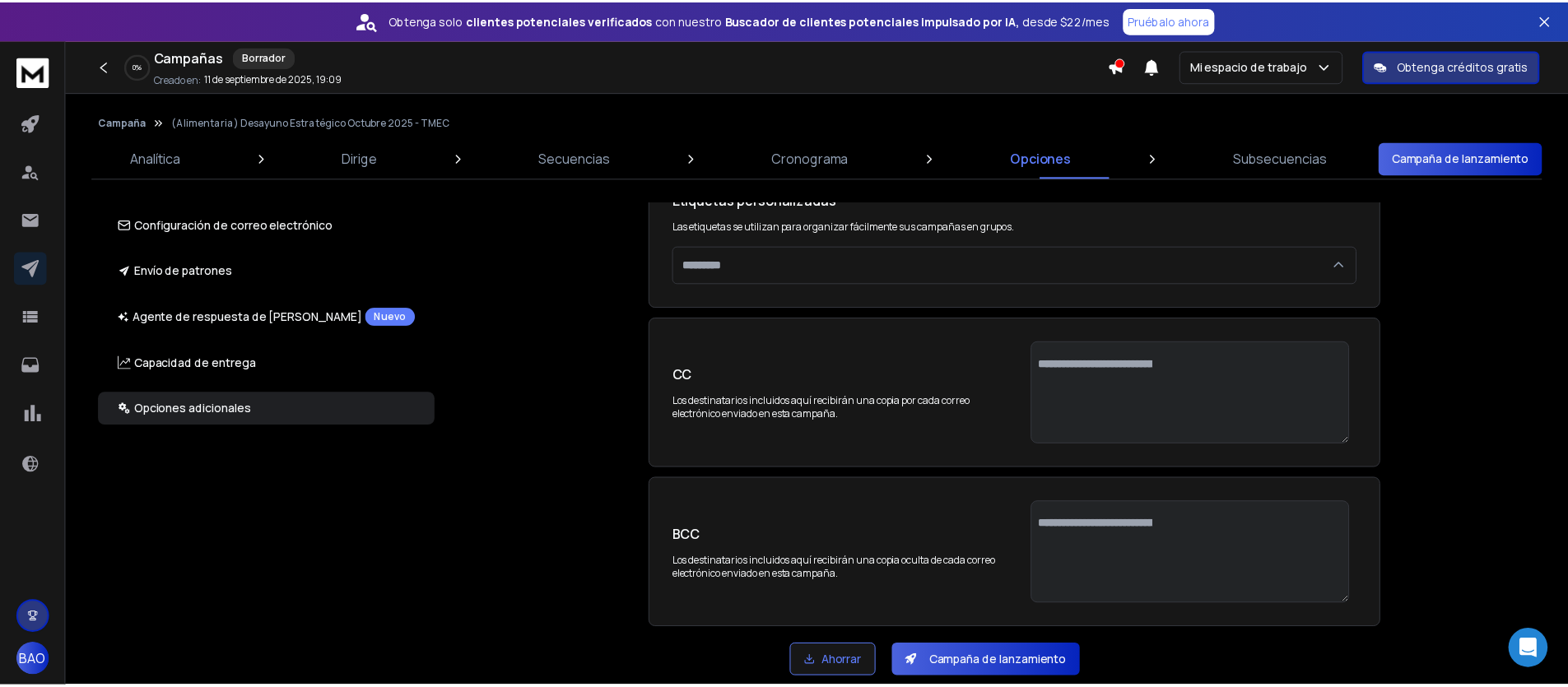
scroll to position [2844, 0]
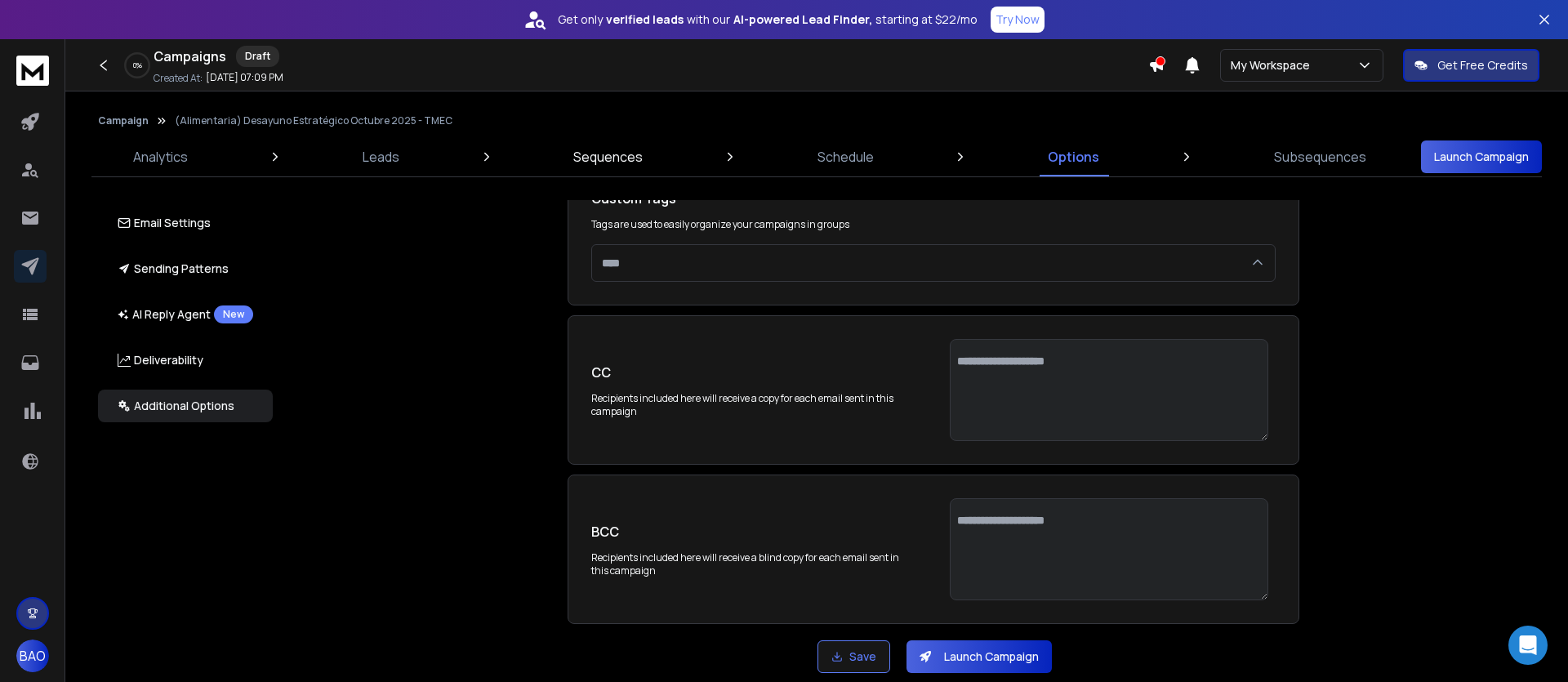
click at [636, 157] on p "Sequences" at bounding box center [608, 156] width 69 height 19
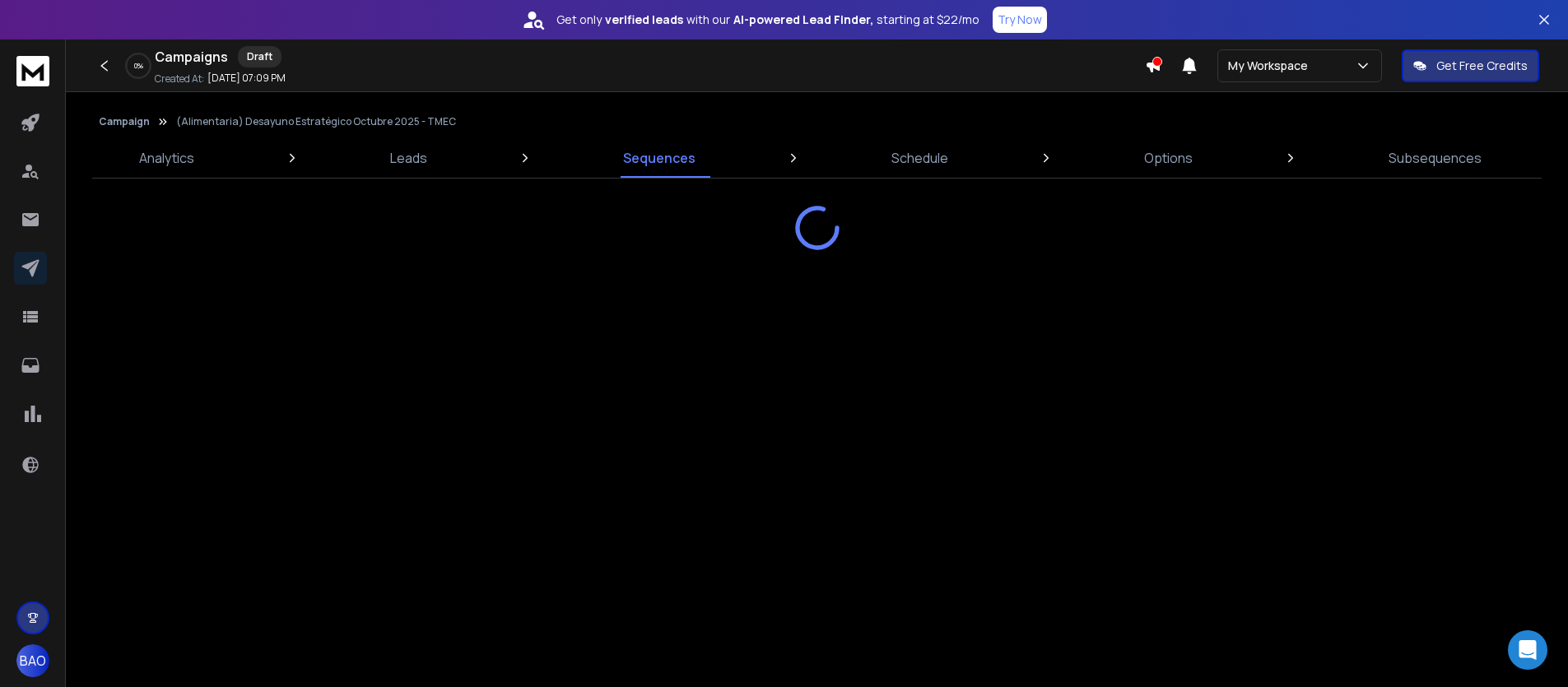
click at [876, 162] on div "Analytics Leads Sequences Schedule Options Subsequences" at bounding box center [810, 158] width 1436 height 40
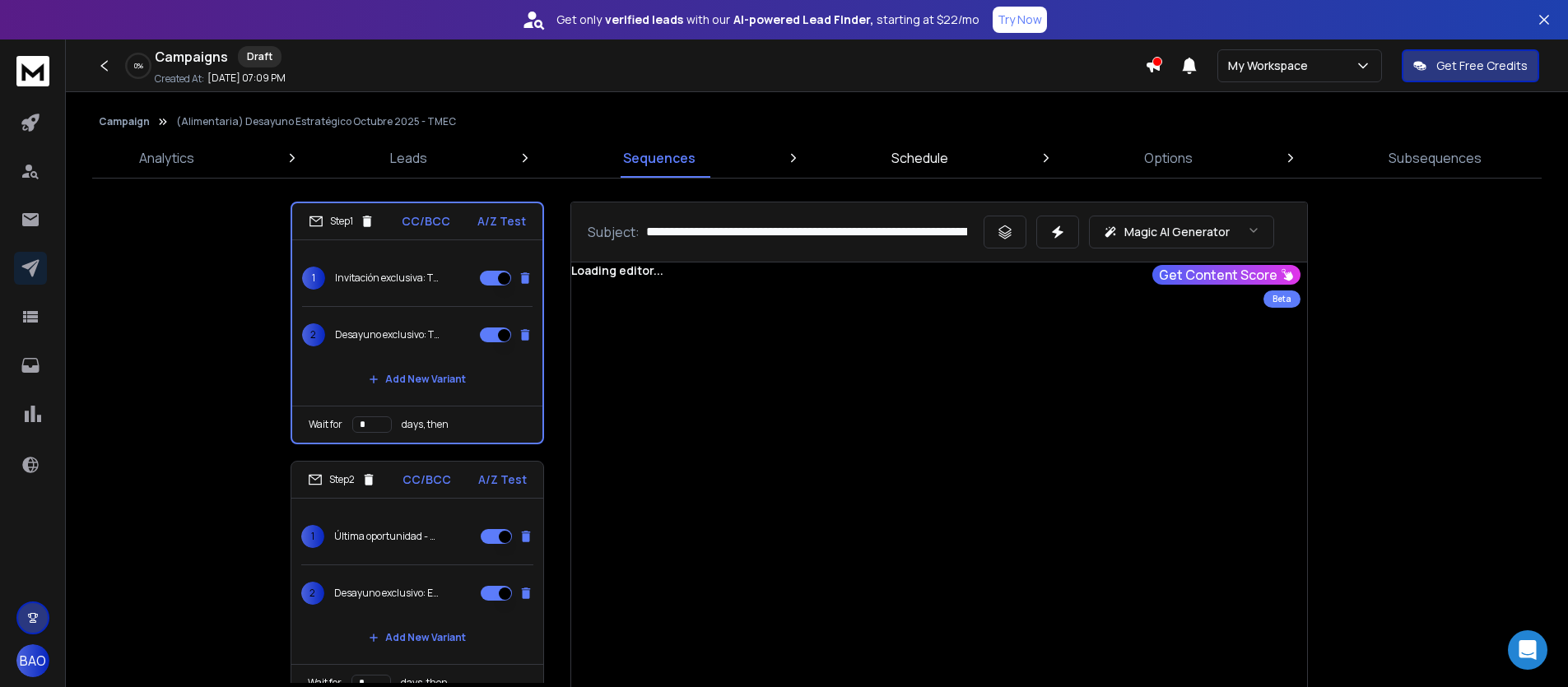
click at [933, 160] on p "Schedule" at bounding box center [919, 158] width 57 height 19
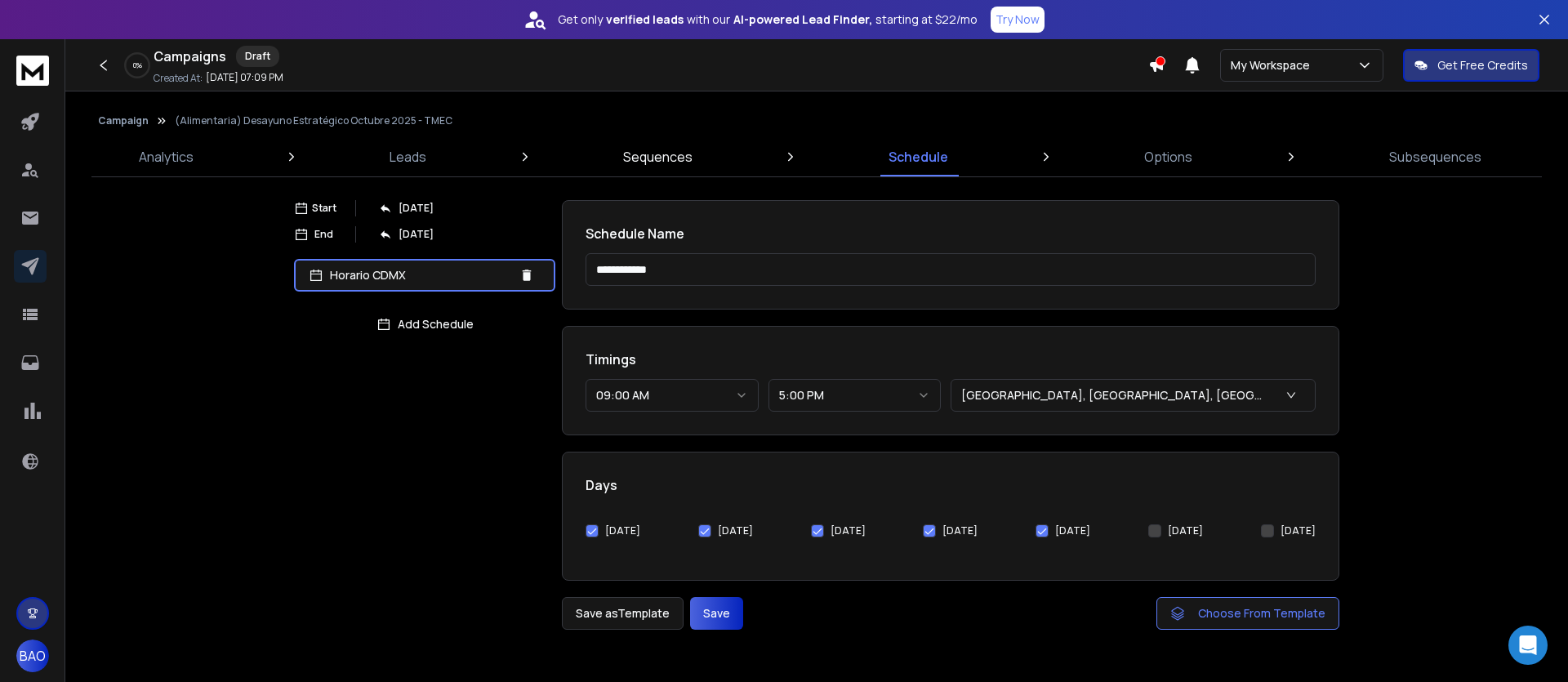
click at [656, 161] on p "Sequences" at bounding box center [657, 156] width 69 height 19
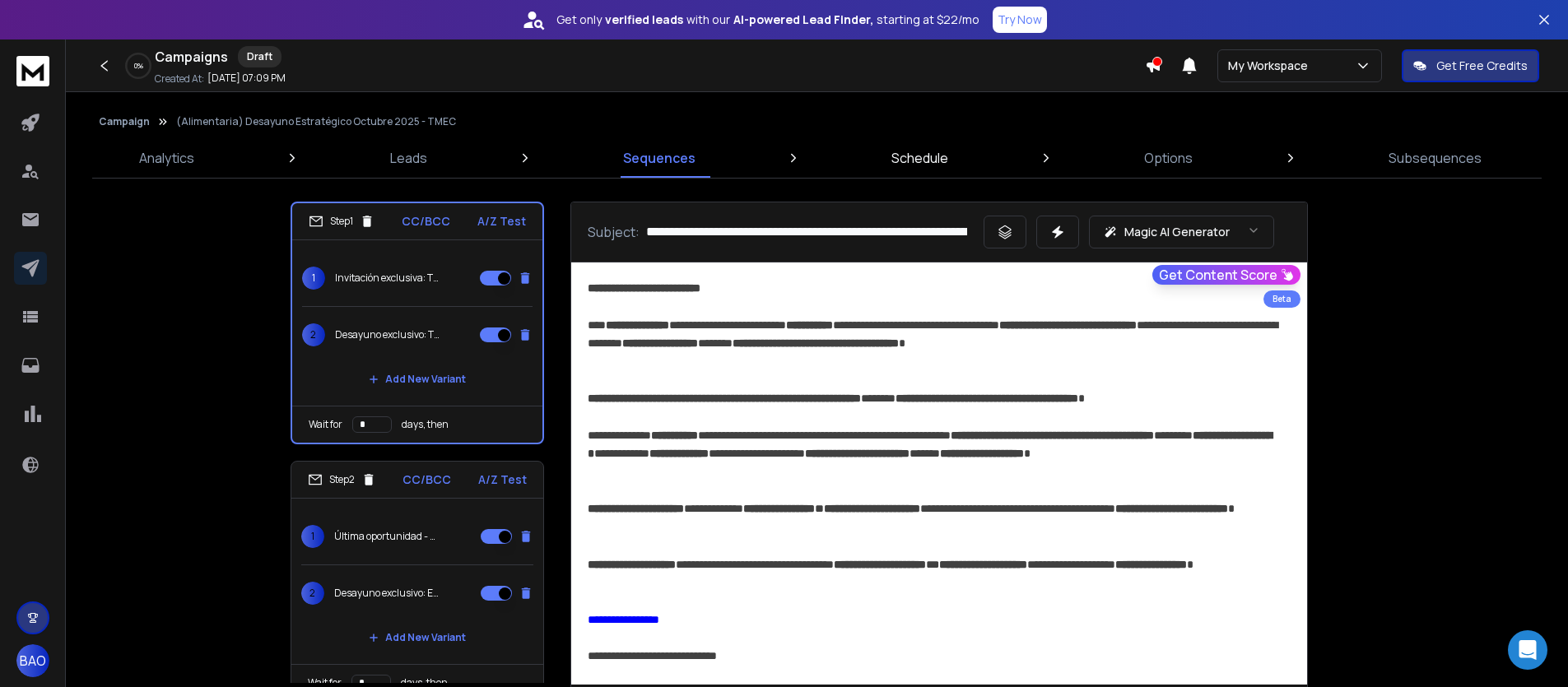
click at [892, 150] on p "Schedule" at bounding box center [919, 158] width 57 height 19
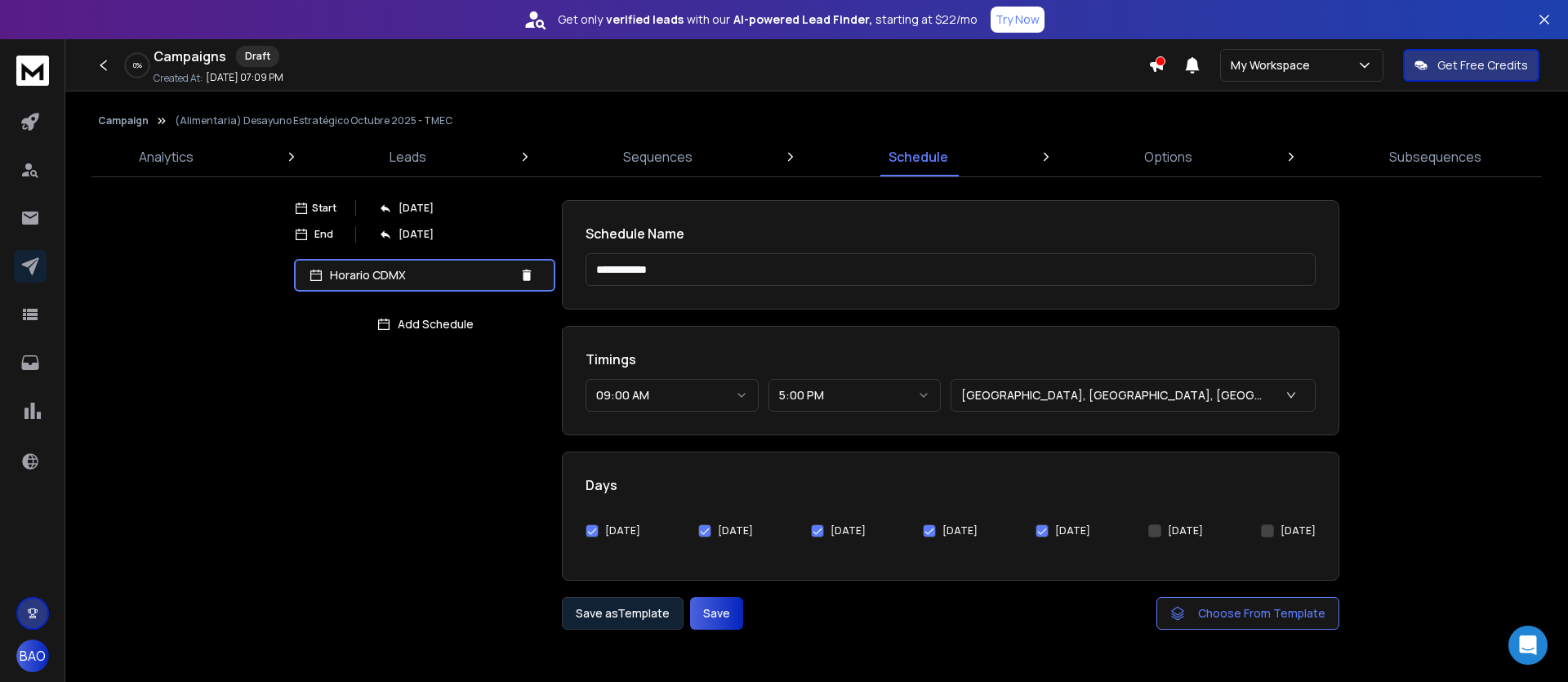
click at [601, 611] on button "Save as Template" at bounding box center [622, 613] width 121 height 33
click at [642, 267] on input "**********" at bounding box center [951, 269] width 730 height 33
click at [445, 160] on div "Analytics Leads Sequences Schedule Options Subsequences" at bounding box center [810, 156] width 1437 height 39
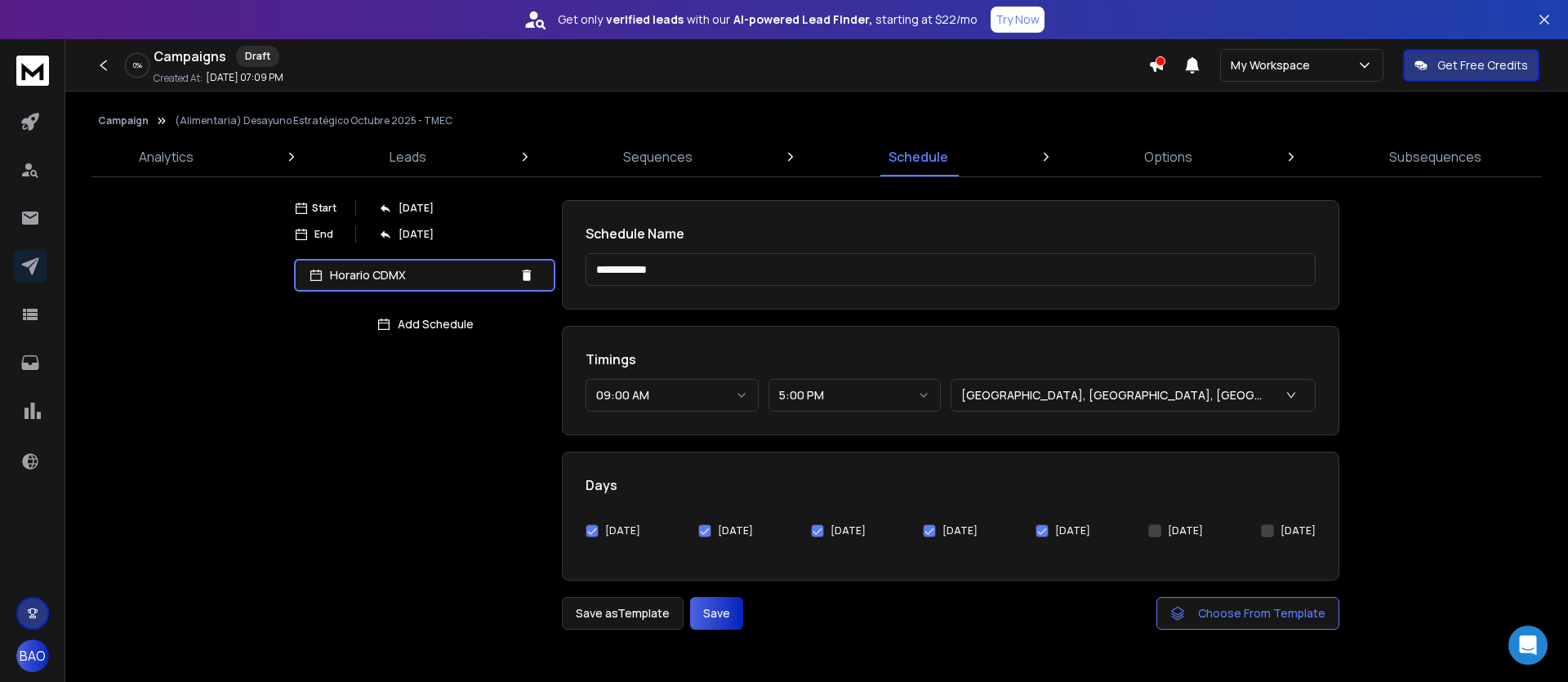
click at [442, 159] on div "Analytics Leads Sequences Schedule Options Subsequences" at bounding box center [810, 156] width 1437 height 39
click at [27, 258] on icon at bounding box center [29, 265] width 19 height 19
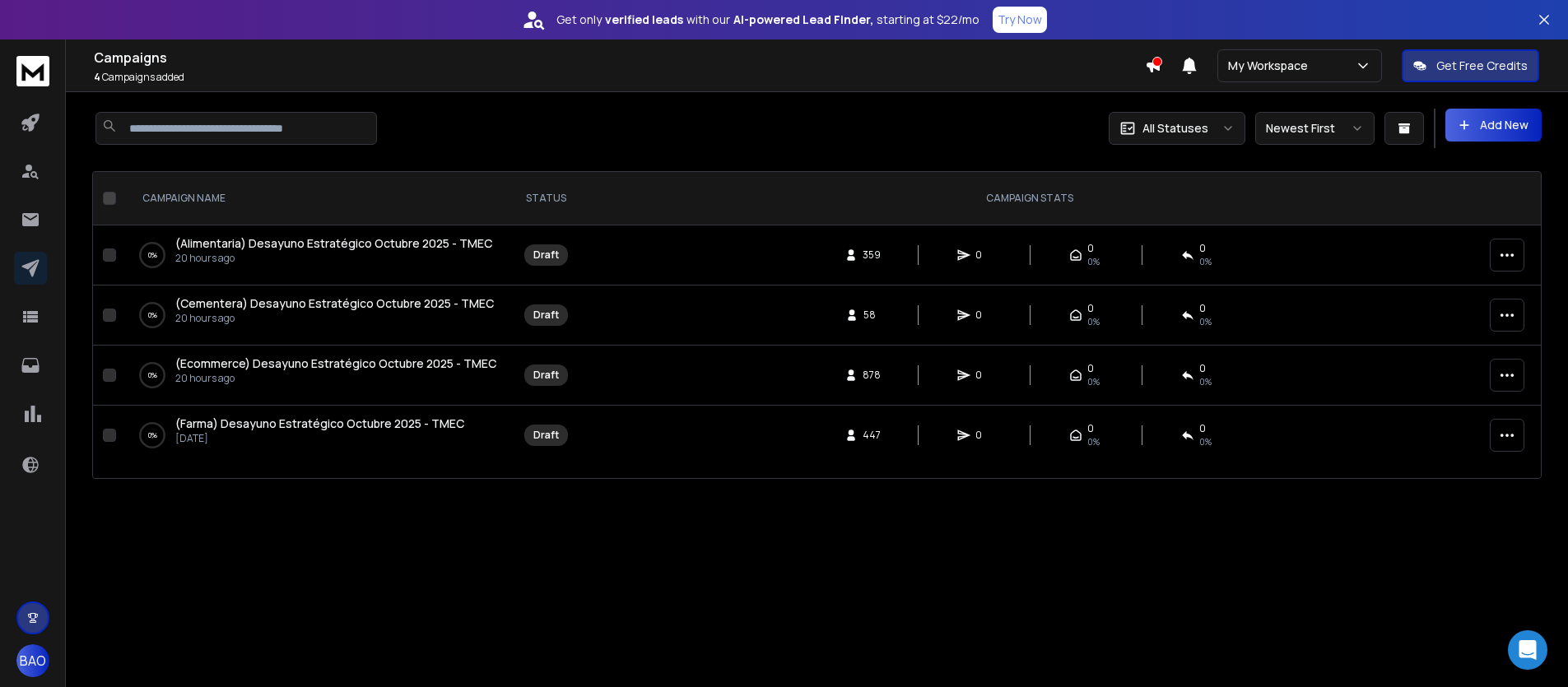
click at [254, 309] on span "(Cementera) Desayuno Estratégico Octubre 2025 - TMEC" at bounding box center [335, 303] width 319 height 16
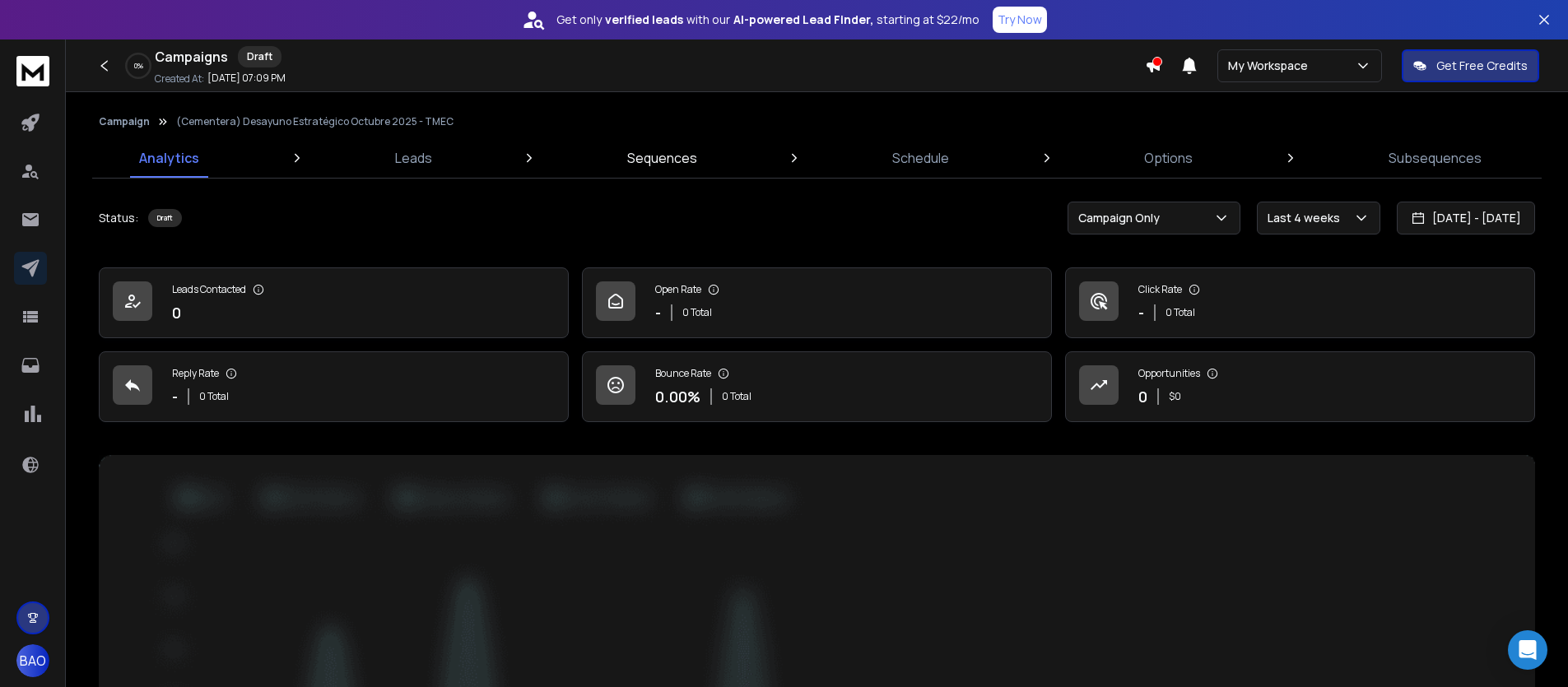
click at [682, 157] on p "Sequences" at bounding box center [661, 158] width 70 height 19
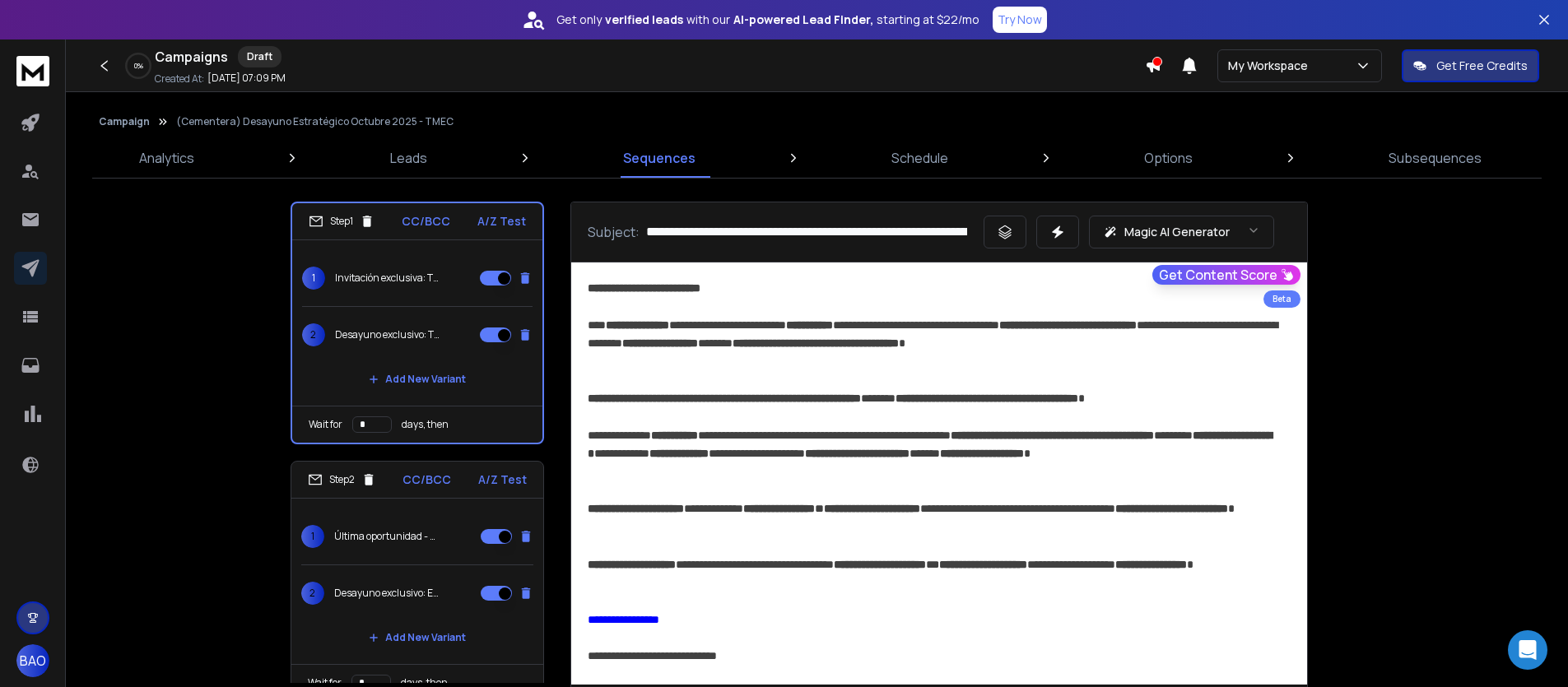
click at [410, 342] on div "2 Desayuno exclusivo: T-MEC y su impacto para [GEOGRAPHIC_DATA] en la era [PERS…" at bounding box center [371, 334] width 138 height 23
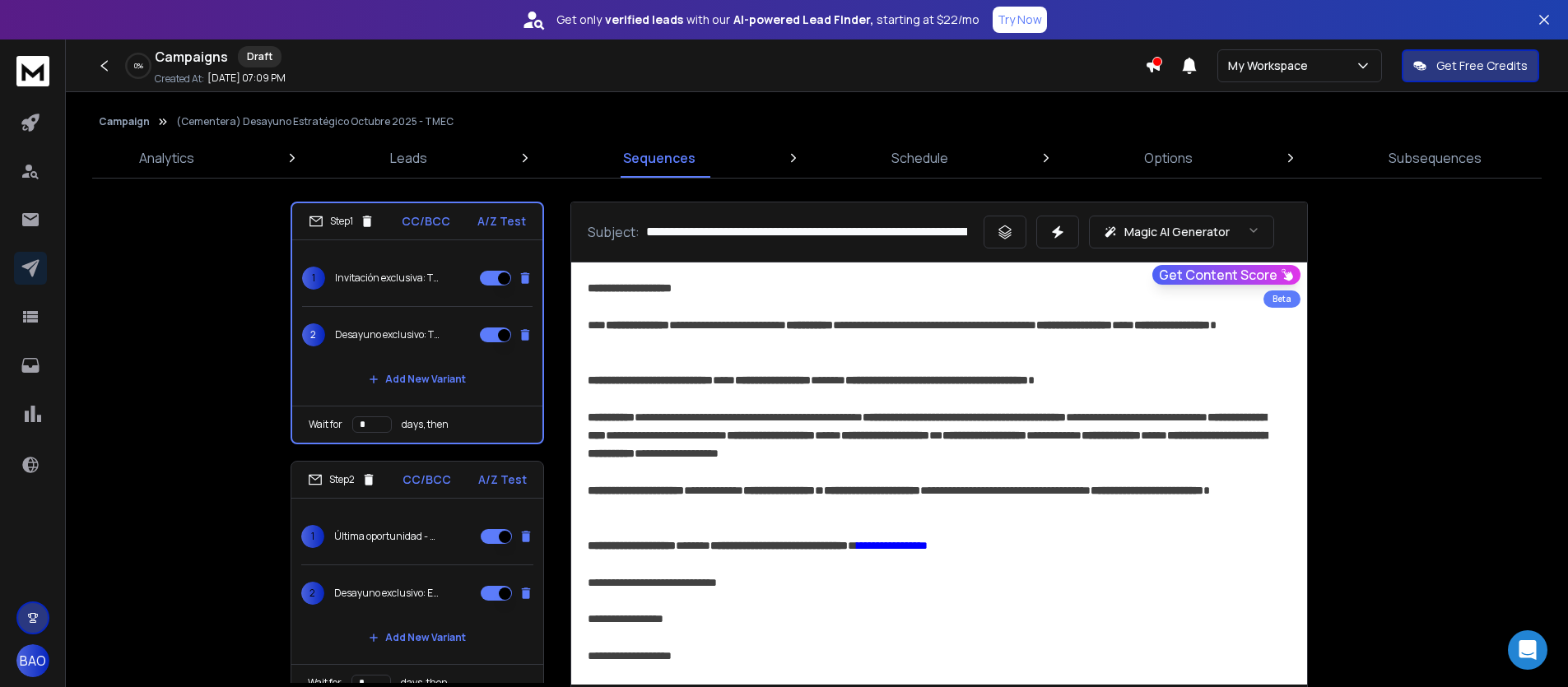
scroll to position [8, 0]
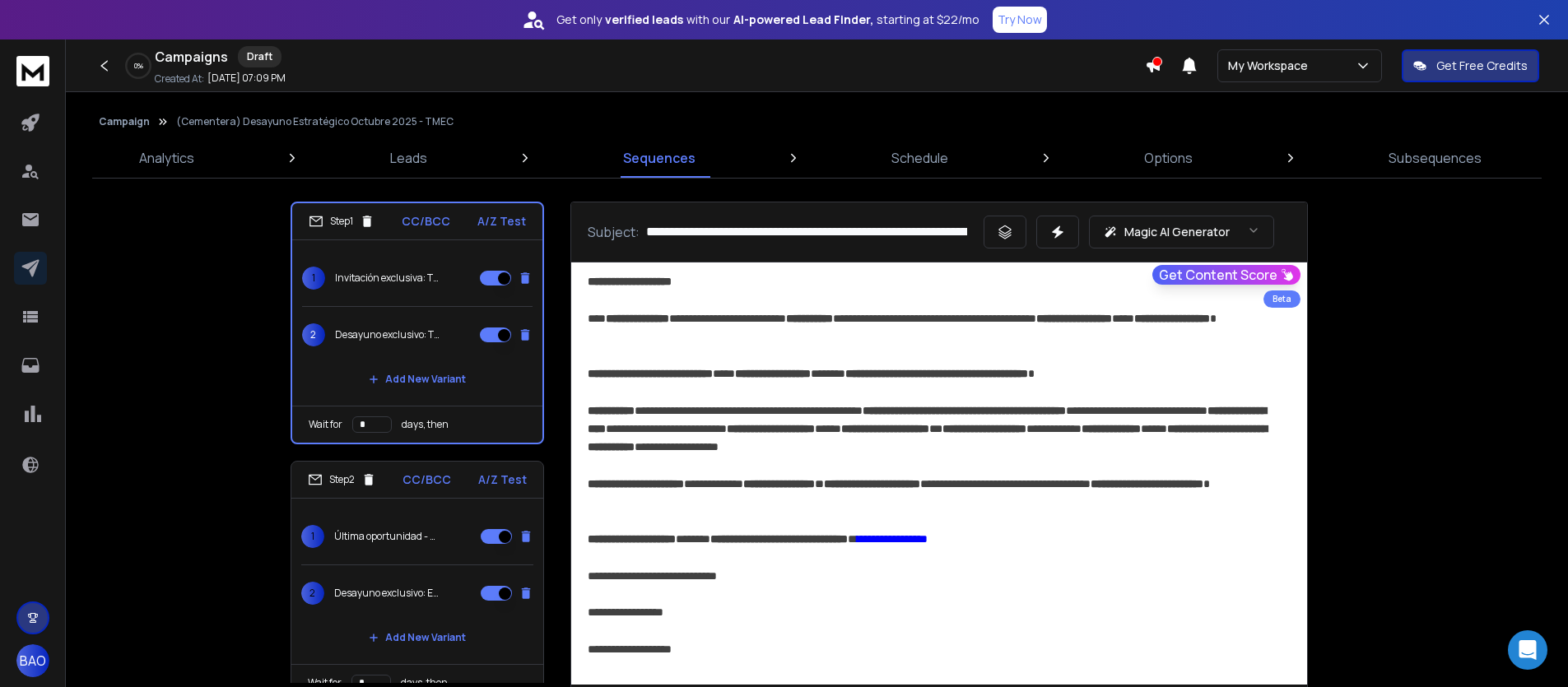
click at [422, 283] on p "Invitación exclusiva: T-MEC: ¿Qué sigue para [GEOGRAPHIC_DATA] en la era [PERSO…" at bounding box center [387, 278] width 105 height 13
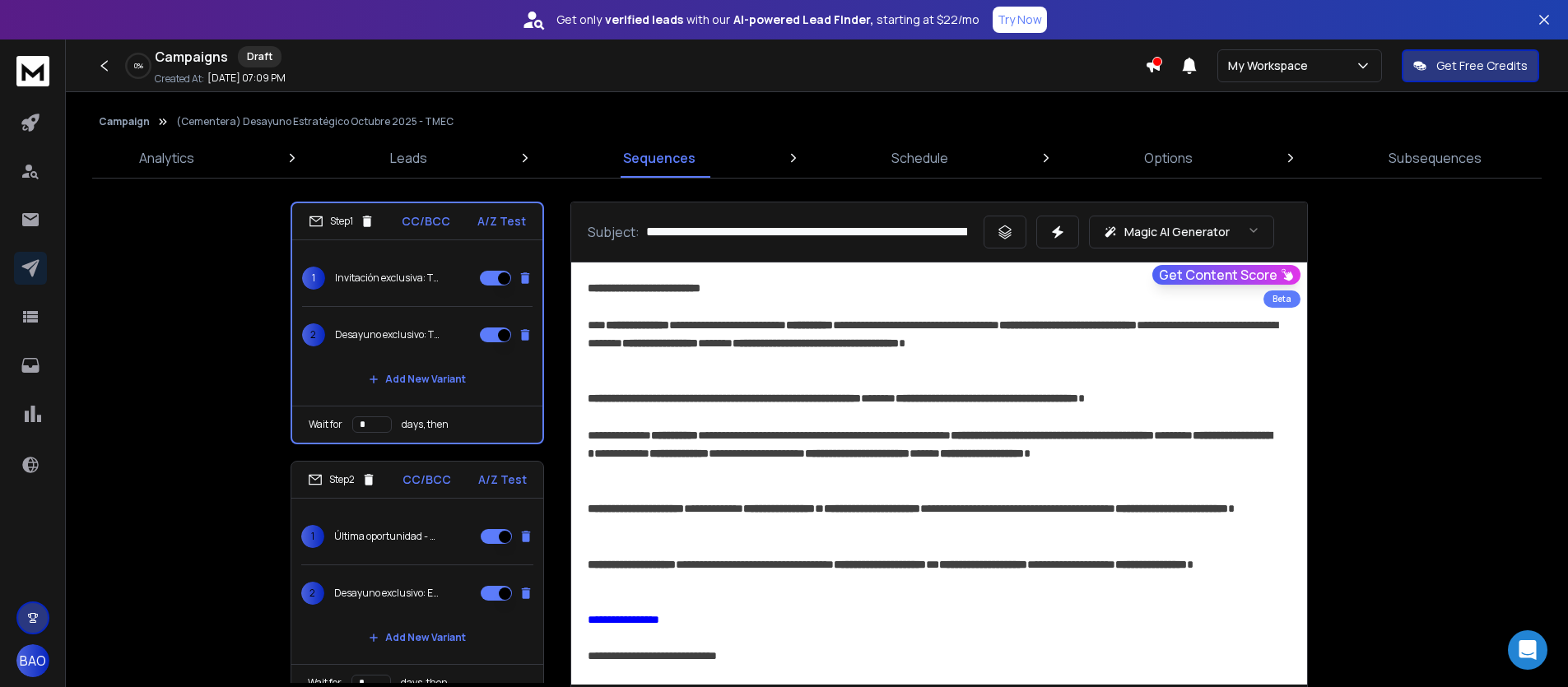
click at [414, 274] on p "Invitación exclusiva: T-MEC: ¿Qué sigue para [GEOGRAPHIC_DATA] en la era [PERSO…" at bounding box center [387, 278] width 105 height 13
click at [414, 276] on p "Invitación exclusiva: T-MEC: ¿Qué sigue para [GEOGRAPHIC_DATA] en la era [PERSO…" at bounding box center [387, 278] width 105 height 13
click at [389, 281] on p "Invitación exclusiva: T-MEC: ¿Qué sigue para [GEOGRAPHIC_DATA] en la era [PERSO…" at bounding box center [387, 278] width 105 height 13
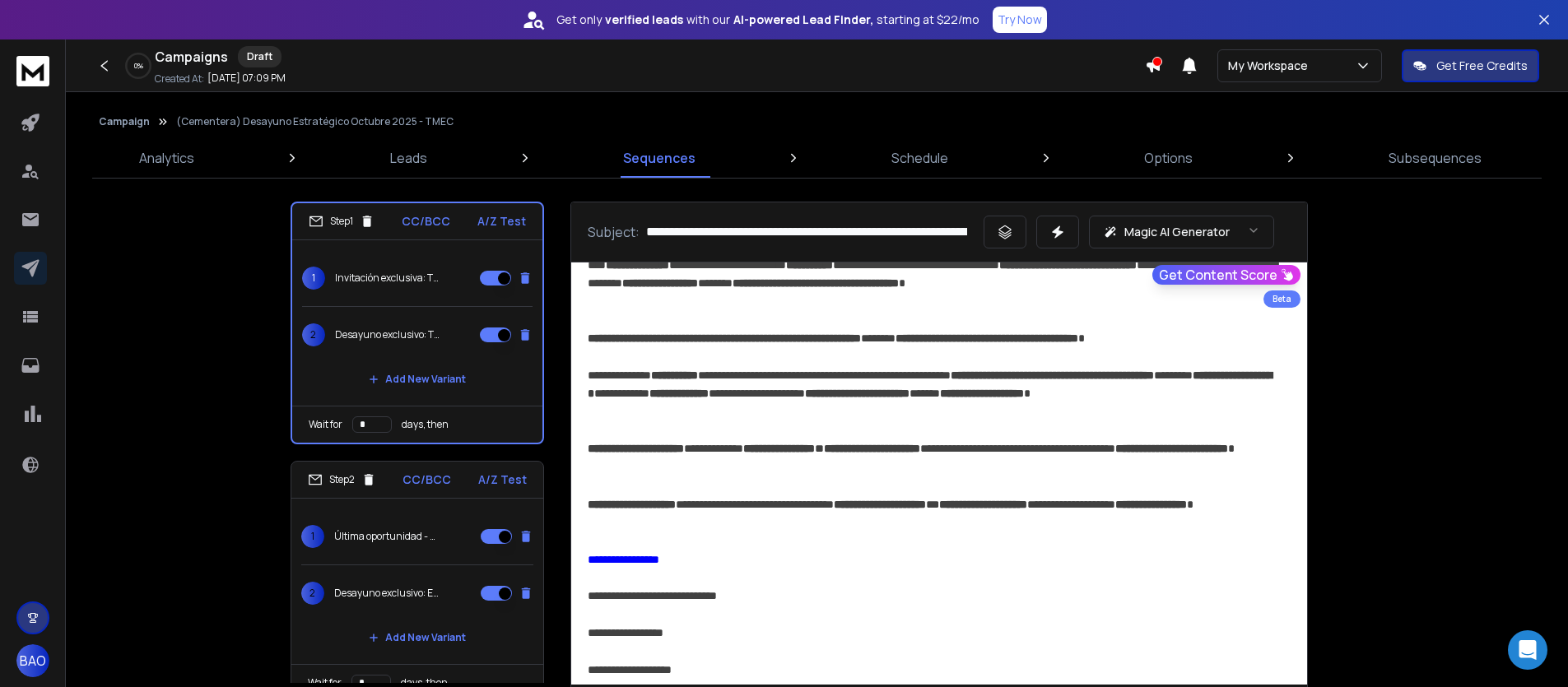
scroll to position [0, 0]
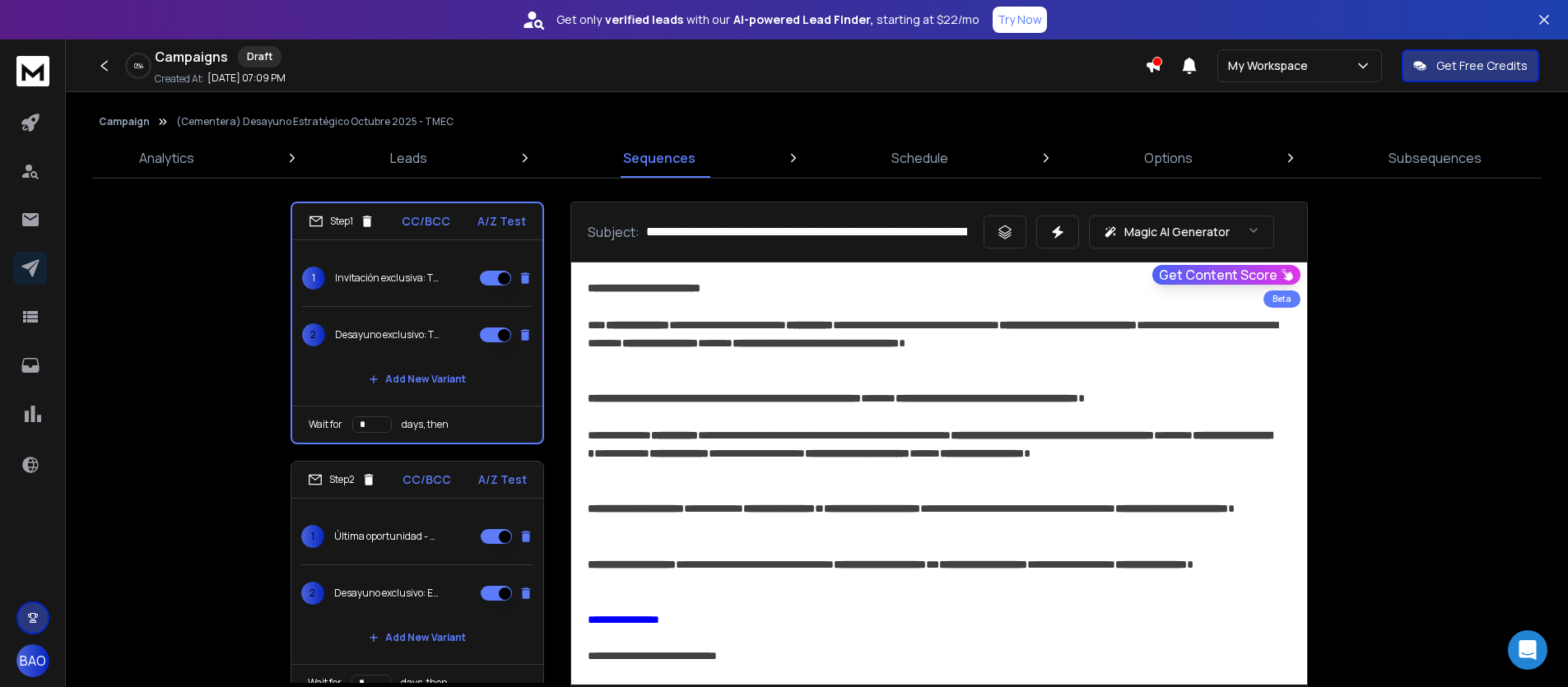
click at [389, 323] on div "2 Desayuno exclusivo: T-MEC y su impacto para [GEOGRAPHIC_DATA] en la era [PERS…" at bounding box center [371, 334] width 138 height 23
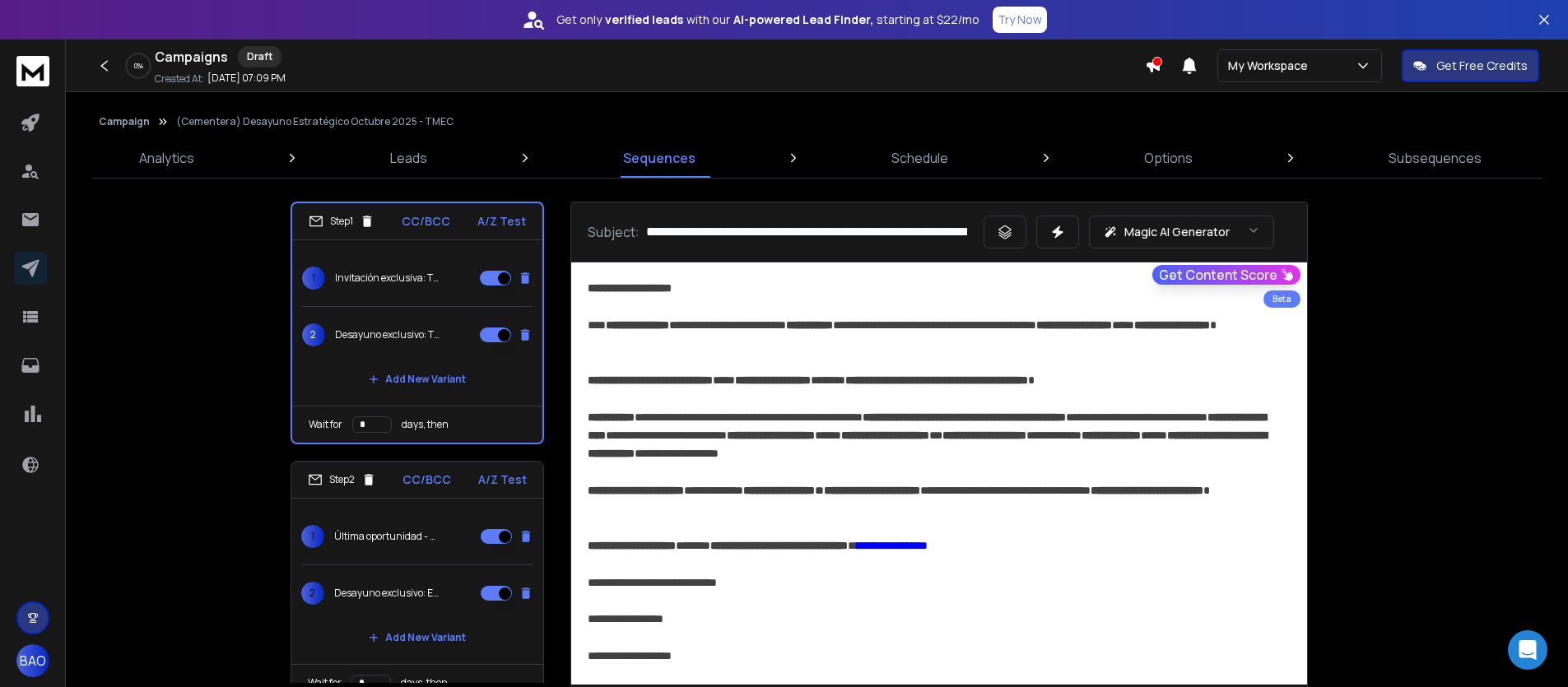
click at [362, 552] on div "1 Última oportunidad - Desayuno Excusivo: ¿Cómo afectará el T-MEC a [GEOGRAPHIC…" at bounding box center [417, 536] width 232 height 56
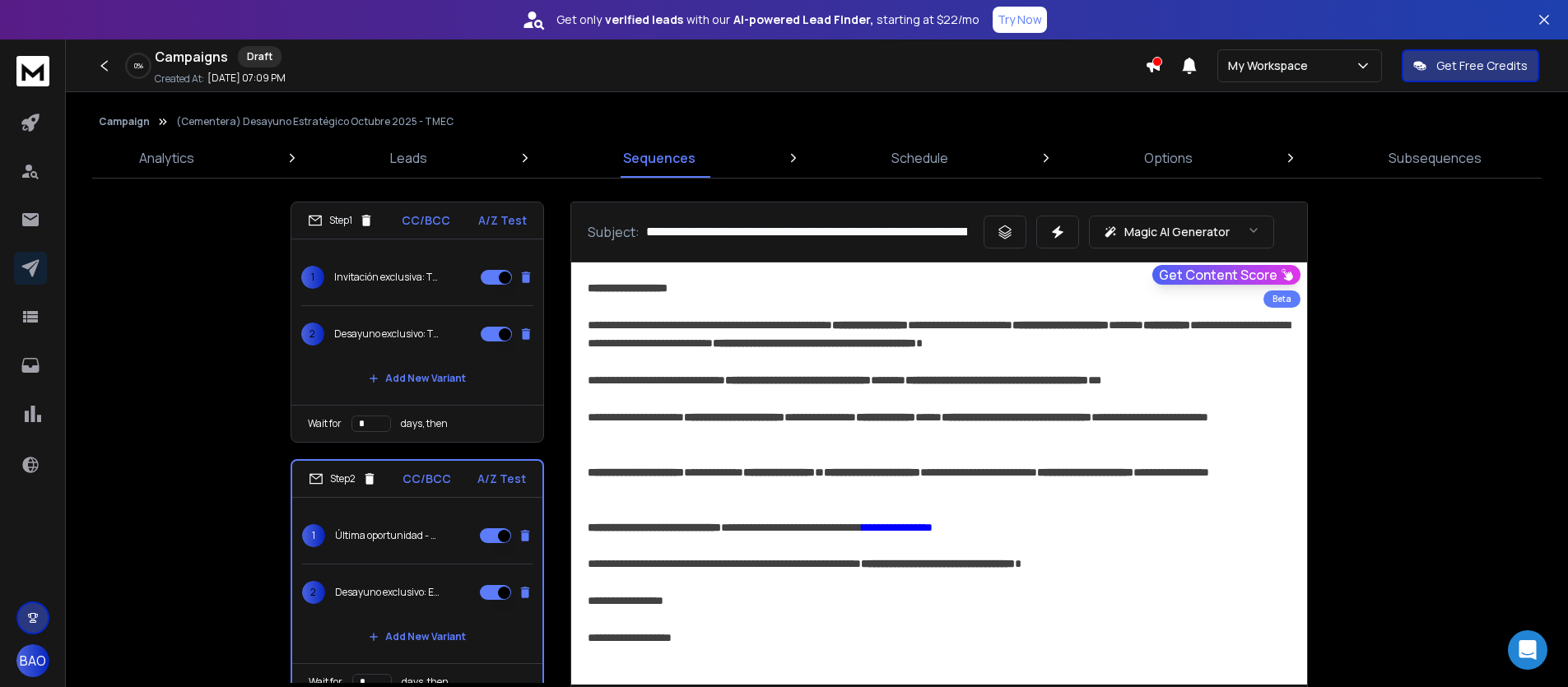
click at [398, 339] on p "Desayuno exclusivo: T-MEC y su impacto para [GEOGRAPHIC_DATA] en la era [PERSON…" at bounding box center [386, 334] width 105 height 13
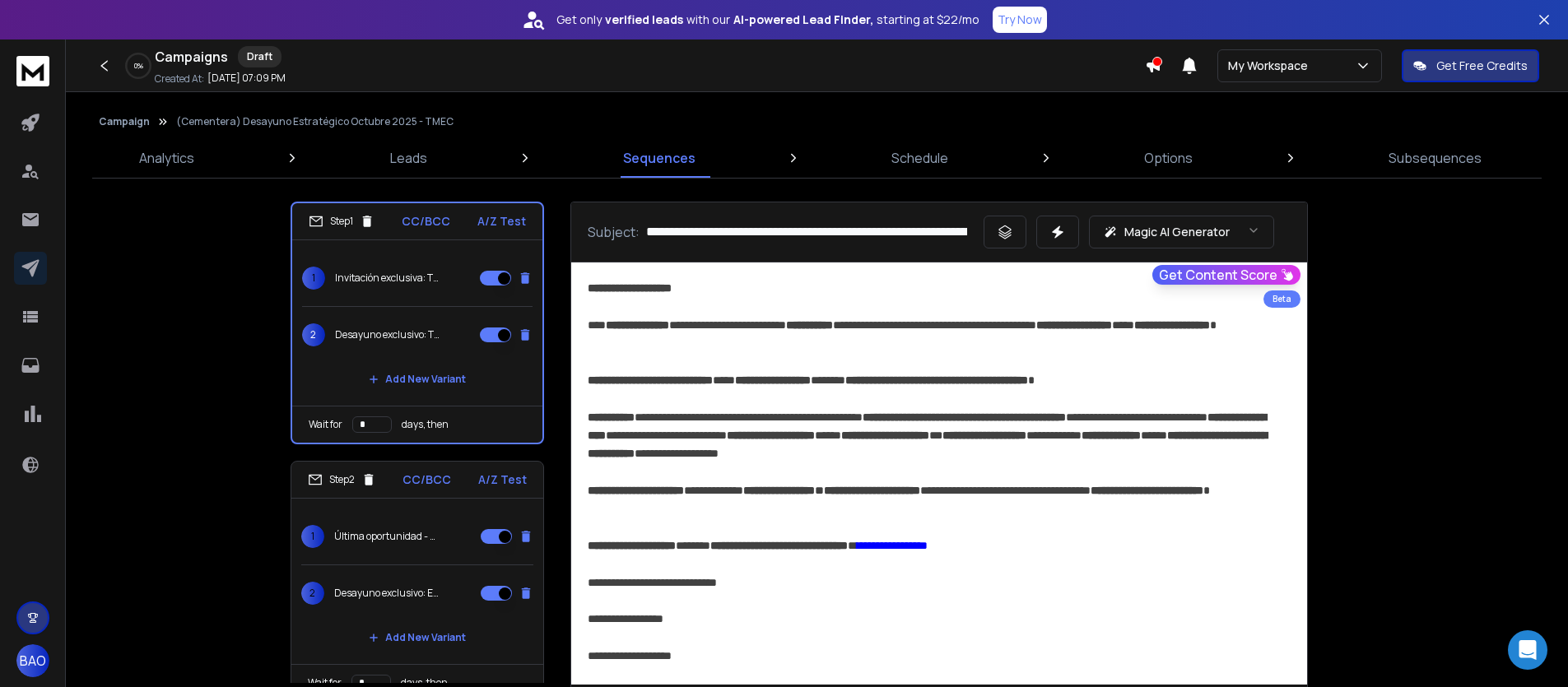
scroll to position [87, 0]
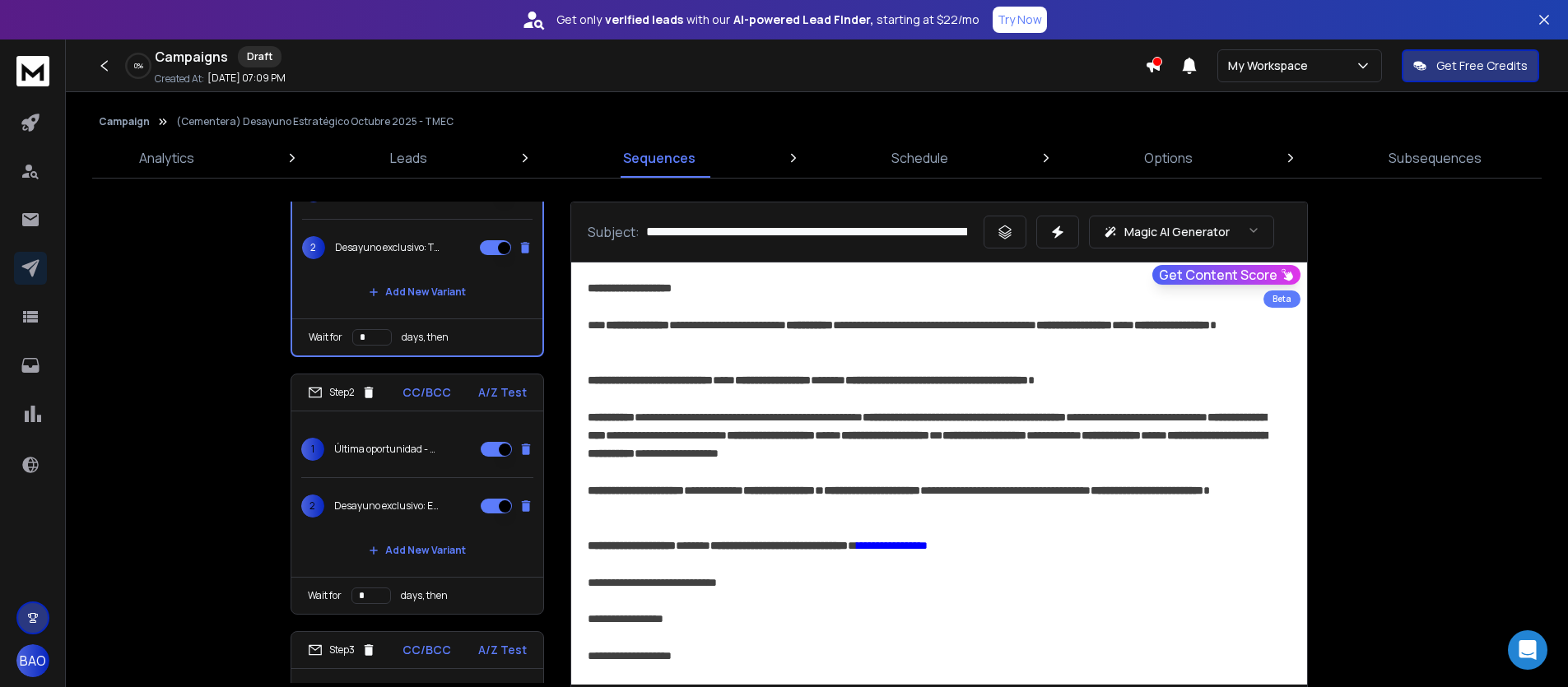
click at [393, 509] on p "Desayuno exclusivo: El impacto del T-MEC en [GEOGRAPHIC_DATA] en la era [PERSON…" at bounding box center [386, 506] width 105 height 13
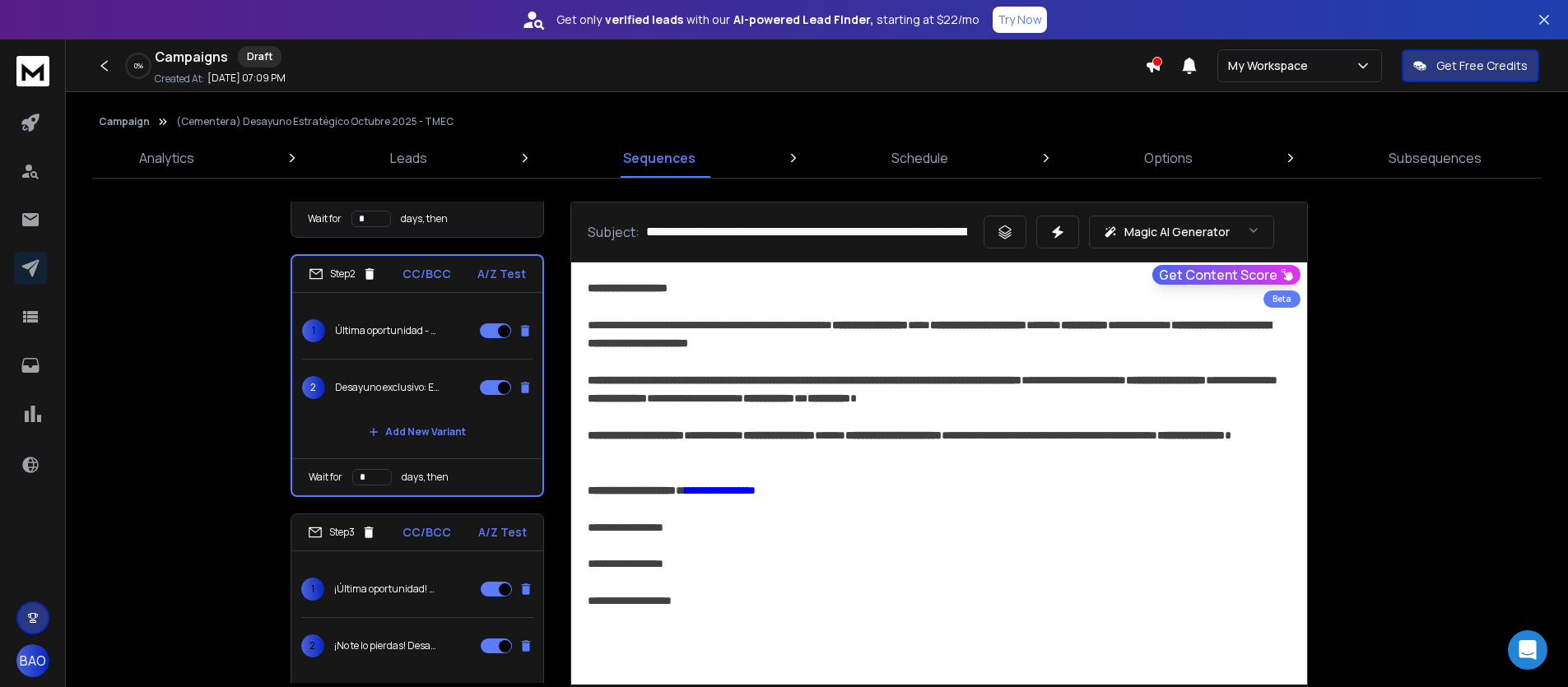
scroll to position [239, 0]
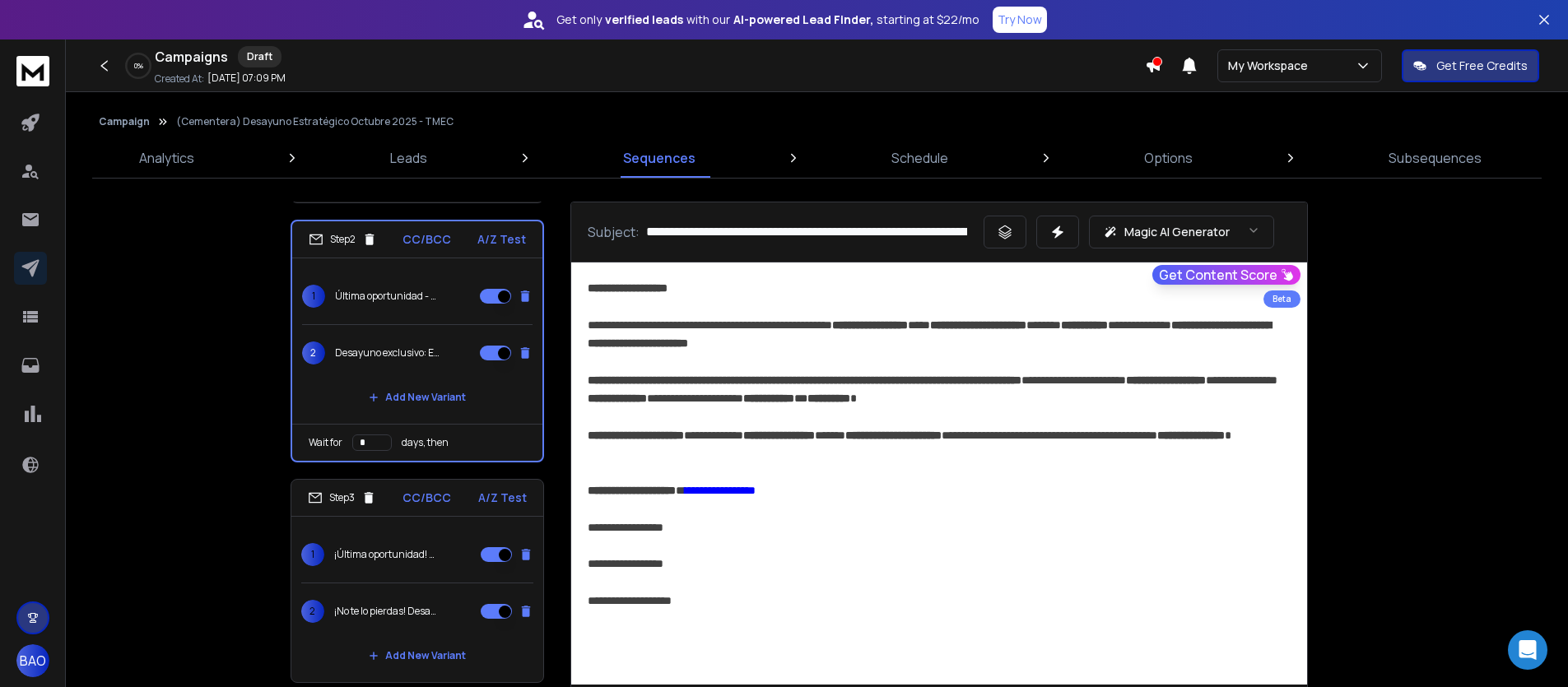
click at [393, 556] on p "¡Última oportunidad! Confirma tu asistencia al desayuno exclusivo sobre el impa…" at bounding box center [386, 555] width 105 height 13
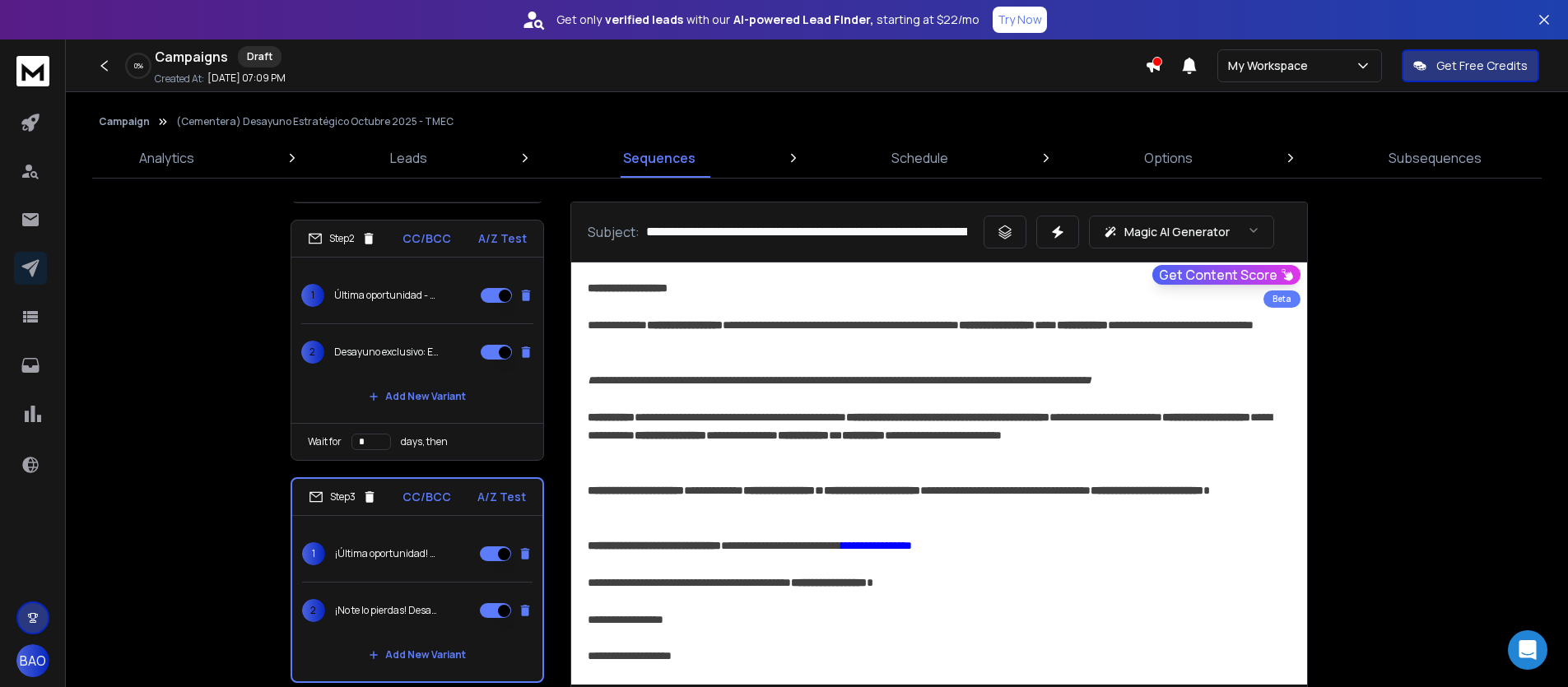
click at [374, 606] on p "¡No te lo pierdas! Desayuno exclusivo sobre el impacto del T-MEC – Cupos limita…" at bounding box center [387, 610] width 105 height 13
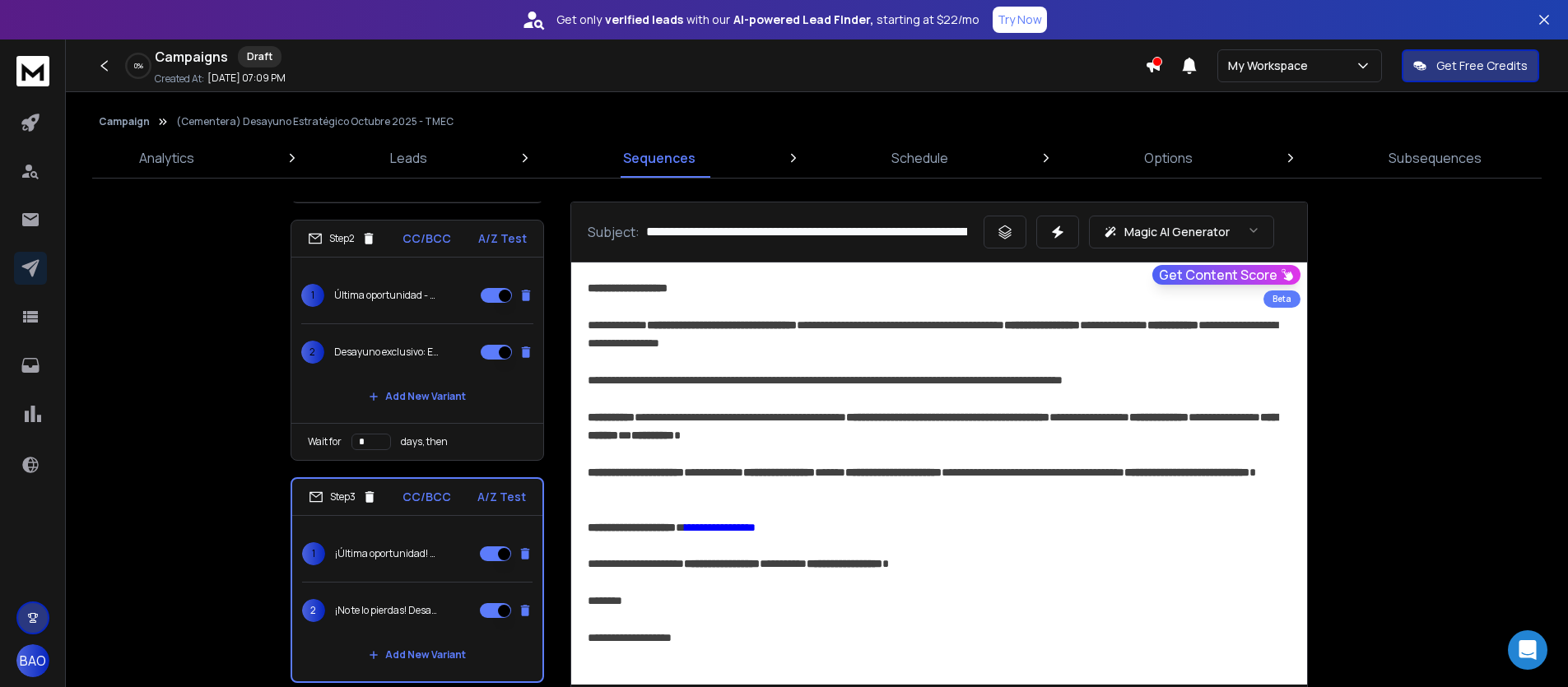
scroll to position [0, 0]
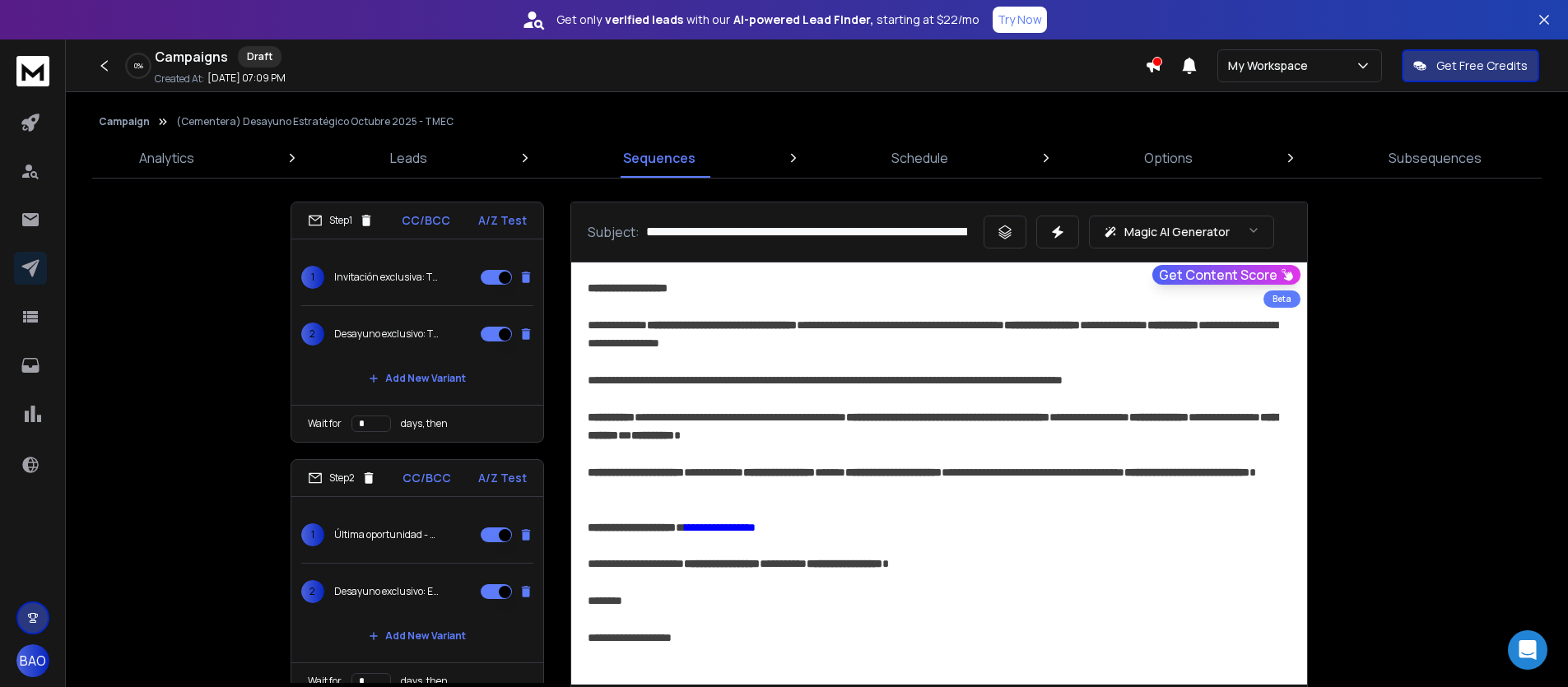
click at [407, 277] on p "Invitación exclusiva: T-MEC: ¿Qué sigue para [GEOGRAPHIC_DATA] en la era [PERSO…" at bounding box center [386, 277] width 105 height 13
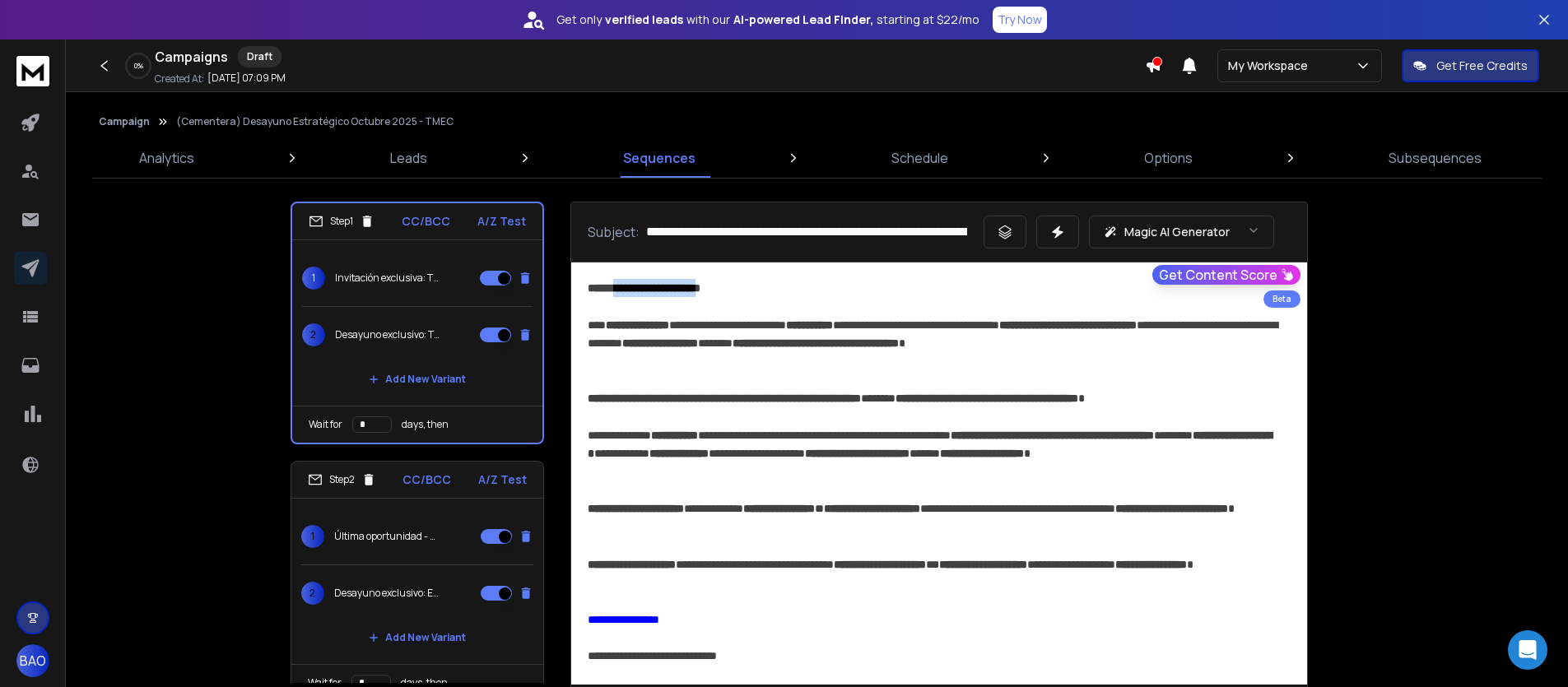
drag, startPoint x: 736, startPoint y: 287, endPoint x: 618, endPoint y: 287, distance: 118.0
click at [618, 287] on strong "**********" at bounding box center [644, 288] width 113 height 12
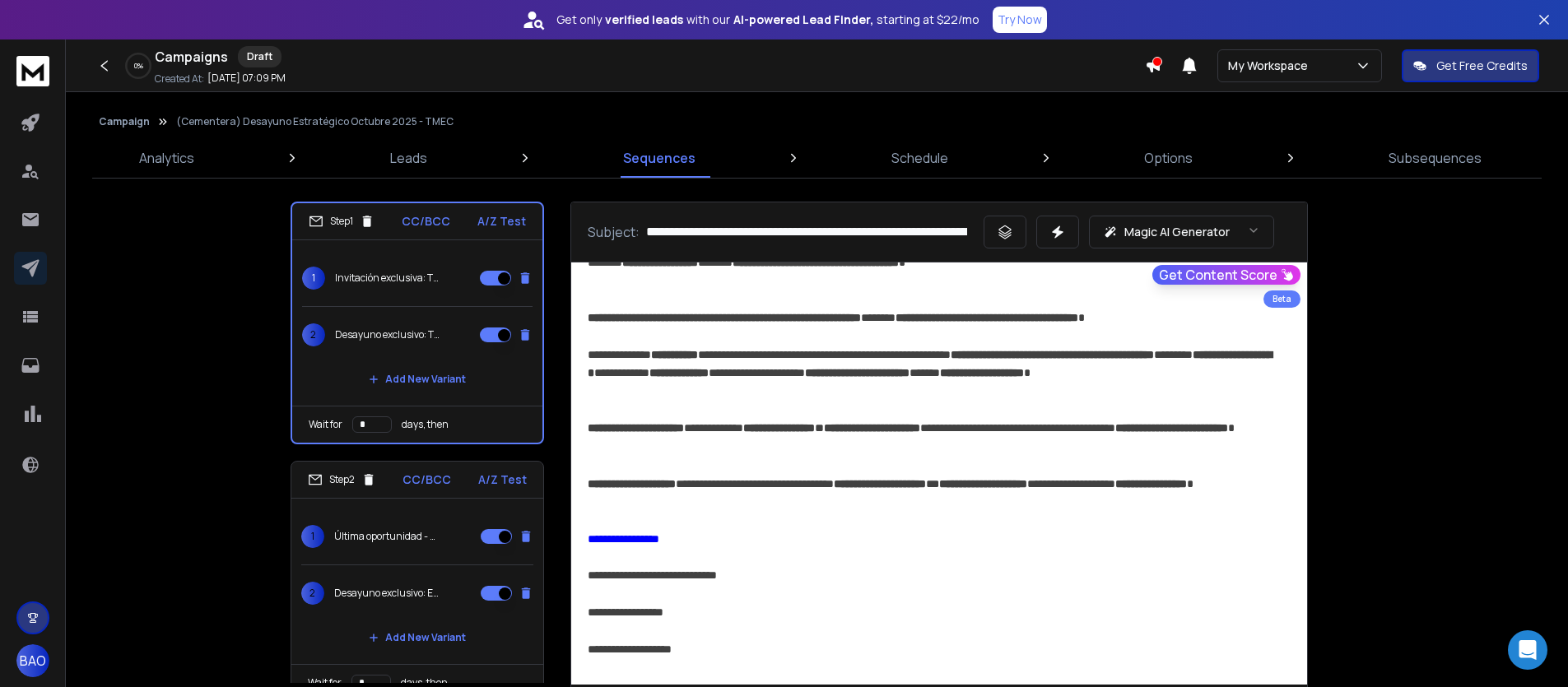
scroll to position [68, 0]
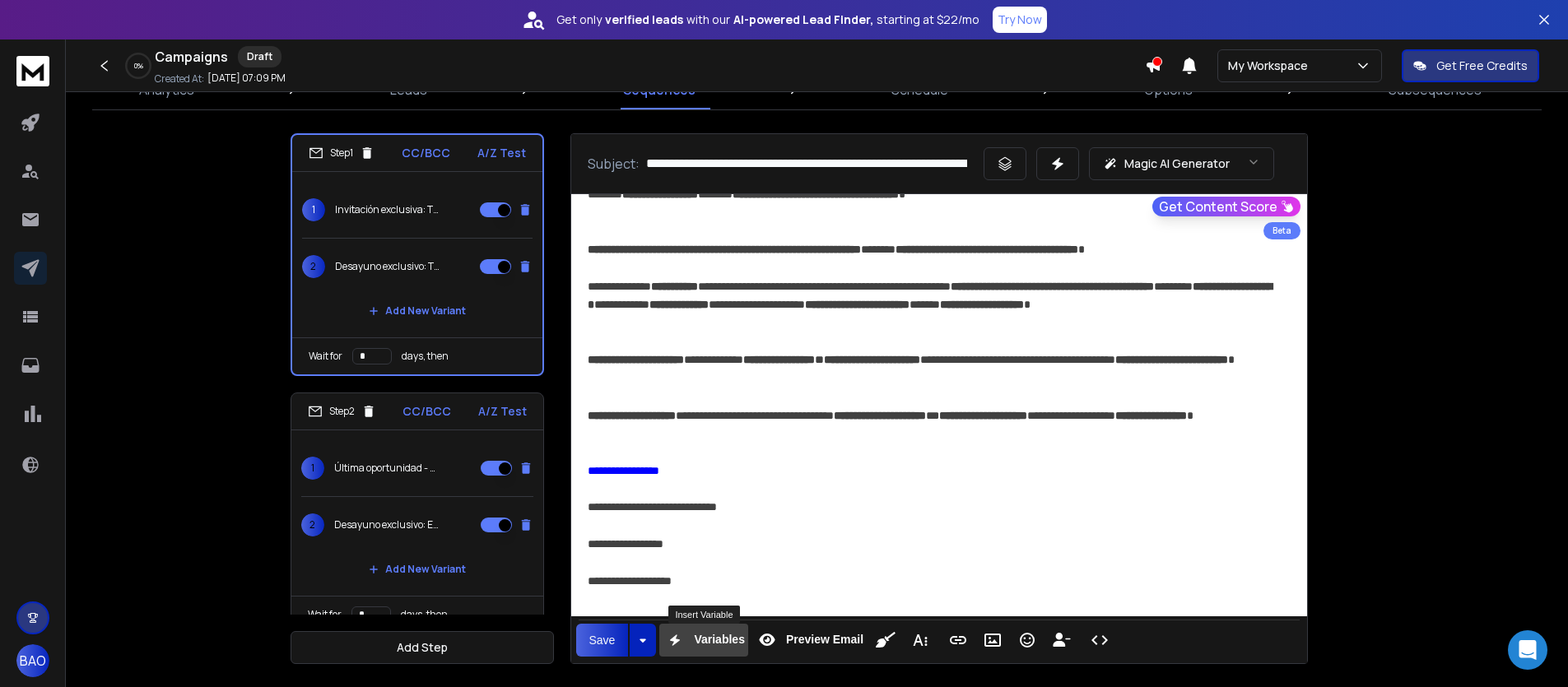
click at [723, 634] on span "Variables" at bounding box center [719, 639] width 57 height 14
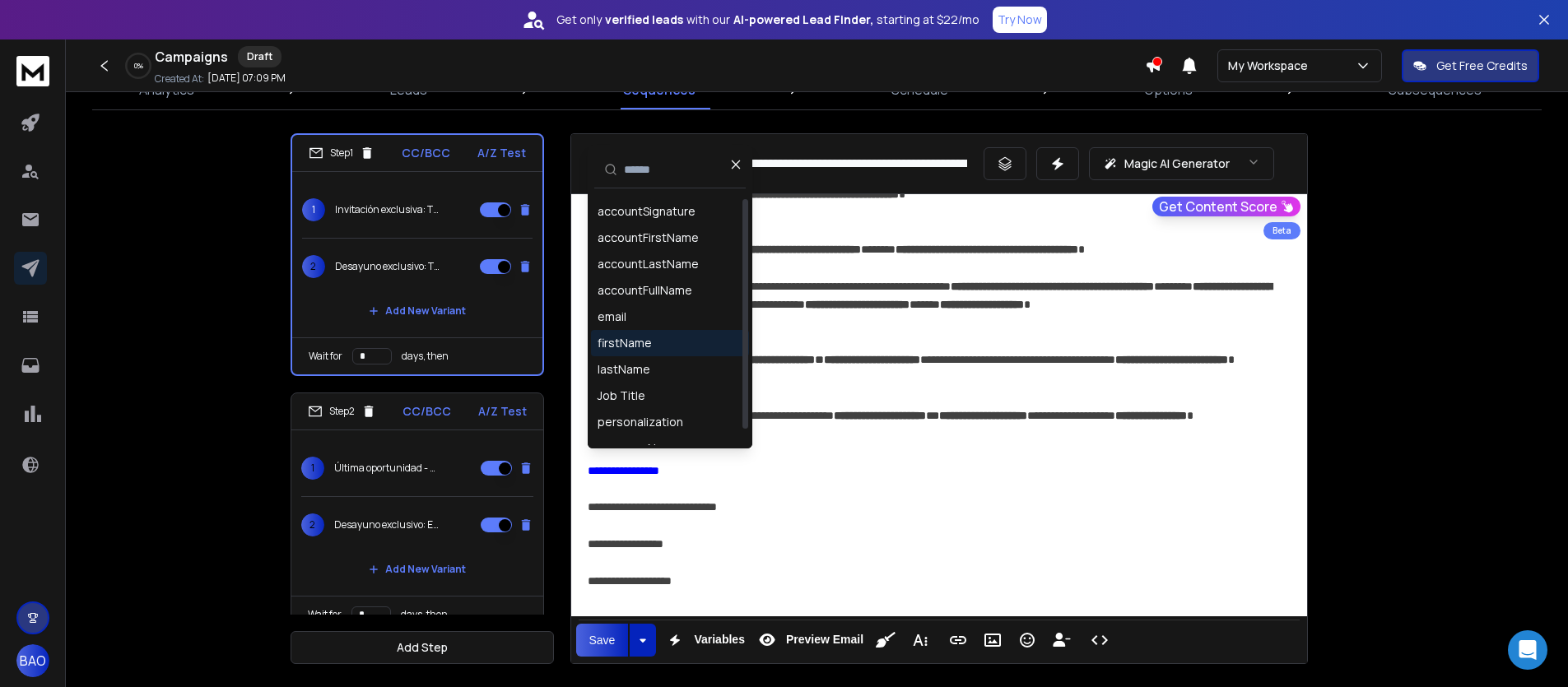
click at [670, 336] on div "firstName" at bounding box center [670, 342] width 158 height 26
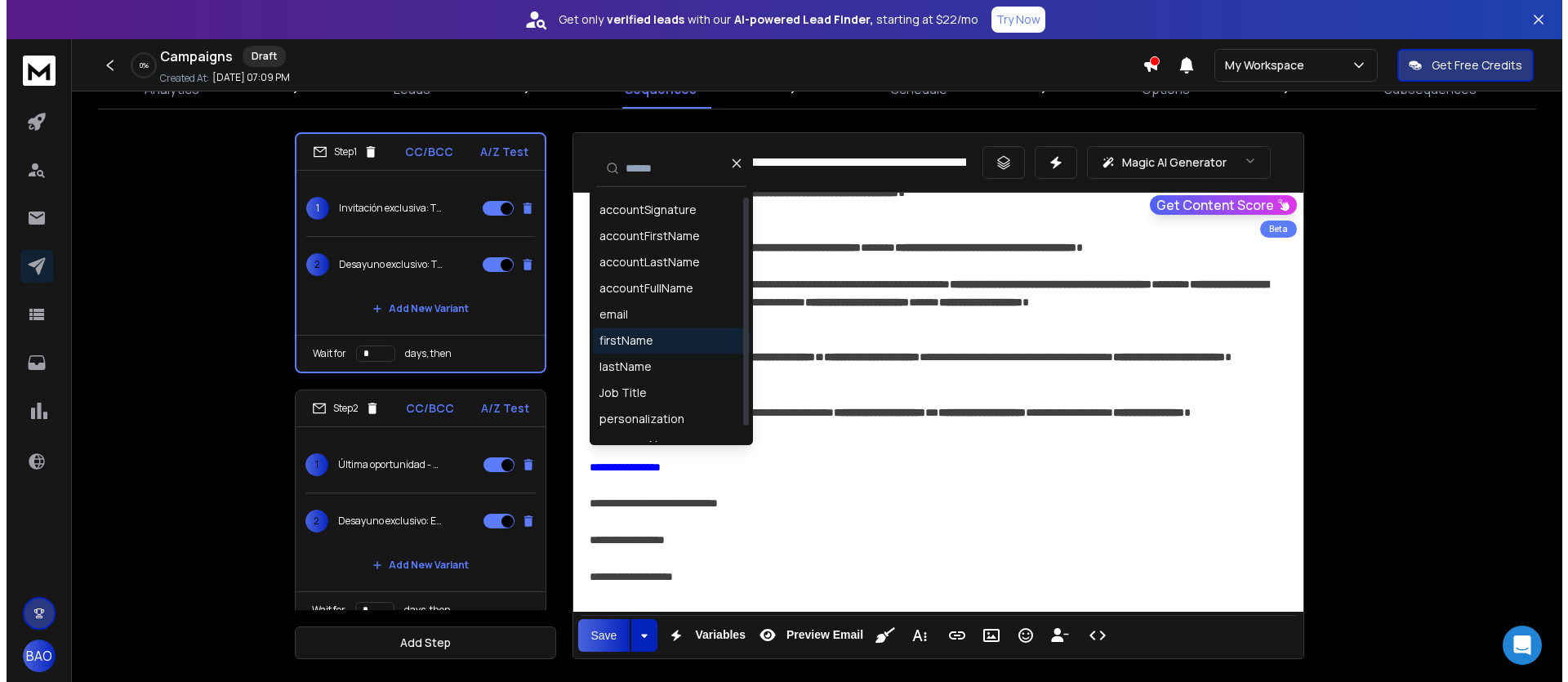
scroll to position [0, 0]
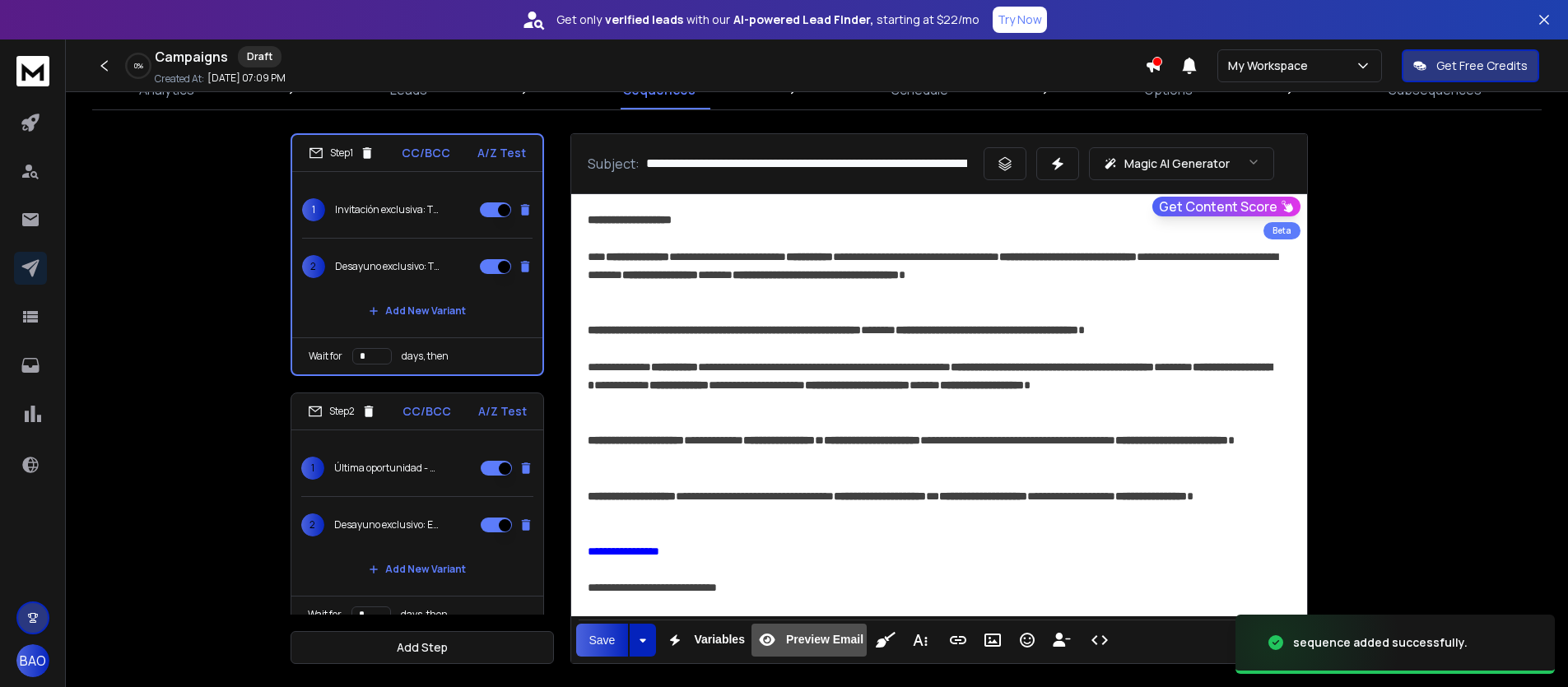
click at [863, 638] on span "Preview Email" at bounding box center [825, 639] width 84 height 14
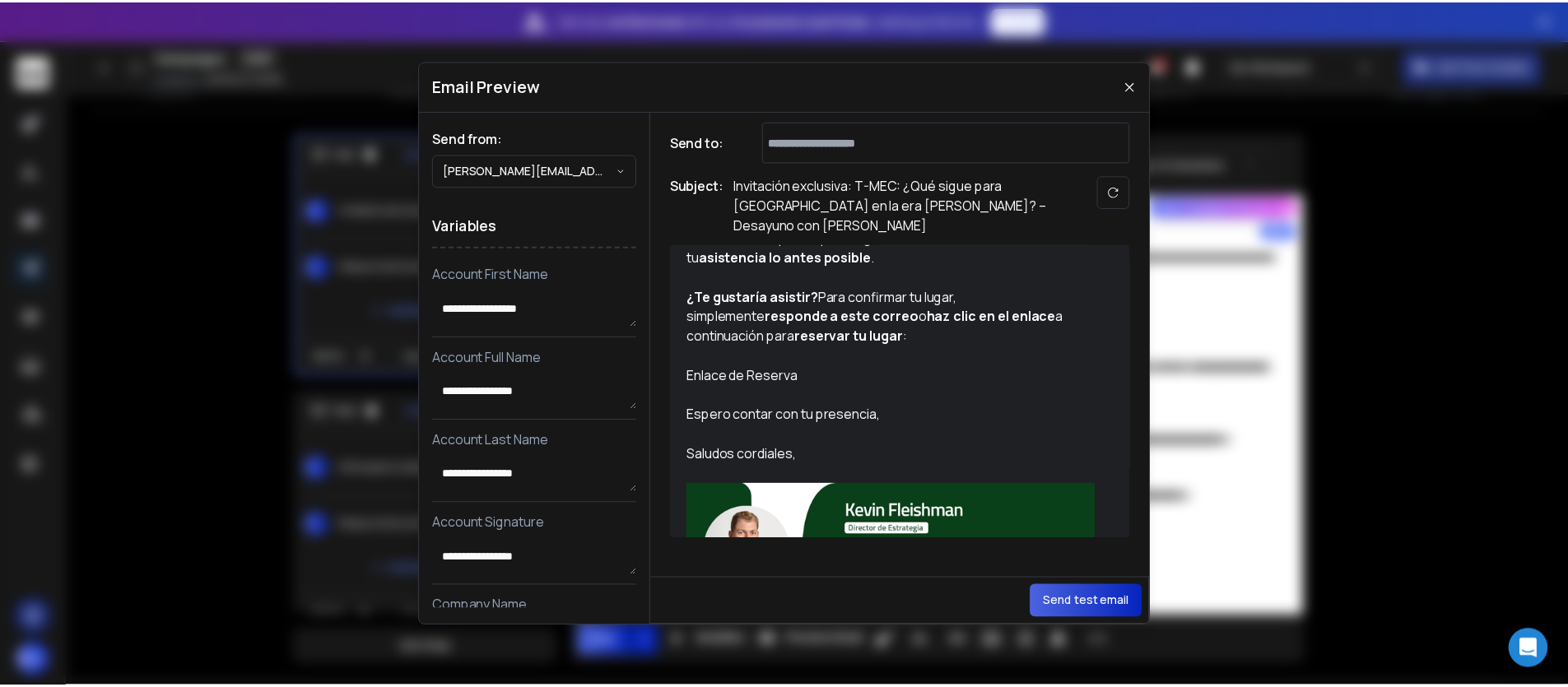
scroll to position [388, 0]
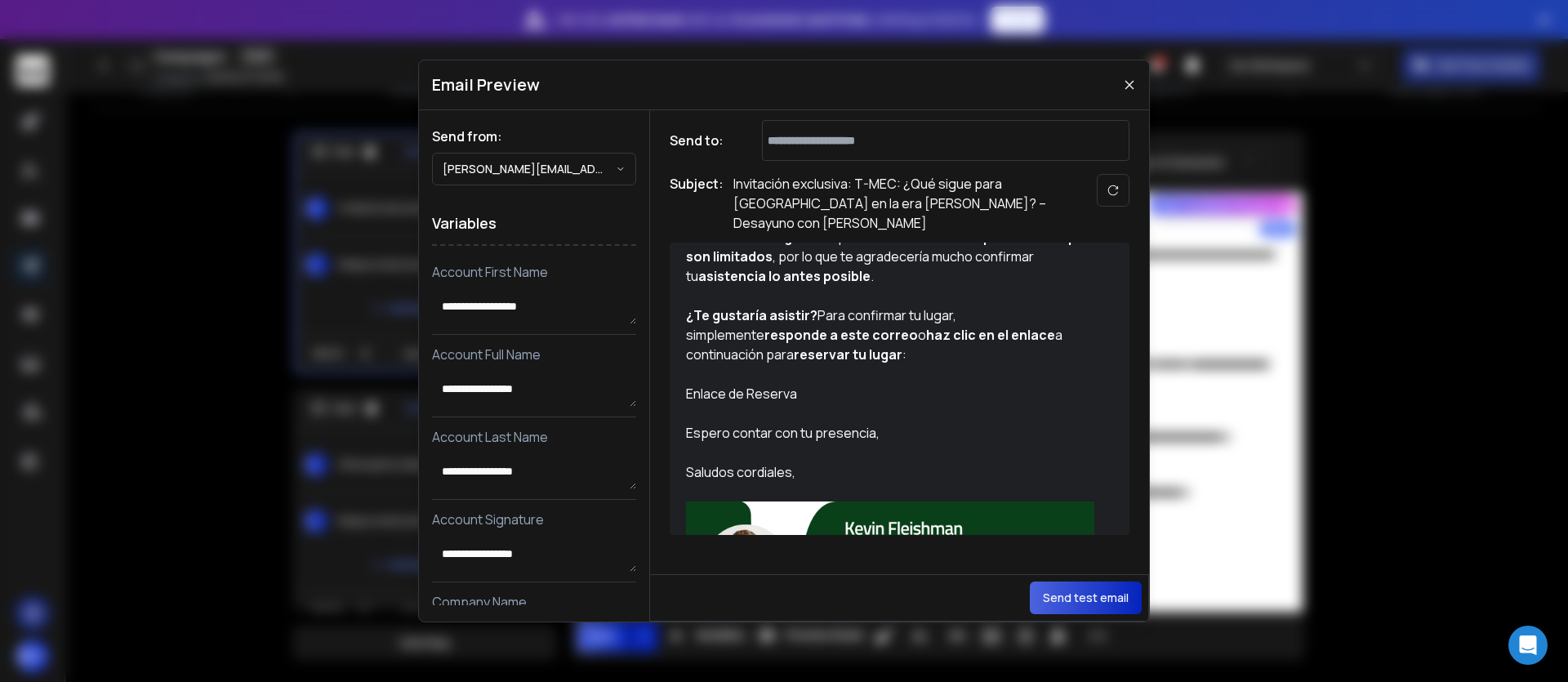
click at [1130, 86] on icon at bounding box center [1129, 85] width 9 height 9
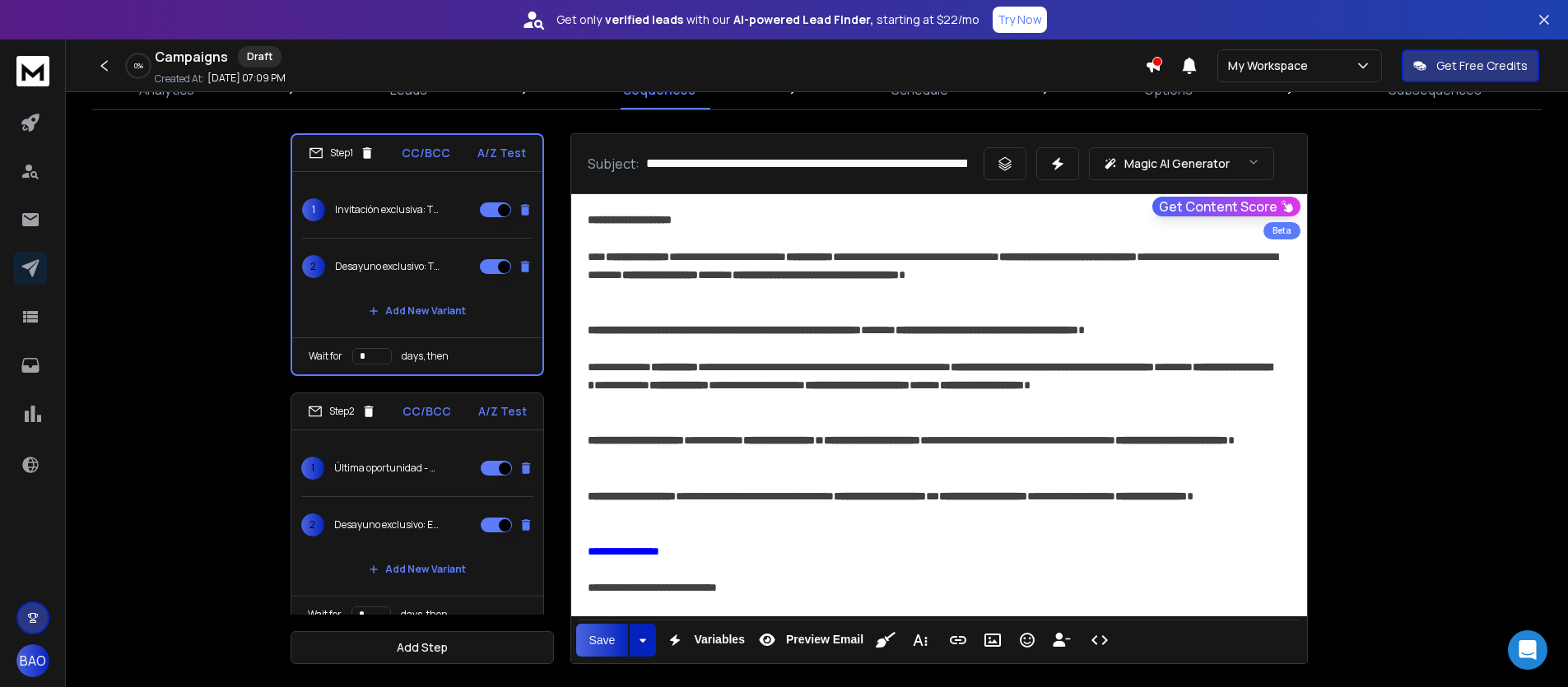
click at [643, 550] on link "**********" at bounding box center [623, 551] width 72 height 12
click at [598, 595] on icon "button" at bounding box center [601, 589] width 19 height 19
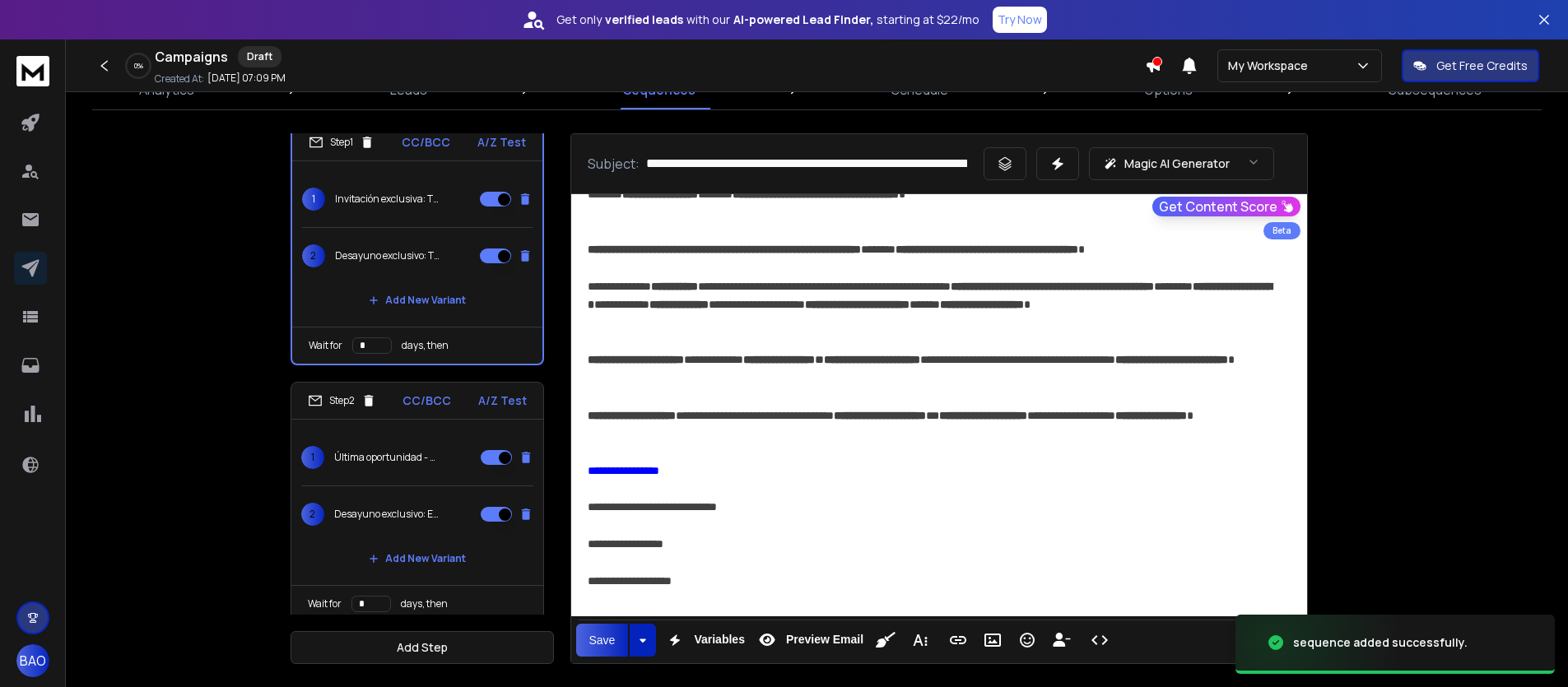
scroll to position [32, 0]
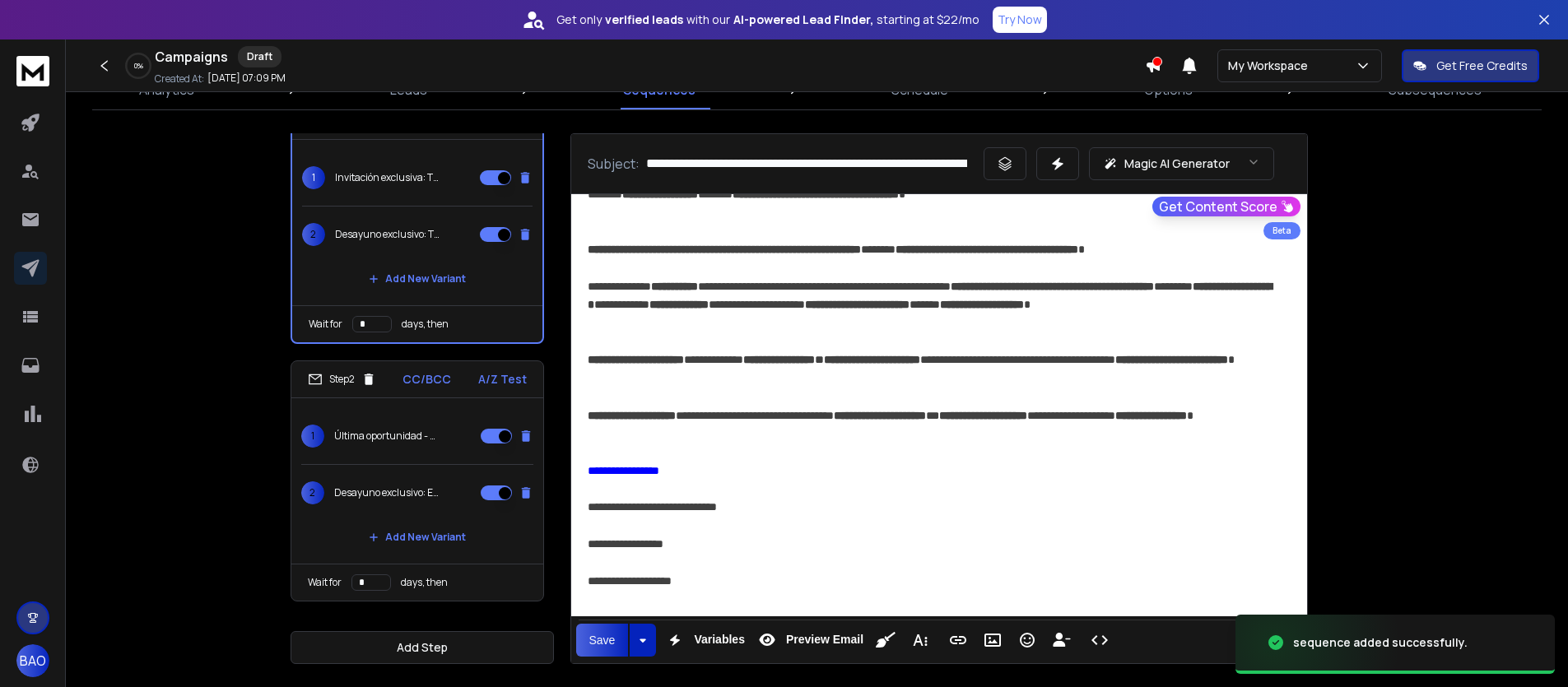
click at [397, 232] on p "Desayuno exclusivo: T-MEC y su impacto para [GEOGRAPHIC_DATA] en la era [PERSON…" at bounding box center [387, 234] width 105 height 13
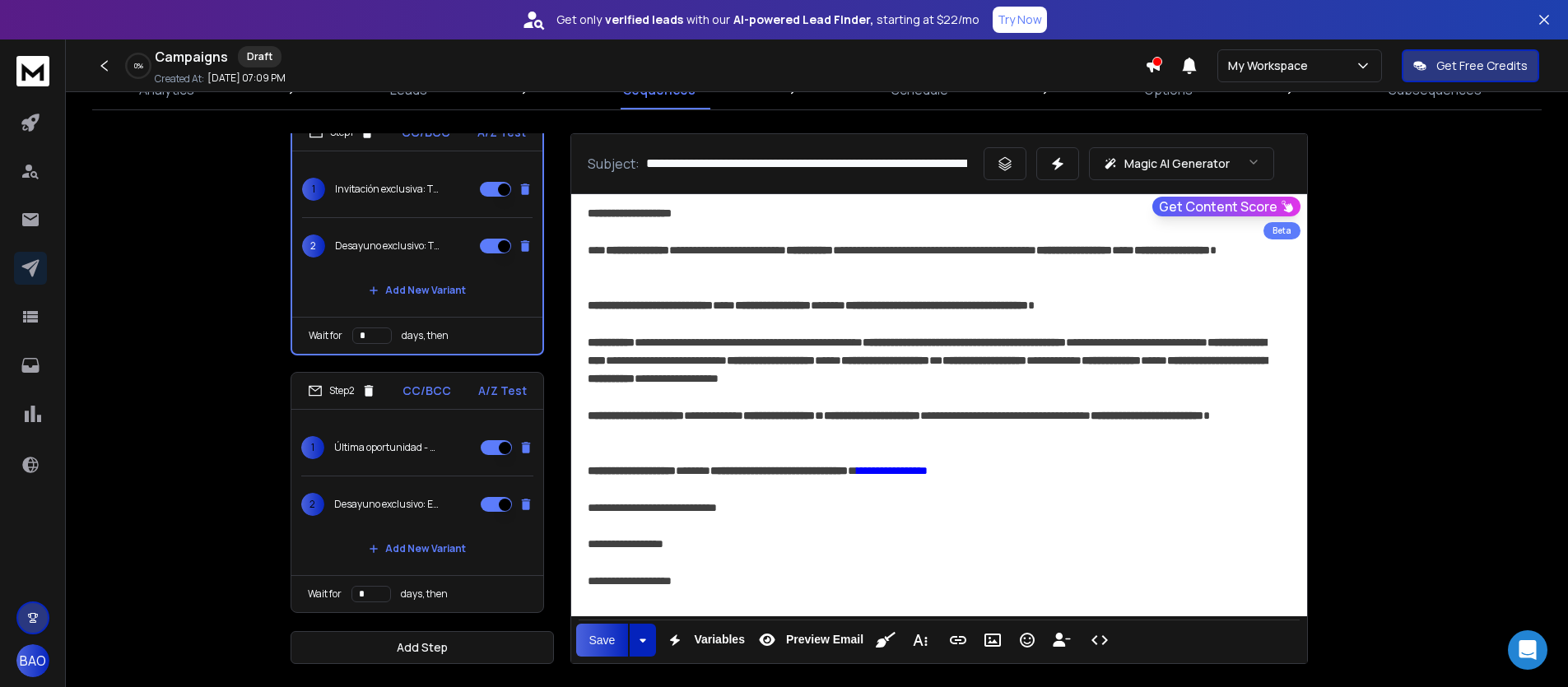
scroll to position [36, 0]
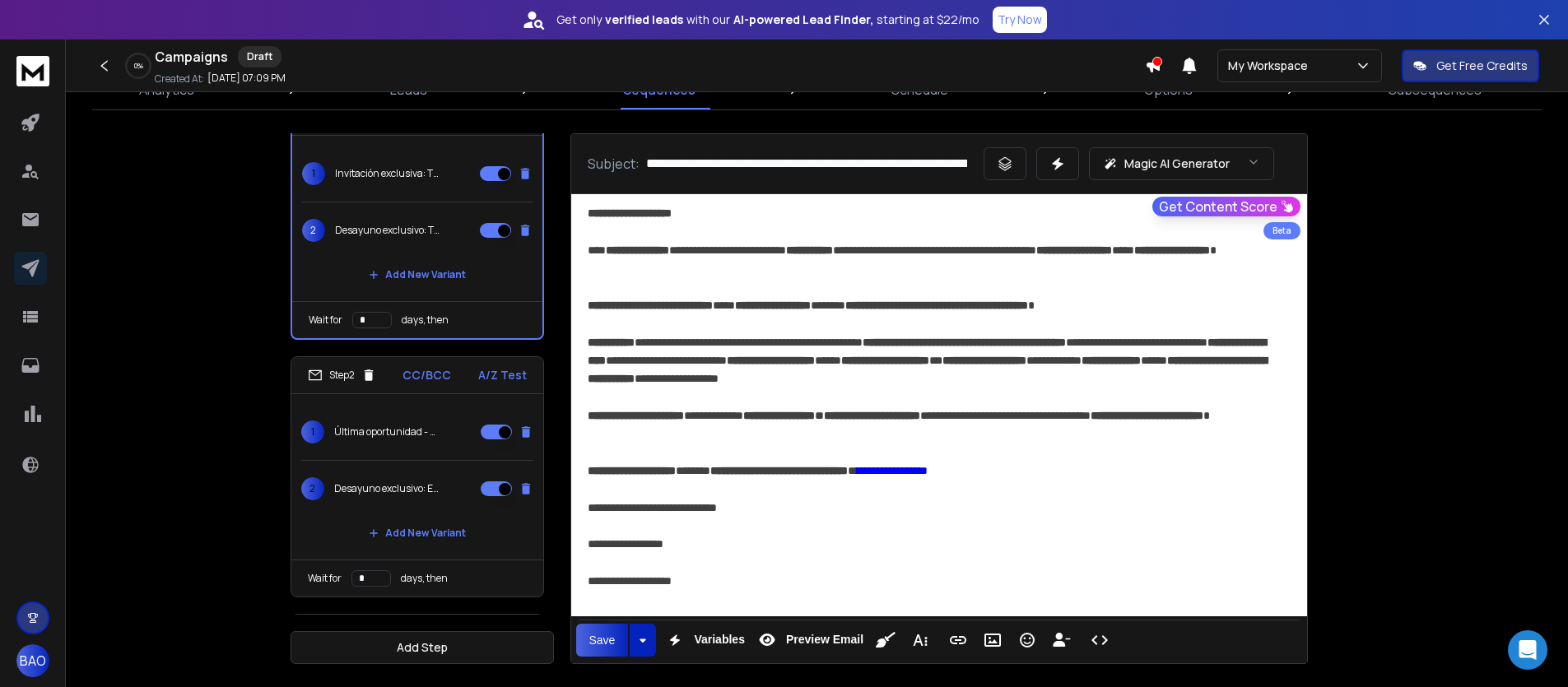
click at [399, 413] on div "1 Última oportunidad - Desayuno Excusivo: ¿Cómo afectará el T-MEC a [GEOGRAPHIC…" at bounding box center [417, 432] width 232 height 56
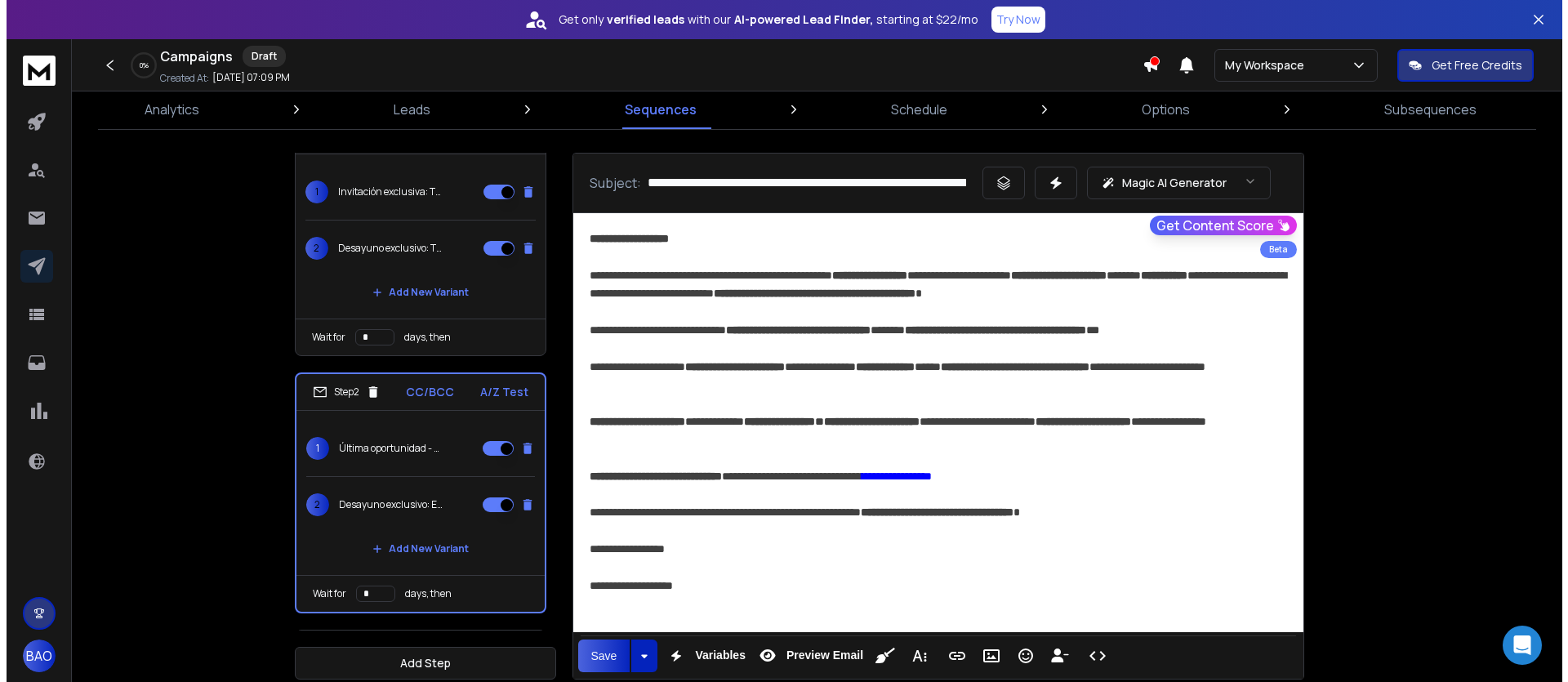
scroll to position [68, 0]
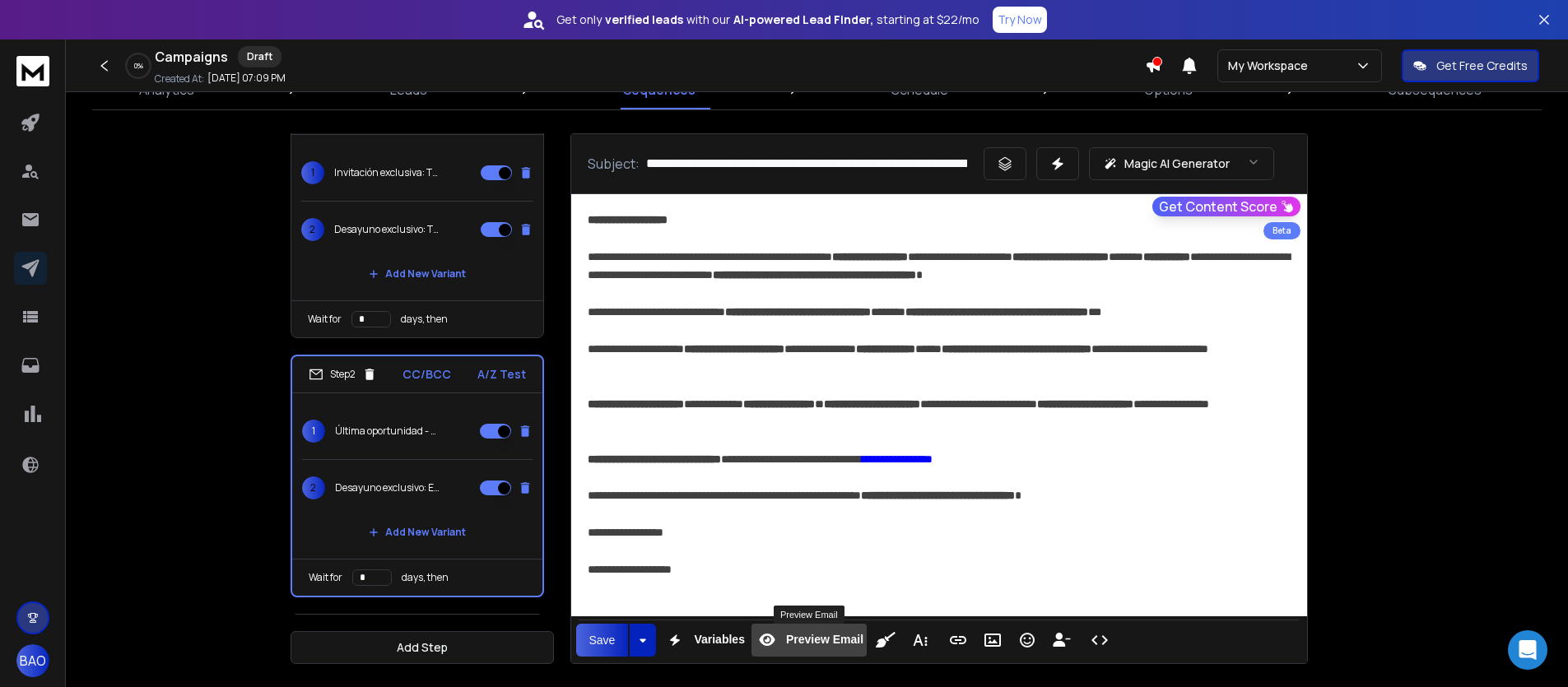
click at [797, 630] on div "Preview Email" at bounding box center [809, 639] width 116 height 27
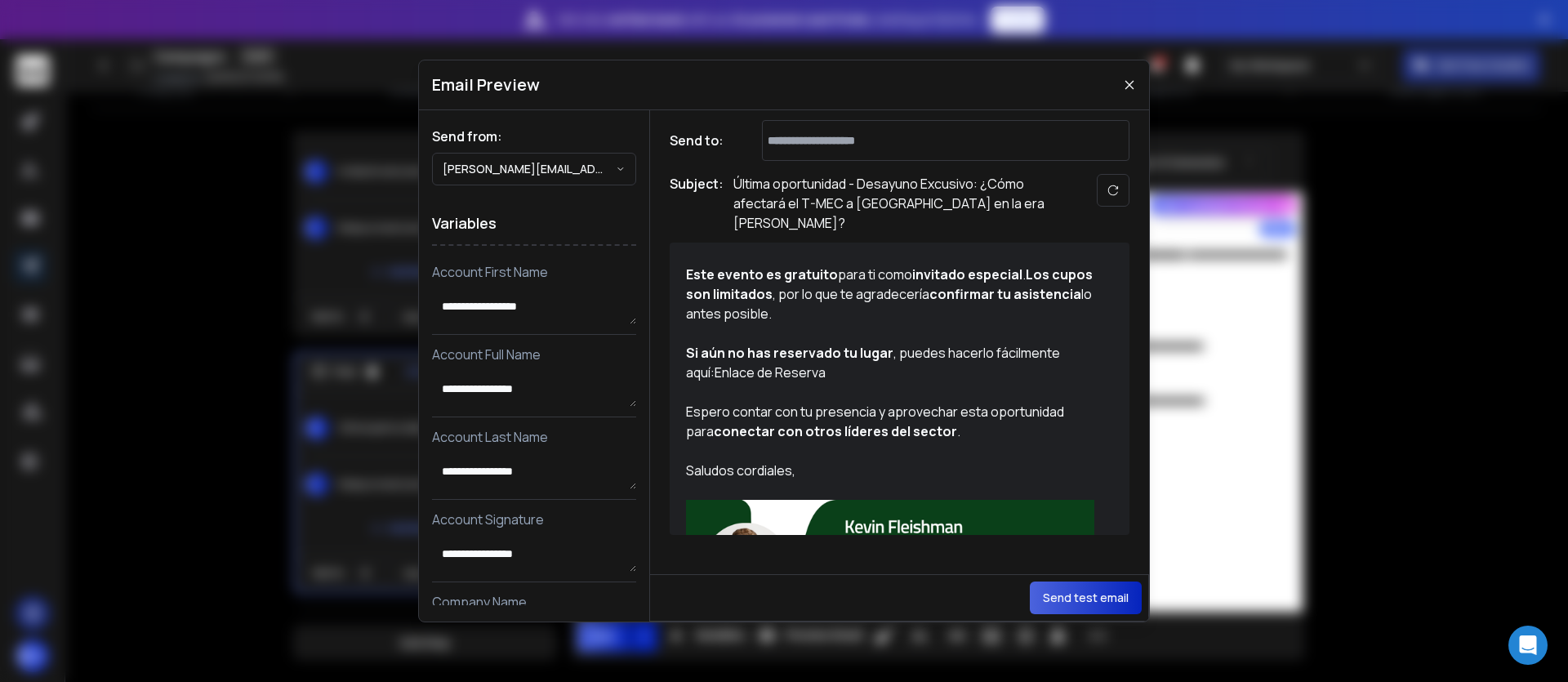
scroll to position [387, 0]
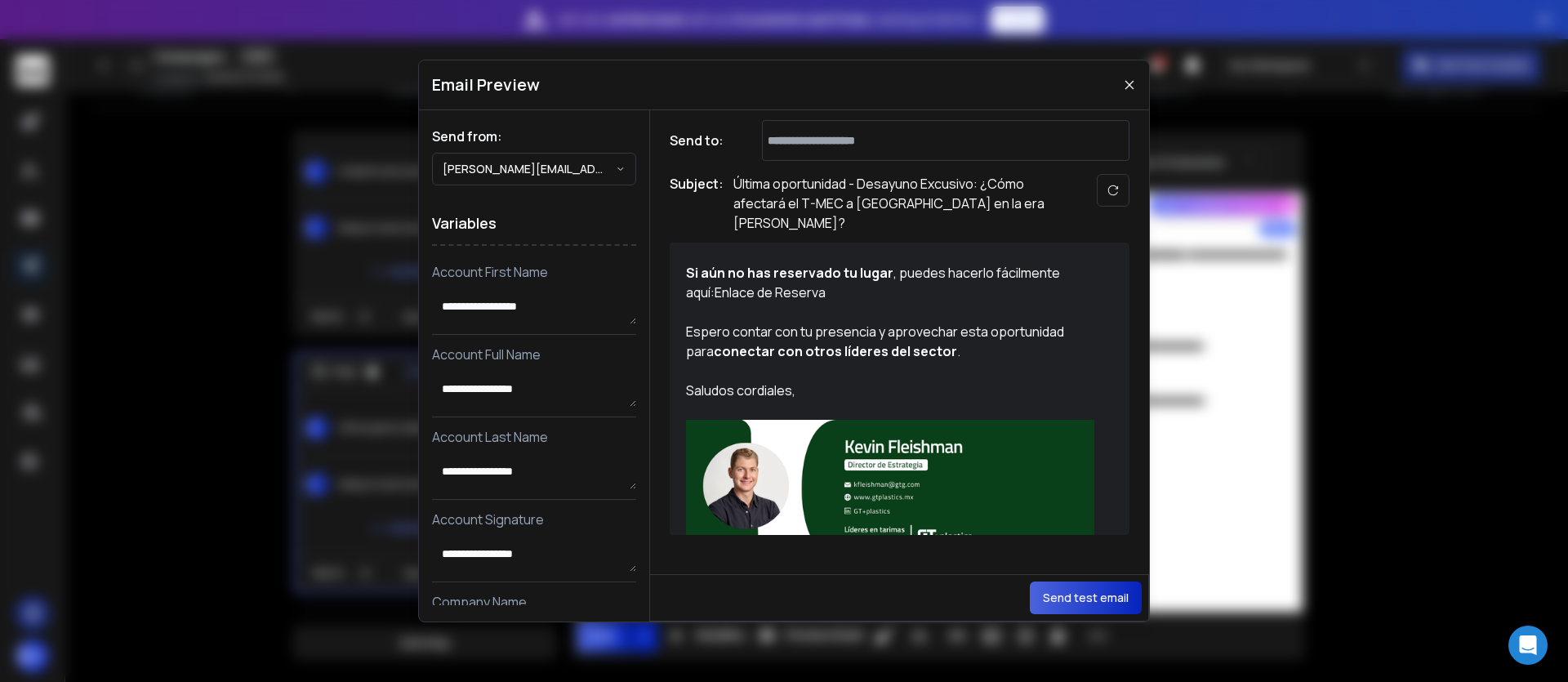
click at [1229, 307] on div "**********" at bounding box center [784, 341] width 1568 height 594
click at [1120, 85] on div "Email Preview" at bounding box center [784, 85] width 730 height 49
click at [1129, 85] on icon at bounding box center [1129, 85] width 9 height 9
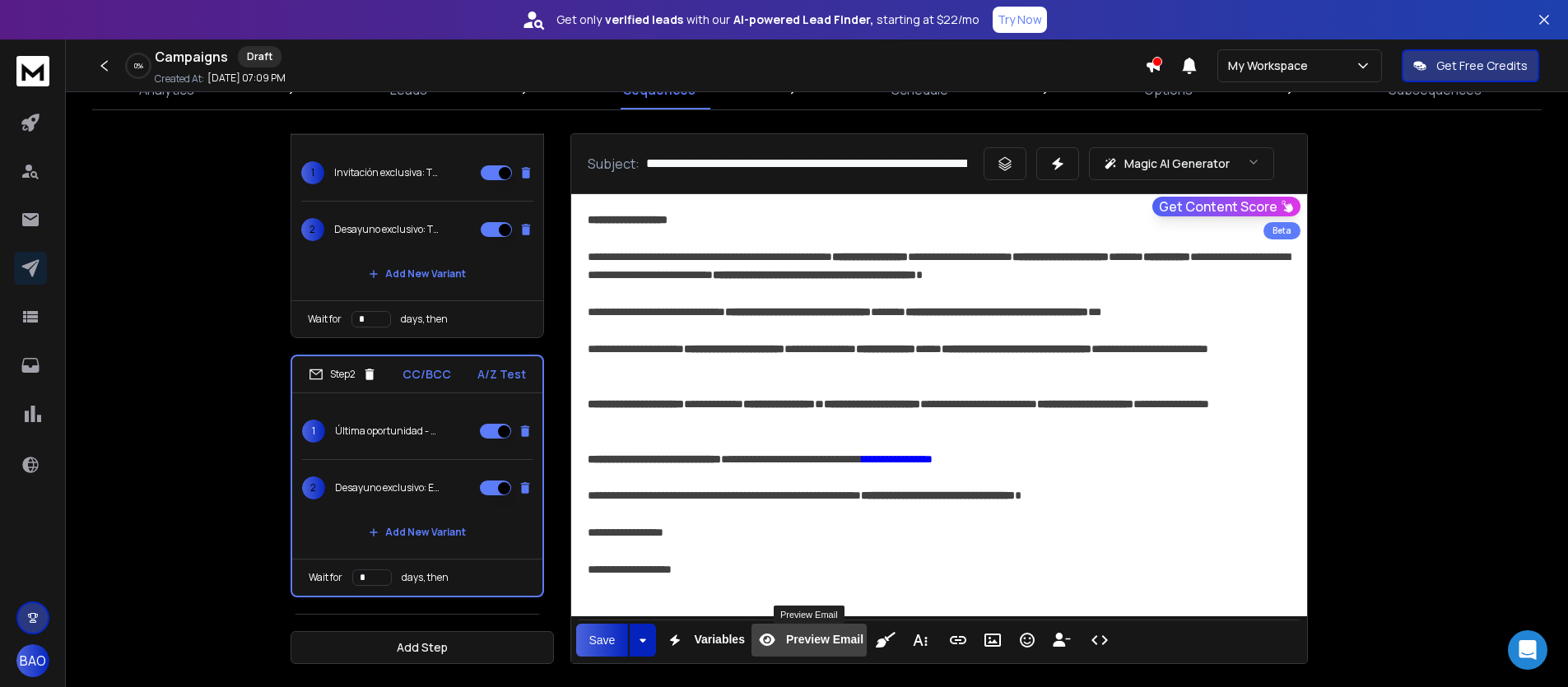
click at [790, 634] on span "Preview Email" at bounding box center [825, 639] width 84 height 14
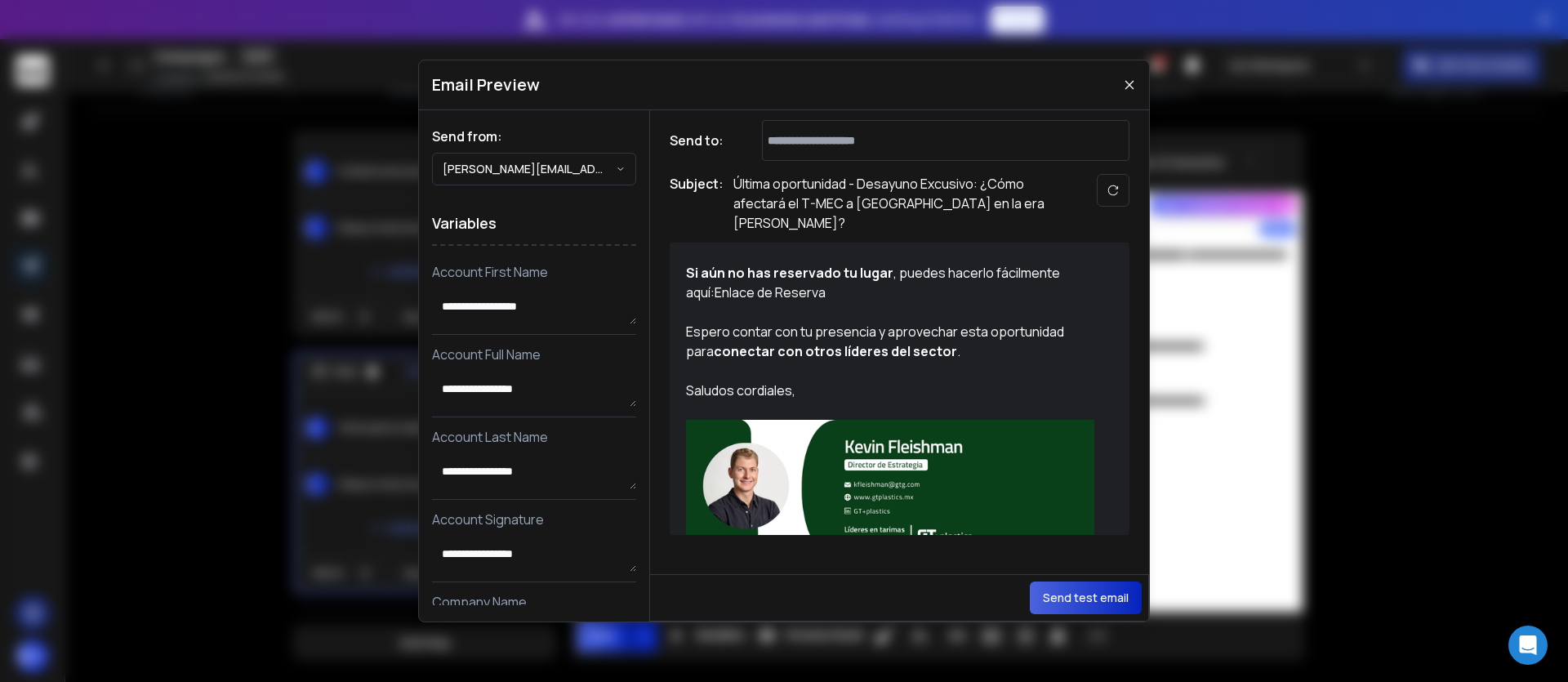
click at [1131, 89] on icon at bounding box center [1130, 85] width 13 height 13
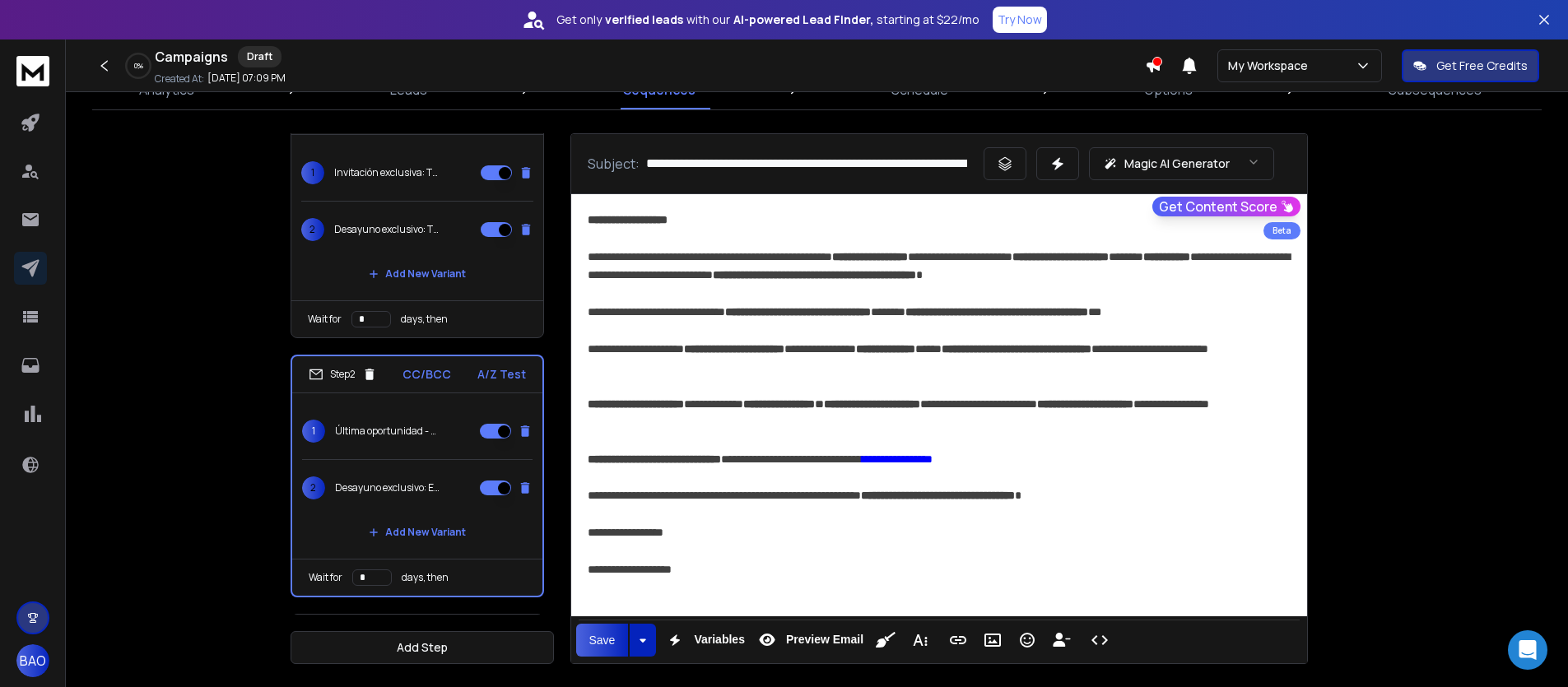
click at [401, 481] on p "Desayuno exclusivo: El impacto del T-MEC en [GEOGRAPHIC_DATA] en la era [PERSON…" at bounding box center [387, 488] width 105 height 13
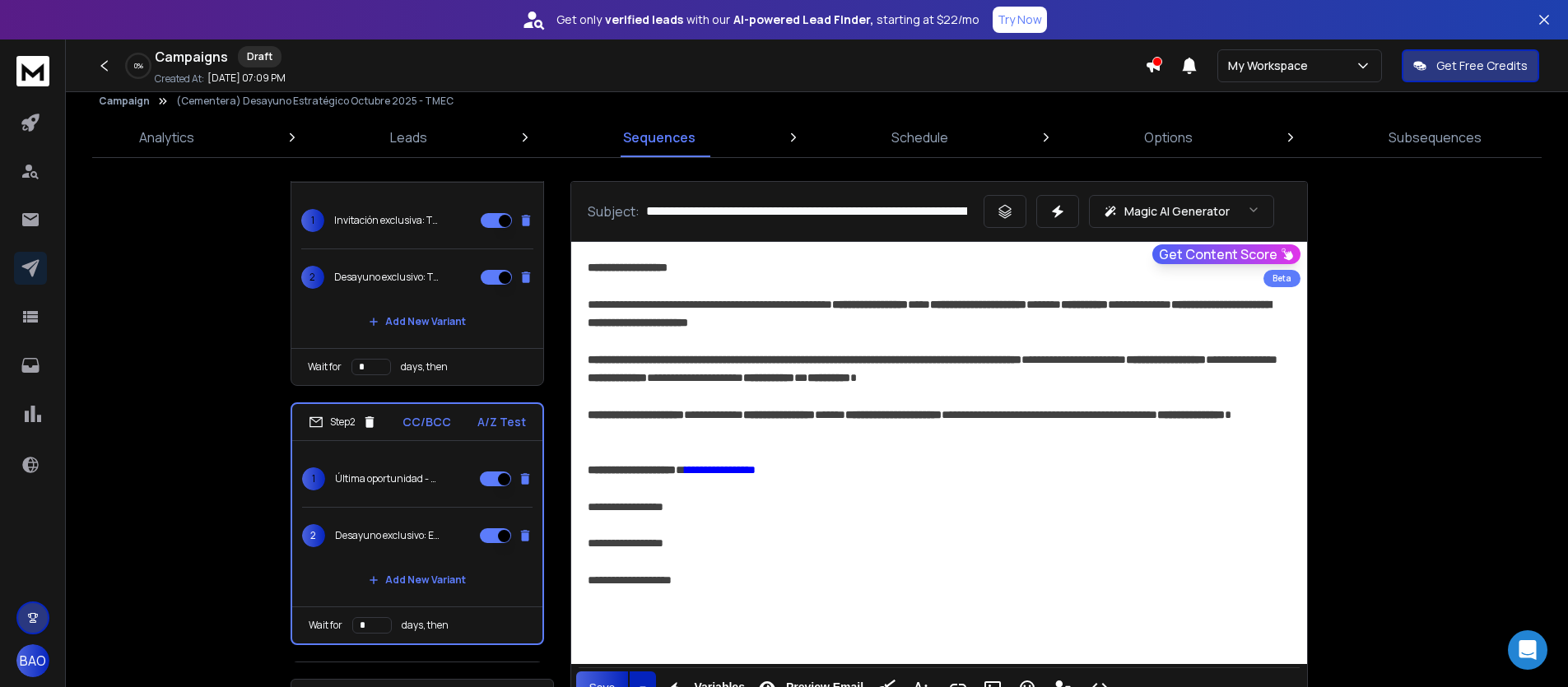
scroll to position [68, 0]
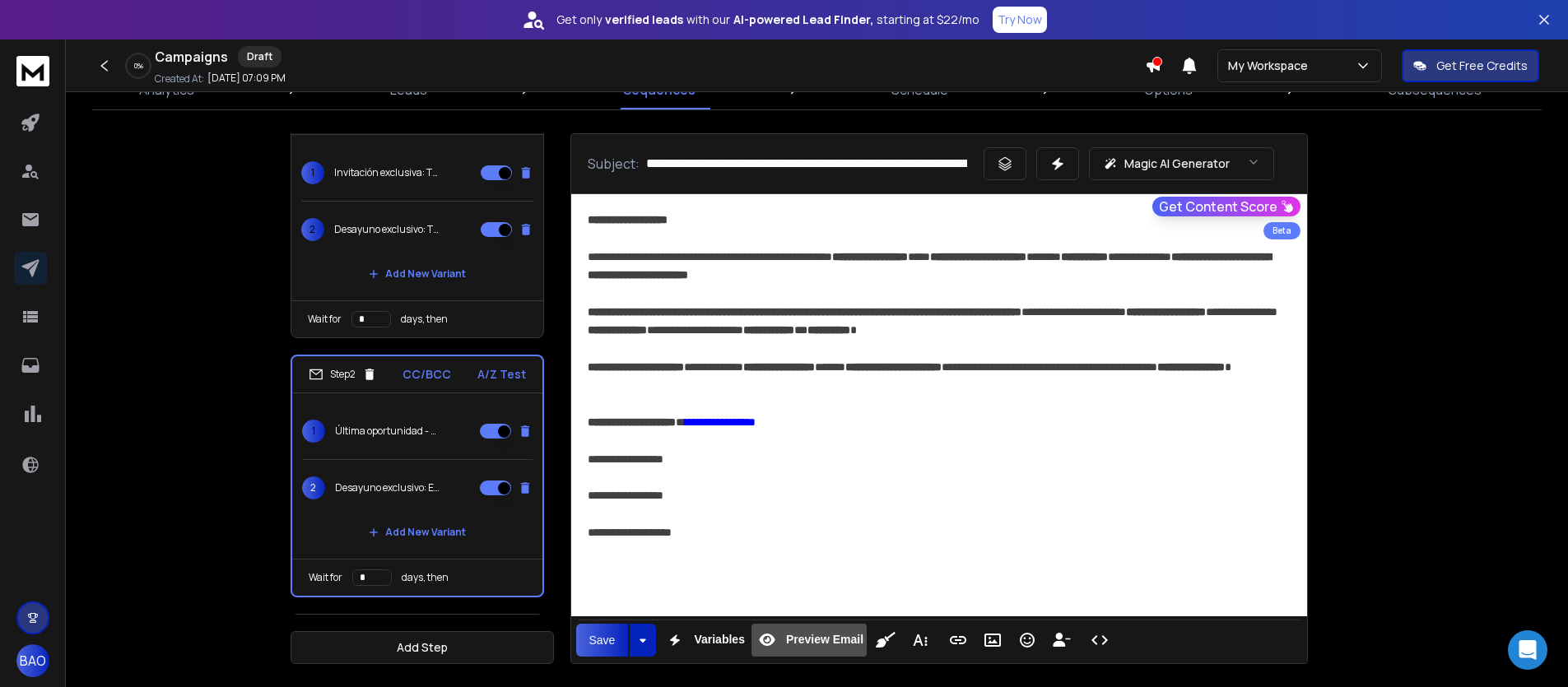
click at [842, 653] on button "Preview Email Preview Email" at bounding box center [809, 640] width 116 height 33
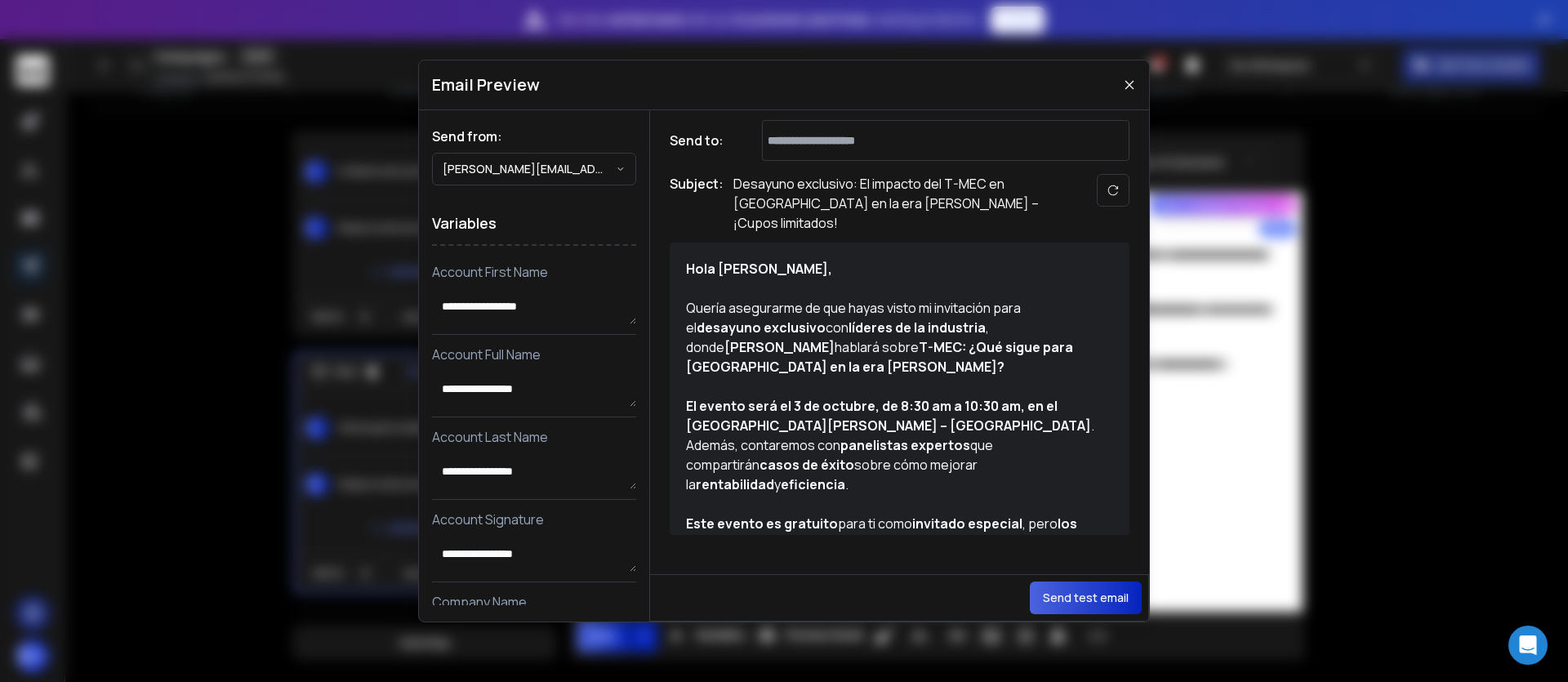
click at [1123, 84] on icon at bounding box center [1130, 85] width 13 height 13
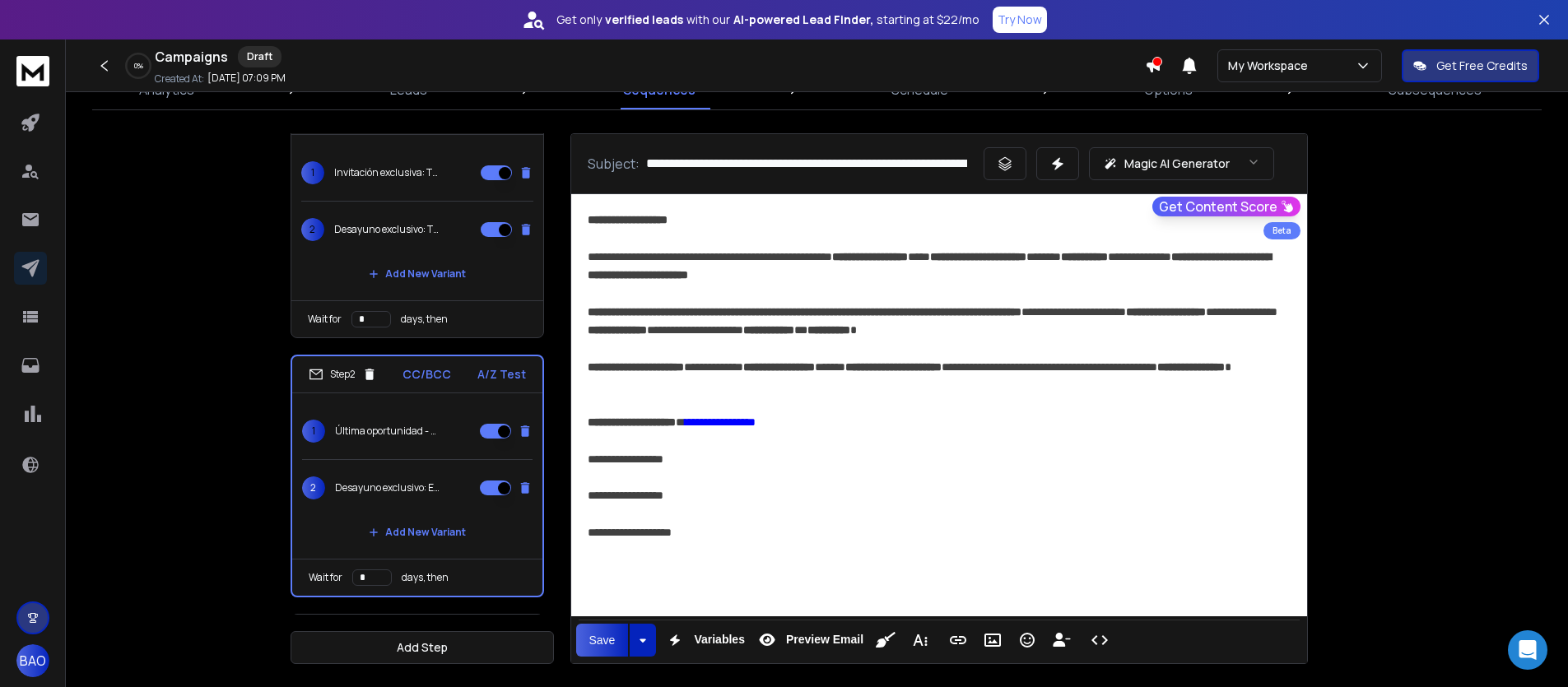
click at [391, 169] on p "Invitación exclusiva: T-MEC: ¿Qué sigue para [GEOGRAPHIC_DATA] en la era [PERSO…" at bounding box center [386, 173] width 105 height 13
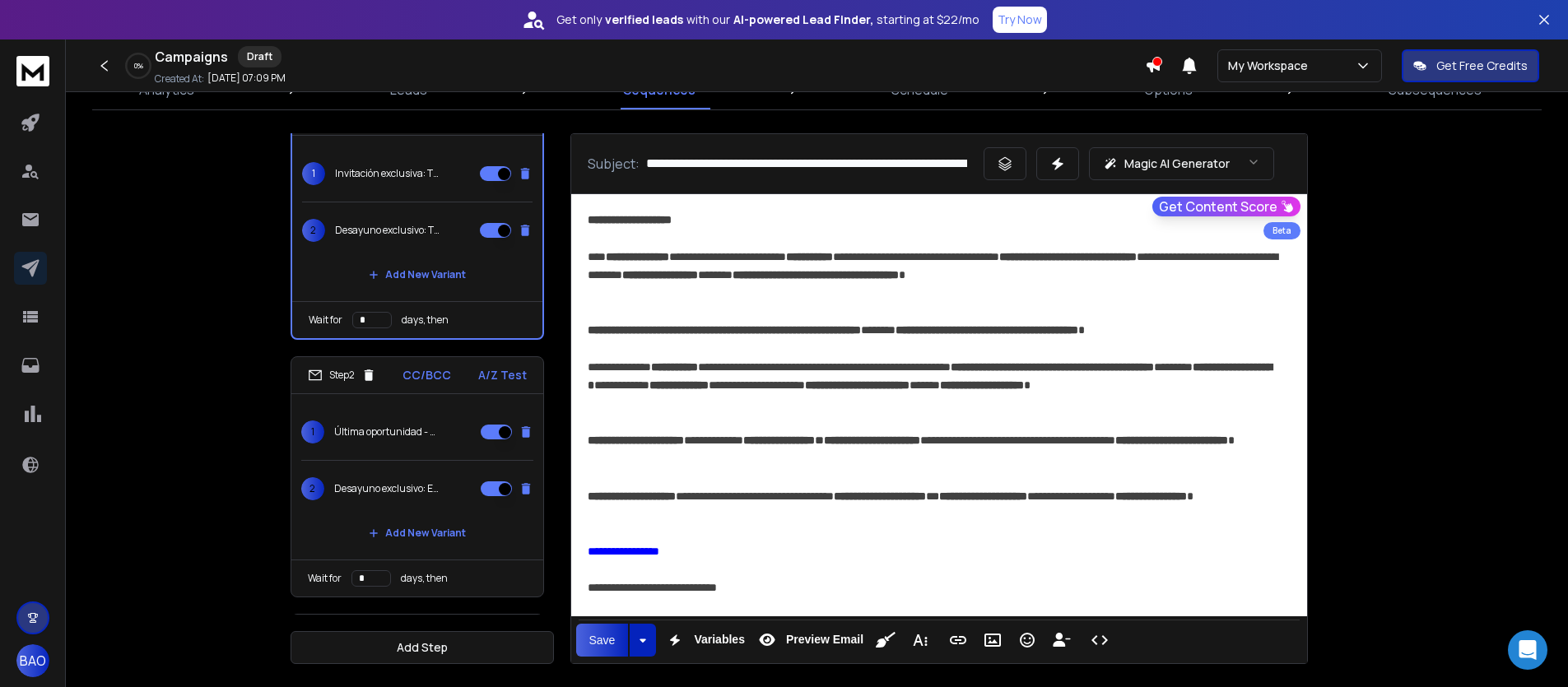
click at [408, 222] on div "2 Desayuno exclusivo: T-MEC y su impacto para [GEOGRAPHIC_DATA] en la era [PERS…" at bounding box center [371, 230] width 138 height 23
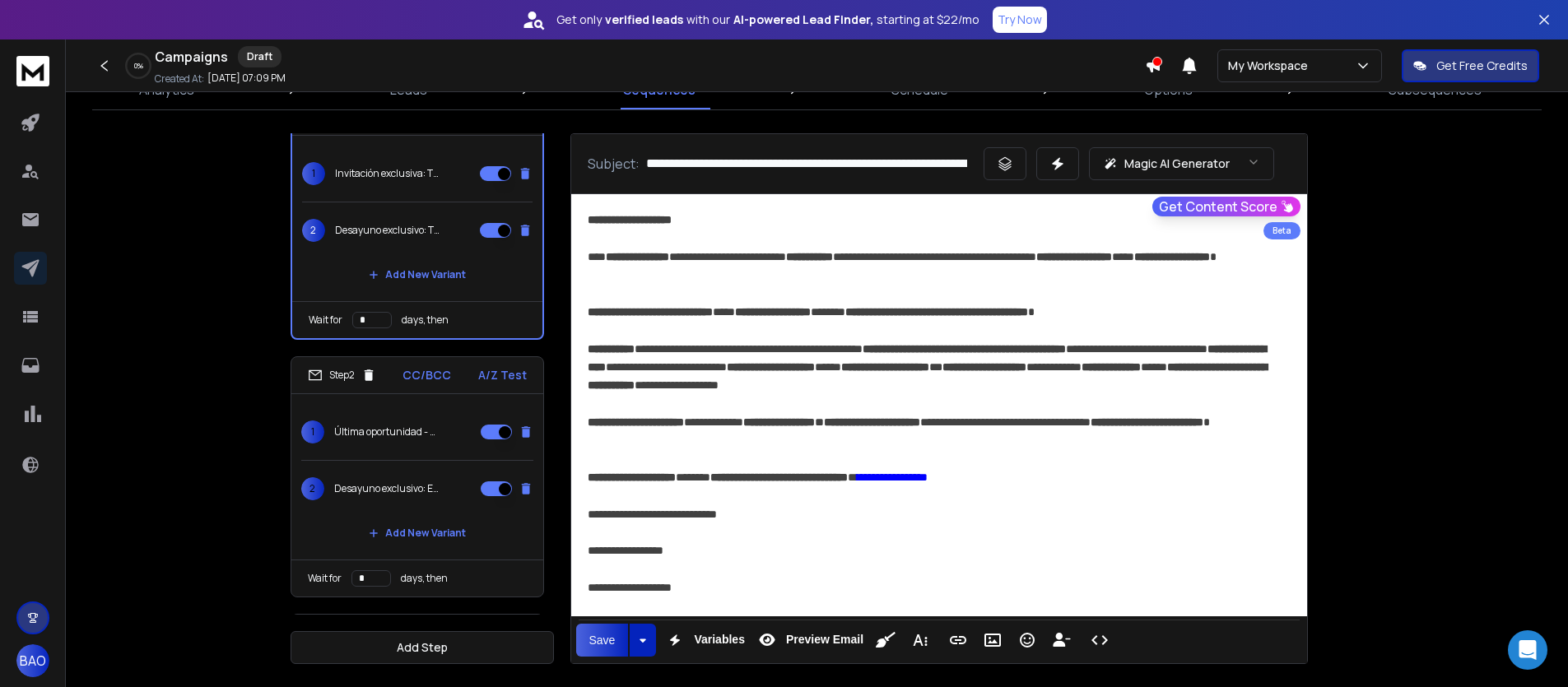
click at [407, 422] on div "1 Última oportunidad - Desayuno Excusivo: ¿Cómo afectará el T-MEC a [GEOGRAPHIC…" at bounding box center [370, 432] width 138 height 23
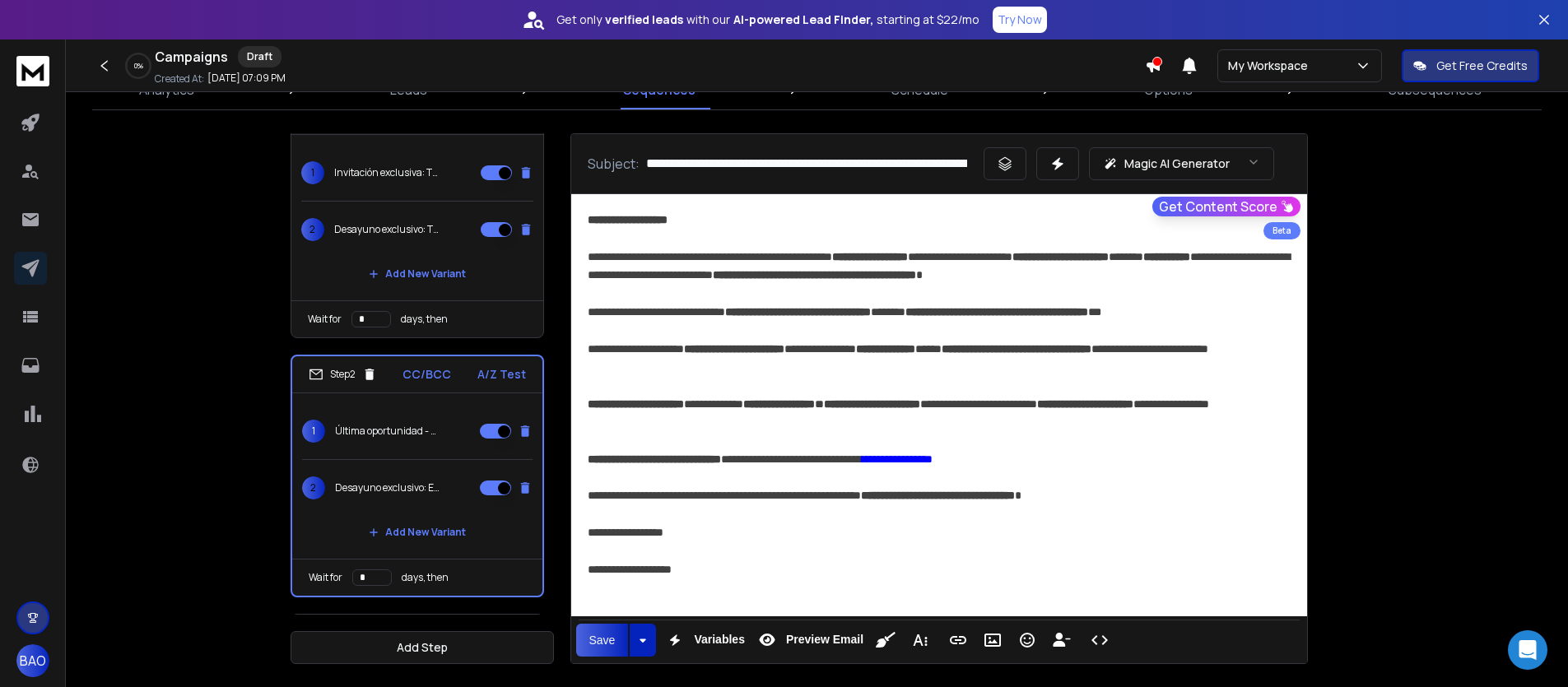
click at [421, 509] on div "2 Desayuno exclusivo: El impacto del T-MEC en [GEOGRAPHIC_DATA] en la era [PERS…" at bounding box center [417, 487] width 230 height 56
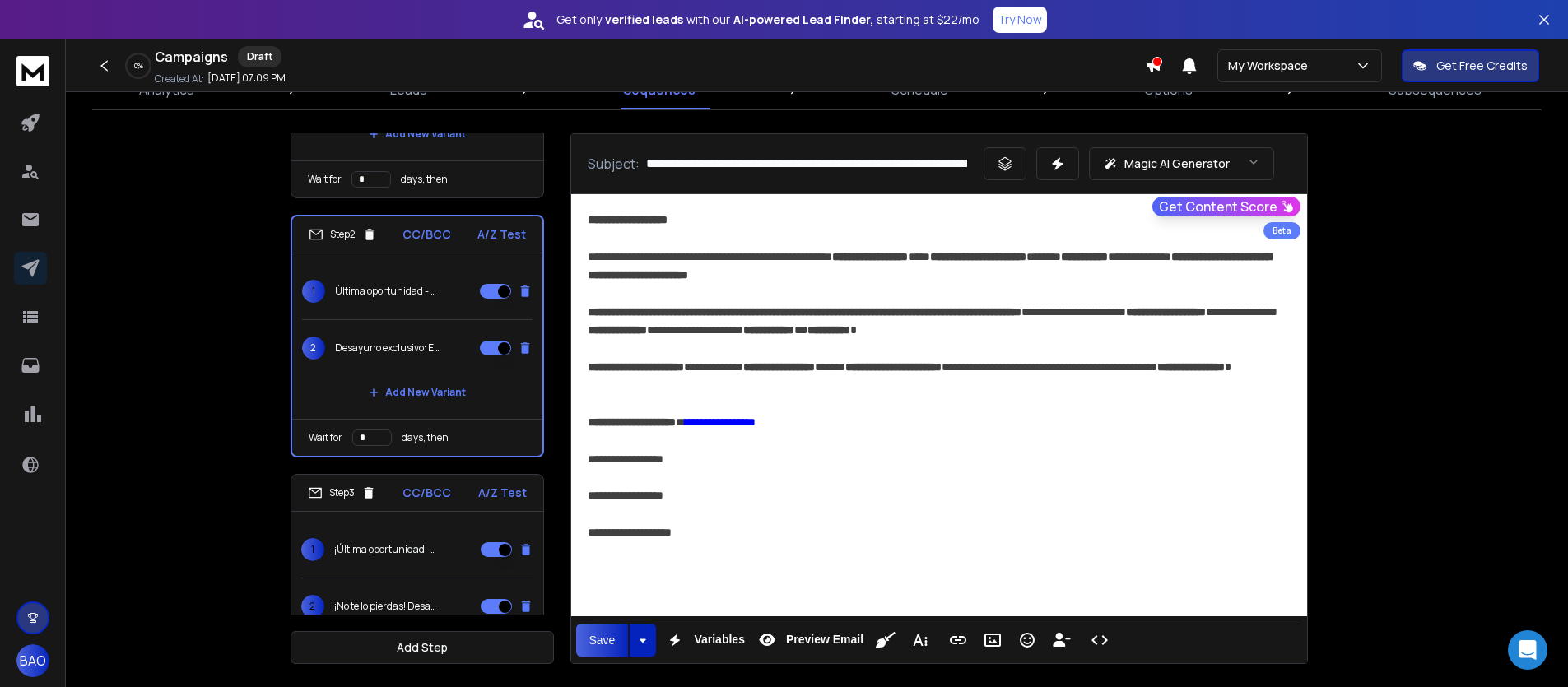
scroll to position [217, 0]
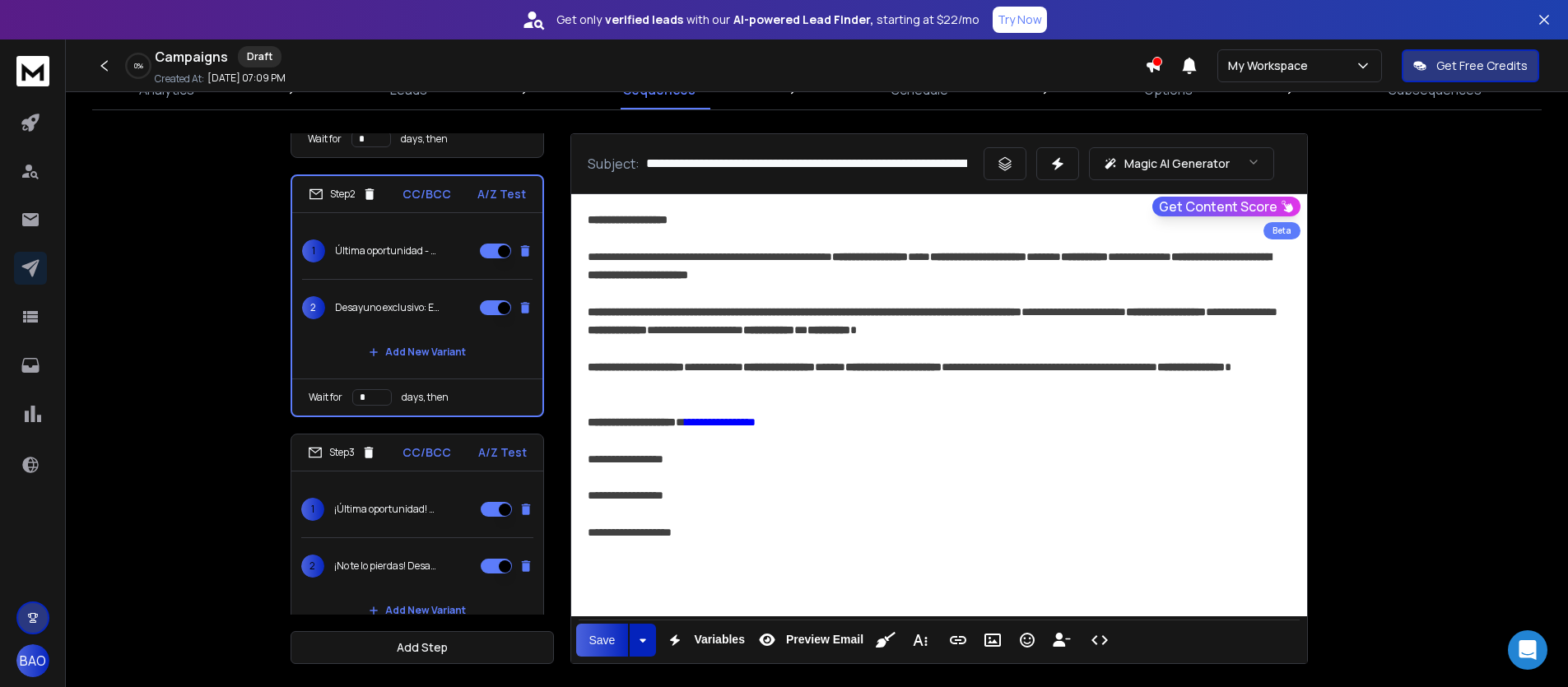
click at [422, 517] on div "1 ¡Última oportunidad! Confirma tu asistencia al desayuno exclusivo sobre el im…" at bounding box center [370, 508] width 138 height 23
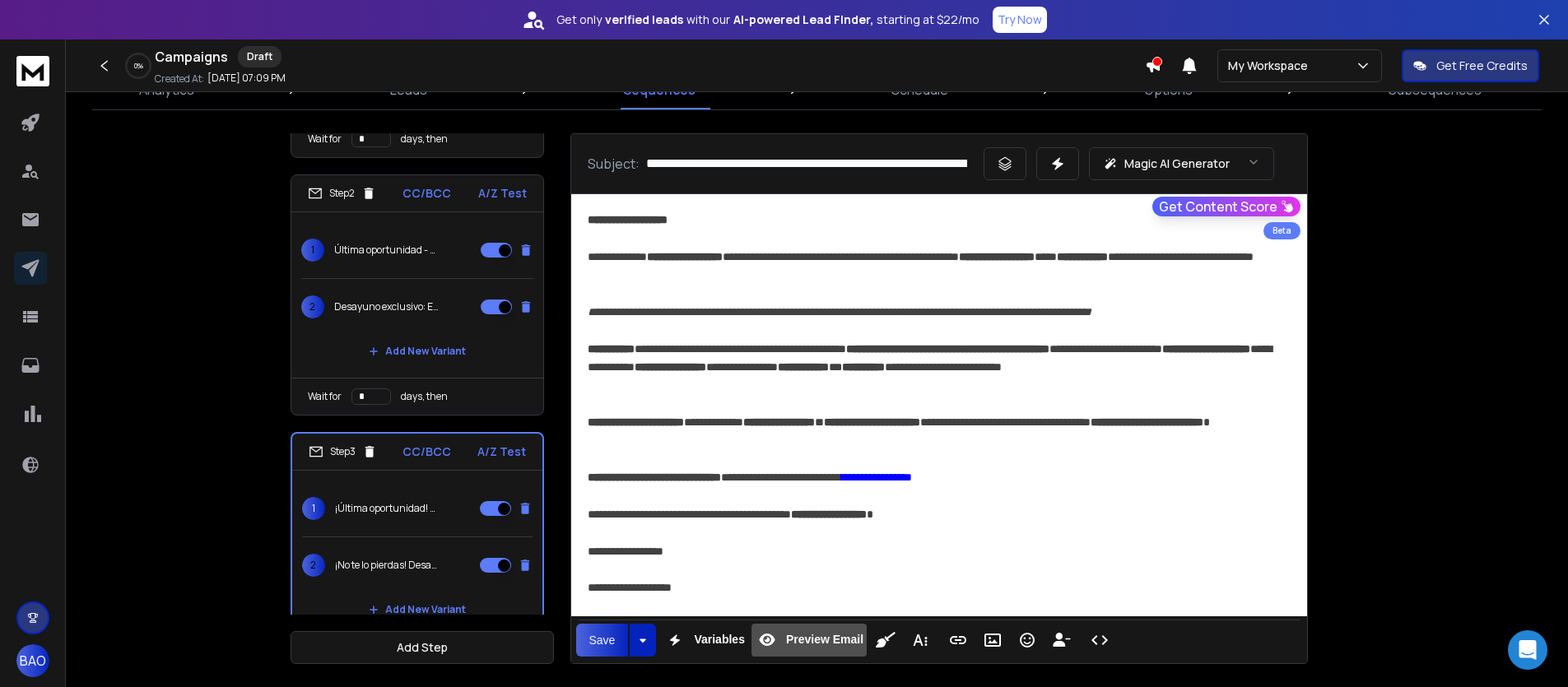
click at [797, 625] on div "Preview Email" at bounding box center [809, 639] width 116 height 27
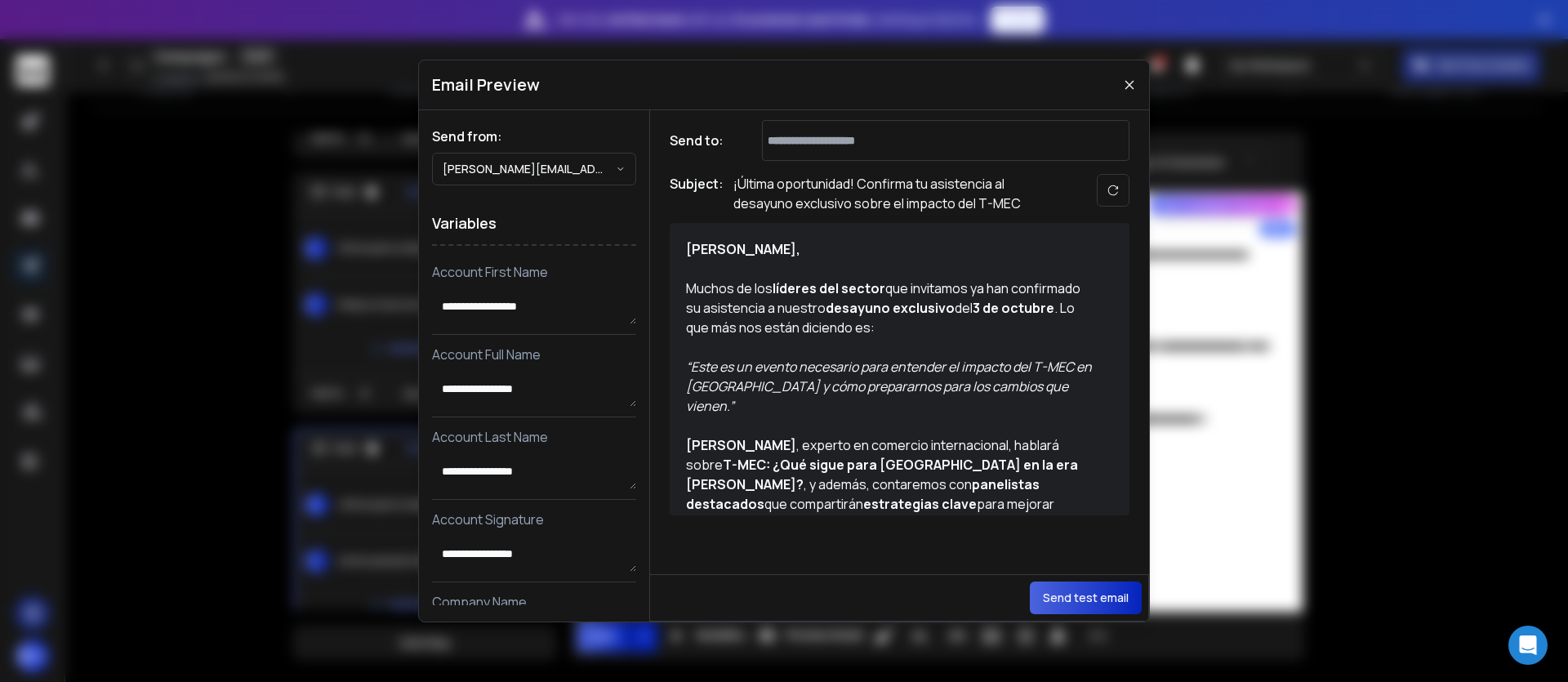
click at [1178, 384] on div "**********" at bounding box center [784, 341] width 1568 height 594
click at [1121, 82] on div "Email Preview" at bounding box center [784, 85] width 730 height 49
click at [1123, 83] on icon at bounding box center [1130, 85] width 13 height 13
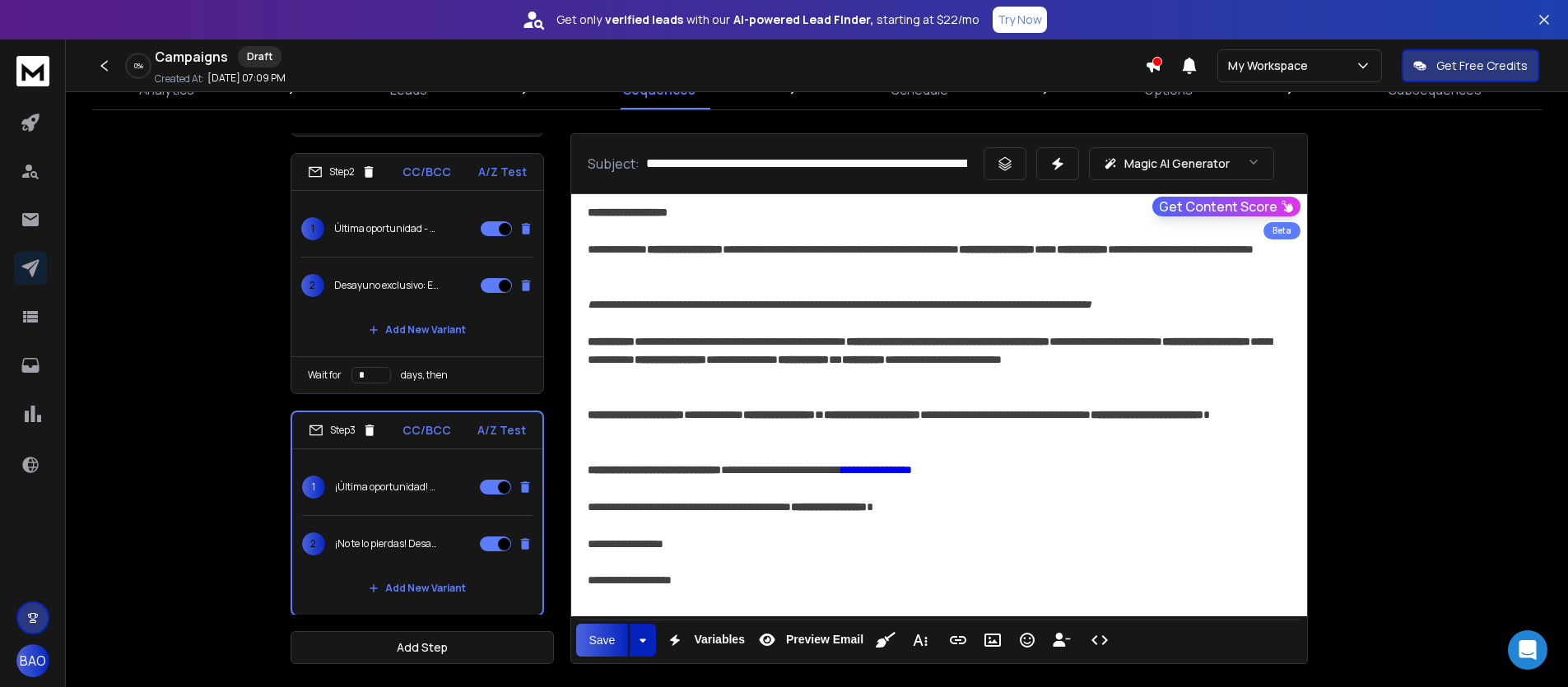
scroll to position [239, 0]
click at [363, 542] on p "¡No te lo pierdas! Desayuno exclusivo sobre el impacto del T-MEC – Cupos limita…" at bounding box center [387, 542] width 105 height 13
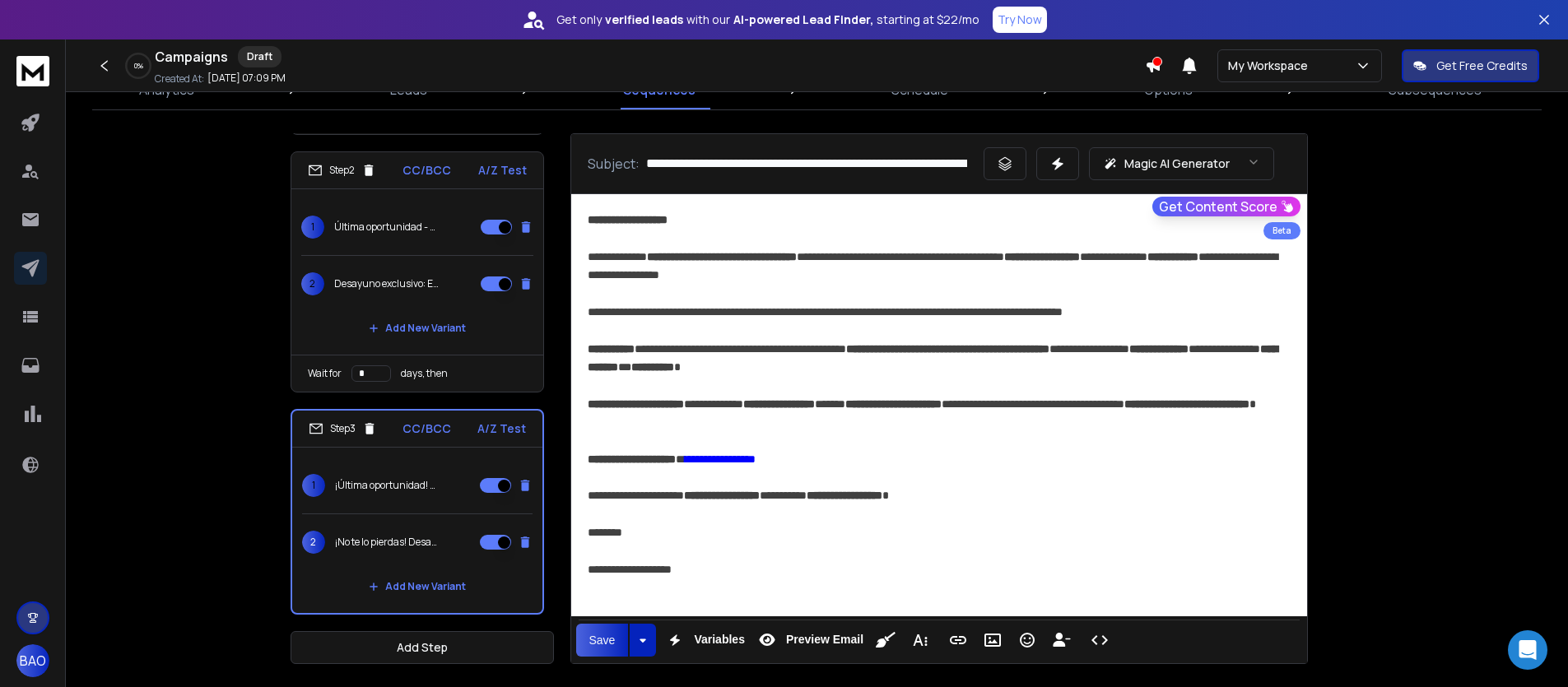
click at [756, 457] on link "**********" at bounding box center [720, 459] width 71 height 12
click at [702, 495] on icon "button" at bounding box center [702, 497] width 19 height 19
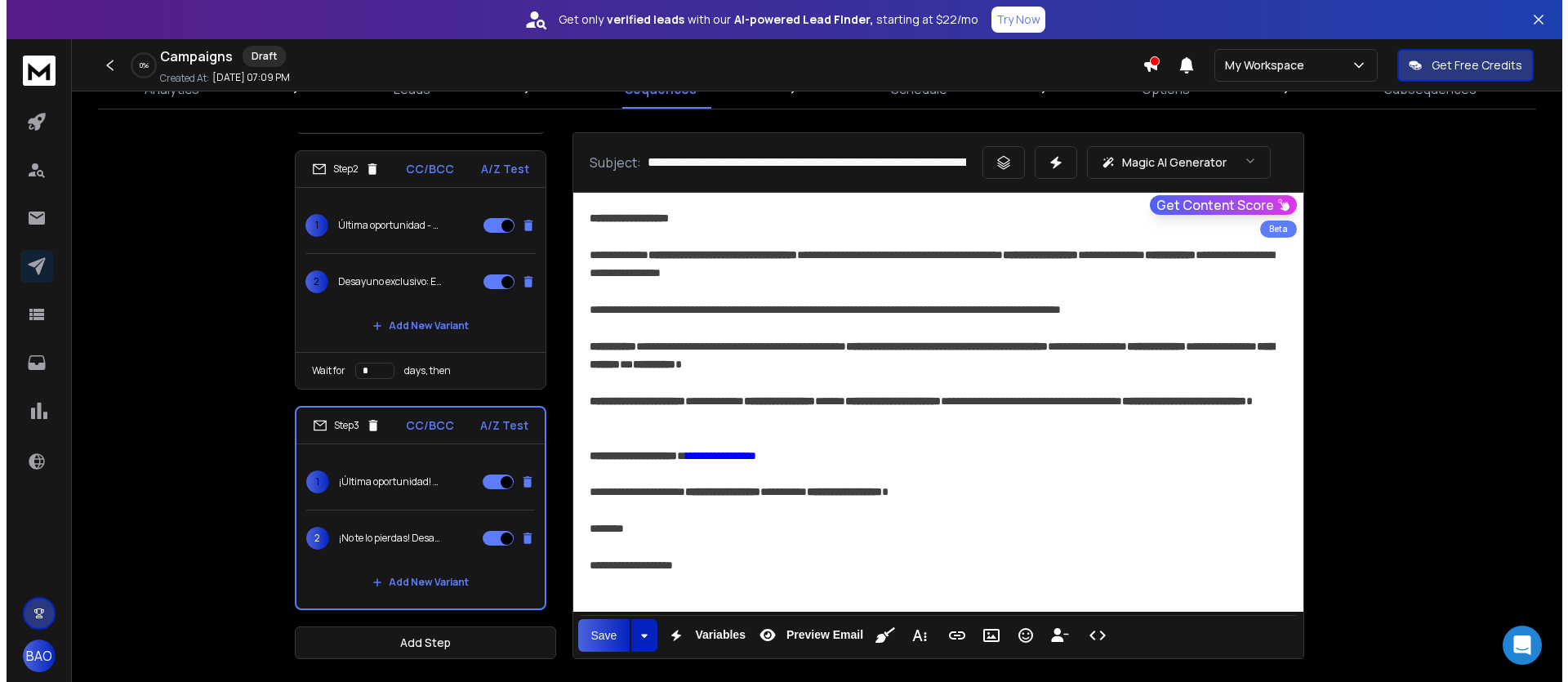
scroll to position [0, 0]
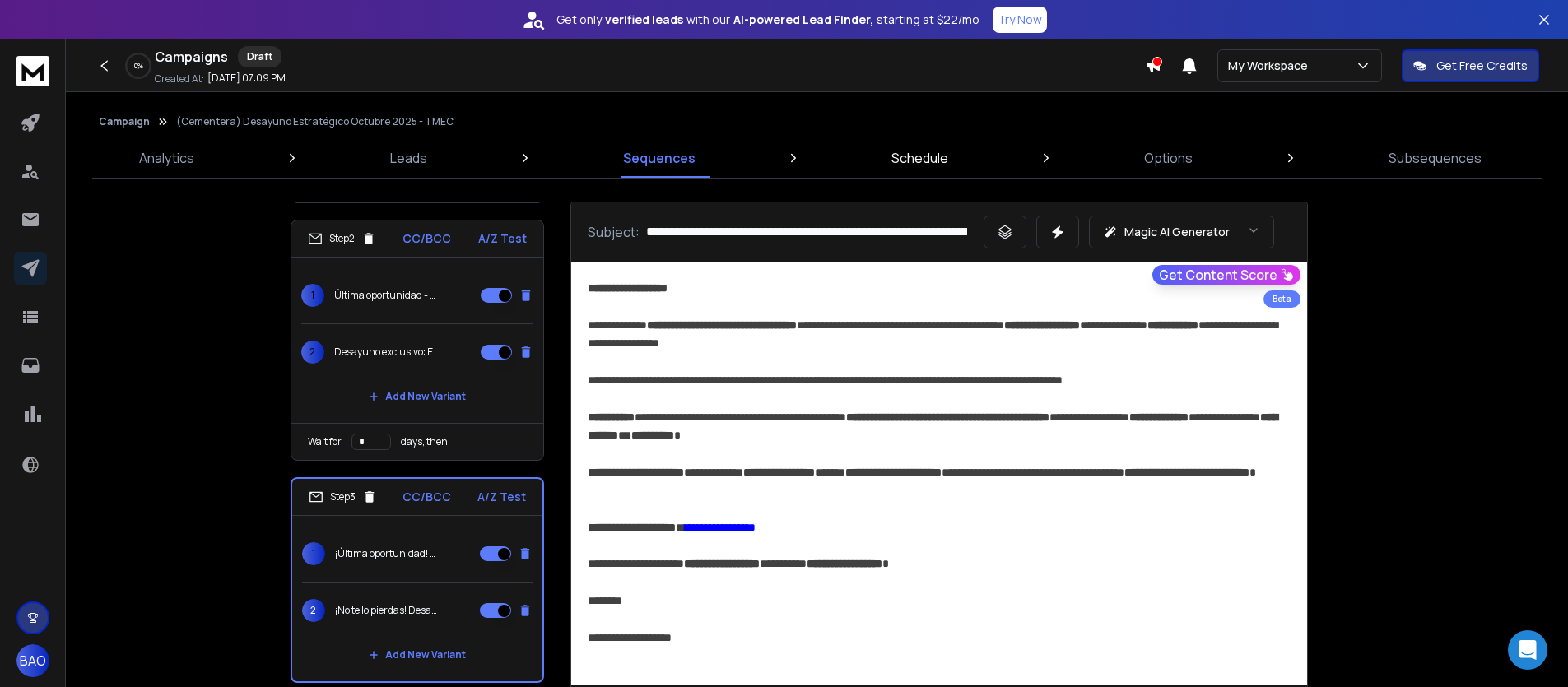
click at [946, 162] on p "Schedule" at bounding box center [919, 158] width 57 height 19
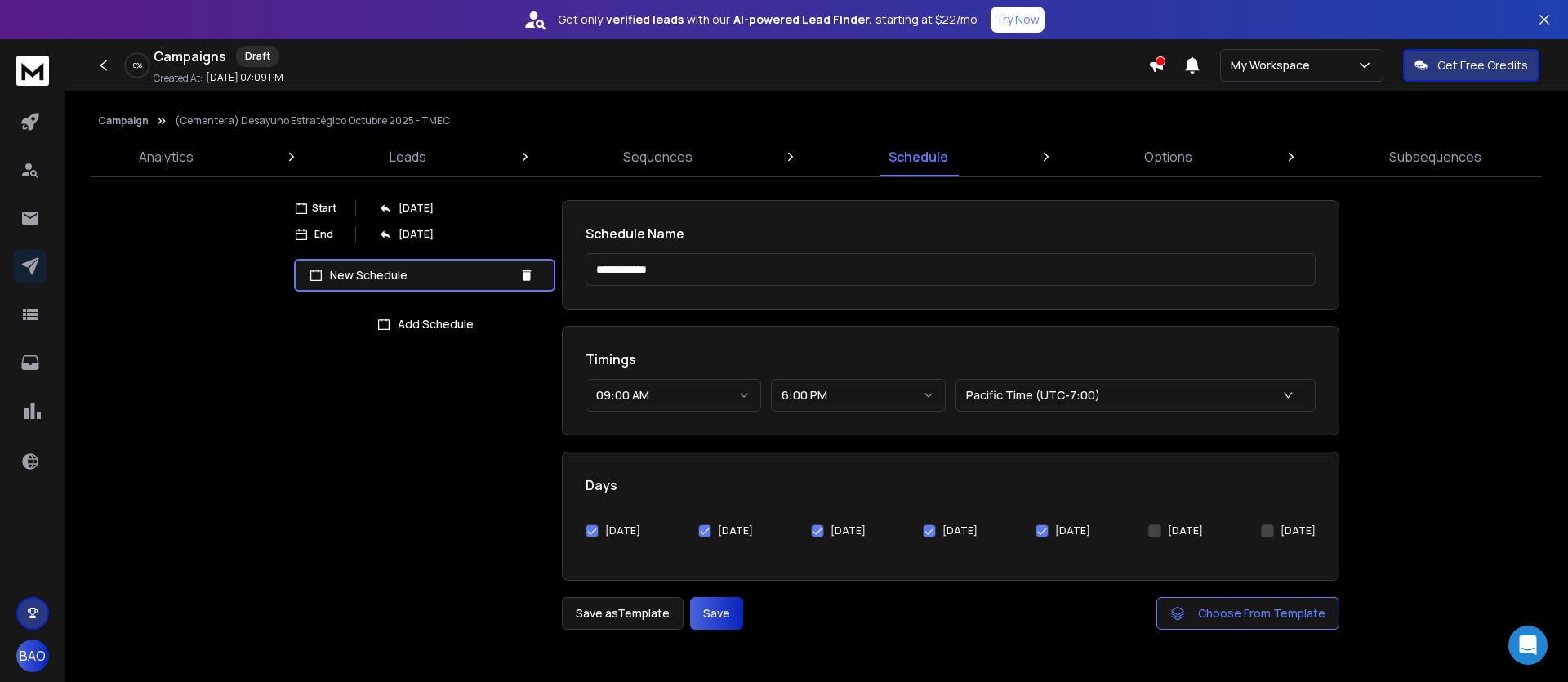
click at [650, 253] on input "**********" at bounding box center [951, 269] width 730 height 33
paste input "text"
type input "**********"
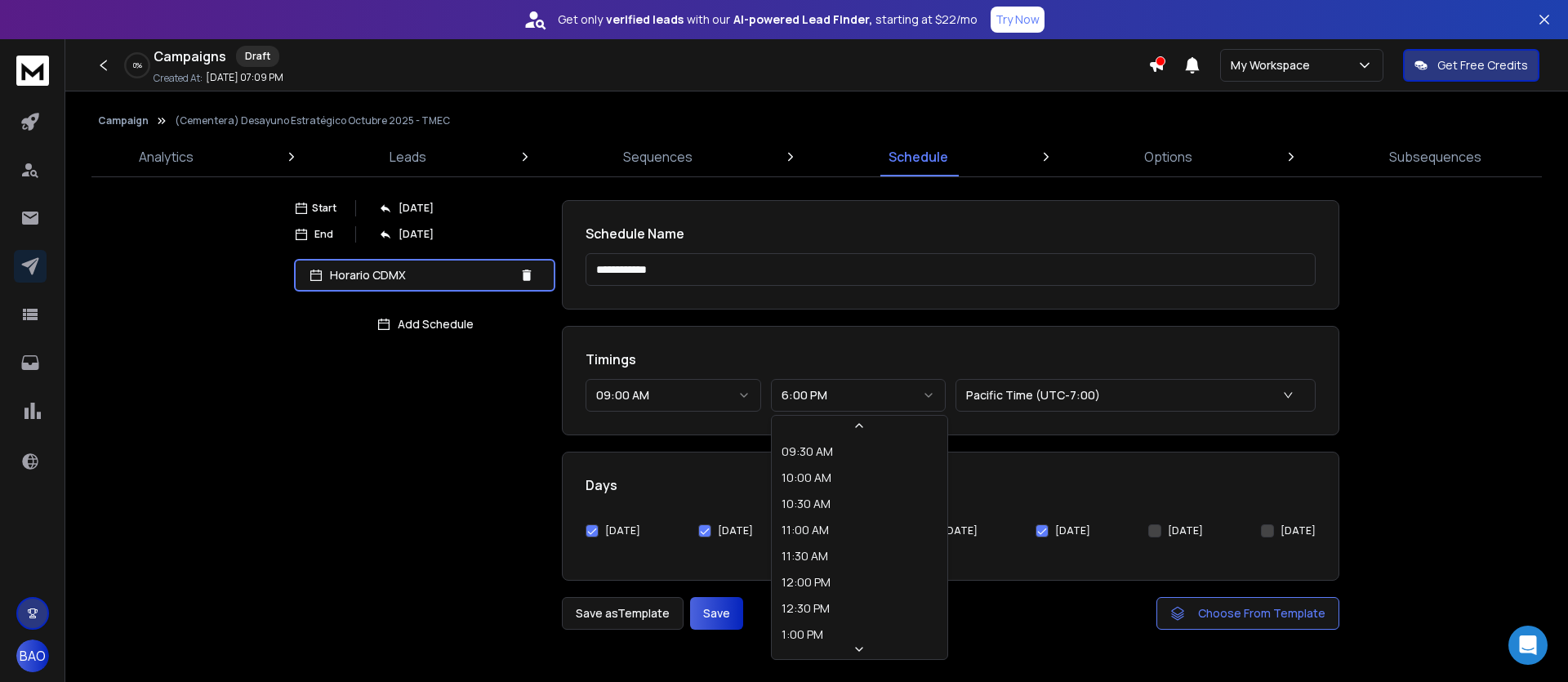
scroll to position [269, 0]
click at [862, 391] on button "6:00 PM" at bounding box center [859, 395] width 176 height 33
select select "********"
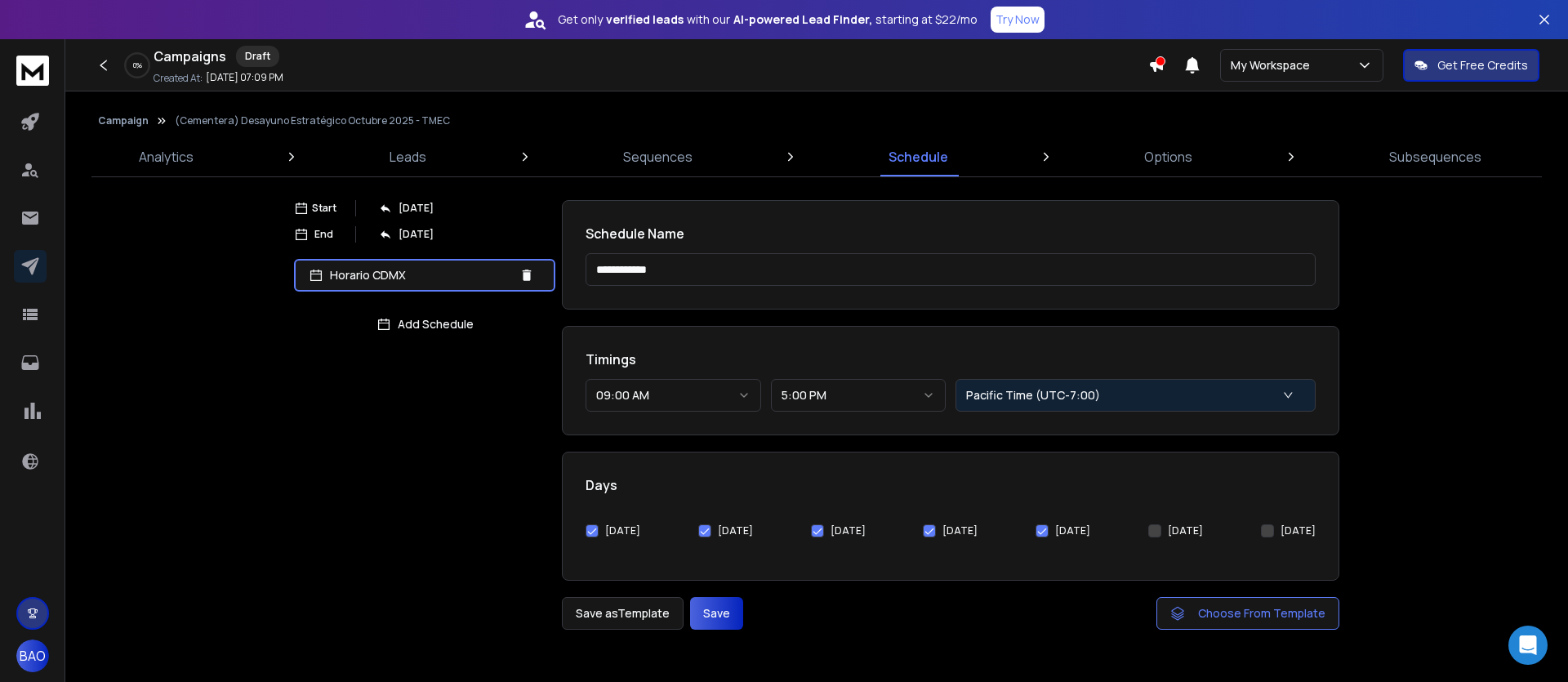
click at [1113, 393] on div "Pacific Time (UTC-7:00)" at bounding box center [1115, 395] width 299 height 17
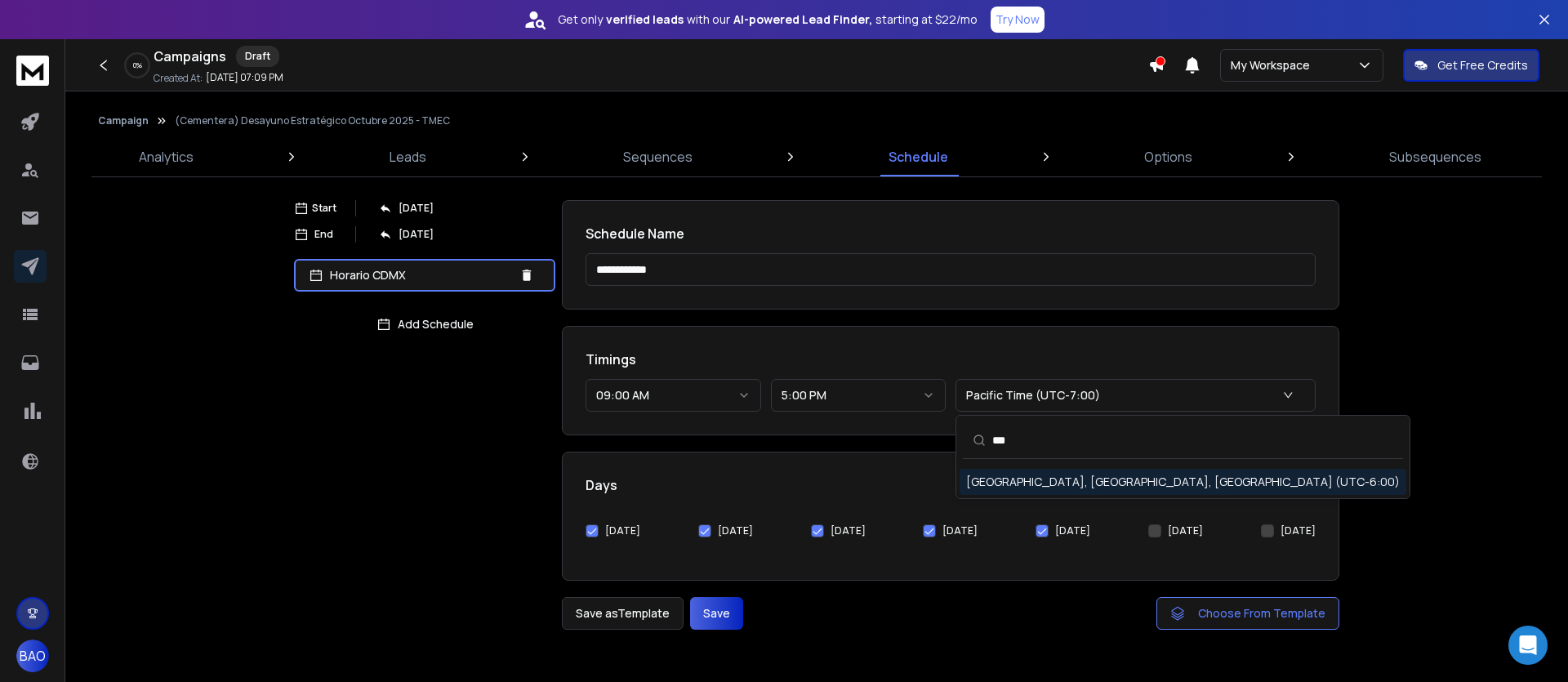
type input "***"
click at [1091, 479] on div "[GEOGRAPHIC_DATA], [GEOGRAPHIC_DATA], [GEOGRAPHIC_DATA] (UTC-6:00)" at bounding box center [1183, 482] width 434 height 17
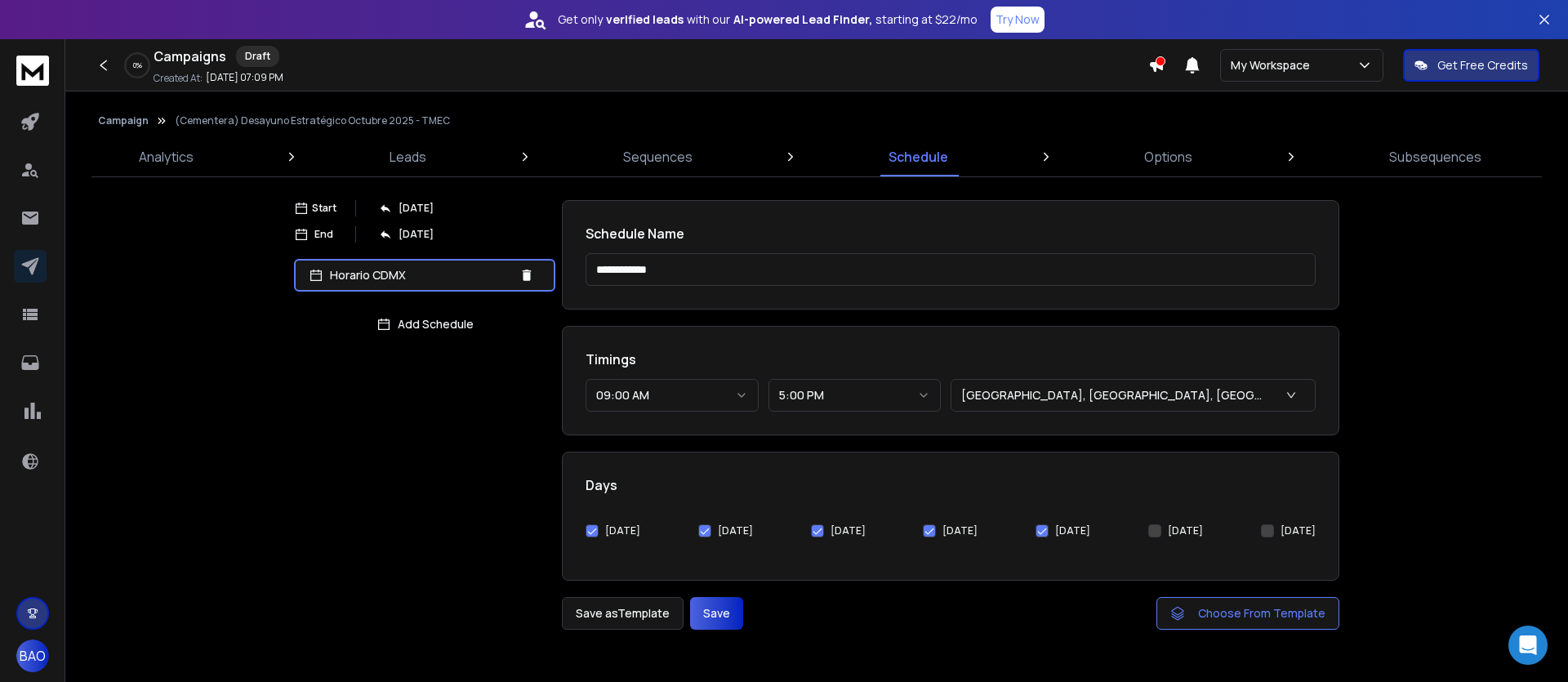
click at [434, 209] on p "[DATE]" at bounding box center [416, 208] width 35 height 13
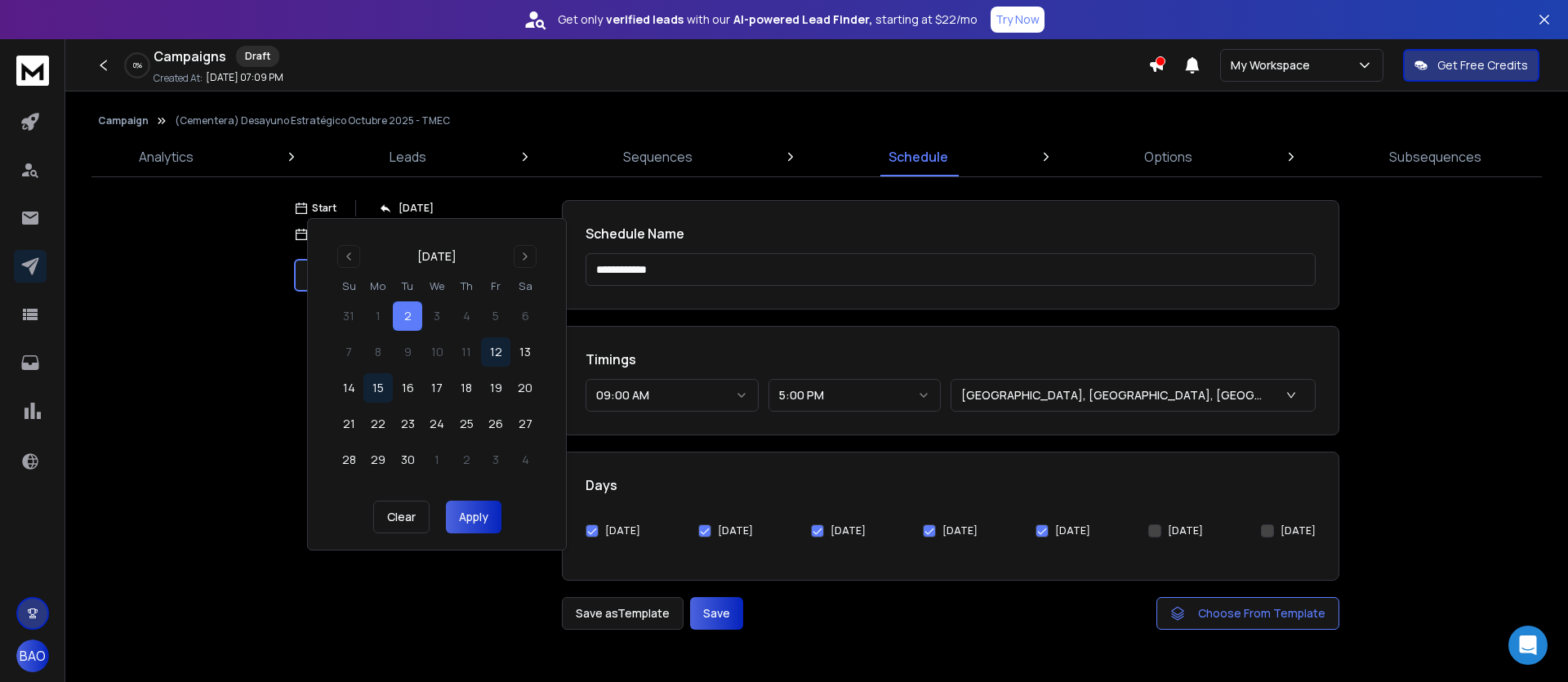
click at [372, 394] on button "15" at bounding box center [378, 387] width 29 height 29
click at [465, 528] on button "Apply" at bounding box center [474, 516] width 55 height 33
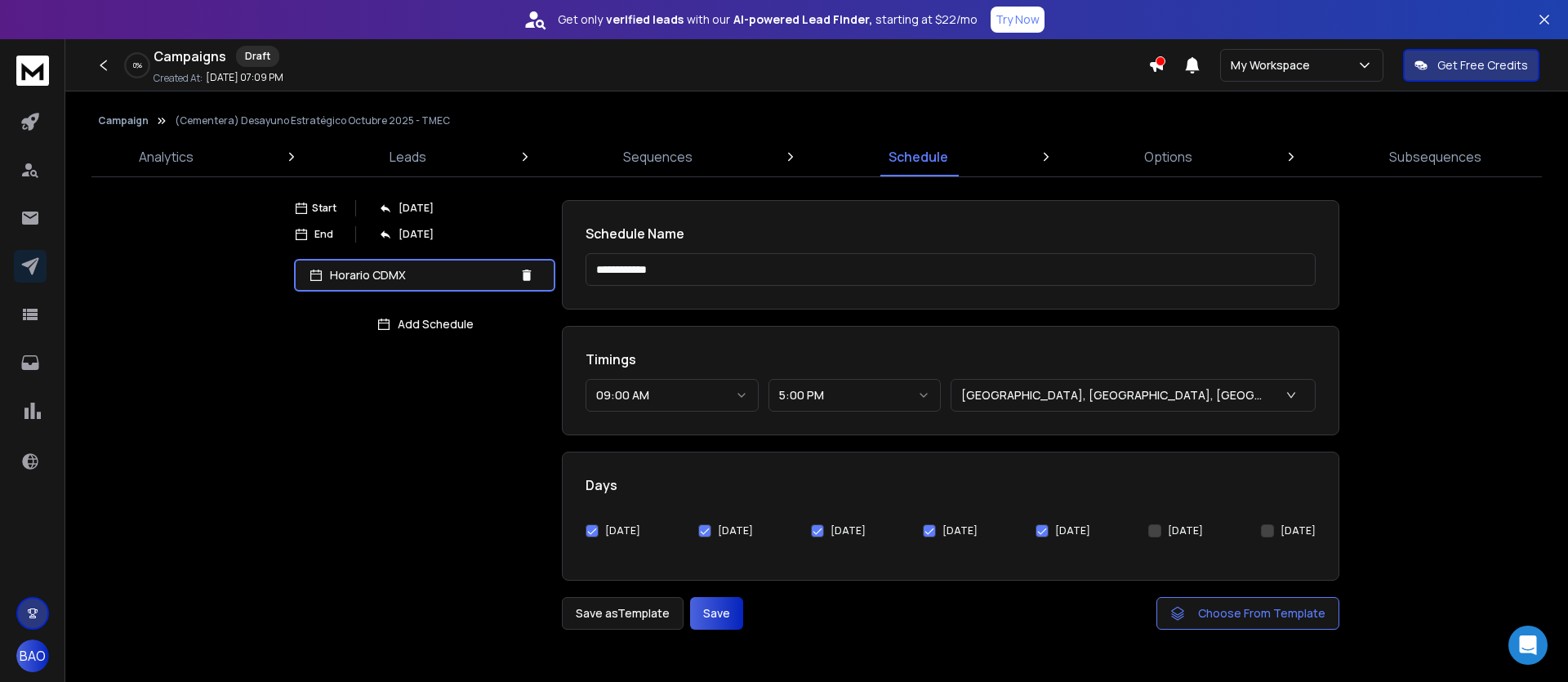
click at [434, 233] on p "[DATE]" at bounding box center [416, 234] width 35 height 13
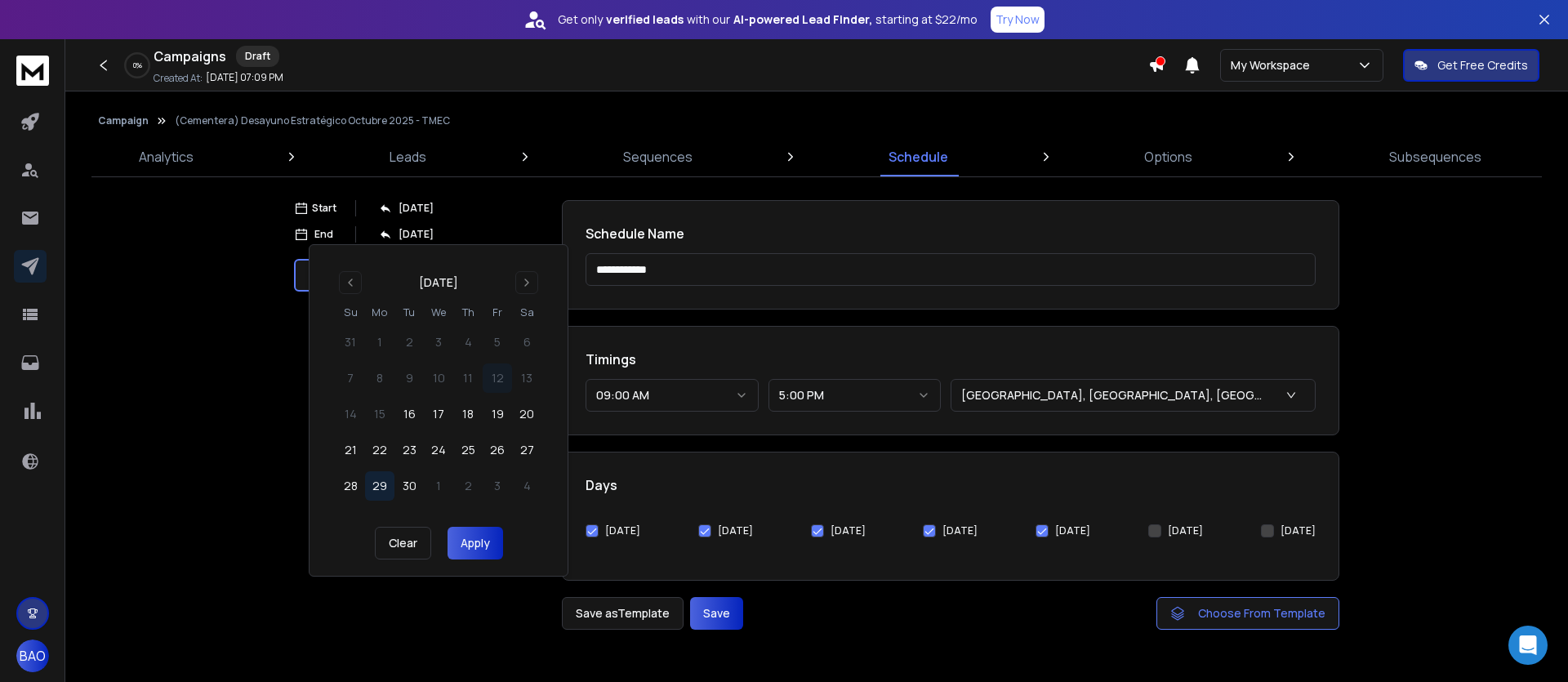
click at [386, 490] on button "29" at bounding box center [379, 485] width 29 height 29
click at [459, 538] on button "Apply" at bounding box center [476, 542] width 55 height 33
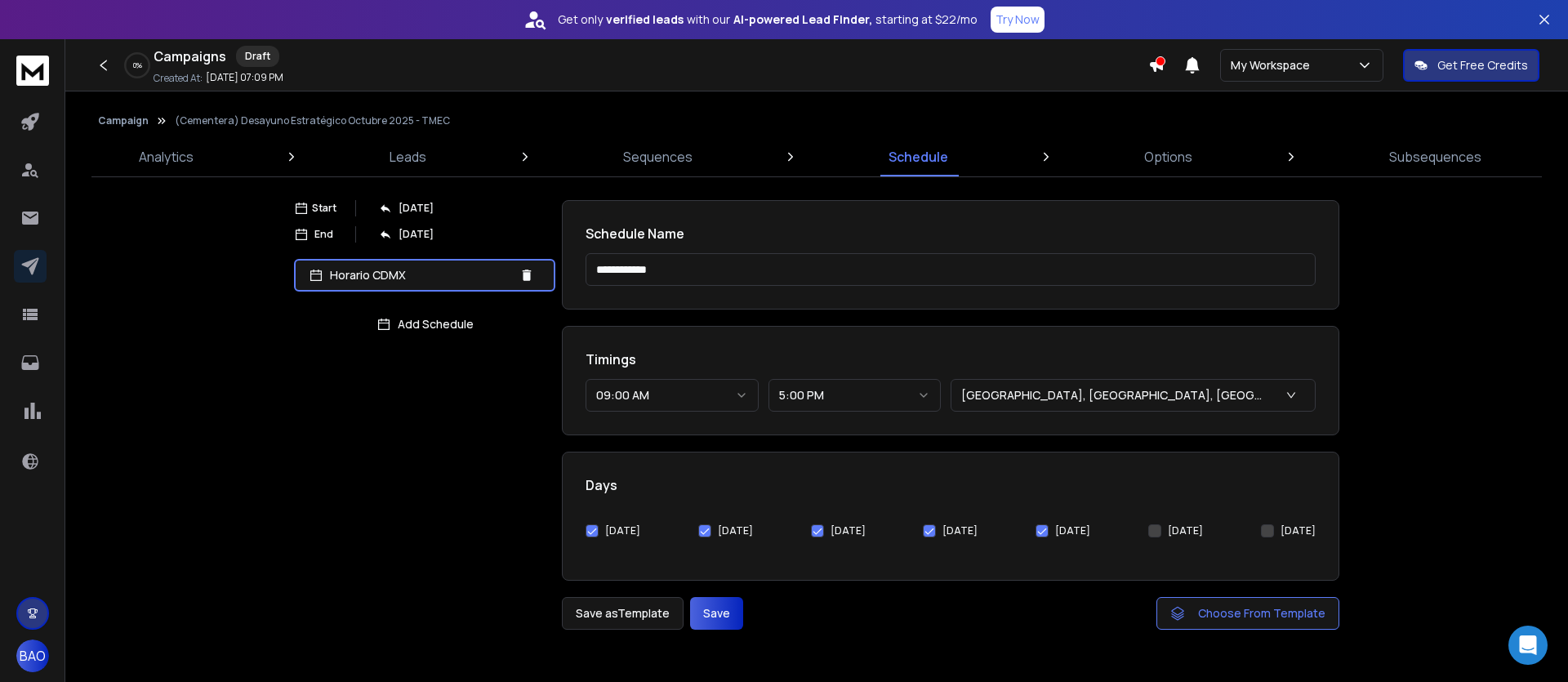
click at [724, 620] on button "Save" at bounding box center [716, 613] width 53 height 33
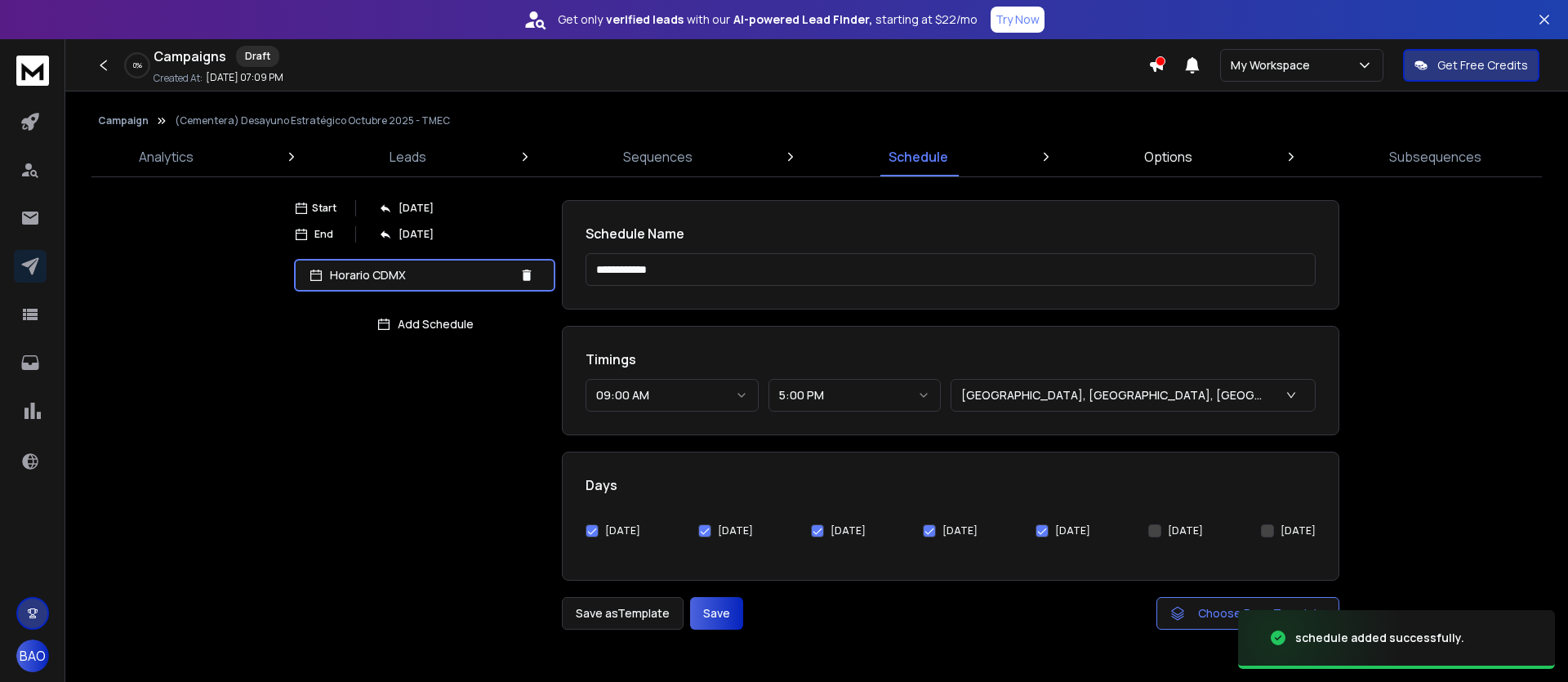
click at [1162, 151] on p "Options" at bounding box center [1169, 156] width 49 height 19
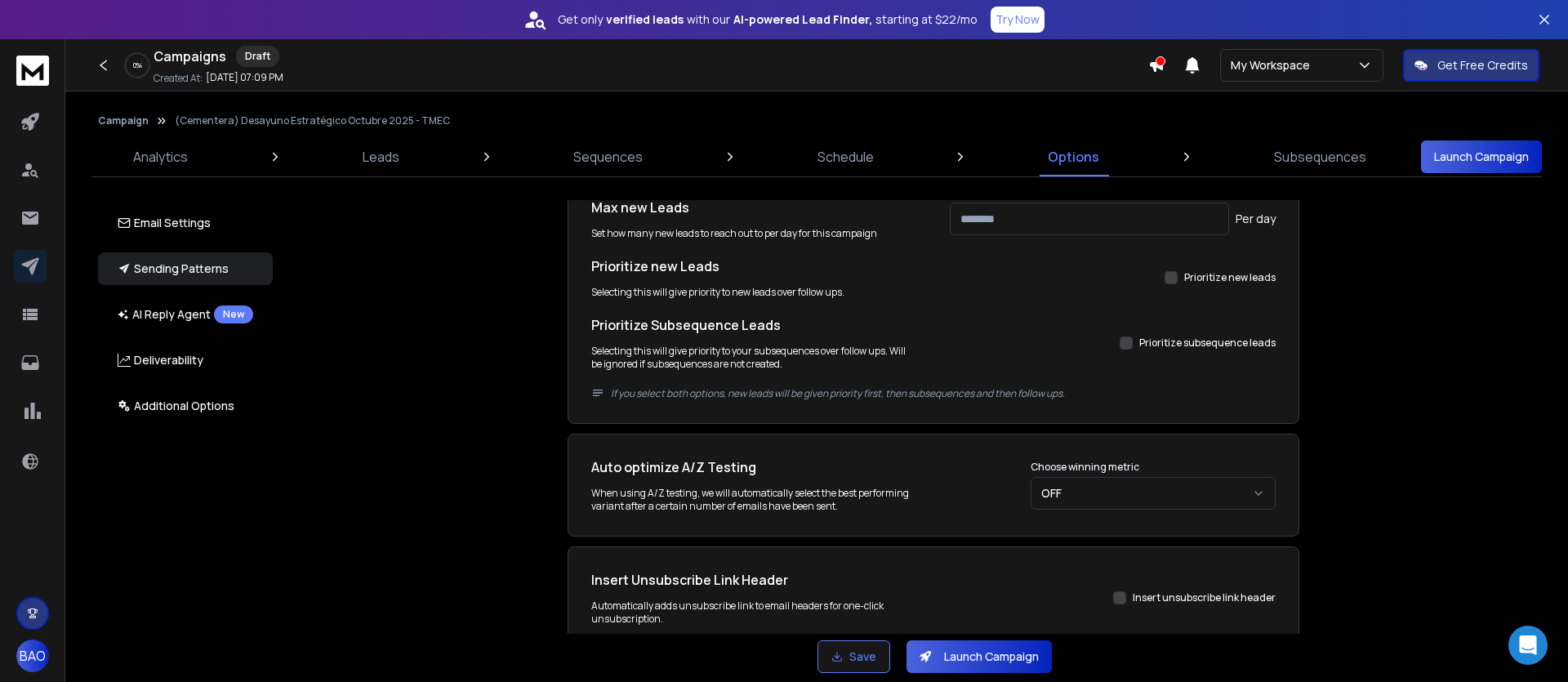
scroll to position [688, 0]
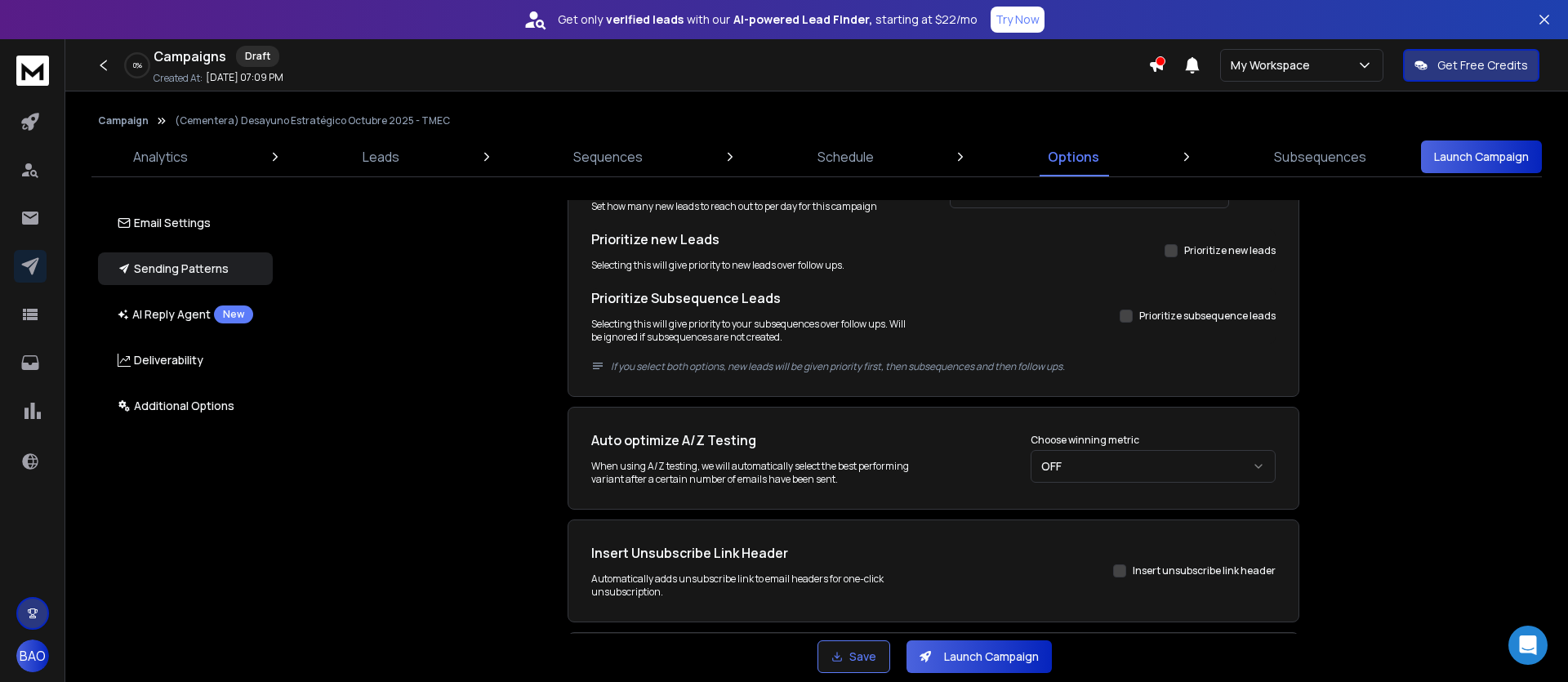
click at [1090, 454] on button "OFF" at bounding box center [1153, 466] width 245 height 33
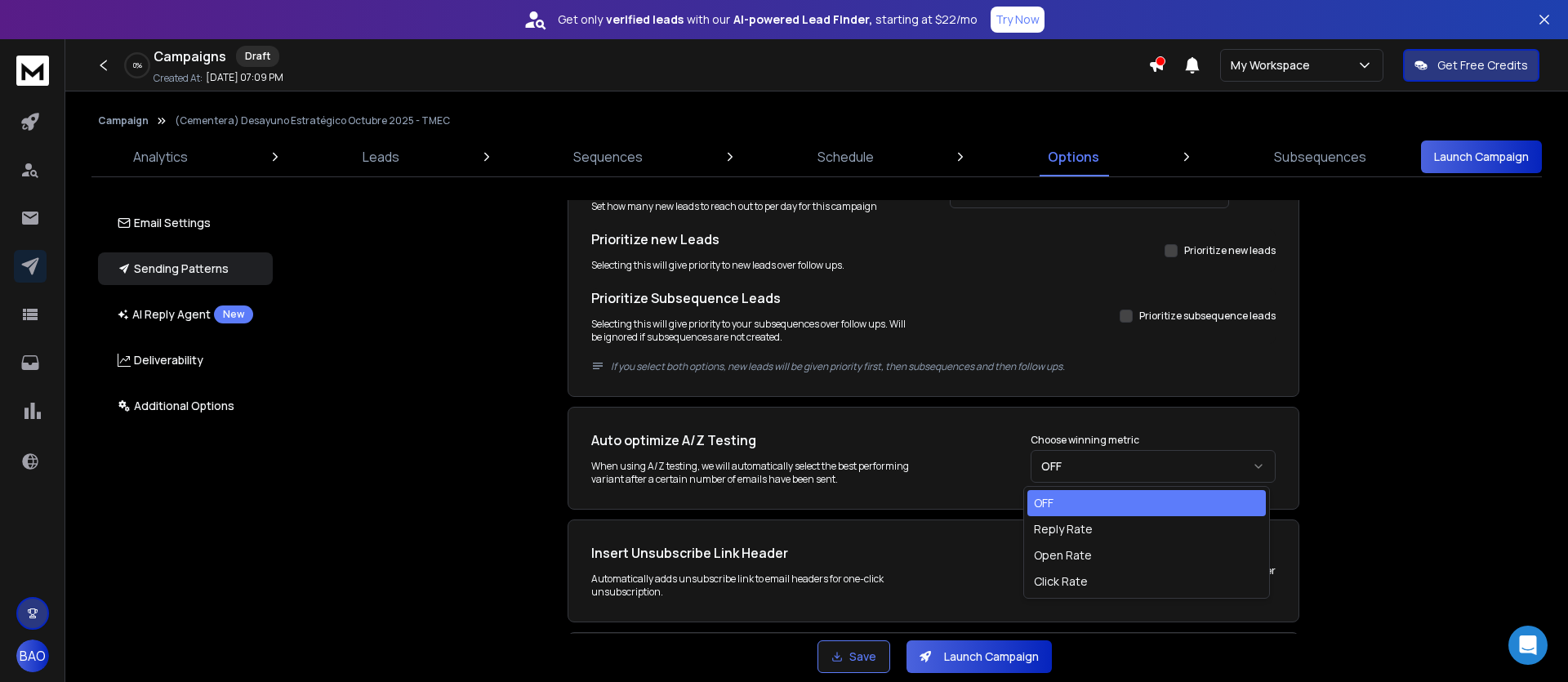
select select "*********"
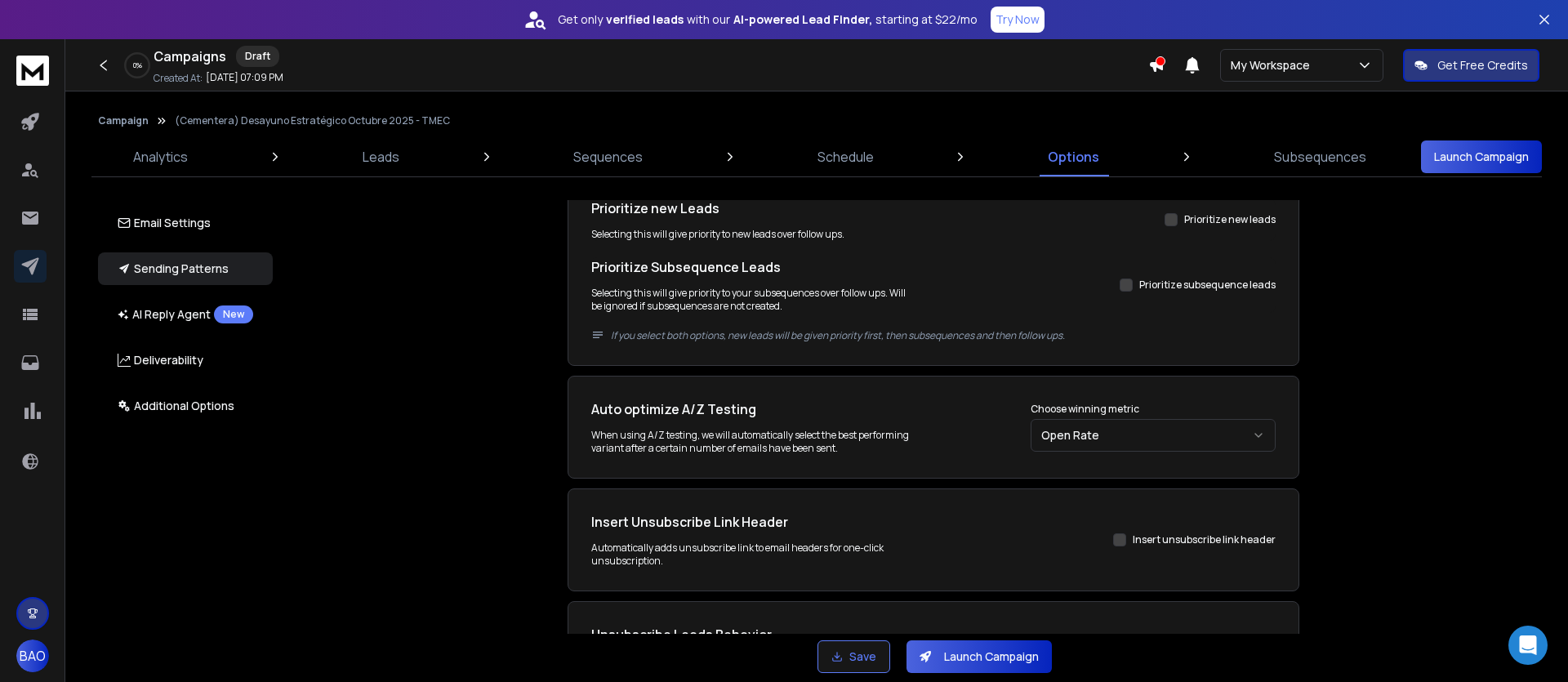
scroll to position [730, 0]
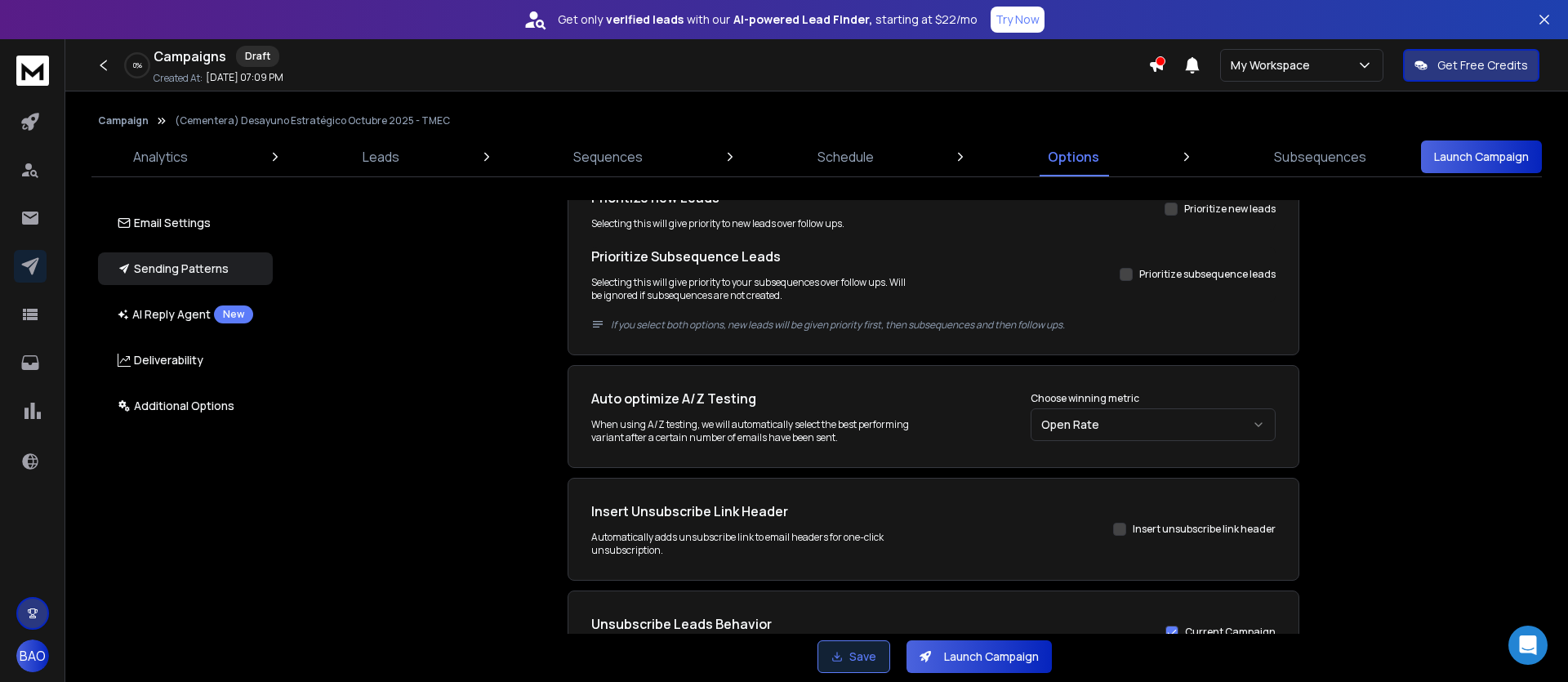
click at [861, 651] on button "Save" at bounding box center [854, 656] width 73 height 33
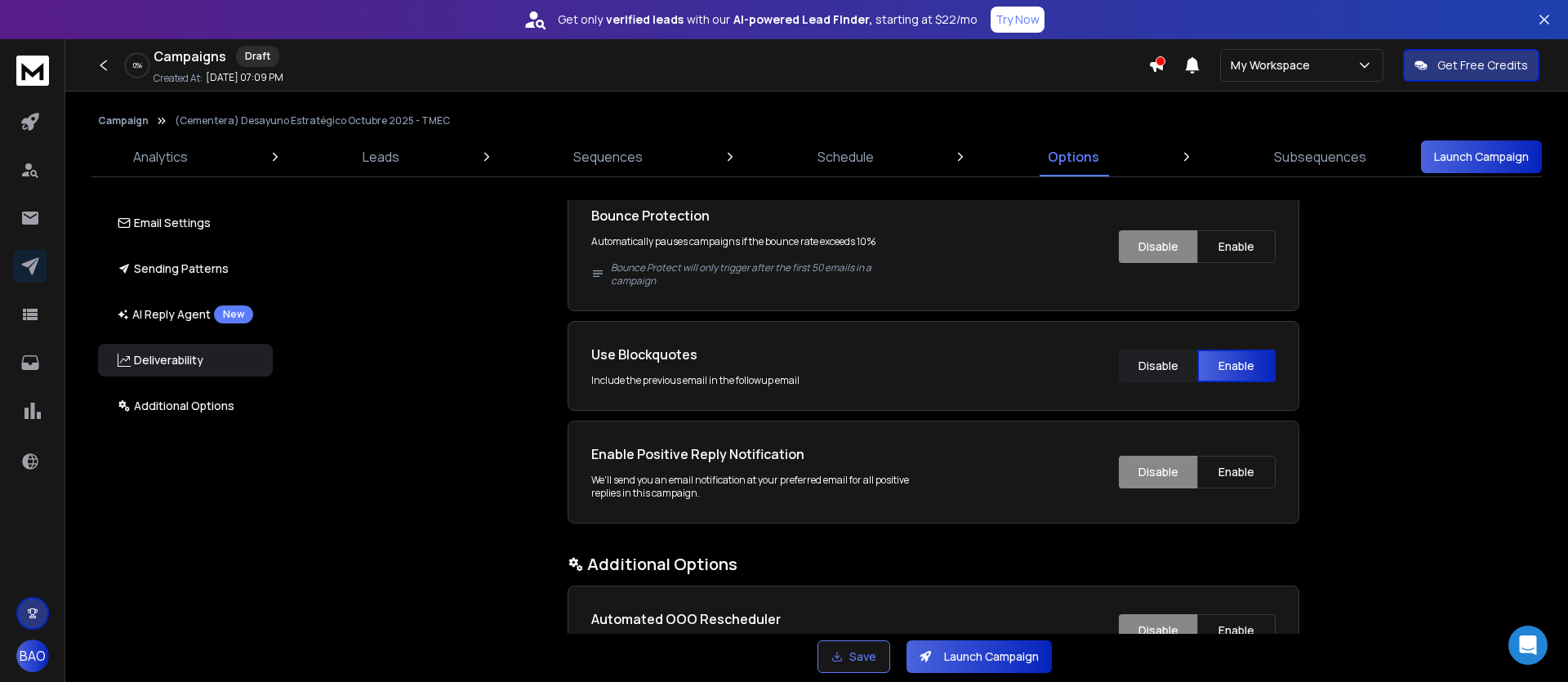
scroll to position [1872, 0]
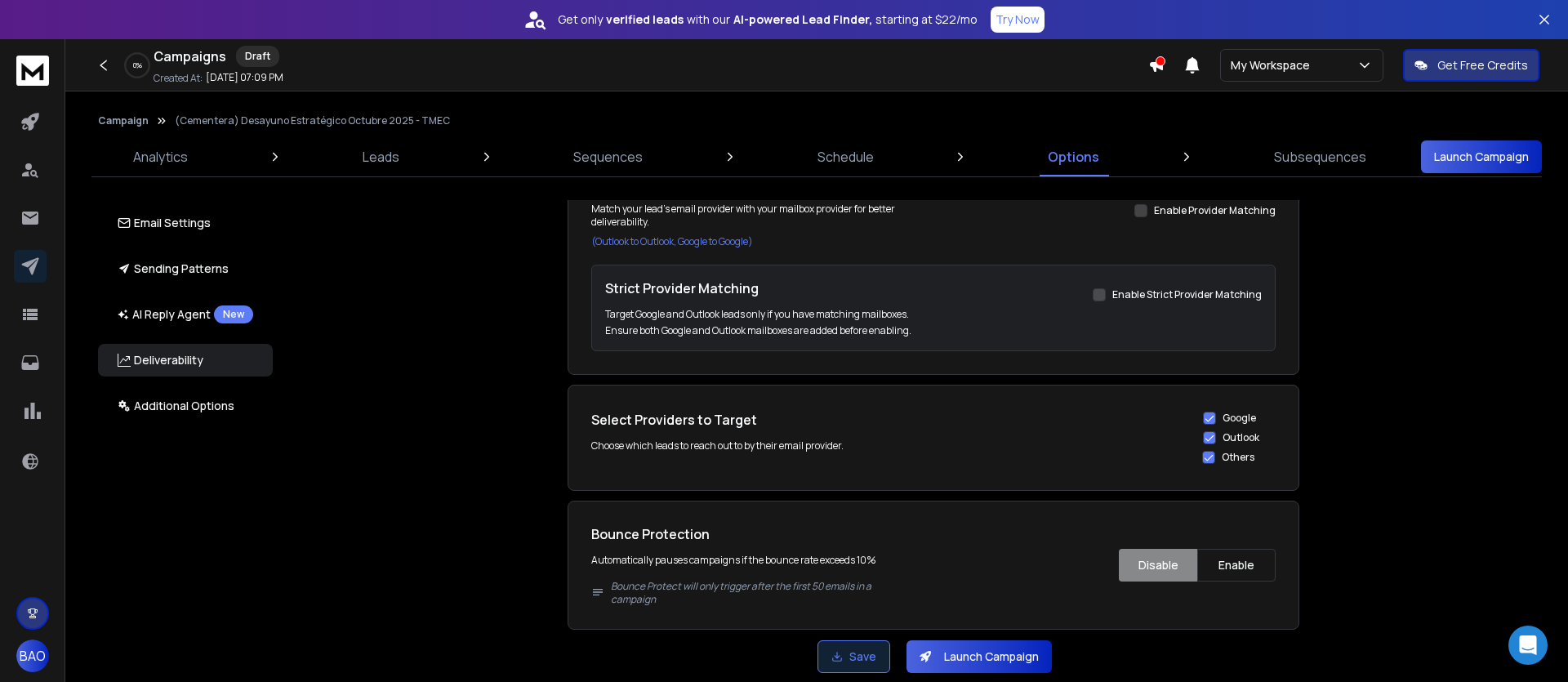
click at [859, 656] on button "Save" at bounding box center [854, 656] width 73 height 33
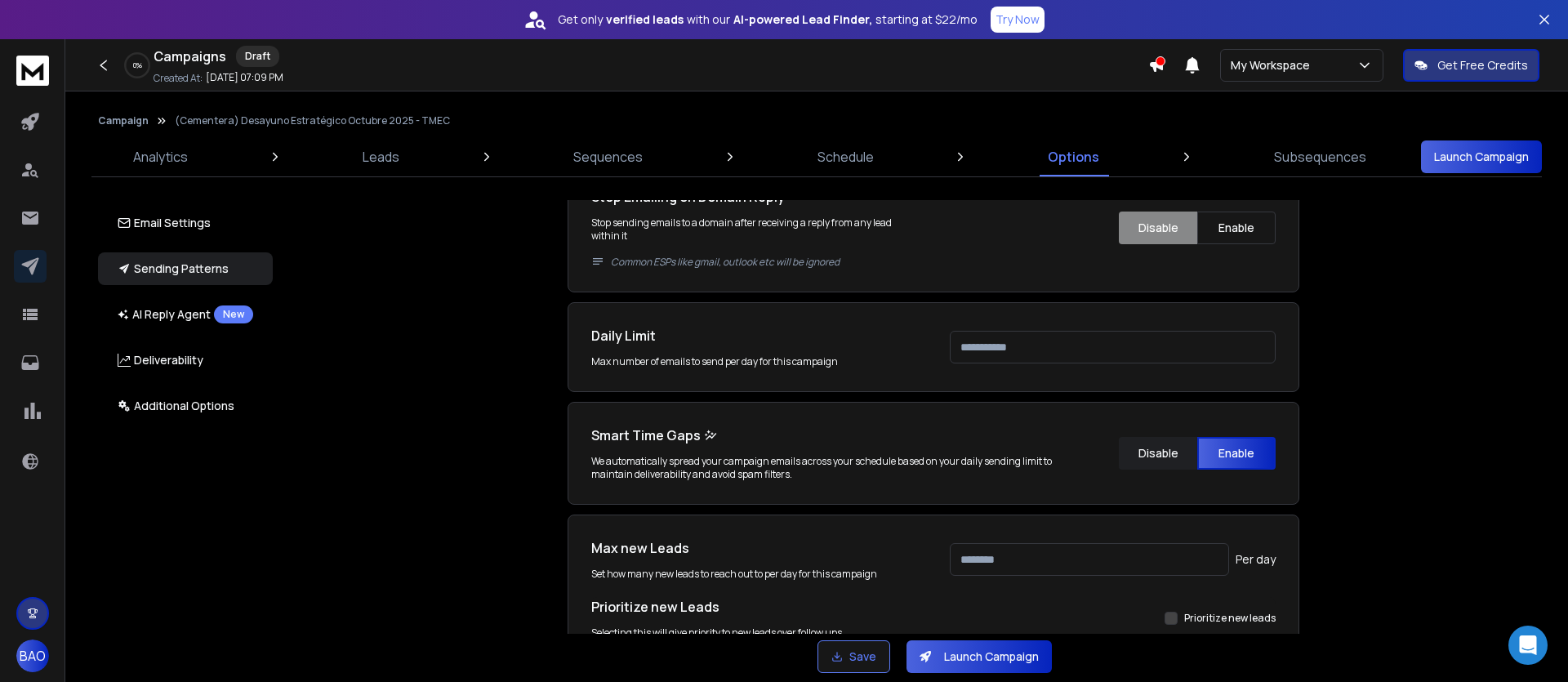
scroll to position [0, 0]
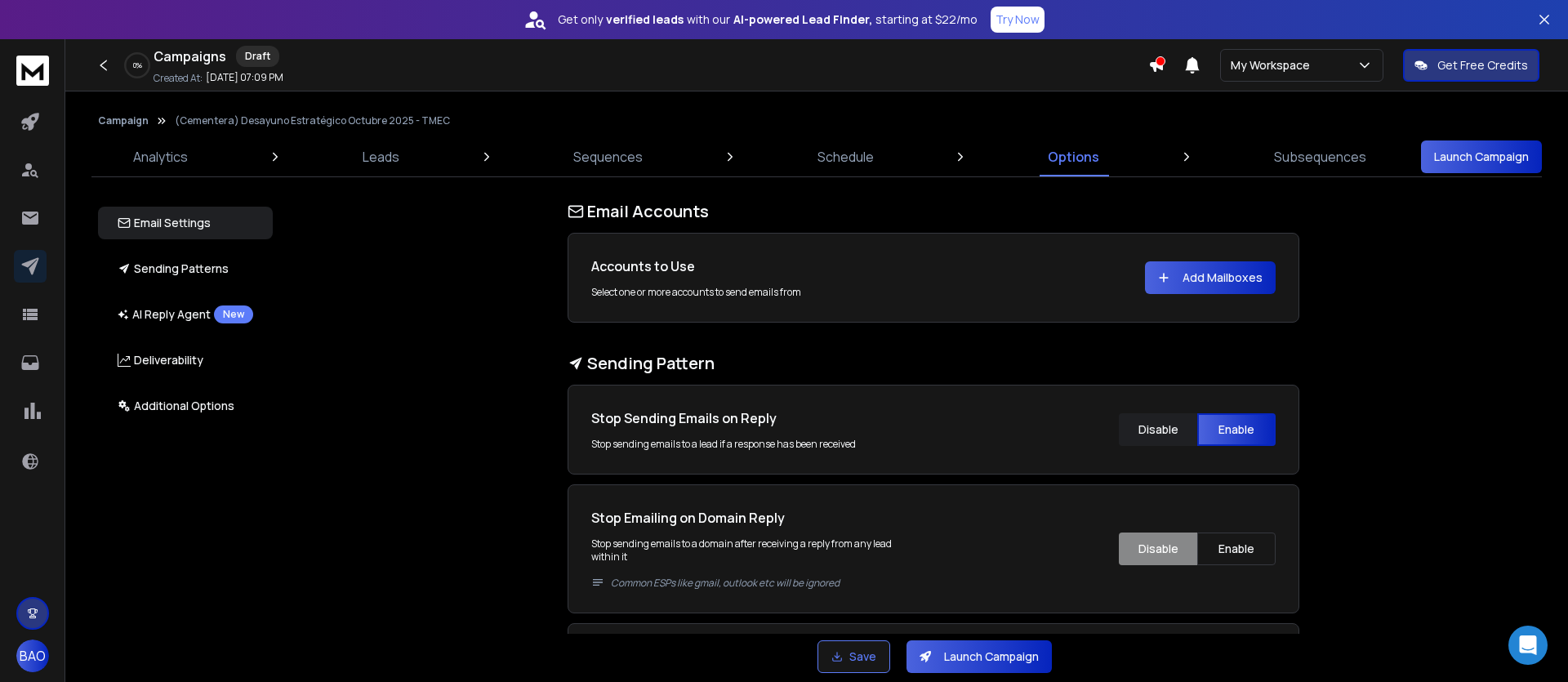
click at [1187, 282] on button "Add Mailboxes" at bounding box center [1211, 277] width 131 height 33
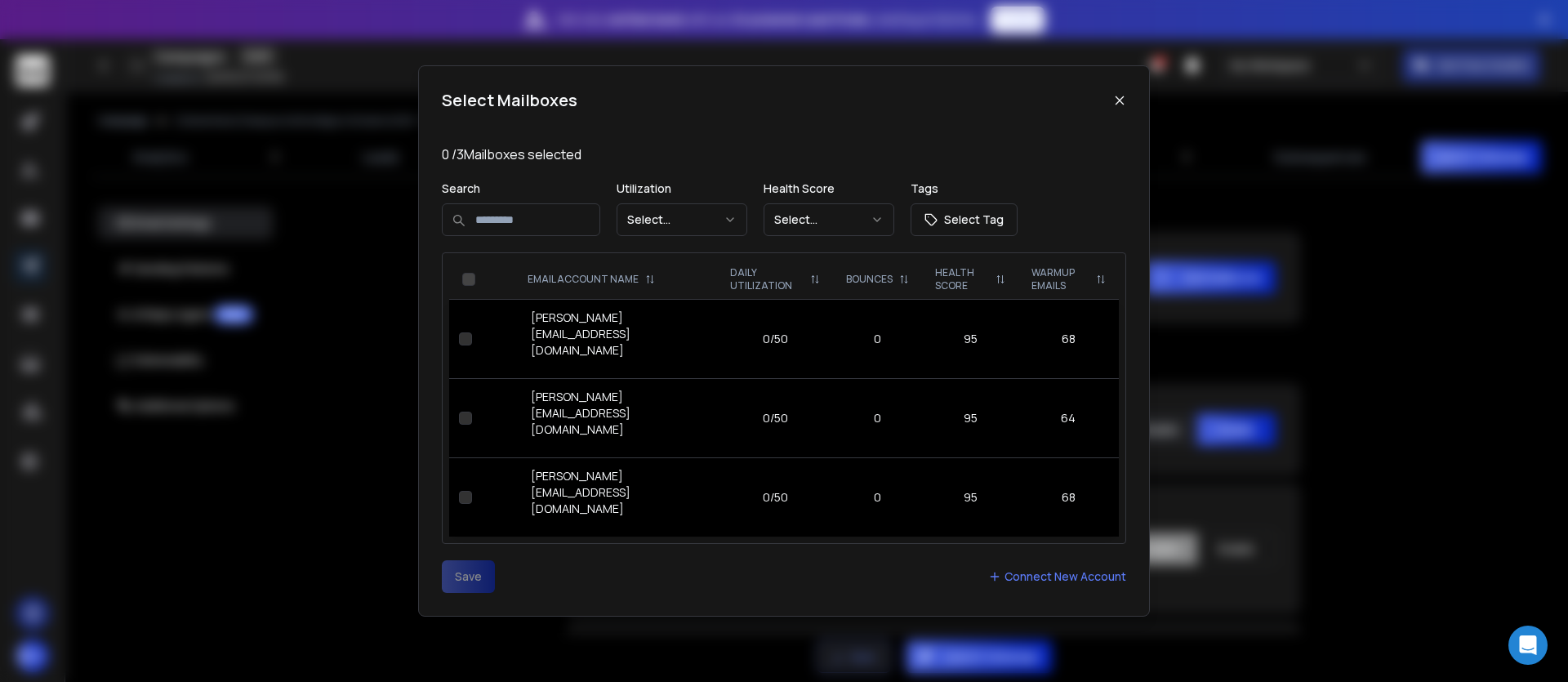
click at [1116, 107] on icon at bounding box center [1120, 100] width 13 height 13
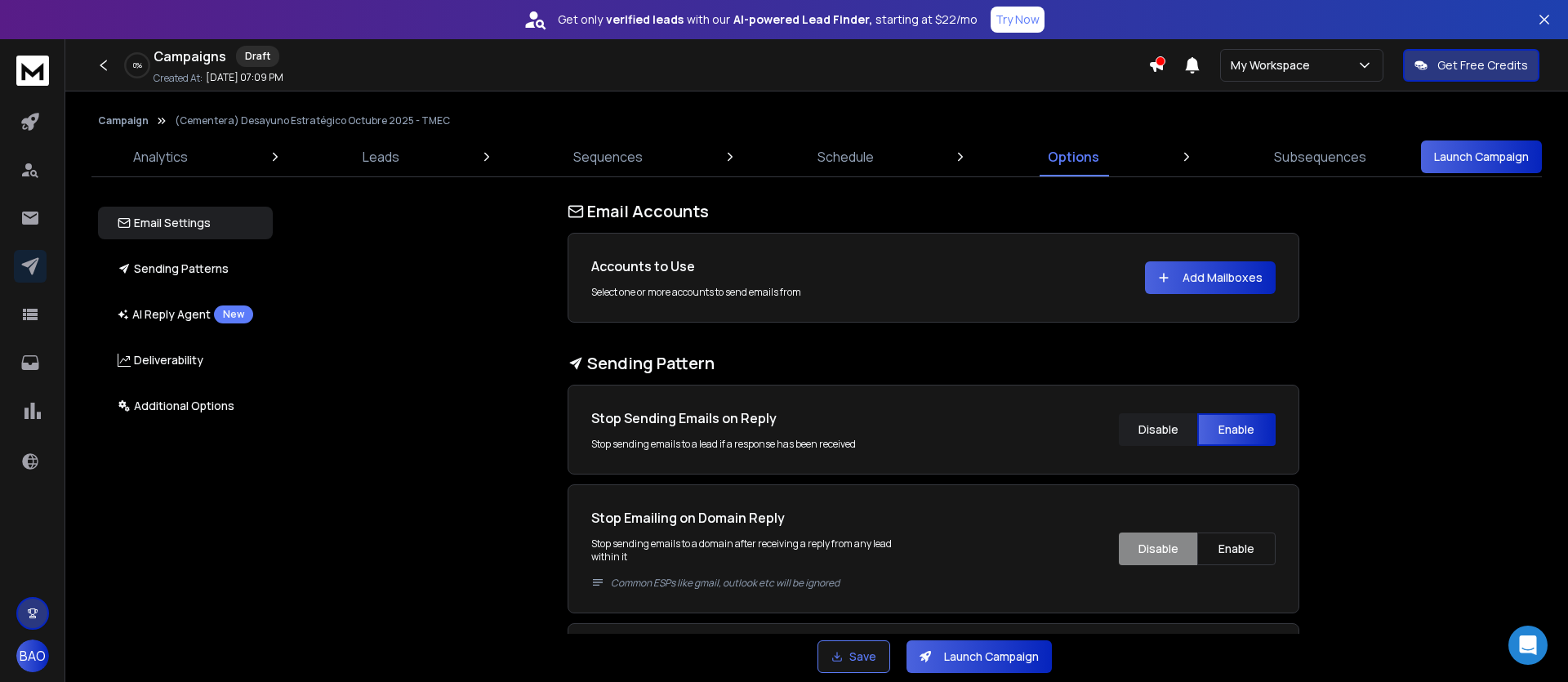
click at [1195, 280] on button "Add Mailboxes" at bounding box center [1211, 277] width 131 height 33
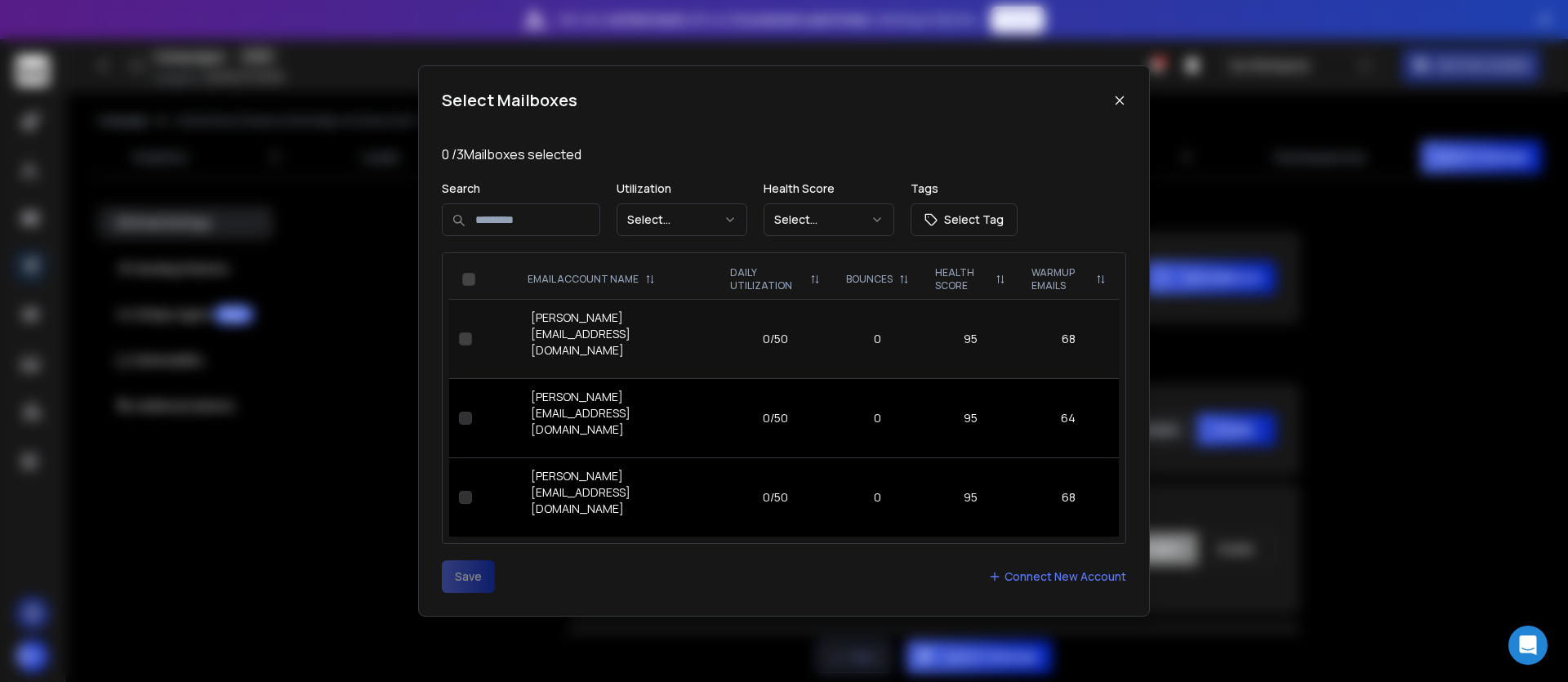
click at [467, 346] on button "button" at bounding box center [465, 339] width 13 height 13
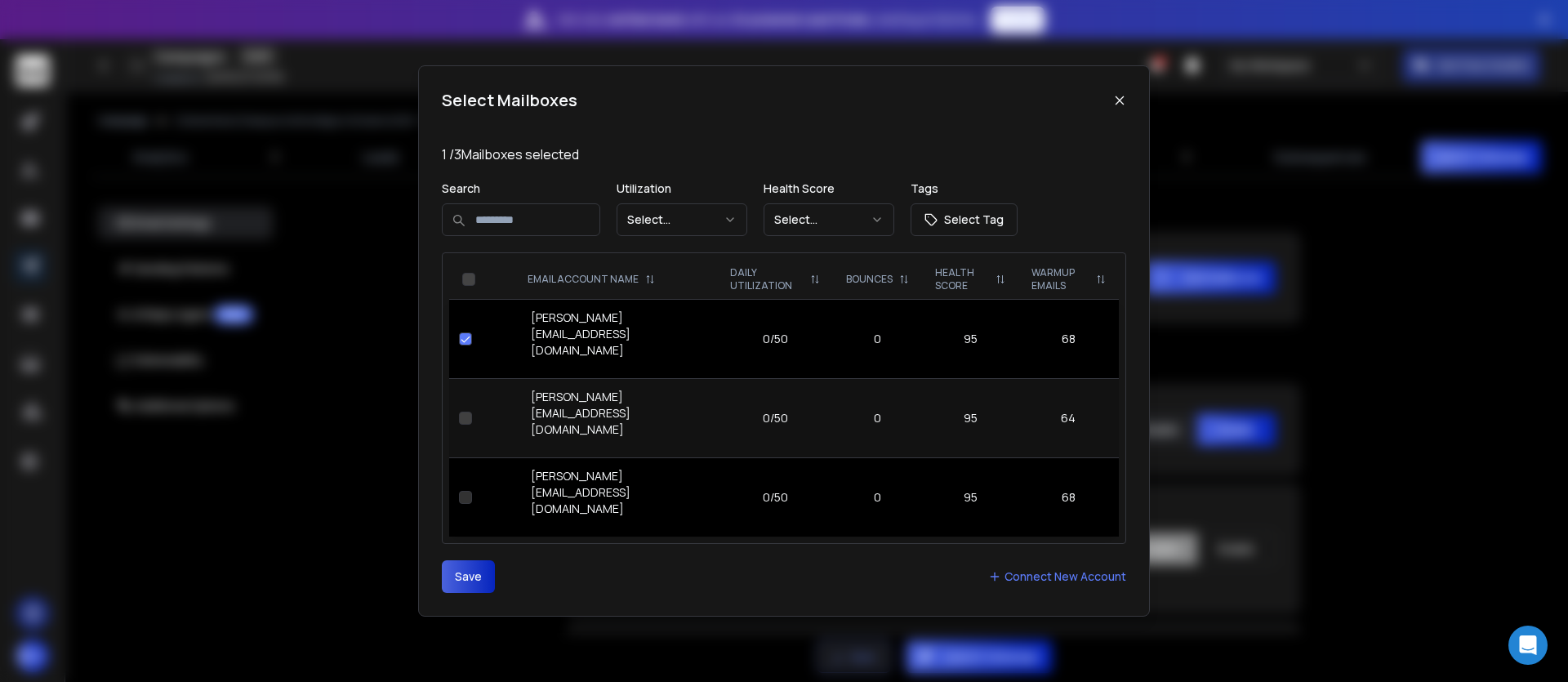
click at [465, 418] on button "button" at bounding box center [465, 418] width 13 height 13
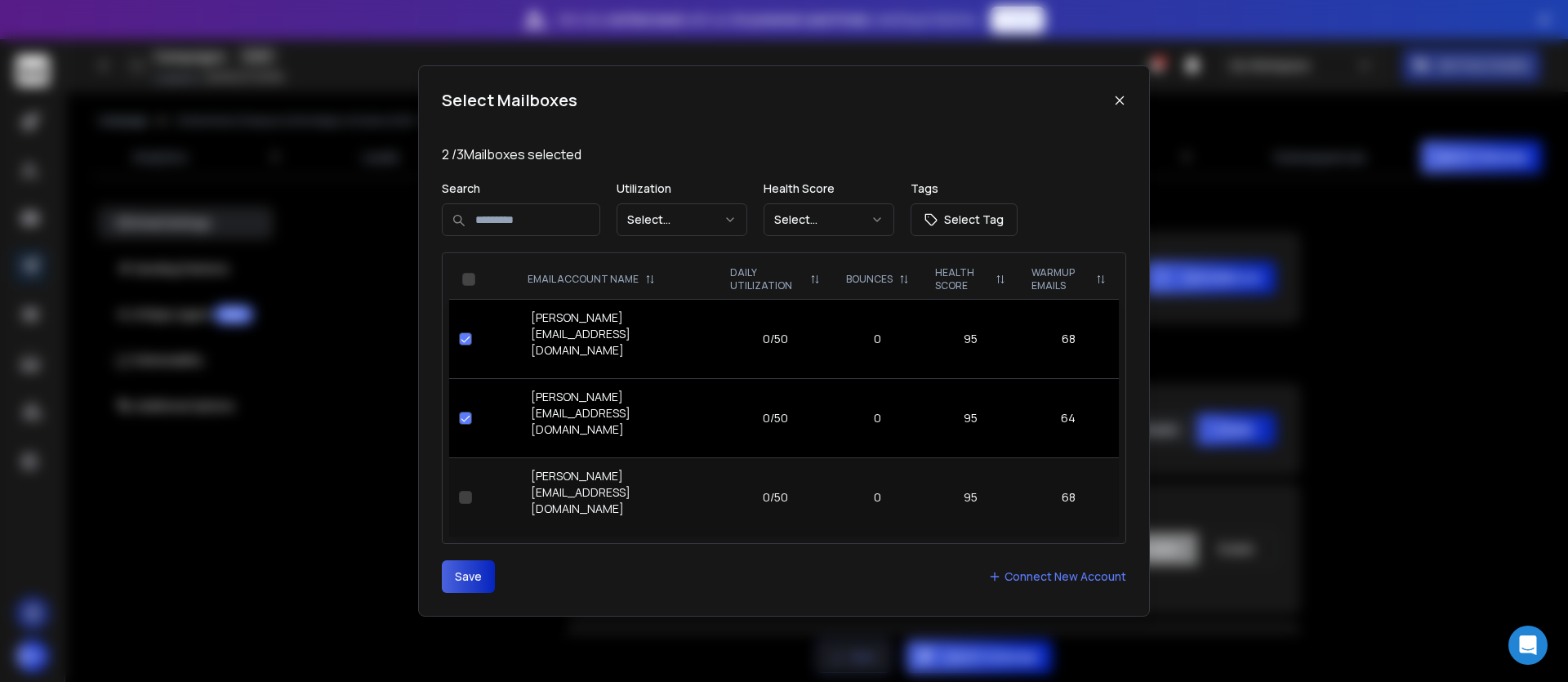
click at [468, 490] on button "button" at bounding box center [465, 497] width 13 height 13
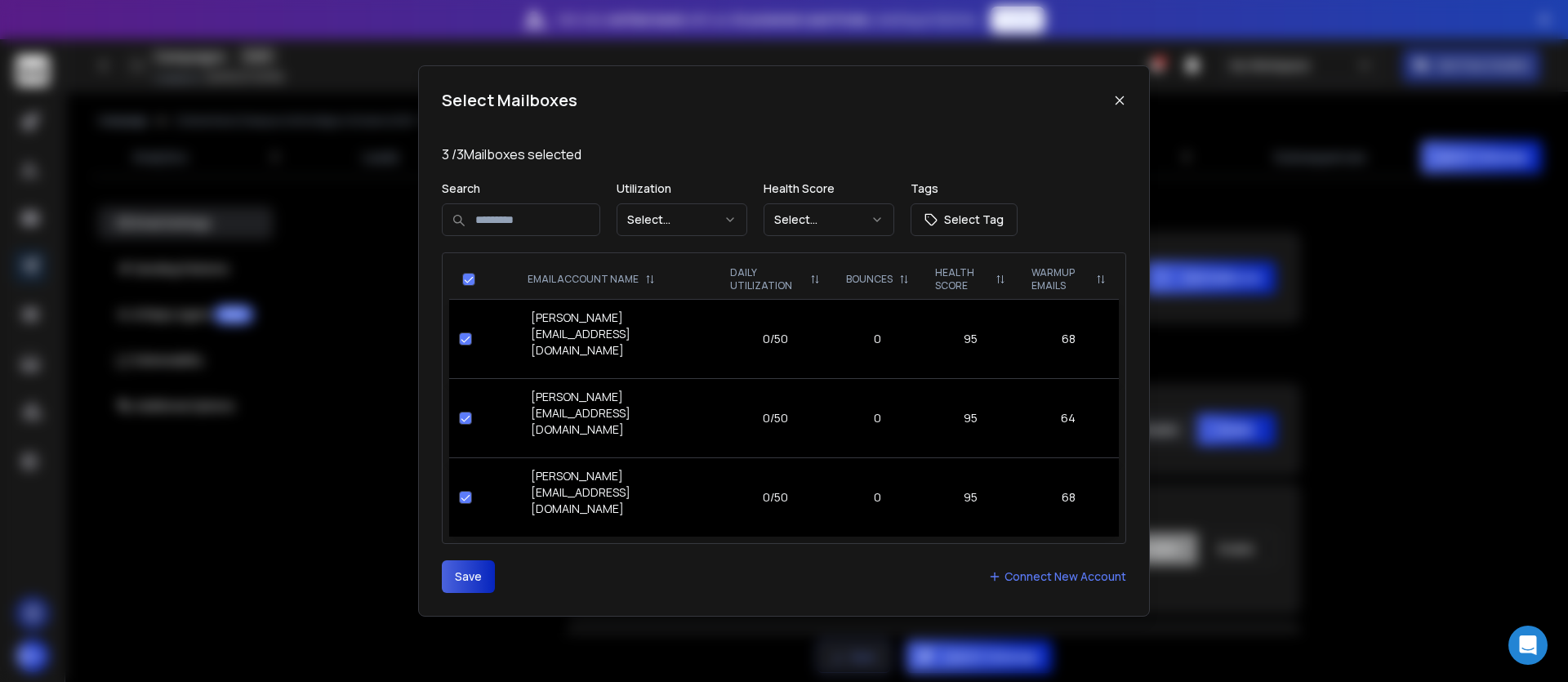
click at [477, 560] on button "Save" at bounding box center [468, 576] width 53 height 33
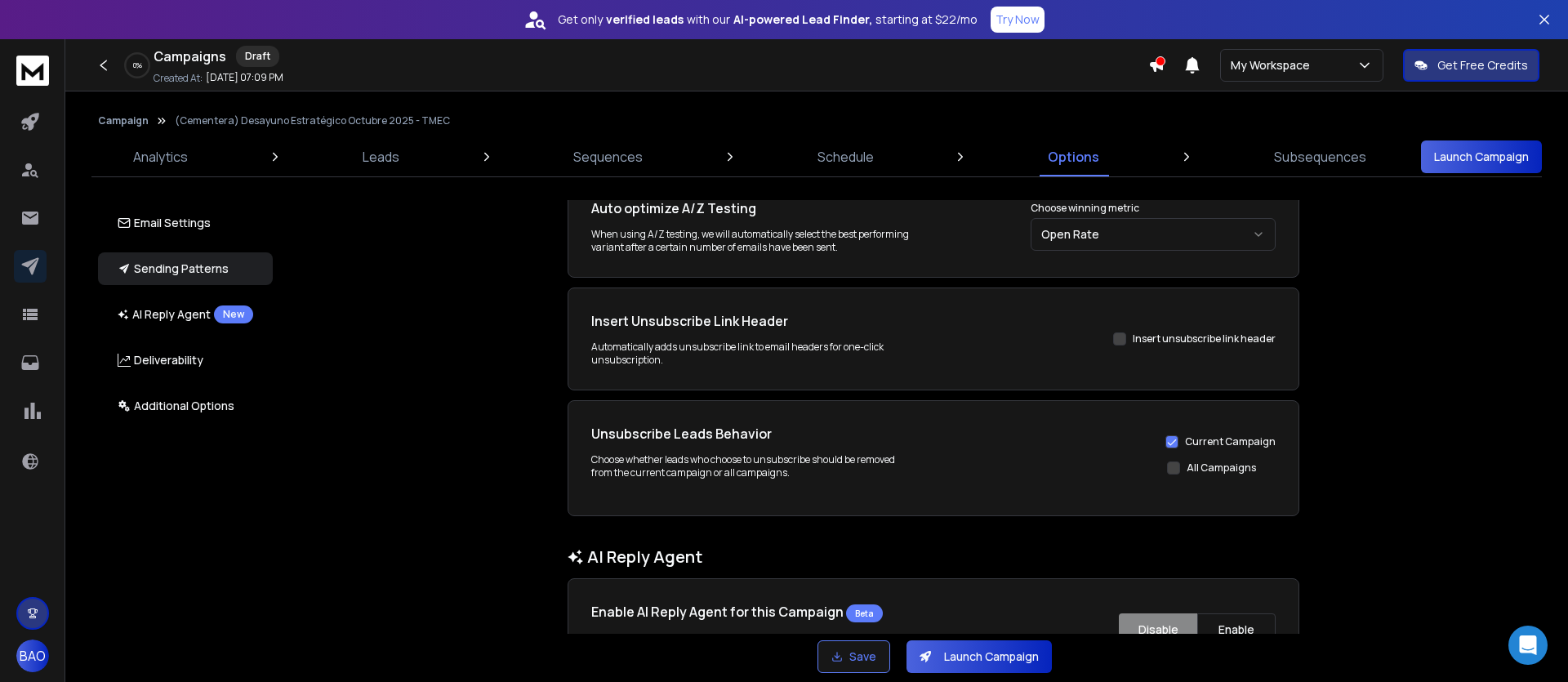
scroll to position [1203, 0]
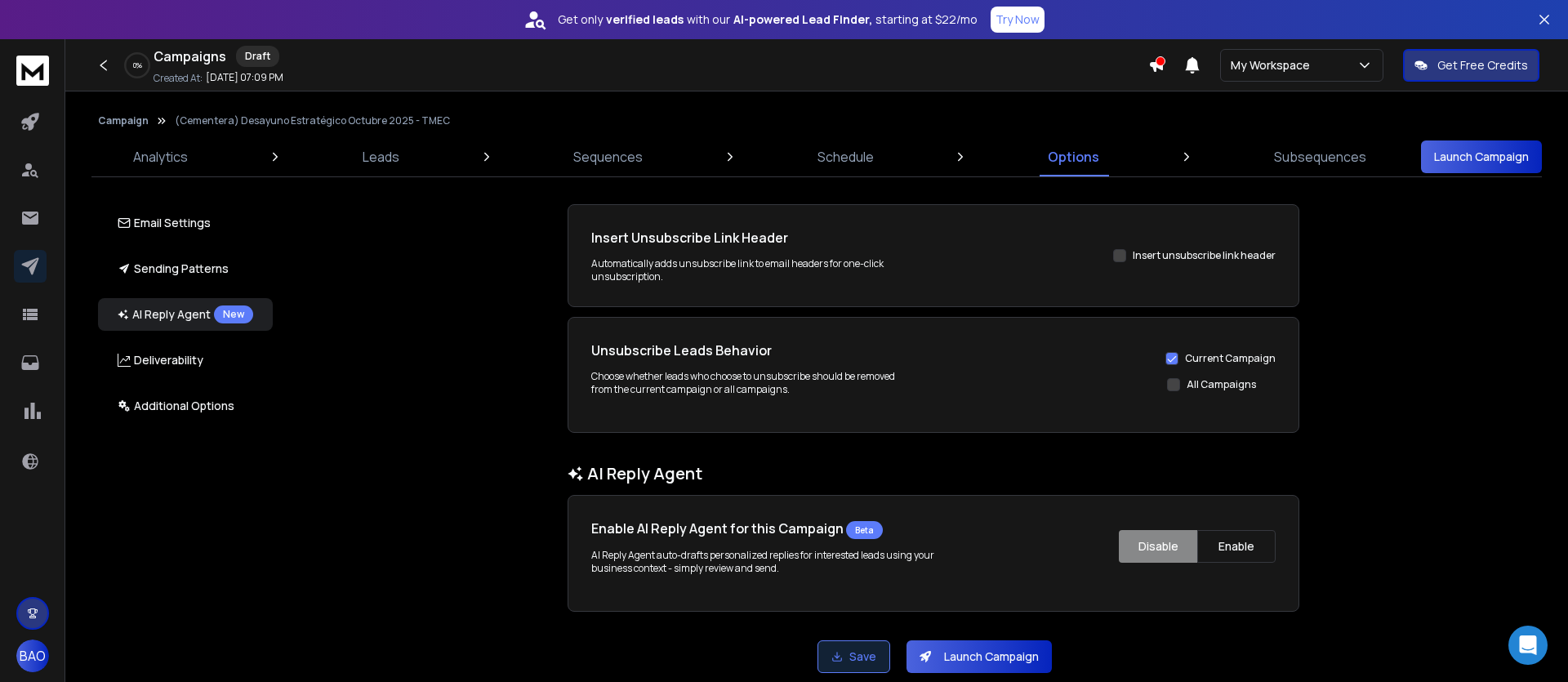
click at [852, 665] on button "Save" at bounding box center [854, 656] width 73 height 33
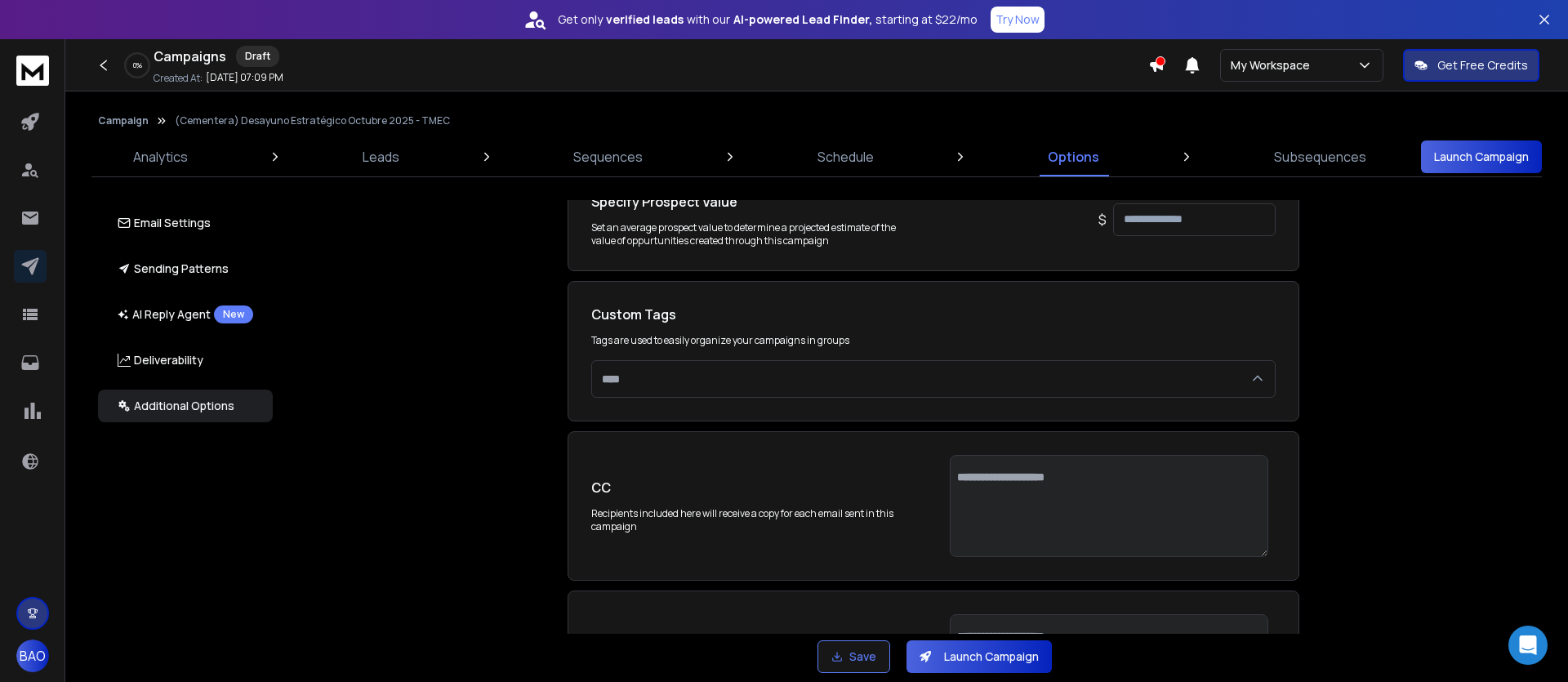
scroll to position [3023, 0]
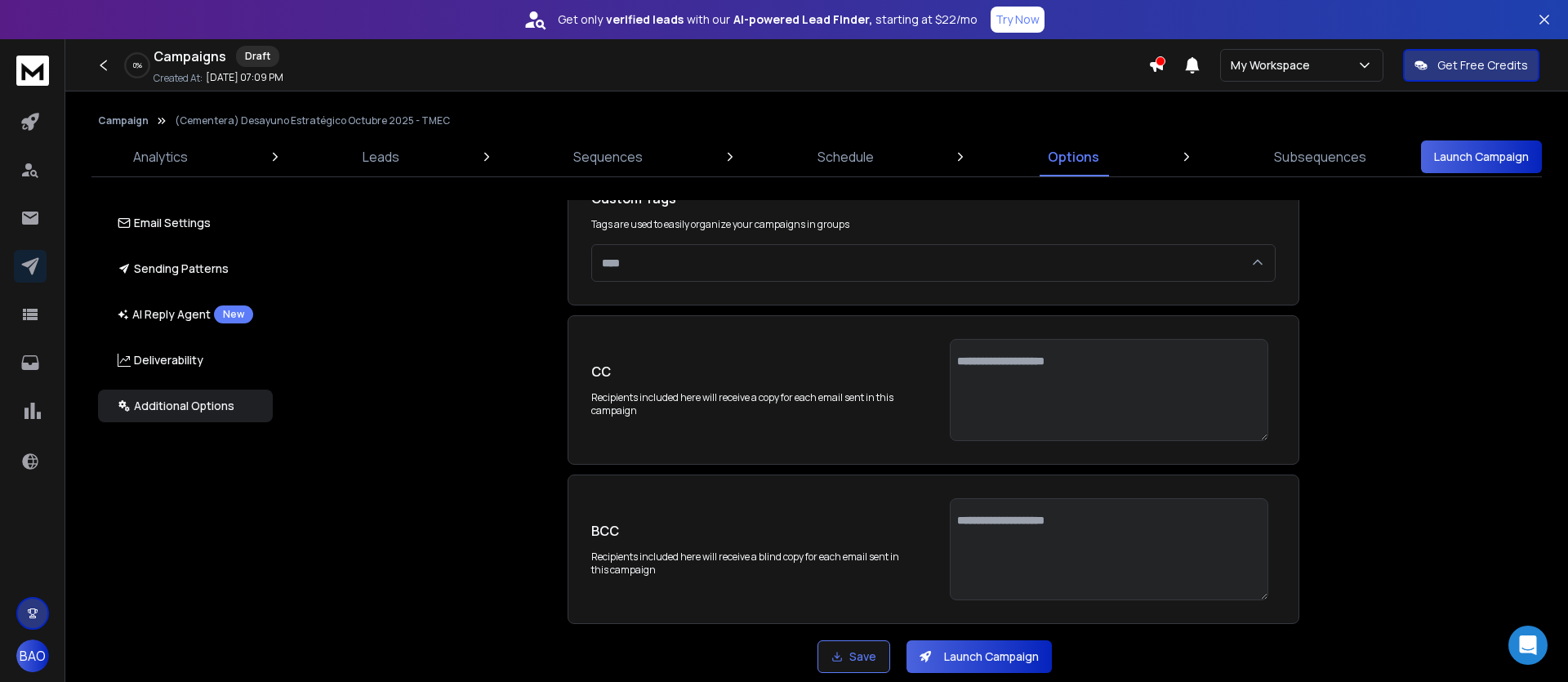
click at [1007, 654] on button "Launch Campaign" at bounding box center [979, 656] width 146 height 33
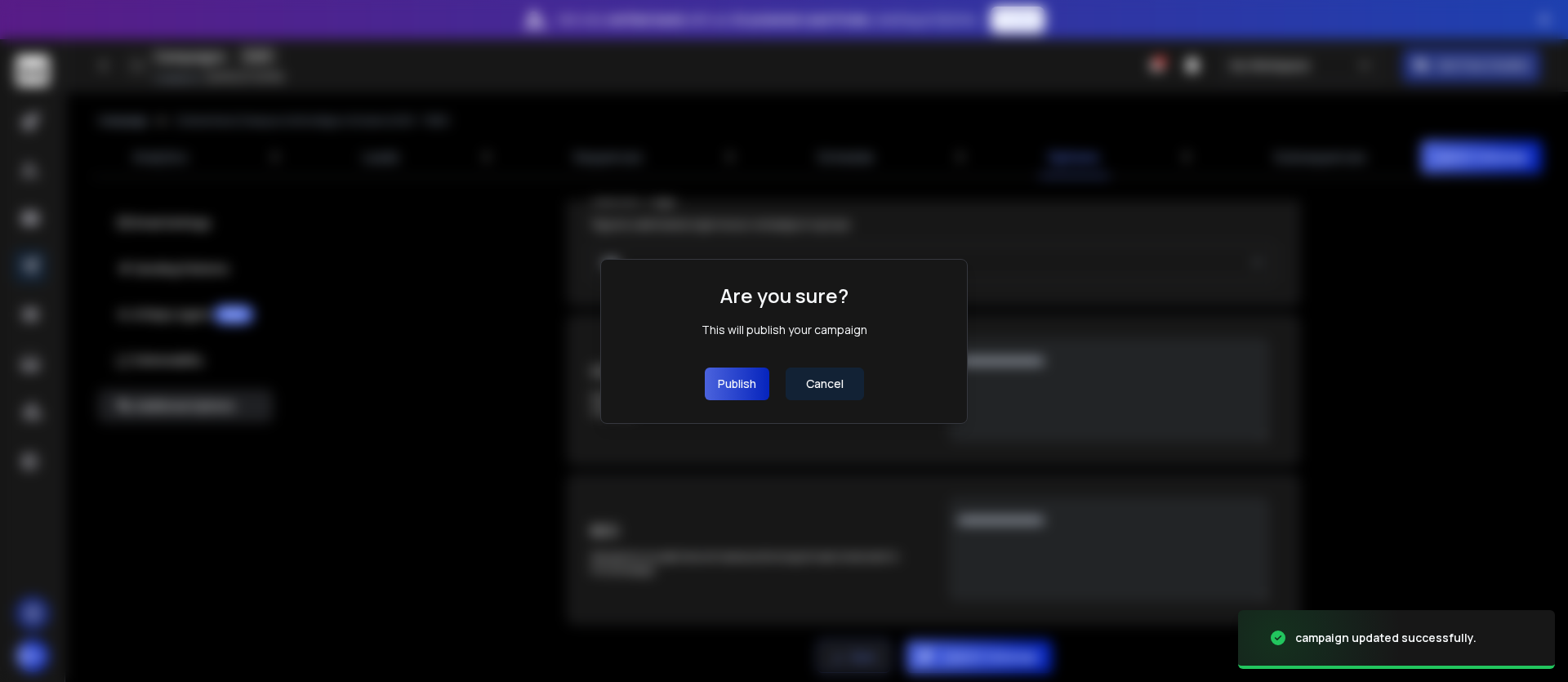
click at [745, 392] on button "Publish" at bounding box center [737, 383] width 64 height 33
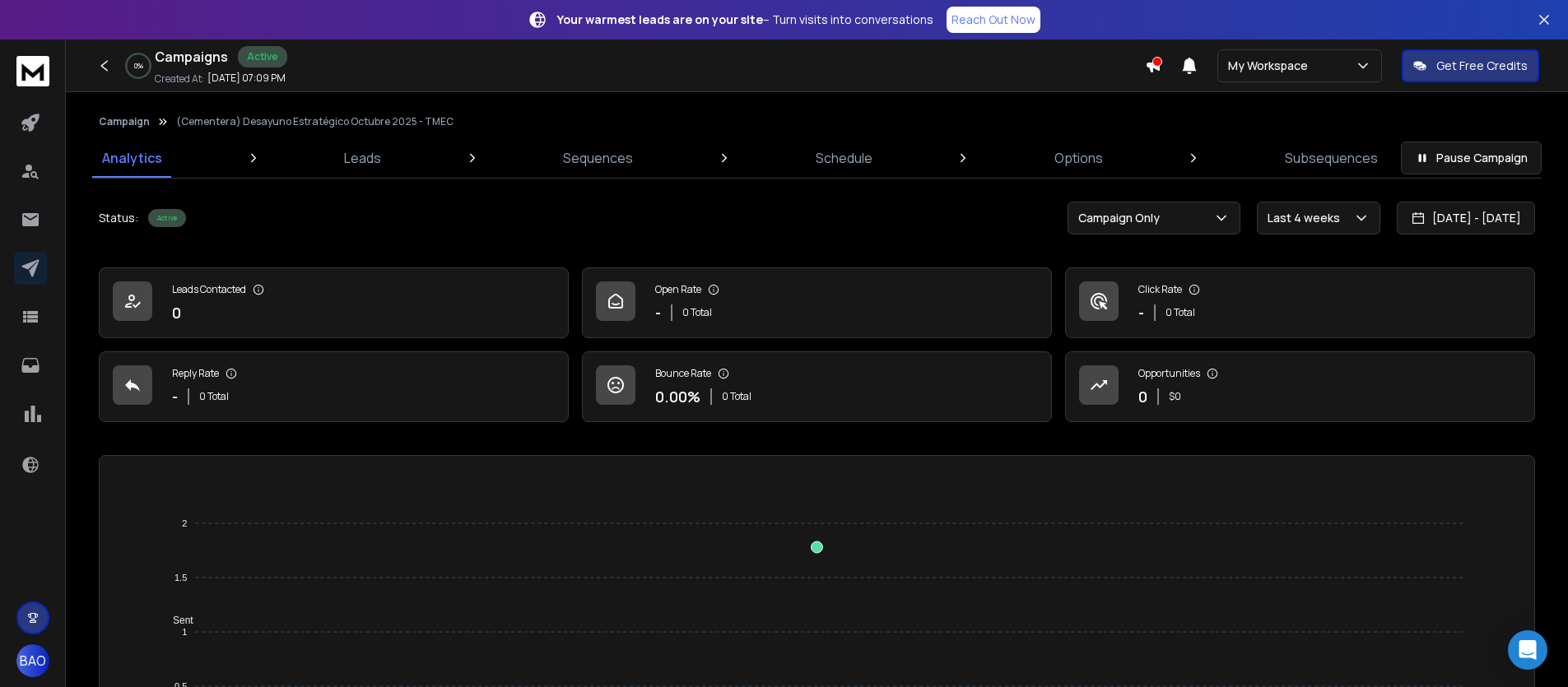
click at [132, 118] on button "Campaign" at bounding box center [124, 122] width 51 height 13
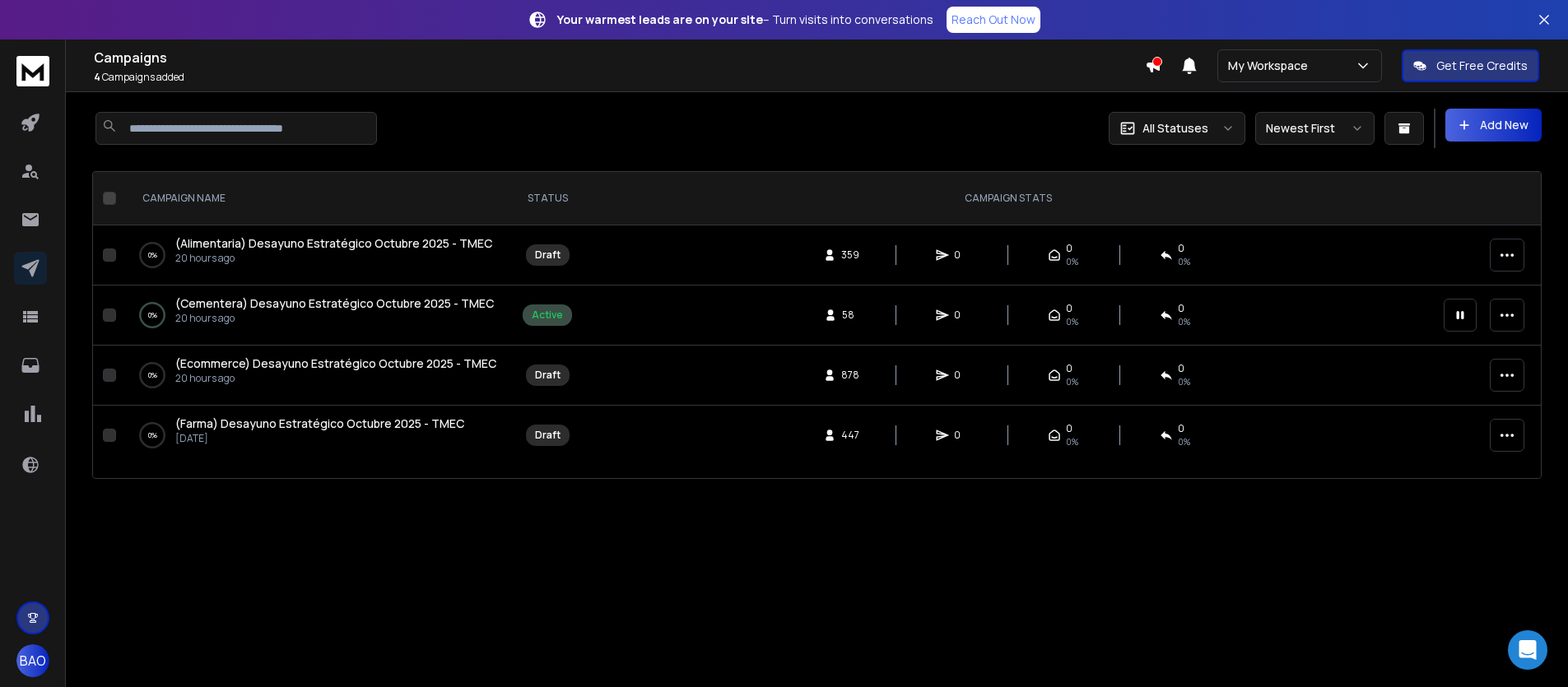
click at [309, 254] on p "20 hours ago" at bounding box center [334, 259] width 317 height 13
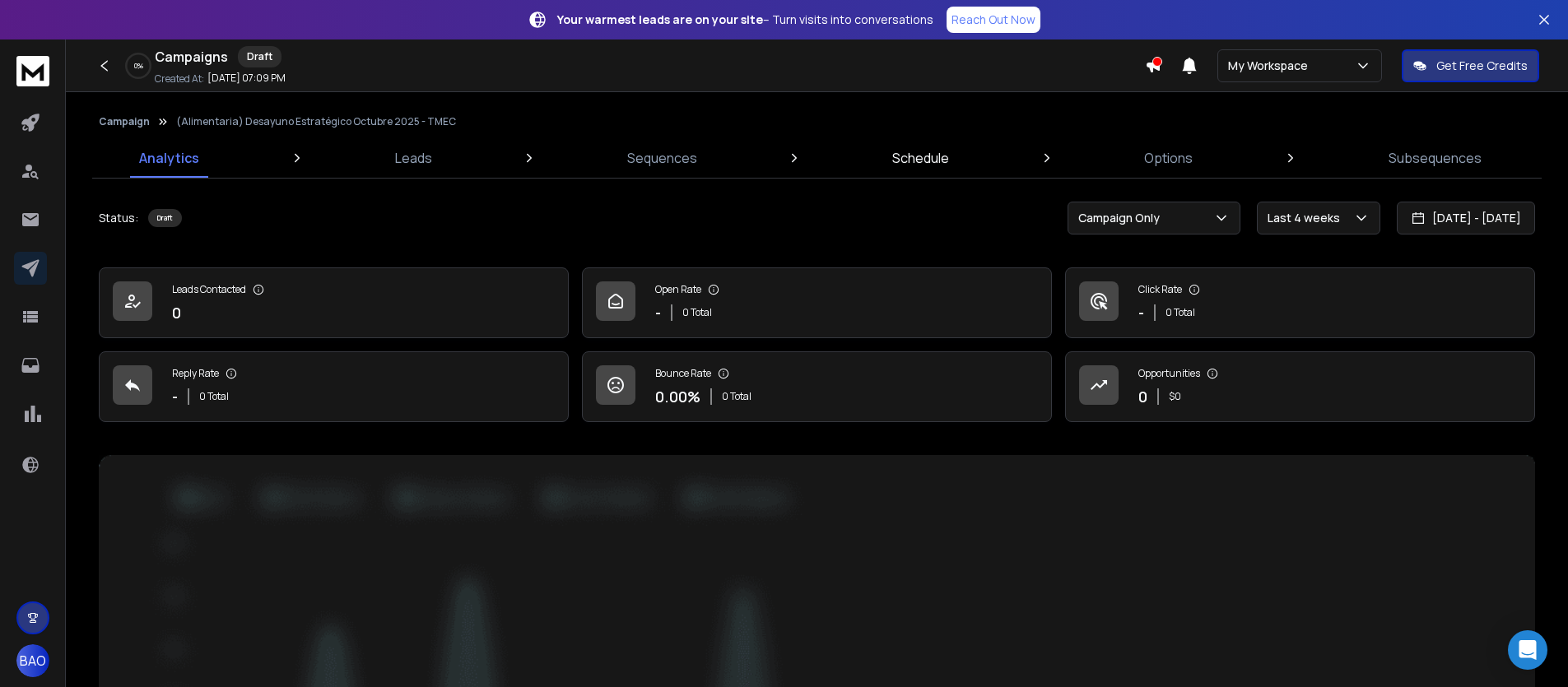
click at [951, 156] on link "Schedule" at bounding box center [920, 158] width 77 height 40
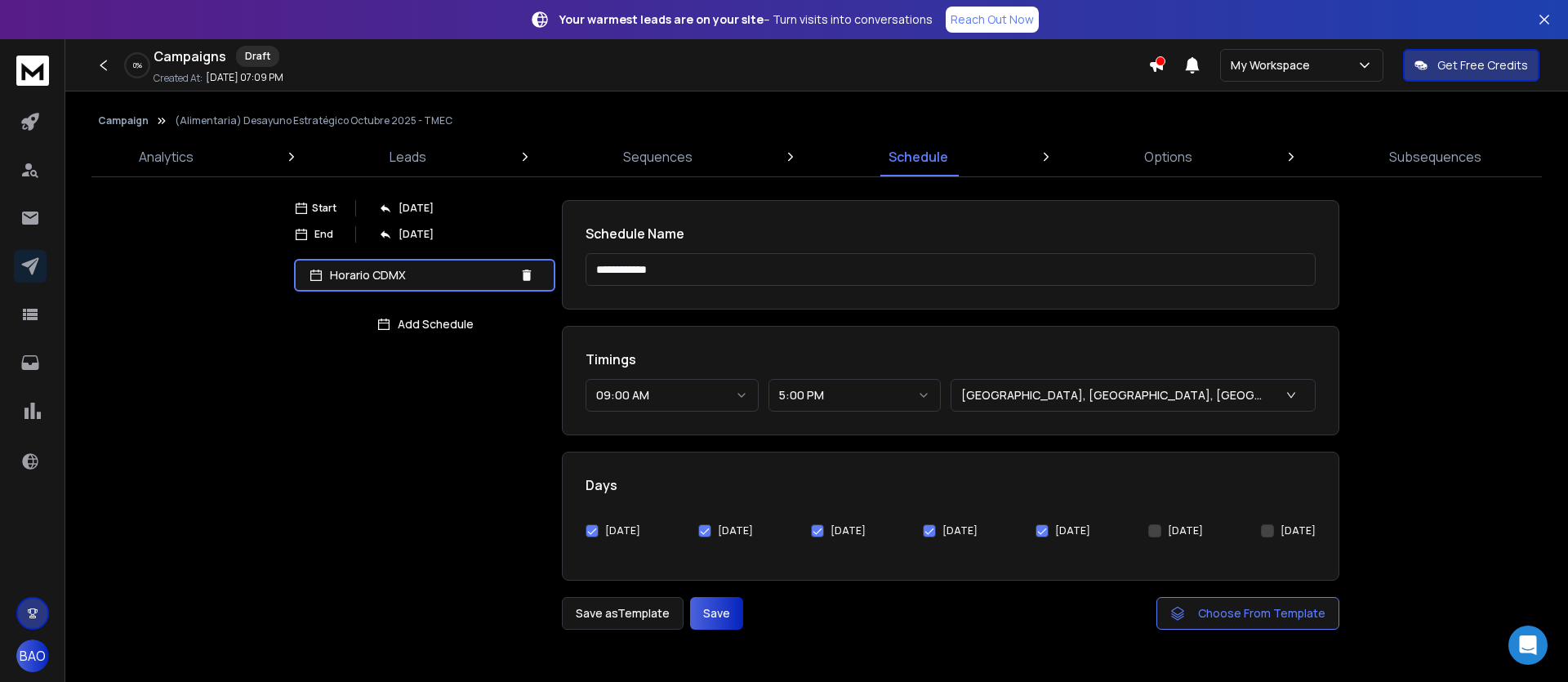
click at [1123, 153] on div "Analytics Leads Sequences Schedule Options Subsequences" at bounding box center [810, 156] width 1437 height 39
click at [1164, 154] on p "Options" at bounding box center [1169, 156] width 49 height 19
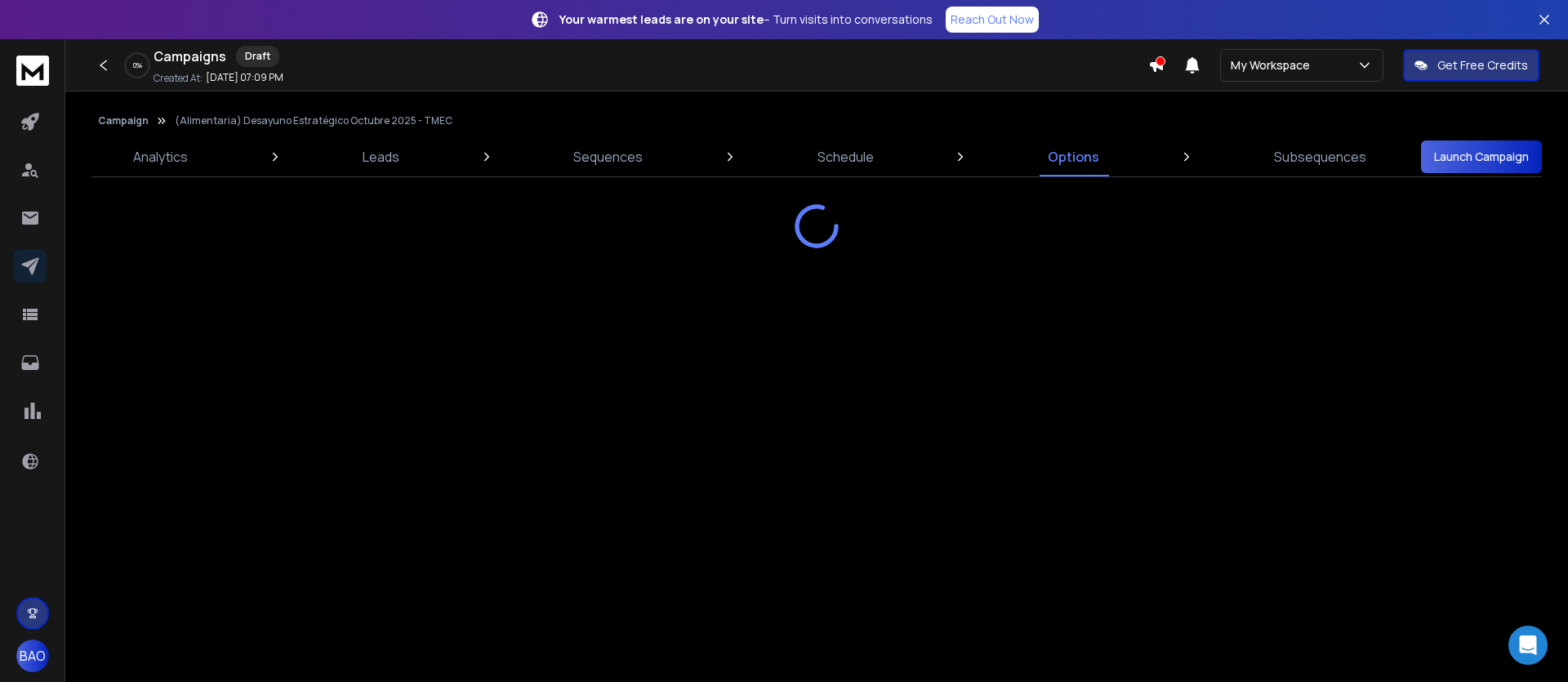
select select "*********"
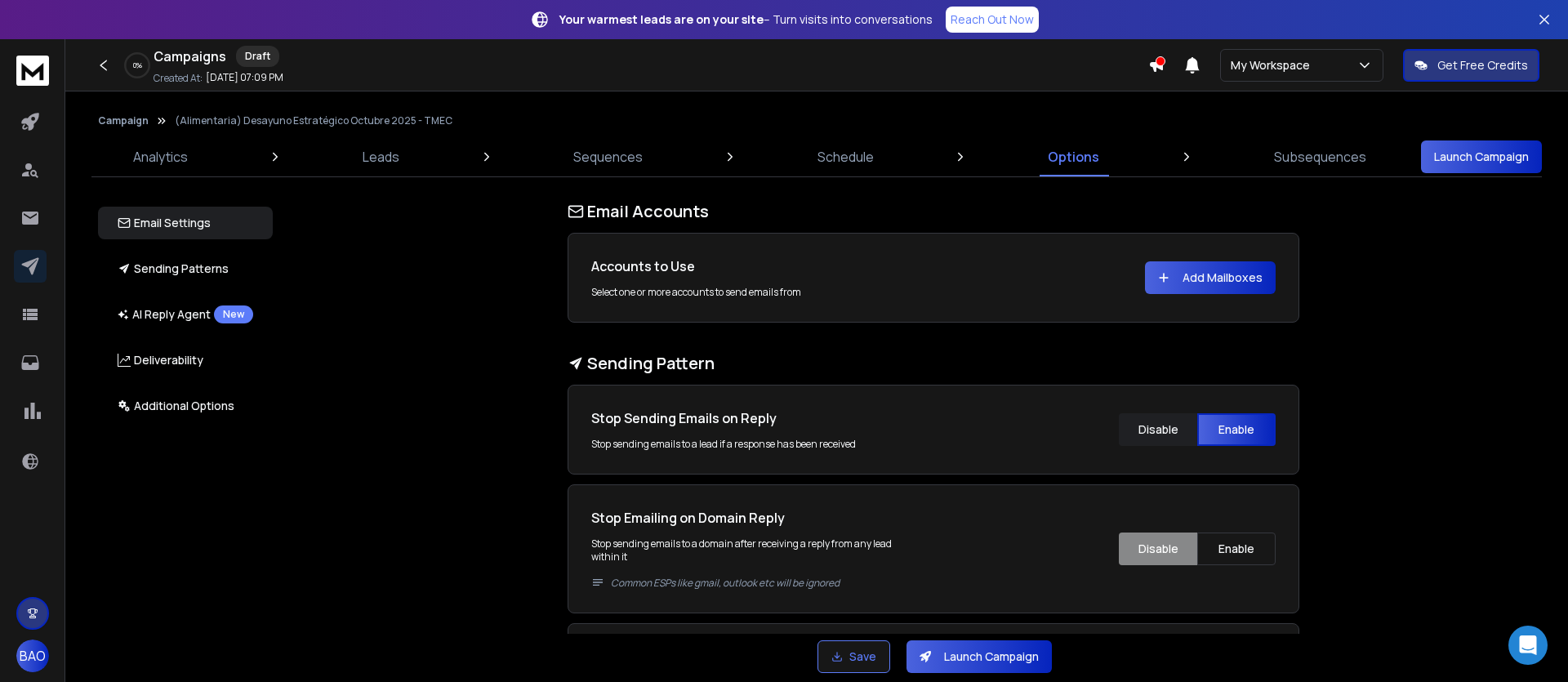
click at [1171, 281] on button "Add Mailboxes" at bounding box center [1211, 277] width 131 height 33
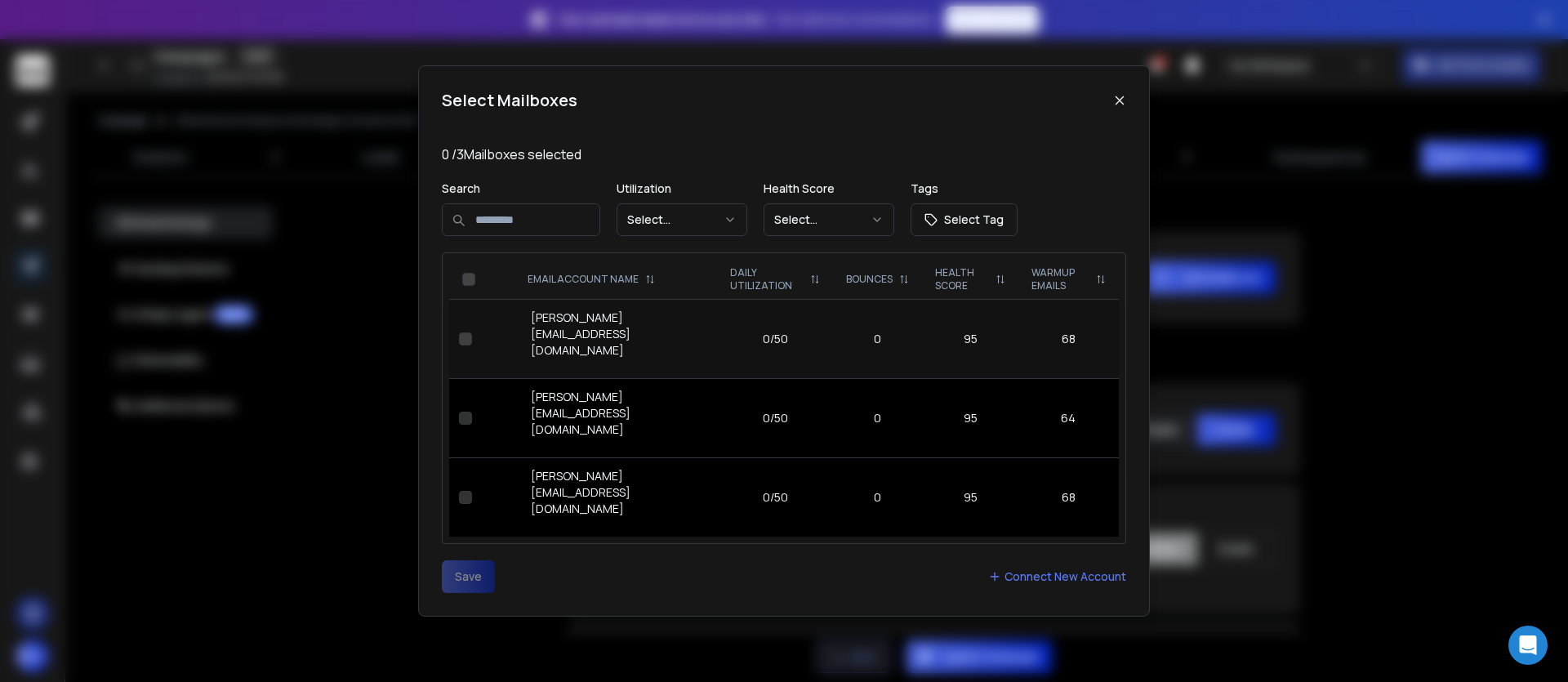
click at [466, 346] on button "button" at bounding box center [465, 339] width 13 height 13
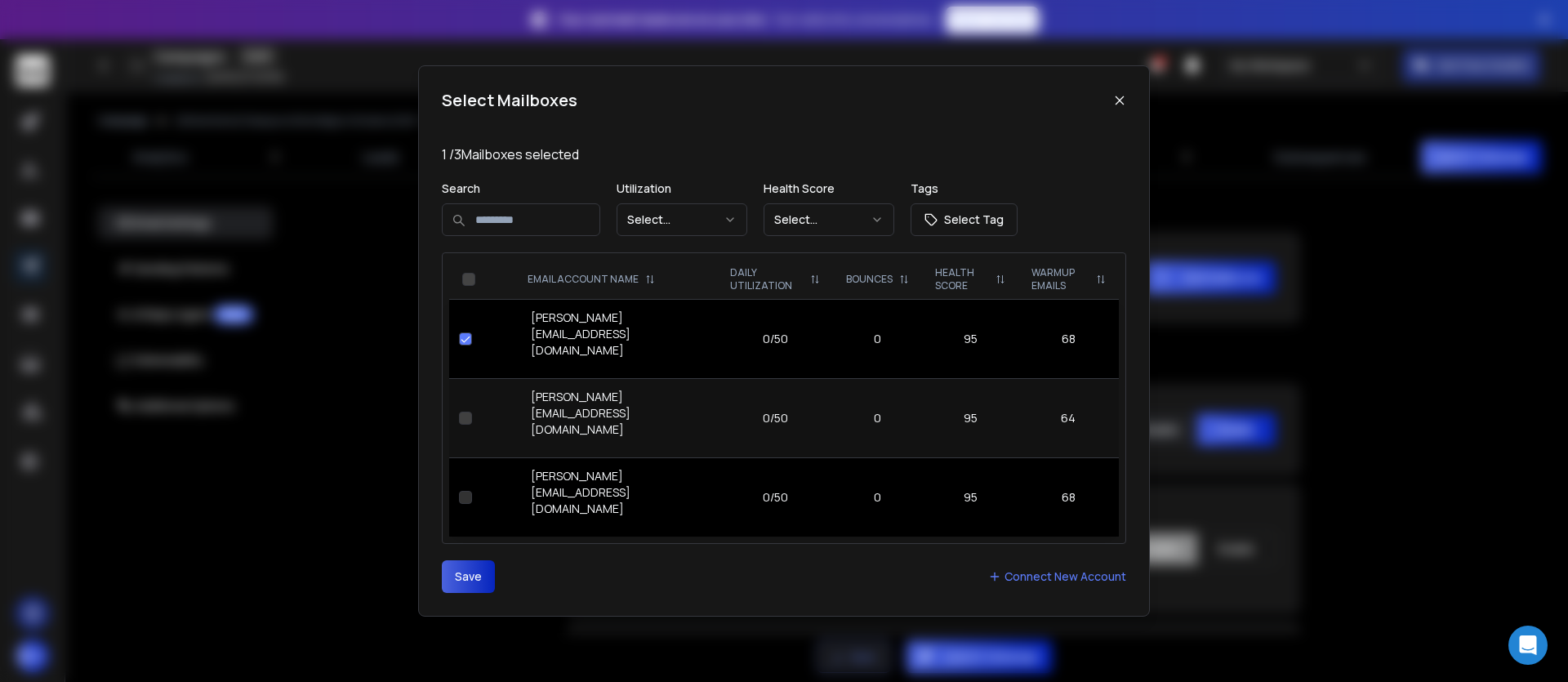
click at [461, 418] on button "button" at bounding box center [465, 418] width 13 height 13
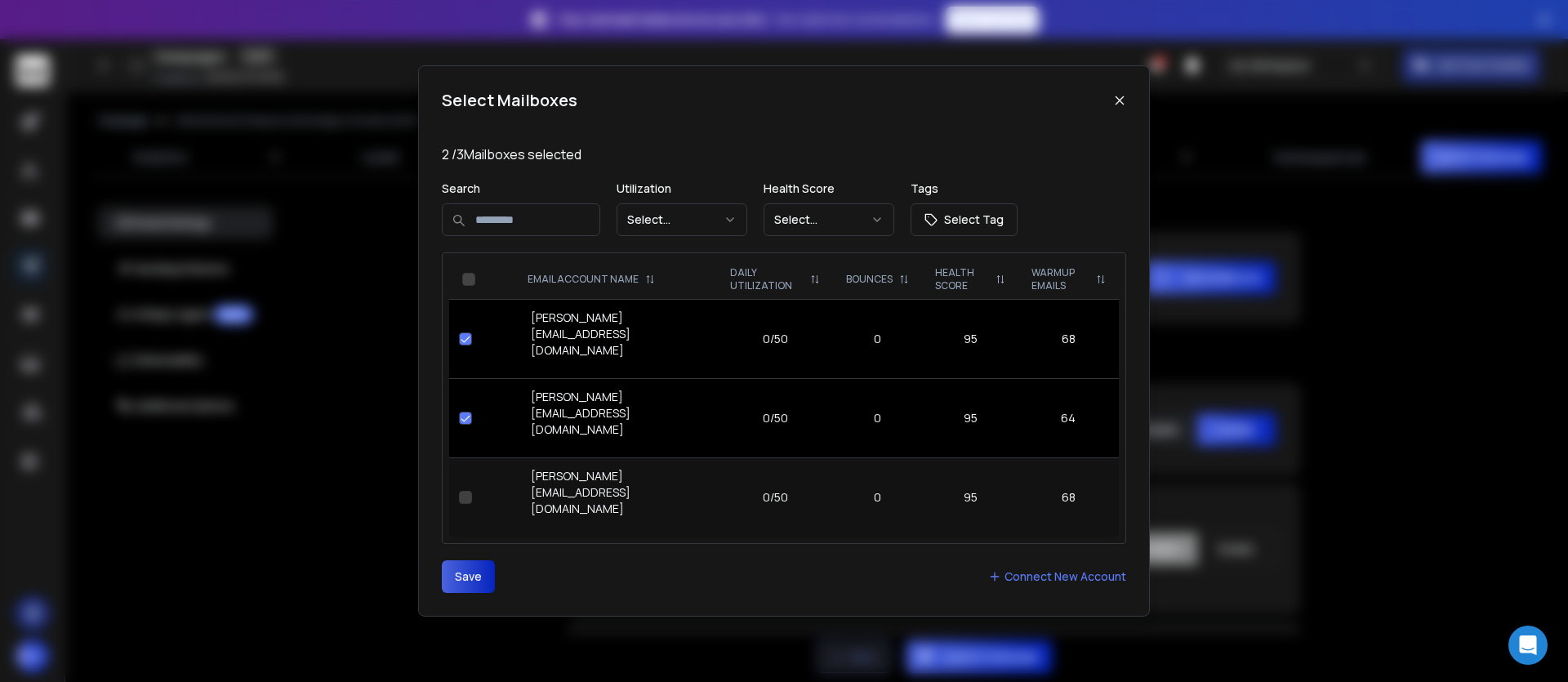
click at [470, 490] on button "button" at bounding box center [465, 497] width 13 height 13
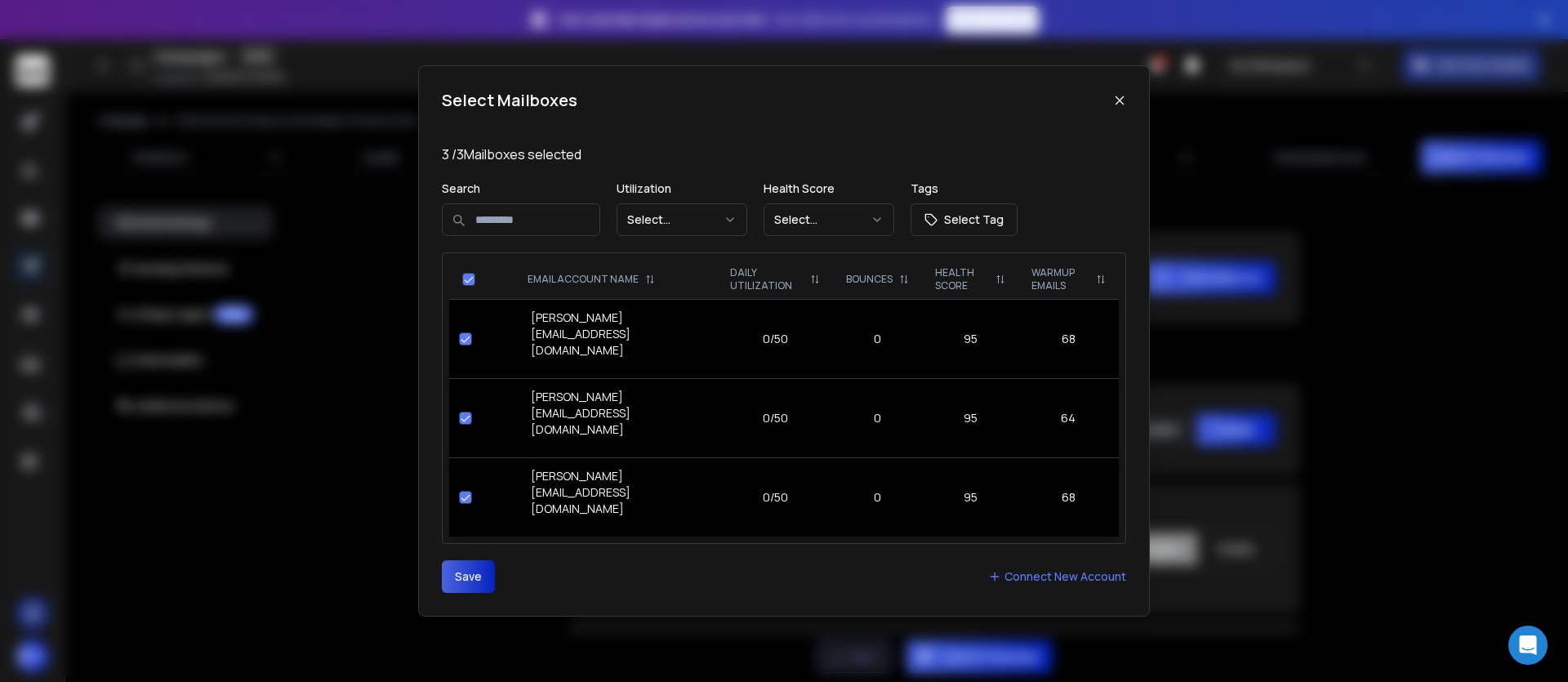
click at [489, 560] on button "Save" at bounding box center [468, 576] width 53 height 33
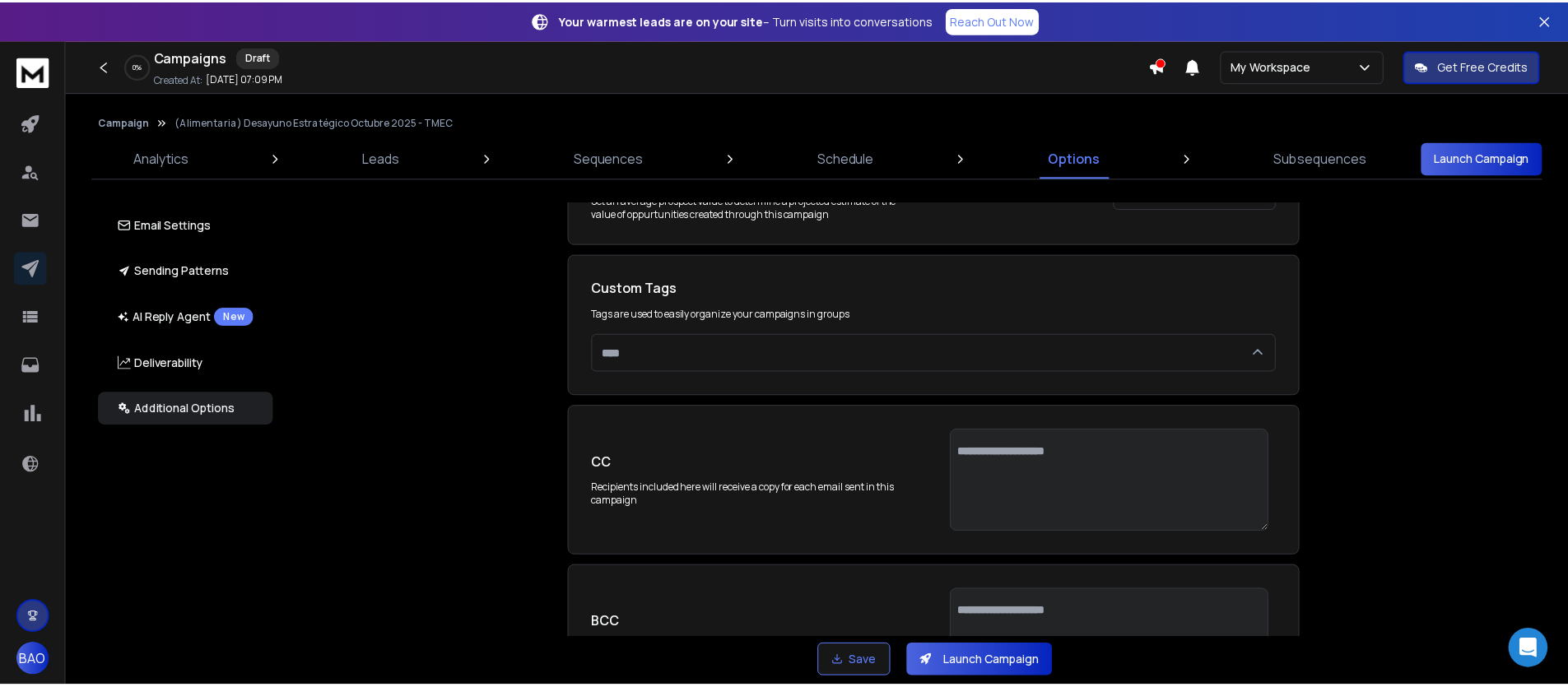
scroll to position [3046, 0]
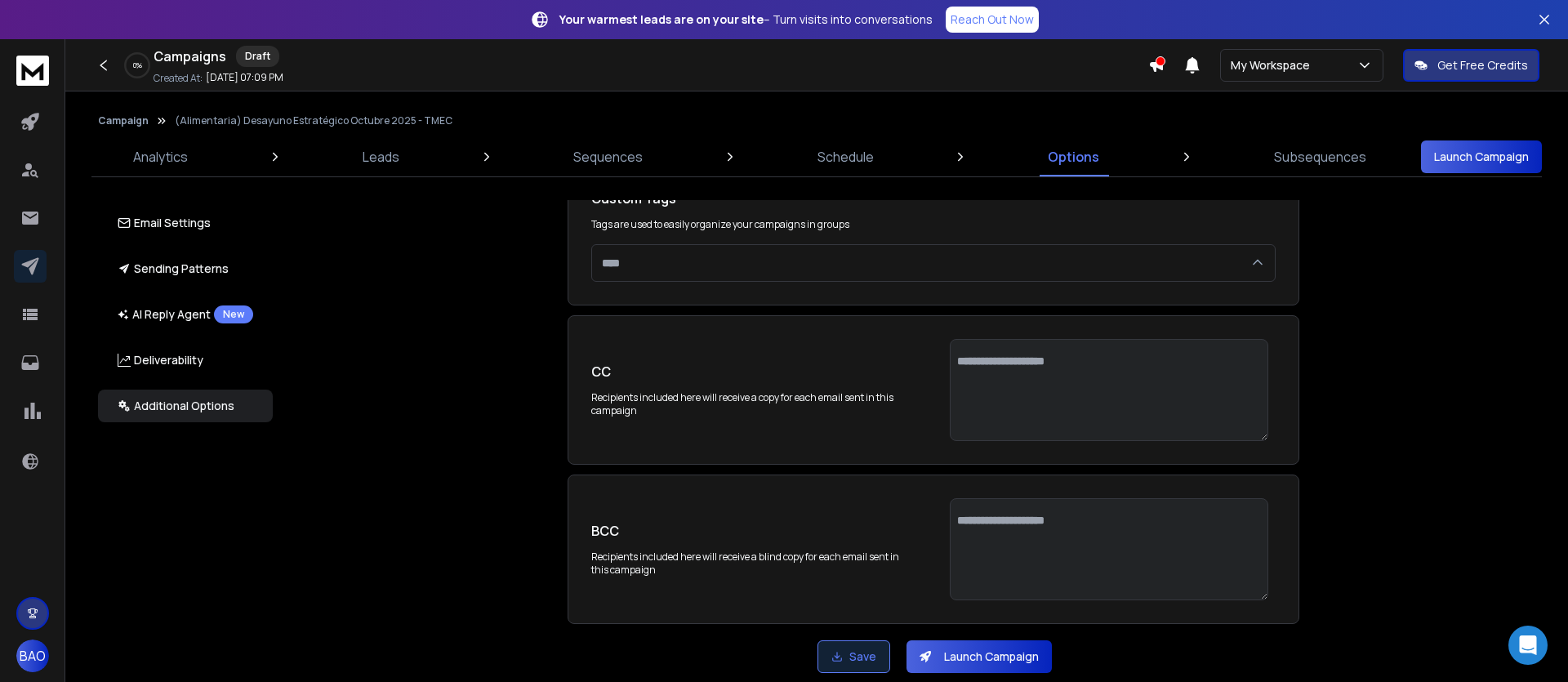
click at [859, 672] on button "Save" at bounding box center [854, 656] width 73 height 33
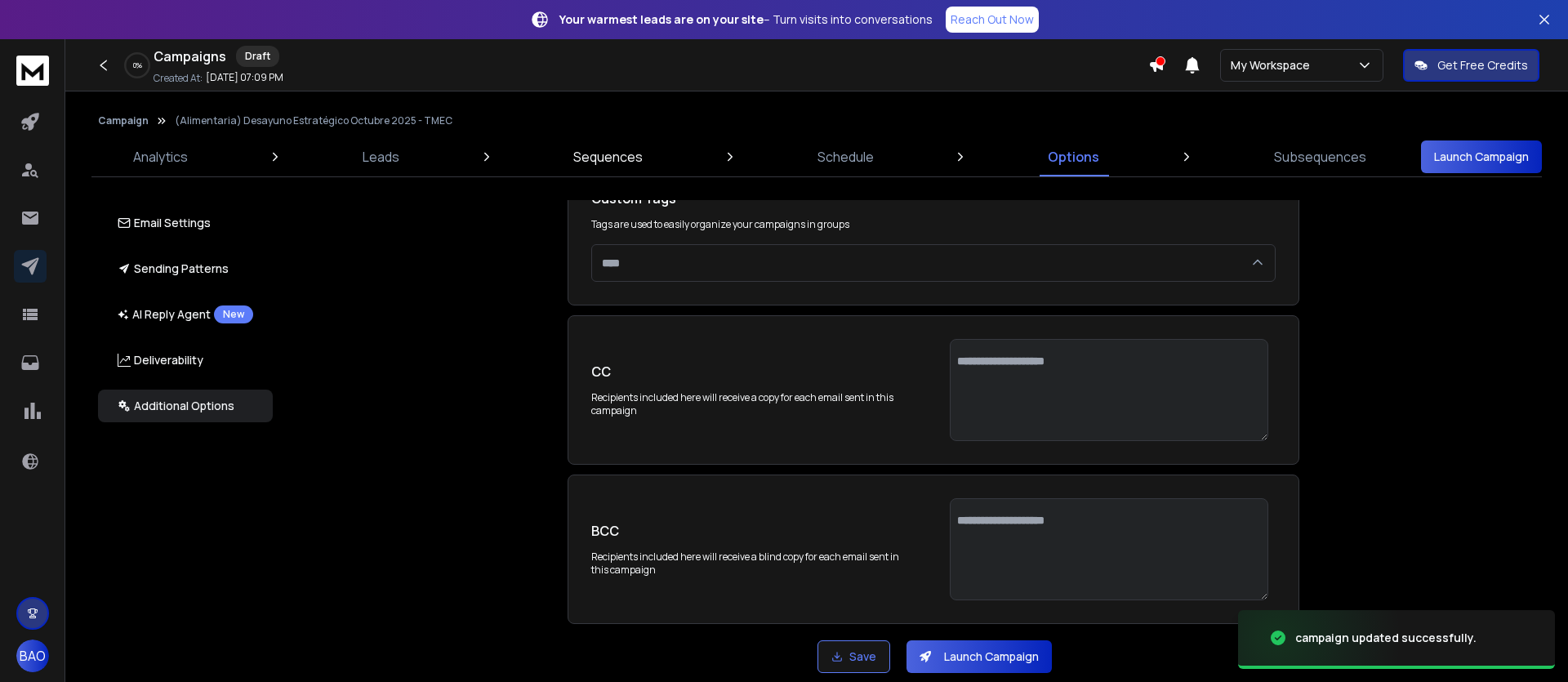
click at [640, 163] on p "Sequences" at bounding box center [608, 156] width 69 height 19
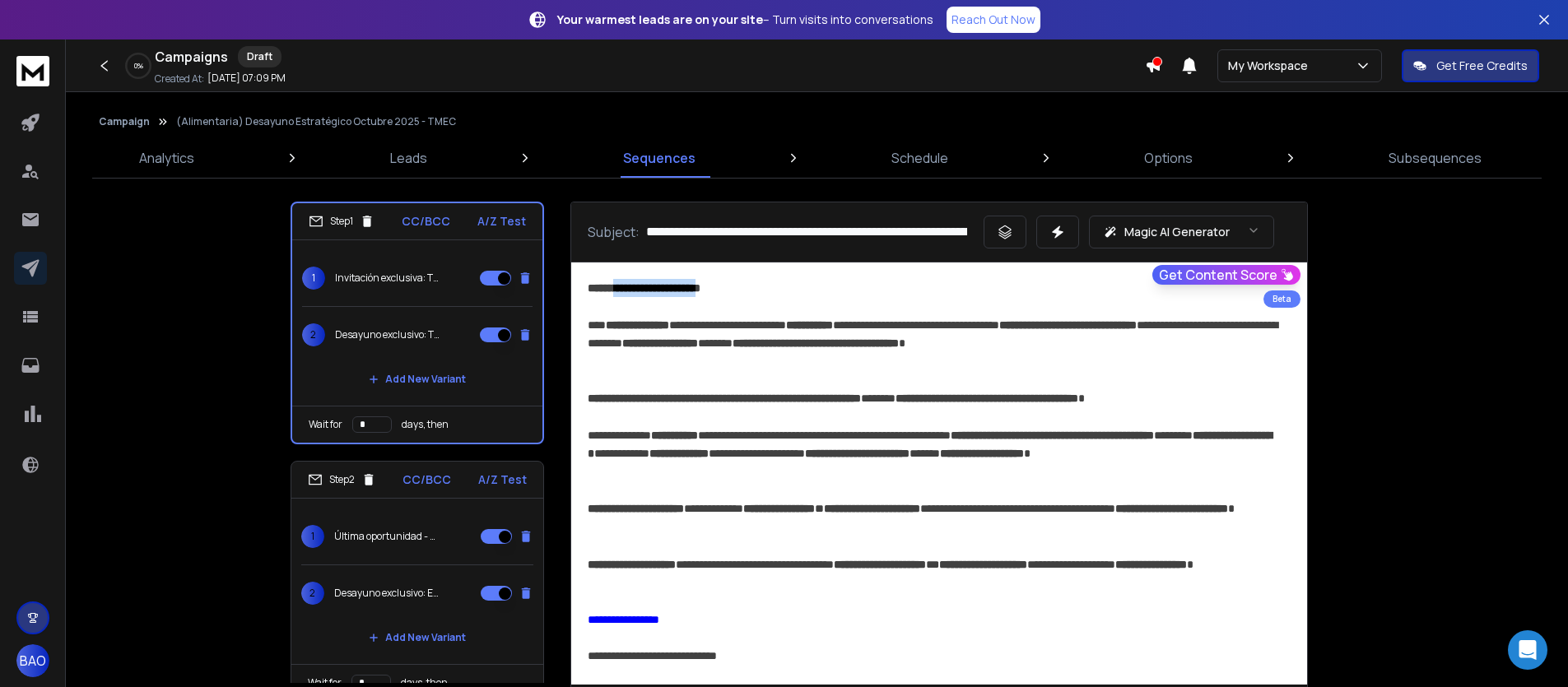
drag, startPoint x: 737, startPoint y: 289, endPoint x: 621, endPoint y: 288, distance: 116.0
click at [621, 288] on strong "**********" at bounding box center [644, 288] width 113 height 12
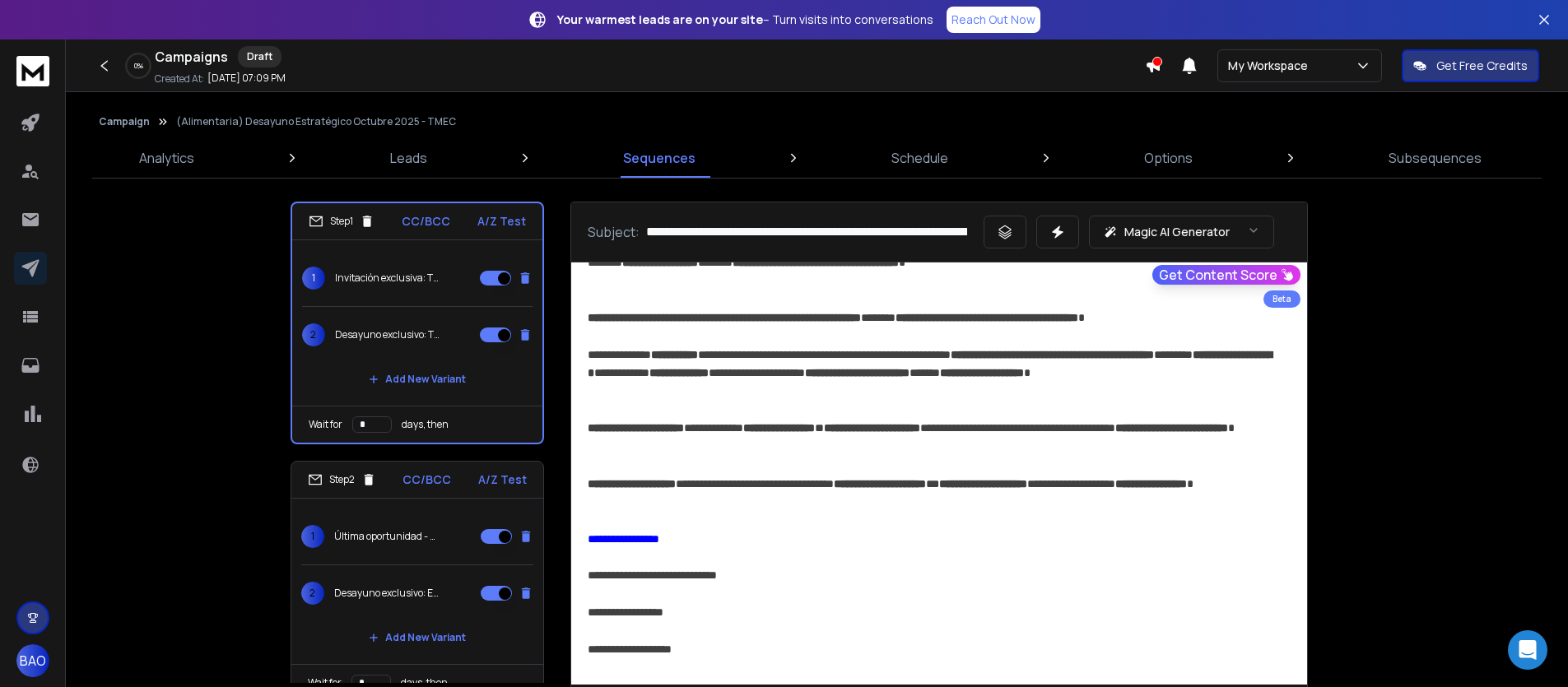
scroll to position [68, 0]
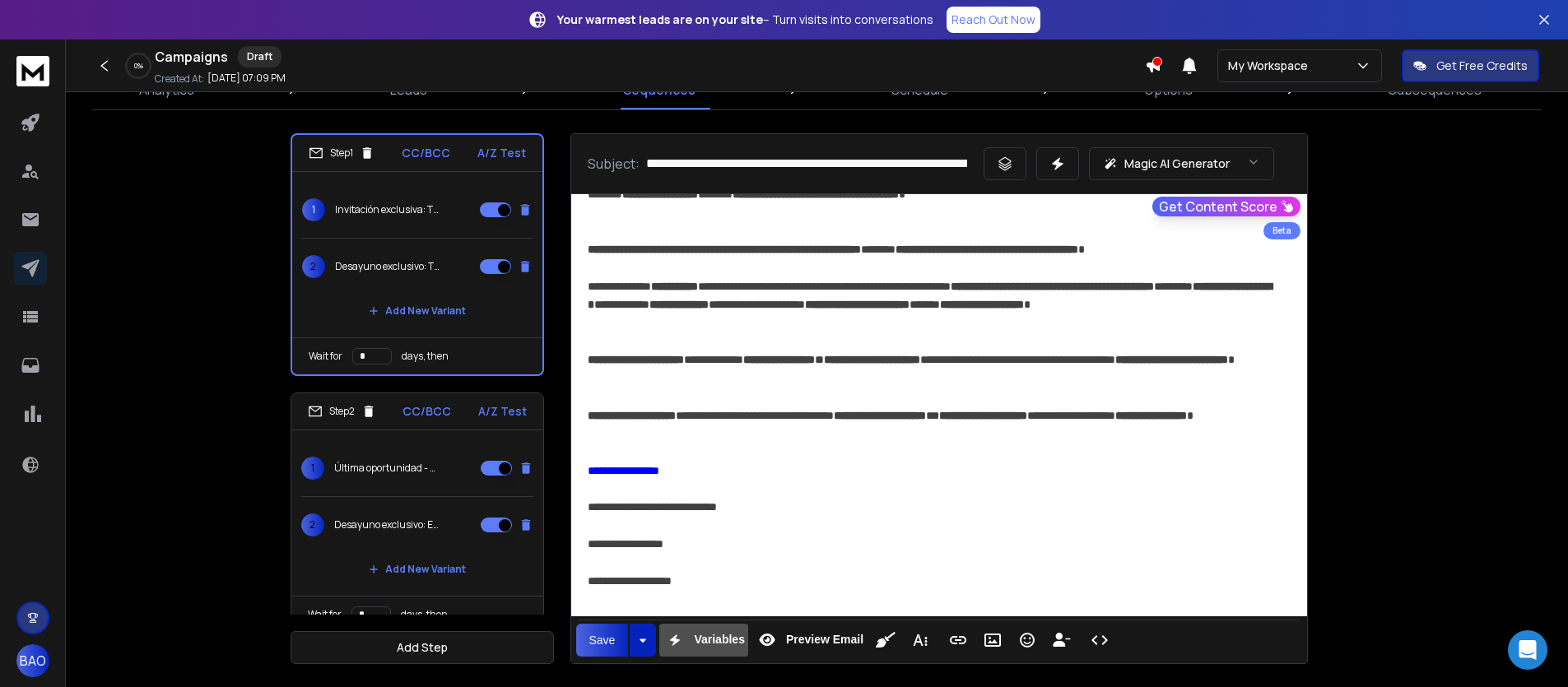
click at [741, 635] on span "Variables" at bounding box center [719, 639] width 57 height 14
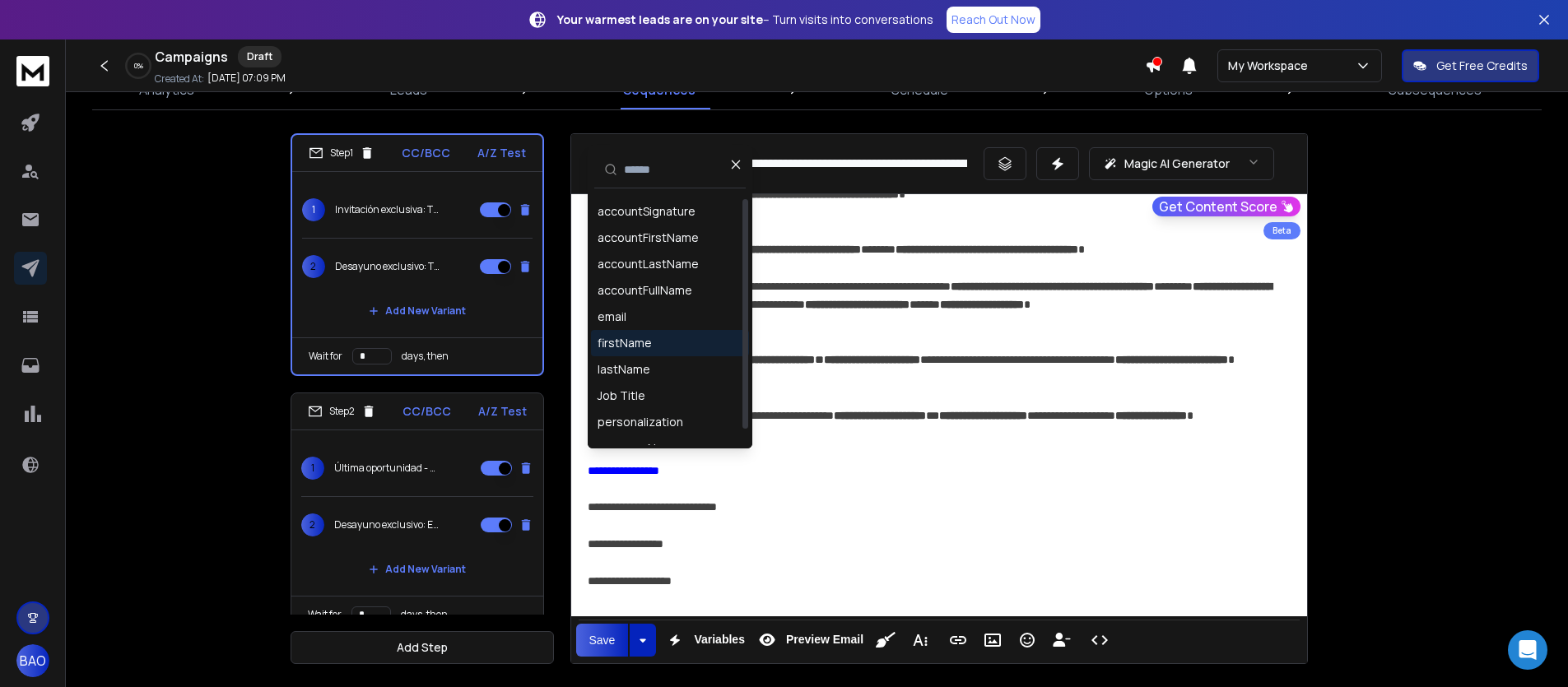
click at [663, 348] on div "firstName" at bounding box center [670, 342] width 158 height 26
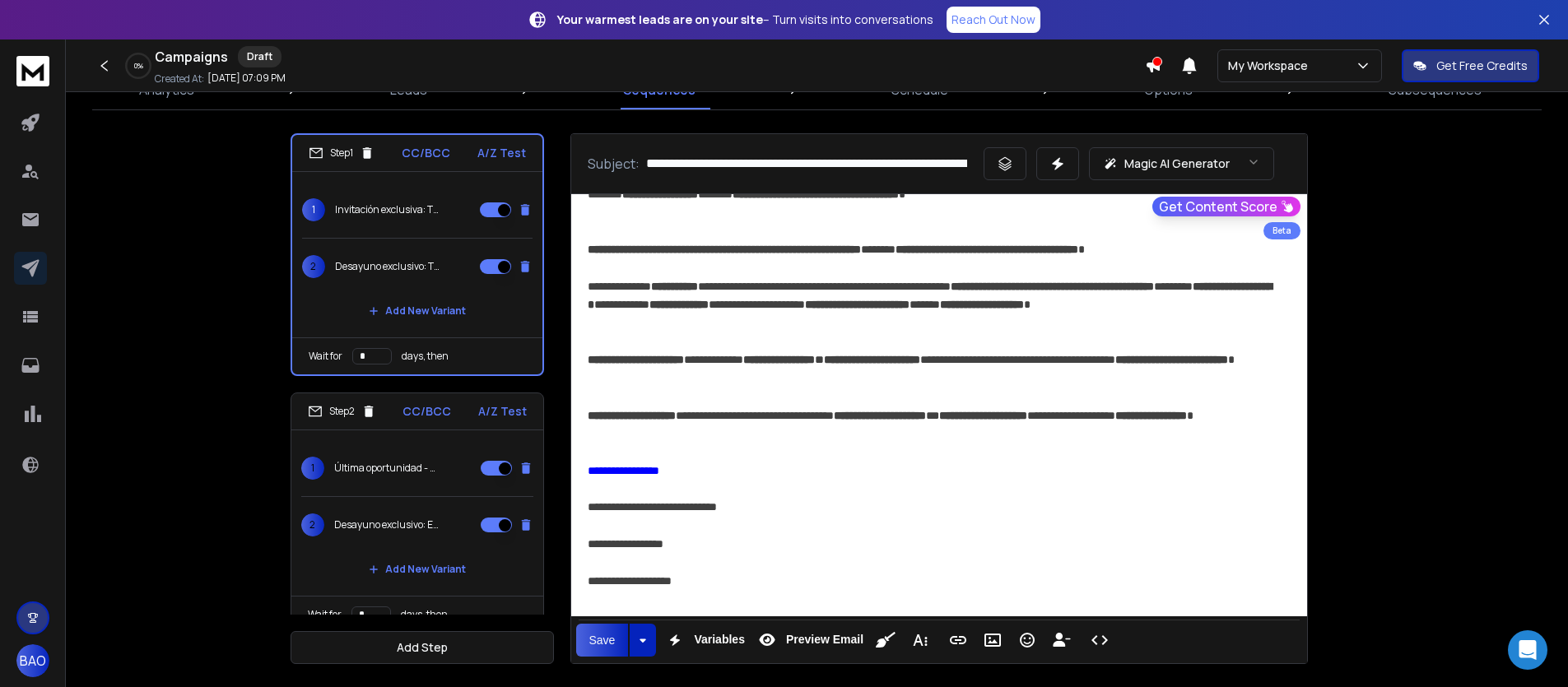
scroll to position [0, 0]
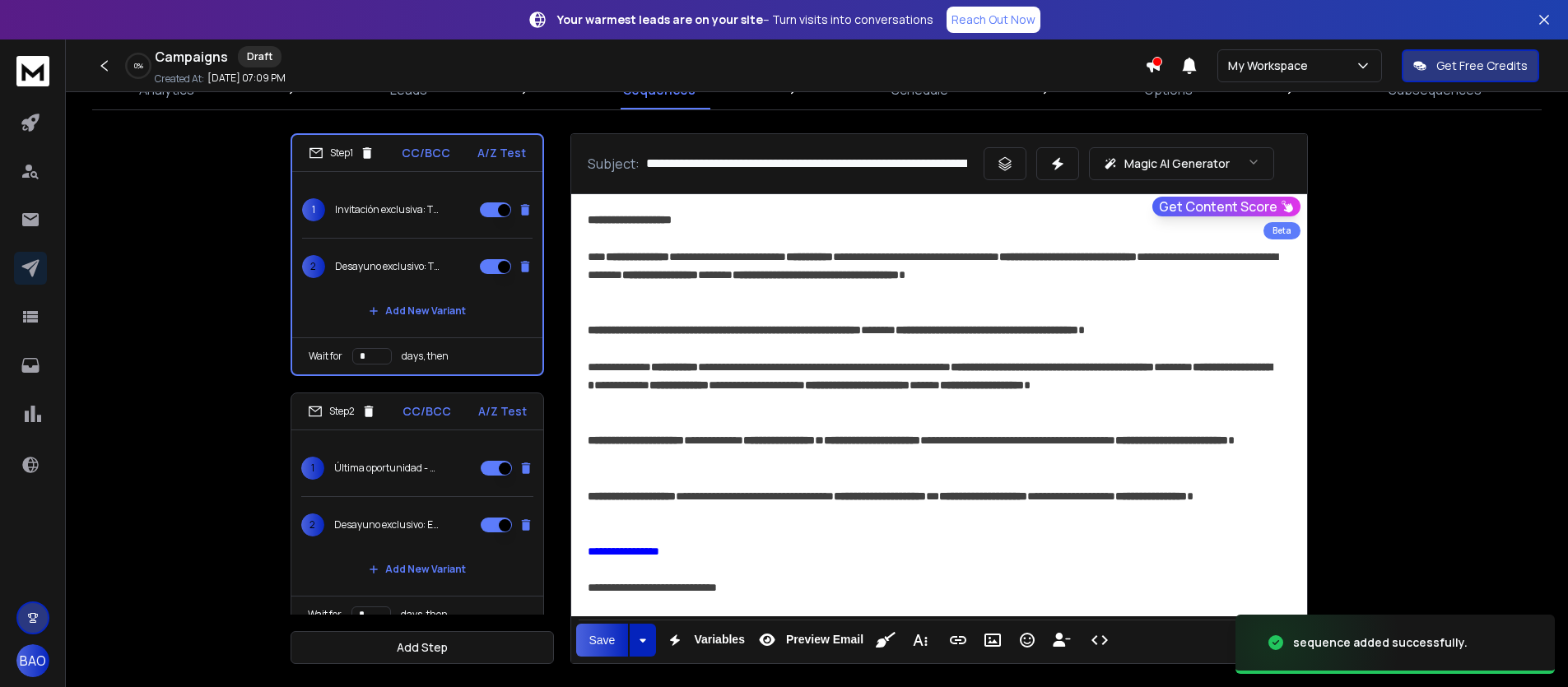
click at [386, 256] on div "2 Desayuno exclusivo: T-MEC y su impacto para México en la era de Trump – Compa…" at bounding box center [371, 266] width 138 height 23
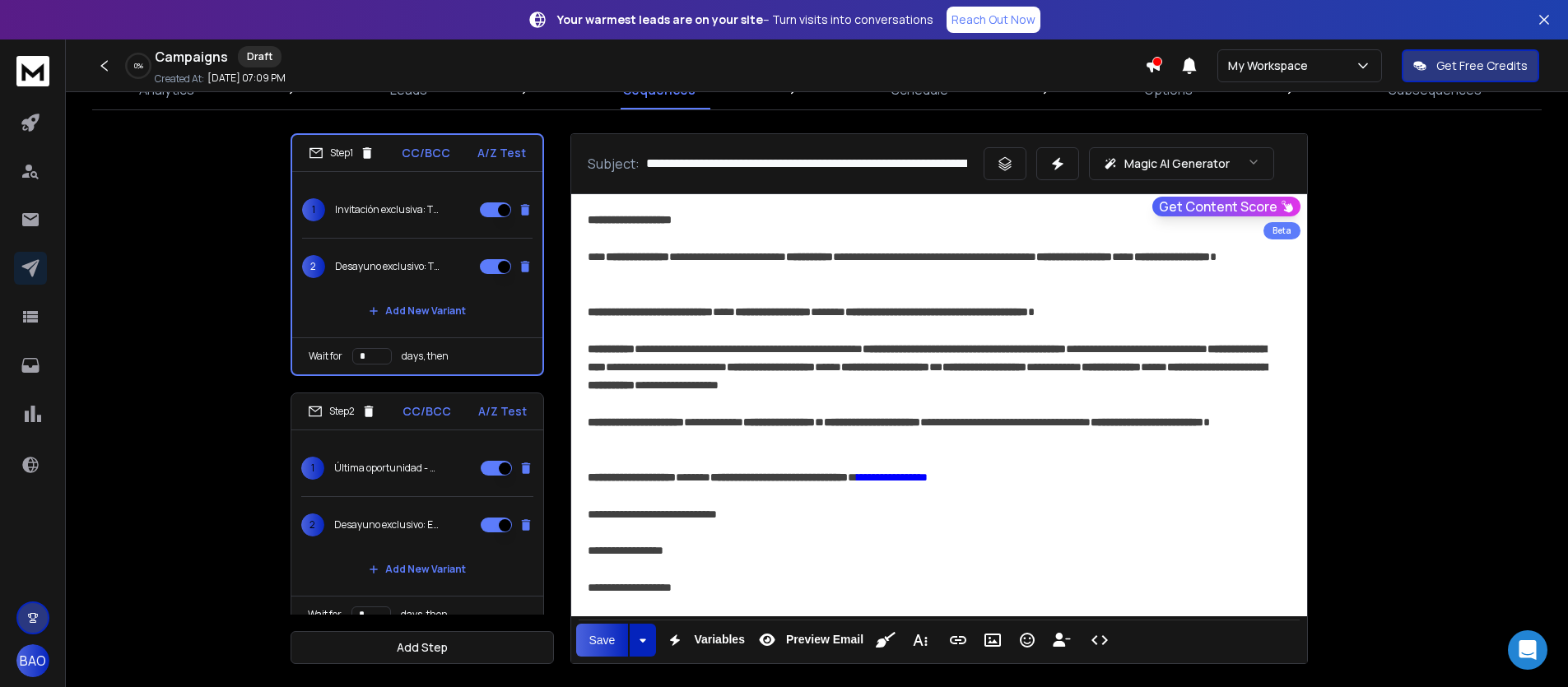
click at [928, 480] on link "**********" at bounding box center [892, 477] width 71 height 12
click at [925, 512] on icon "button" at bounding box center [919, 515] width 19 height 19
click at [373, 529] on p "Desayuno exclusivo: El impacto del T-MEC en [GEOGRAPHIC_DATA] en la era [PERSON…" at bounding box center [386, 525] width 105 height 13
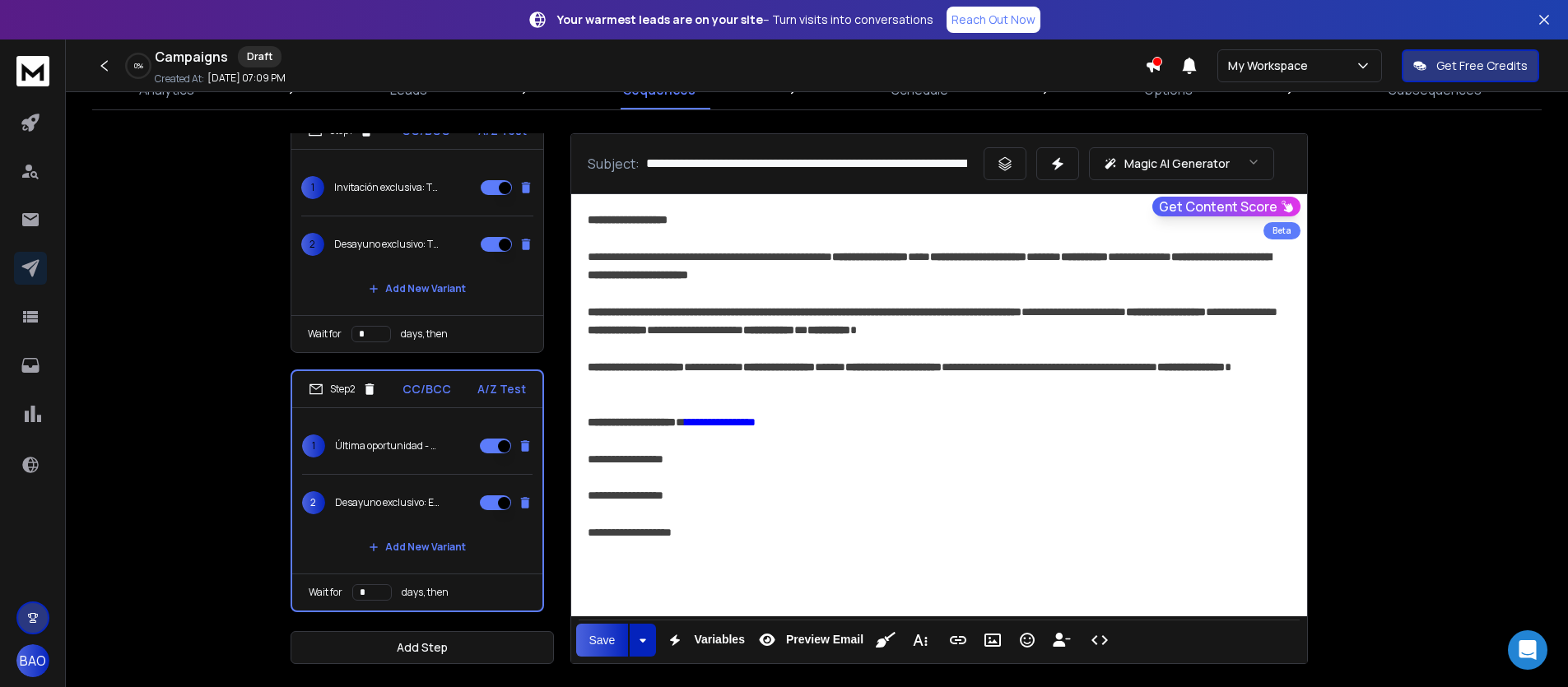
click at [423, 454] on div "1 Última oportunidad - Desayuno Excusivo: ¿Cómo afectará el T-MEC a México en l…" at bounding box center [371, 445] width 138 height 23
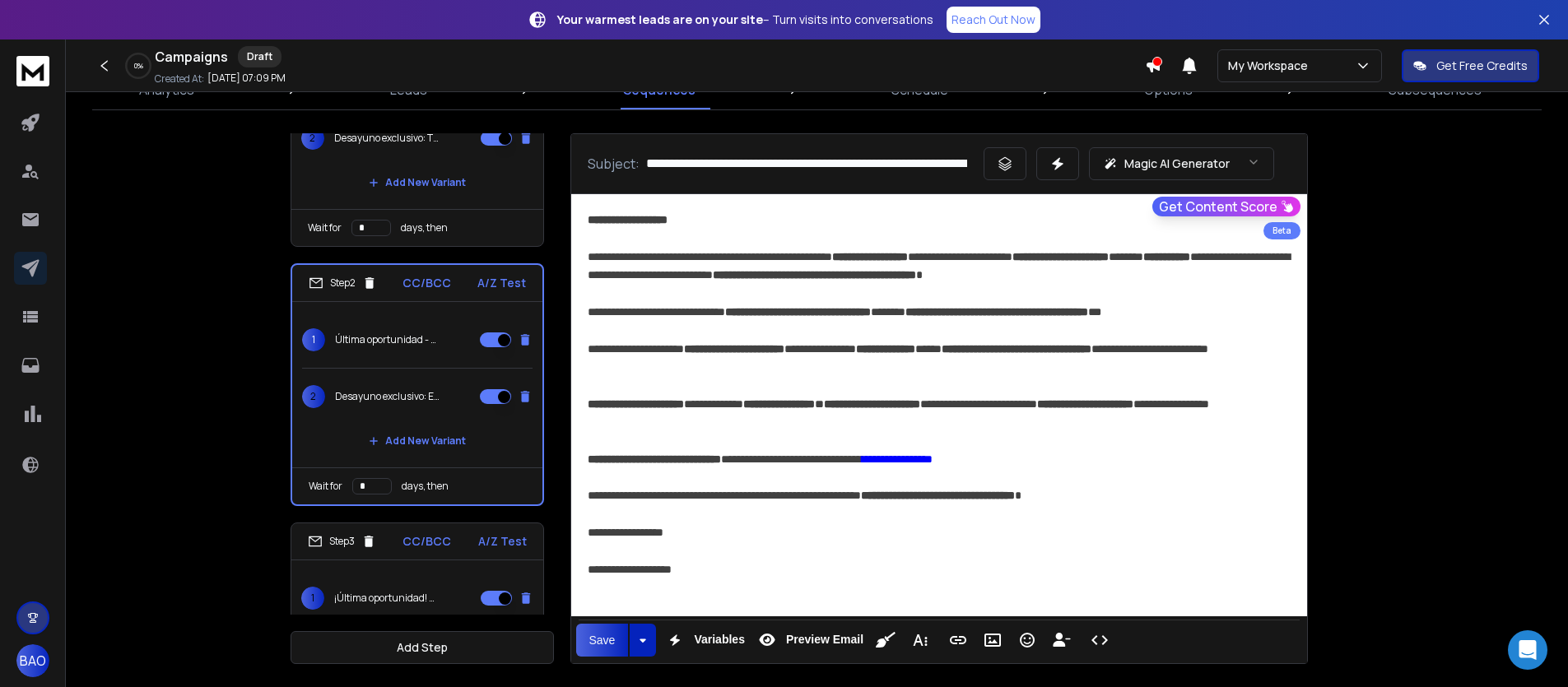
scroll to position [239, 0]
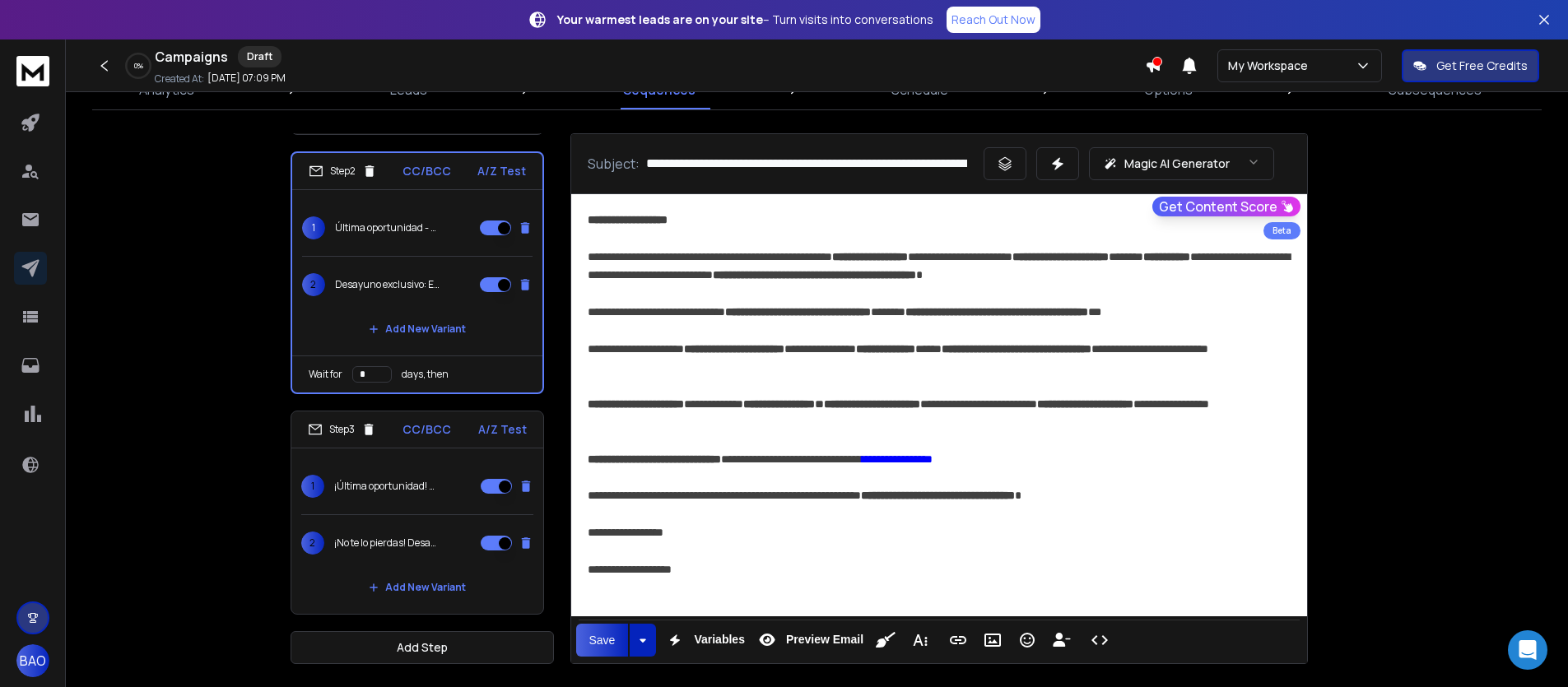
click at [418, 481] on p "¡Última oportunidad! Confirma tu asistencia al desayuno exclusivo sobre el impa…" at bounding box center [386, 486] width 105 height 13
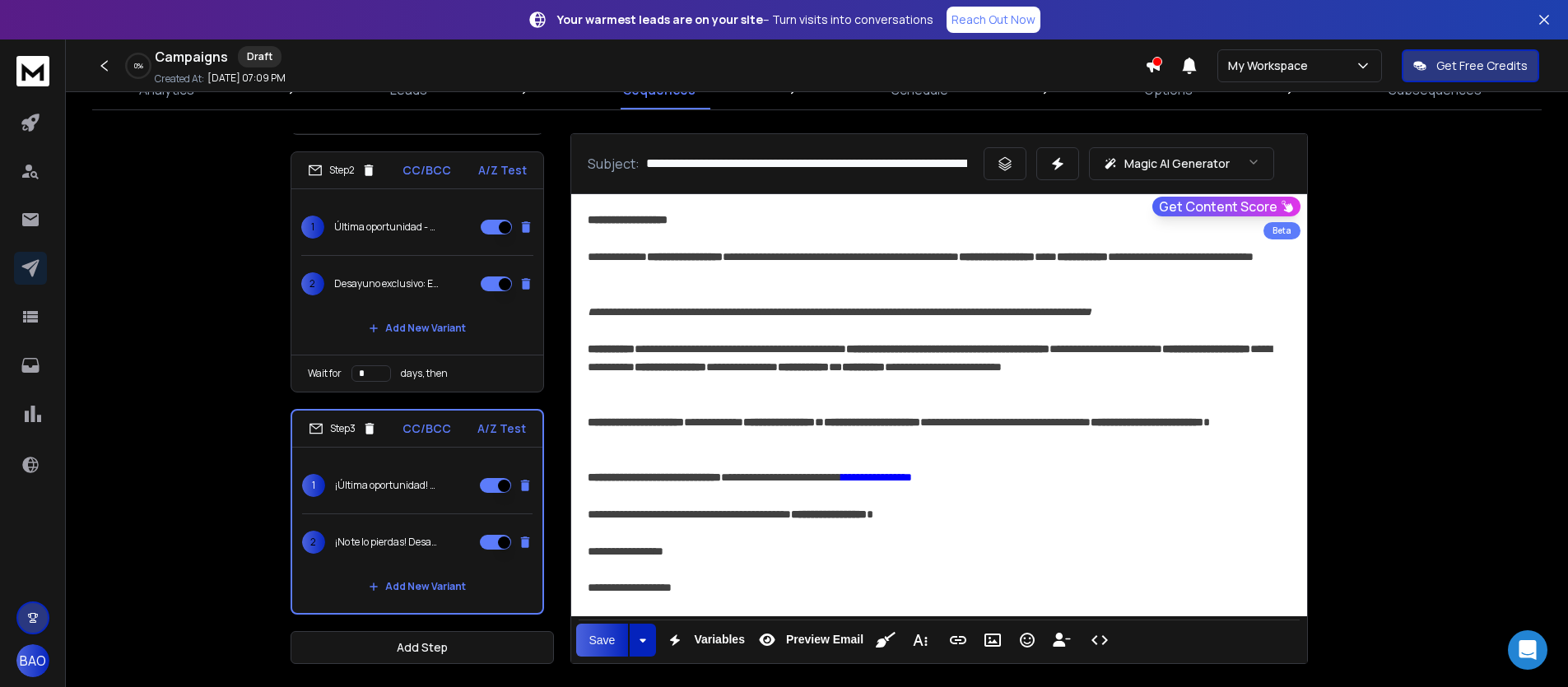
click at [396, 531] on div "2 ¡No te lo pierdas! Desayuno exclusivo sobre el impacto del T-MEC – Cupos limi…" at bounding box center [371, 541] width 138 height 23
type input "**********"
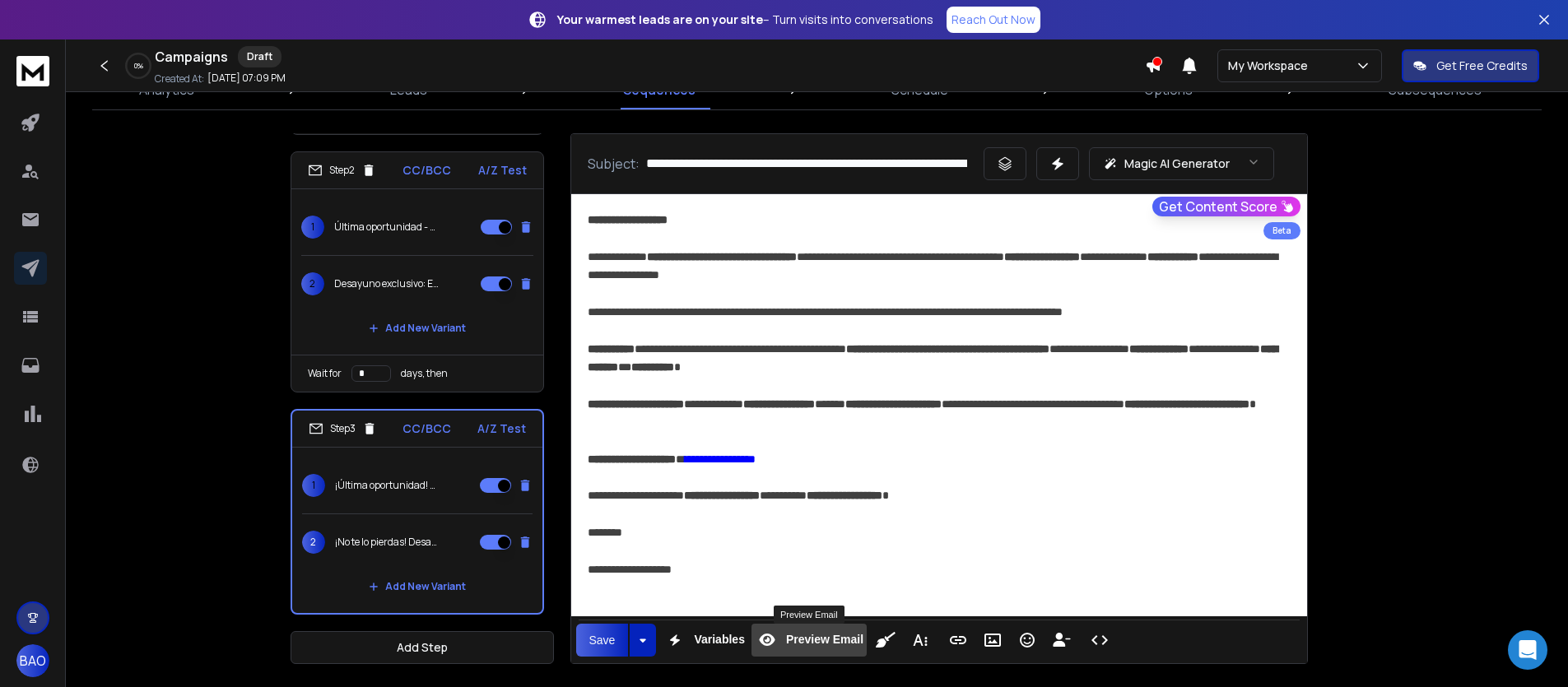
click at [790, 638] on span "Preview Email" at bounding box center [825, 639] width 84 height 14
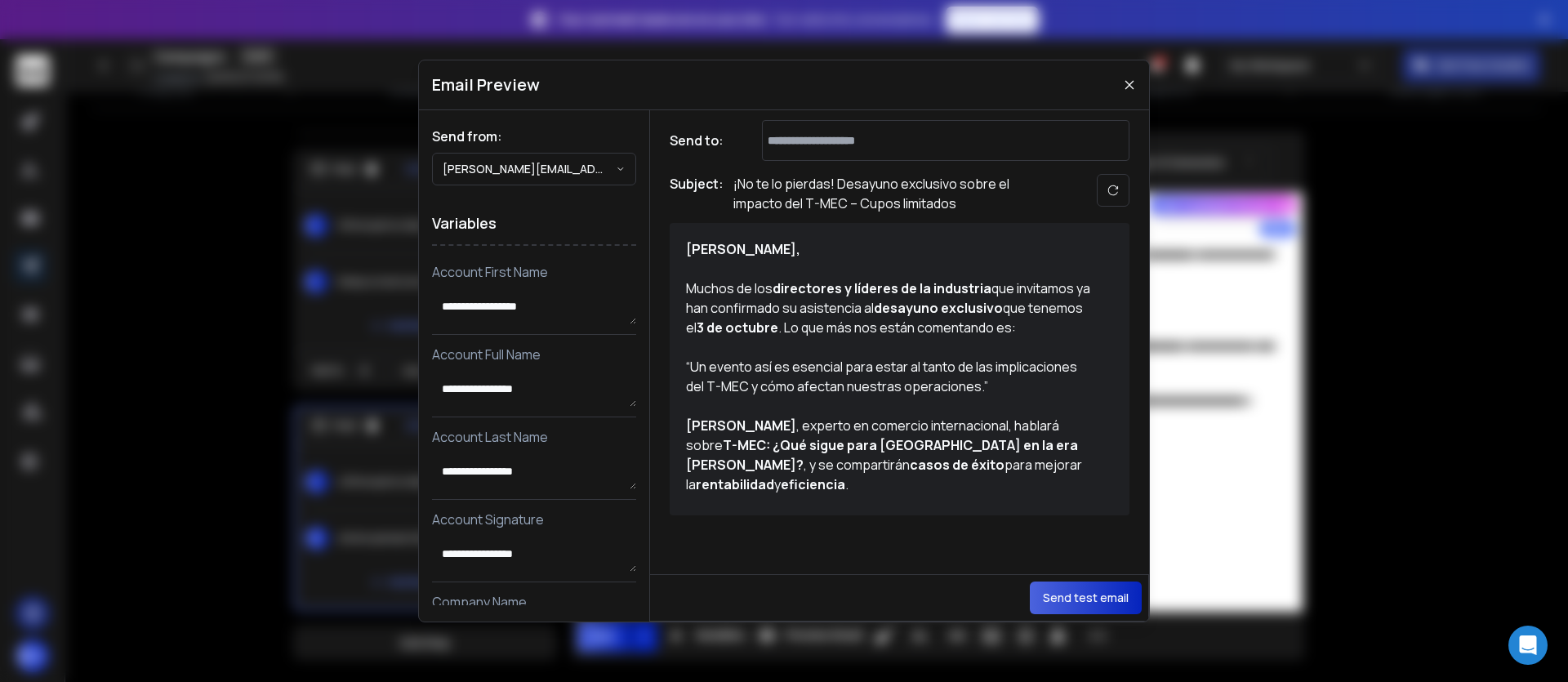
click at [1124, 87] on icon at bounding box center [1130, 85] width 13 height 13
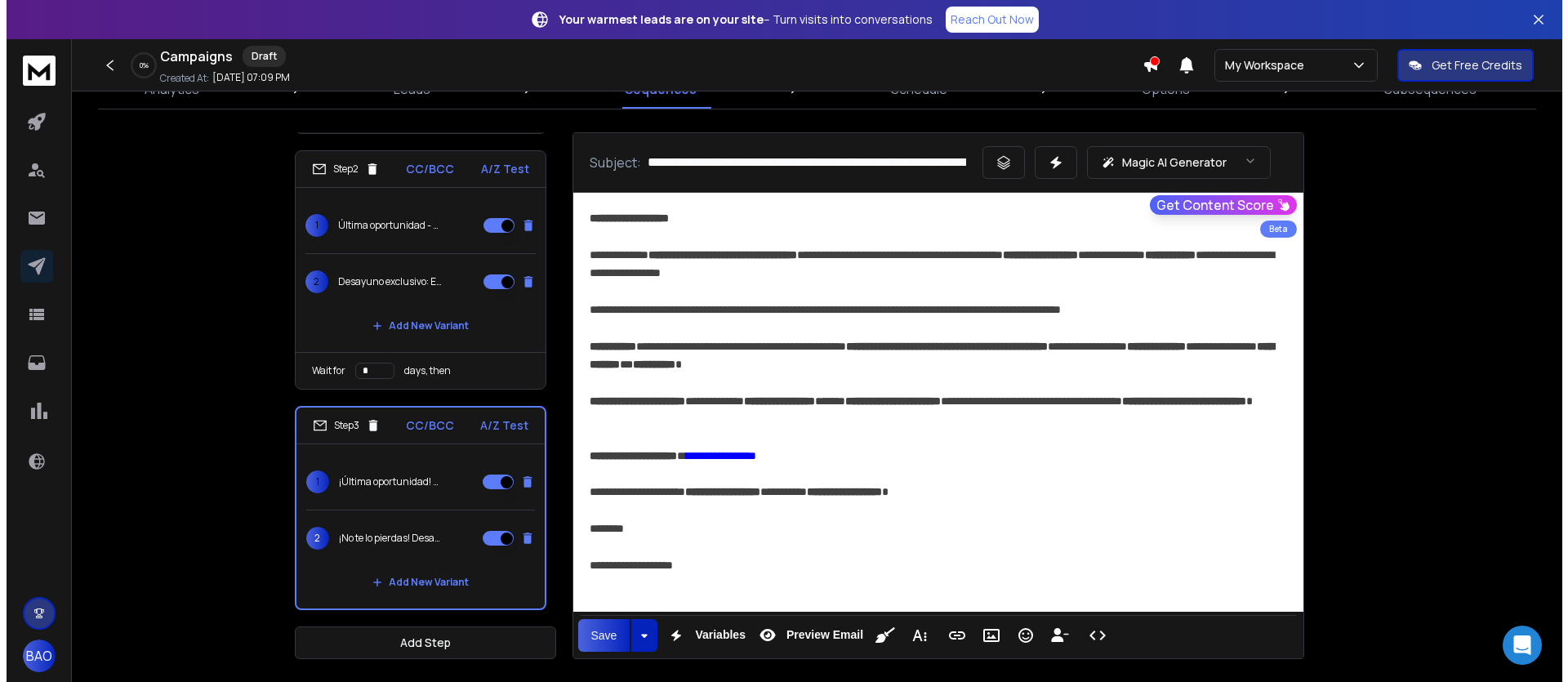
scroll to position [0, 0]
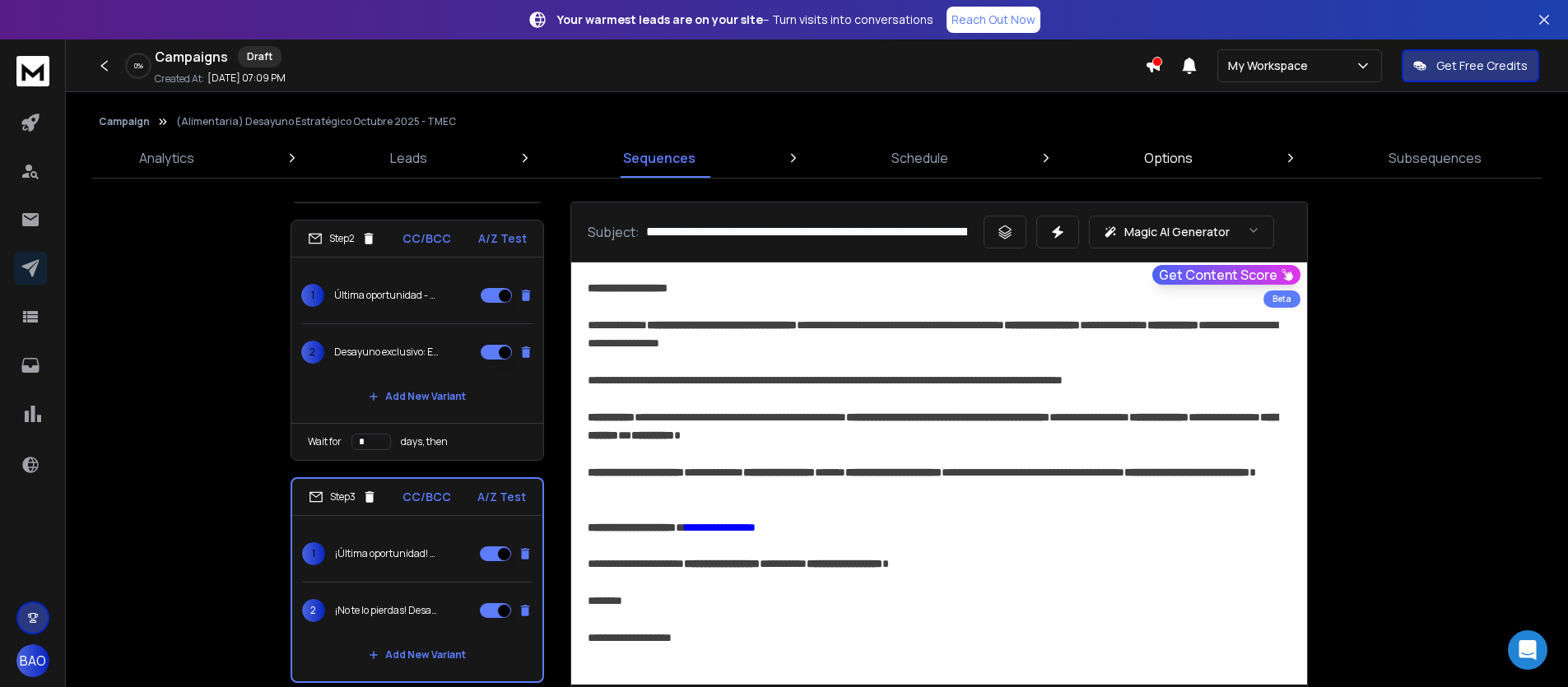
click at [1183, 160] on p "Options" at bounding box center [1168, 158] width 49 height 19
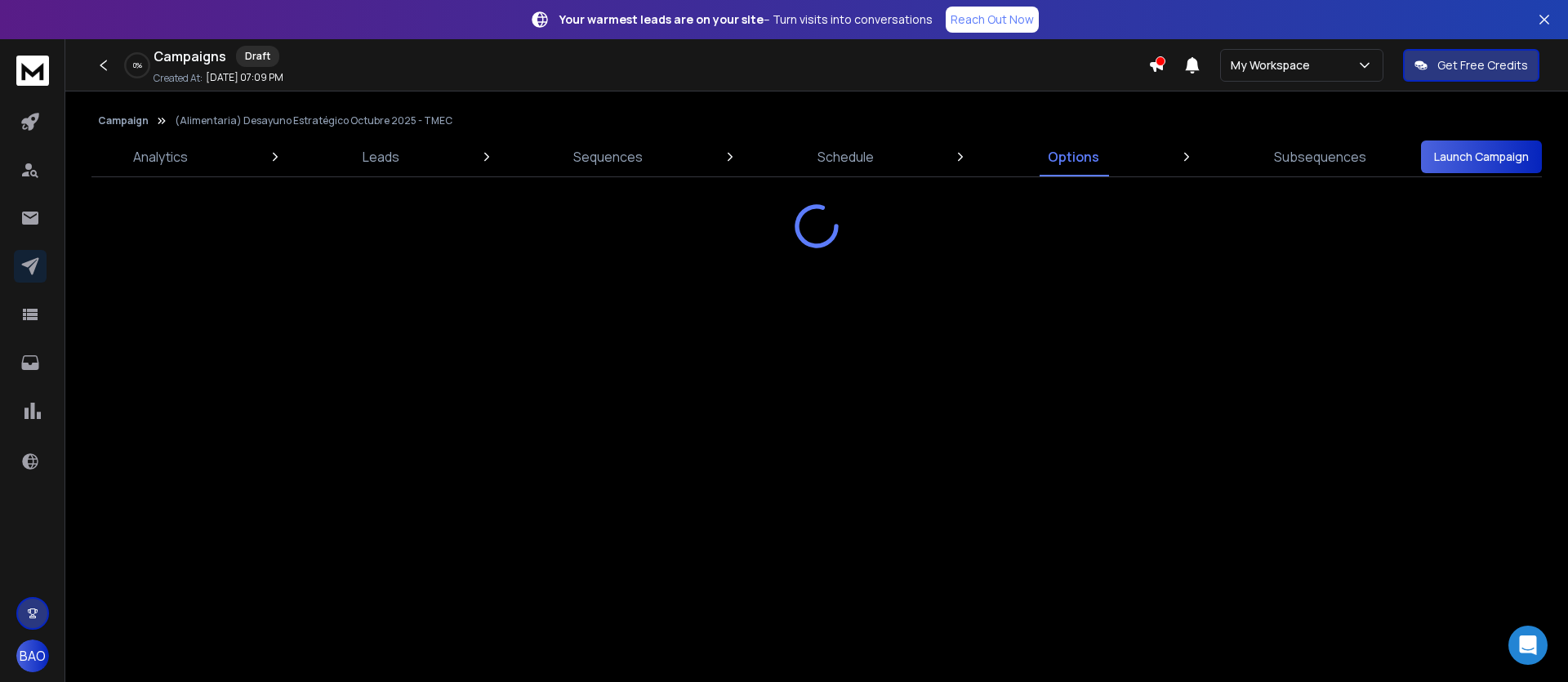
select select "*********"
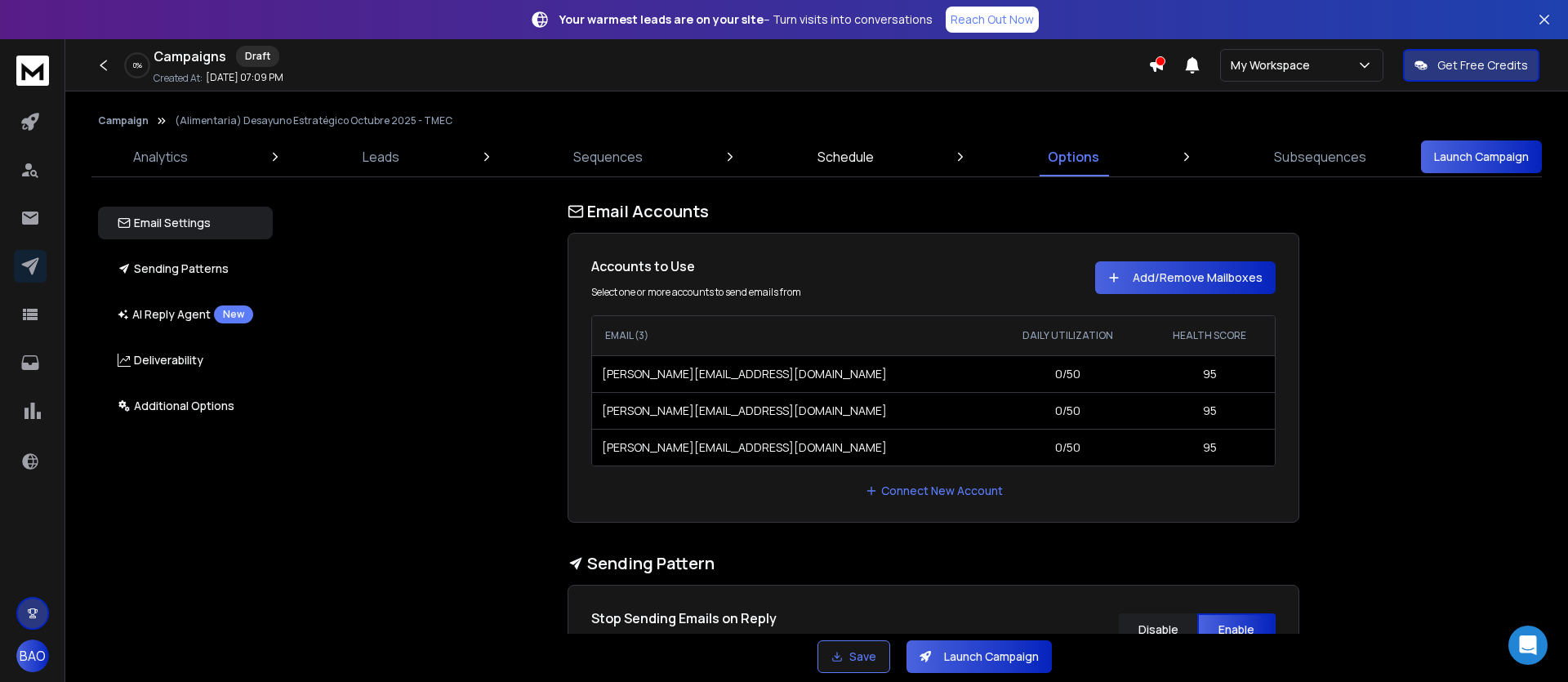
click at [811, 146] on link "Schedule" at bounding box center [846, 156] width 76 height 39
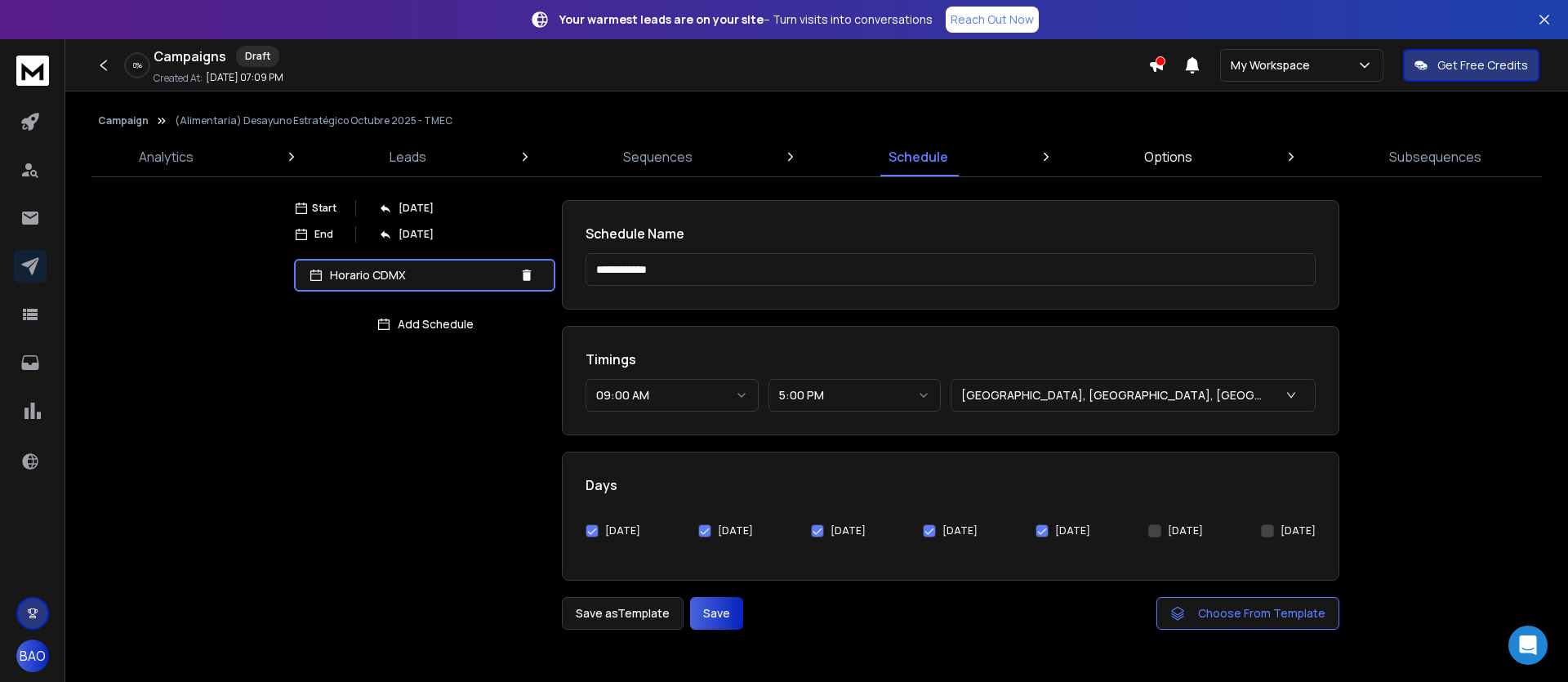
click at [1190, 162] on p "Options" at bounding box center [1169, 156] width 49 height 19
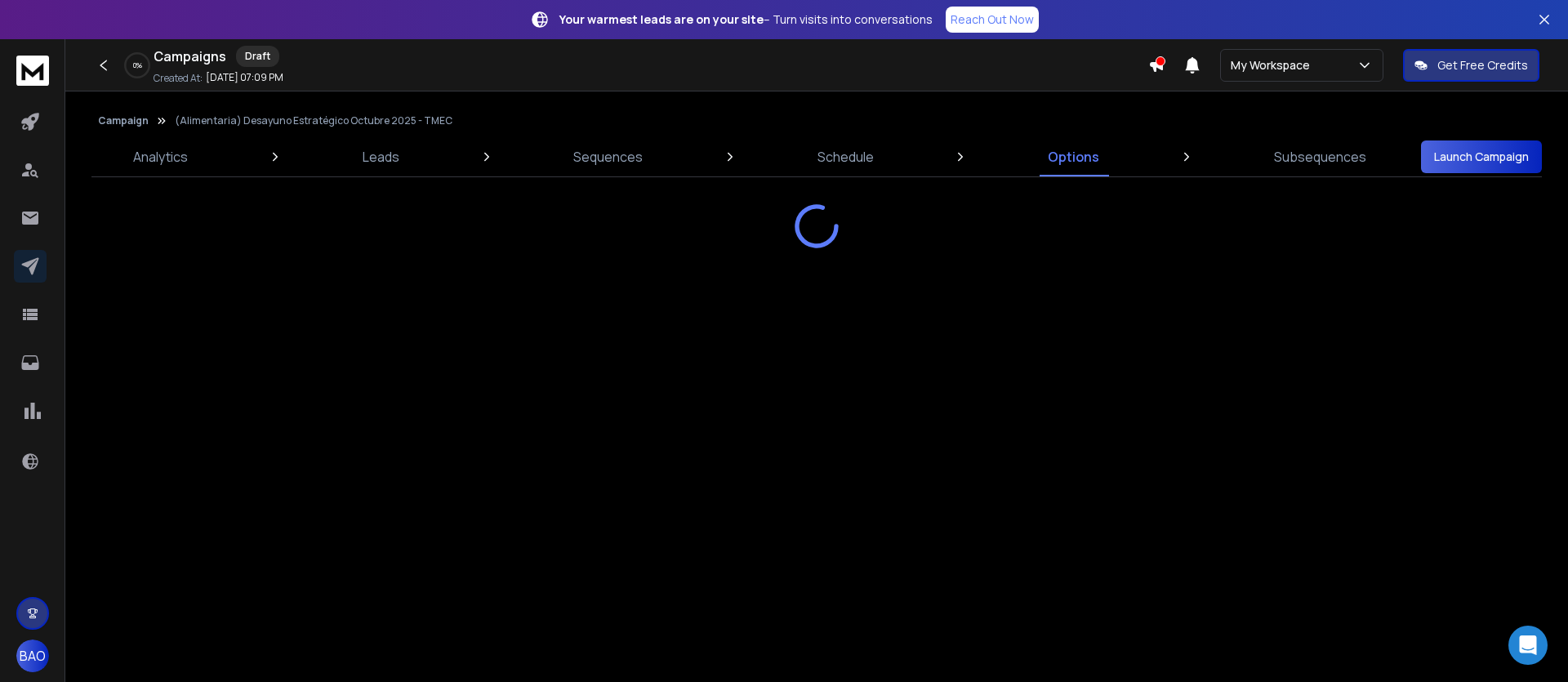
select select "*********"
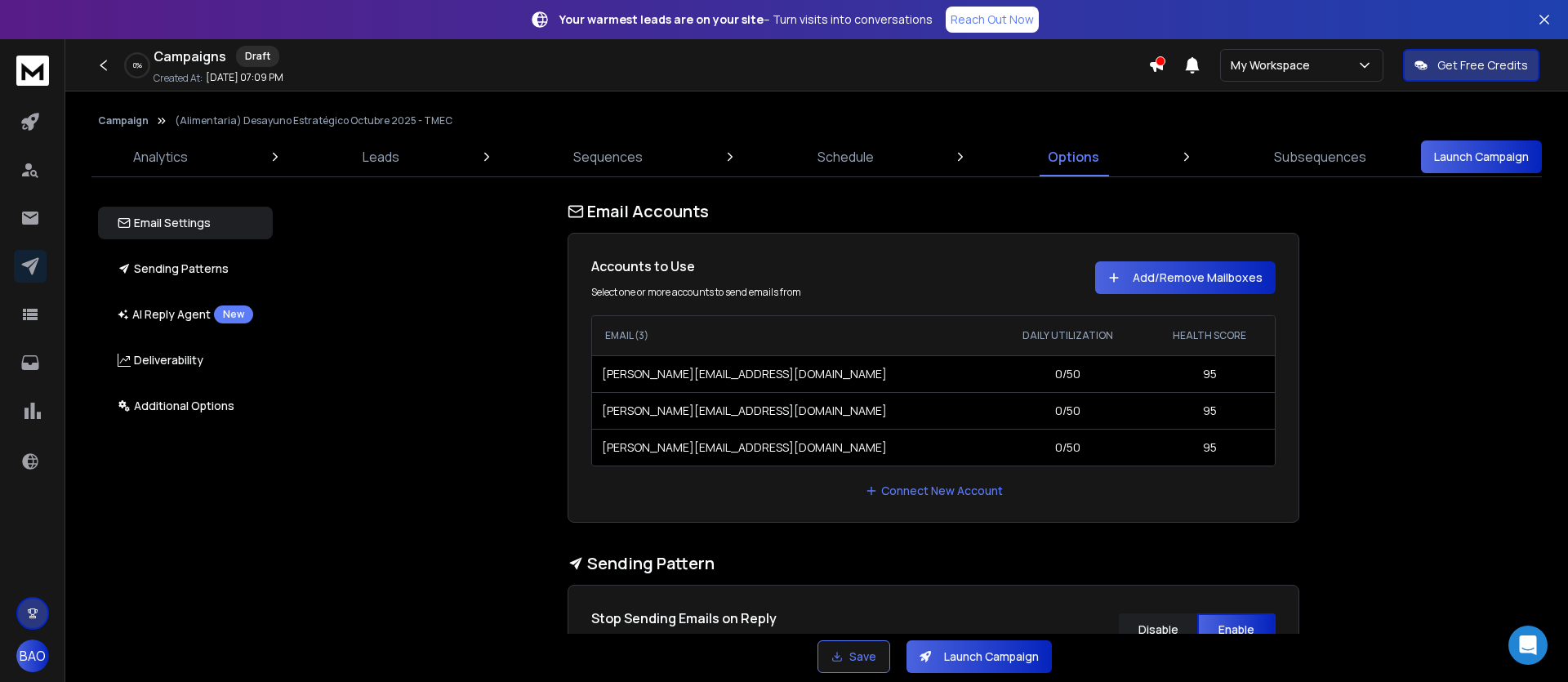
click at [1500, 153] on button "Launch Campaign" at bounding box center [1482, 156] width 121 height 33
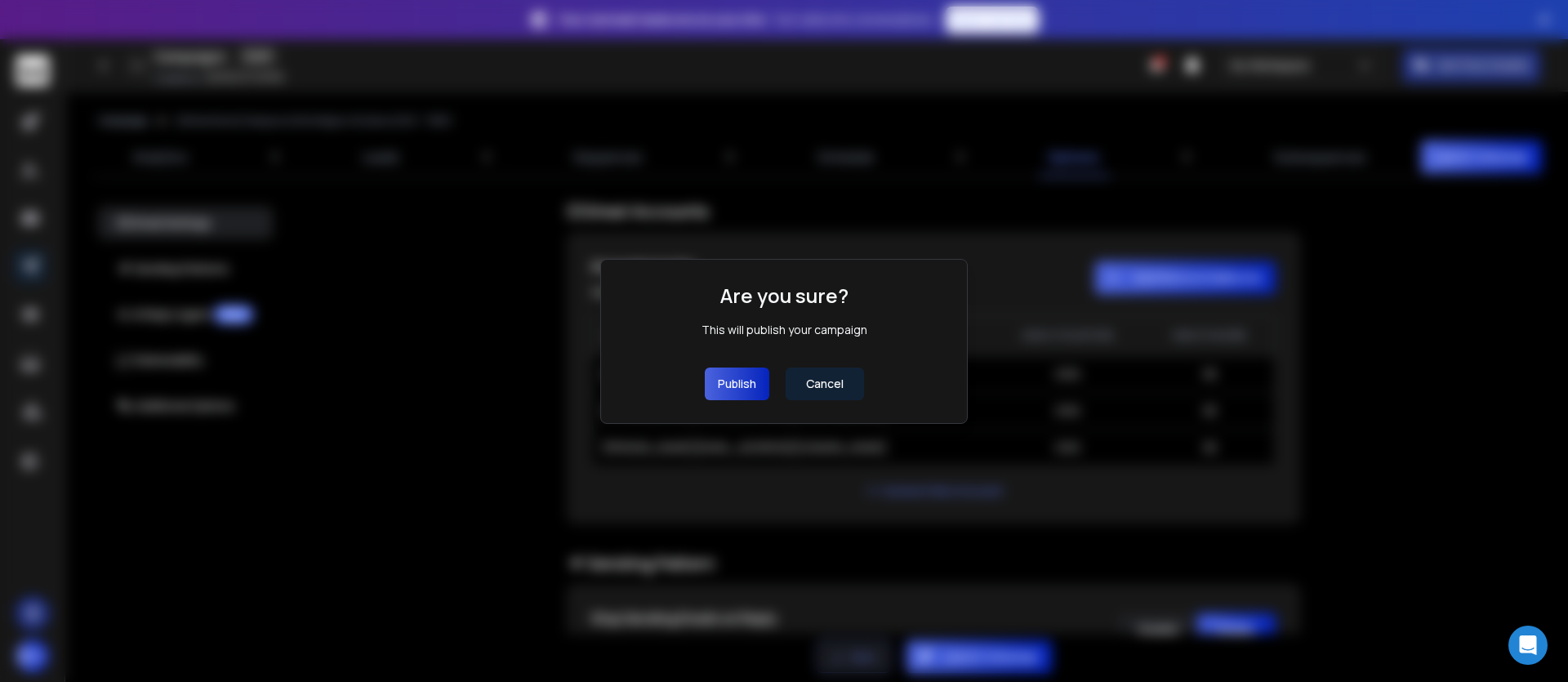
click at [716, 387] on button "Publish" at bounding box center [737, 383] width 64 height 33
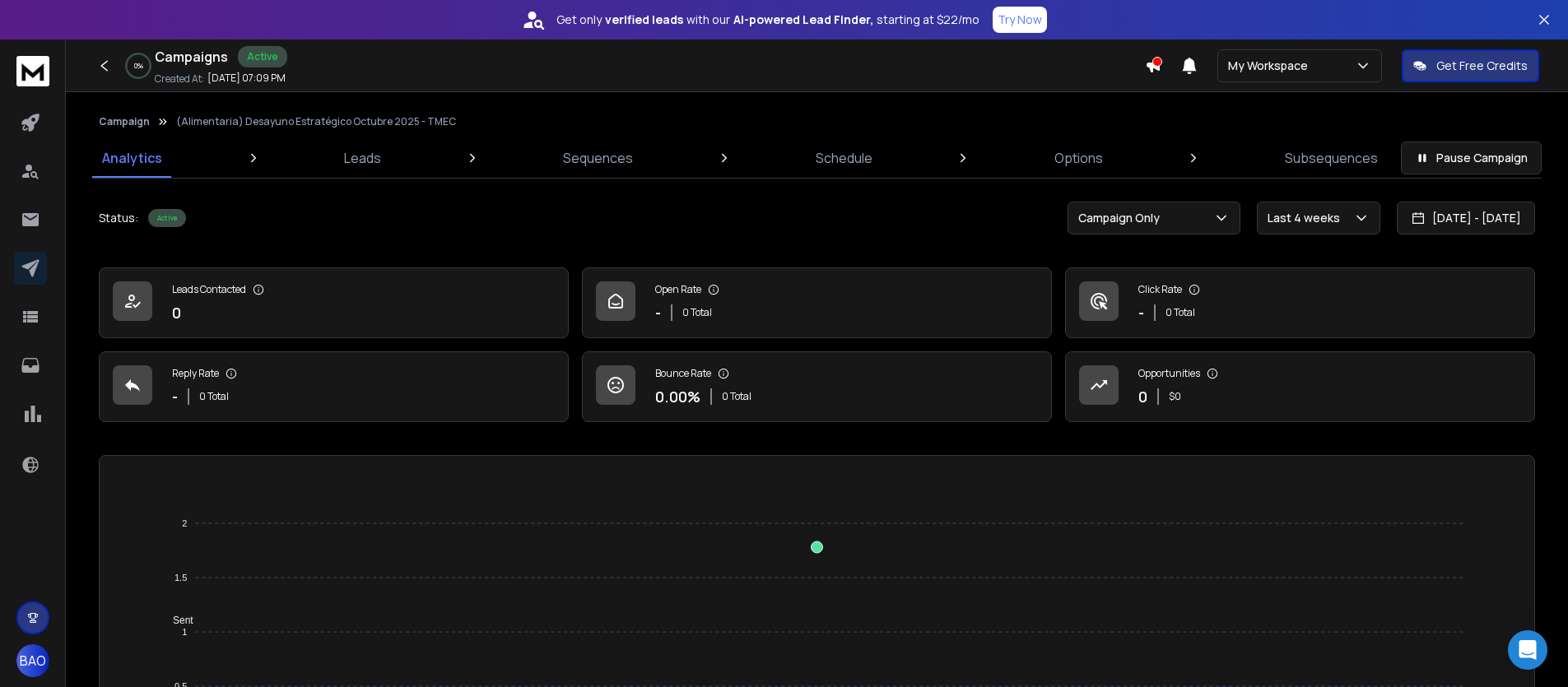
click at [135, 123] on button "Campaign" at bounding box center [124, 122] width 51 height 13
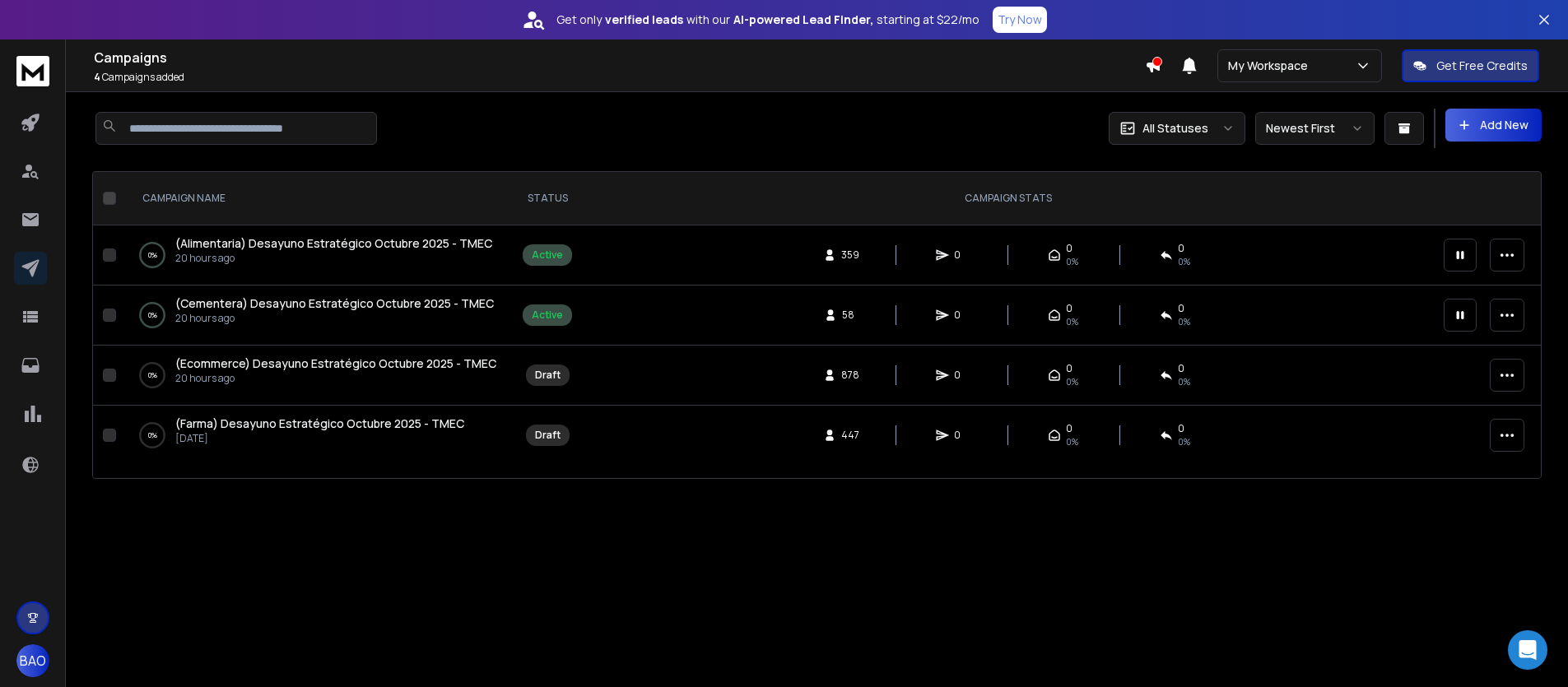
click at [284, 374] on p "20 hours ago" at bounding box center [336, 378] width 321 height 13
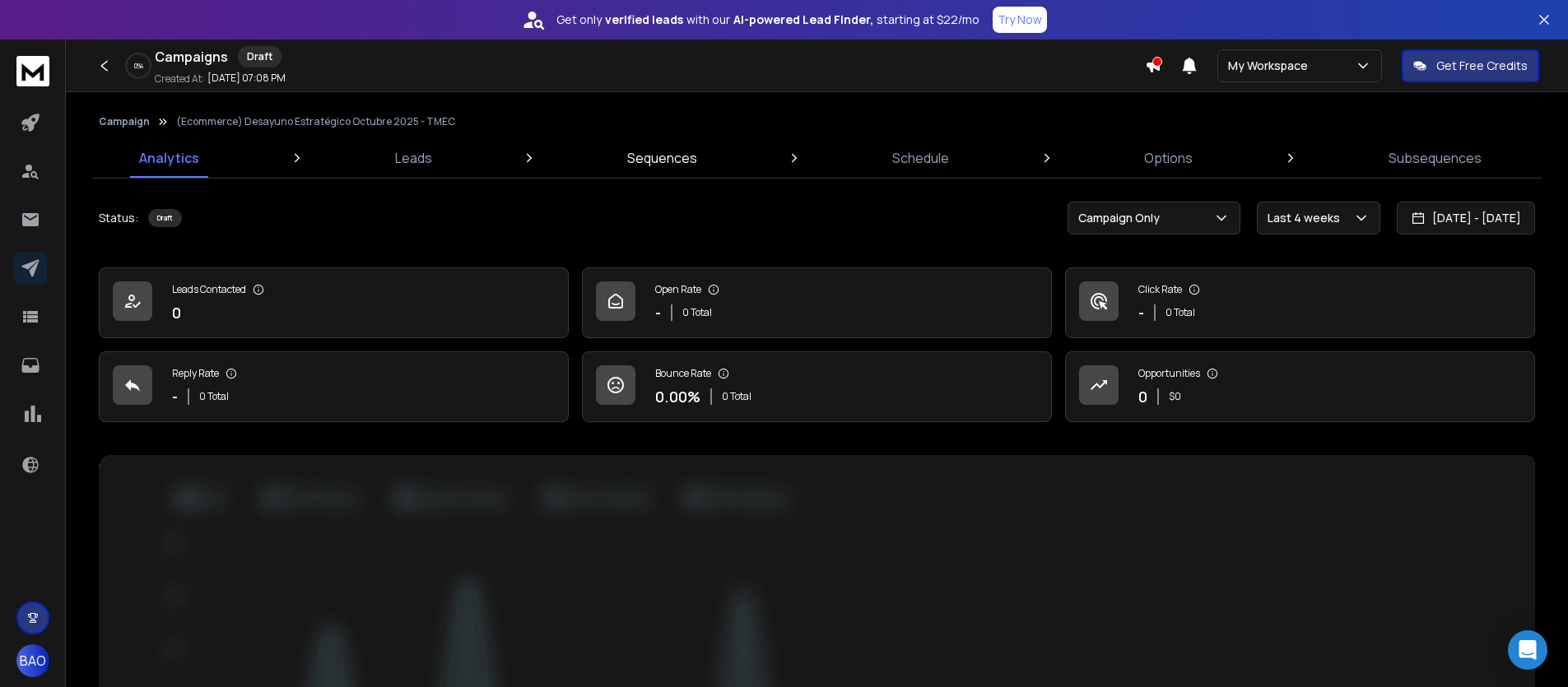
click at [644, 158] on p "Sequences" at bounding box center [661, 158] width 70 height 19
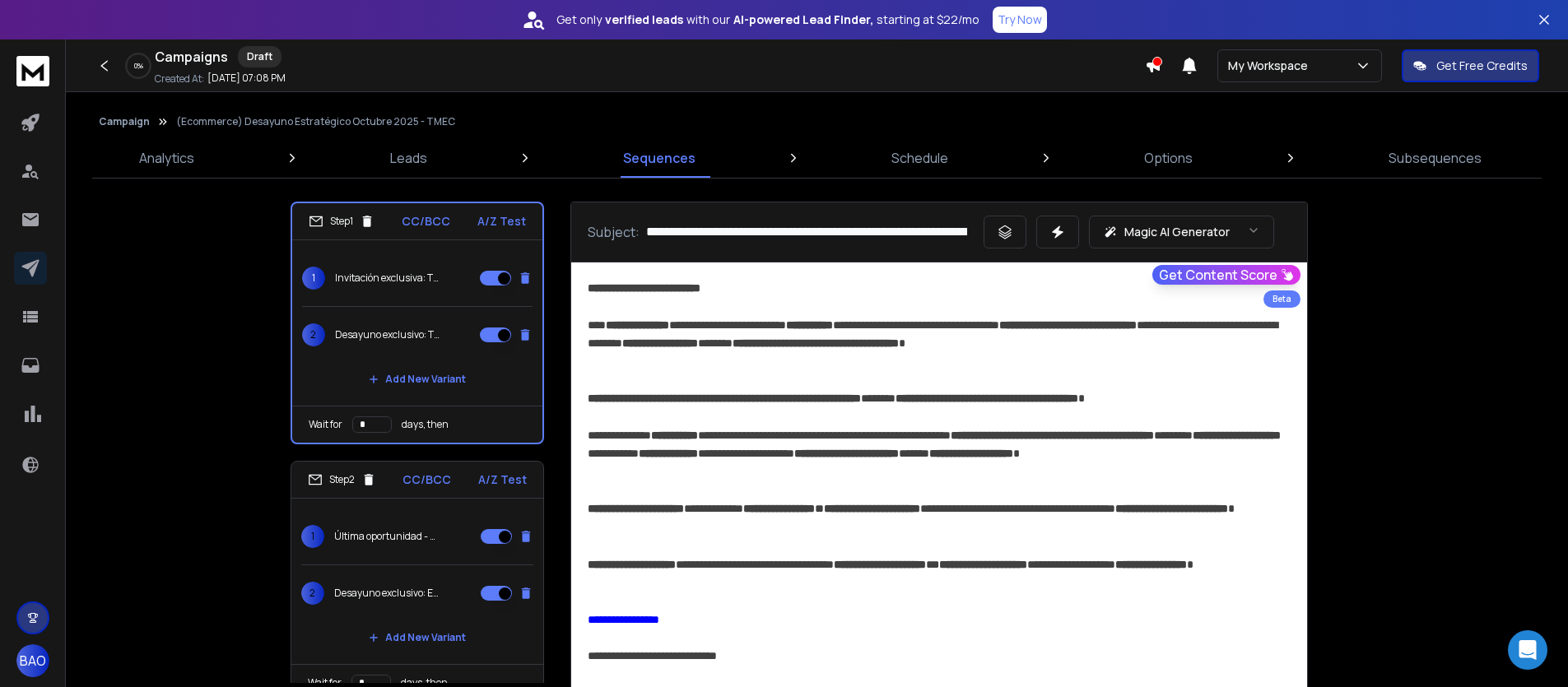
click at [445, 161] on div "Analytics Leads Sequences Schedule Options Subsequences" at bounding box center [810, 158] width 1436 height 40
click at [420, 161] on p "Leads" at bounding box center [408, 158] width 37 height 19
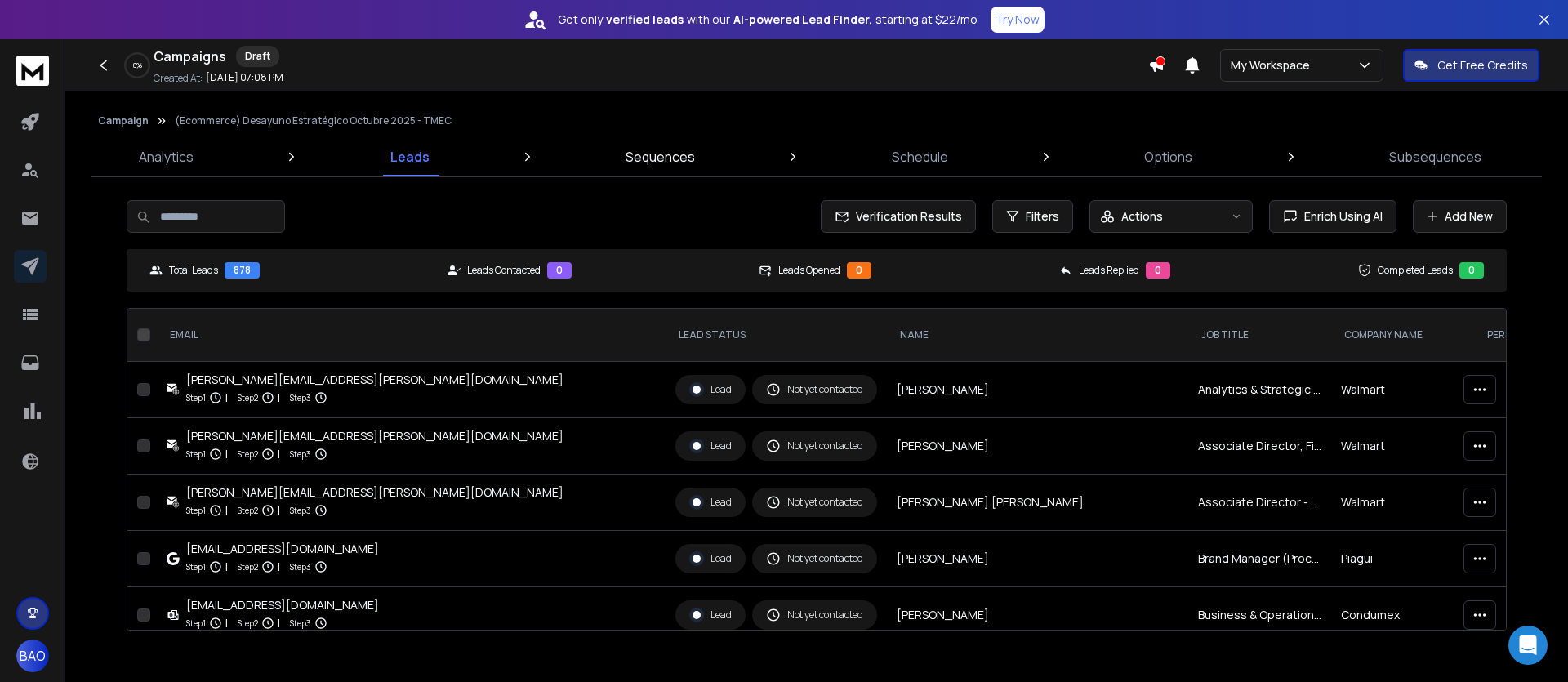
click at [636, 157] on p "Sequences" at bounding box center [660, 156] width 69 height 19
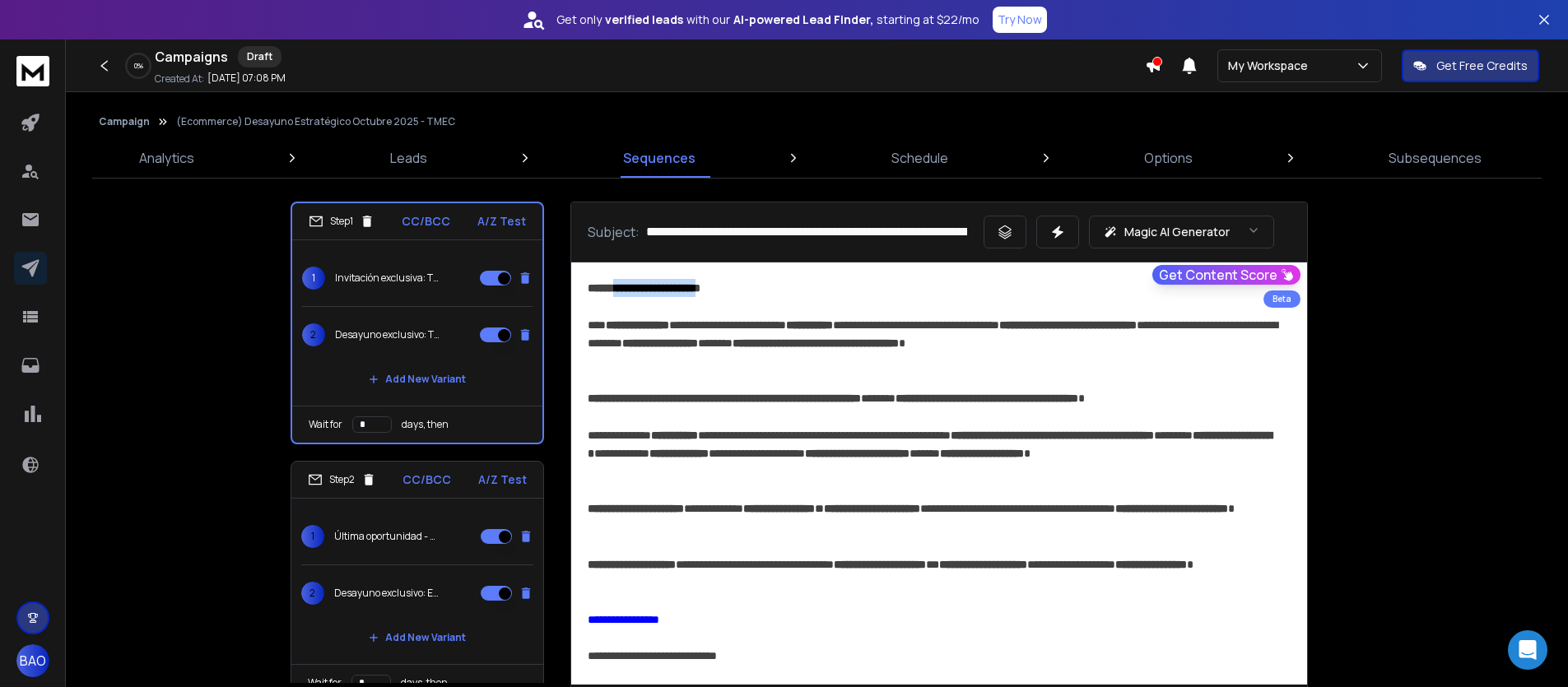
drag, startPoint x: 736, startPoint y: 287, endPoint x: 620, endPoint y: 287, distance: 116.0
click at [620, 287] on strong "**********" at bounding box center [644, 288] width 113 height 12
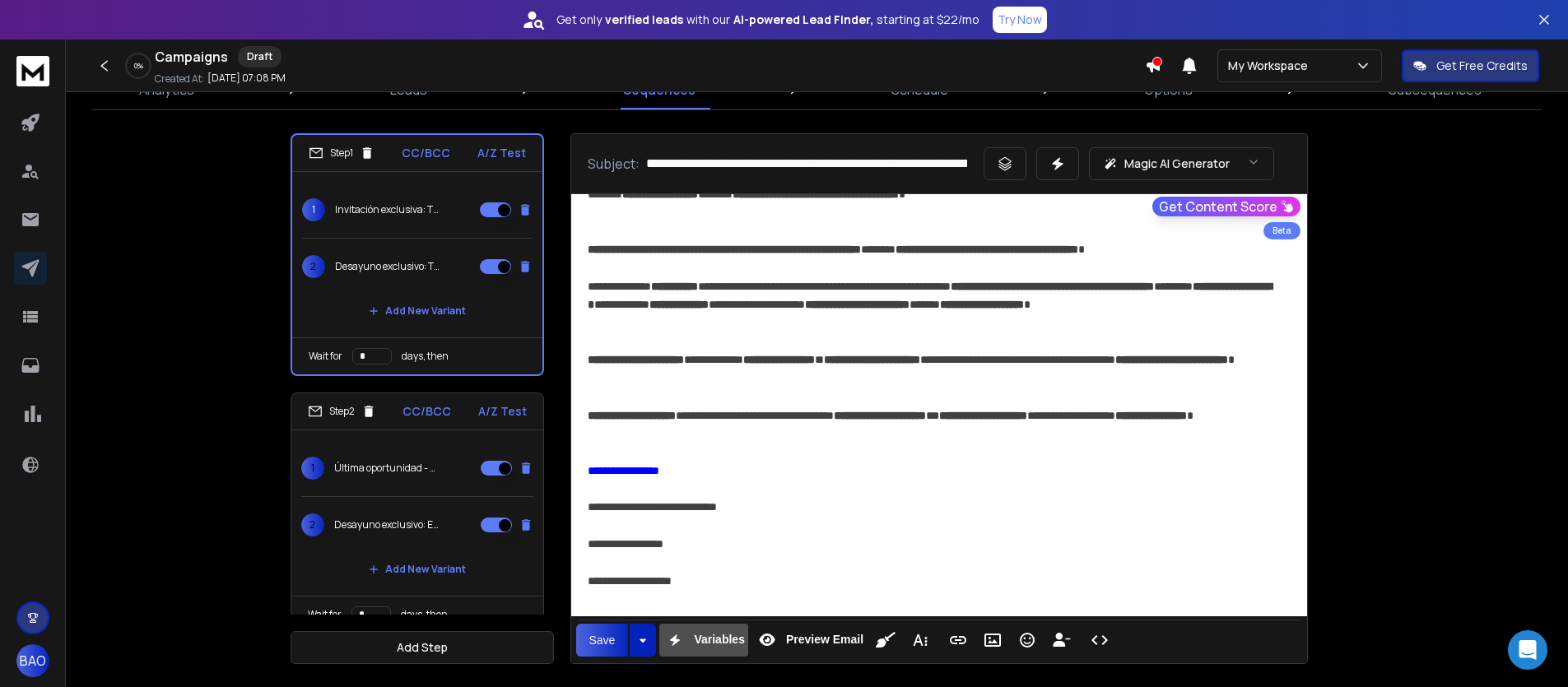
click at [726, 647] on div "Variables" at bounding box center [703, 639] width 89 height 26
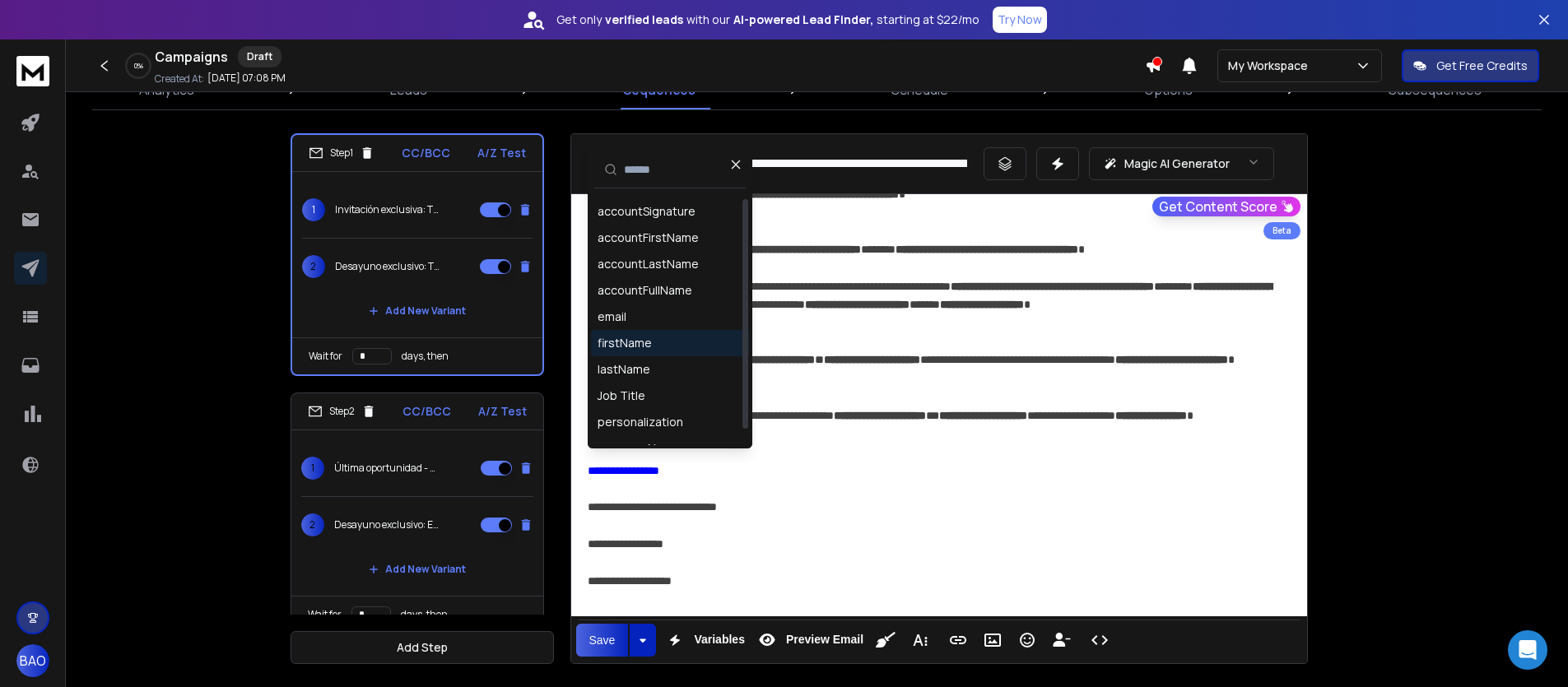
click at [659, 333] on div "firstName" at bounding box center [670, 342] width 158 height 26
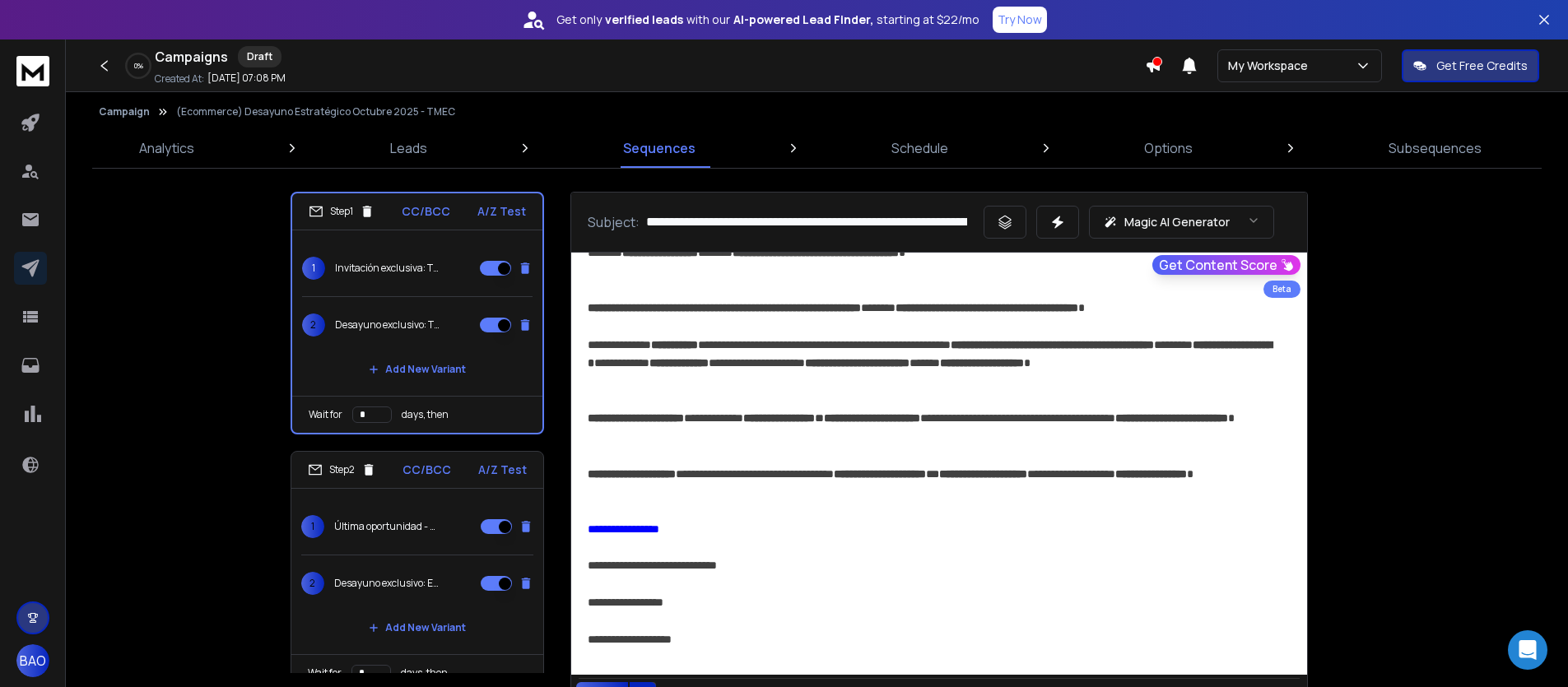
scroll to position [68, 0]
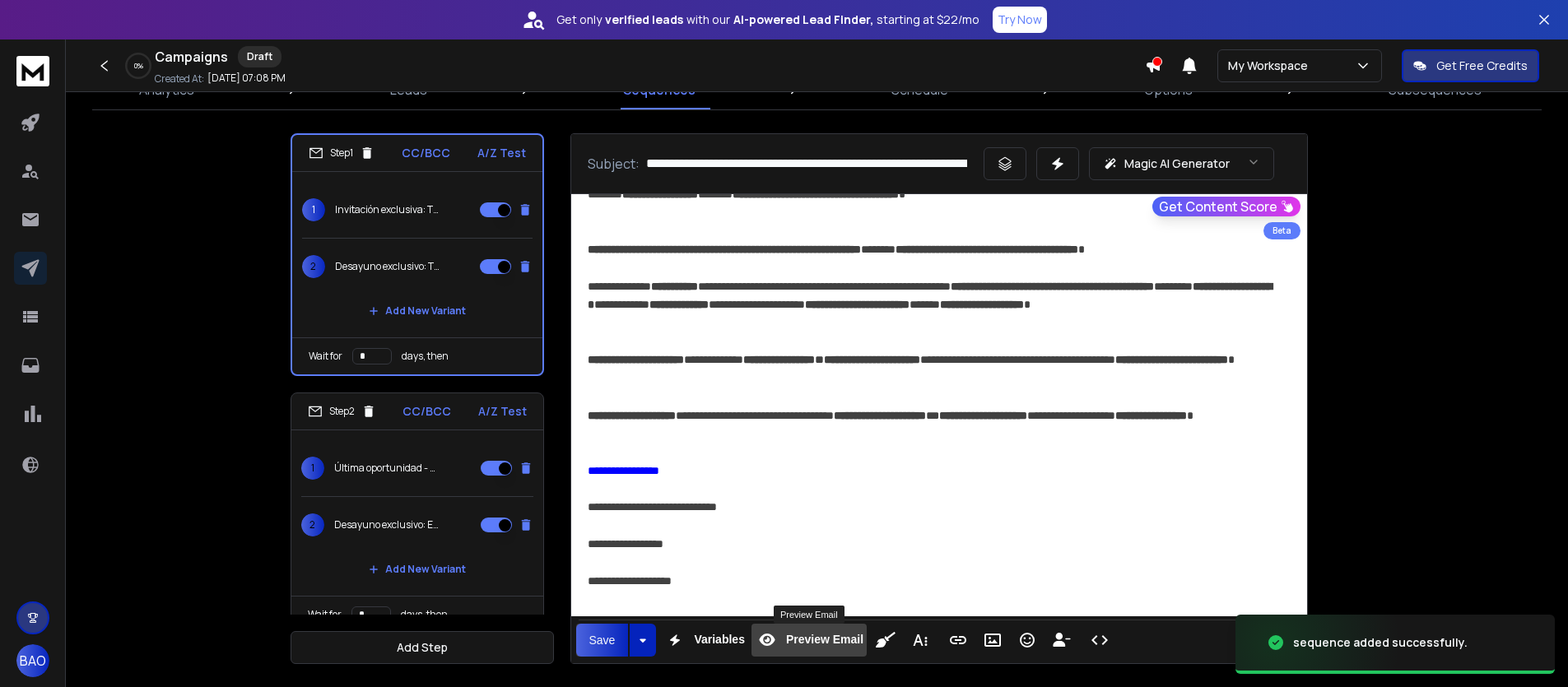
click at [852, 638] on span "Preview Email" at bounding box center [825, 639] width 84 height 14
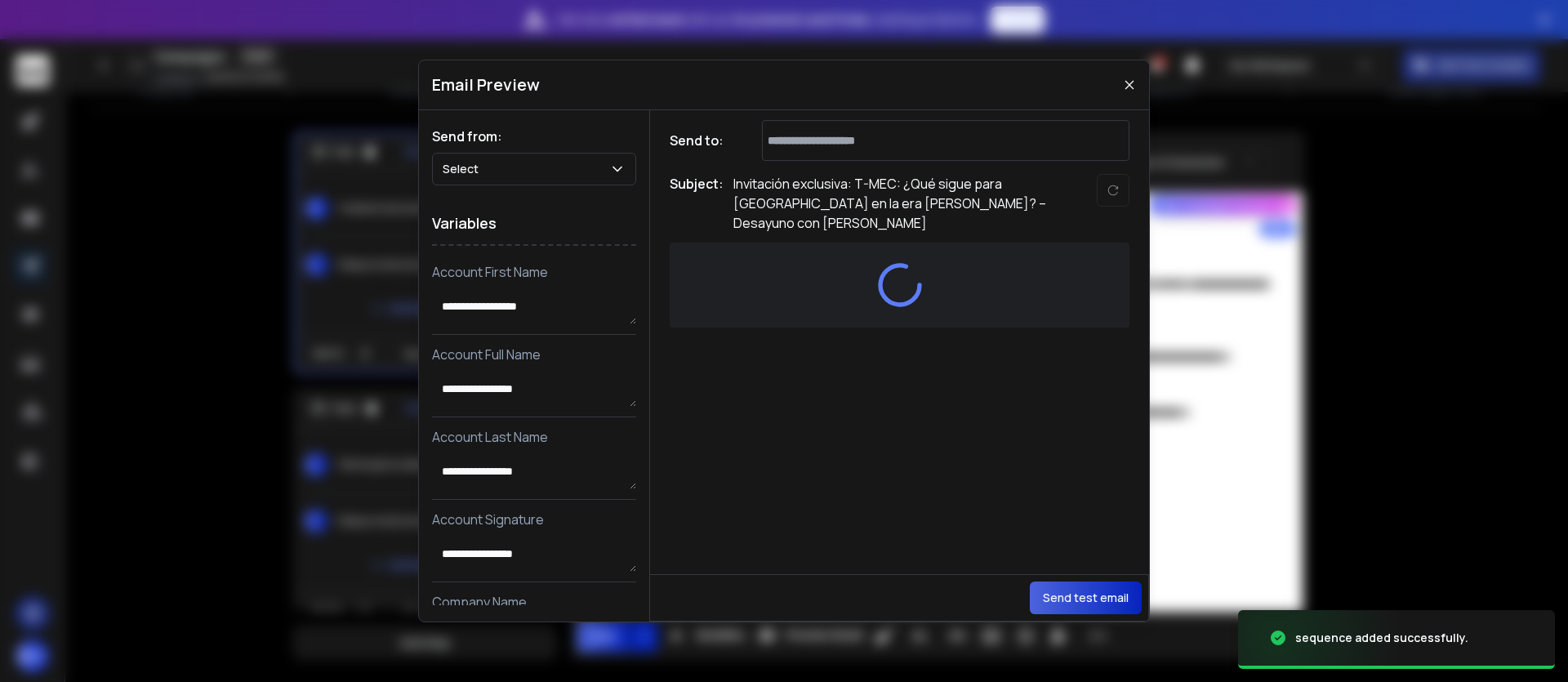
type textarea "*********"
type textarea "**********"
type textarea "*****"
type textarea "**********"
type textarea "******"
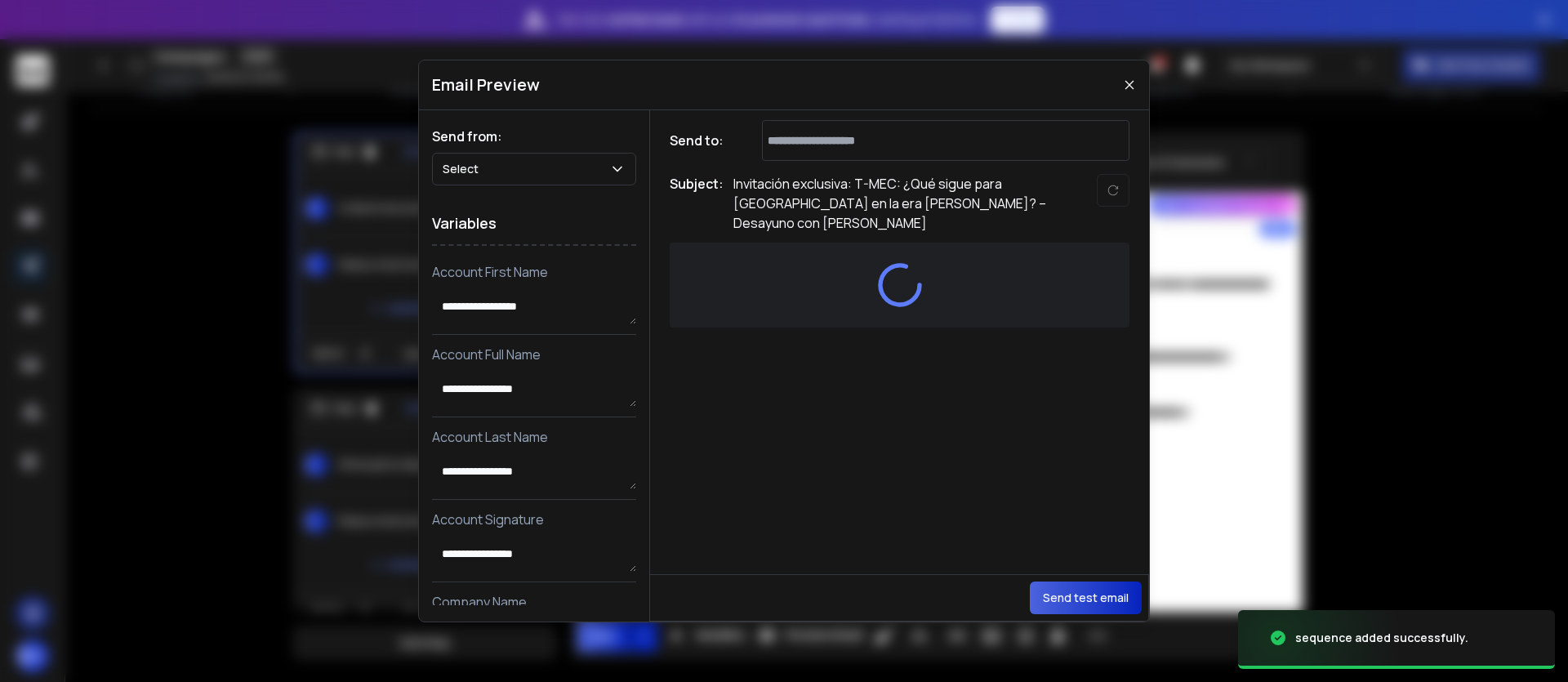
type textarea "******"
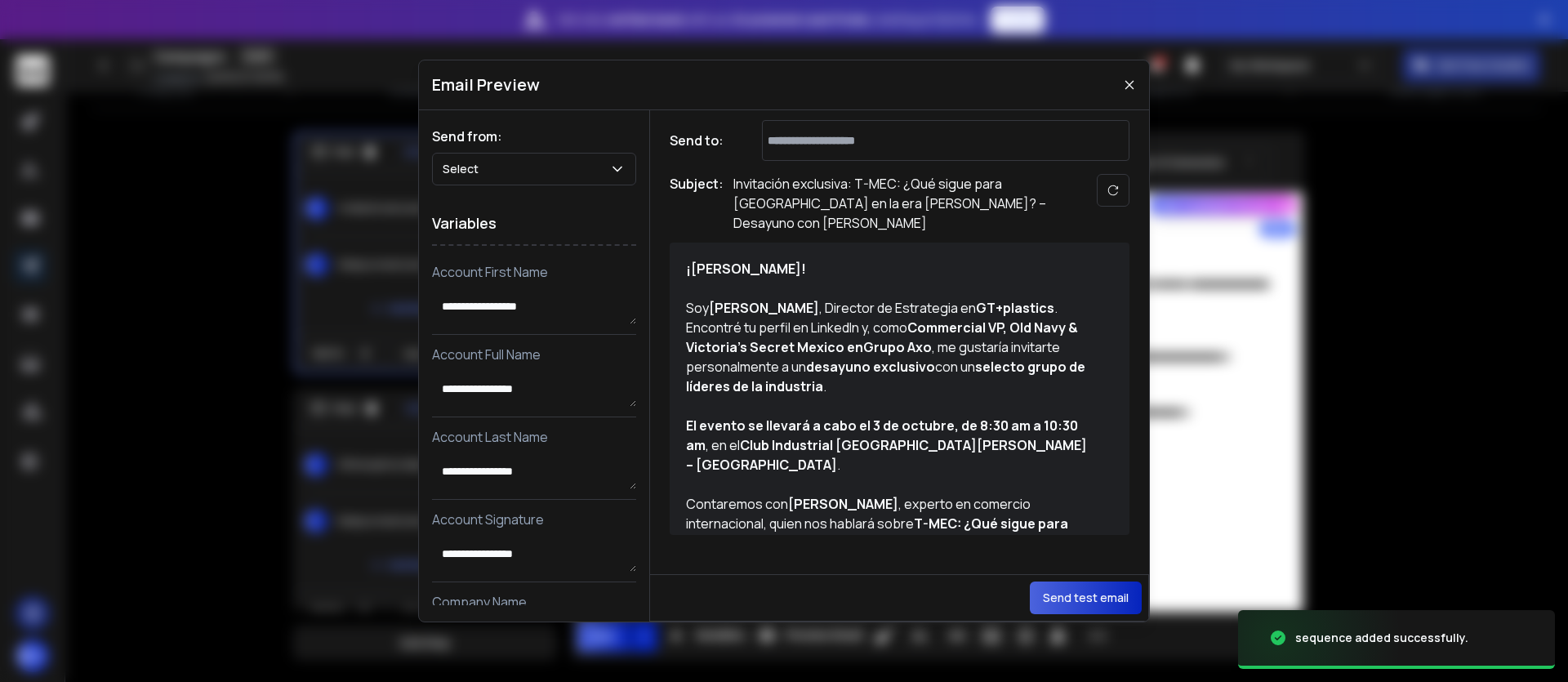
type textarea "*****"
type textarea "**********"
type textarea "*********"
type textarea "**********"
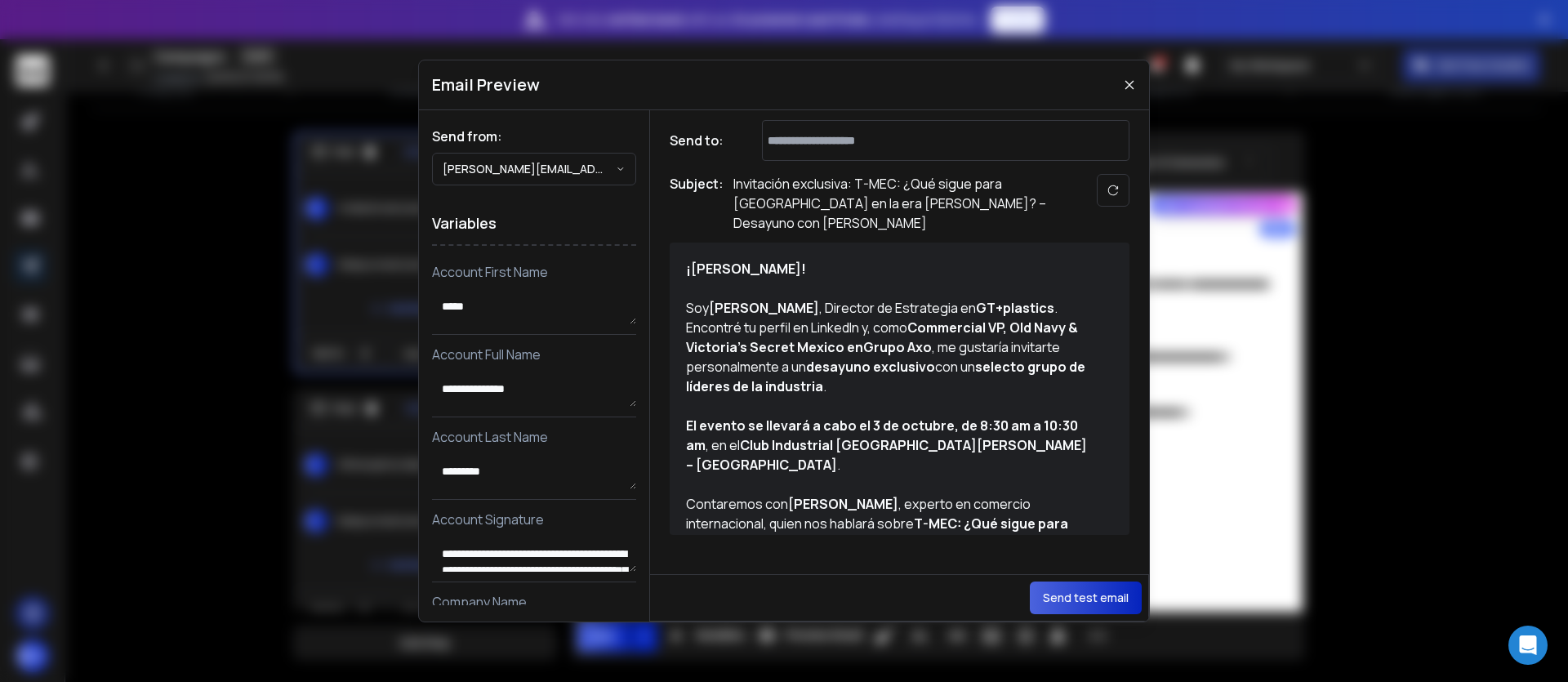
click at [1129, 89] on icon at bounding box center [1130, 85] width 13 height 13
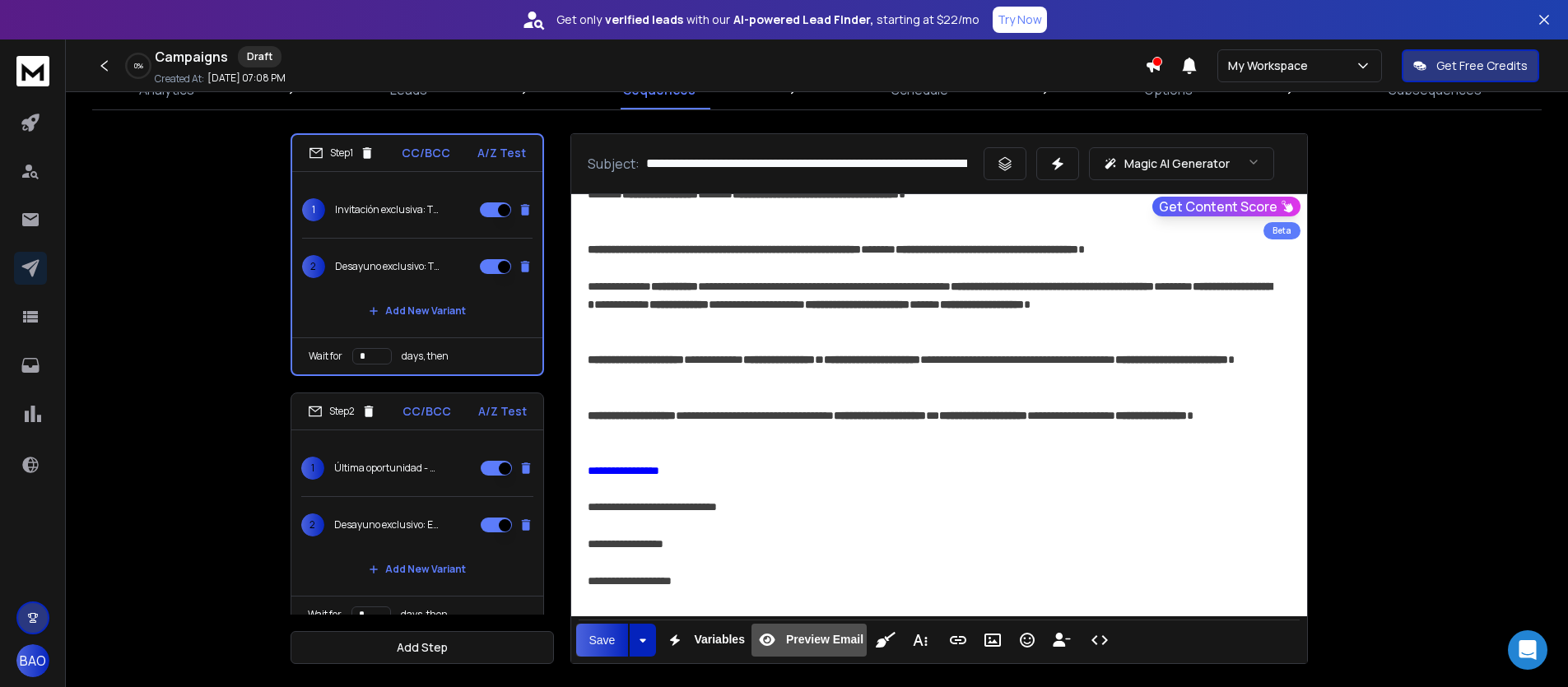
click at [834, 640] on span "Preview Email" at bounding box center [825, 639] width 84 height 14
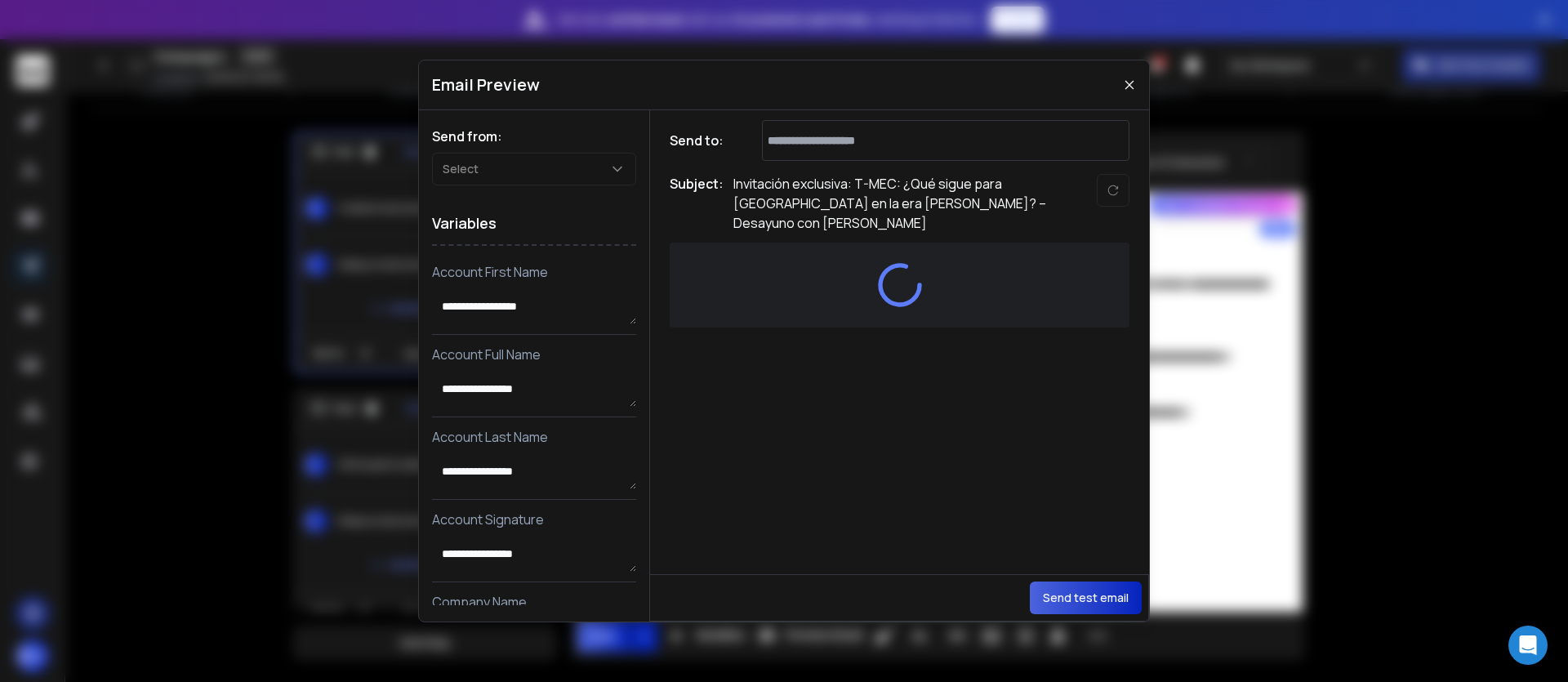
type textarea "**********"
type textarea "****"
type textarea "***"
type textarea "*****"
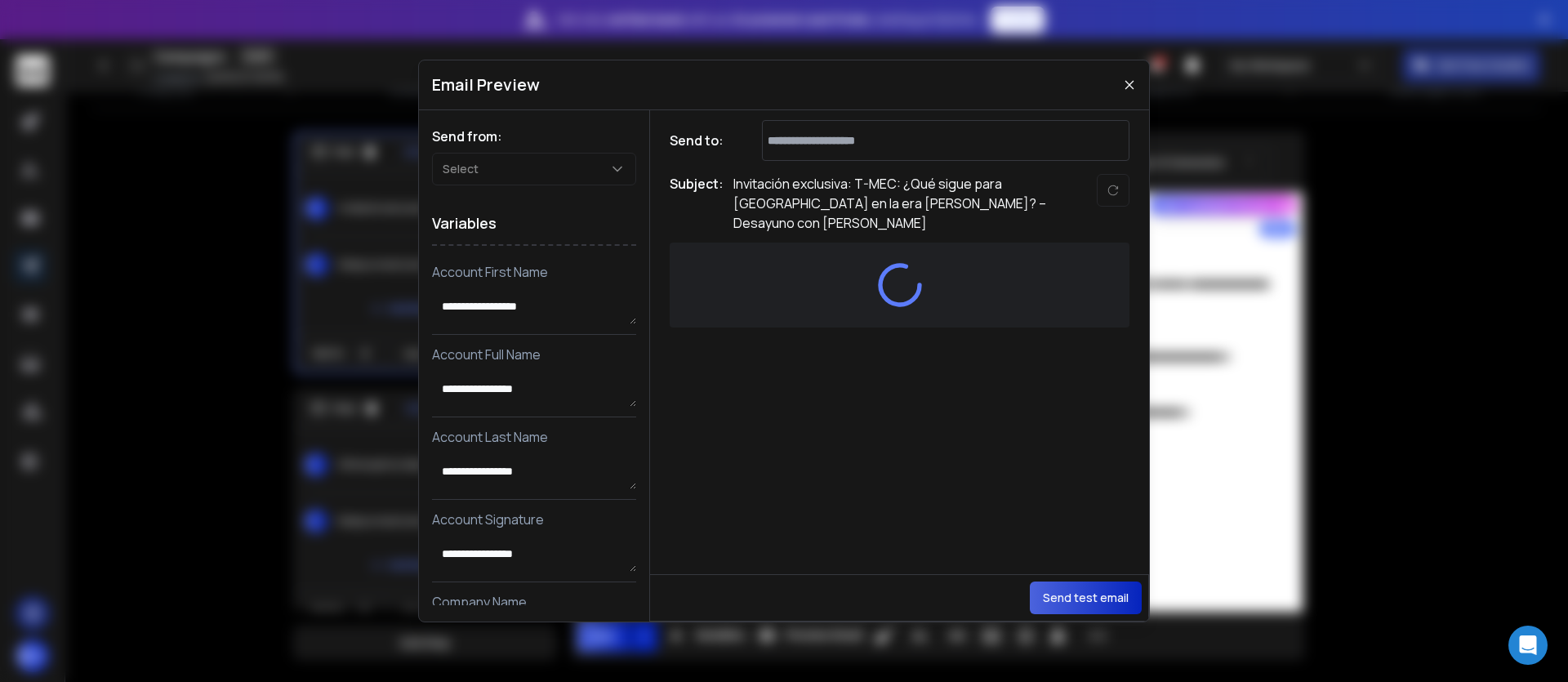
type textarea "******"
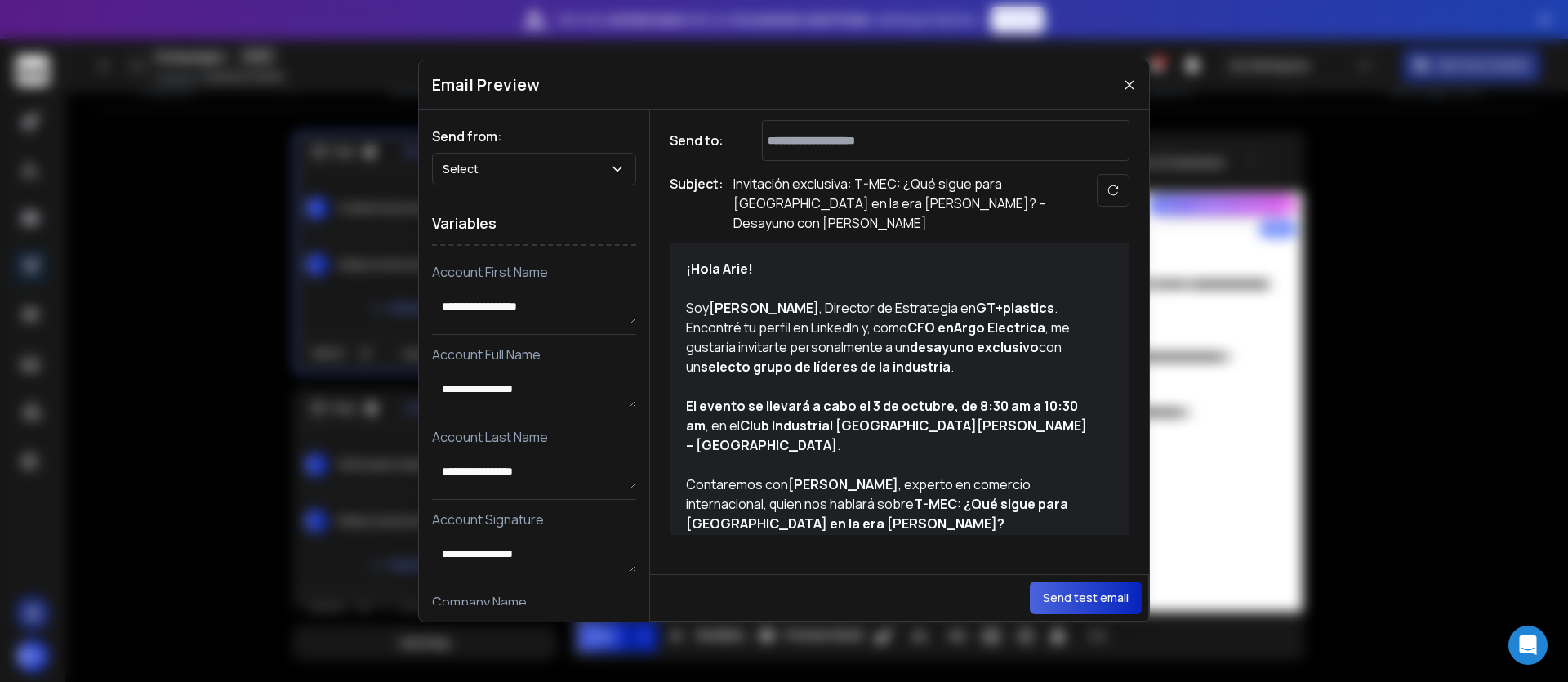
type textarea "*****"
type textarea "**********"
type textarea "*********"
type textarea "**********"
click at [1134, 88] on icon at bounding box center [1130, 85] width 13 height 13
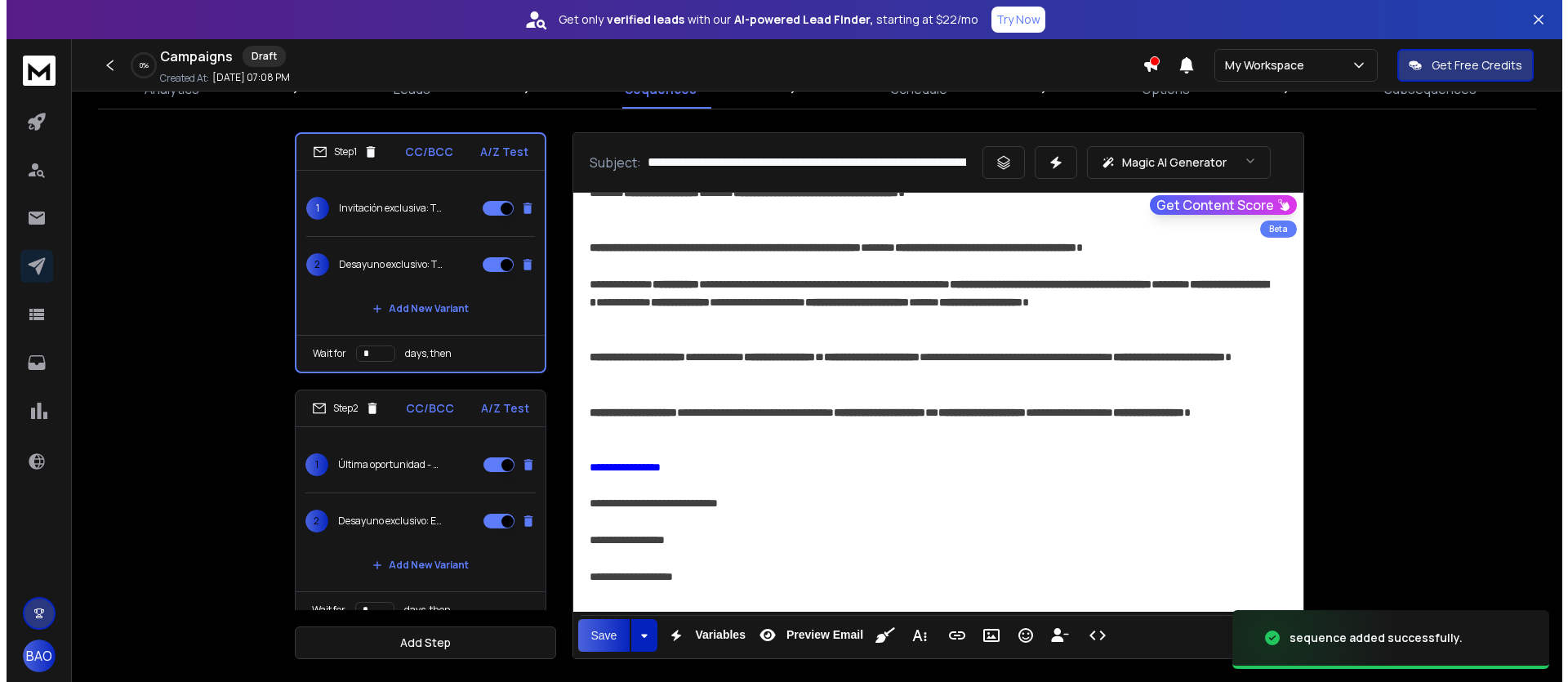
scroll to position [0, 0]
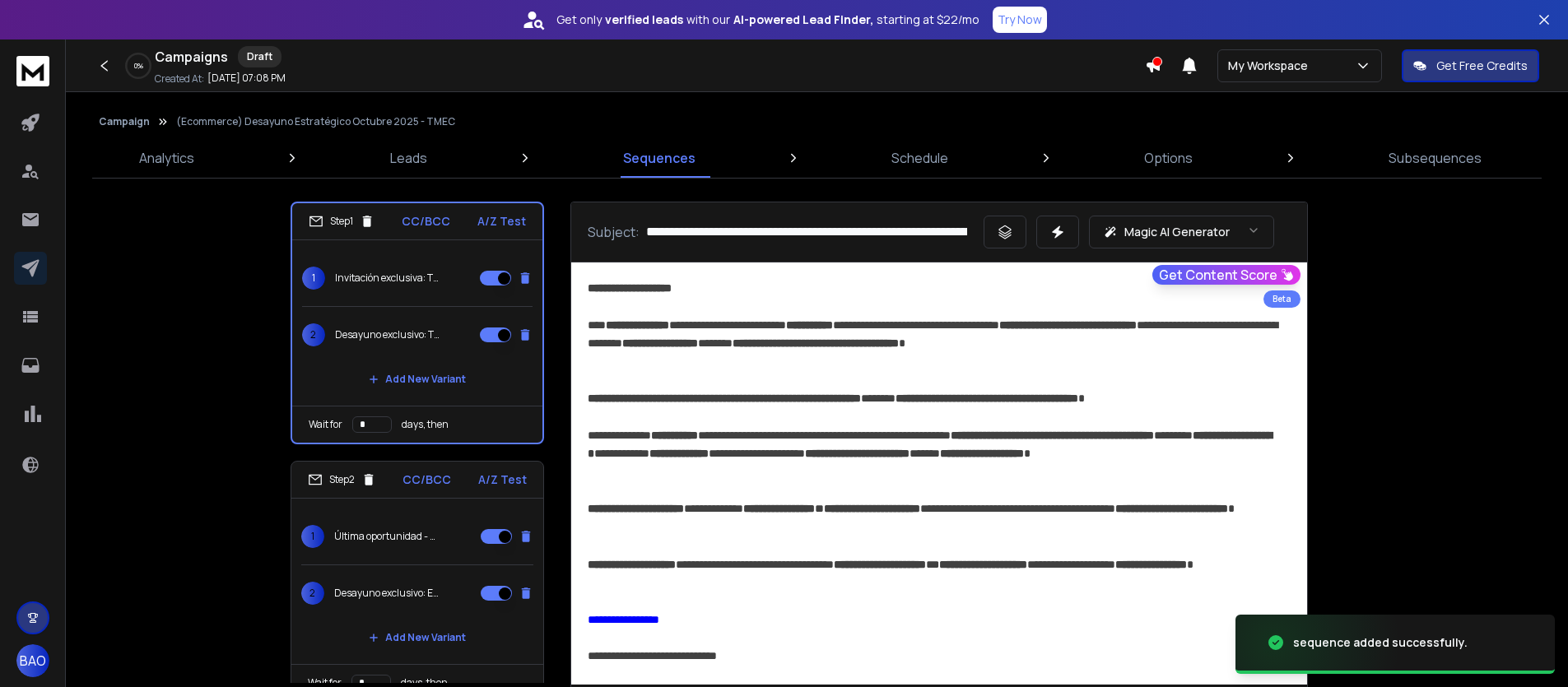
click at [979, 146] on div "Analytics Leads Sequences Schedule Options Subsequences" at bounding box center [810, 158] width 1436 height 40
click at [945, 167] on p "Schedule" at bounding box center [919, 158] width 57 height 19
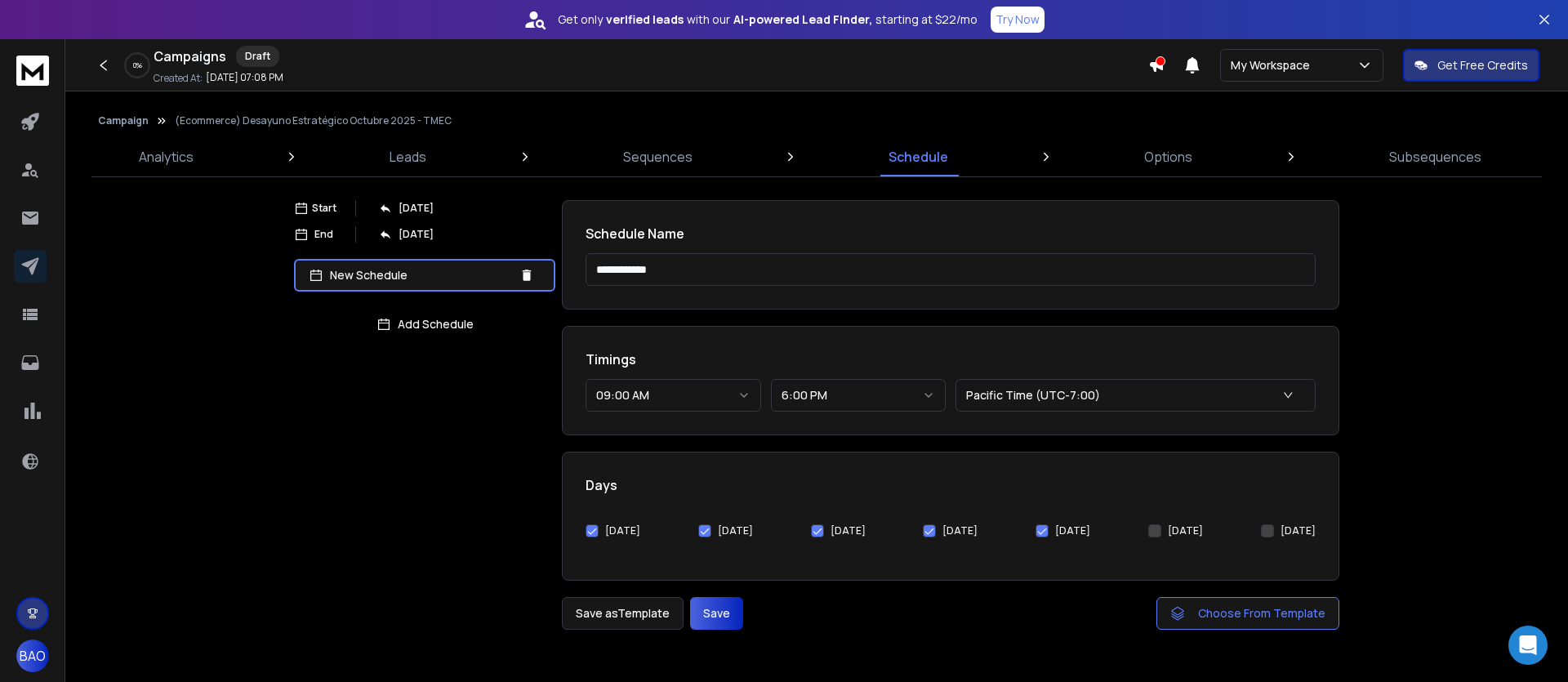
click at [727, 271] on input "**********" at bounding box center [951, 269] width 730 height 33
paste input "text"
type input "**********"
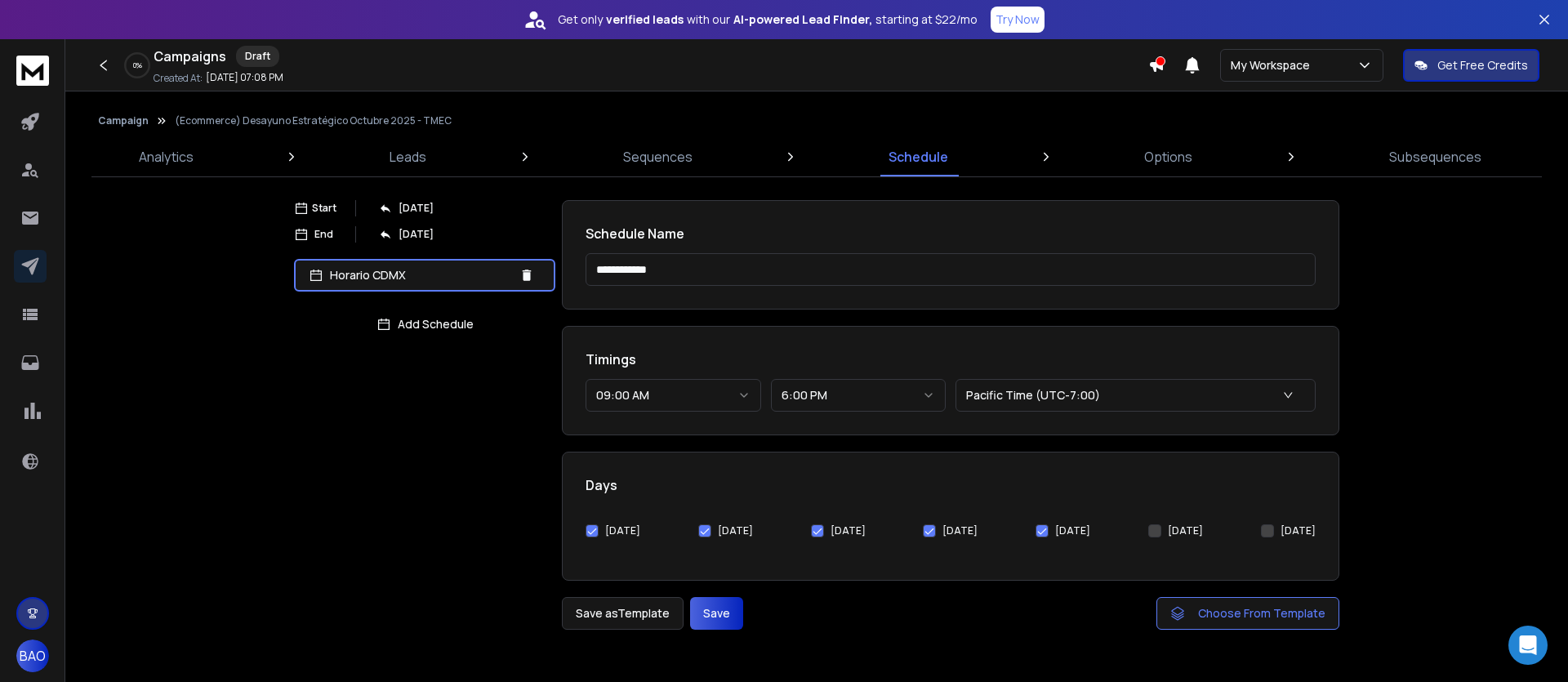
click at [862, 398] on button "6:00 PM" at bounding box center [859, 395] width 176 height 33
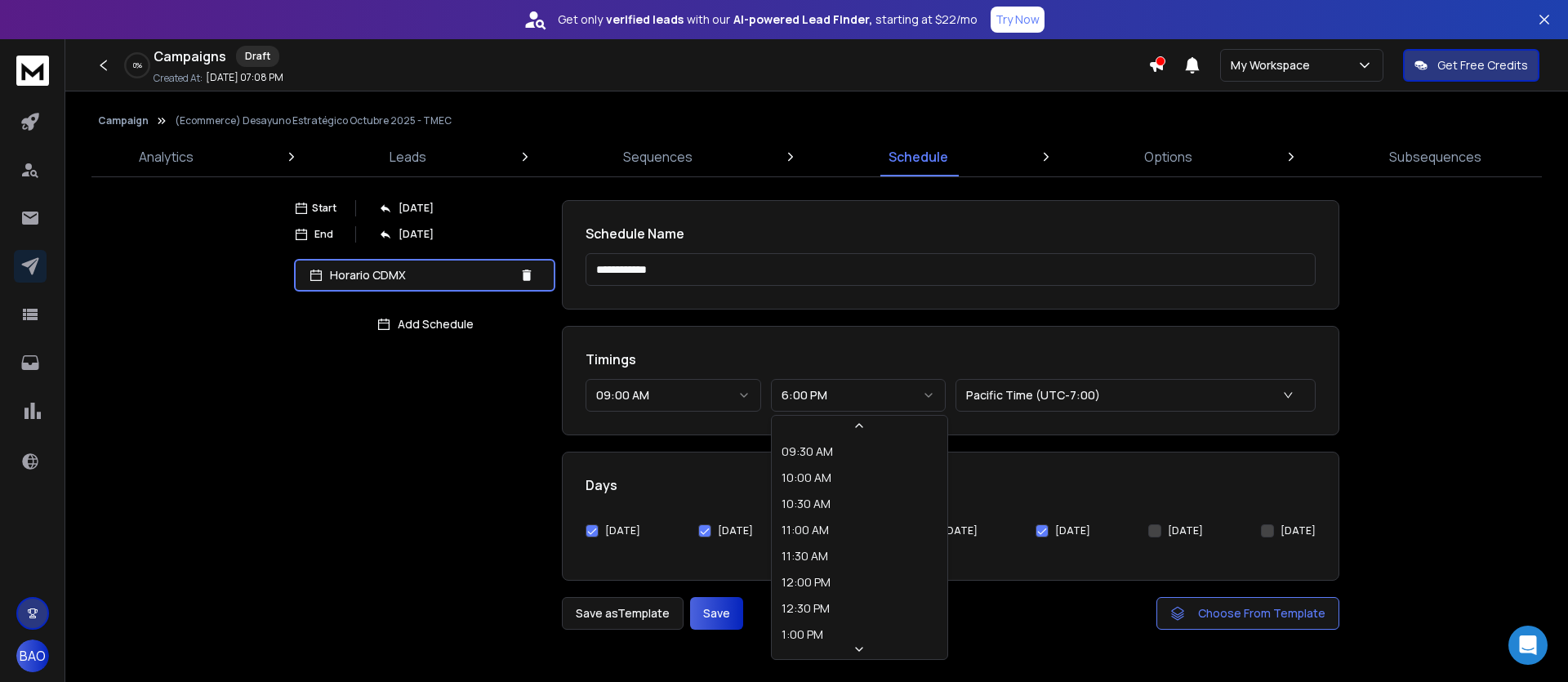
scroll to position [269, 0]
select select "********"
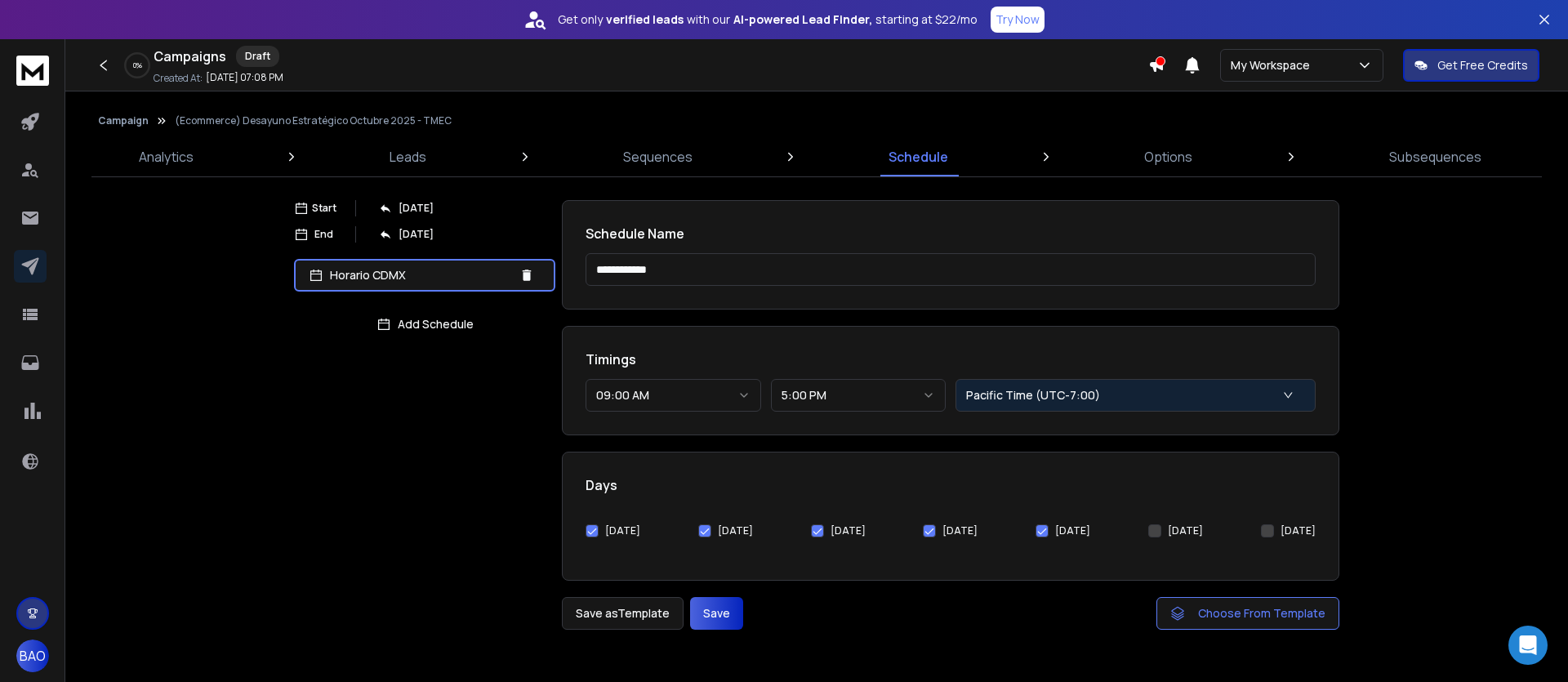
click at [1077, 403] on button "Pacific Time (UTC-7:00)" at bounding box center [1135, 395] width 360 height 33
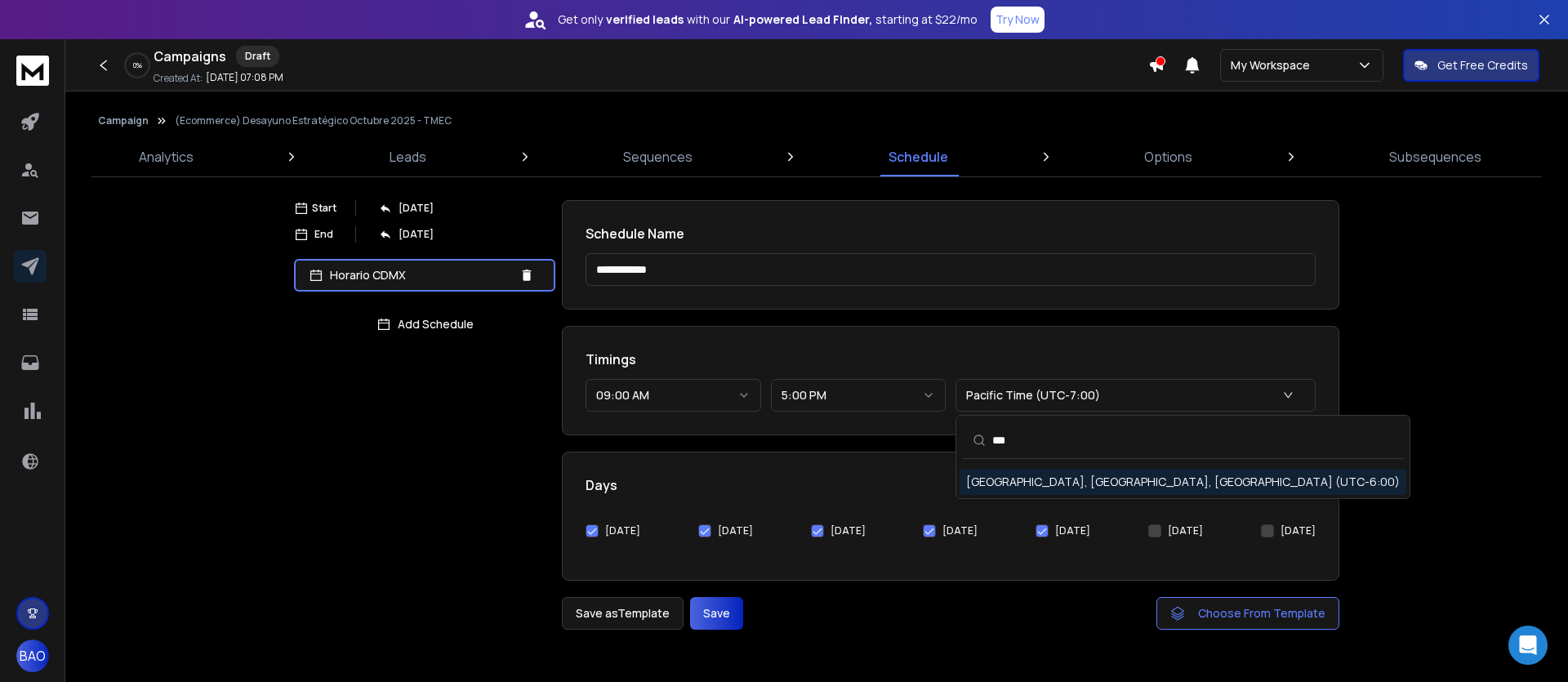
type input "***"
click at [1098, 478] on div "[GEOGRAPHIC_DATA], [GEOGRAPHIC_DATA], [GEOGRAPHIC_DATA] (UTC-6:00)" at bounding box center [1183, 482] width 434 height 17
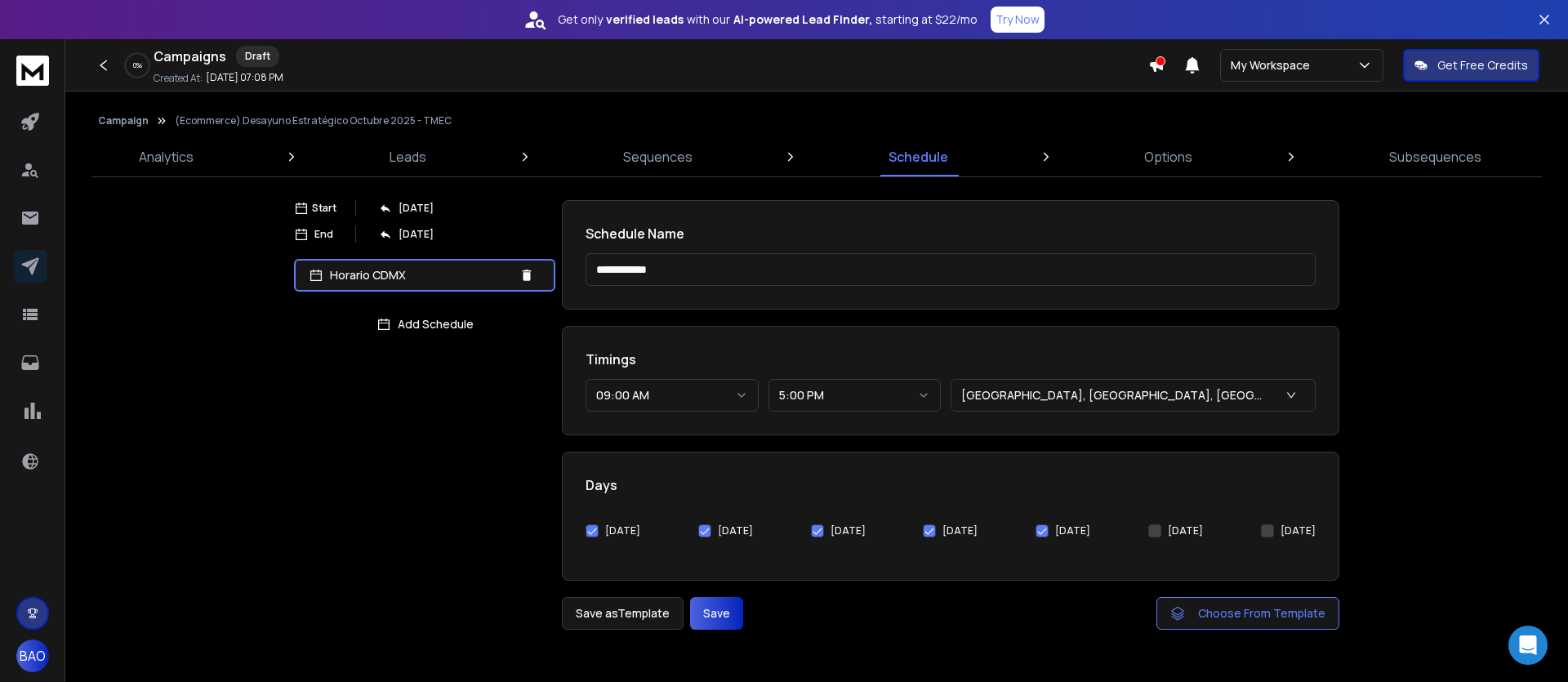
click at [405, 211] on p "[DATE]" at bounding box center [416, 208] width 35 height 13
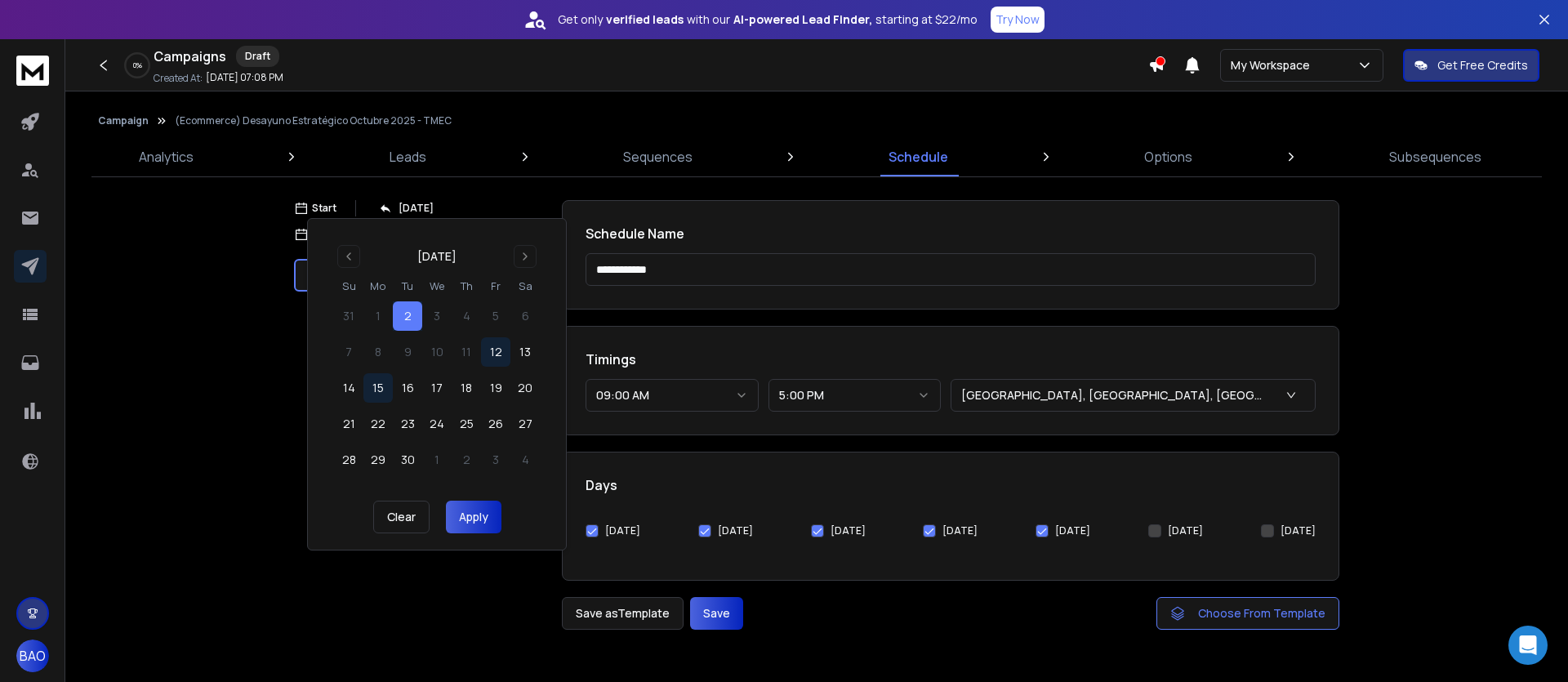
click at [379, 397] on button "15" at bounding box center [378, 387] width 29 height 29
click at [465, 520] on button "Apply" at bounding box center [474, 516] width 55 height 33
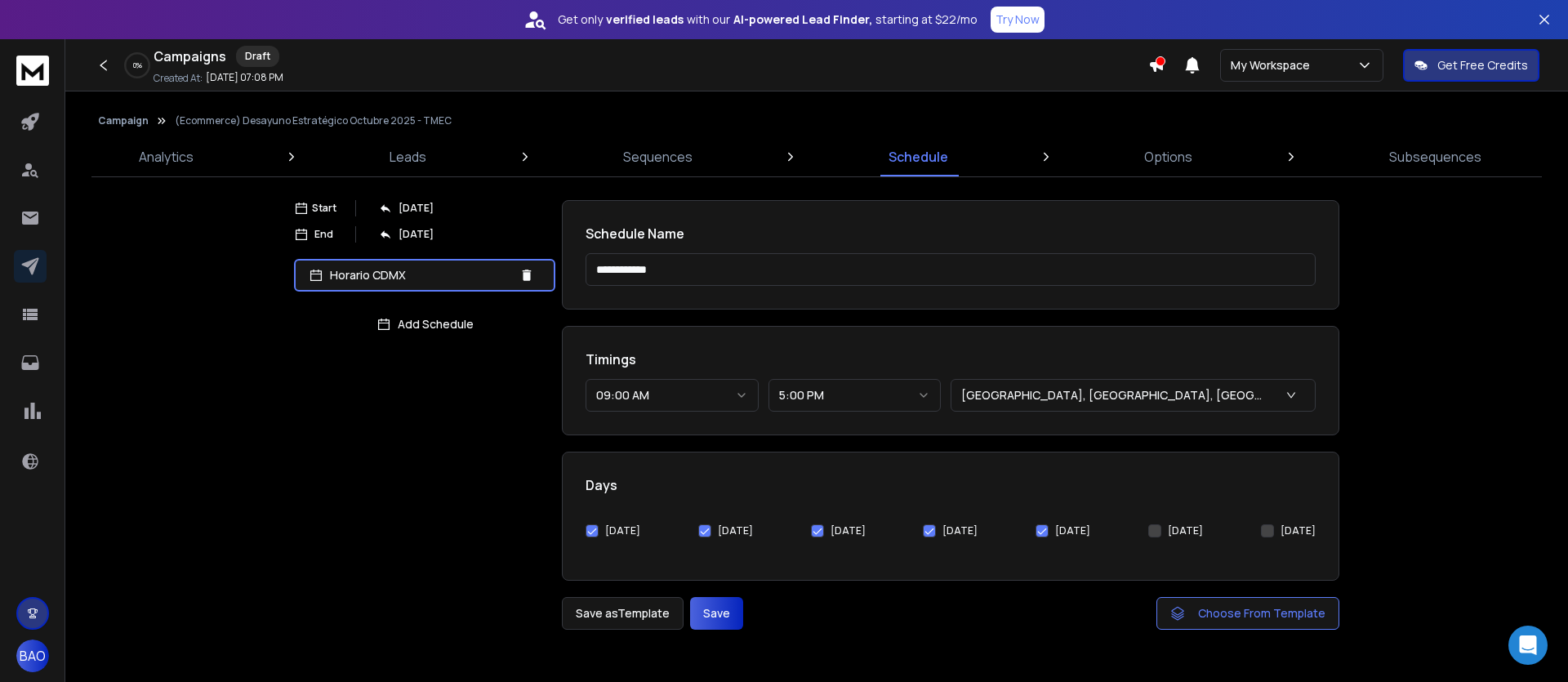
click at [434, 240] on p "[DATE]" at bounding box center [416, 234] width 35 height 13
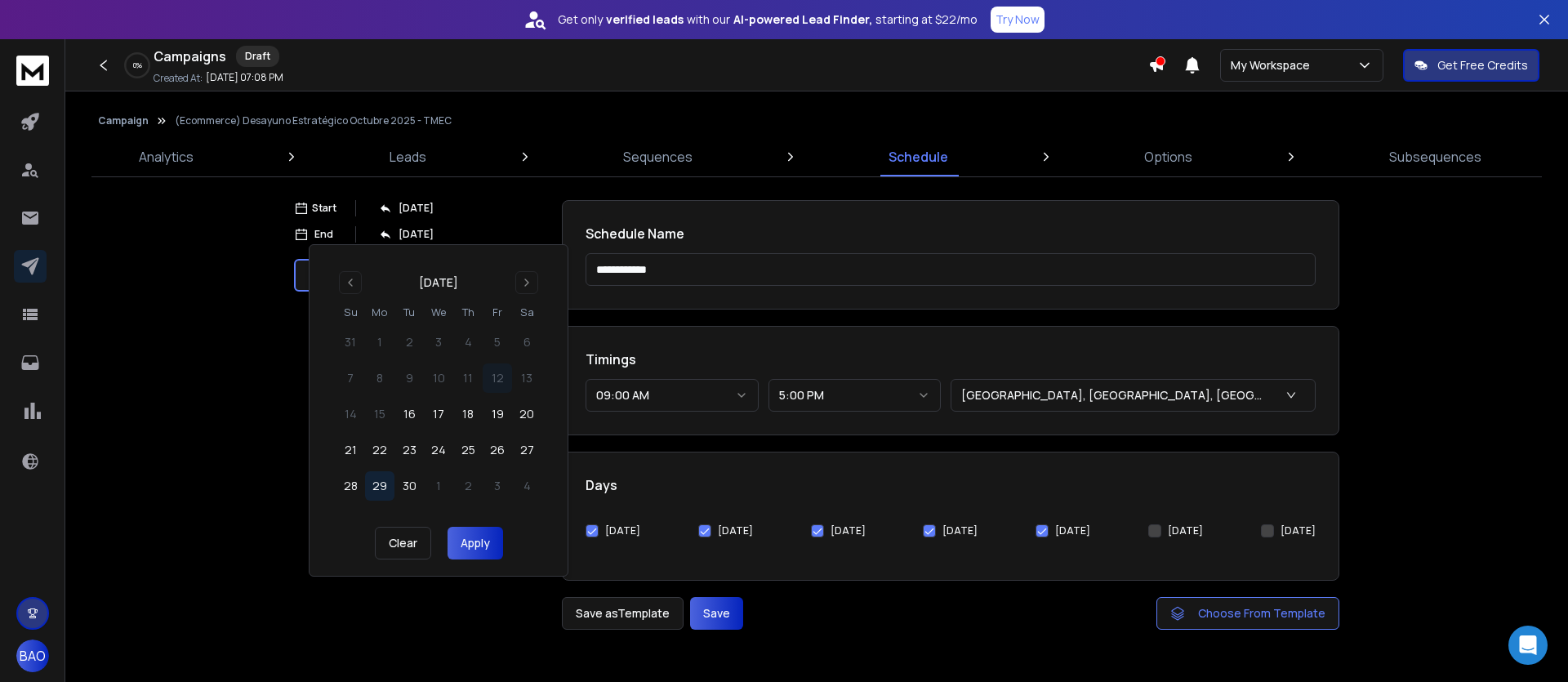
click at [365, 476] on button "29" at bounding box center [379, 485] width 29 height 29
click at [474, 553] on button "Apply" at bounding box center [476, 542] width 55 height 33
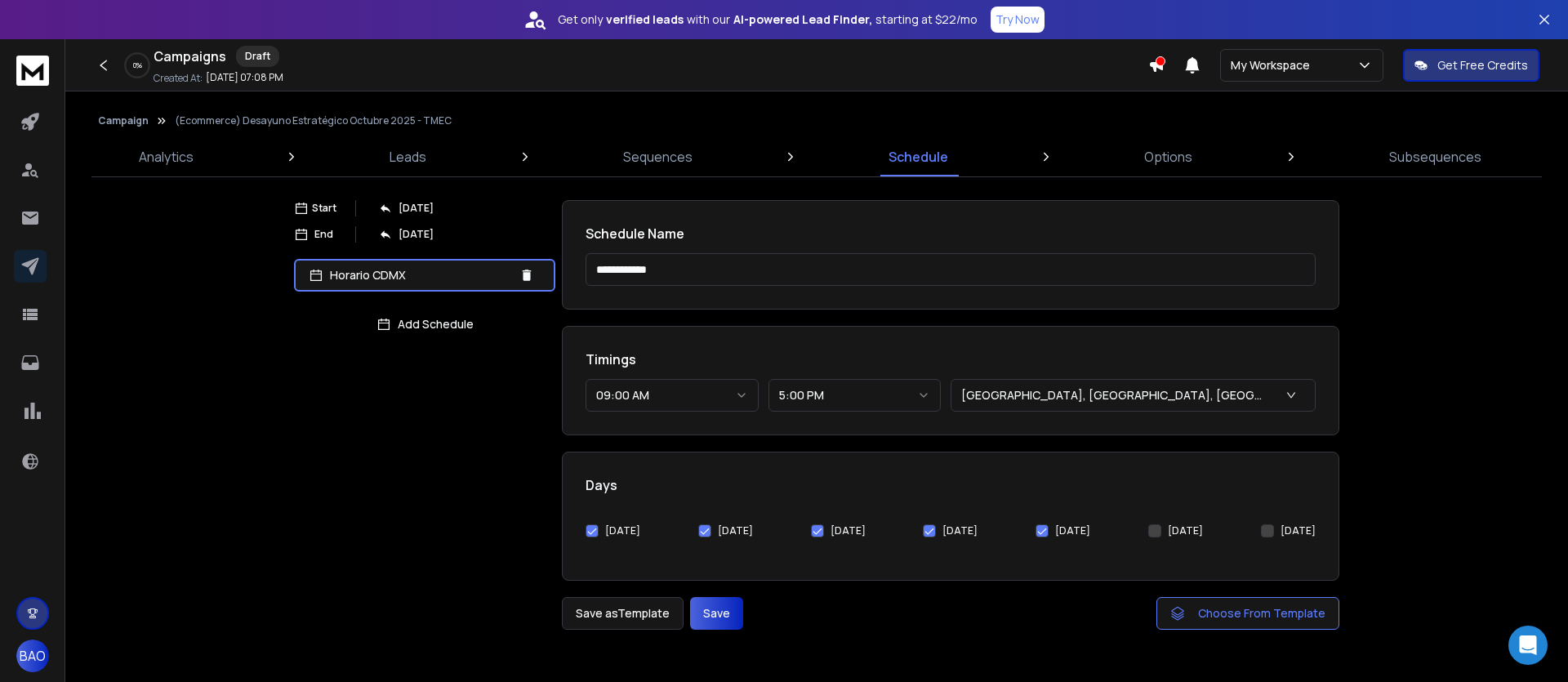
click at [704, 607] on button "Save" at bounding box center [716, 613] width 53 height 33
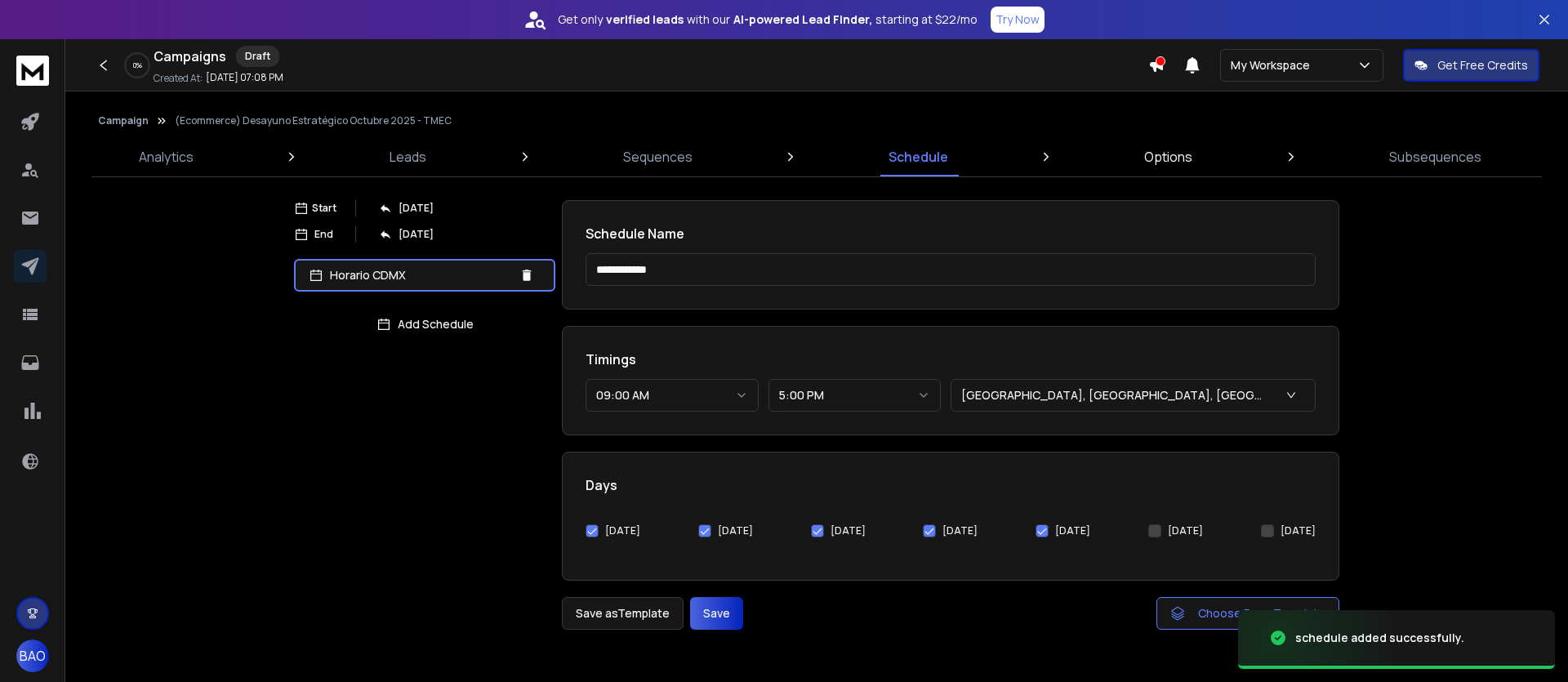
click at [1190, 162] on p "Options" at bounding box center [1169, 156] width 49 height 19
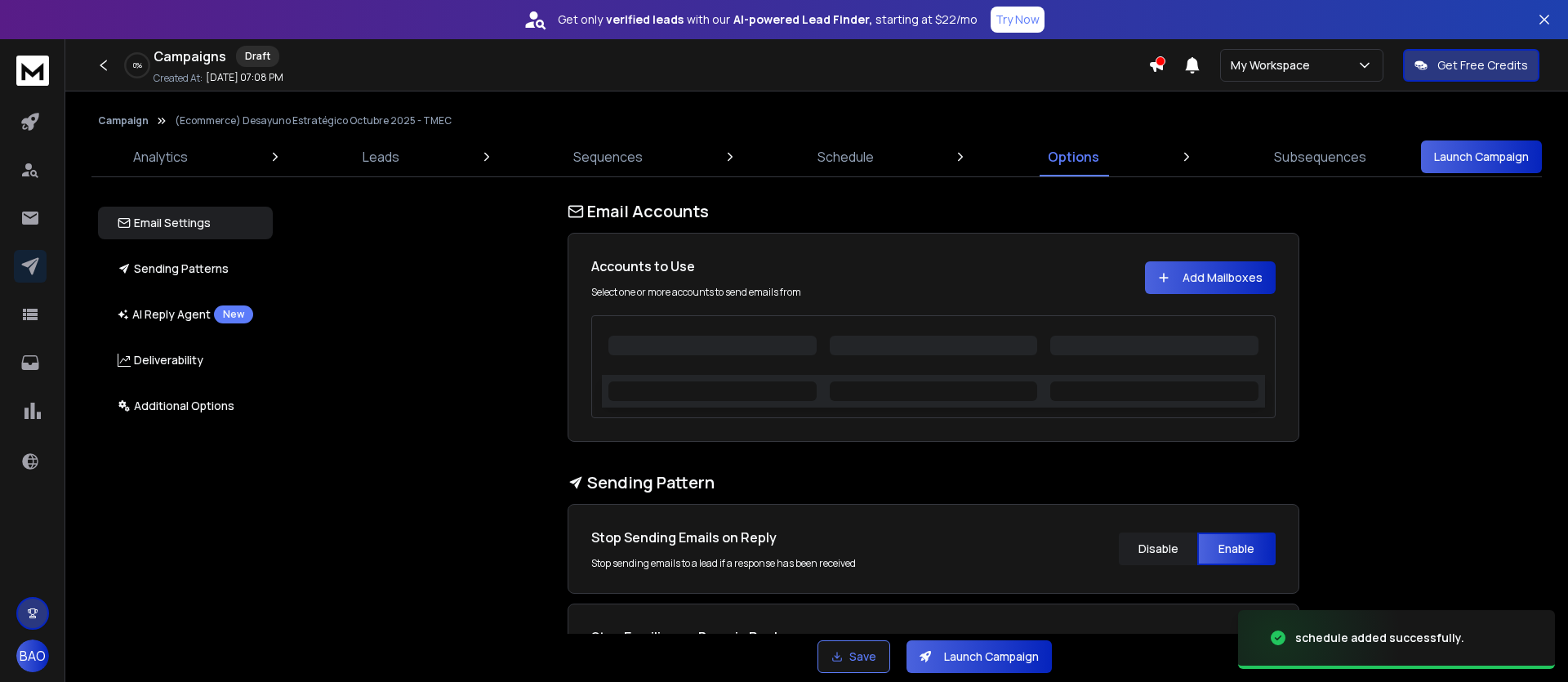
click at [1220, 283] on button "Add Mailboxes" at bounding box center [1211, 277] width 131 height 33
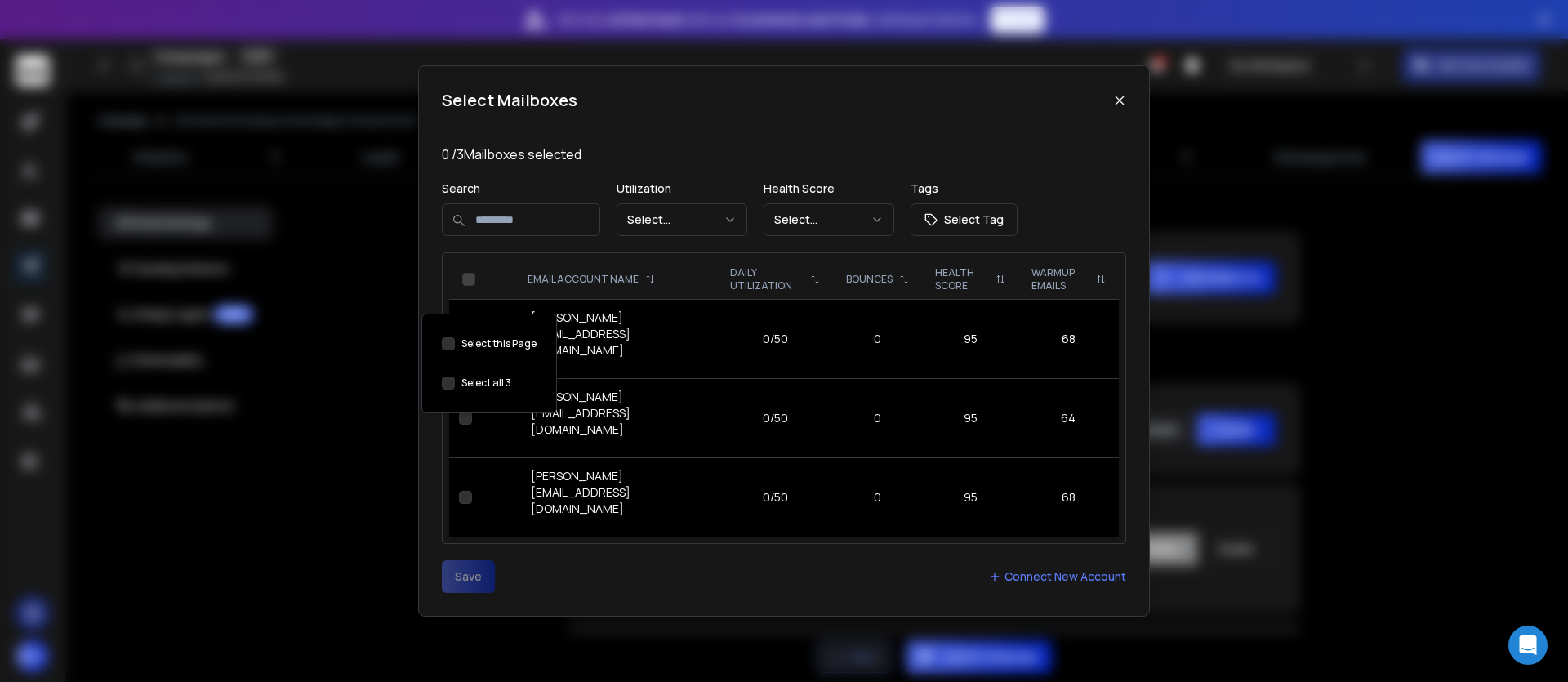
click at [474, 285] on button "Select this Page" at bounding box center [469, 279] width 13 height 13
click at [472, 378] on label "Select all 3" at bounding box center [486, 383] width 50 height 13
click at [468, 560] on button "Save" at bounding box center [468, 576] width 53 height 33
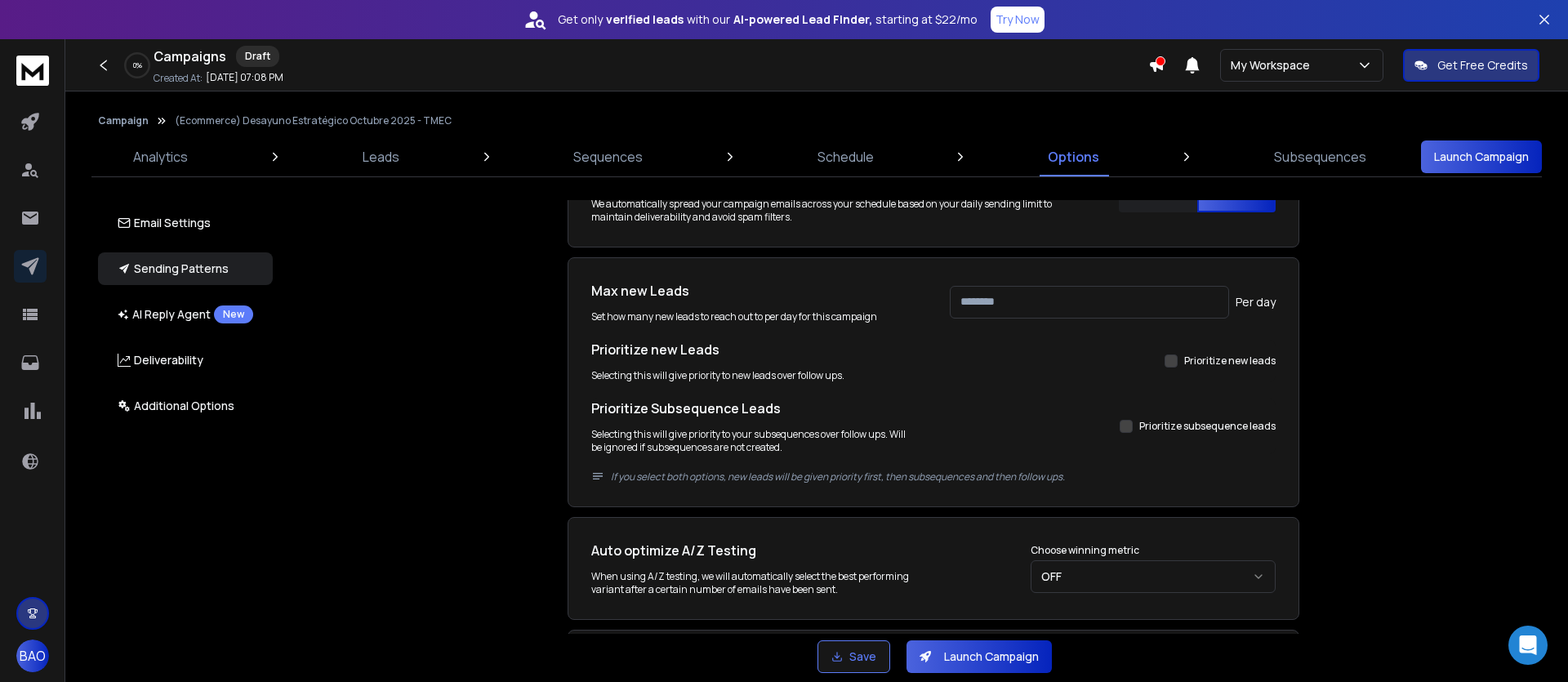
scroll to position [854, 0]
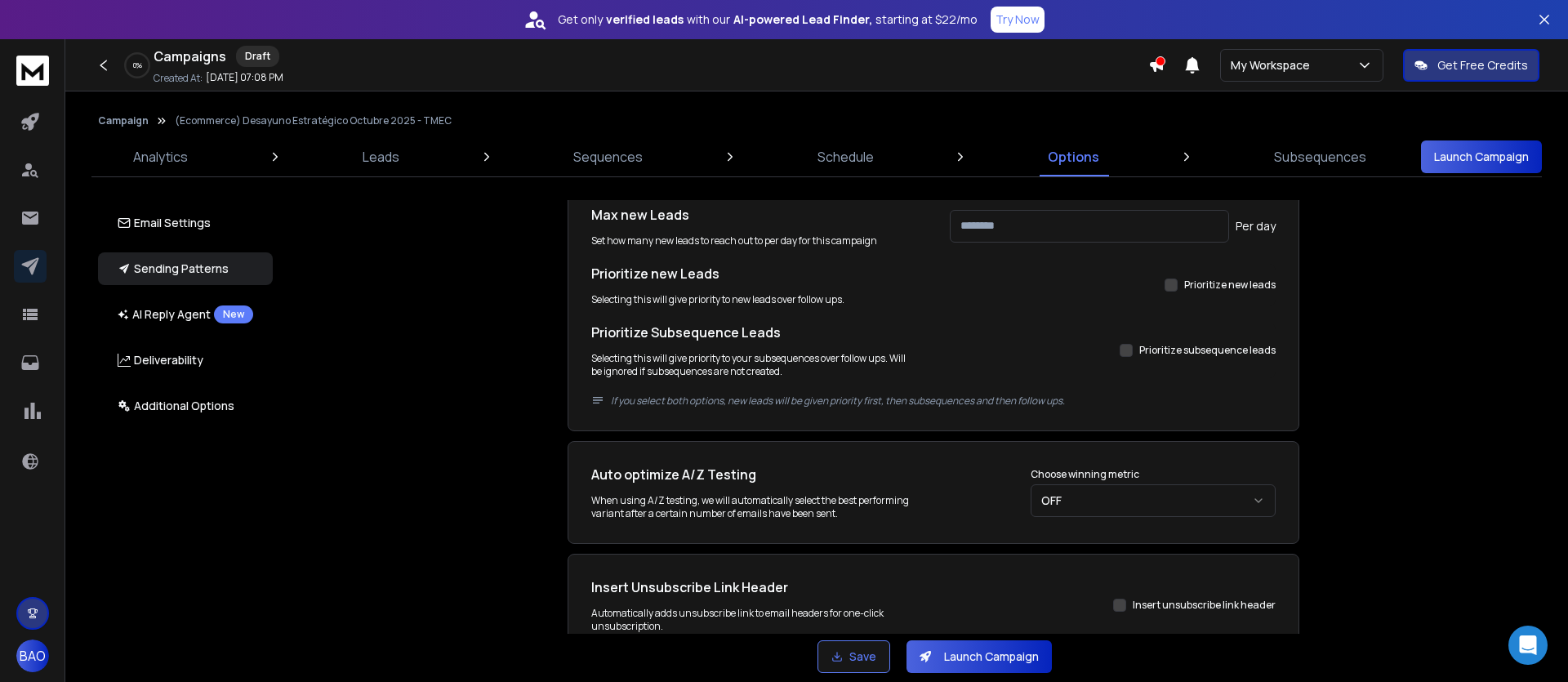
click at [1052, 499] on button "OFF" at bounding box center [1153, 500] width 245 height 33
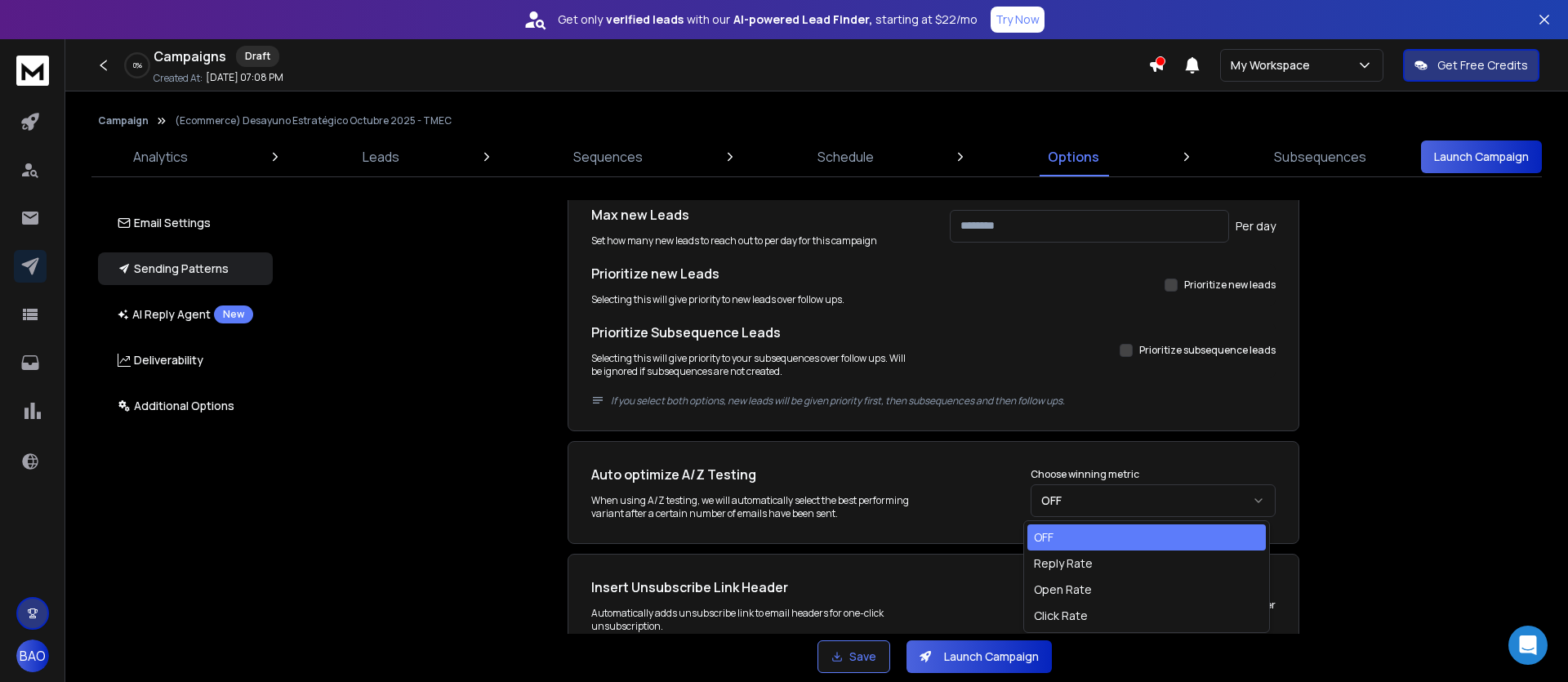
select select "*********"
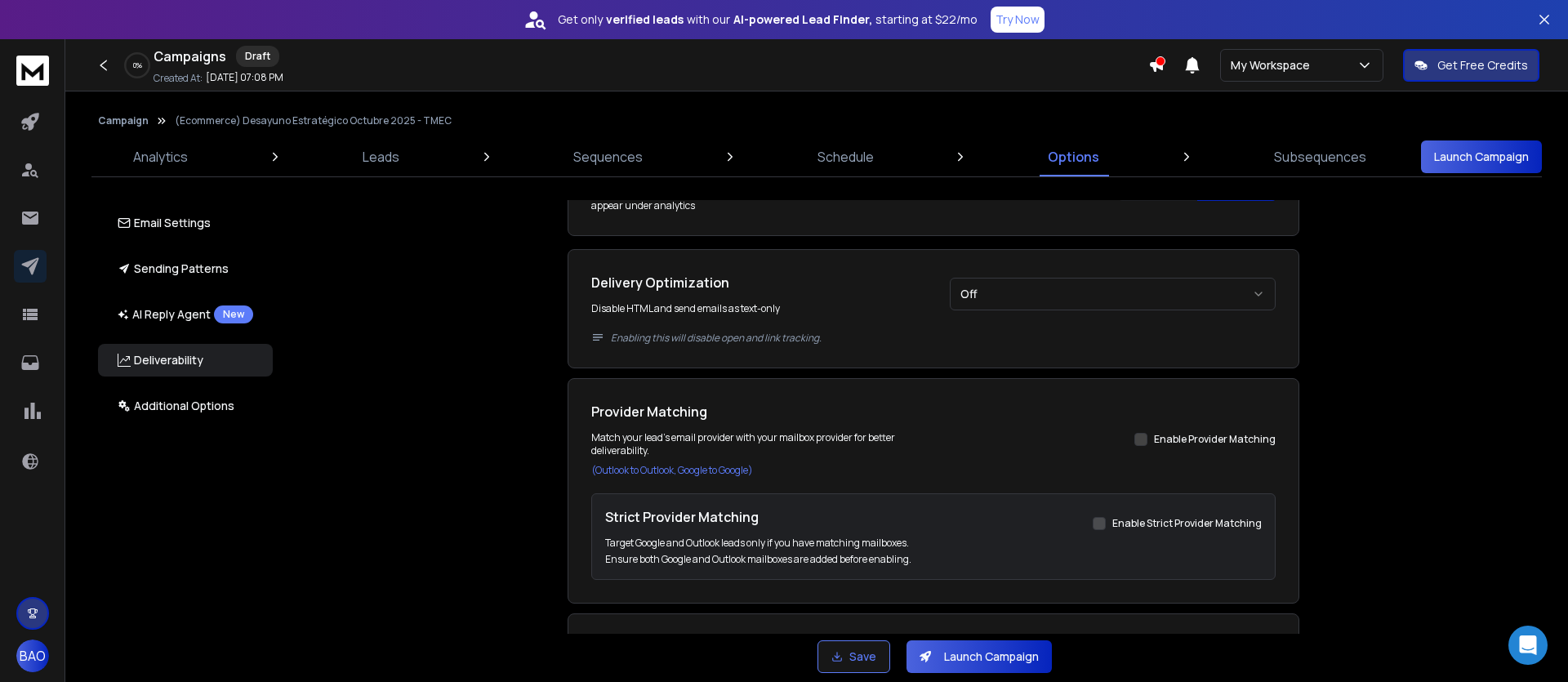
scroll to position [1833, 0]
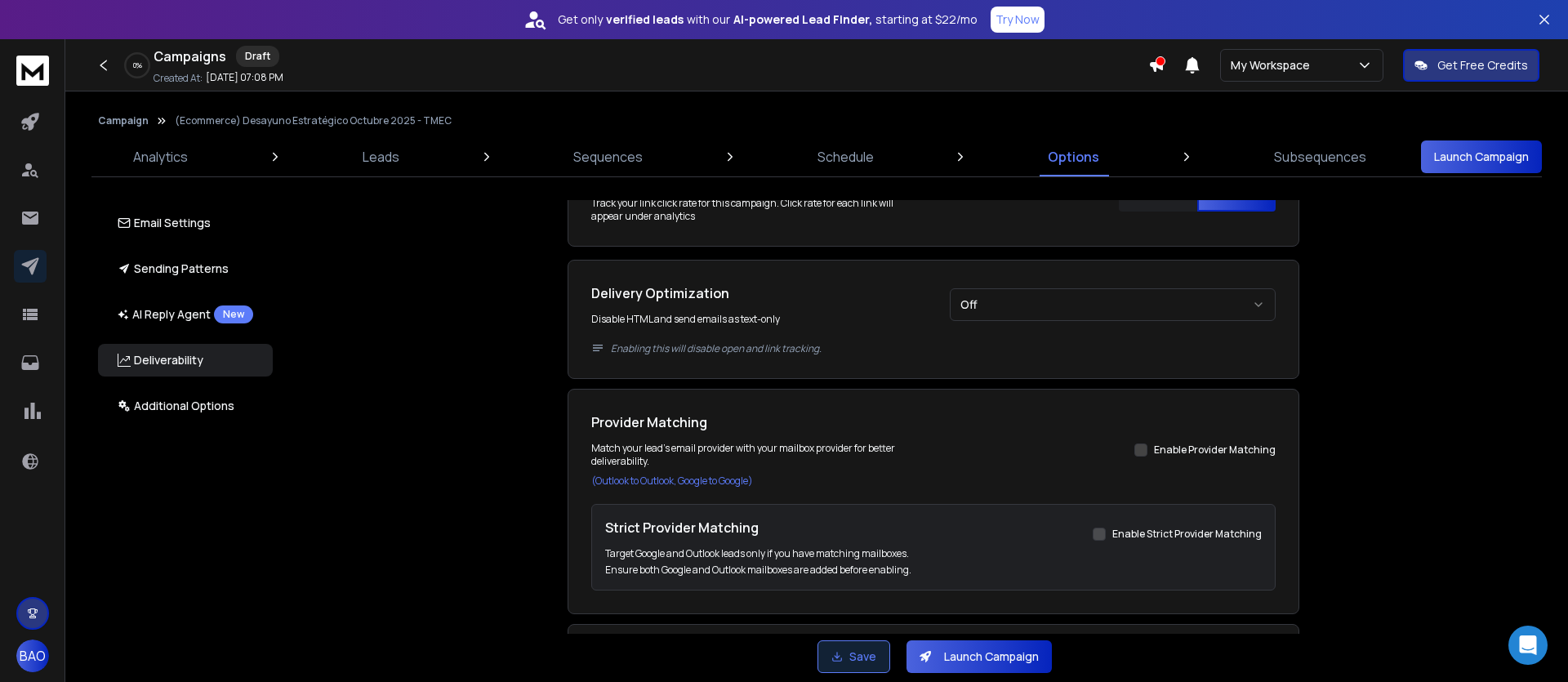
click at [846, 650] on button "Save" at bounding box center [854, 656] width 73 height 33
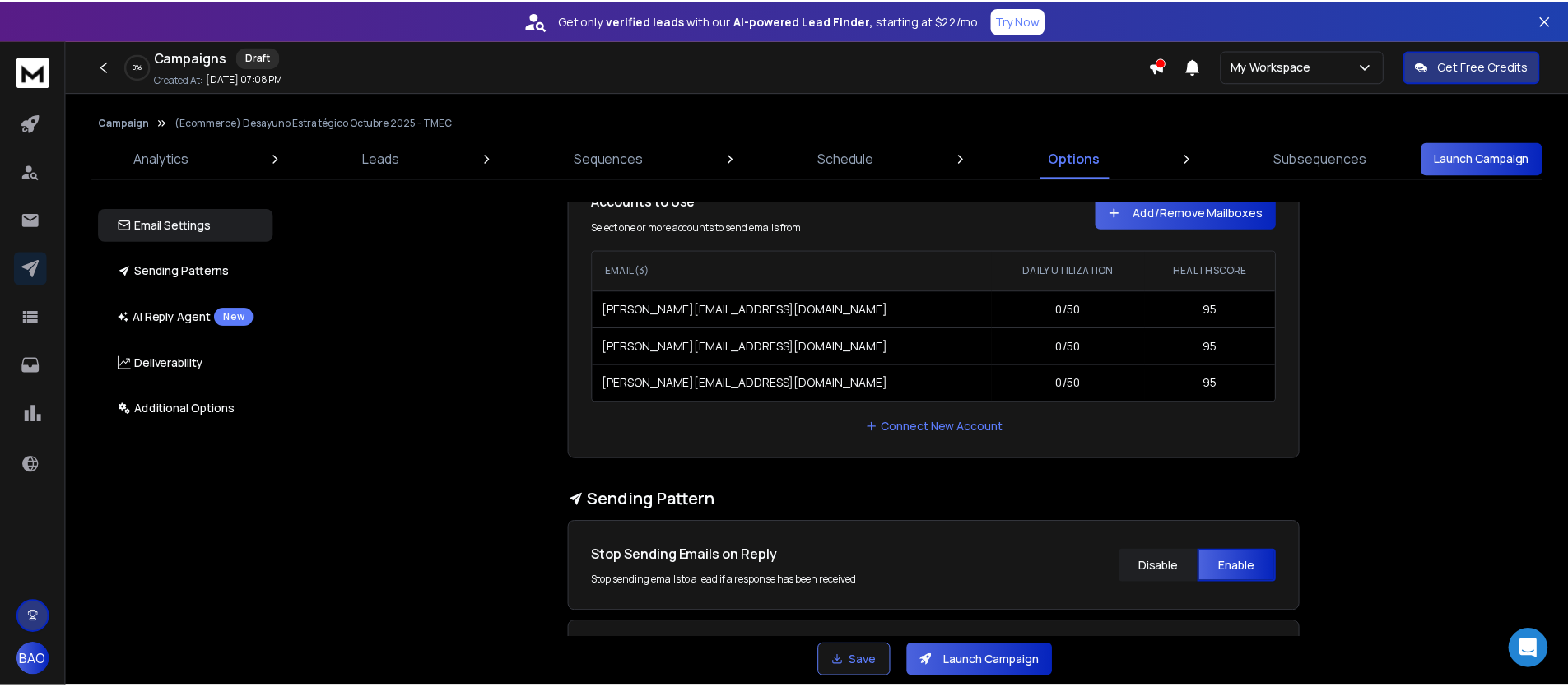
scroll to position [0, 0]
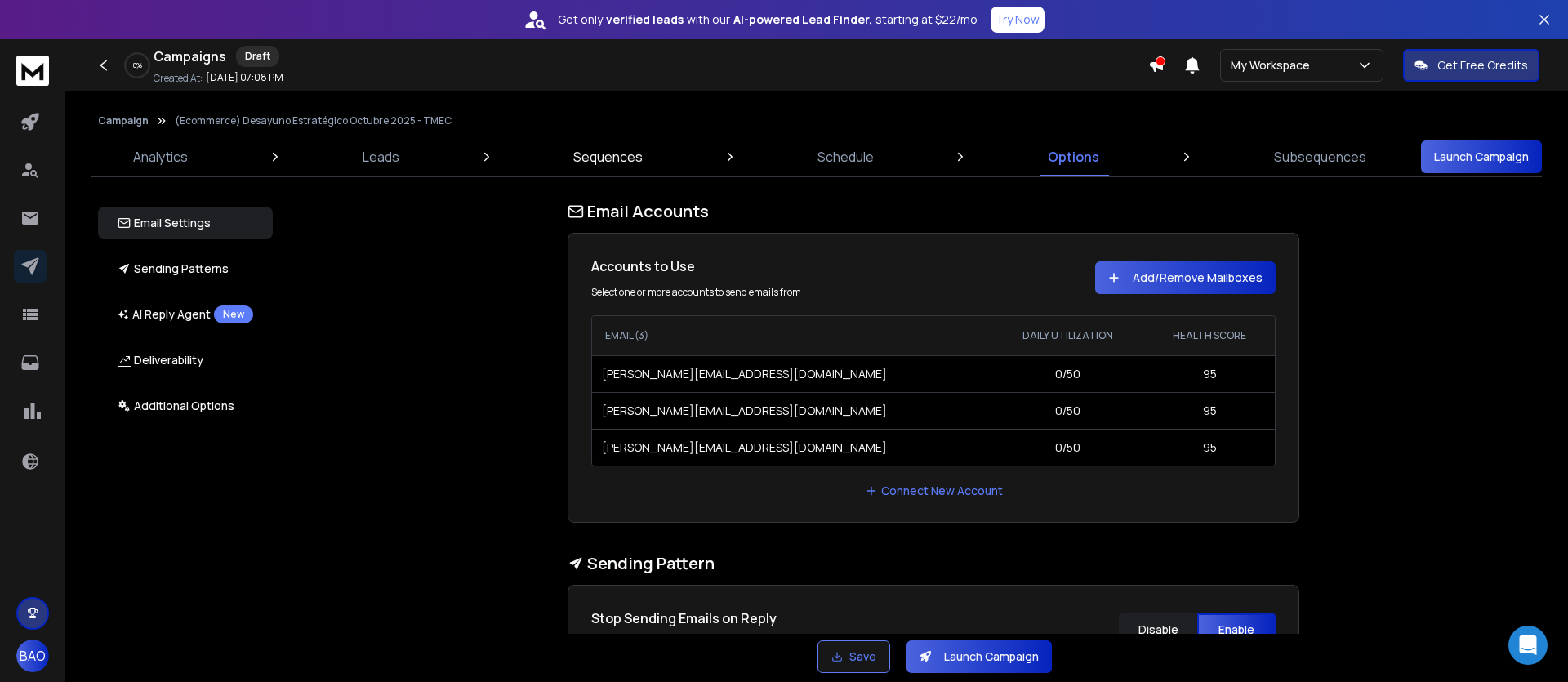
click at [611, 156] on p "Sequences" at bounding box center [608, 156] width 69 height 19
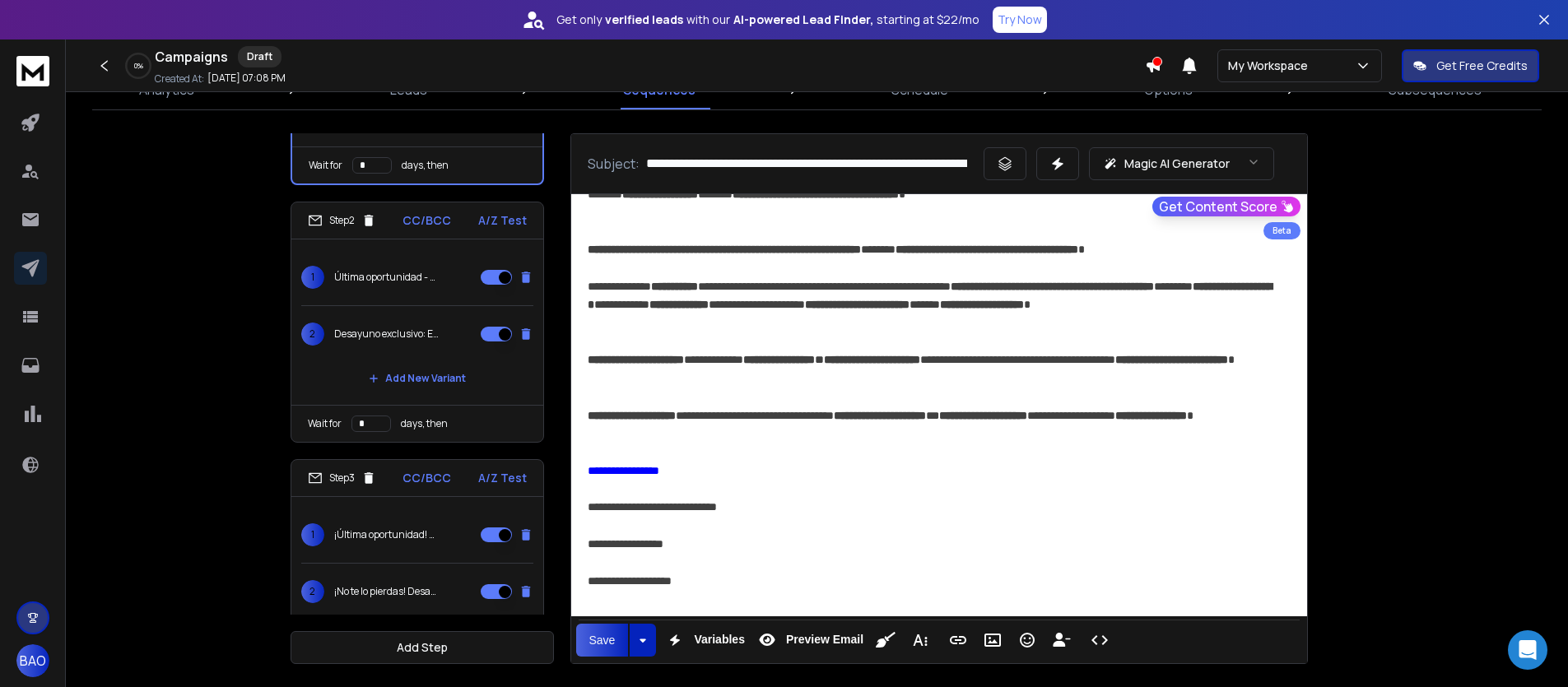
scroll to position [239, 0]
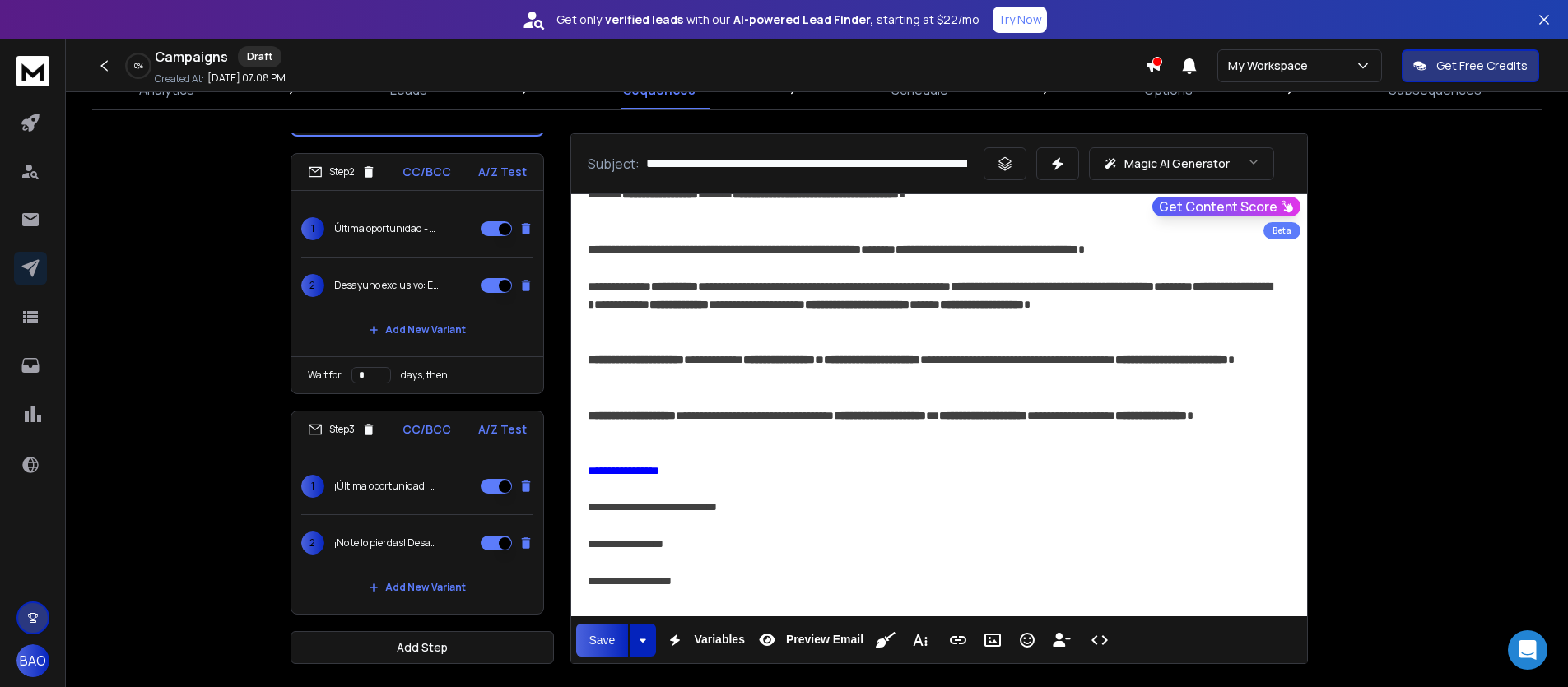
click at [413, 542] on p "¡No te lo pierdas! Desayuno exclusivo sobre el impacto del T-MEC – Cupos limita…" at bounding box center [386, 543] width 105 height 13
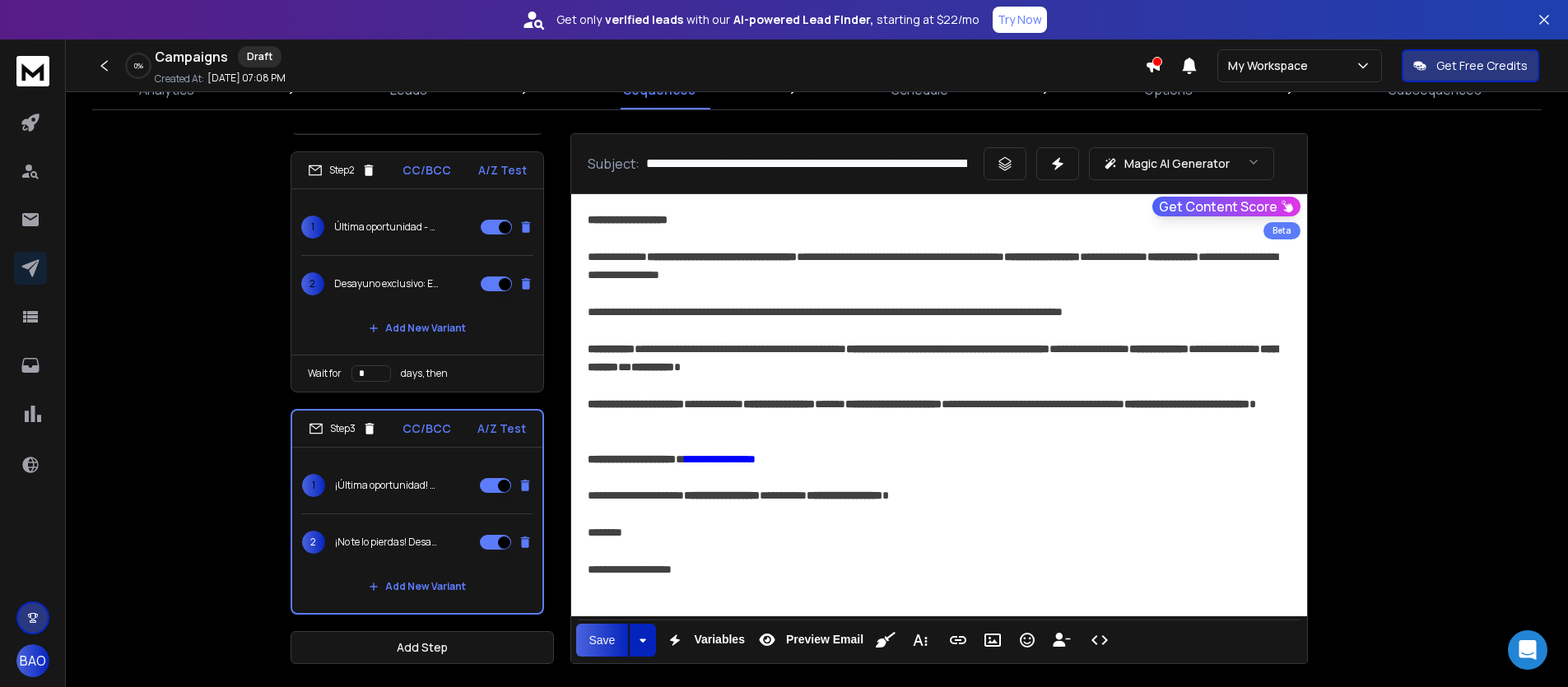
click at [404, 481] on p "¡Última oportunidad! Confirma tu asistencia al desayuno exclusivo sobre el impa…" at bounding box center [387, 486] width 105 height 13
type input "**********"
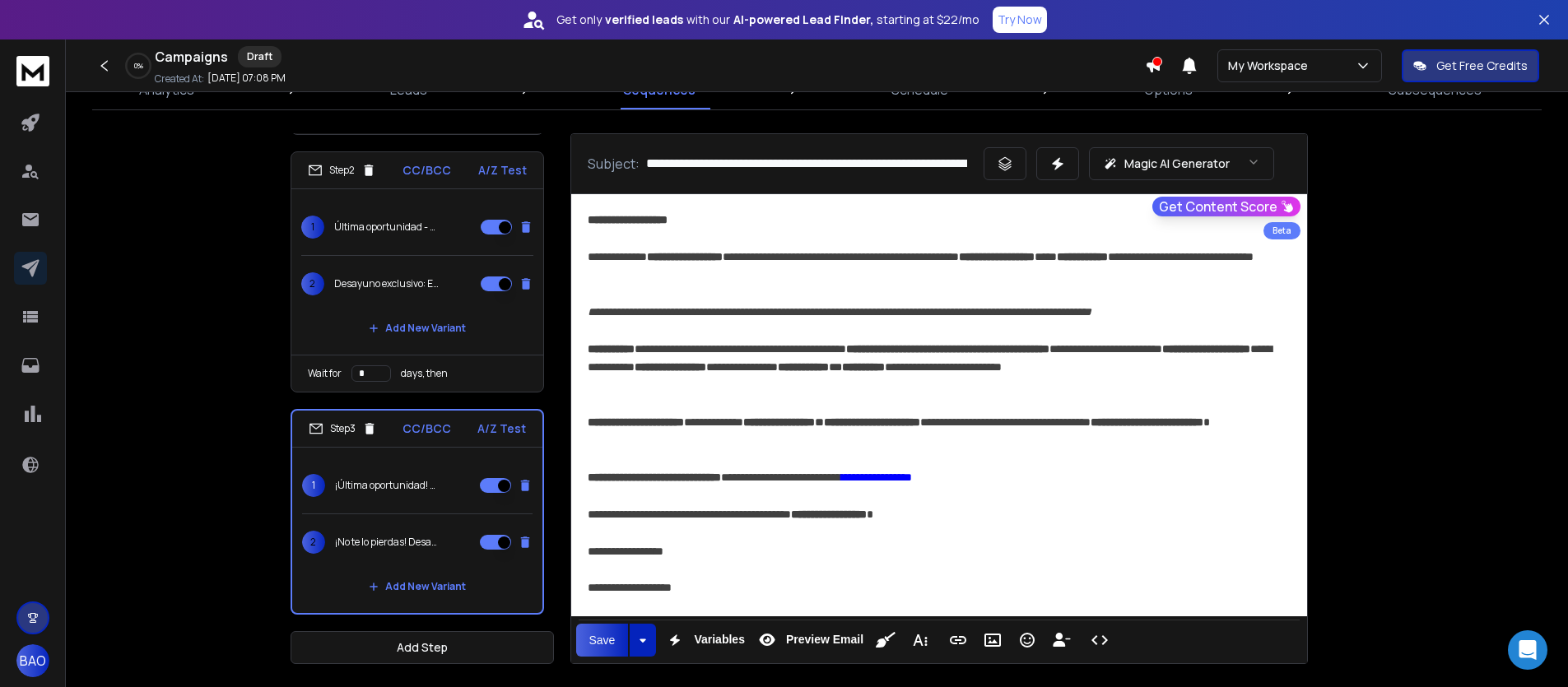
drag, startPoint x: 1442, startPoint y: 67, endPoint x: 977, endPoint y: 175, distance: 477.4
click at [978, 174] on div "0 % Campaigns Draft Created At: Sep 11, 2025, 07:08 PM My Workspace Get Free Cr…" at bounding box center [784, 329] width 1568 height 716
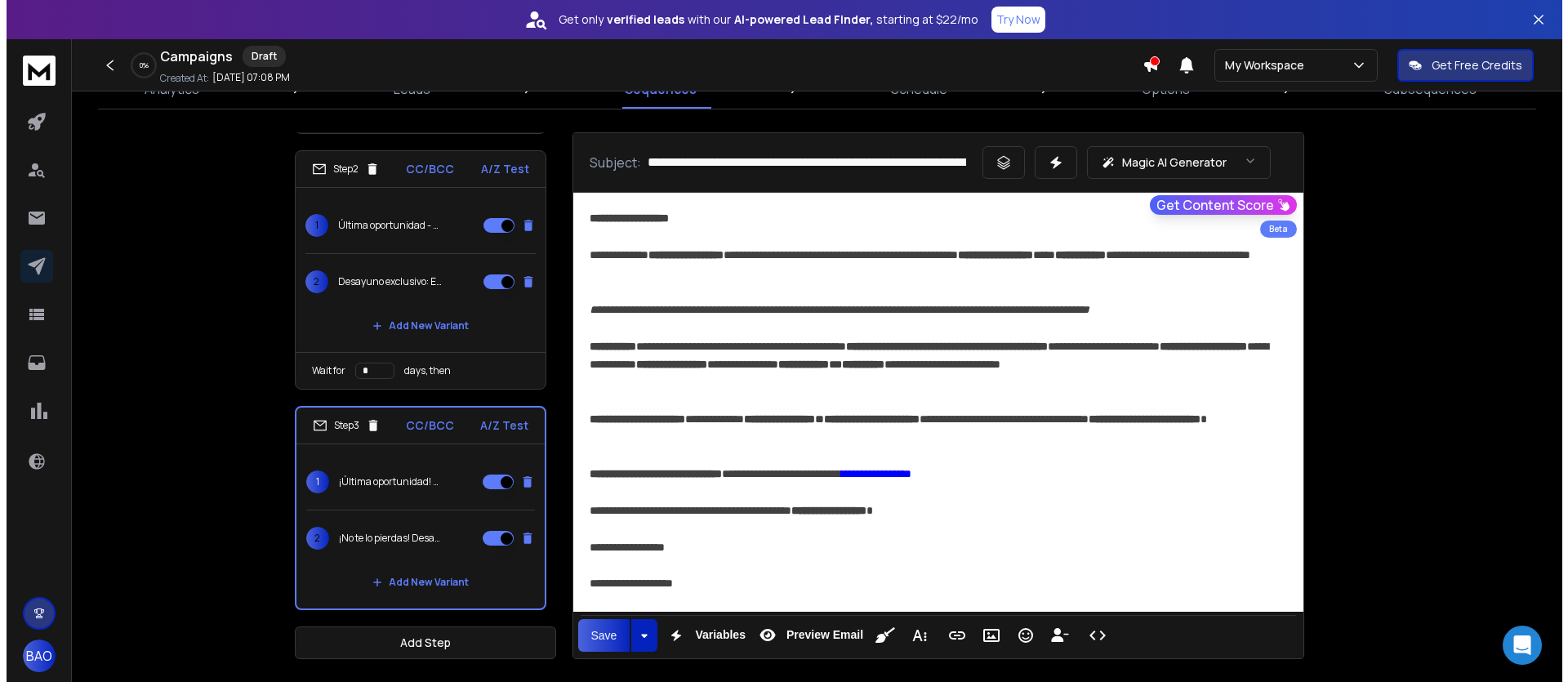
scroll to position [0, 0]
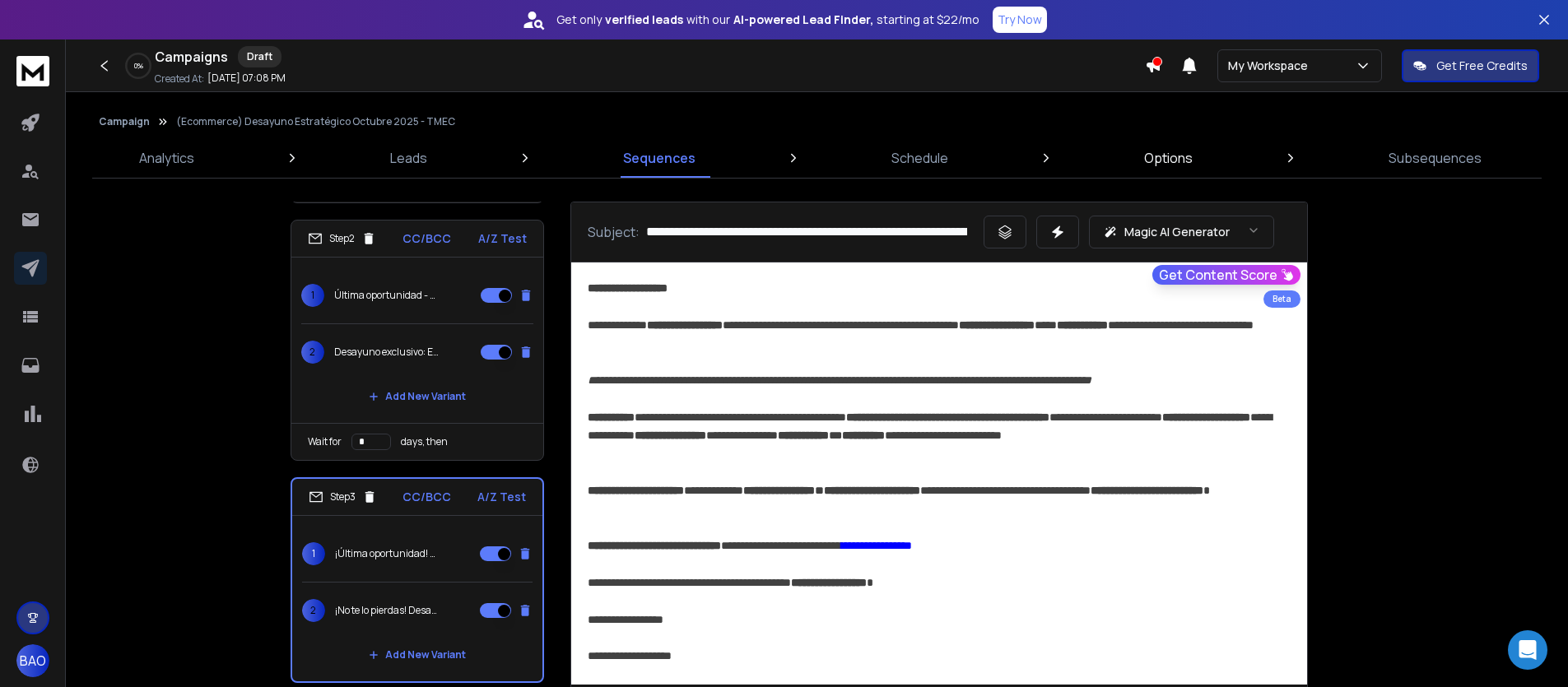
click at [1192, 158] on p "Options" at bounding box center [1168, 158] width 49 height 19
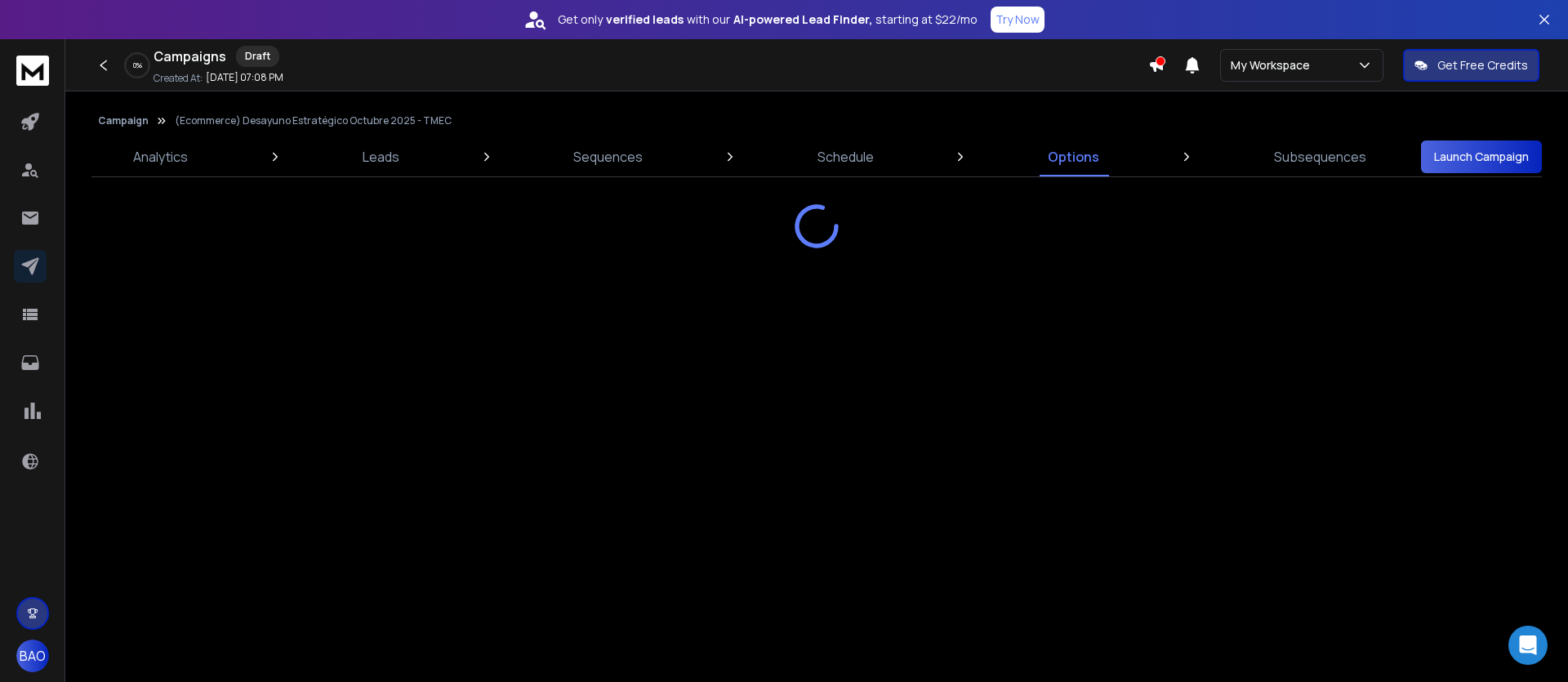
select select "*********"
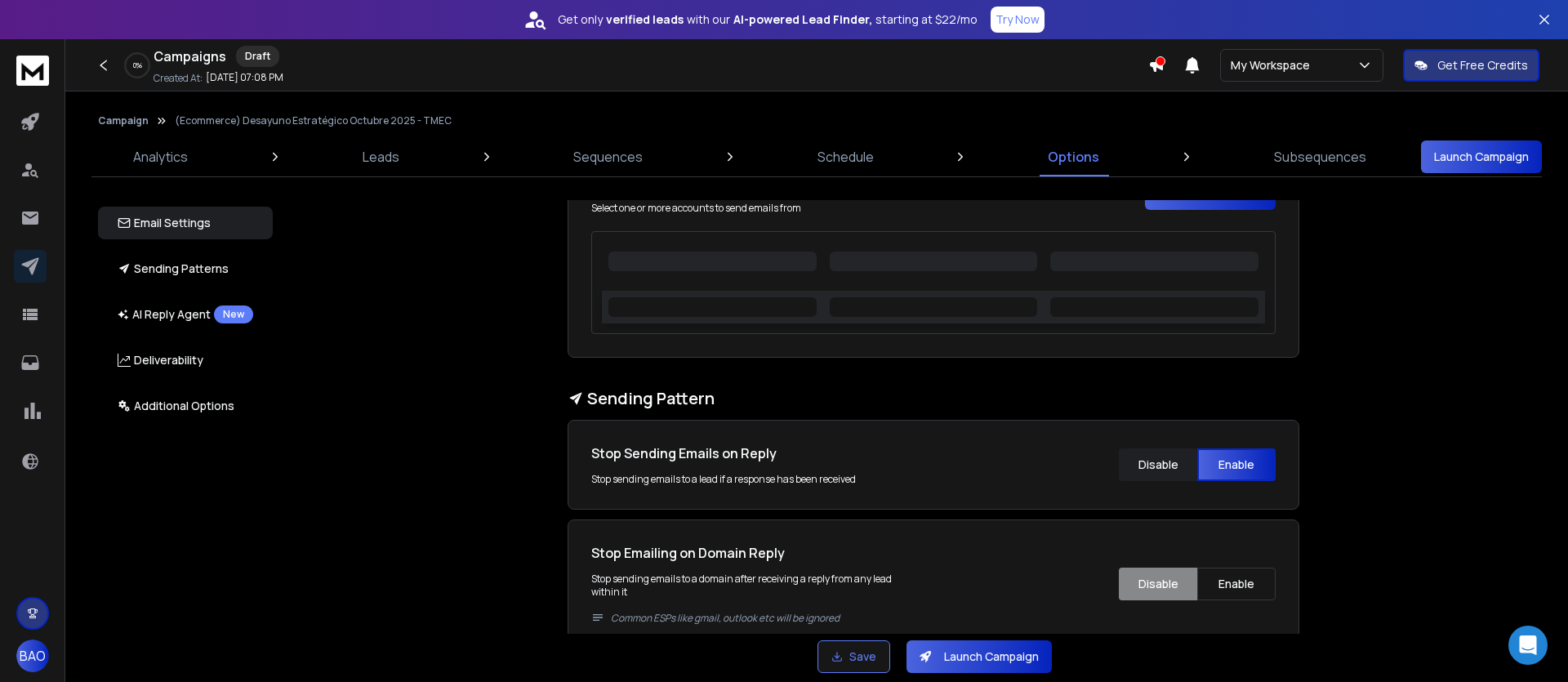
scroll to position [105, 0]
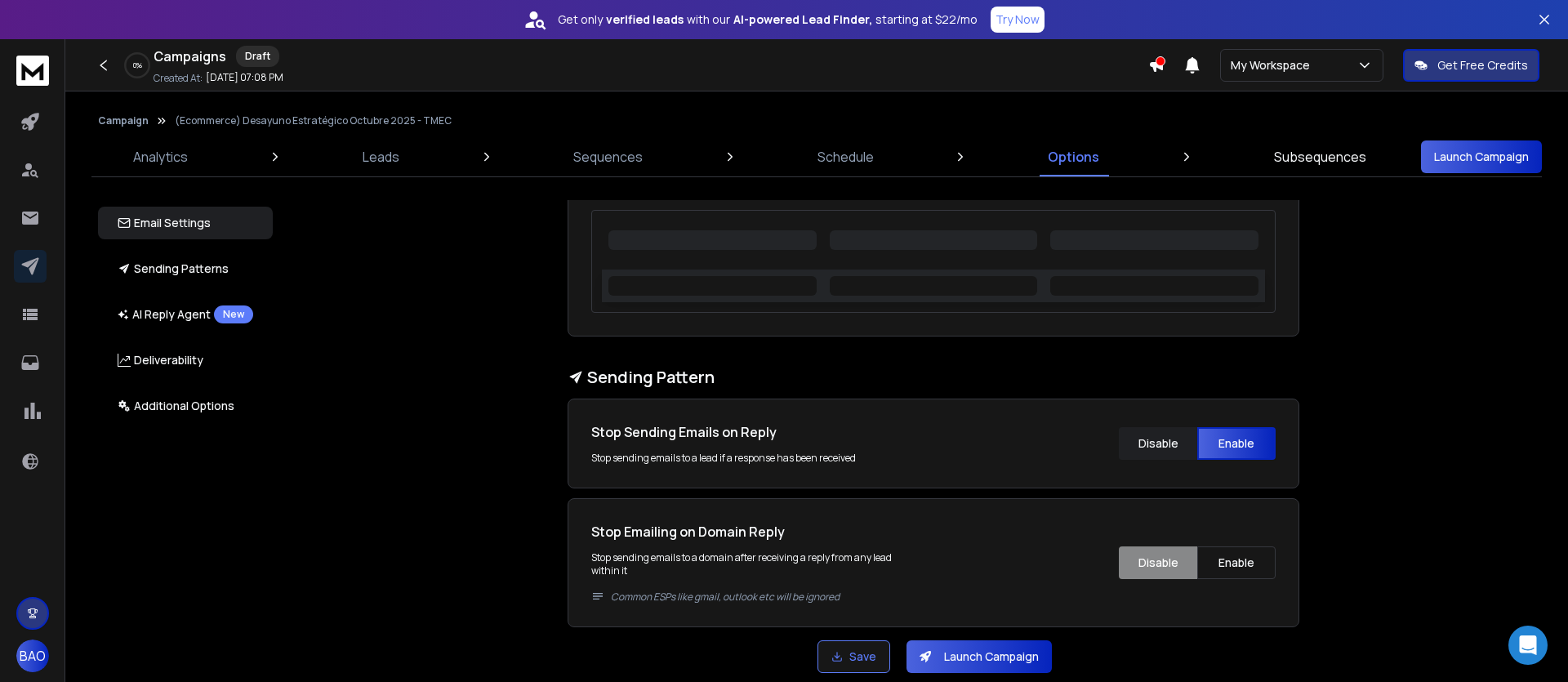
click at [1298, 153] on p "Subsequences" at bounding box center [1320, 156] width 92 height 19
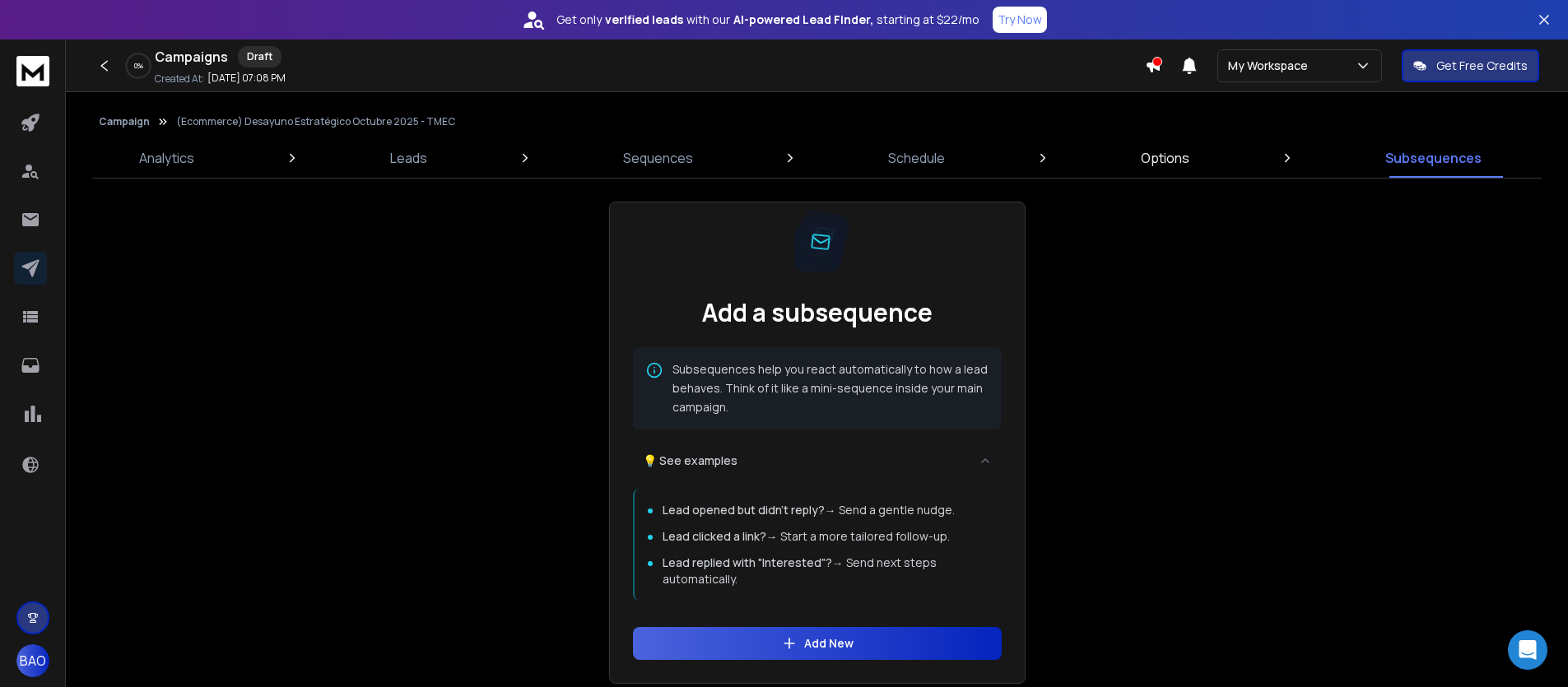
click at [1159, 161] on p "Options" at bounding box center [1165, 158] width 49 height 19
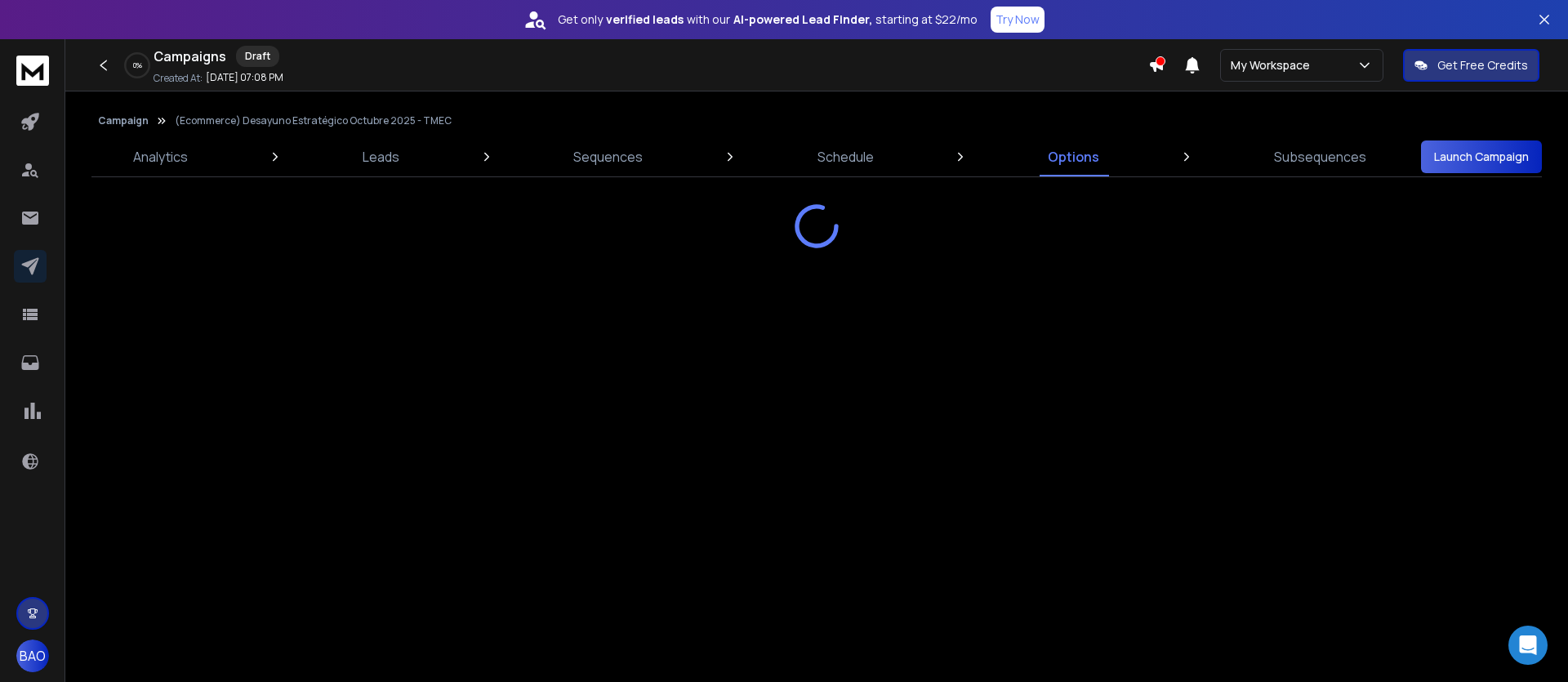
select select "*********"
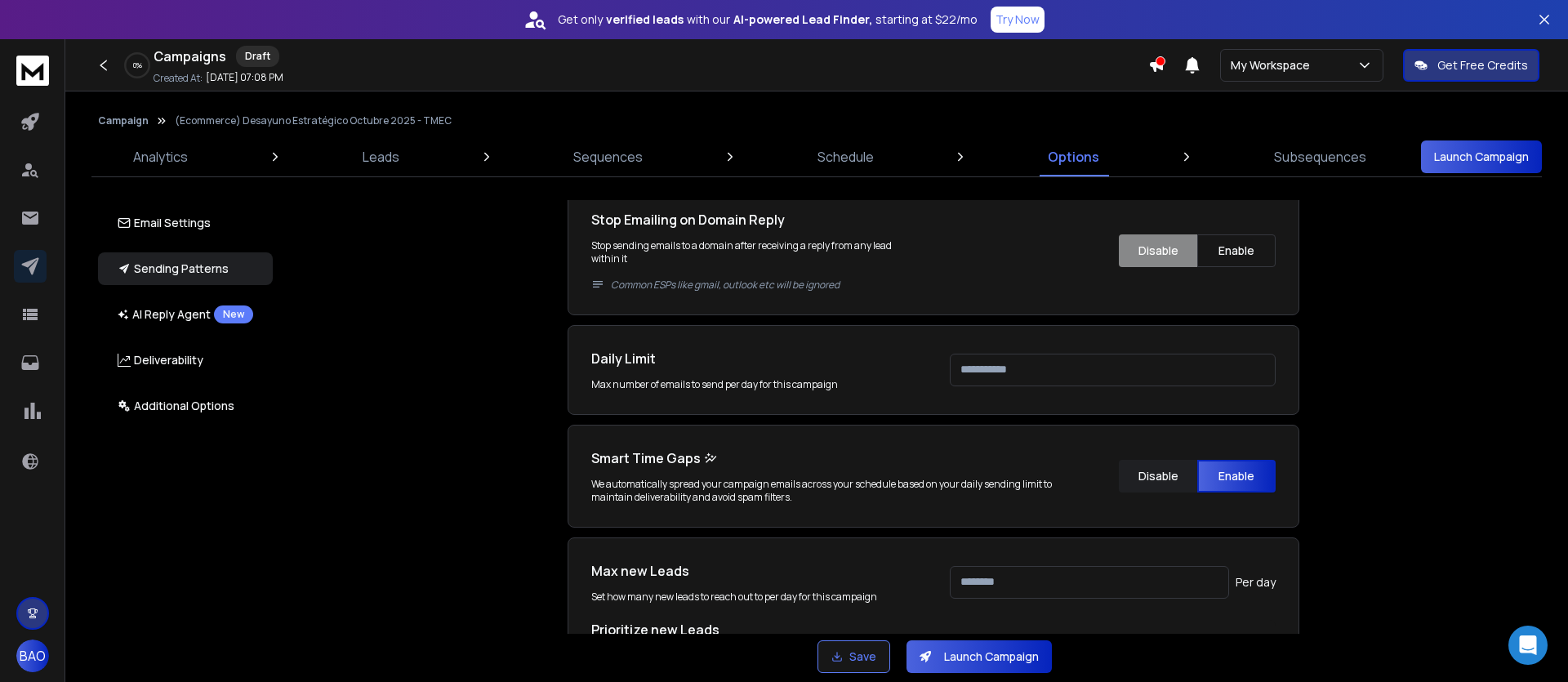
scroll to position [616, 0]
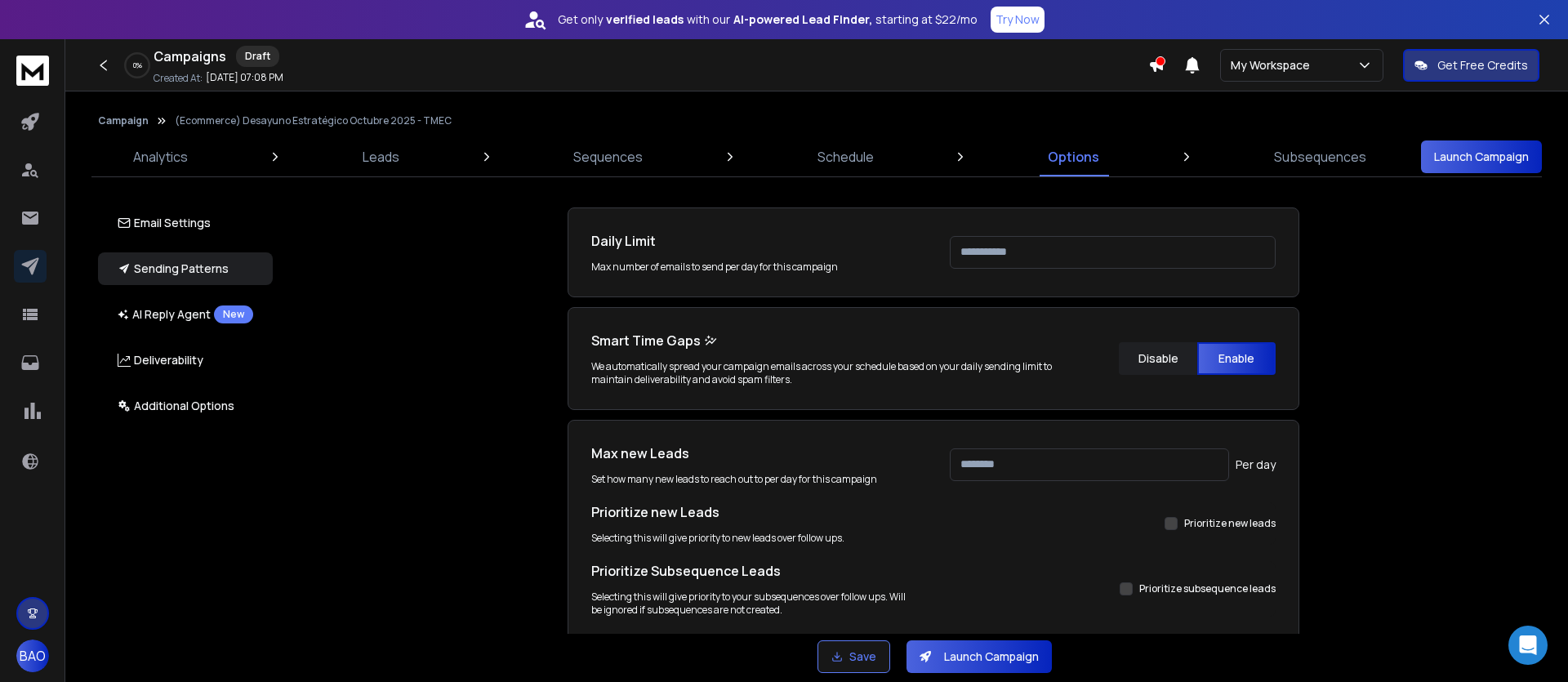
click at [966, 647] on button "Launch Campaign" at bounding box center [979, 656] width 146 height 33
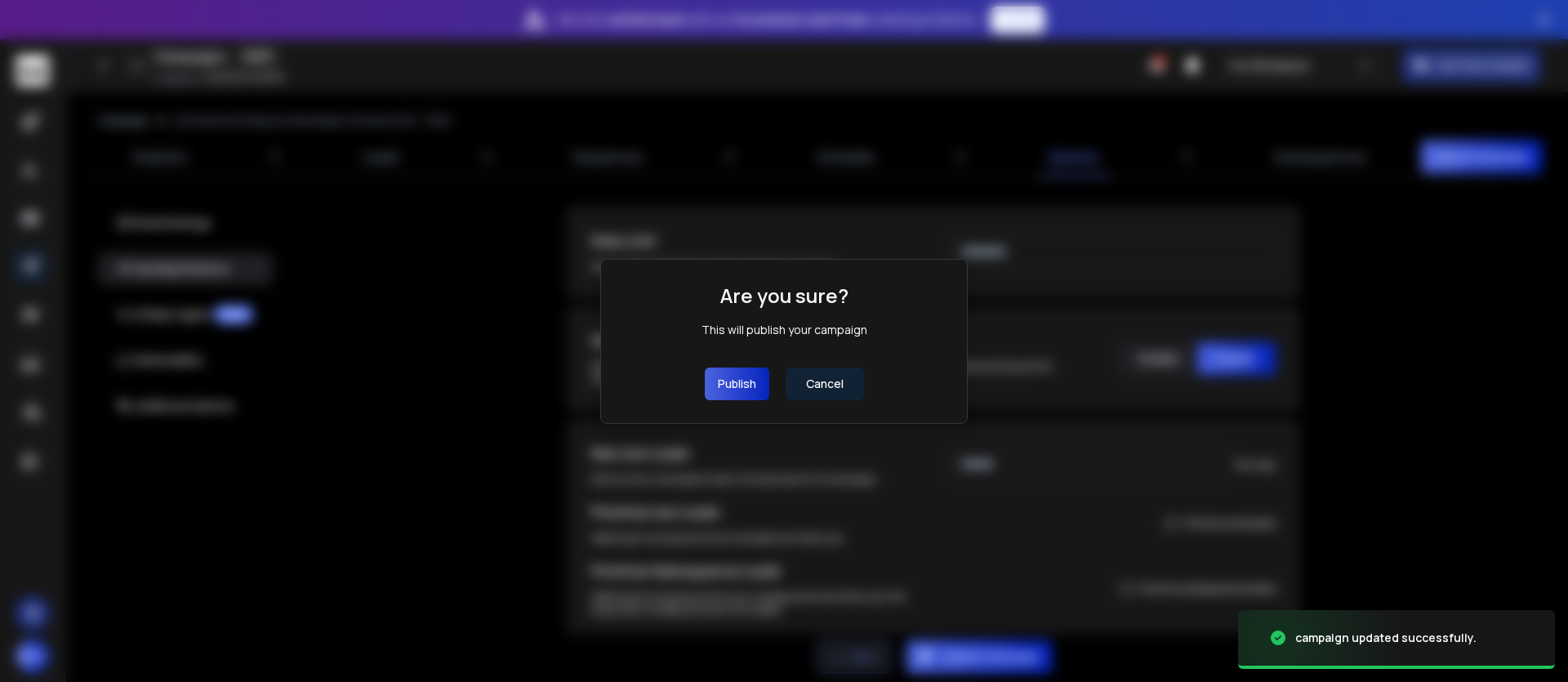
click at [748, 387] on button "Publish" at bounding box center [737, 383] width 64 height 33
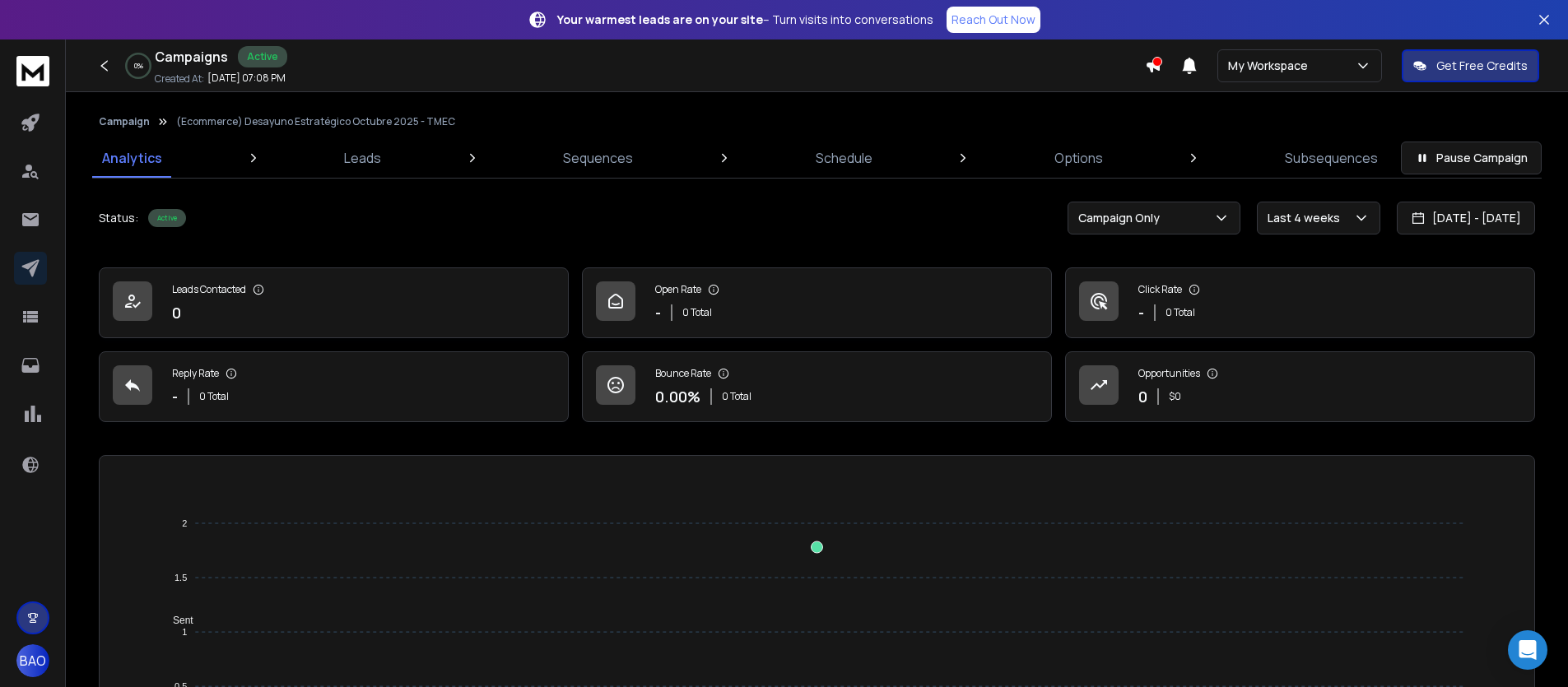
click at [140, 121] on button "Campaign" at bounding box center [124, 122] width 51 height 13
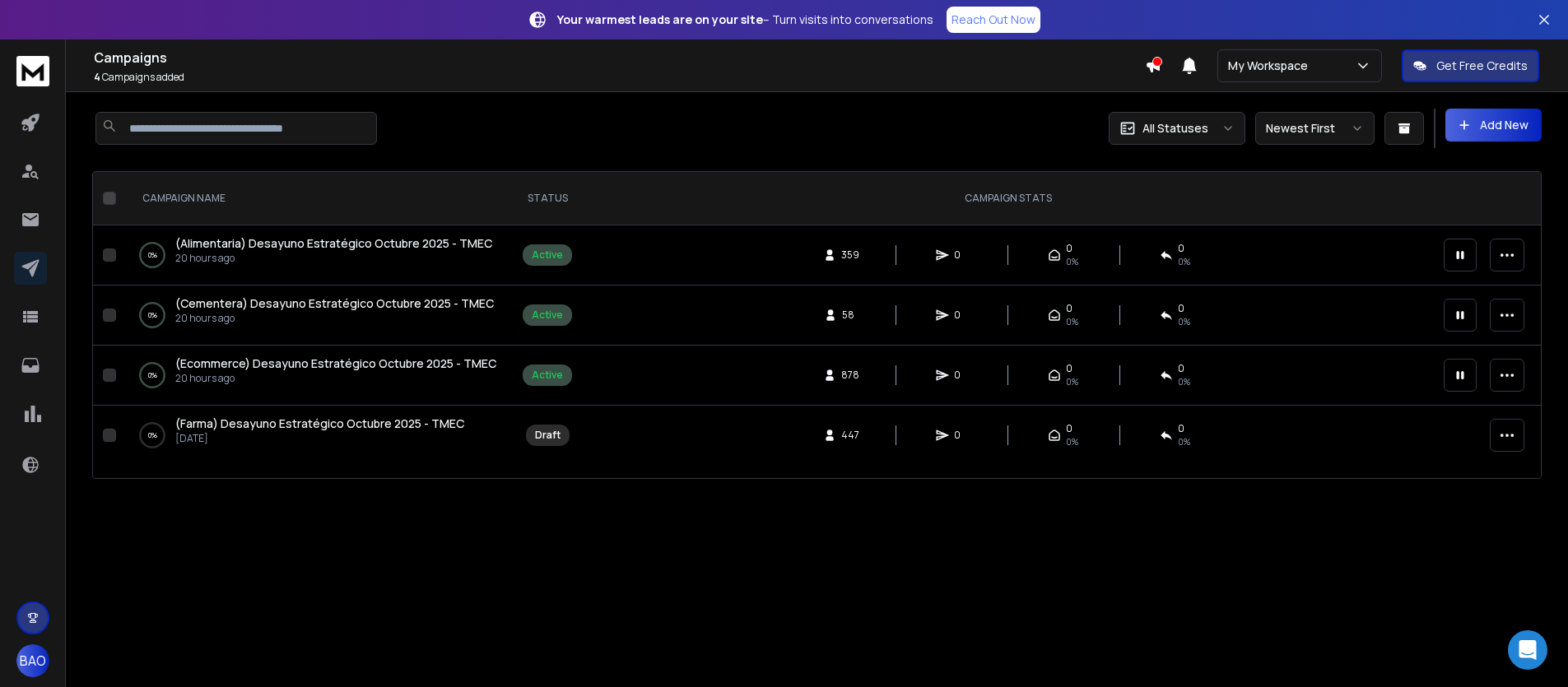
click at [374, 431] on link "(Farma) Desayuno Estratégico Octubre 2025 - TMEC" at bounding box center [320, 424] width 288 height 17
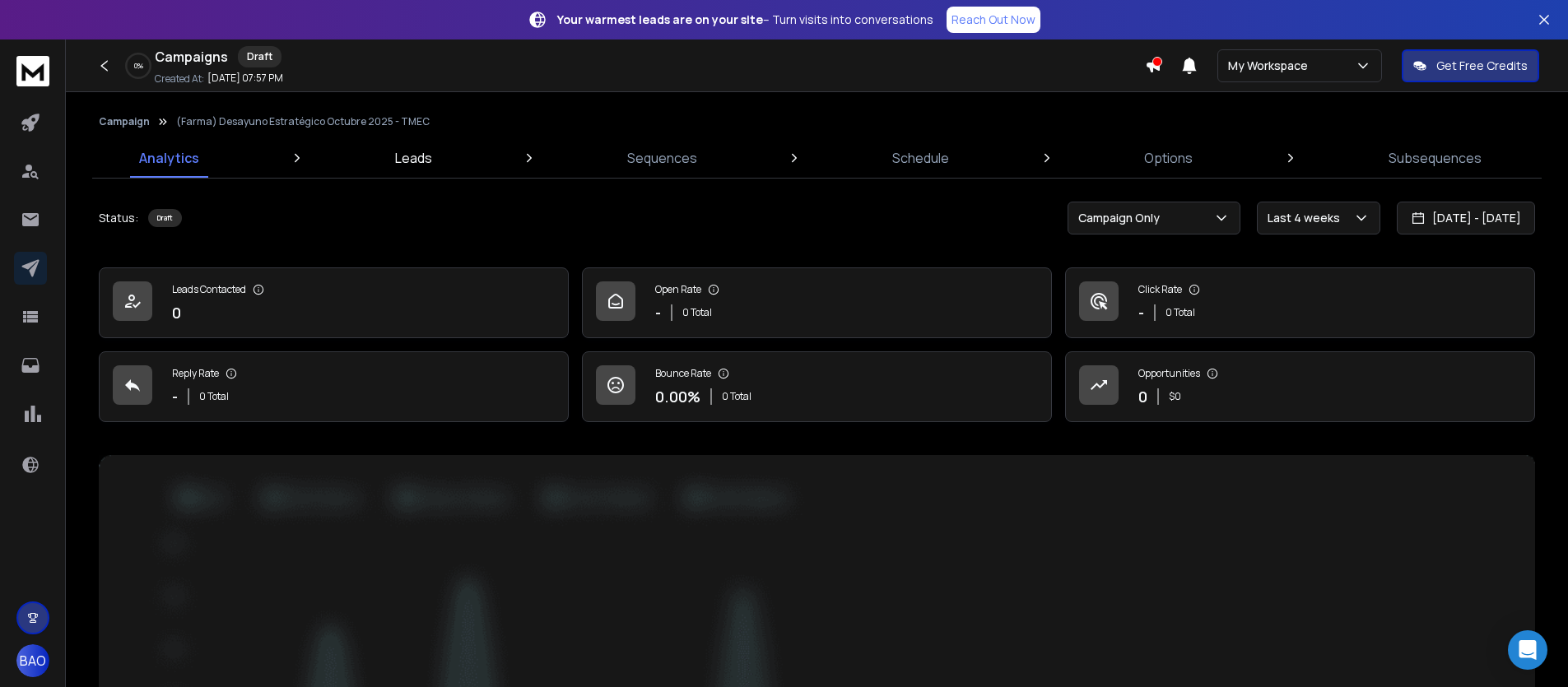
click at [437, 153] on link "Leads" at bounding box center [413, 158] width 57 height 40
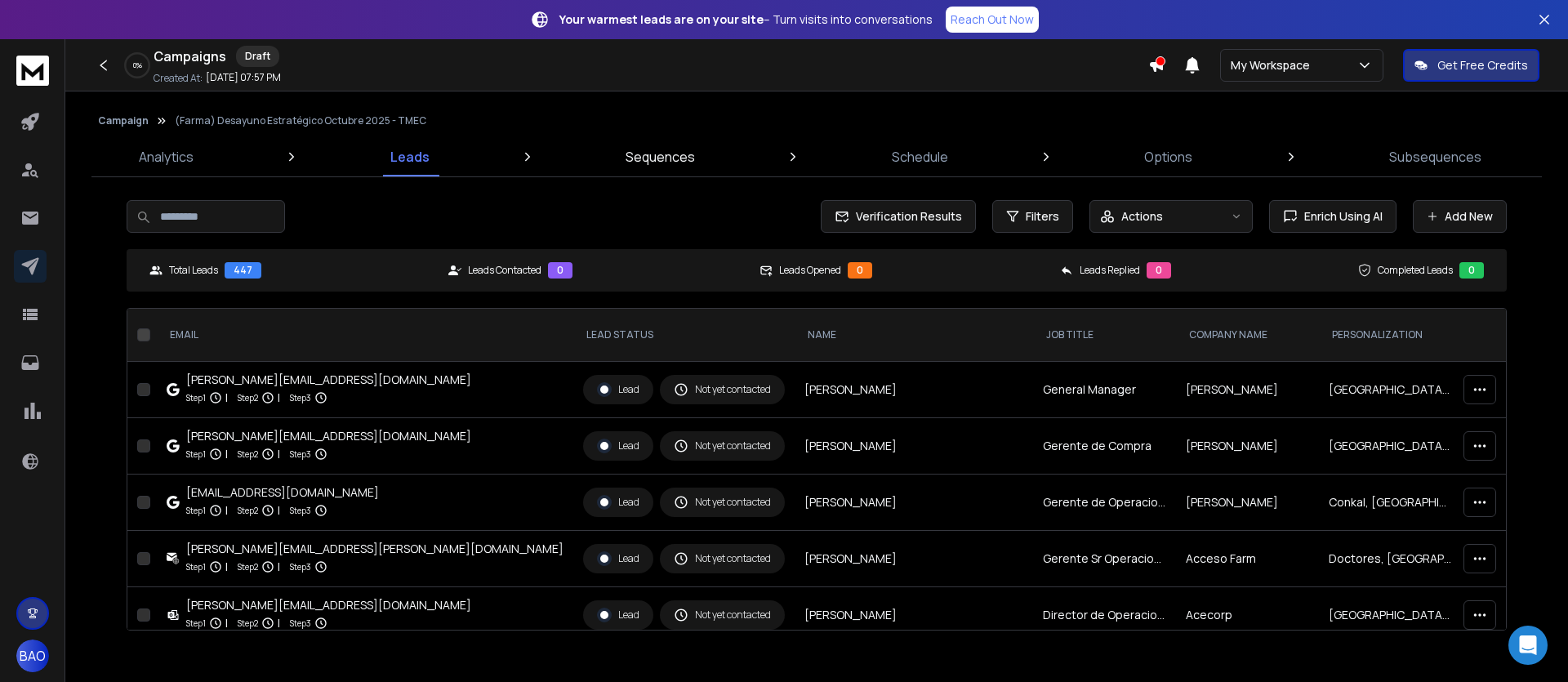
click at [665, 158] on p "Sequences" at bounding box center [660, 156] width 69 height 19
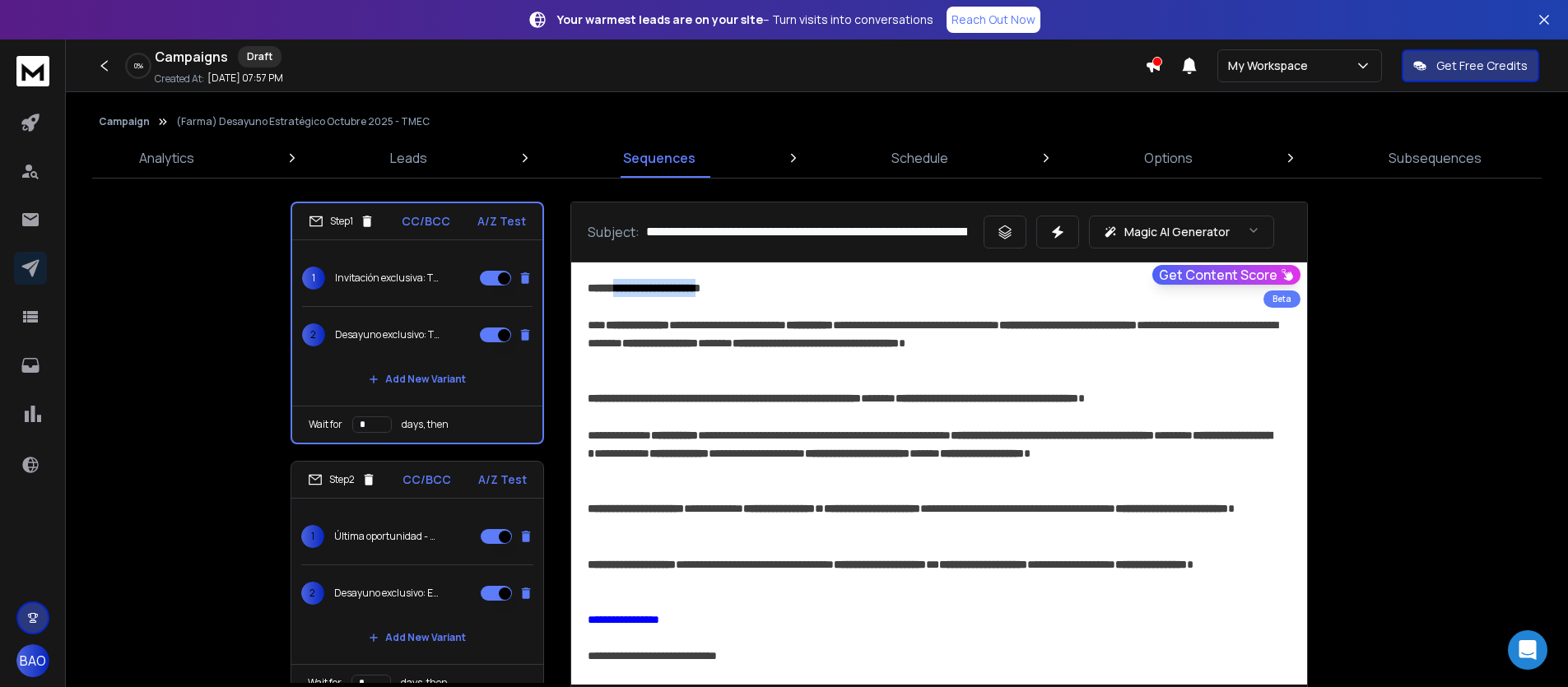
drag, startPoint x: 736, startPoint y: 287, endPoint x: 620, endPoint y: 287, distance: 116.0
click at [620, 287] on strong "**********" at bounding box center [644, 288] width 113 height 12
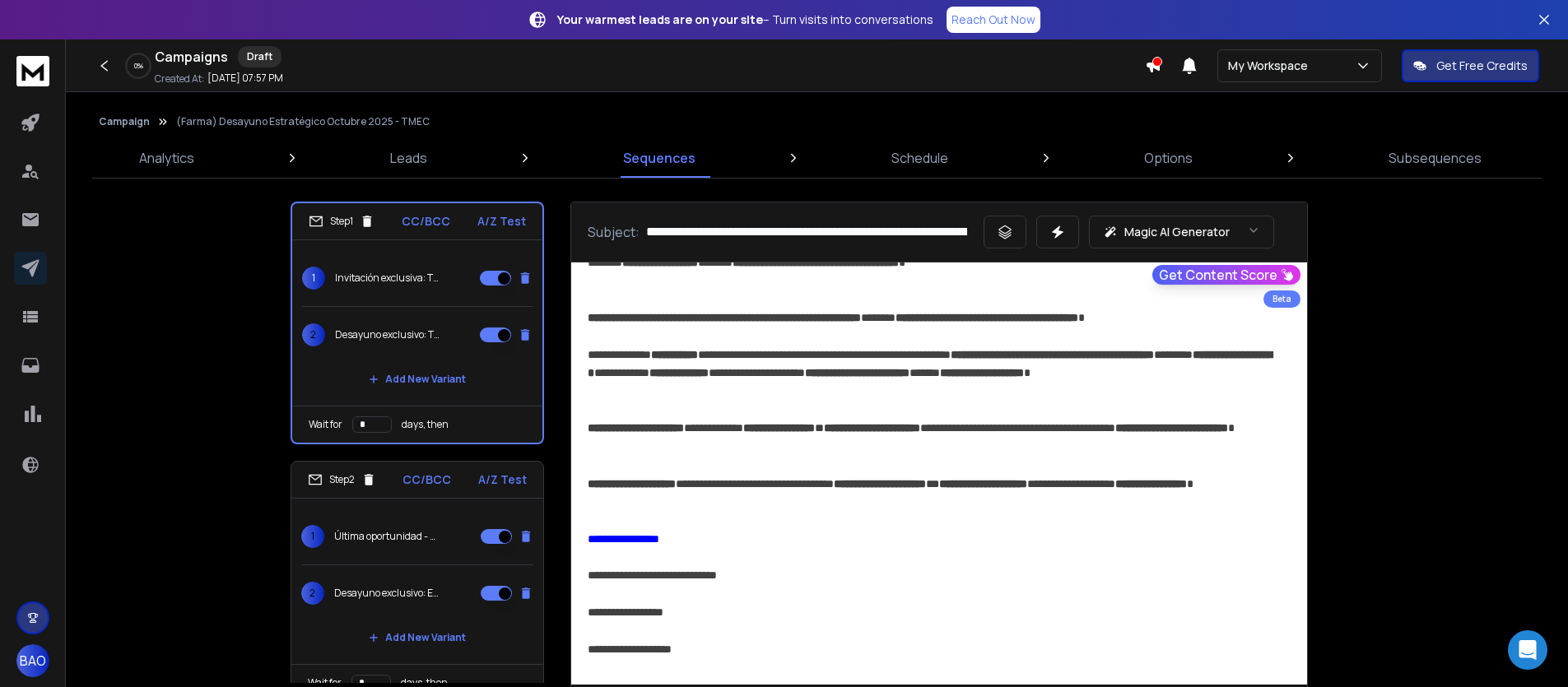
scroll to position [68, 0]
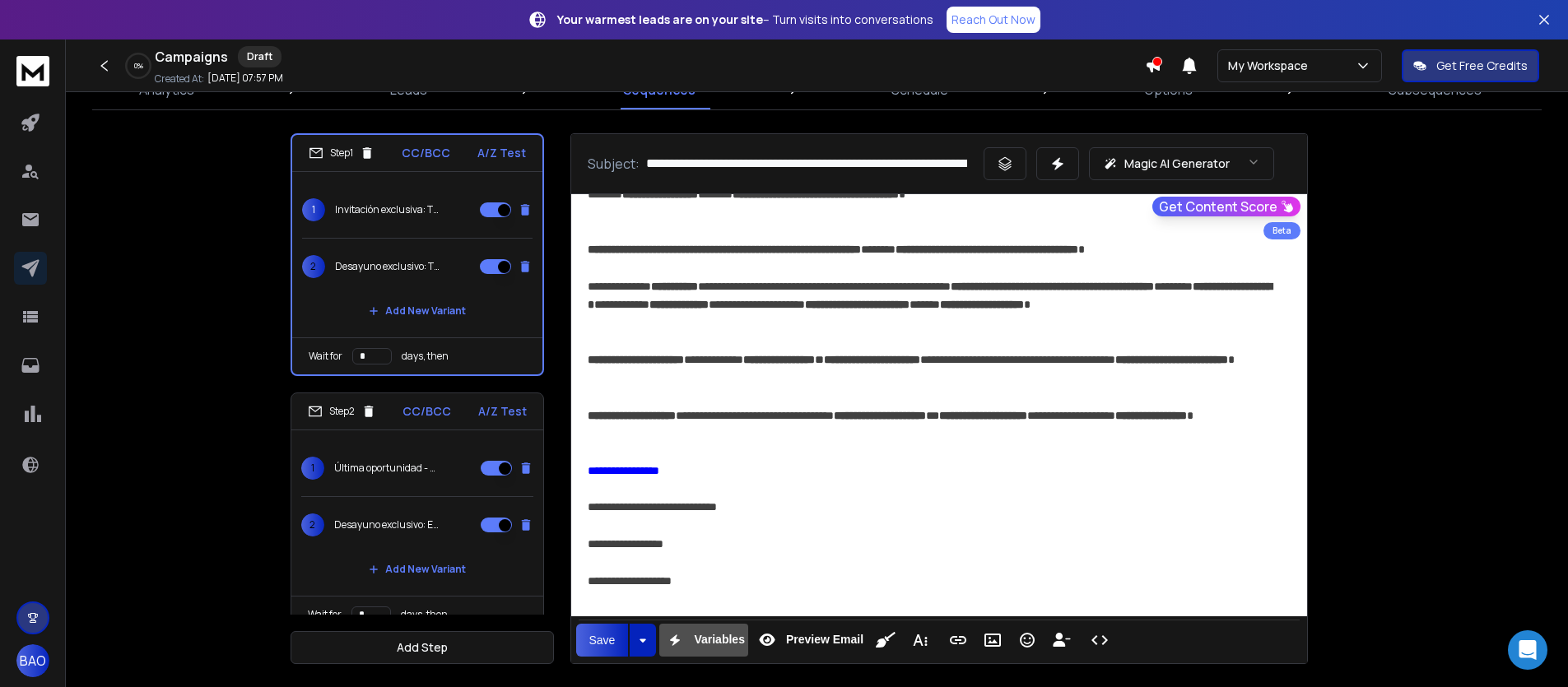
click at [724, 638] on span "Variables" at bounding box center [719, 639] width 57 height 14
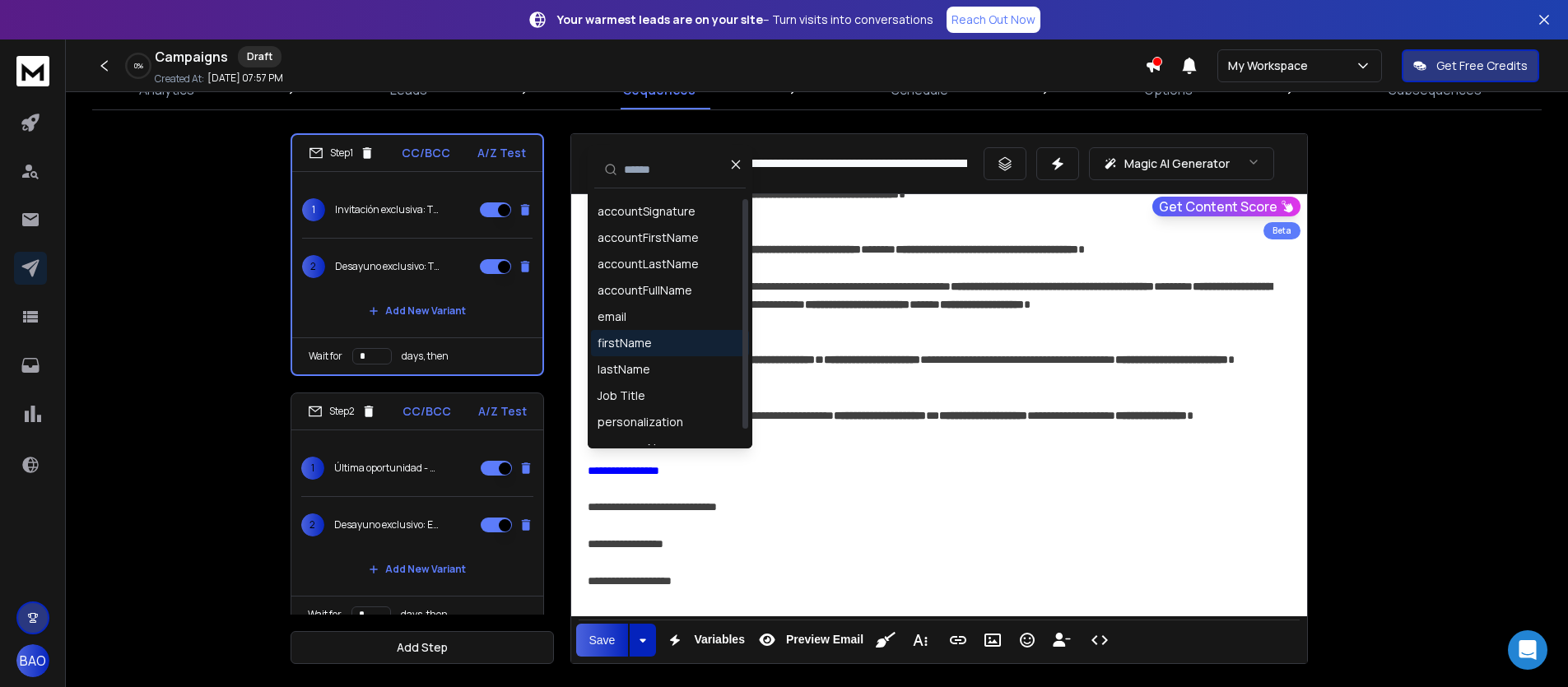
click at [660, 346] on div "firstName" at bounding box center [670, 342] width 158 height 26
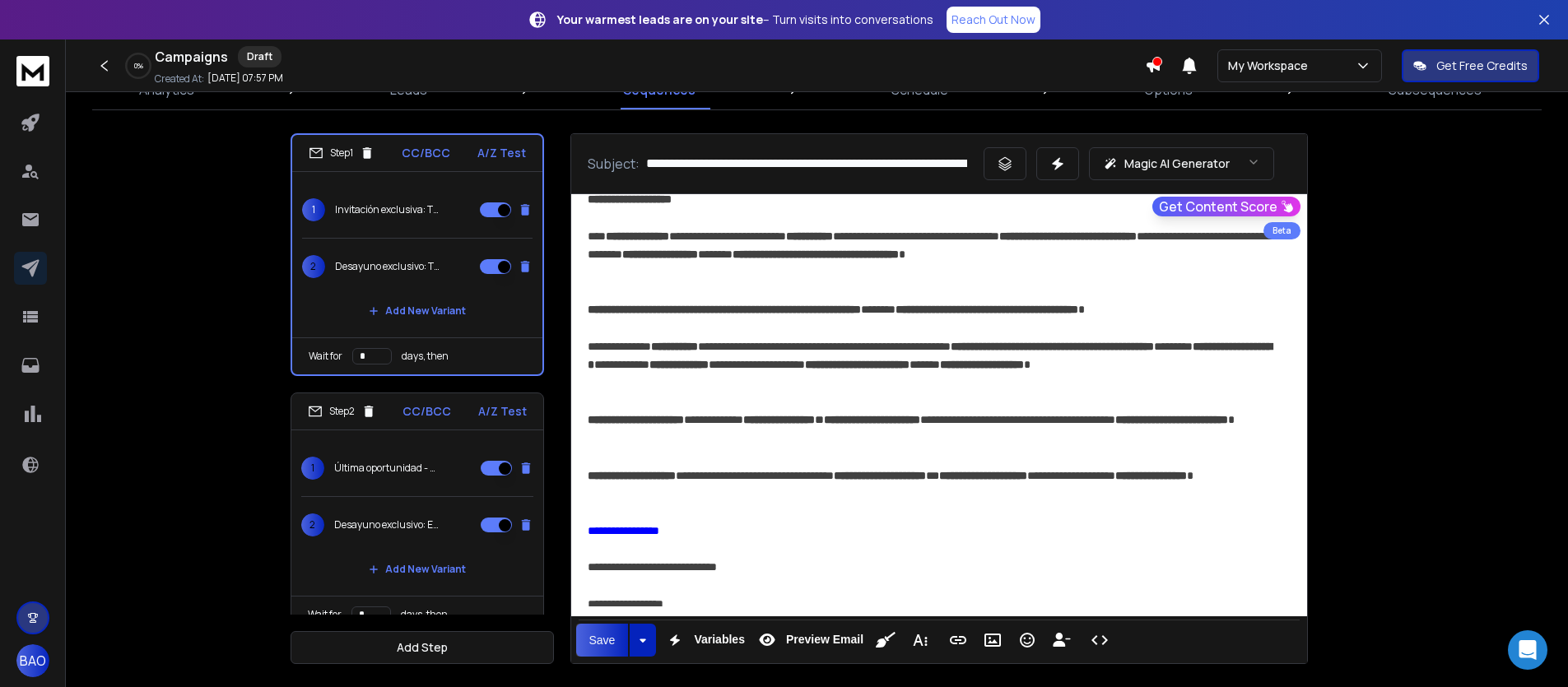
scroll to position [82, 0]
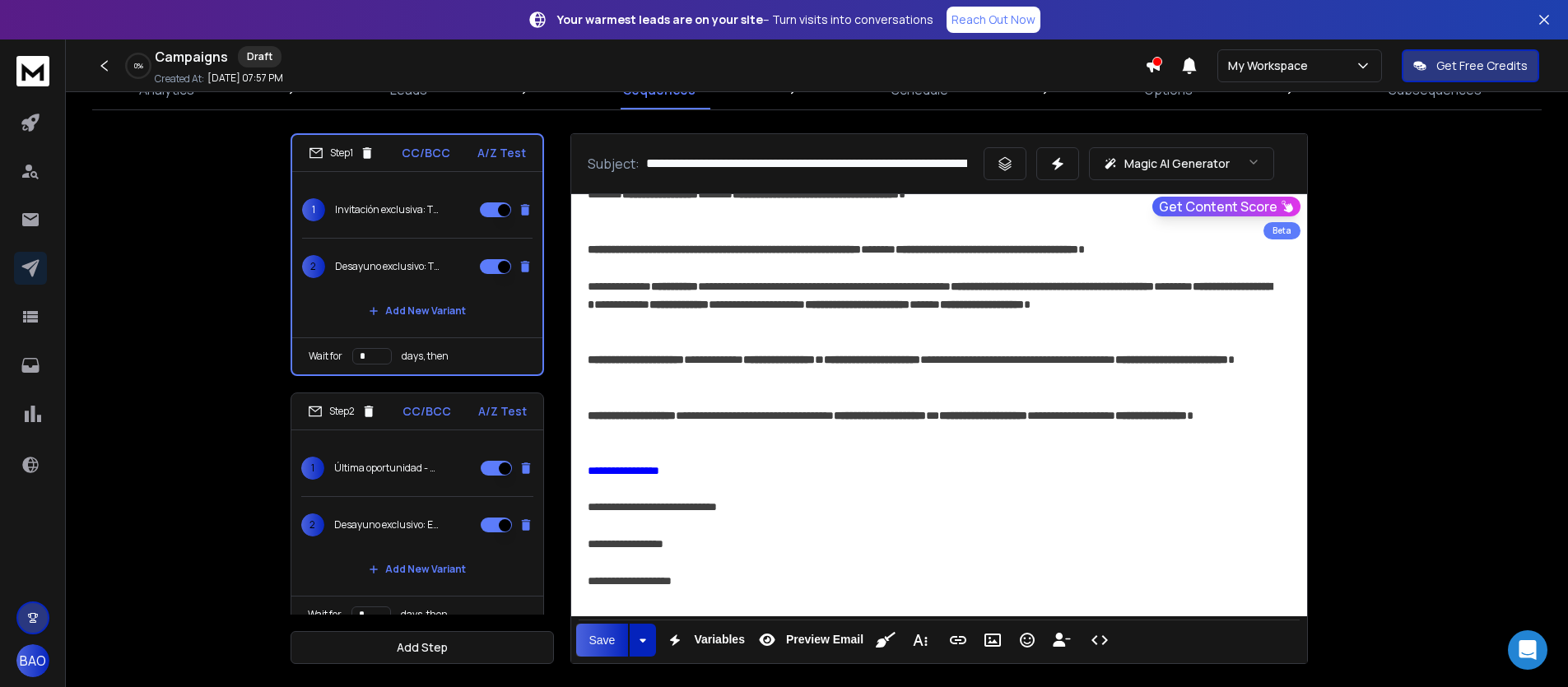
click at [380, 257] on div "2 Desayuno exclusivo: T-MEC y su impacto para [GEOGRAPHIC_DATA] en la era [PERS…" at bounding box center [371, 266] width 138 height 23
type input "**********"
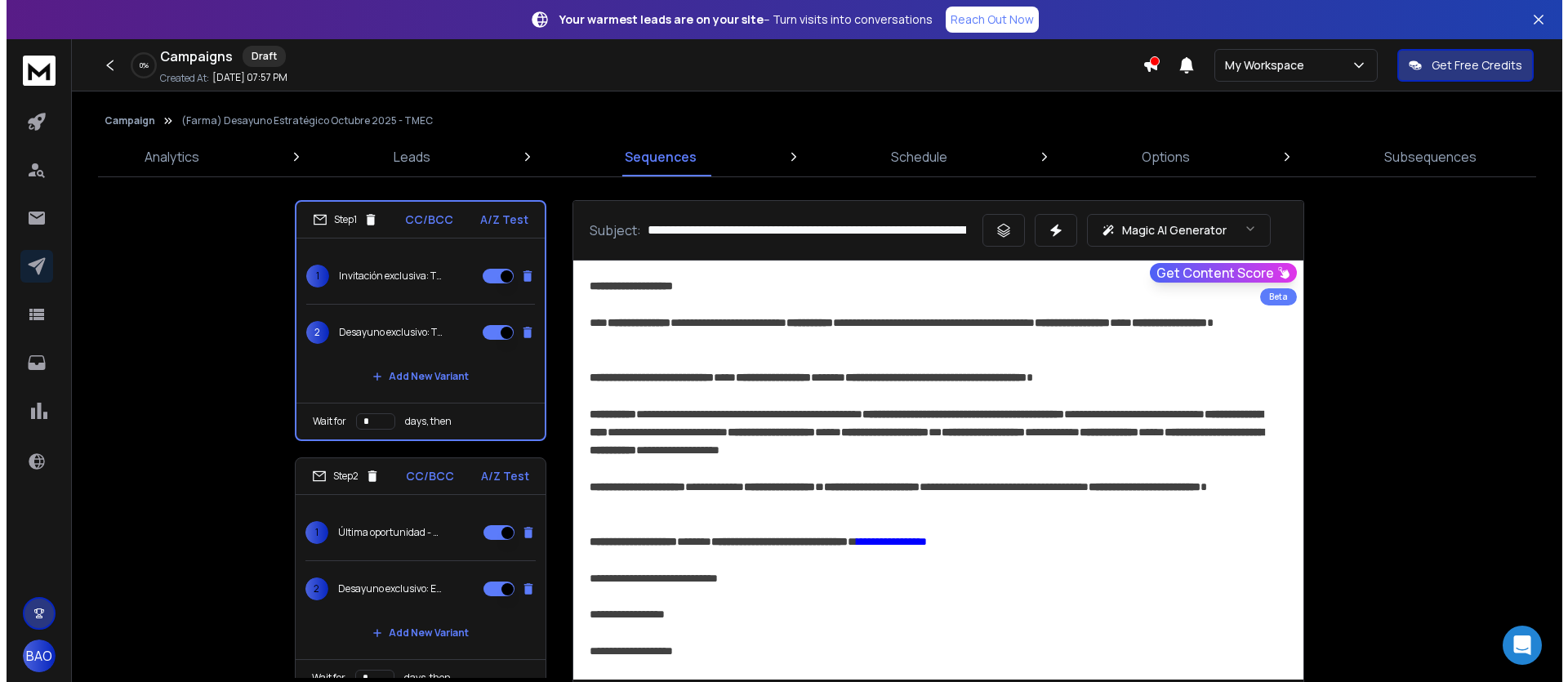
scroll to position [8, 0]
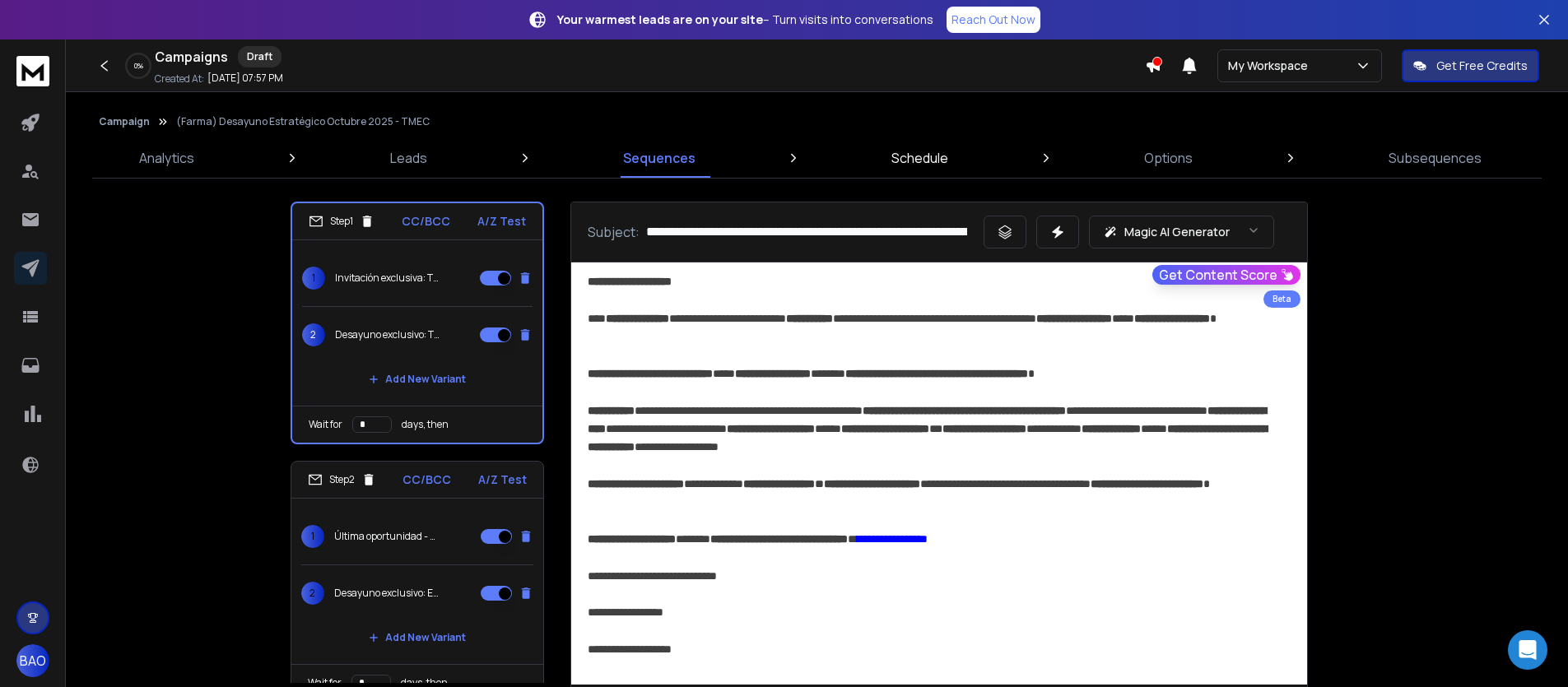
click at [937, 167] on p "Schedule" at bounding box center [919, 158] width 57 height 19
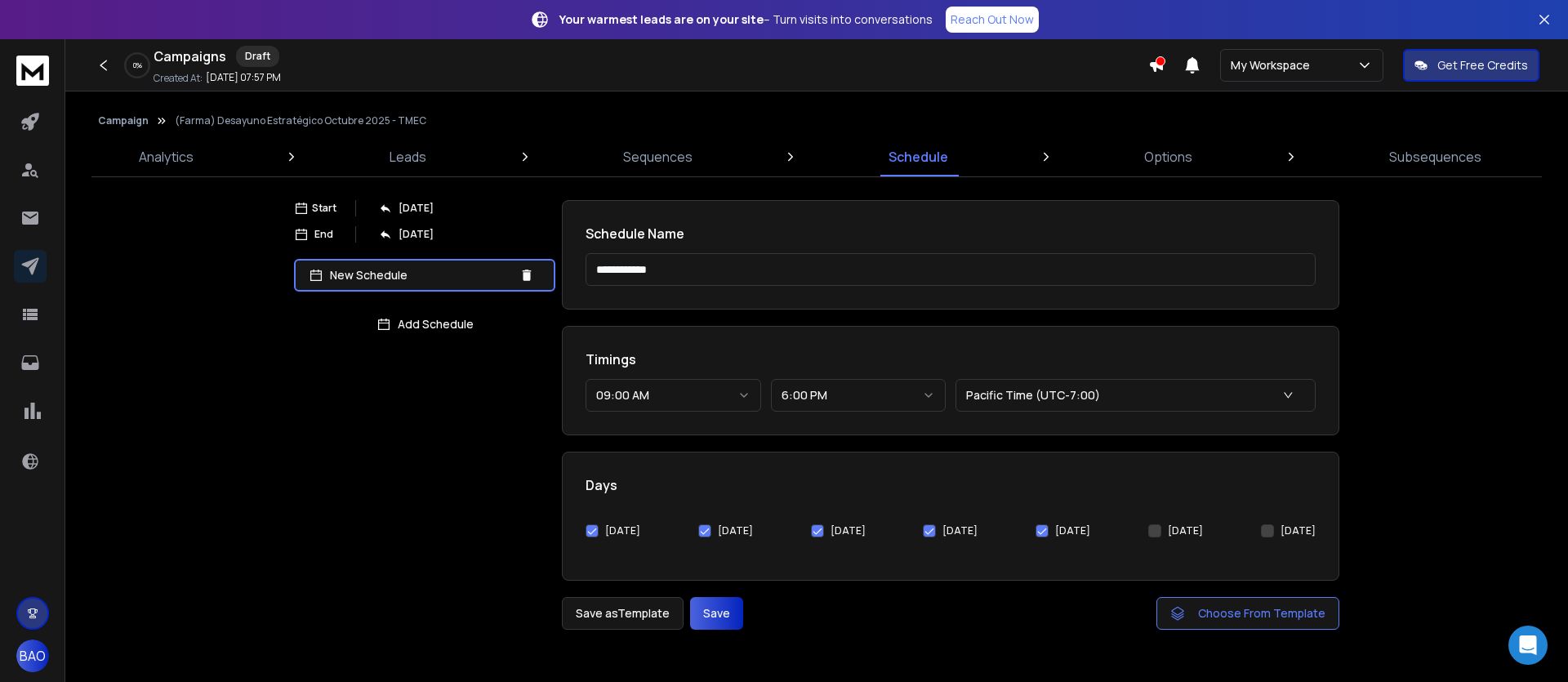
click at [734, 262] on input "**********" at bounding box center [951, 269] width 730 height 33
paste input "****"
type input "**********"
click at [838, 408] on button "6:00 PM" at bounding box center [859, 395] width 176 height 33
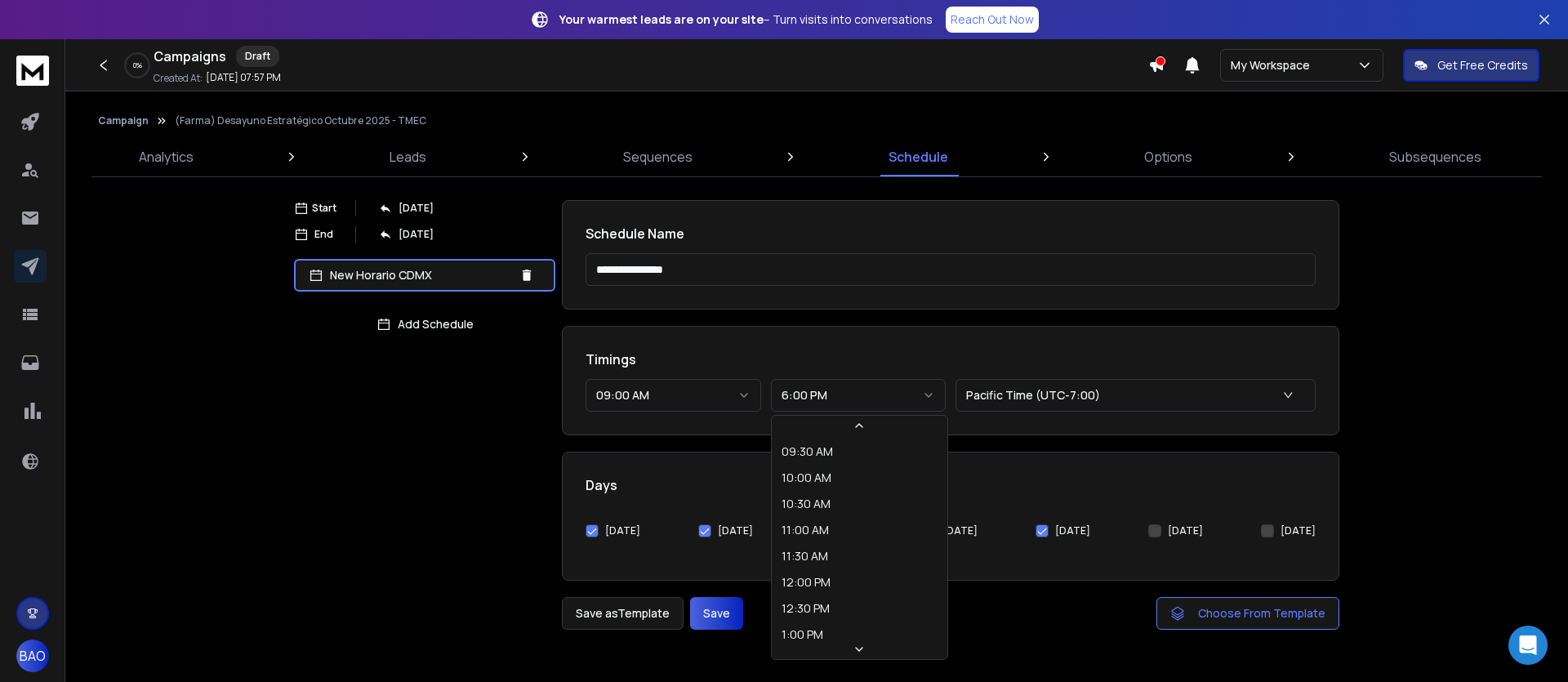
scroll to position [269, 0]
select select "********"
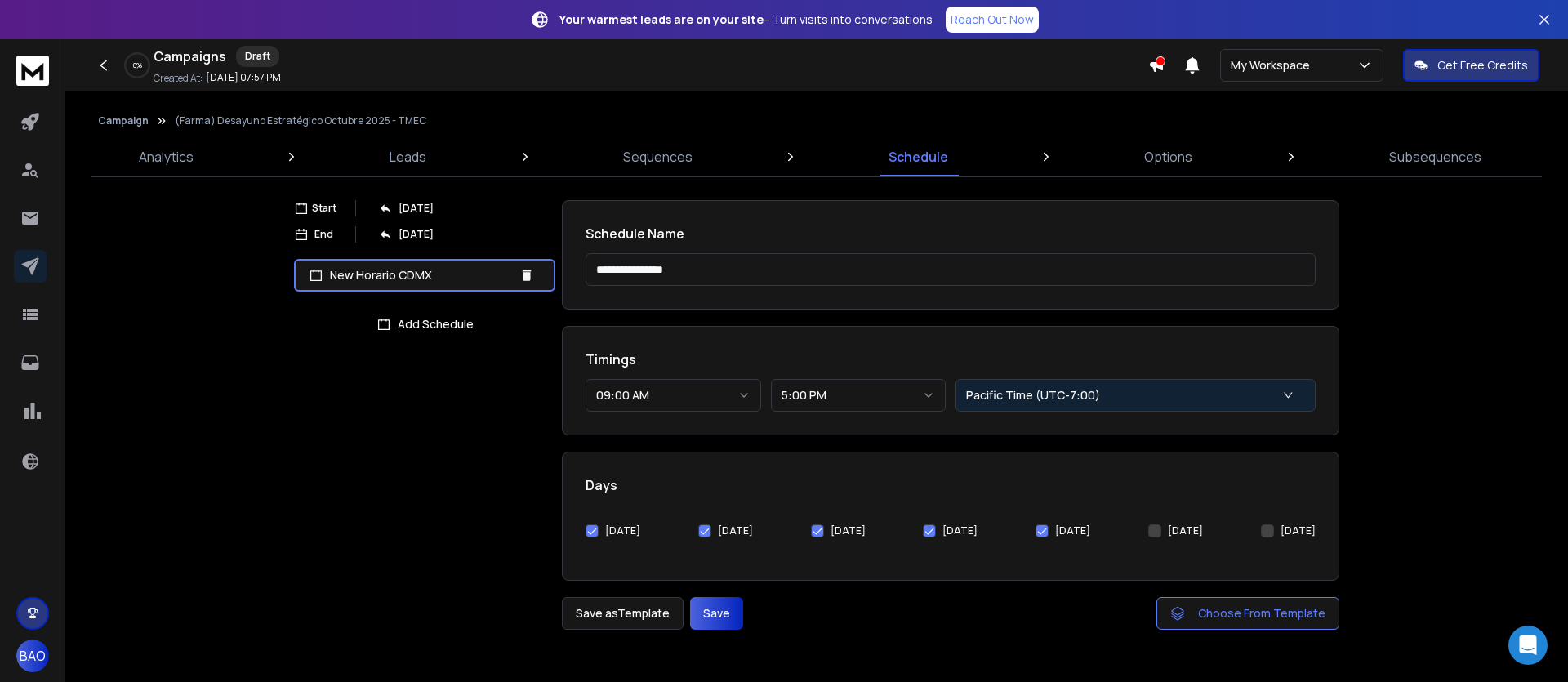
click at [1071, 403] on p "Pacific Time (UTC-7:00)" at bounding box center [1036, 395] width 141 height 17
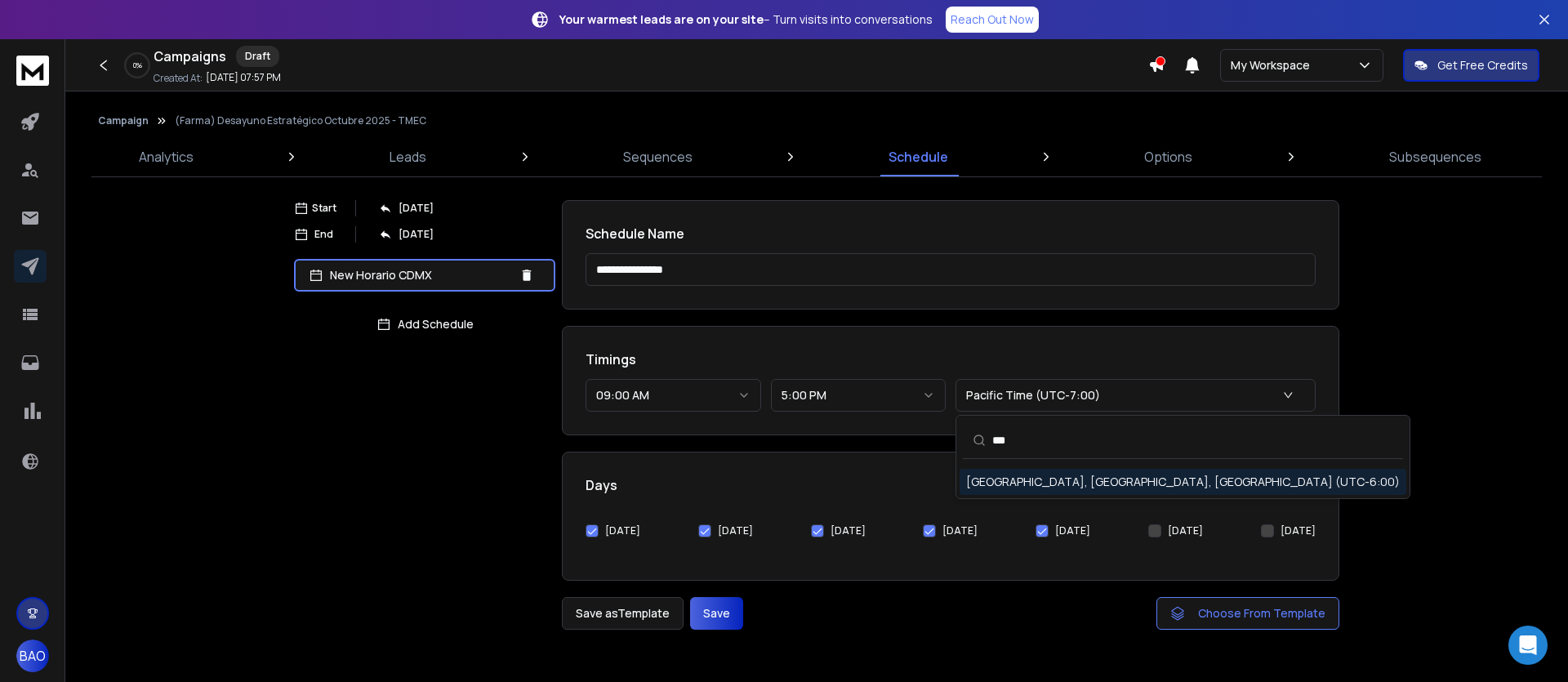
type input "***"
click at [1069, 485] on div "Guadalajara, Mexico City, Monterrey (UTC-6:00)" at bounding box center [1183, 482] width 434 height 17
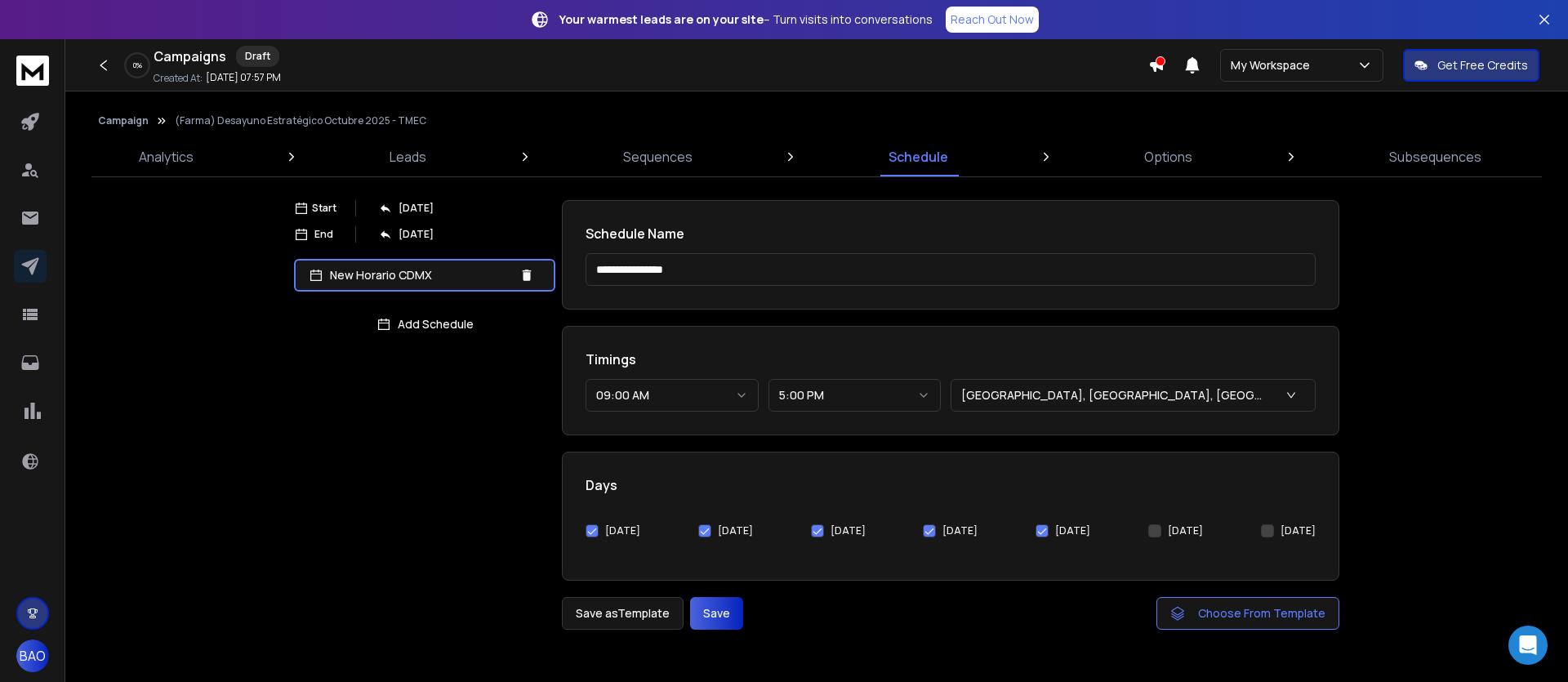
click at [434, 206] on p "Tue Sep 02 2025" at bounding box center [416, 208] width 35 height 13
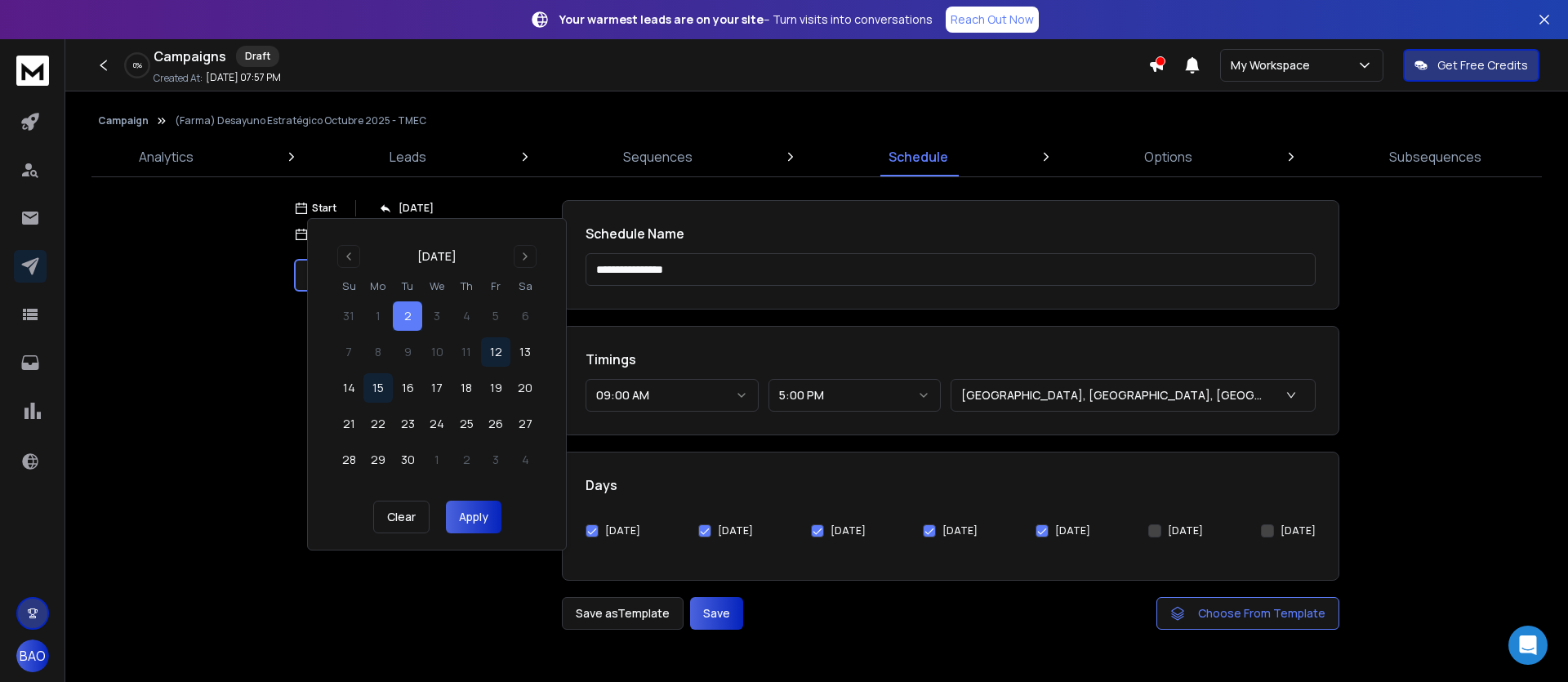
click at [373, 391] on button "15" at bounding box center [378, 387] width 29 height 29
click at [486, 524] on button "Apply" at bounding box center [474, 516] width 55 height 33
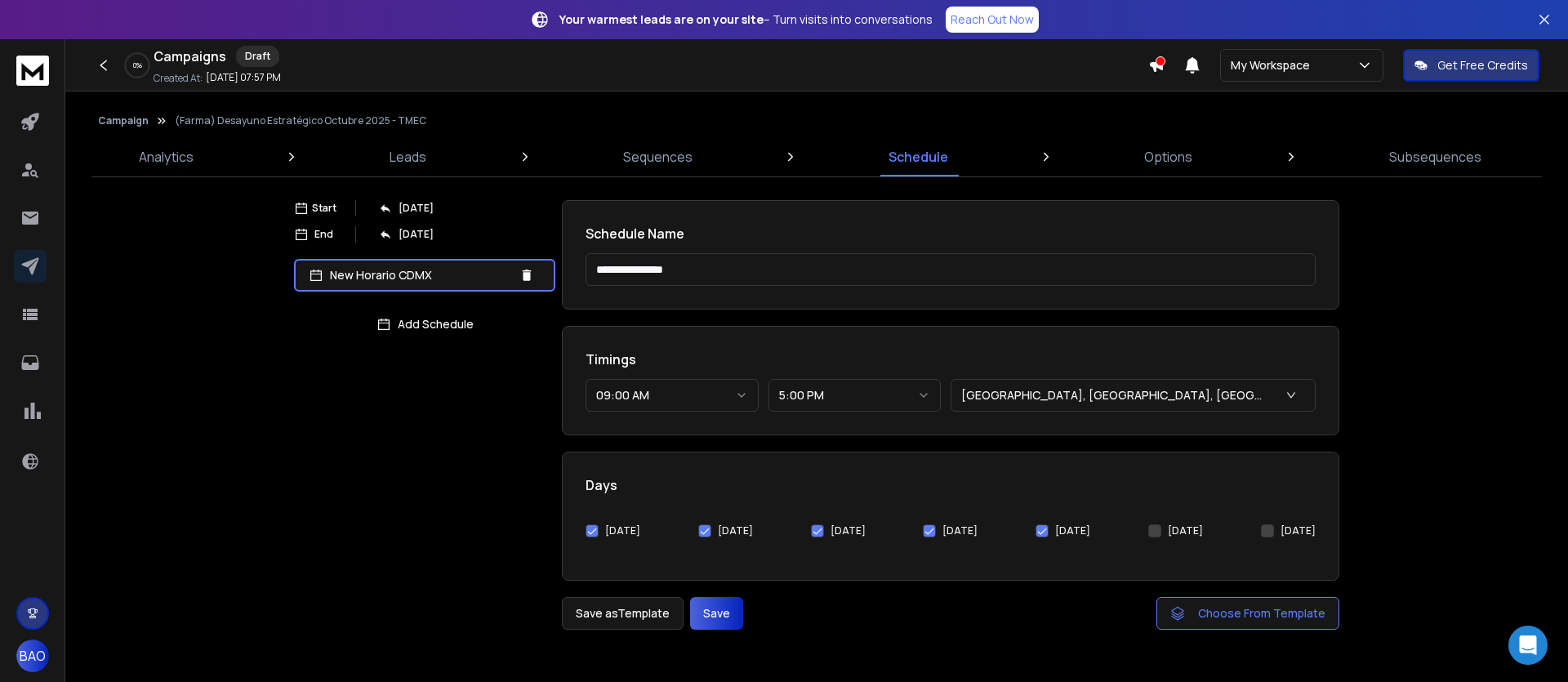
click at [434, 233] on p "Wed Sep 02 2026" at bounding box center [416, 234] width 35 height 13
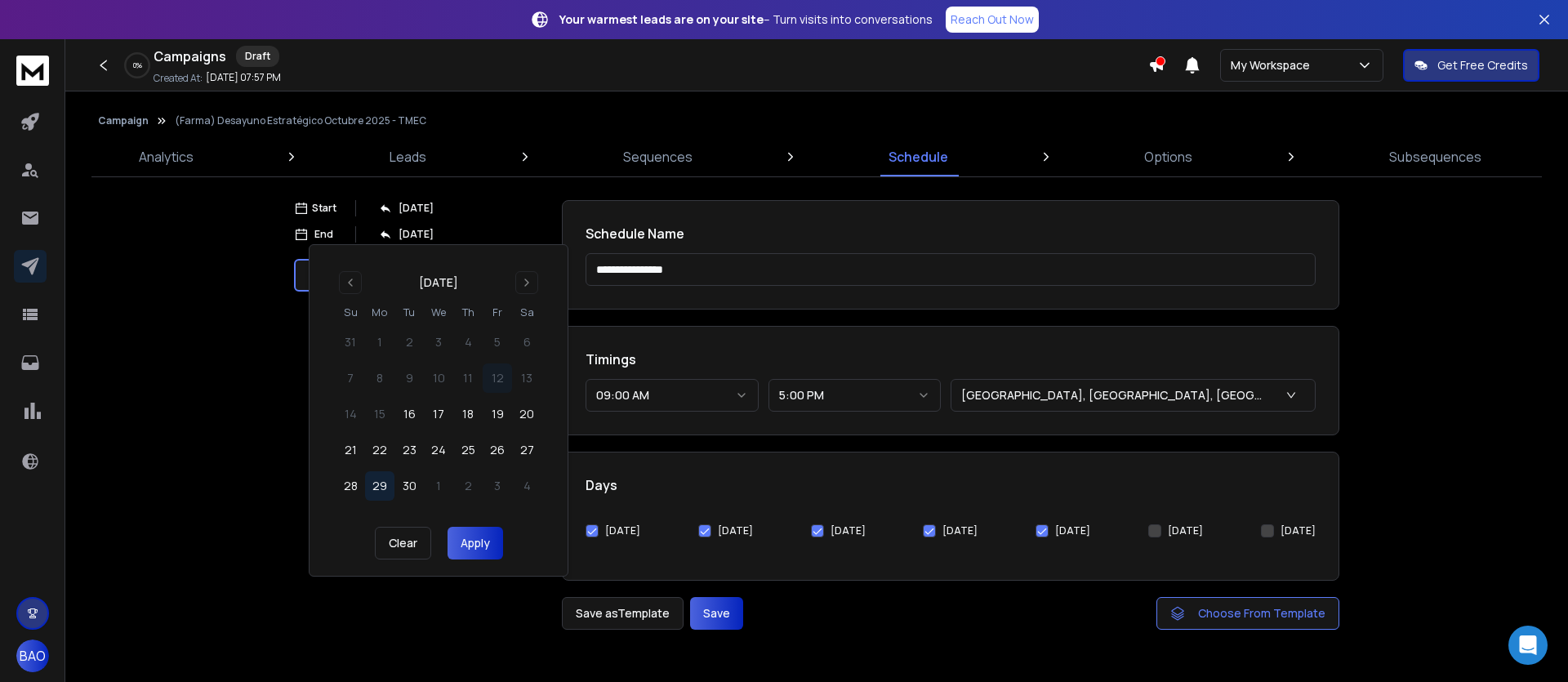
click at [388, 484] on button "29" at bounding box center [379, 485] width 29 height 29
click at [501, 558] on div "Clear Apply" at bounding box center [438, 542] width 225 height 33
click at [485, 549] on button "Apply" at bounding box center [476, 542] width 55 height 33
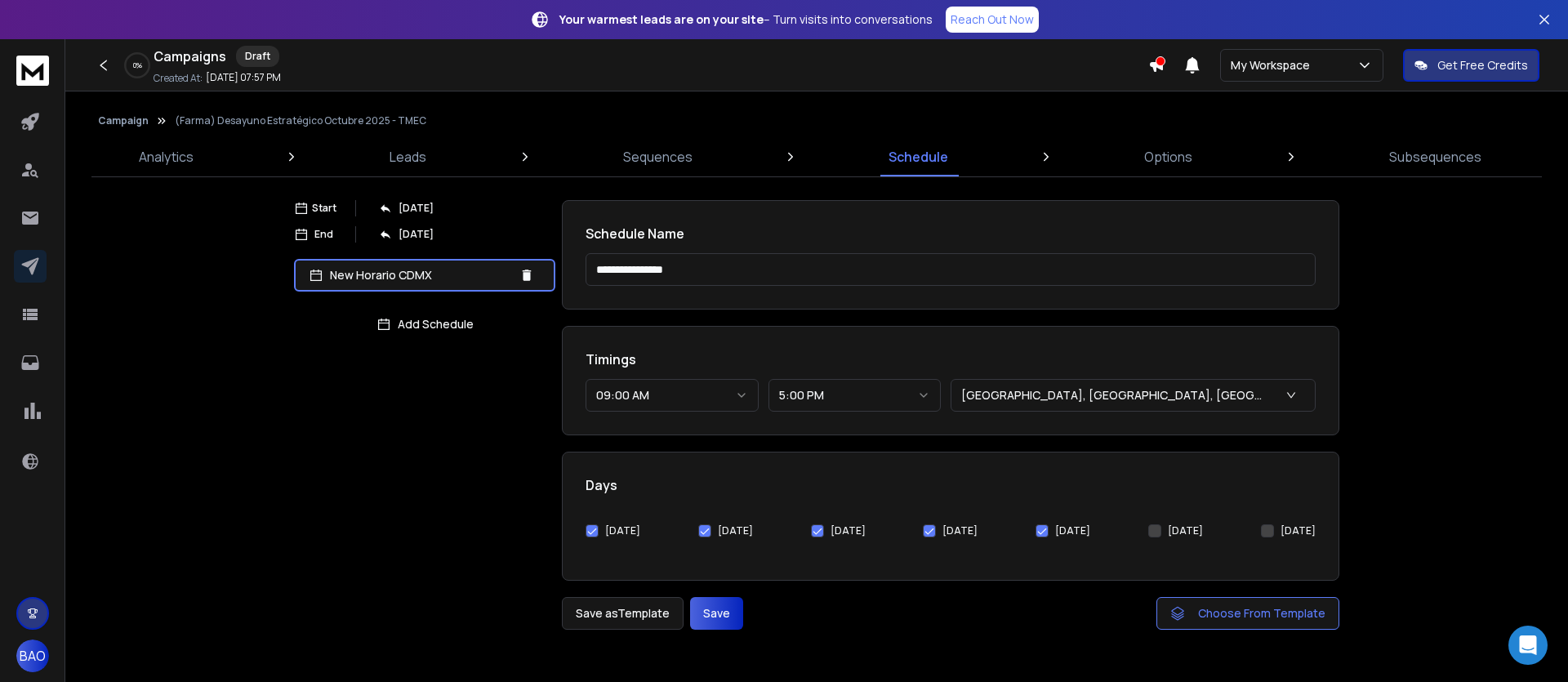
click at [421, 478] on div "**********" at bounding box center [816, 414] width 1046 height 429
click at [654, 278] on input "**********" at bounding box center [951, 269] width 730 height 33
drag, startPoint x: 618, startPoint y: 270, endPoint x: 584, endPoint y: 265, distance: 34.4
click at [584, 265] on div "**********" at bounding box center [950, 254] width 778 height 110
type input "**********"
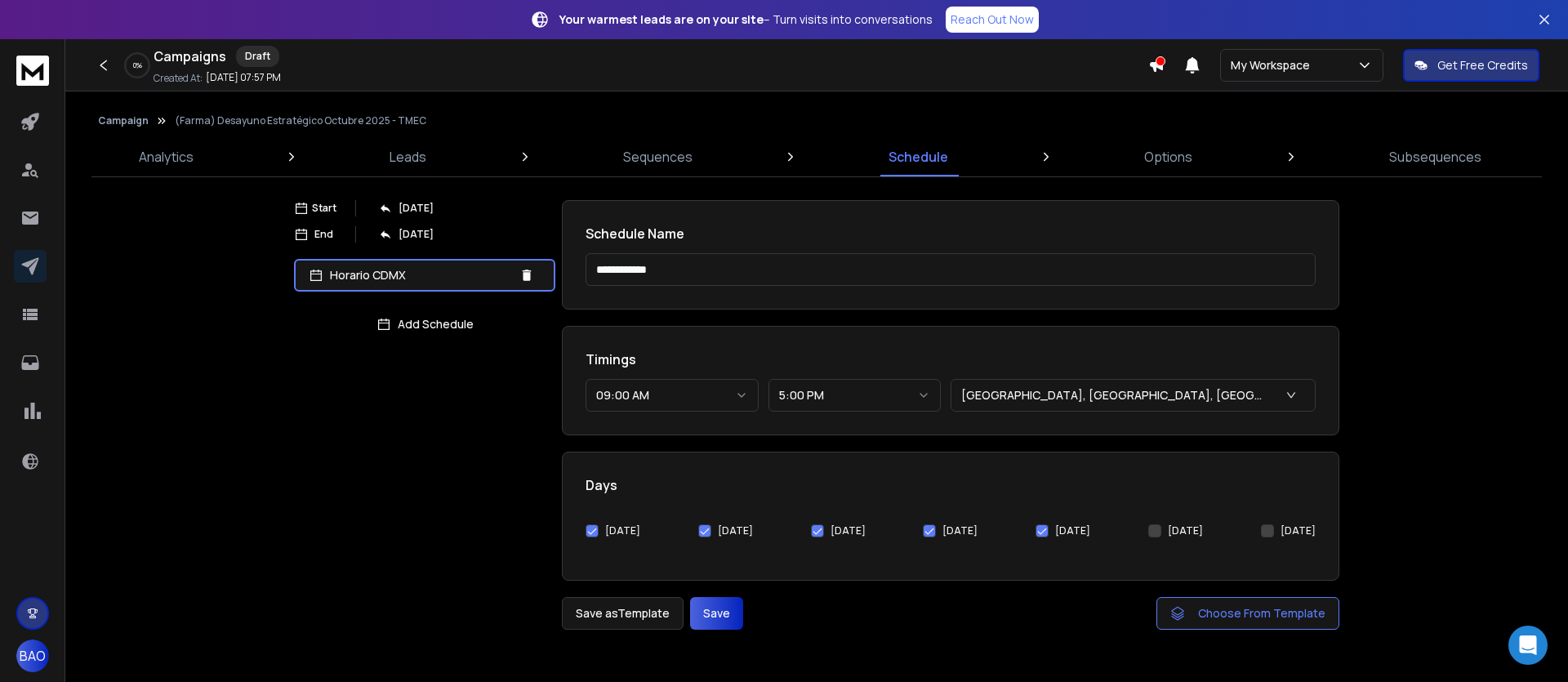
click at [1483, 405] on div "**********" at bounding box center [816, 414] width 1451 height 443
click at [711, 605] on button "Save" at bounding box center [716, 613] width 53 height 33
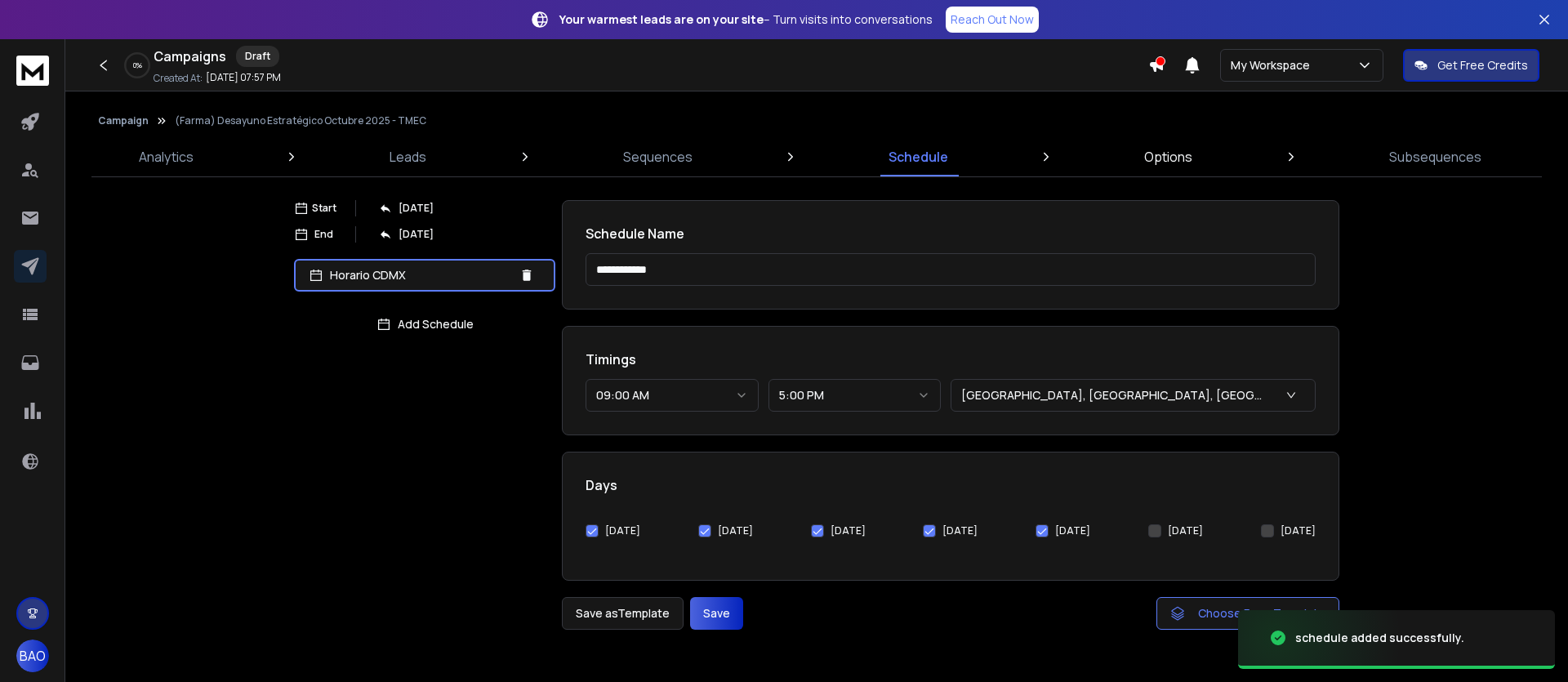
click at [1162, 166] on p "Options" at bounding box center [1169, 156] width 49 height 19
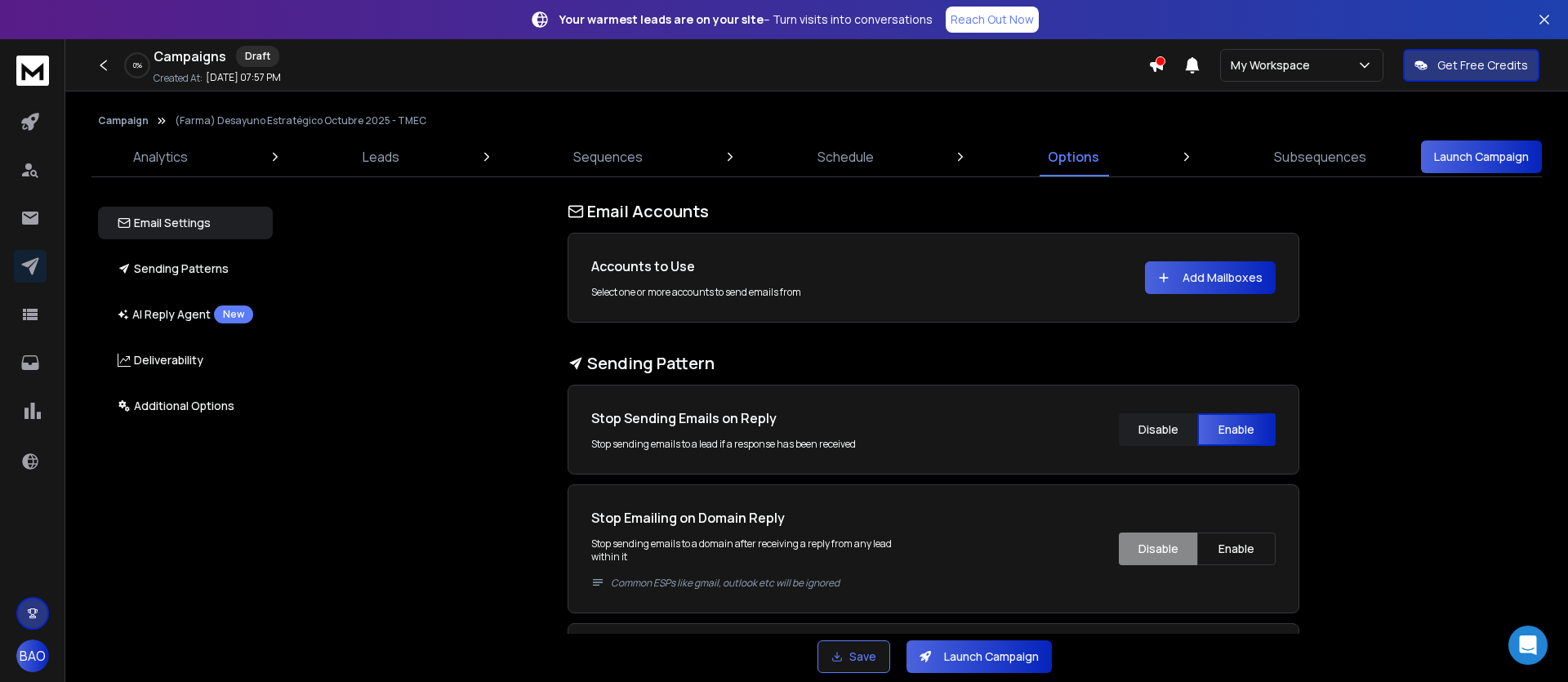
click at [1255, 277] on button "Add Mailboxes" at bounding box center [1211, 277] width 131 height 33
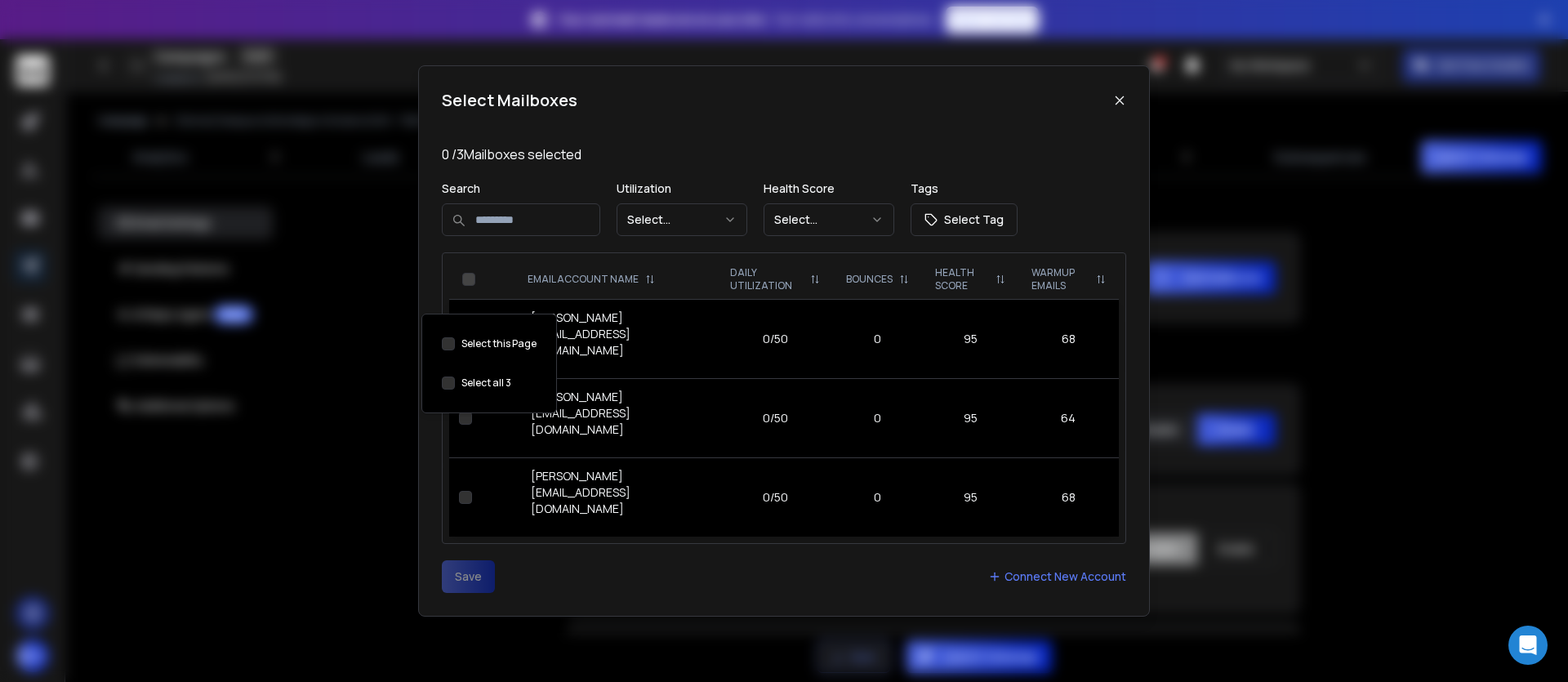
click at [472, 285] on button "Select this Page" at bounding box center [469, 279] width 13 height 13
click at [459, 379] on div "Select all 3" at bounding box center [489, 383] width 95 height 13
click at [454, 384] on button "Select this Page" at bounding box center [449, 383] width 13 height 13
click at [475, 561] on button "Save" at bounding box center [468, 576] width 53 height 33
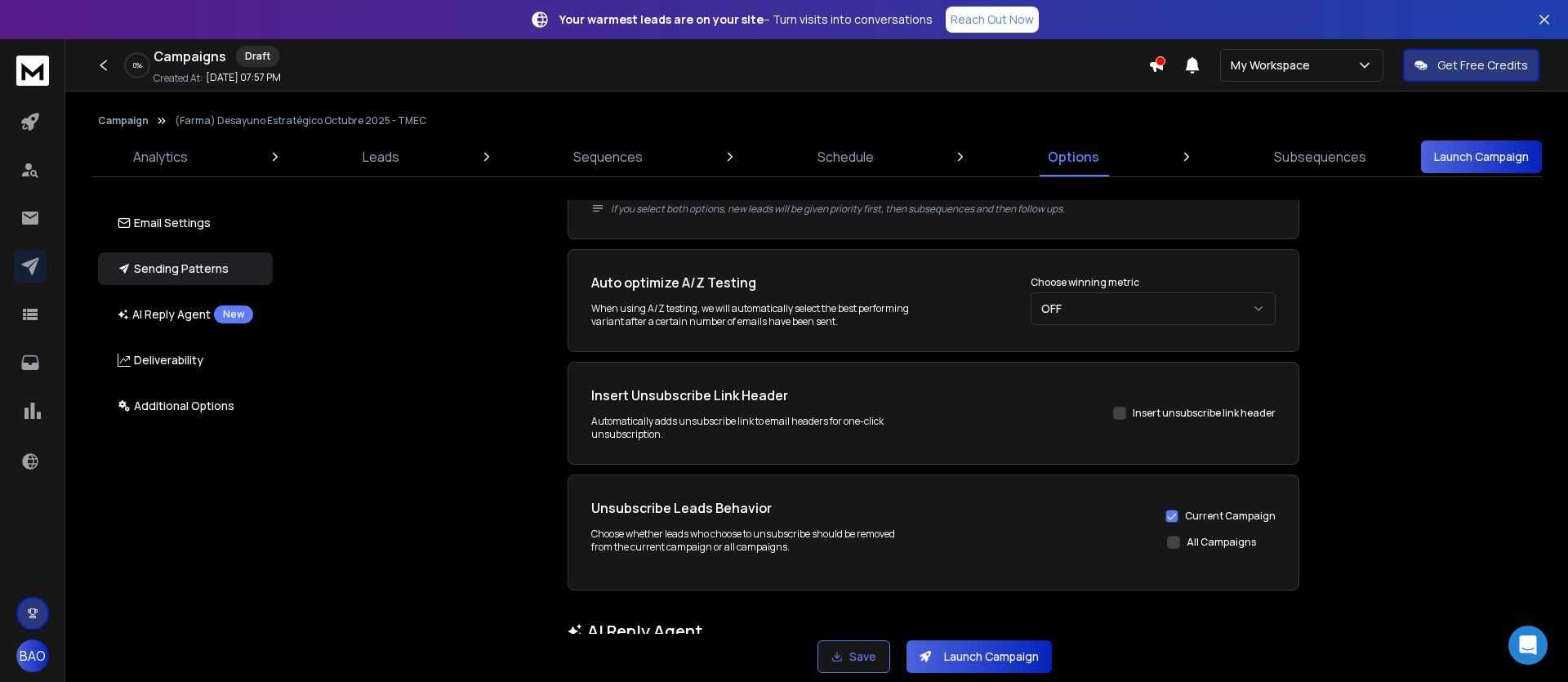
scroll to position [1014, 0]
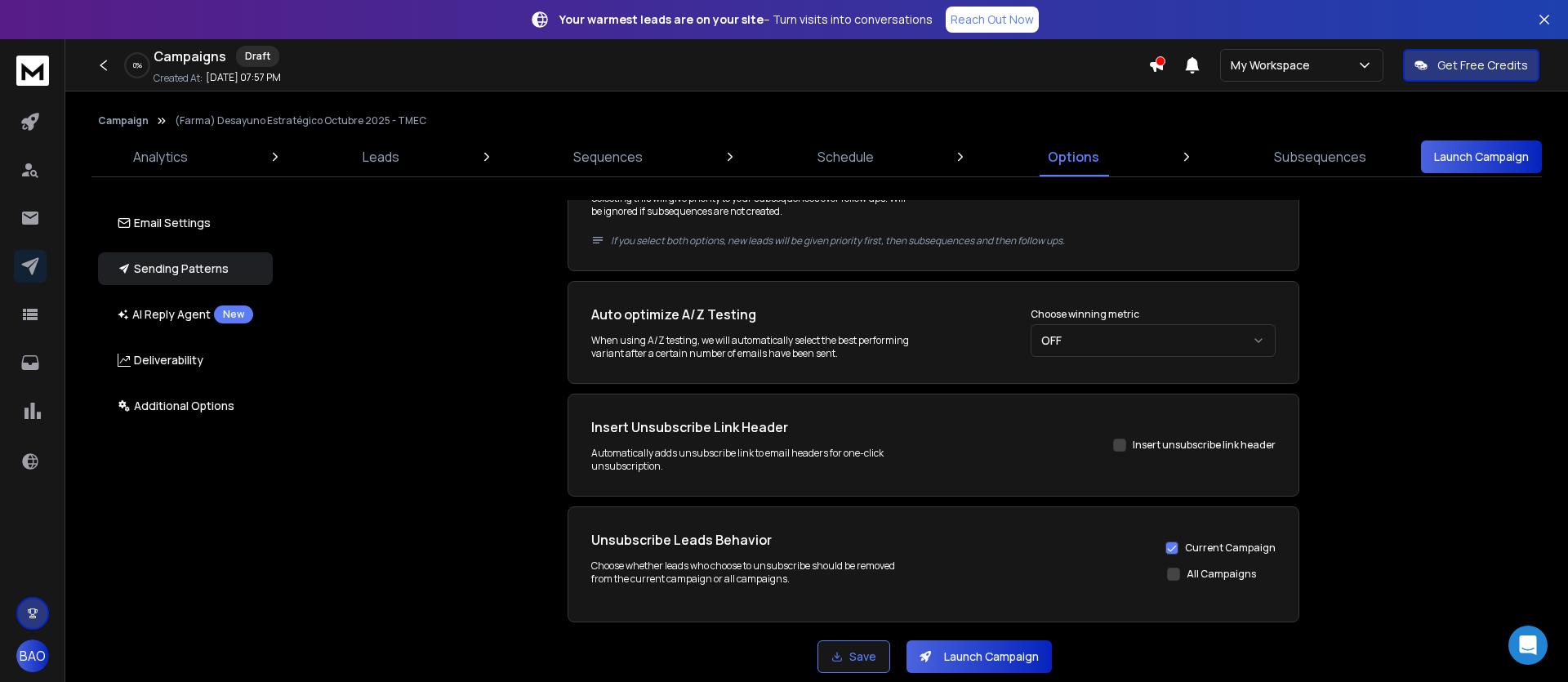
click at [1108, 346] on button "OFF" at bounding box center [1153, 340] width 245 height 33
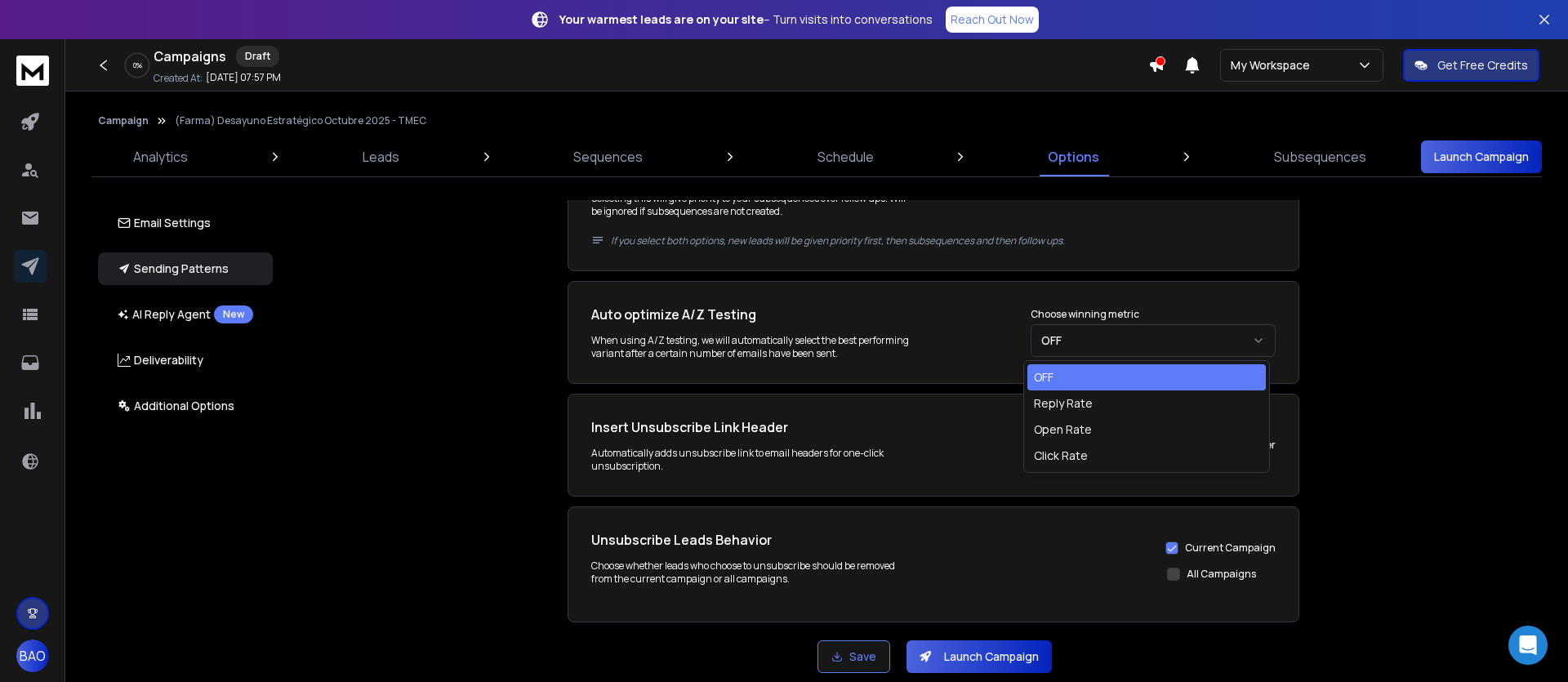
select select "*********"
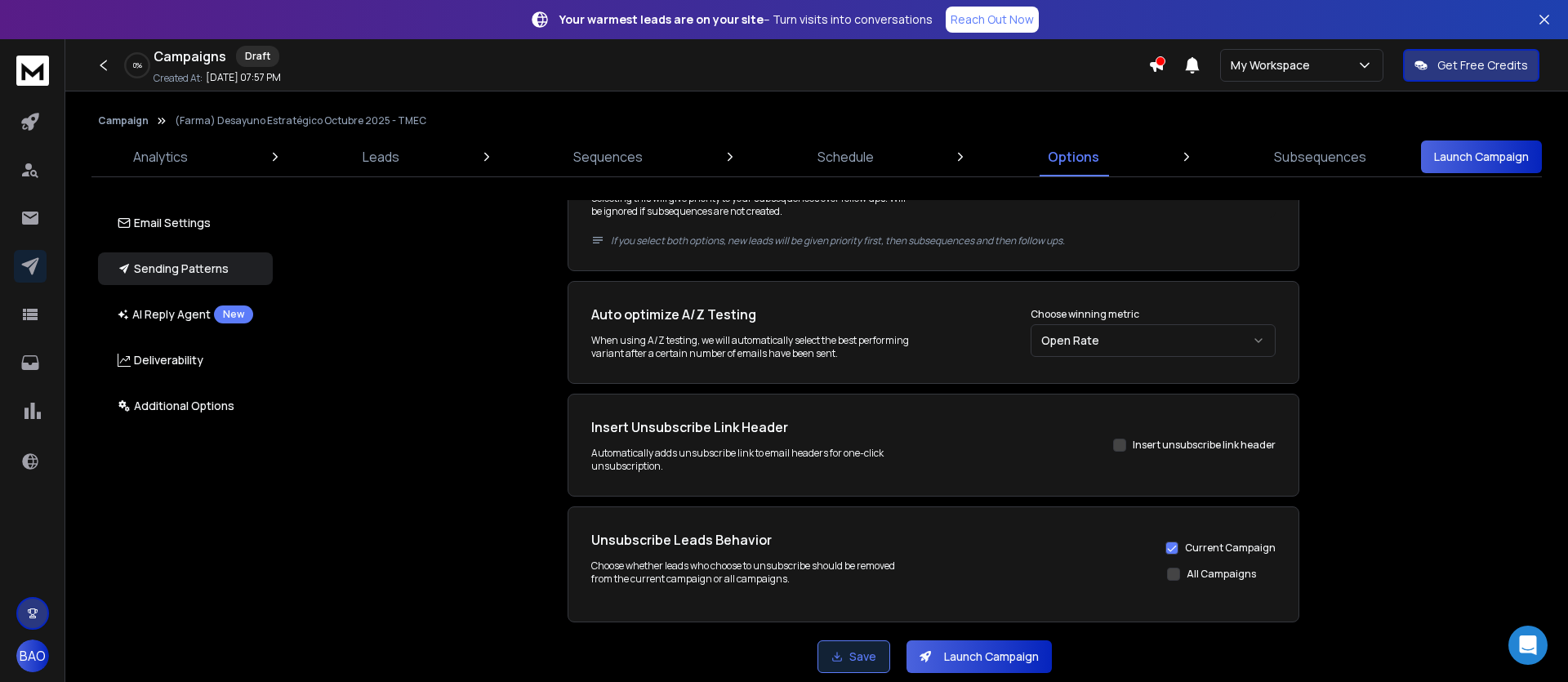
click at [842, 654] on button "Save" at bounding box center [854, 656] width 73 height 33
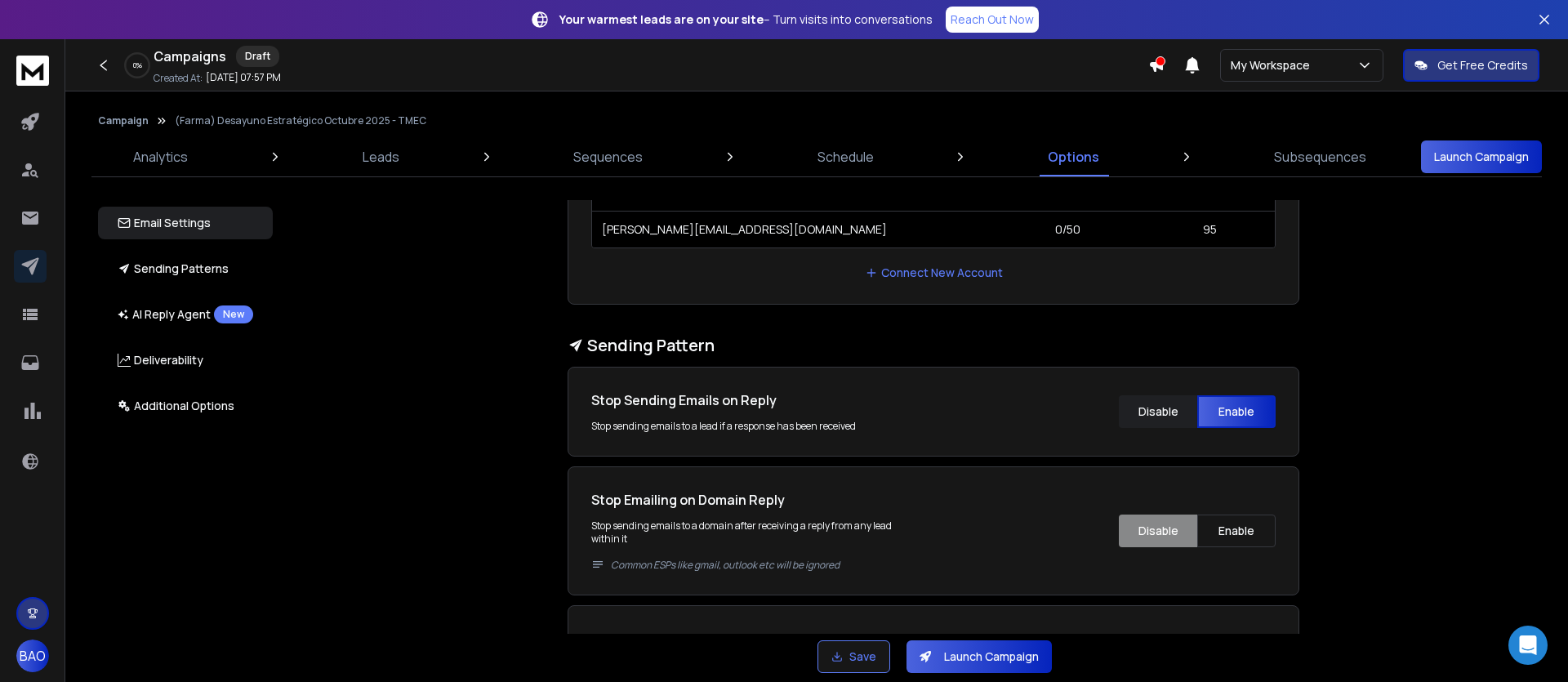
scroll to position [0, 0]
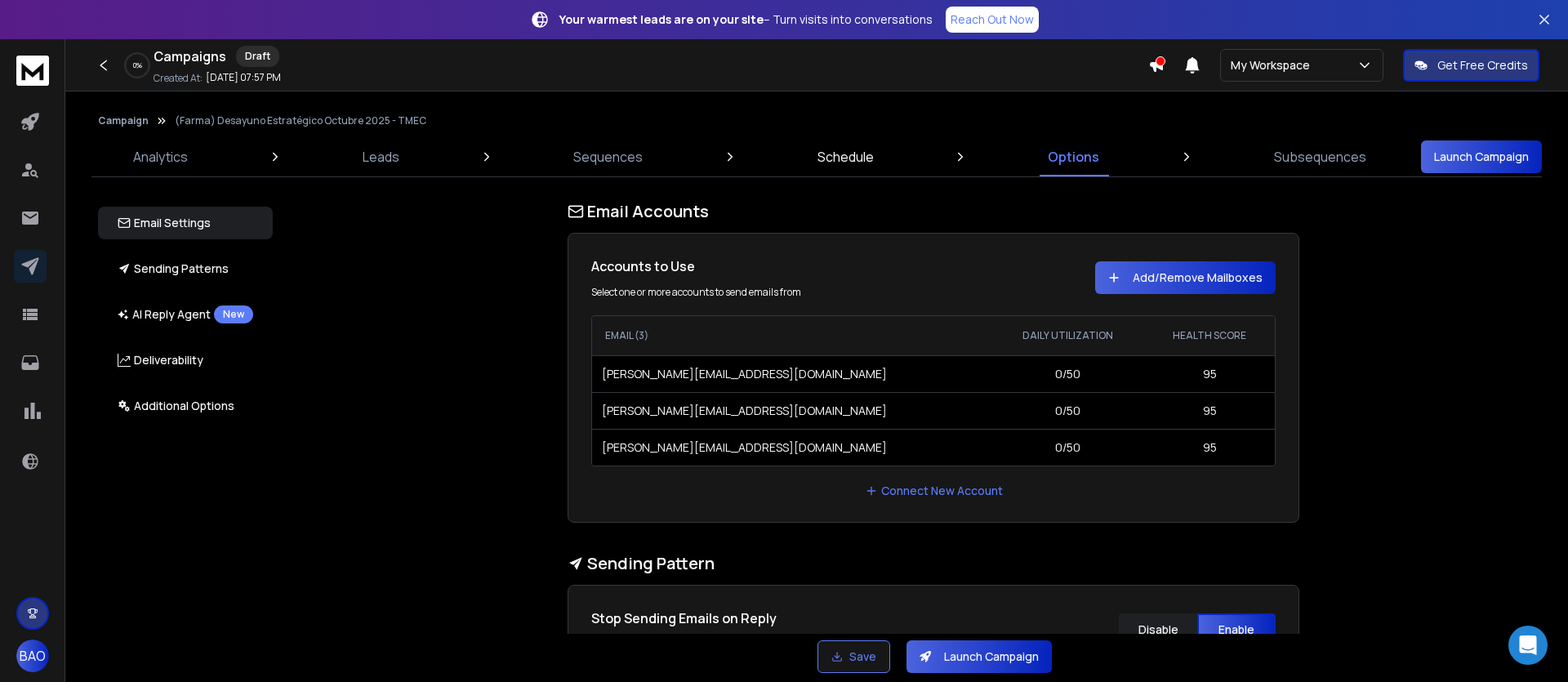
click at [866, 161] on p "Schedule" at bounding box center [846, 156] width 56 height 19
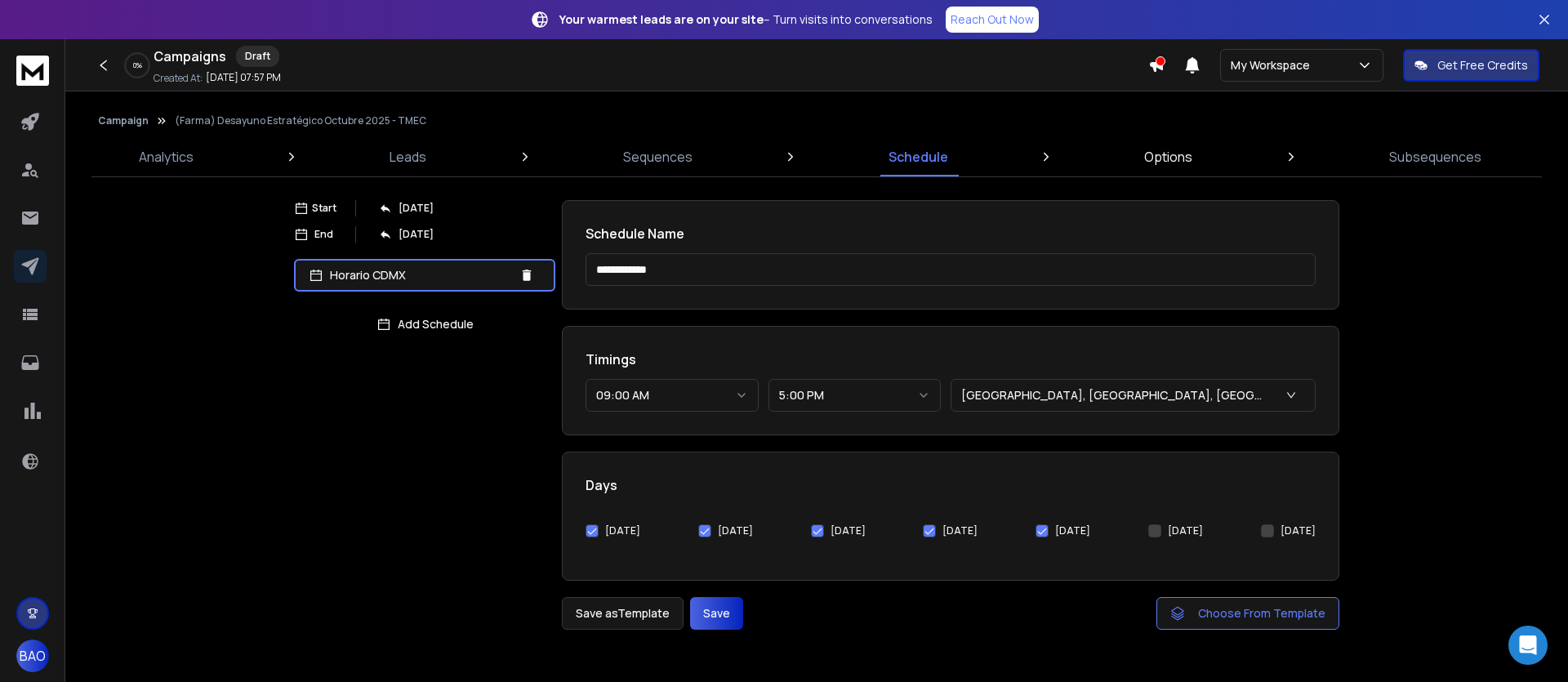
click at [1170, 159] on p "Options" at bounding box center [1169, 156] width 49 height 19
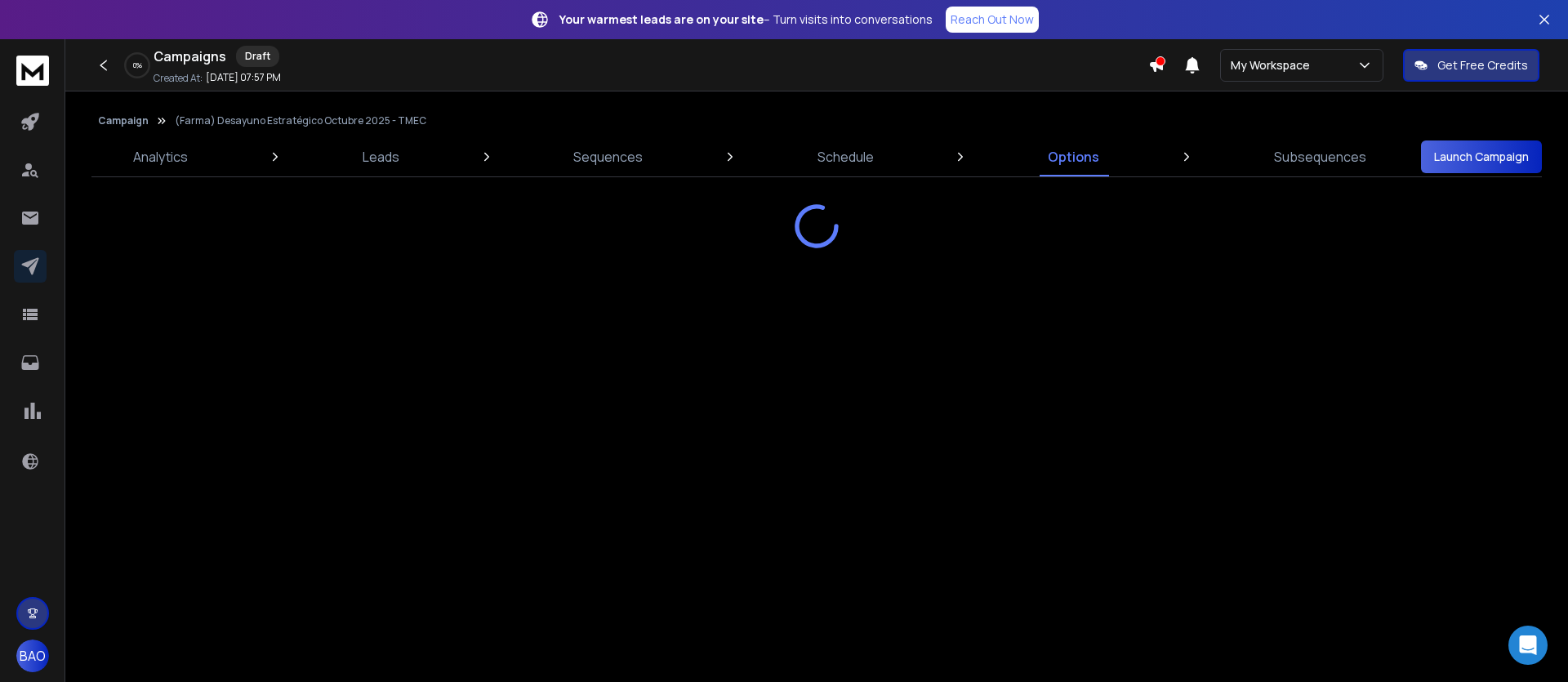
select select "*********"
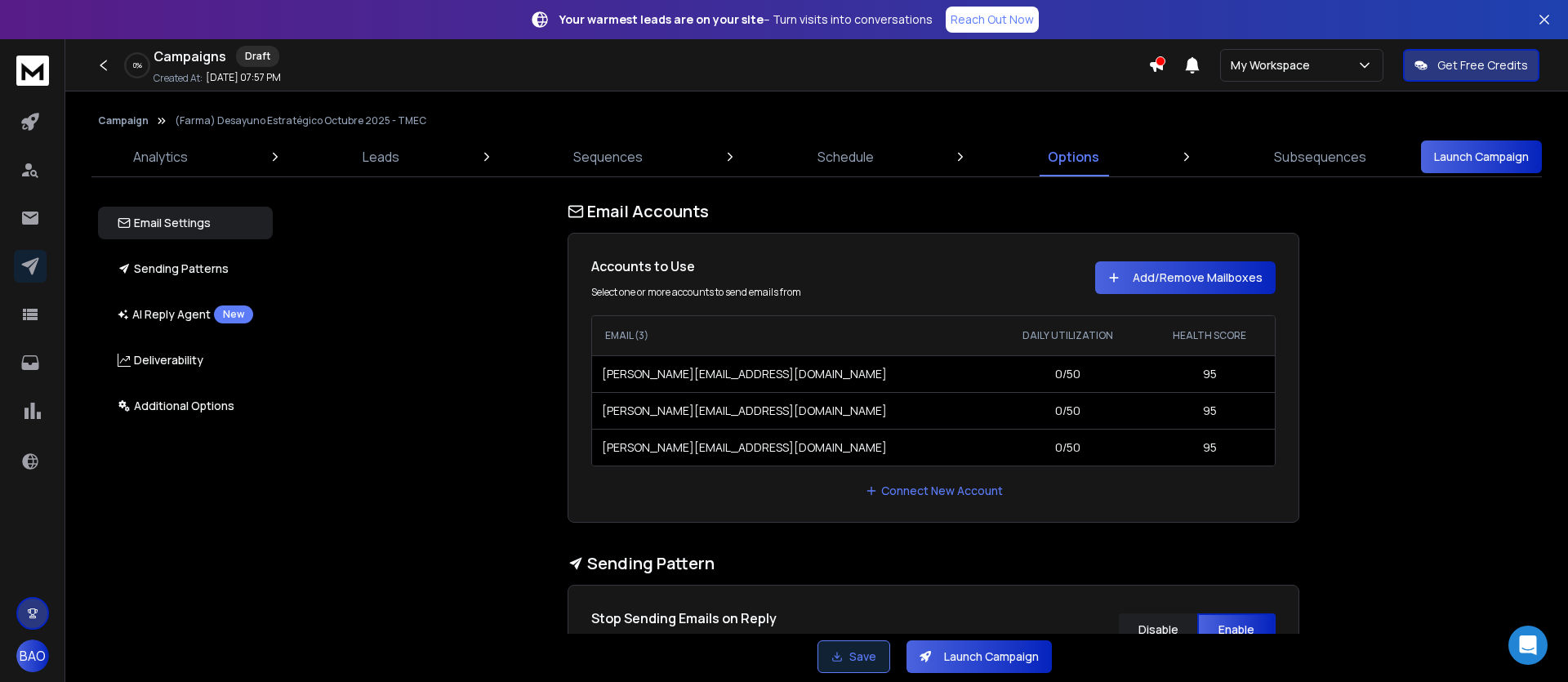
click at [868, 657] on button "Save" at bounding box center [854, 656] width 73 height 33
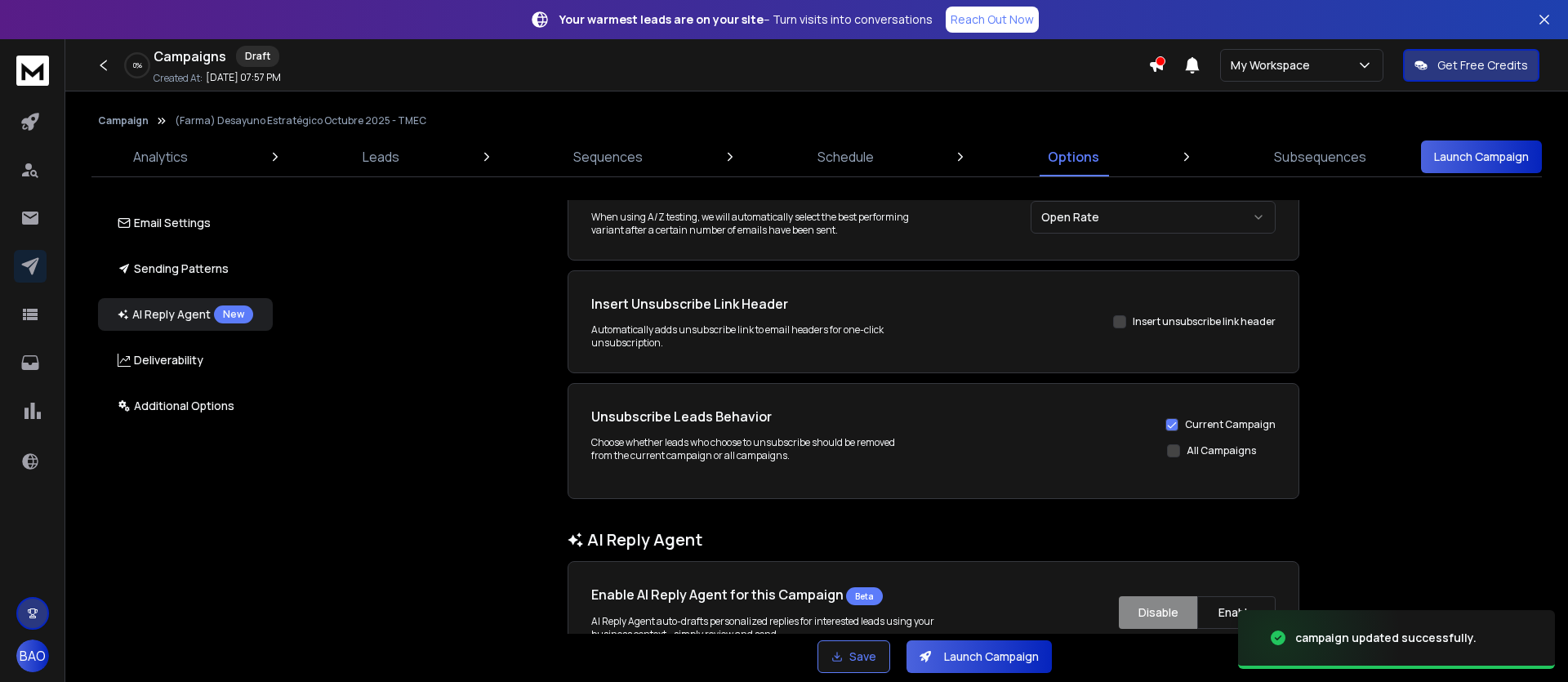
scroll to position [1391, 0]
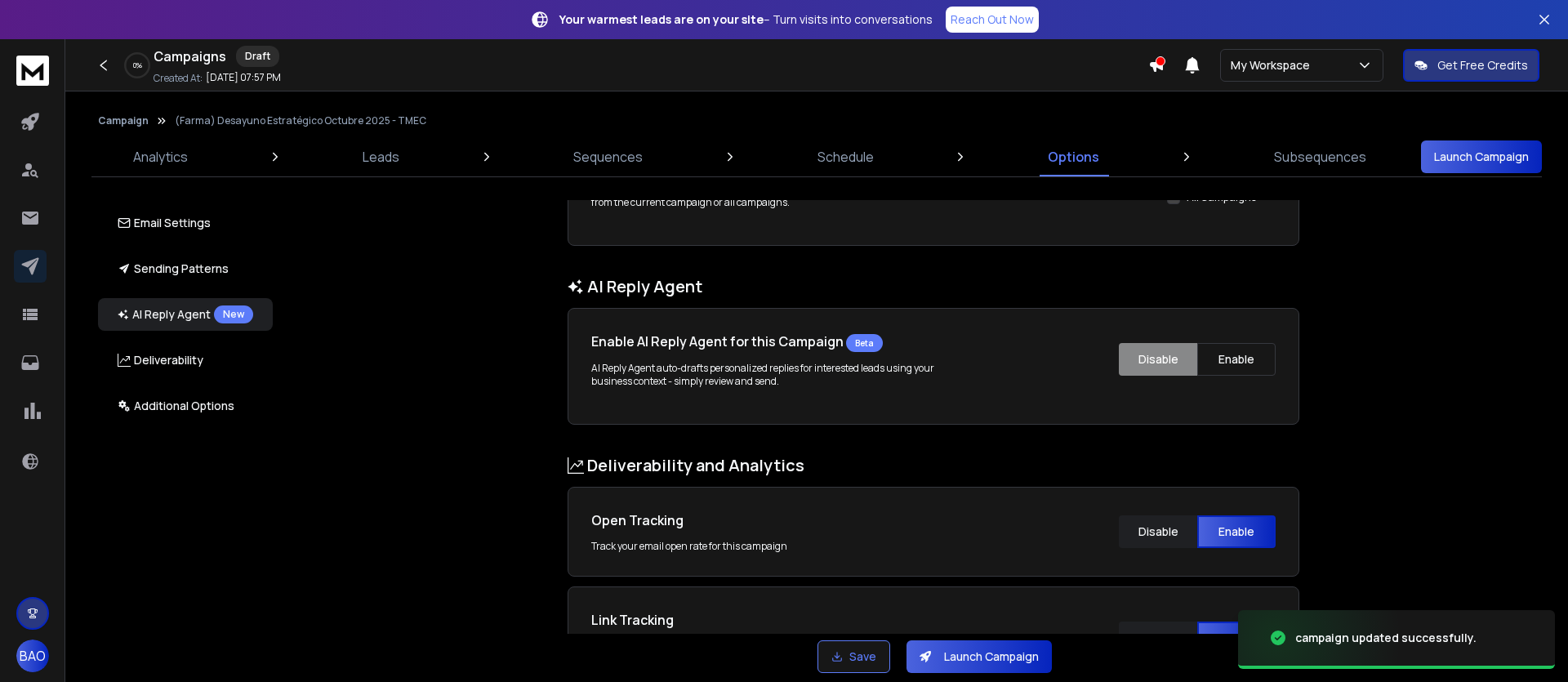
click at [1000, 651] on button "Launch Campaign" at bounding box center [979, 656] width 146 height 33
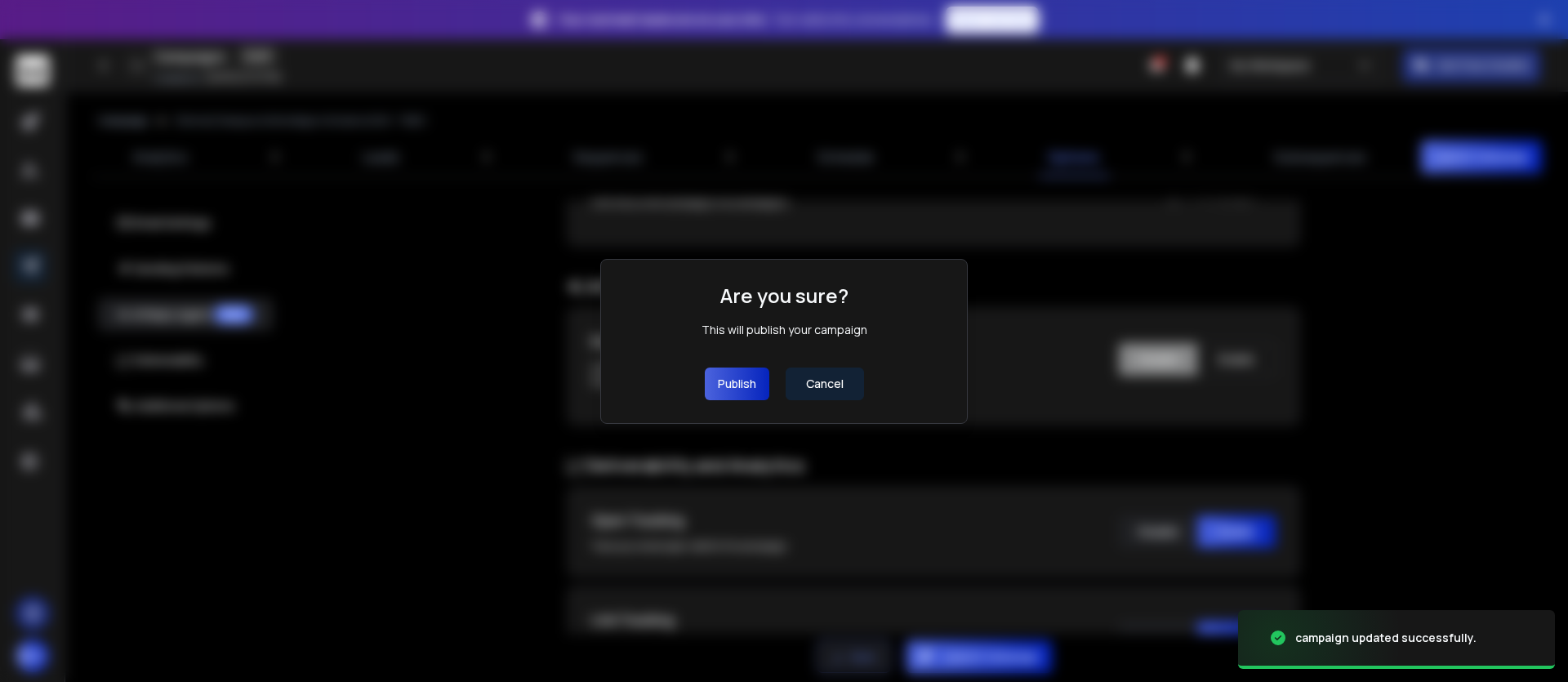
click at [748, 386] on button "Publish" at bounding box center [737, 383] width 64 height 33
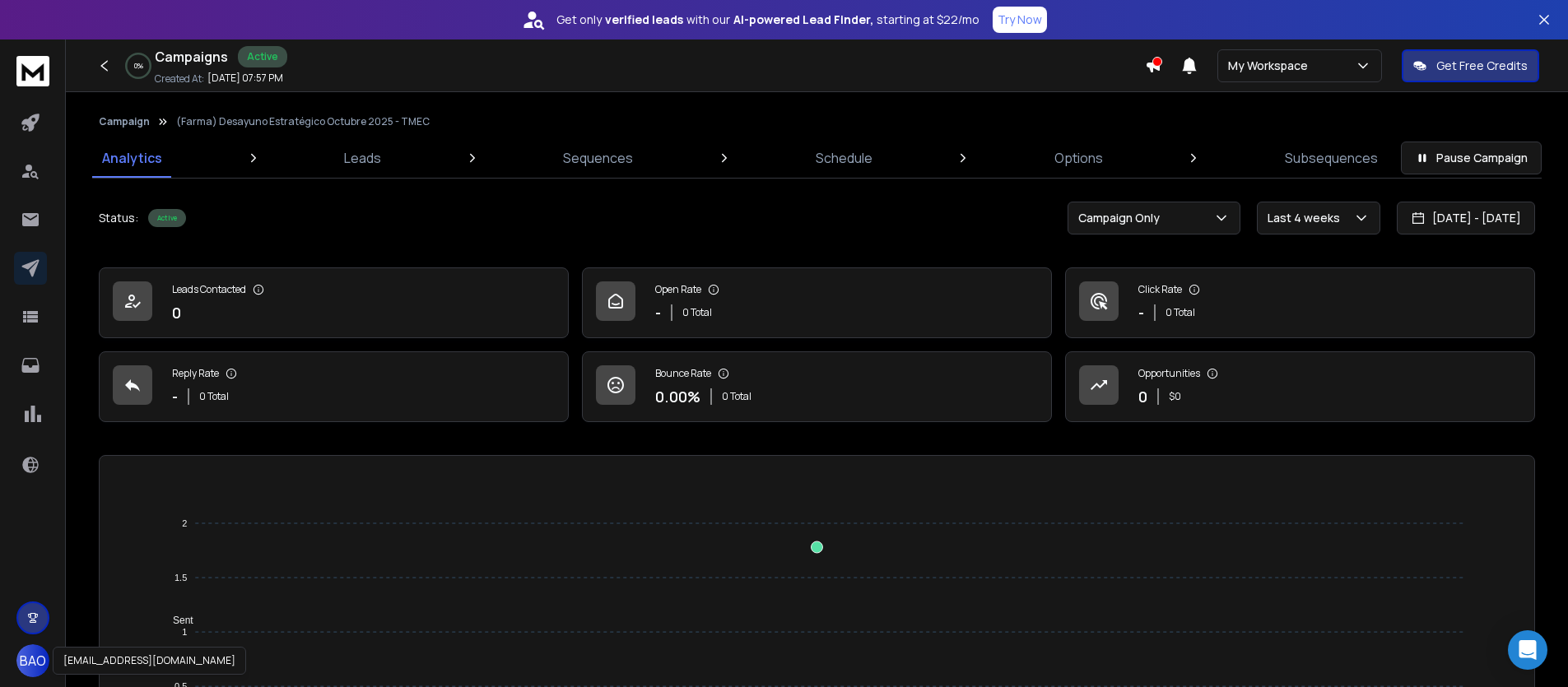
click at [24, 656] on span "BAO" at bounding box center [33, 660] width 33 height 33
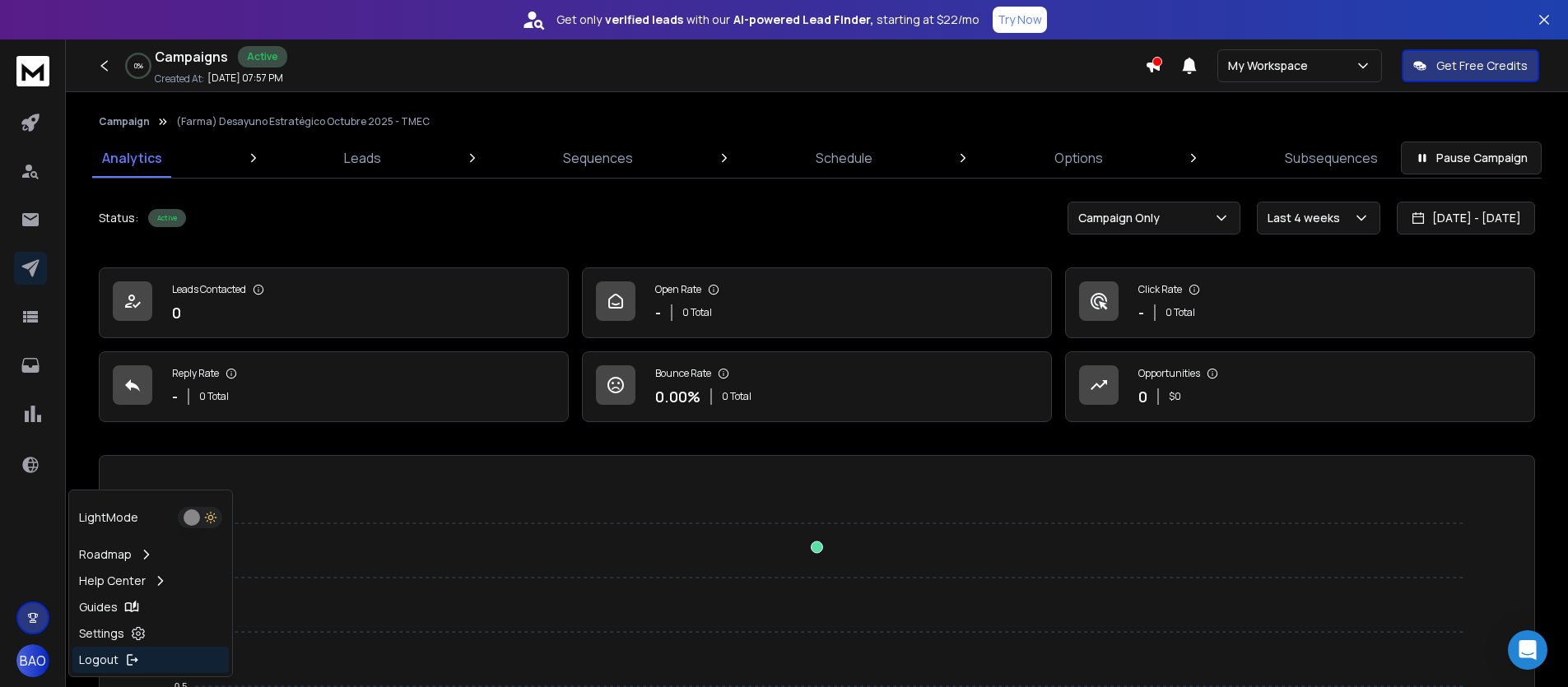
click at [126, 657] on icon at bounding box center [132, 660] width 15 height 15
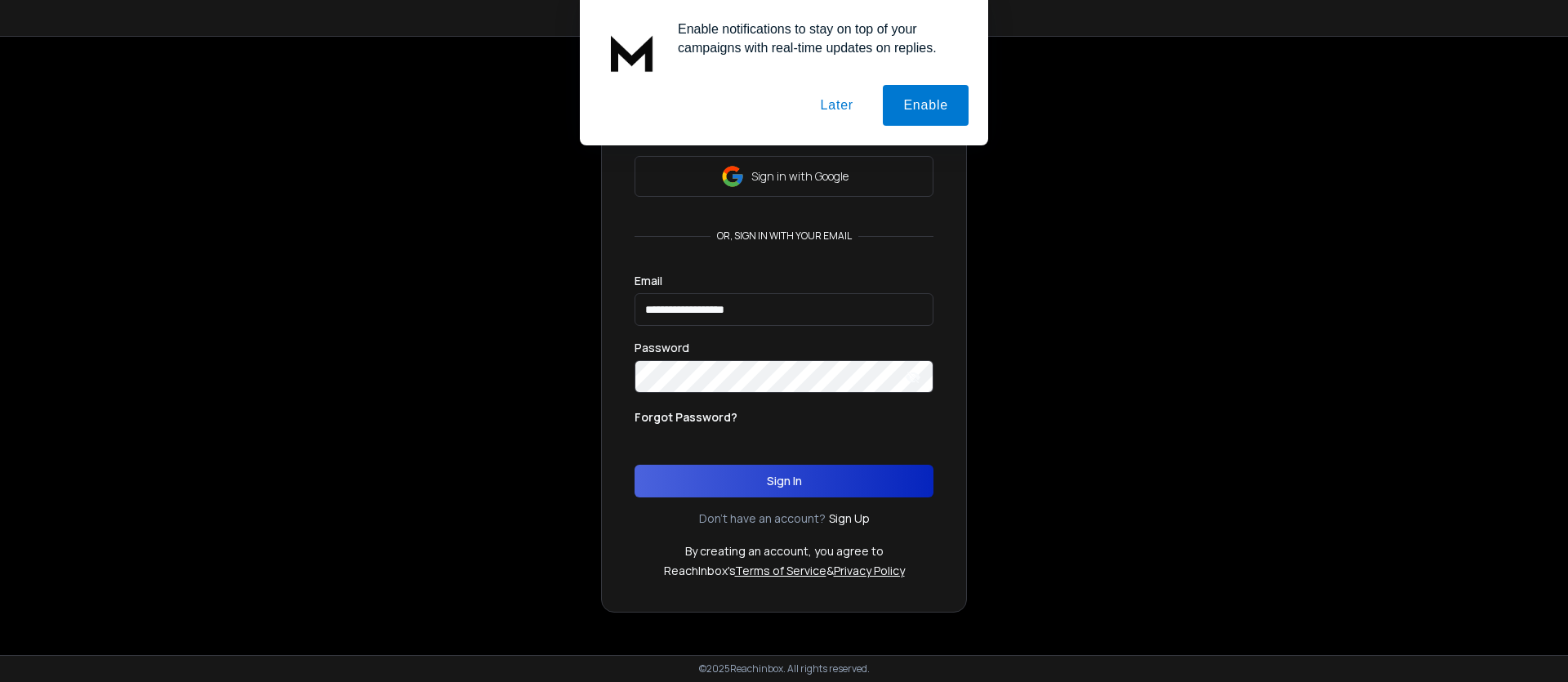
click at [861, 315] on input "**********" at bounding box center [784, 309] width 299 height 33
type input "**********"
click at [728, 490] on button "Sign In" at bounding box center [784, 480] width 299 height 33
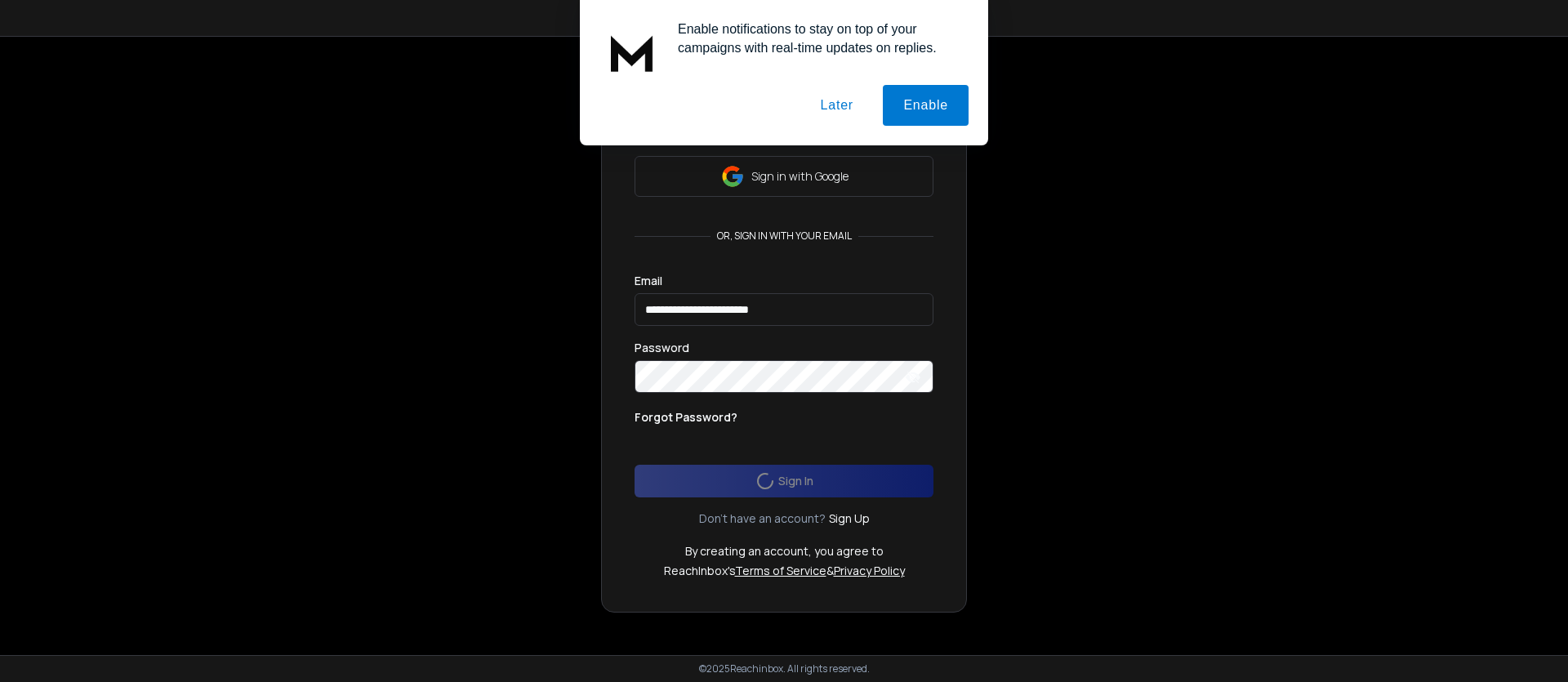
click at [851, 105] on button "Later" at bounding box center [836, 105] width 74 height 41
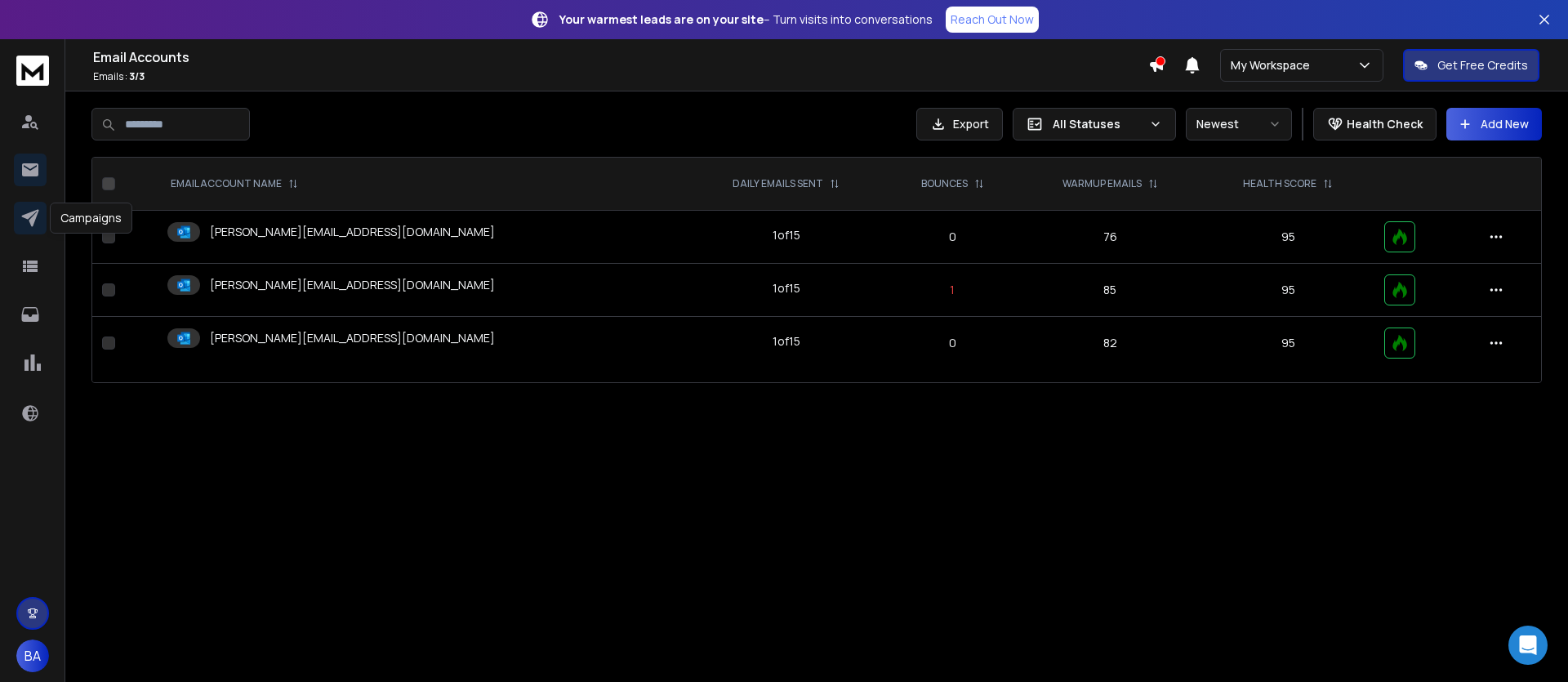
click at [37, 219] on icon at bounding box center [29, 218] width 19 height 19
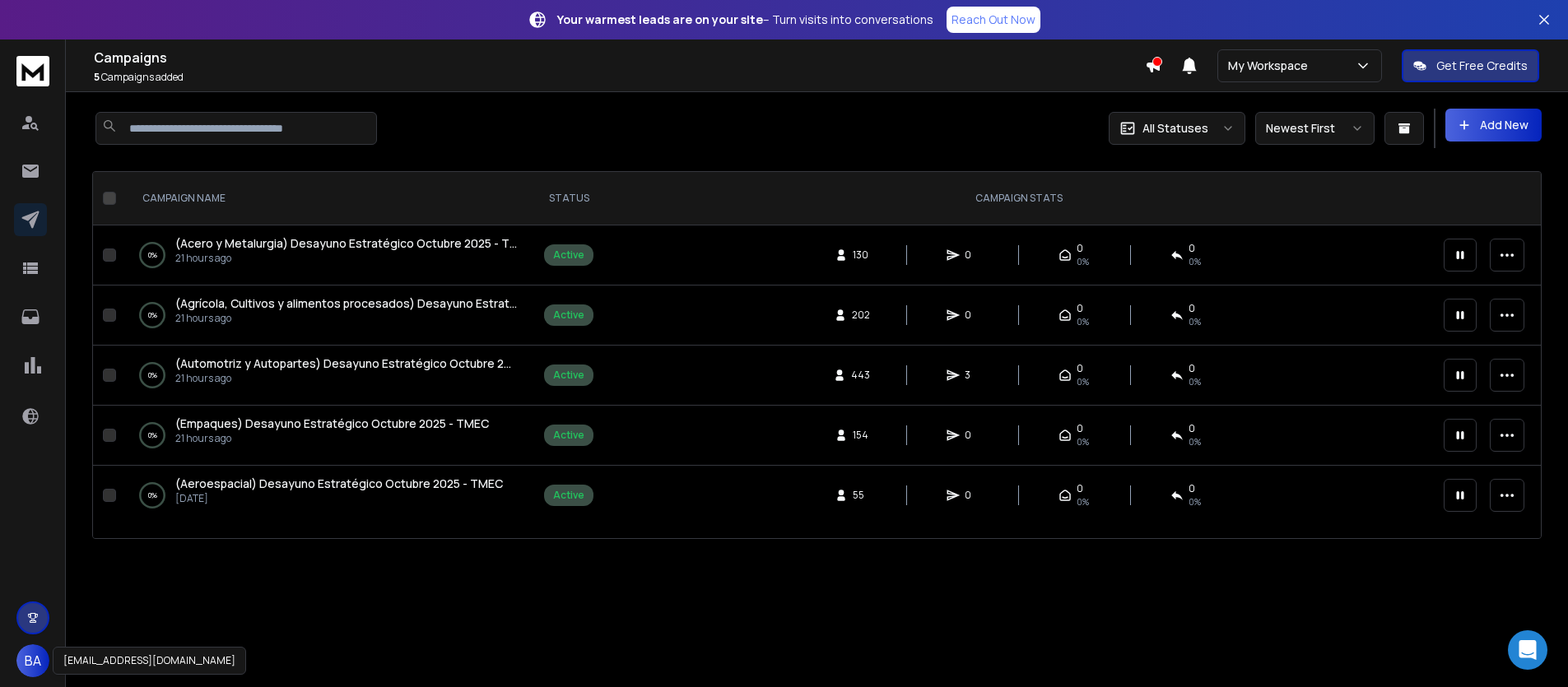
click at [23, 659] on span "BA" at bounding box center [33, 660] width 33 height 33
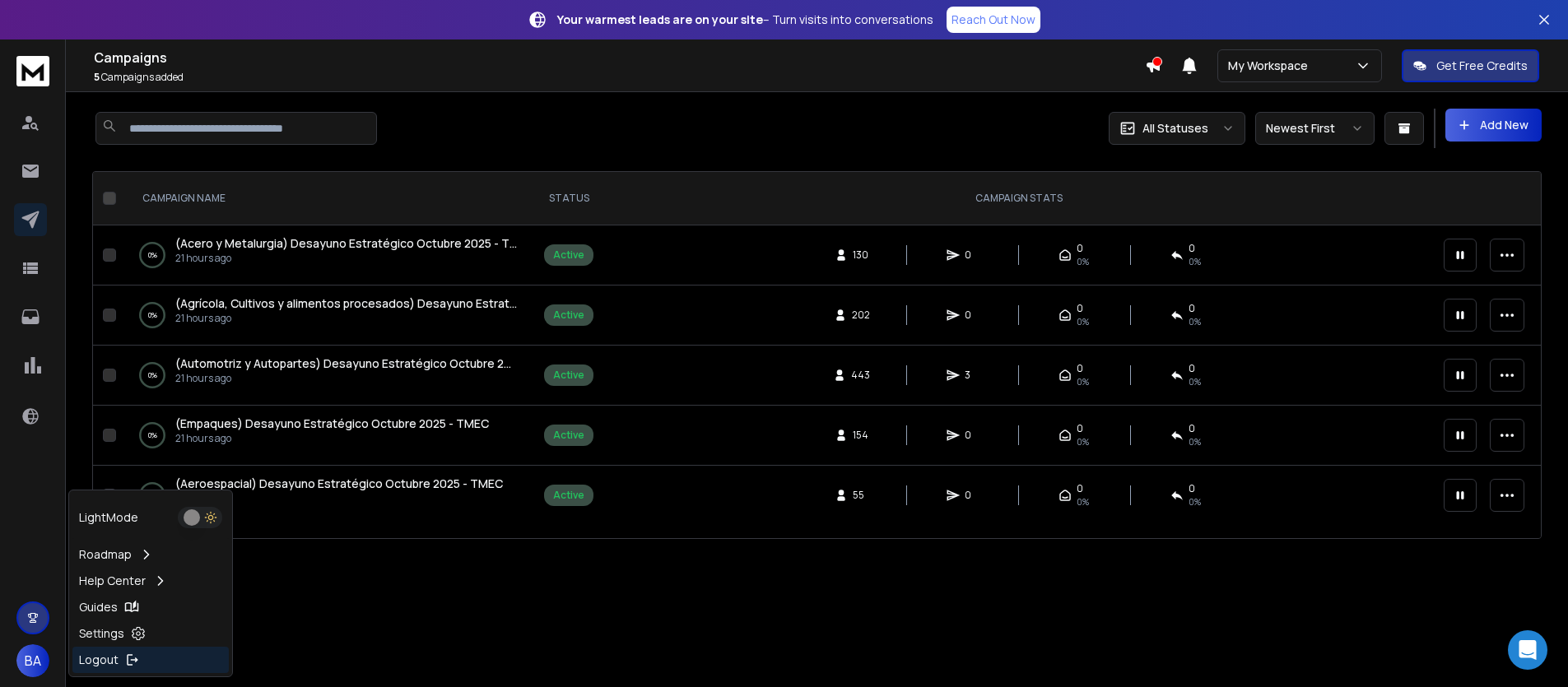
click at [91, 655] on p "Logout" at bounding box center [99, 660] width 40 height 17
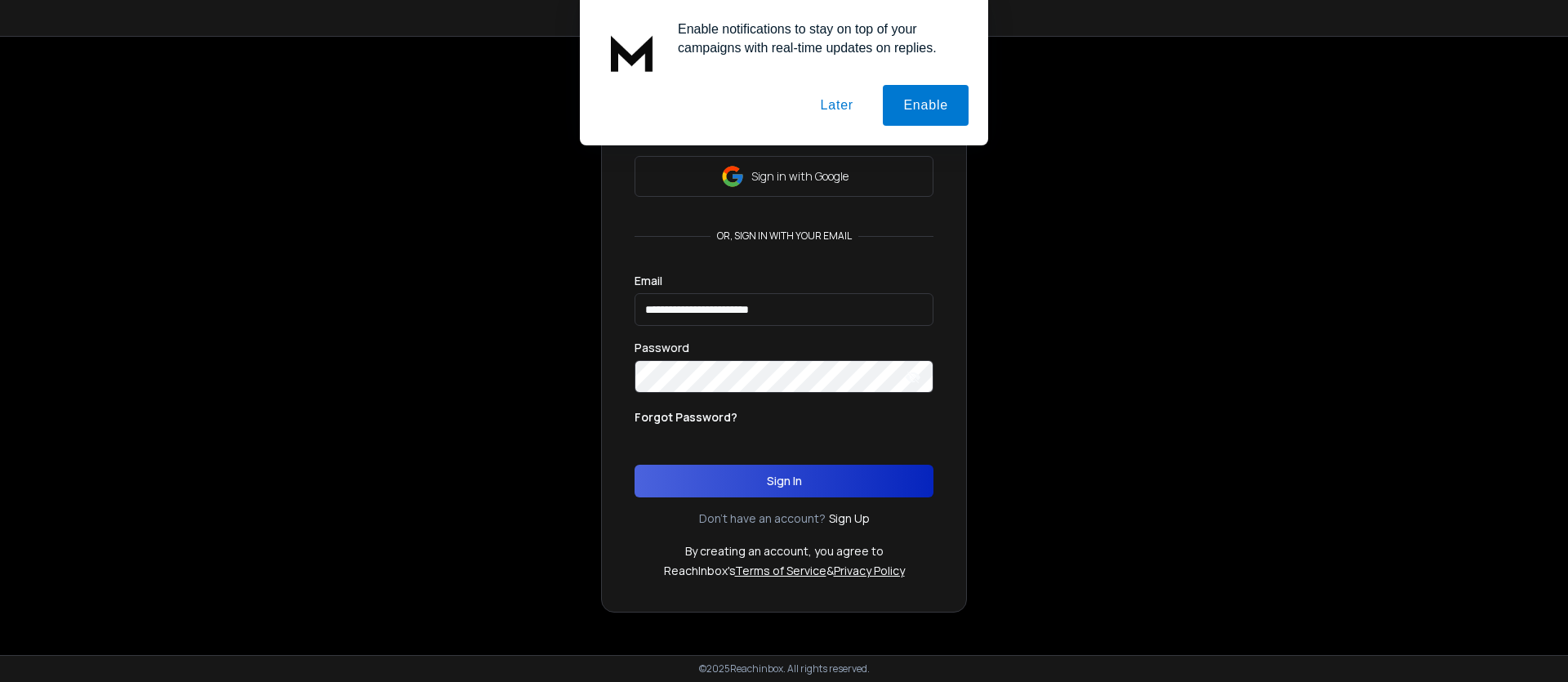
click at [781, 306] on input "**********" at bounding box center [784, 309] width 299 height 33
type input "**********"
click at [834, 466] on button "Sign In" at bounding box center [784, 480] width 299 height 33
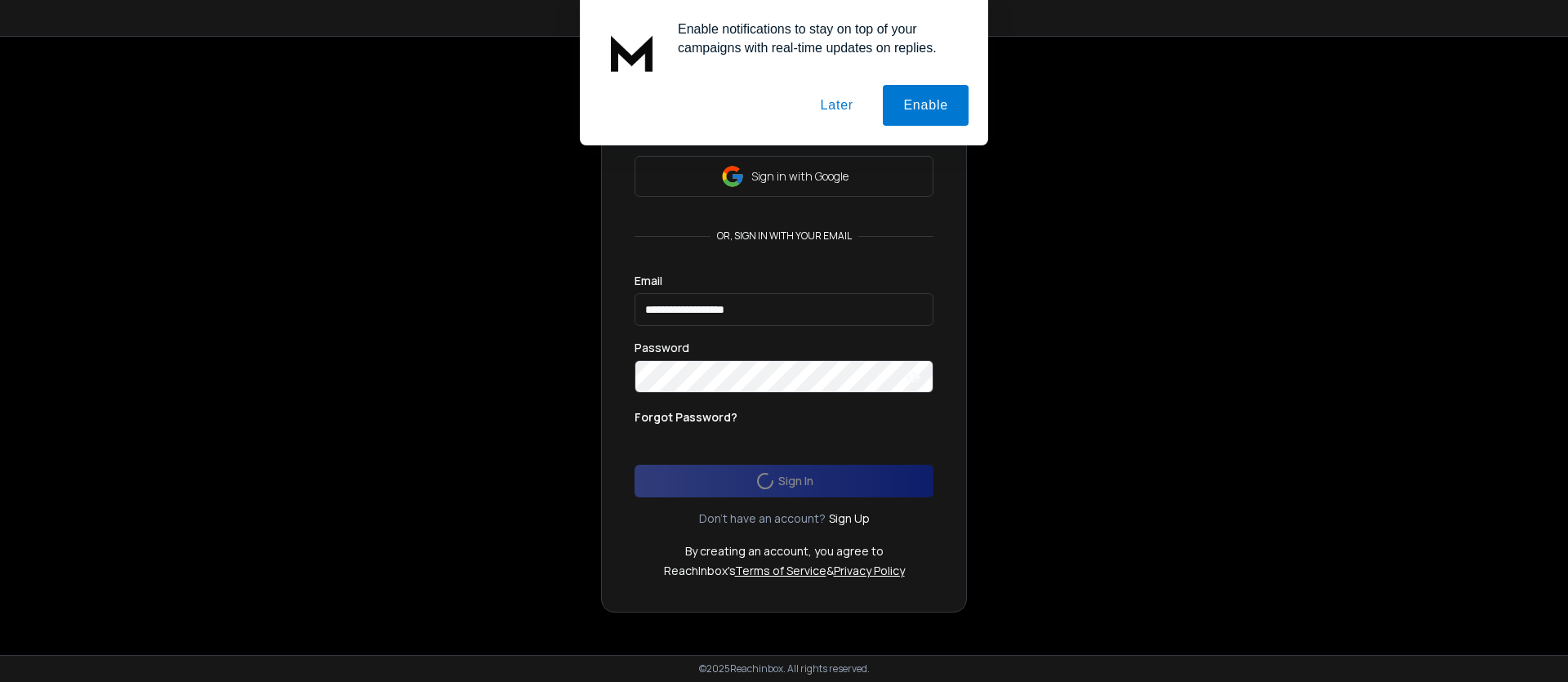
click at [855, 104] on button "Later" at bounding box center [836, 105] width 74 height 41
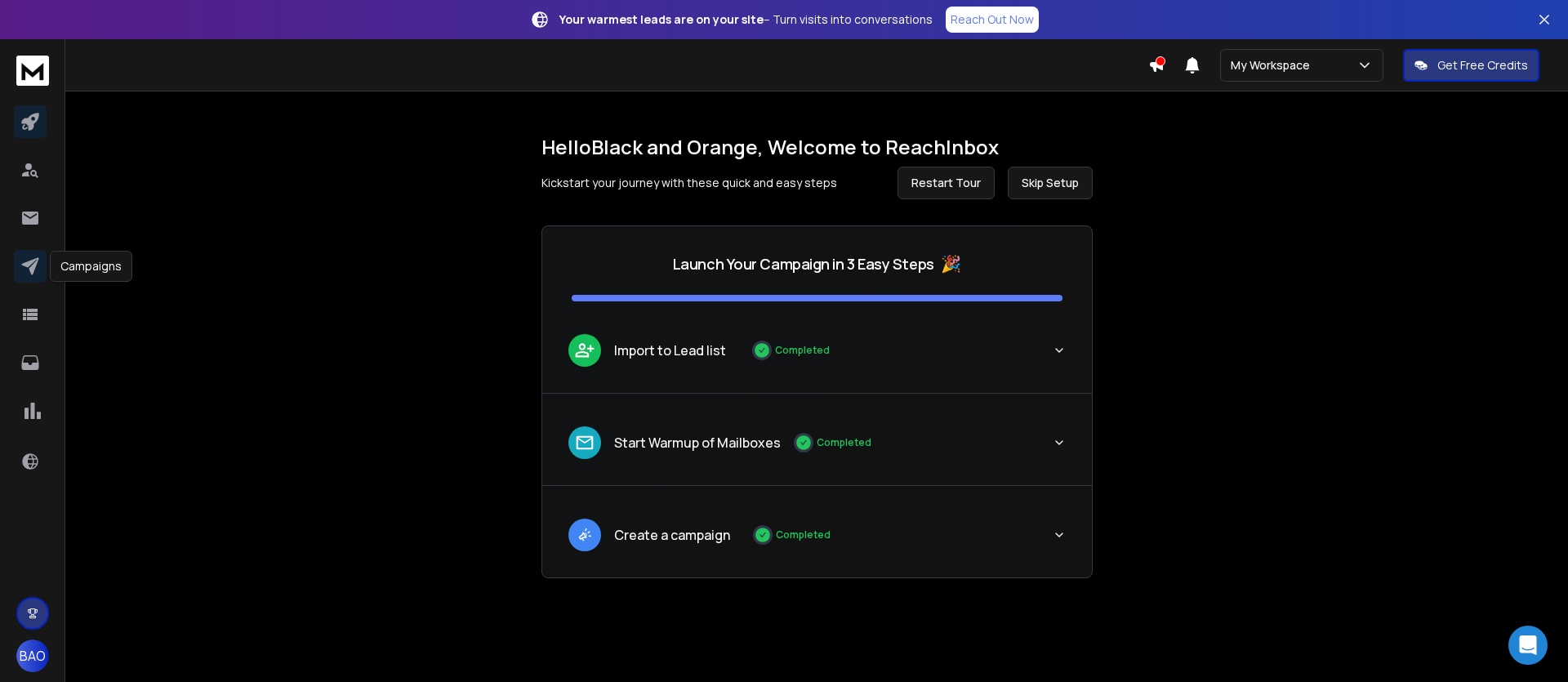
click at [38, 269] on icon at bounding box center [29, 265] width 19 height 19
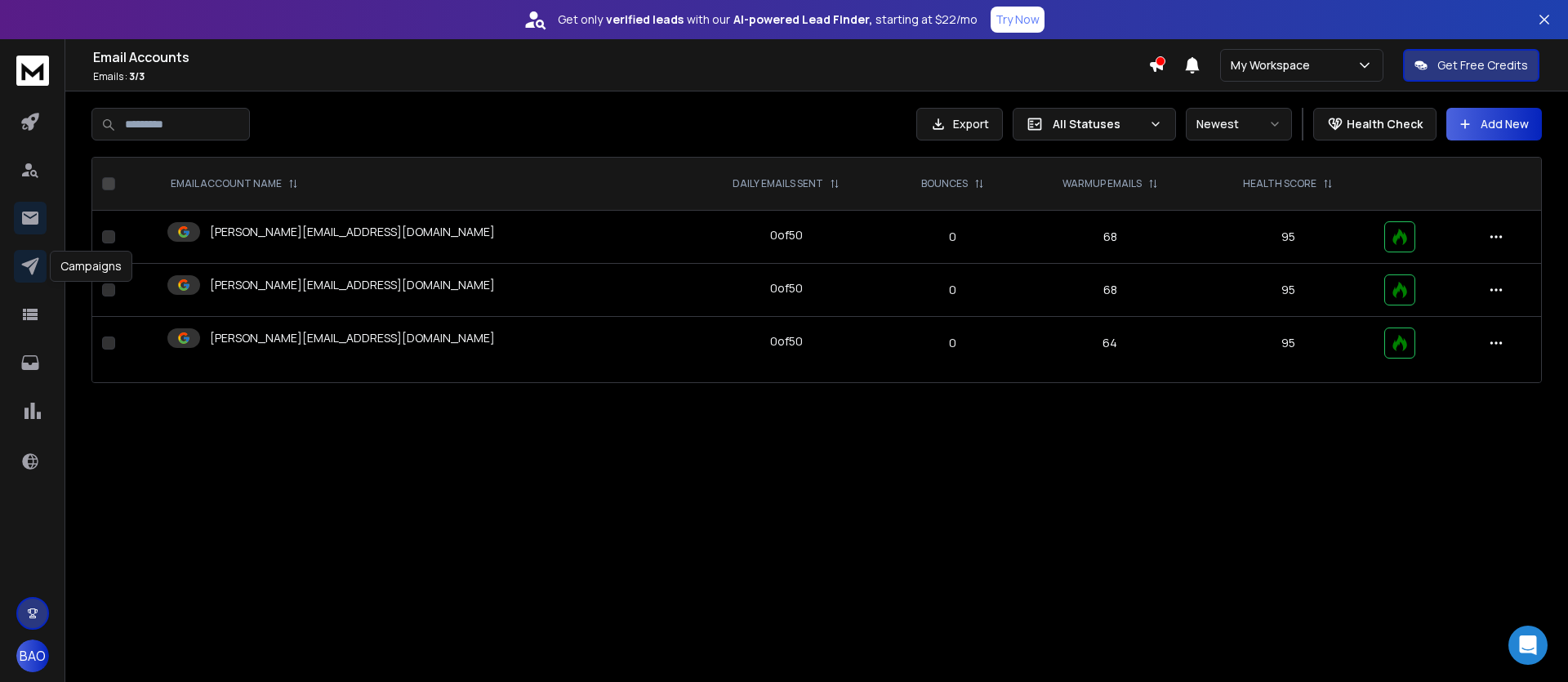
click at [24, 274] on icon at bounding box center [29, 265] width 19 height 19
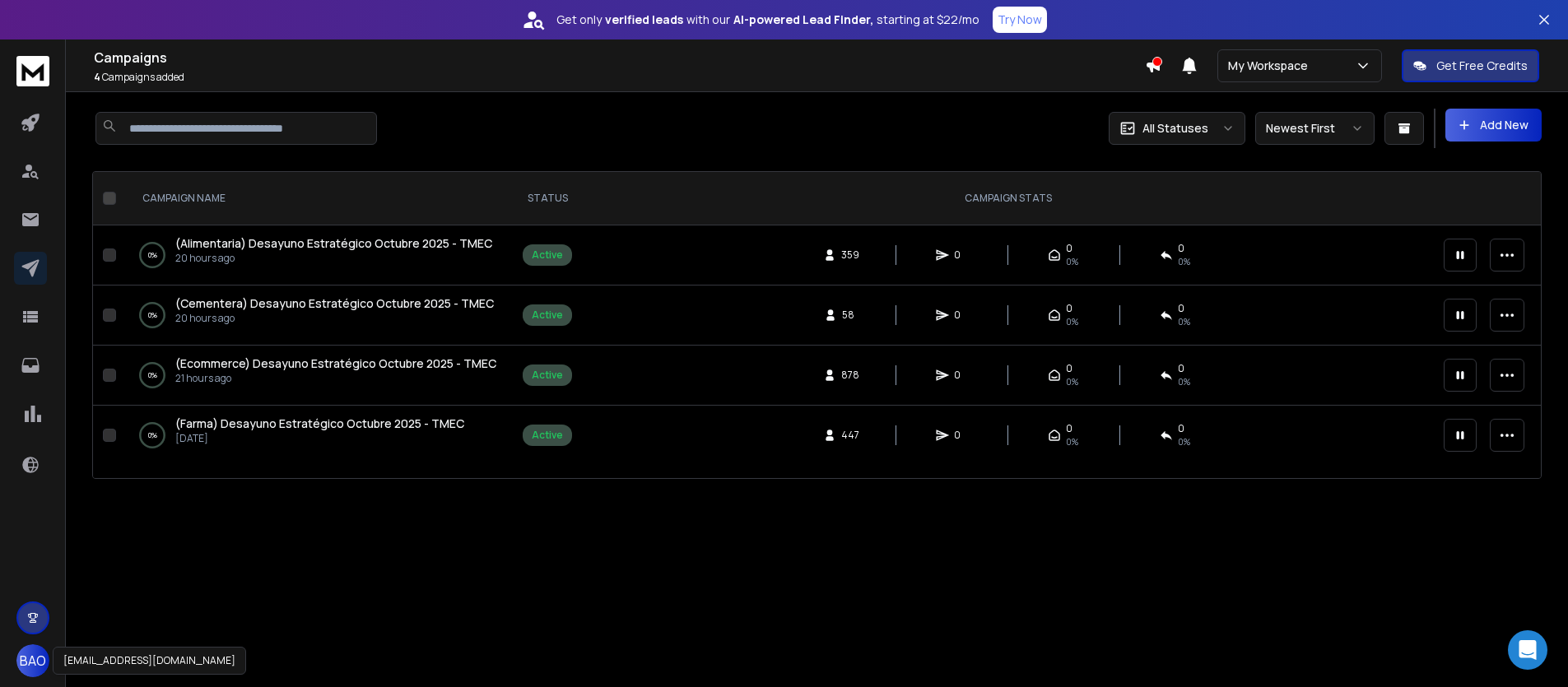
click at [24, 663] on span "BAO" at bounding box center [33, 660] width 33 height 33
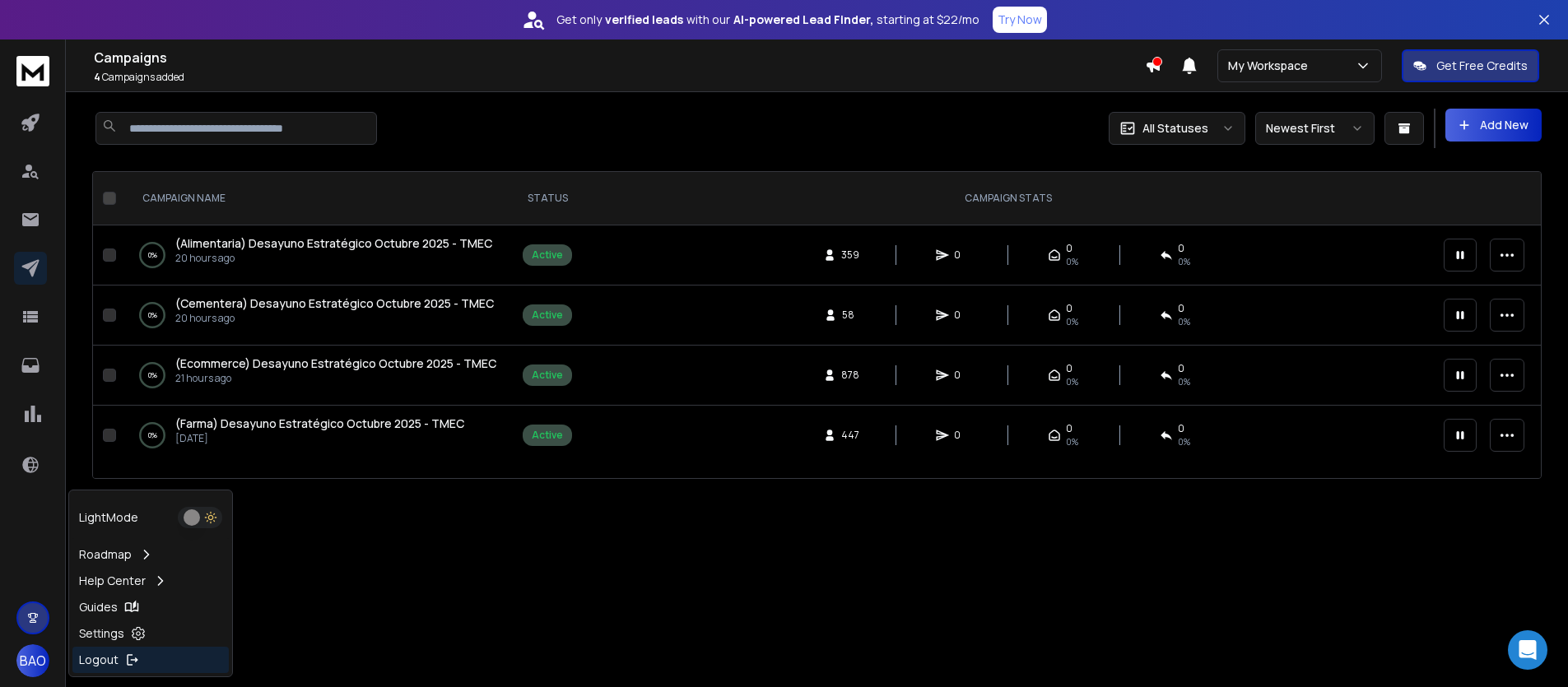
click at [84, 658] on p "Logout" at bounding box center [99, 660] width 40 height 17
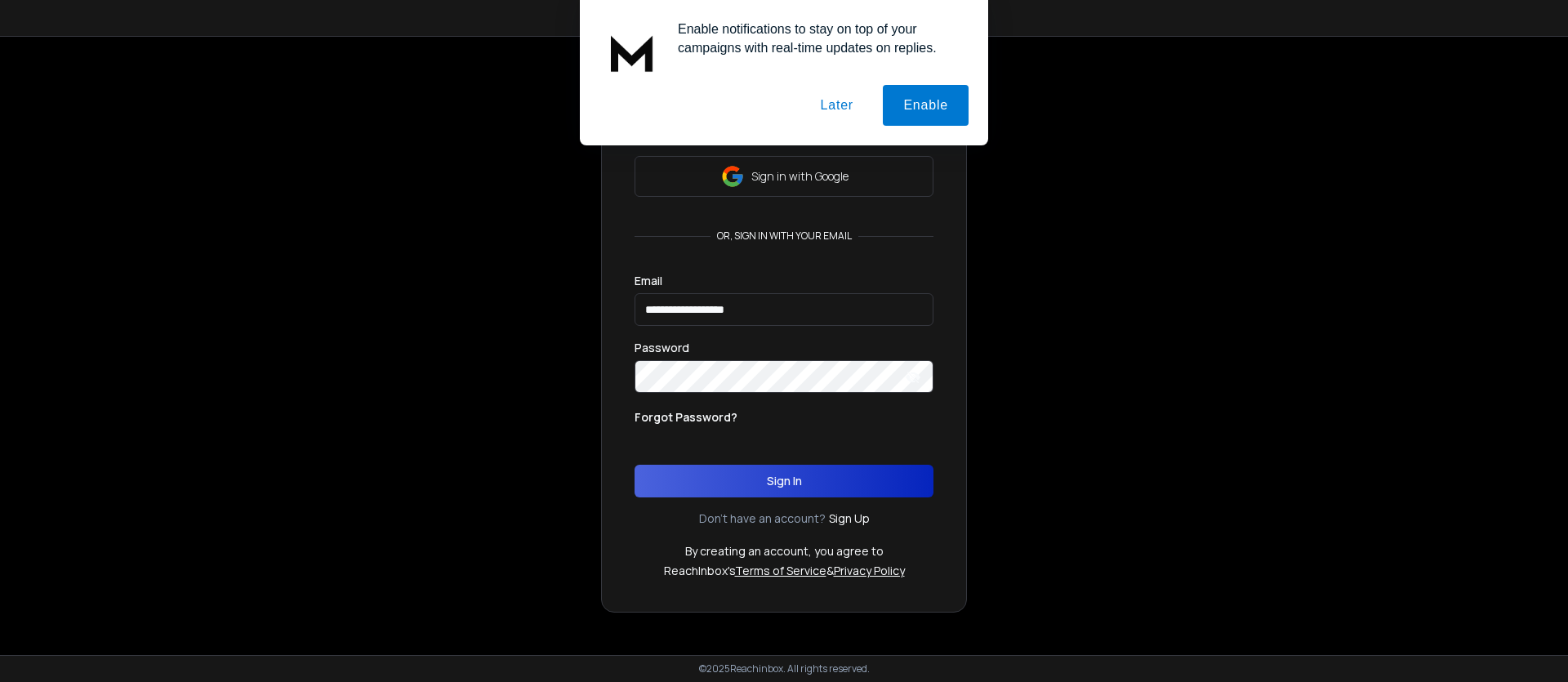
click at [731, 323] on input "**********" at bounding box center [784, 309] width 299 height 33
type input "**********"
click at [738, 479] on button "Sign In" at bounding box center [784, 480] width 299 height 33
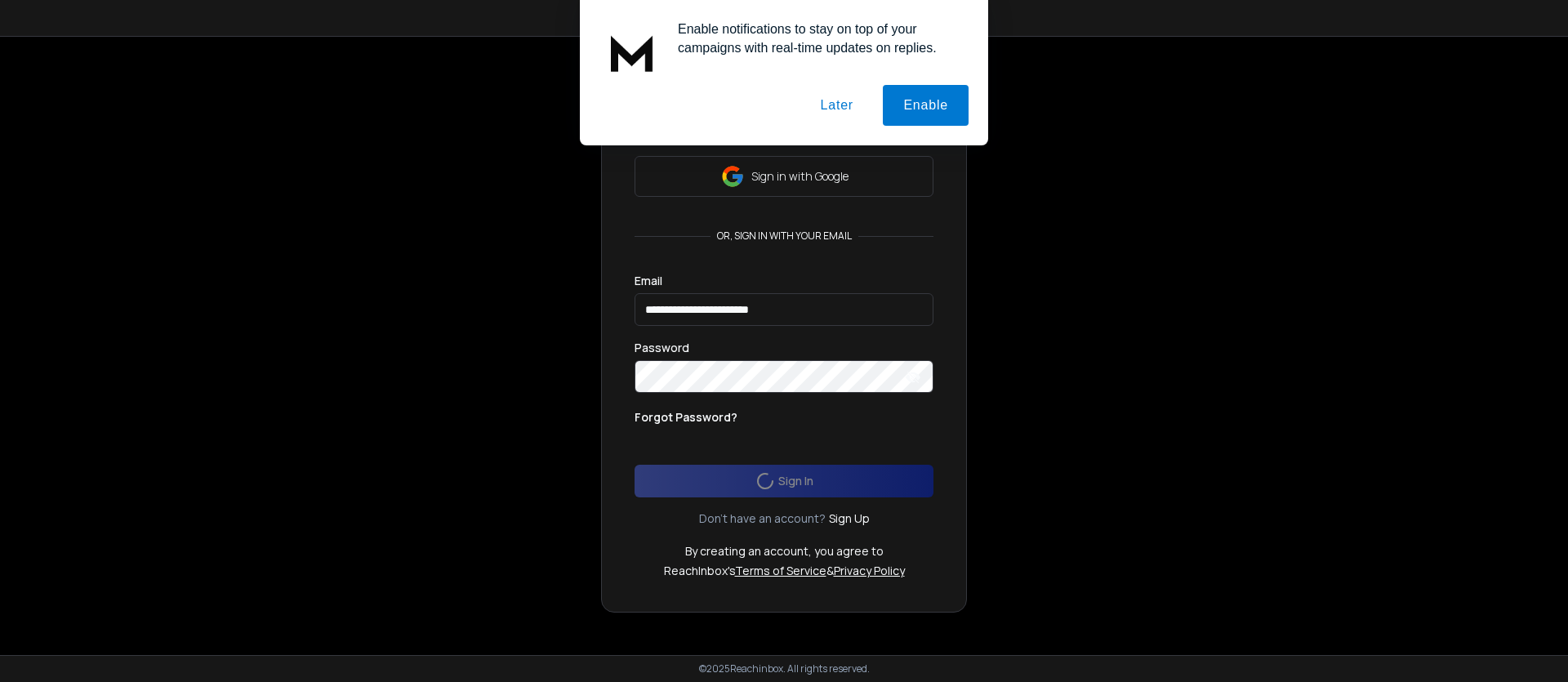
click at [848, 100] on button "Later" at bounding box center [836, 105] width 74 height 41
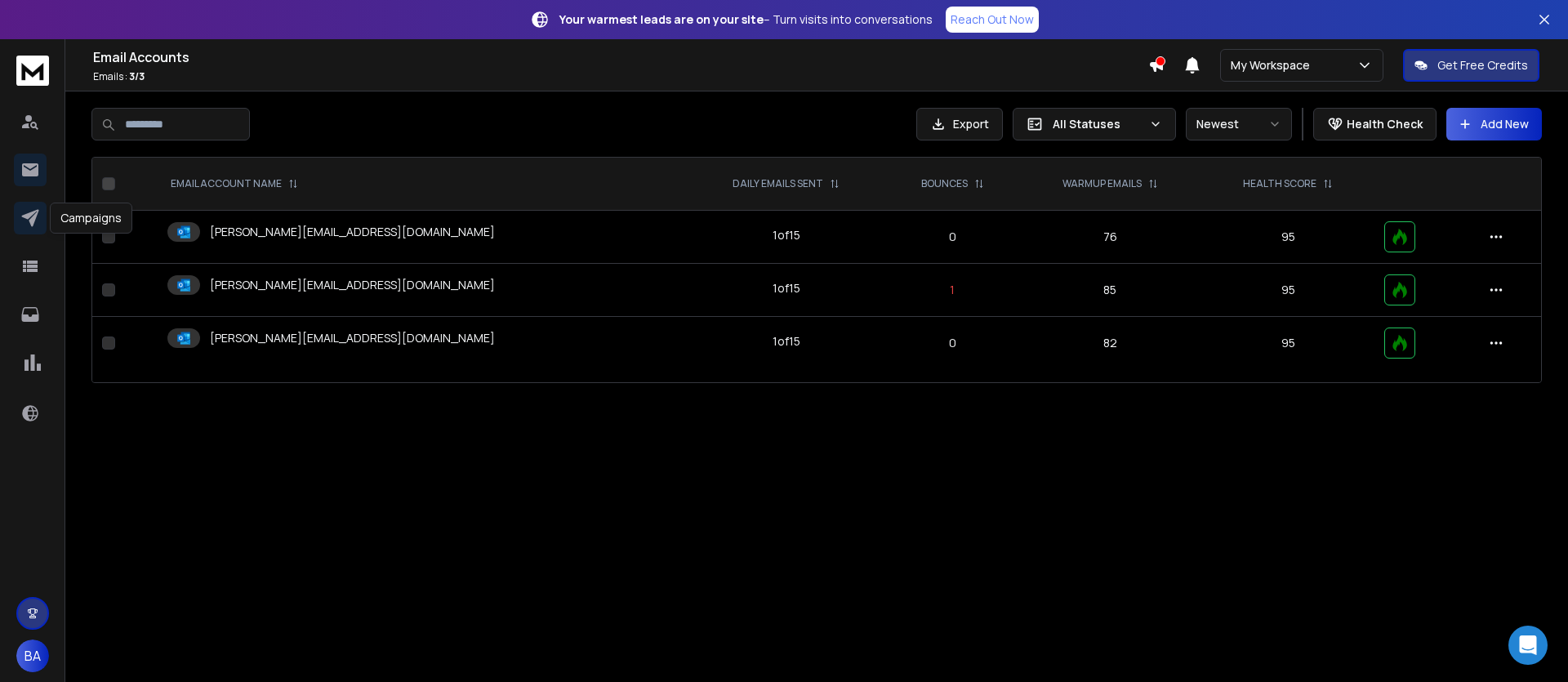
click at [29, 219] on icon at bounding box center [29, 218] width 17 height 17
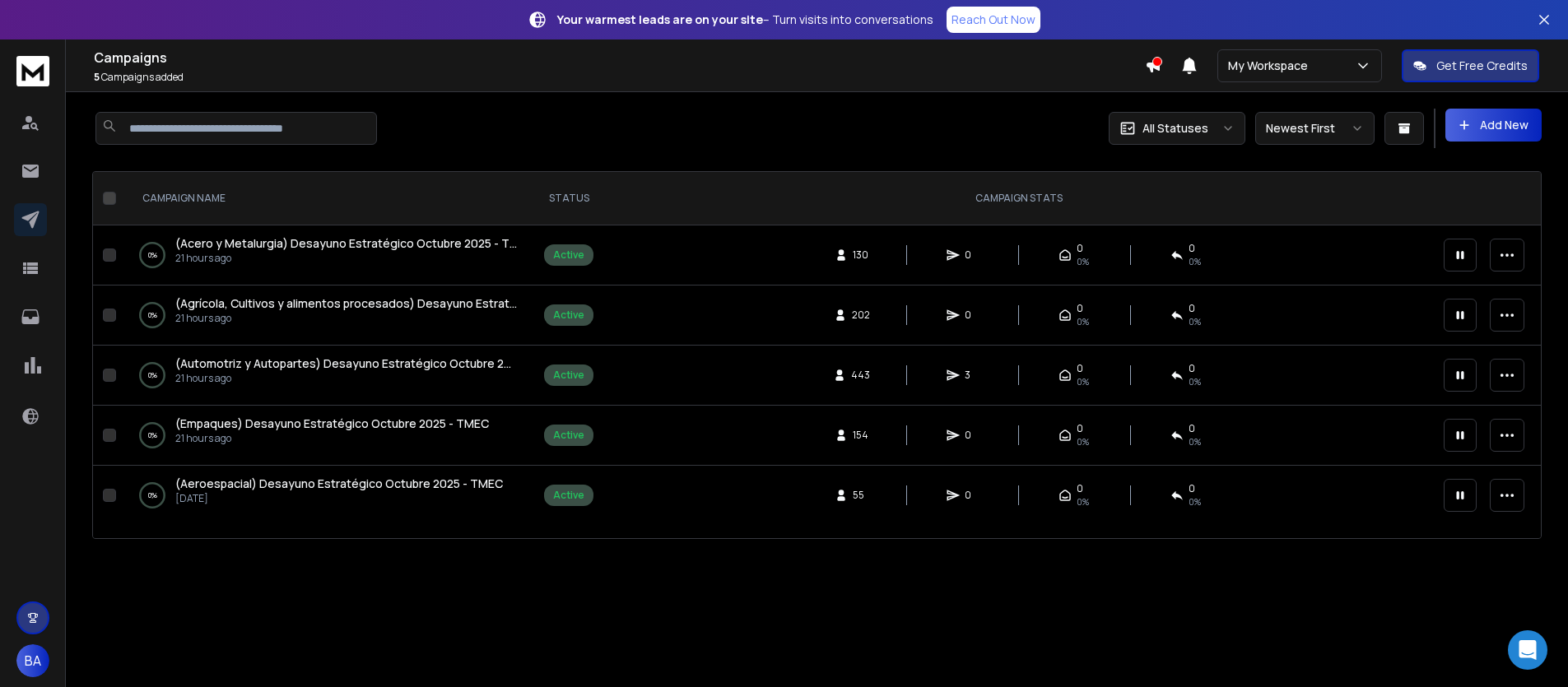
click at [362, 250] on span "(Acero y Metalurgia) Desayuno Estratégico Octubre 2025 - TMEC" at bounding box center [354, 243] width 358 height 16
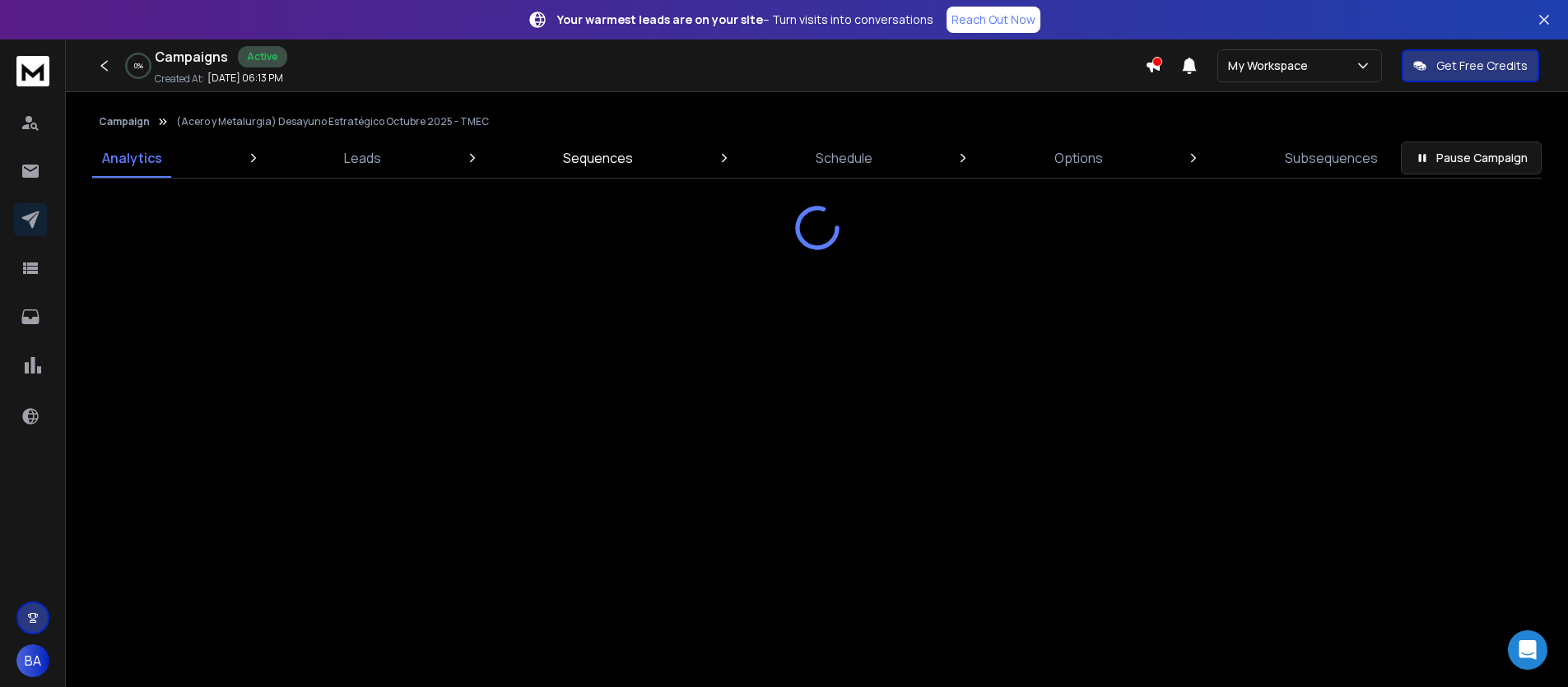
click at [611, 159] on p "Sequences" at bounding box center [597, 158] width 70 height 19
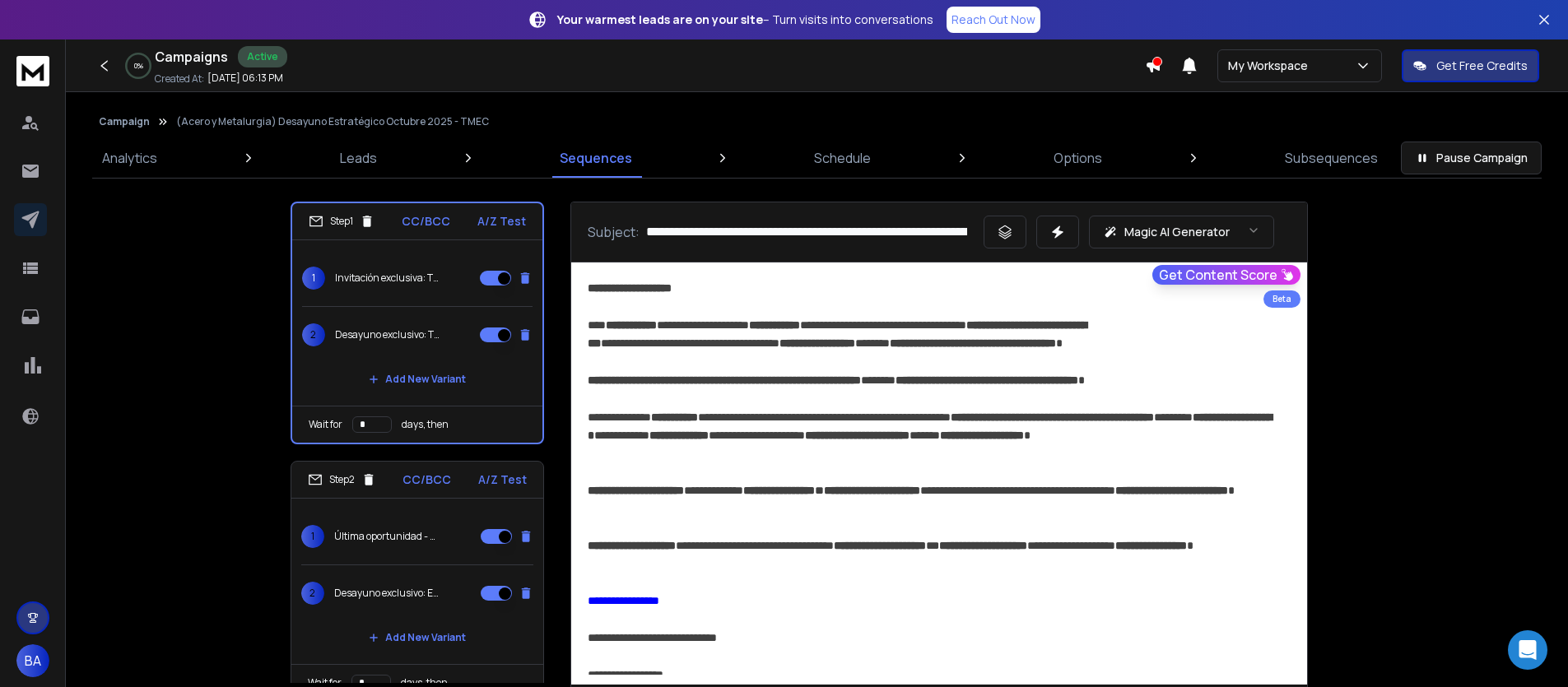
click at [394, 286] on div "1 Invitación exclusiva: T-MEC: ¿Qué sigue para [GEOGRAPHIC_DATA] en la era [PER…" at bounding box center [371, 277] width 138 height 23
click at [392, 336] on p "Desayuno exclusivo: T-MEC y su impacto para [GEOGRAPHIC_DATA] en la era [PERSON…" at bounding box center [387, 335] width 105 height 13
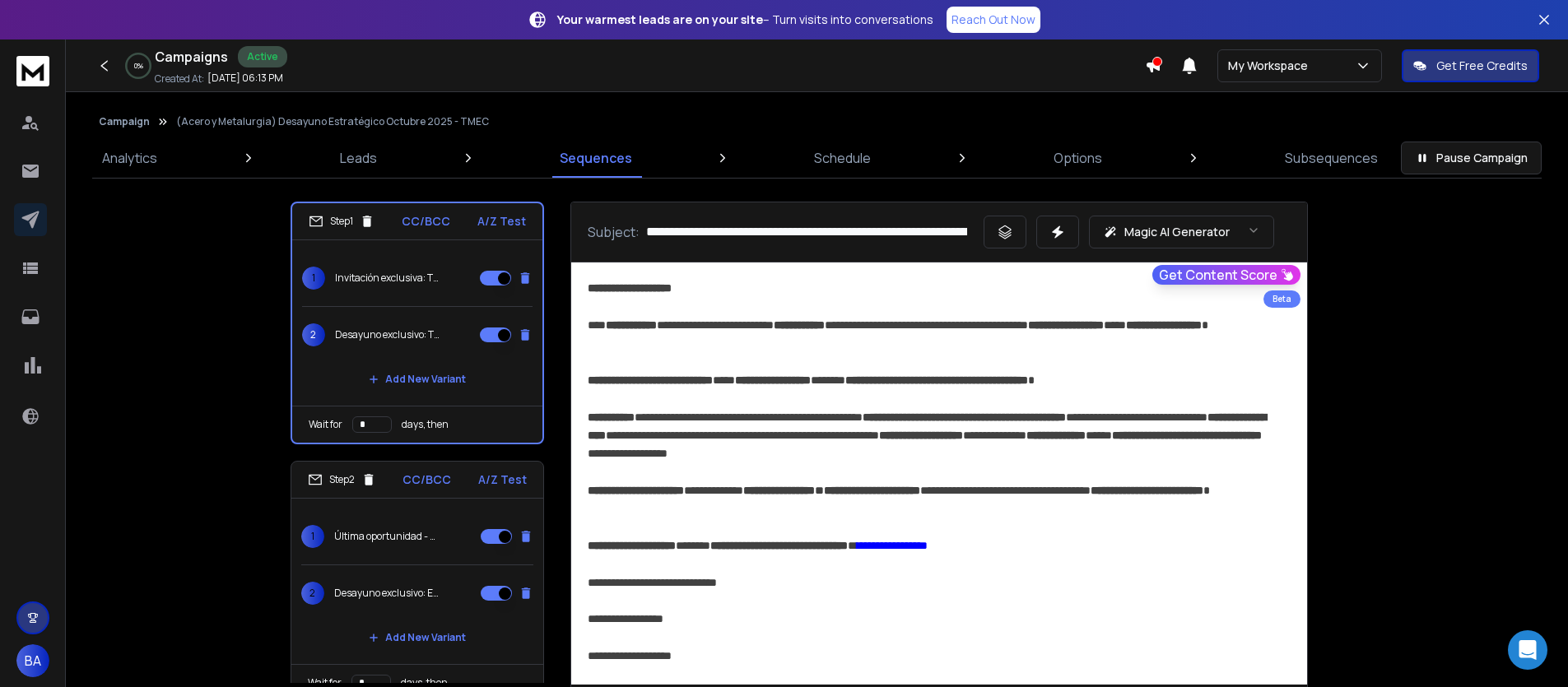
click at [423, 284] on p "Invitación exclusiva: T-MEC: ¿Qué sigue para [GEOGRAPHIC_DATA] en la era [PERSO…" at bounding box center [387, 278] width 105 height 13
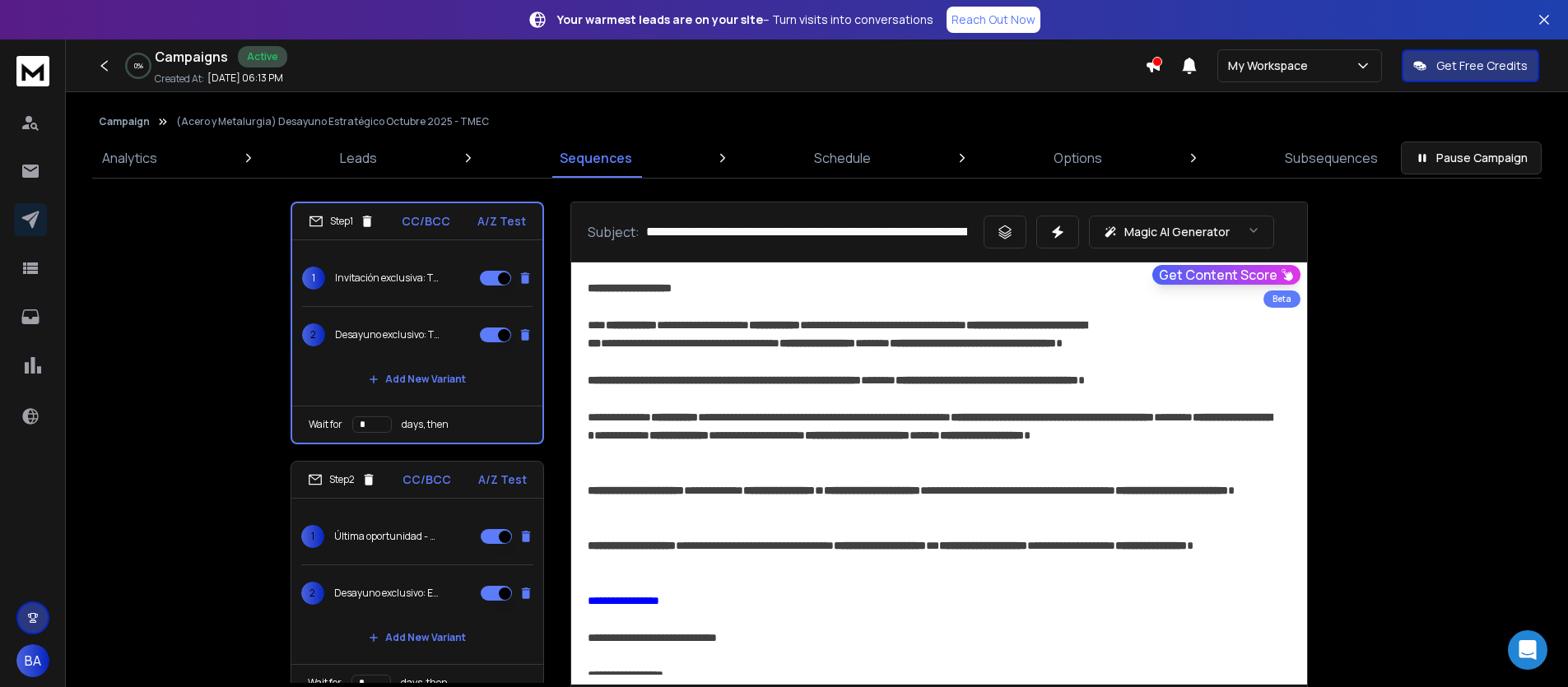
click at [382, 333] on p "Desayuno exclusivo: T-MEC y su impacto para [GEOGRAPHIC_DATA] en la era [PERSON…" at bounding box center [387, 335] width 105 height 13
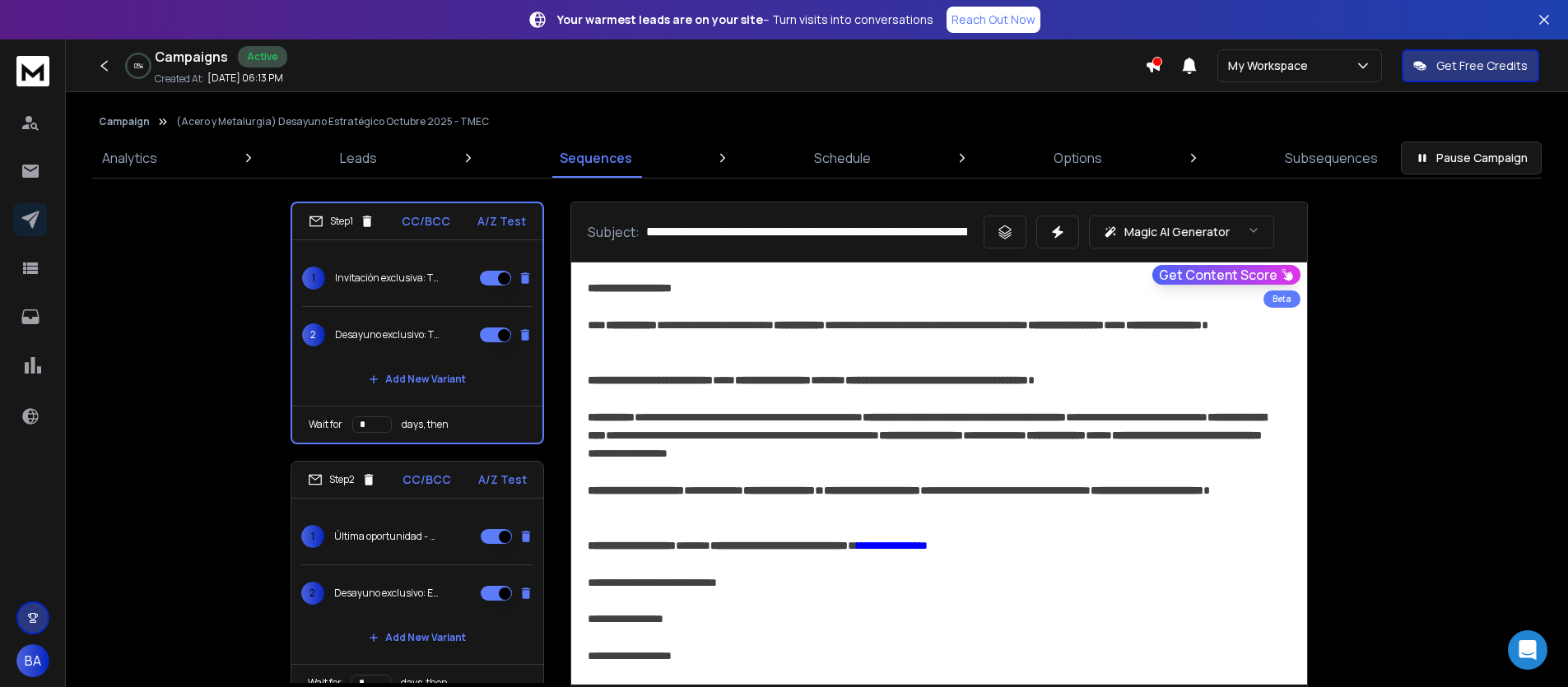
scroll to position [8, 0]
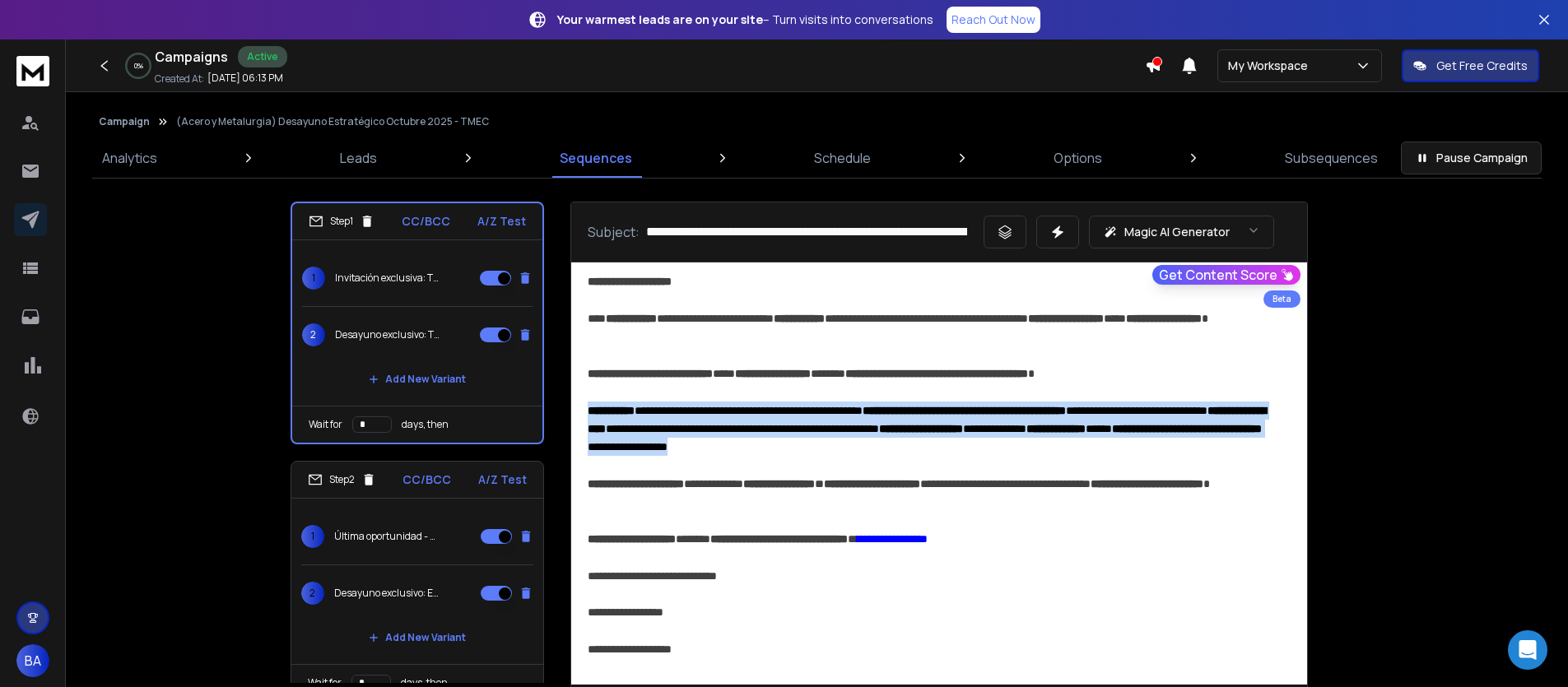
drag, startPoint x: 1146, startPoint y: 445, endPoint x: 588, endPoint y: 416, distance: 558.8
click at [588, 416] on div "**********" at bounding box center [933, 428] width 691 height 55
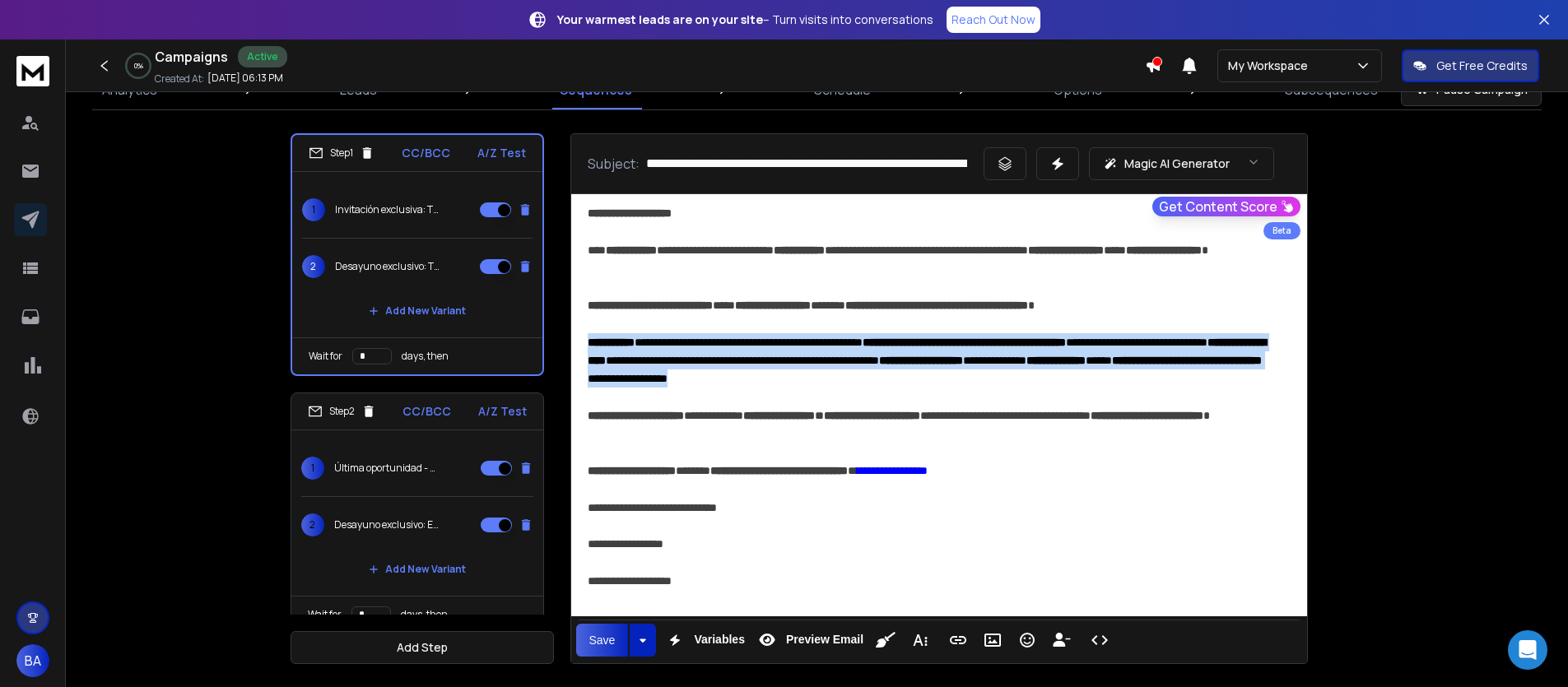
scroll to position [0, 0]
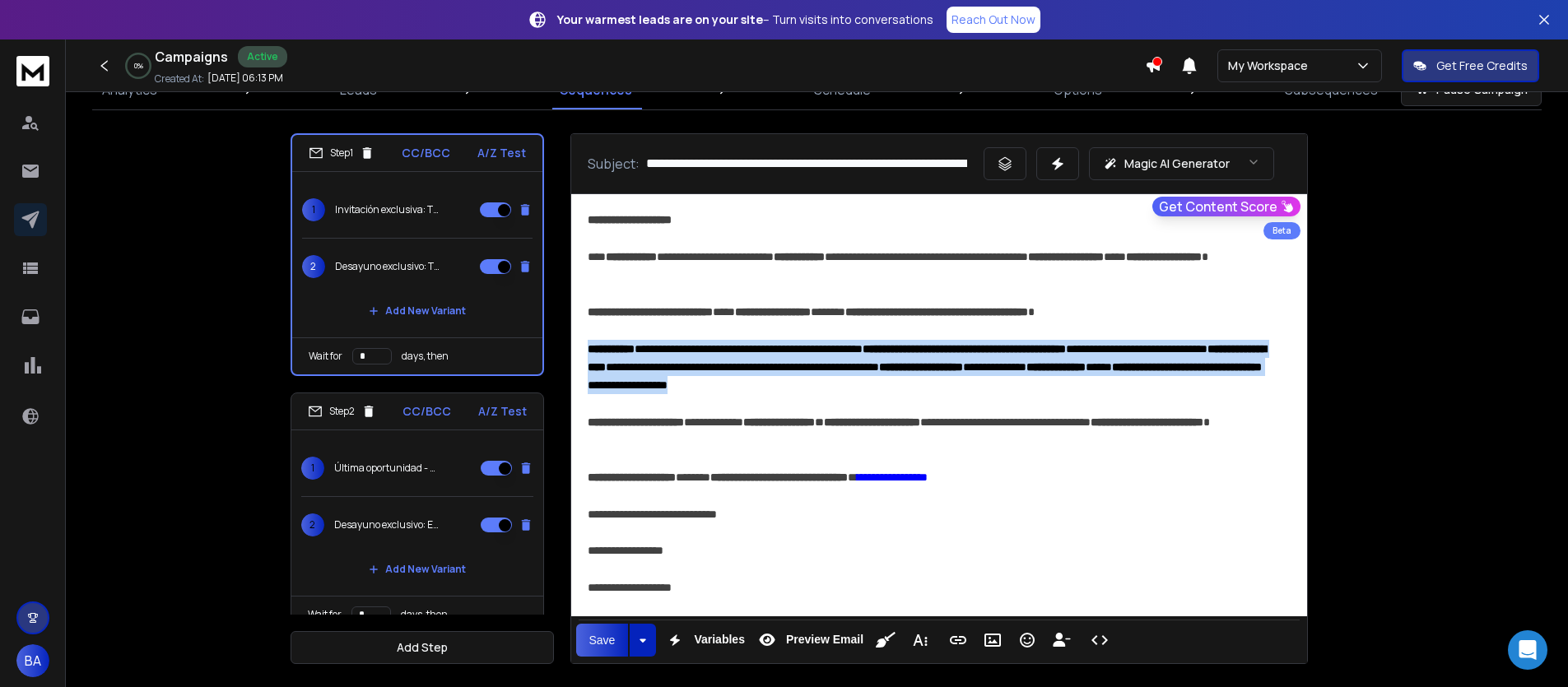
click at [388, 218] on div "1 Invitación exclusiva: T-MEC: ¿Qué sigue para [GEOGRAPHIC_DATA] en la era [PER…" at bounding box center [371, 209] width 138 height 23
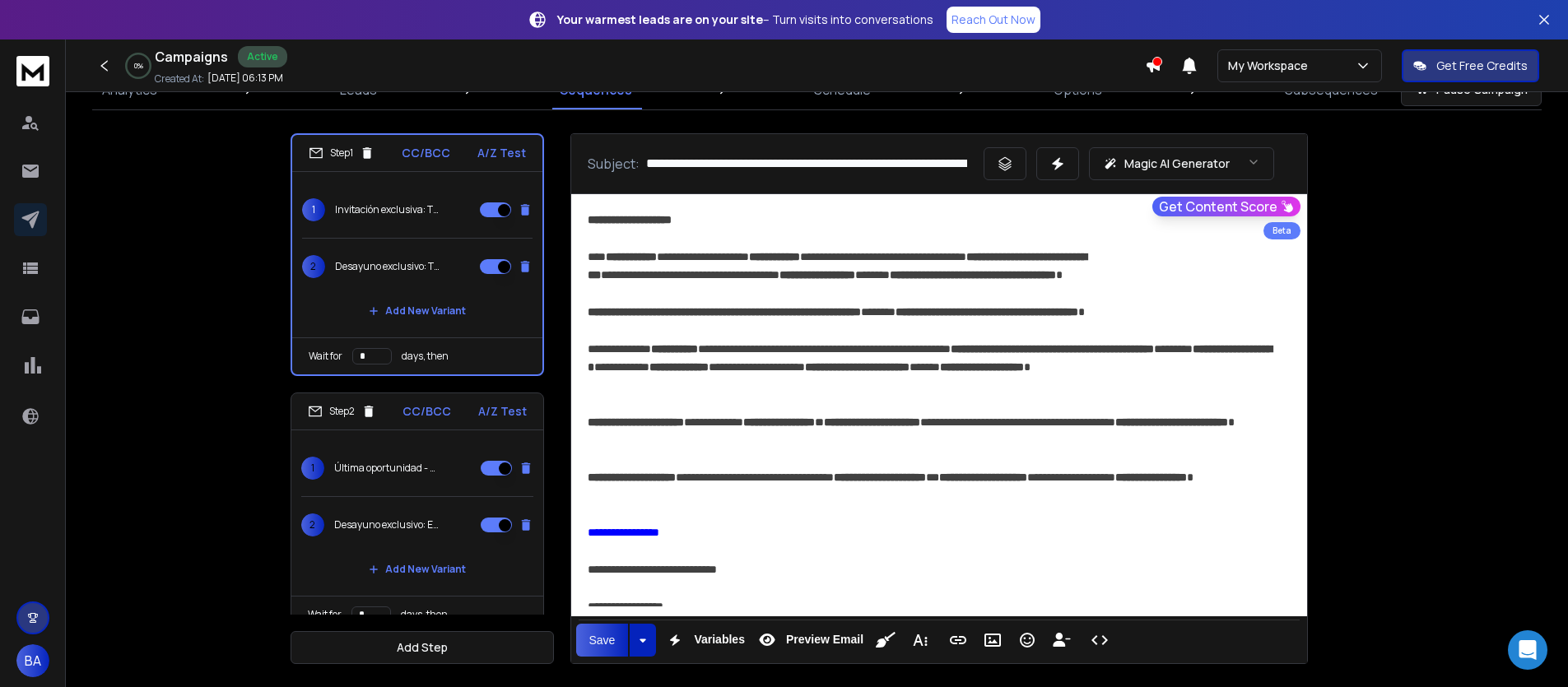
click at [392, 271] on p "Desayuno exclusivo: T-MEC y su impacto para [GEOGRAPHIC_DATA] en la era [PERSON…" at bounding box center [387, 266] width 105 height 13
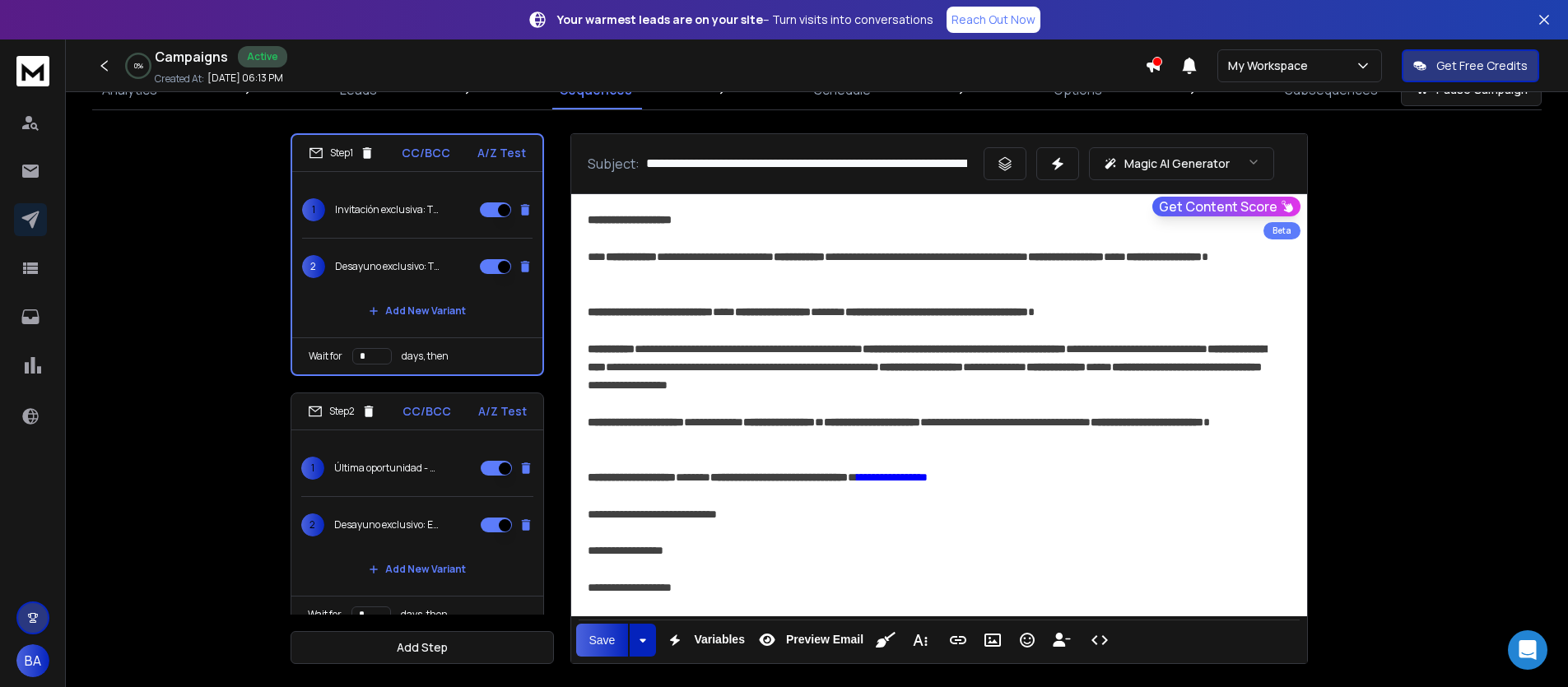
click at [394, 213] on p "Invitación exclusiva: T-MEC: ¿Qué sigue para [GEOGRAPHIC_DATA] en la era [PERSO…" at bounding box center [387, 210] width 105 height 13
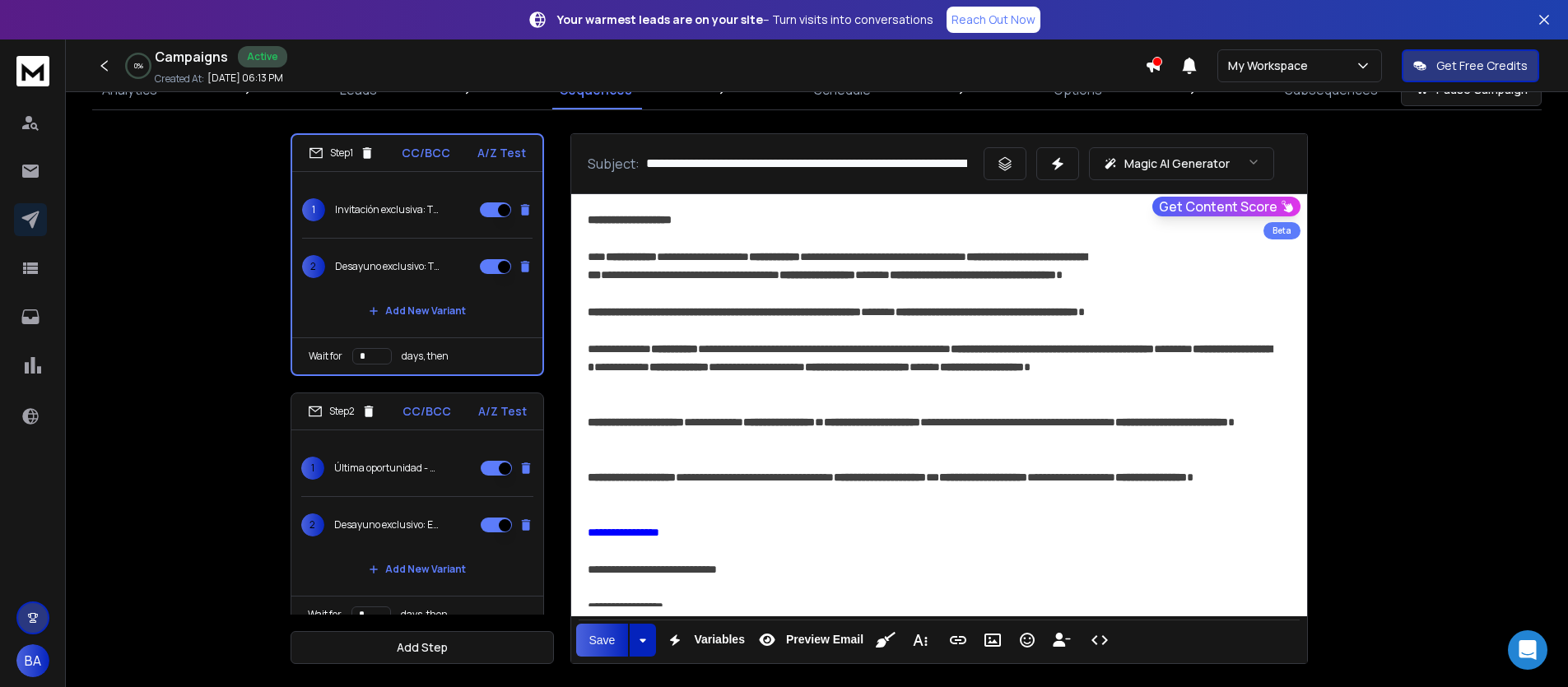
click at [390, 225] on div "1 Invitación exclusiva: T-MEC: ¿Qué sigue para [GEOGRAPHIC_DATA] en la era [PER…" at bounding box center [417, 210] width 230 height 56
click at [364, 262] on p "Desayuno exclusivo: T-MEC y su impacto para [GEOGRAPHIC_DATA] en la era [PERSON…" at bounding box center [387, 266] width 105 height 13
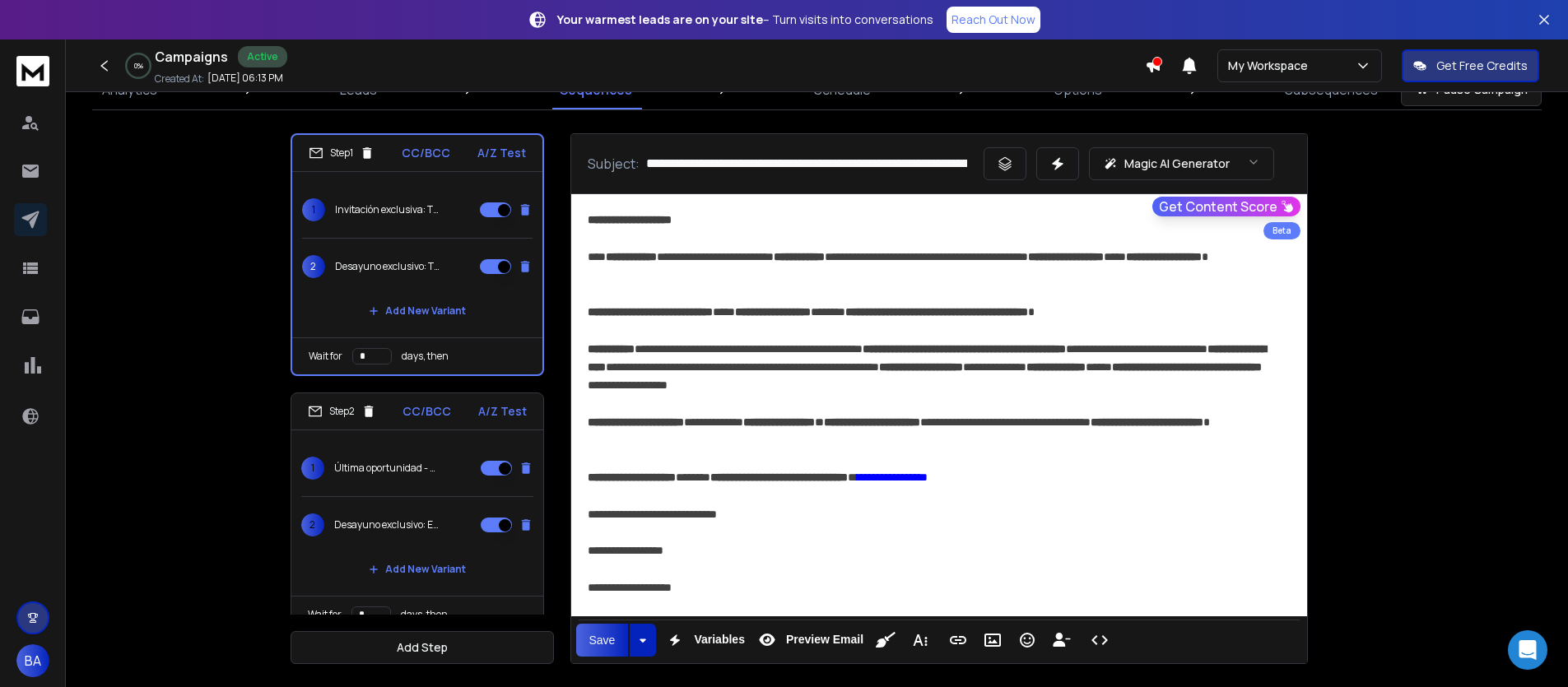
click at [768, 257] on div "**********" at bounding box center [933, 266] width 691 height 37
click at [391, 219] on div "1 Invitación exclusiva: T-MEC: ¿Qué sigue para [GEOGRAPHIC_DATA] en la era [PER…" at bounding box center [371, 209] width 138 height 23
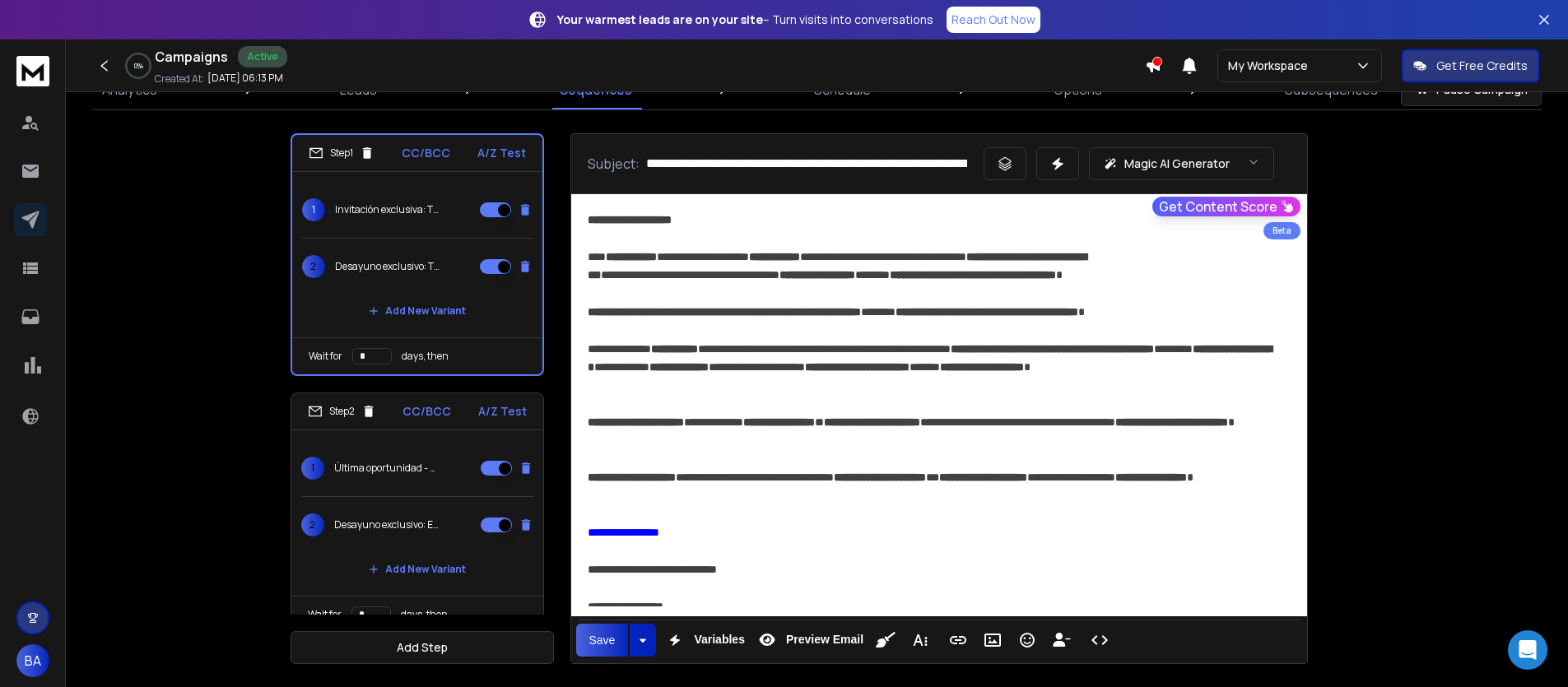
click at [393, 256] on div "2 Desayuno exclusivo: T-MEC y su impacto para [GEOGRAPHIC_DATA] en la era [PERS…" at bounding box center [371, 266] width 138 height 23
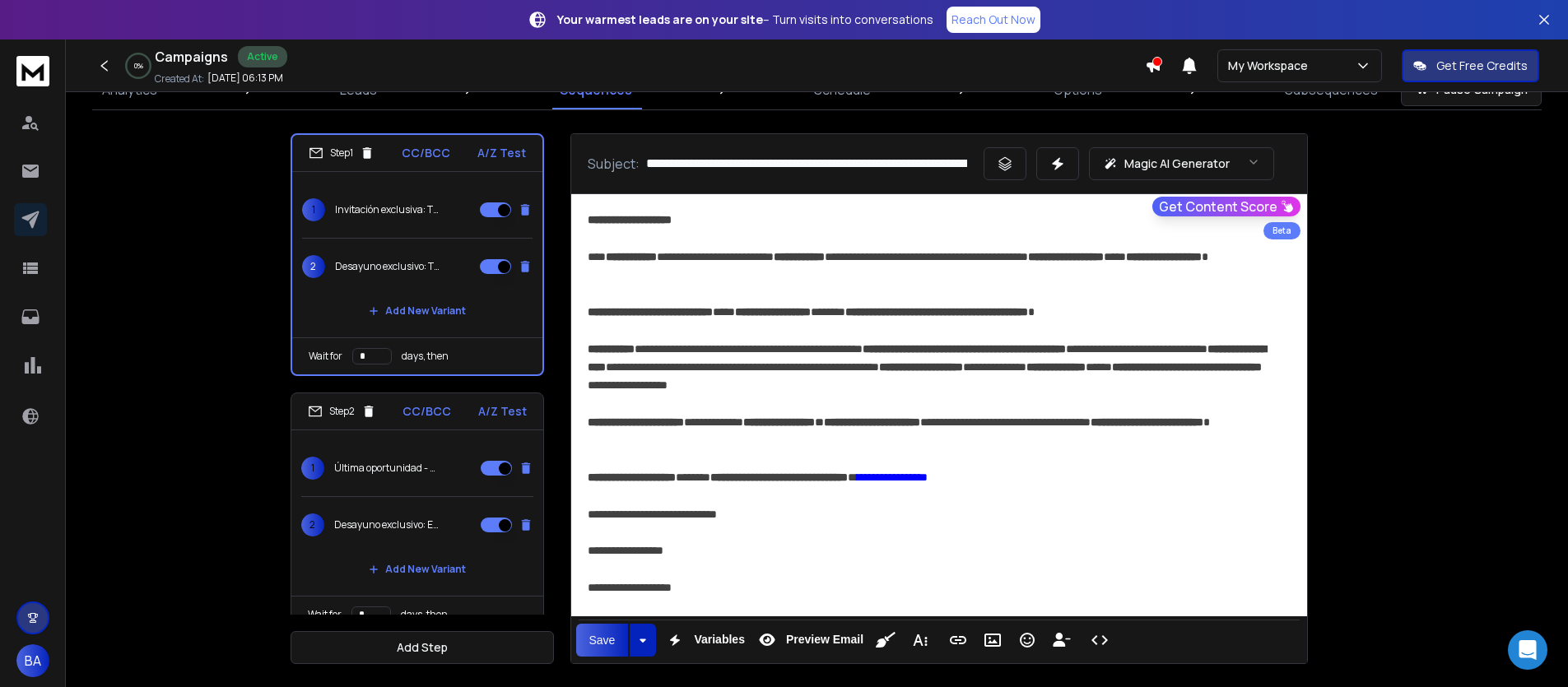
click at [756, 259] on div "**********" at bounding box center [933, 266] width 691 height 37
click at [757, 258] on div "**********" at bounding box center [933, 266] width 691 height 37
click at [449, 210] on div "1 Invitación exclusiva: T-MEC: ¿Qué sigue para [GEOGRAPHIC_DATA] en la era [PER…" at bounding box center [417, 210] width 230 height 56
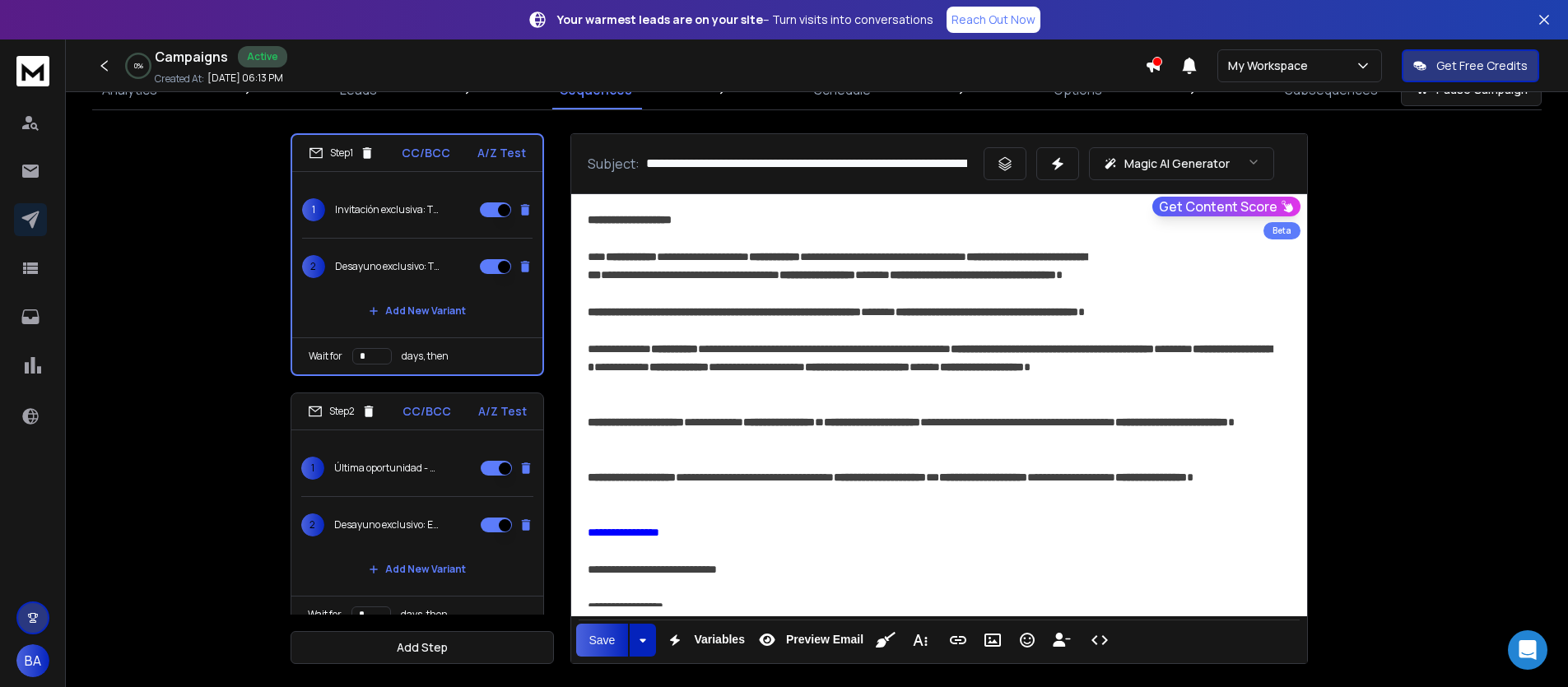
click at [409, 266] on p "Desayuno exclusivo: T-MEC y su impacto para [GEOGRAPHIC_DATA] en la era [PERSON…" at bounding box center [387, 266] width 105 height 13
type input "**********"
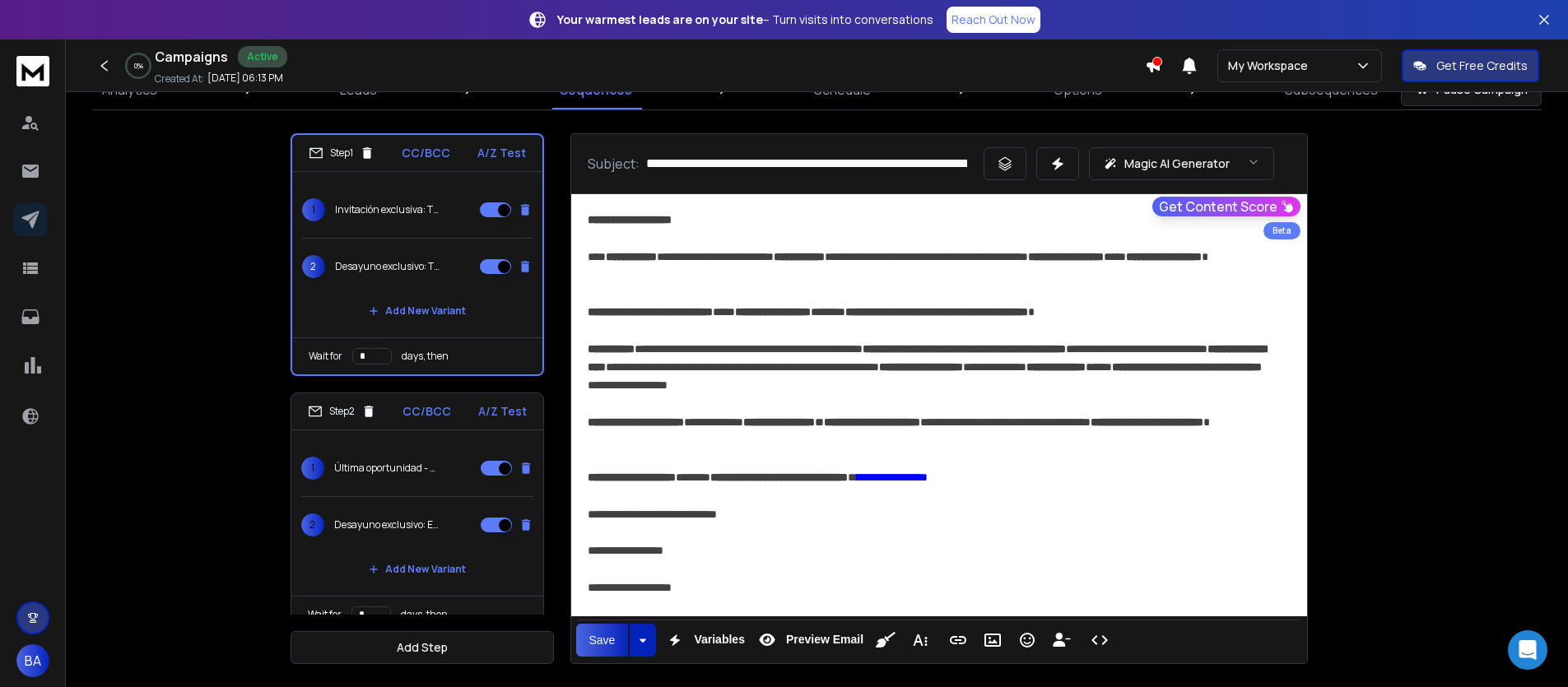
click at [766, 258] on div "**********" at bounding box center [933, 266] width 691 height 37
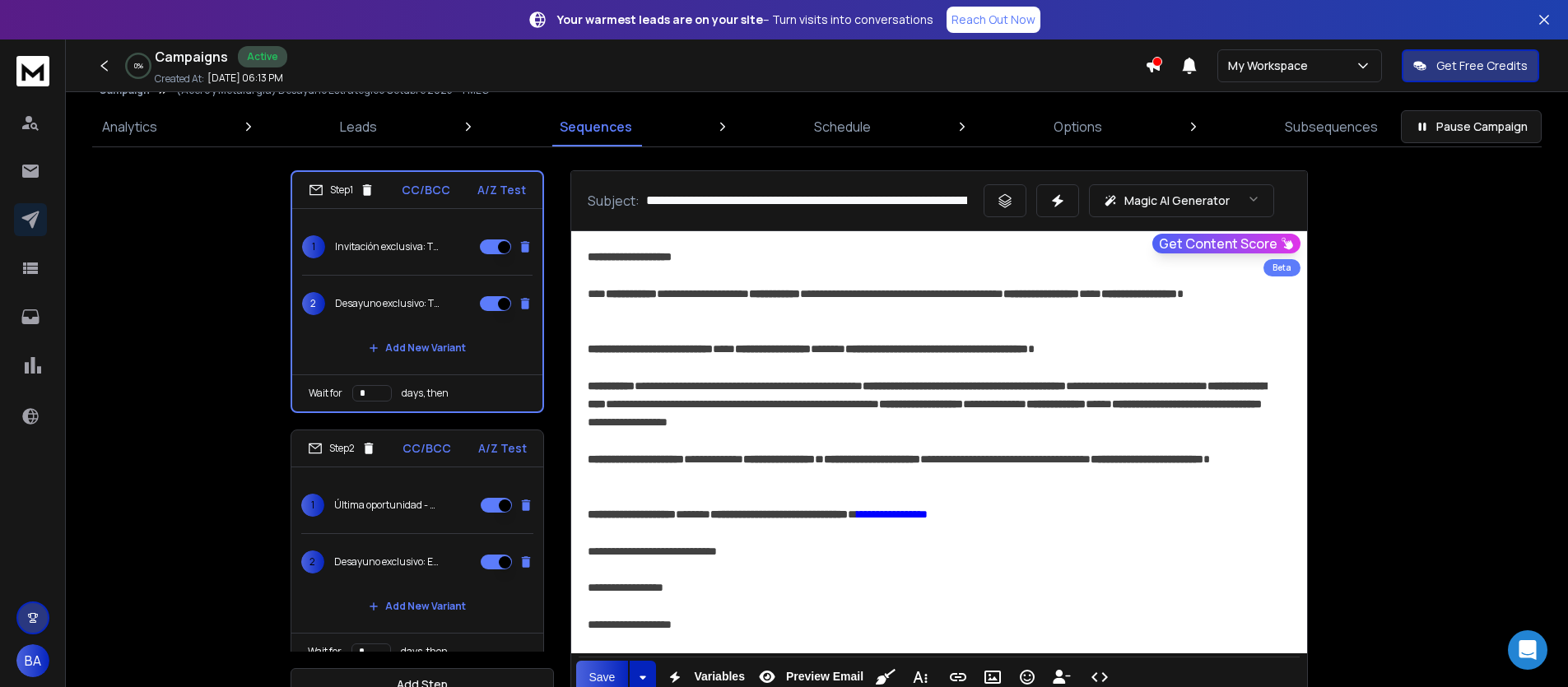
scroll to position [8, 0]
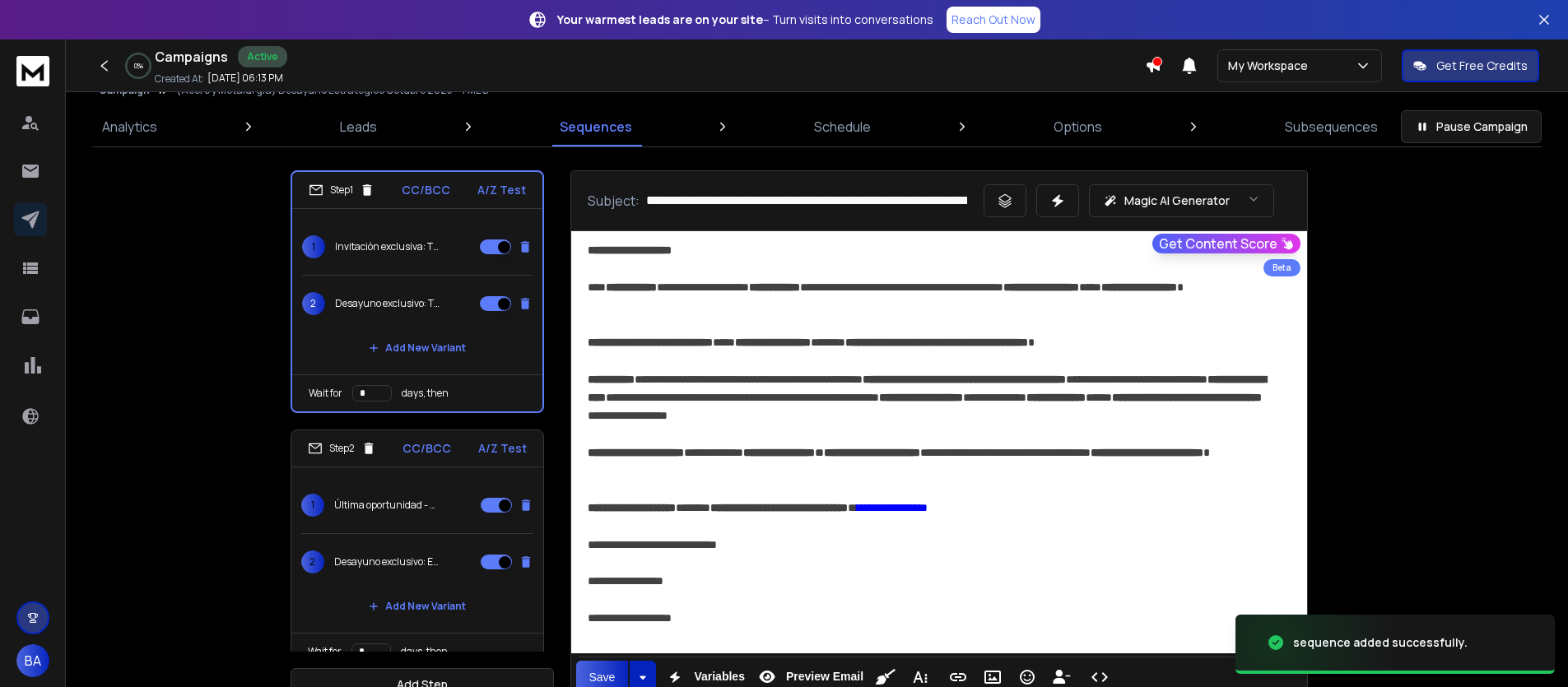
click at [1065, 380] on strong "**********" at bounding box center [963, 379] width 203 height 12
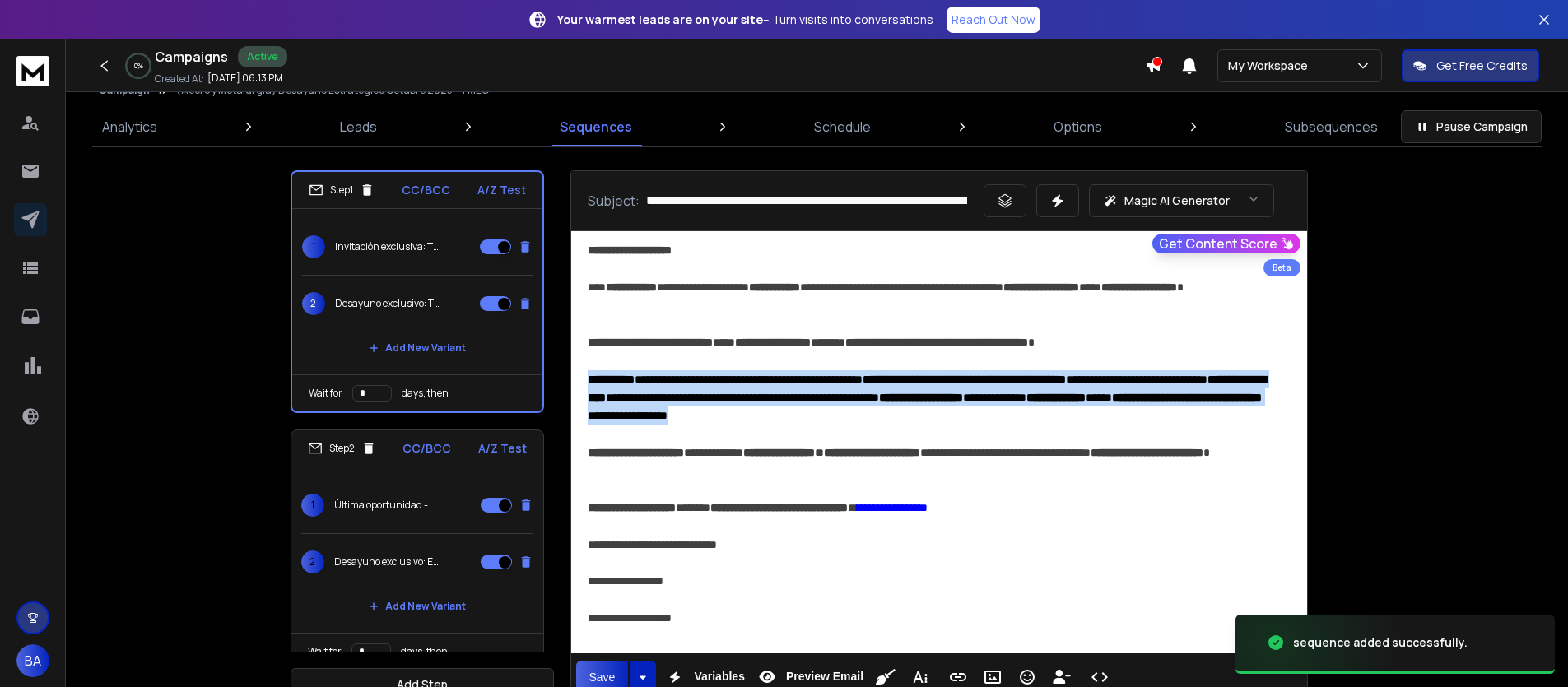
drag, startPoint x: 1117, startPoint y: 417, endPoint x: 562, endPoint y: 379, distance: 556.3
click at [562, 379] on div "**********" at bounding box center [816, 435] width 1053 height 530
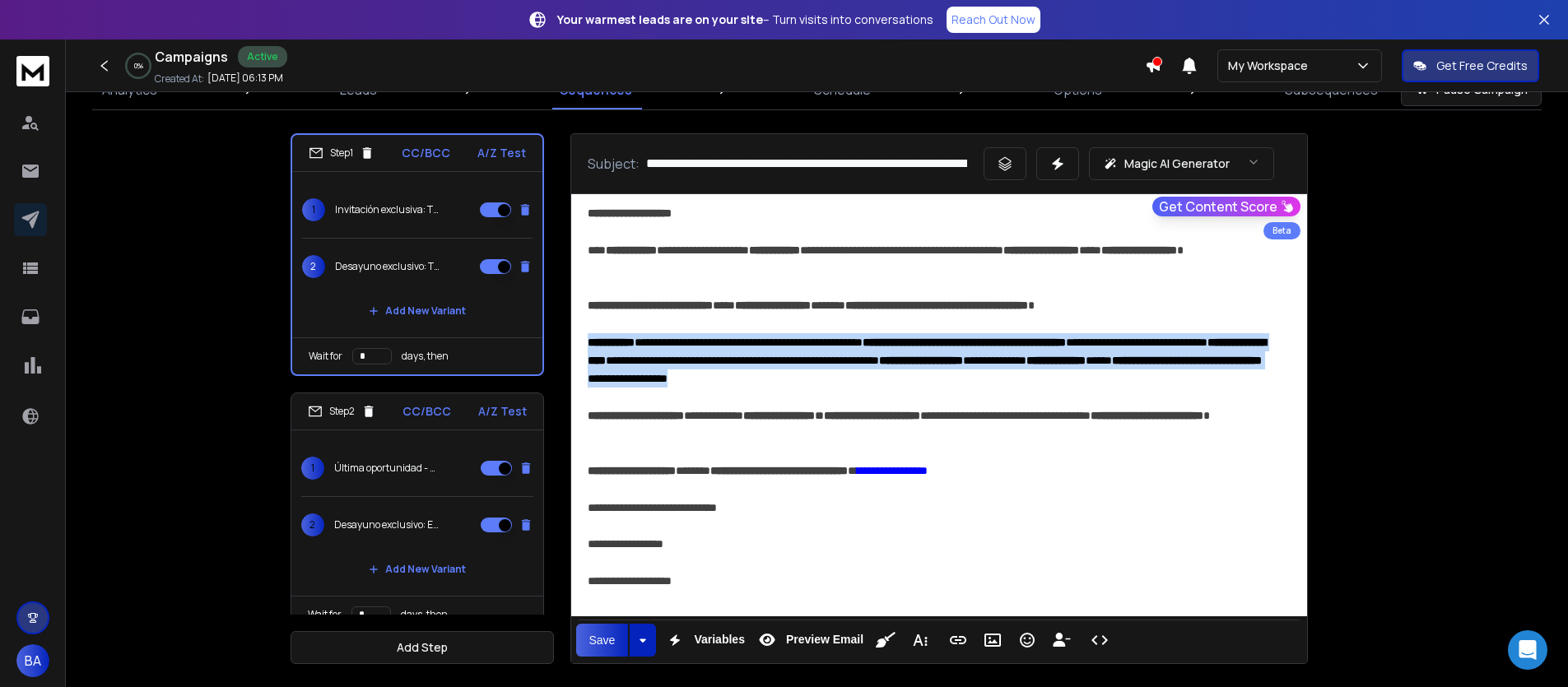
scroll to position [0, 0]
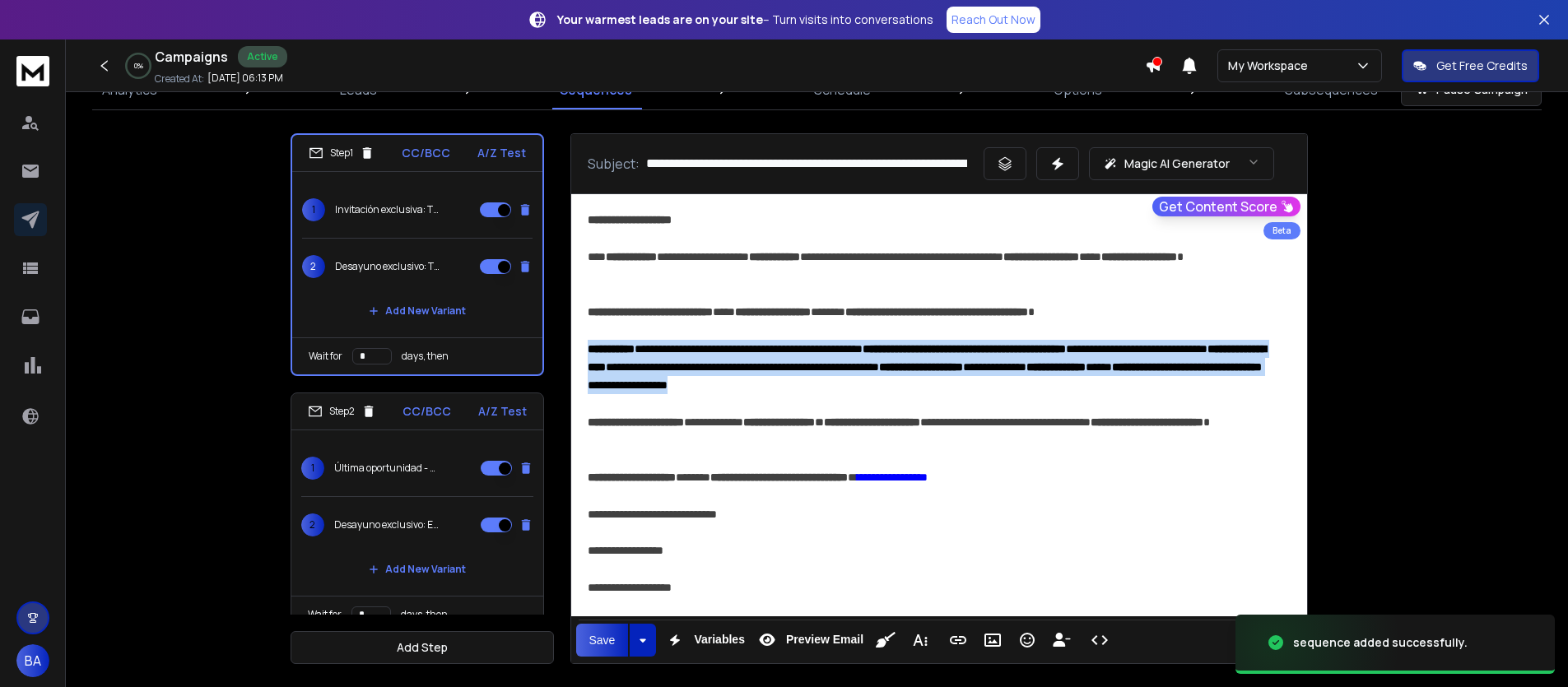
click at [395, 266] on p "Desayuno exclusivo: T-MEC y su impacto para [GEOGRAPHIC_DATA] en la era [PERSON…" at bounding box center [387, 266] width 105 height 13
click at [399, 221] on div "1 Invitación exclusiva: T-MEC: ¿Qué sigue para [GEOGRAPHIC_DATA] en la era [PER…" at bounding box center [417, 210] width 230 height 56
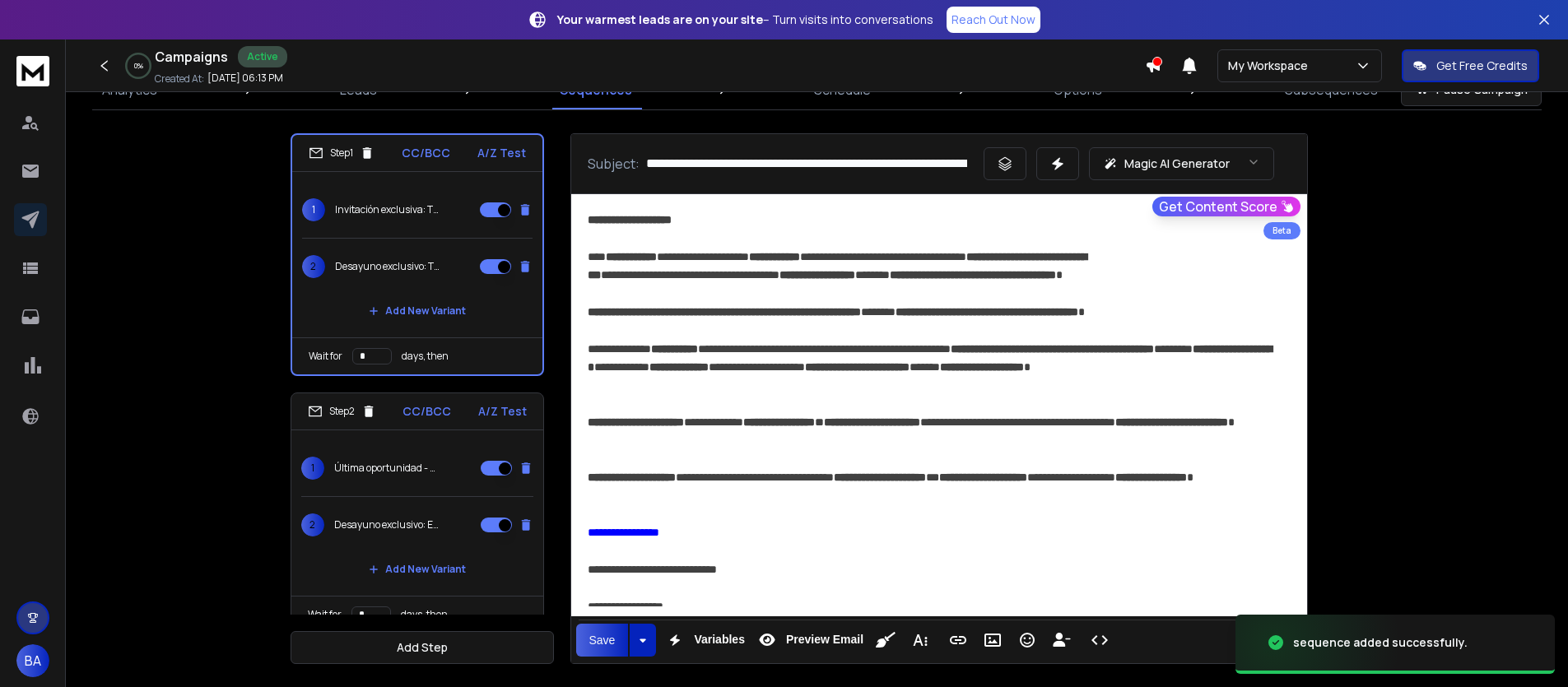
click at [397, 250] on div "2 Desayuno exclusivo: T-MEC y su impacto para [GEOGRAPHIC_DATA] en la era [PERS…" at bounding box center [417, 266] width 230 height 56
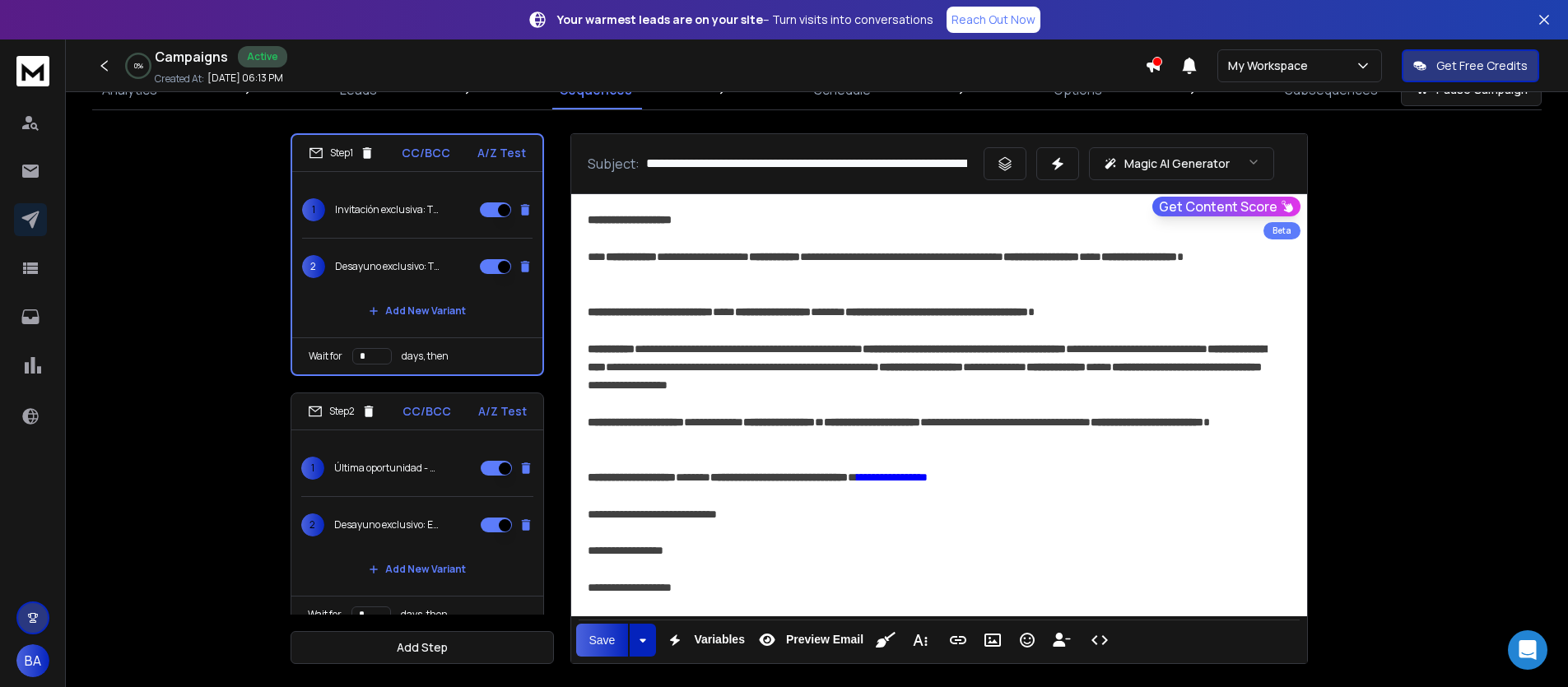
click at [398, 218] on div "1 Invitación exclusiva: T-MEC: ¿Qué sigue para [GEOGRAPHIC_DATA] en la era [PER…" at bounding box center [371, 209] width 138 height 23
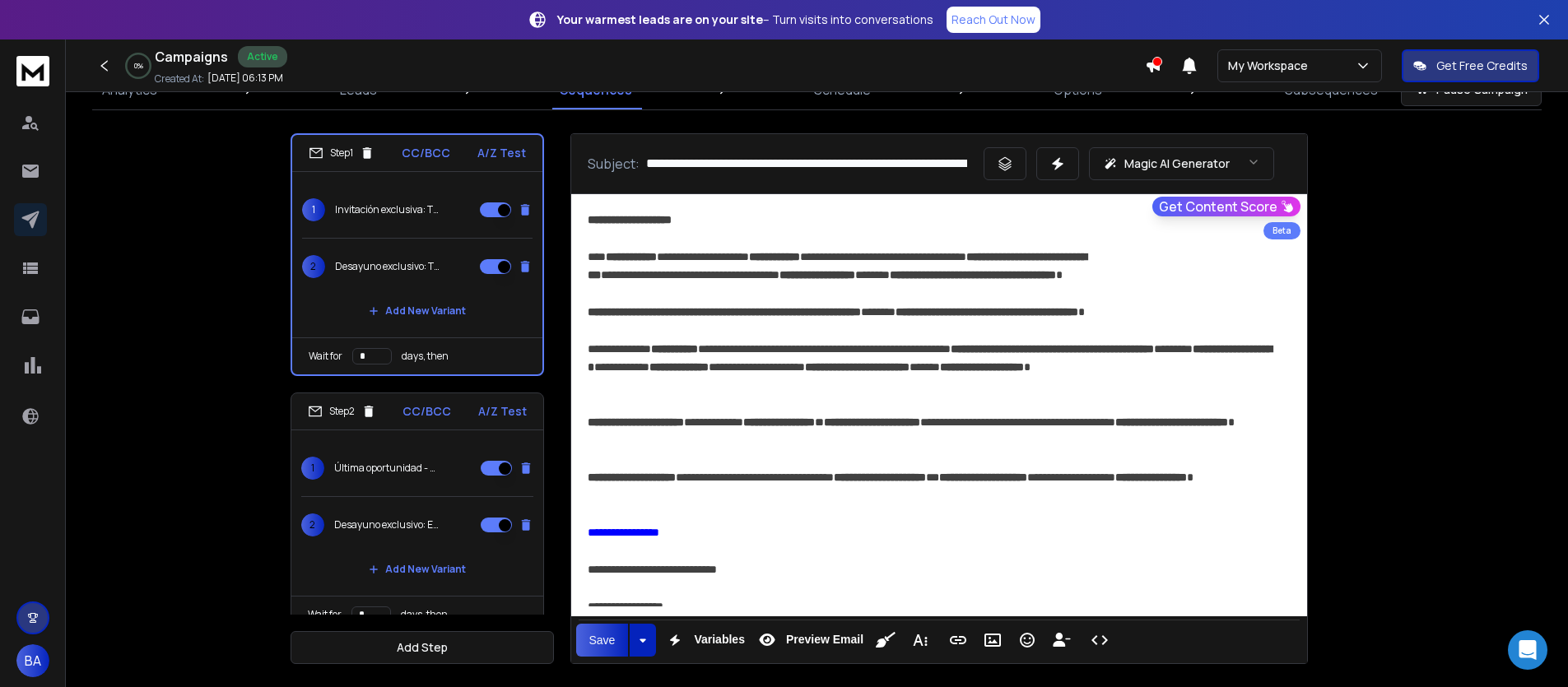
click at [398, 260] on p "Desayuno exclusivo: T-MEC y su impacto para [GEOGRAPHIC_DATA] en la era [PERSON…" at bounding box center [387, 266] width 105 height 13
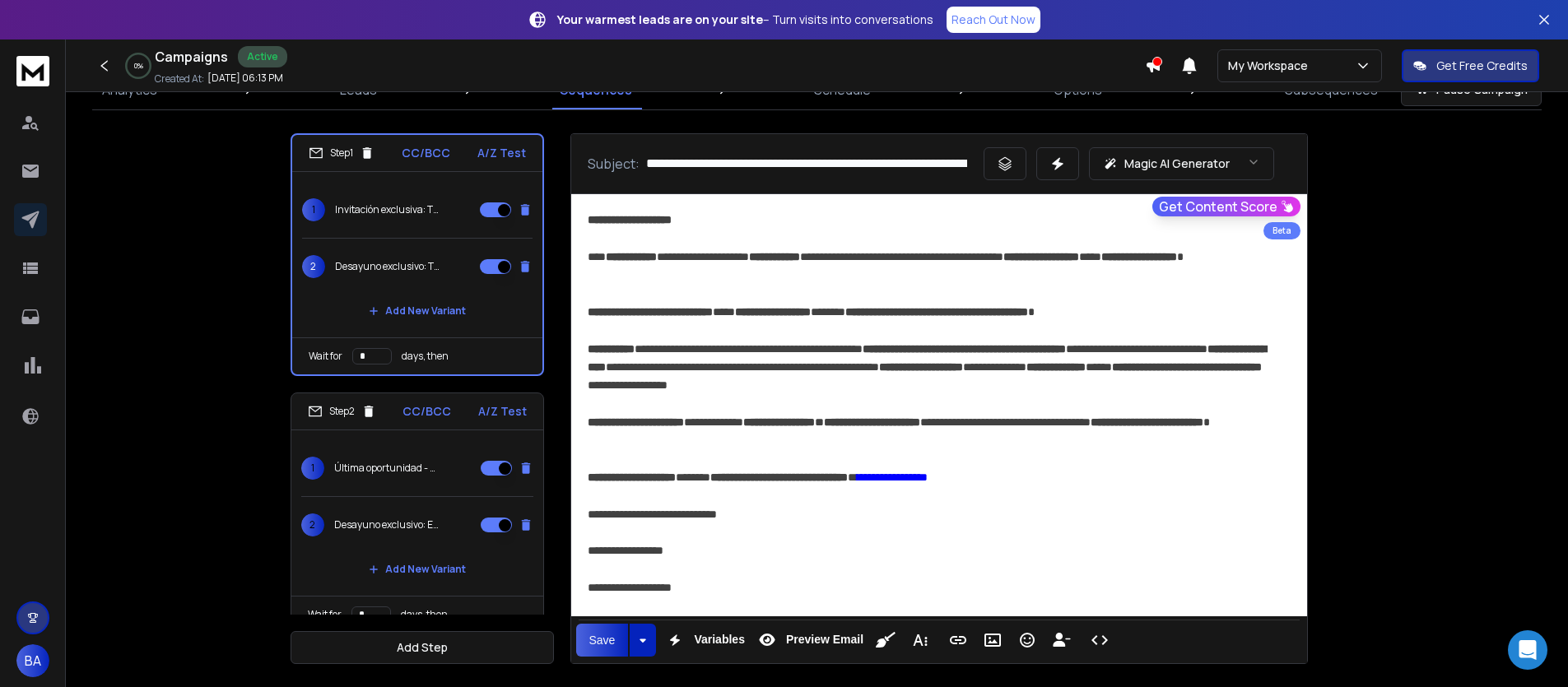
click at [401, 277] on div "2 Desayuno exclusivo: T-MEC y su impacto para [GEOGRAPHIC_DATA] en la era [PERS…" at bounding box center [371, 266] width 138 height 23
click at [383, 464] on p "Última oportunidad - Desayuno Excusivo: ¿Cómo afectará el T-MEC a [GEOGRAPHIC_D…" at bounding box center [386, 468] width 105 height 13
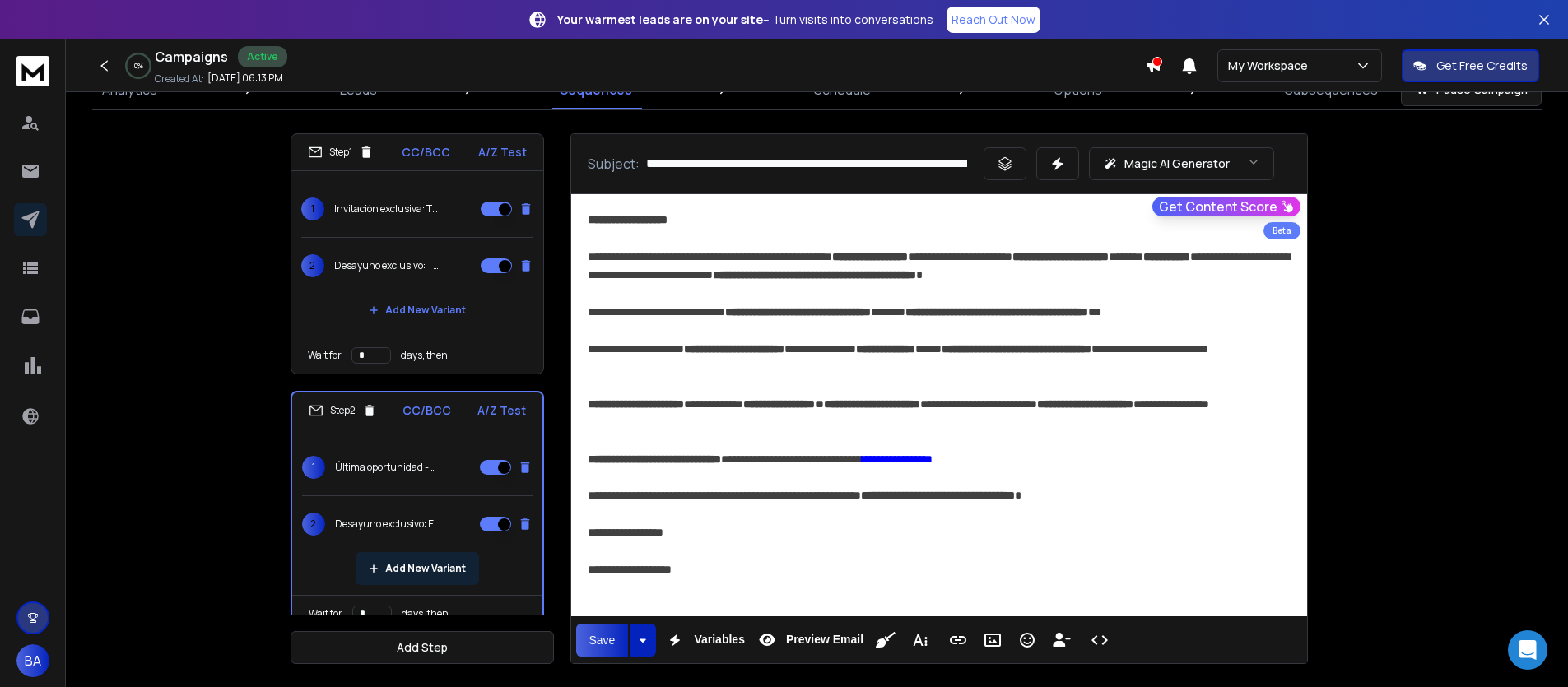
scroll to position [10, 0]
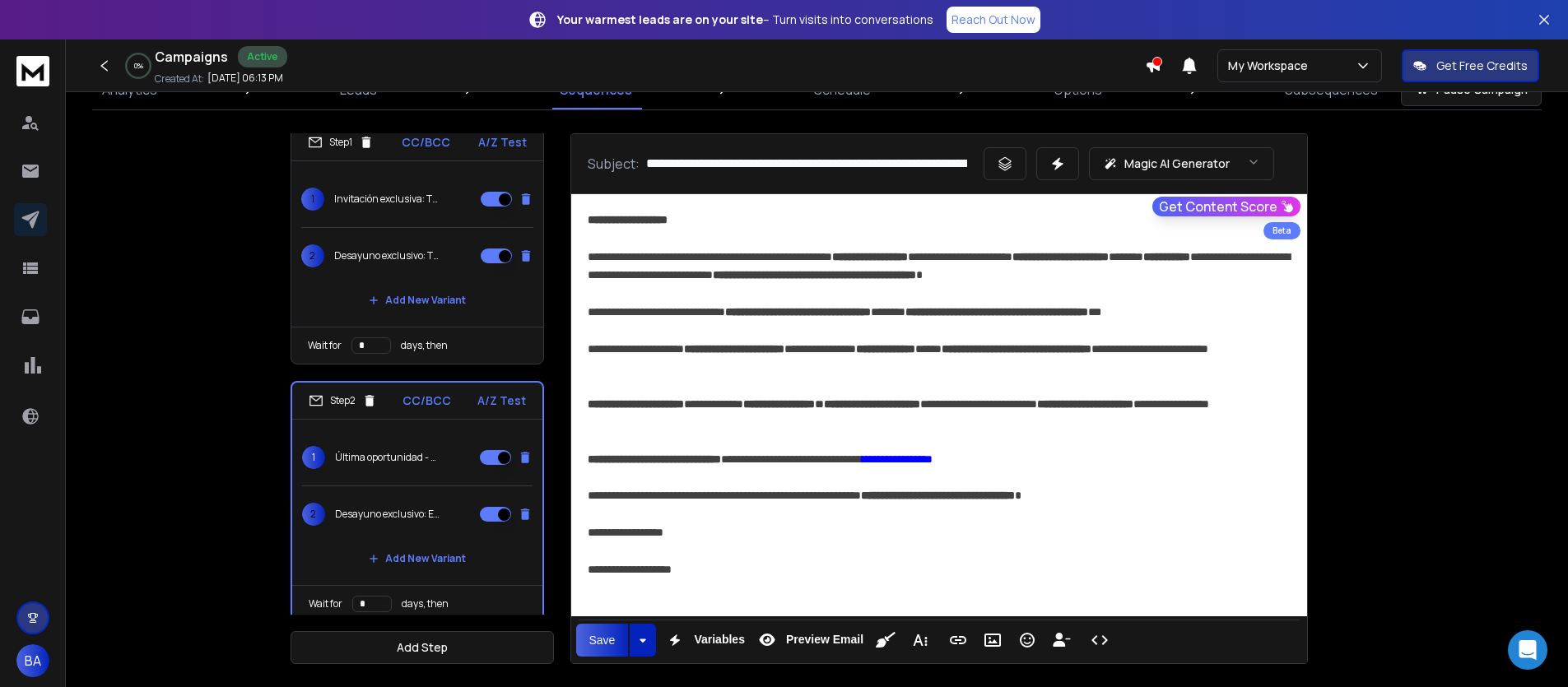
click at [392, 516] on p "Desayuno exclusivo: El impacto del T-MEC en [GEOGRAPHIC_DATA] en la era [PERSON…" at bounding box center [387, 514] width 105 height 13
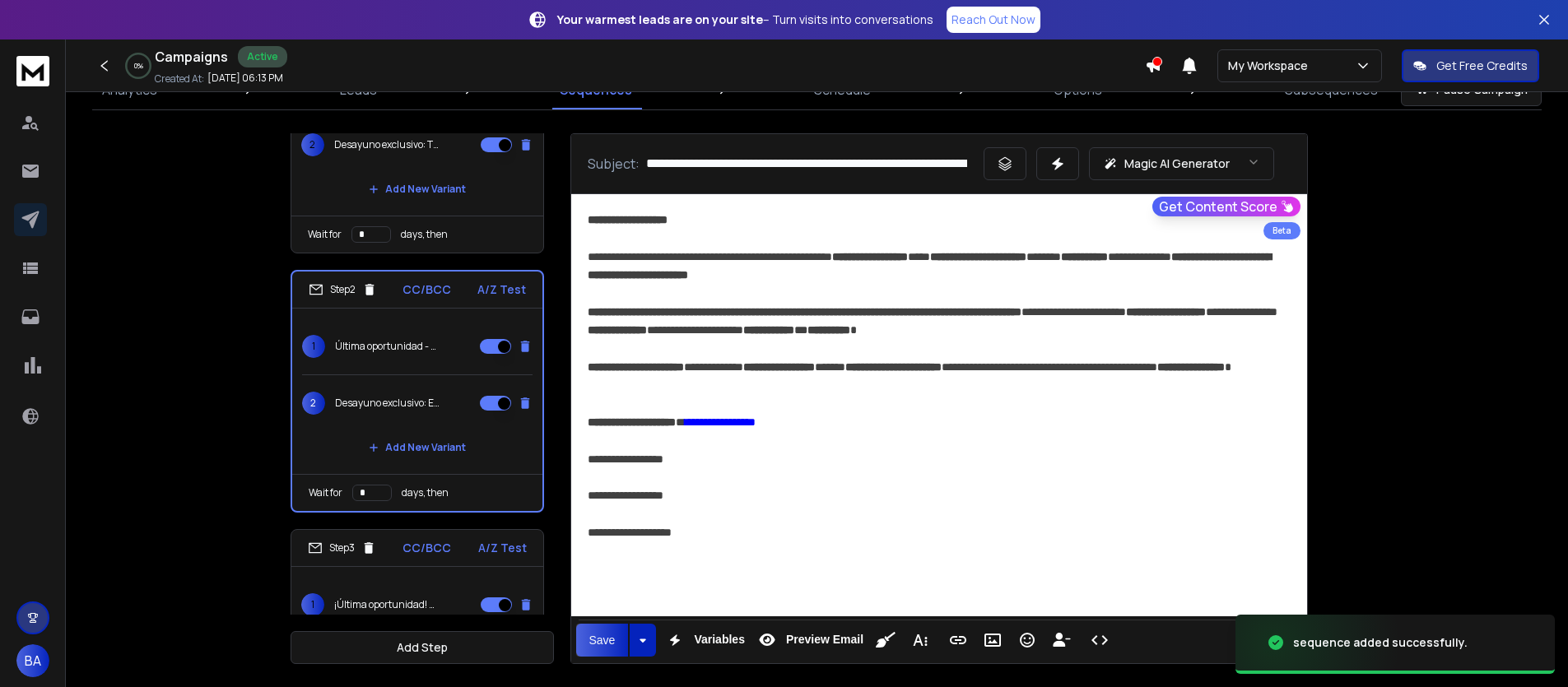
scroll to position [239, 0]
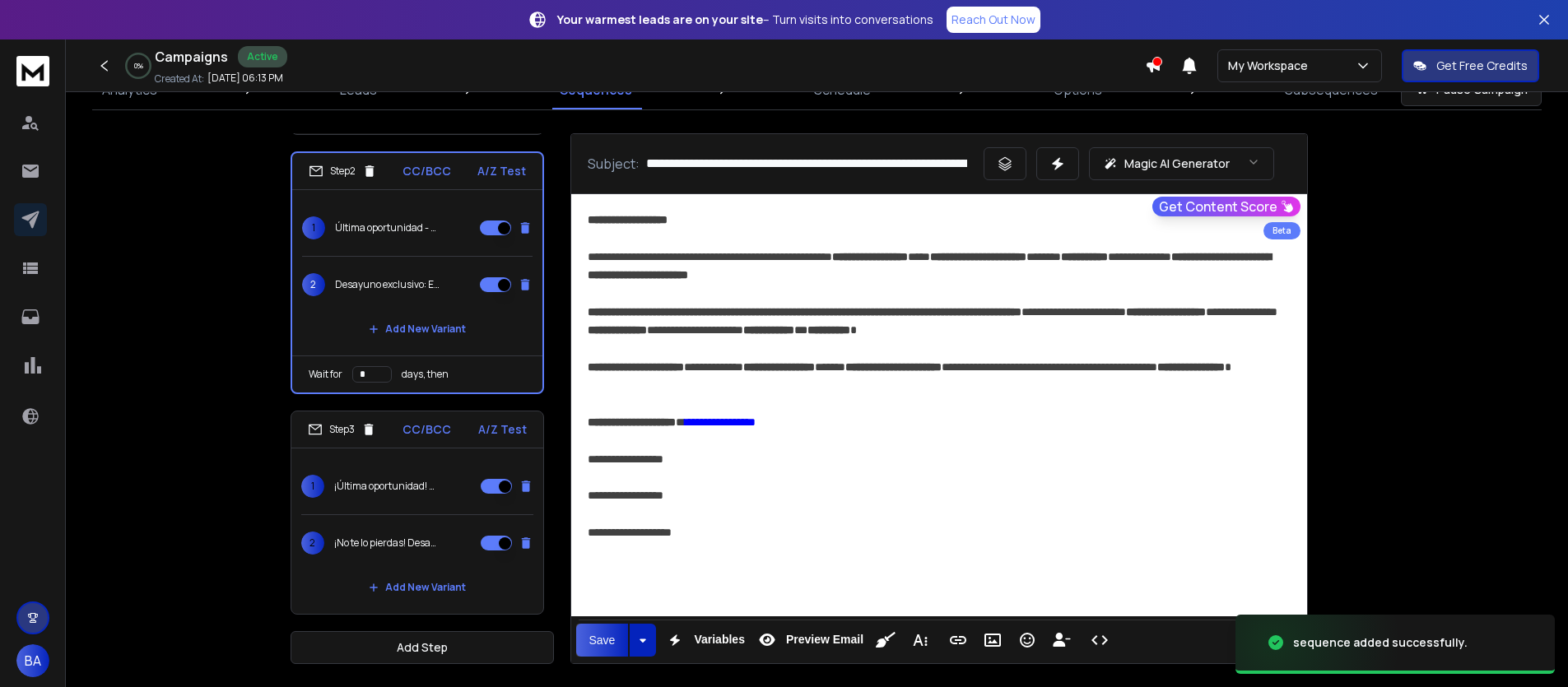
click at [419, 486] on p "¡Última oportunidad! Confirma tu asistencia al desayuno exclusivo sobre el impa…" at bounding box center [386, 486] width 105 height 13
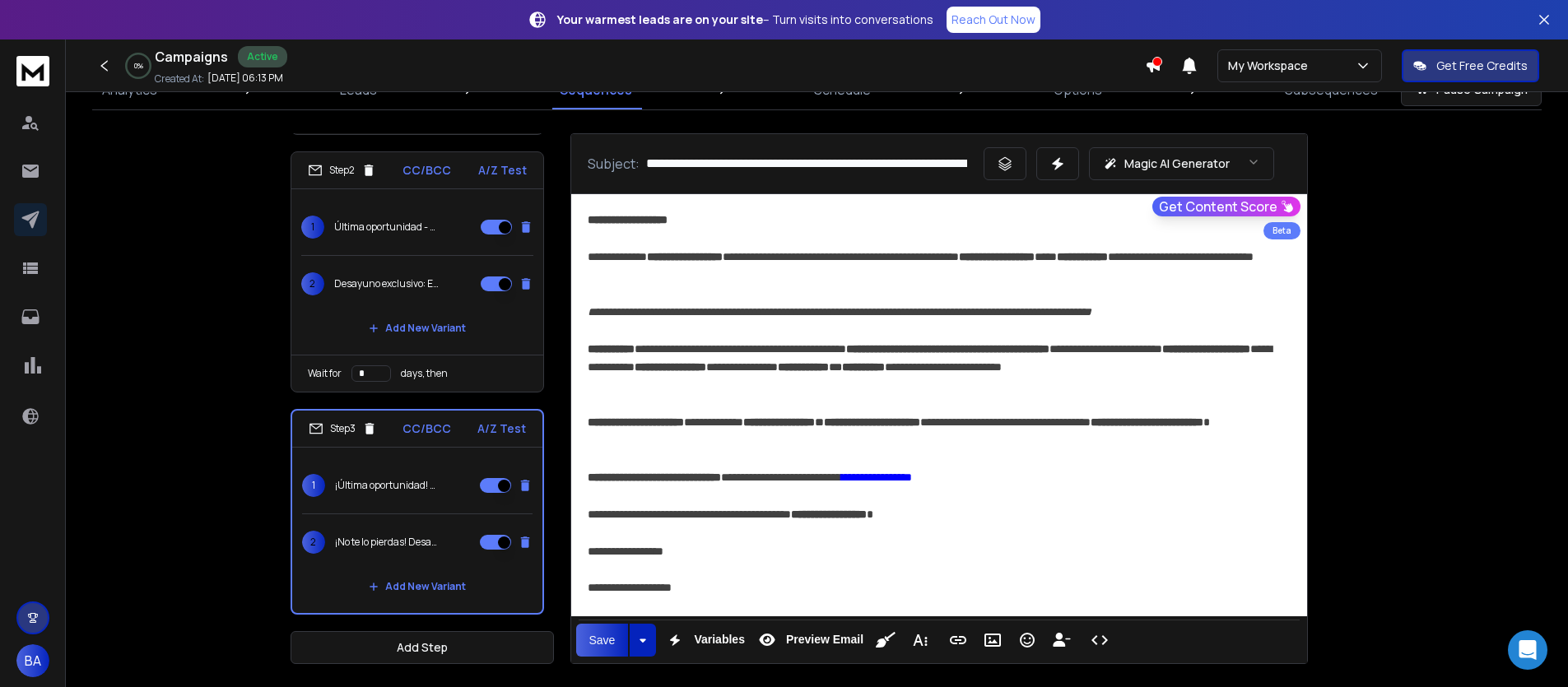
click at [400, 531] on div "2 ¡No te lo pierdas! Desayuno exclusivo sobre el impacto del T-MEC – Cupos limi…" at bounding box center [371, 541] width 138 height 23
type input "**********"
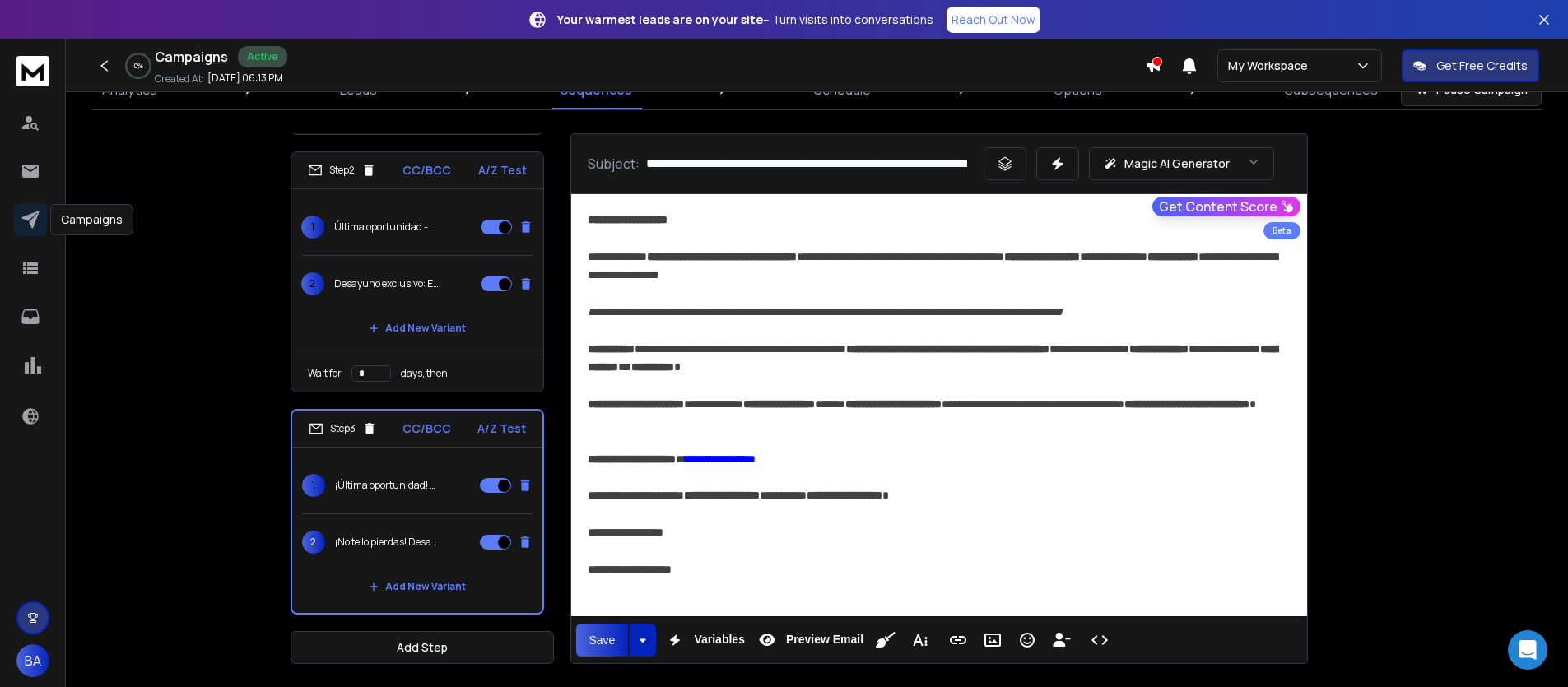
click at [35, 224] on icon at bounding box center [30, 219] width 19 height 19
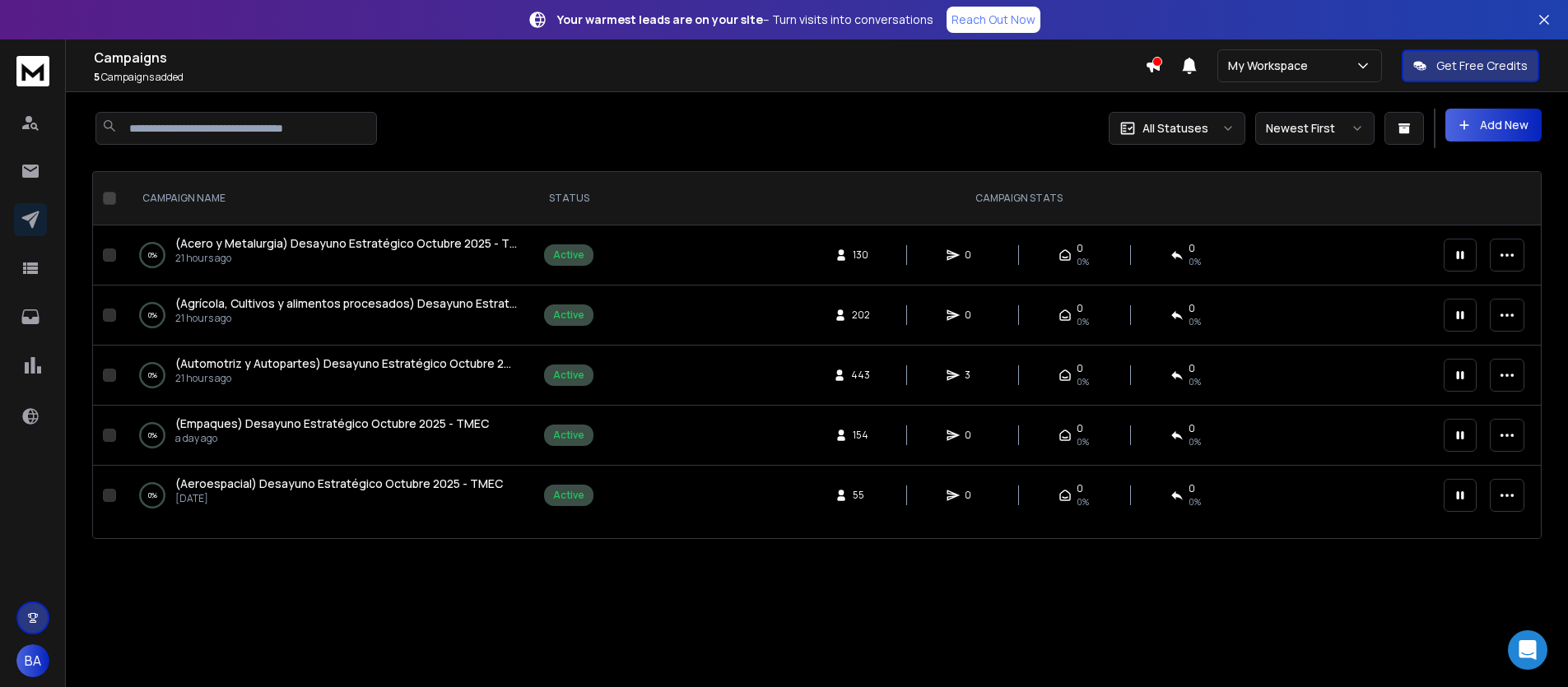
click at [326, 362] on span "(Automotriz y Autopartes) Desayuno Estratégico Octubre 2025 - TMEC" at bounding box center [371, 362] width 391 height 16
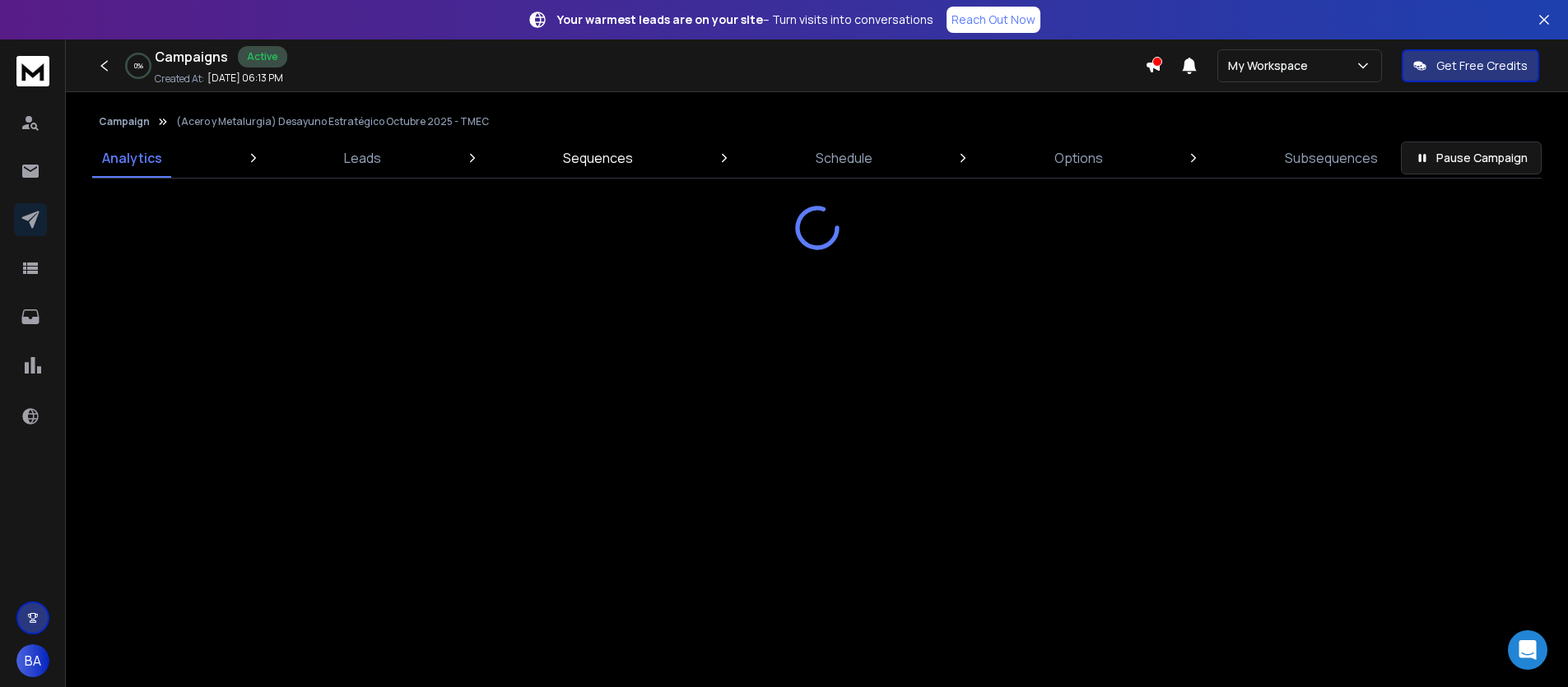
click at [619, 158] on p "Sequences" at bounding box center [597, 158] width 70 height 19
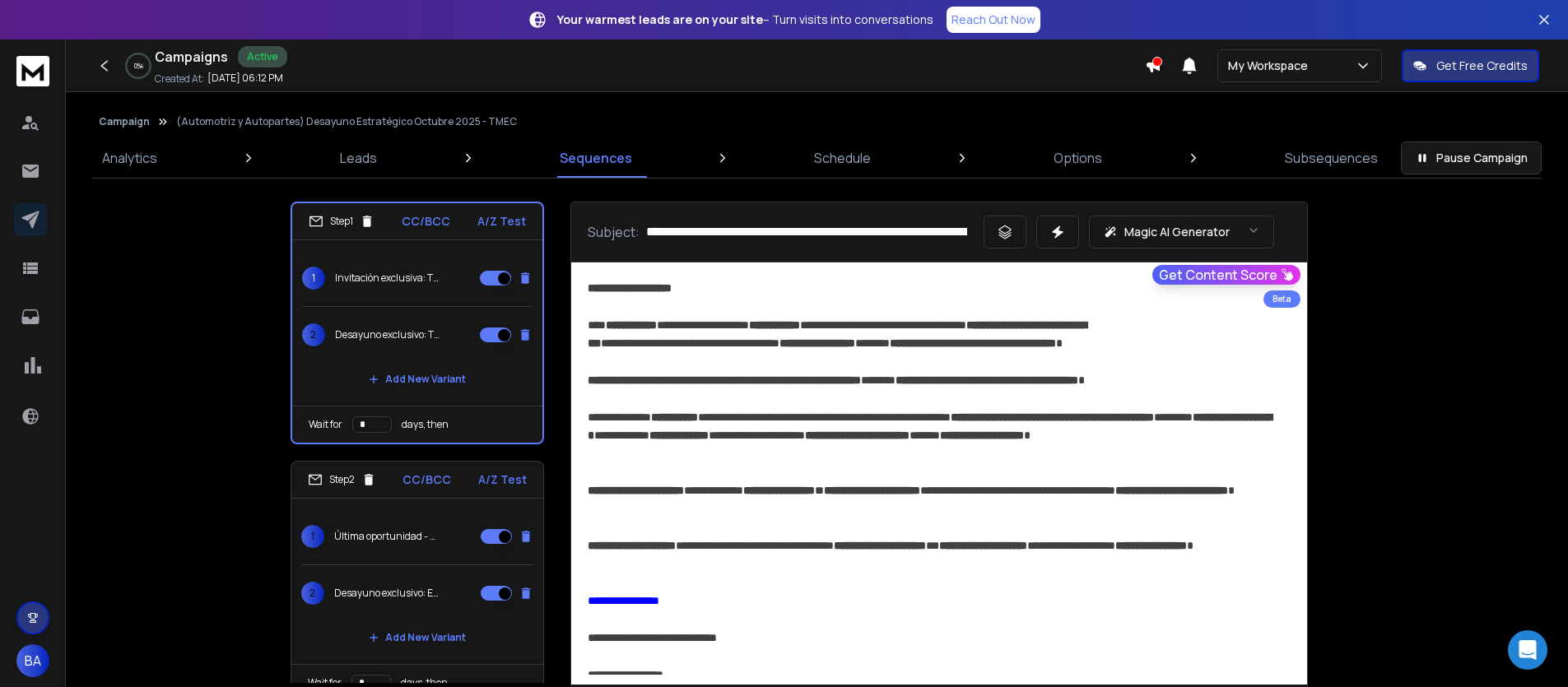
click at [422, 284] on p "Invitación exclusiva: T-MEC: ¿Qué sigue para [GEOGRAPHIC_DATA] en la era [PERSO…" at bounding box center [387, 278] width 105 height 13
click at [399, 282] on p "Invitación exclusiva: T-MEC: ¿Qué sigue para [GEOGRAPHIC_DATA] en la era [PERSO…" at bounding box center [387, 278] width 105 height 13
click at [400, 335] on p "Desayuno exclusivo: T-MEC y su impacto para [GEOGRAPHIC_DATA] en la era [PERSON…" at bounding box center [387, 335] width 105 height 13
type input "**********"
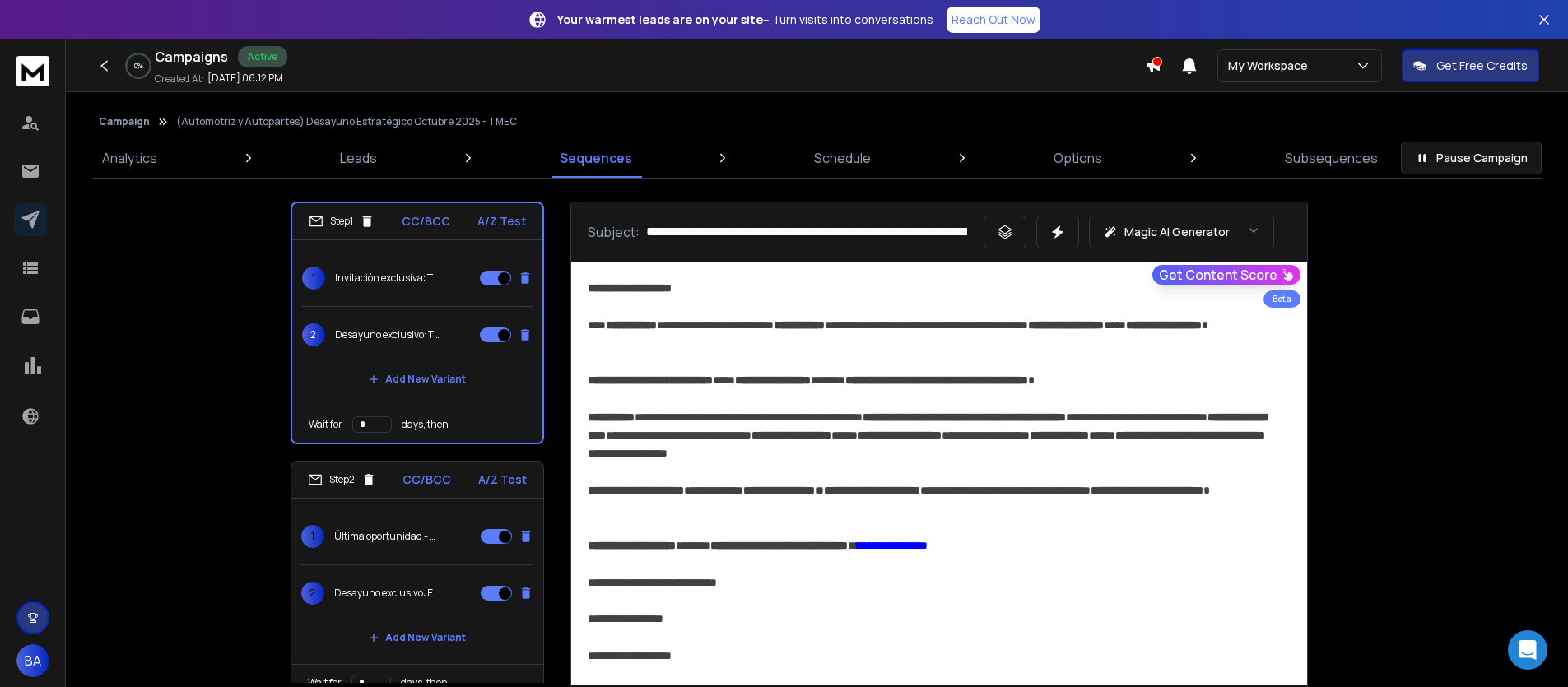
click at [780, 318] on div "**********" at bounding box center [933, 335] width 691 height 37
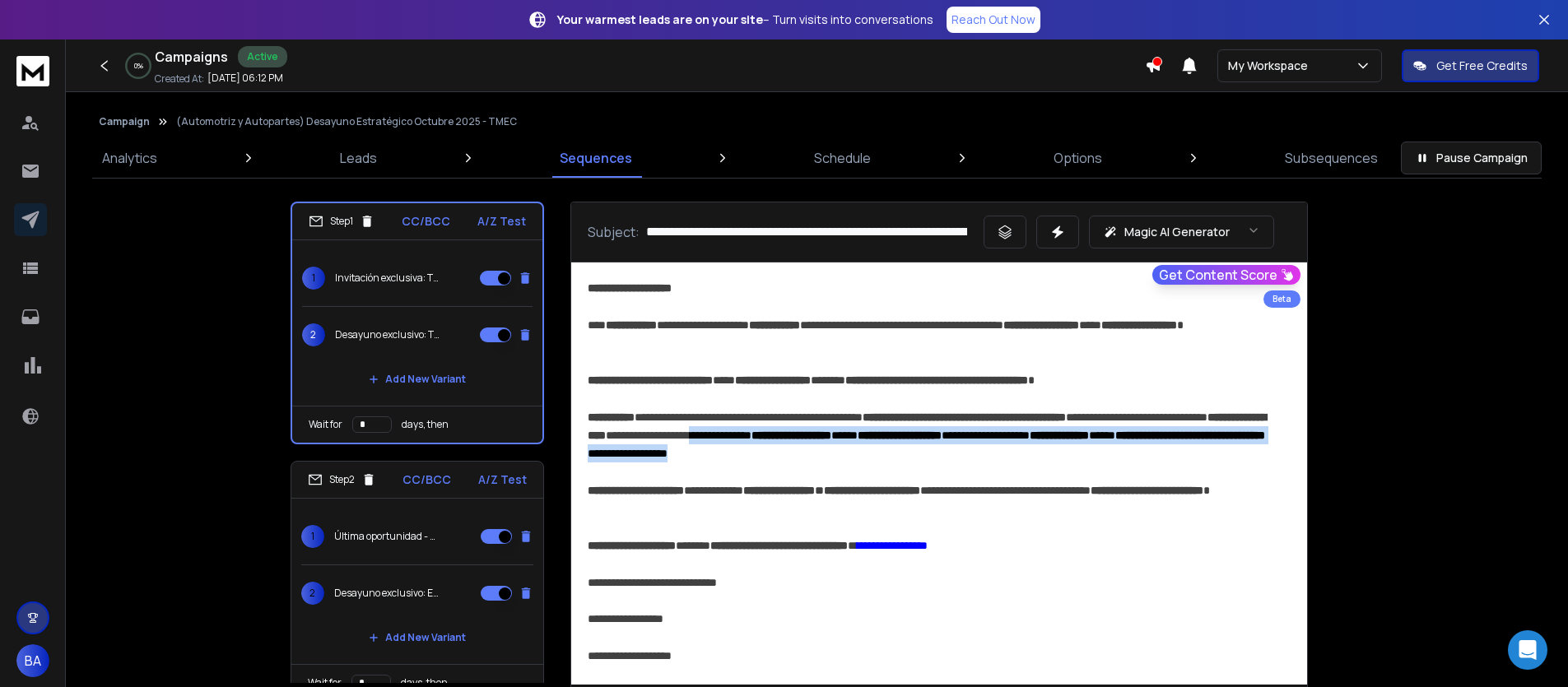
drag, startPoint x: 1167, startPoint y: 456, endPoint x: 931, endPoint y: 439, distance: 236.6
click at [931, 439] on div "**********" at bounding box center [933, 435] width 691 height 55
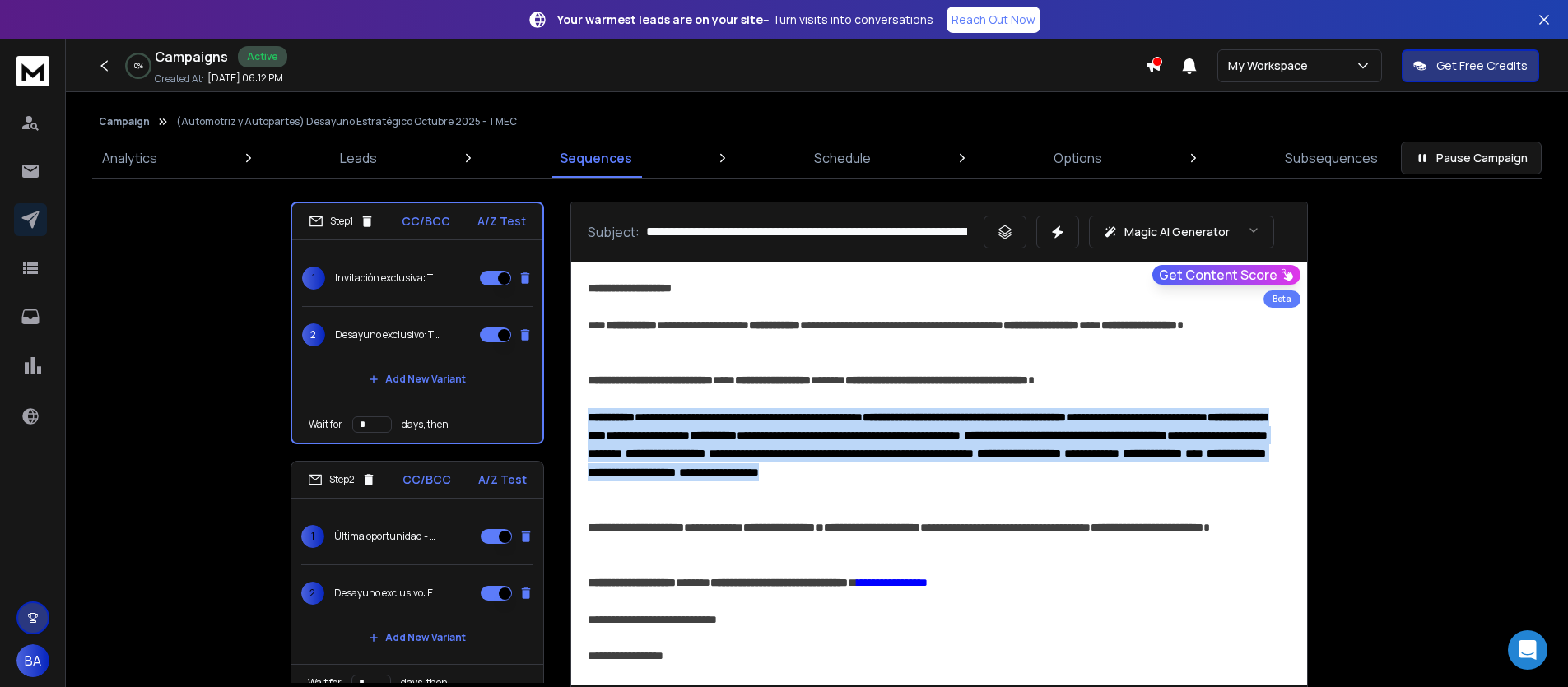
drag, startPoint x: 902, startPoint y: 494, endPoint x: 568, endPoint y: 424, distance: 341.3
click at [568, 424] on div "**********" at bounding box center [816, 466] width 1053 height 530
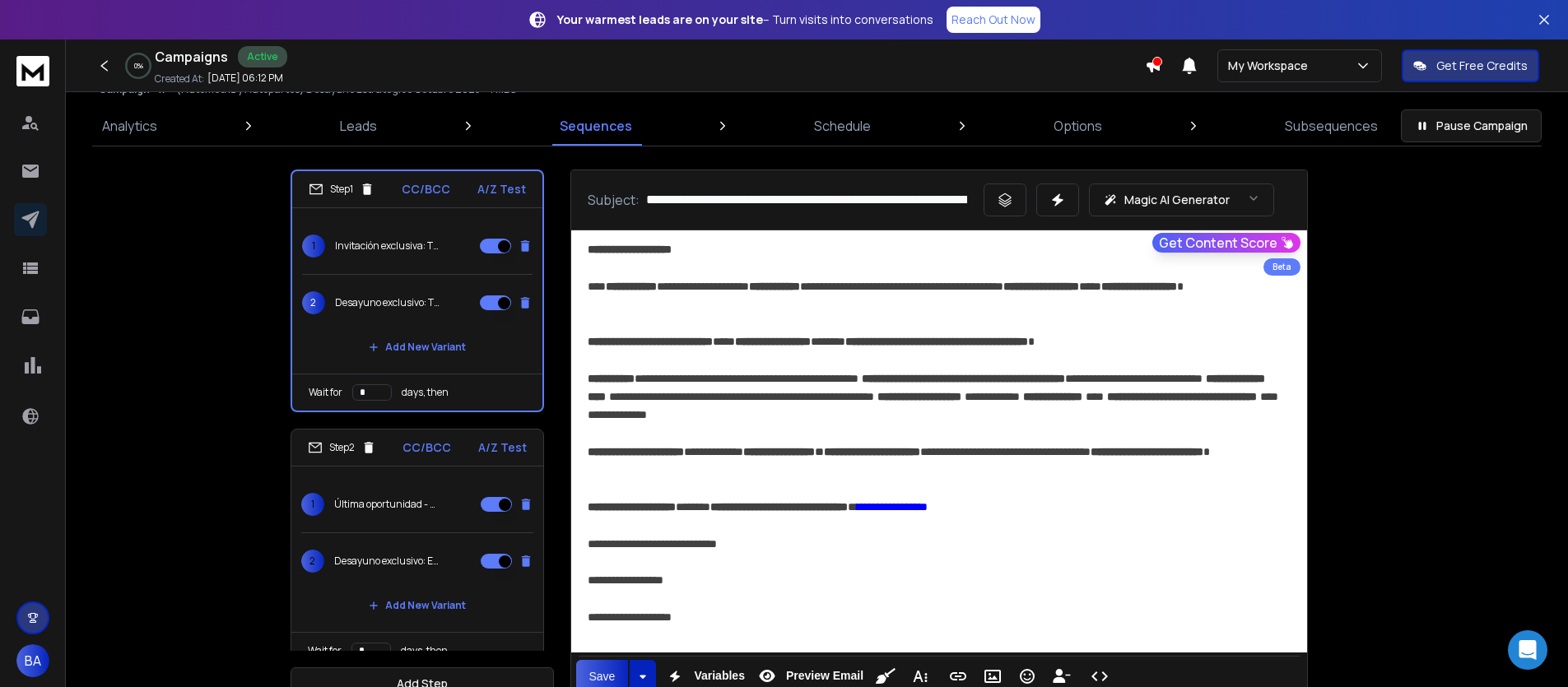
scroll to position [43, 0]
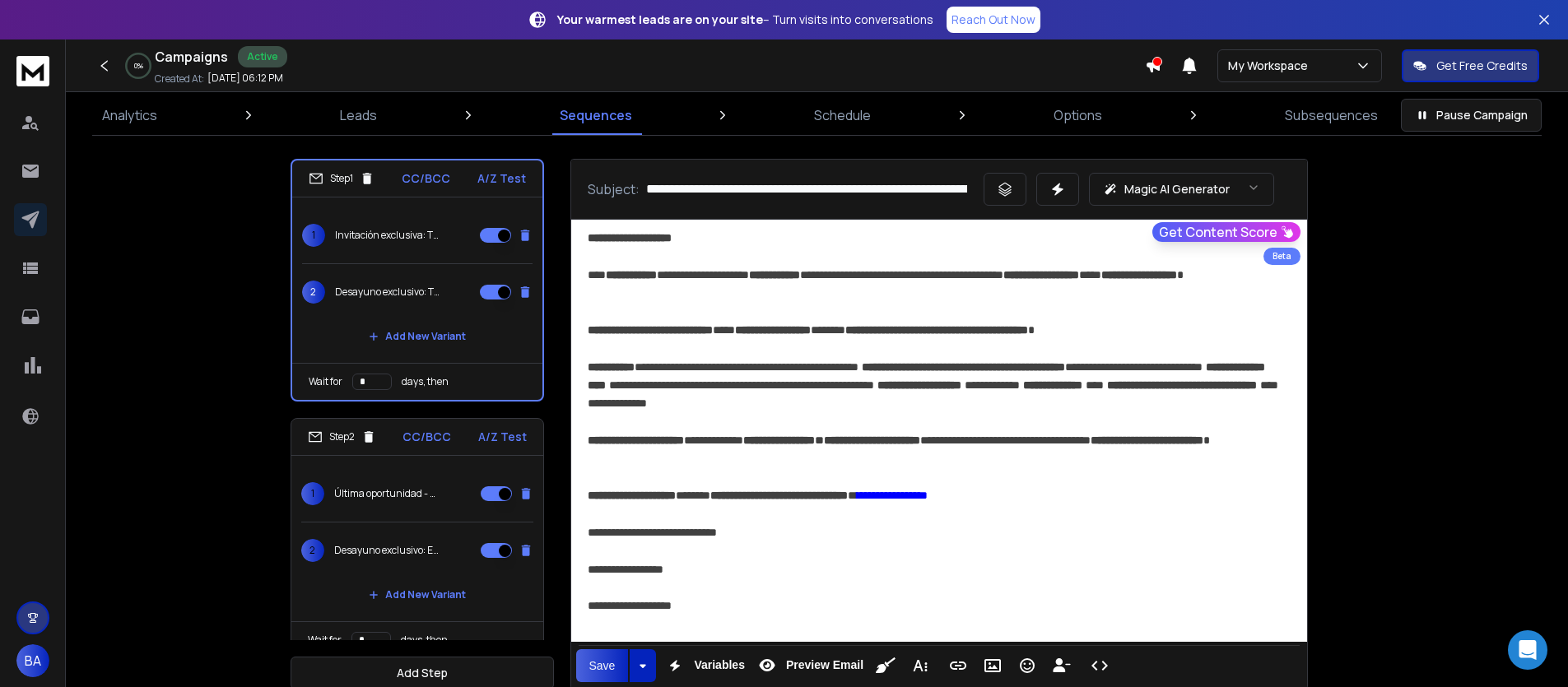
click at [398, 242] on div "1 Invitación exclusiva: T-MEC: ¿Qué sigue para [GEOGRAPHIC_DATA] en la era [PER…" at bounding box center [371, 234] width 138 height 23
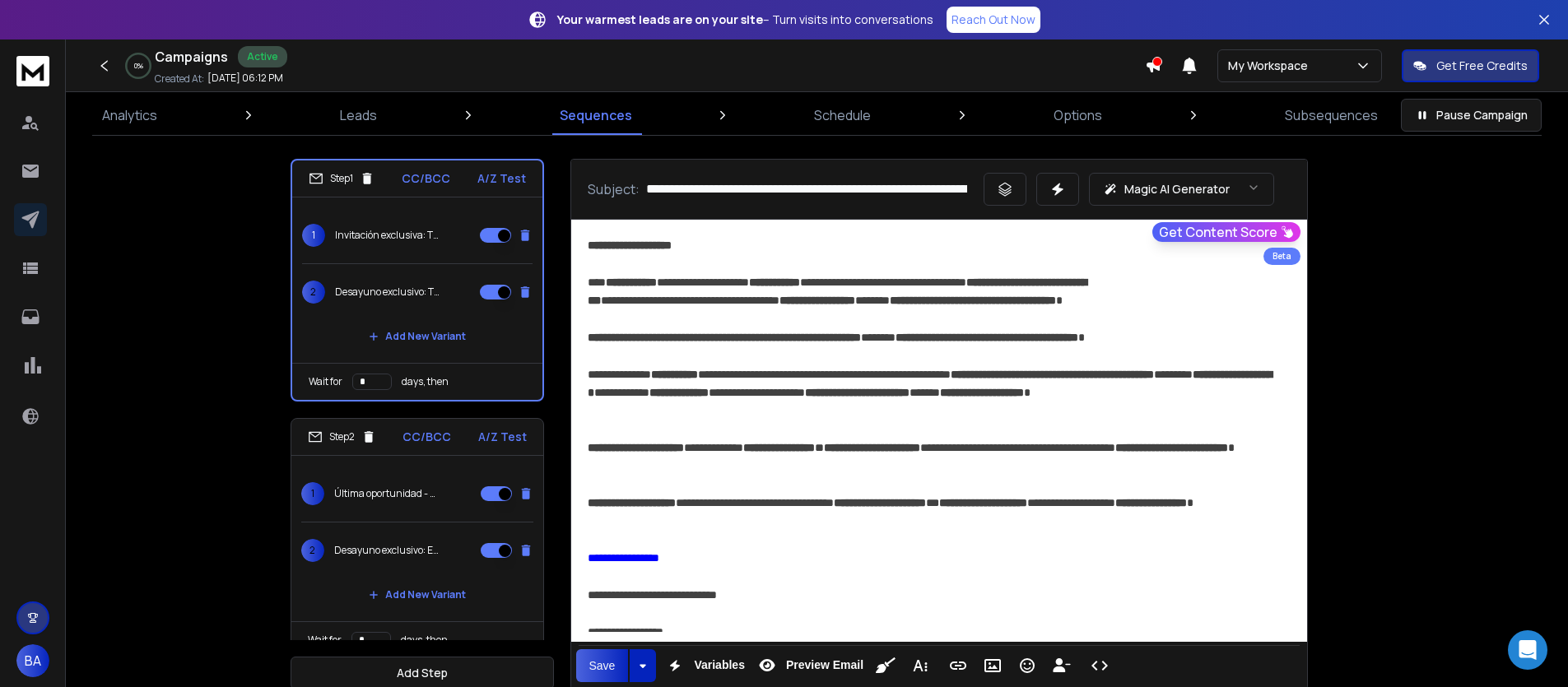
click at [407, 284] on div "2 Desayuno exclusivo: T-MEC y su impacto para [GEOGRAPHIC_DATA] en la era [PERS…" at bounding box center [371, 292] width 138 height 23
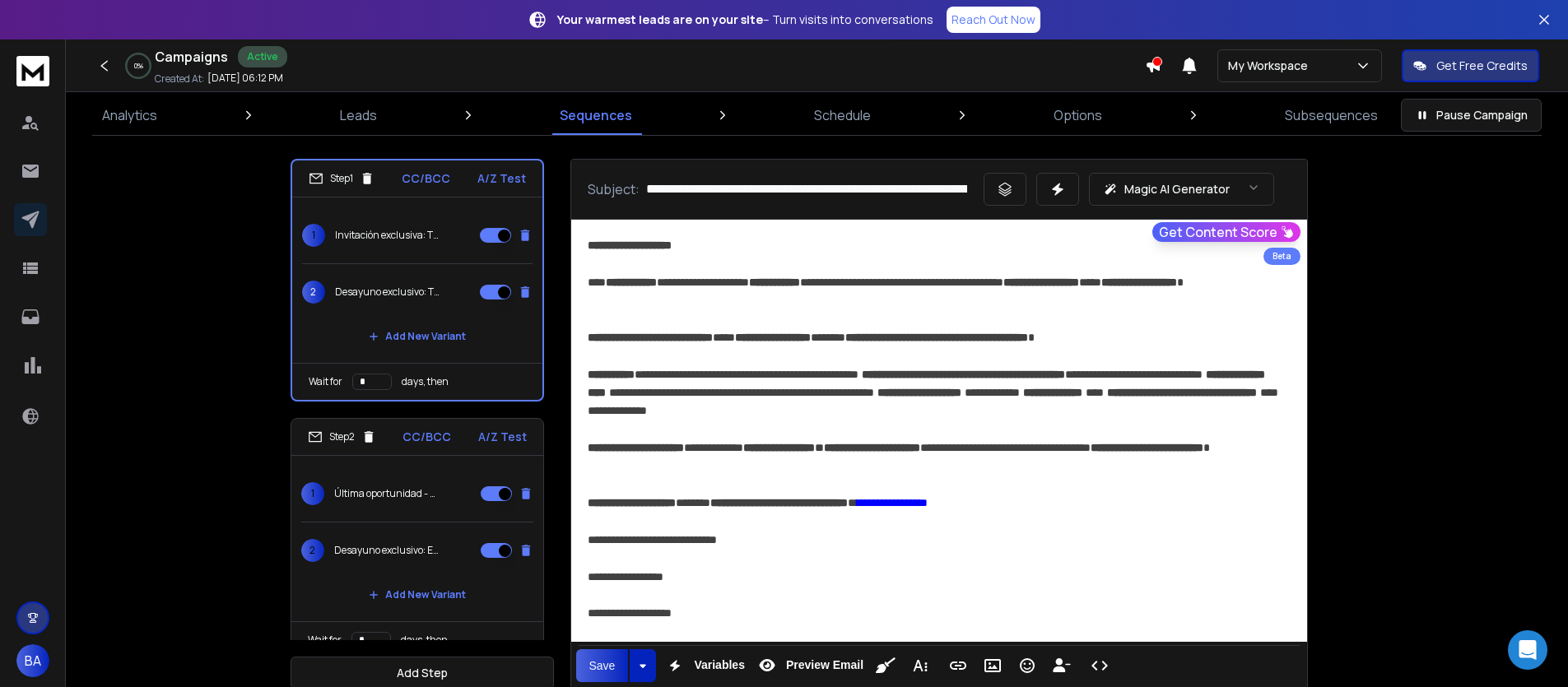
click at [441, 228] on div "1 Invitación exclusiva: T-MEC: ¿Qué sigue para [GEOGRAPHIC_DATA] en la era [PER…" at bounding box center [417, 235] width 230 height 56
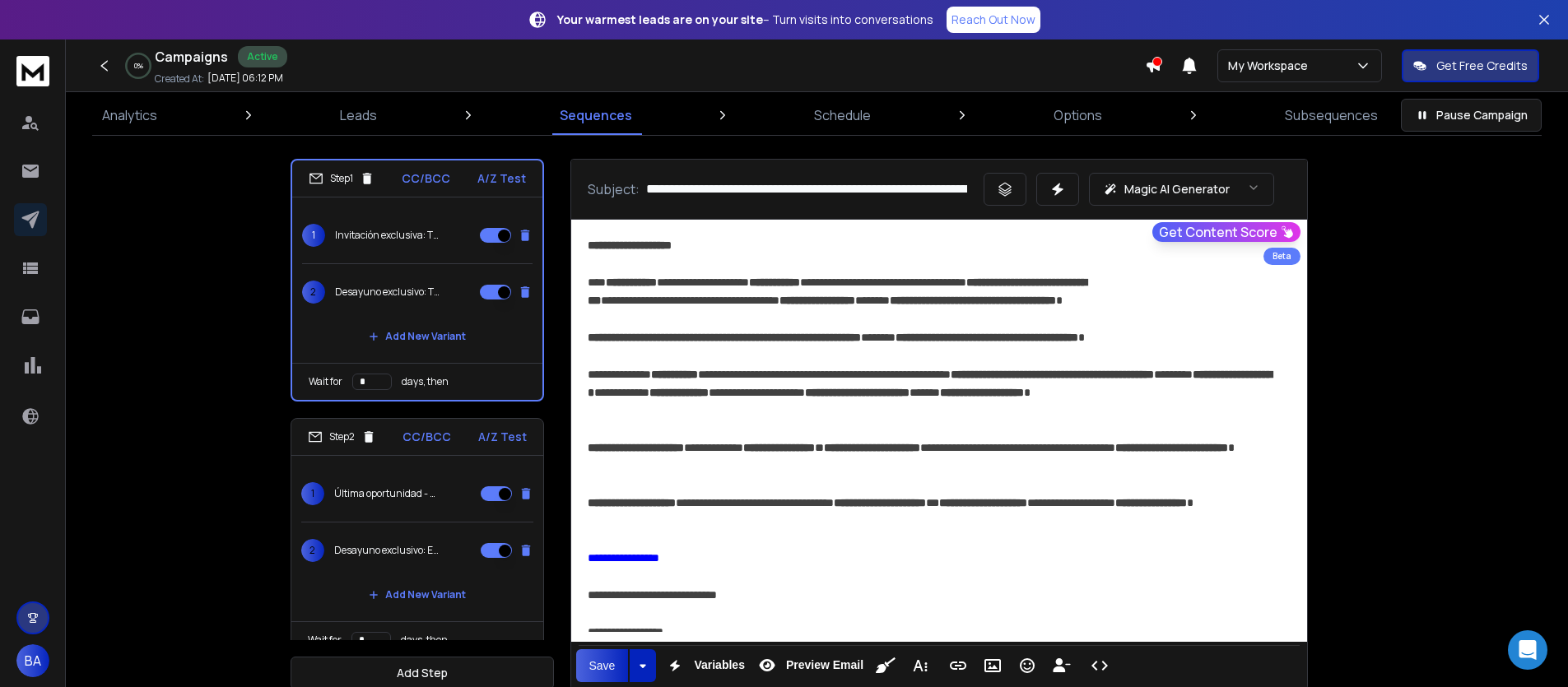
click at [415, 286] on p "Desayuno exclusivo: T-MEC y su impacto para [GEOGRAPHIC_DATA] en la era [PERSON…" at bounding box center [387, 293] width 105 height 13
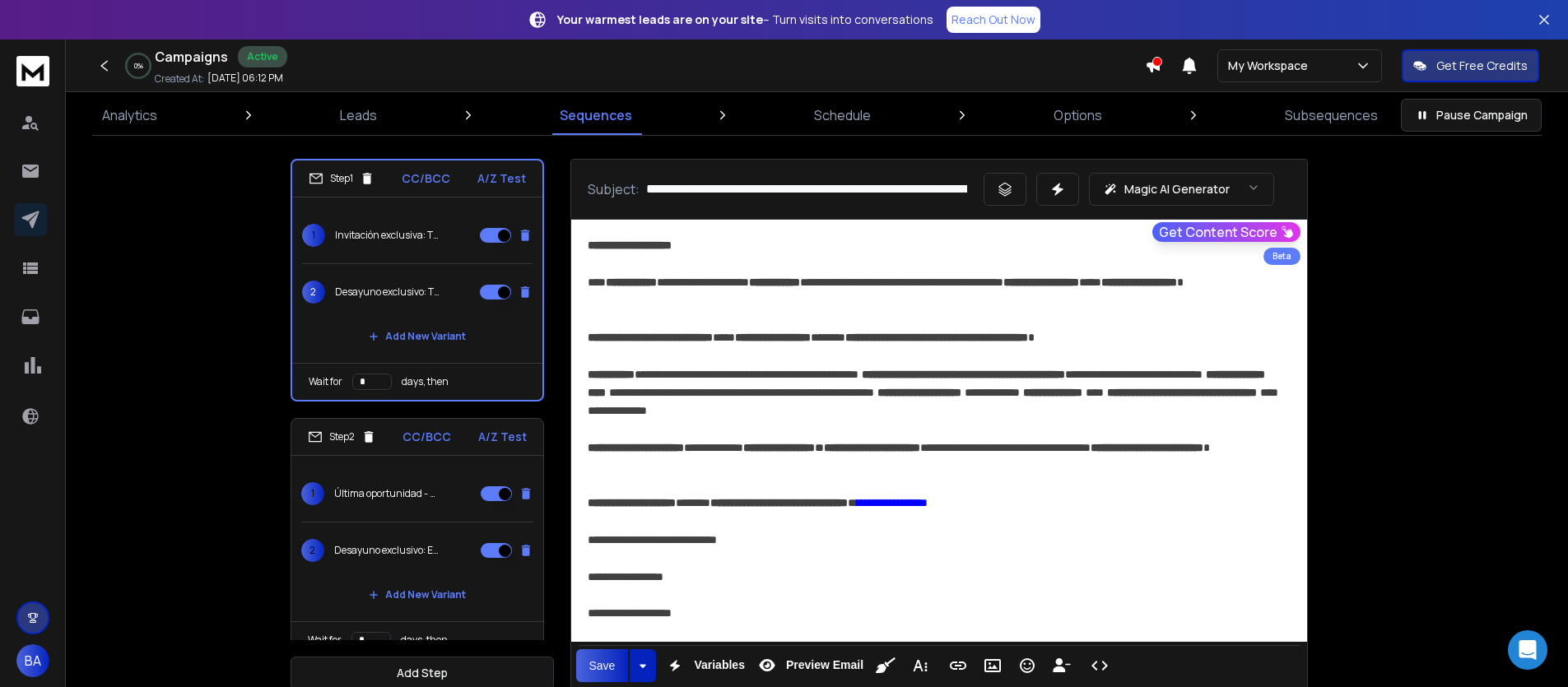
scroll to position [32, 0]
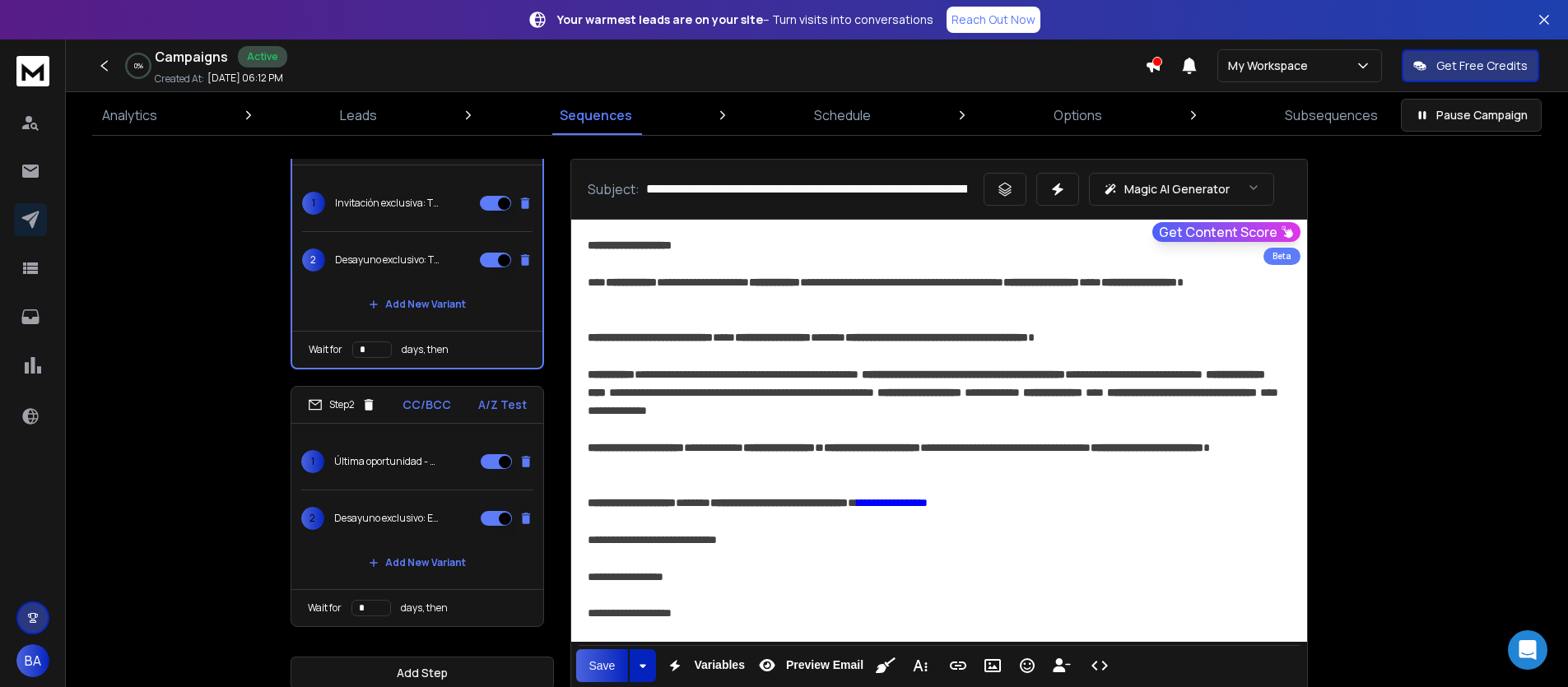
click at [397, 451] on div "1 Última oportunidad - Desayuno Excusivo: ¿Cómo afectará el T-MEC a [GEOGRAPHIC…" at bounding box center [370, 461] width 138 height 23
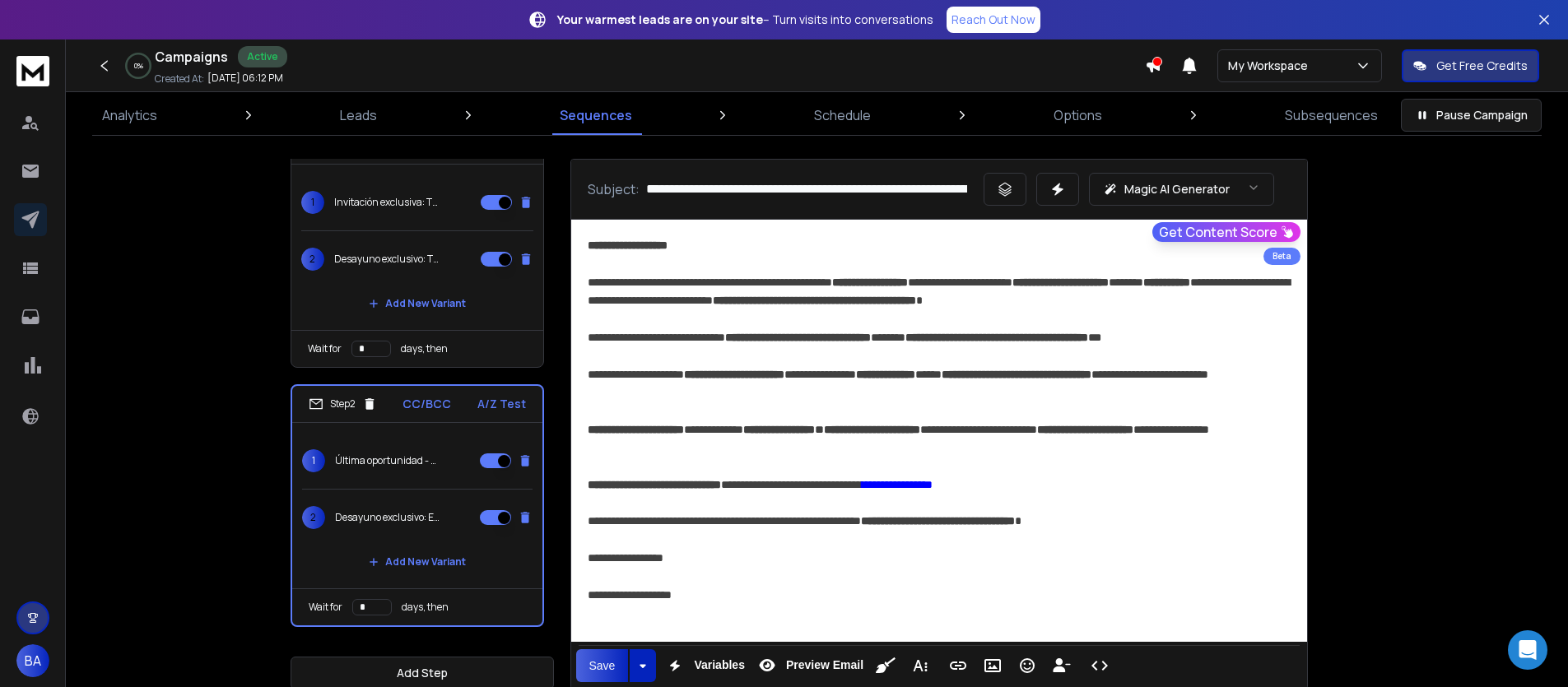
click at [425, 518] on p "Desayuno exclusivo: El impacto del T-MEC en [GEOGRAPHIC_DATA] en la era [PERSON…" at bounding box center [387, 518] width 105 height 13
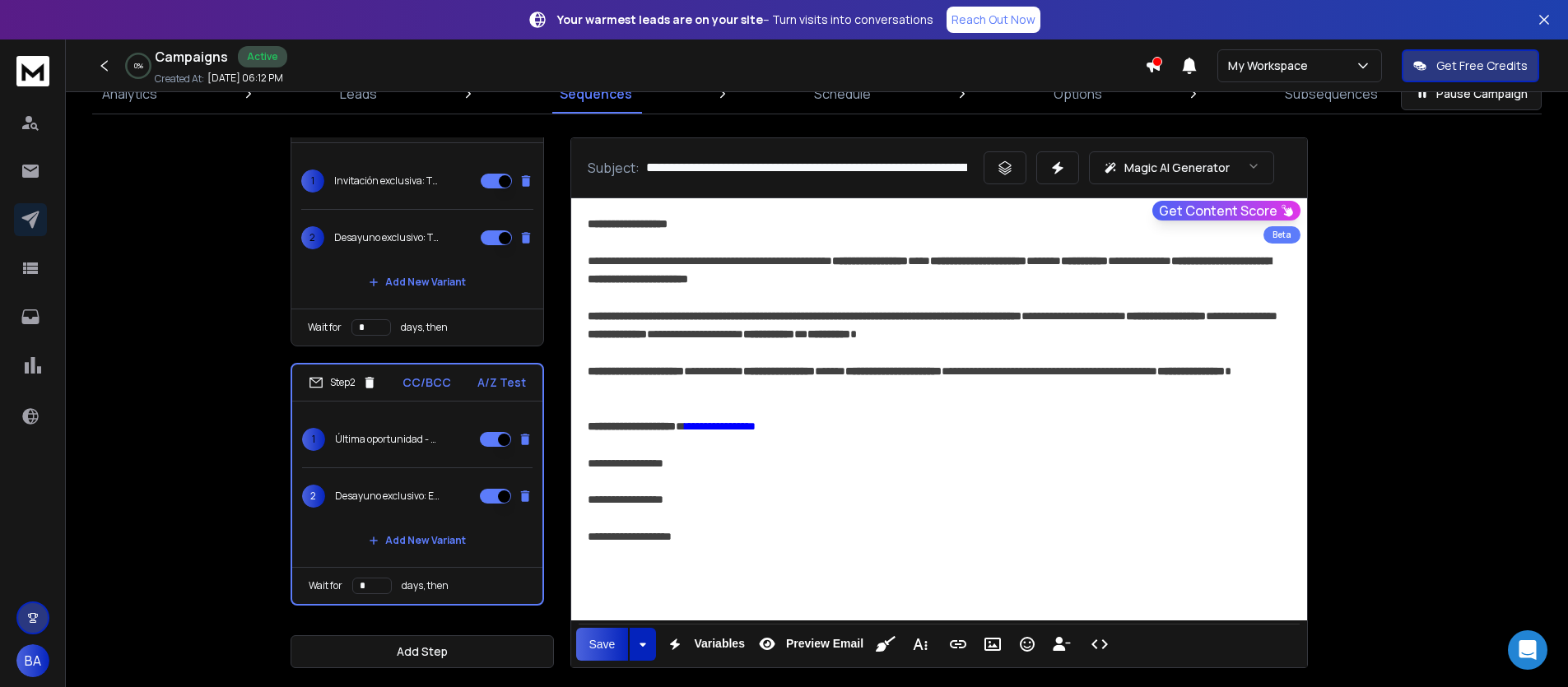
scroll to position [68, 0]
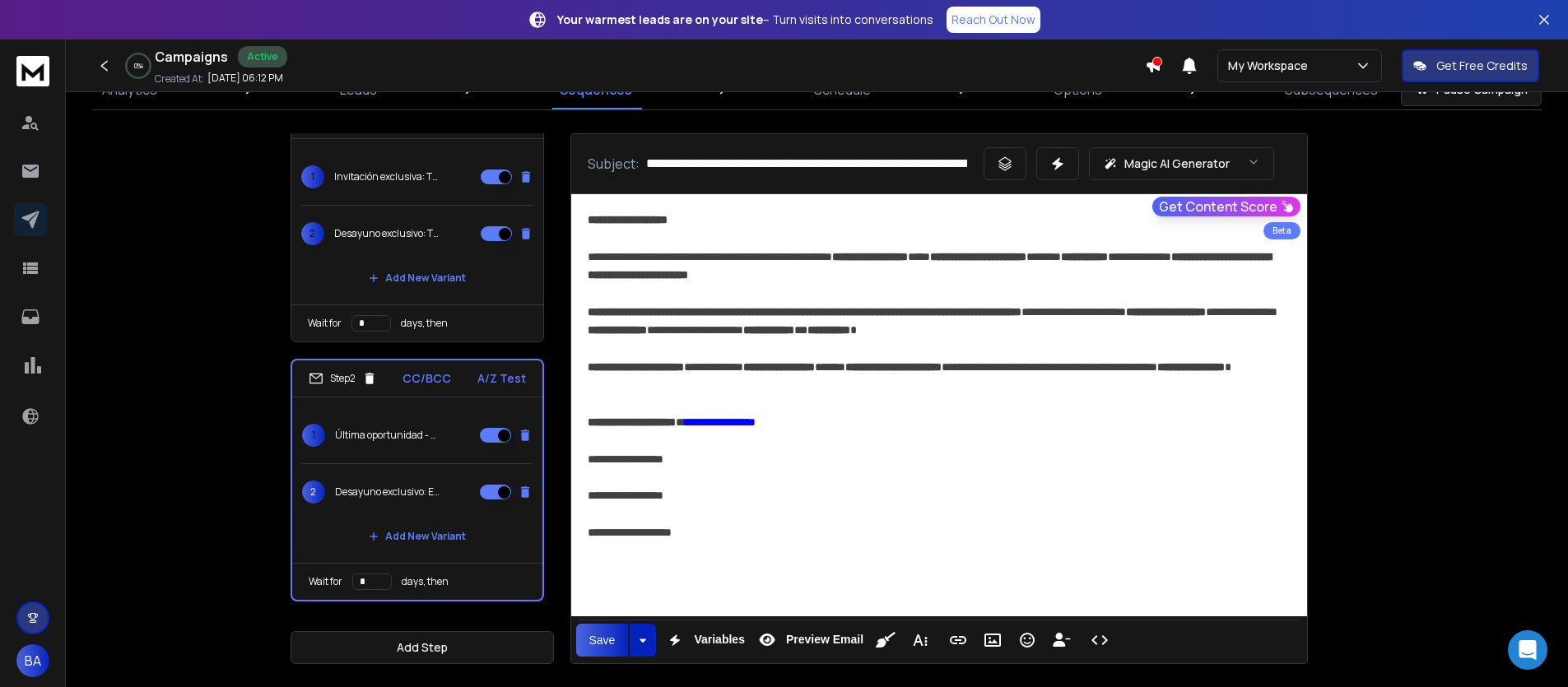
click at [644, 575] on div "**********" at bounding box center [939, 400] width 736 height 412
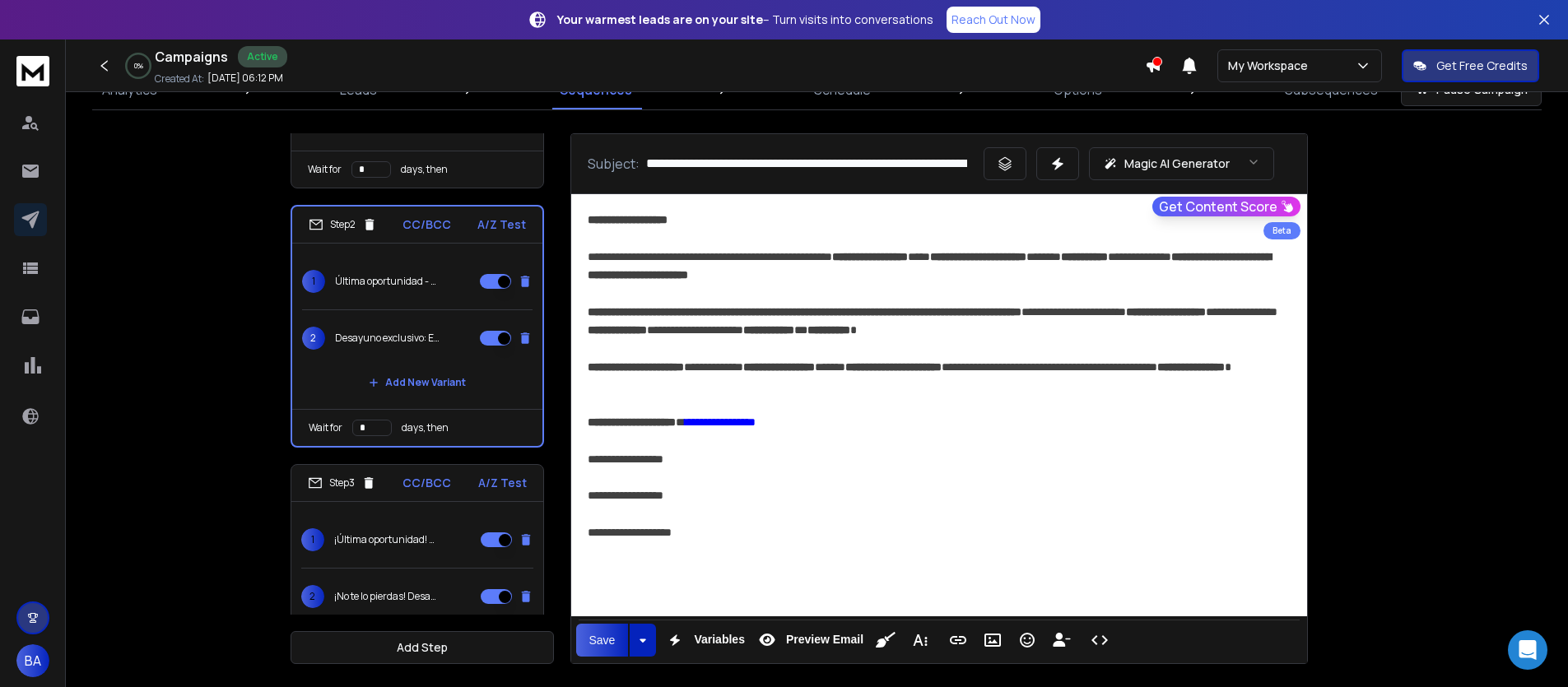
scroll to position [207, 0]
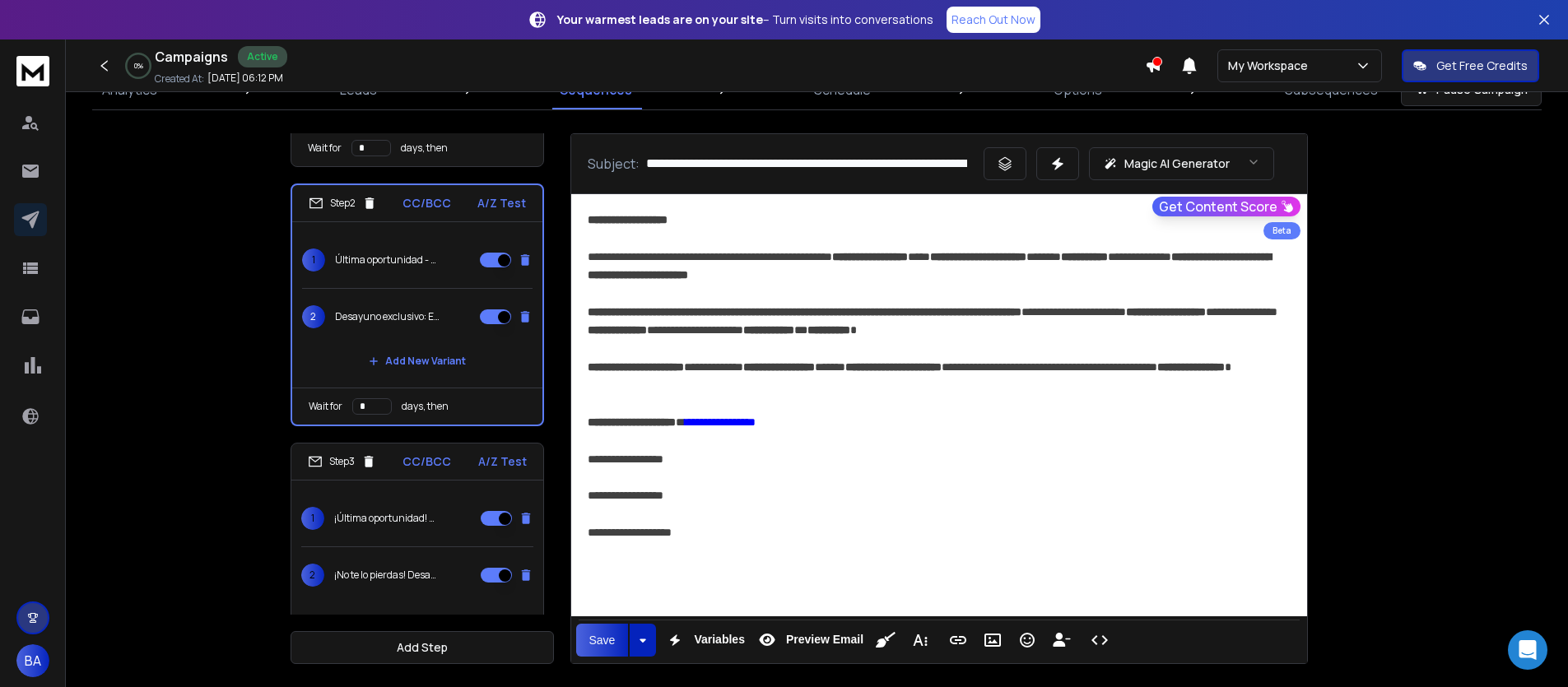
click at [402, 507] on div "1 ¡Última oportunidad! Confirma tu asistencia al desayuno exclusivo sobre el im…" at bounding box center [370, 518] width 138 height 23
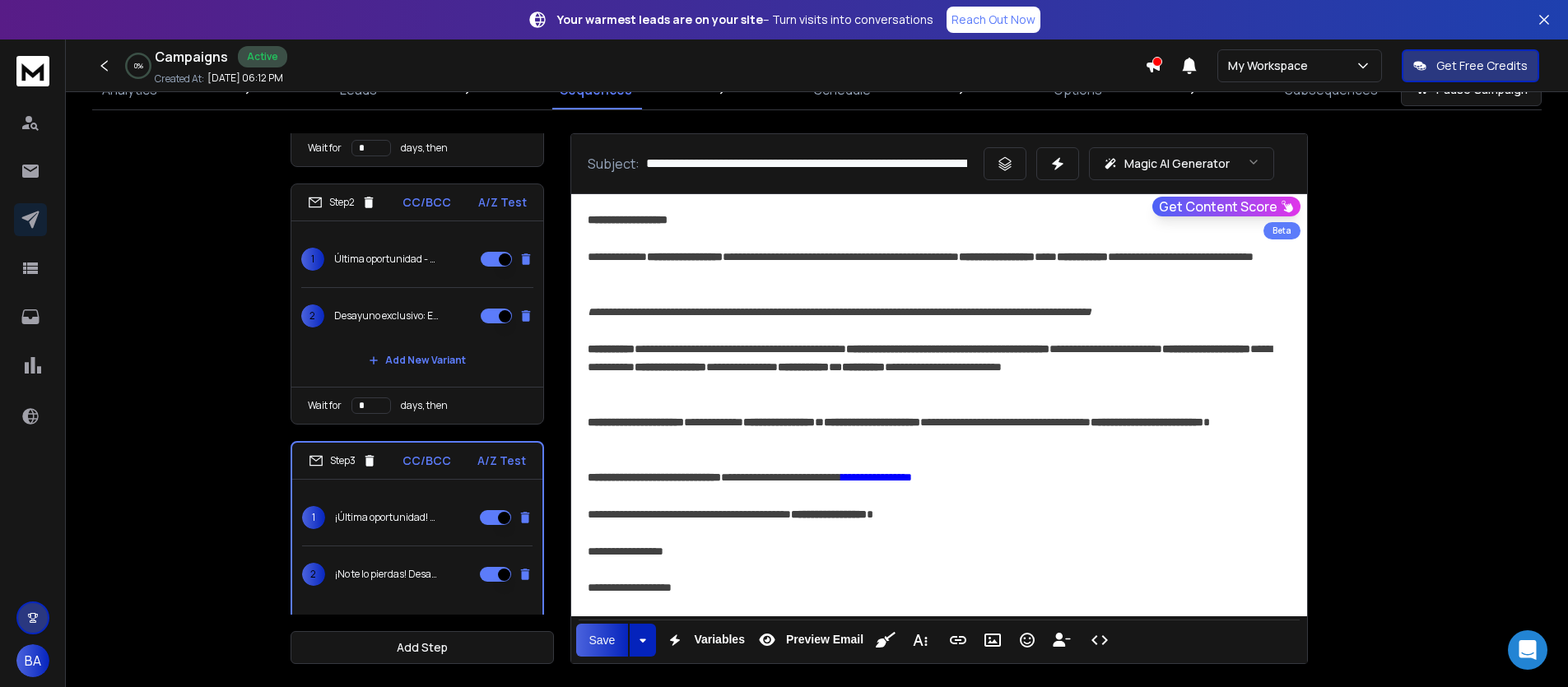
scroll to position [8, 0]
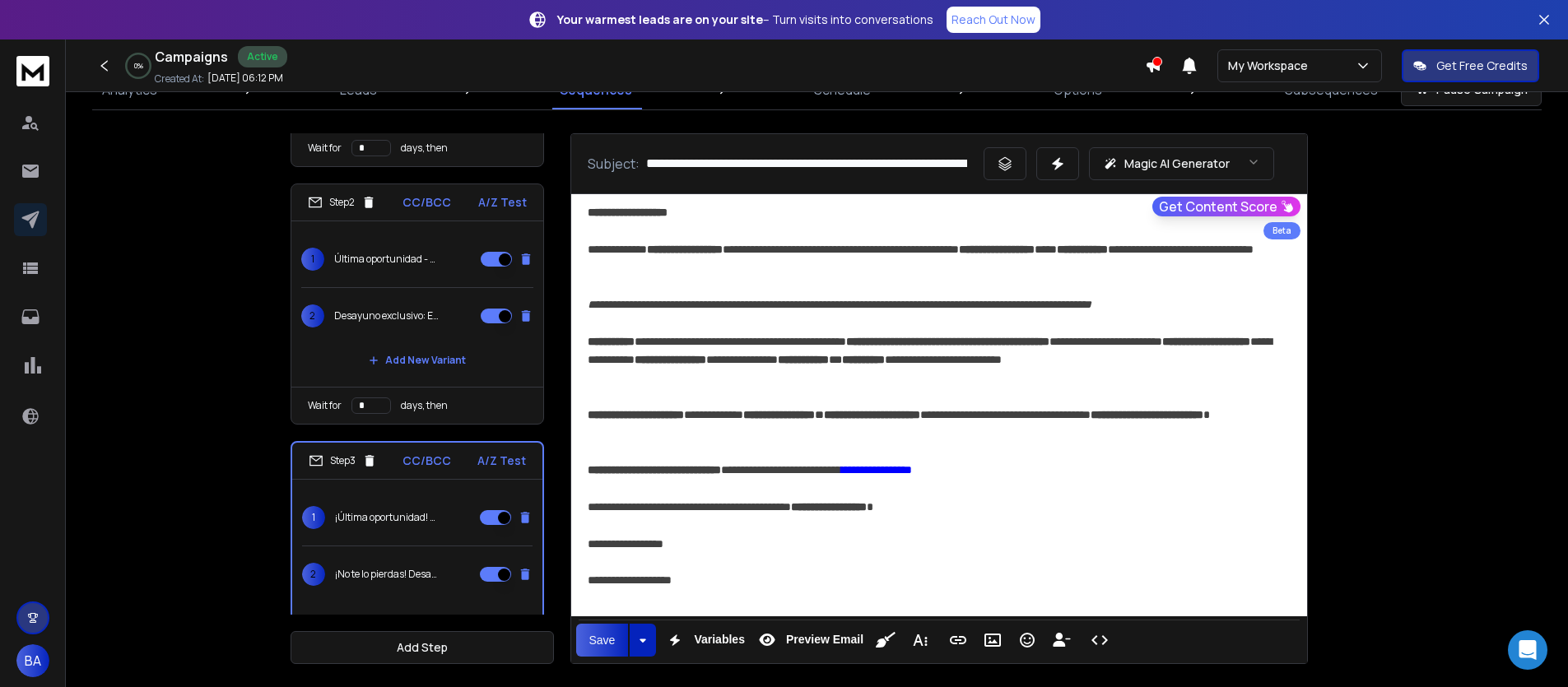
click at [404, 572] on p "¡No te lo pierdas! Desayuno exclusivo sobre el impacto del T-MEC – Cupos limita…" at bounding box center [387, 574] width 105 height 13
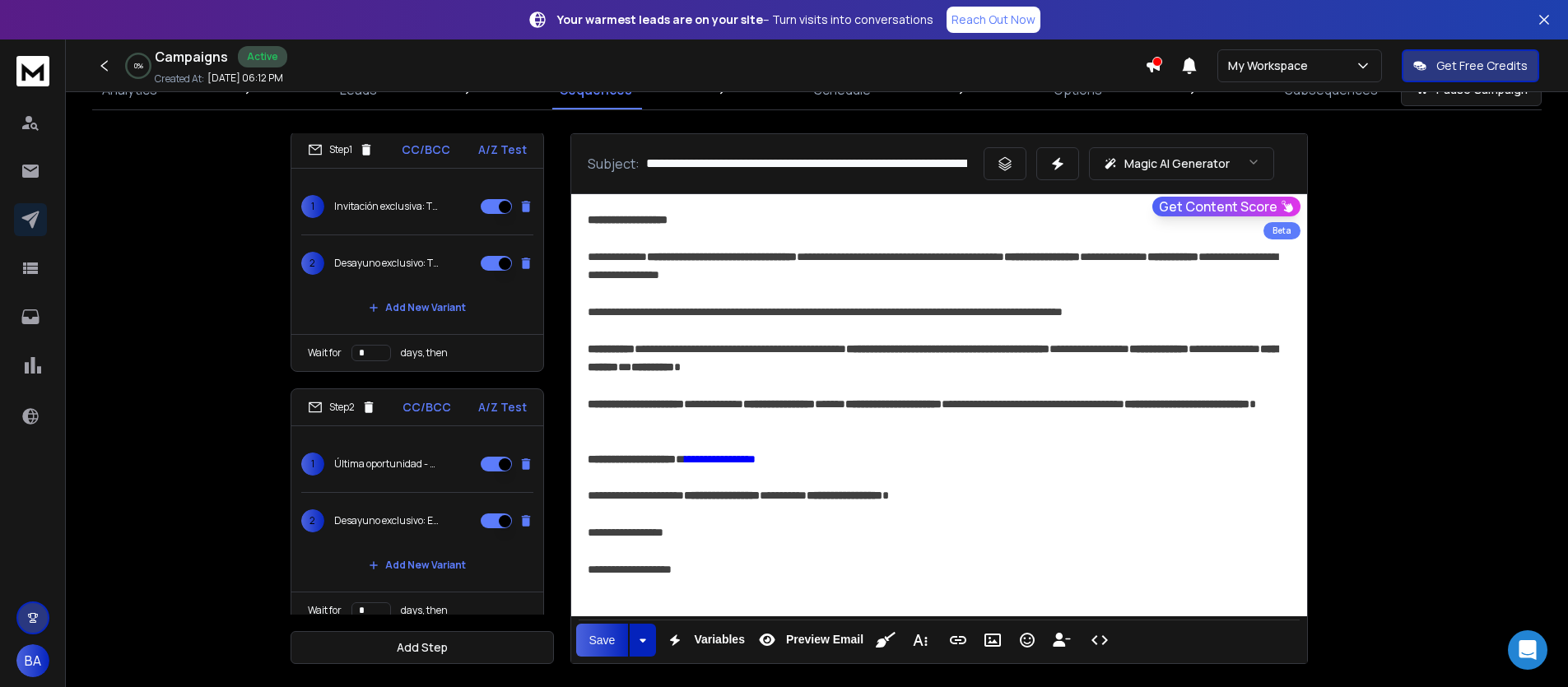
scroll to position [0, 0]
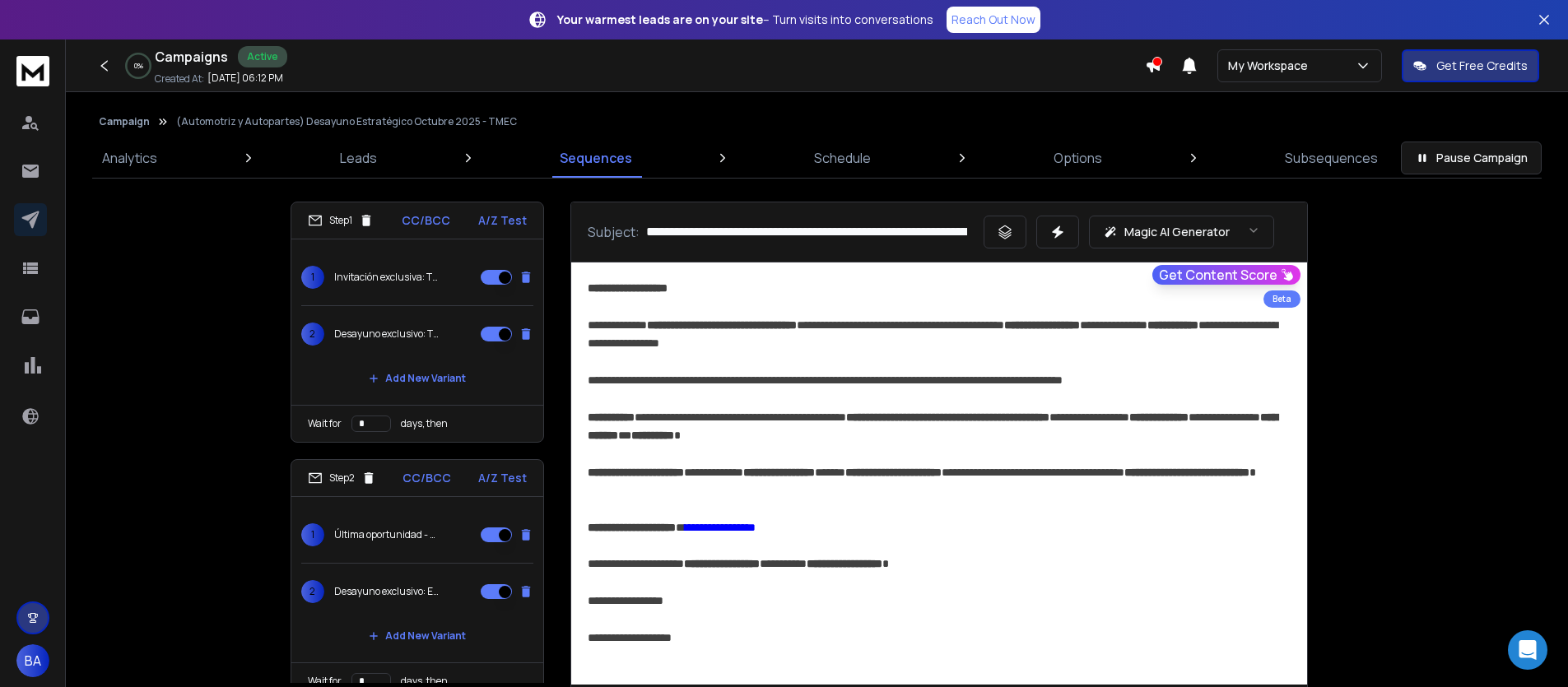
click at [371, 285] on div "1 Invitación exclusiva: T-MEC: ¿Qué sigue para [GEOGRAPHIC_DATA] en la era [PER…" at bounding box center [370, 276] width 138 height 23
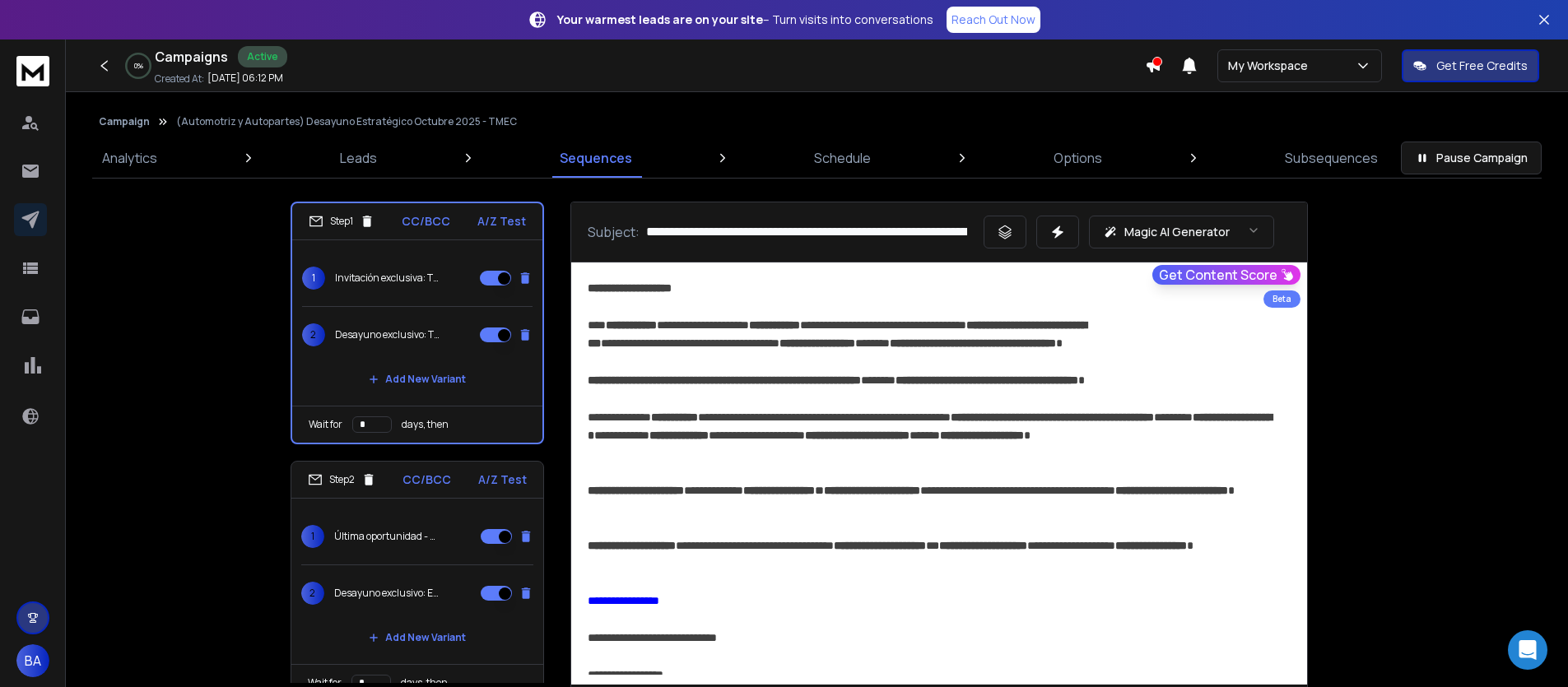
scroll to position [62, 0]
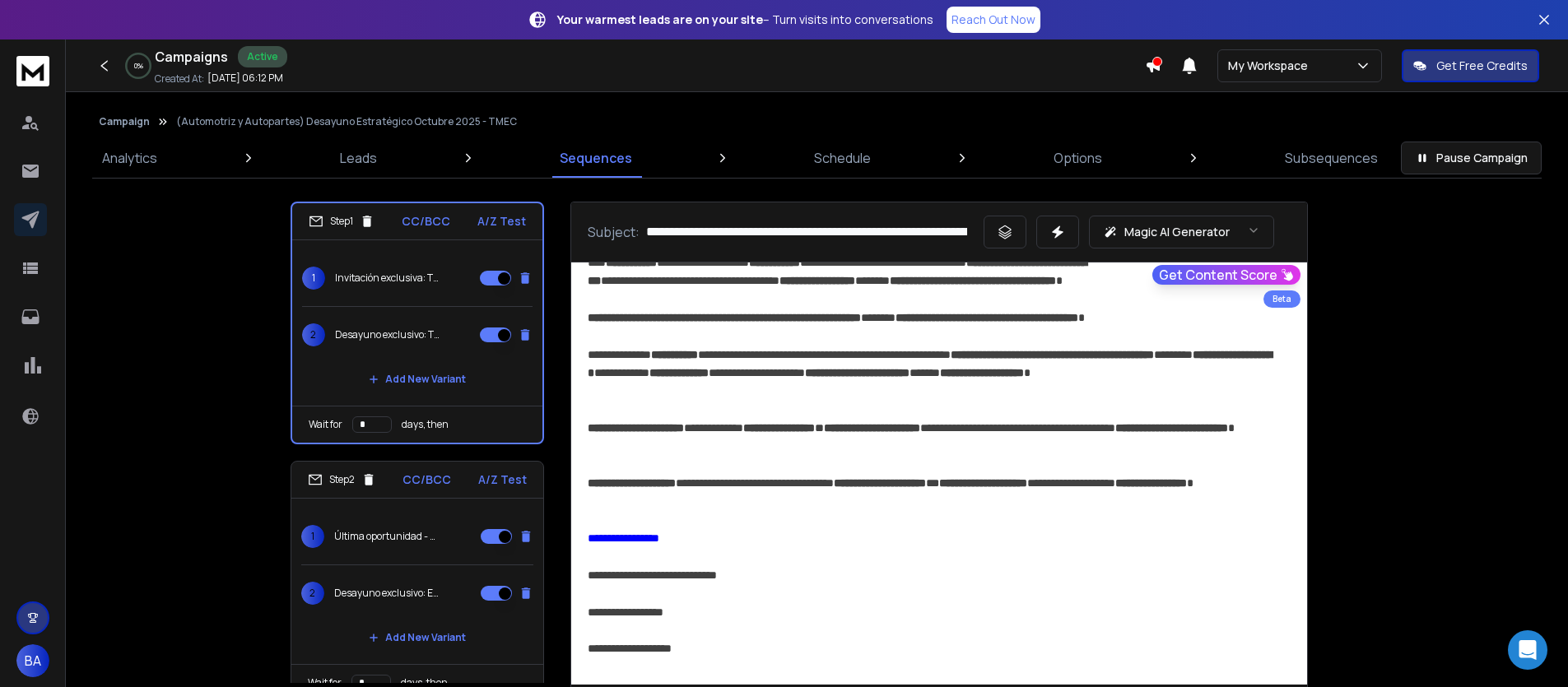
click at [423, 324] on div "2 Desayuno exclusivo: T-MEC y su impacto para [GEOGRAPHIC_DATA] en la era [PERS…" at bounding box center [371, 334] width 138 height 23
type input "**********"
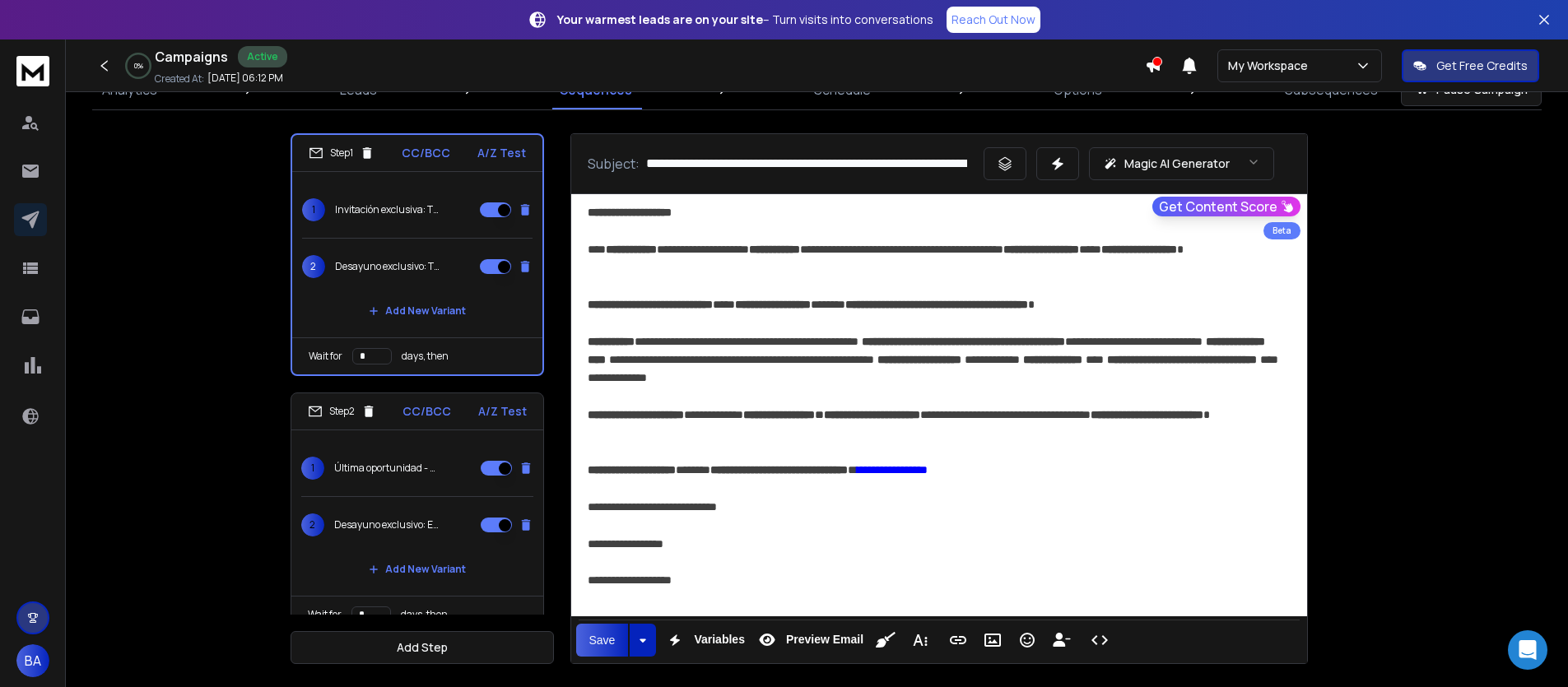
scroll to position [0, 0]
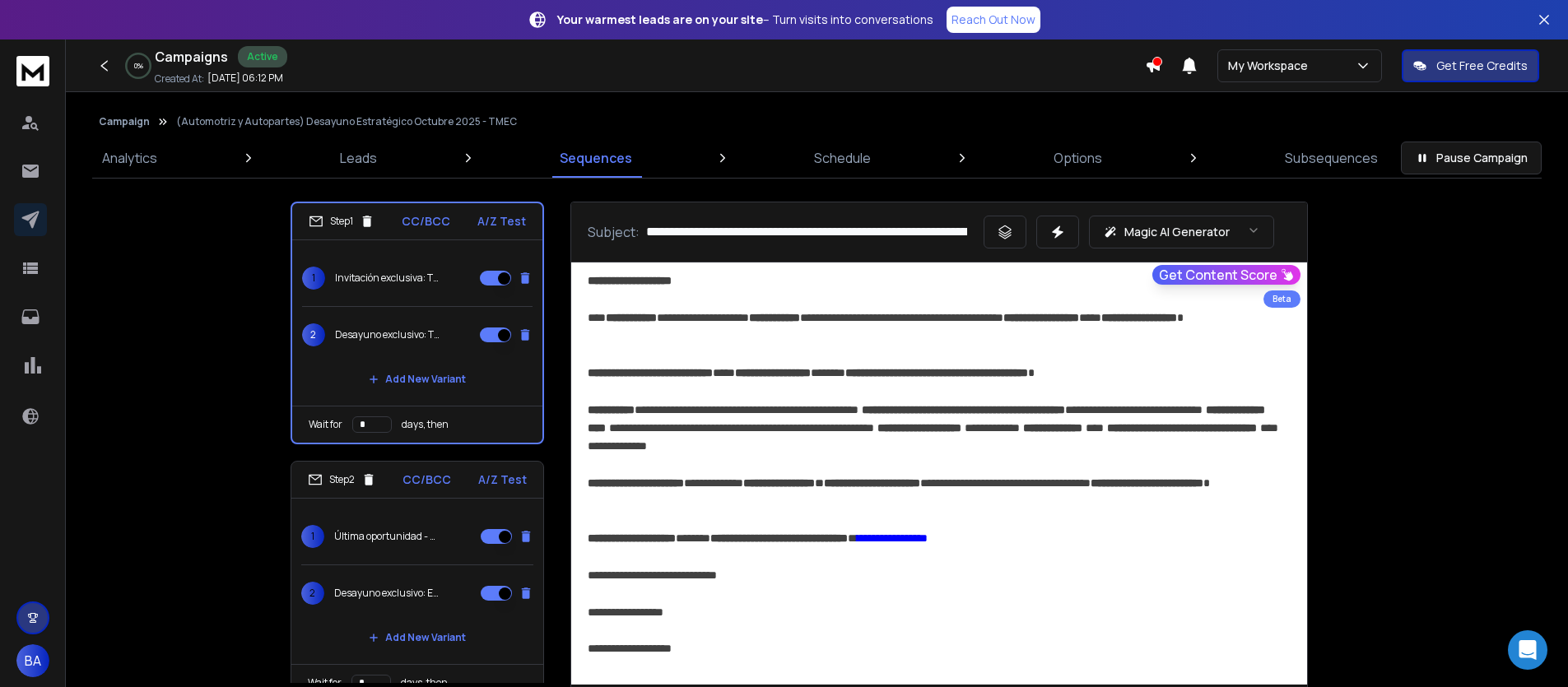
click at [145, 119] on button "Campaign" at bounding box center [124, 122] width 51 height 13
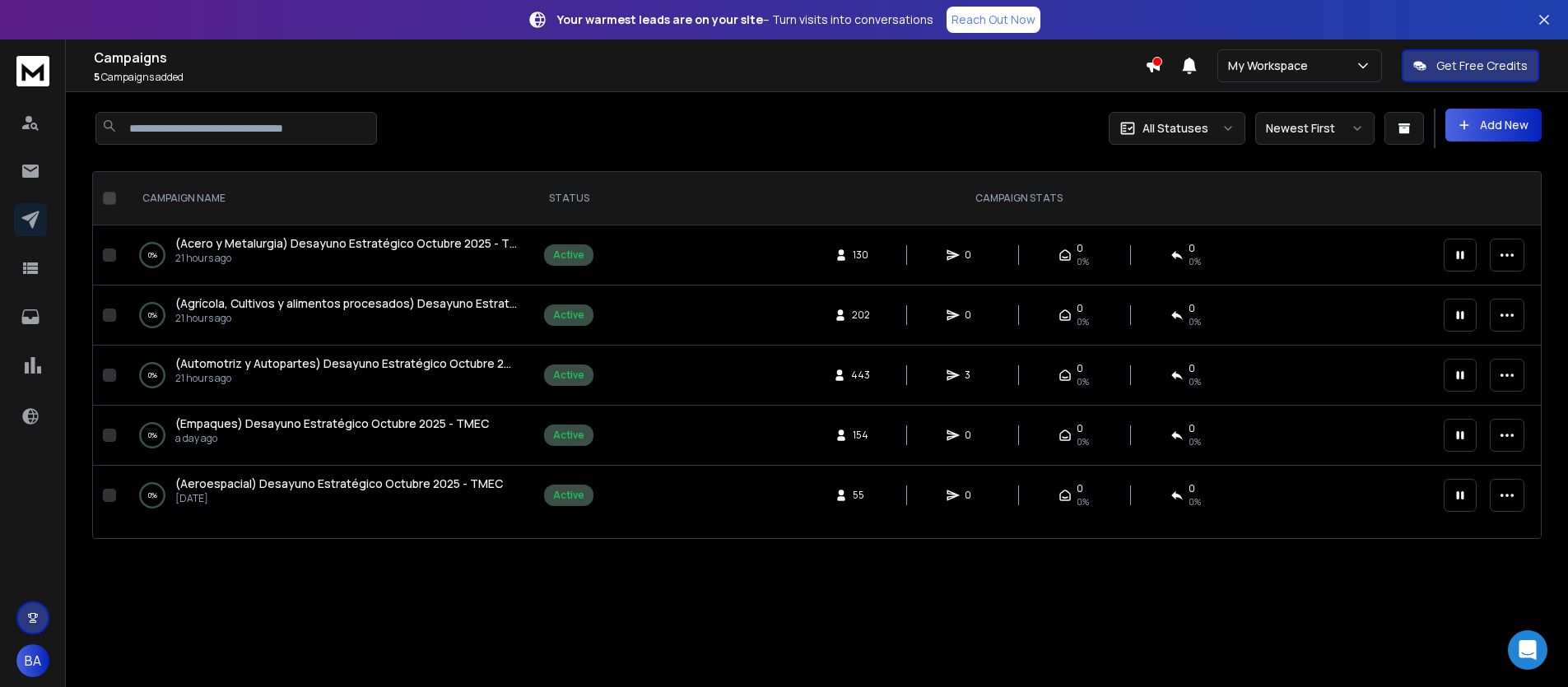
click at [320, 424] on span "(Empaques) Desayuno Estratégico Octubre 2025 - TMEC" at bounding box center [332, 423] width 314 height 16
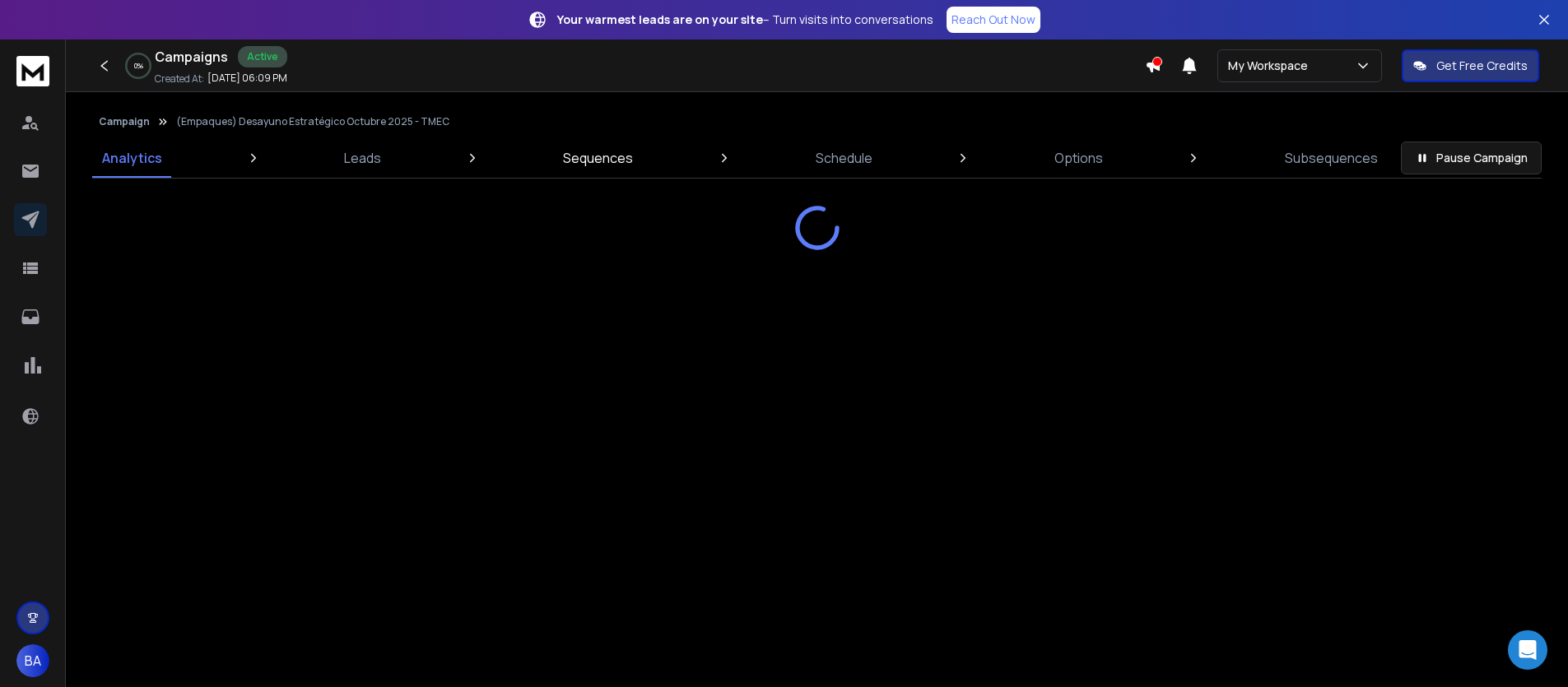
click at [592, 158] on p "Sequences" at bounding box center [597, 158] width 70 height 19
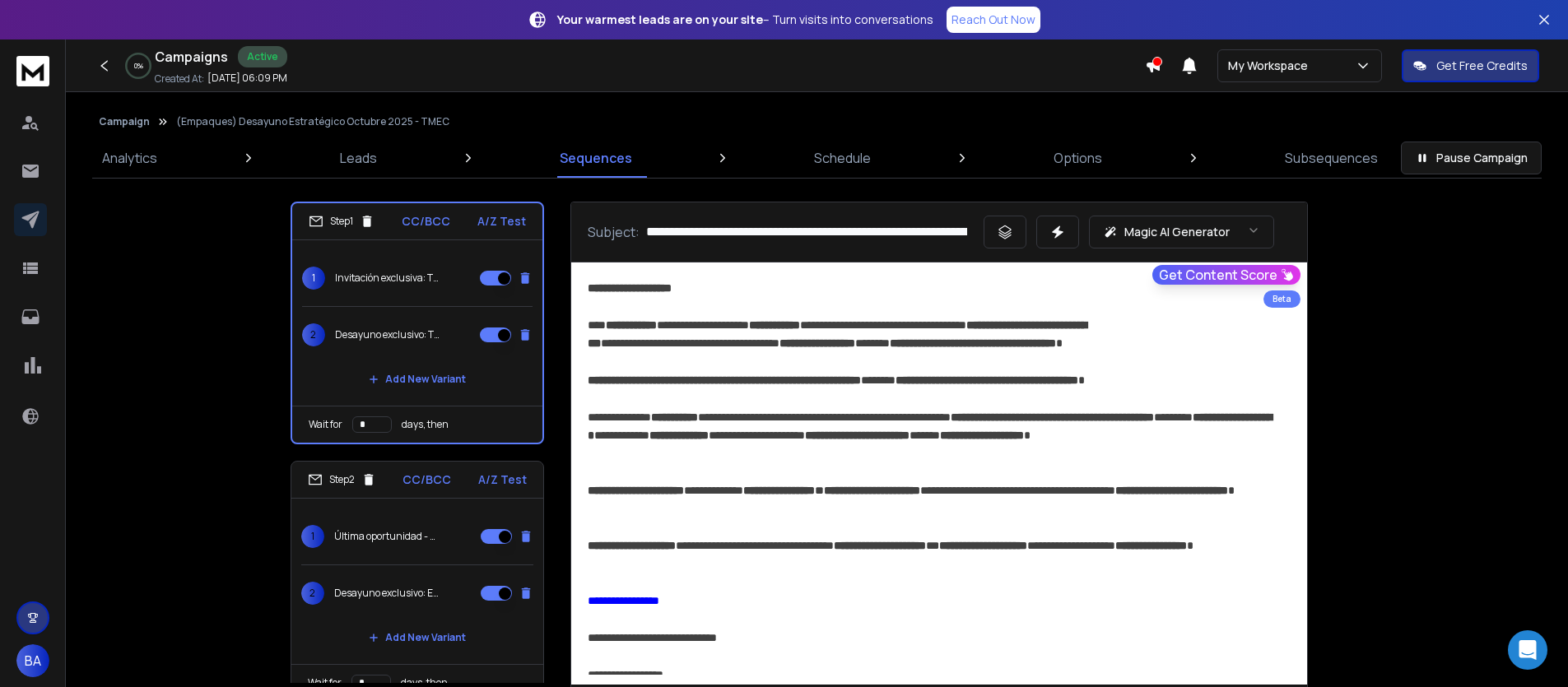
click at [420, 286] on div "1 Invitación exclusiva: T-MEC: ¿Qué sigue para [GEOGRAPHIC_DATA] en la era [PER…" at bounding box center [371, 277] width 138 height 23
click at [420, 325] on div "2 Desayuno exclusivo: T-MEC y su impacto para [GEOGRAPHIC_DATA] en la era [PERS…" at bounding box center [371, 334] width 138 height 23
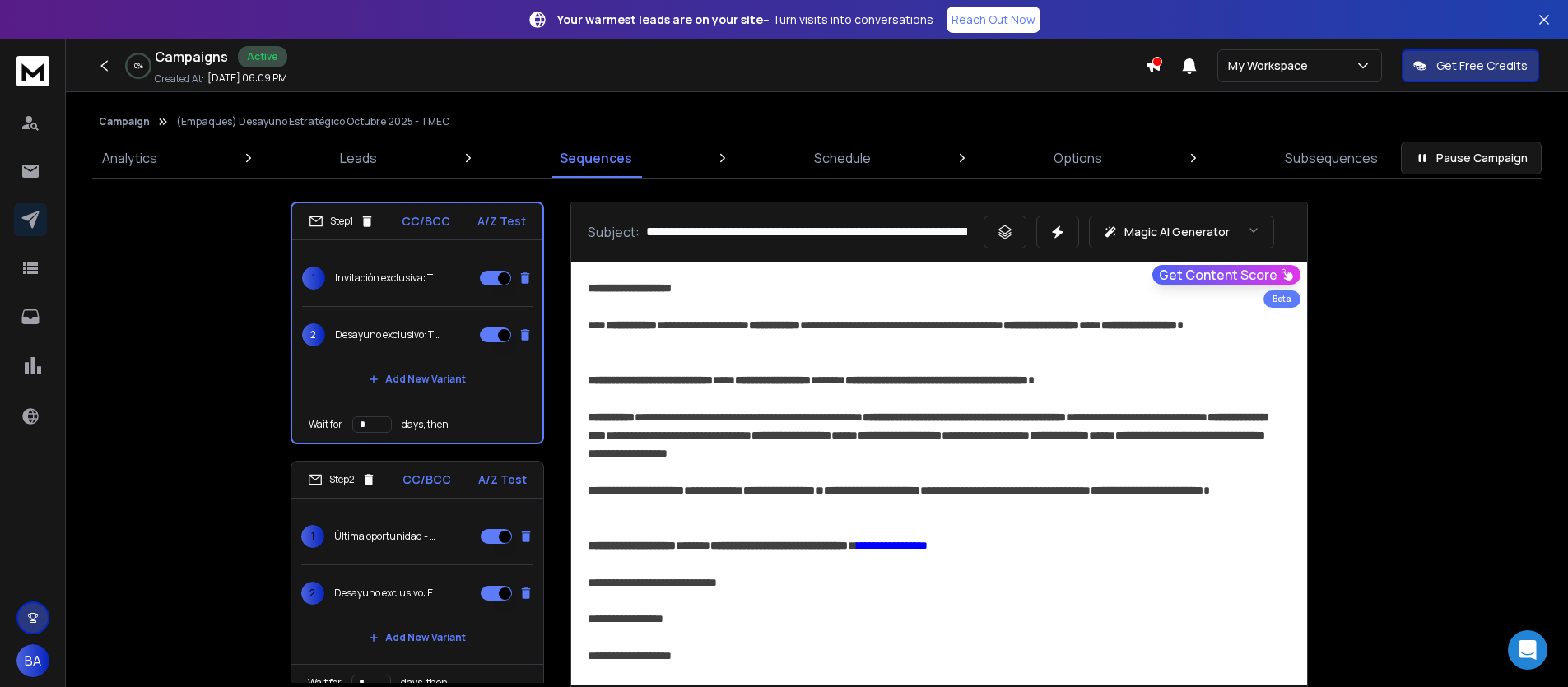
scroll to position [8, 0]
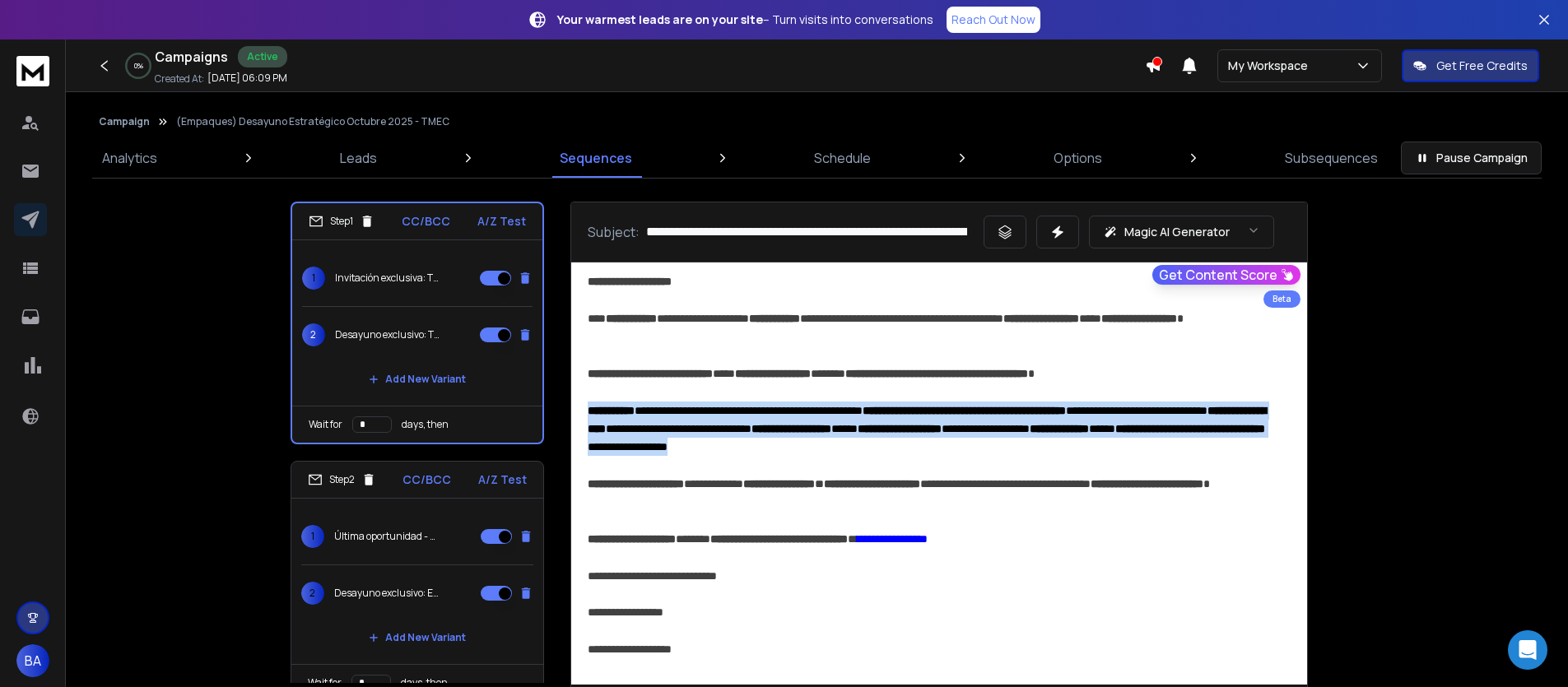
drag, startPoint x: 1156, startPoint y: 451, endPoint x: 585, endPoint y: 415, distance: 572.1
click at [585, 415] on div "**********" at bounding box center [939, 468] width 736 height 412
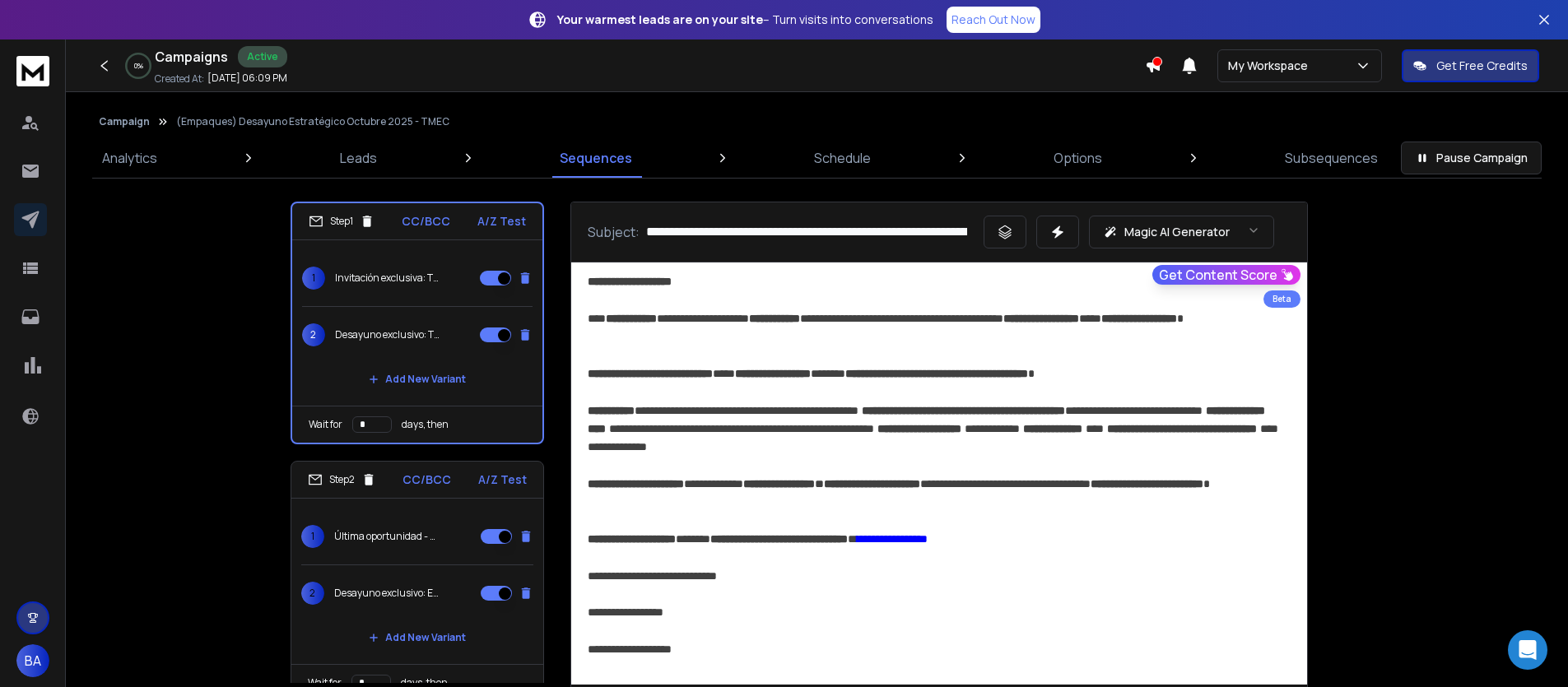
scroll to position [68, 0]
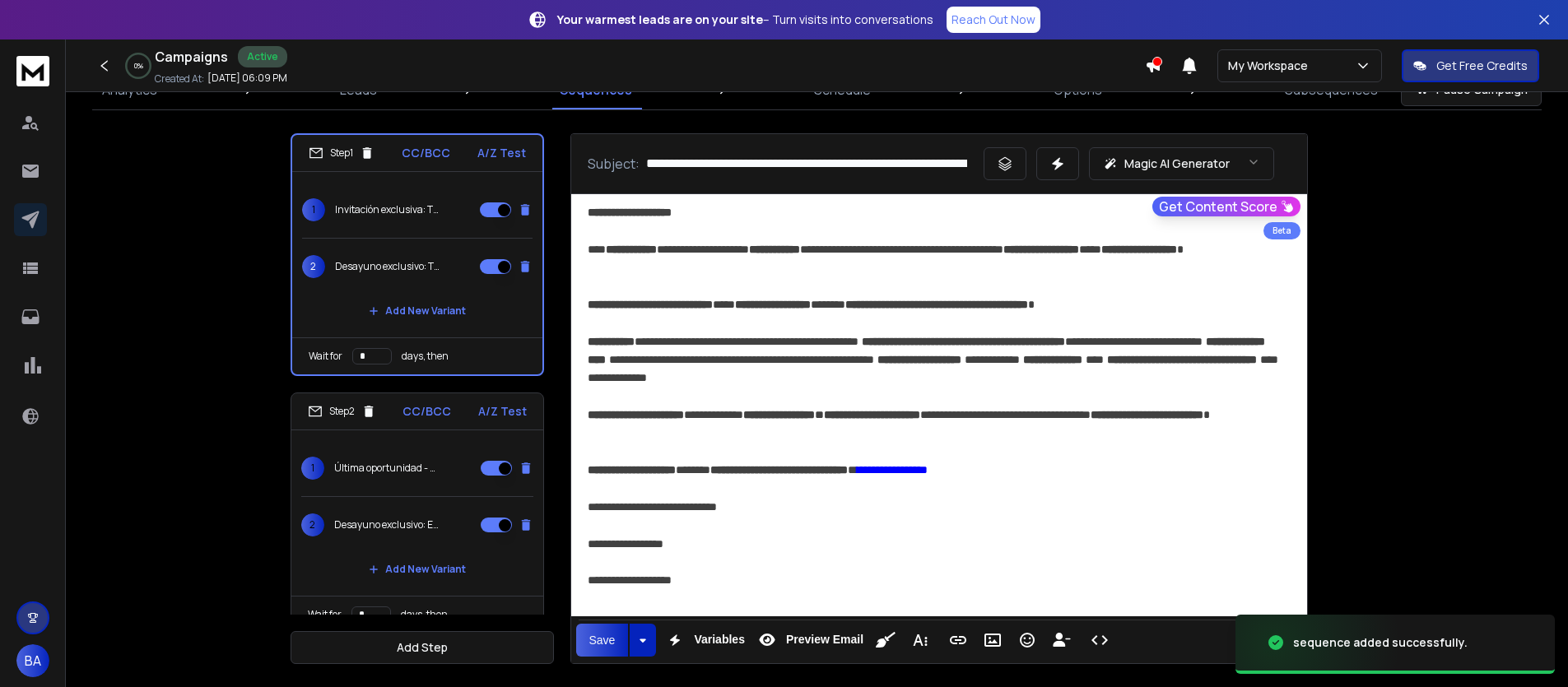
click at [385, 220] on div "1 Invitación exclusiva: T-MEC: ¿Qué sigue para [GEOGRAPHIC_DATA] en la era [PER…" at bounding box center [371, 209] width 138 height 23
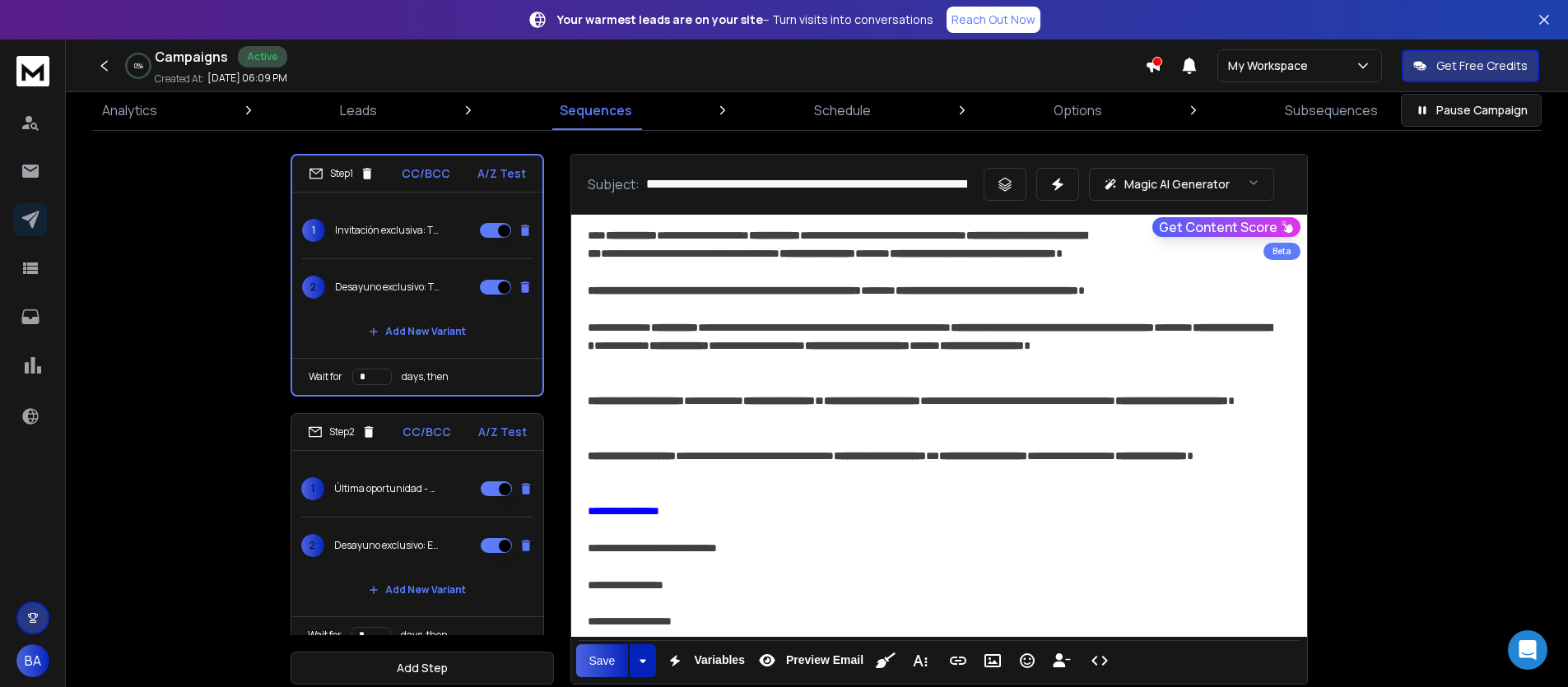
scroll to position [62, 0]
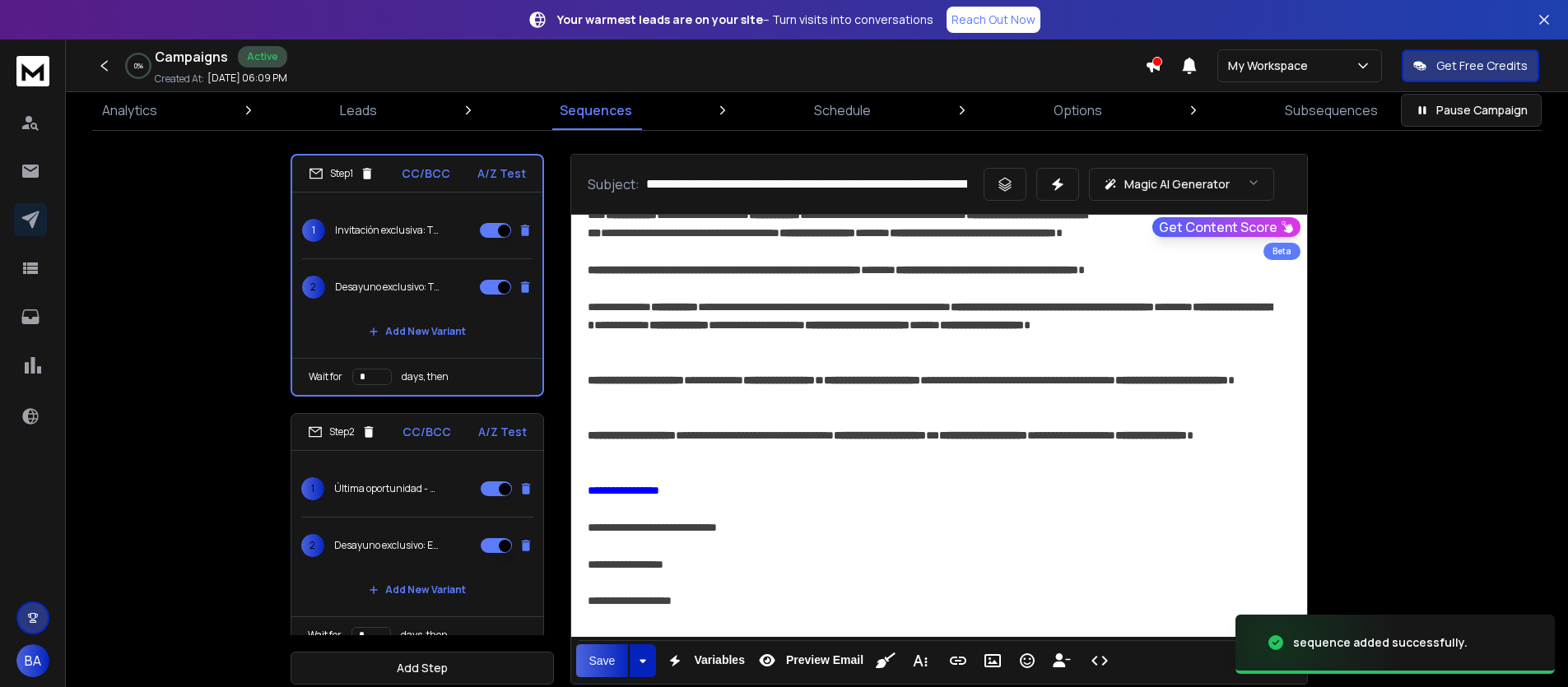
click at [391, 230] on p "Invitación exclusiva: T-MEC: ¿Qué sigue para [GEOGRAPHIC_DATA] en la era [PERSO…" at bounding box center [387, 230] width 105 height 13
click at [403, 277] on div "2 Desayuno exclusivo: T-MEC y su impacto para [GEOGRAPHIC_DATA] en la era [PERS…" at bounding box center [371, 287] width 138 height 23
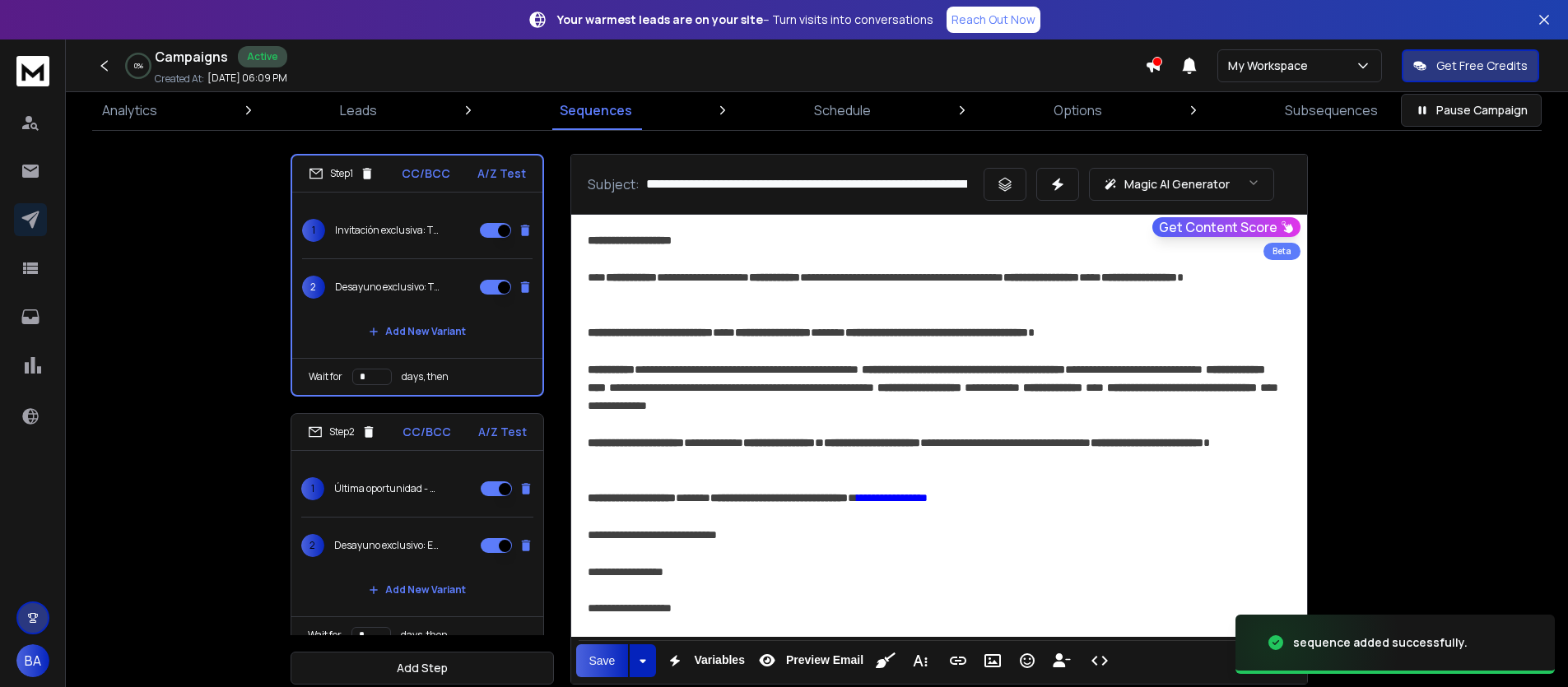
scroll to position [8, 0]
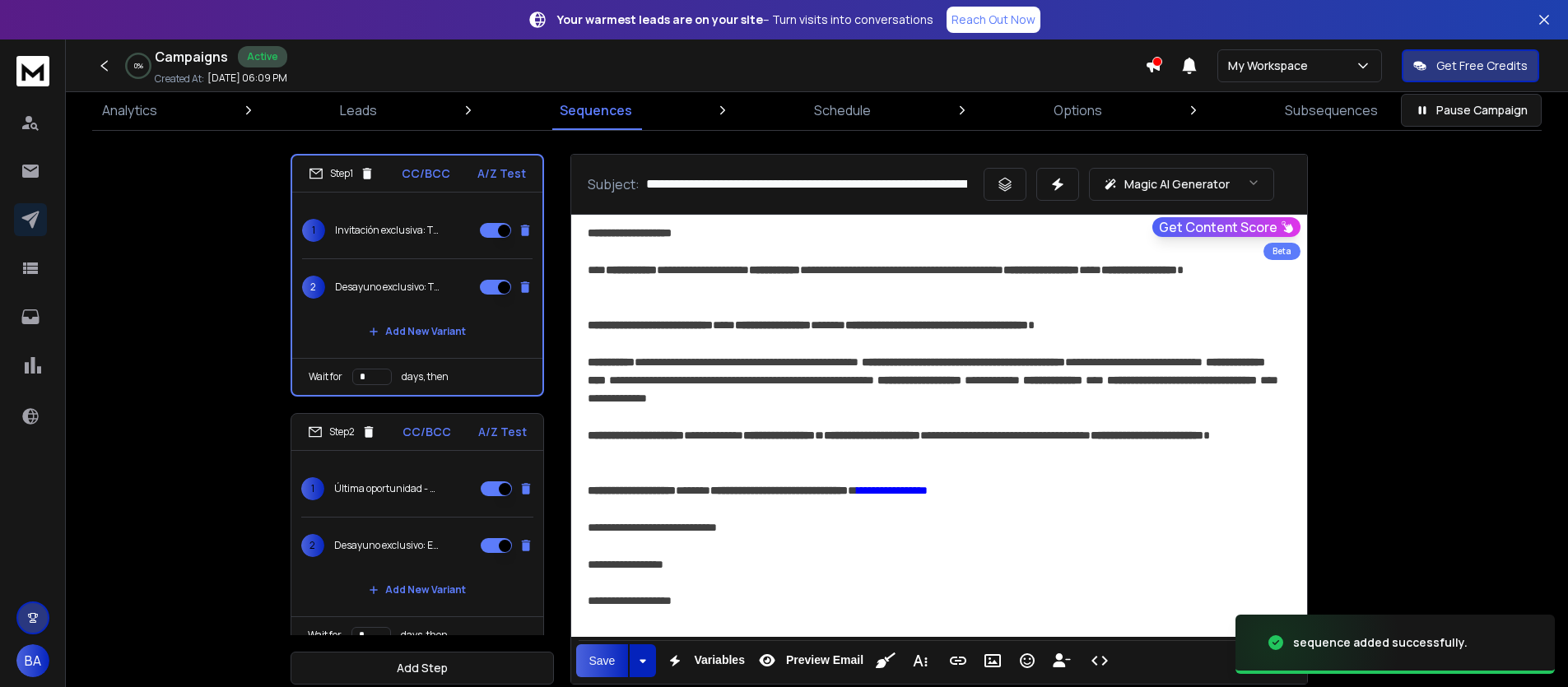
click at [427, 234] on p "Invitación exclusiva: T-MEC: ¿Qué sigue para [GEOGRAPHIC_DATA] en la era [PERSO…" at bounding box center [387, 230] width 105 height 13
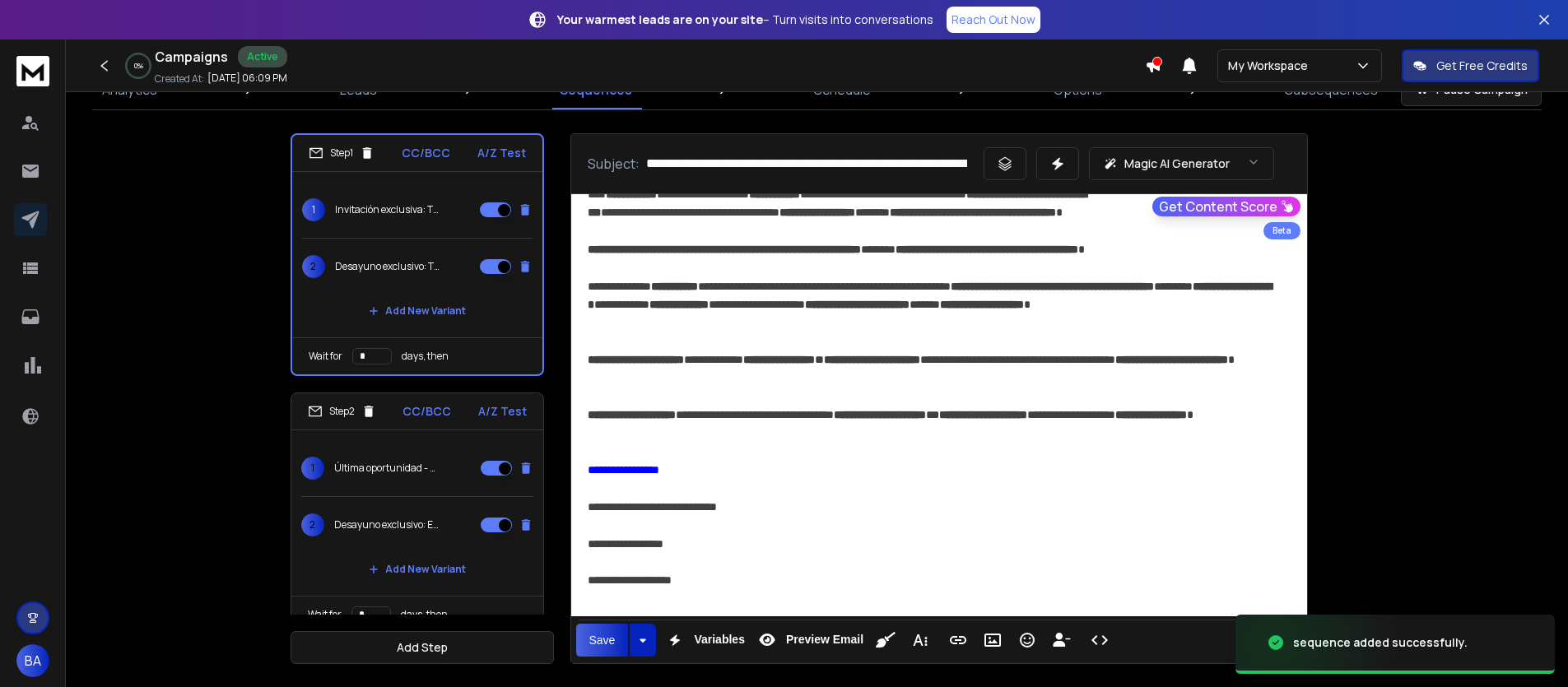
scroll to position [21, 0]
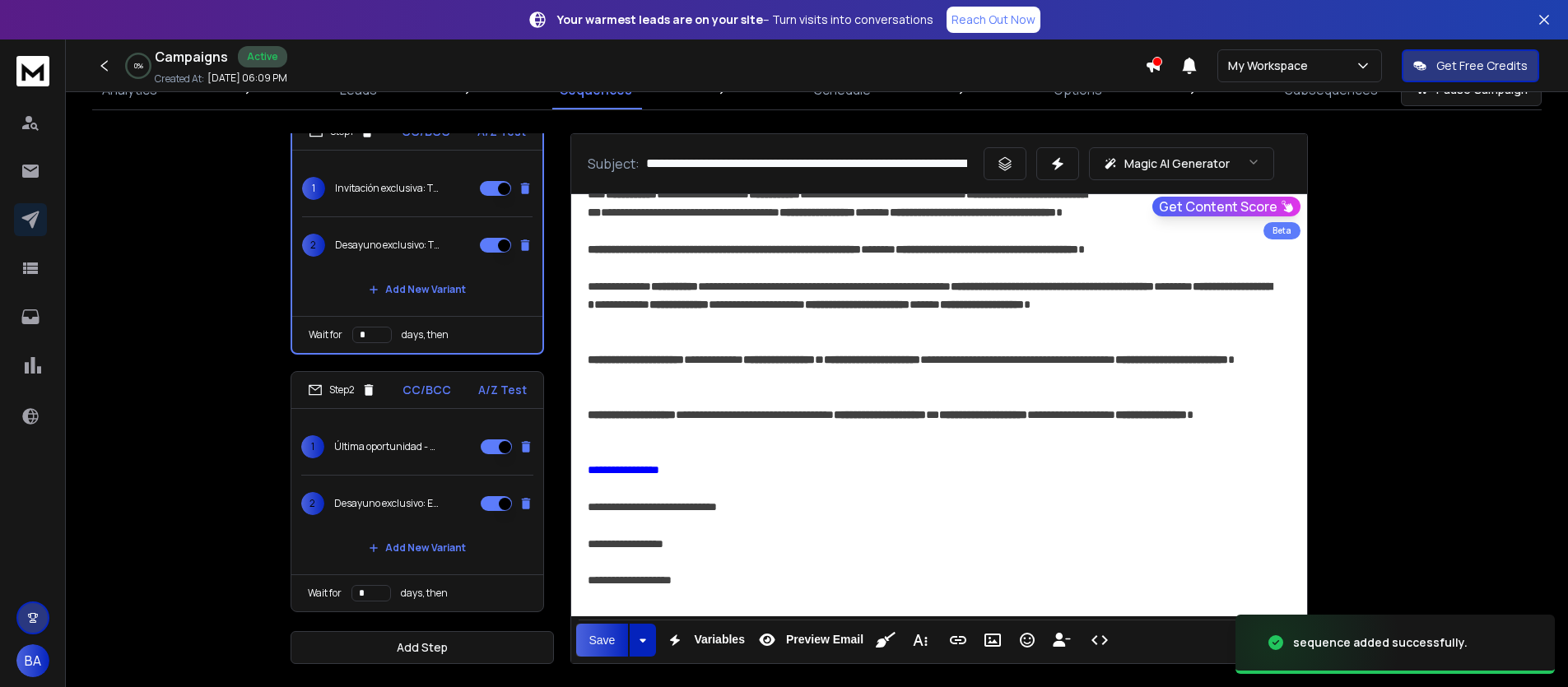
click at [395, 482] on div "2 Desayuno exclusivo: El impacto del T-MEC en [GEOGRAPHIC_DATA] en la era [PERS…" at bounding box center [417, 503] width 232 height 56
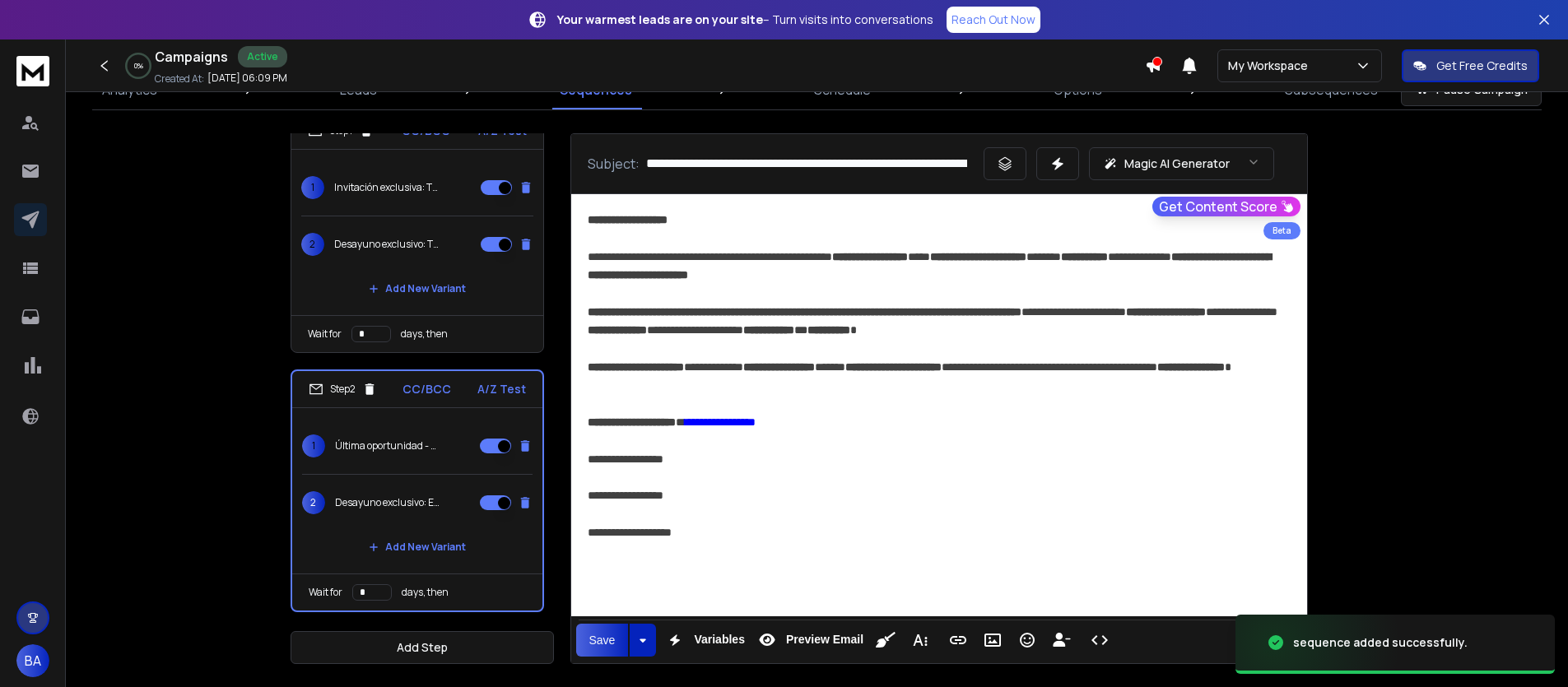
click at [403, 458] on div "1 Última oportunidad - Desayuno Excusivo: ¿Cómo afectará el T-MEC a [GEOGRAPHIC…" at bounding box center [417, 446] width 230 height 56
type input "**********"
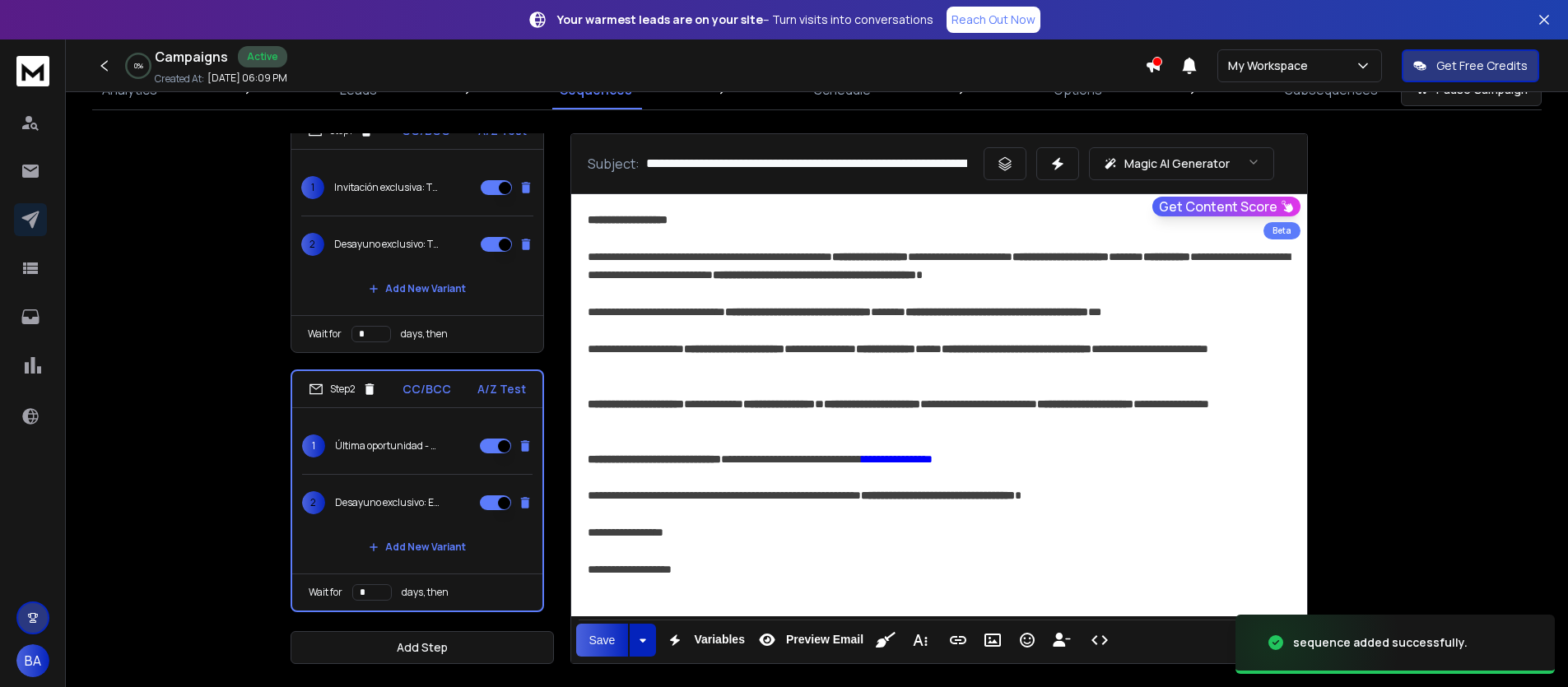
scroll to position [0, 0]
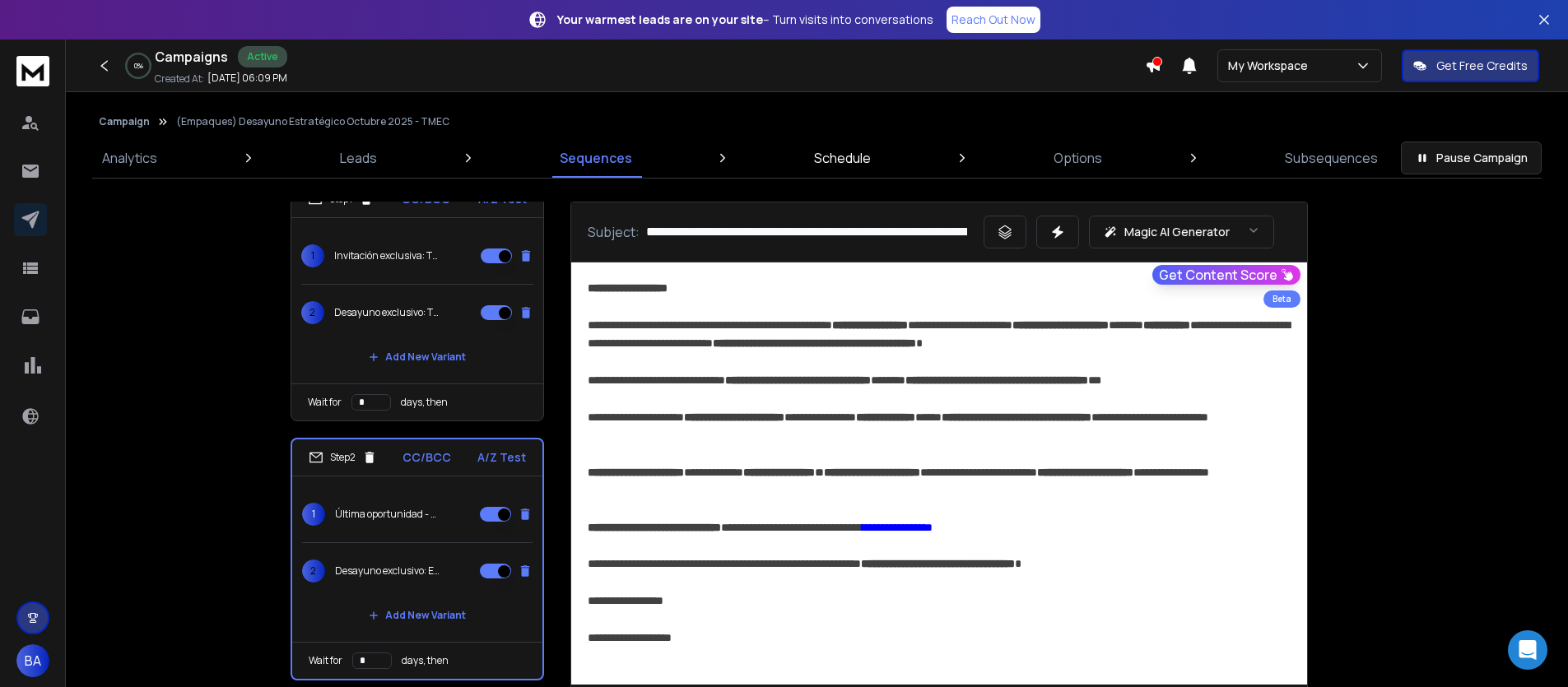
click at [816, 162] on p "Schedule" at bounding box center [842, 158] width 57 height 19
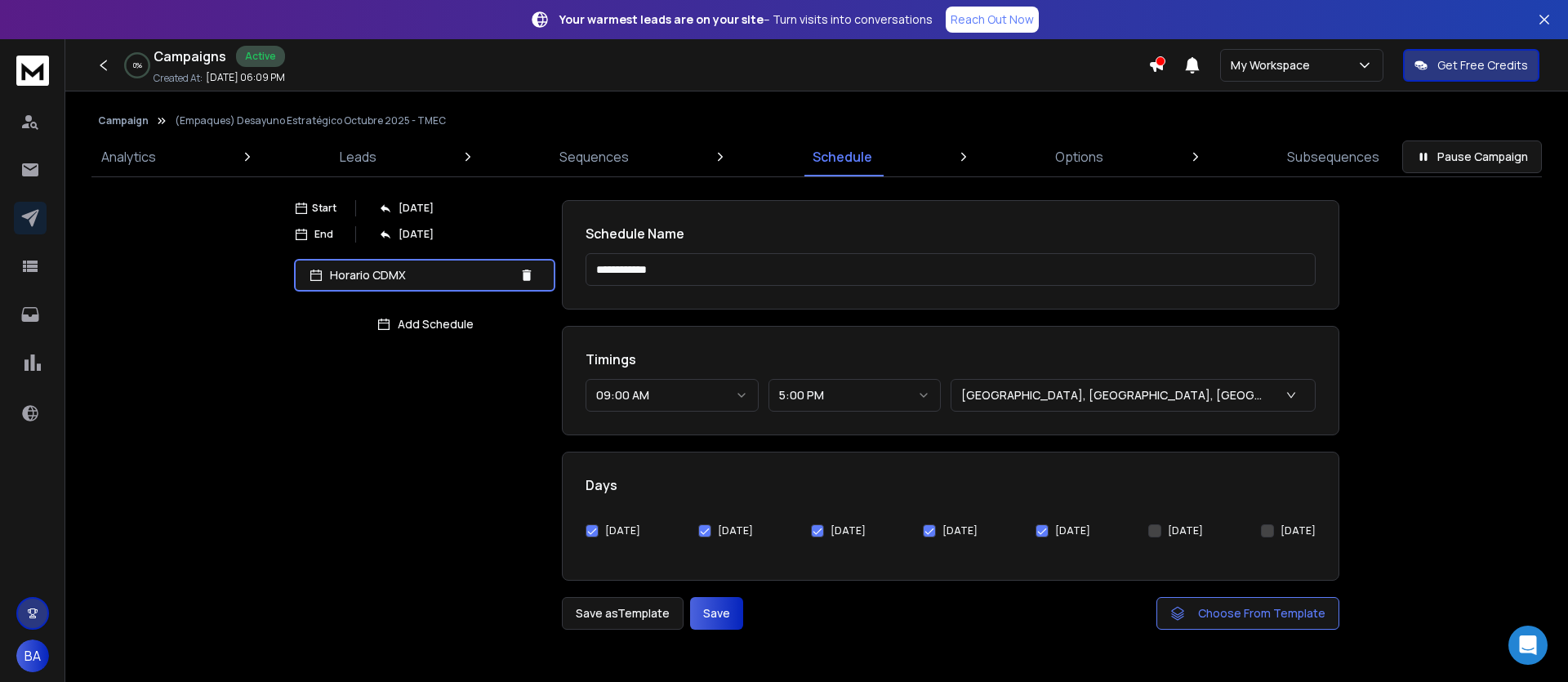
click at [126, 117] on button "Campaign" at bounding box center [123, 121] width 50 height 13
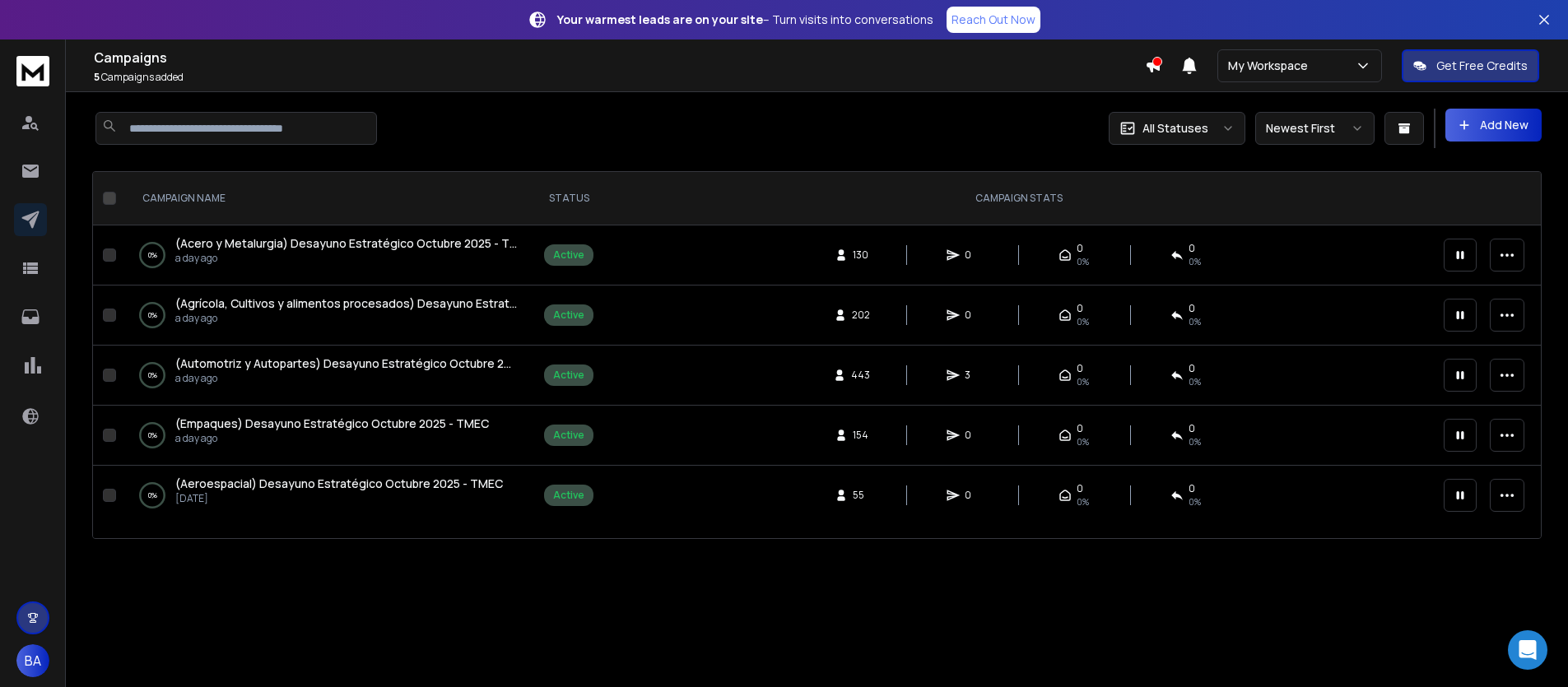
click at [297, 498] on p "[DATE]" at bounding box center [339, 498] width 327 height 13
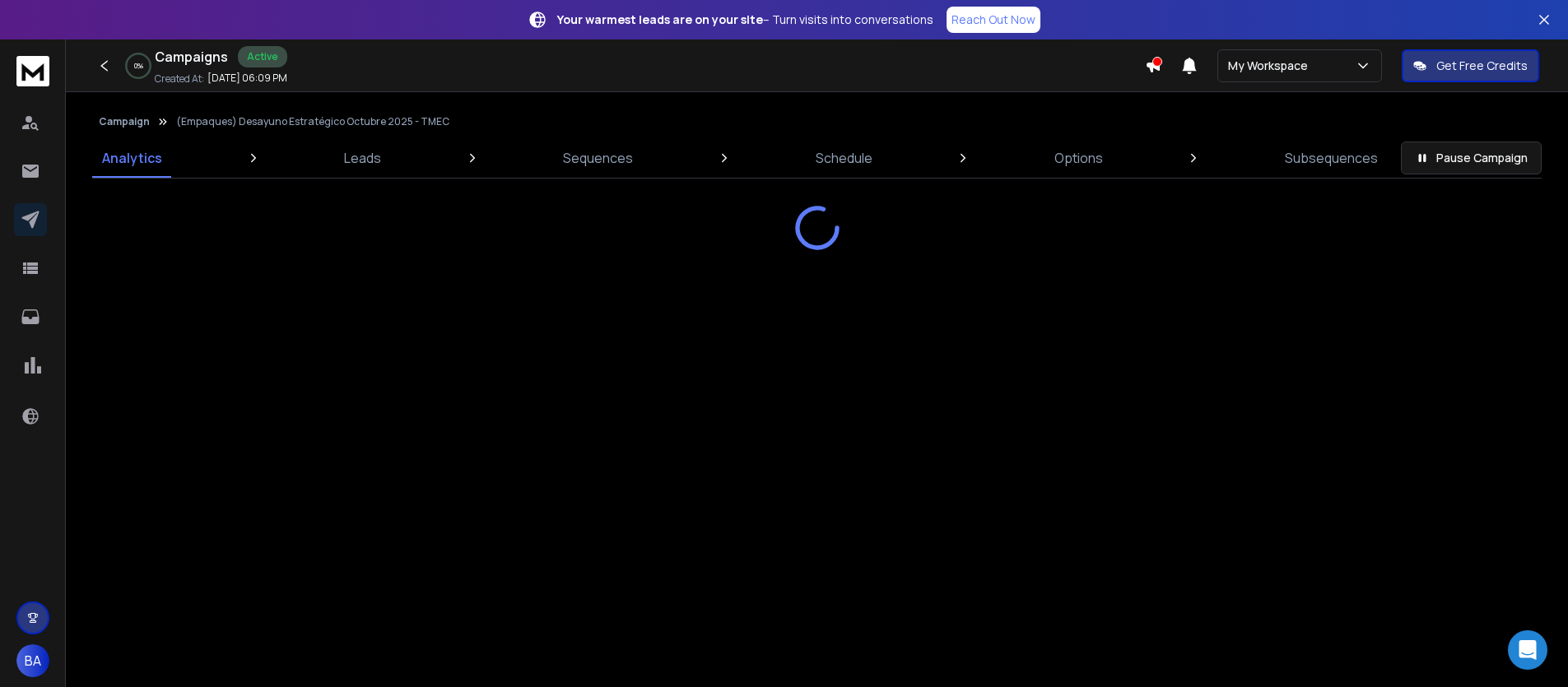
click at [571, 135] on div "Campaign (Empaques) Desayuno Estratégico [DATE] - TMEC Analytics Leads Sequence…" at bounding box center [816, 143] width 1449 height 70
click at [580, 145] on link "Sequences" at bounding box center [598, 158] width 89 height 40
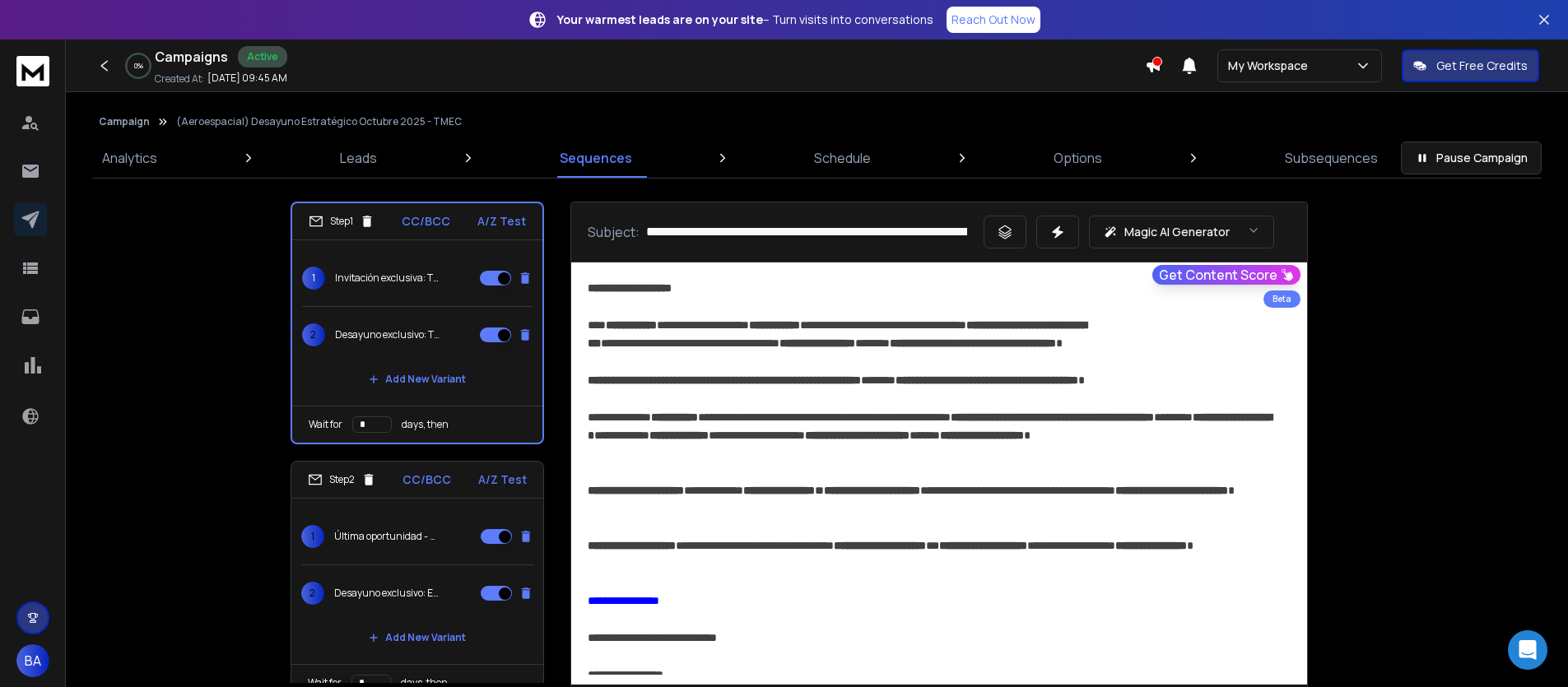
click at [411, 333] on p "Desayuno exclusivo: T-MEC y su impacto para [GEOGRAPHIC_DATA] en la era [PERSON…" at bounding box center [387, 335] width 105 height 13
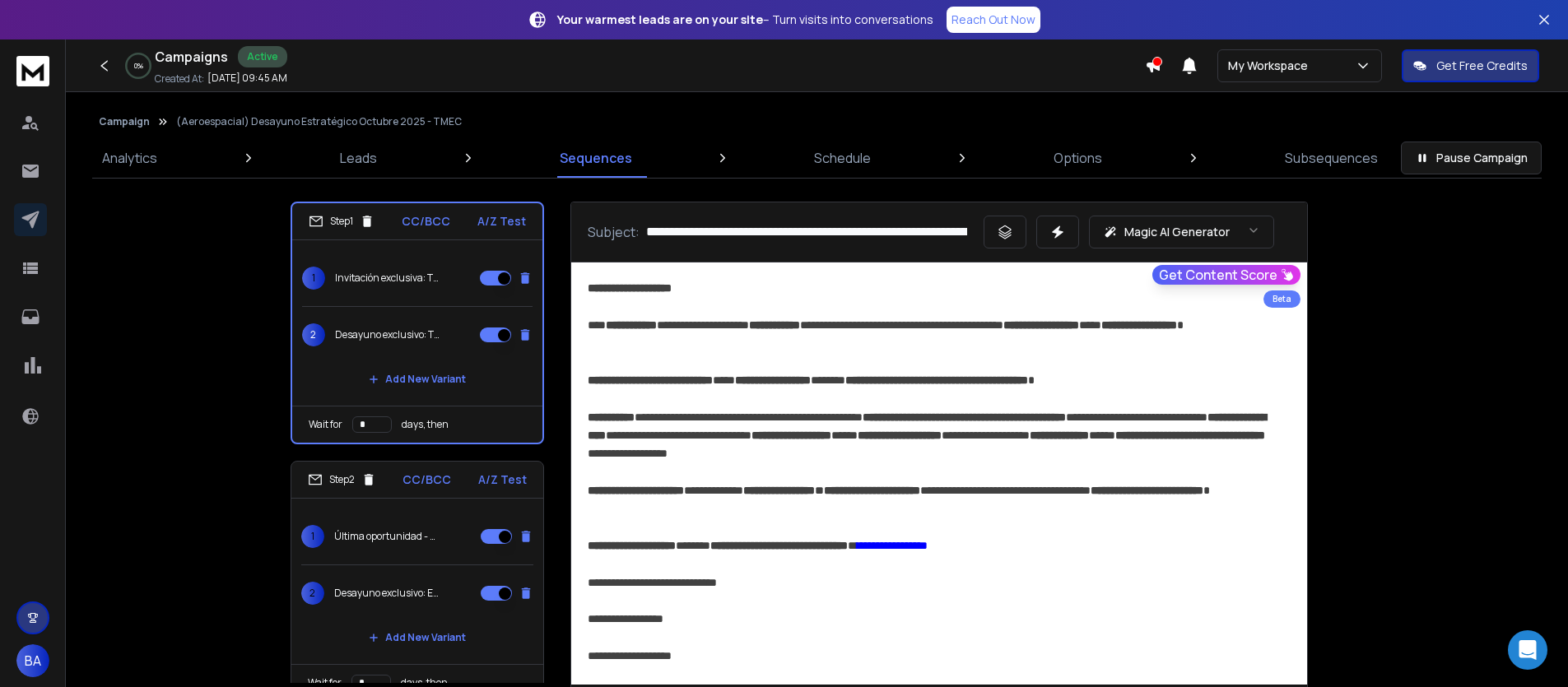
click at [396, 289] on div "1 Invitación exclusiva: T-MEC: ¿Qué sigue para [GEOGRAPHIC_DATA] en la era [PER…" at bounding box center [417, 278] width 230 height 56
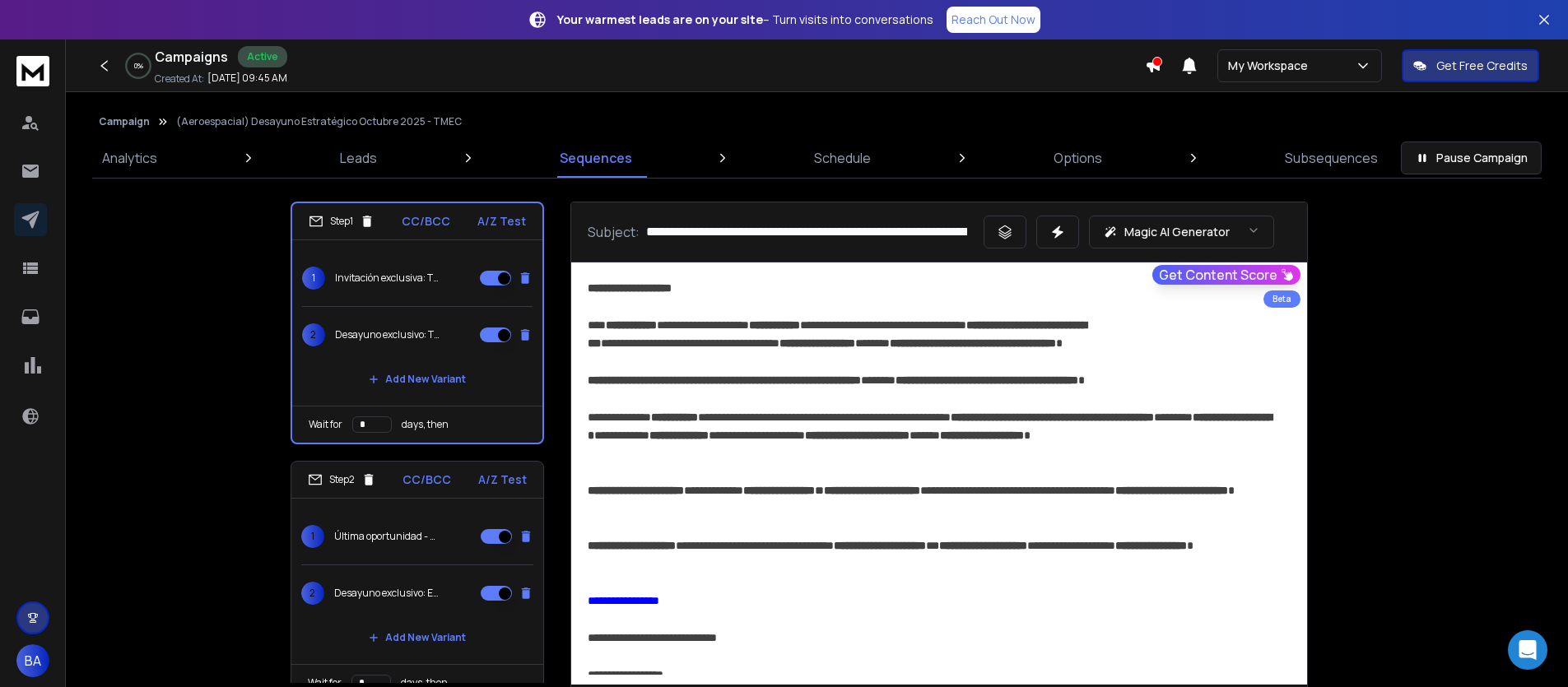
click at [398, 340] on p "Desayuno exclusivo: T-MEC y su impacto para [GEOGRAPHIC_DATA] en la era [PERSON…" at bounding box center [387, 335] width 105 height 13
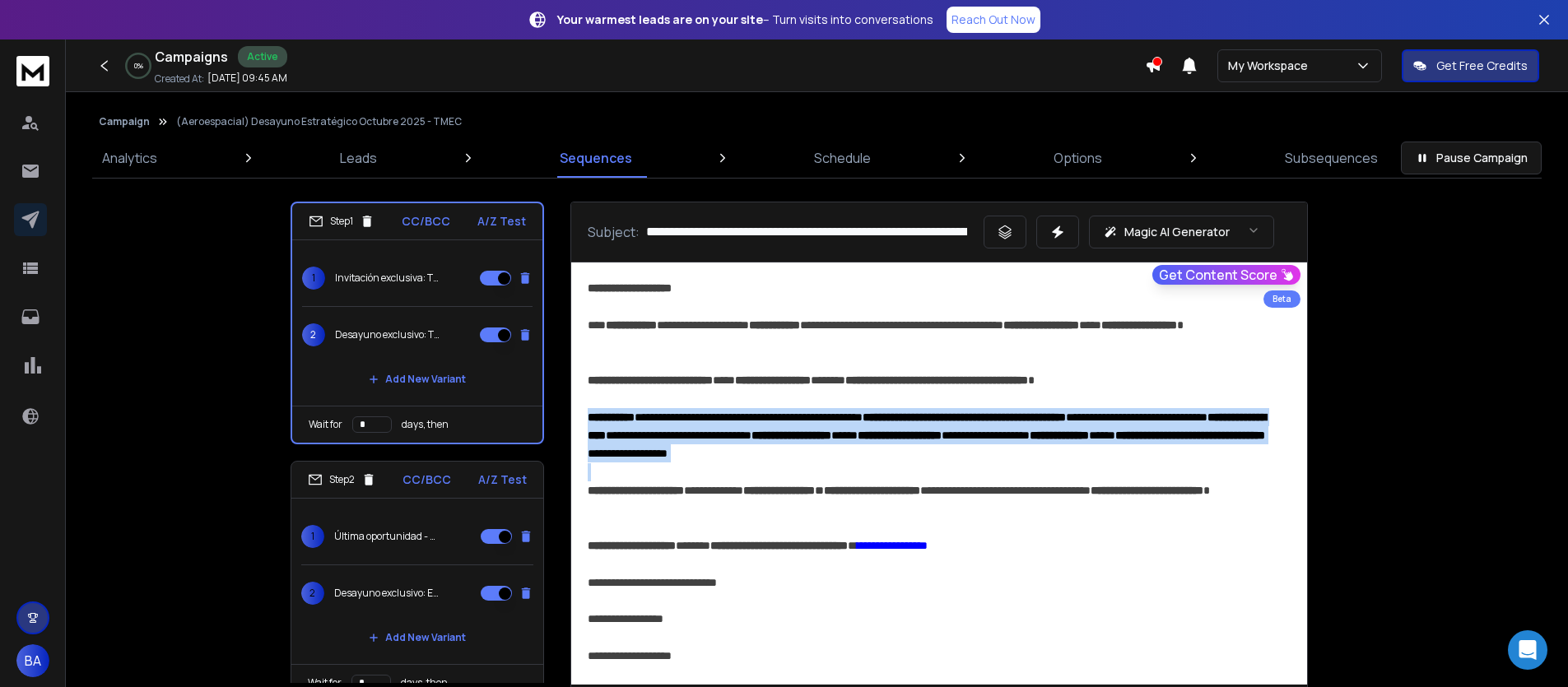
drag, startPoint x: 1177, startPoint y: 464, endPoint x: 583, endPoint y: 422, distance: 595.5
click at [582, 422] on div "**********" at bounding box center [939, 468] width 736 height 412
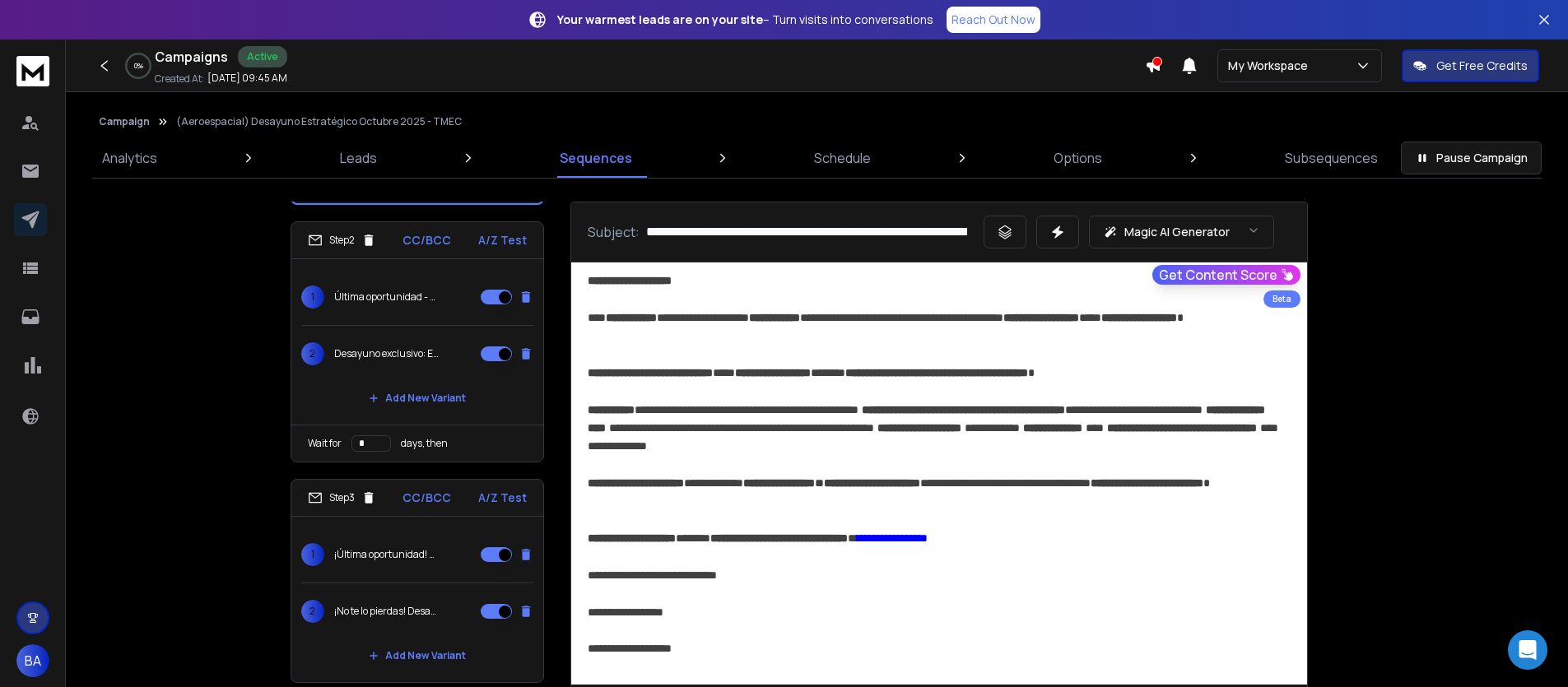
scroll to position [68, 0]
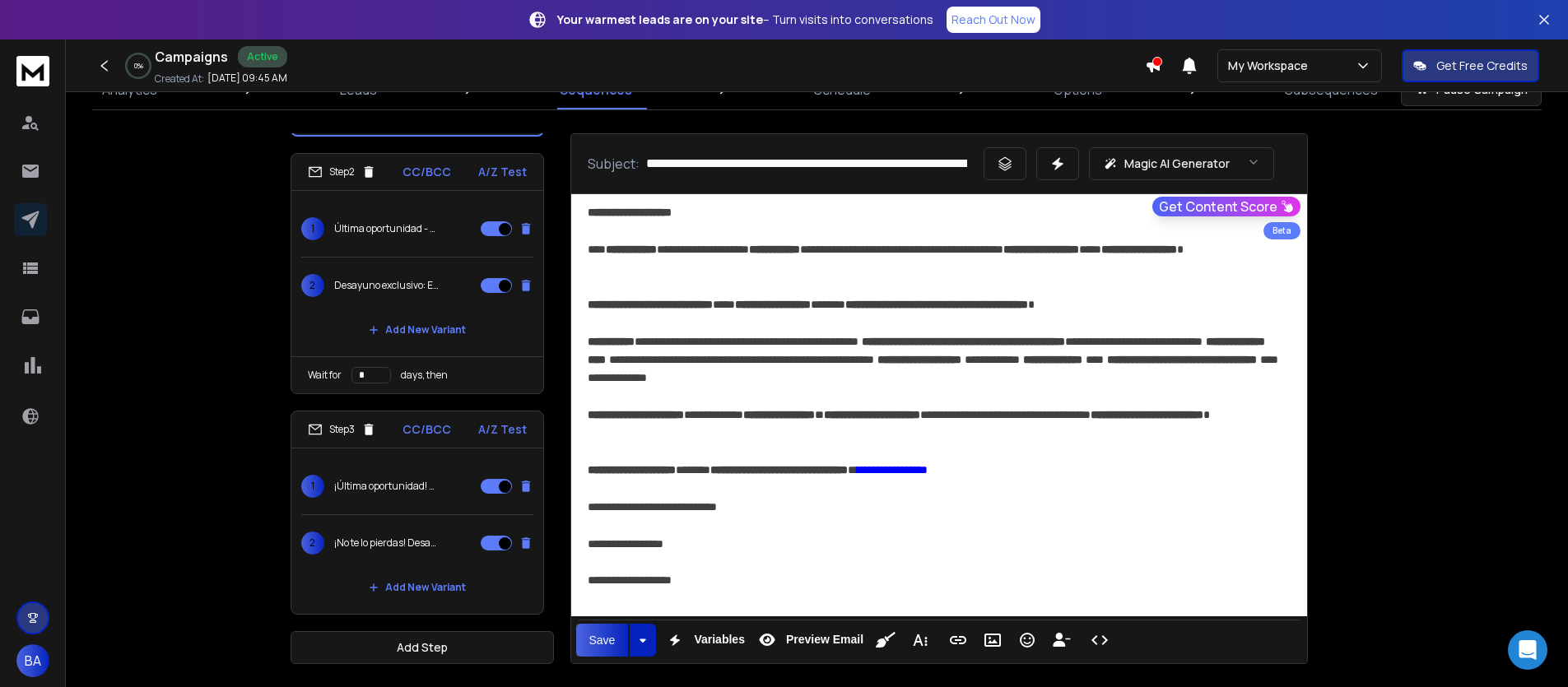
click at [422, 287] on p "Desayuno exclusivo: El impacto del T-MEC en [GEOGRAPHIC_DATA] en la era [PERSON…" at bounding box center [386, 286] width 105 height 13
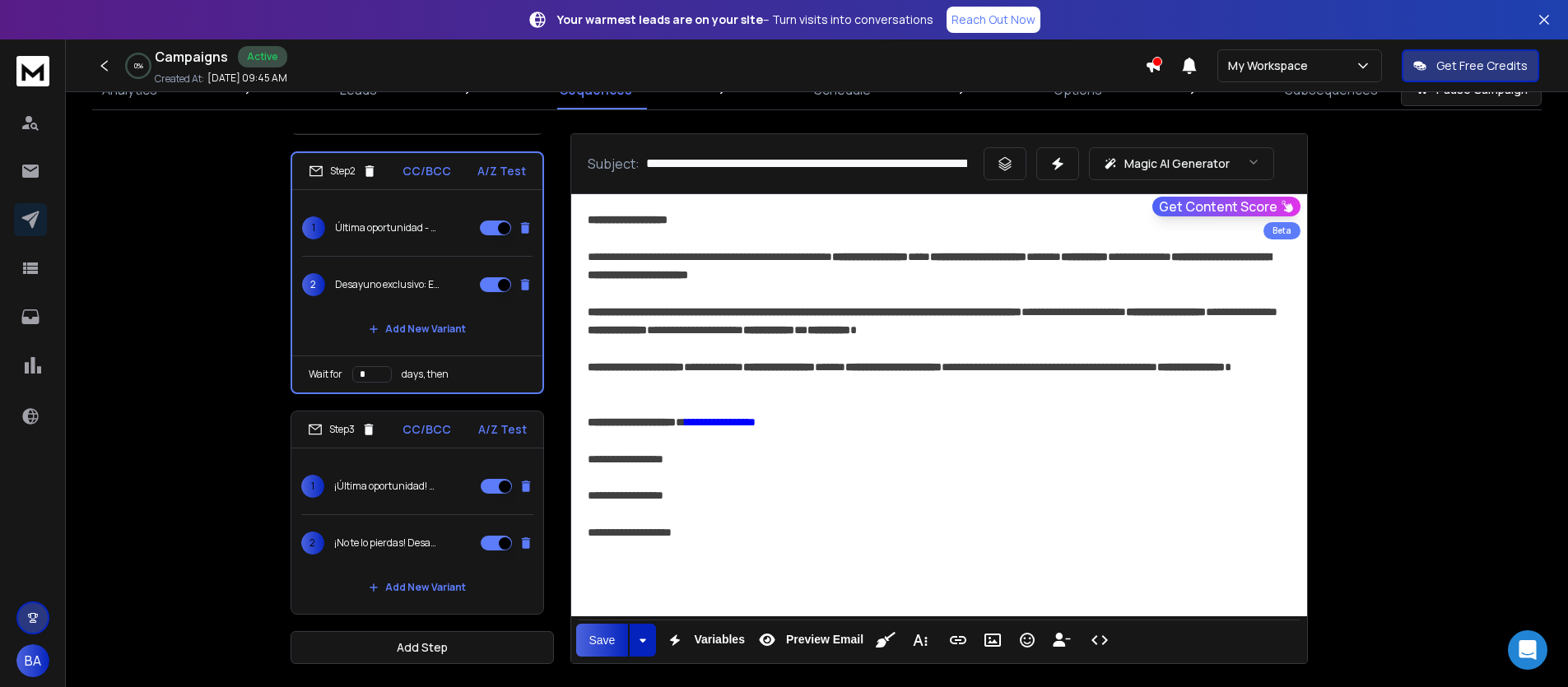
click at [370, 472] on div "1 ¡Última oportunidad! Confirma tu asistencia al desayuno exclusivo sobre el im…" at bounding box center [417, 486] width 232 height 56
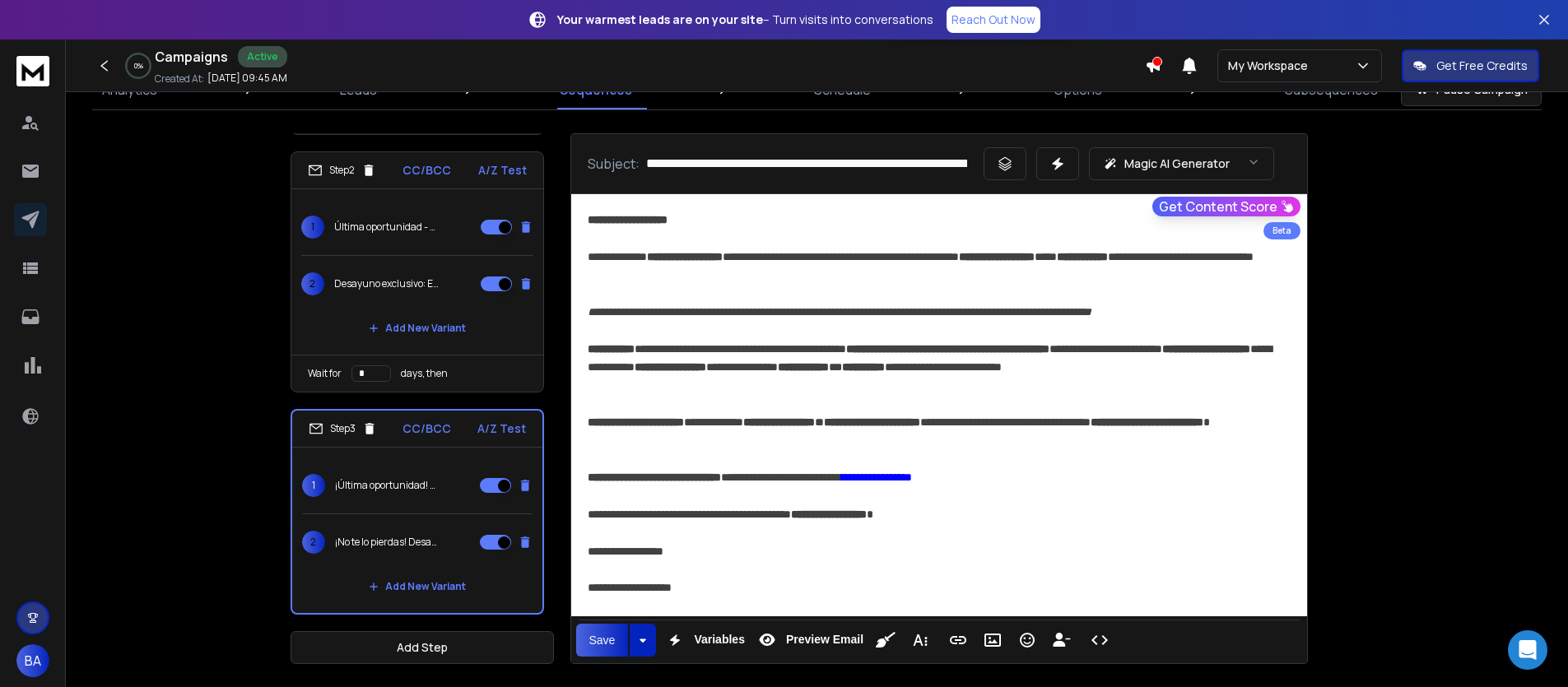
click at [379, 535] on p "¡No te lo pierdas! Desayuno exclusivo sobre el impacto del T-MEC – Cupos limita…" at bounding box center [387, 542] width 105 height 13
type input "**********"
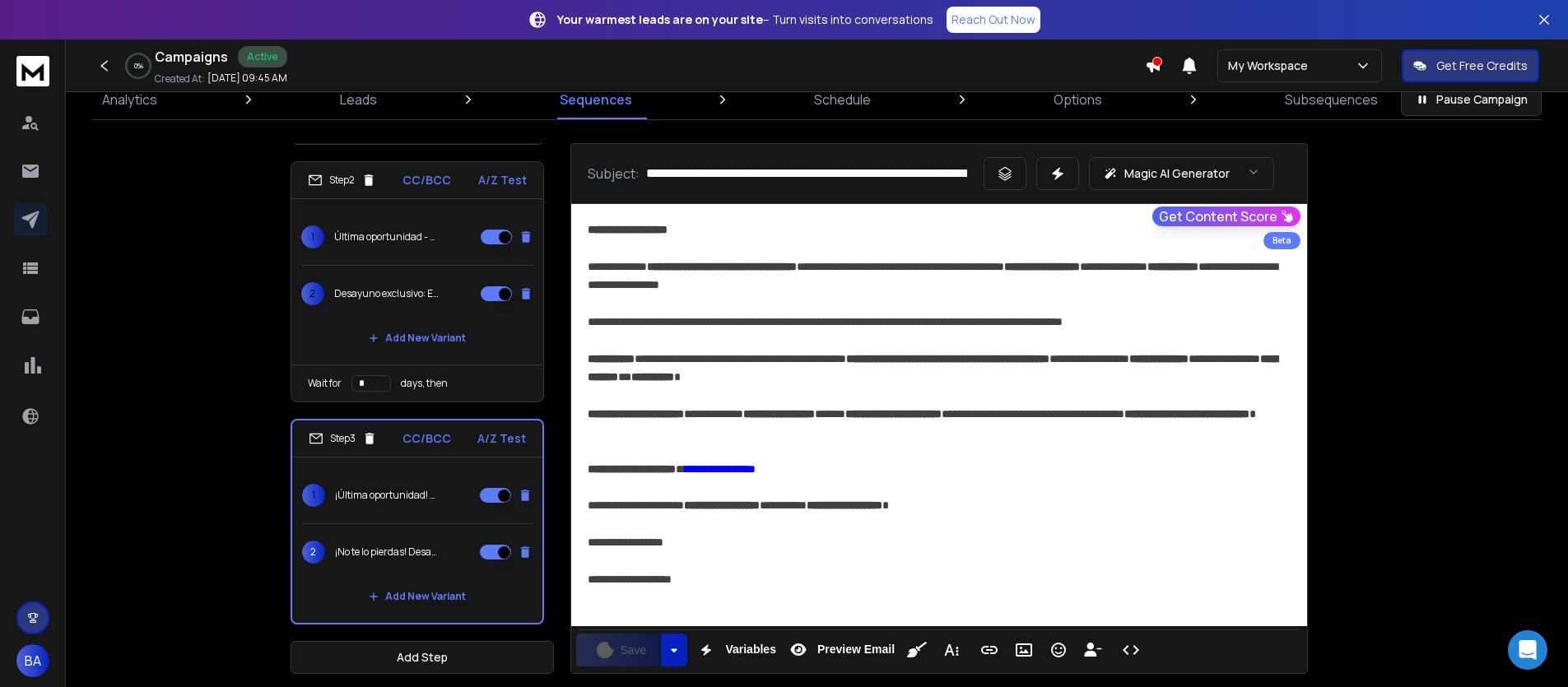
scroll to position [0, 0]
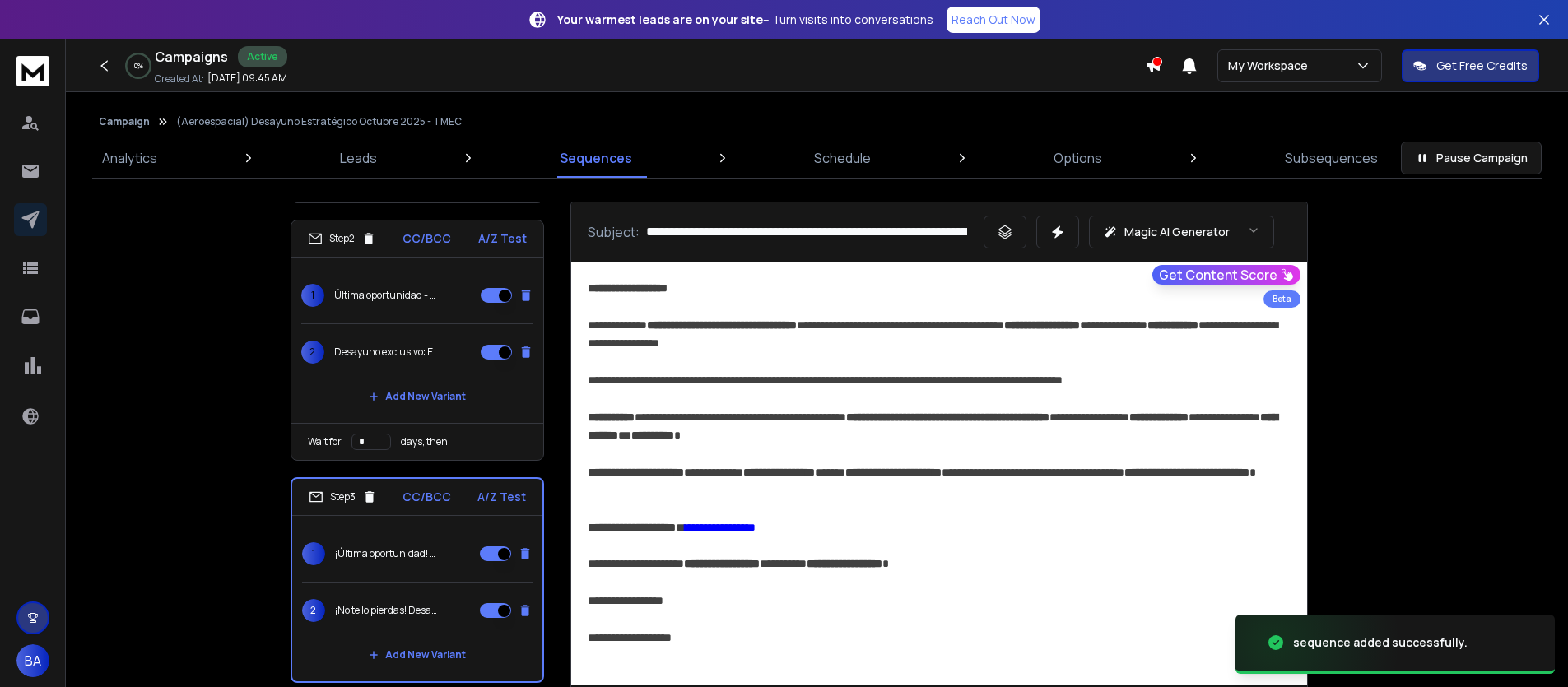
click at [133, 119] on button "Campaign" at bounding box center [124, 122] width 51 height 13
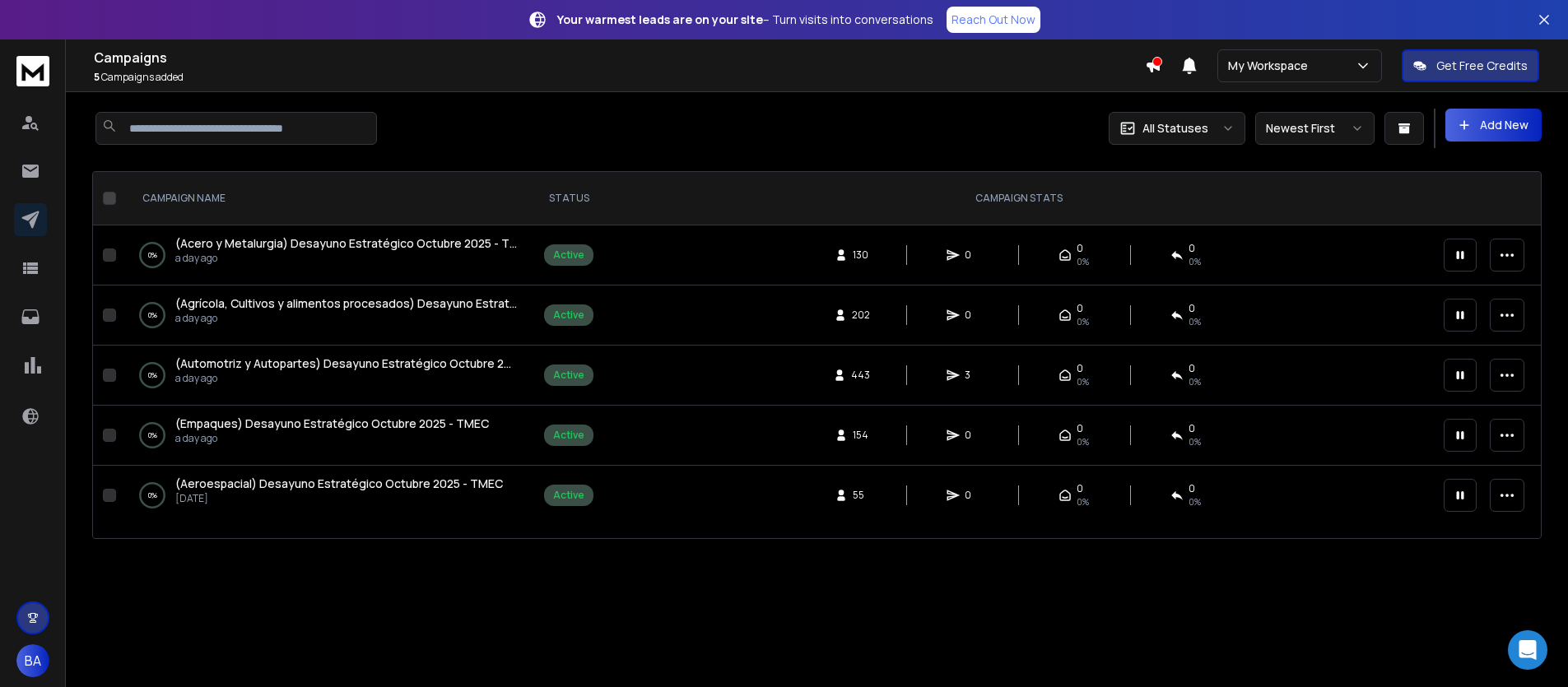
click at [342, 374] on p "a day ago" at bounding box center [347, 378] width 342 height 13
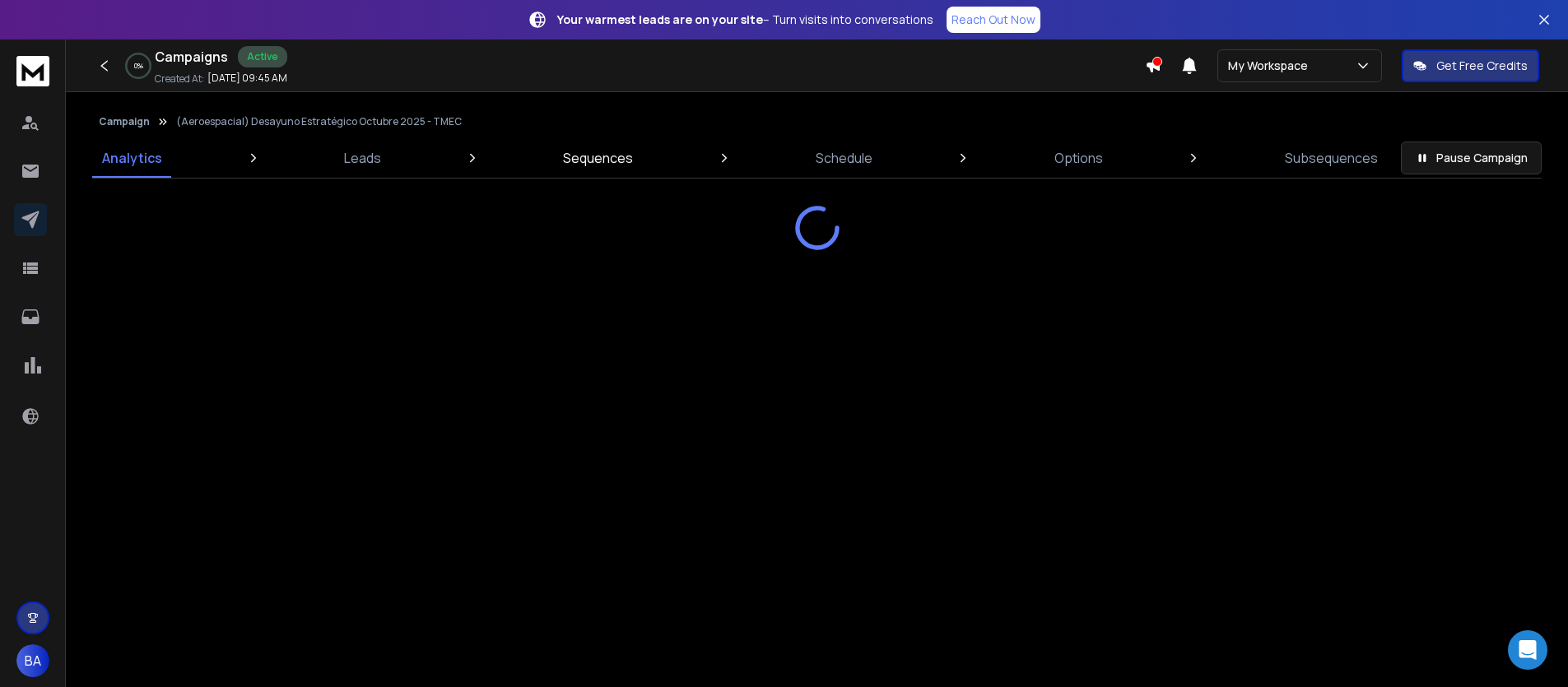
click at [598, 164] on p "Sequences" at bounding box center [597, 158] width 70 height 19
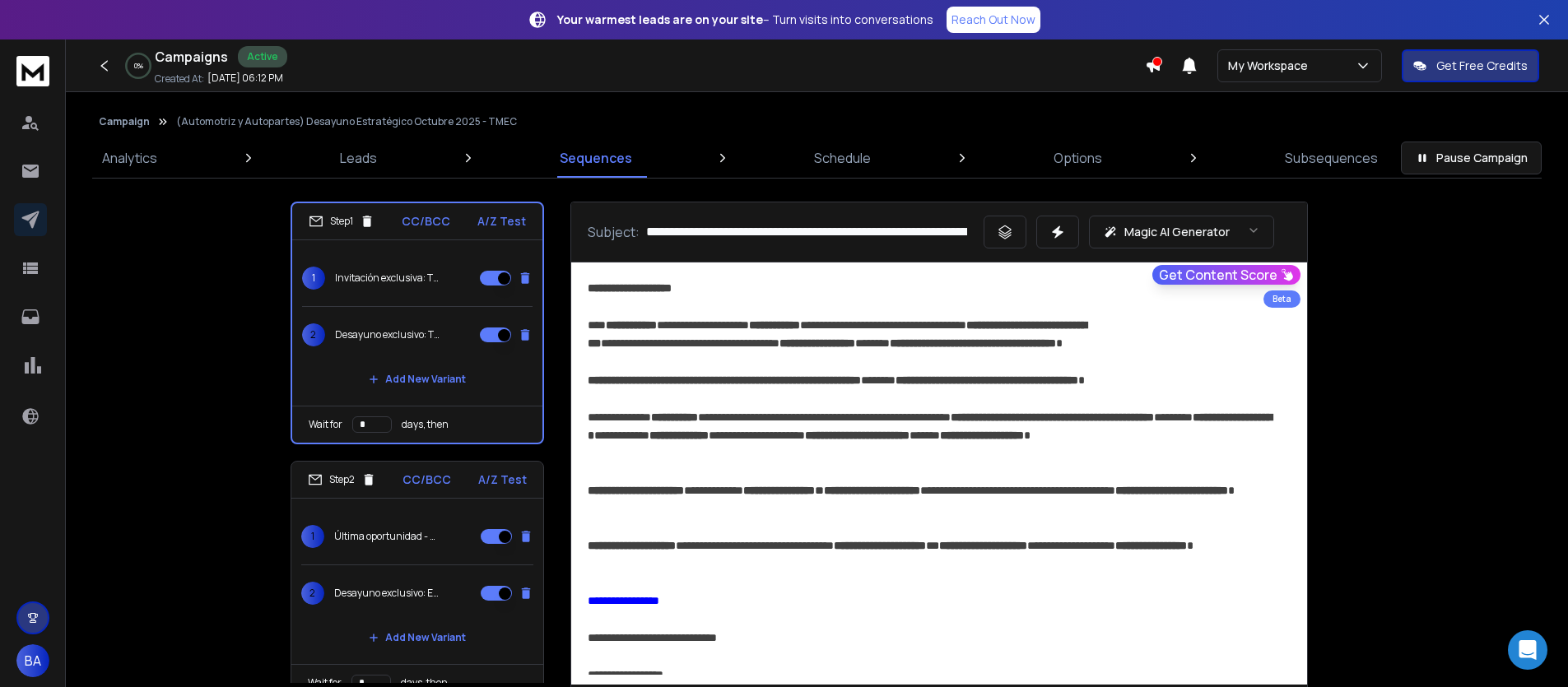
click at [392, 341] on p "Desayuno exclusivo: T-MEC y su impacto para [GEOGRAPHIC_DATA] en la era [PERSON…" at bounding box center [387, 335] width 105 height 13
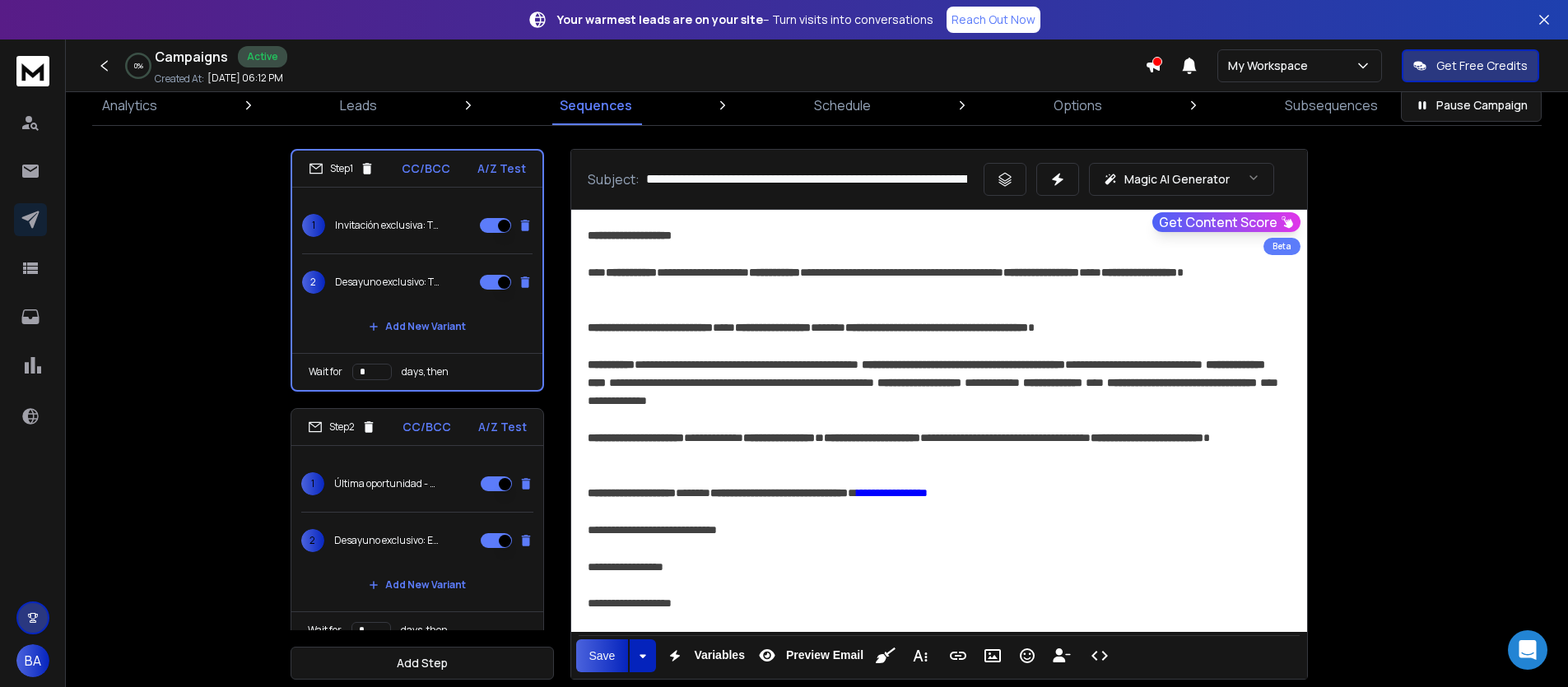
click at [397, 227] on p "Invitación exclusiva: T-MEC: ¿Qué sigue para [GEOGRAPHIC_DATA] en la era [PERSO…" at bounding box center [387, 226] width 105 height 13
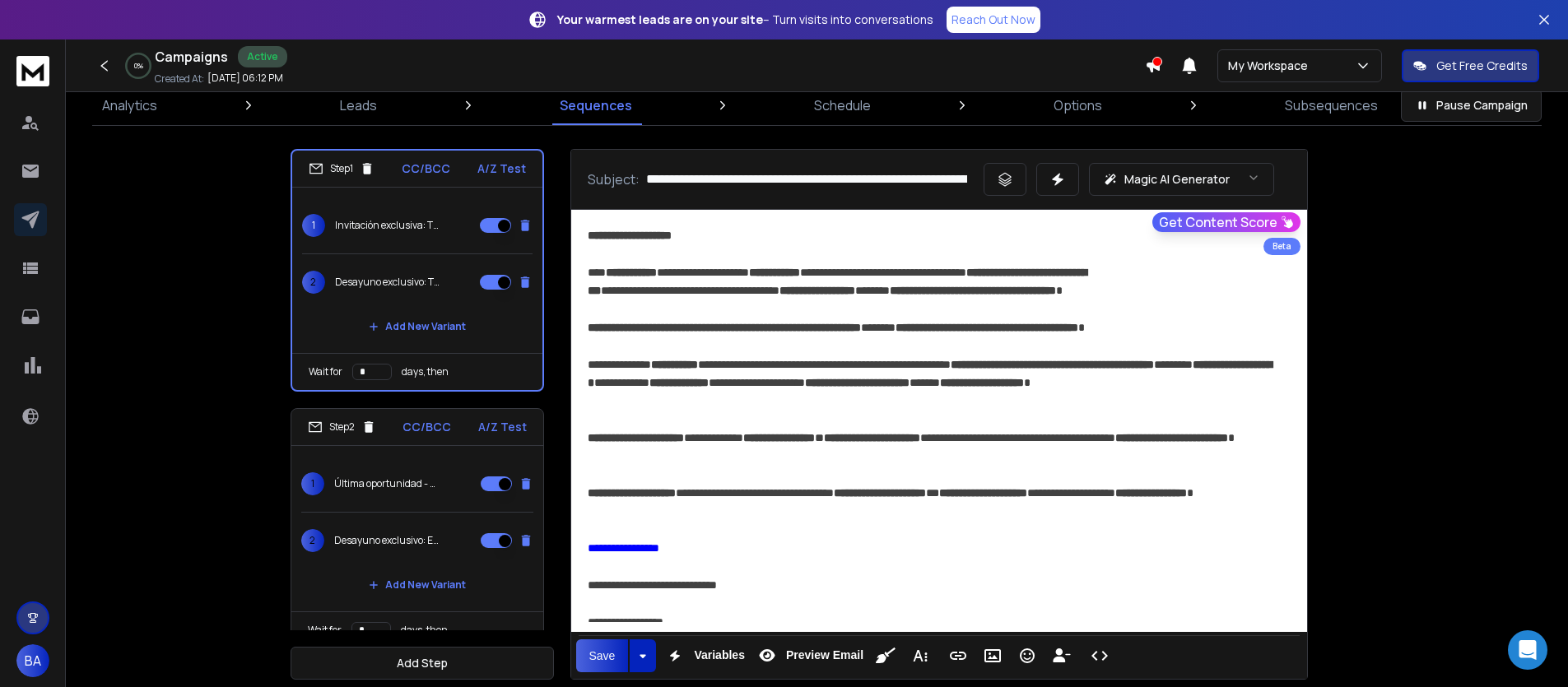
click at [380, 489] on p "Última oportunidad - Desayuno Excusivo: ¿Cómo afectará el T-MEC a [GEOGRAPHIC_D…" at bounding box center [386, 484] width 105 height 13
type input "**********"
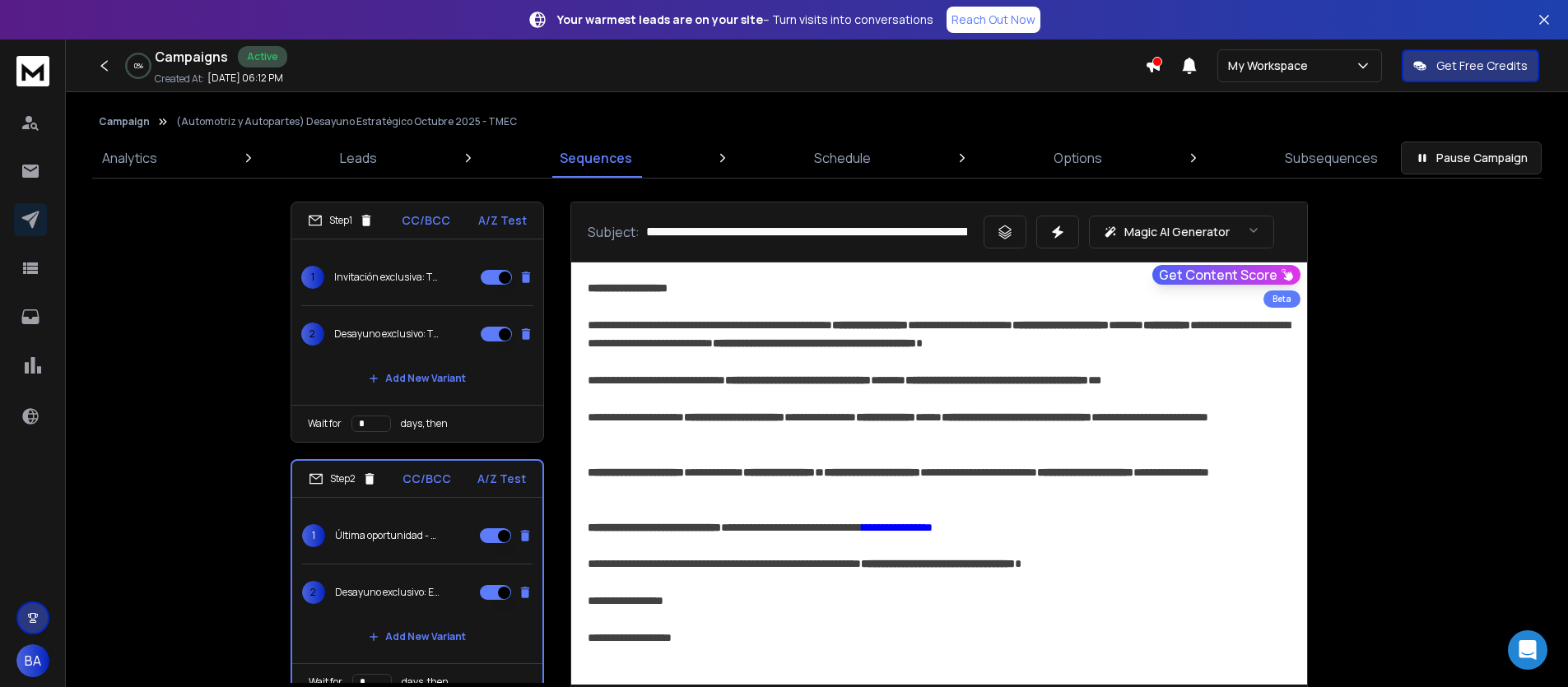
click at [141, 118] on button "Campaign" at bounding box center [124, 122] width 51 height 13
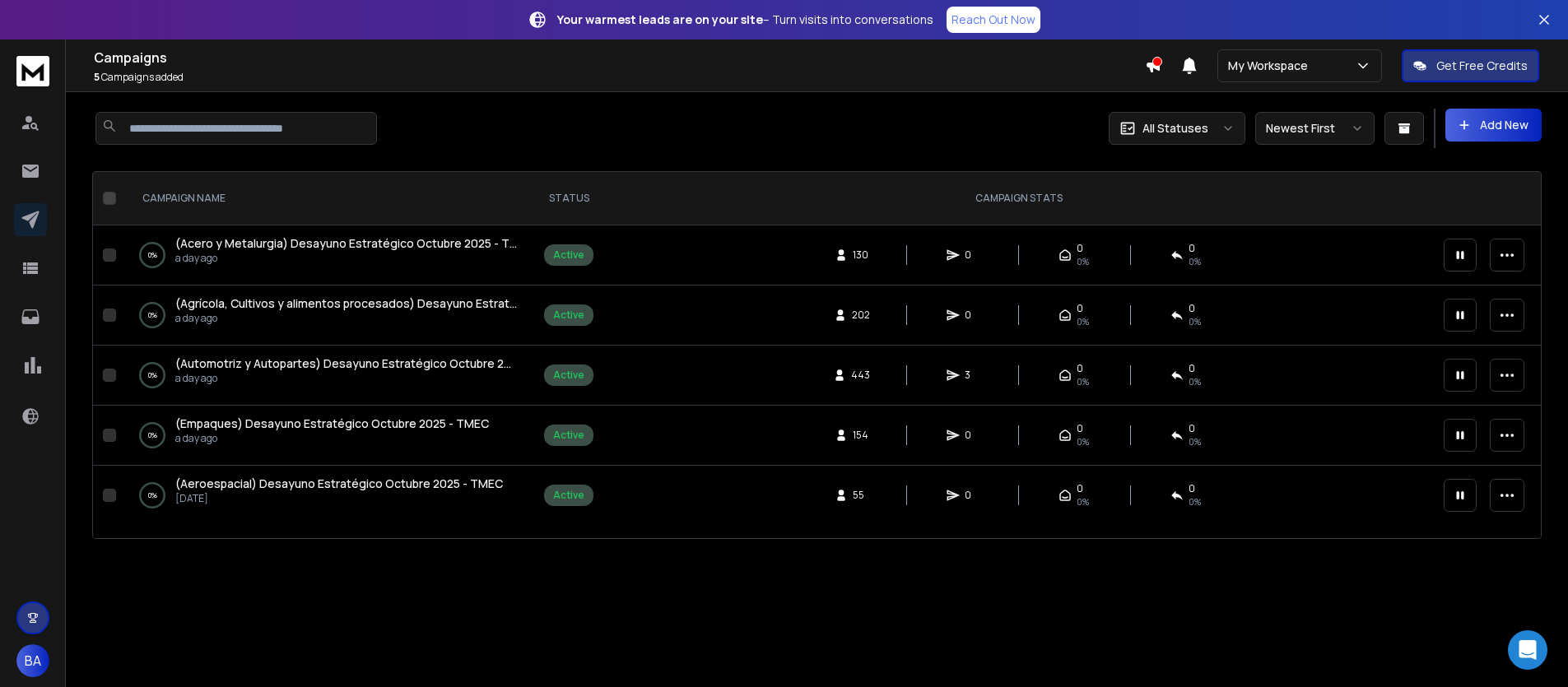
click at [374, 317] on p "a day ago" at bounding box center [347, 319] width 342 height 13
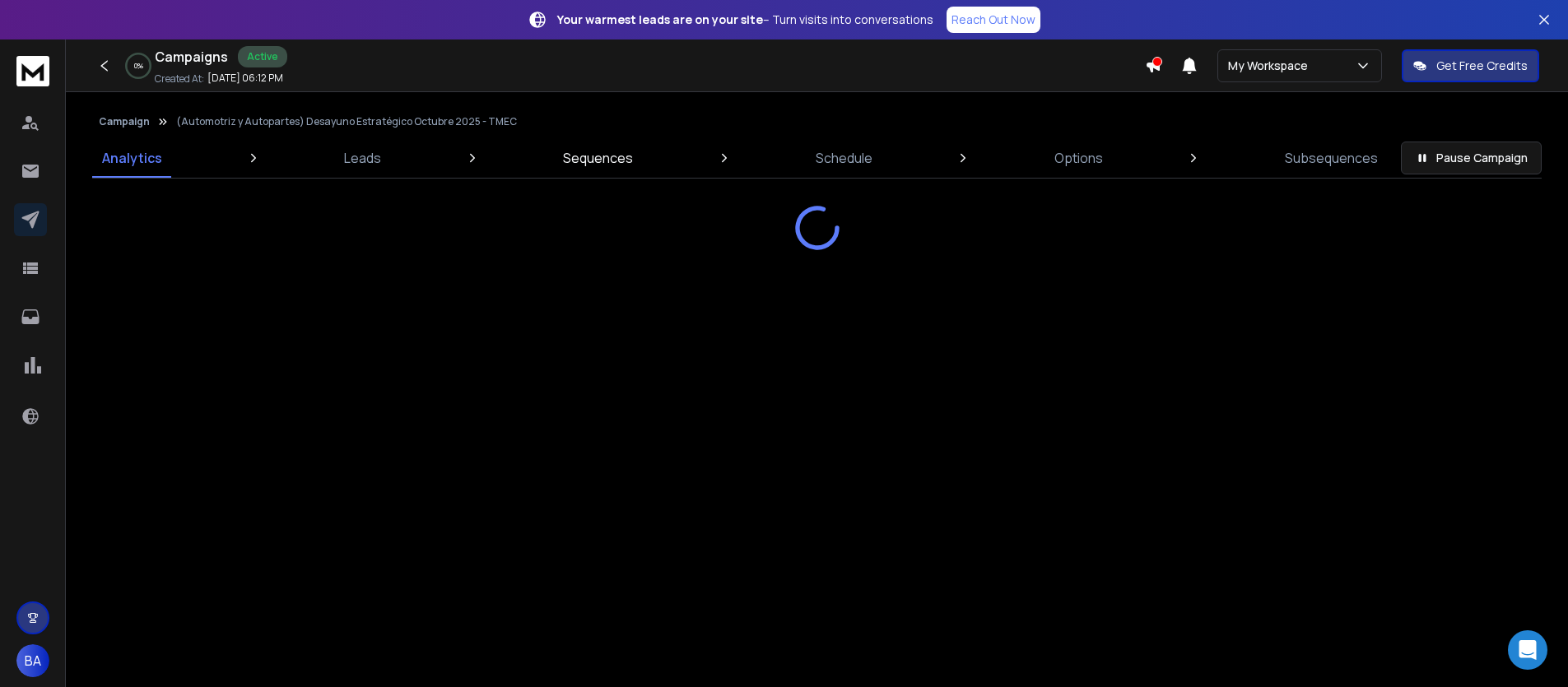
click at [567, 156] on p "Sequences" at bounding box center [597, 158] width 70 height 19
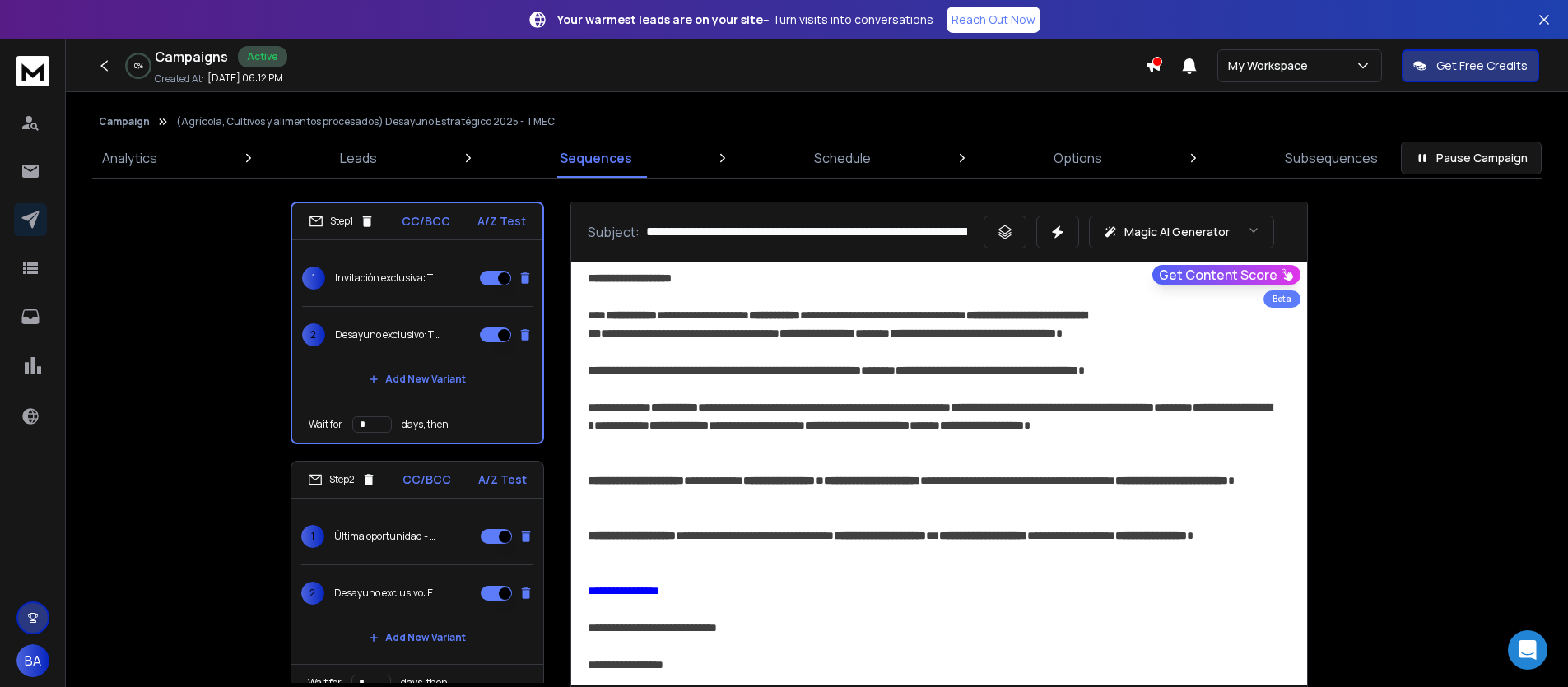
scroll to position [31, 0]
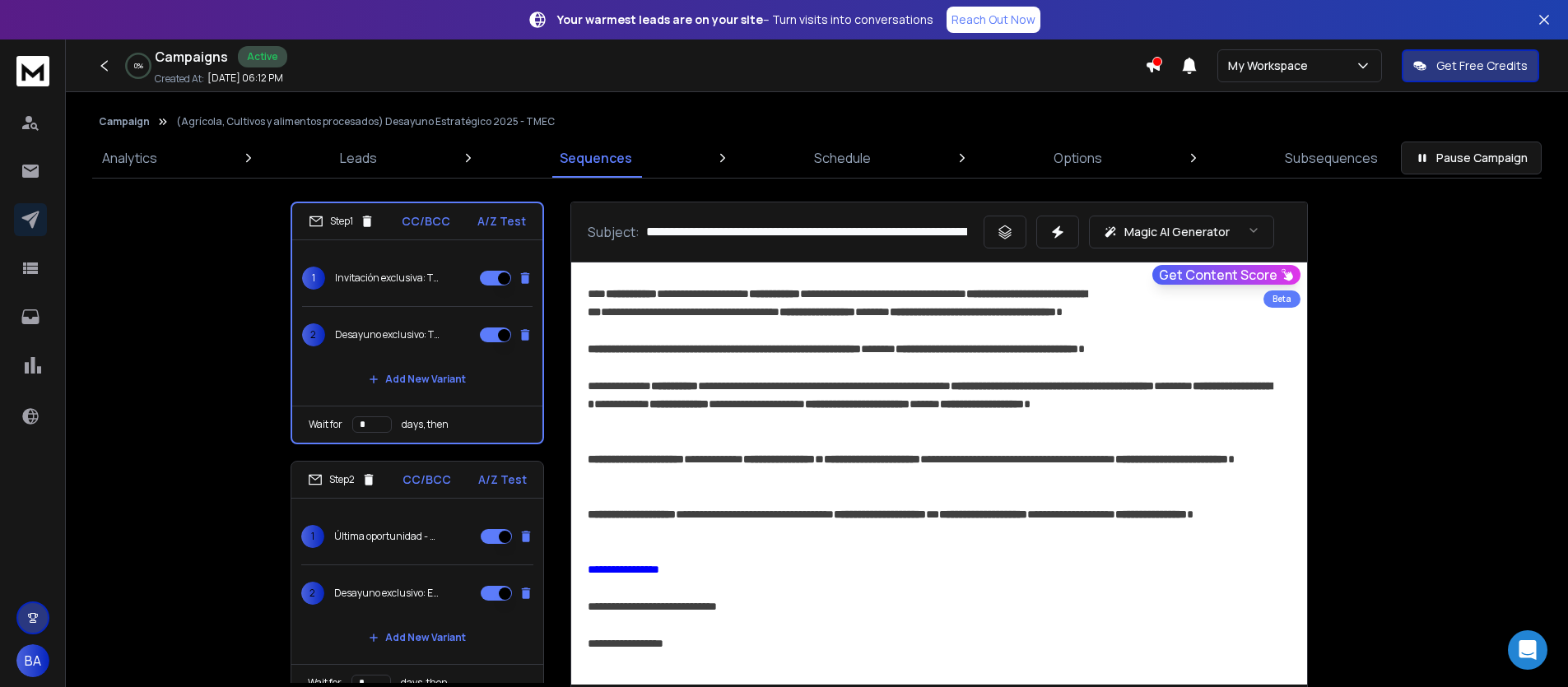
click at [372, 335] on p "Desayuno exclusivo: T-MEC y su impacto para [GEOGRAPHIC_DATA] en la era [PERSON…" at bounding box center [387, 335] width 105 height 13
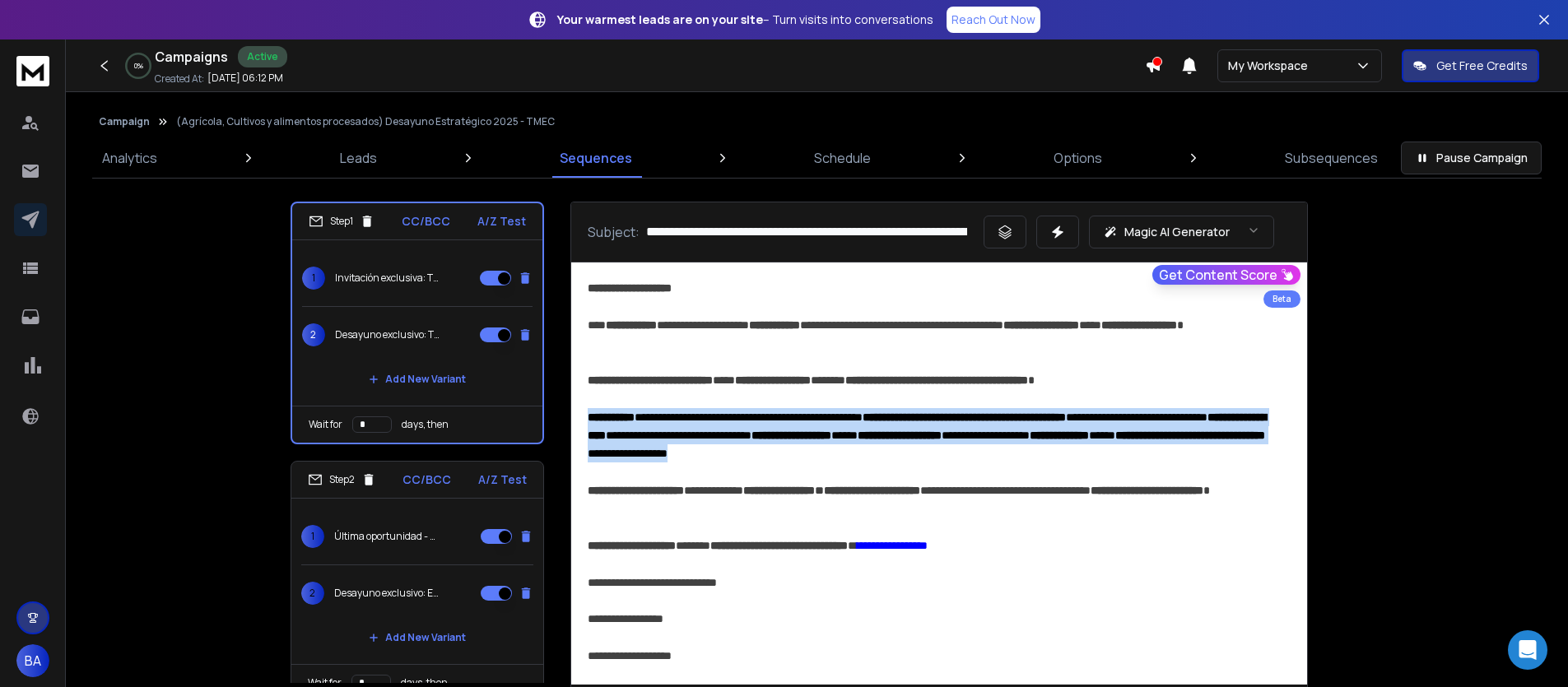
drag, startPoint x: 1118, startPoint y: 459, endPoint x: 568, endPoint y: 418, distance: 551.5
click at [568, 418] on div "**********" at bounding box center [816, 466] width 1053 height 530
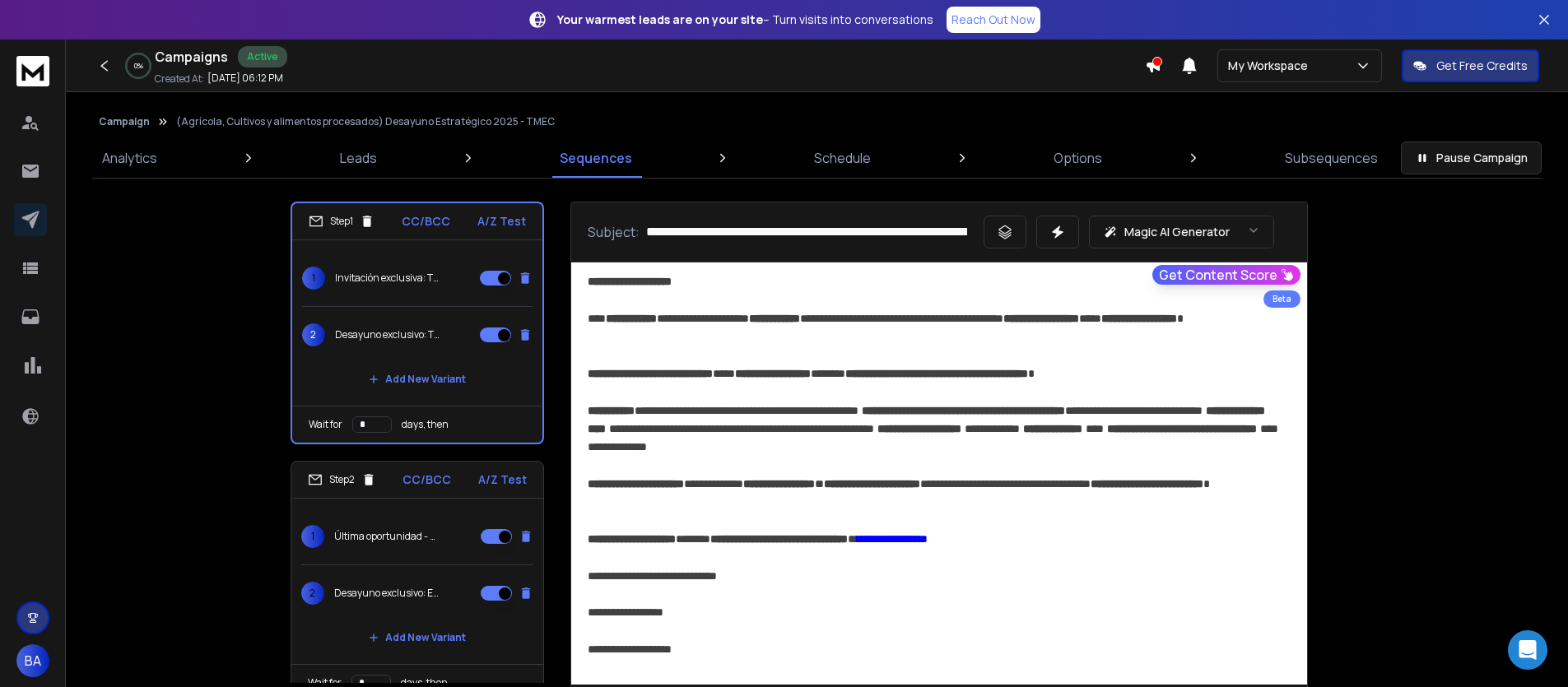
scroll to position [68, 0]
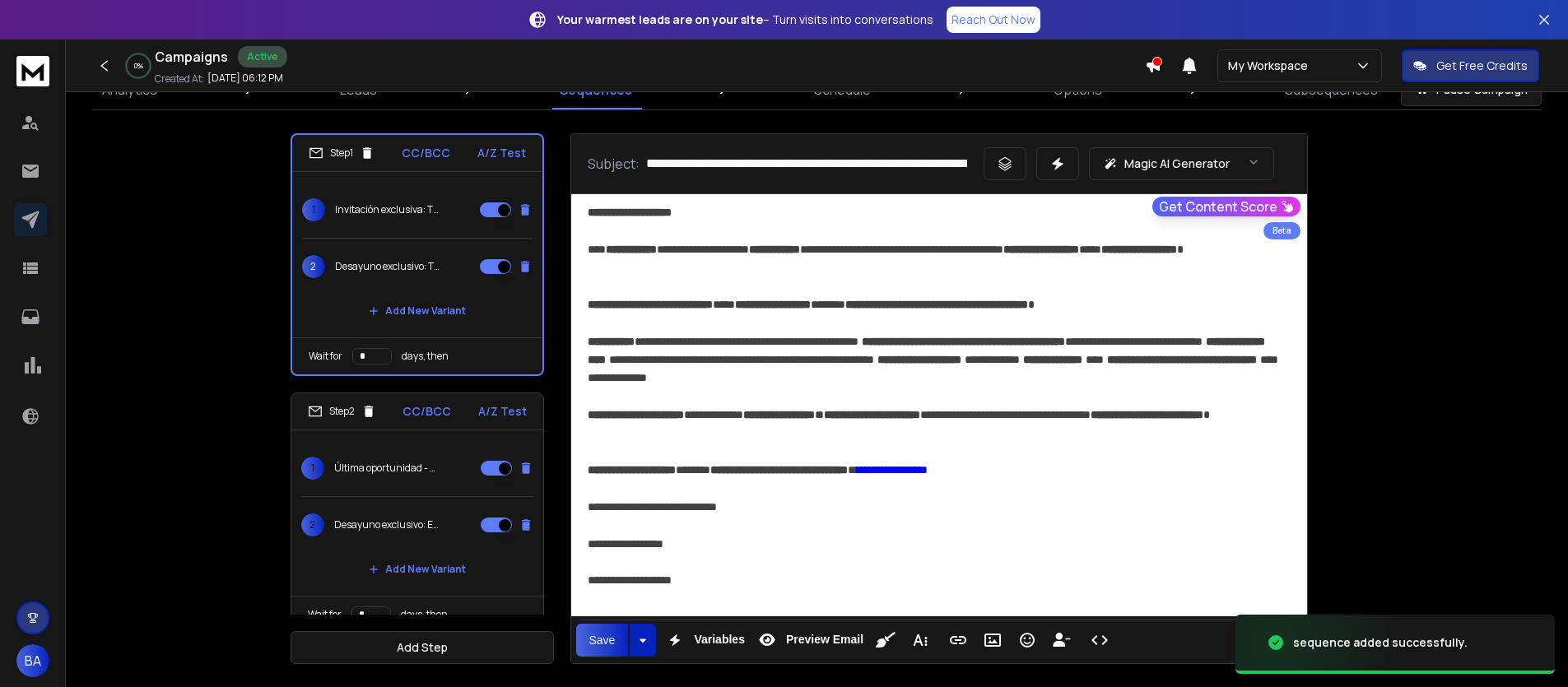
click at [391, 210] on p "Invitación exclusiva: T-MEC: ¿Qué sigue para [GEOGRAPHIC_DATA] en la era [PERSO…" at bounding box center [387, 210] width 105 height 13
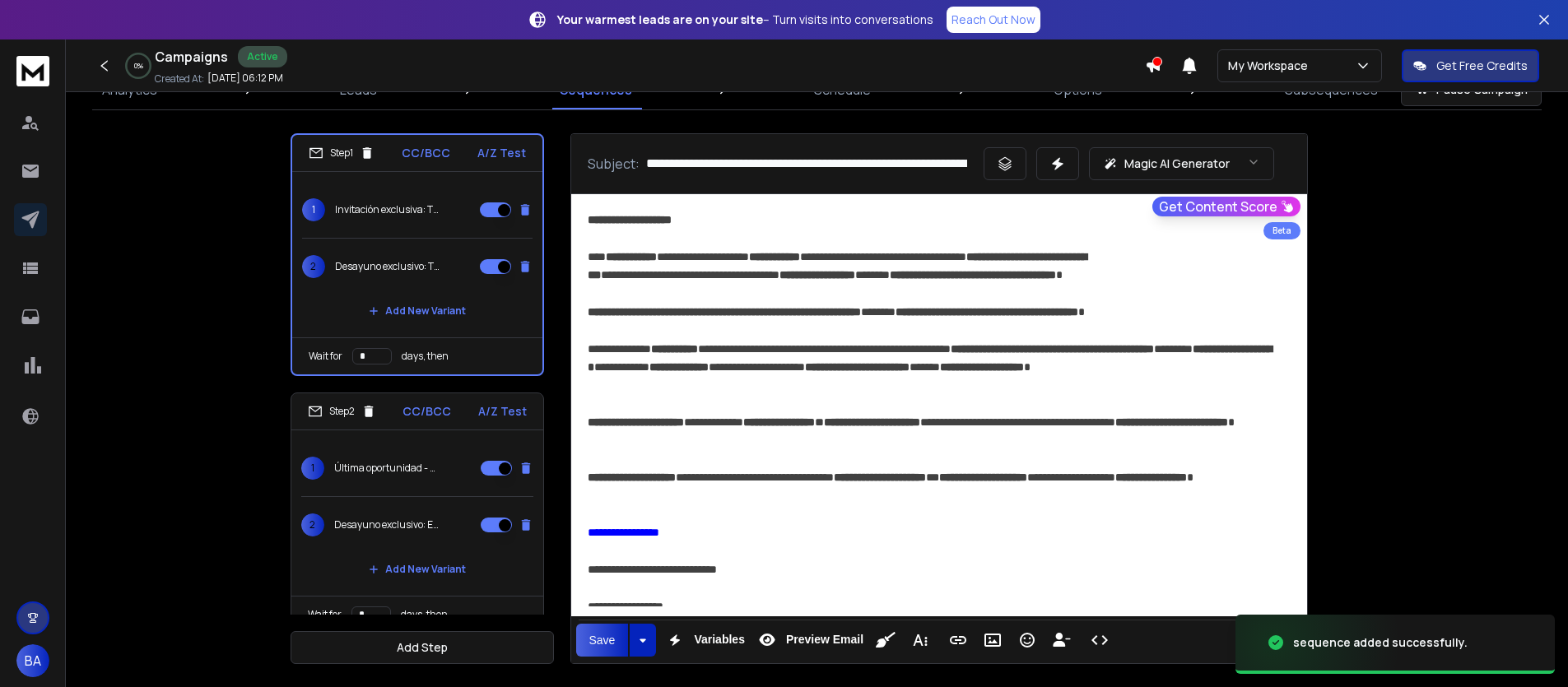
scroll to position [62, 0]
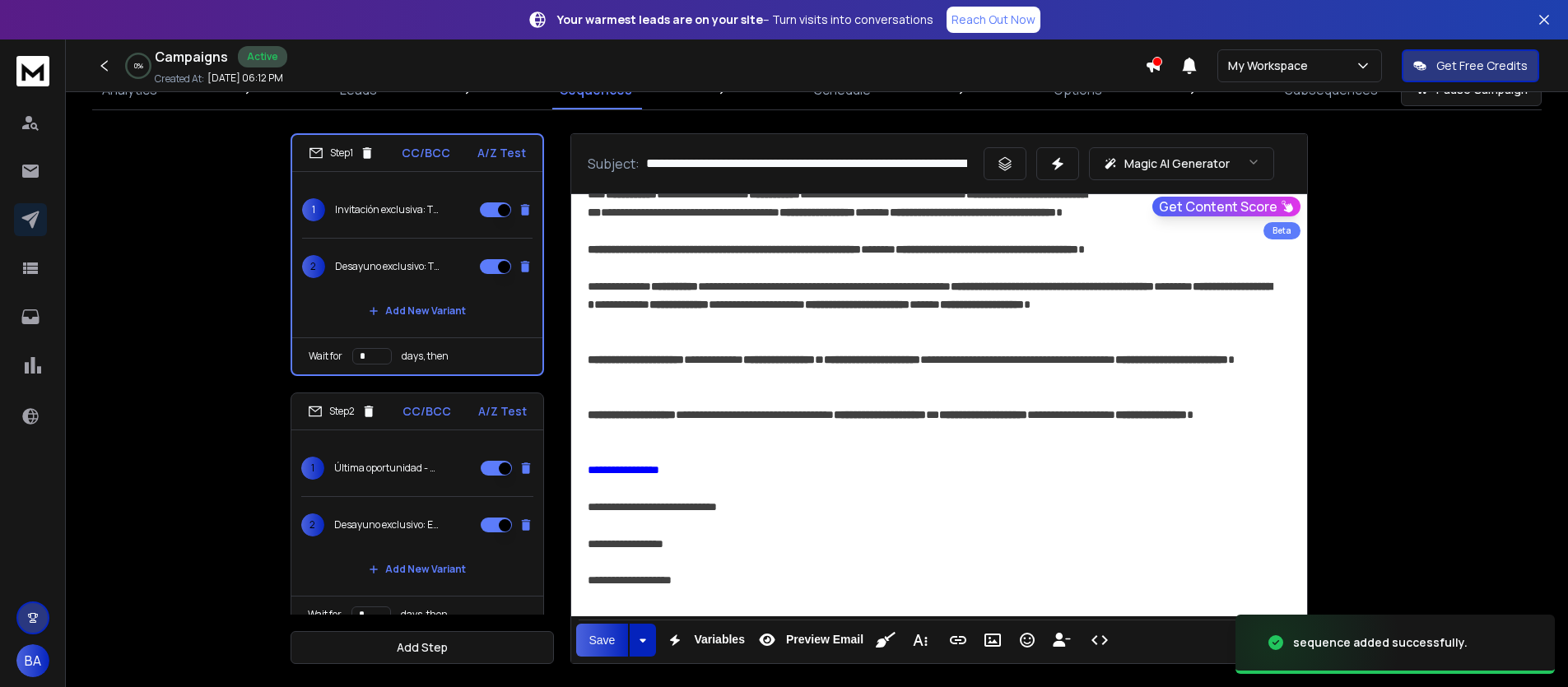
click at [386, 478] on div "1 Última oportunidad - Desayuno Excusivo: ¿Cómo afectará el T-MEC a [GEOGRAPHIC…" at bounding box center [370, 467] width 138 height 23
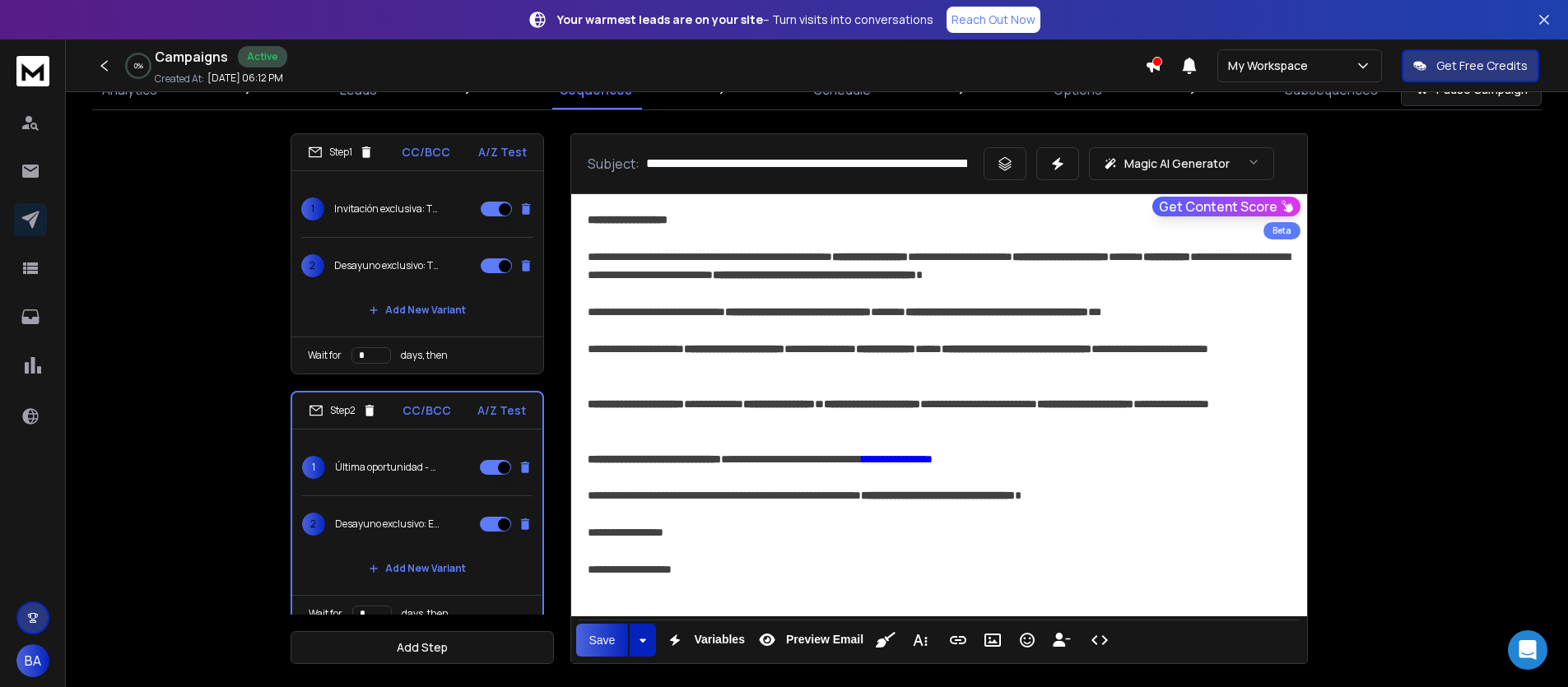
click at [401, 528] on p "Desayuno exclusivo: El impacto del T-MEC en [GEOGRAPHIC_DATA] en la era [PERSON…" at bounding box center [387, 524] width 105 height 13
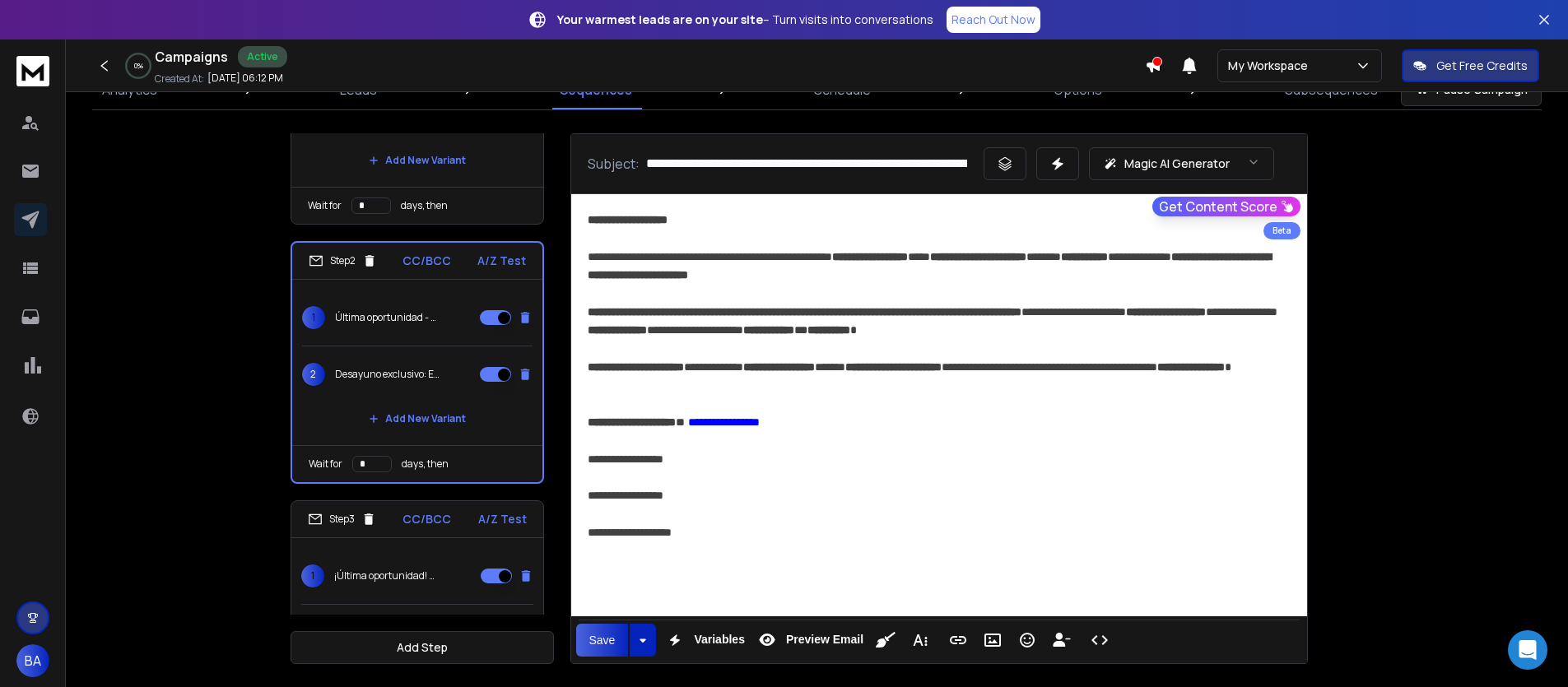
scroll to position [233, 0]
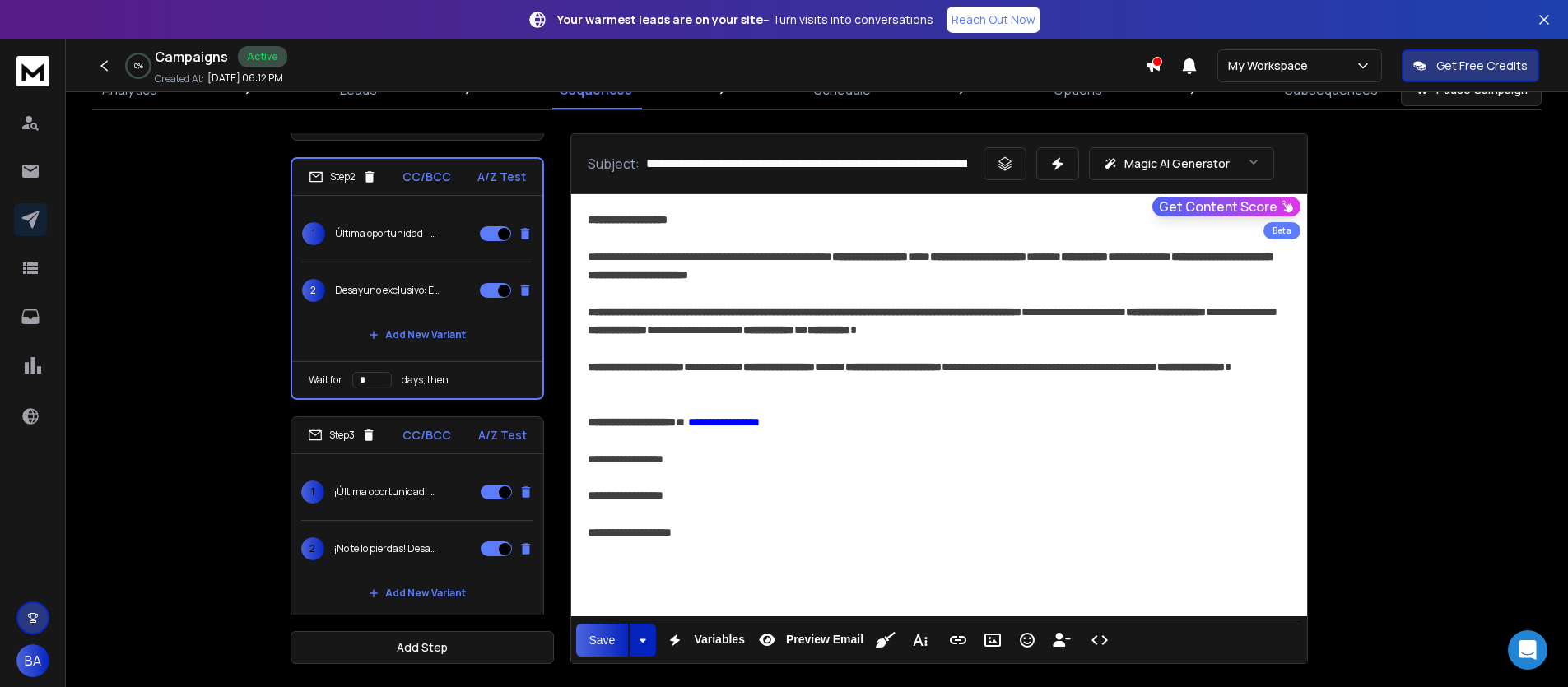
click at [406, 549] on p "¡No te lo pierdas! Desayuno exclusivo sobre el impacto del T-MEC – Cupos limita…" at bounding box center [386, 549] width 105 height 13
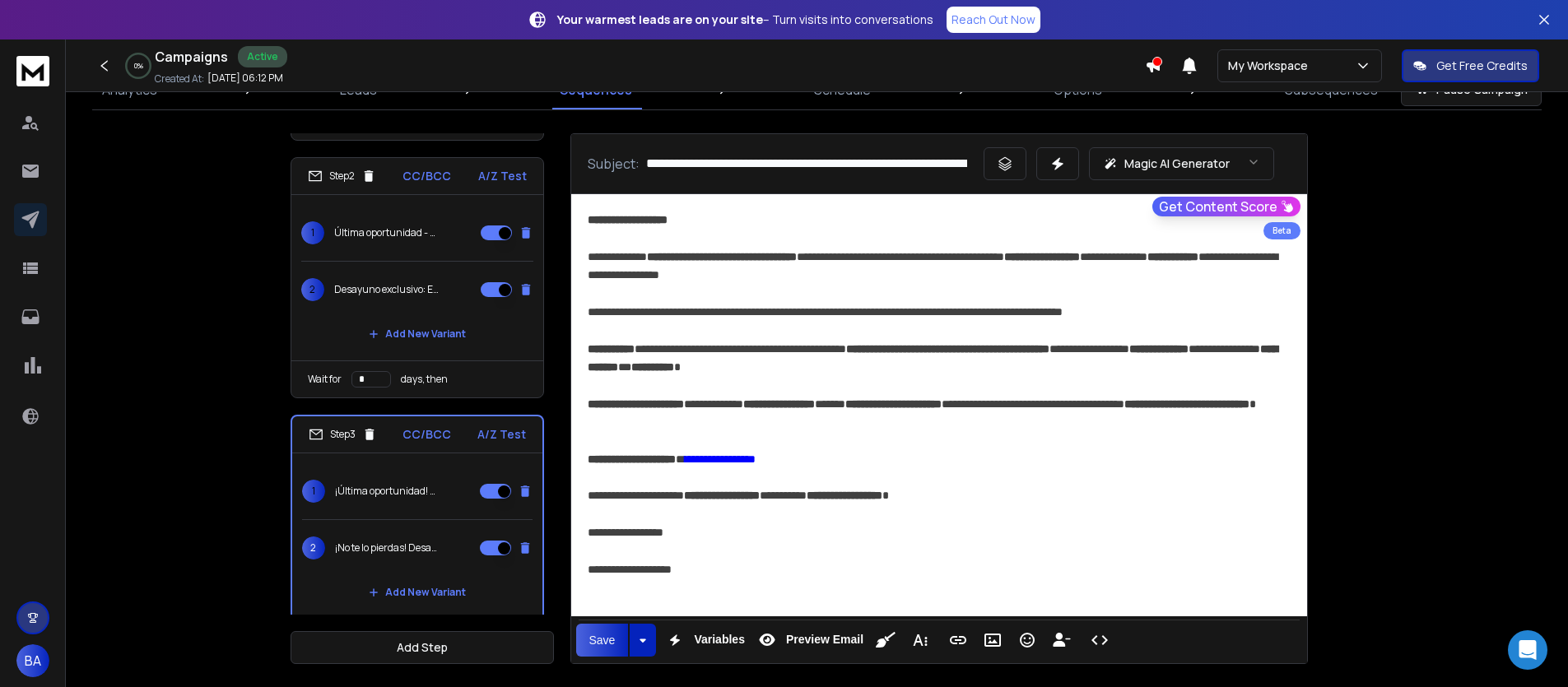
click at [407, 491] on p "¡Última oportunidad! Confirma tu asistencia al desayuno exclusivo sobre el impa…" at bounding box center [387, 491] width 105 height 13
type input "**********"
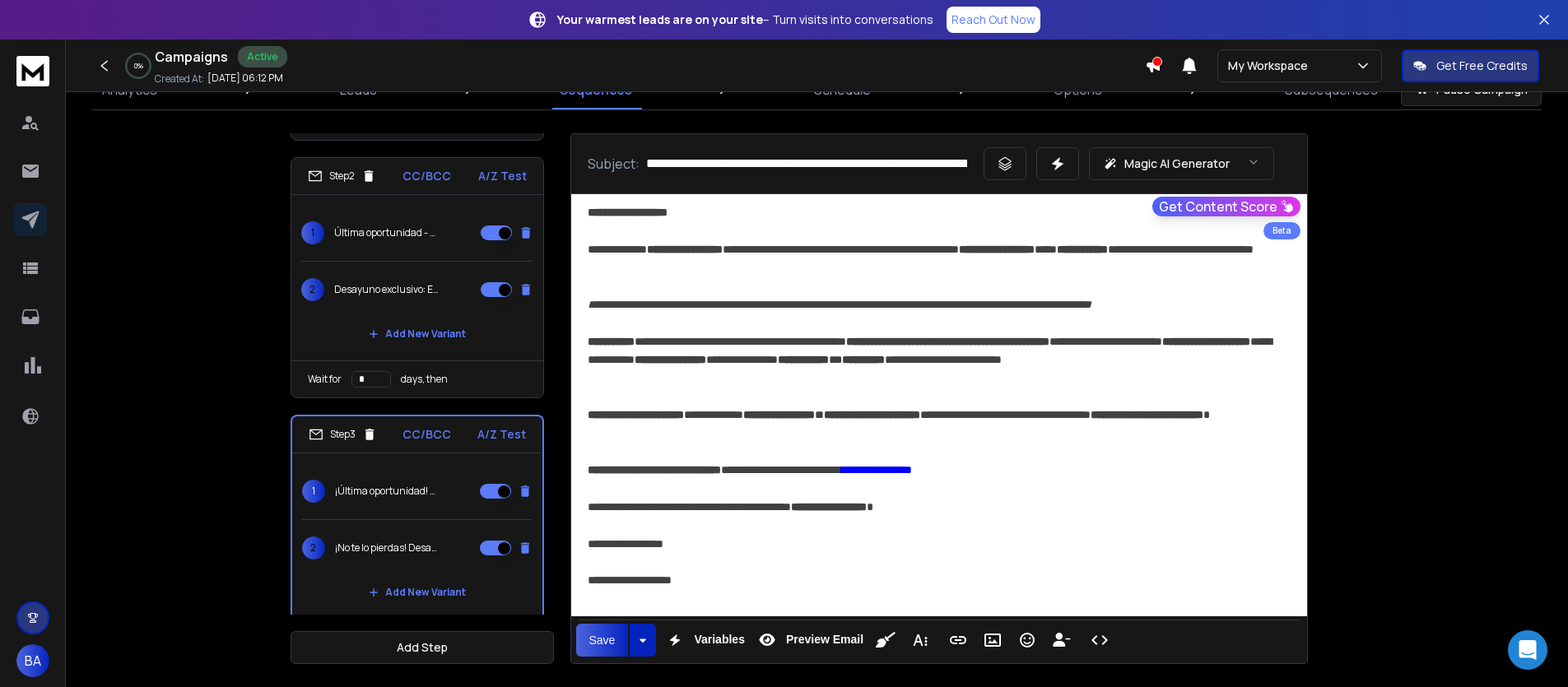
scroll to position [0, 0]
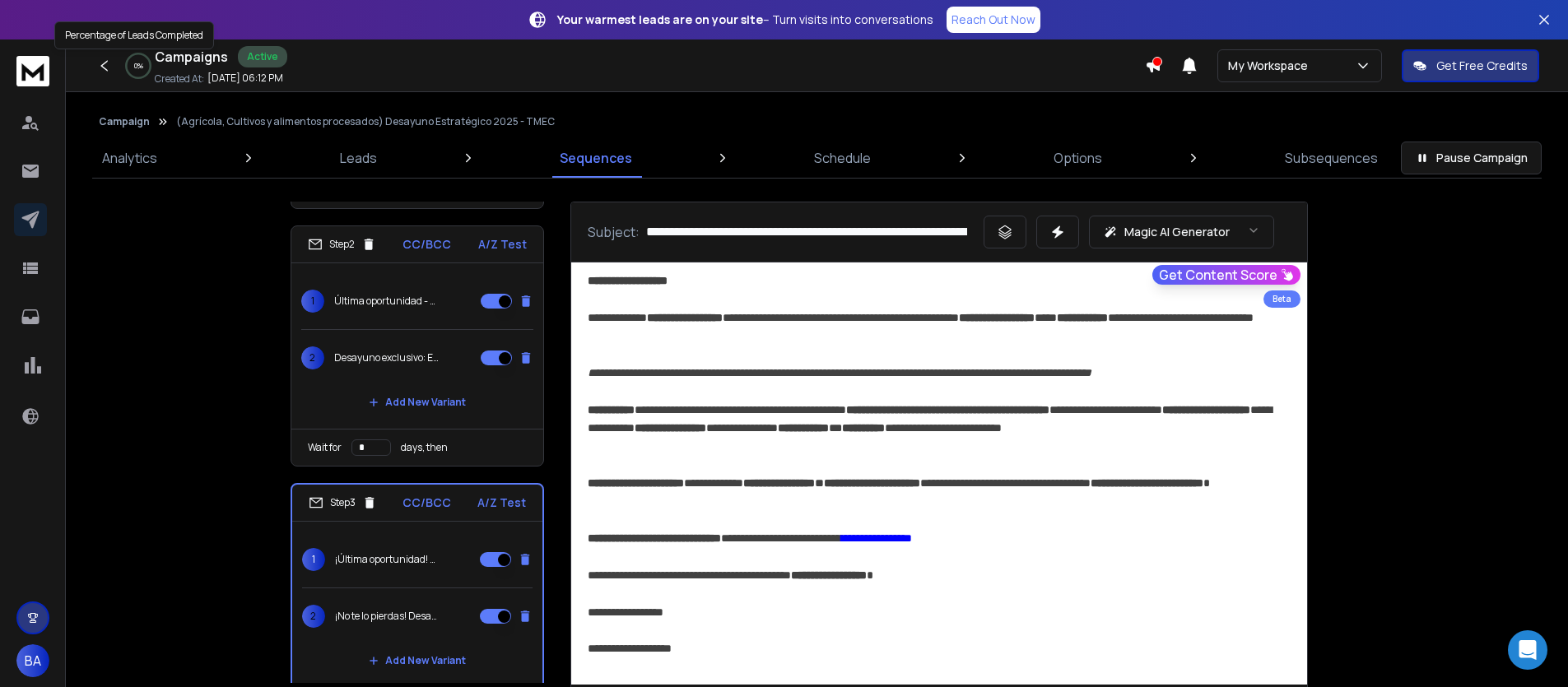
click at [89, 67] on div "0 % Campaigns Active Created At: [DATE] 06:12 PM My Workspace Get Free Credits" at bounding box center [784, 66] width 1568 height 52
click at [102, 67] on icon at bounding box center [105, 66] width 15 height 15
